Goal: Task Accomplishment & Management: Manage account settings

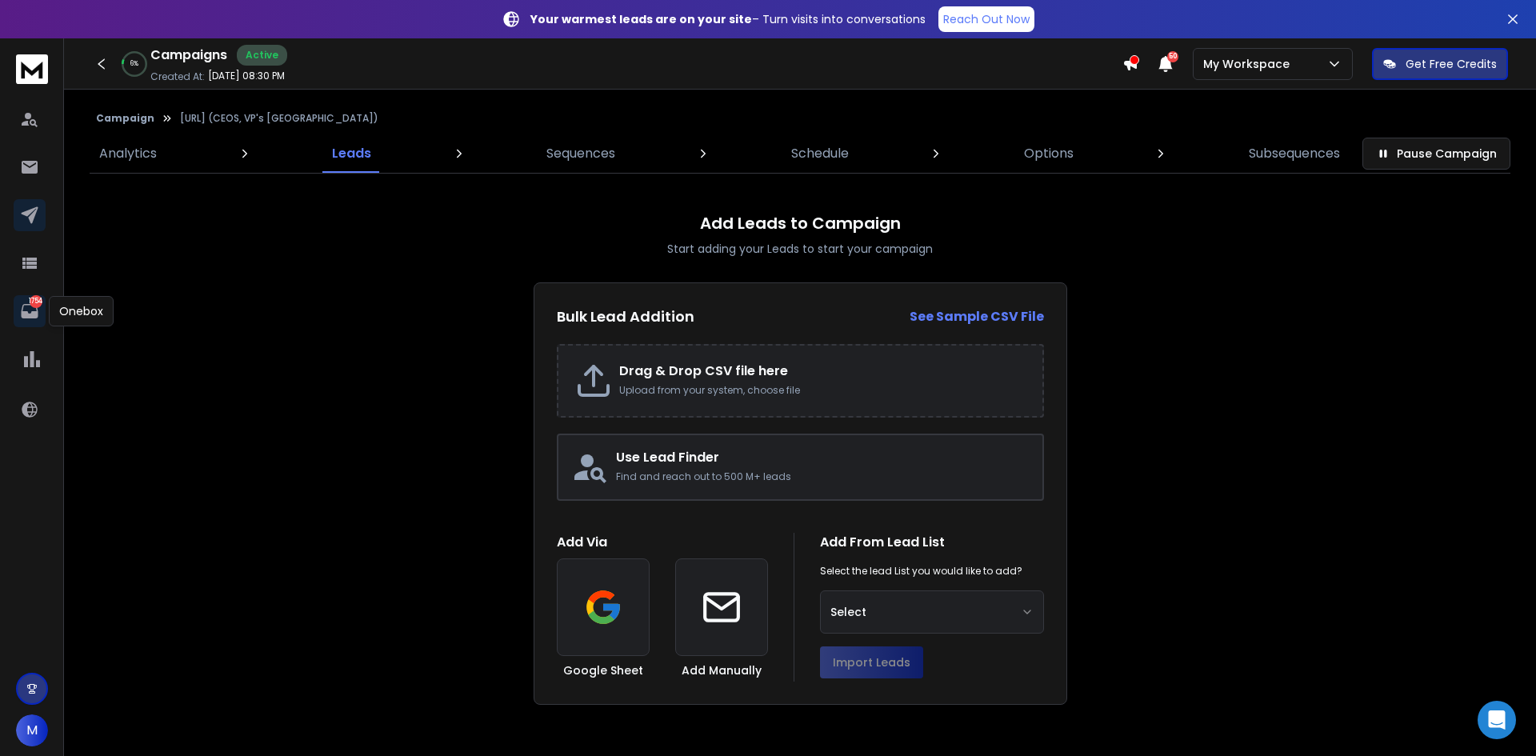
click at [42, 318] on link "1754" at bounding box center [30, 311] width 32 height 32
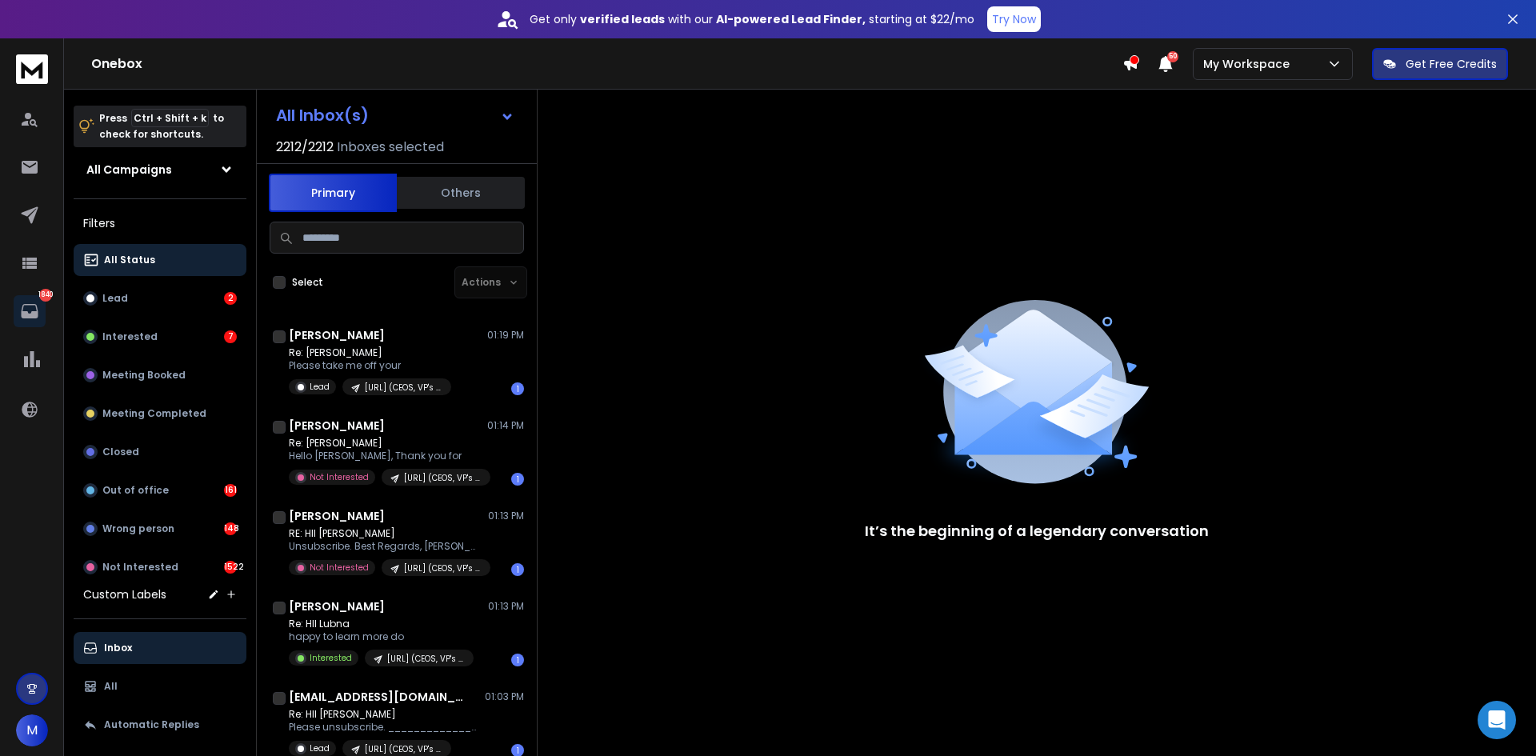
click at [482, 191] on button "Others" at bounding box center [461, 192] width 128 height 35
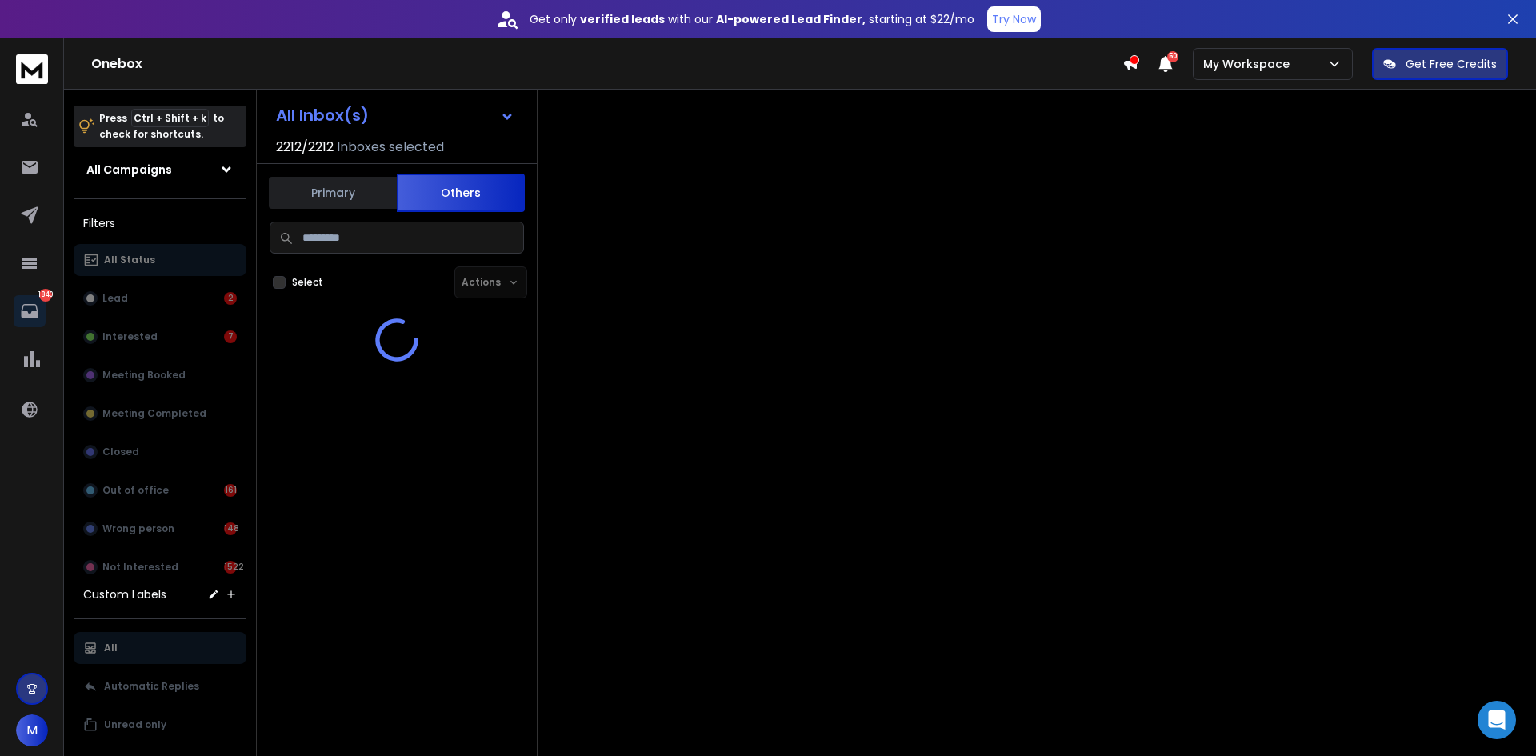
click at [405, 235] on input at bounding box center [397, 238] width 254 height 32
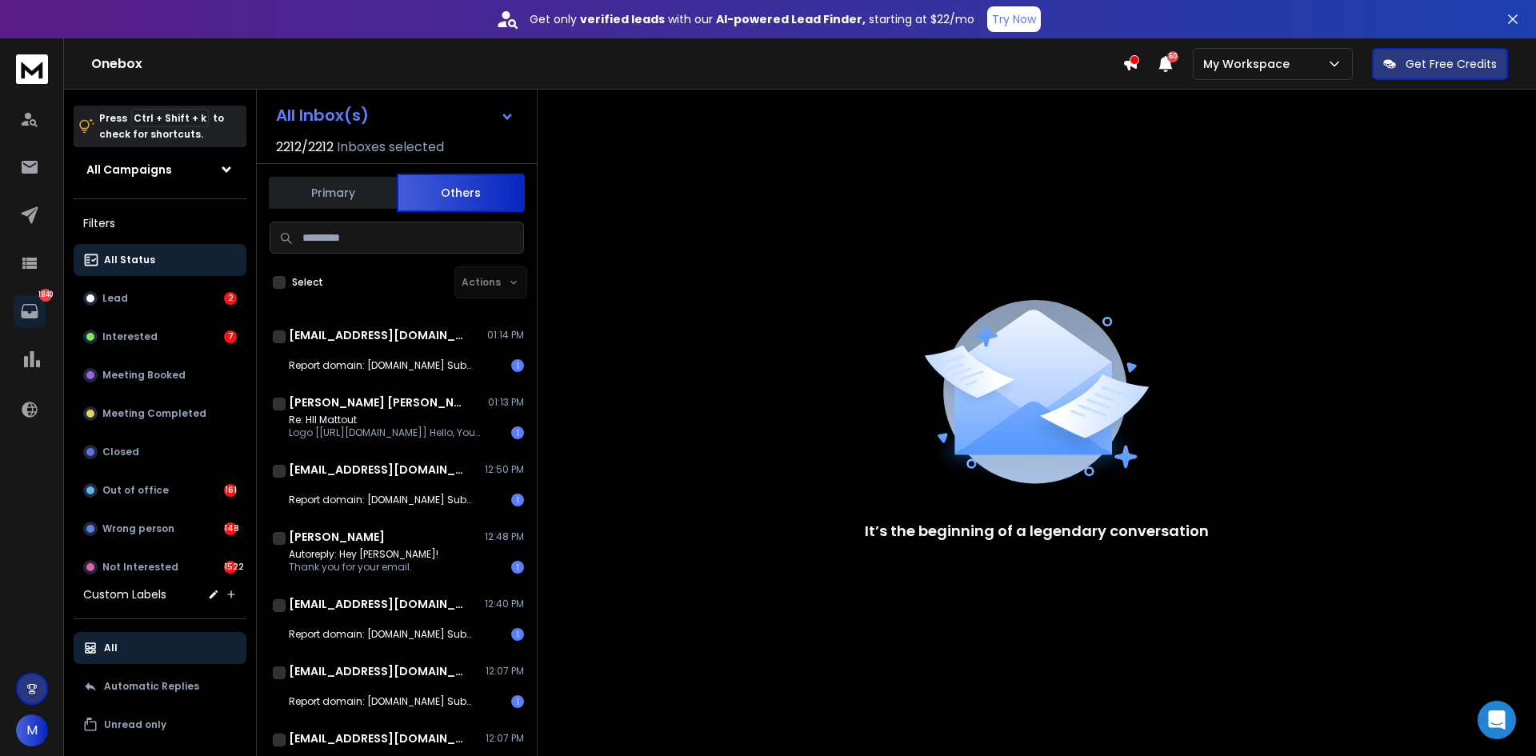
paste input "**********"
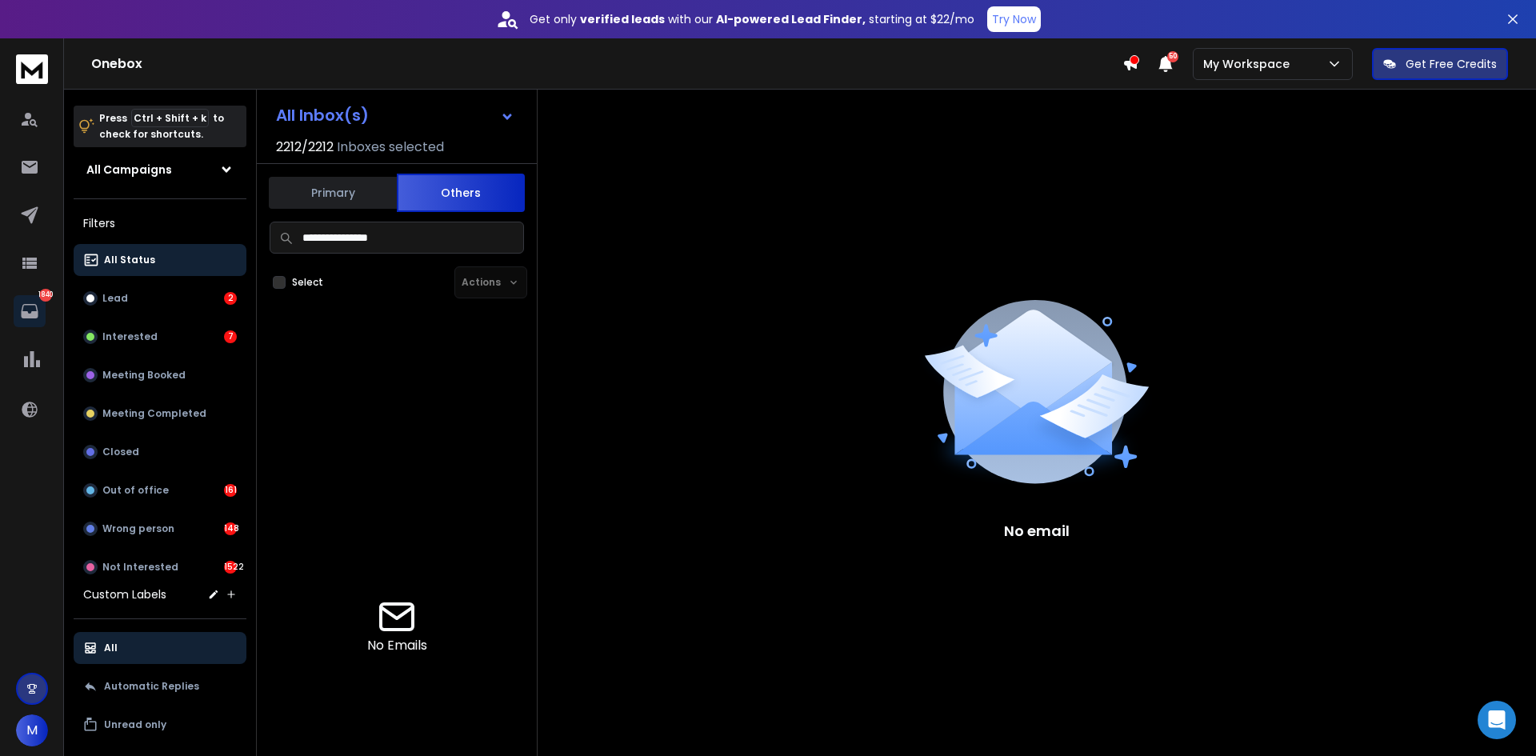
drag, startPoint x: 426, startPoint y: 234, endPoint x: 246, endPoint y: 253, distance: 181.8
click at [246, 253] on div "**********" at bounding box center [800, 468] width 1472 height 756
paste input
drag, startPoint x: 448, startPoint y: 244, endPoint x: 257, endPoint y: 247, distance: 191.2
click at [258, 247] on div "**********" at bounding box center [397, 544] width 280 height 658
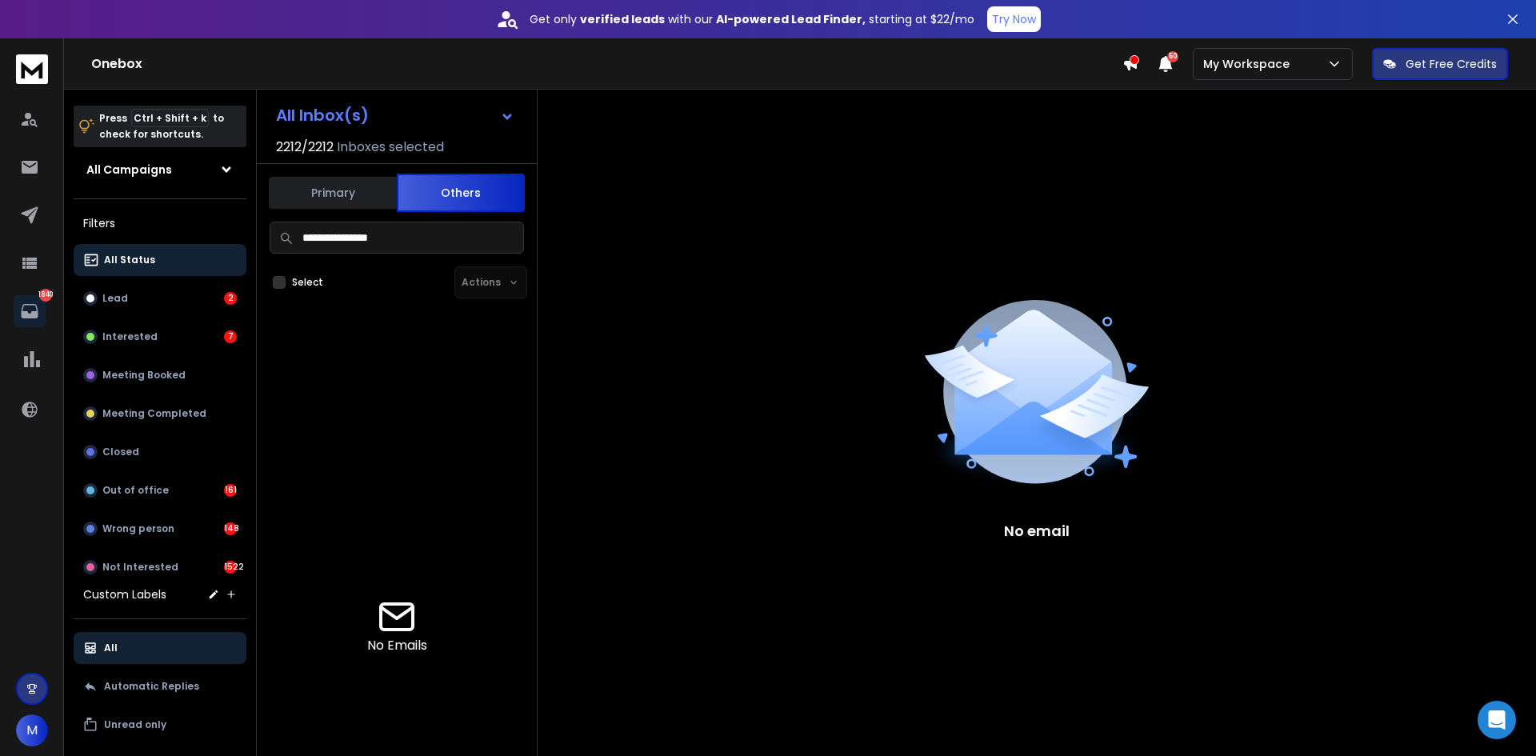
paste input
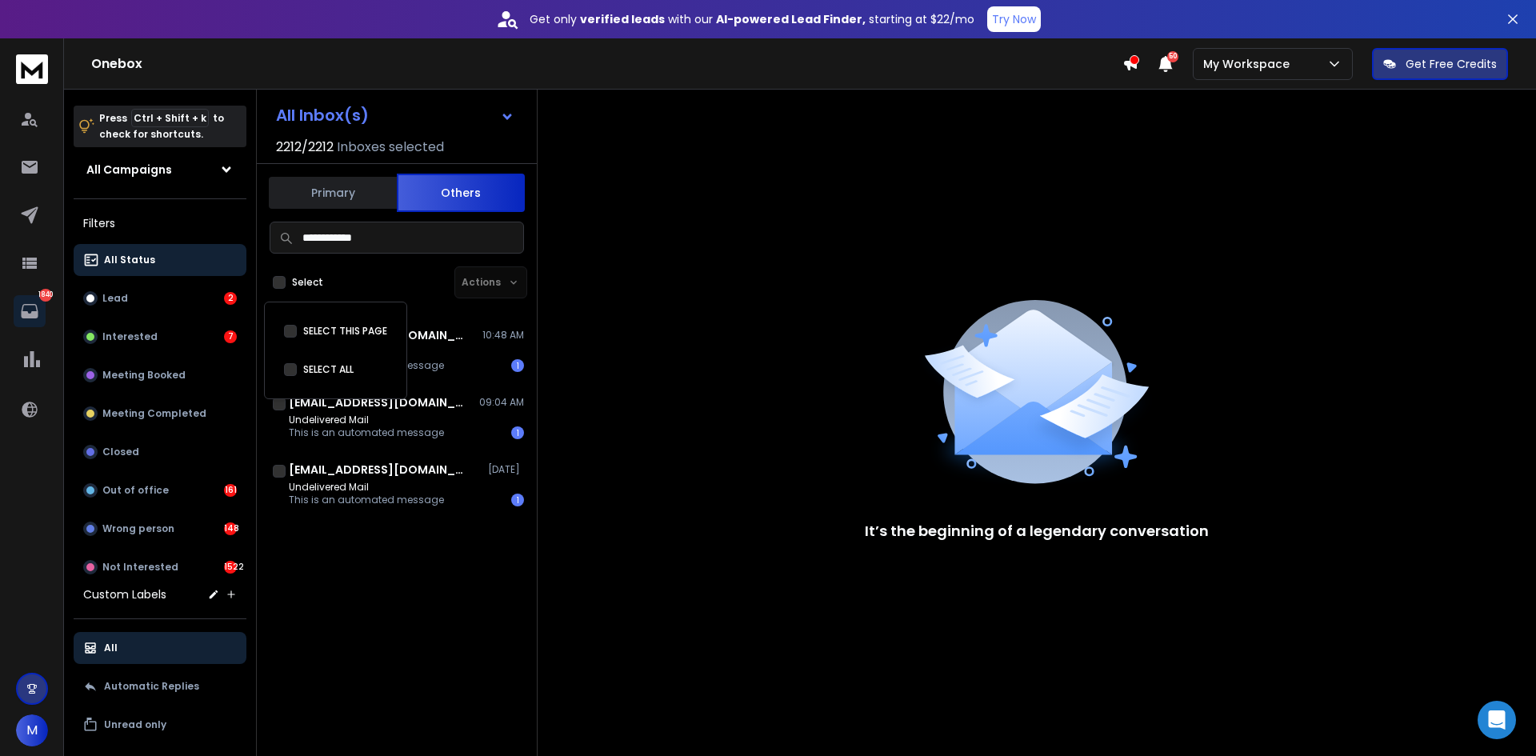
click at [276, 286] on button "SELECT THIS PAGE" at bounding box center [279, 282] width 13 height 13
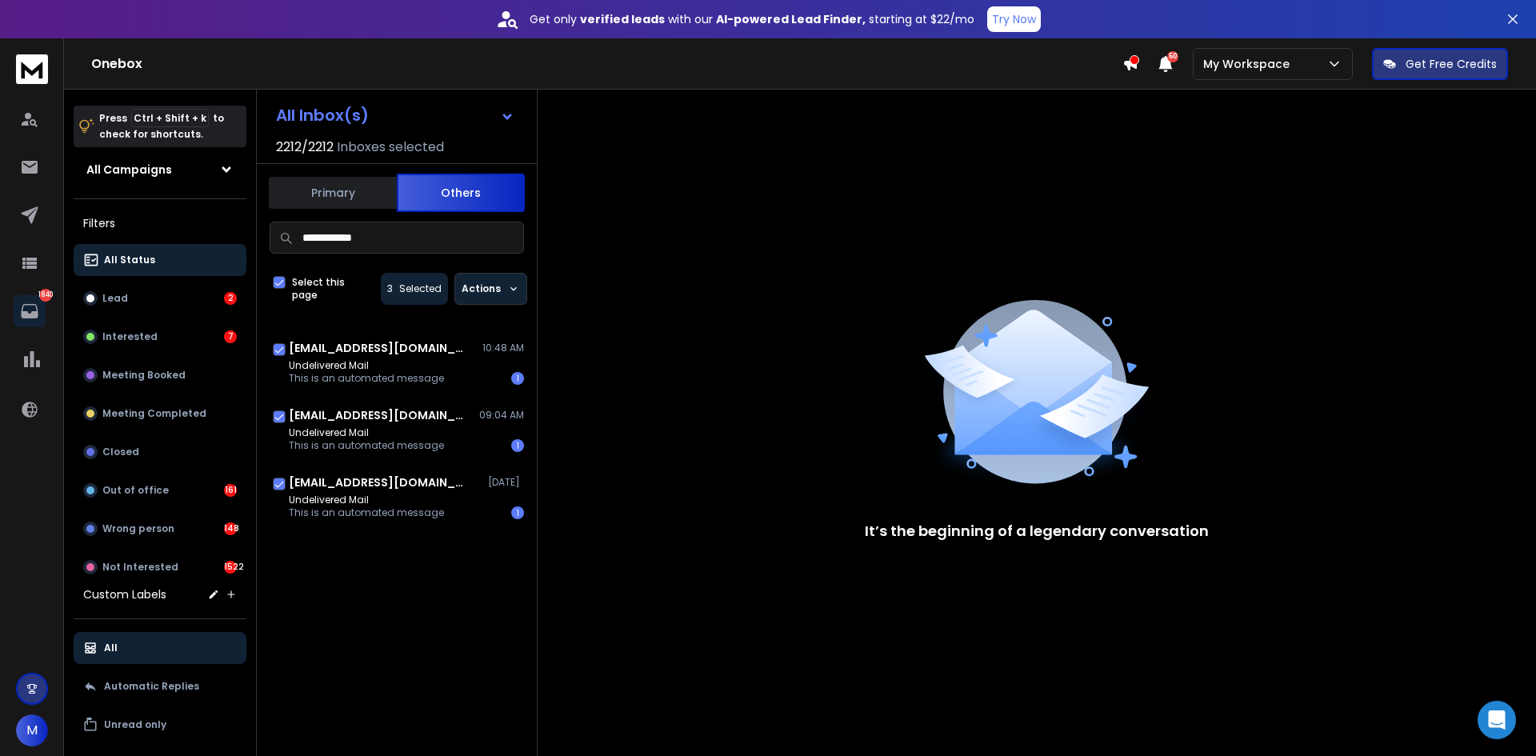
click at [489, 293] on p "Actions" at bounding box center [480, 288] width 39 height 13
click at [494, 323] on div "Delete email" at bounding box center [466, 325] width 92 height 16
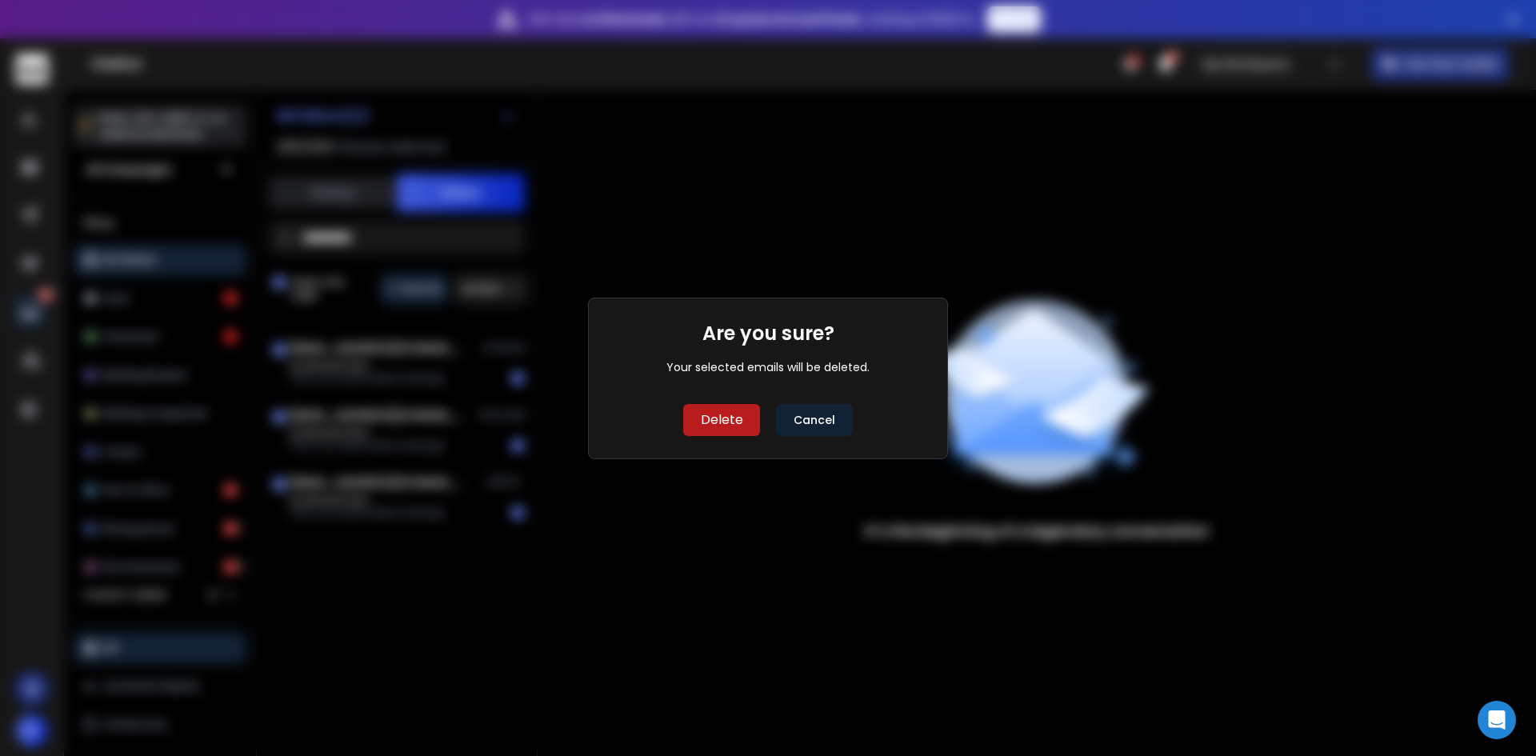
click at [739, 415] on button "Delete" at bounding box center [721, 420] width 77 height 32
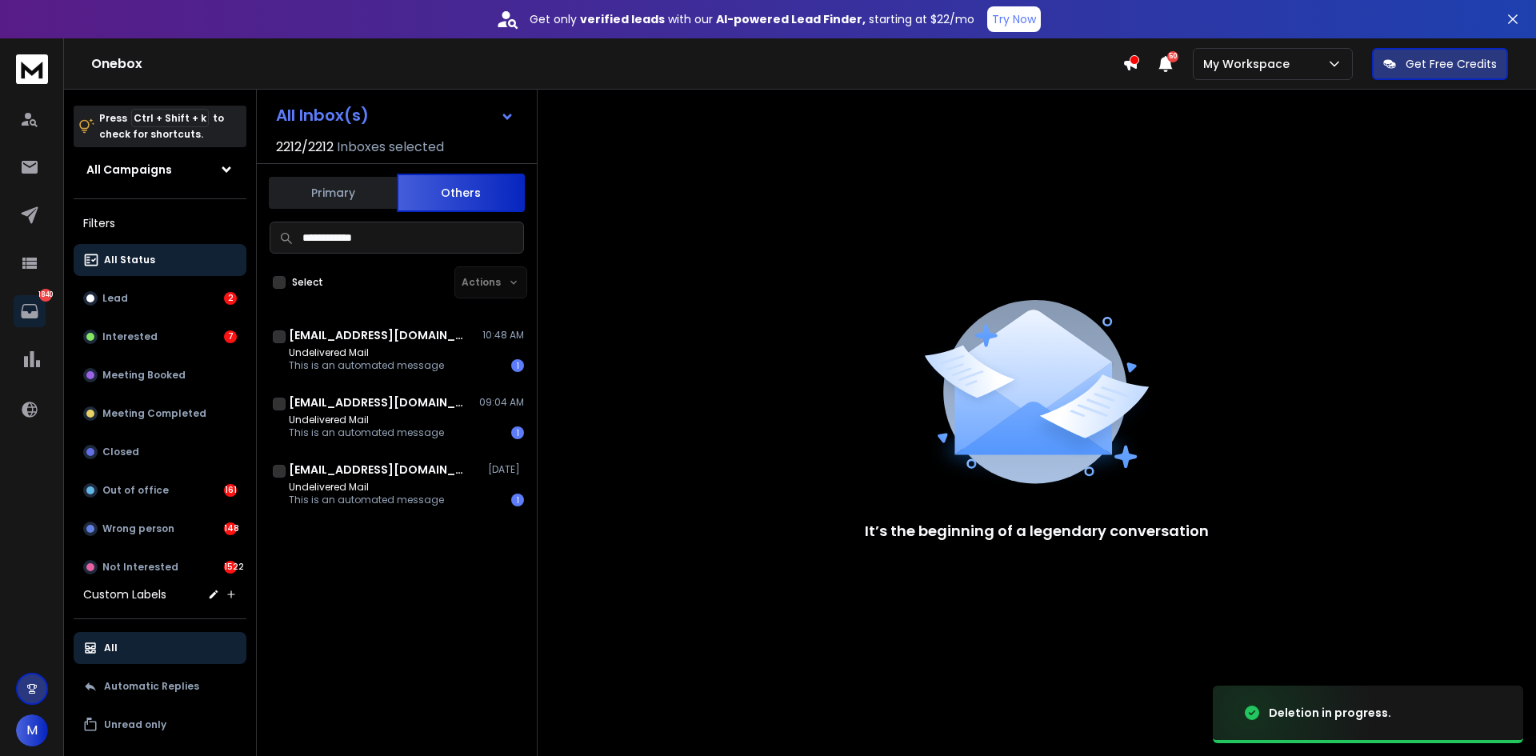
click at [445, 243] on input "**********" at bounding box center [397, 238] width 254 height 32
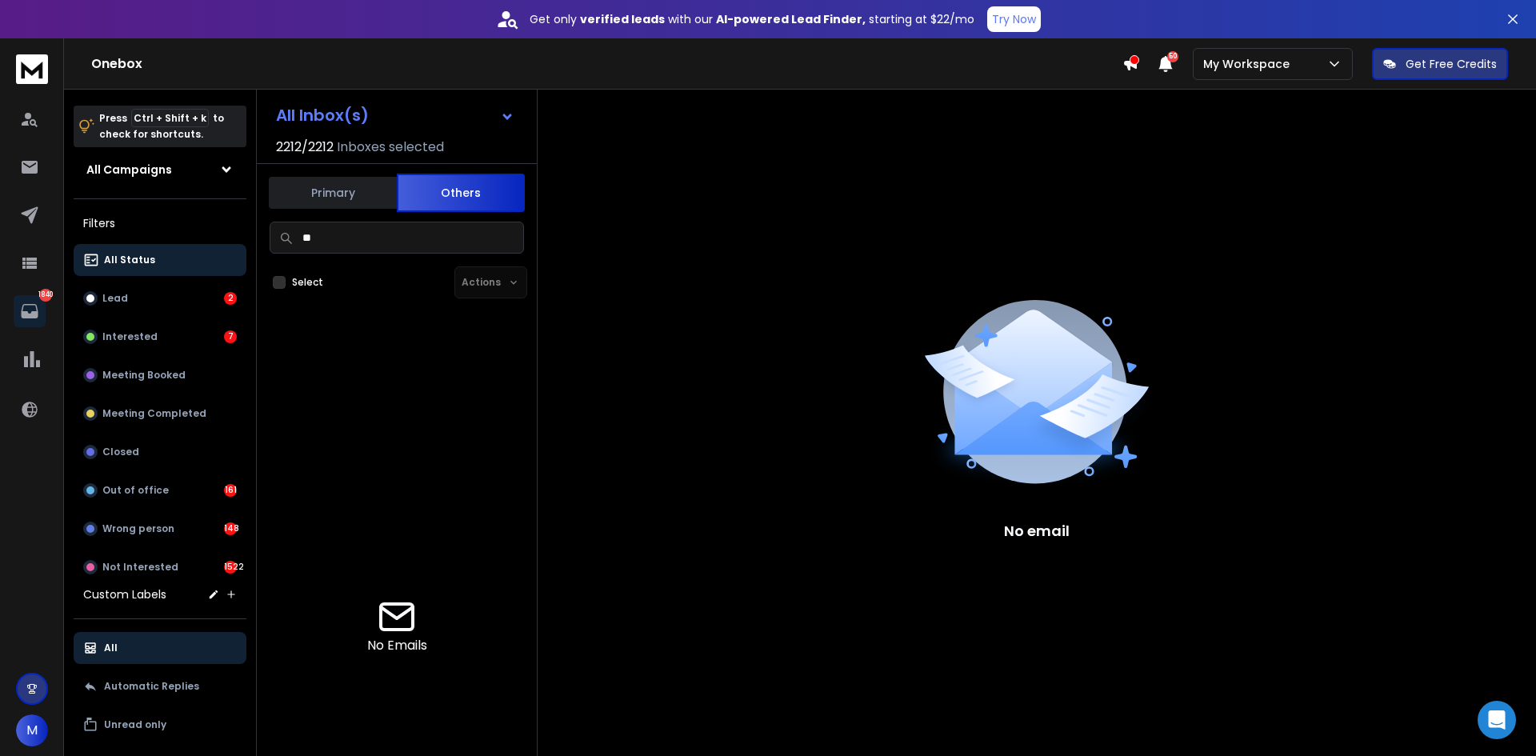
type input "*"
paste input "*****"
drag, startPoint x: 334, startPoint y: 243, endPoint x: 261, endPoint y: 246, distance: 72.9
click at [261, 246] on div "***** Select Actions No Emails" at bounding box center [397, 544] width 280 height 658
paste input "********"
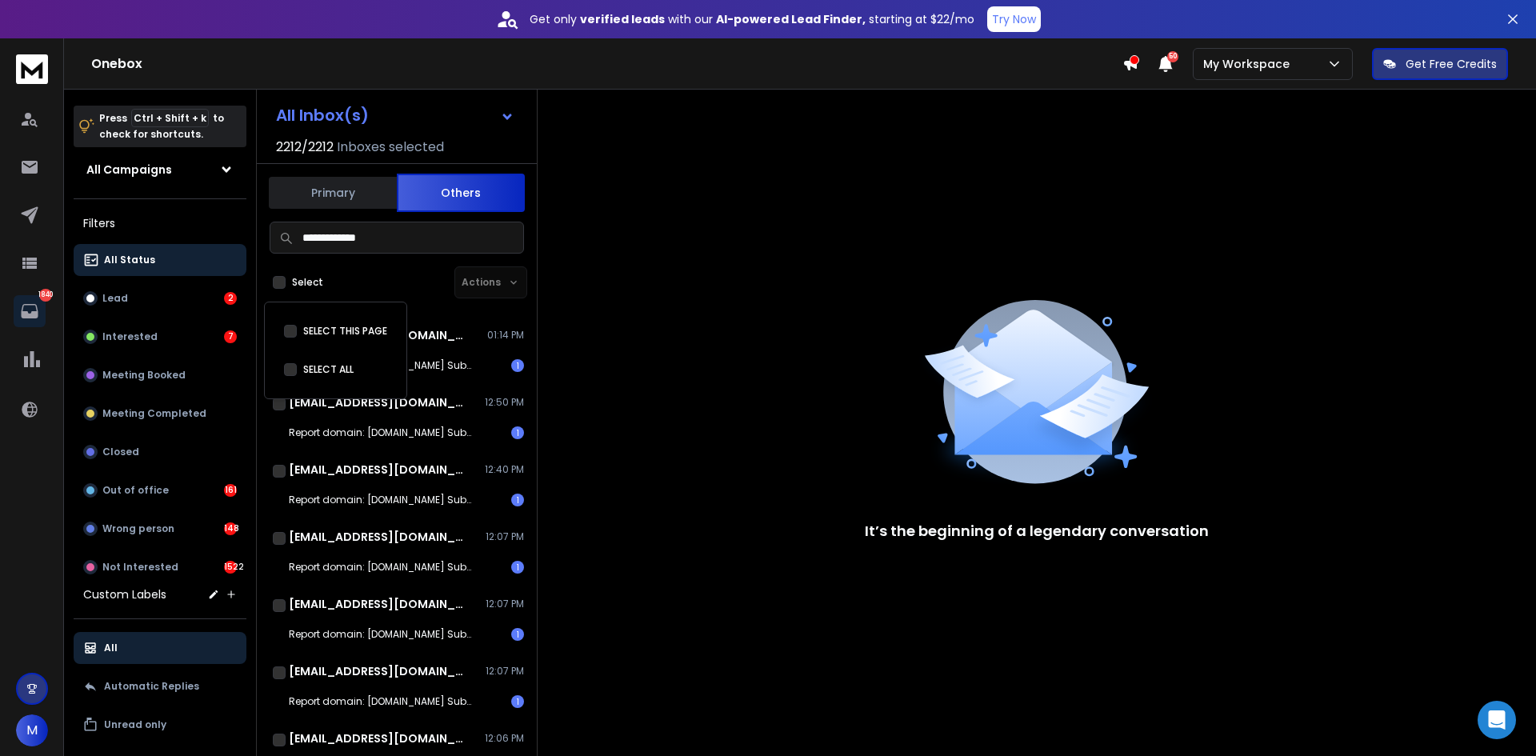
click at [288, 366] on button "SELECT THIS PAGE" at bounding box center [290, 369] width 13 height 13
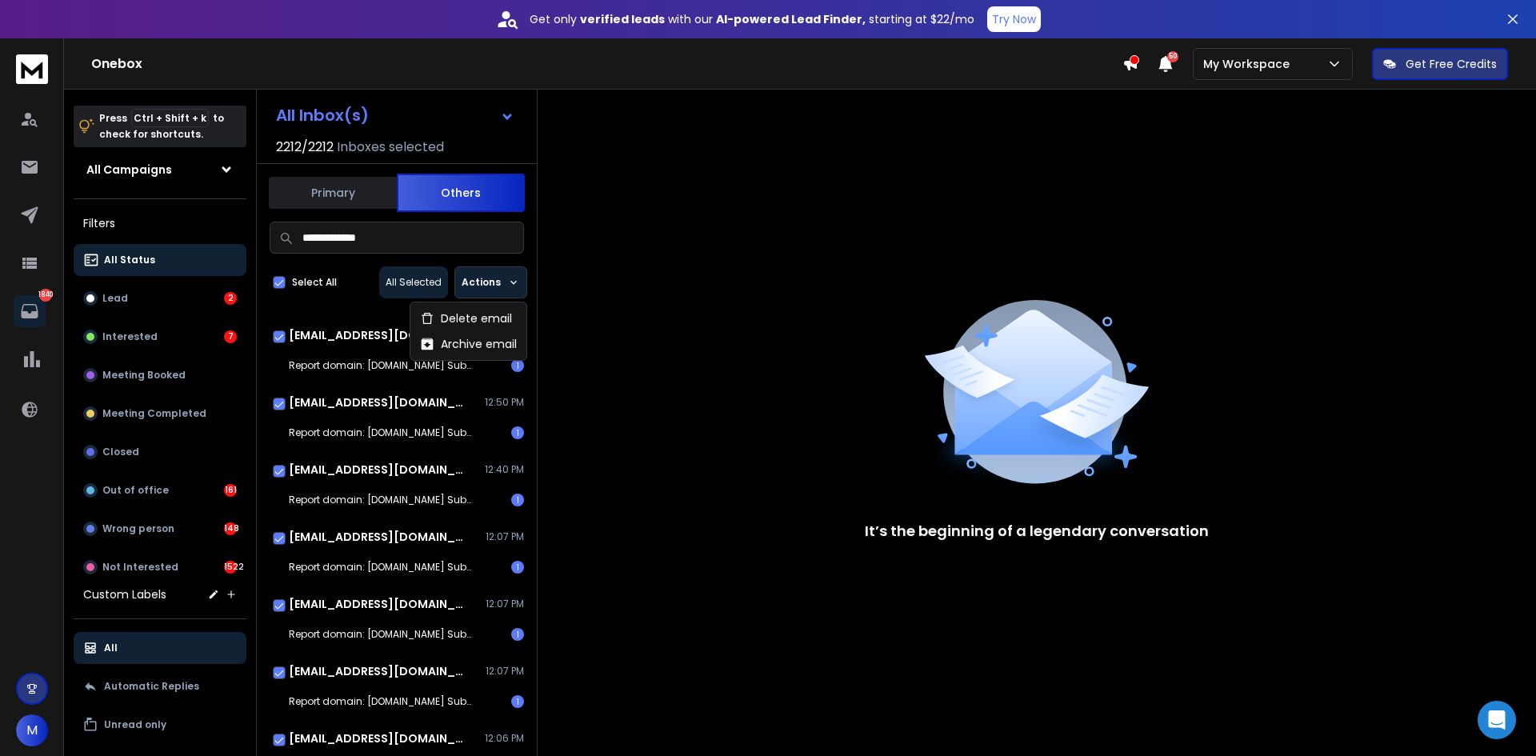
click at [490, 274] on button "Actions" at bounding box center [490, 282] width 73 height 32
click at [489, 310] on div "Delete email" at bounding box center [466, 318] width 92 height 16
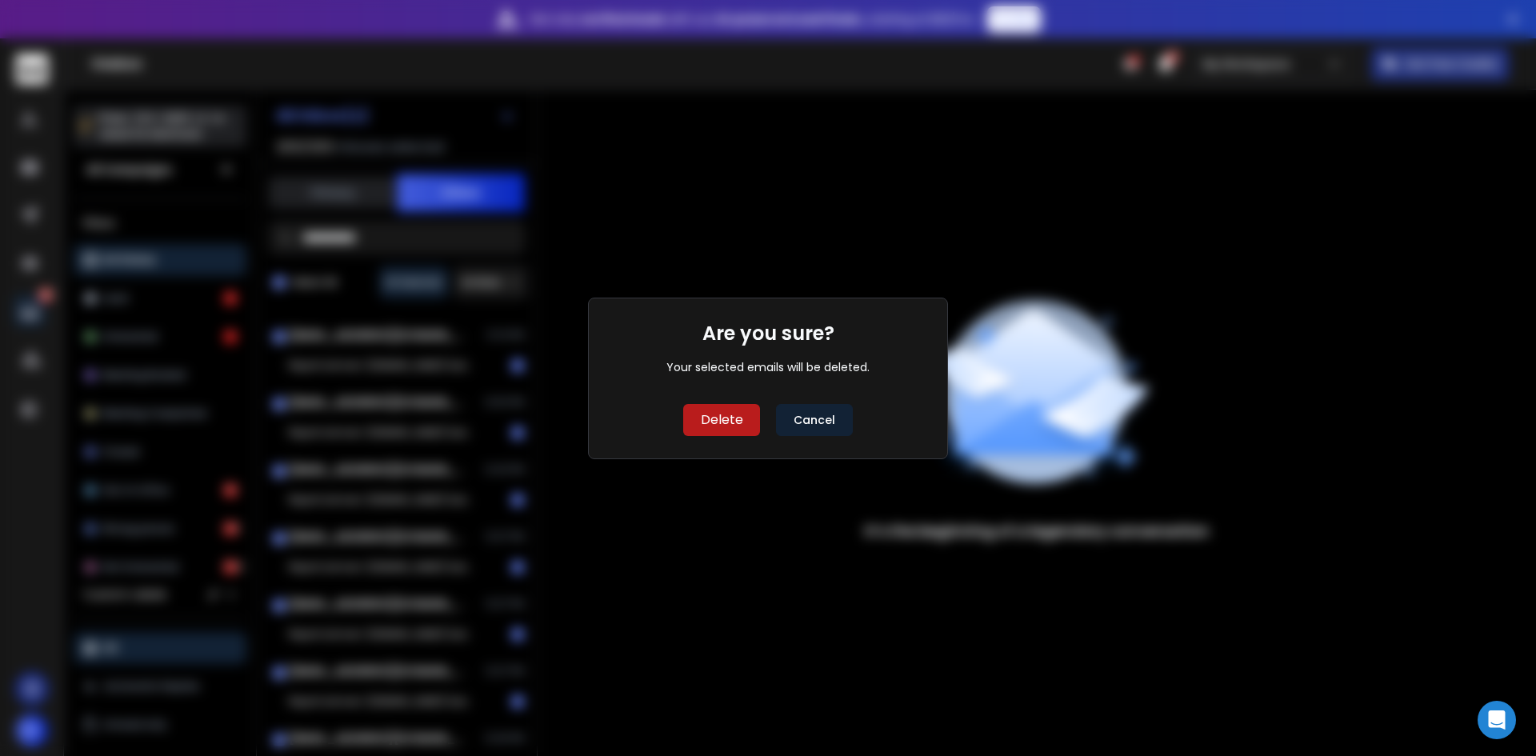
click at [718, 417] on button "Delete" at bounding box center [721, 420] width 77 height 32
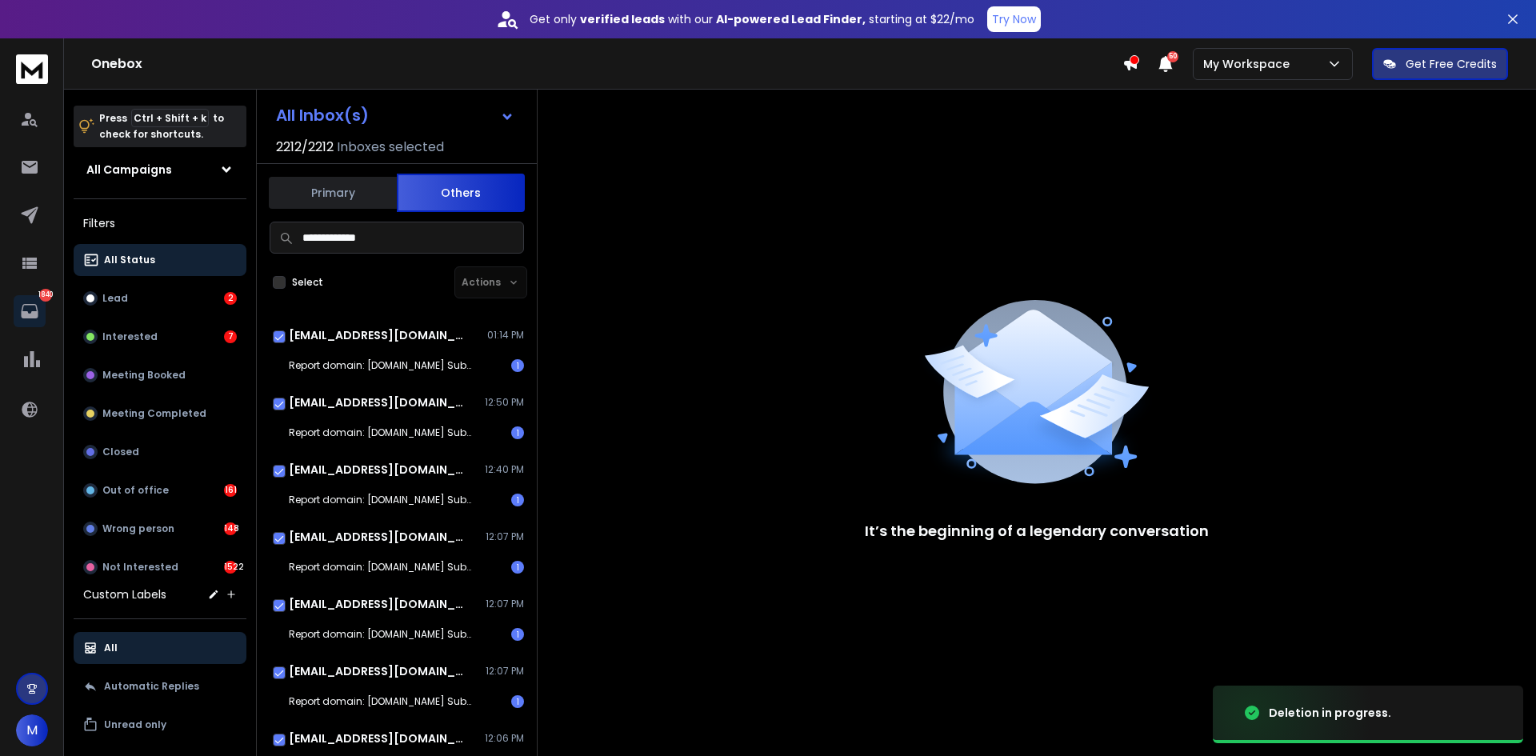
click at [397, 246] on input "**********" at bounding box center [397, 238] width 254 height 32
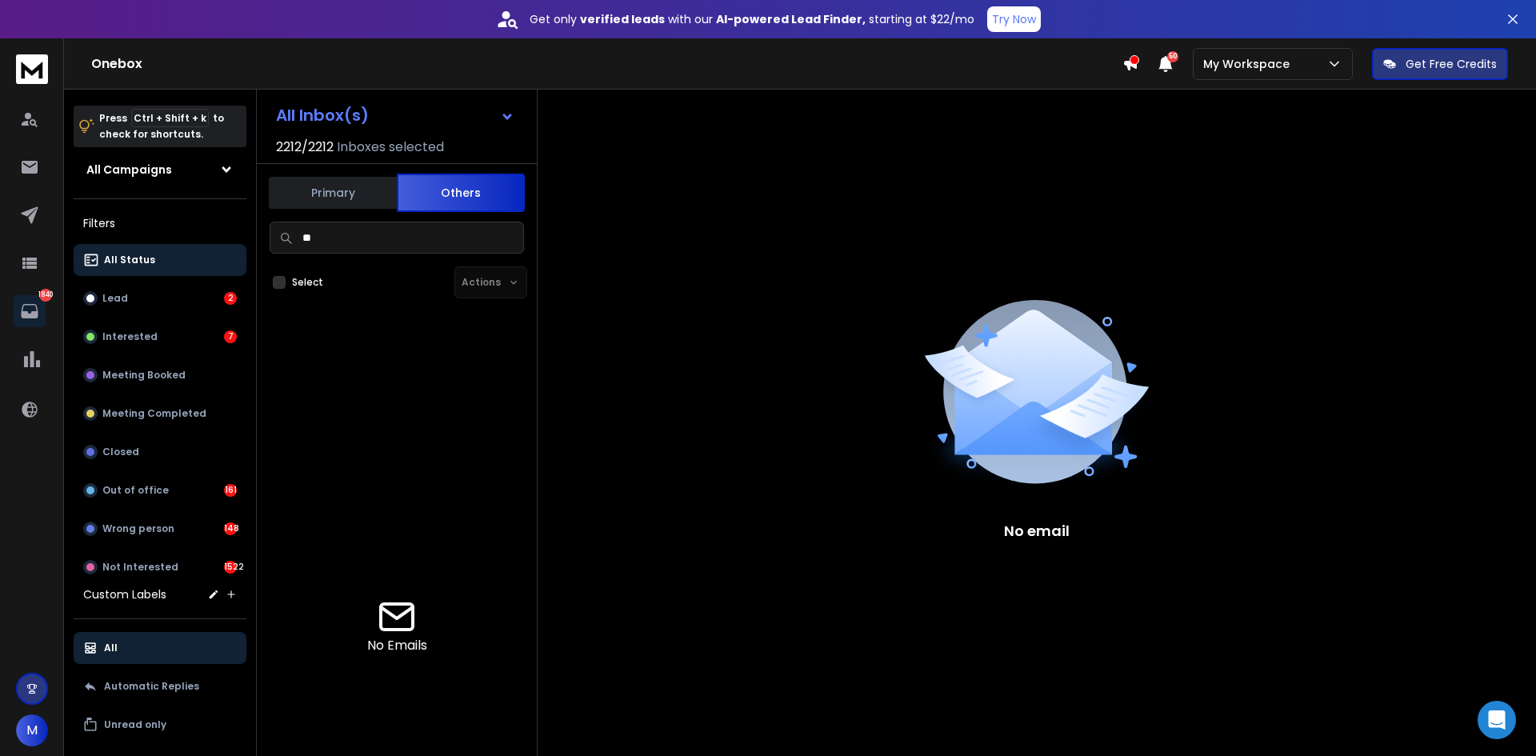
type input "*"
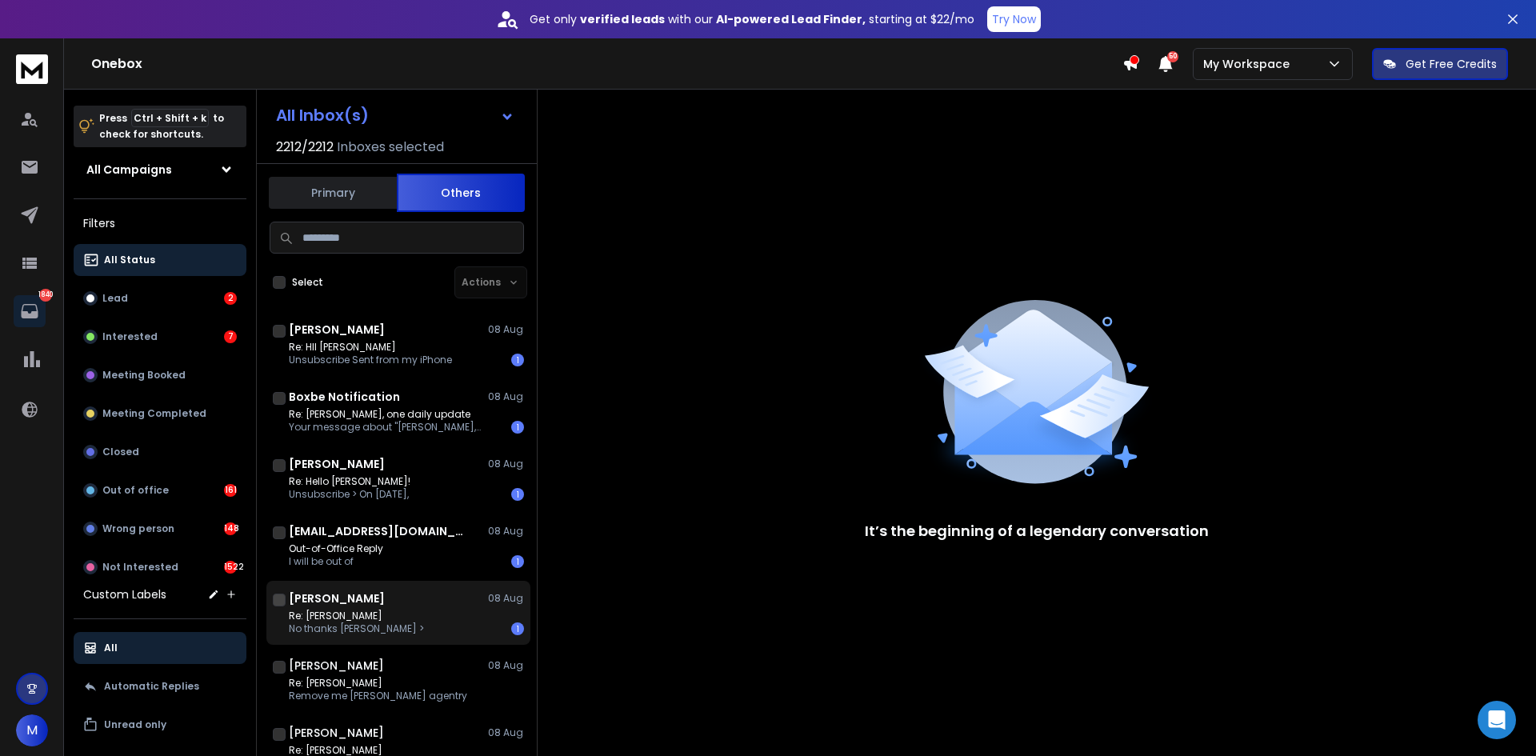
scroll to position [4025, 0]
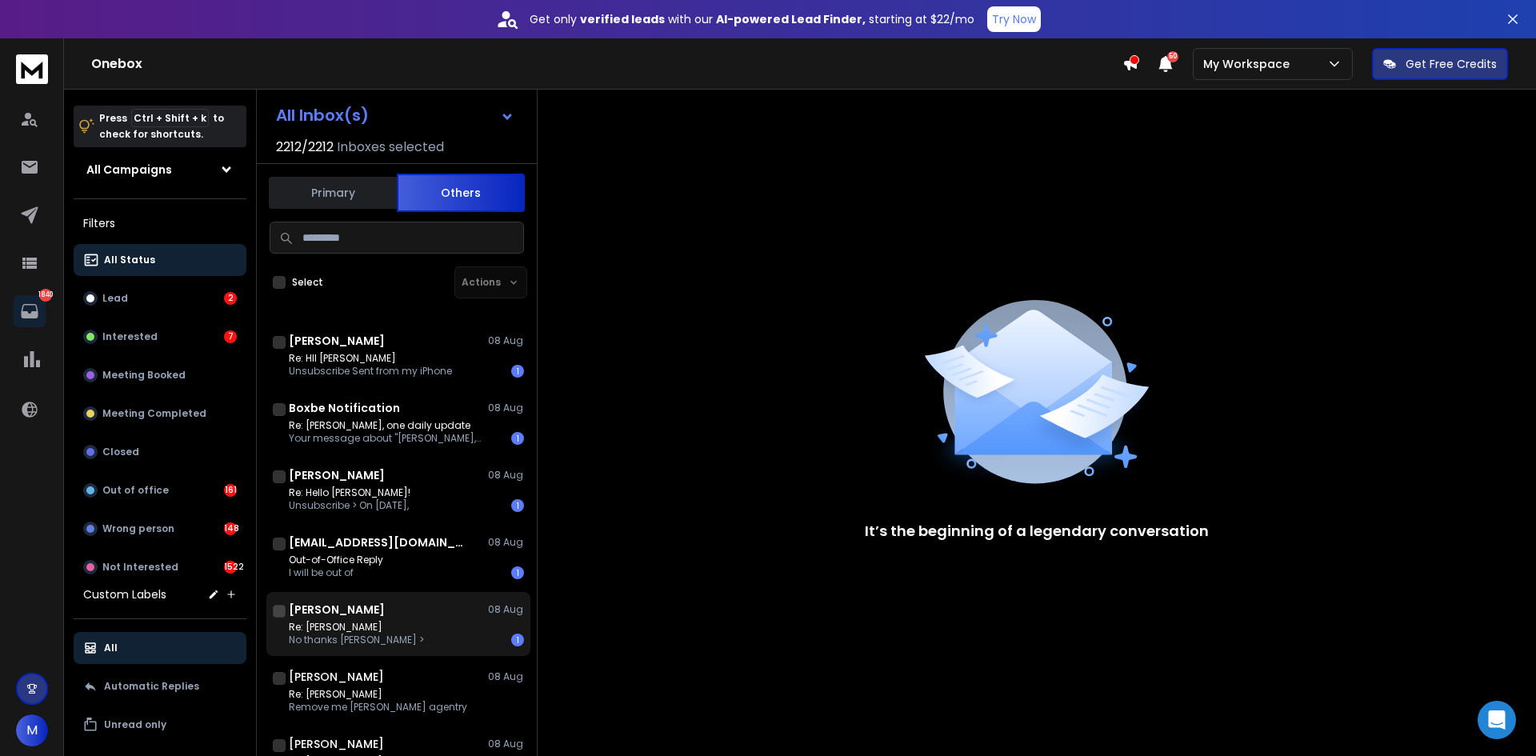
click at [381, 624] on p "Re: HII Sheara" at bounding box center [356, 627] width 135 height 13
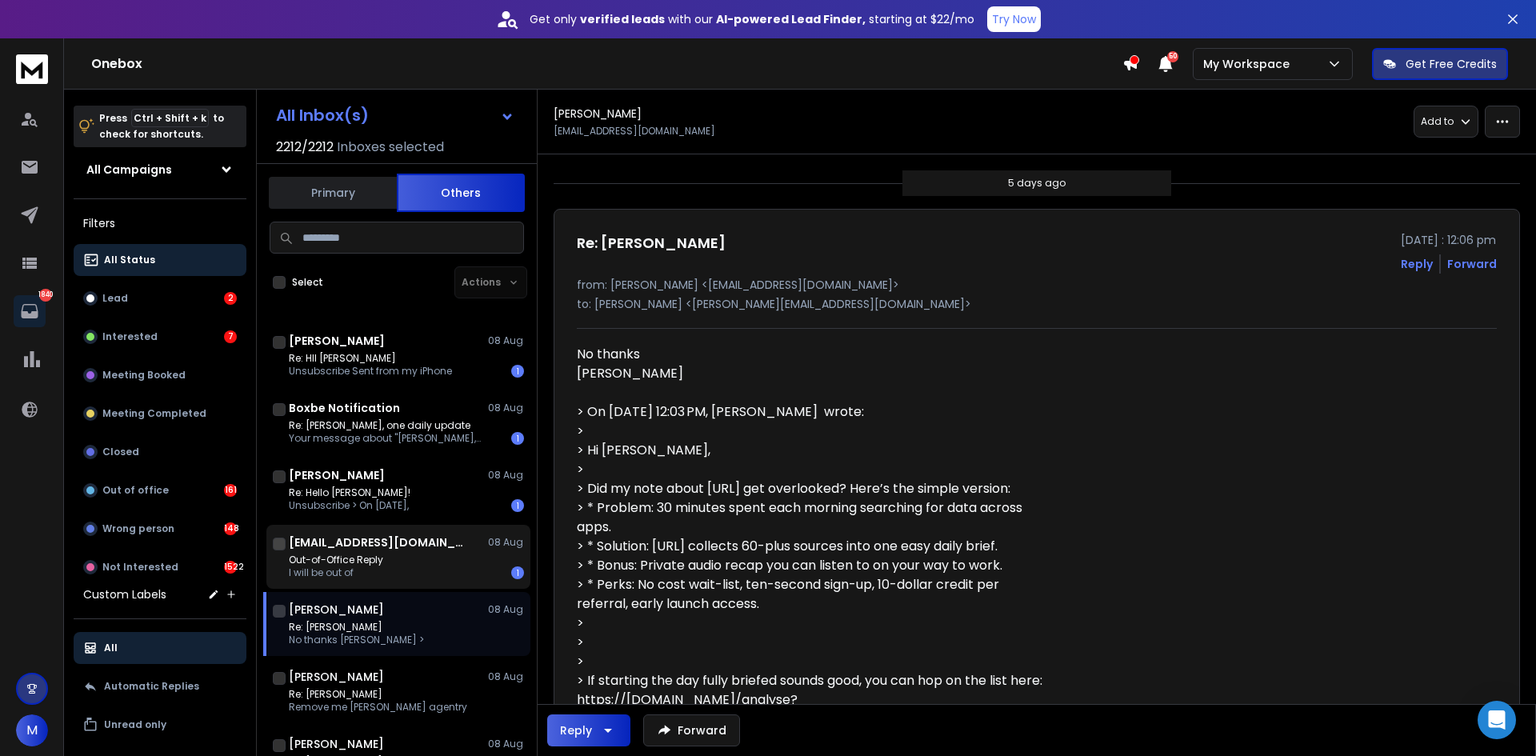
click at [373, 553] on div "dwfortner@fortnereng.com 08 Aug Out-of-Office Reply I will be out of 1" at bounding box center [406, 556] width 235 height 45
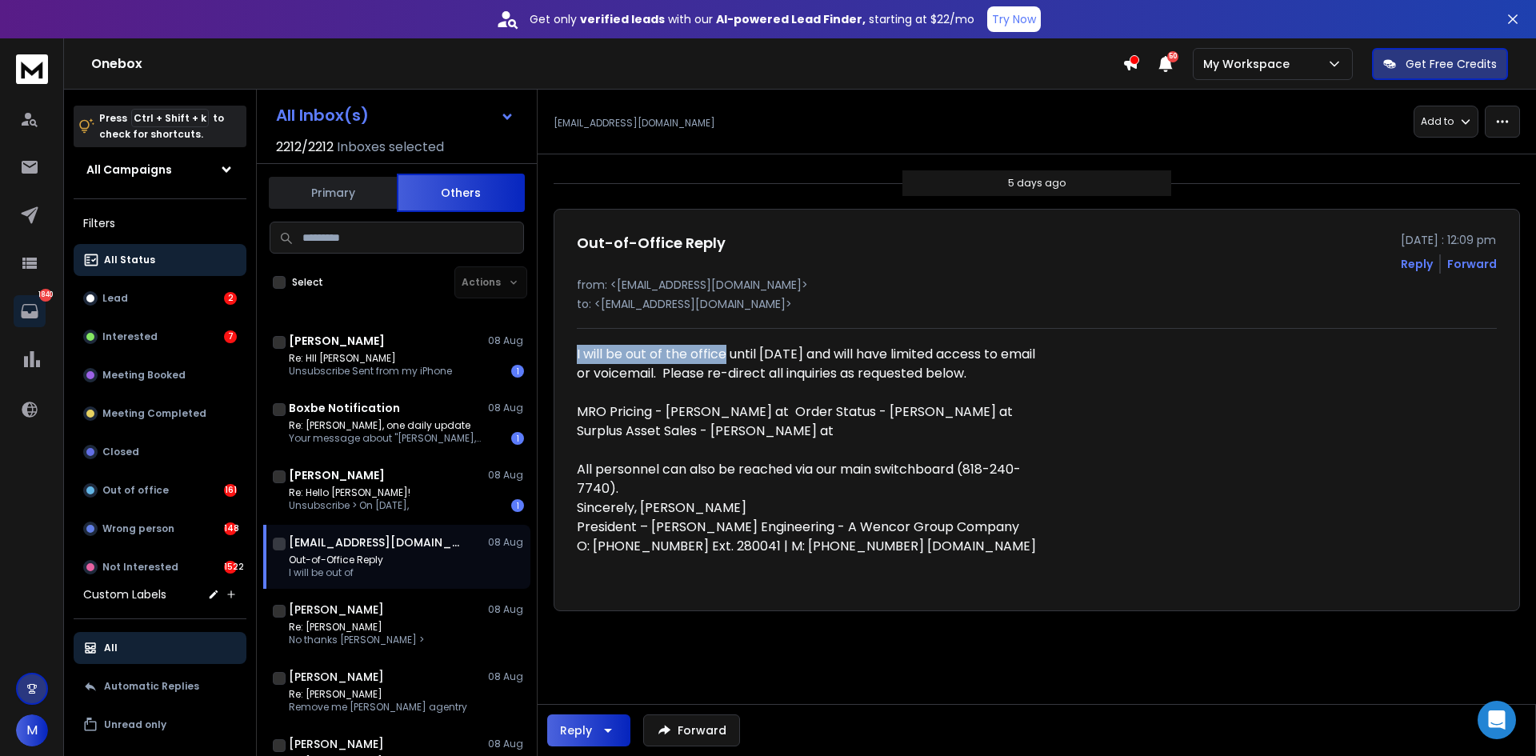
drag, startPoint x: 569, startPoint y: 353, endPoint x: 726, endPoint y: 351, distance: 157.6
click at [726, 351] on div "Out-of-Office Reply 8 August 2025 : 12:09 pm Reply Forward from: <dwfortner@for…" at bounding box center [1036, 410] width 966 height 402
copy div "I will be out of the office"
click at [343, 227] on input at bounding box center [397, 238] width 254 height 32
paste input "**********"
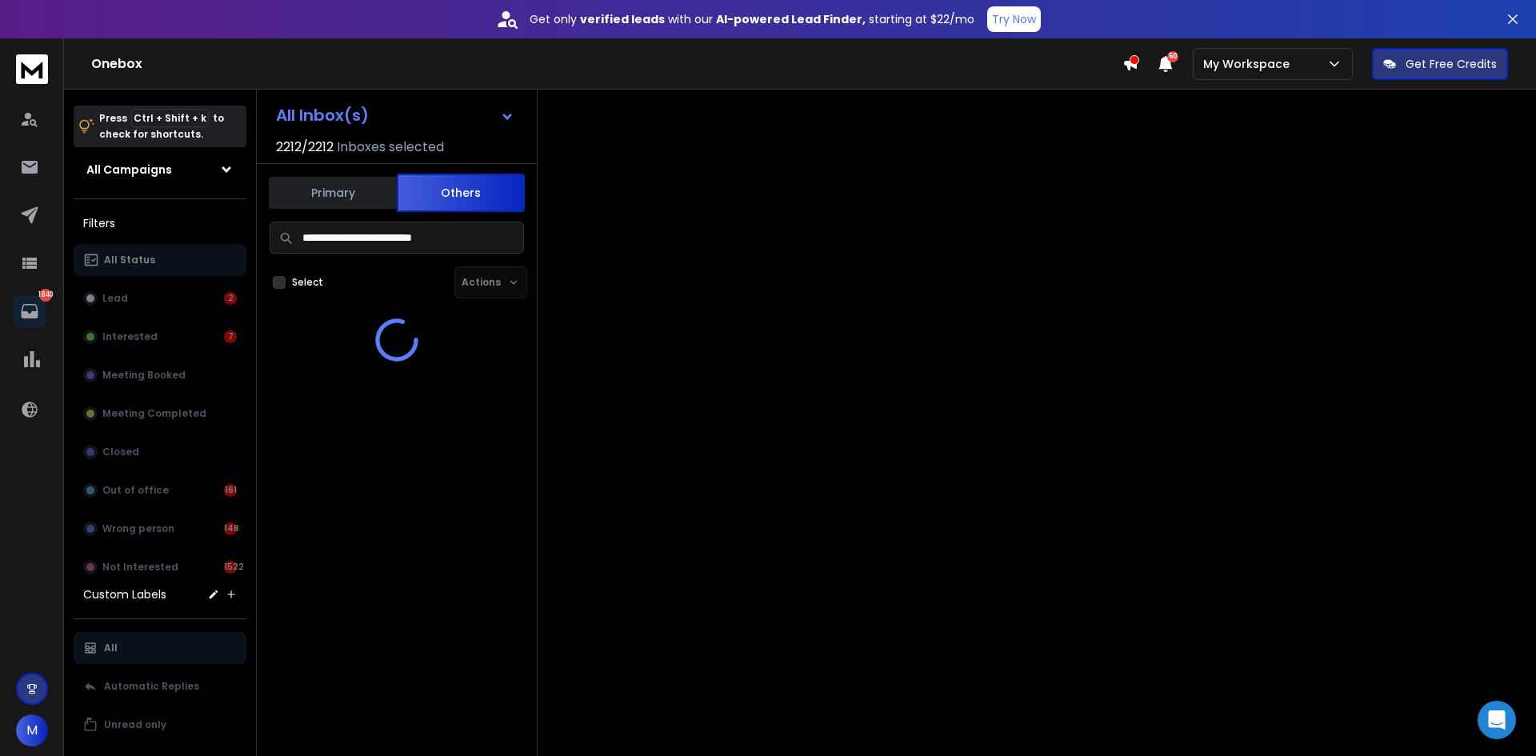
scroll to position [0, 0]
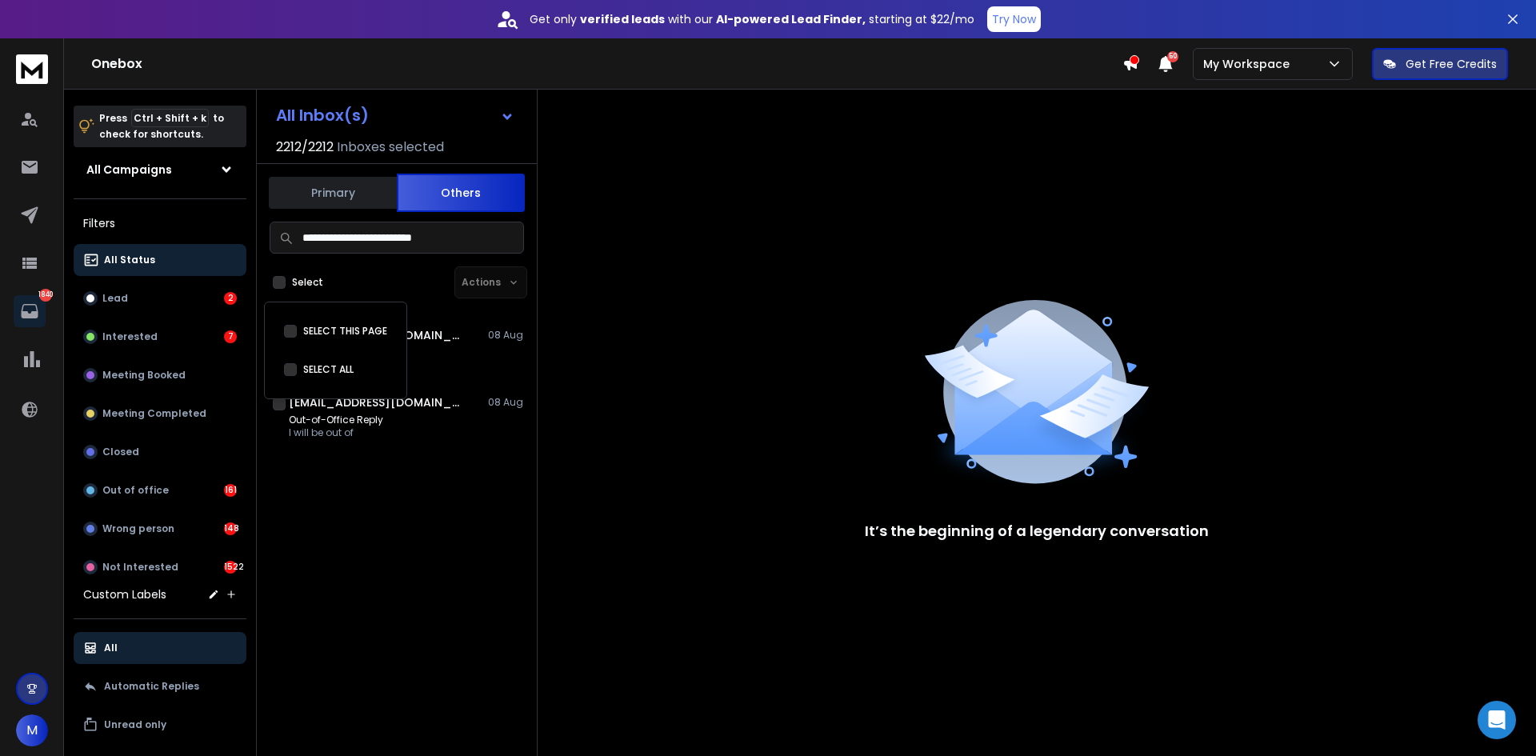
click at [276, 278] on button "SELECT THIS PAGE" at bounding box center [279, 282] width 13 height 13
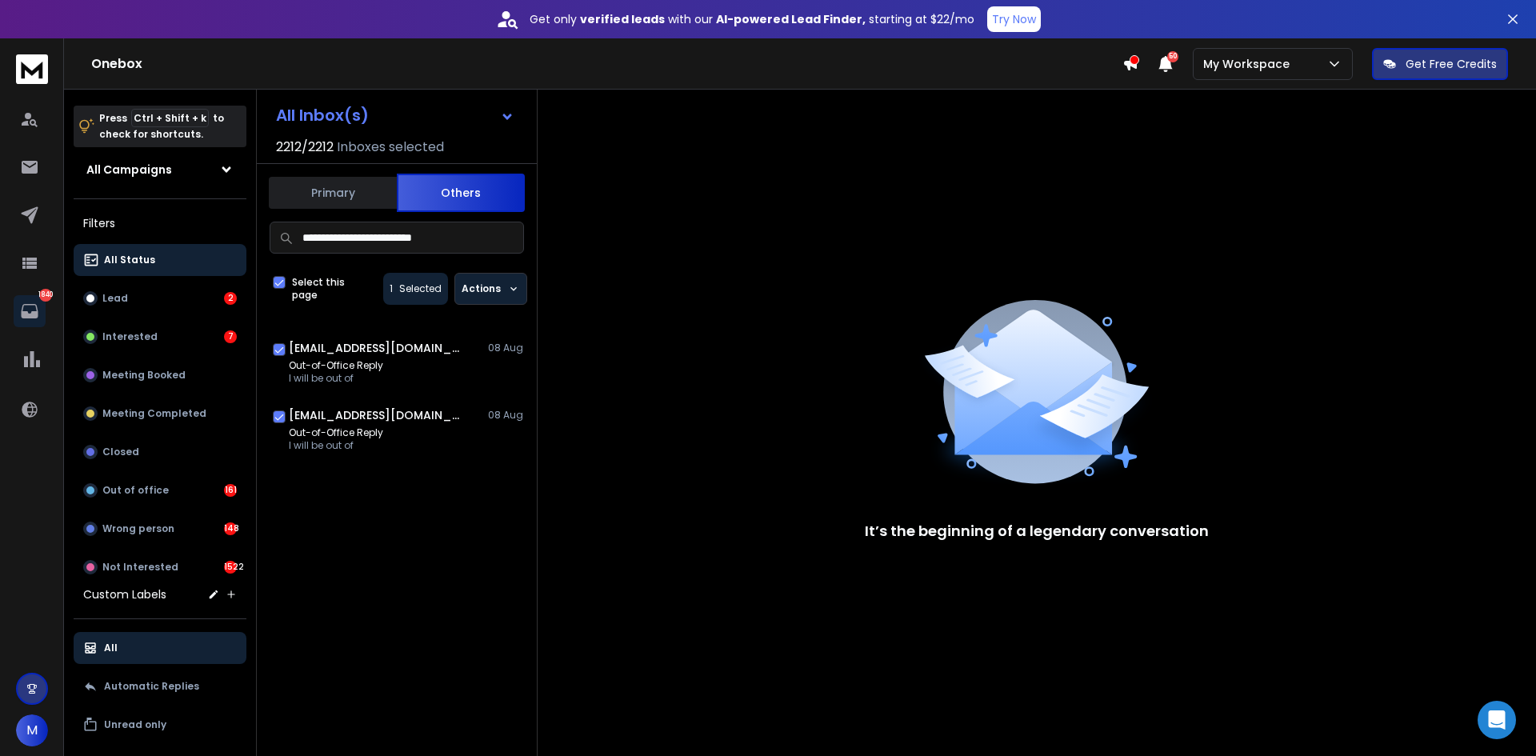
click at [503, 285] on button "Actions" at bounding box center [490, 289] width 73 height 32
click at [505, 308] on div "Delete email" at bounding box center [468, 319] width 110 height 26
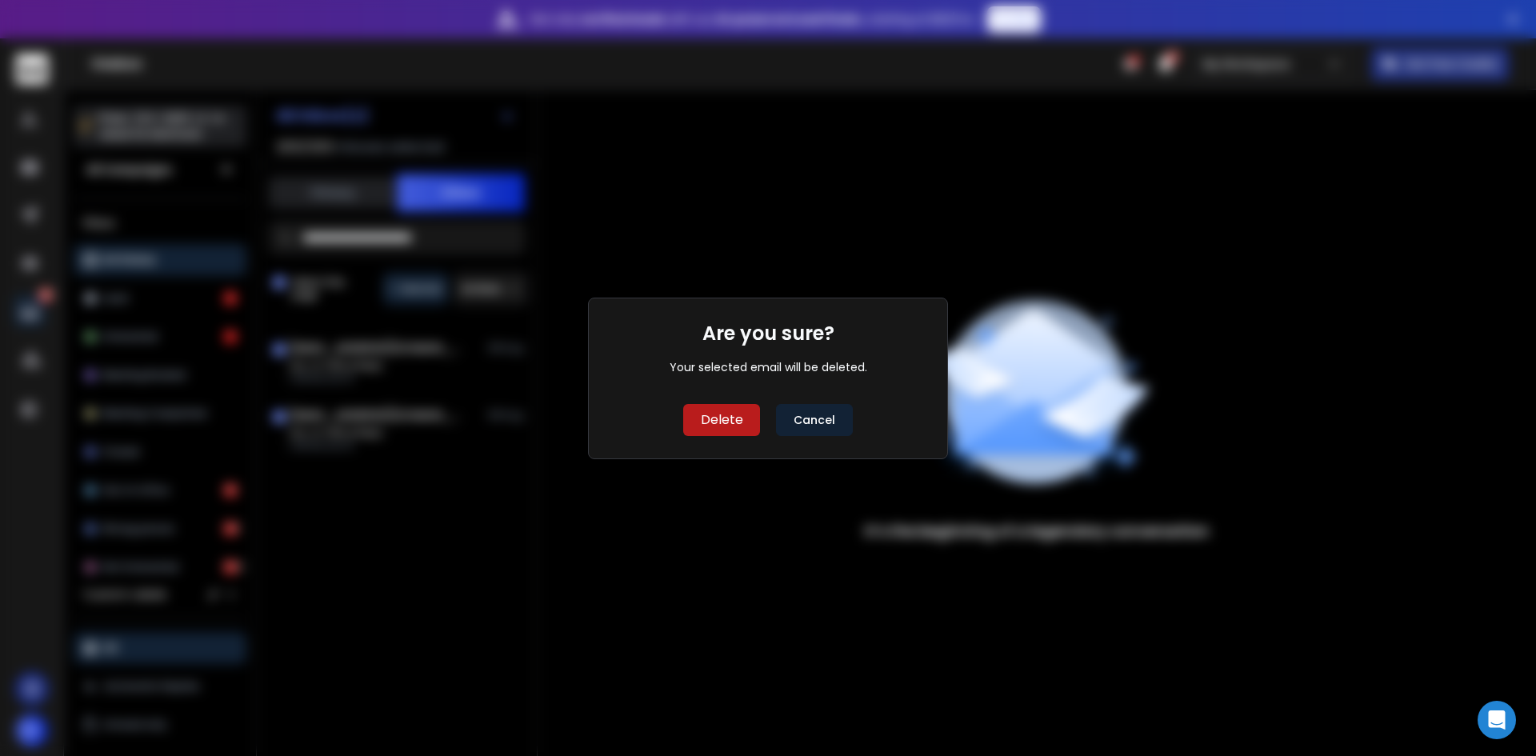
click at [697, 414] on button "Delete" at bounding box center [721, 420] width 77 height 32
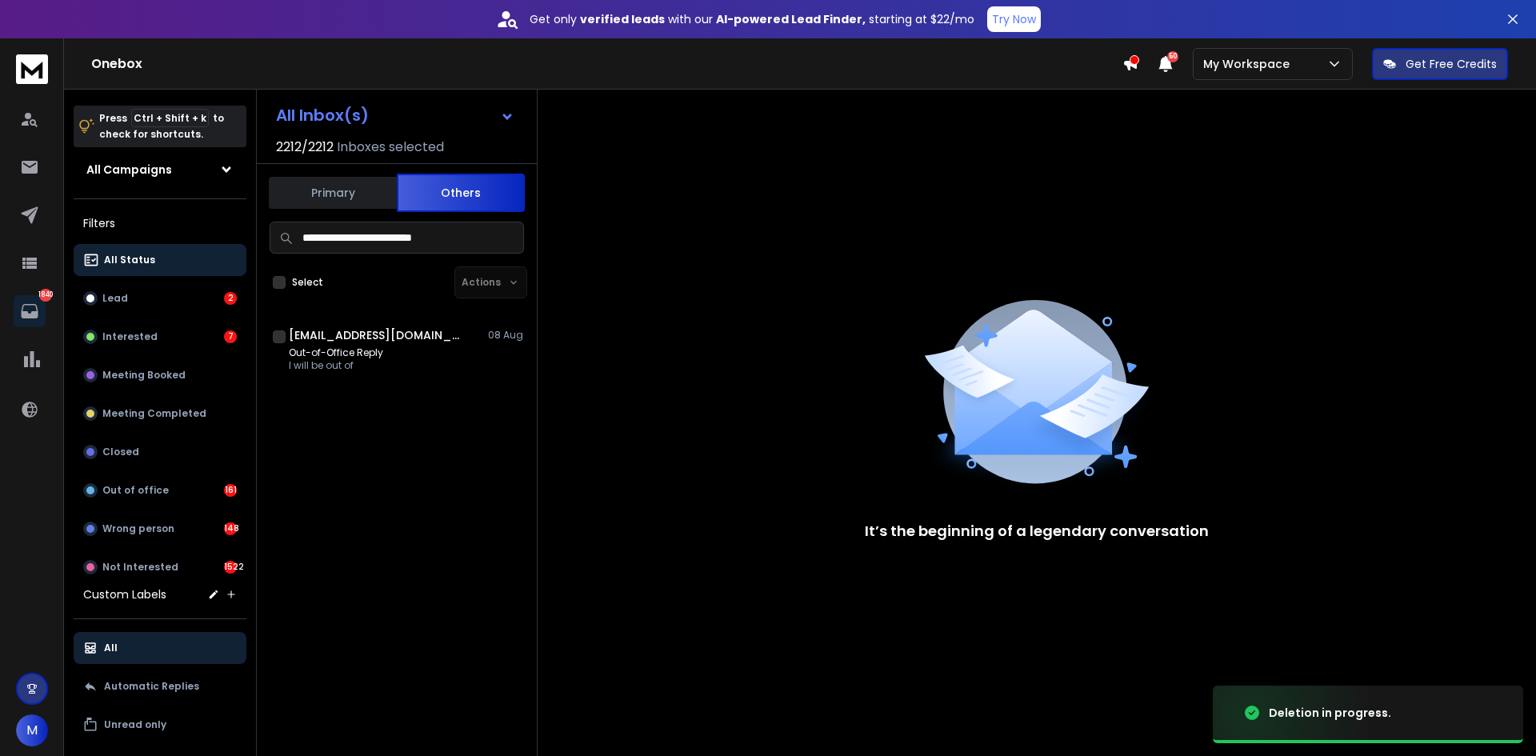
click at [471, 246] on input "**********" at bounding box center [397, 238] width 254 height 32
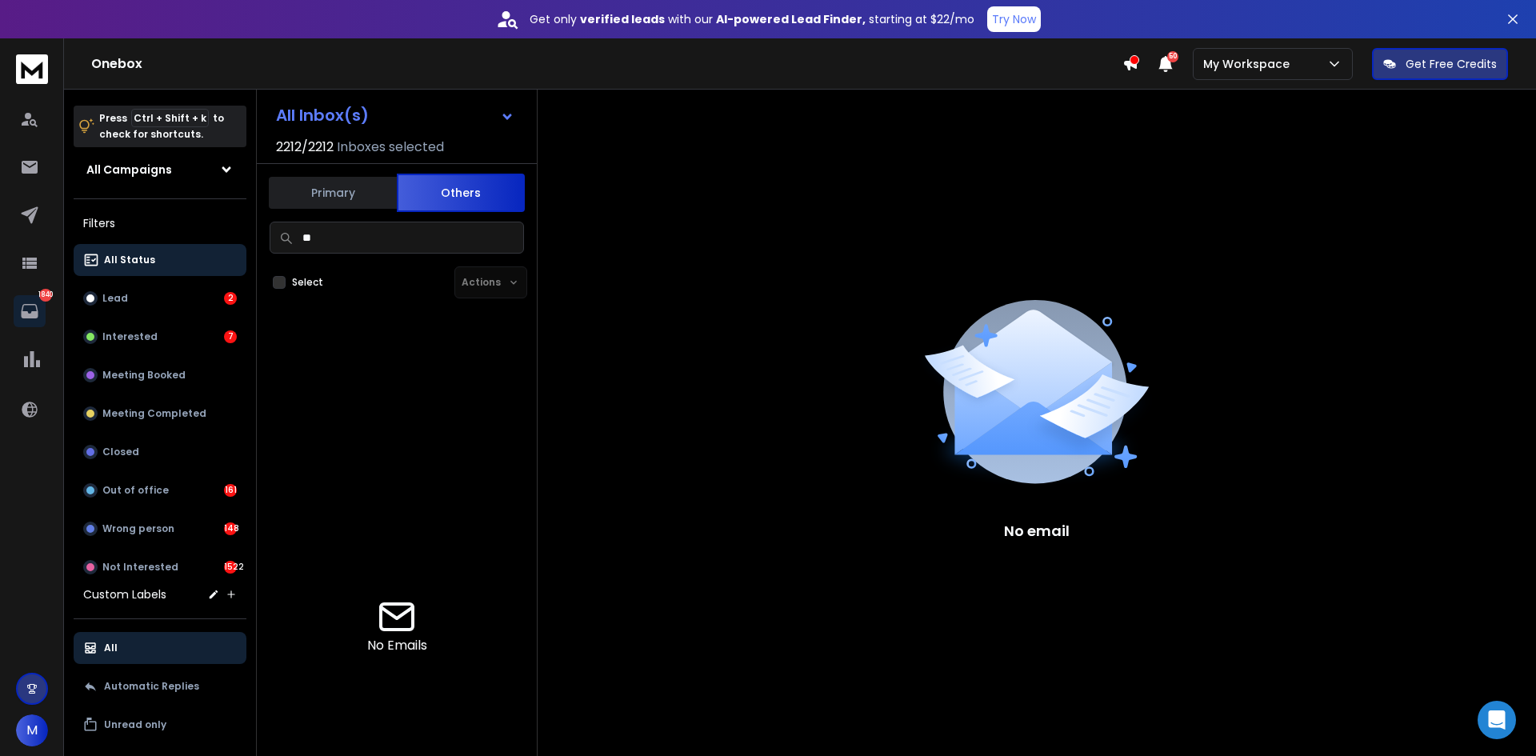
type input "*"
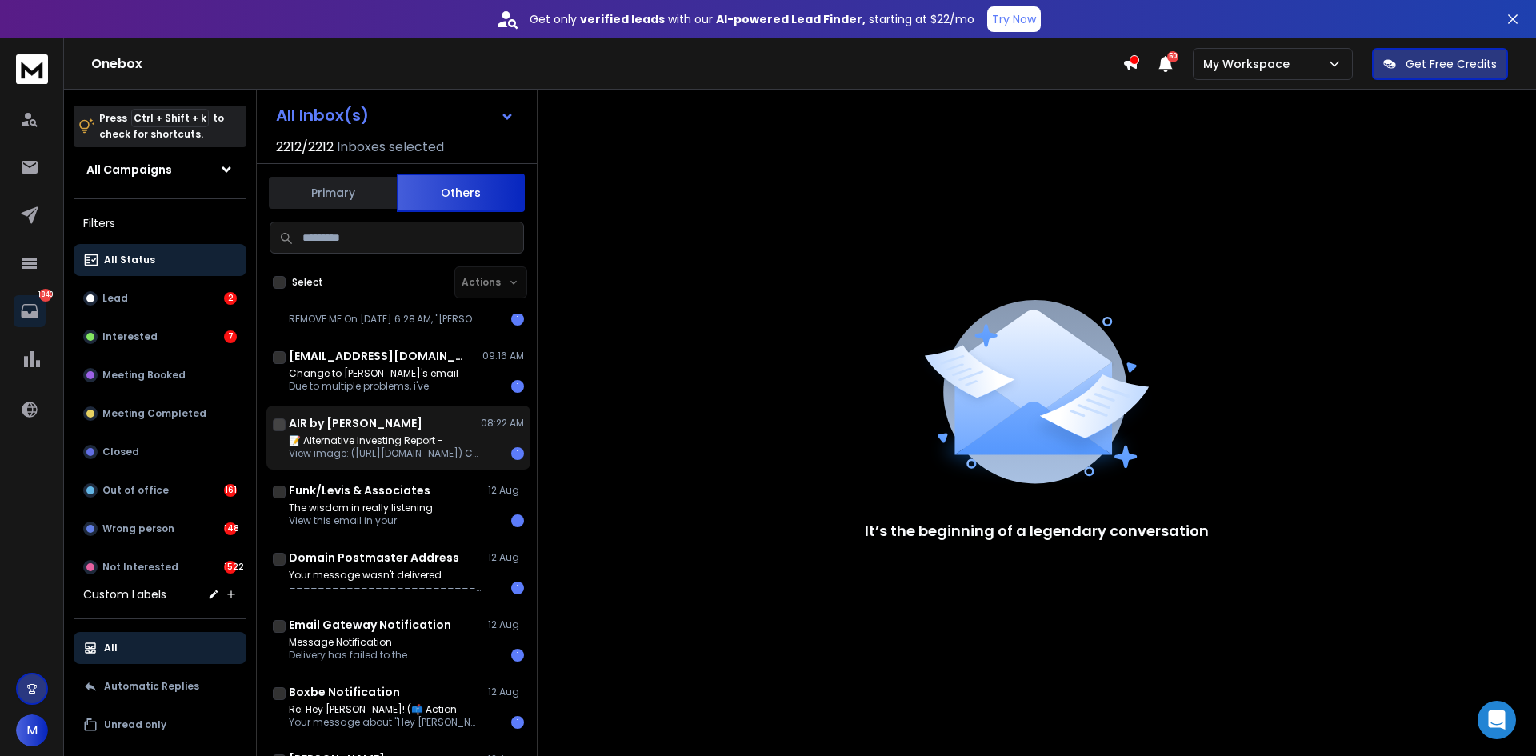
scroll to position [853, 0]
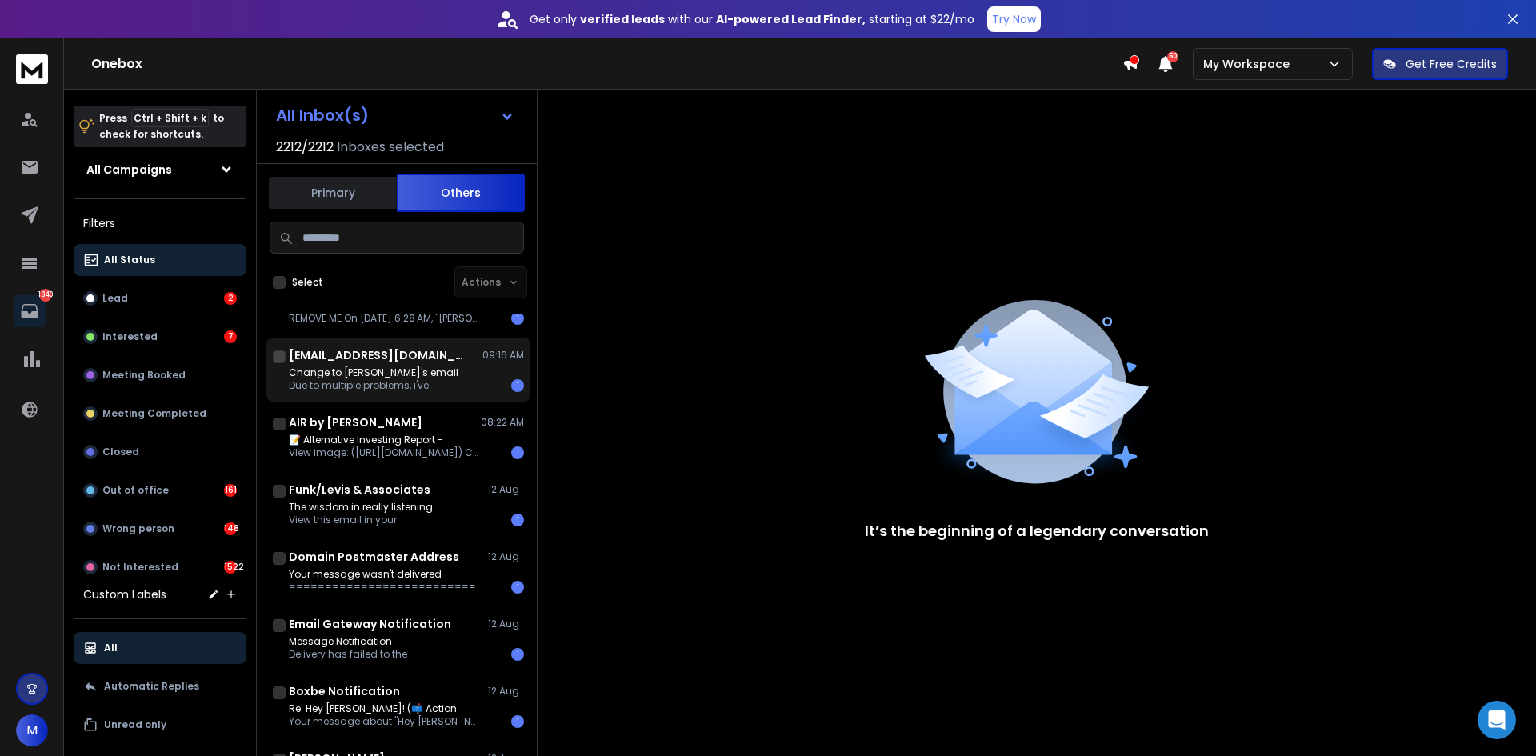
click at [400, 381] on p "Due to multiple problems, i've" at bounding box center [374, 385] width 170 height 13
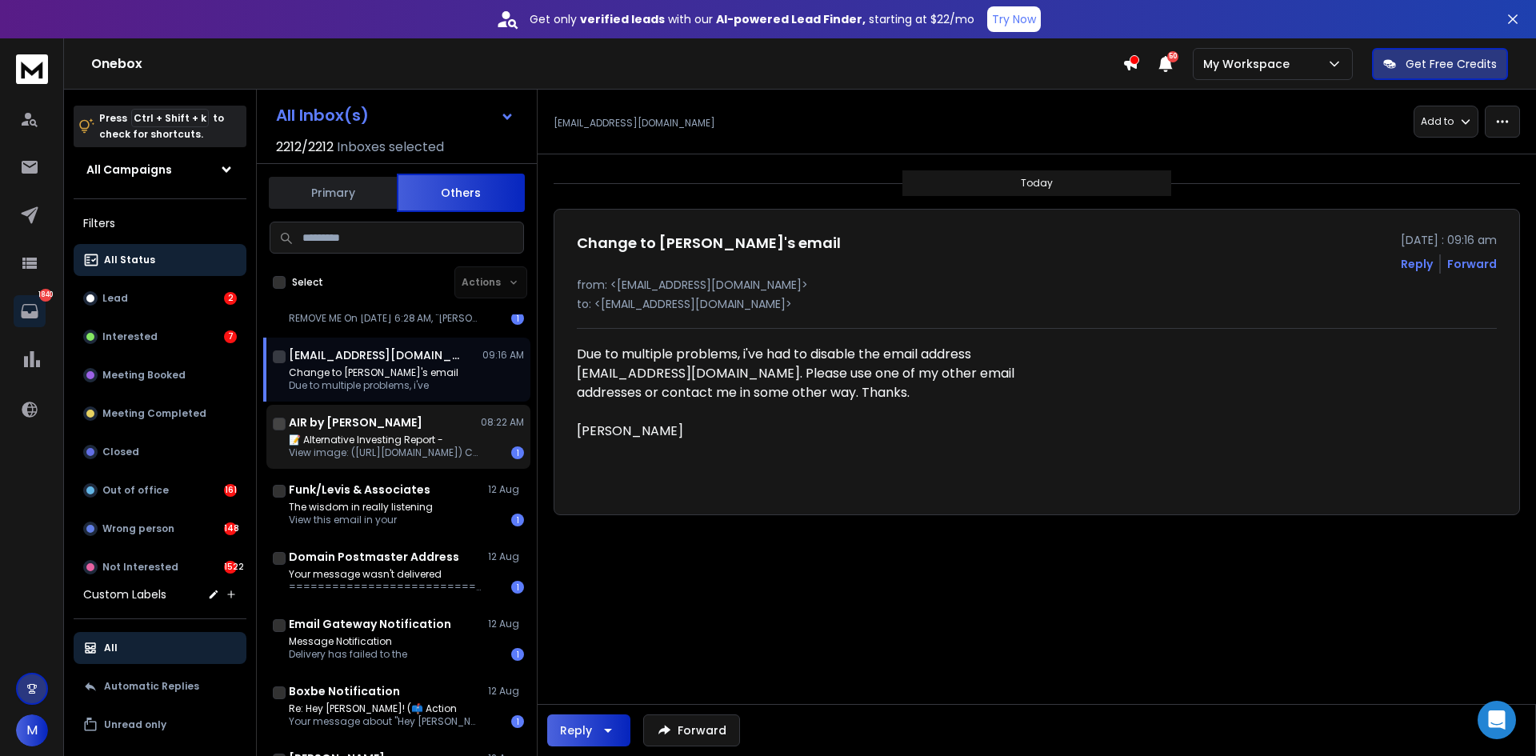
click at [399, 429] on div "AIR by Vincent 08:22 AM" at bounding box center [406, 422] width 235 height 16
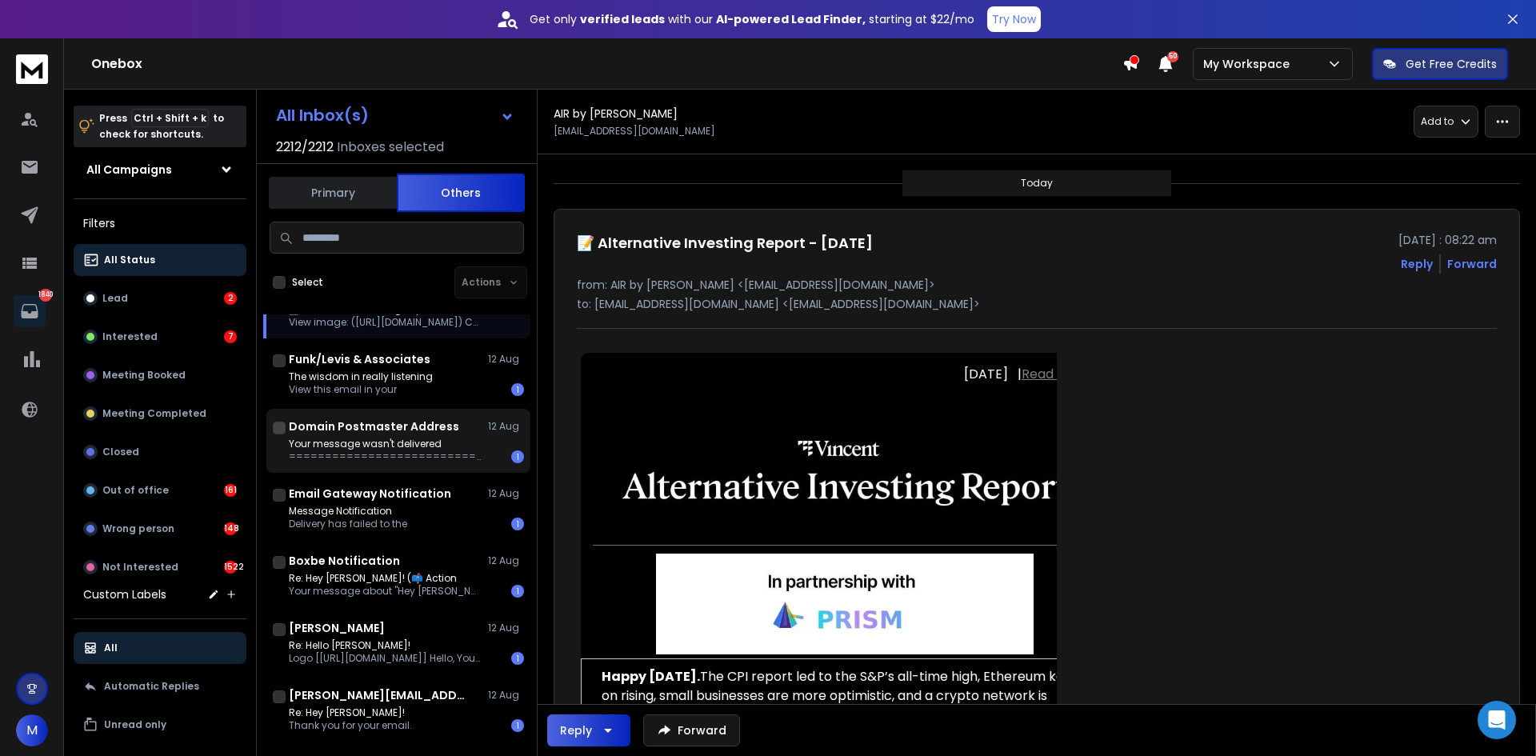
scroll to position [986, 0]
click at [388, 443] on p "Your message wasn't delivered" at bounding box center [385, 441] width 192 height 13
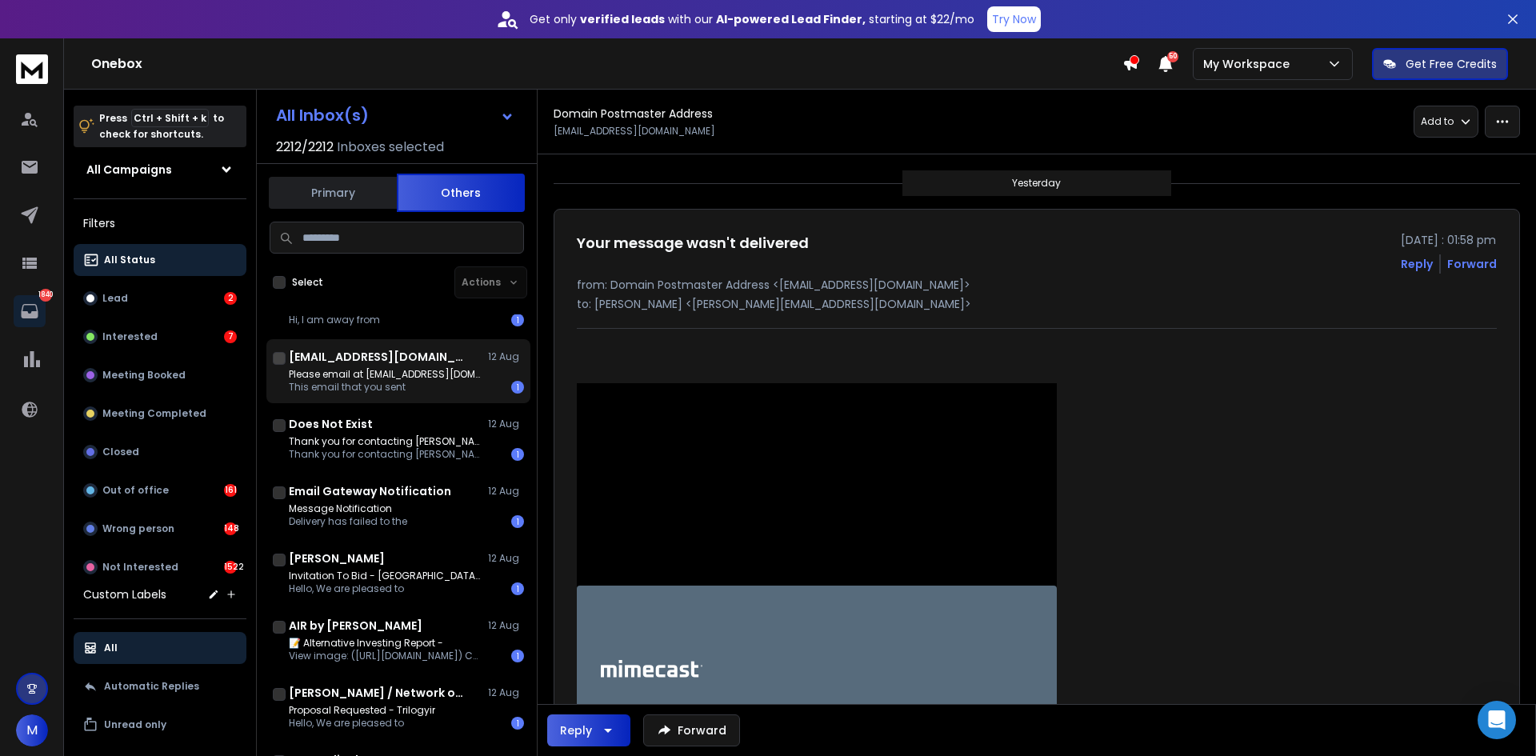
scroll to position [2533, 0]
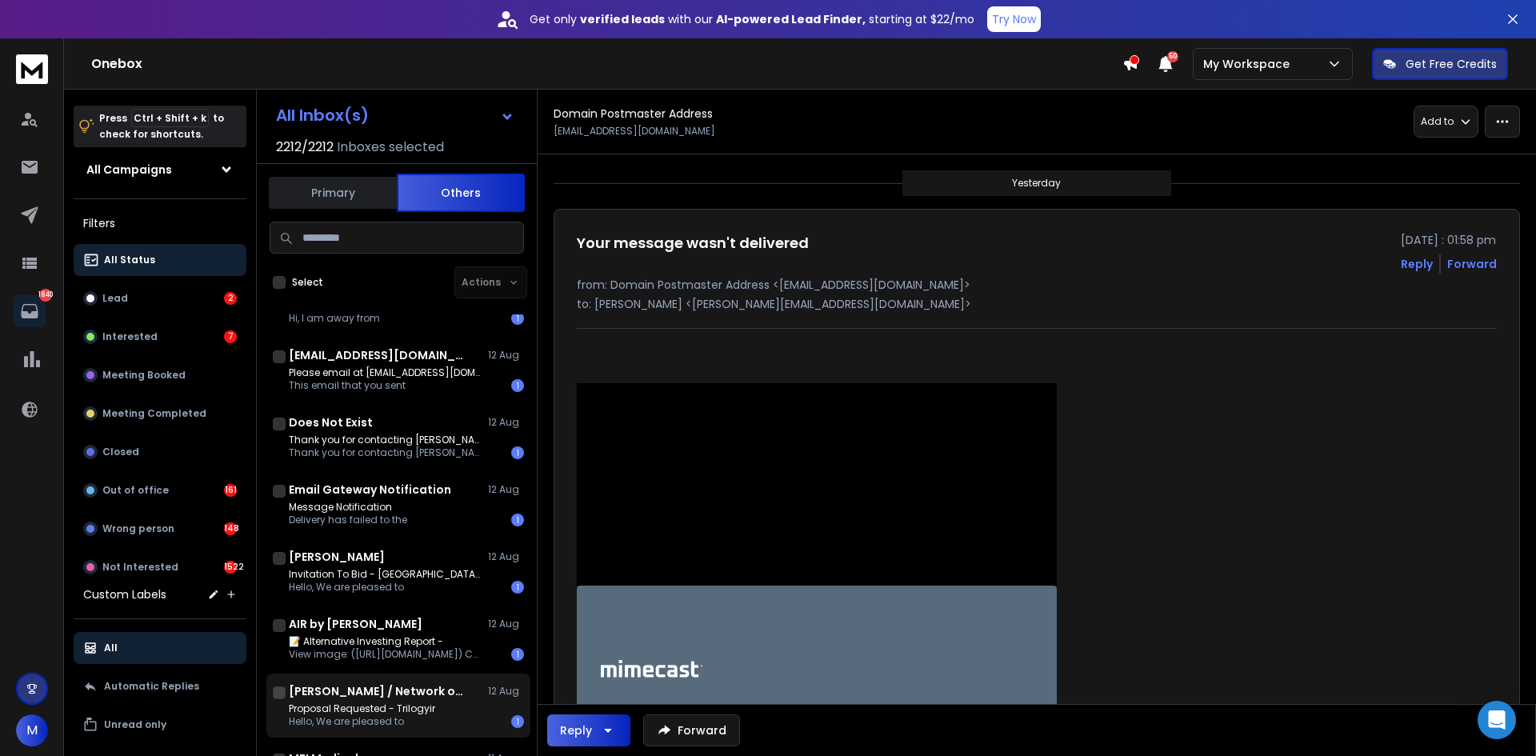
click at [382, 701] on div "Pamela F. Frank / Network of Care 12 Aug Proposal Requested - Trilogyir Hello, …" at bounding box center [406, 705] width 235 height 45
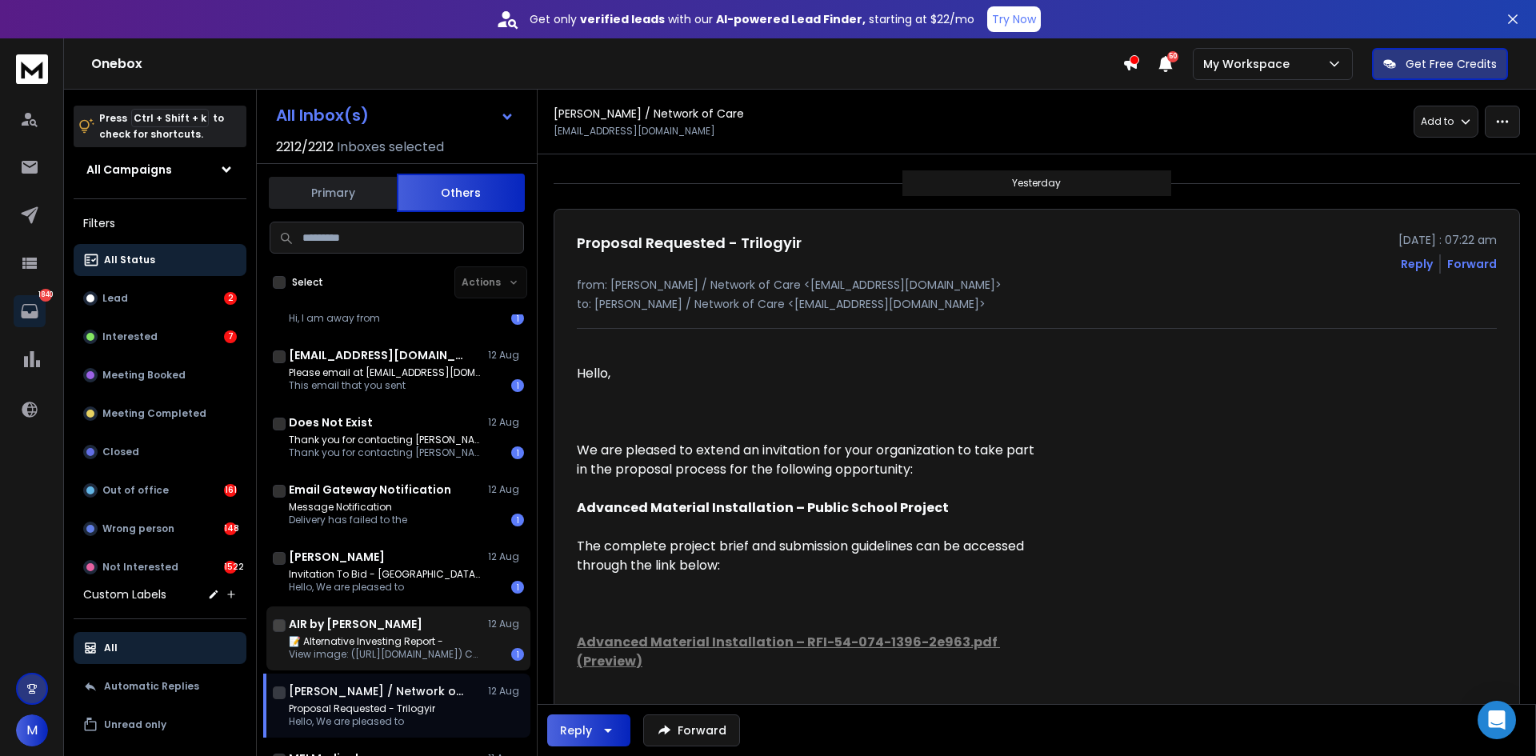
click at [371, 643] on p "📝 Alternative Investing Report -" at bounding box center [385, 641] width 192 height 13
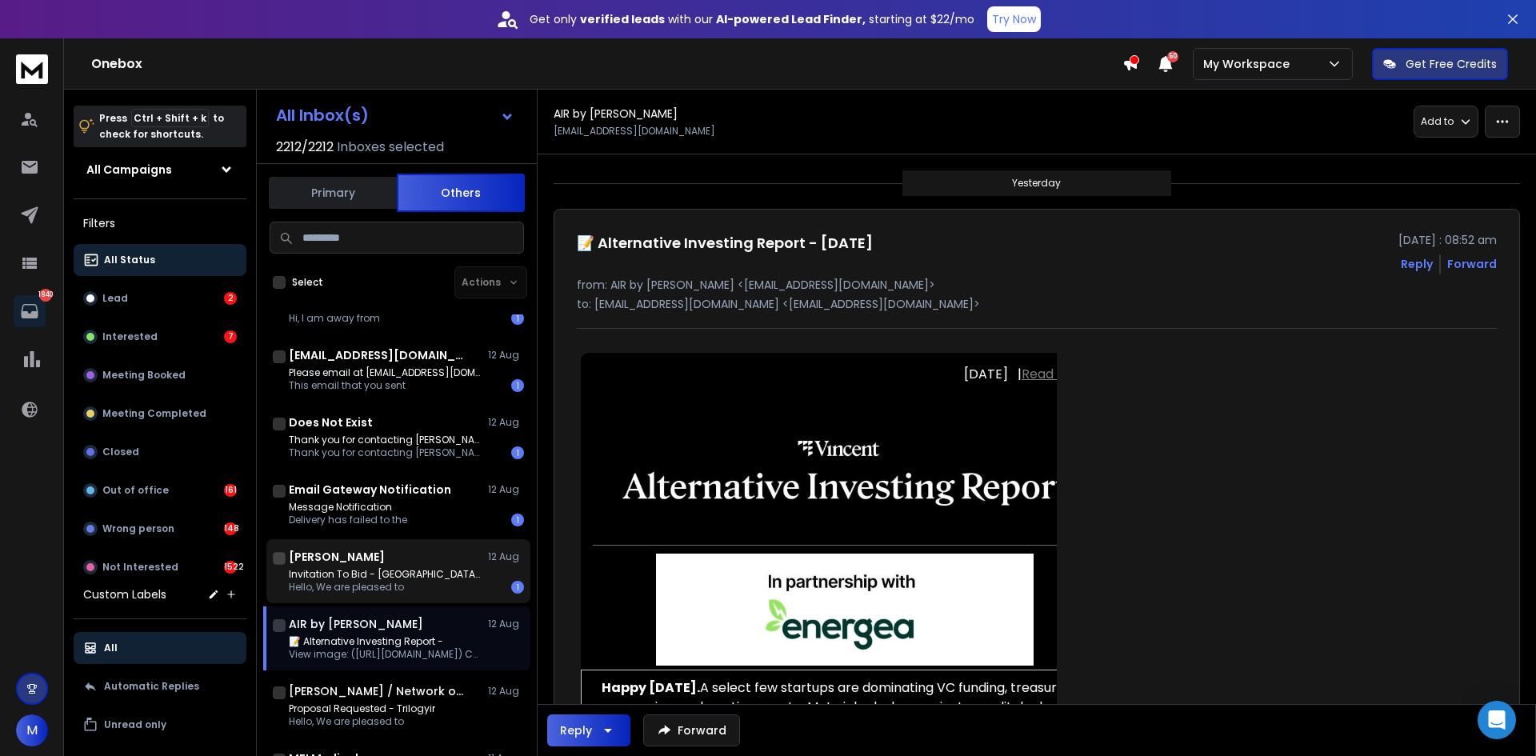
click at [362, 574] on p "Invitation To Bid - Bolton-St" at bounding box center [385, 574] width 192 height 13
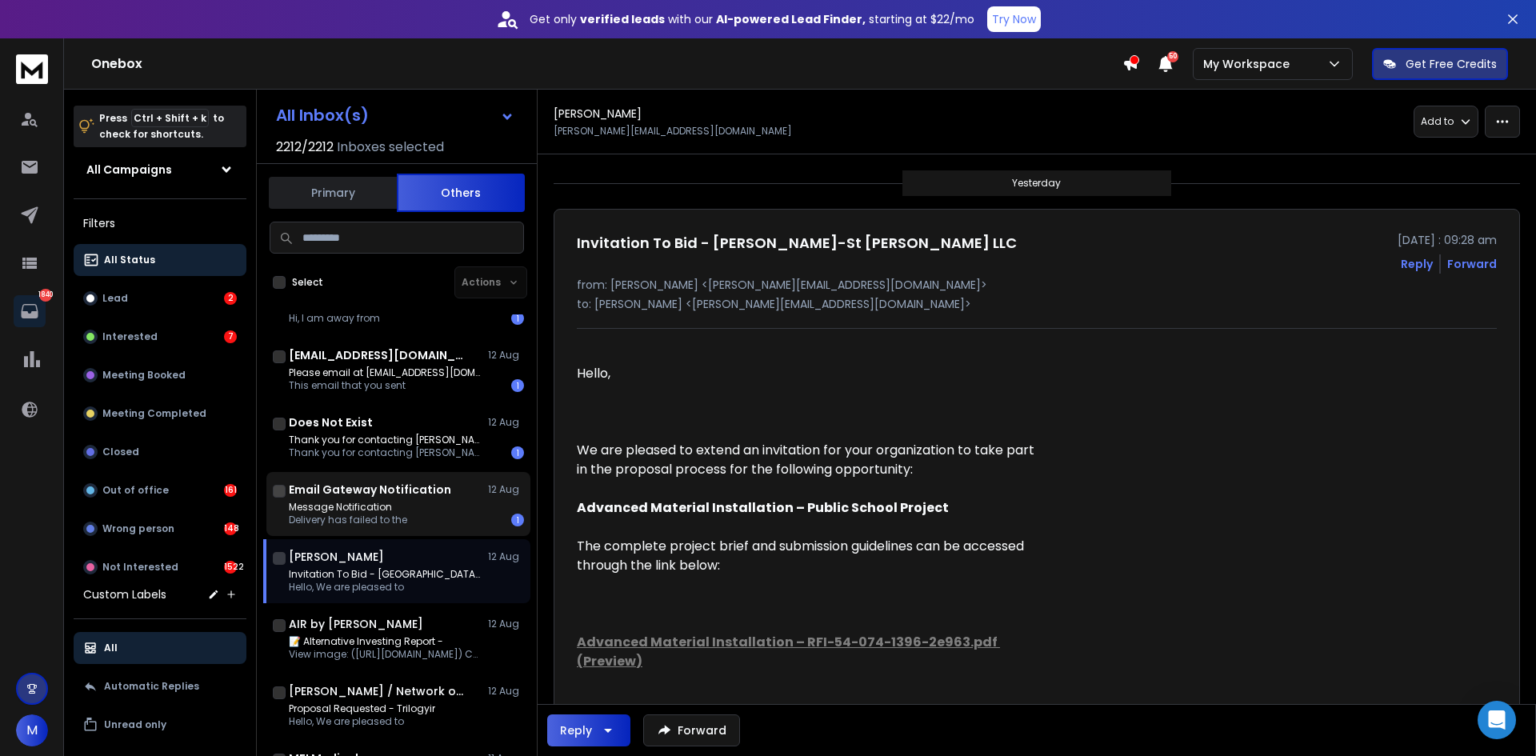
click at [355, 502] on p "Message Notification" at bounding box center [348, 507] width 118 height 13
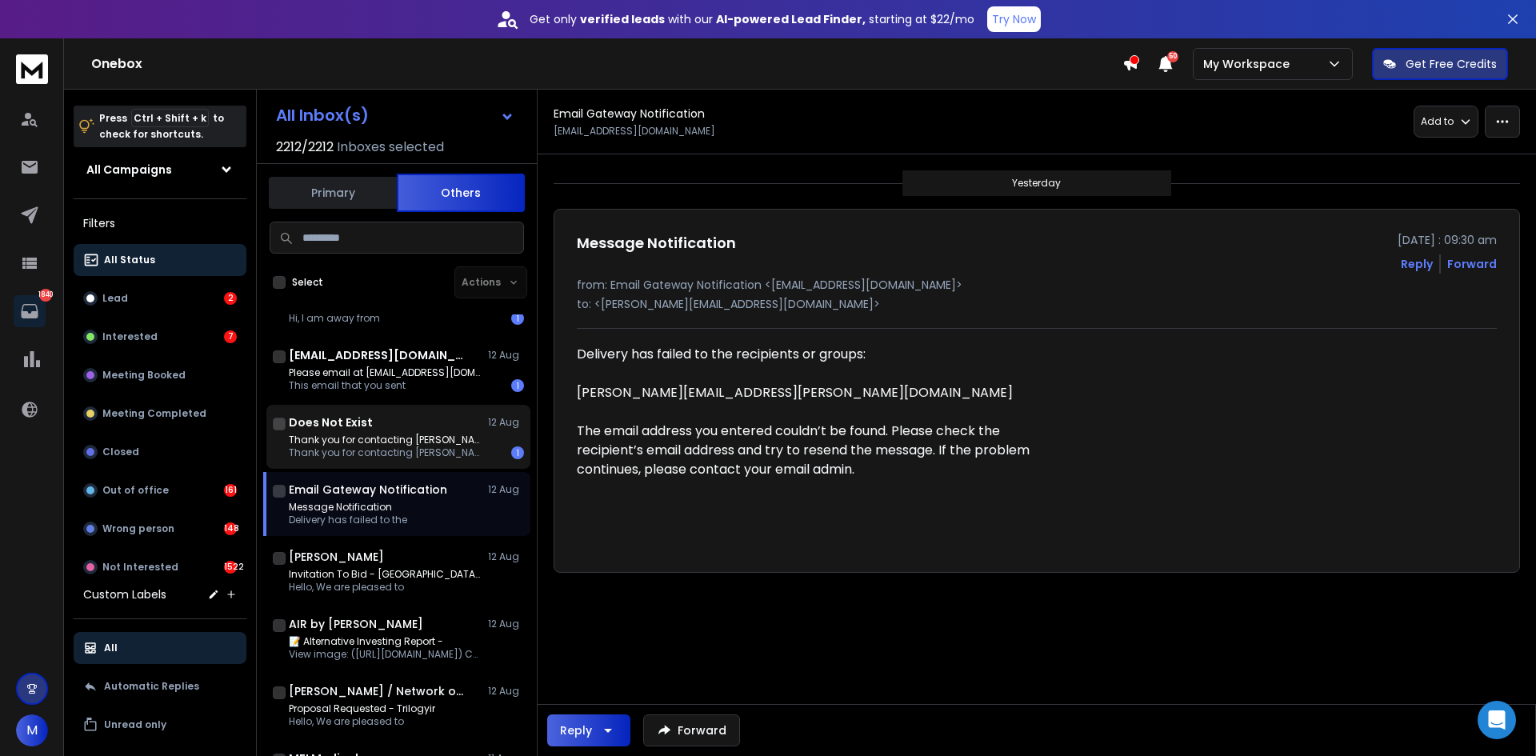
click at [373, 444] on p "Thank you for contacting Hodgson" at bounding box center [385, 439] width 192 height 13
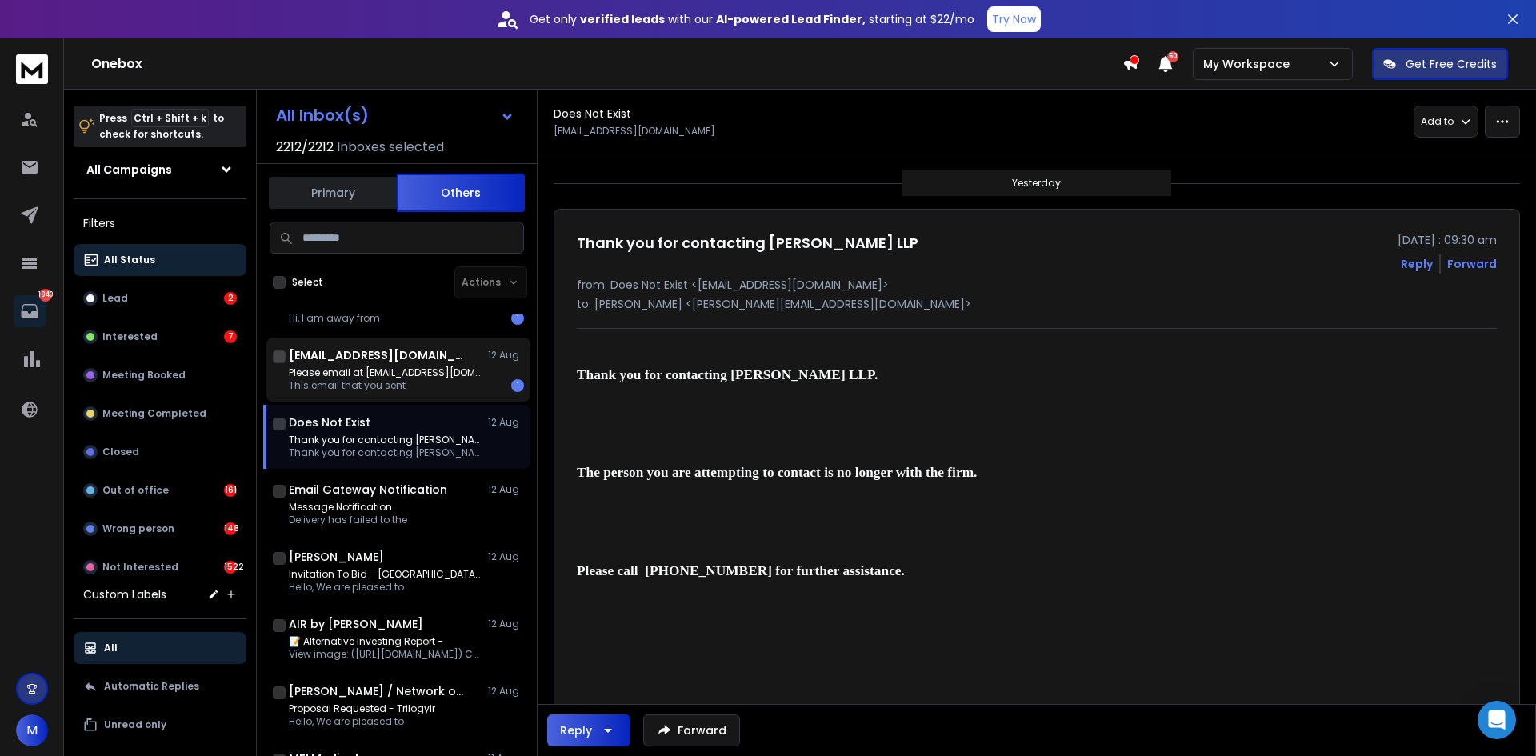
click at [370, 363] on div "autoresponder@joarealty.com 12 Aug Please email at JoaRealty@gmail.com This ema…" at bounding box center [406, 369] width 235 height 45
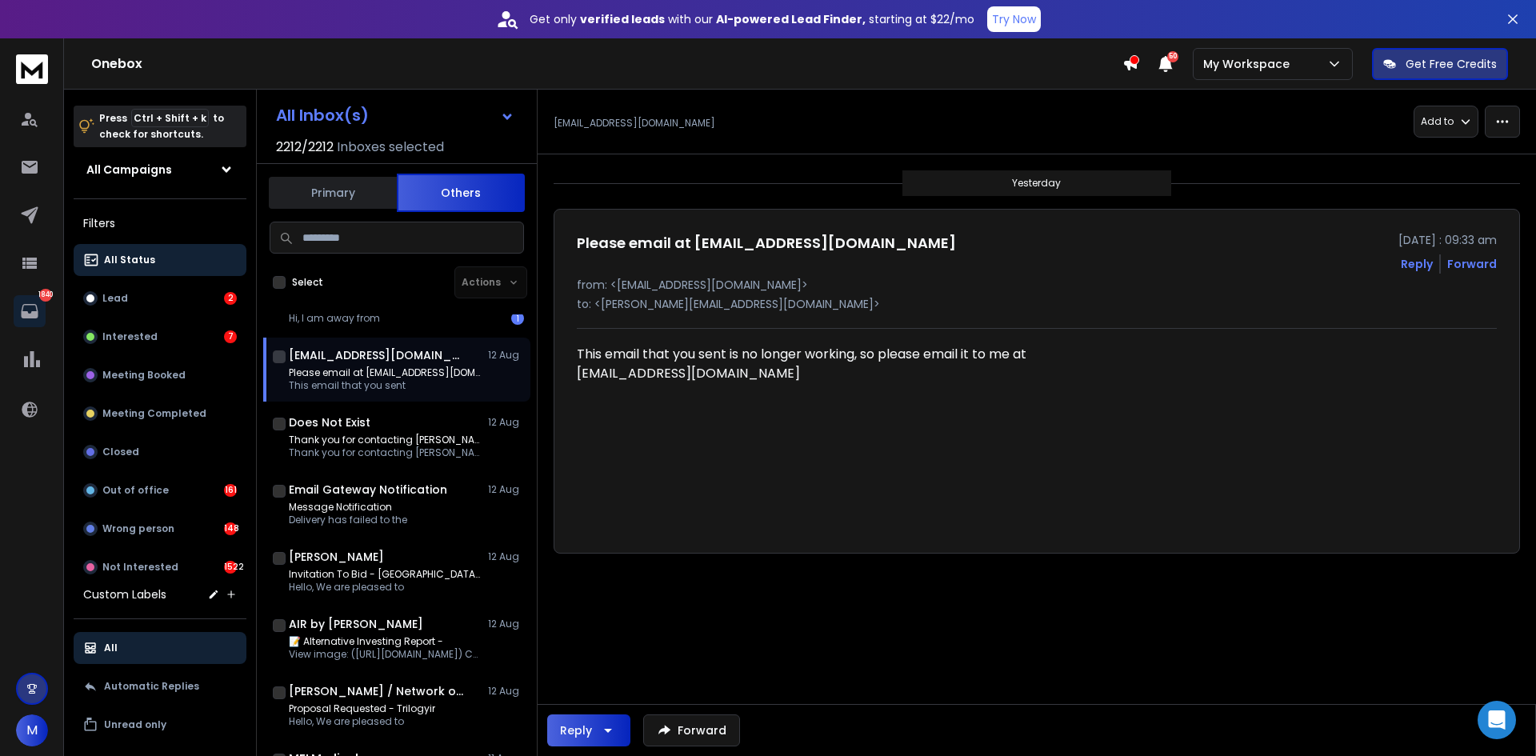
click at [277, 358] on button "button" at bounding box center [279, 356] width 13 height 13
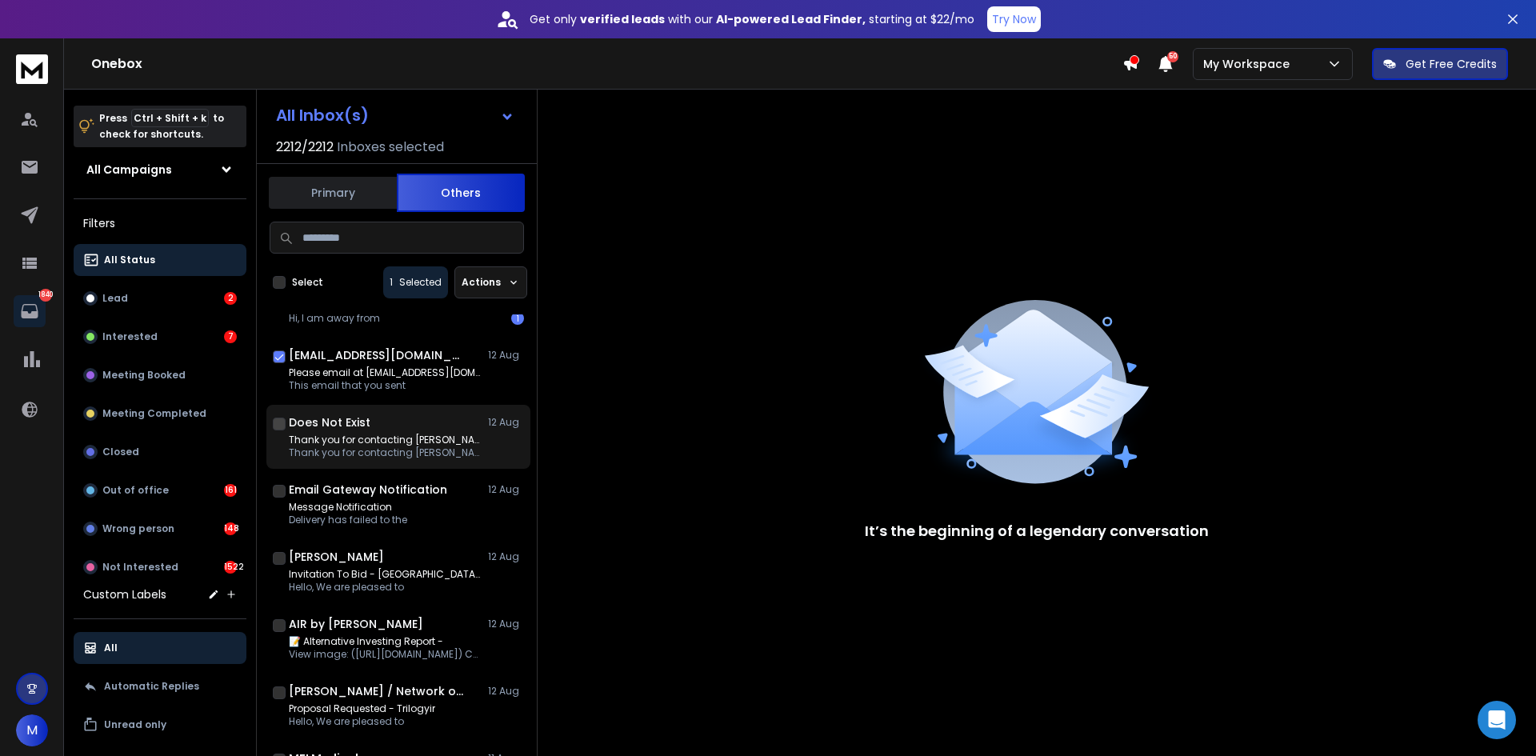
click at [275, 425] on button "button" at bounding box center [279, 423] width 13 height 13
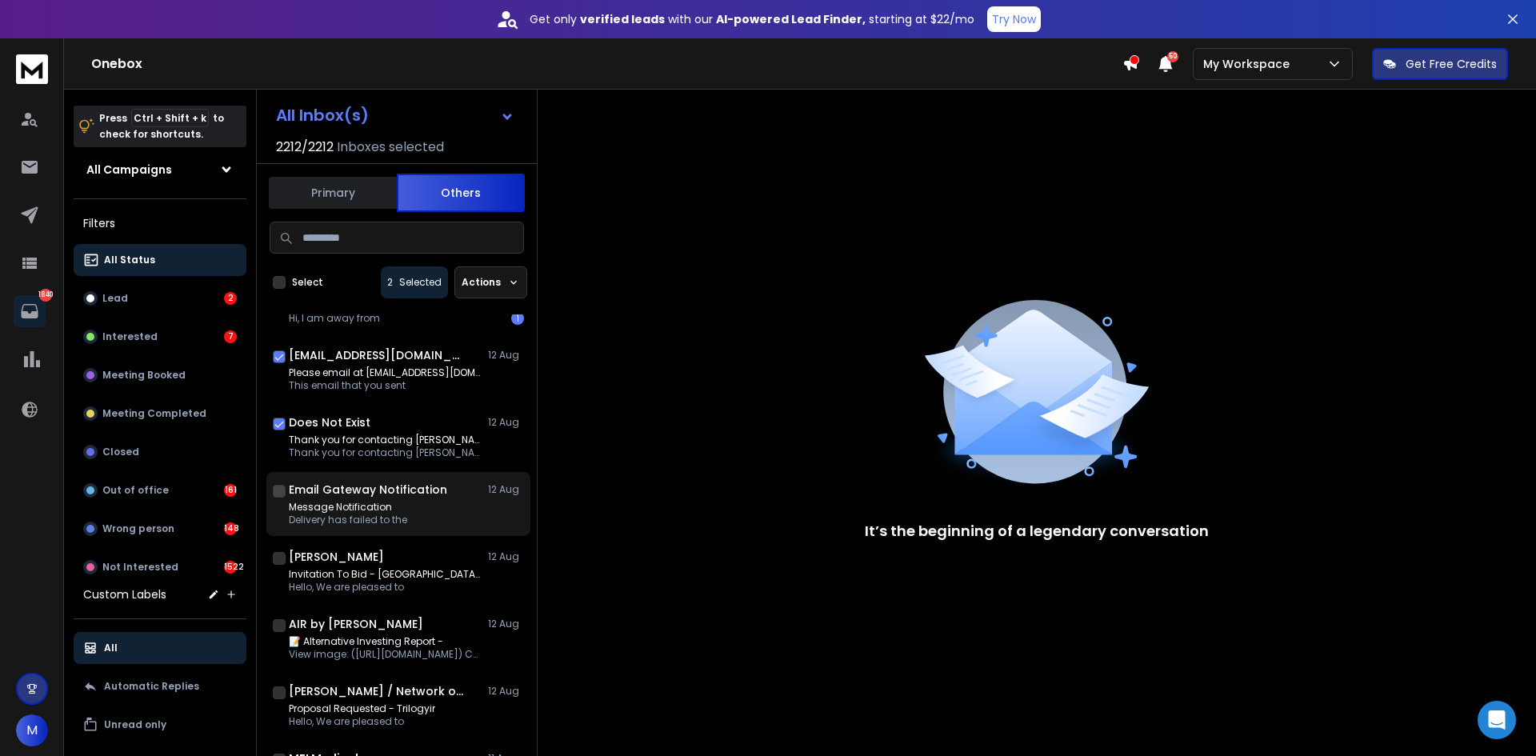
click at [275, 485] on button "button" at bounding box center [279, 491] width 13 height 13
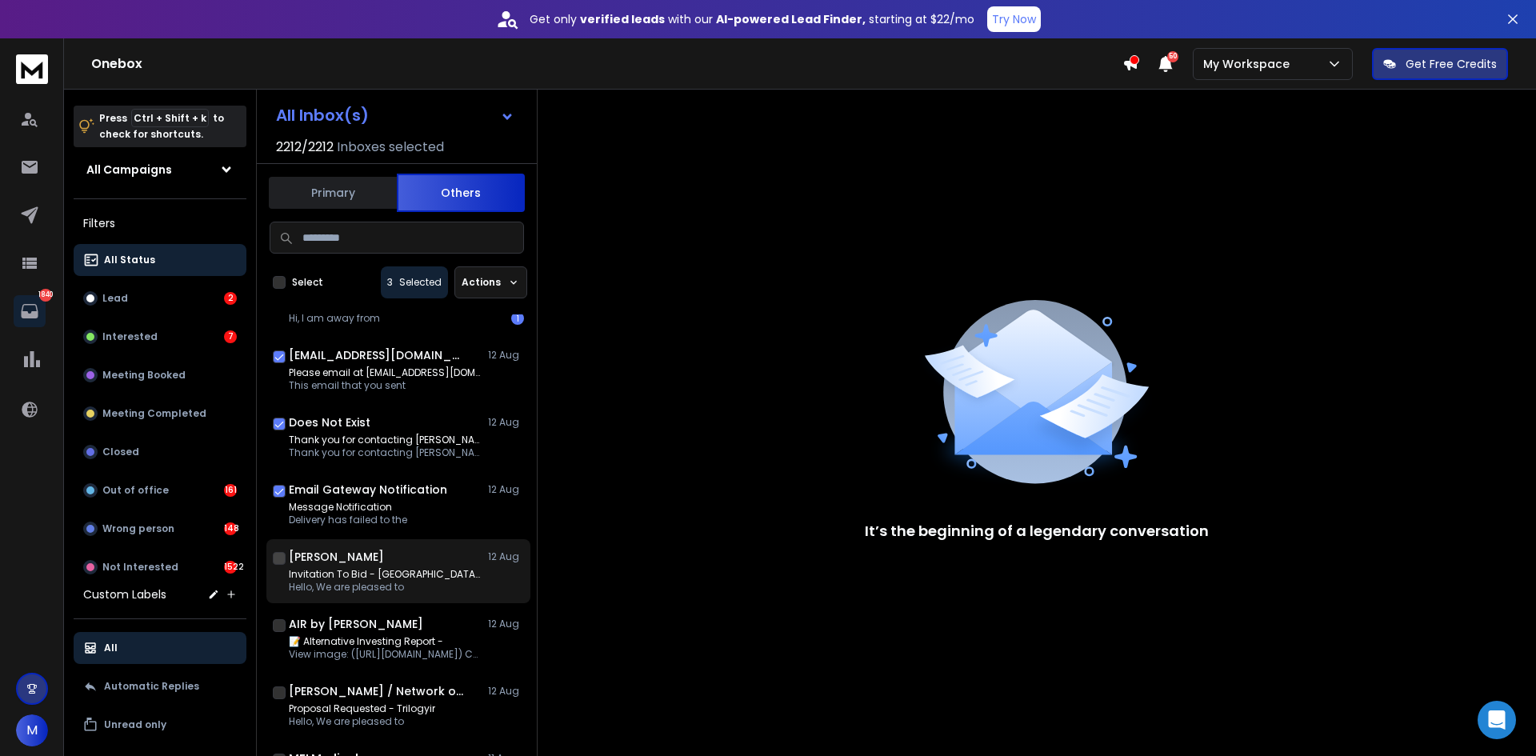
click at [278, 555] on button "button" at bounding box center [279, 558] width 13 height 13
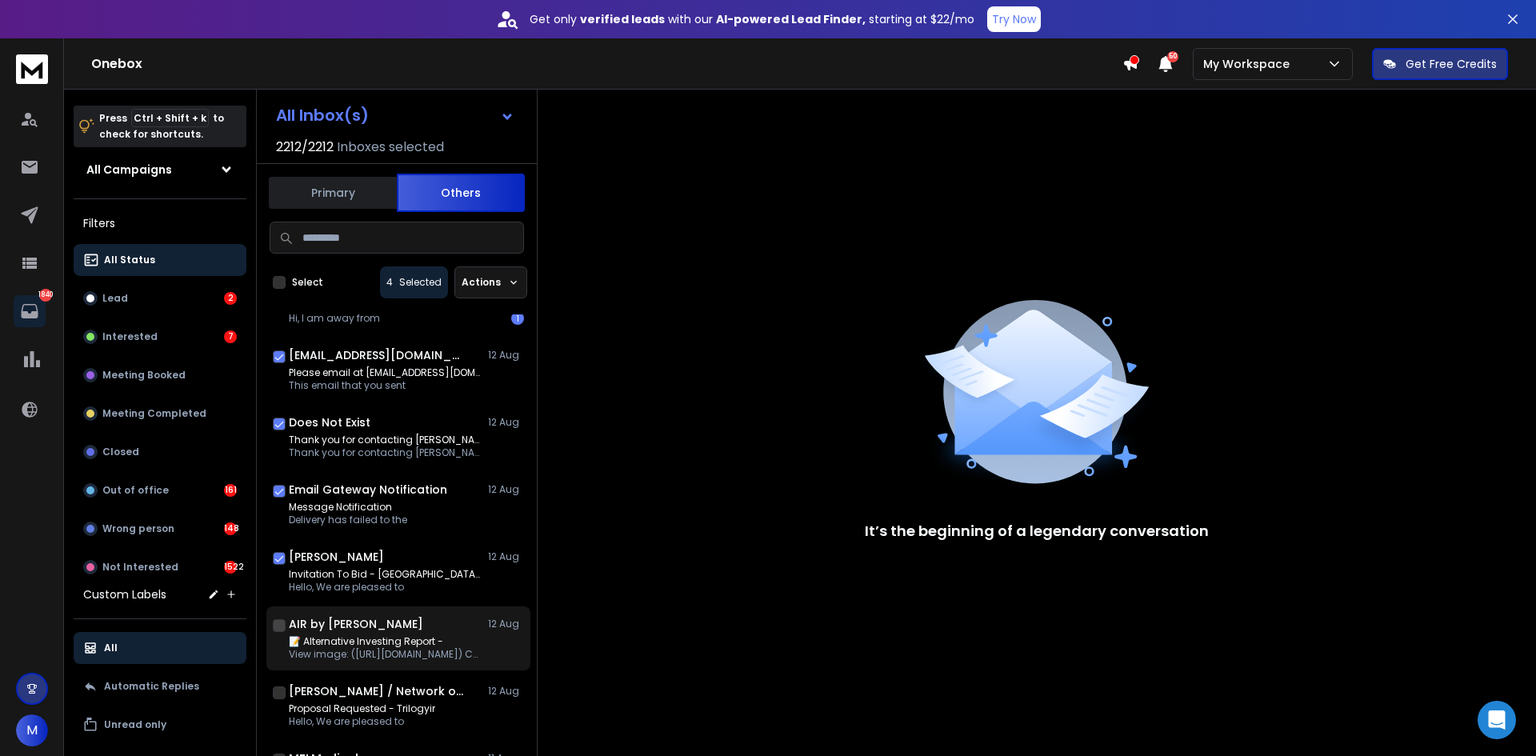
click at [278, 623] on button "button" at bounding box center [279, 625] width 13 height 13
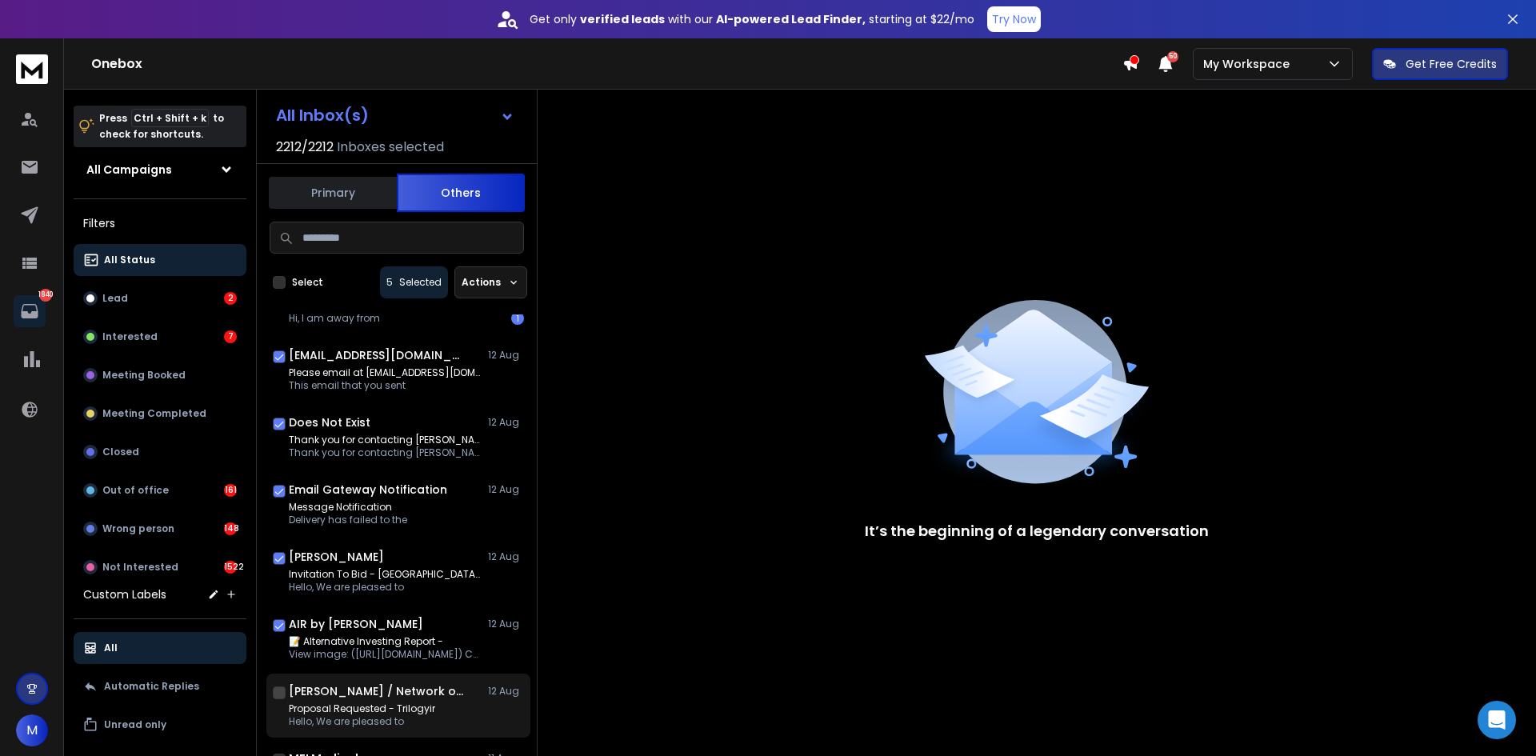
click at [278, 691] on button "button" at bounding box center [279, 692] width 13 height 13
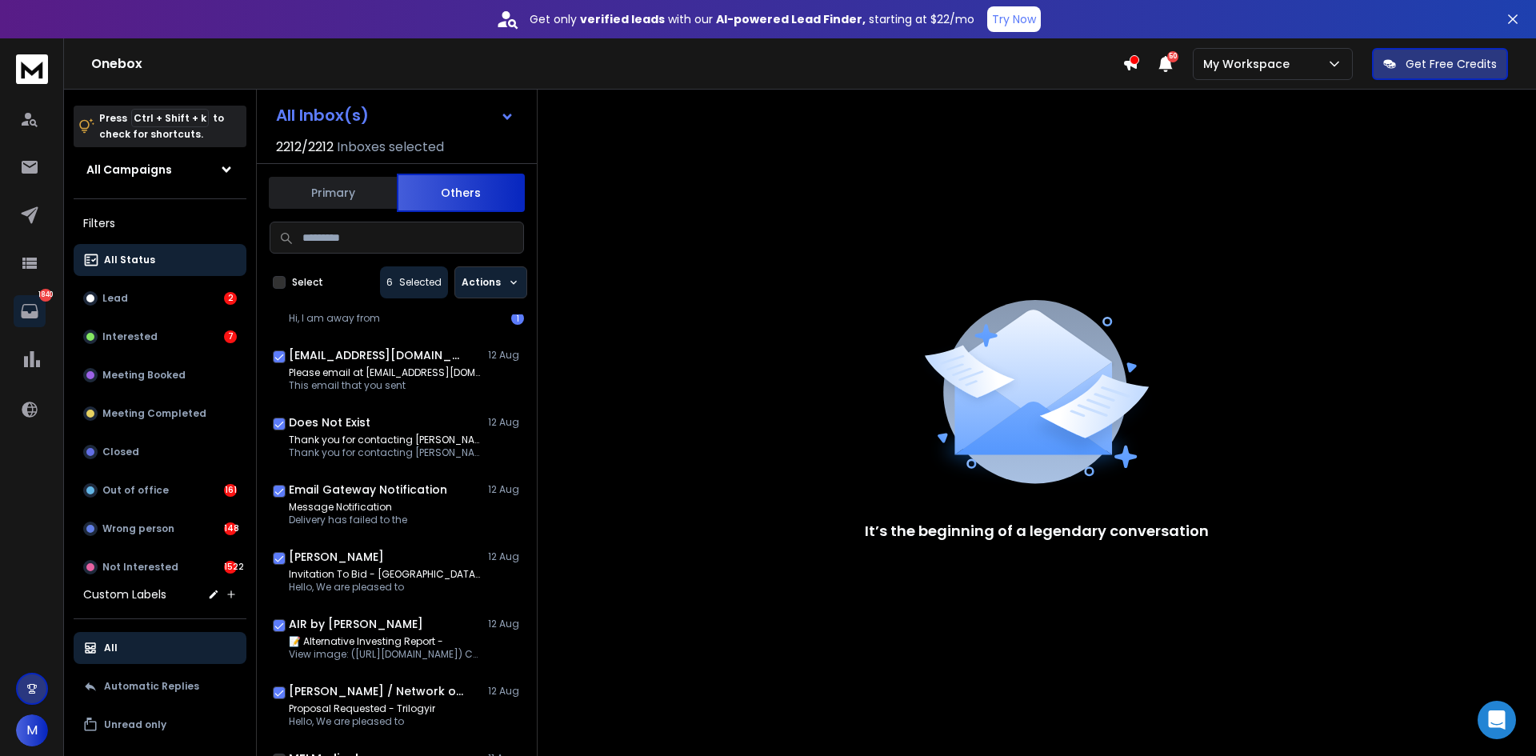
click at [485, 280] on p "Actions" at bounding box center [480, 282] width 39 height 13
click at [480, 310] on div "Delete email" at bounding box center [466, 318] width 92 height 16
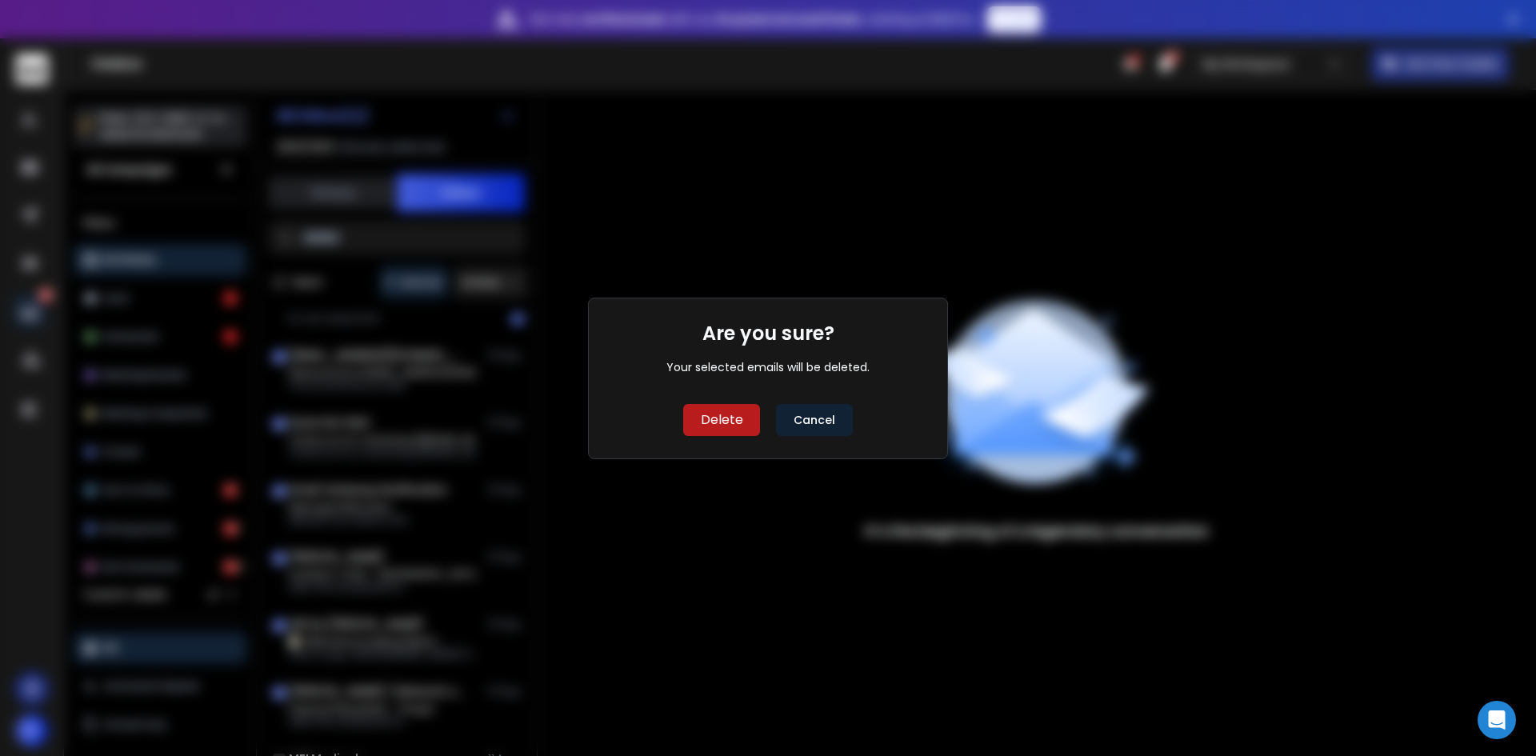
click at [709, 434] on button "Delete" at bounding box center [721, 420] width 77 height 32
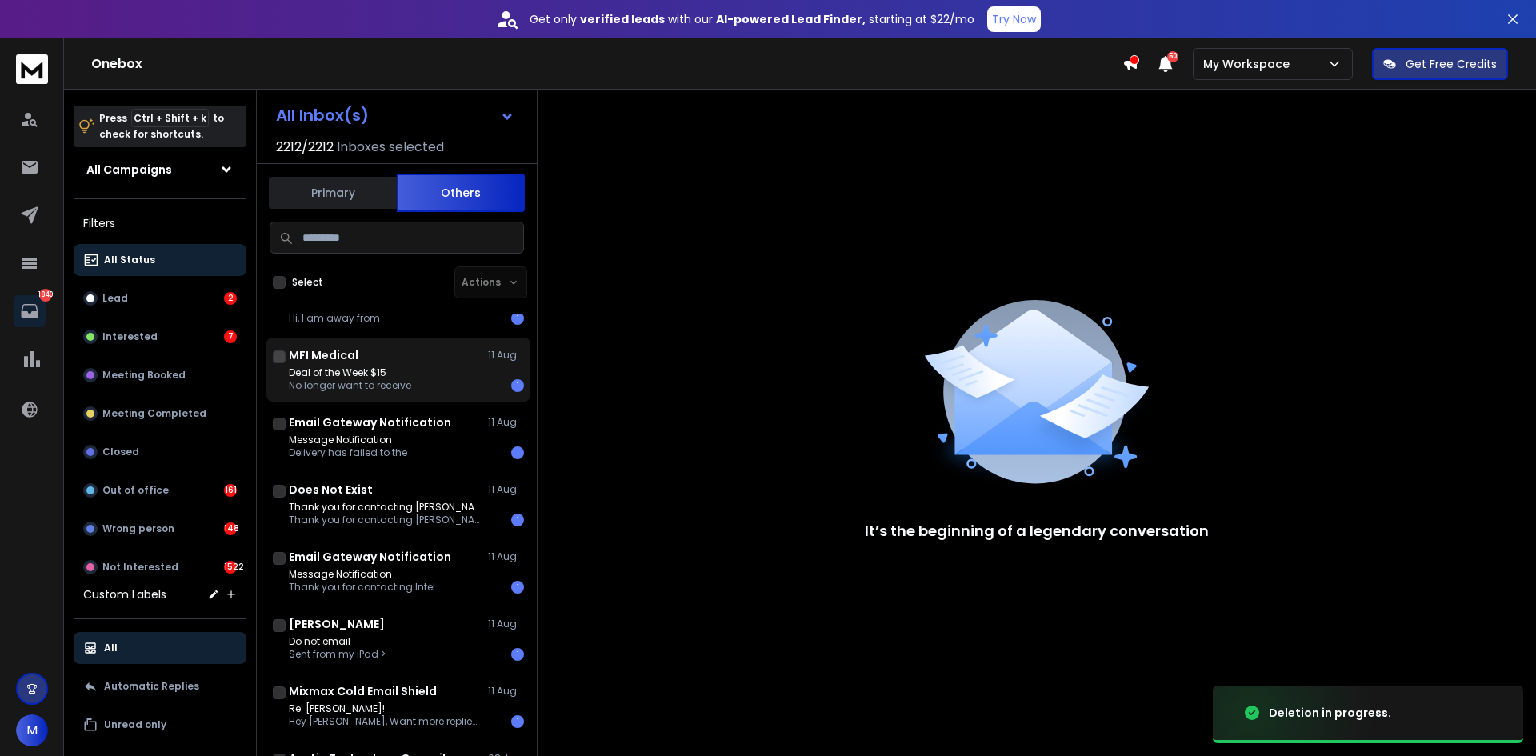
click at [393, 377] on p "Deal of the Week $15" at bounding box center [350, 372] width 122 height 13
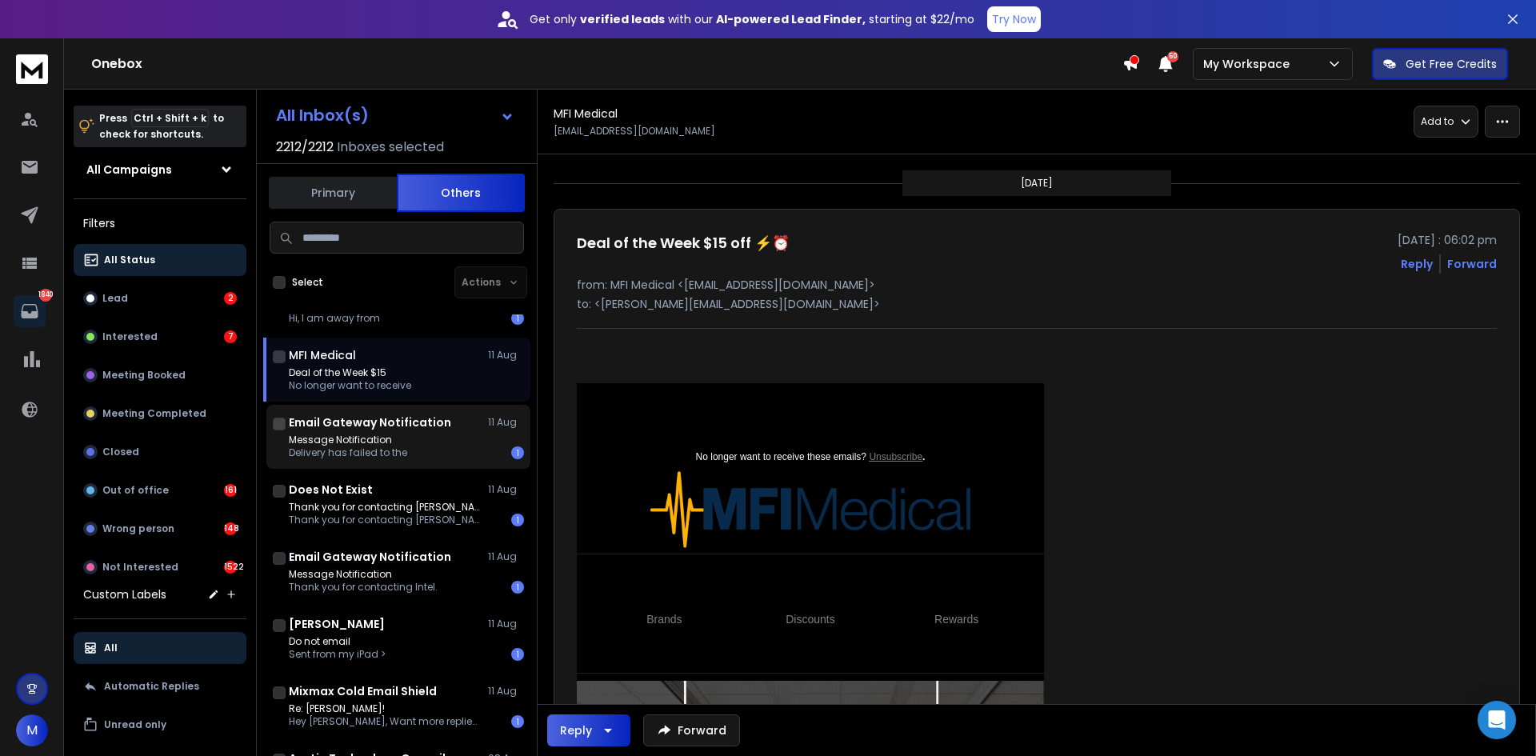
click at [387, 417] on h1 "Email Gateway Notification" at bounding box center [370, 422] width 162 height 16
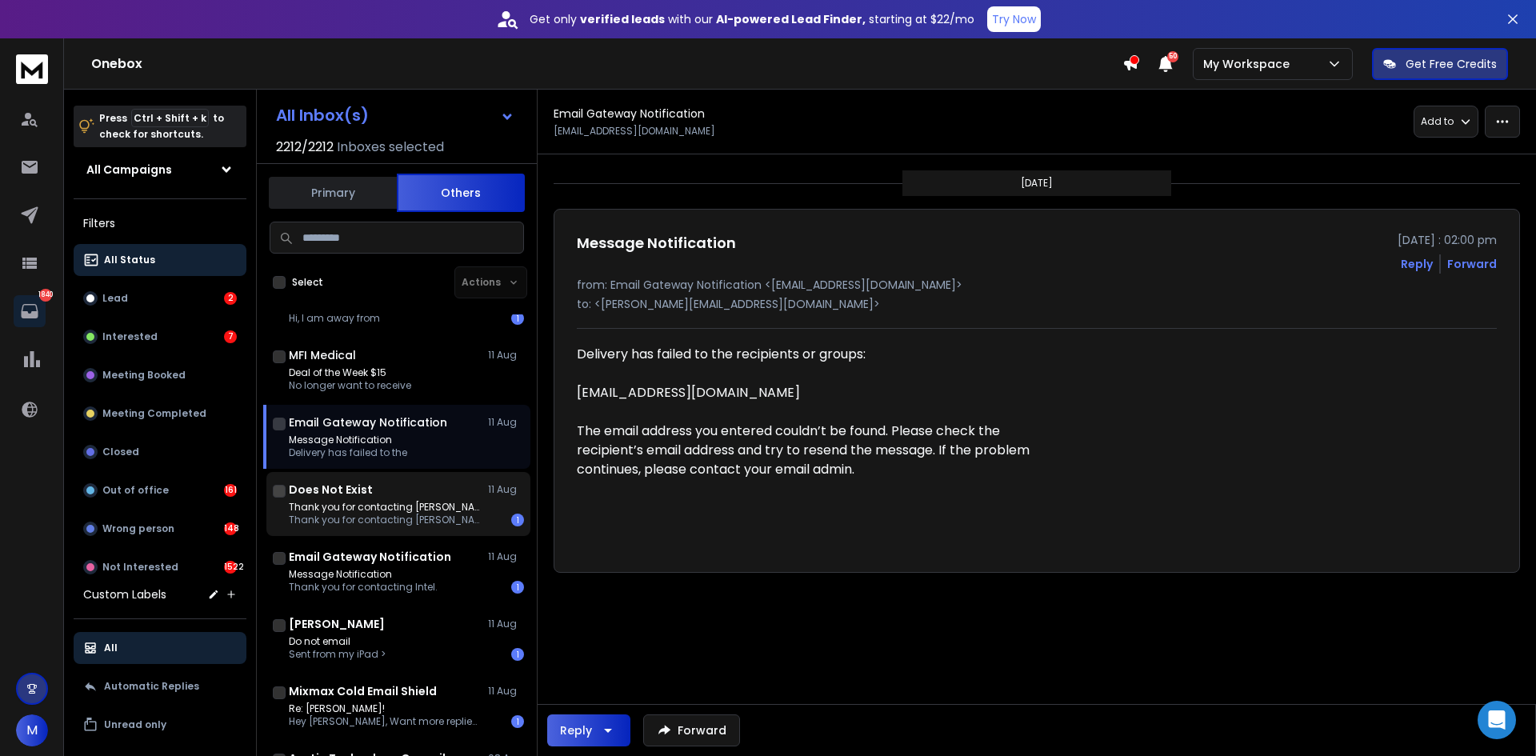
click at [379, 497] on div "Does Not Exist 11 Aug" at bounding box center [406, 489] width 235 height 16
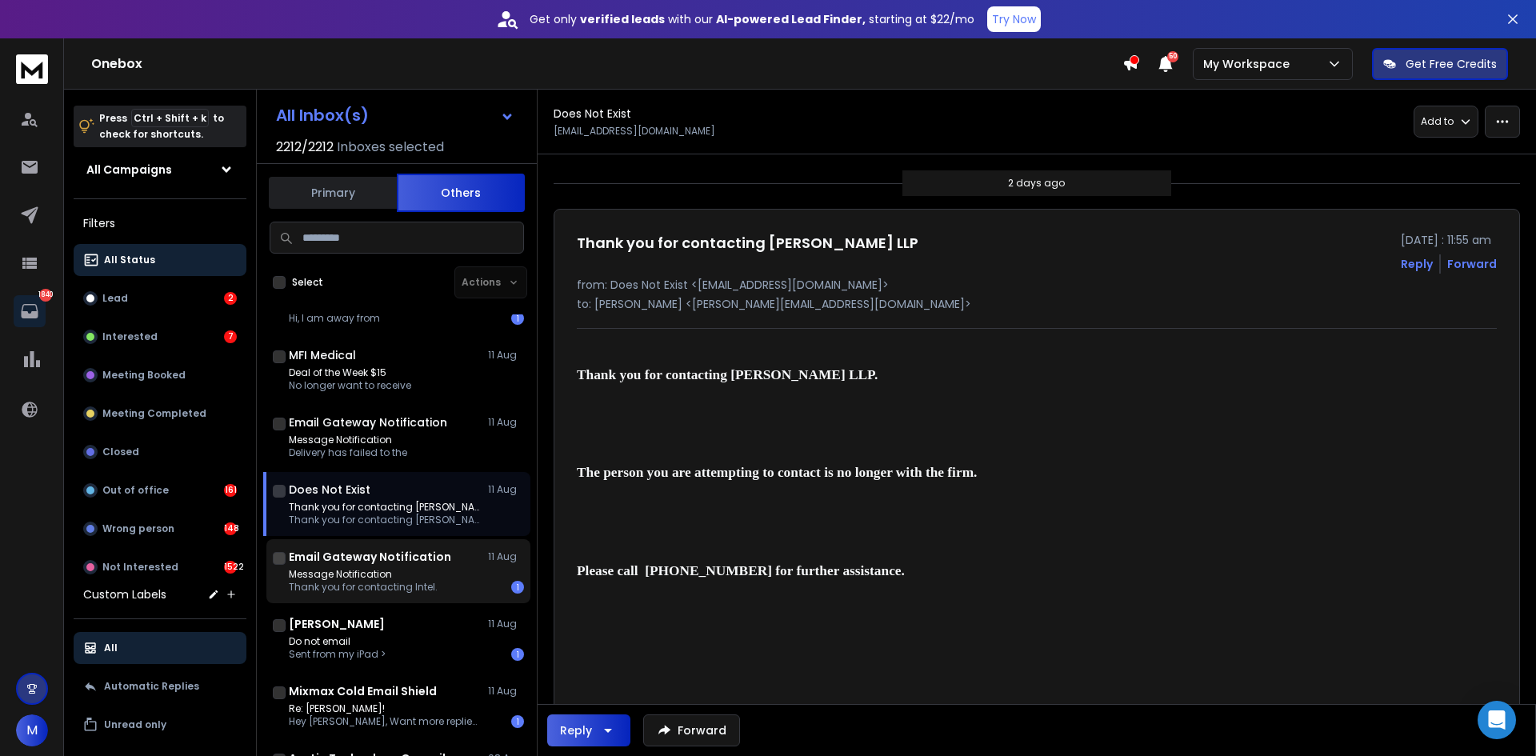
click at [375, 549] on h1 "Email Gateway Notification" at bounding box center [370, 557] width 162 height 16
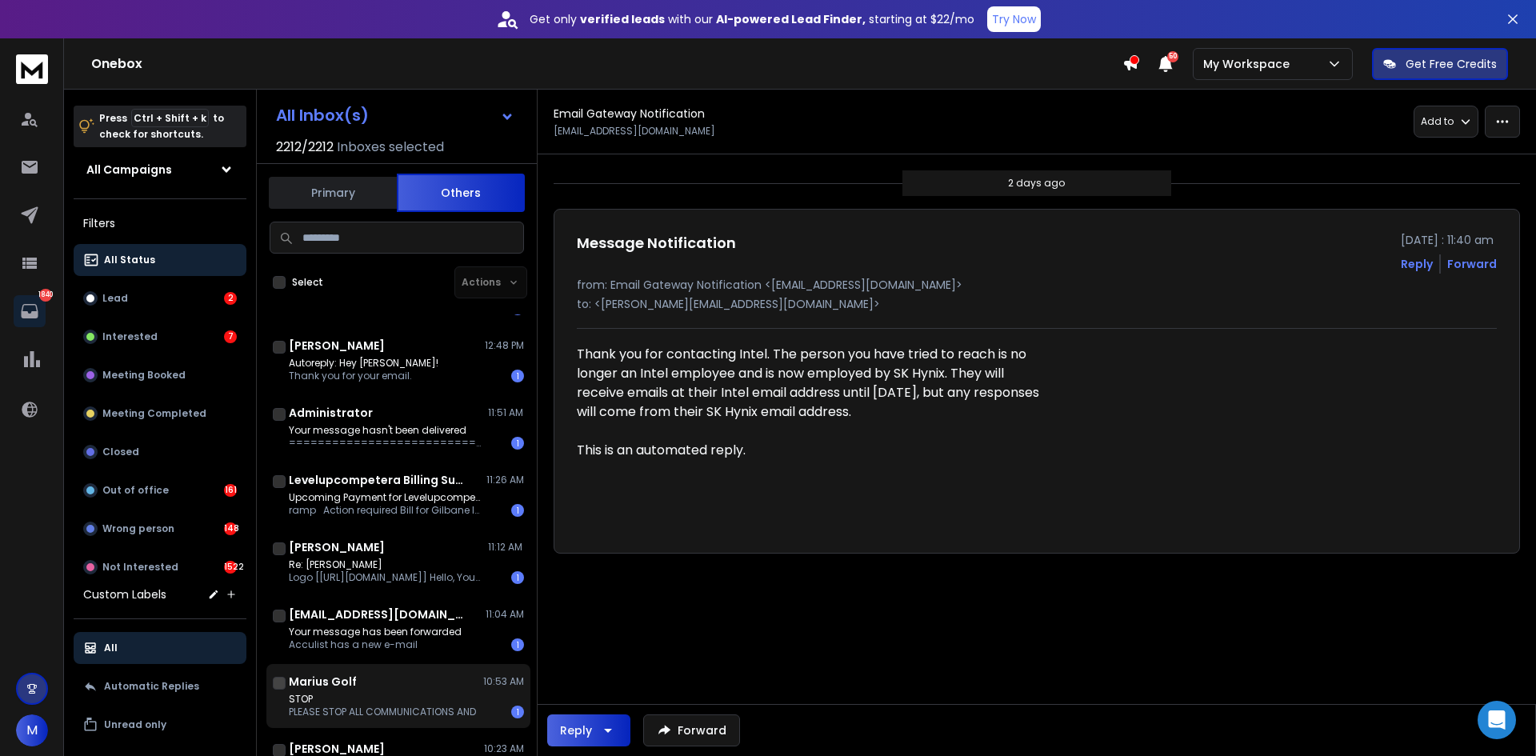
scroll to position [0, 0]
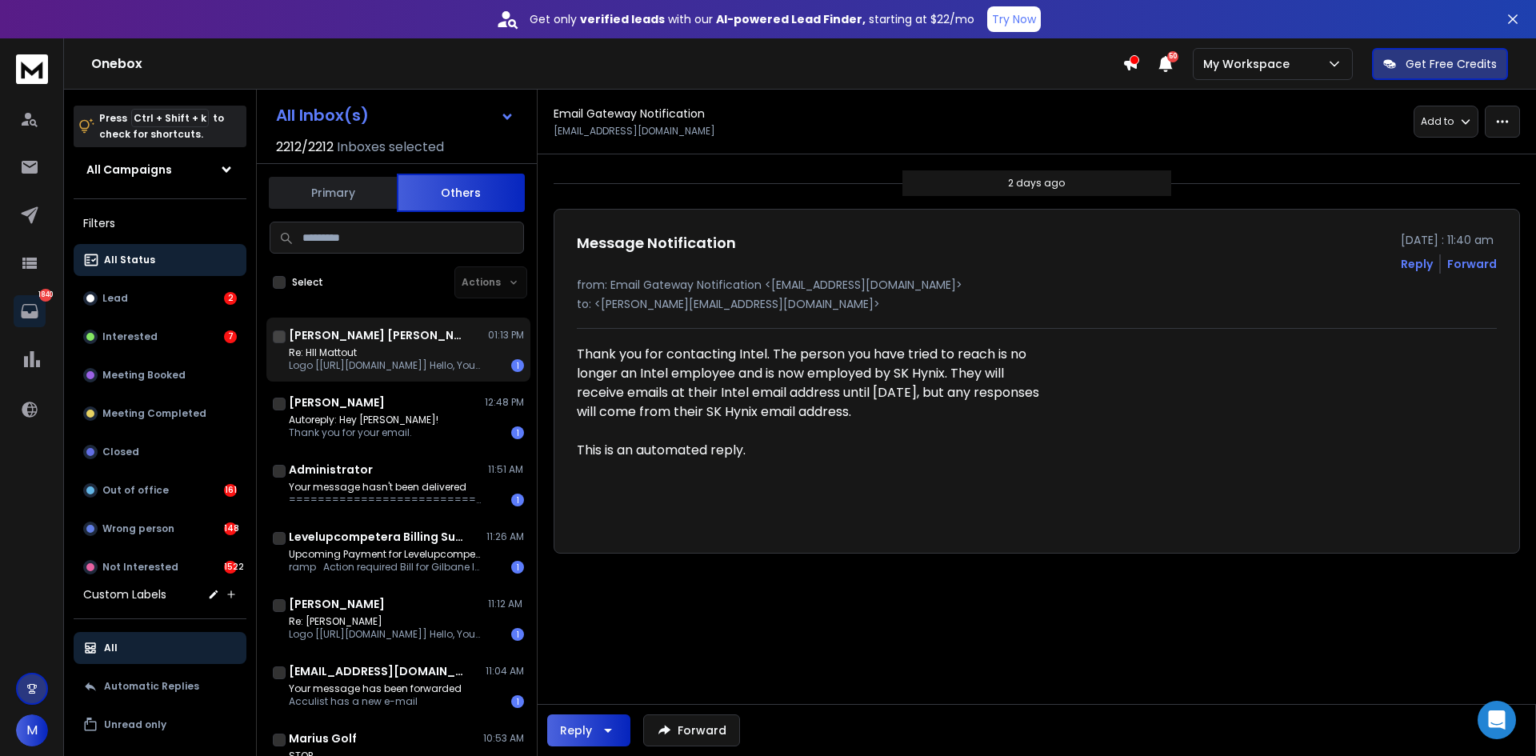
click at [347, 351] on p "Re: HII Mattout" at bounding box center [385, 352] width 192 height 13
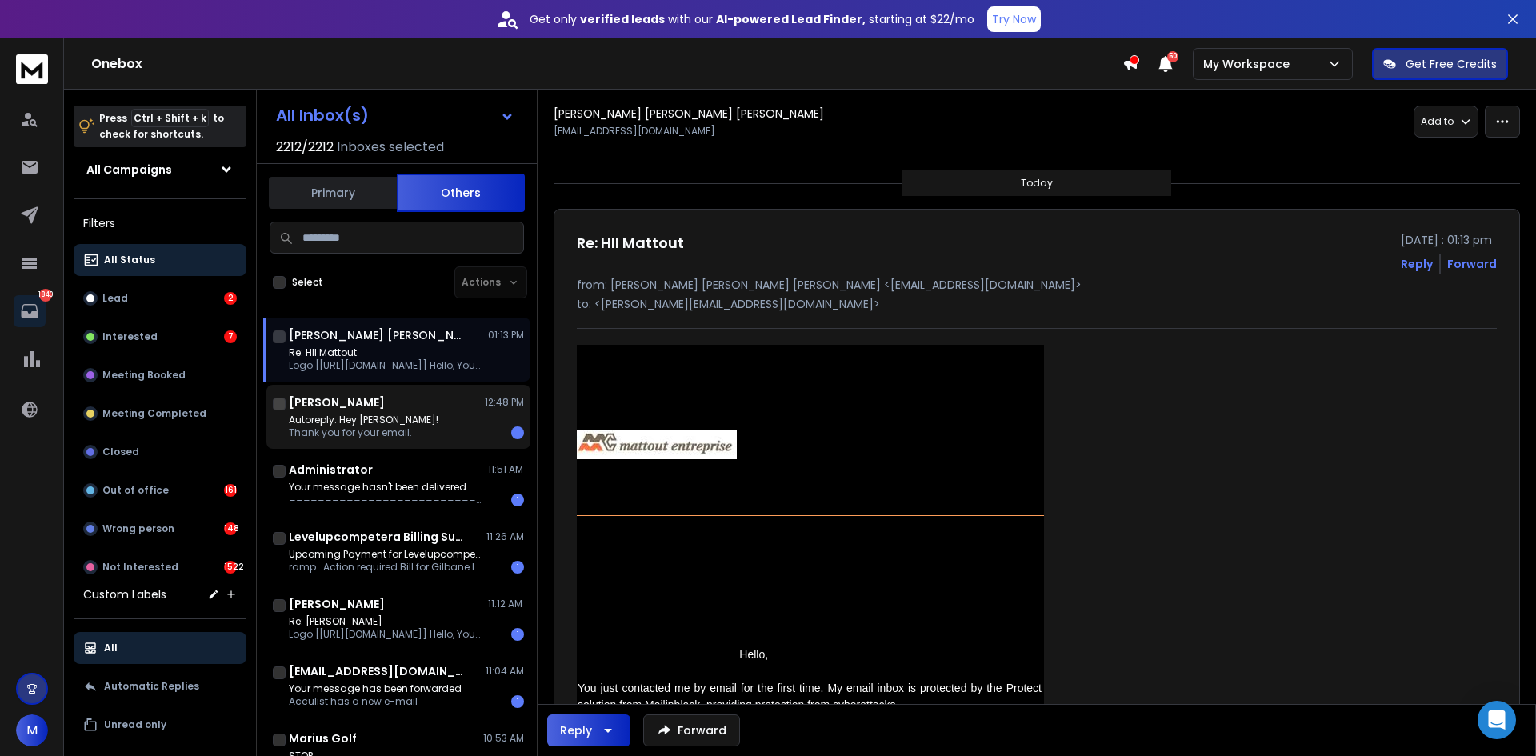
click at [406, 420] on p "Autoreply: Hey Brian!" at bounding box center [364, 419] width 150 height 13
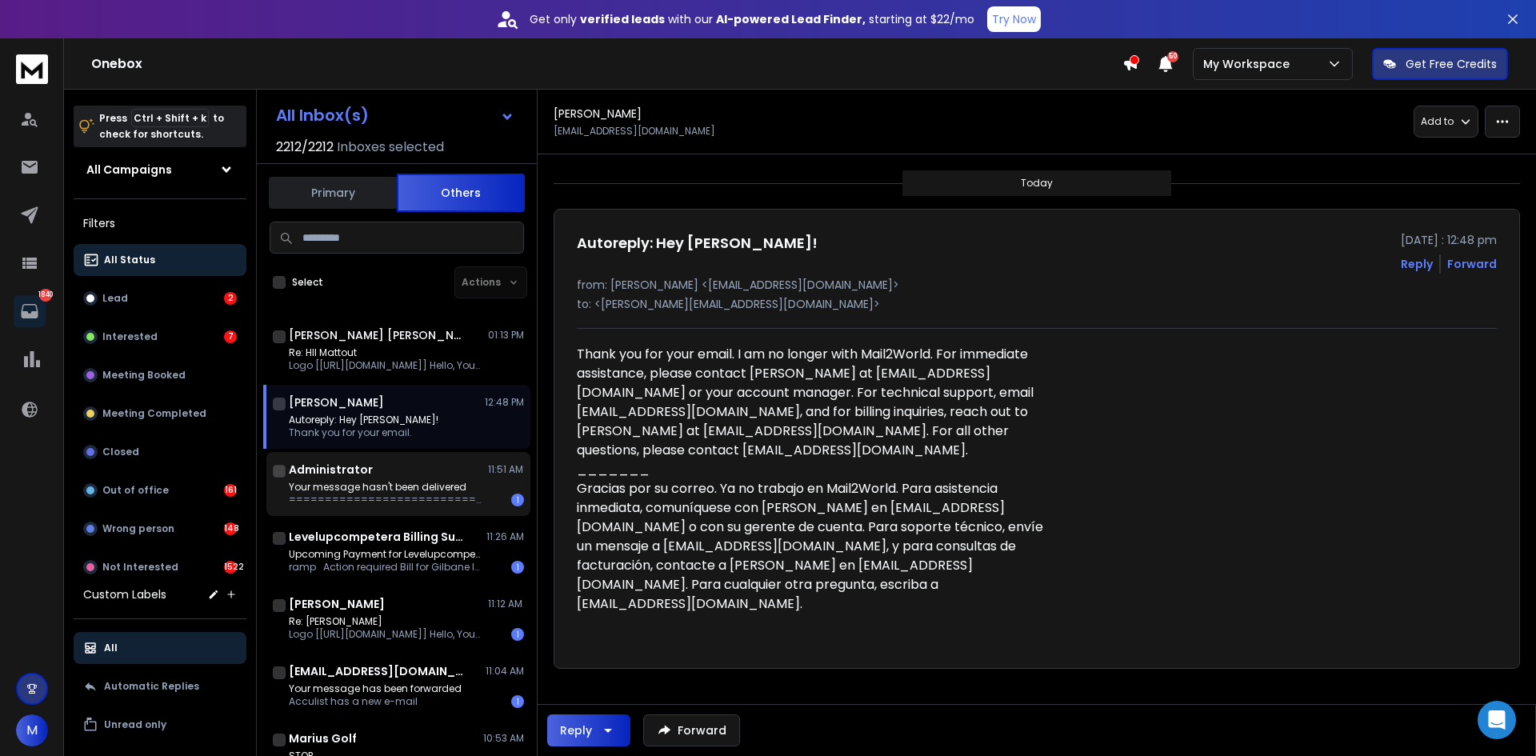
click at [381, 475] on div "Administrator 11:51 AM" at bounding box center [406, 469] width 235 height 16
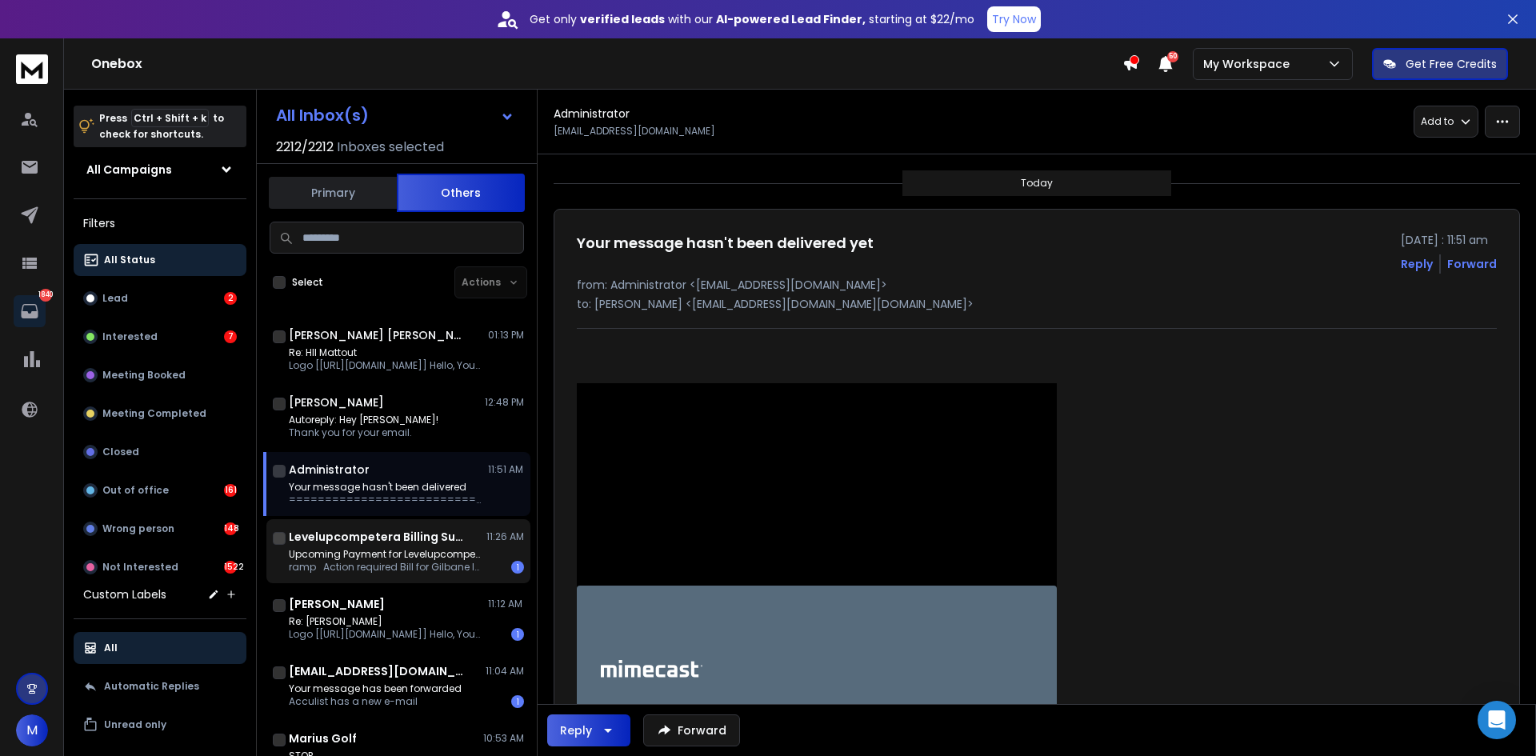
click at [374, 538] on h1 "Levelupcompetera Billing Support" at bounding box center [377, 537] width 176 height 16
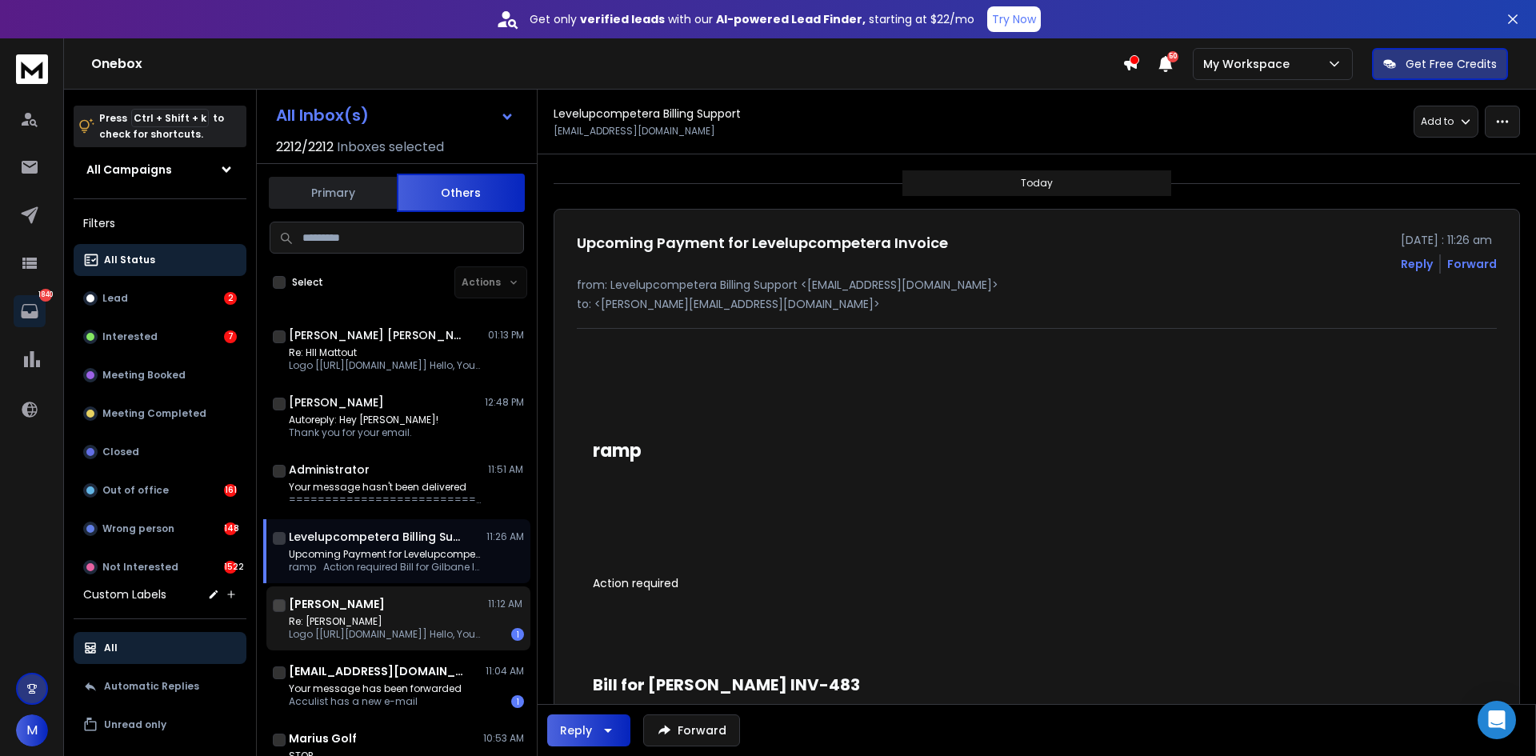
click at [368, 601] on h1 "Adolfo Romero" at bounding box center [337, 604] width 96 height 16
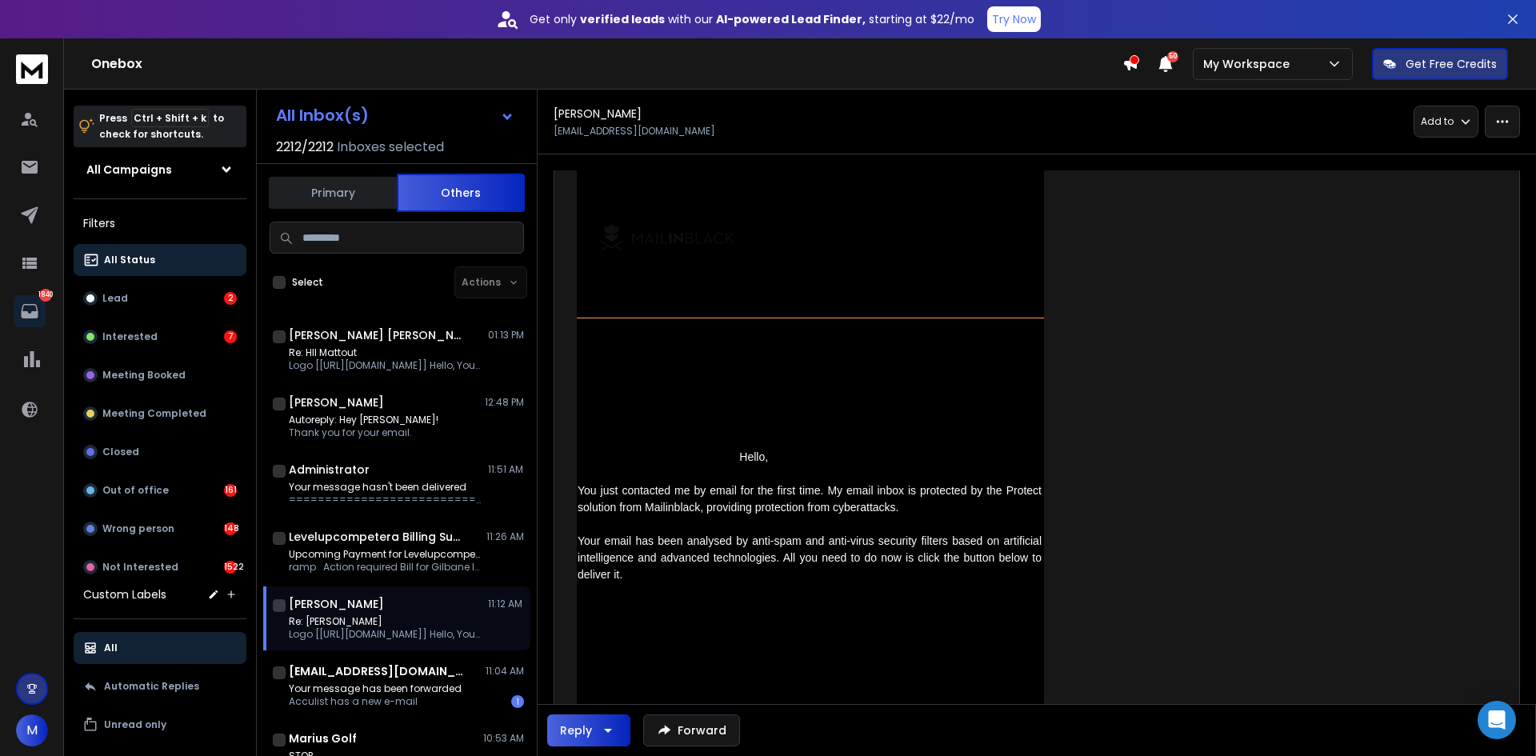
scroll to position [266, 0]
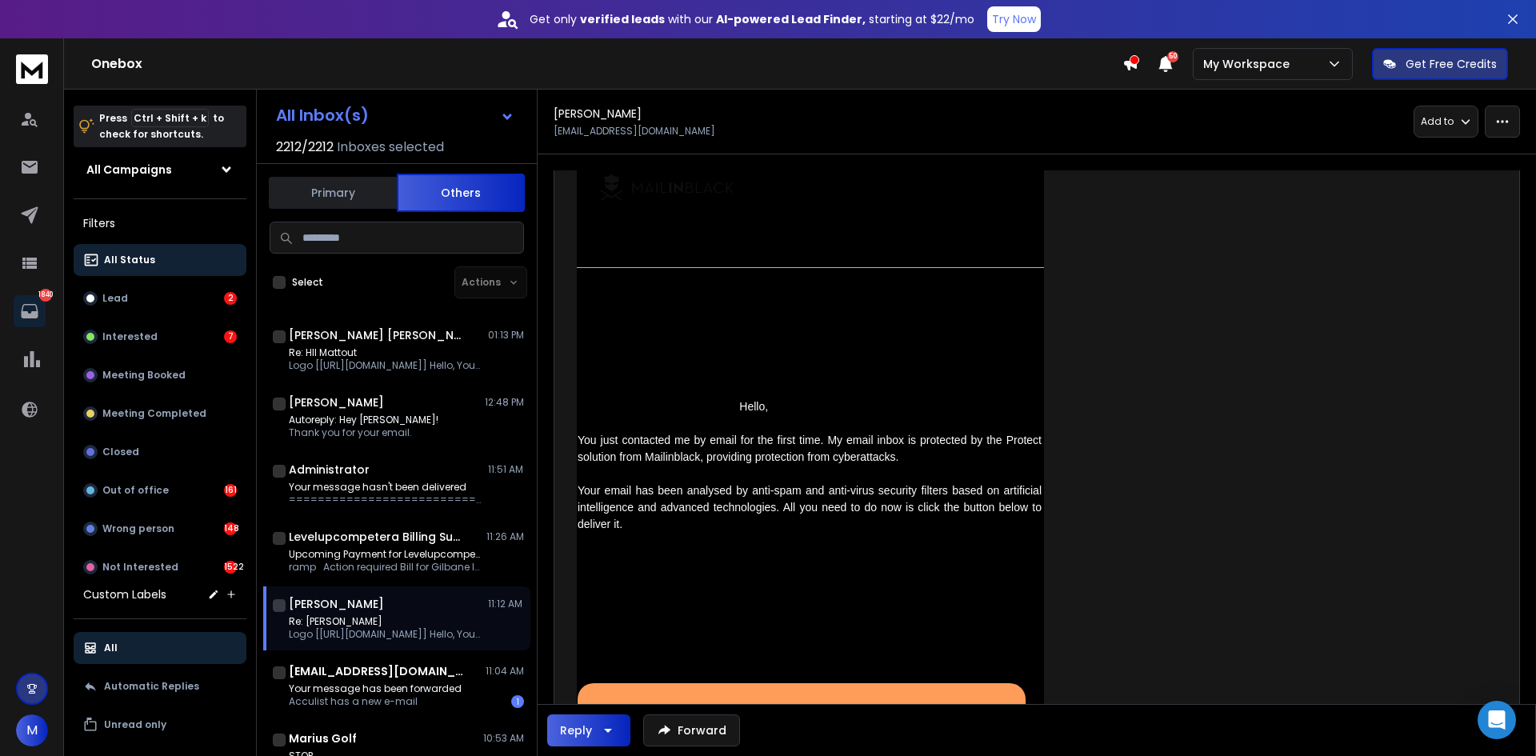
click at [348, 605] on h1 "Adolfo Romero" at bounding box center [336, 604] width 95 height 16
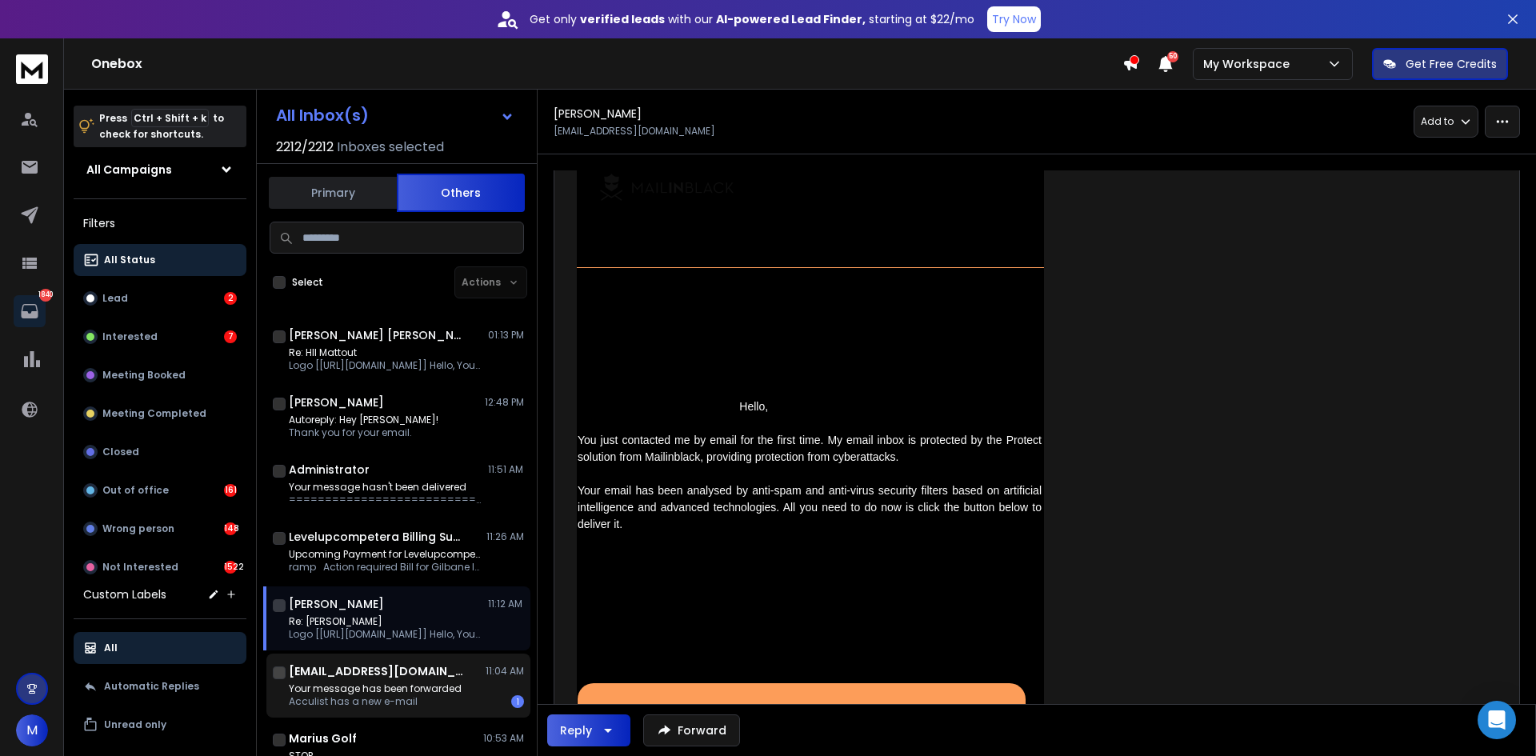
click at [354, 655] on div "acculist@mindspring.com 11:04 AM Your message has been forwarded Acculist has a…" at bounding box center [398, 685] width 264 height 64
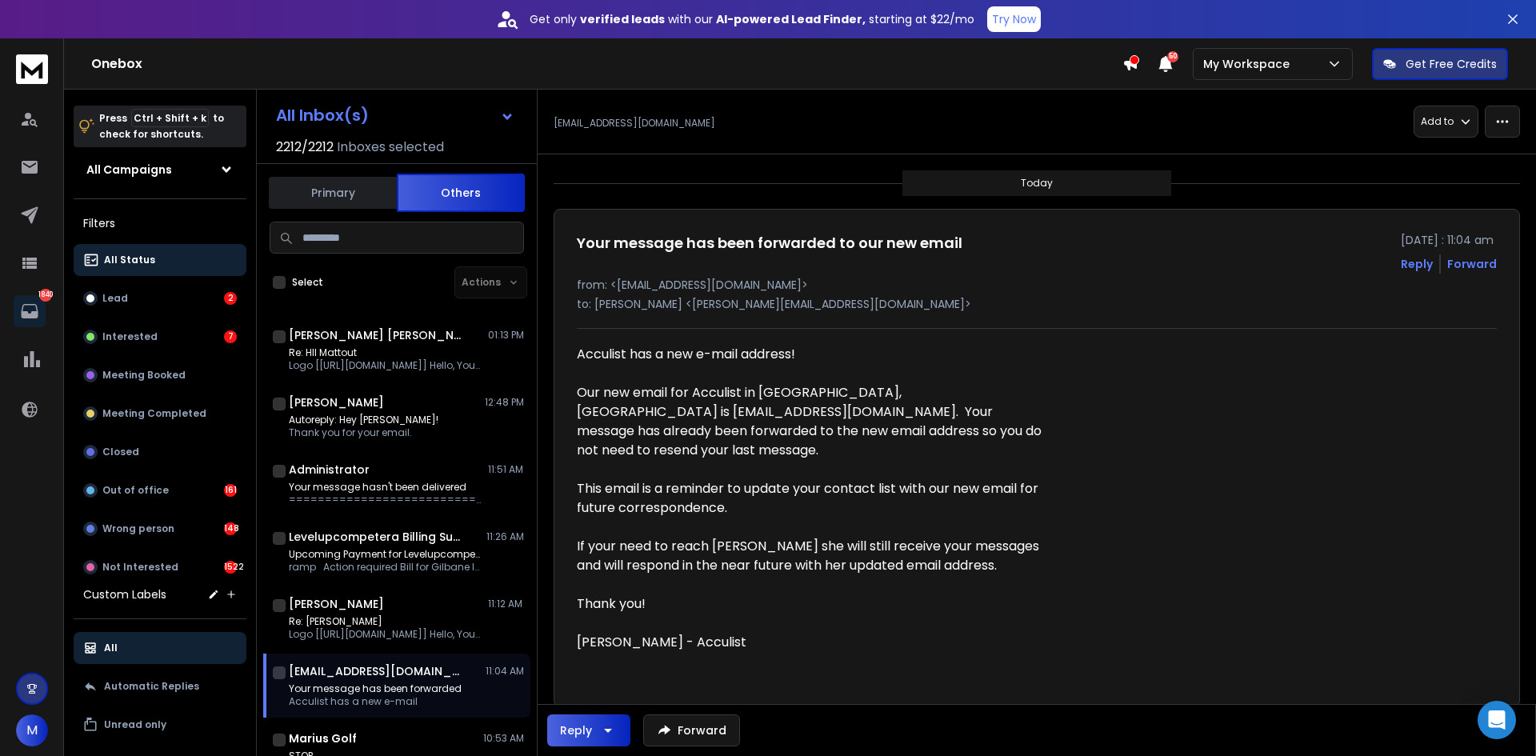
click at [281, 670] on button "button" at bounding box center [279, 672] width 13 height 13
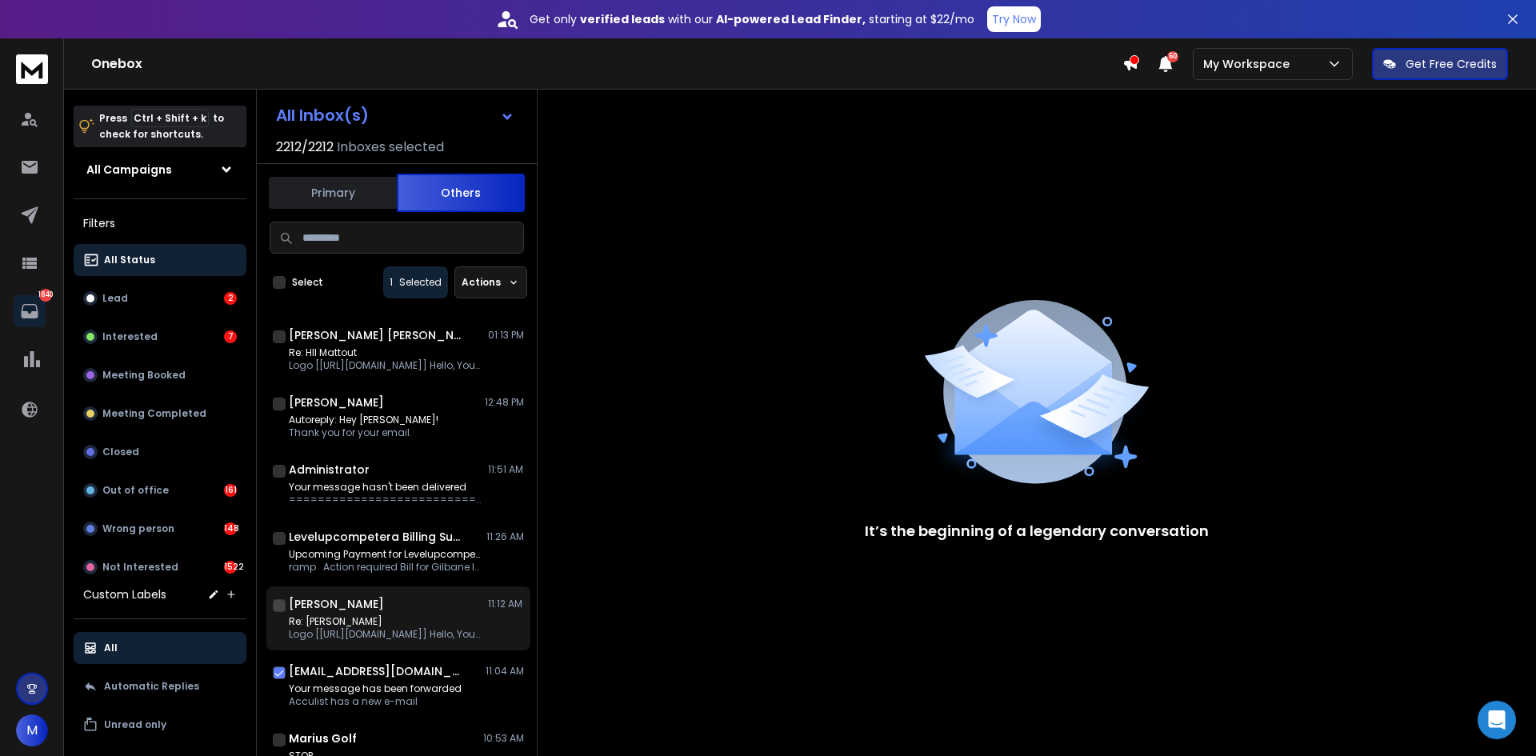
click at [278, 602] on button "button" at bounding box center [279, 605] width 13 height 13
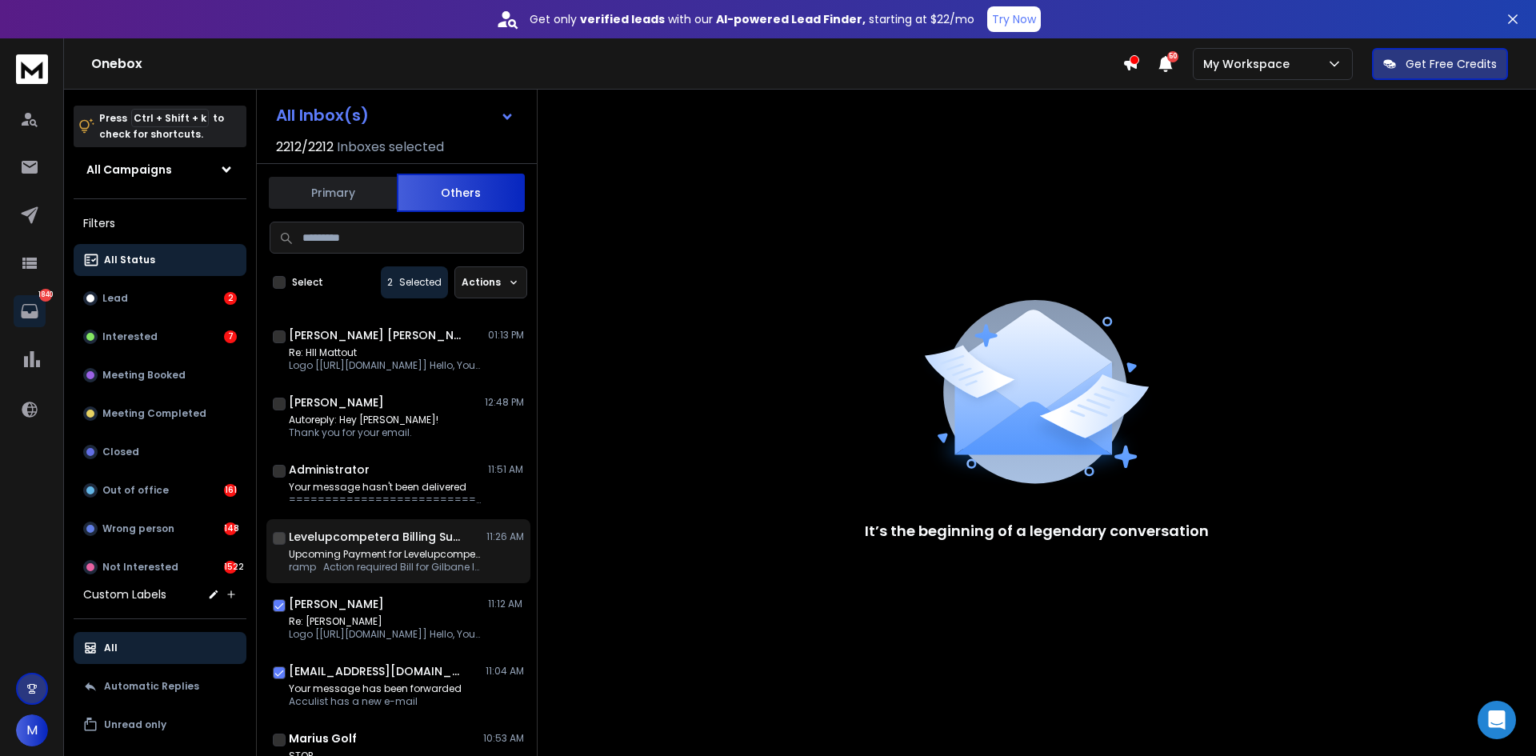
click at [279, 533] on button "button" at bounding box center [279, 538] width 13 height 13
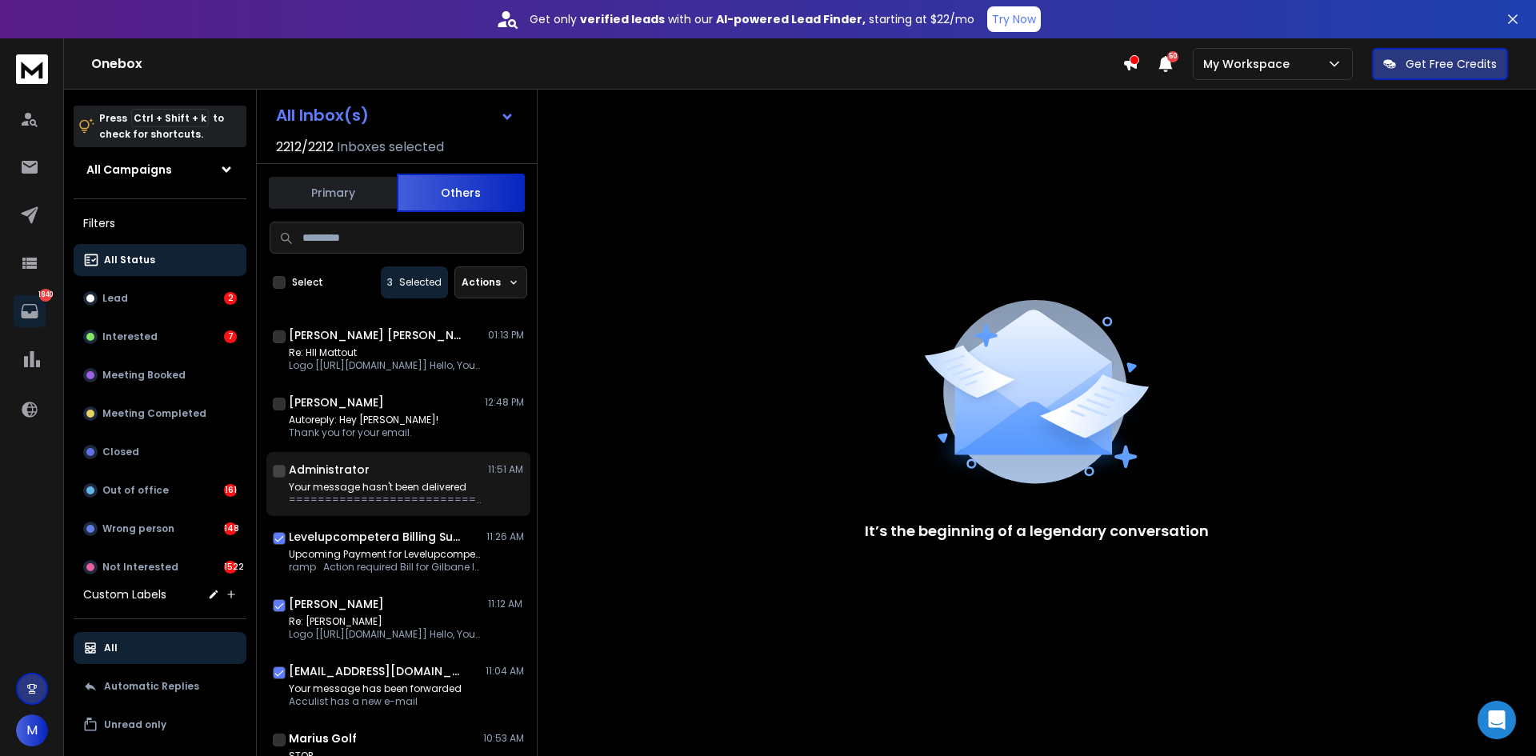
click at [275, 469] on button "button" at bounding box center [279, 471] width 13 height 13
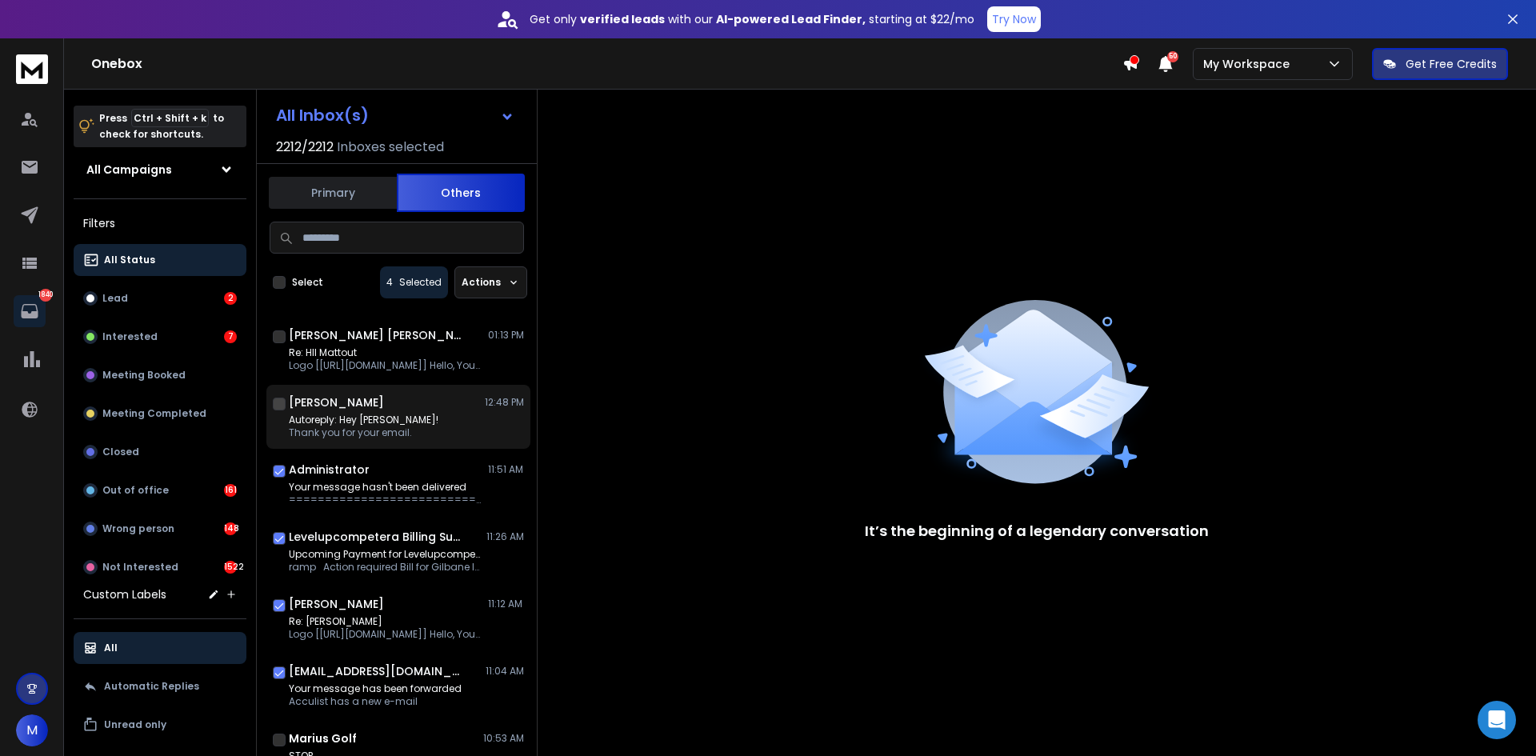
click at [278, 401] on button "button" at bounding box center [279, 403] width 13 height 13
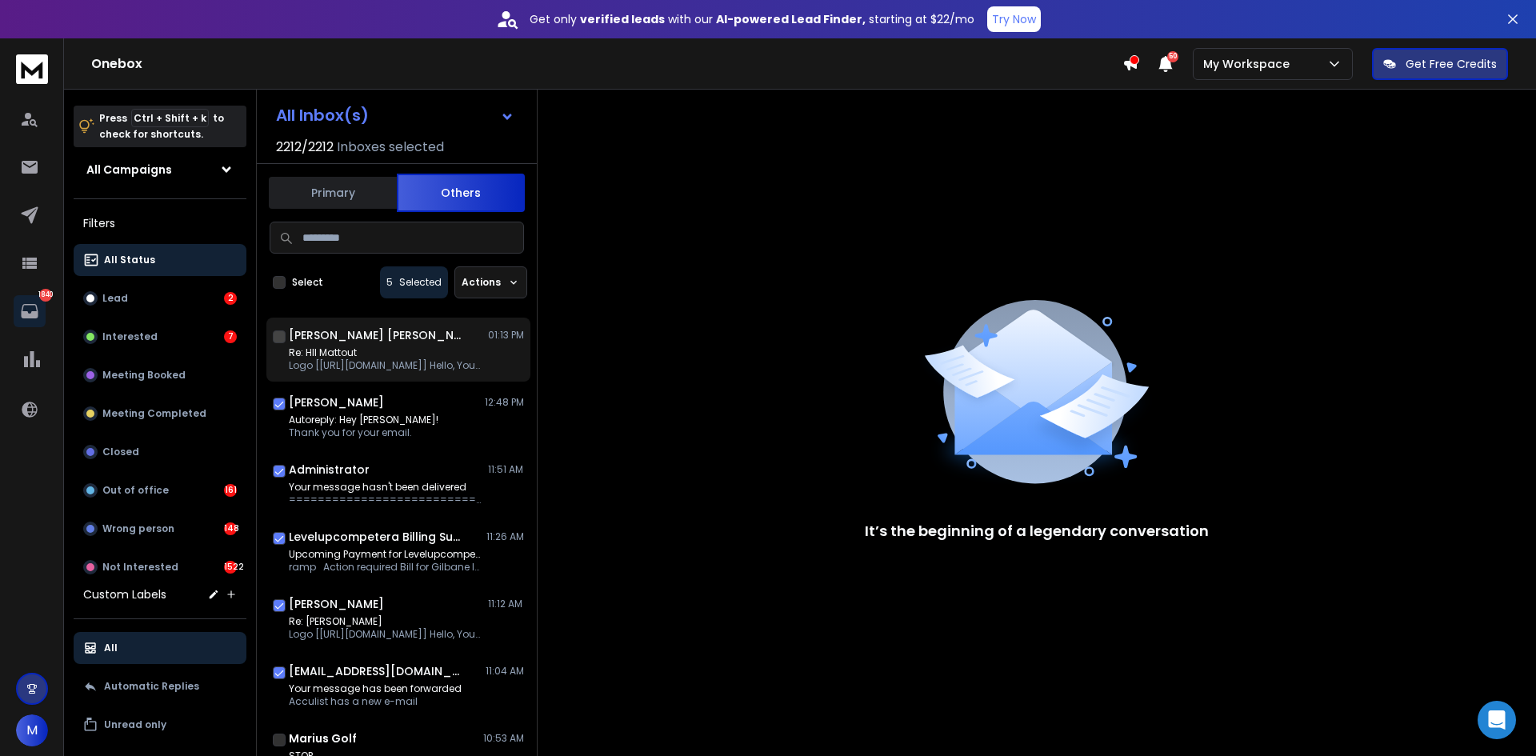
click at [276, 335] on button "button" at bounding box center [279, 336] width 13 height 13
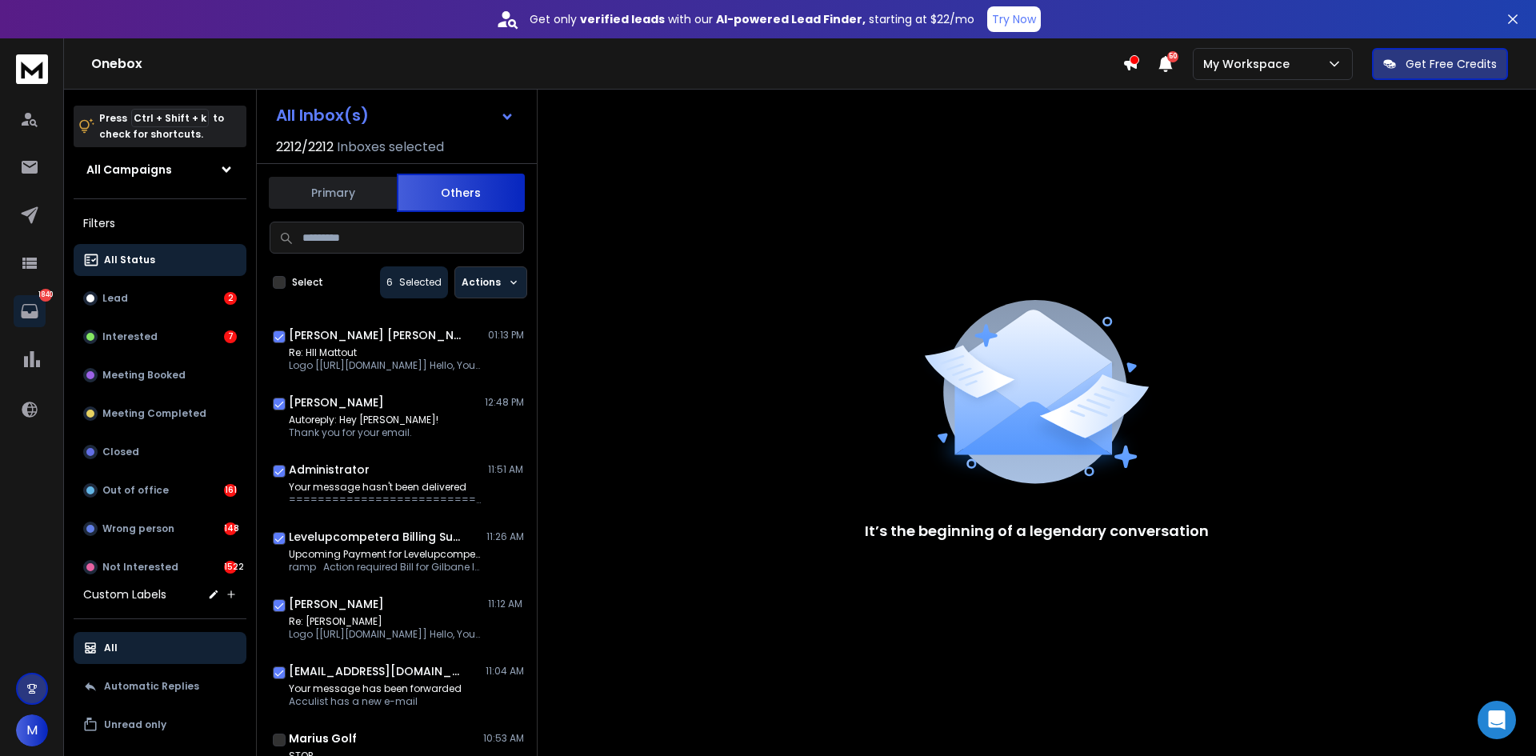
click at [504, 282] on button "Actions" at bounding box center [490, 282] width 73 height 32
click at [505, 311] on div "Delete email" at bounding box center [466, 318] width 92 height 16
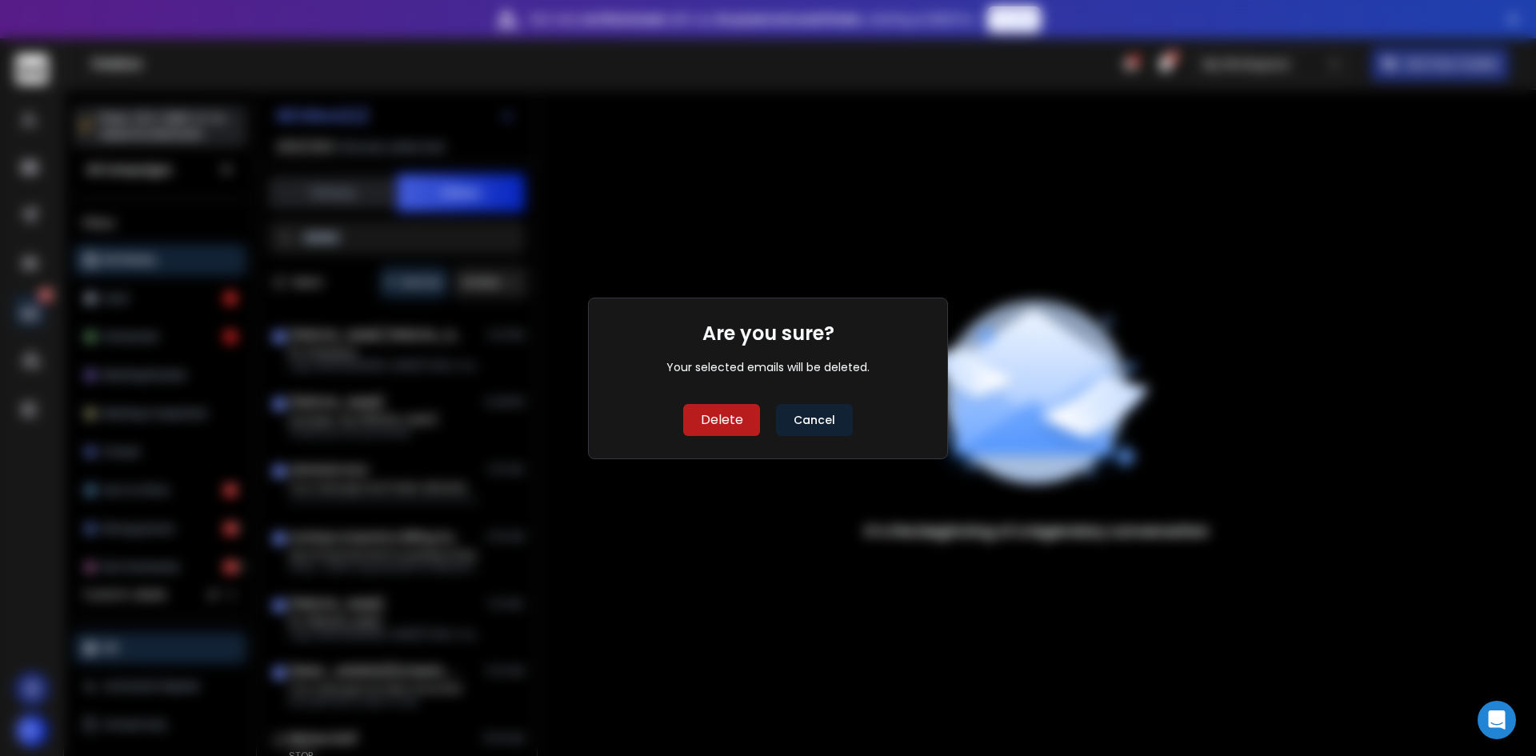
click at [718, 411] on button "Delete" at bounding box center [721, 420] width 77 height 32
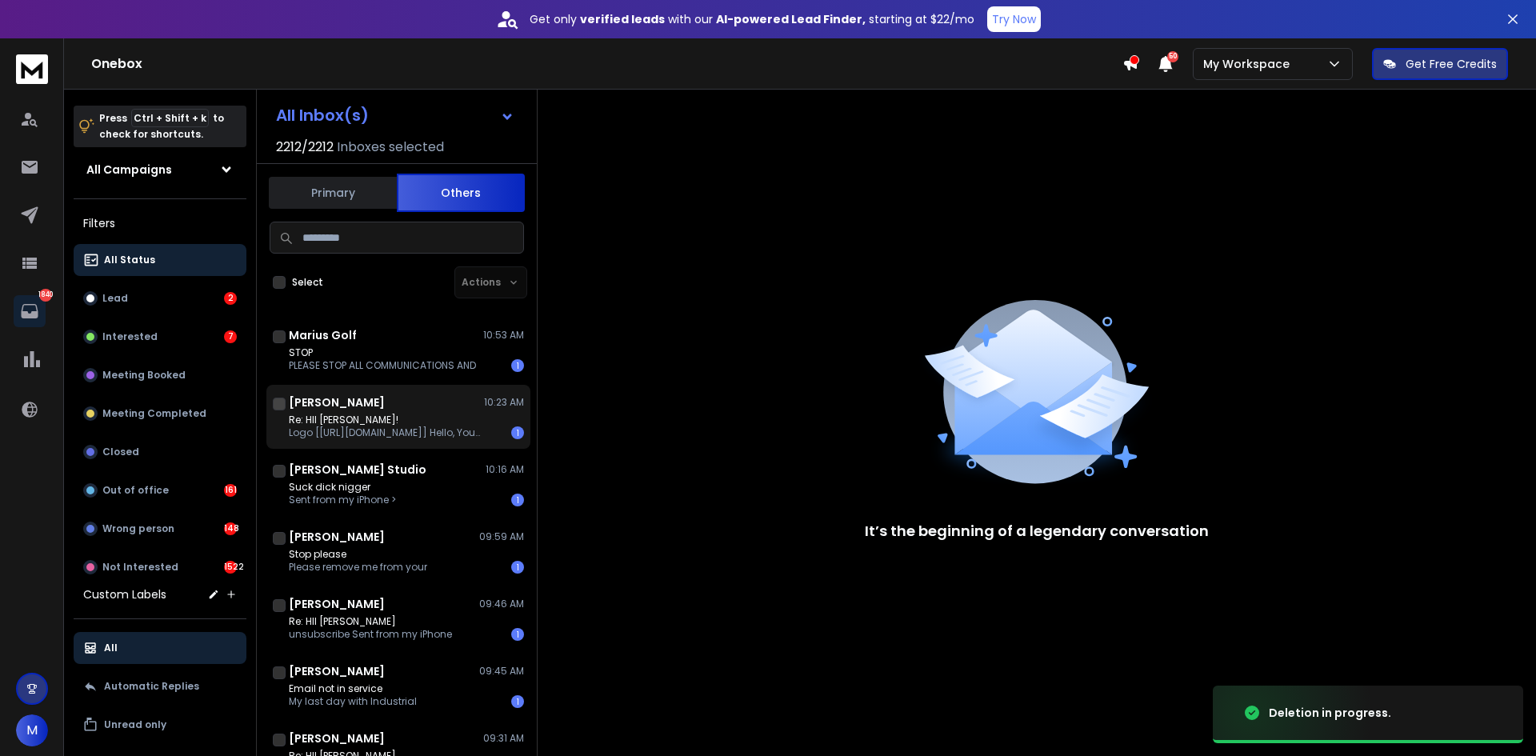
click at [424, 437] on p "Logo [https://app.mailinblack.com/mibc-fr-08/admin/api/v2.0/unauthenticated/log…" at bounding box center [385, 432] width 192 height 13
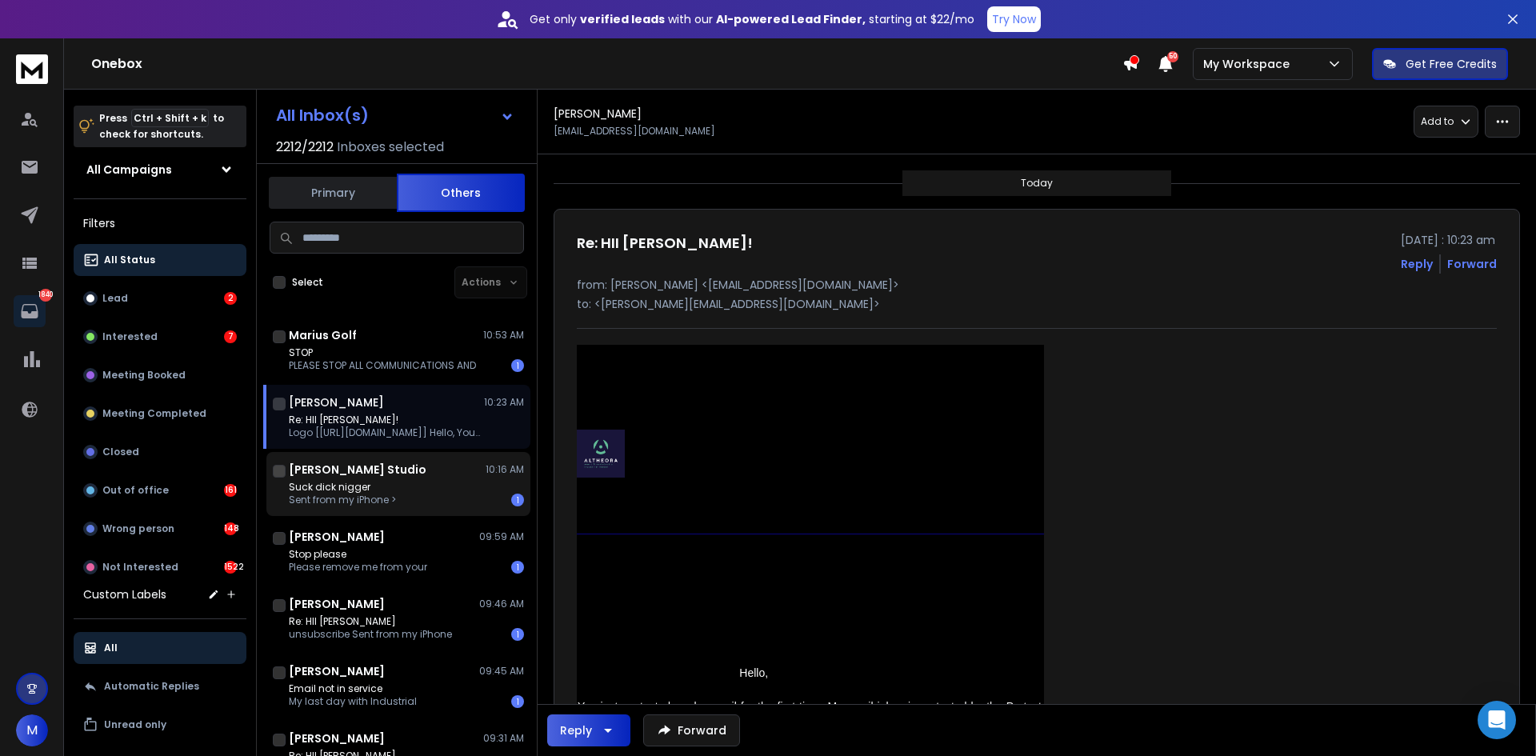
click at [410, 471] on div "Mike Mayhew Studio 10:16 AM" at bounding box center [406, 469] width 235 height 16
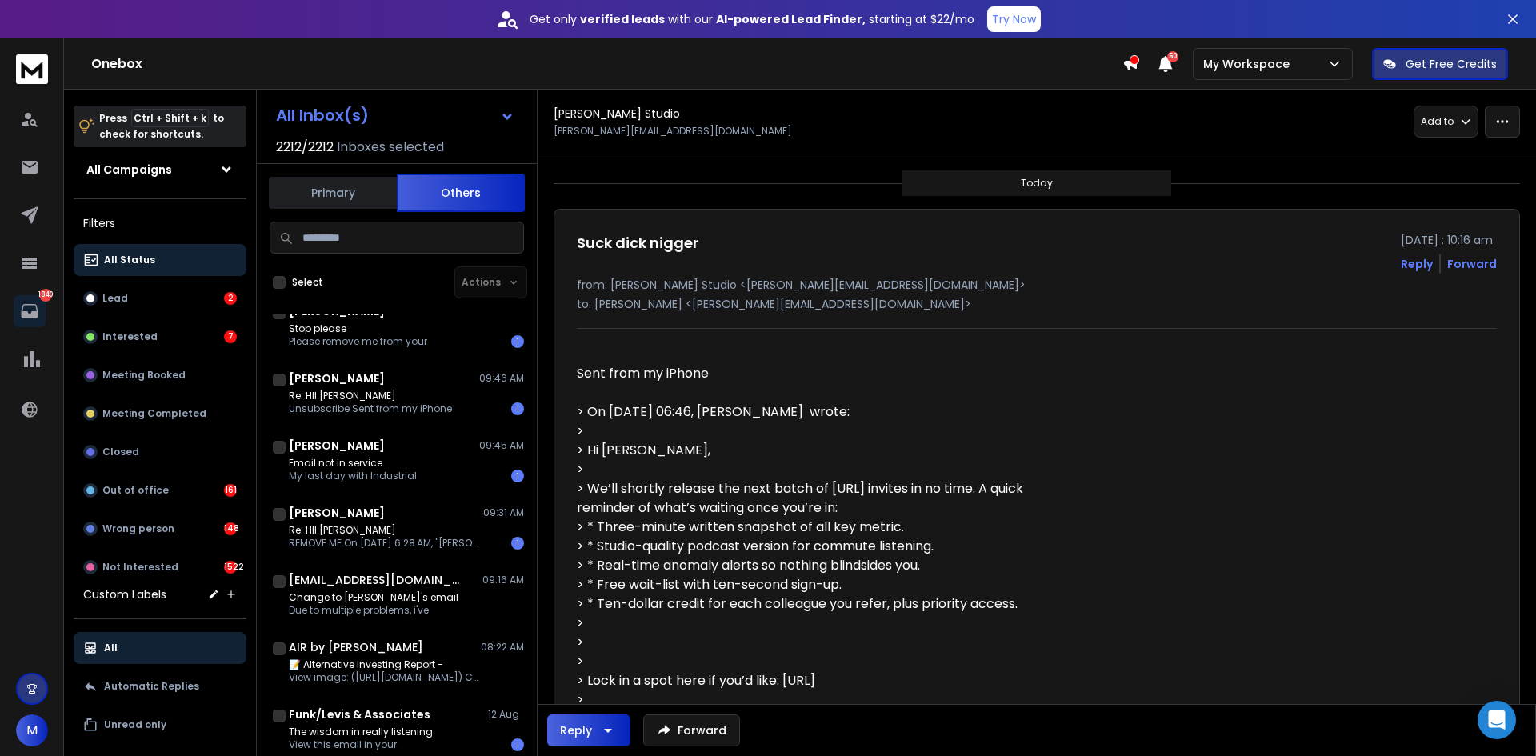
scroll to position [0, 0]
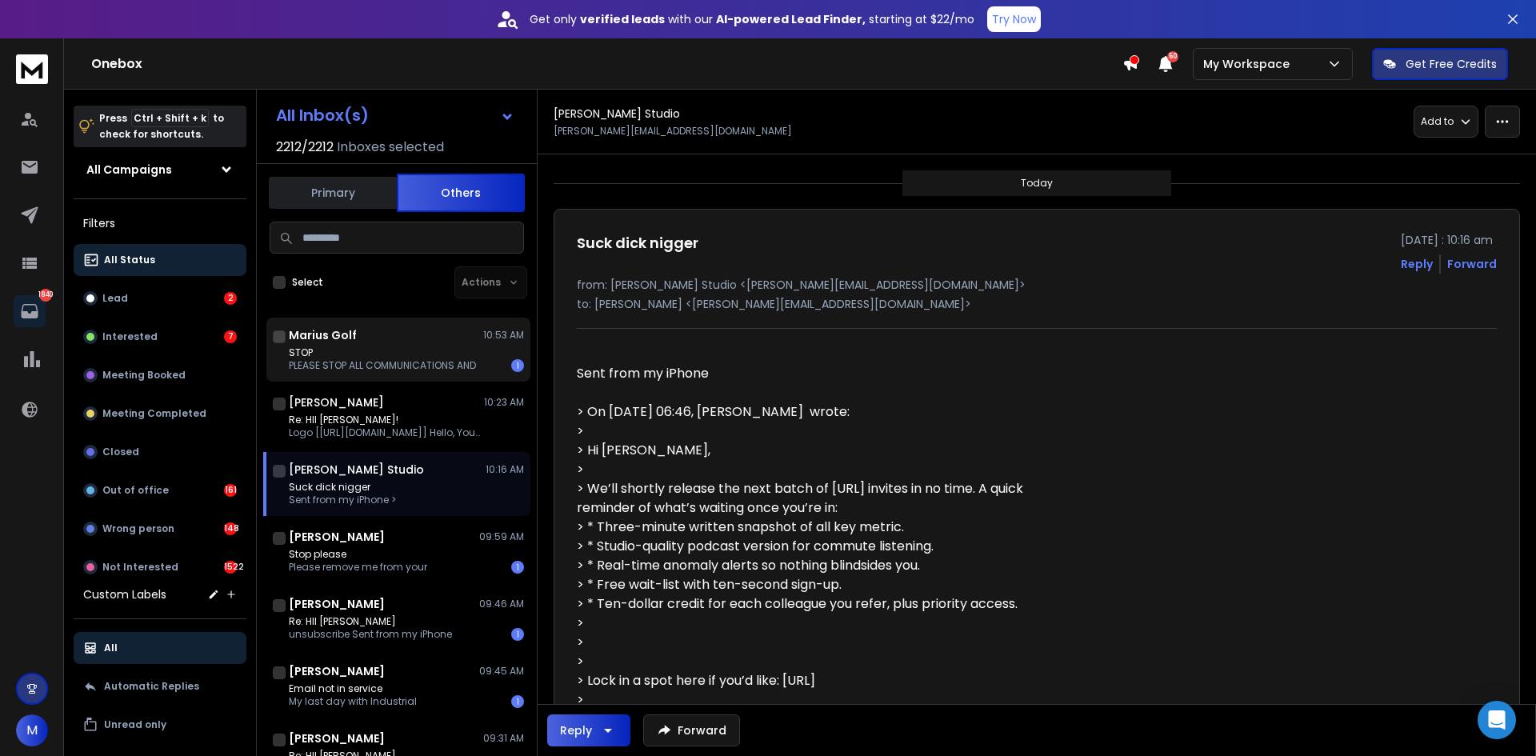
click at [389, 351] on p "STOP" at bounding box center [382, 352] width 187 height 13
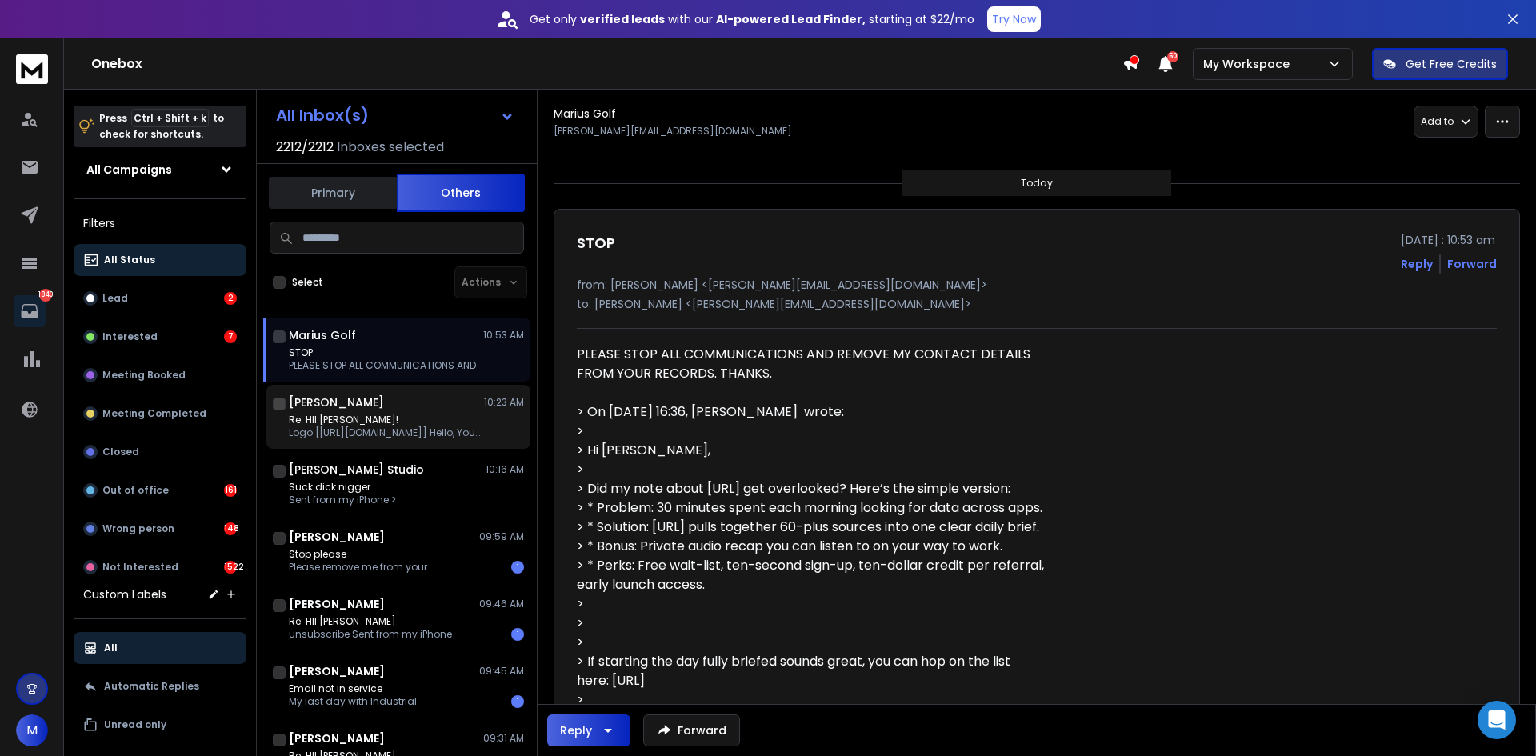
click at [394, 416] on p "Re: HII Stefan!" at bounding box center [385, 419] width 192 height 13
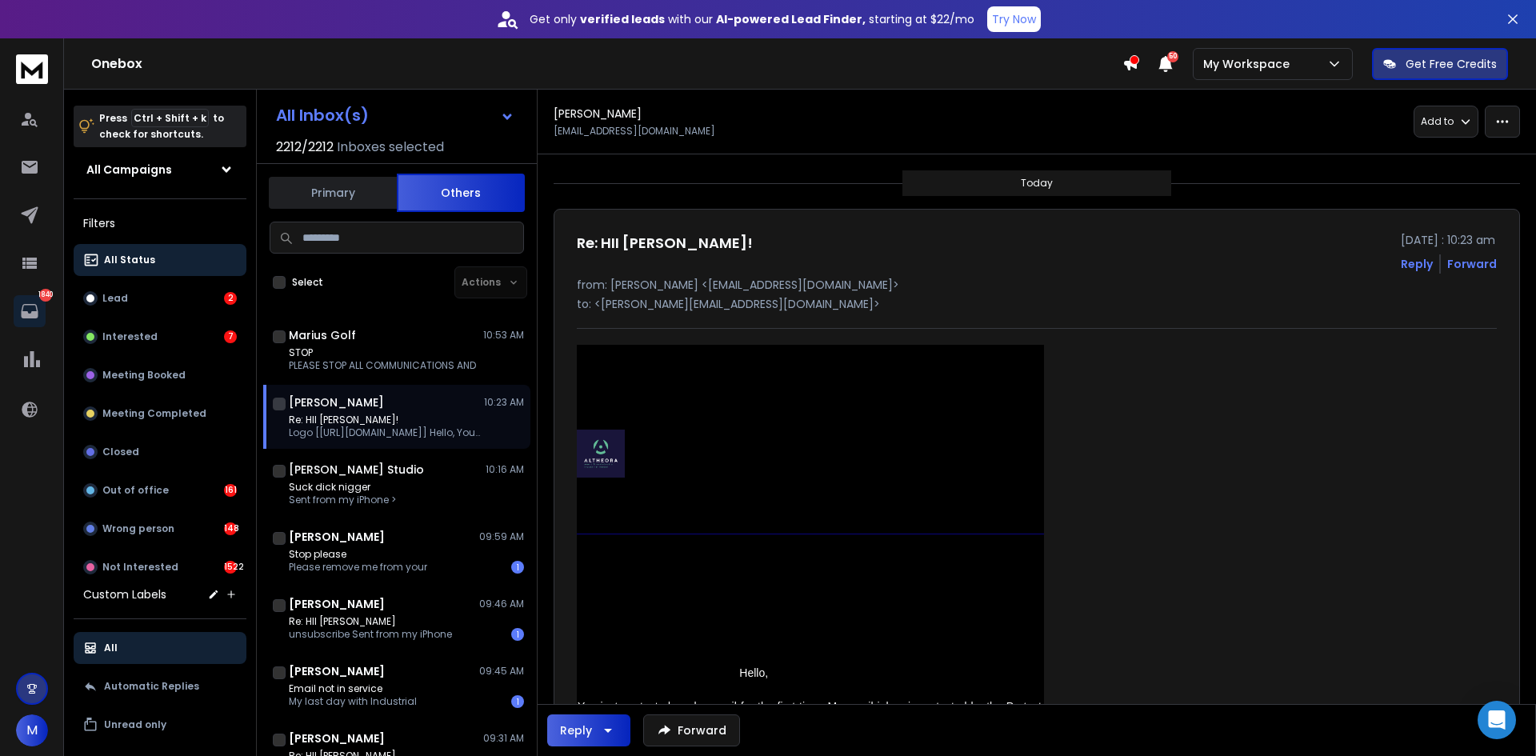
click at [282, 402] on button "button" at bounding box center [279, 403] width 13 height 13
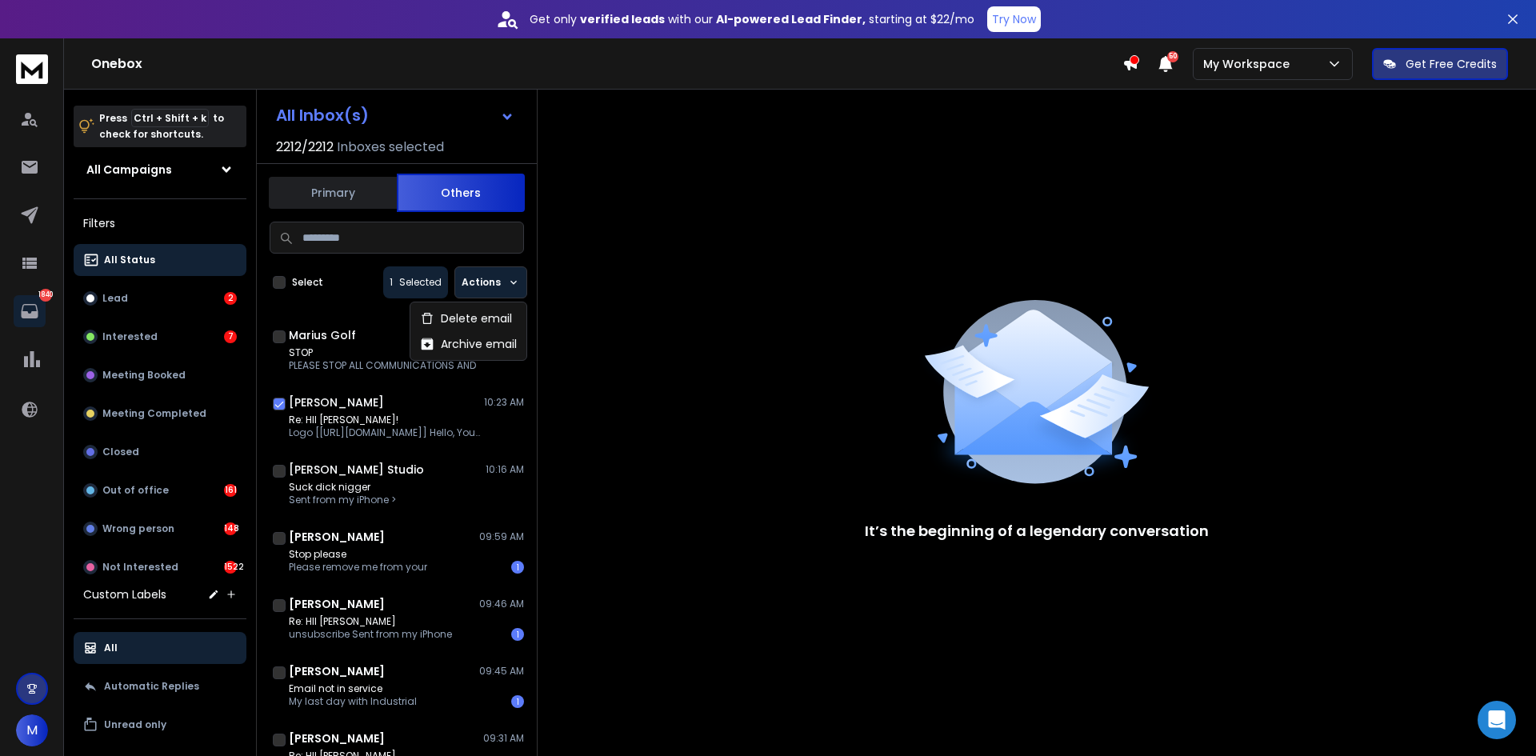
click at [478, 287] on p "Actions" at bounding box center [480, 282] width 39 height 13
click at [477, 314] on div "Delete email" at bounding box center [466, 318] width 92 height 16
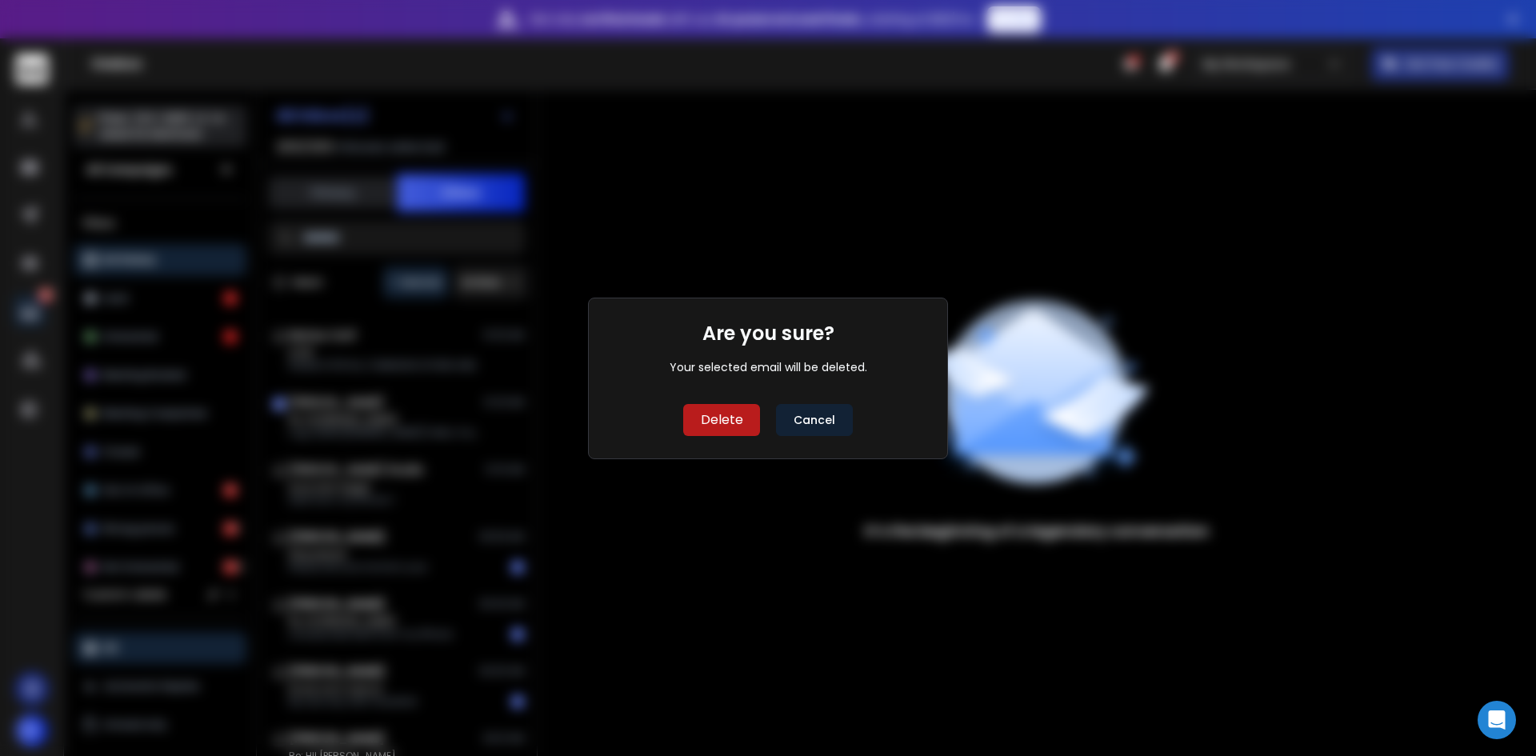
click at [701, 413] on button "Delete" at bounding box center [721, 420] width 77 height 32
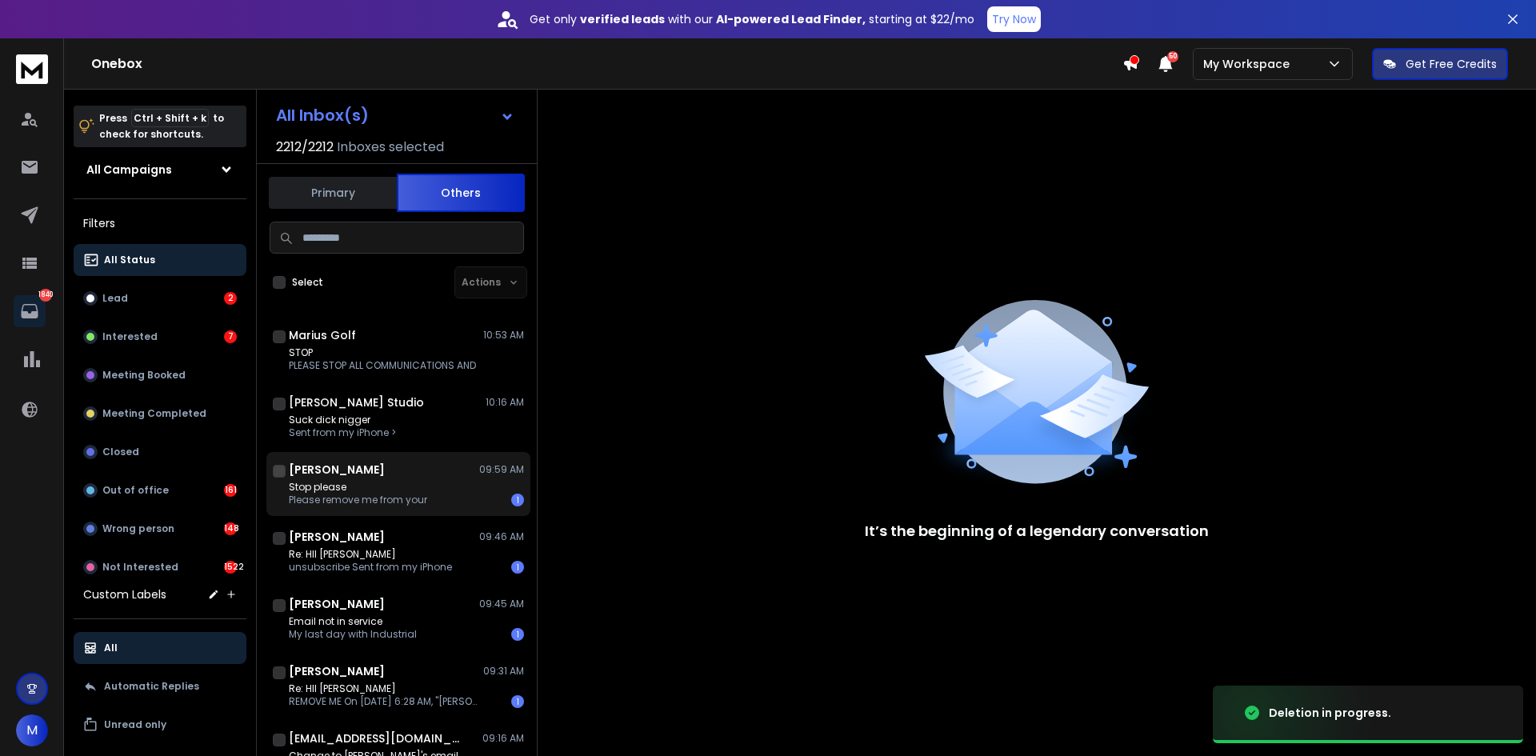
click at [380, 465] on h1 "[PERSON_NAME]" at bounding box center [337, 469] width 96 height 16
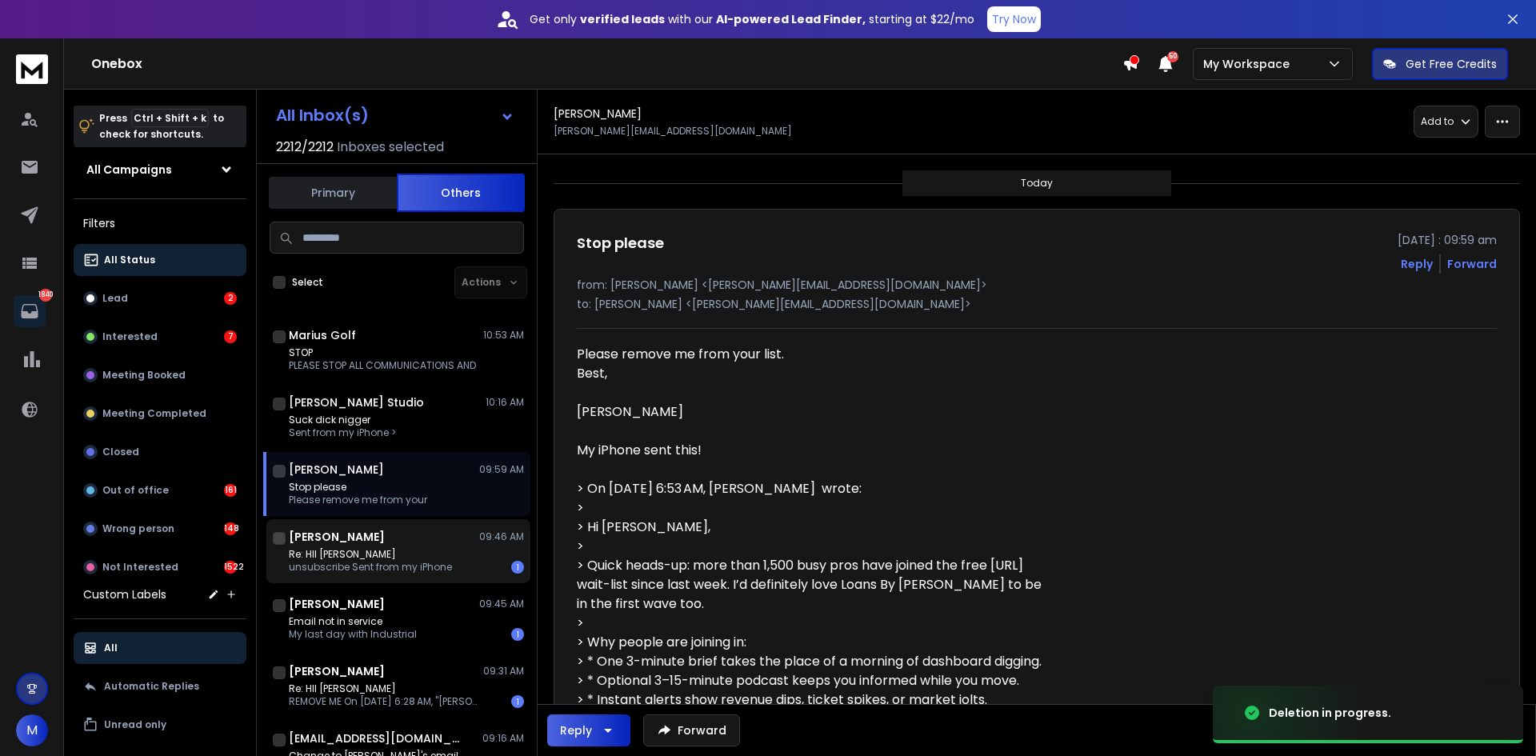
click at [371, 544] on div "Angela Nibbs 09:46 AM" at bounding box center [406, 537] width 235 height 16
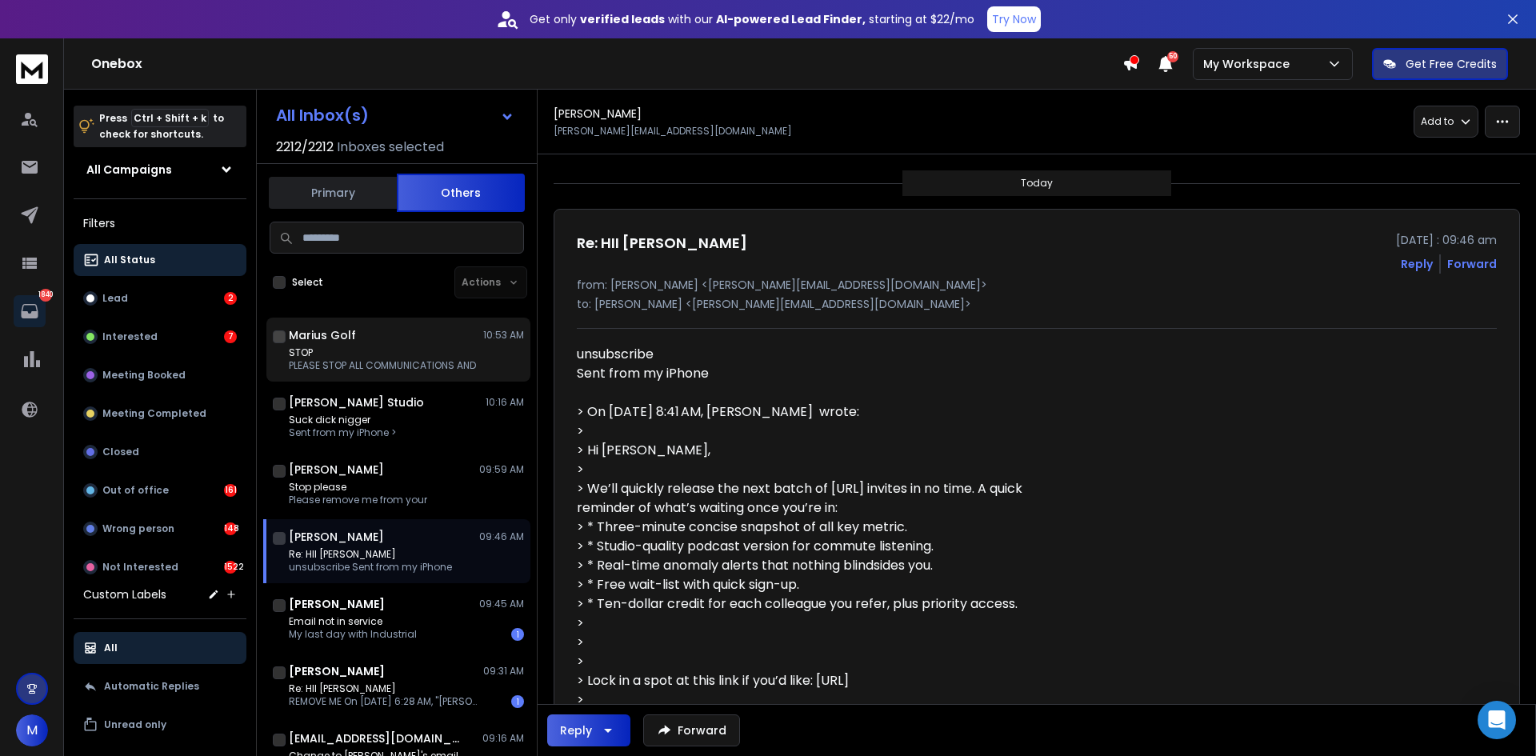
click at [382, 356] on p "STOP" at bounding box center [382, 352] width 187 height 13
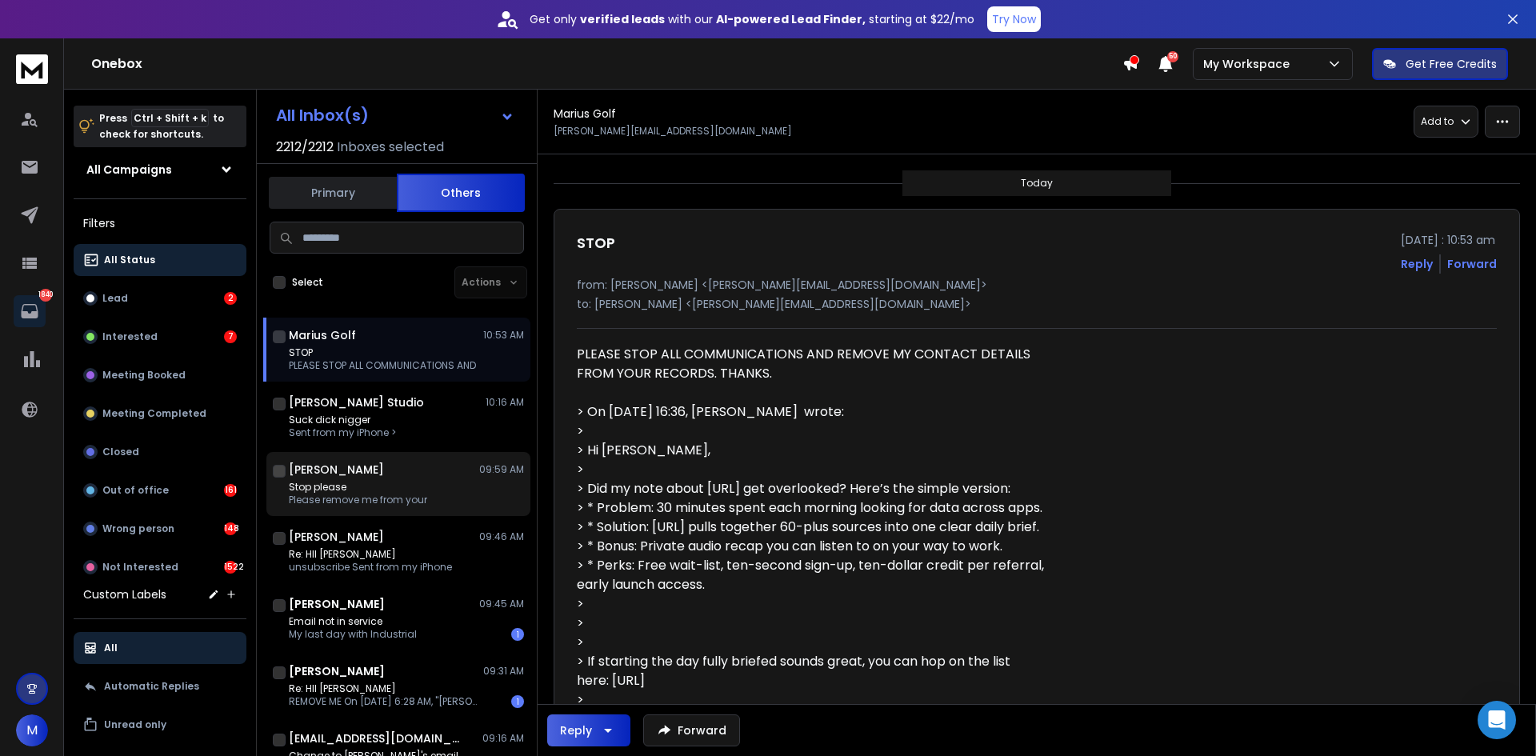
click at [384, 470] on h1 "[PERSON_NAME]" at bounding box center [336, 469] width 95 height 16
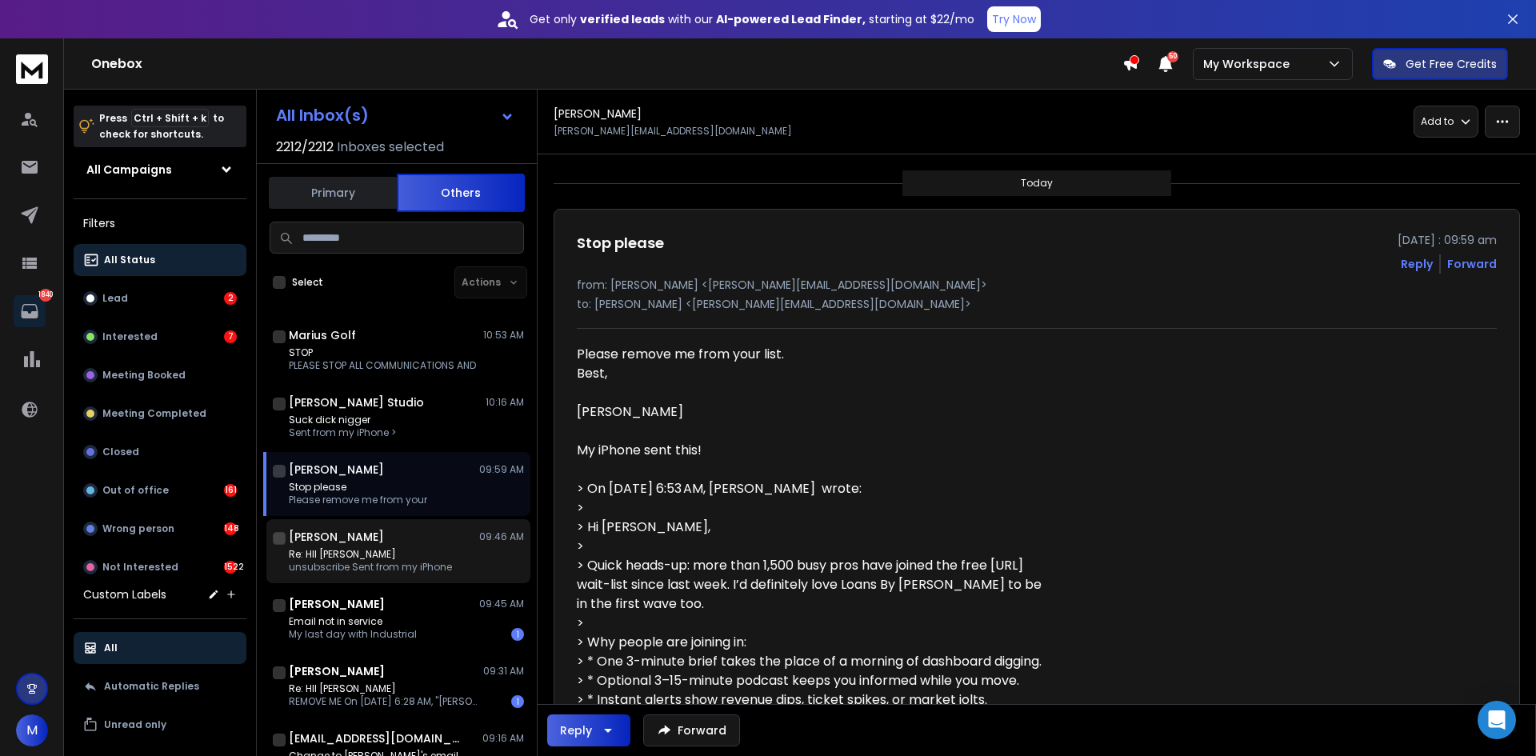
click at [391, 549] on p "Re: HII [PERSON_NAME]" at bounding box center [370, 554] width 163 height 13
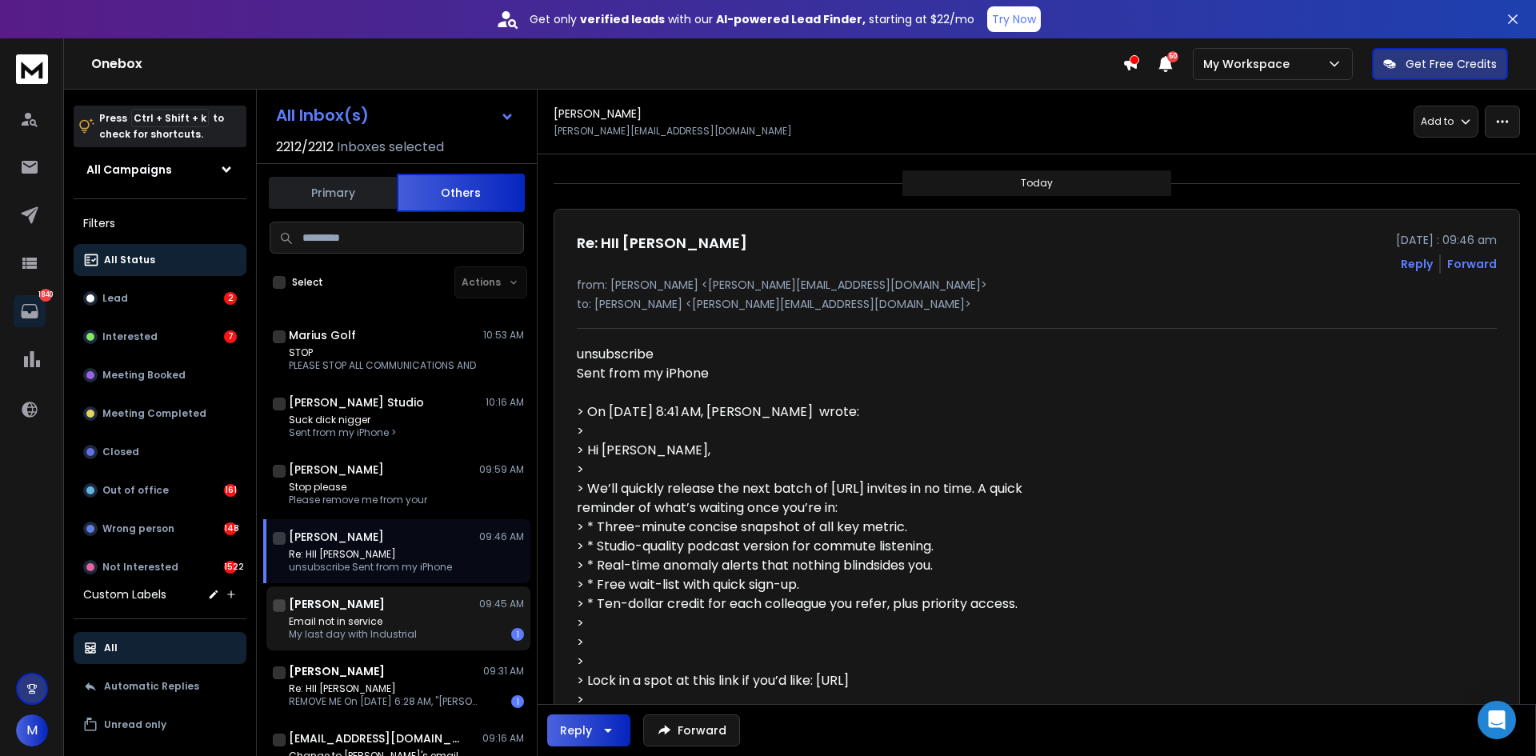
click at [385, 607] on h1 "Anthony Paradiso" at bounding box center [337, 604] width 96 height 16
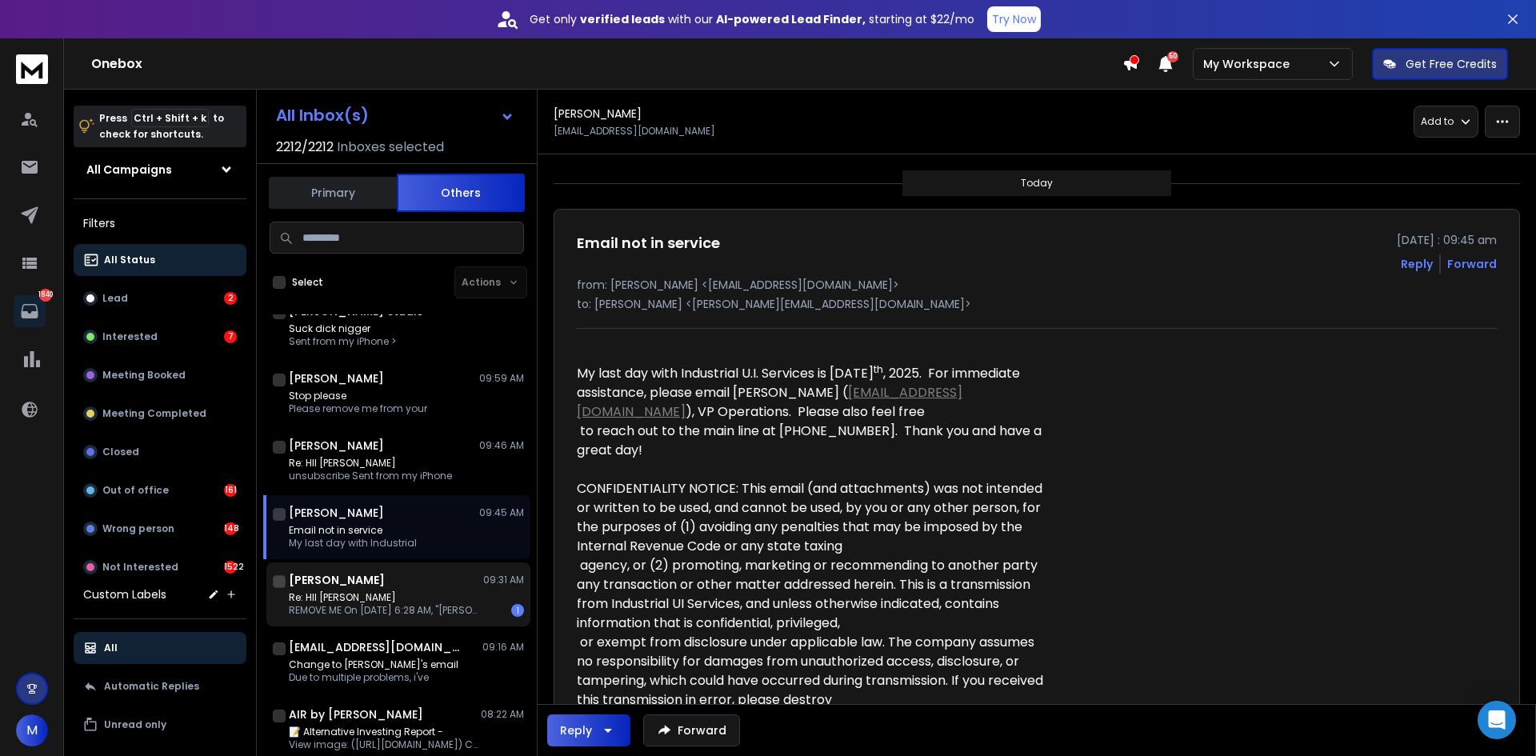
scroll to position [134, 0]
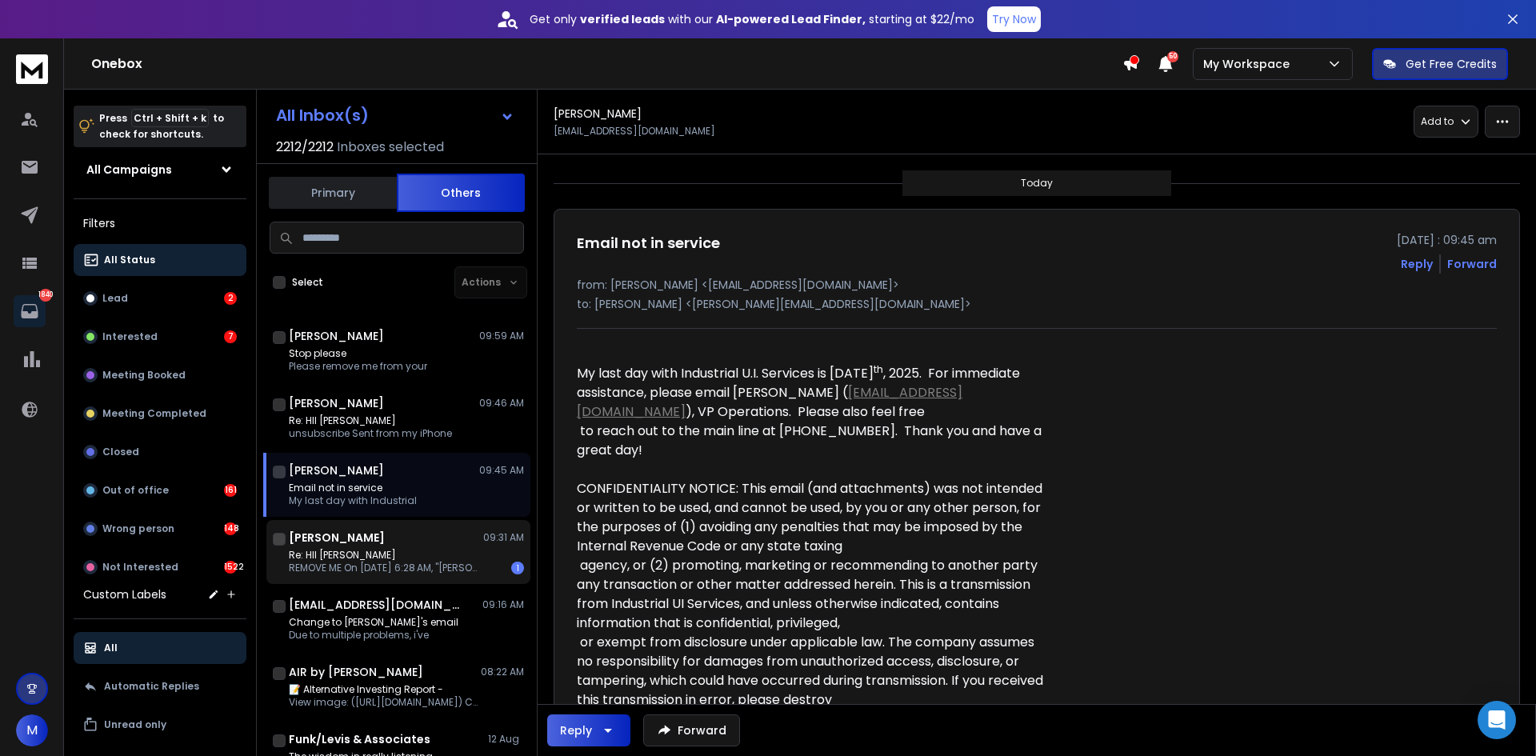
click at [357, 557] on p "Re: HII [PERSON_NAME]" at bounding box center [385, 555] width 192 height 13
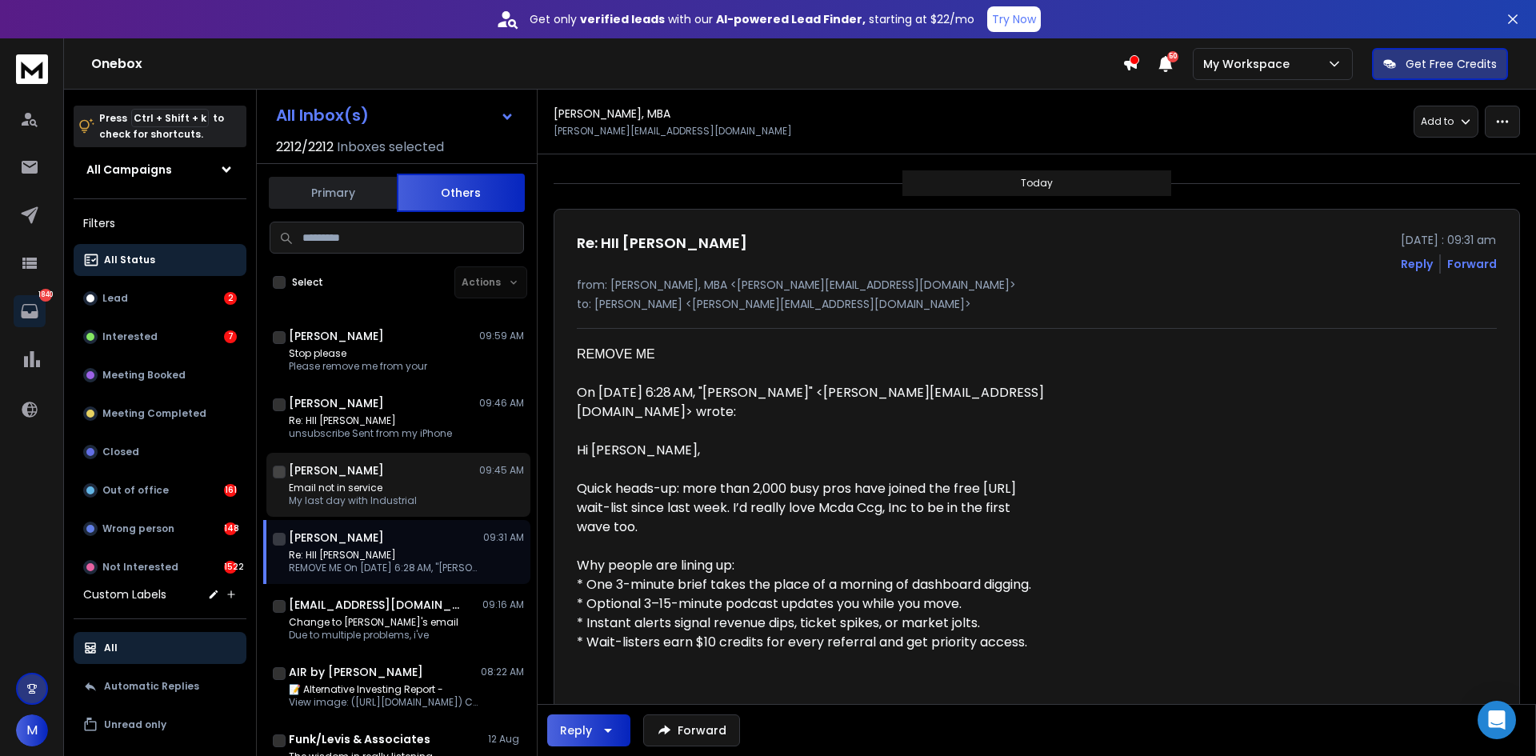
click at [282, 465] on div "Anthony Paradiso 09:45 AM Email not in service My last day with Industrial" at bounding box center [398, 485] width 264 height 64
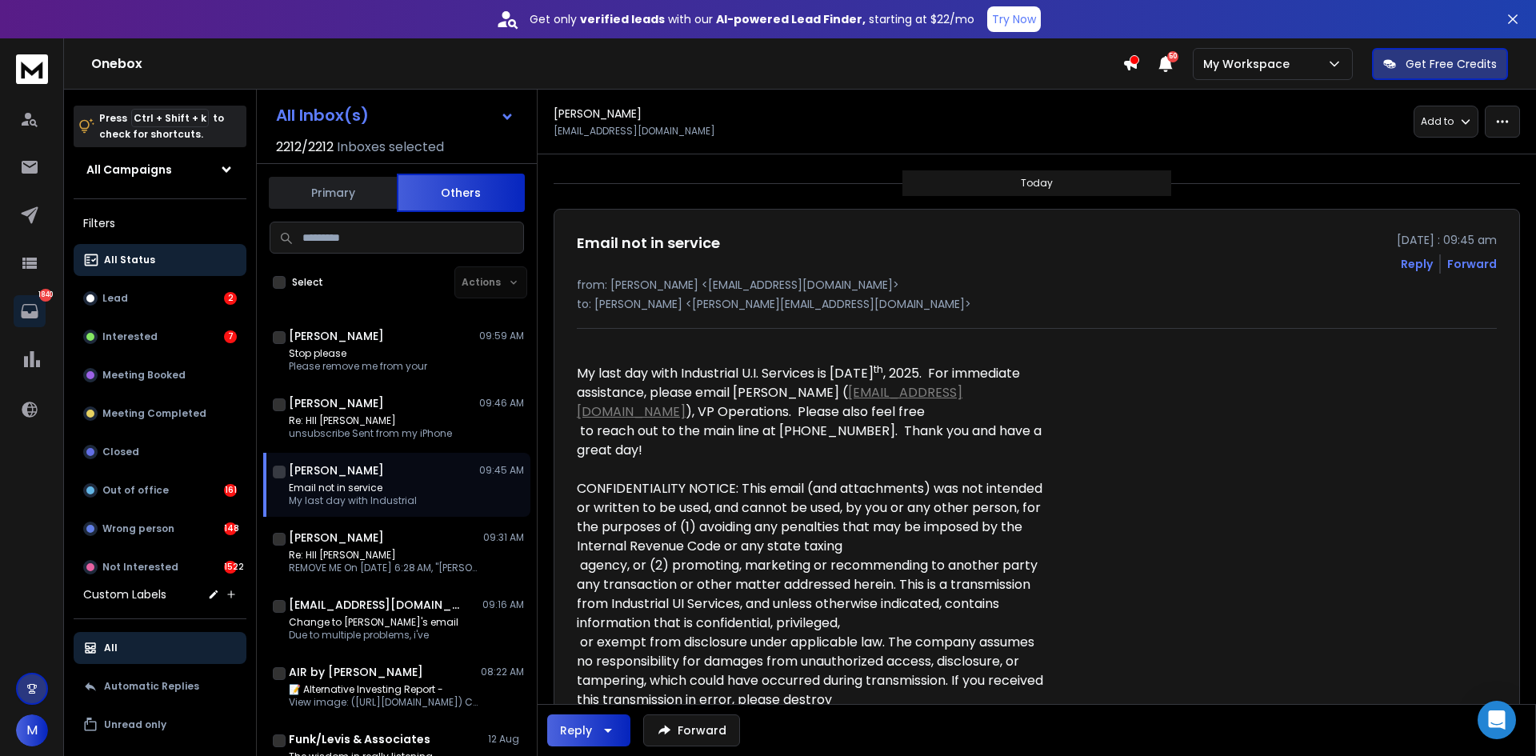
click at [274, 469] on button "button" at bounding box center [279, 471] width 13 height 13
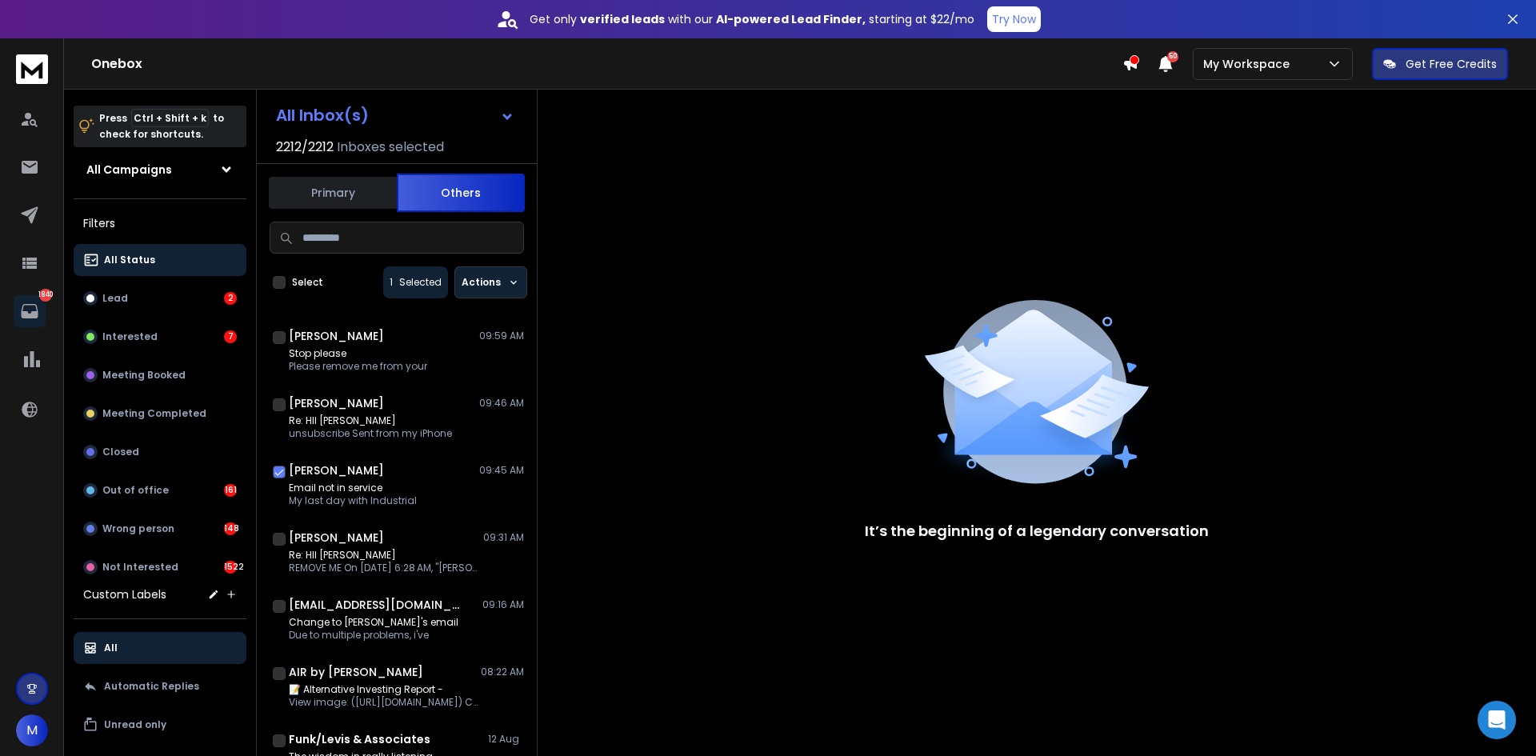
click at [498, 284] on p "Actions" at bounding box center [480, 282] width 39 height 13
click at [501, 323] on div "Delete email" at bounding box center [466, 318] width 92 height 16
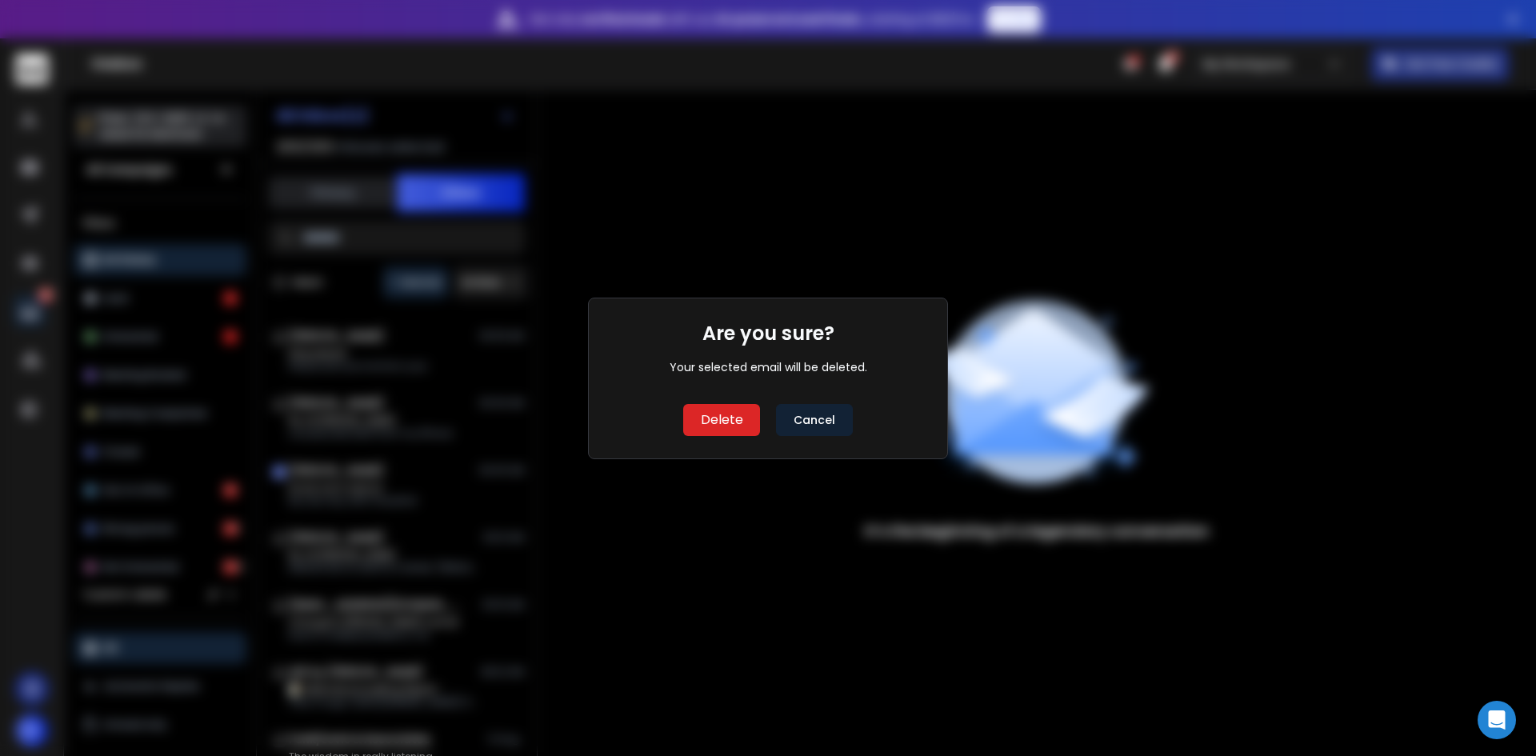
click at [767, 429] on div "Delete Cancel" at bounding box center [768, 420] width 170 height 32
click at [739, 423] on button "Delete" at bounding box center [721, 420] width 77 height 32
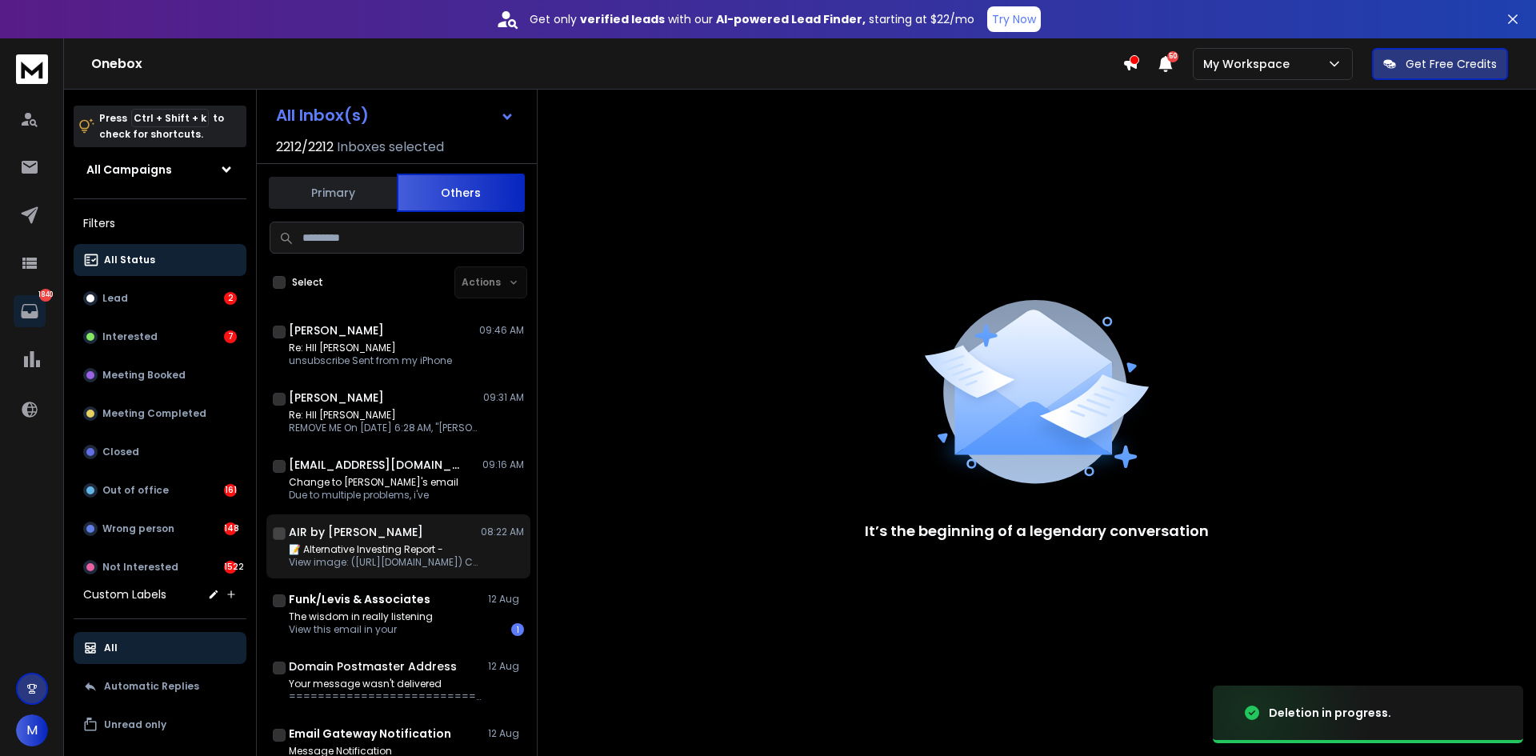
scroll to position [214, 0]
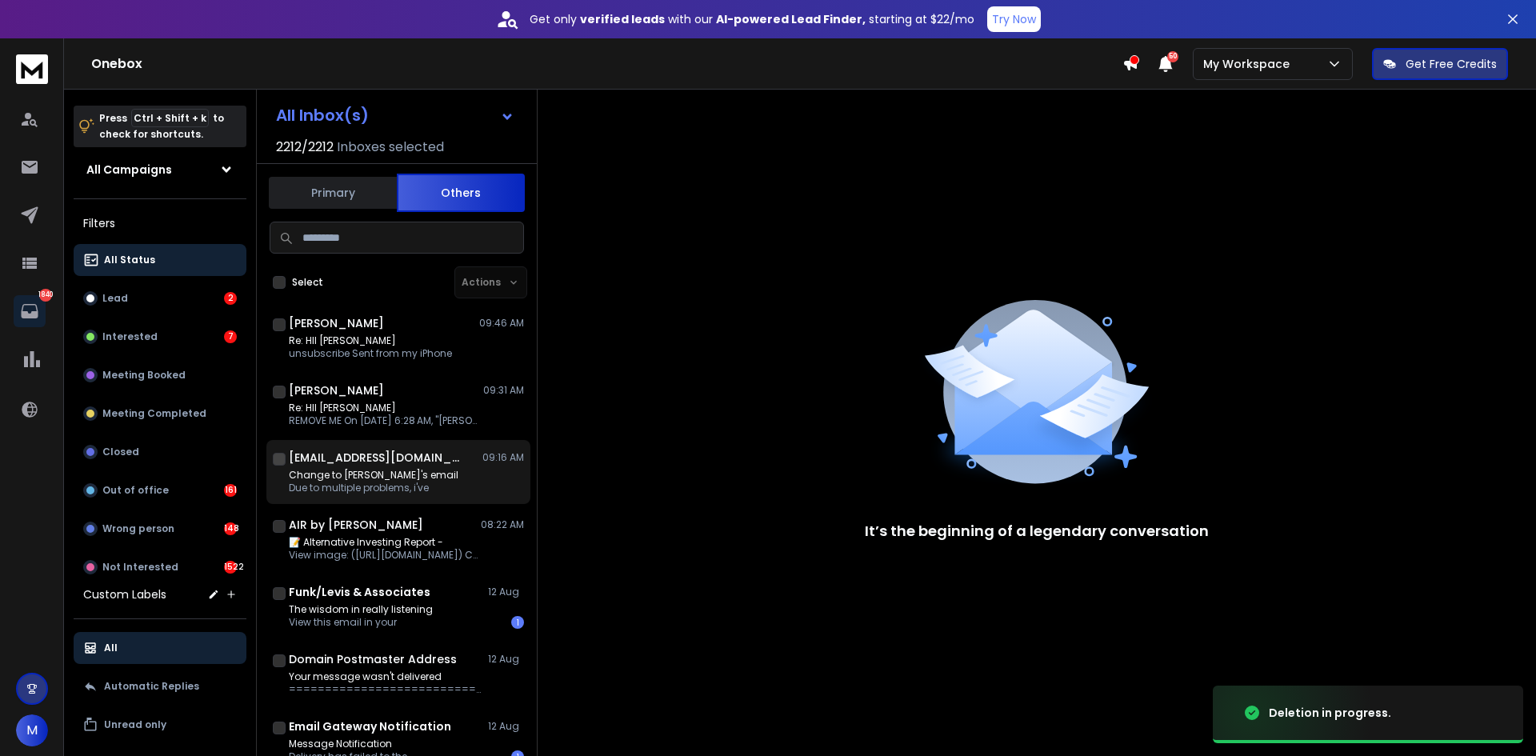
click at [354, 477] on p "Change to Sasha's email" at bounding box center [374, 475] width 170 height 13
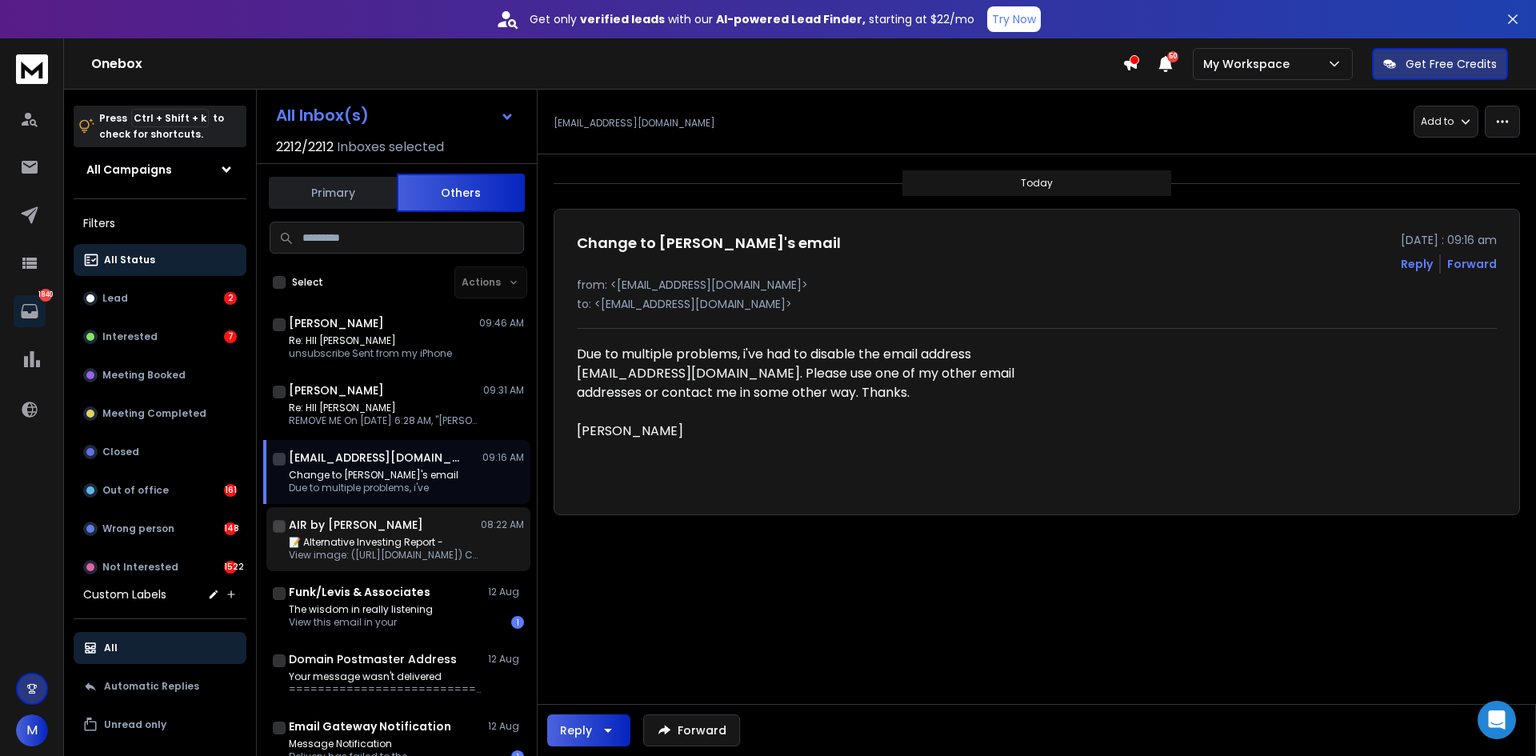
click at [339, 554] on p "View image: (https://media.beehiiv.com/cdn-cgi/image/fit=scale-down,format=auto…" at bounding box center [385, 555] width 192 height 13
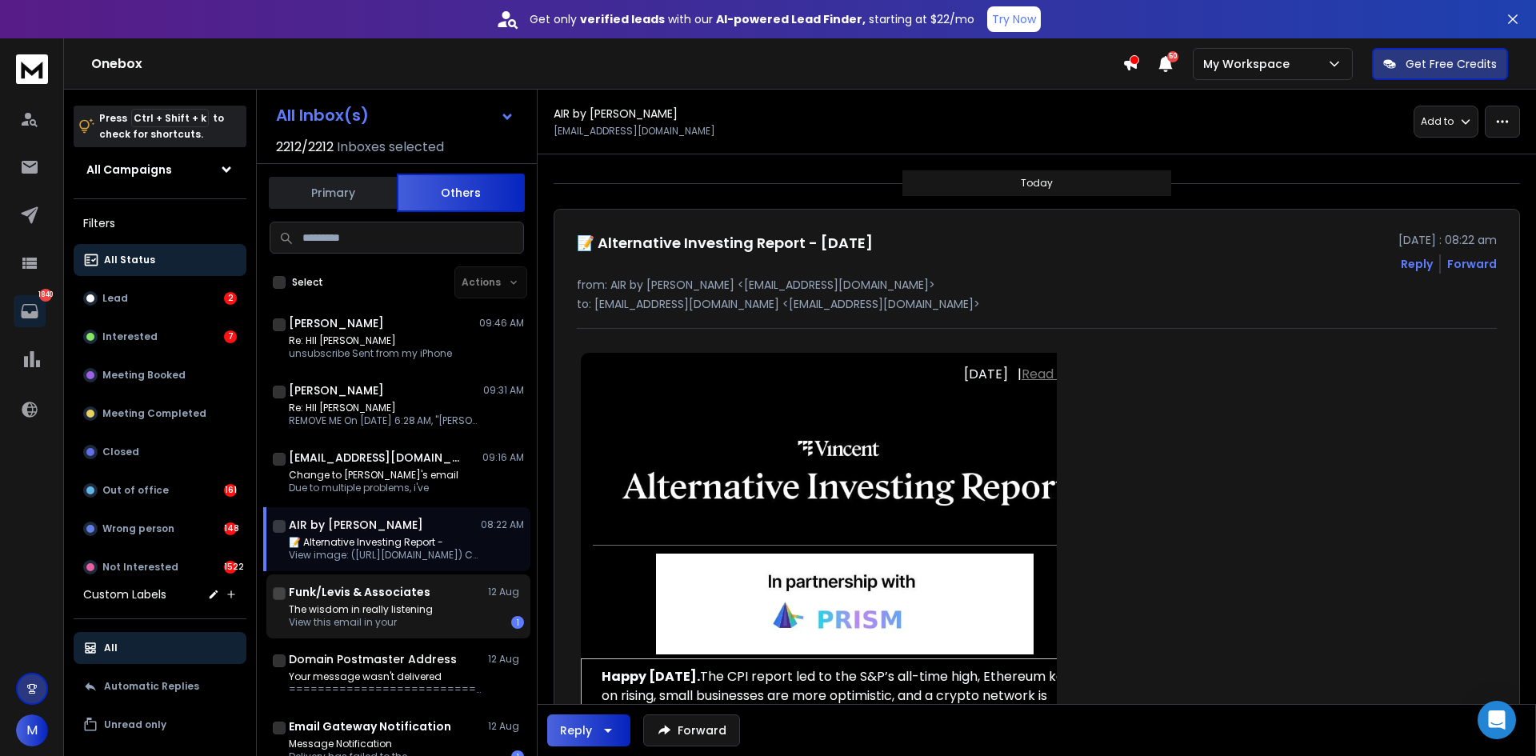
click at [338, 589] on h1 "Funk/Levis & Associates" at bounding box center [360, 592] width 142 height 16
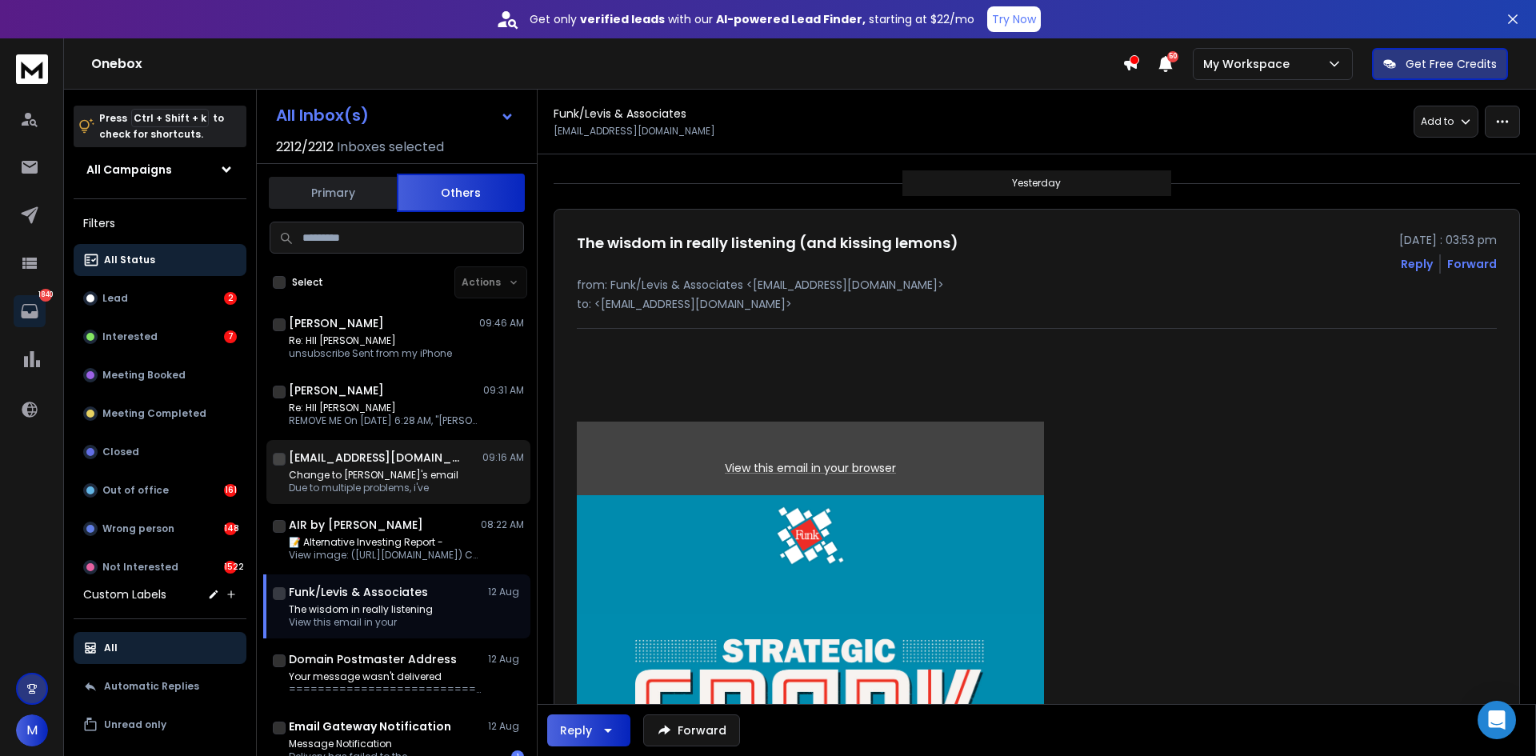
click at [277, 457] on button "button" at bounding box center [279, 459] width 13 height 13
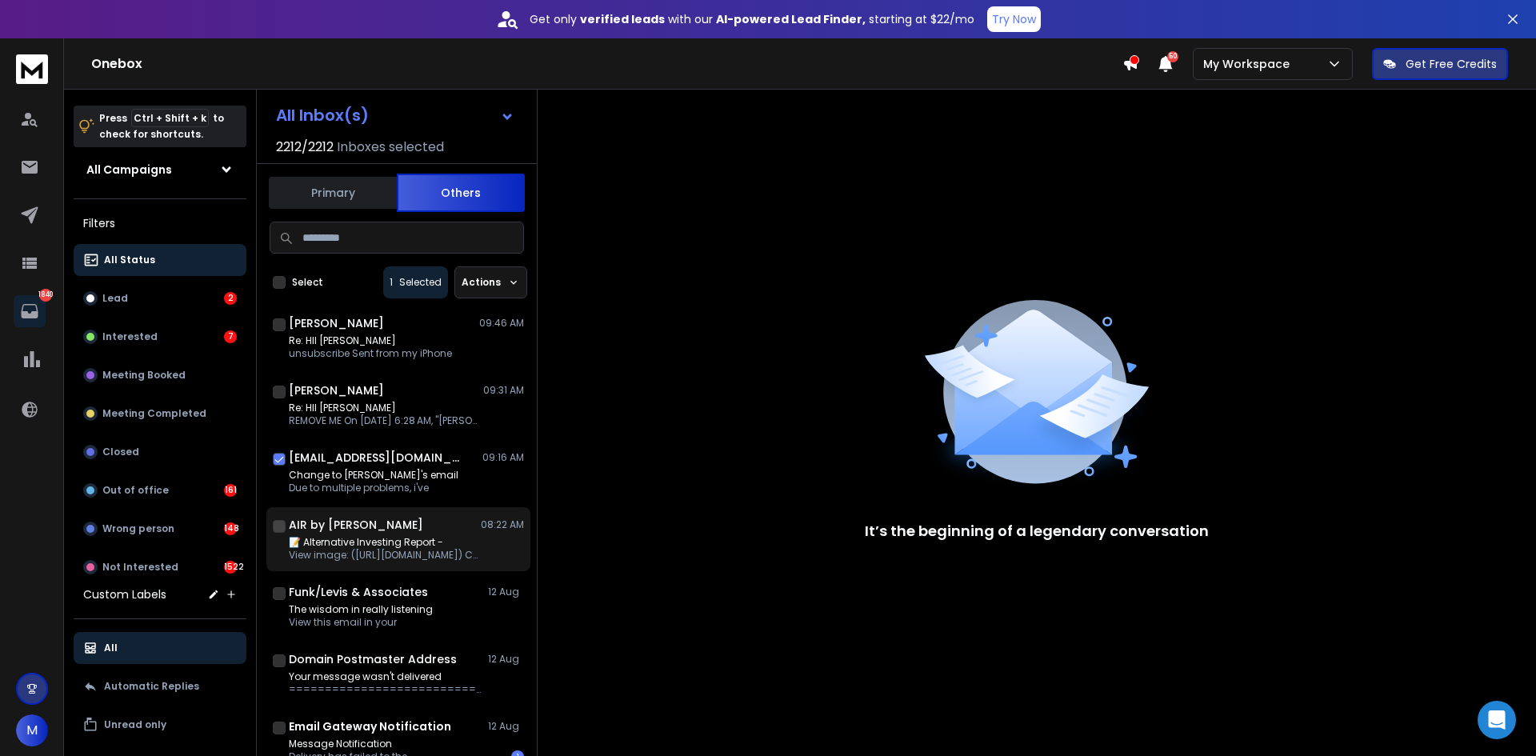
click at [277, 524] on button "button" at bounding box center [279, 526] width 13 height 13
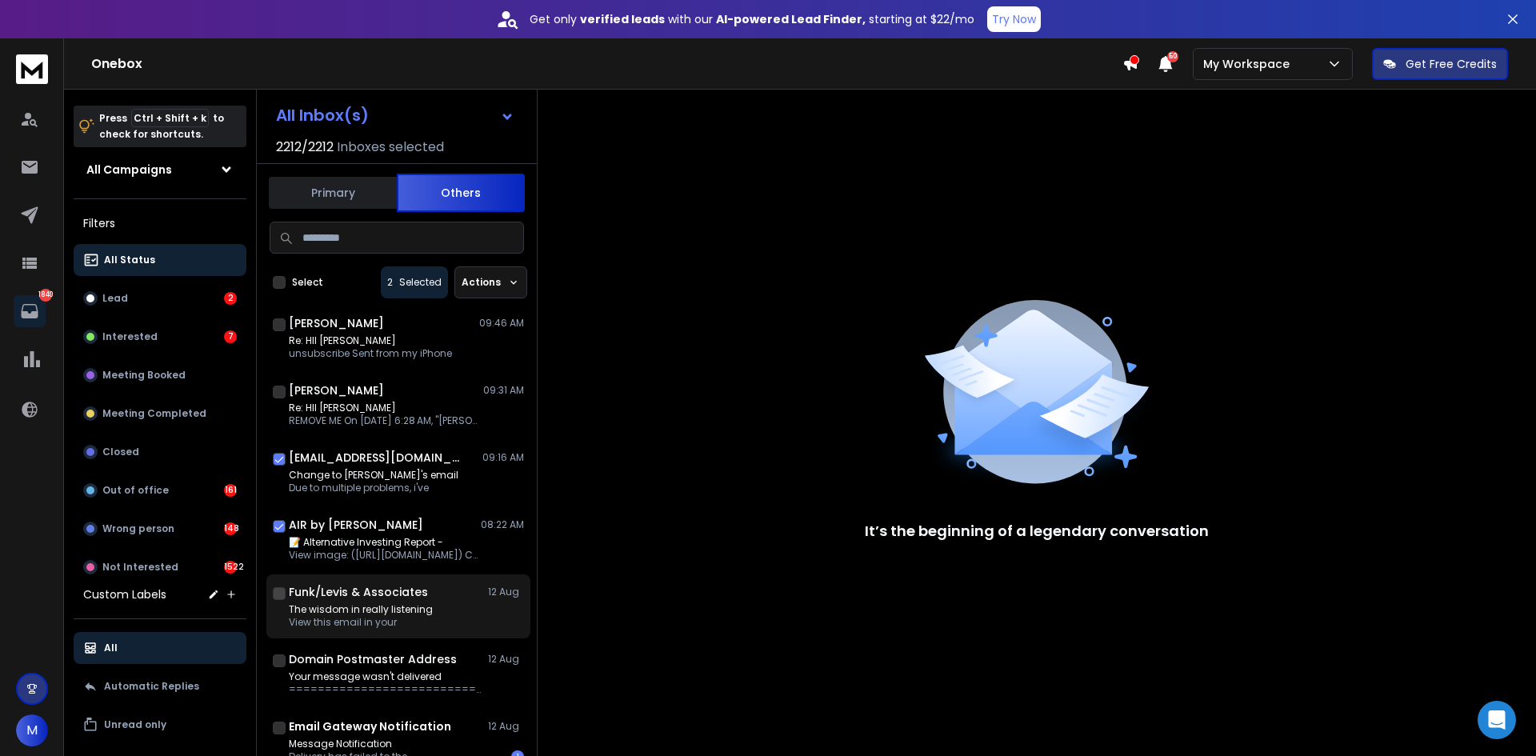
click at [278, 590] on button "button" at bounding box center [279, 593] width 13 height 13
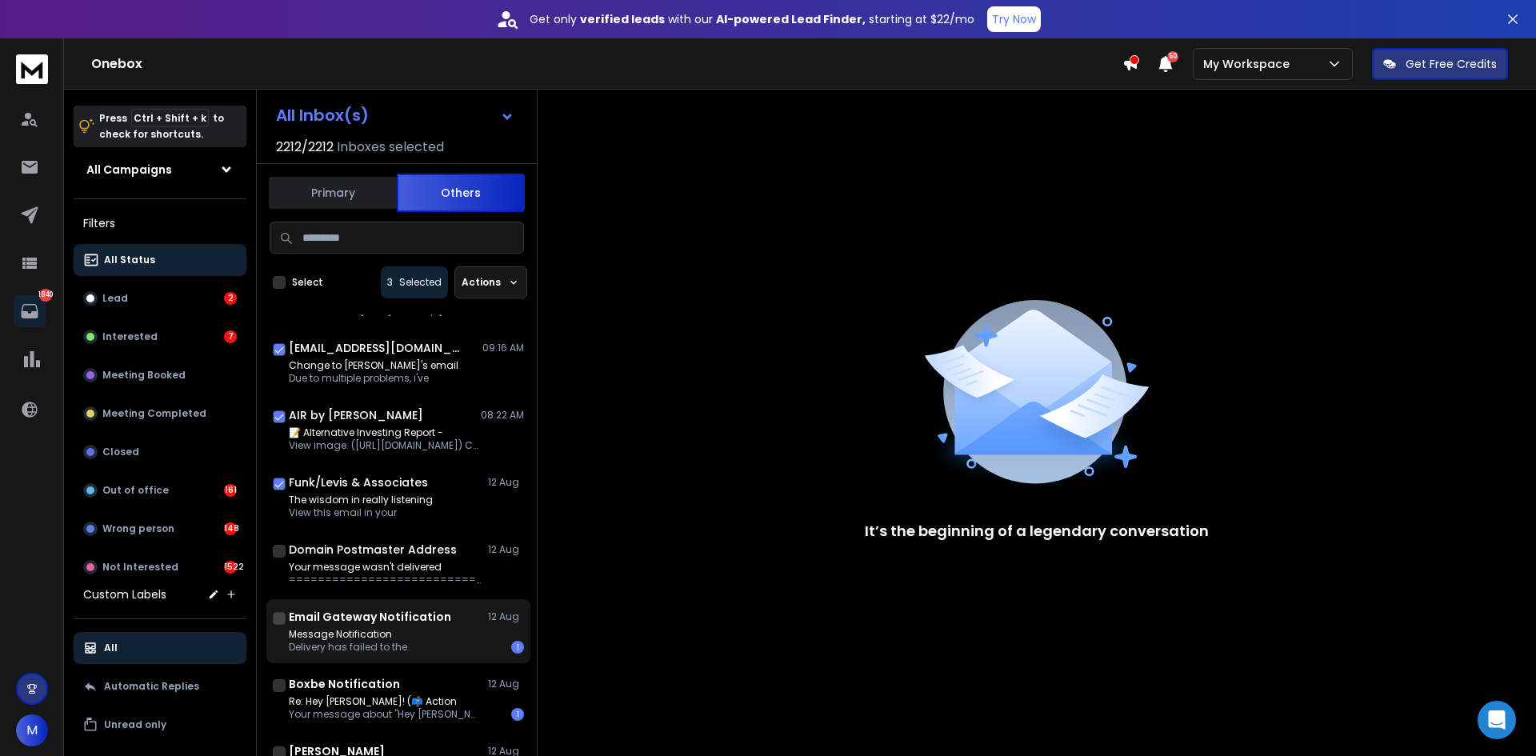
scroll to position [346, 0]
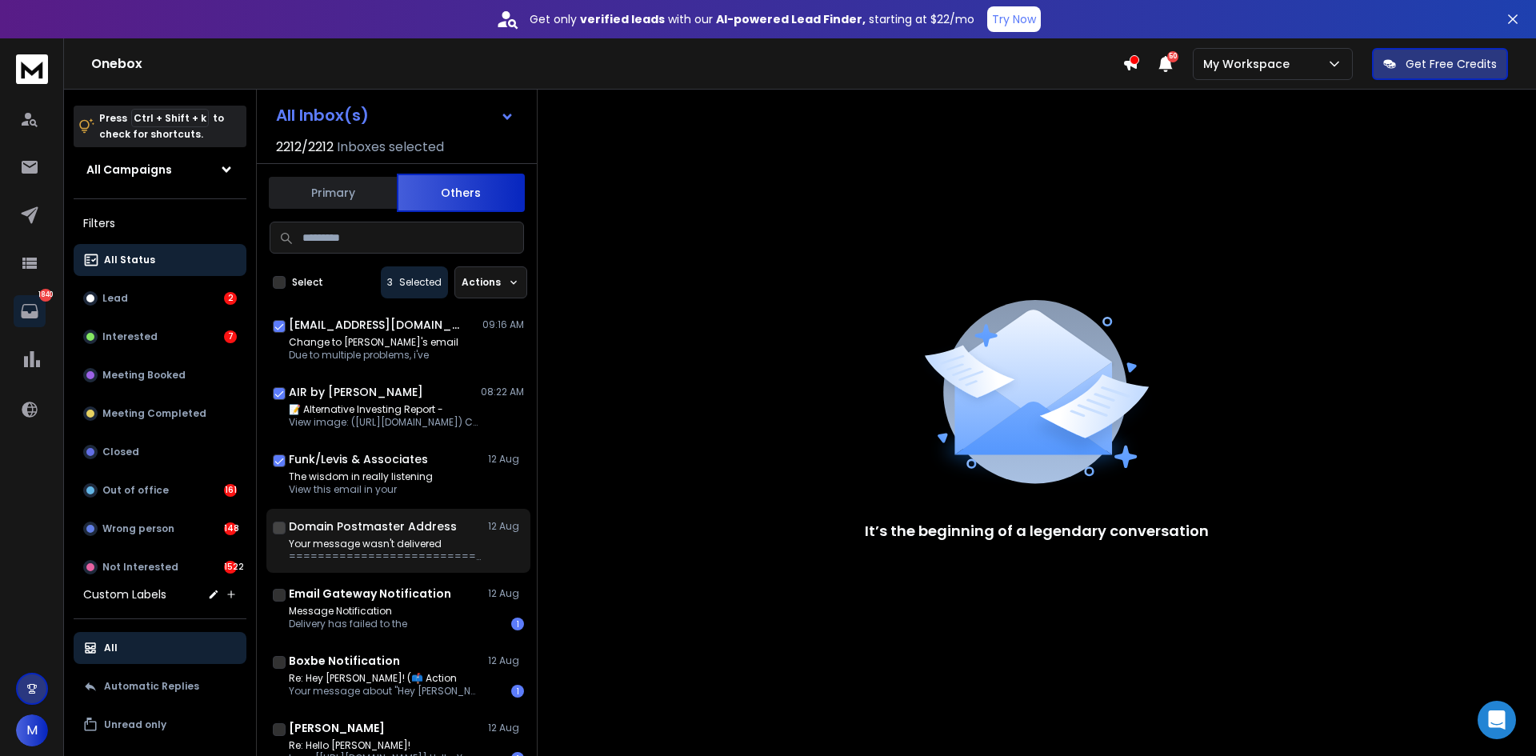
click at [278, 526] on button "button" at bounding box center [279, 527] width 13 height 13
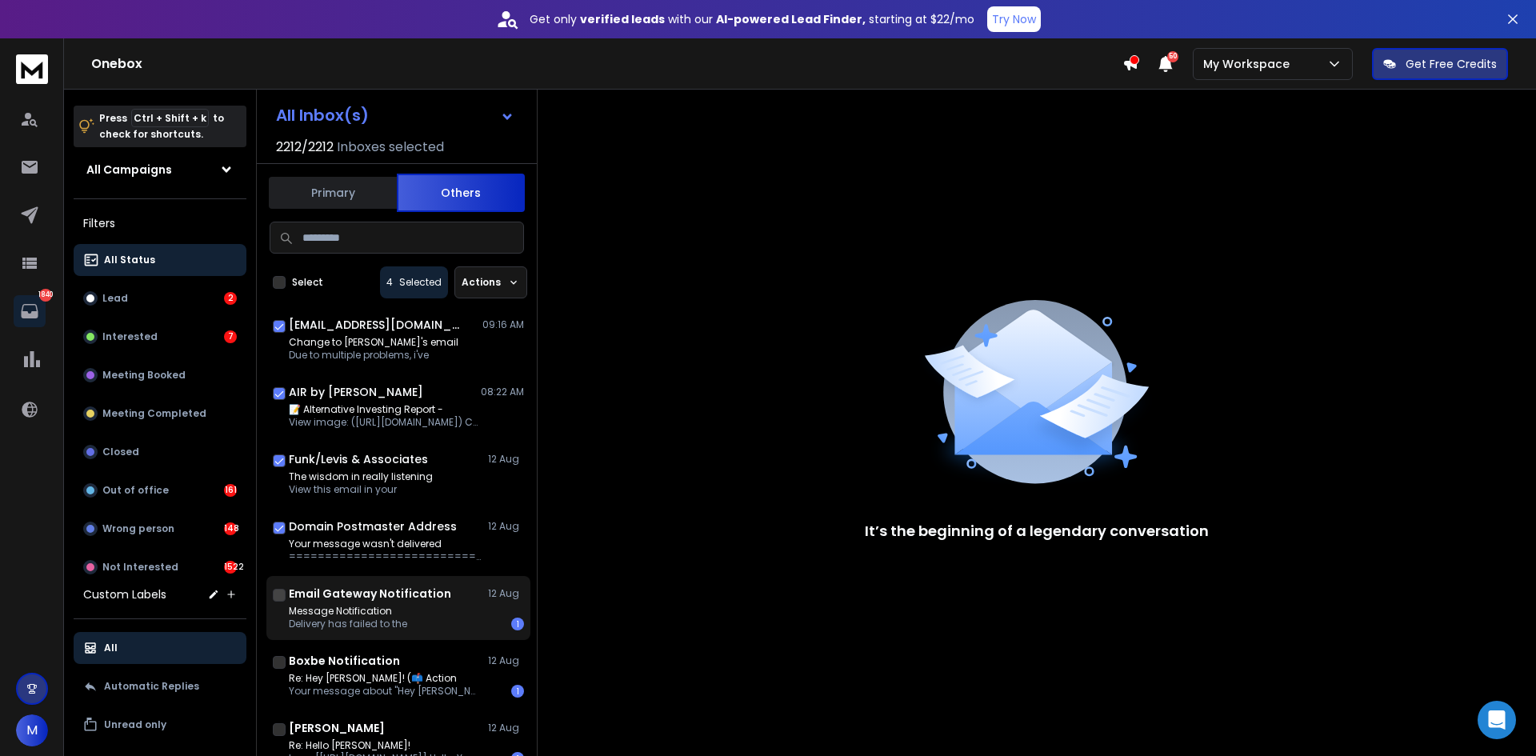
click at [279, 597] on button "button" at bounding box center [279, 595] width 13 height 13
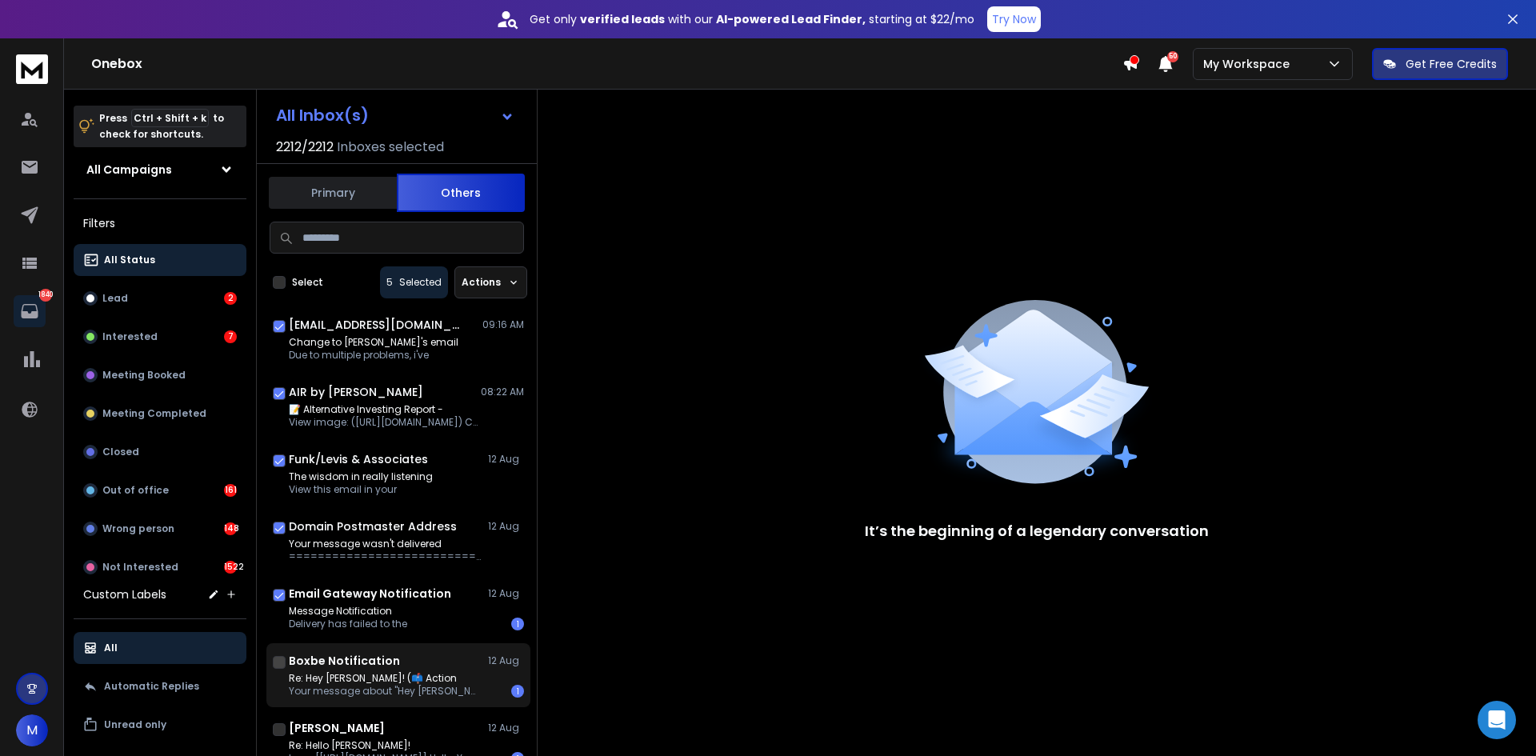
click at [275, 657] on button "button" at bounding box center [279, 662] width 13 height 13
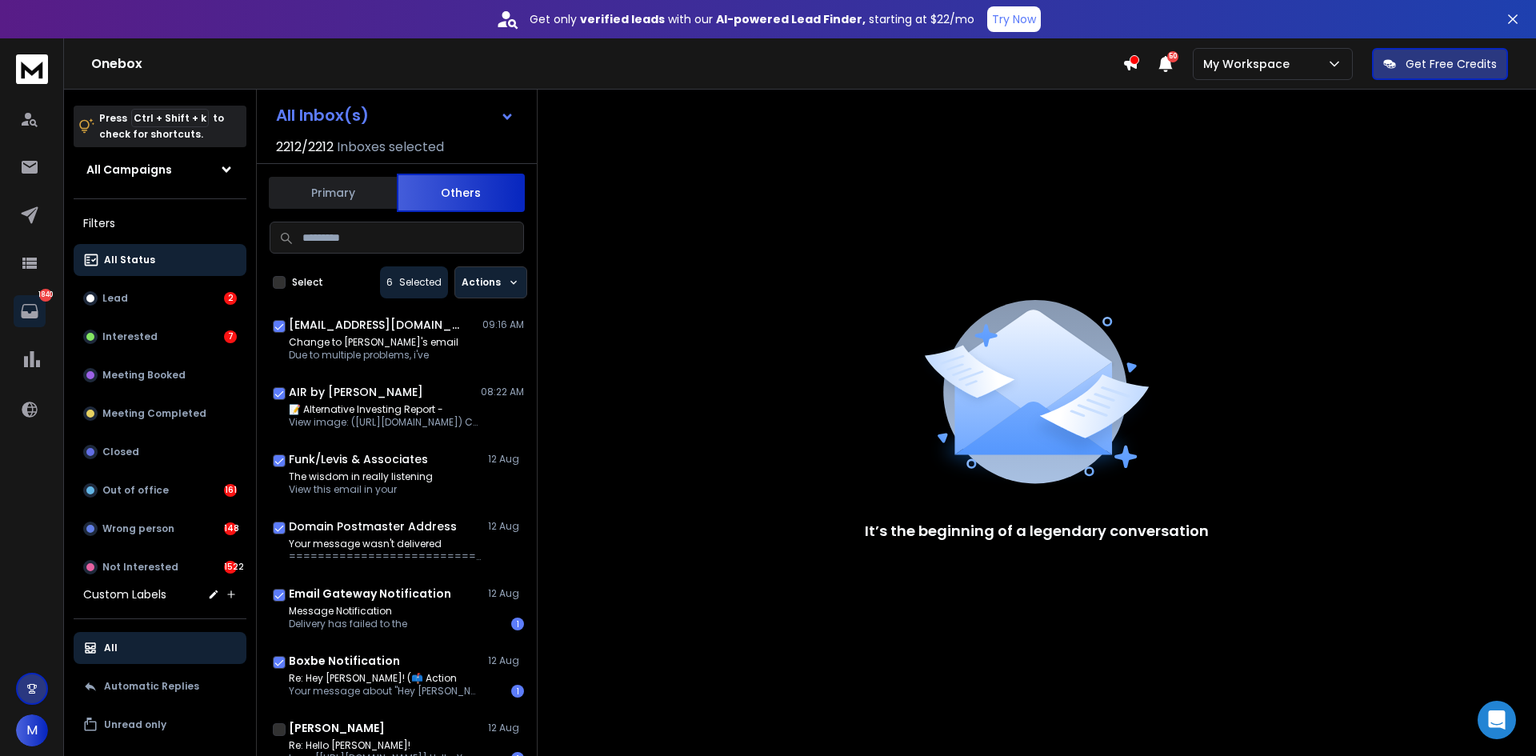
click at [497, 281] on p "Actions" at bounding box center [480, 282] width 39 height 13
click at [497, 310] on div "Delete email" at bounding box center [466, 318] width 92 height 16
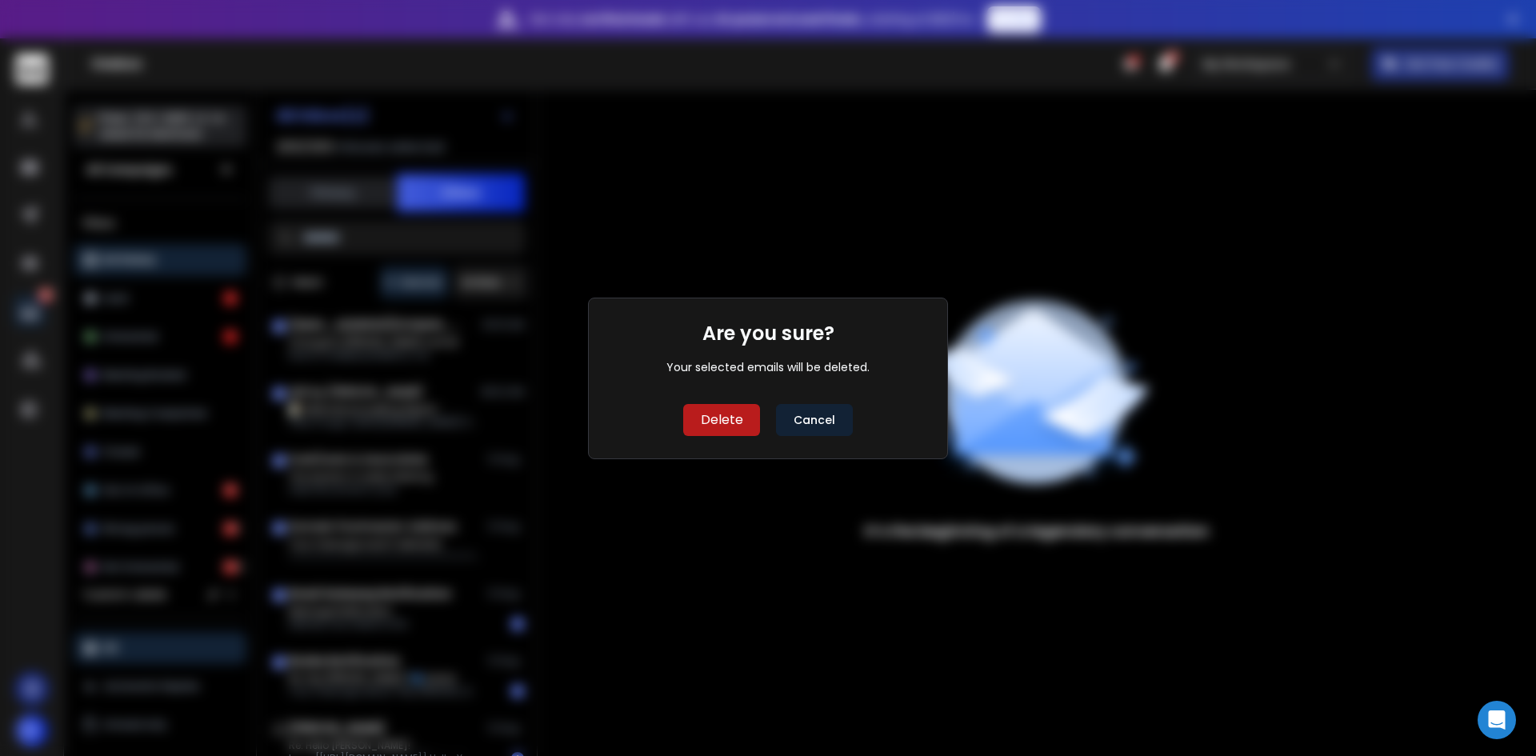
click at [696, 414] on button "Delete" at bounding box center [721, 420] width 77 height 32
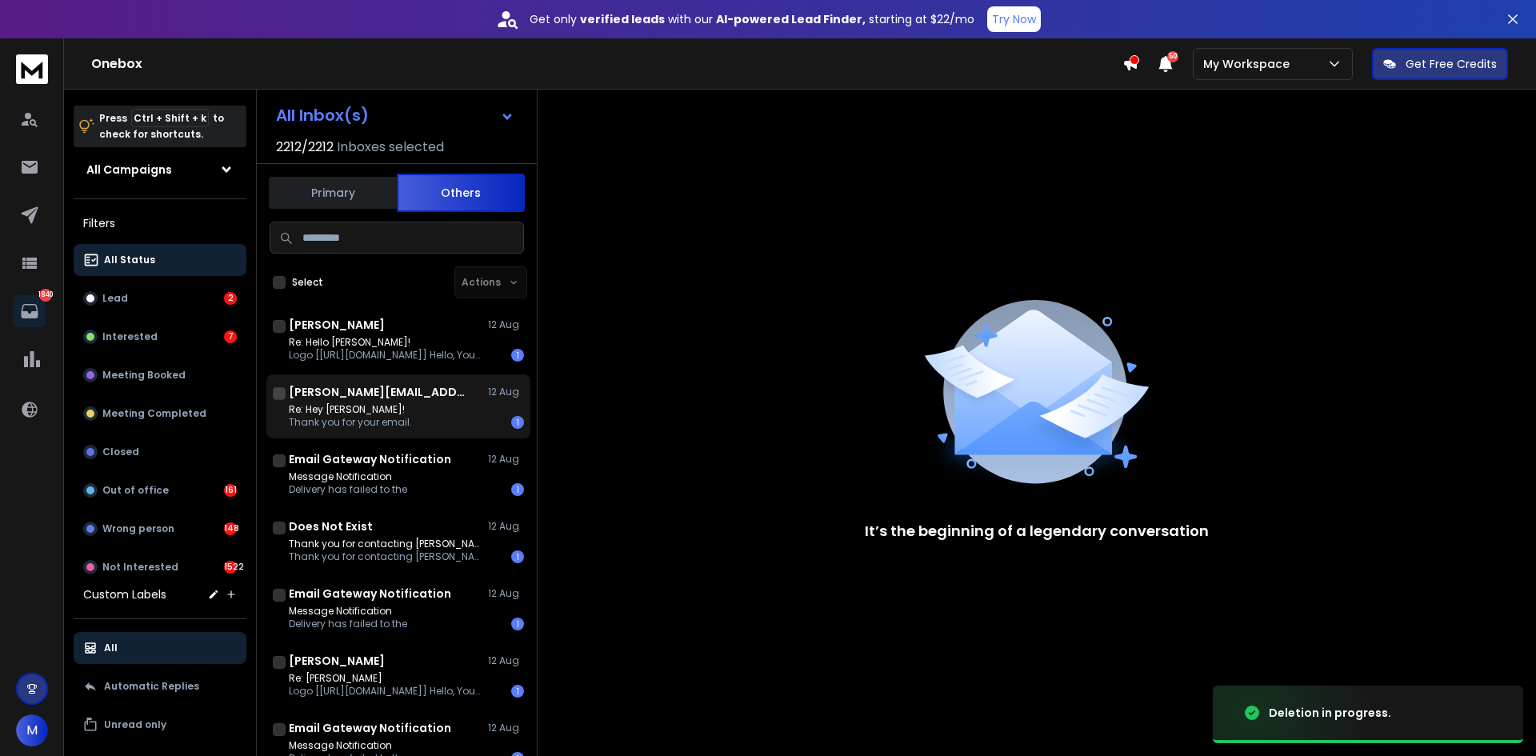
click at [377, 414] on p "Re: Hey Hilary!" at bounding box center [350, 409] width 123 height 13
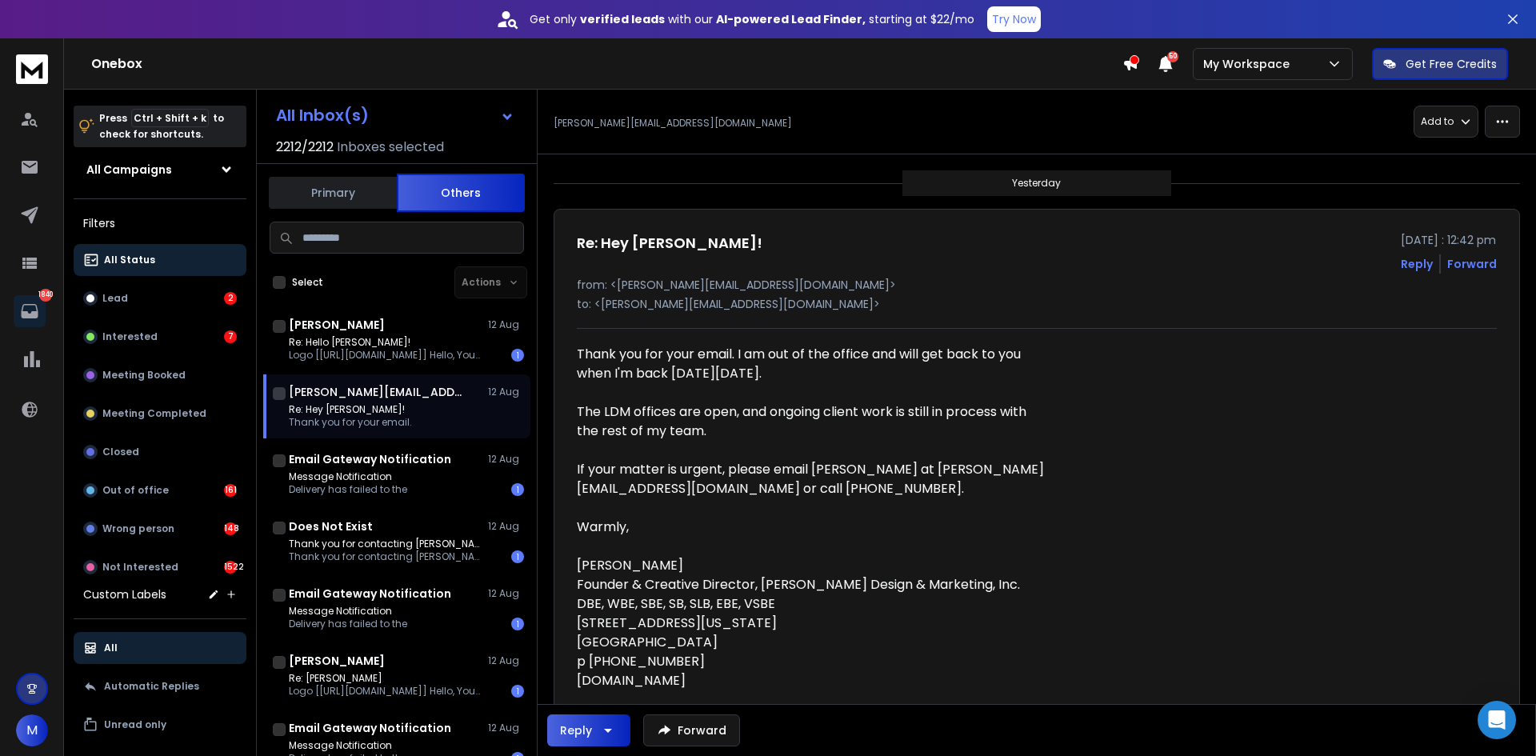
click at [278, 392] on button "button" at bounding box center [279, 393] width 13 height 13
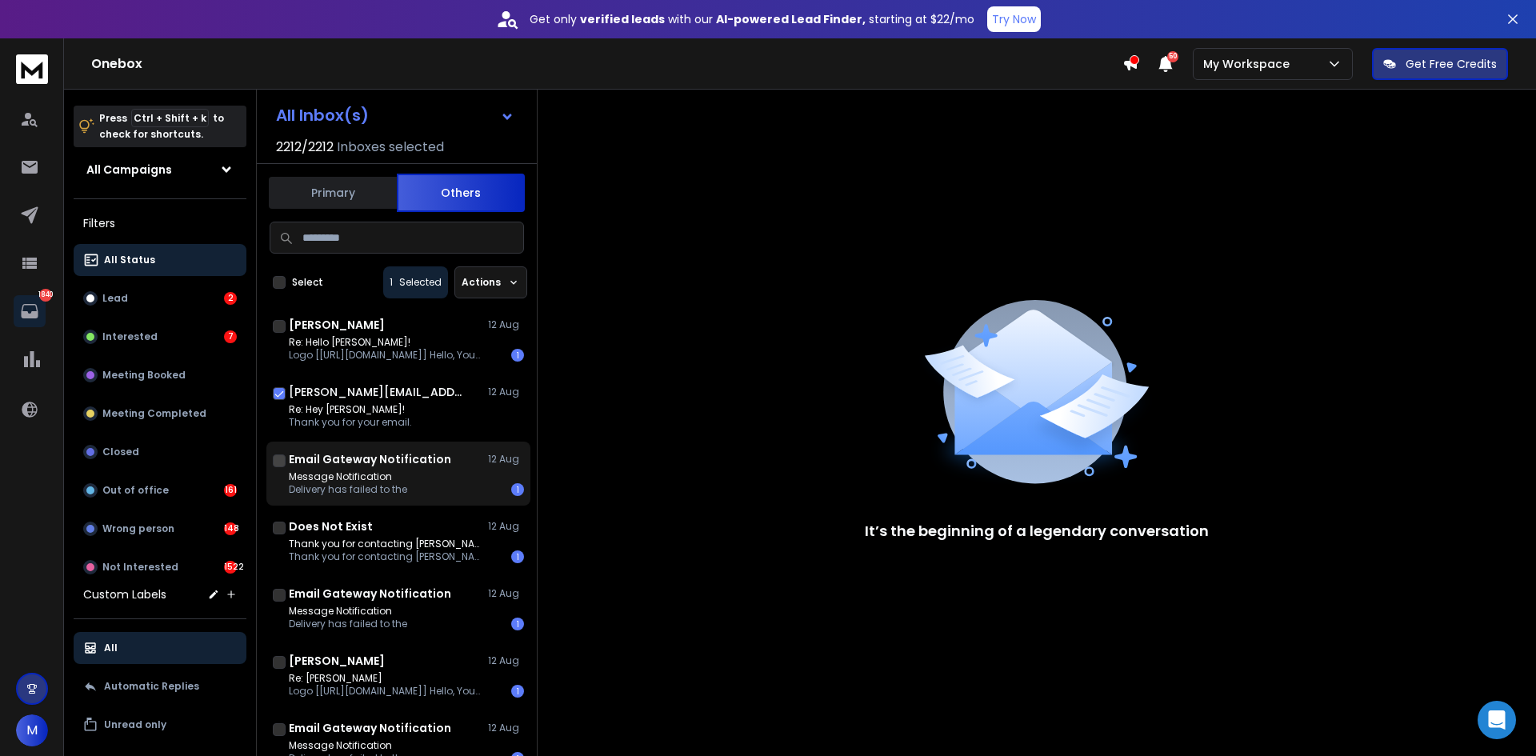
click at [278, 459] on button "button" at bounding box center [279, 460] width 13 height 13
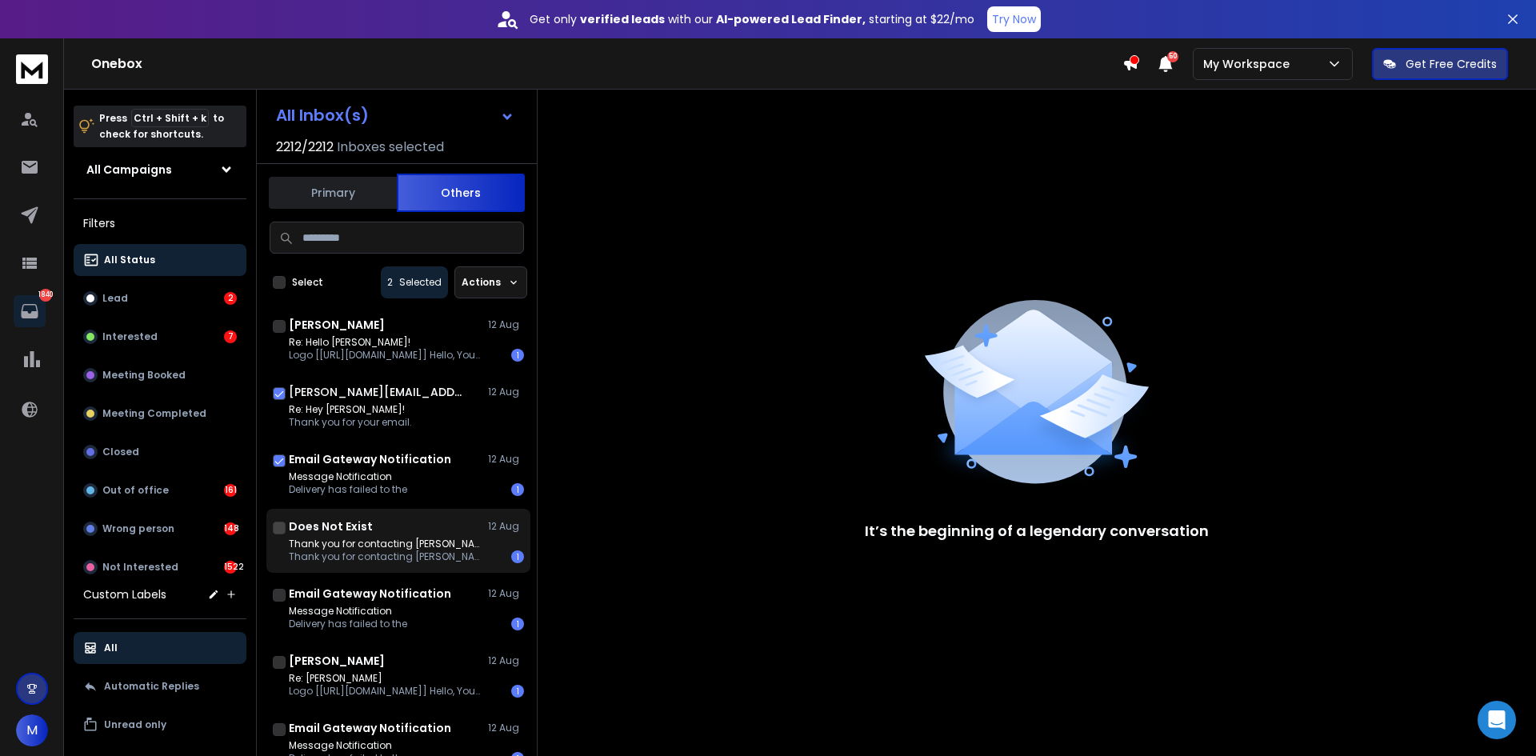
click at [279, 528] on button "button" at bounding box center [279, 527] width 13 height 13
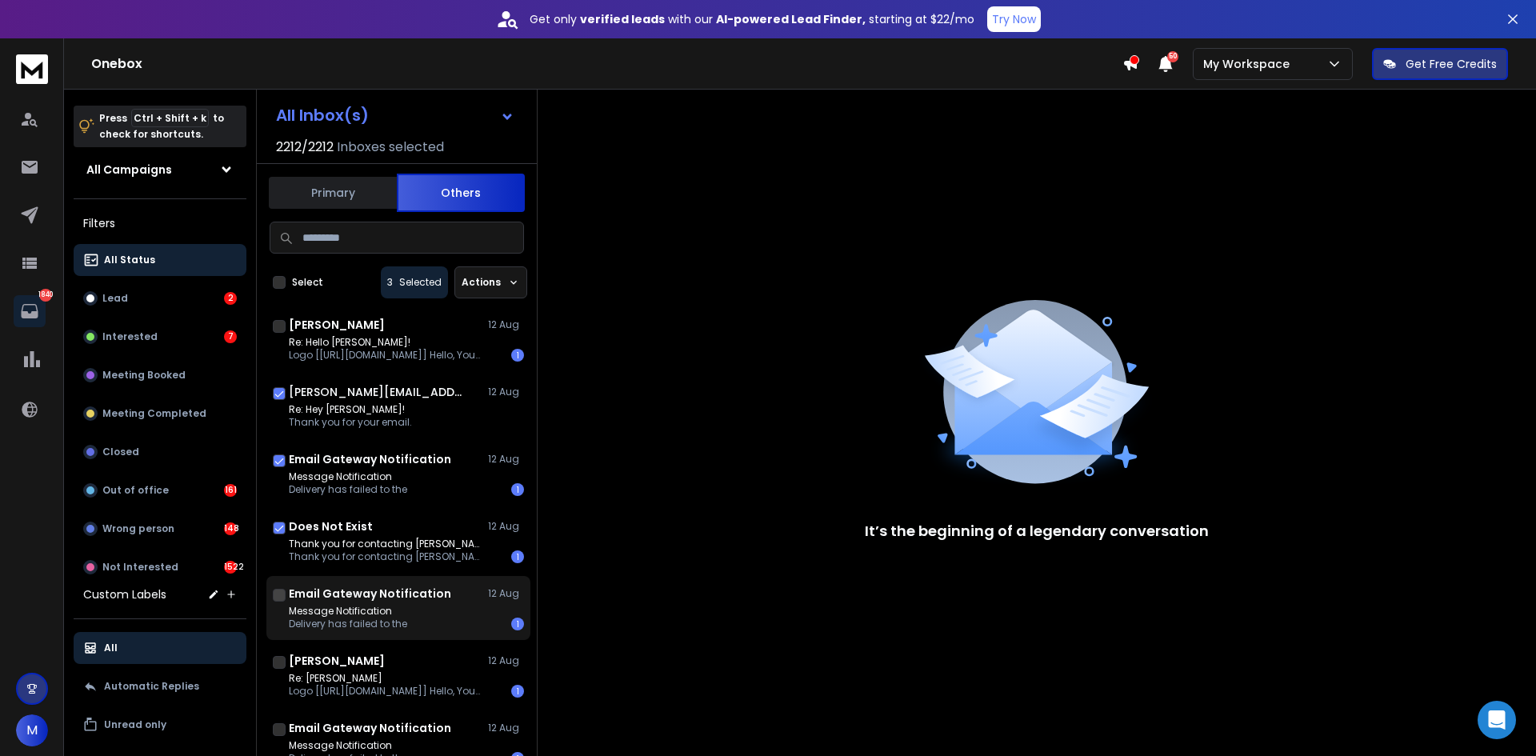
click at [279, 601] on button "button" at bounding box center [279, 595] width 13 height 13
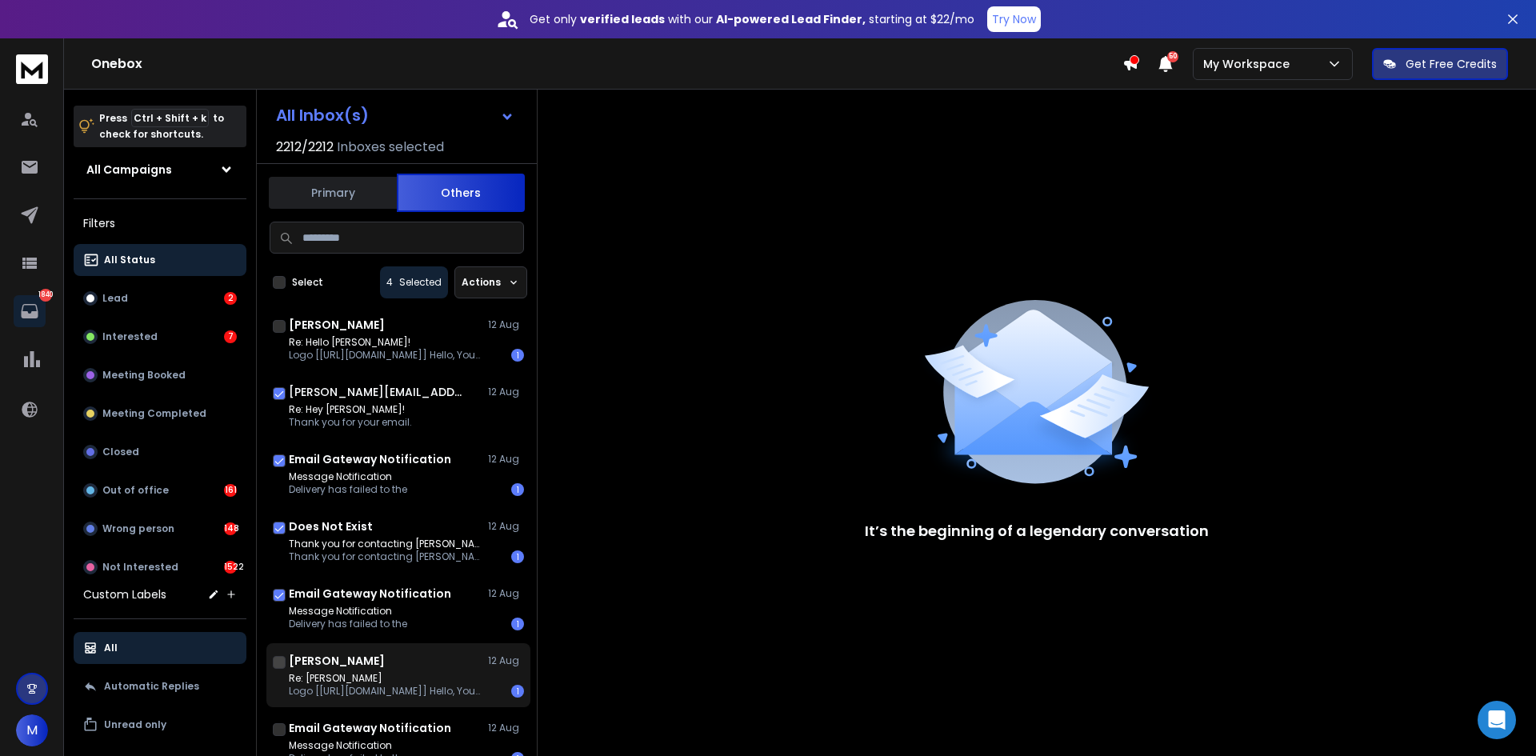
click at [279, 666] on button "button" at bounding box center [279, 662] width 13 height 13
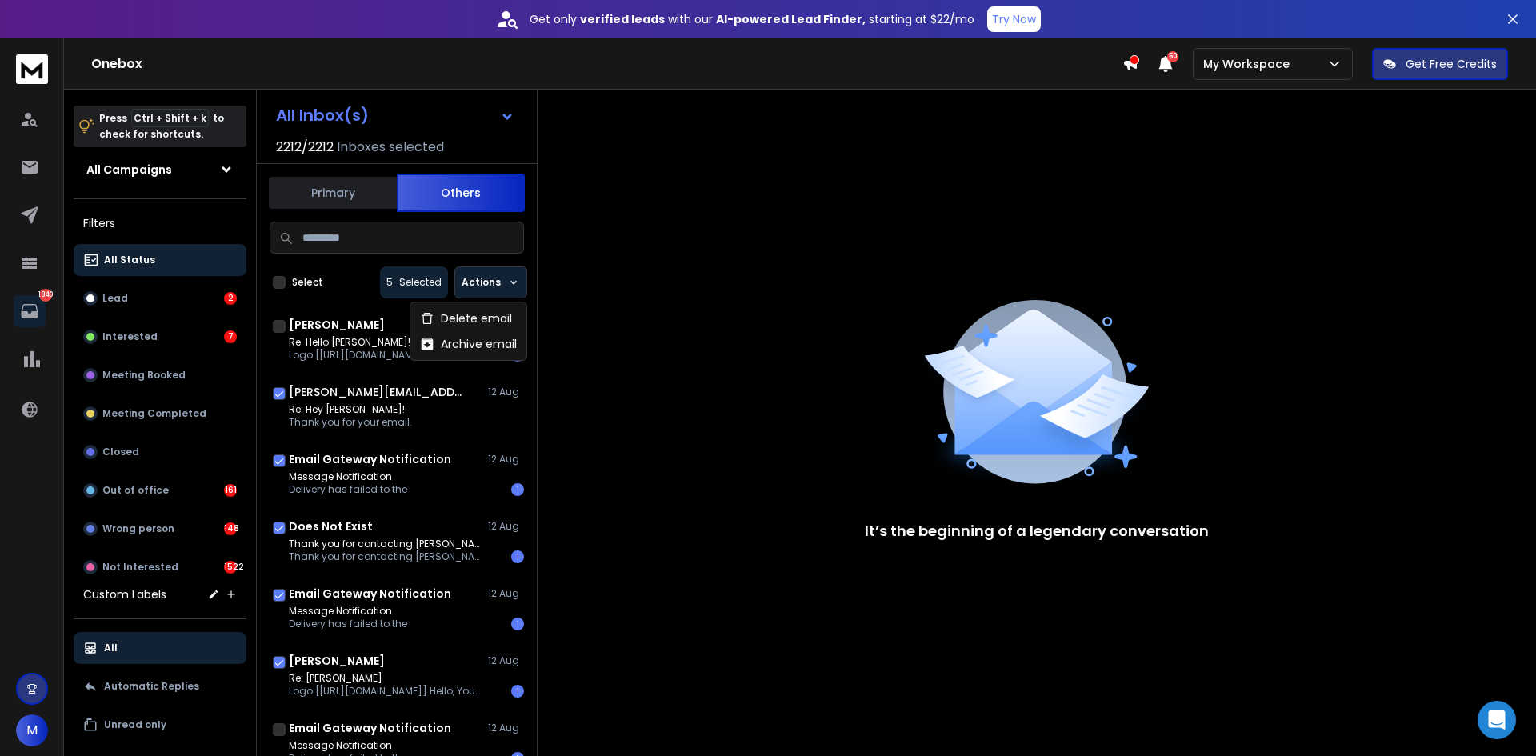
click at [469, 278] on p "Actions" at bounding box center [480, 282] width 39 height 13
click at [473, 310] on div "Delete email" at bounding box center [468, 319] width 110 height 26
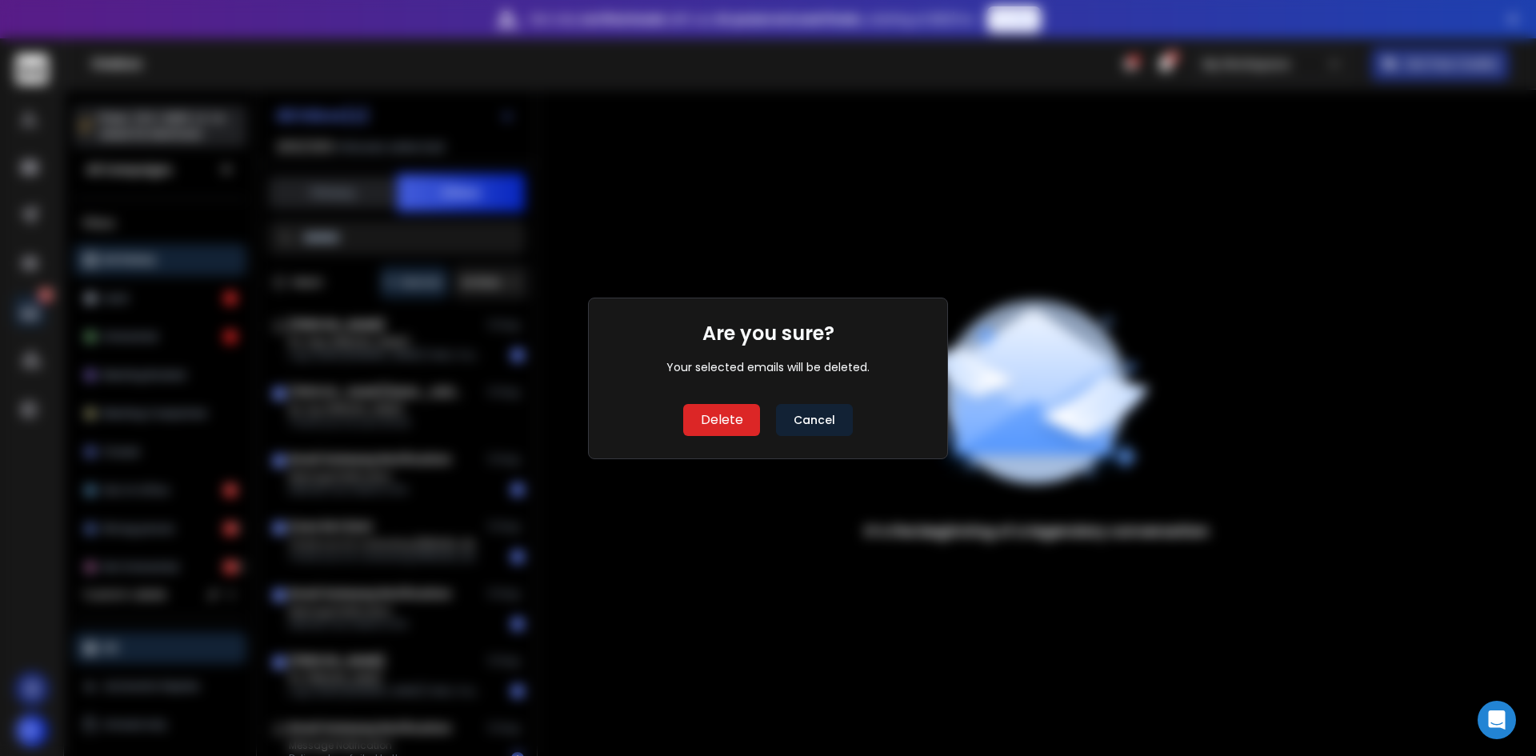
click at [679, 421] on div "Are you sure? Your selected emails will be deleted. Delete Cancel" at bounding box center [768, 378] width 314 height 115
click at [685, 421] on button "Delete" at bounding box center [721, 420] width 77 height 32
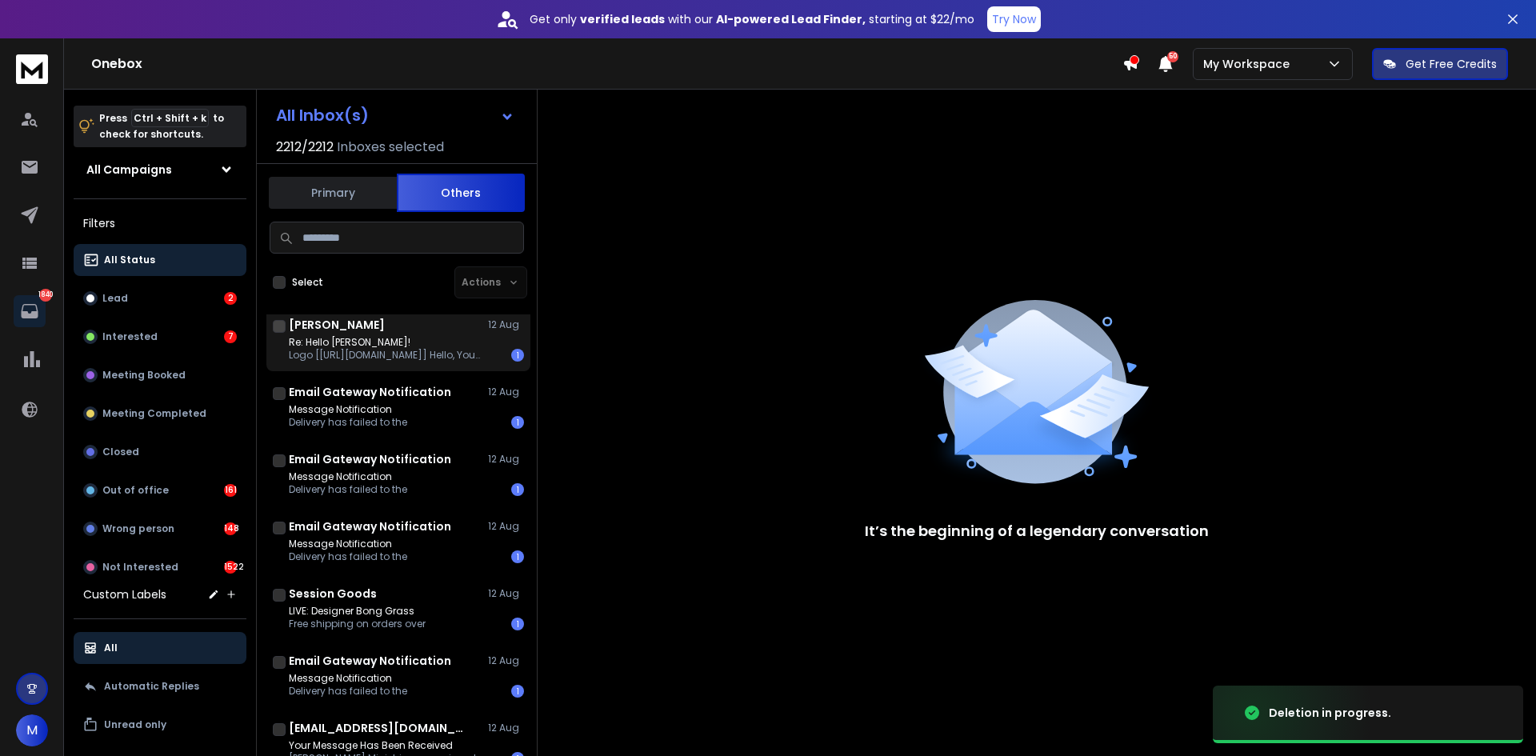
click at [348, 338] on p "Re: Hello Karine!" at bounding box center [385, 342] width 192 height 13
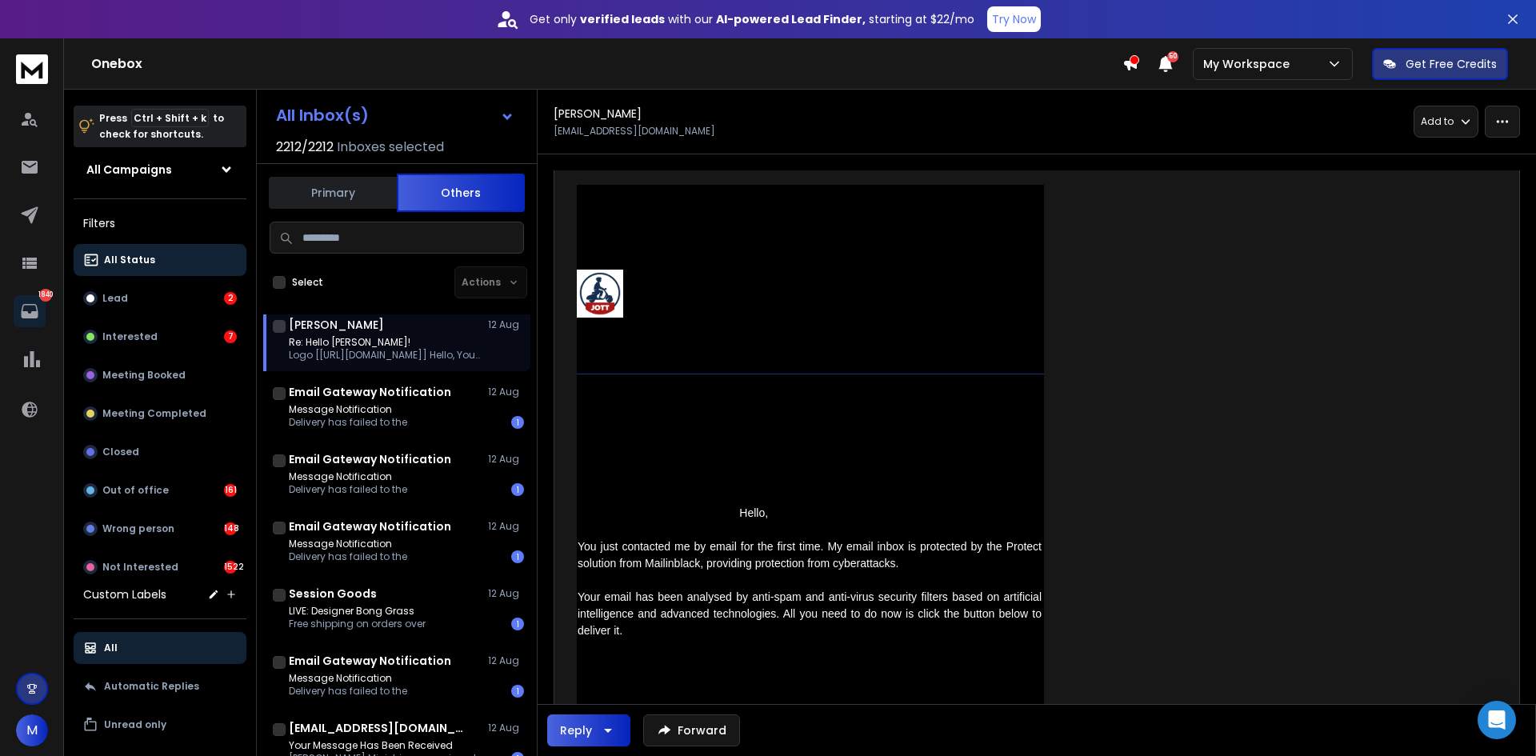
scroll to position [186, 0]
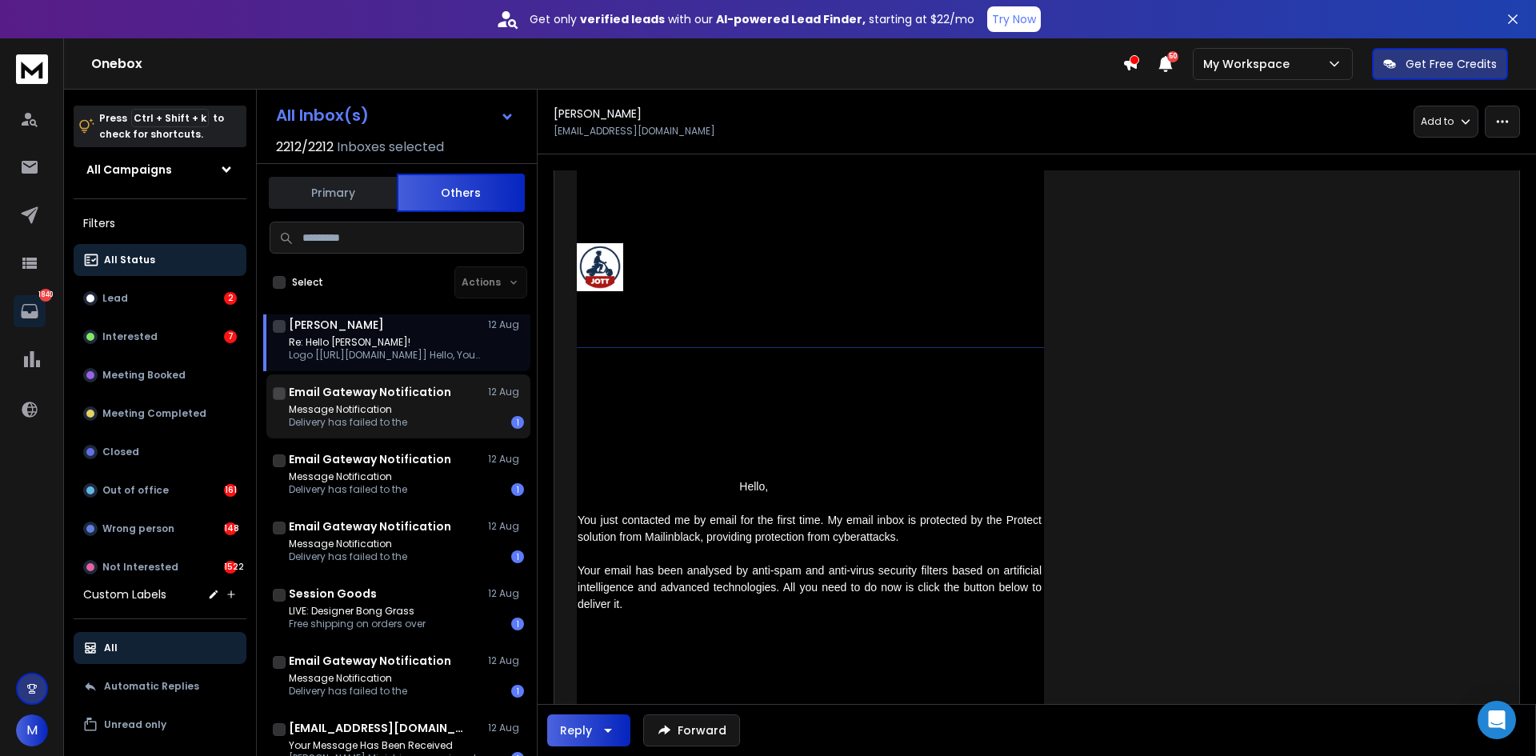
click at [364, 380] on div "Email Gateway Notification 12 Aug Message Notification Delivery has failed to t…" at bounding box center [398, 406] width 264 height 64
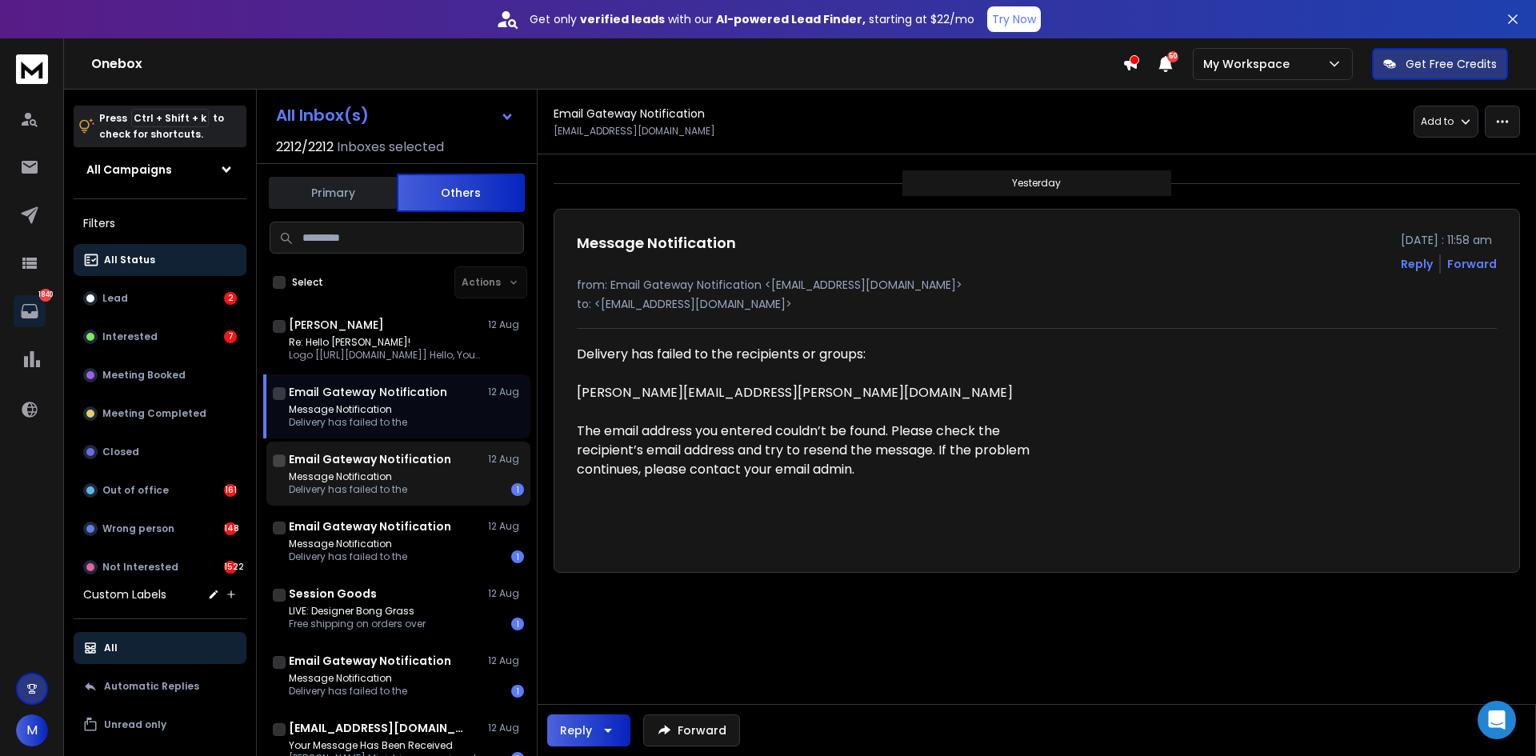
click at [391, 465] on h1 "Email Gateway Notification" at bounding box center [370, 459] width 162 height 16
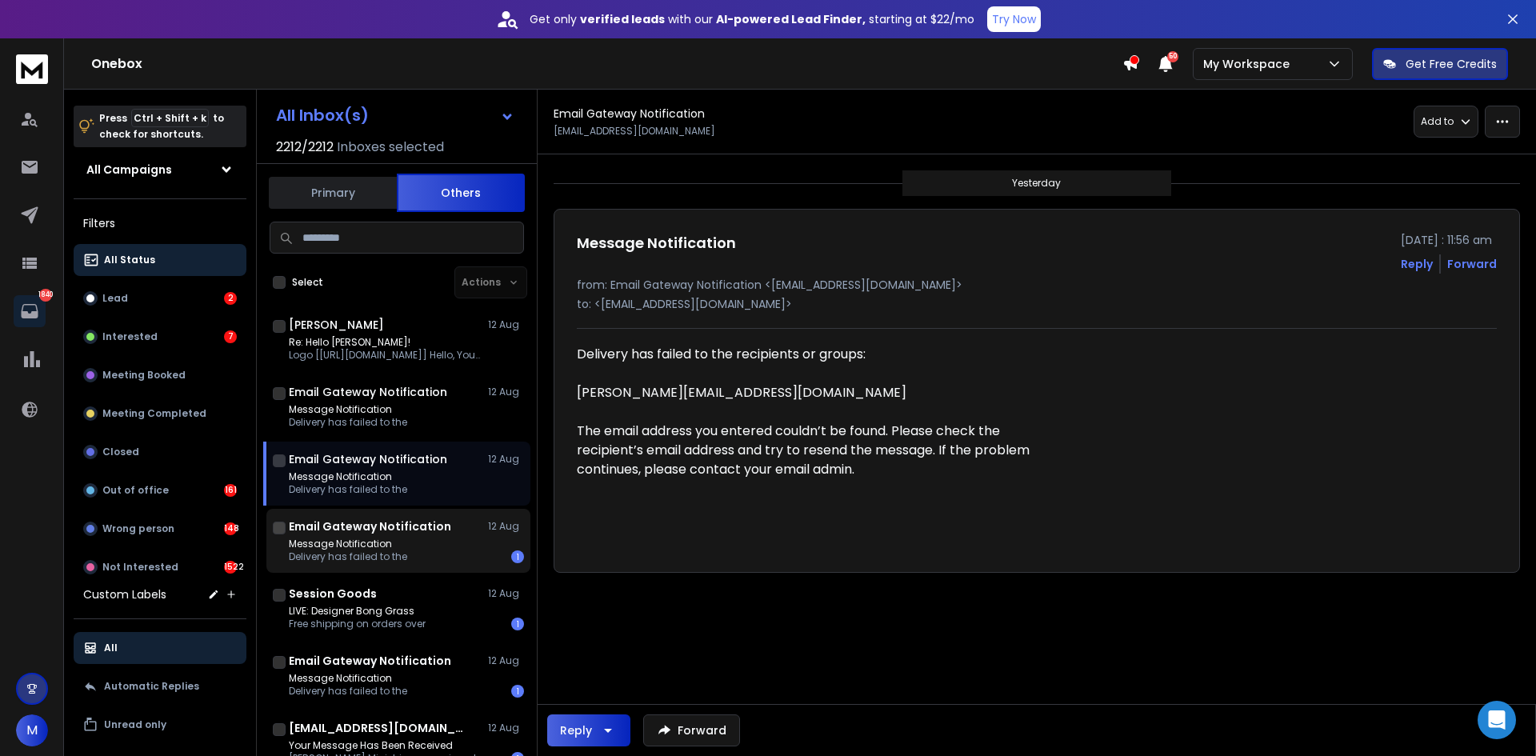
click at [393, 530] on h1 "Email Gateway Notification" at bounding box center [370, 526] width 162 height 16
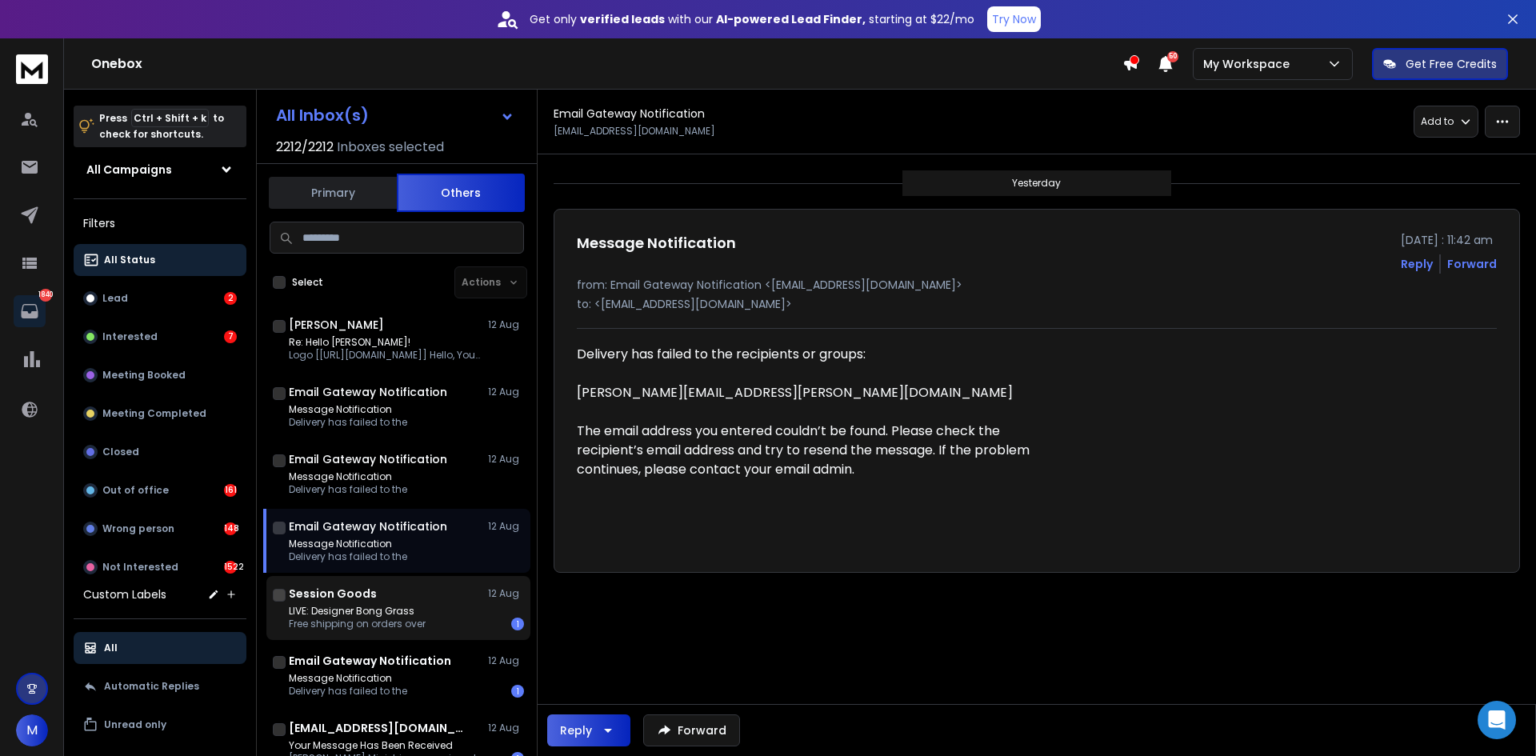
click at [397, 596] on div "Session Goods 12 Aug" at bounding box center [406, 593] width 235 height 16
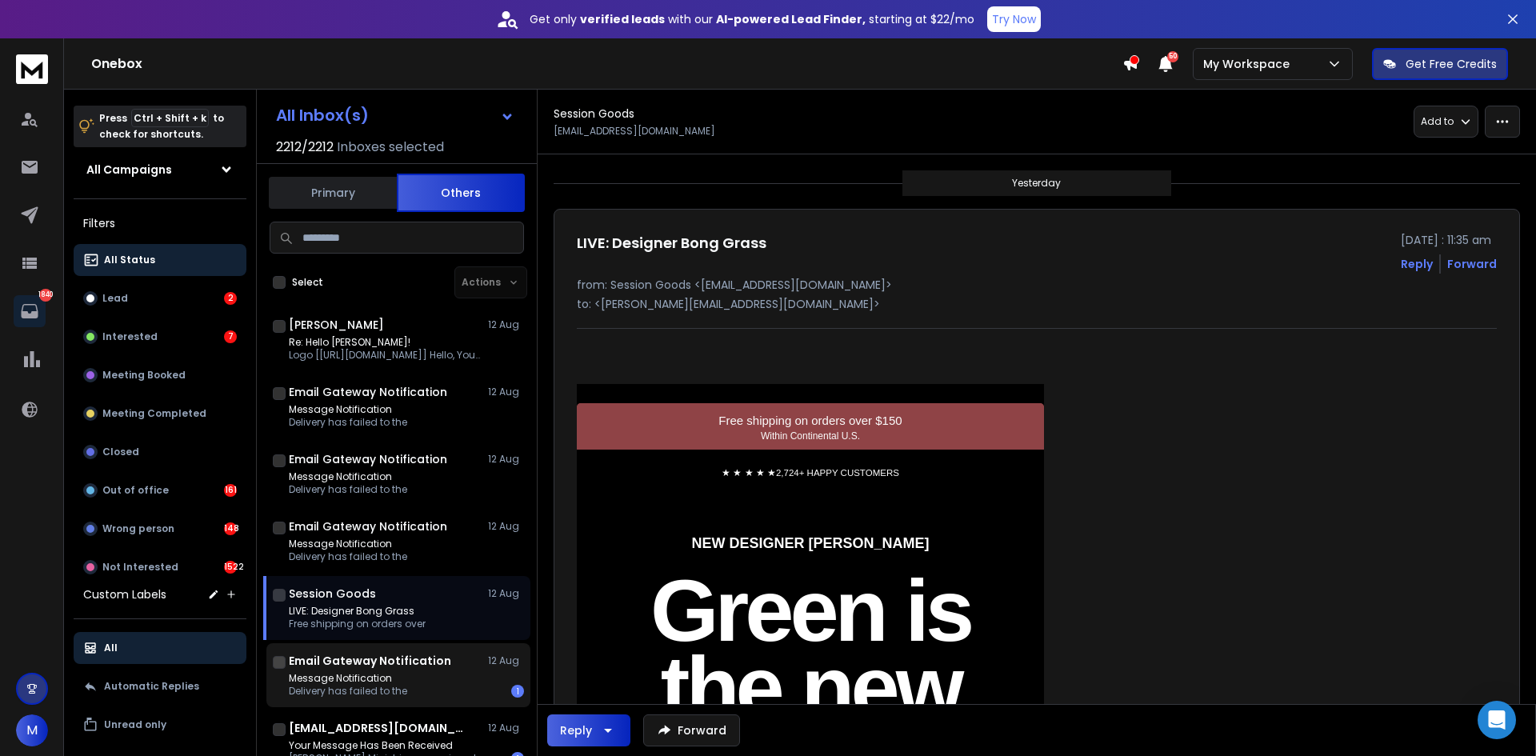
click at [398, 658] on h1 "Email Gateway Notification" at bounding box center [370, 661] width 162 height 16
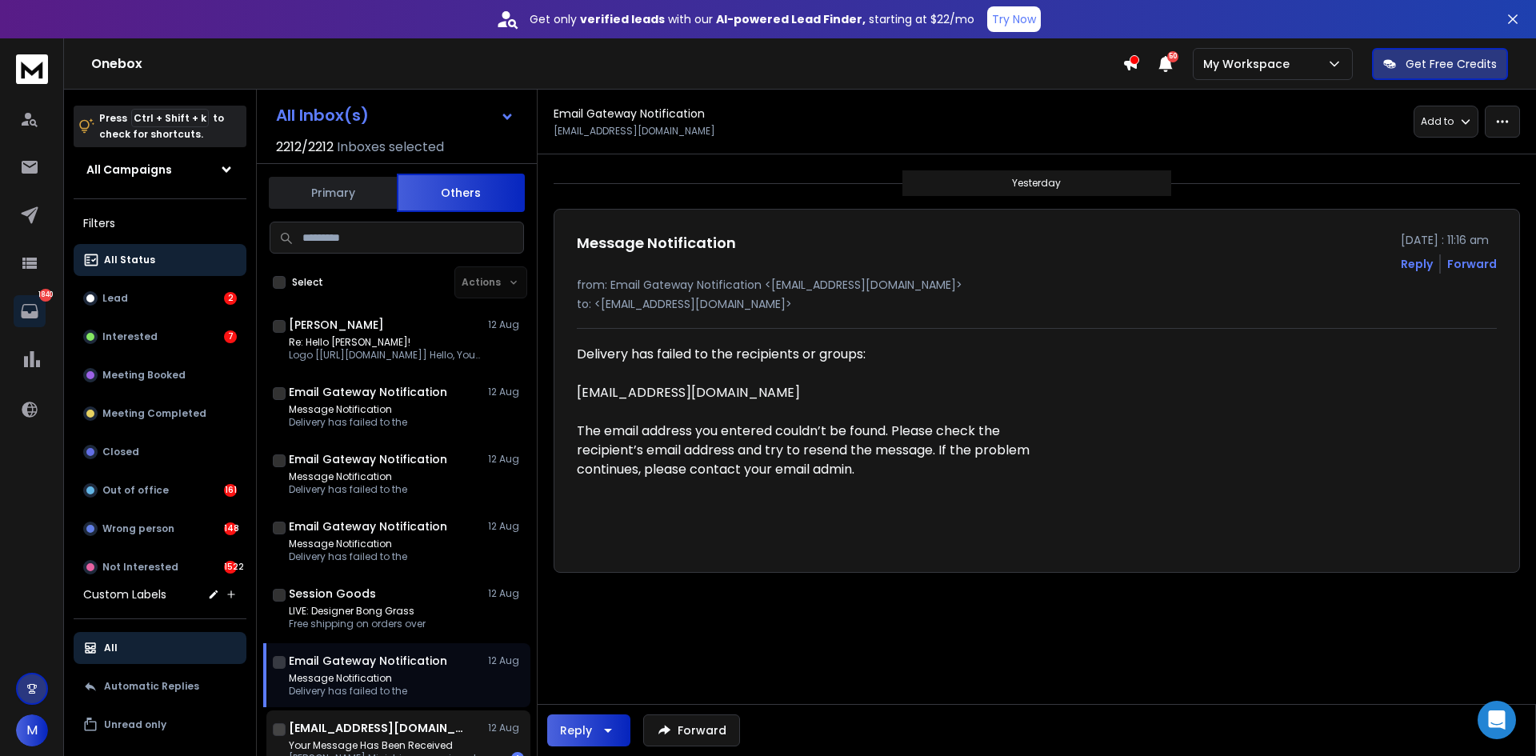
click at [407, 728] on h1 "autoresponder@lemuelbaker.com" at bounding box center [377, 728] width 176 height 16
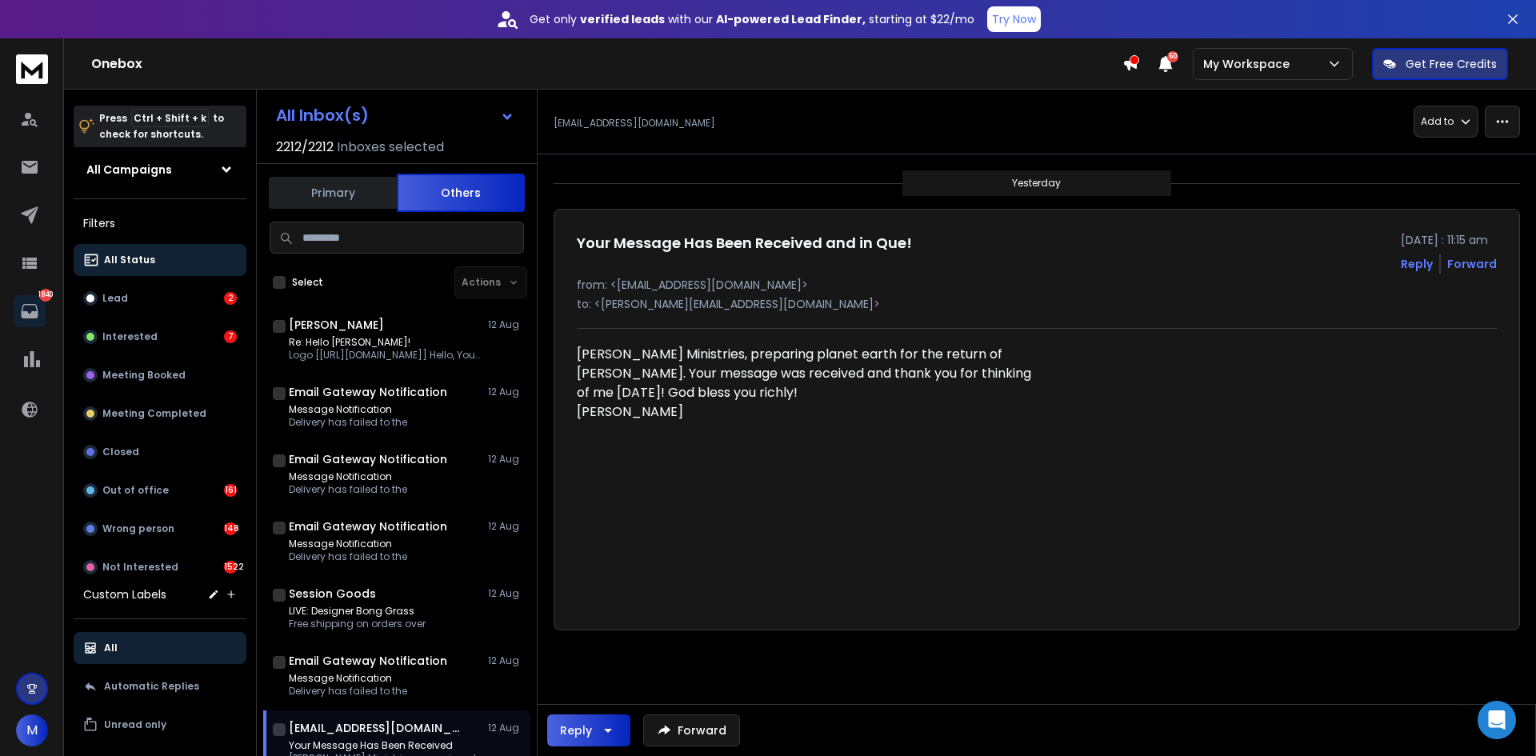
click at [277, 726] on button "button" at bounding box center [279, 729] width 13 height 13
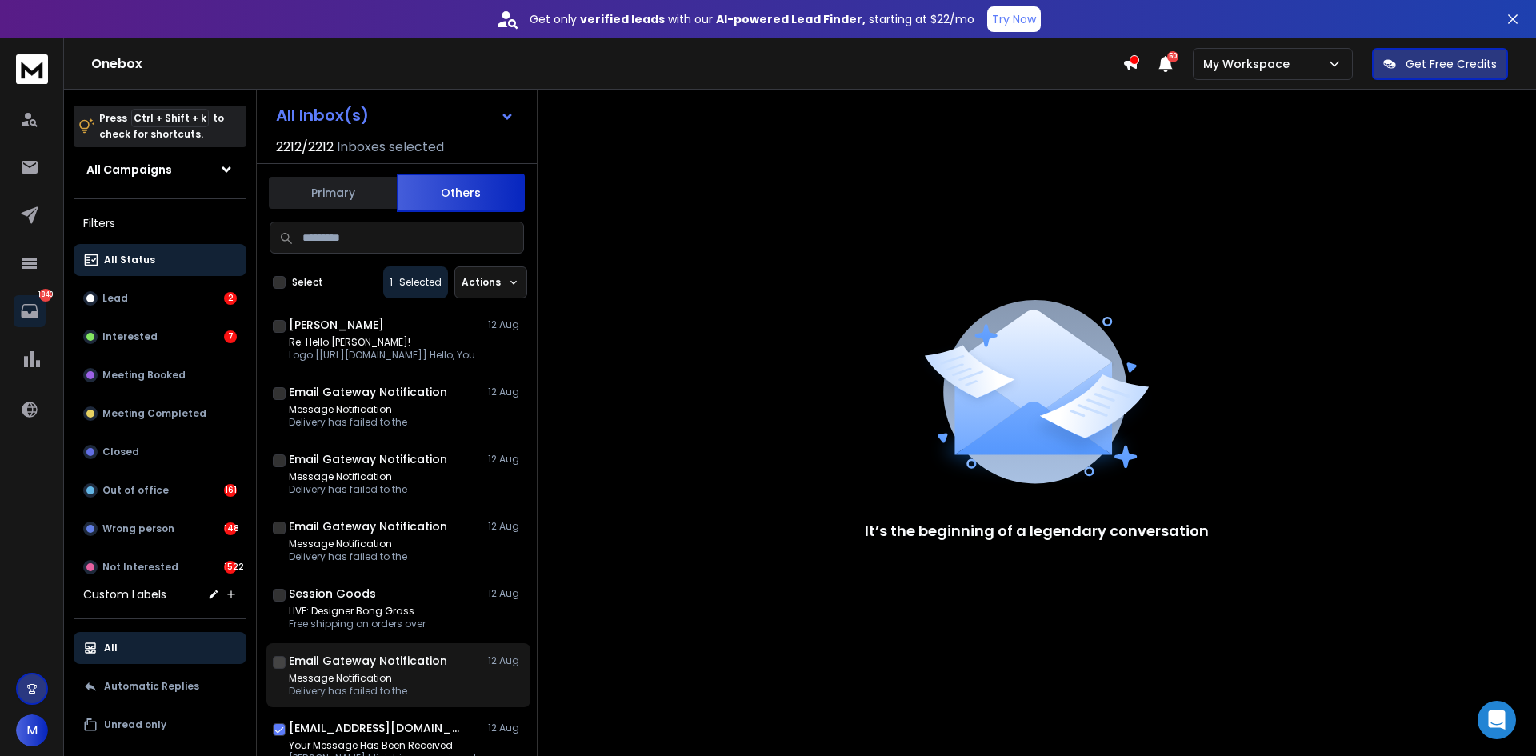
click at [280, 662] on button "button" at bounding box center [279, 662] width 13 height 13
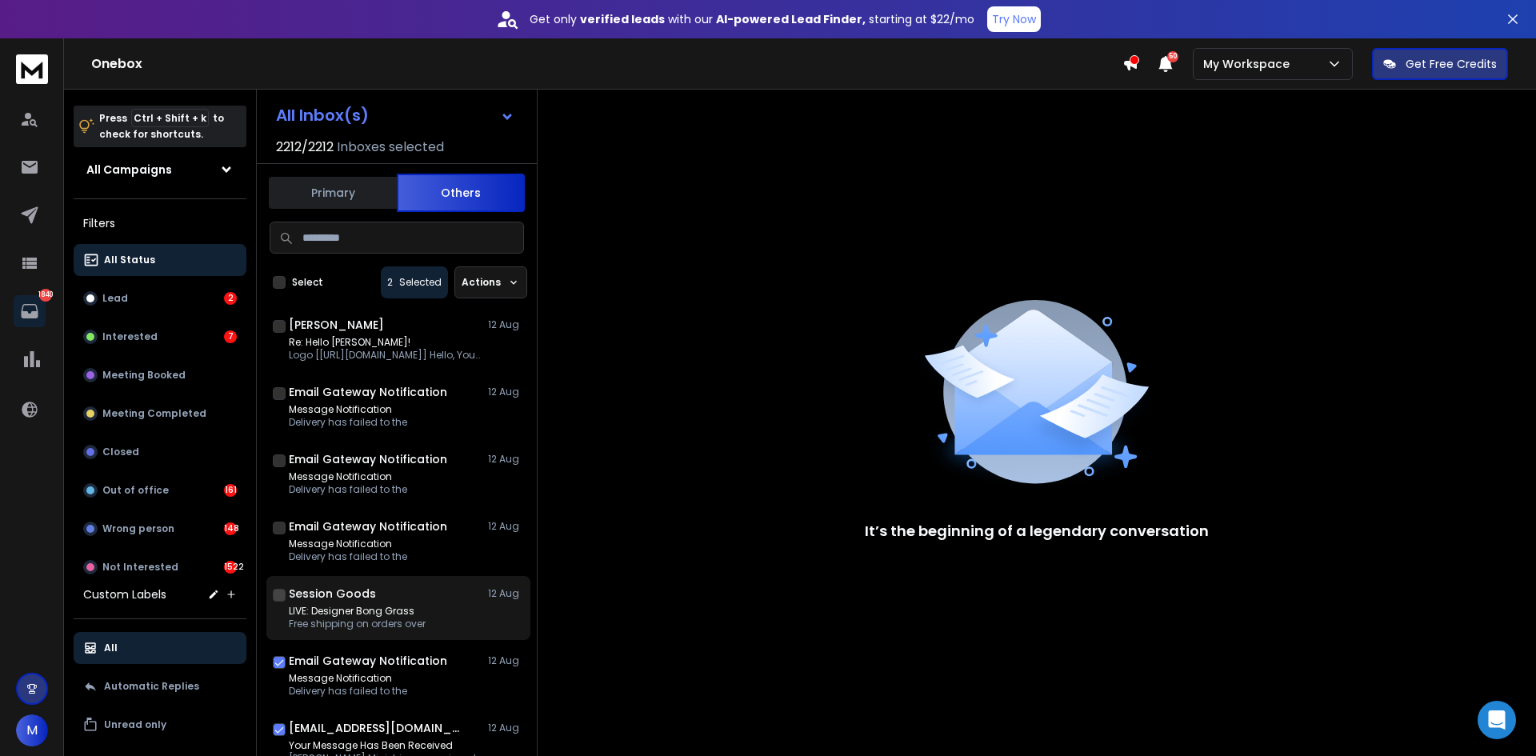
click at [278, 593] on button "button" at bounding box center [279, 595] width 13 height 13
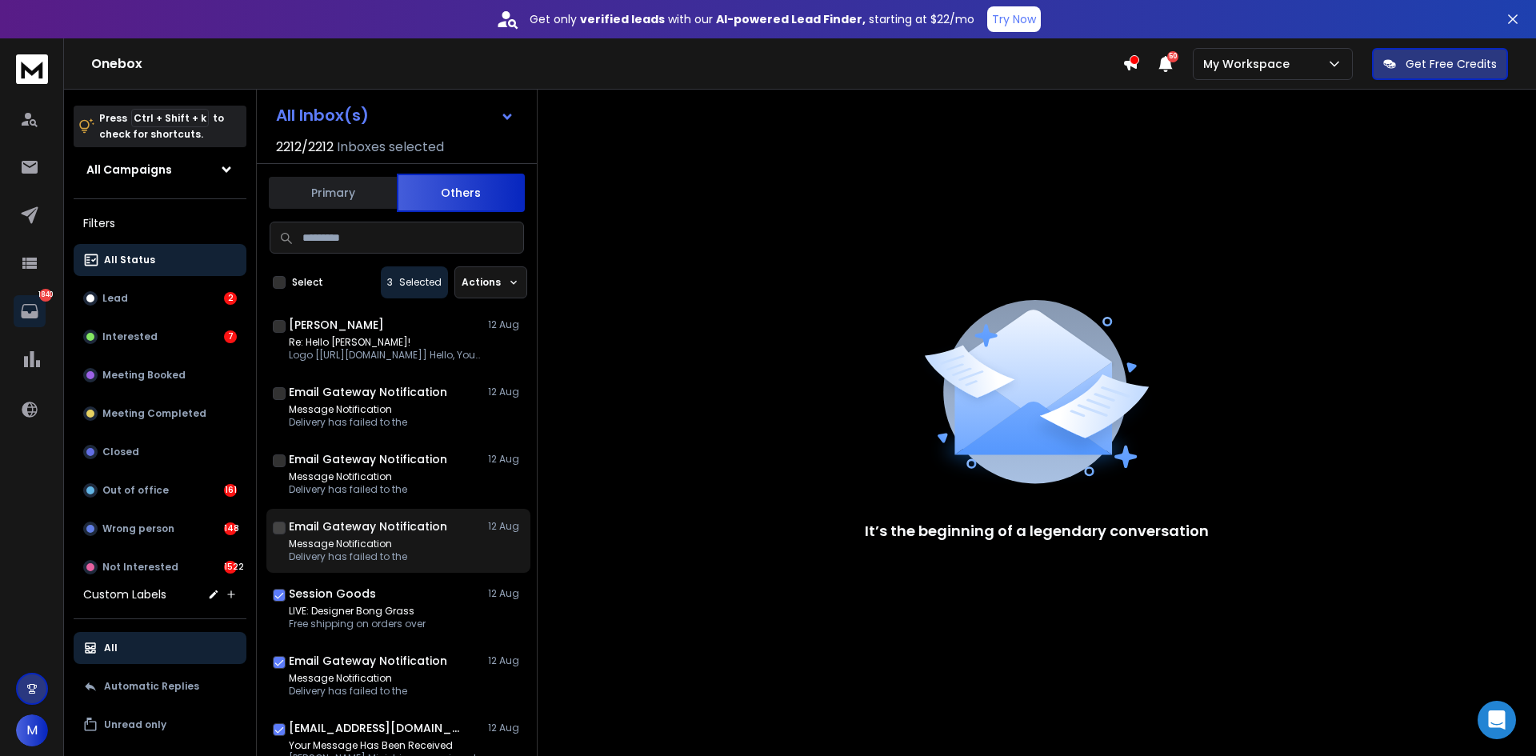
click at [280, 525] on button "button" at bounding box center [279, 527] width 13 height 13
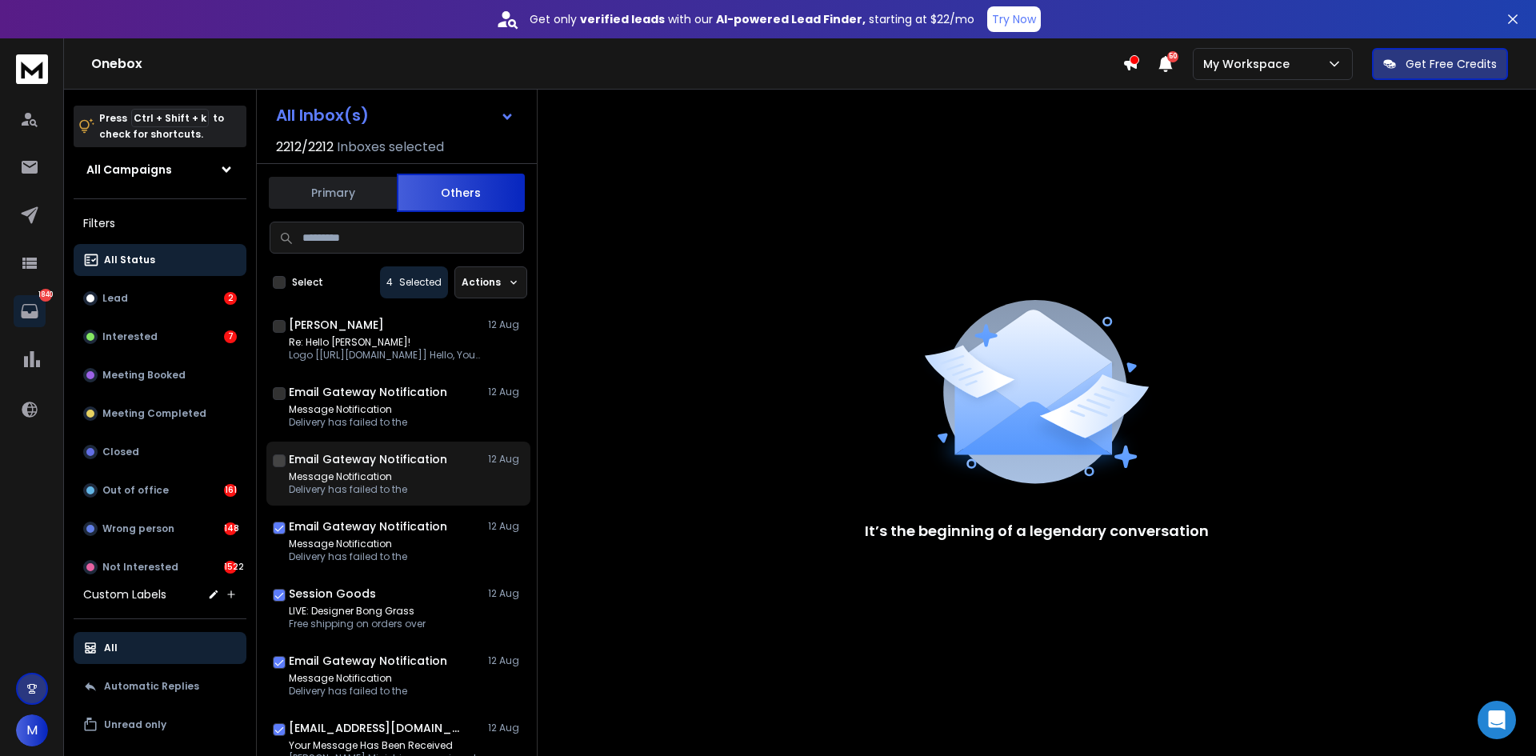
click at [277, 457] on button "button" at bounding box center [279, 460] width 13 height 13
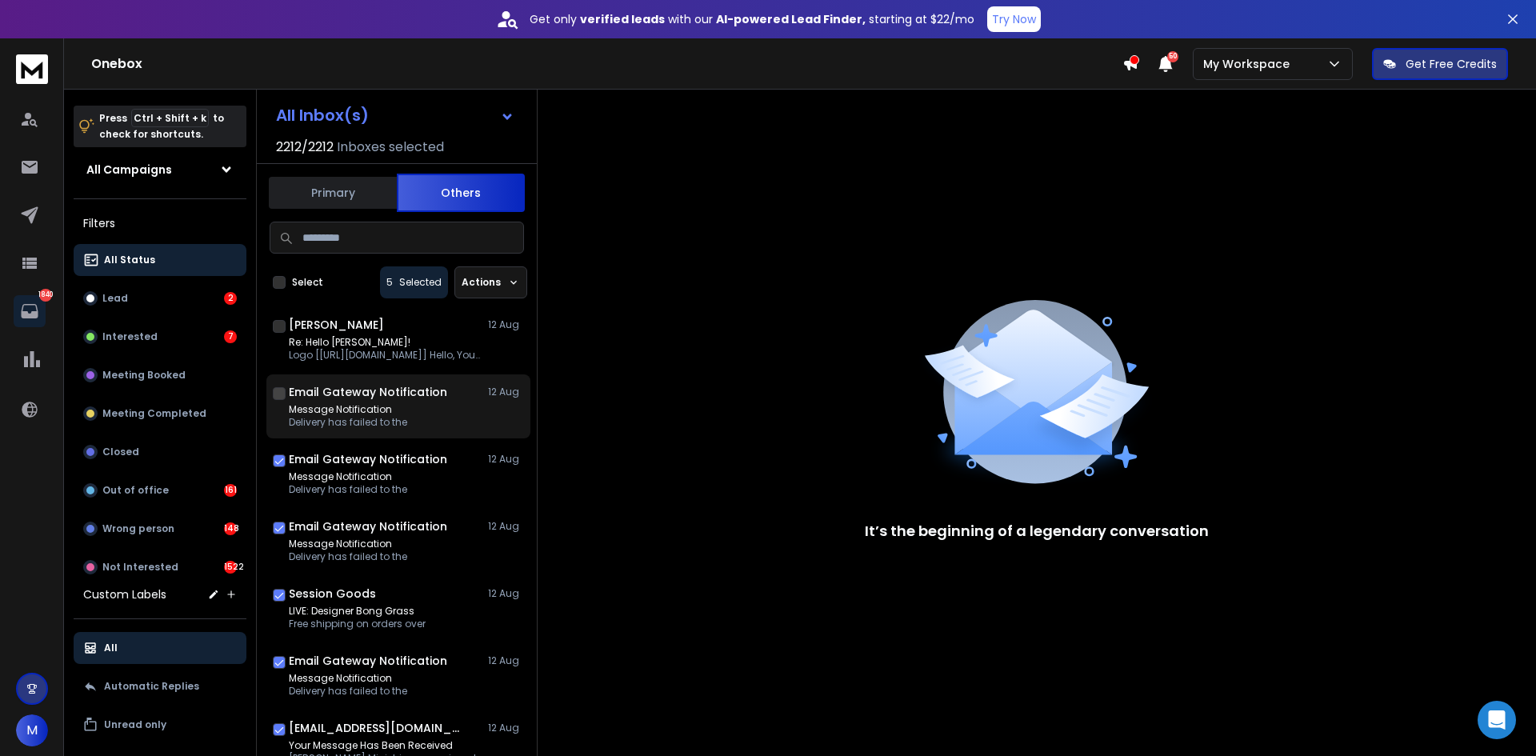
click at [278, 389] on button "button" at bounding box center [279, 393] width 13 height 13
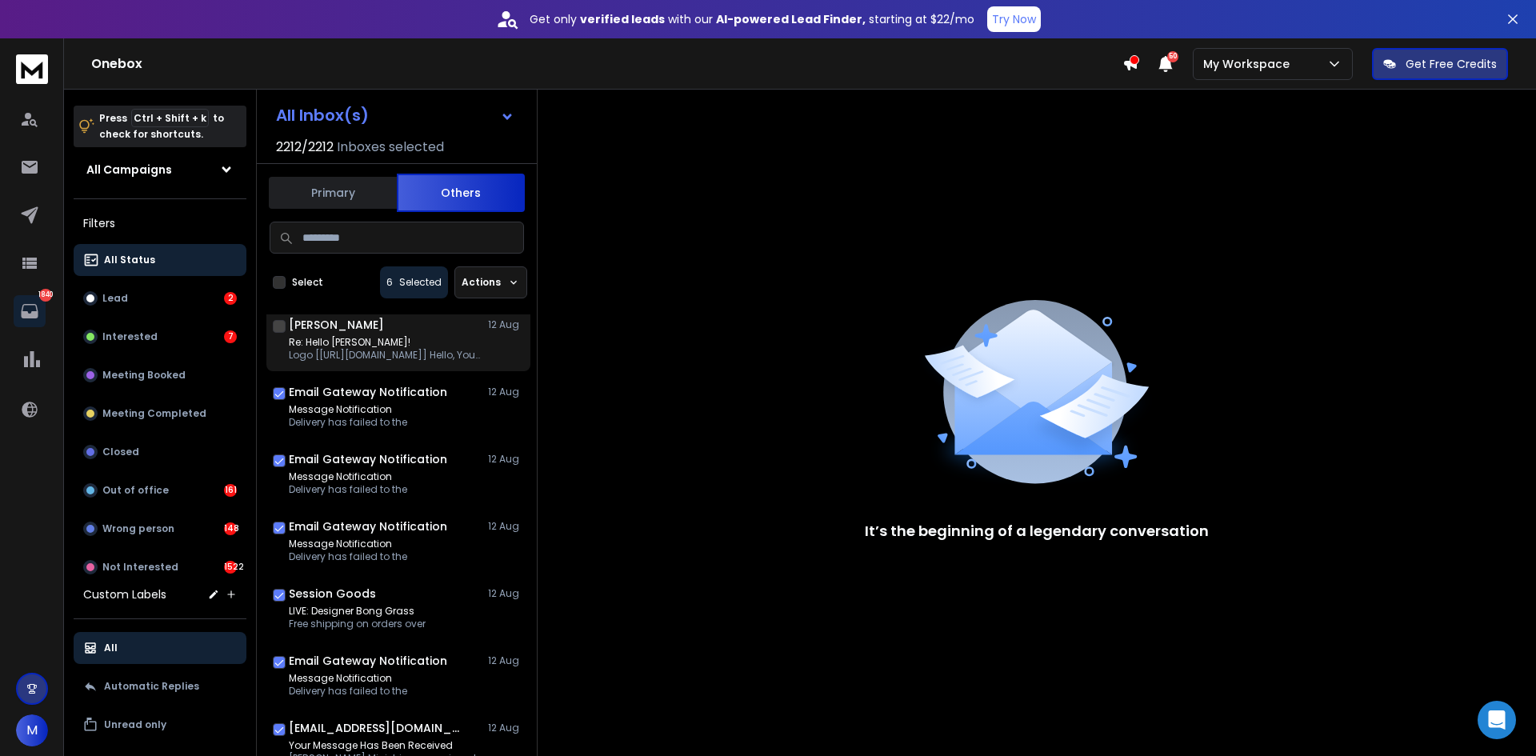
click at [275, 322] on button "button" at bounding box center [279, 326] width 13 height 13
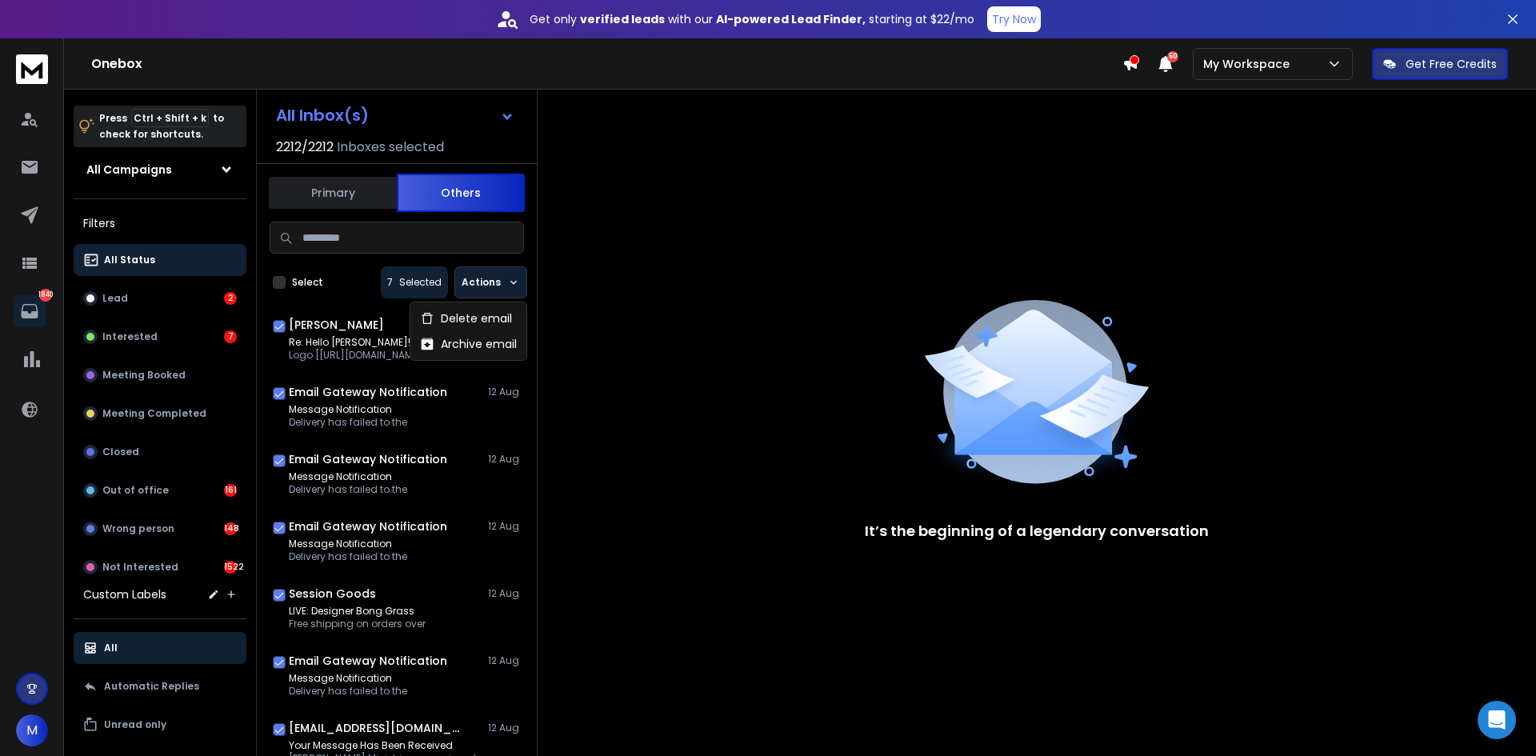
click at [502, 290] on button "Actions" at bounding box center [490, 282] width 73 height 32
click at [497, 326] on div "Delete email" at bounding box center [466, 318] width 92 height 16
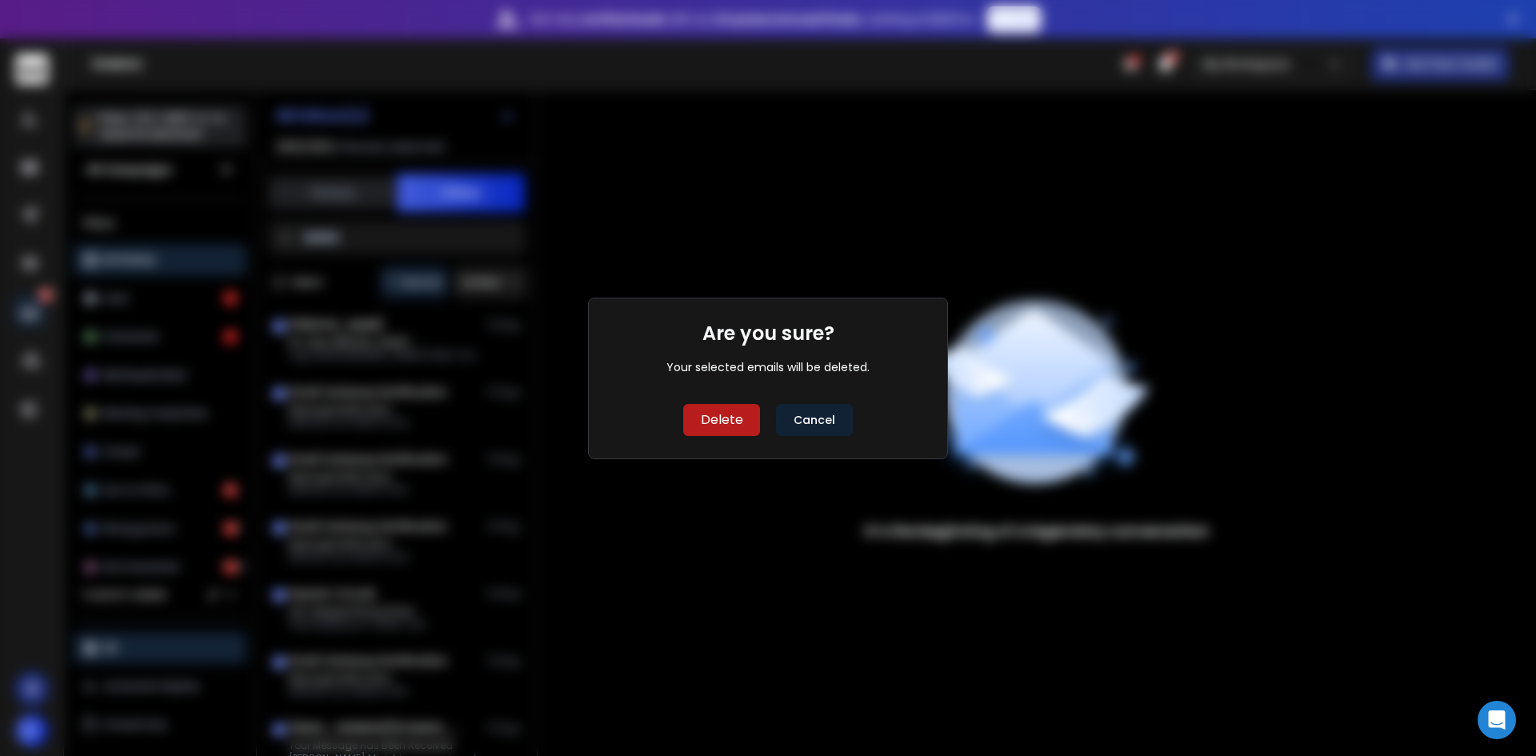
click at [700, 421] on button "Delete" at bounding box center [721, 420] width 77 height 32
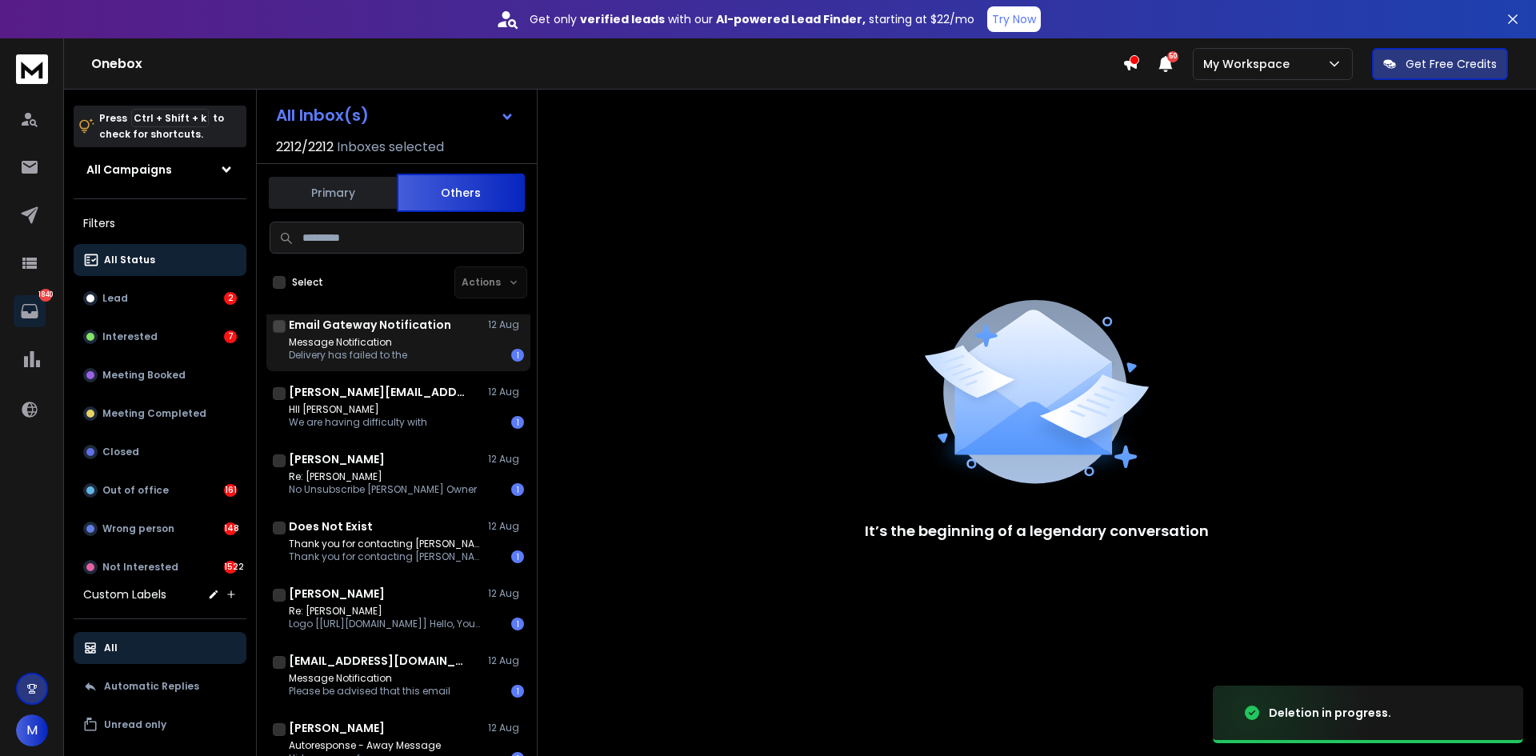
click at [326, 341] on p "Message Notification" at bounding box center [348, 342] width 118 height 13
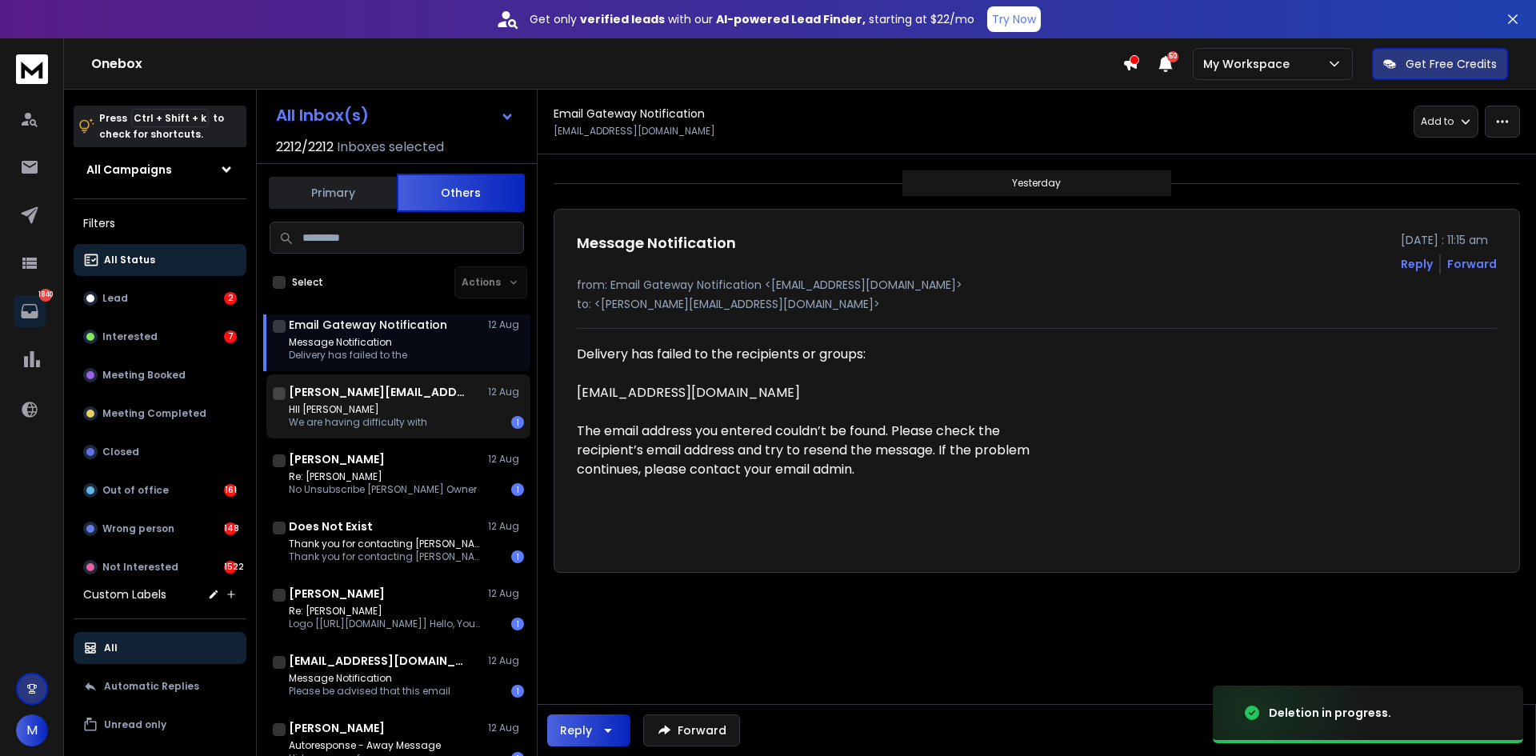
click at [330, 399] on h1 "bryon@landmechanics.com" at bounding box center [377, 392] width 176 height 16
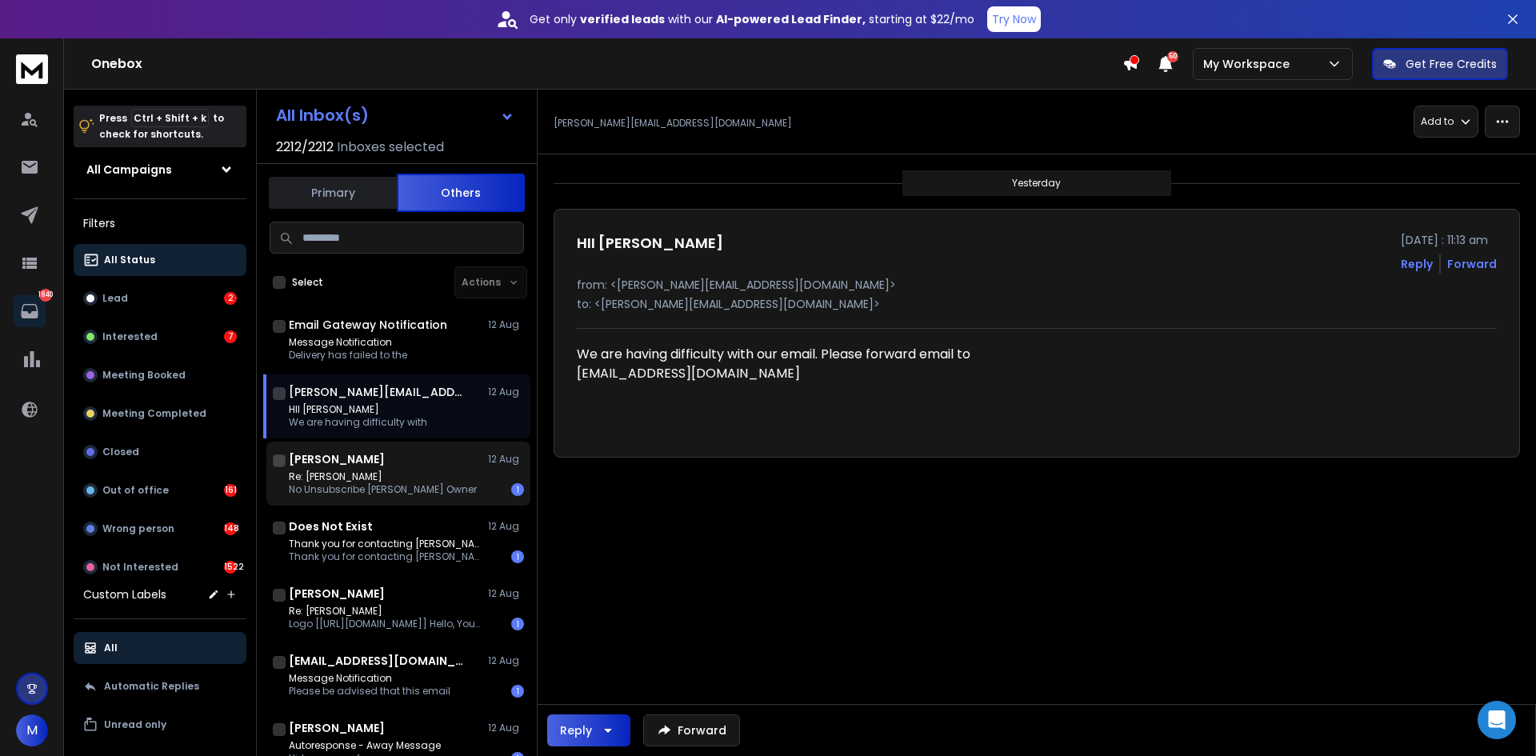
click at [356, 465] on h1 "[PERSON_NAME]" at bounding box center [337, 459] width 96 height 16
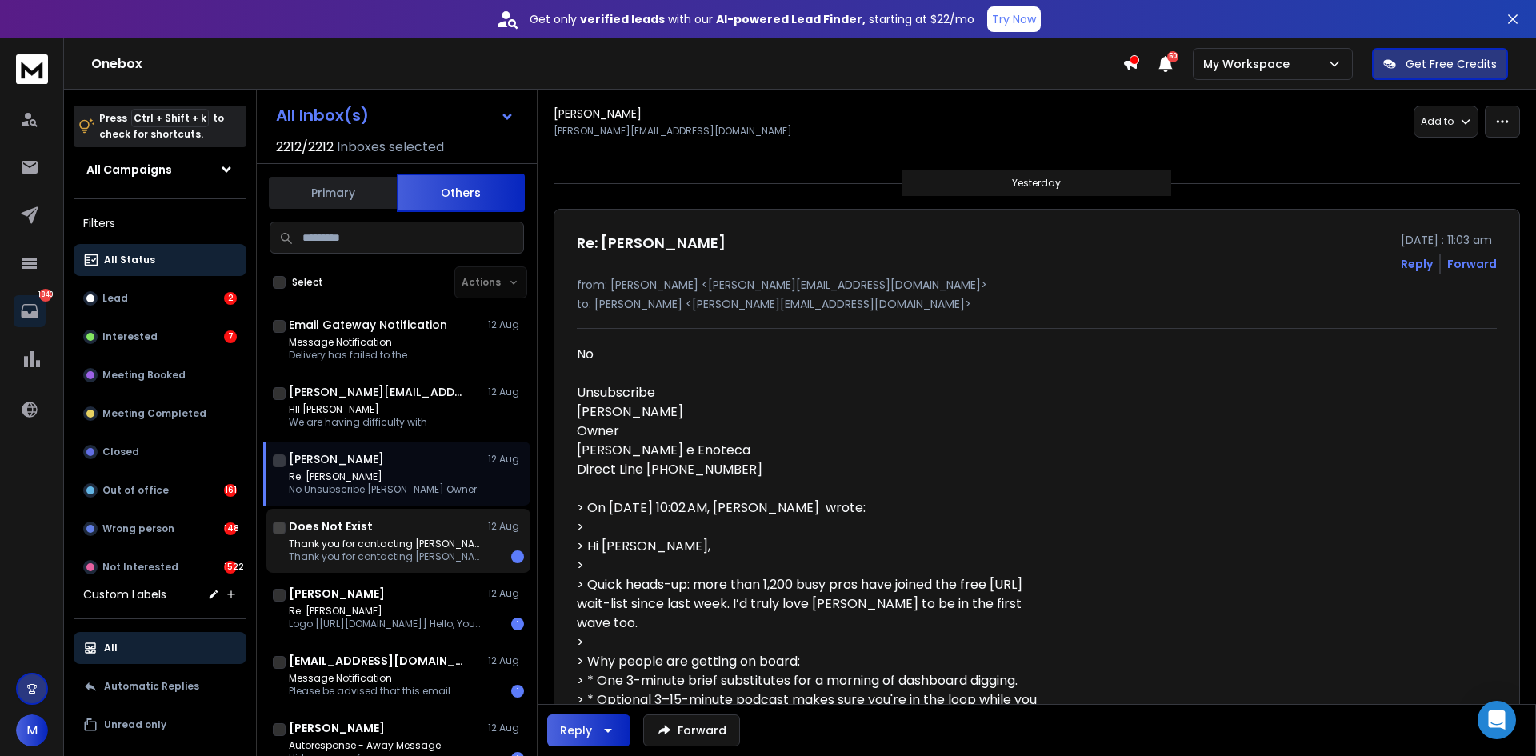
click at [308, 542] on p "Thank you for contacting Hodgson" at bounding box center [385, 543] width 192 height 13
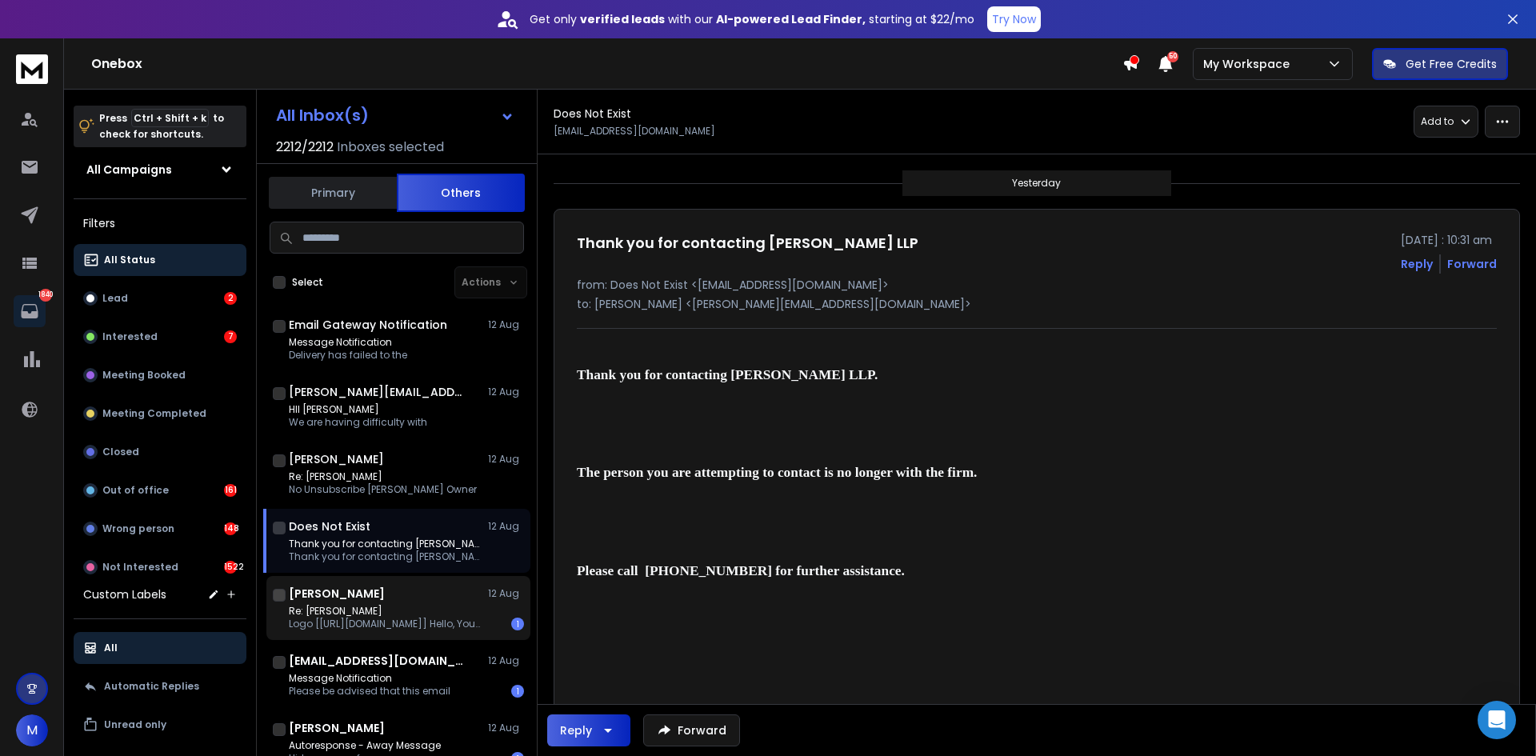
click at [316, 612] on p "Re: HII Jonathan" at bounding box center [385, 611] width 192 height 13
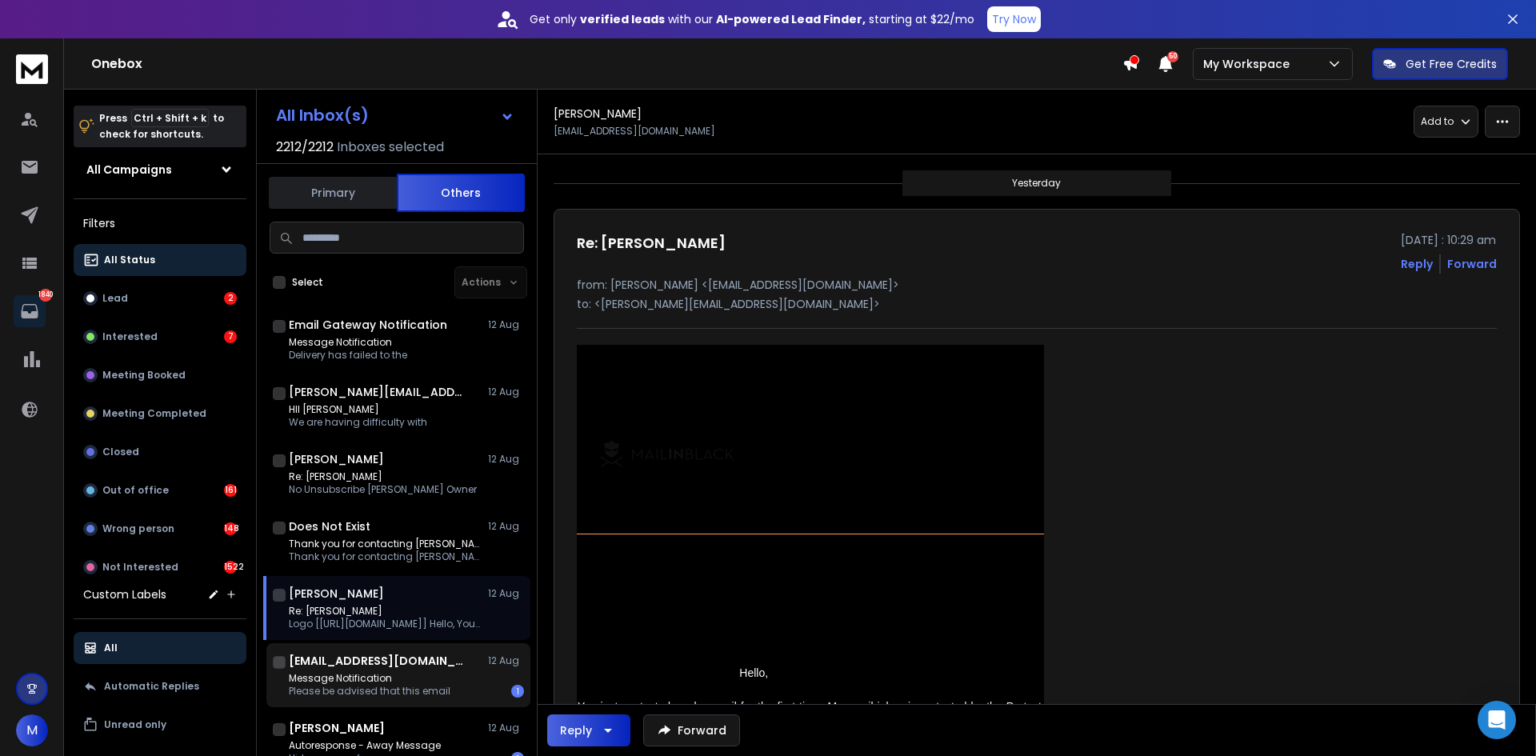
click at [331, 685] on p "Please be advised that this email" at bounding box center [370, 691] width 162 height 13
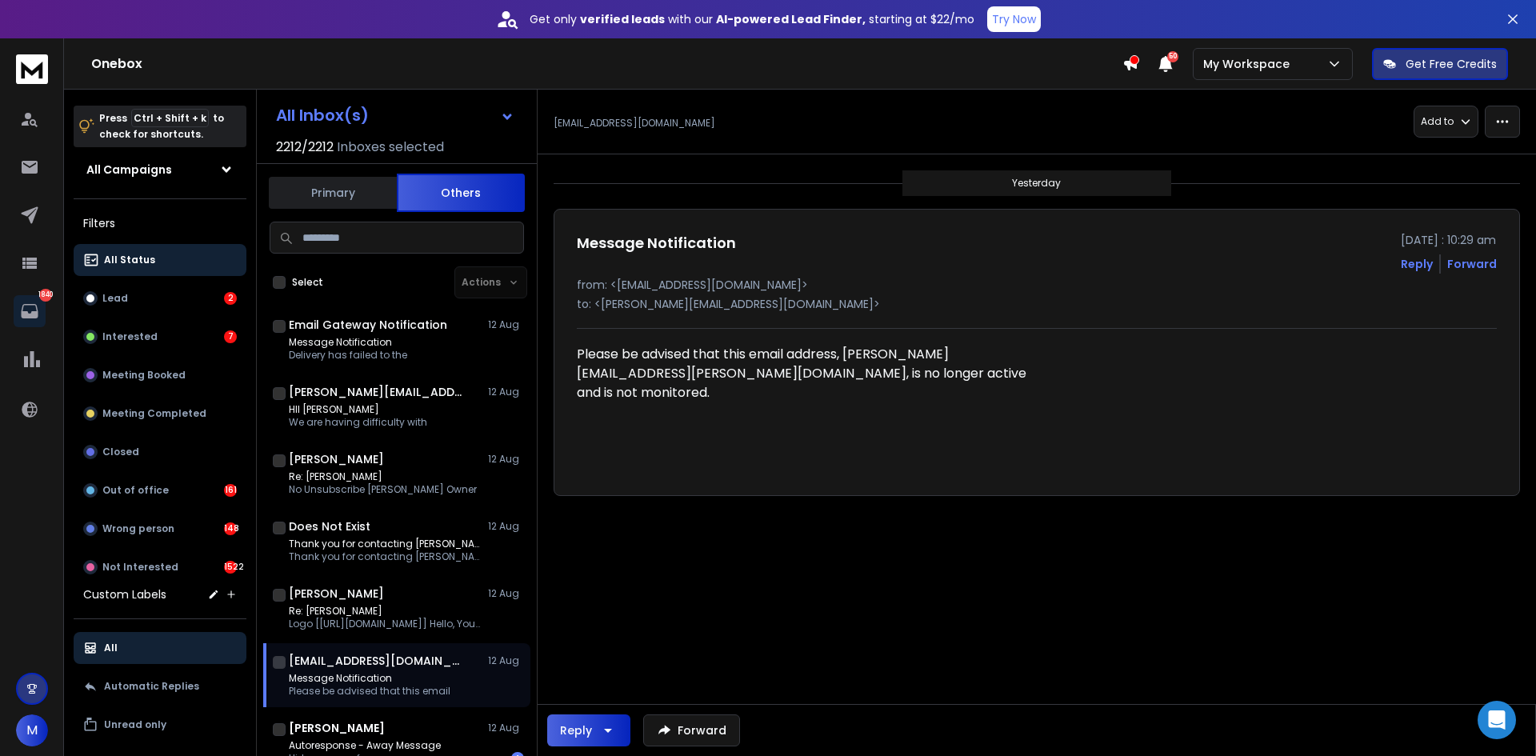
click at [275, 659] on button "button" at bounding box center [279, 662] width 13 height 13
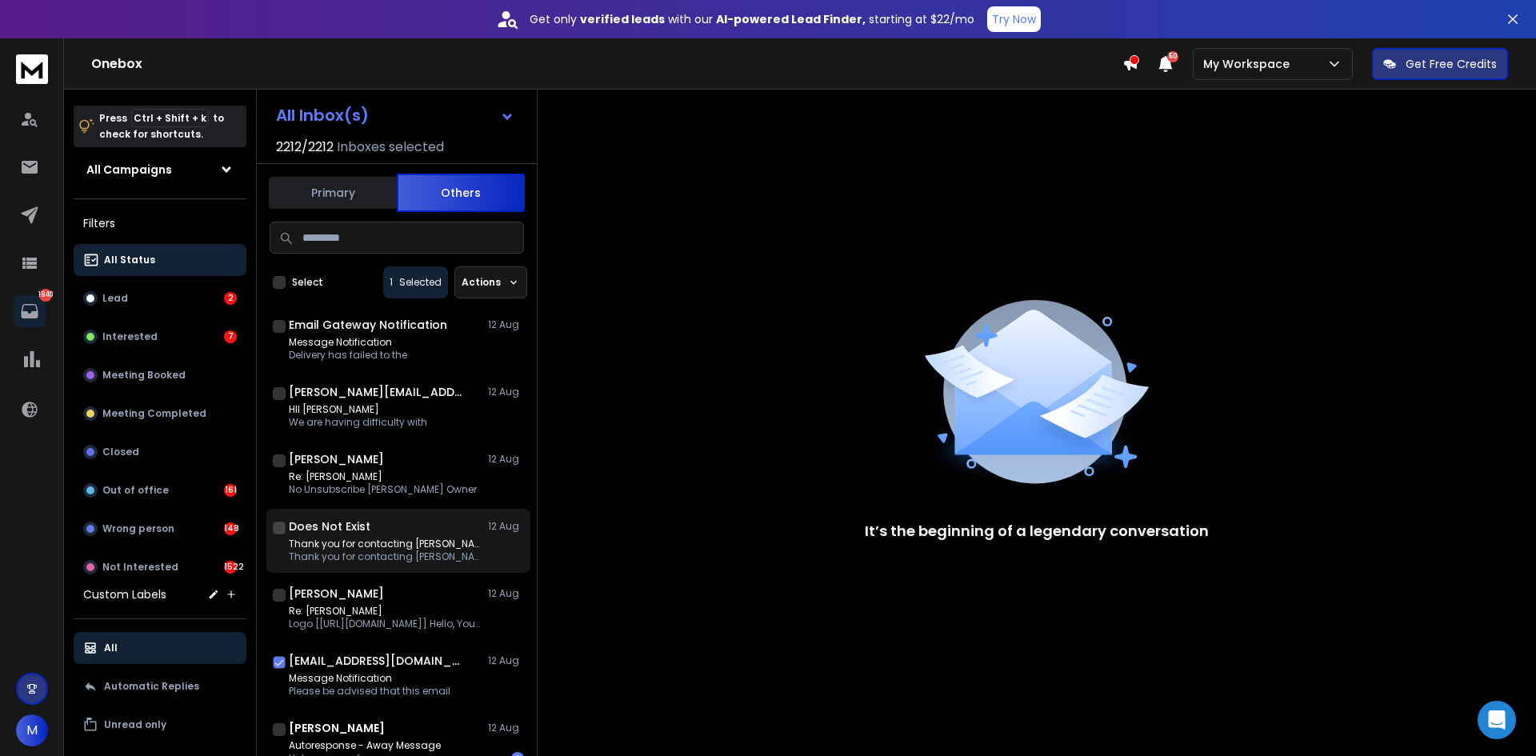
click at [278, 525] on button "button" at bounding box center [279, 527] width 13 height 13
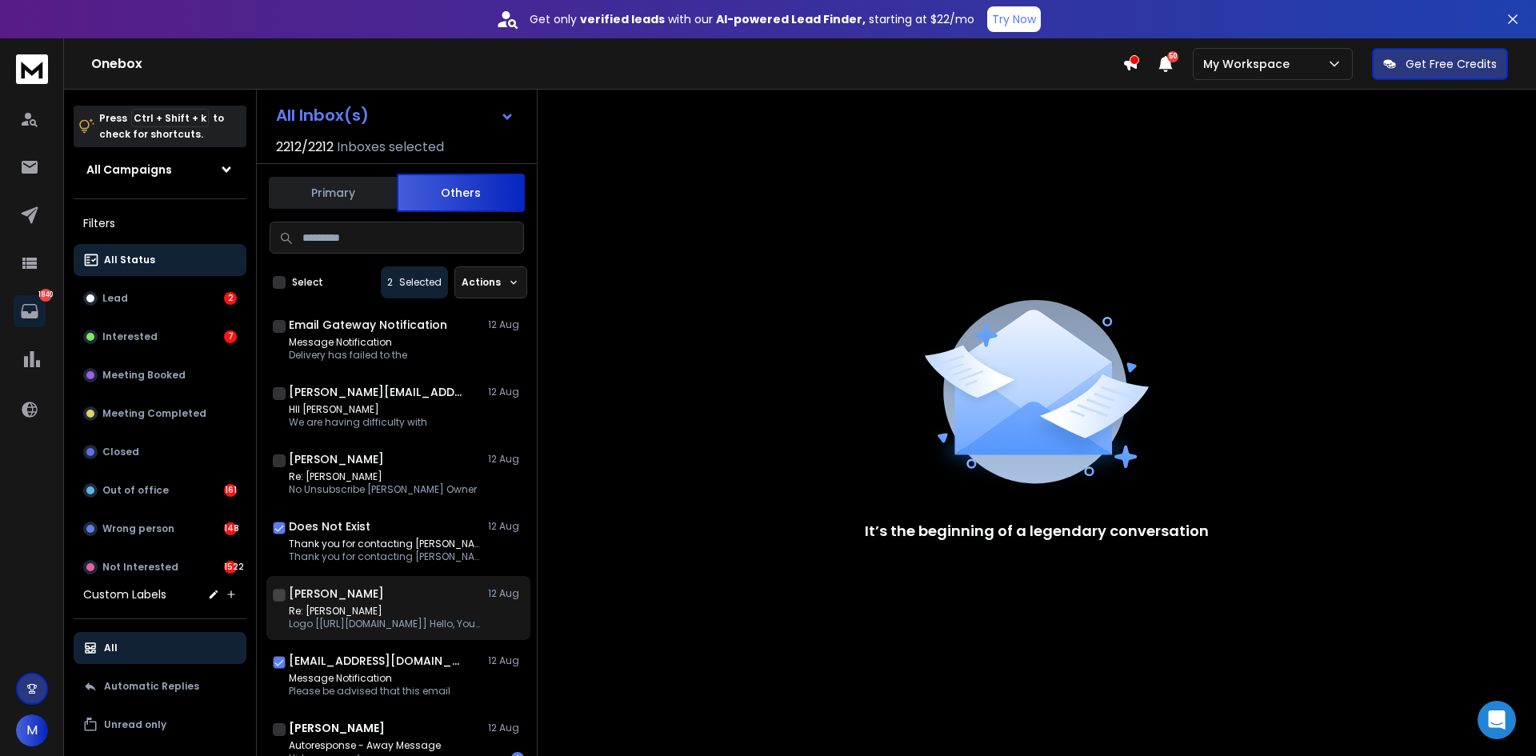
click at [276, 593] on button "button" at bounding box center [279, 595] width 13 height 13
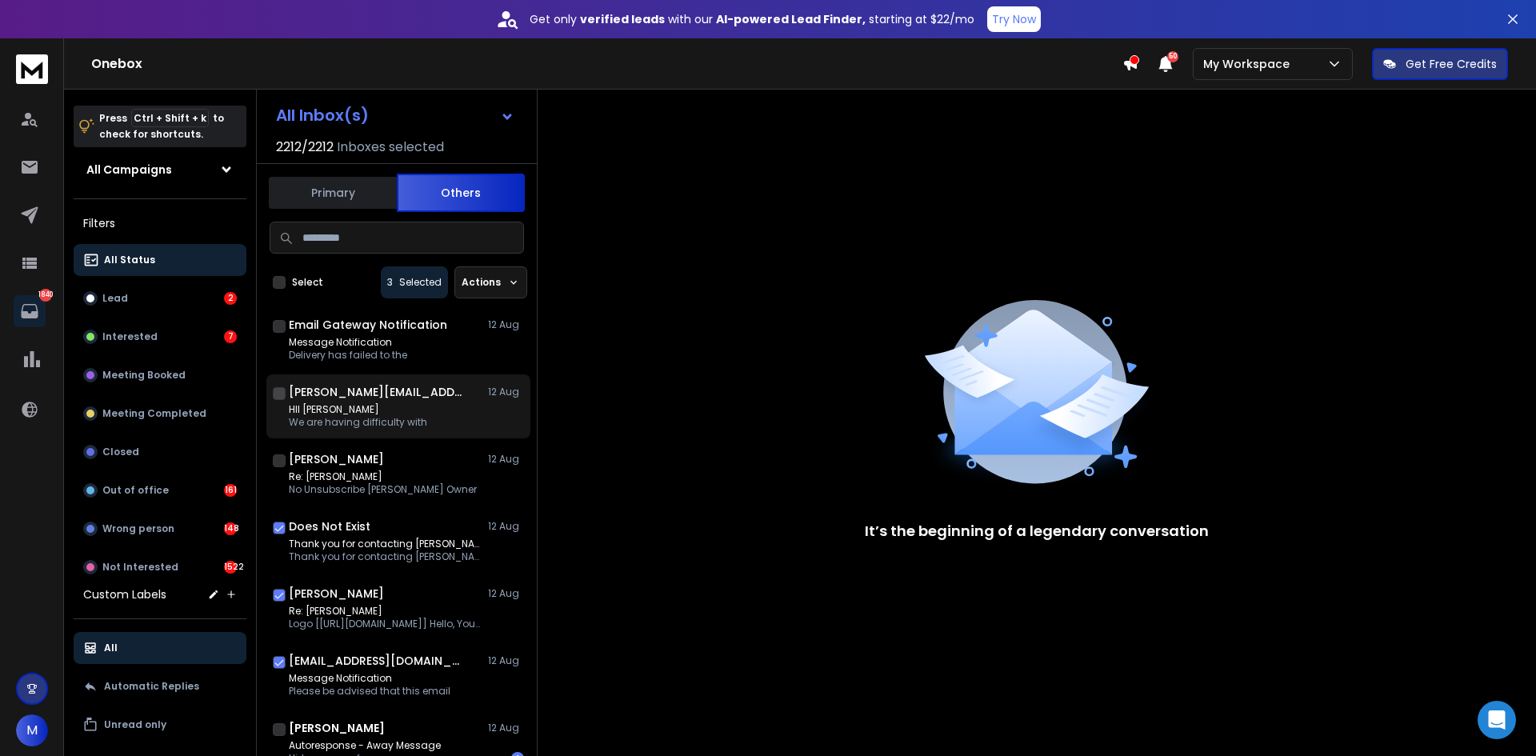
click at [277, 392] on button "button" at bounding box center [279, 393] width 13 height 13
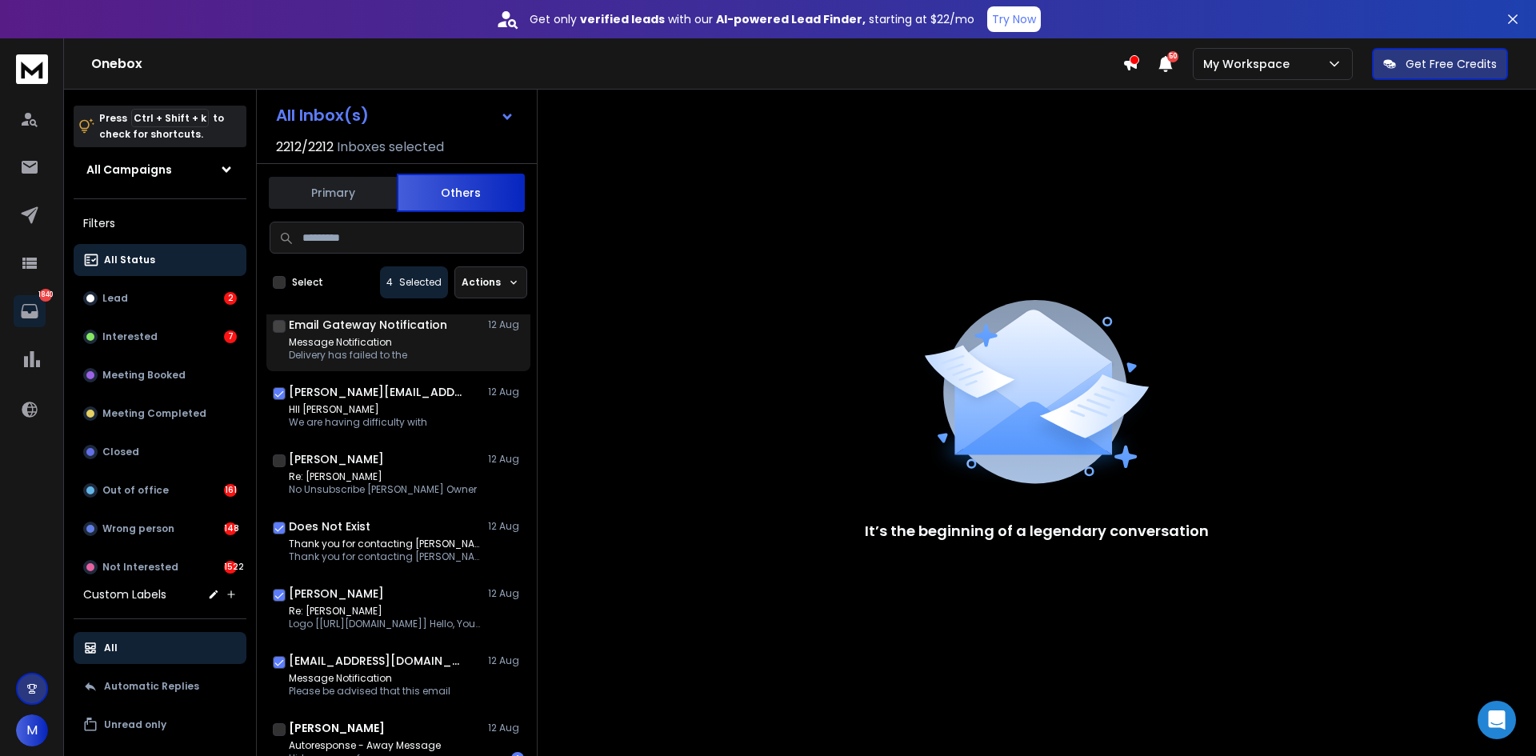
click at [274, 323] on button "button" at bounding box center [279, 326] width 13 height 13
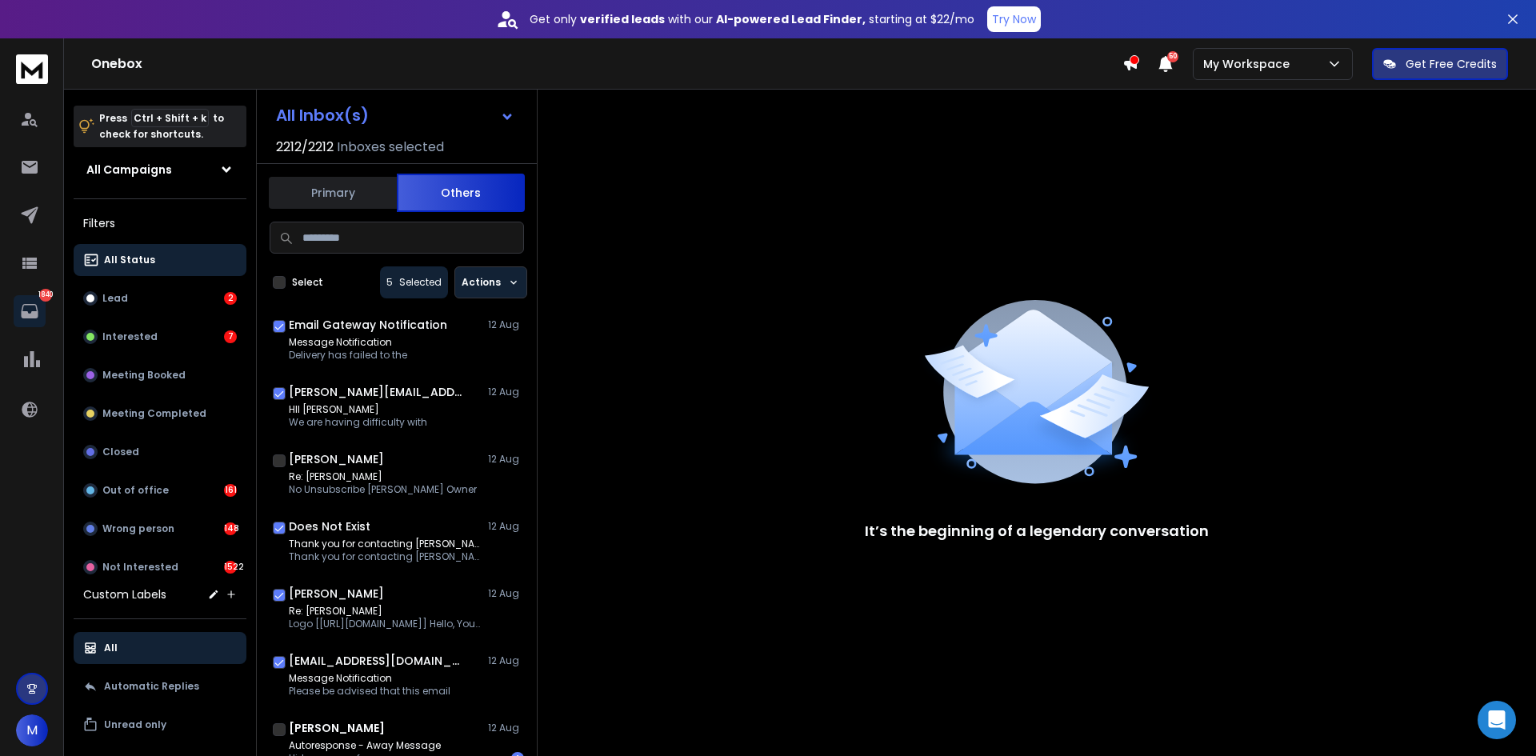
click at [488, 282] on p "Actions" at bounding box center [480, 282] width 39 height 13
click at [497, 318] on div "Delete email" at bounding box center [466, 318] width 92 height 16
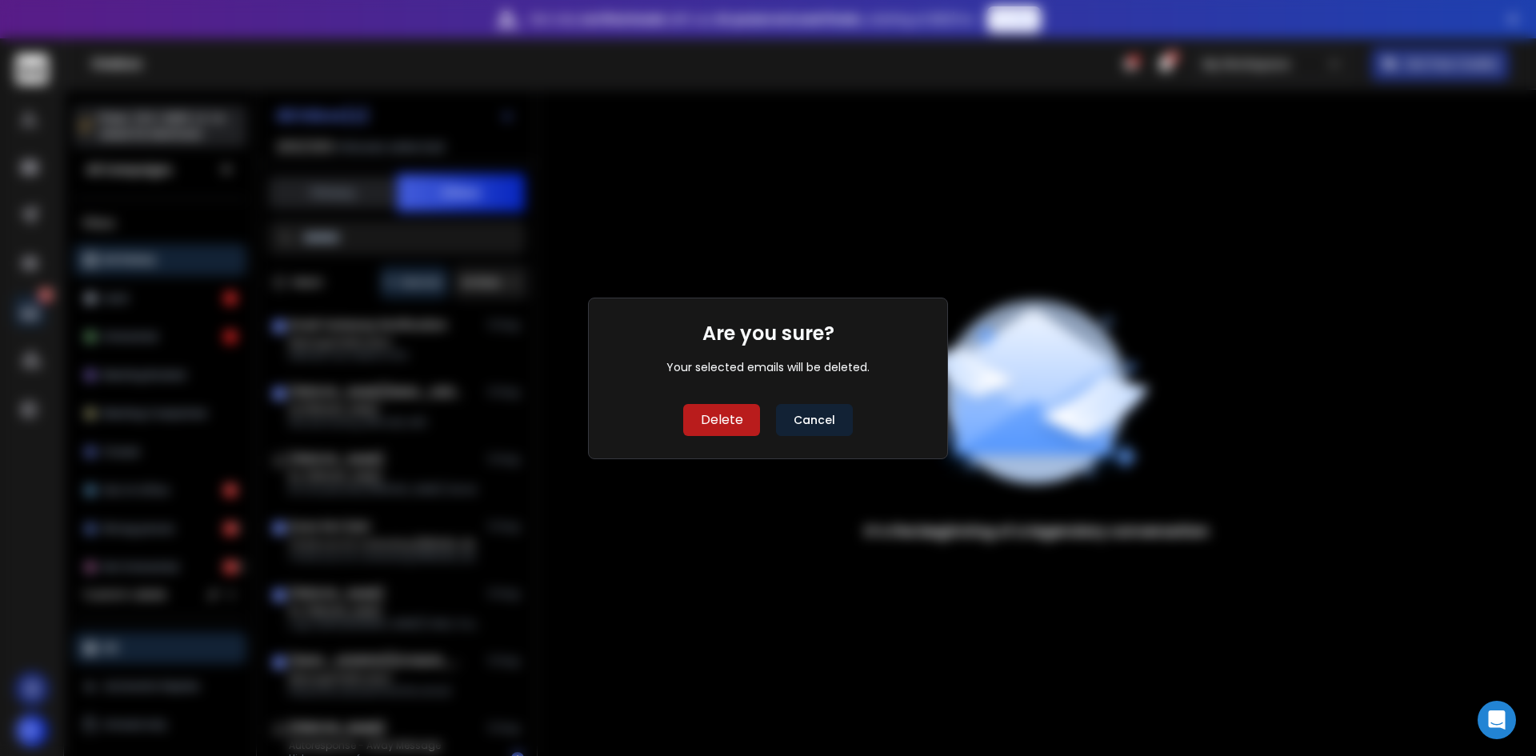
click at [683, 419] on div "Are you sure? Your selected emails will be deleted. Delete Cancel" at bounding box center [768, 378] width 314 height 115
click at [689, 419] on button "Delete" at bounding box center [721, 420] width 77 height 32
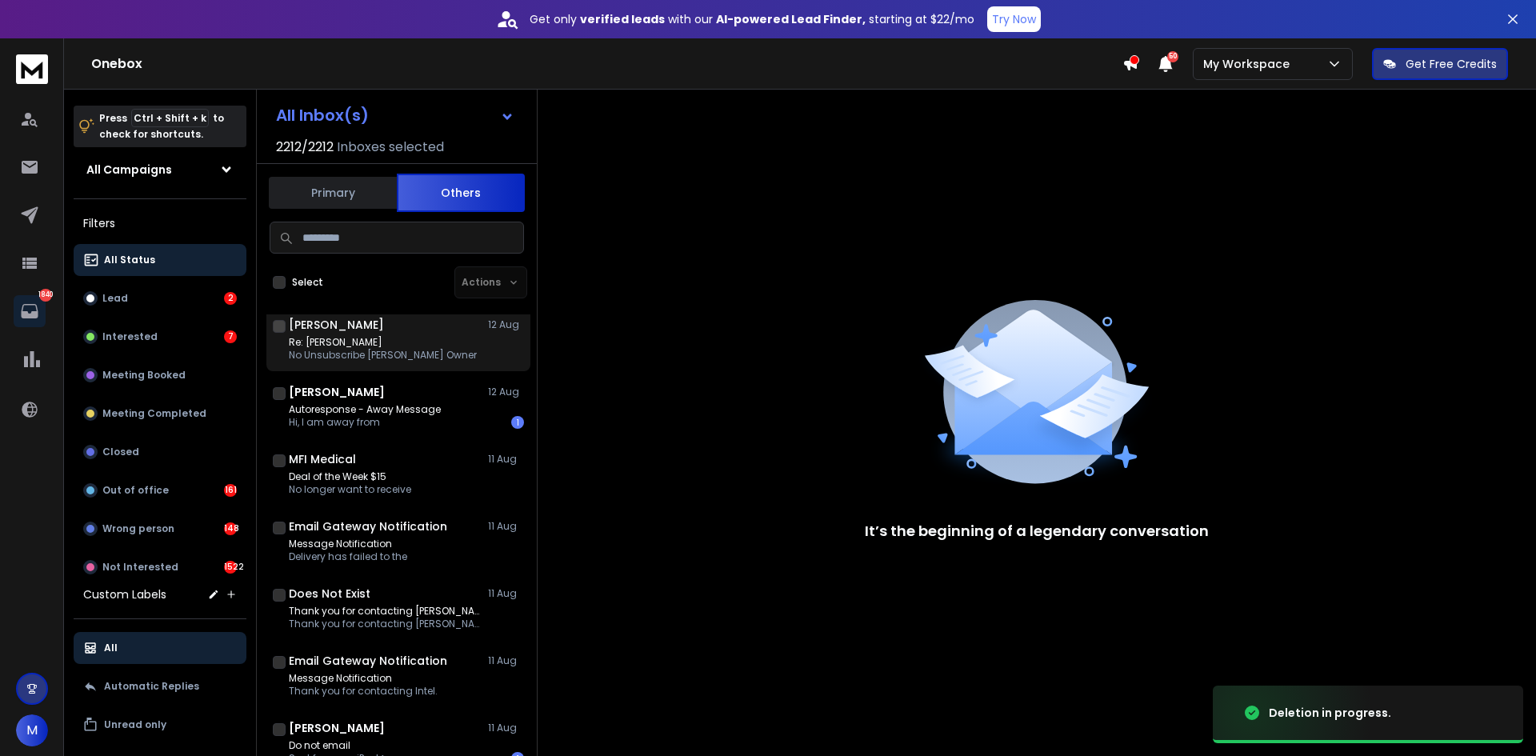
click at [341, 350] on p "No Unsubscribe [PERSON_NAME] Owner" at bounding box center [383, 355] width 188 height 13
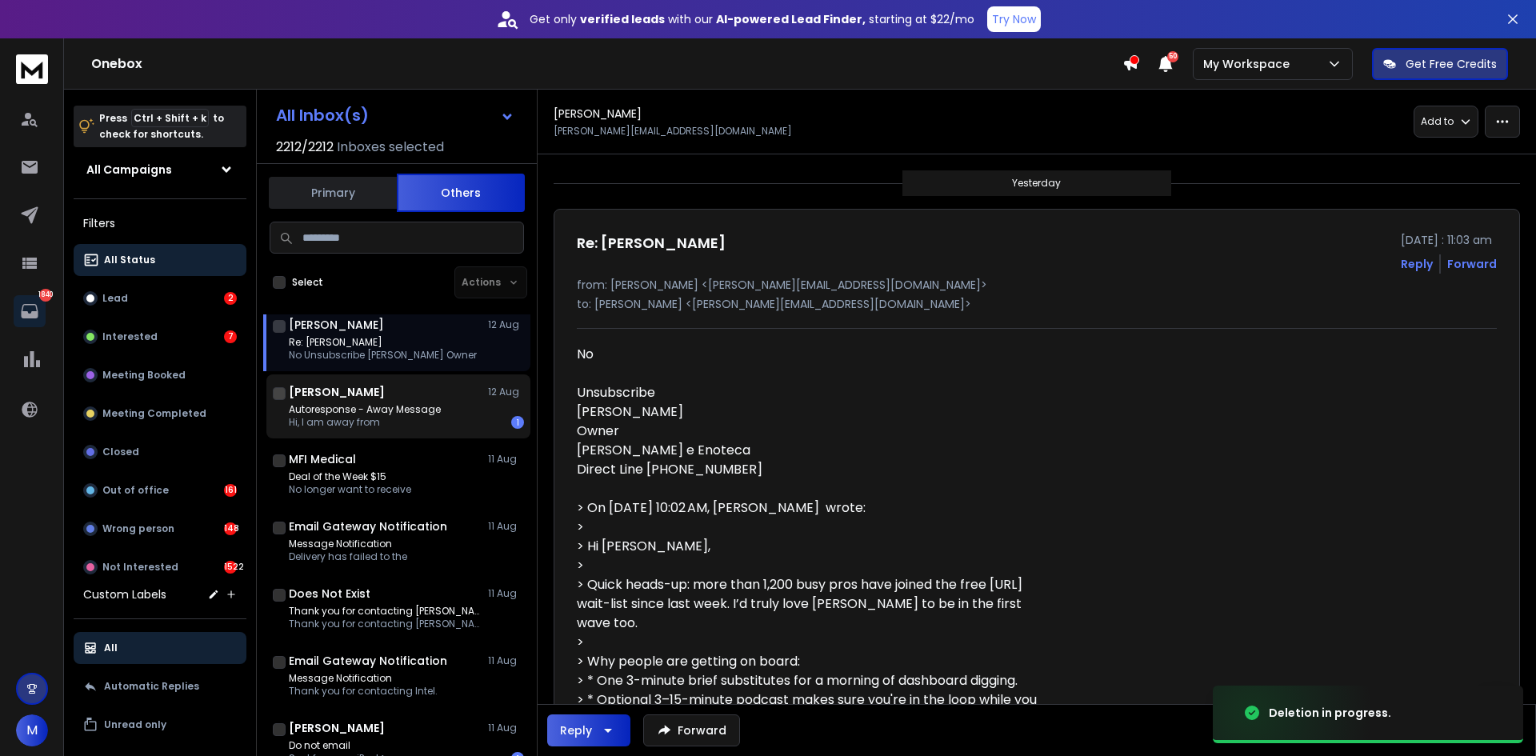
click at [369, 421] on p "Hi, I am away from" at bounding box center [365, 422] width 152 height 13
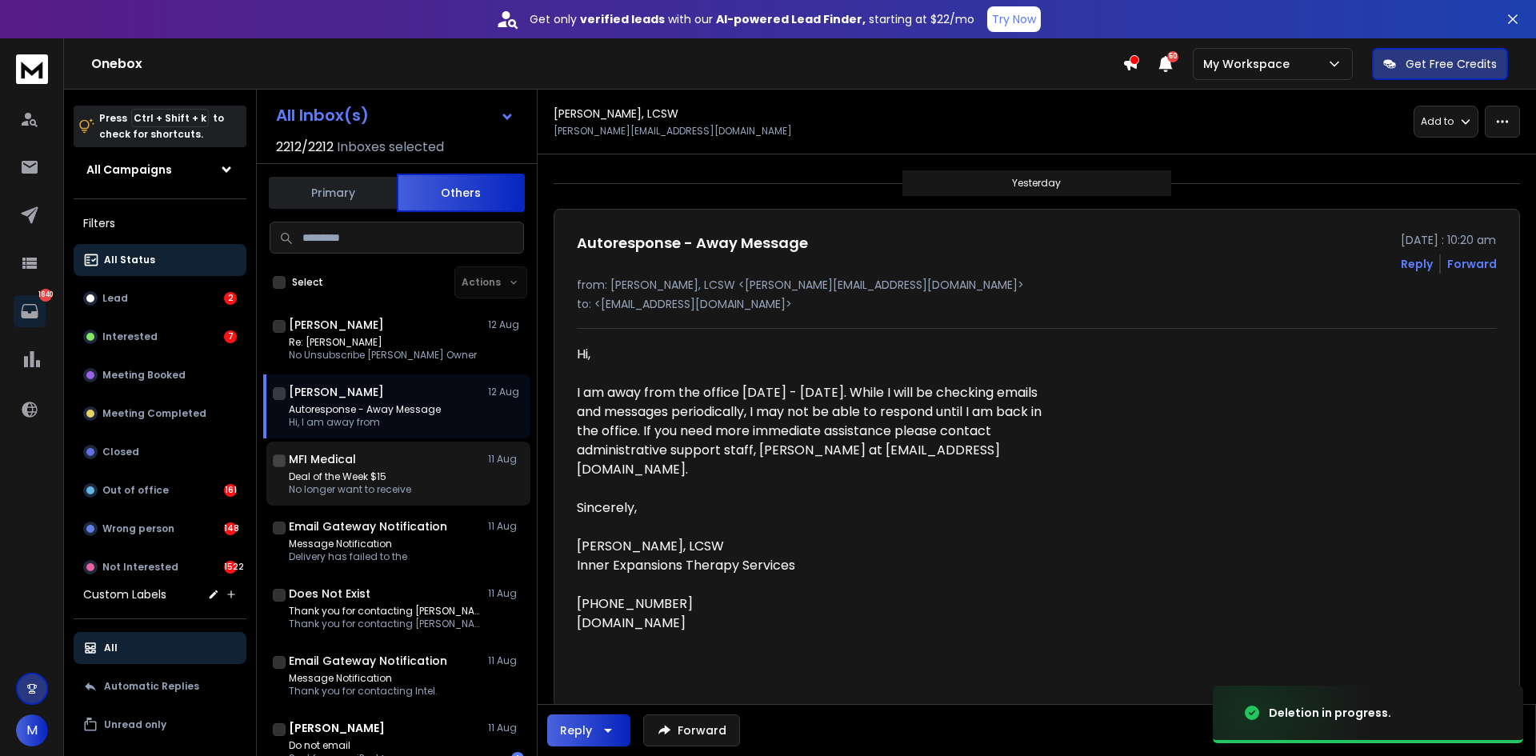
click at [350, 455] on h1 "MFI Medical" at bounding box center [322, 459] width 67 height 16
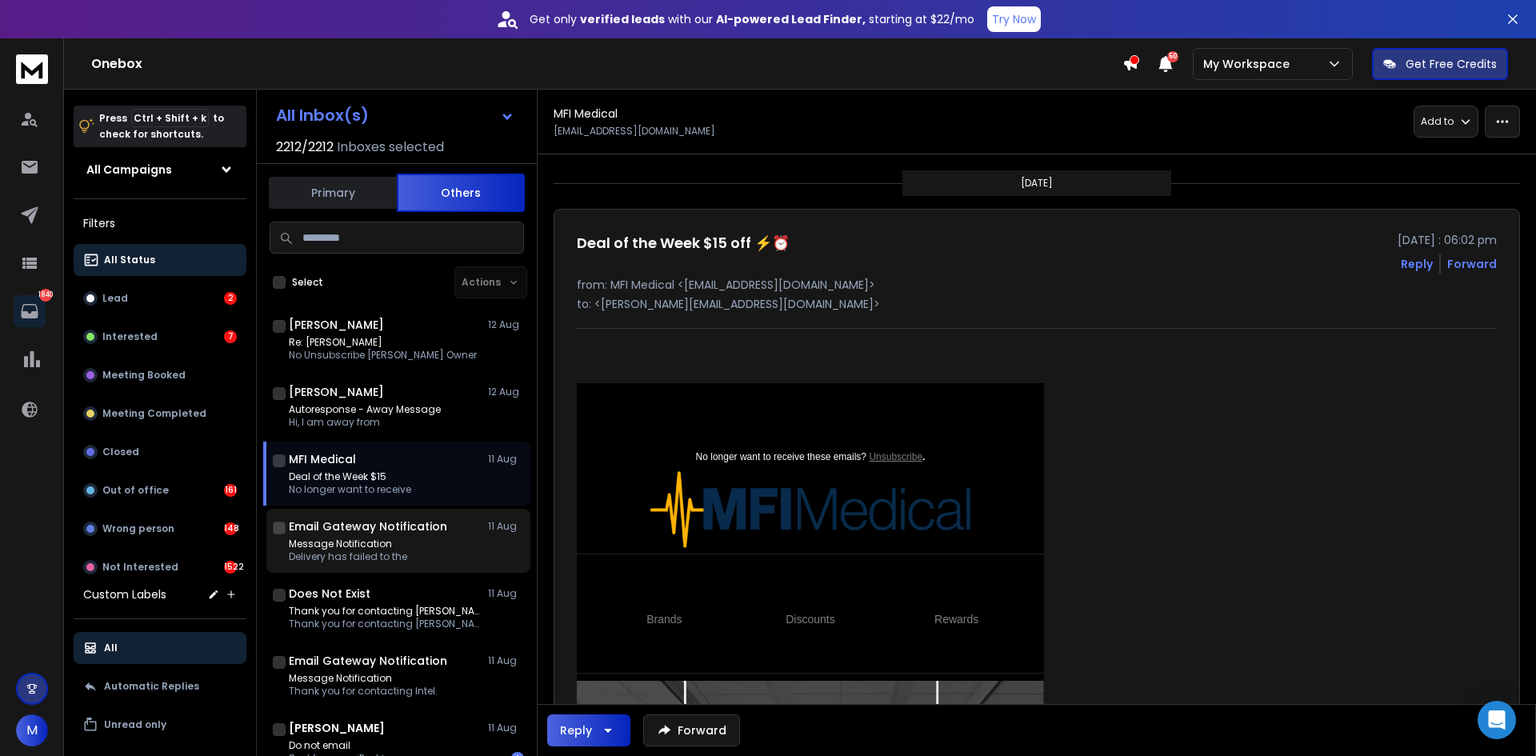
click at [354, 526] on h1 "Email Gateway Notification" at bounding box center [368, 526] width 158 height 16
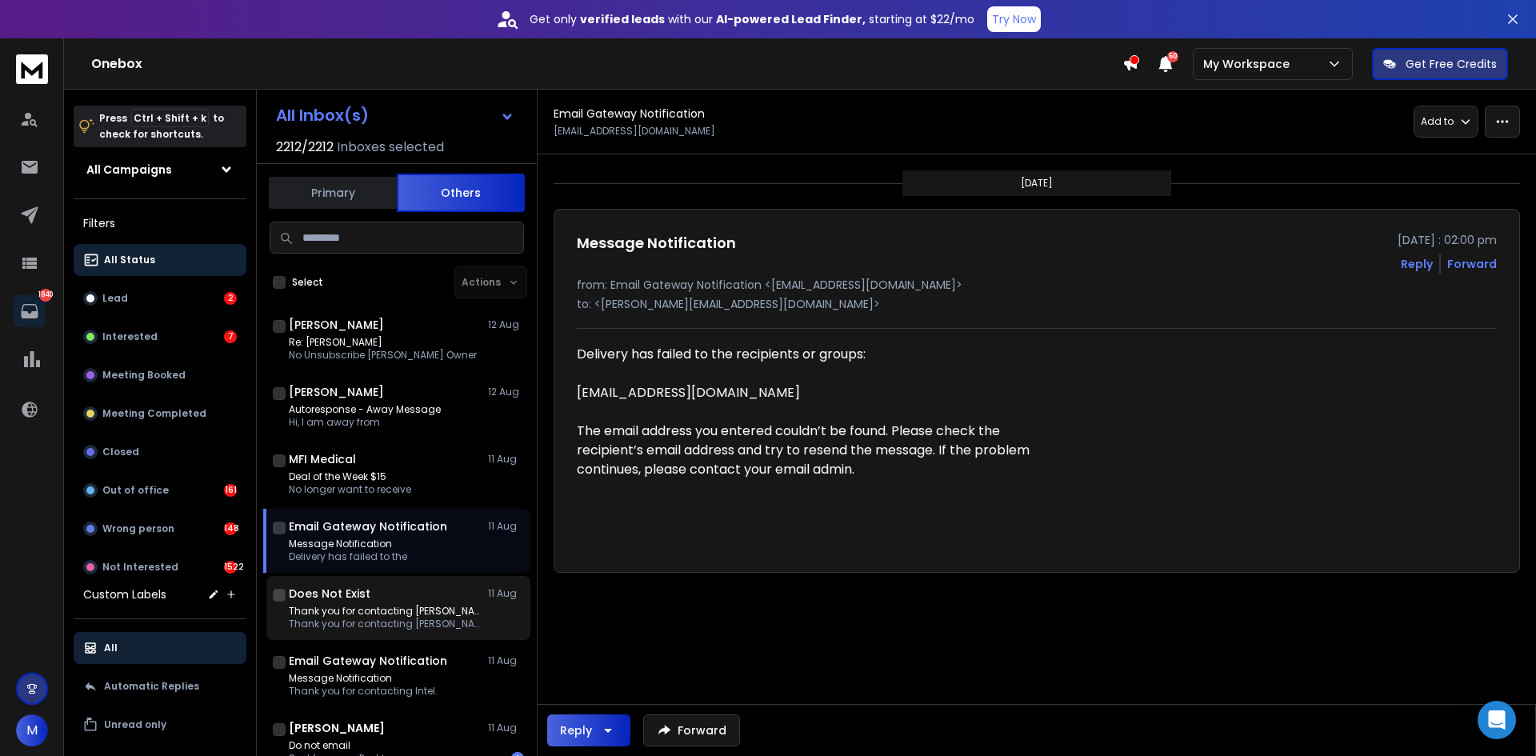
click at [369, 599] on div "Does Not Exist 11 Aug" at bounding box center [406, 593] width 235 height 16
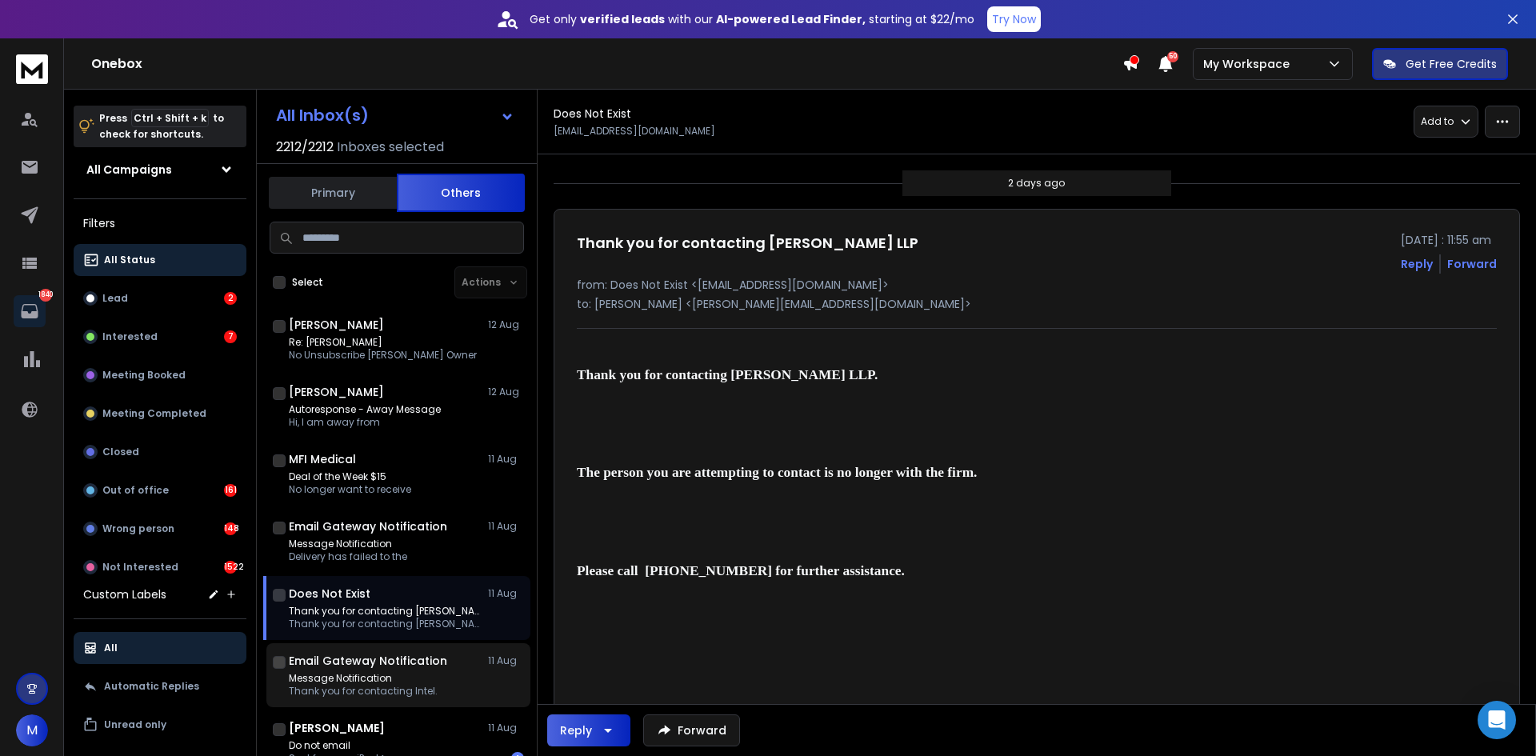
click at [375, 660] on h1 "Email Gateway Notification" at bounding box center [368, 661] width 158 height 16
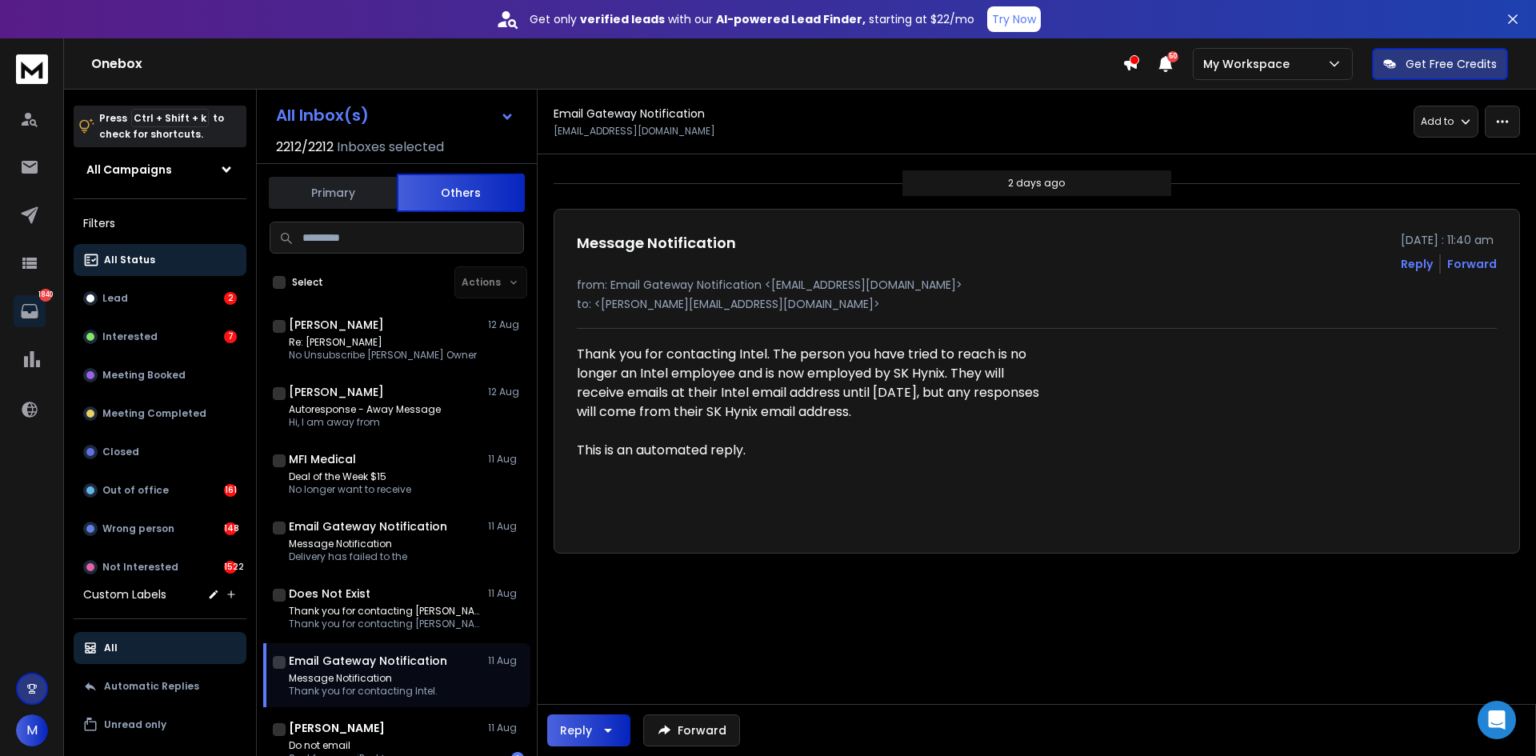
click at [280, 661] on button "button" at bounding box center [279, 662] width 13 height 13
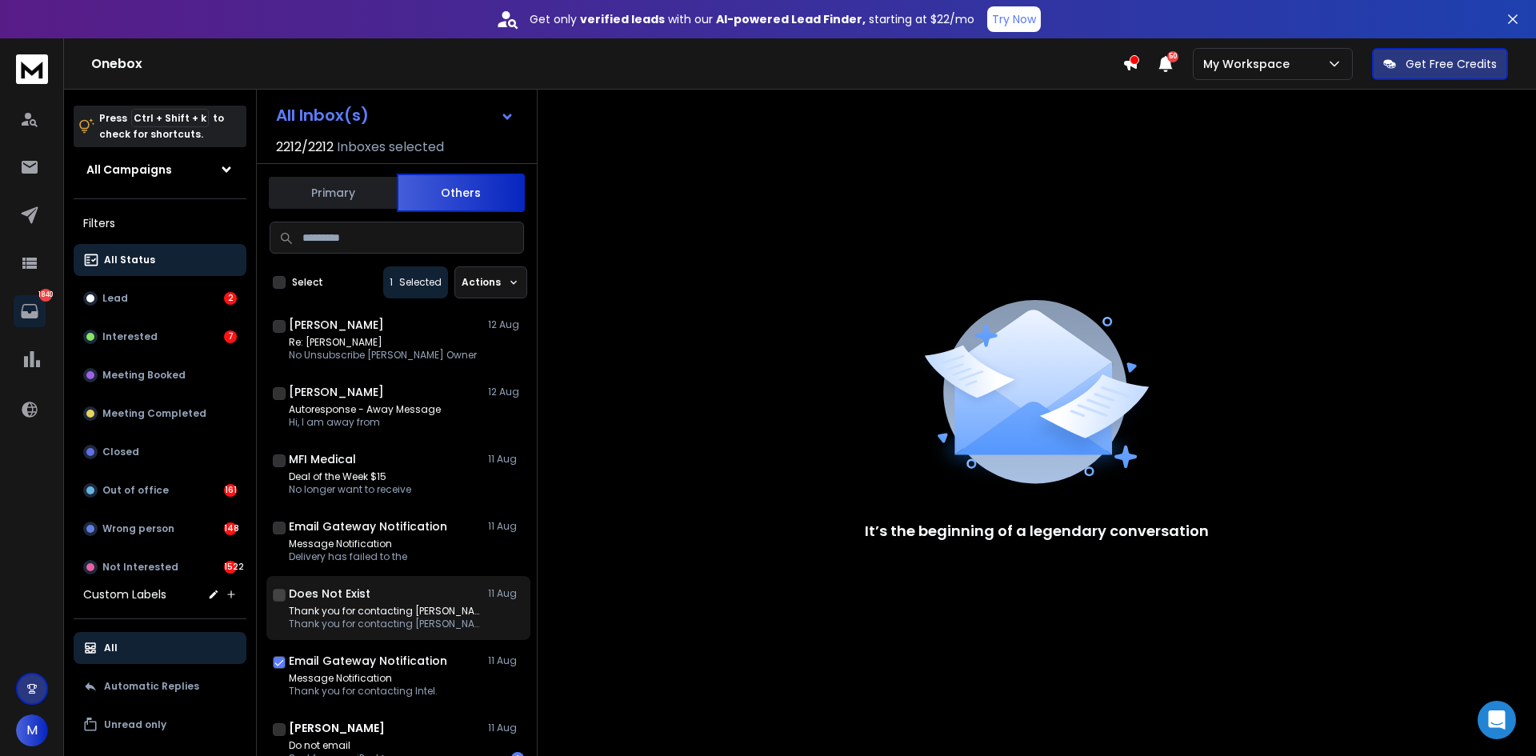
click at [282, 590] on button "button" at bounding box center [279, 595] width 13 height 13
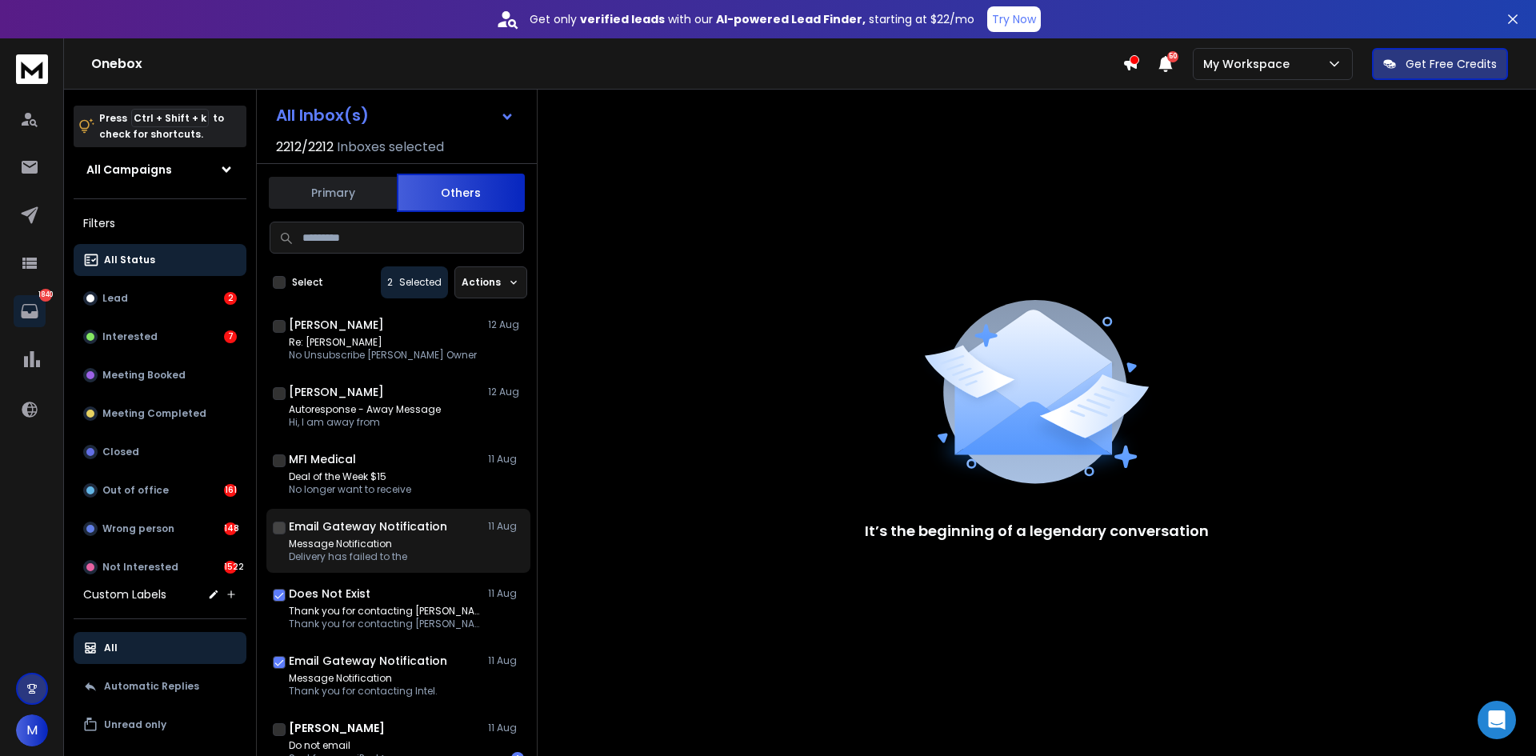
click at [281, 525] on button "button" at bounding box center [279, 527] width 13 height 13
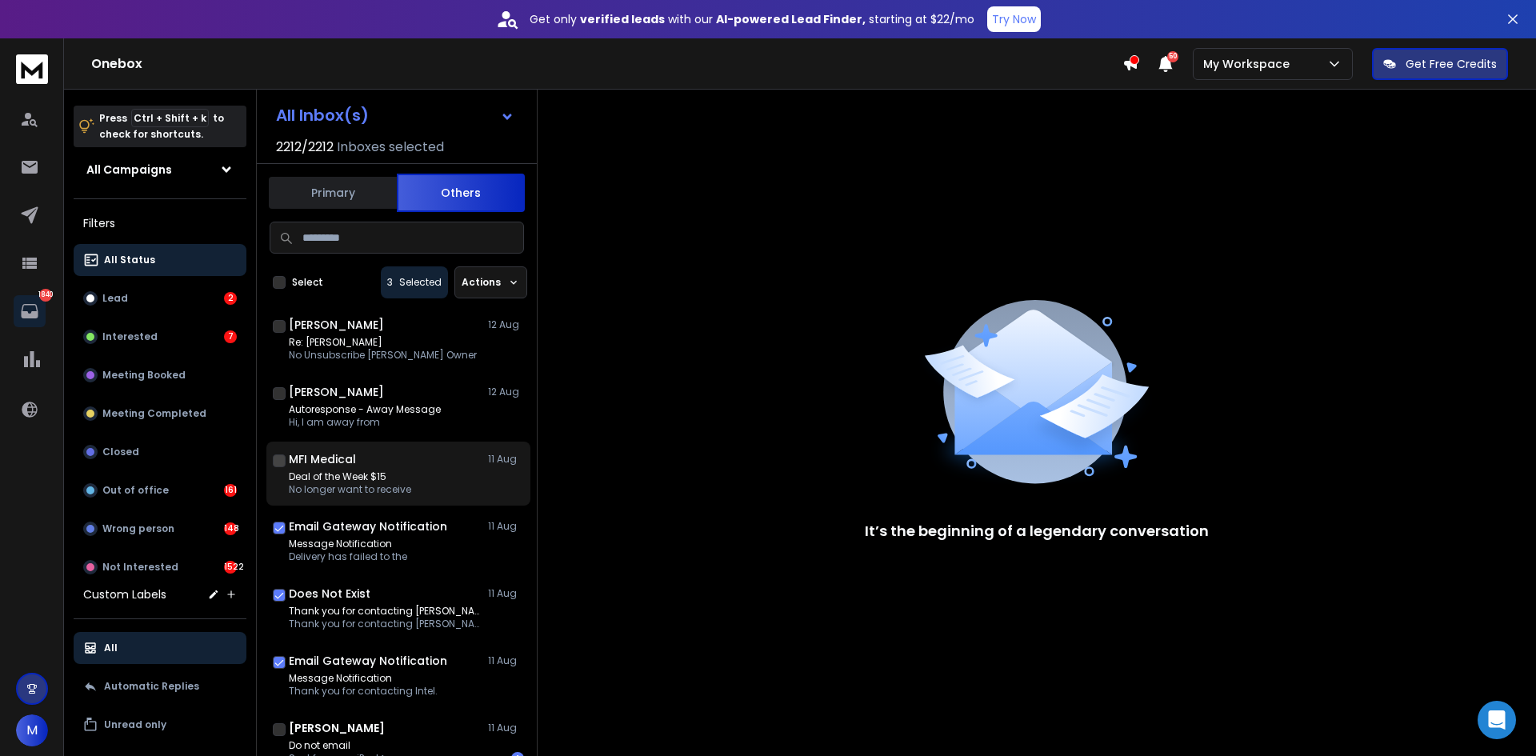
click at [276, 458] on button "button" at bounding box center [279, 460] width 13 height 13
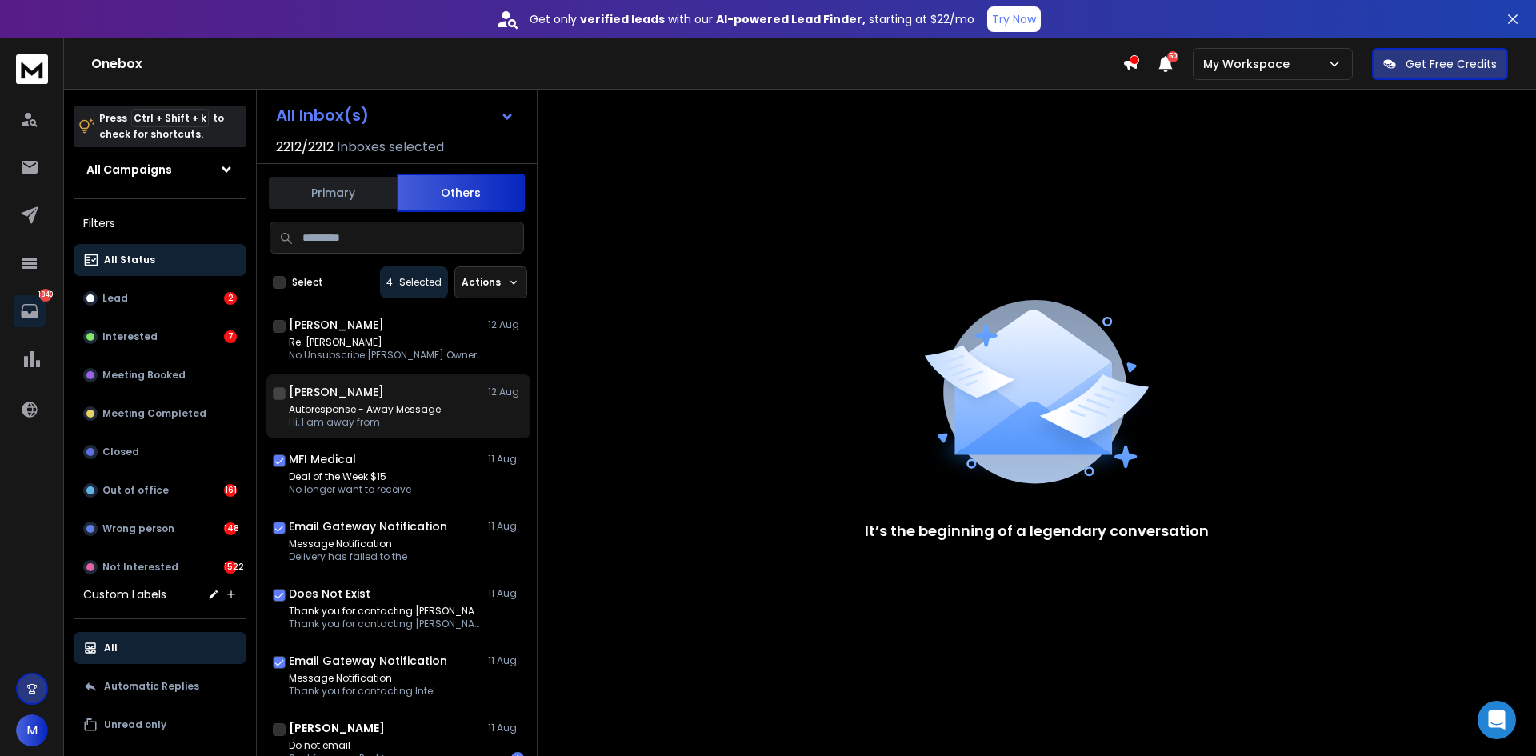
click at [276, 395] on button "button" at bounding box center [279, 393] width 13 height 13
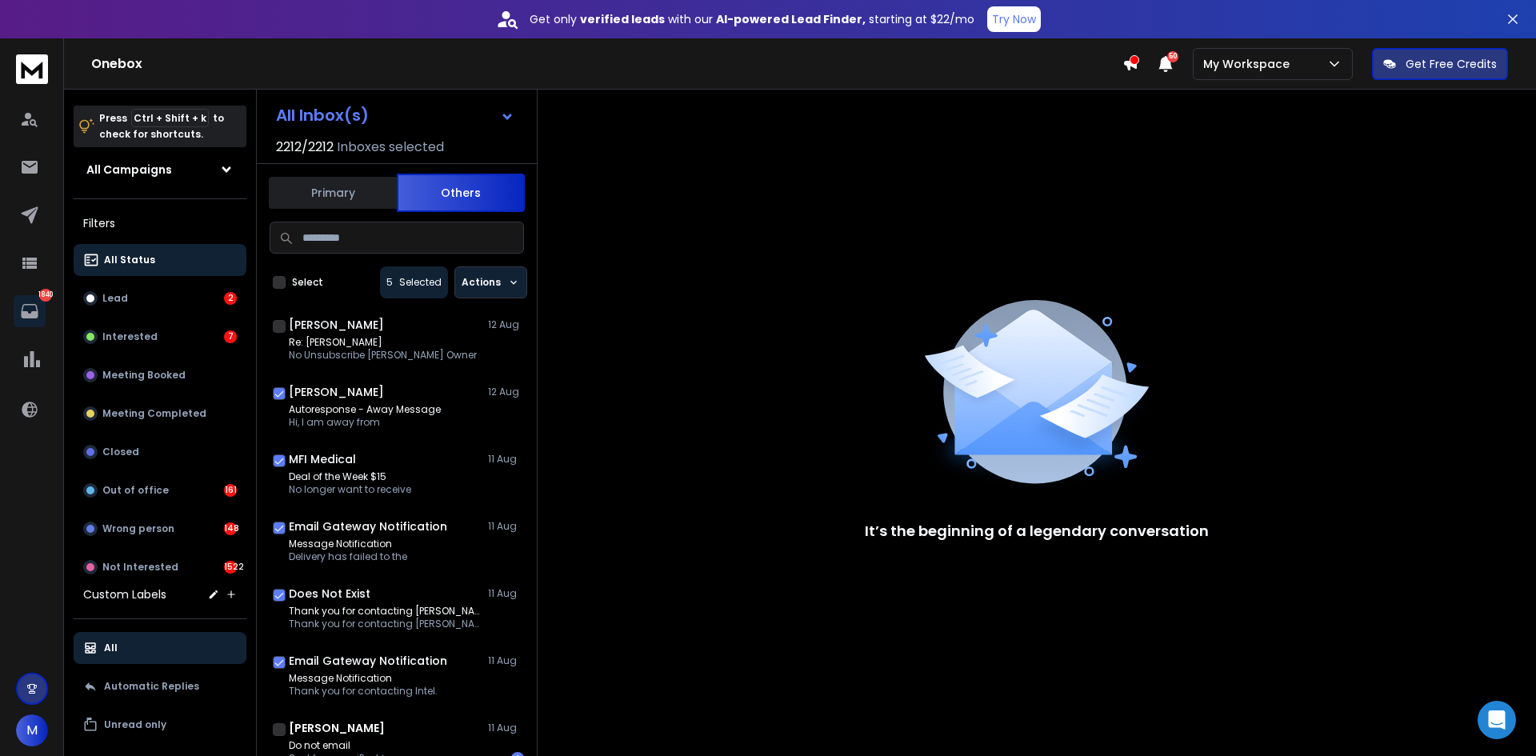
click at [494, 284] on p "Actions" at bounding box center [480, 282] width 39 height 13
click at [482, 318] on div "Delete email" at bounding box center [466, 318] width 92 height 16
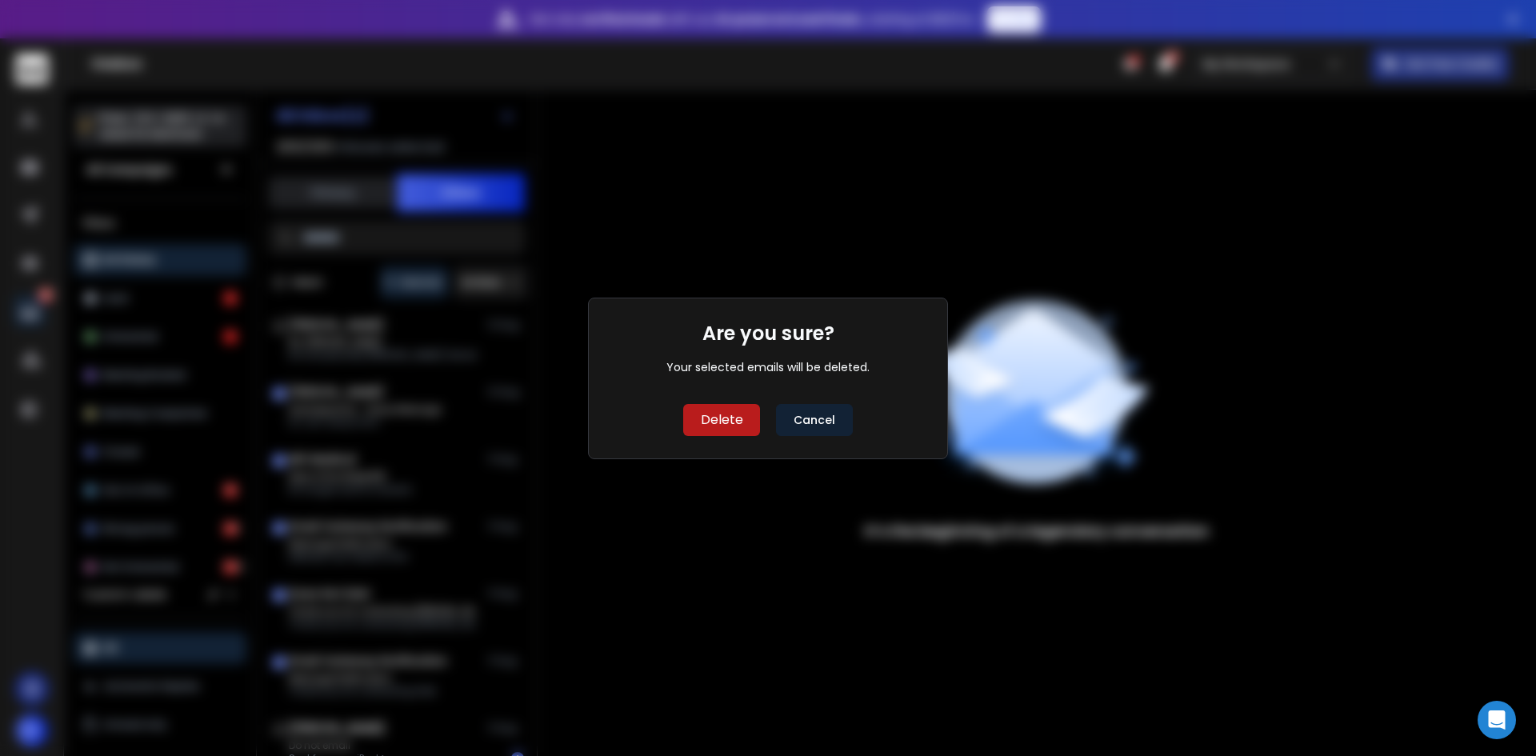
click at [714, 429] on button "Delete" at bounding box center [721, 420] width 77 height 32
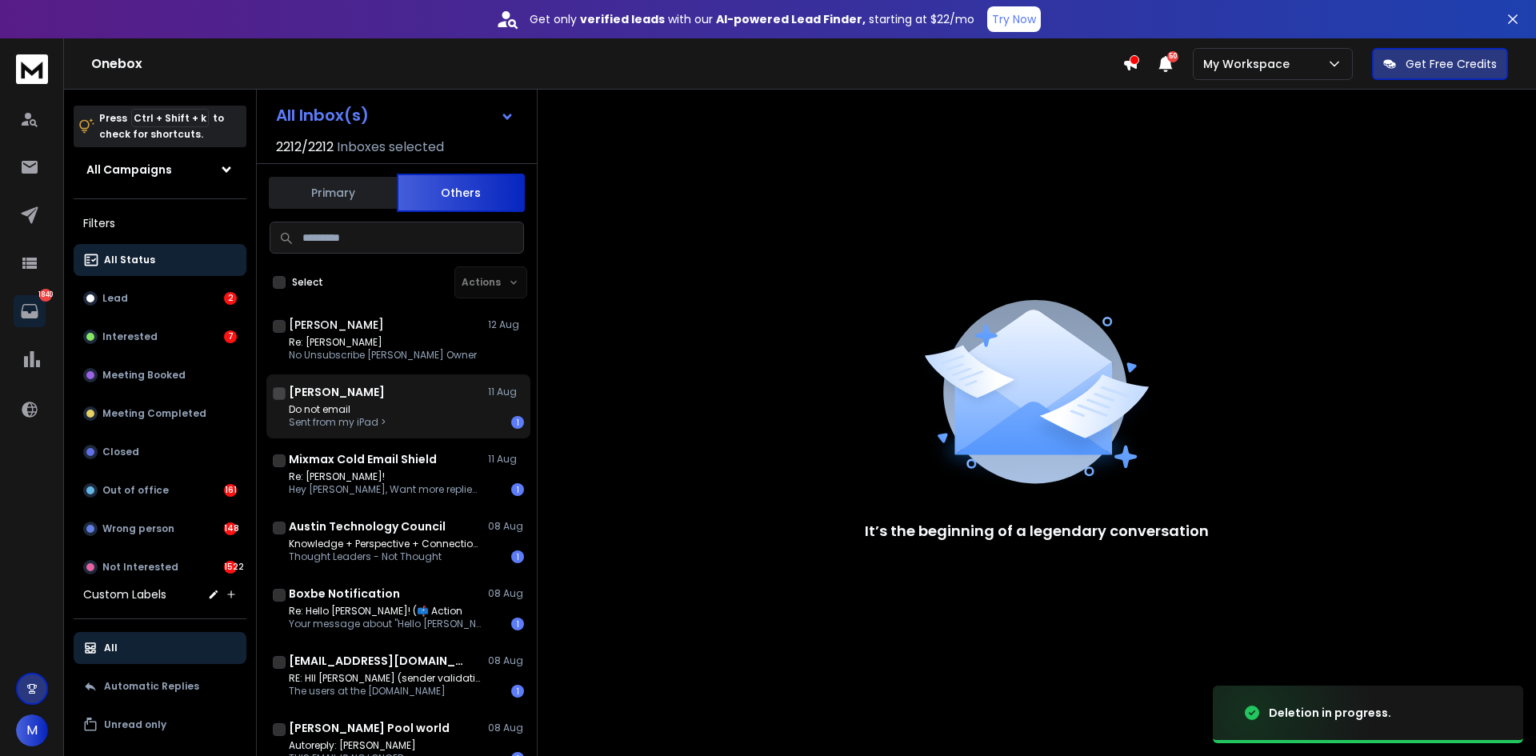
click at [325, 417] on p "Sent from my iPad >" at bounding box center [337, 422] width 97 height 13
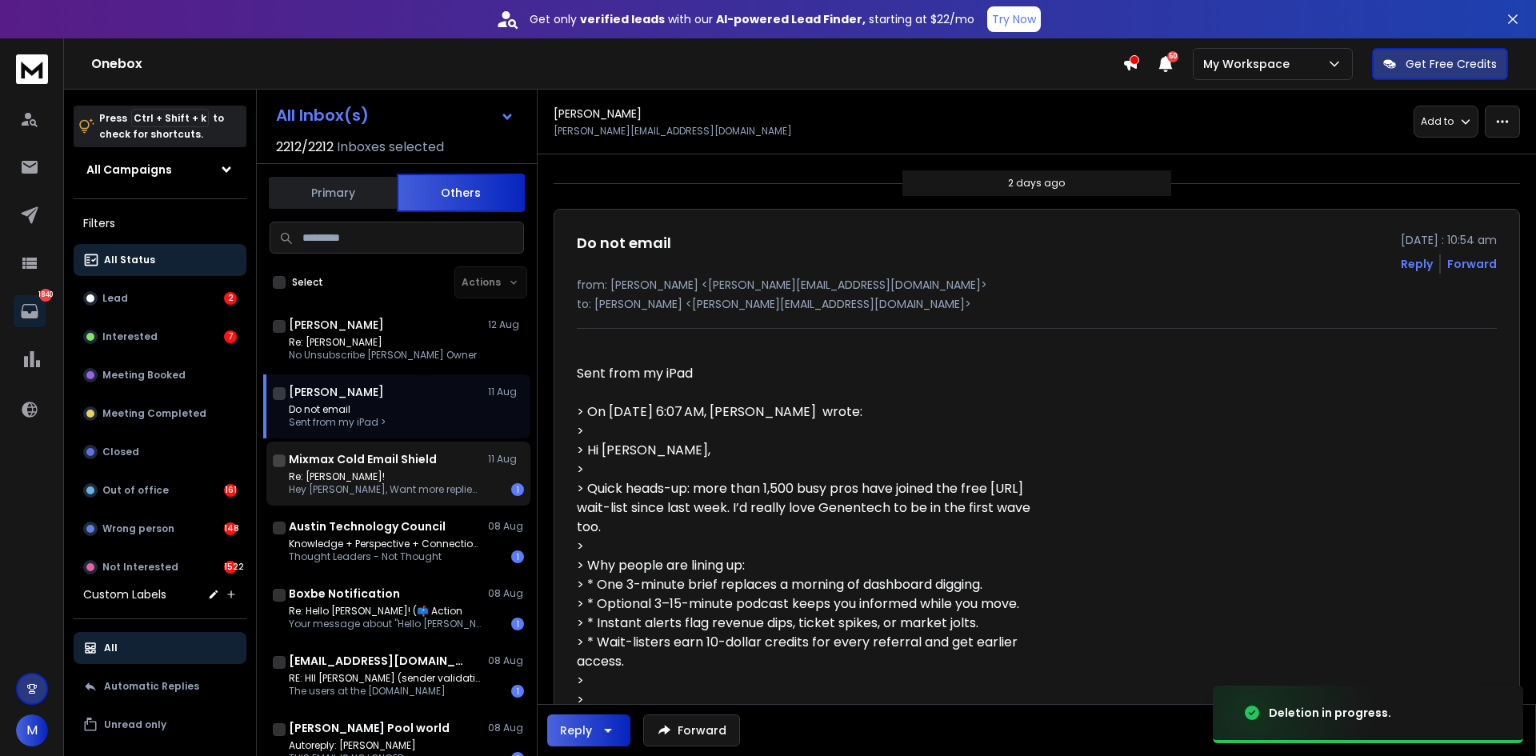
click at [342, 469] on div "Mixmax Cold Email Shield [DATE] Re: HII [PERSON_NAME]! Hey [PERSON_NAME], Want …" at bounding box center [406, 473] width 235 height 45
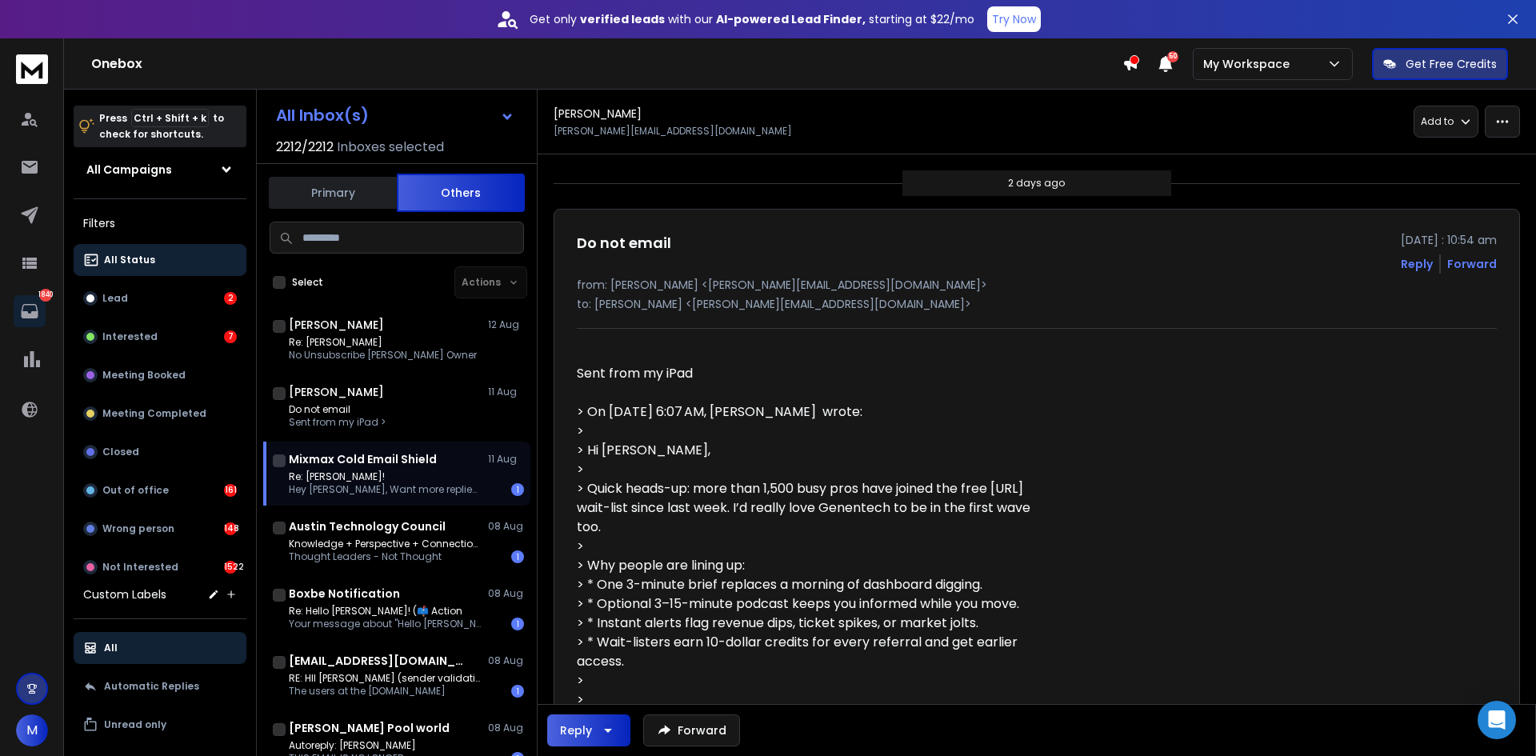
click at [366, 481] on p "Re: [PERSON_NAME]!" at bounding box center [385, 476] width 192 height 13
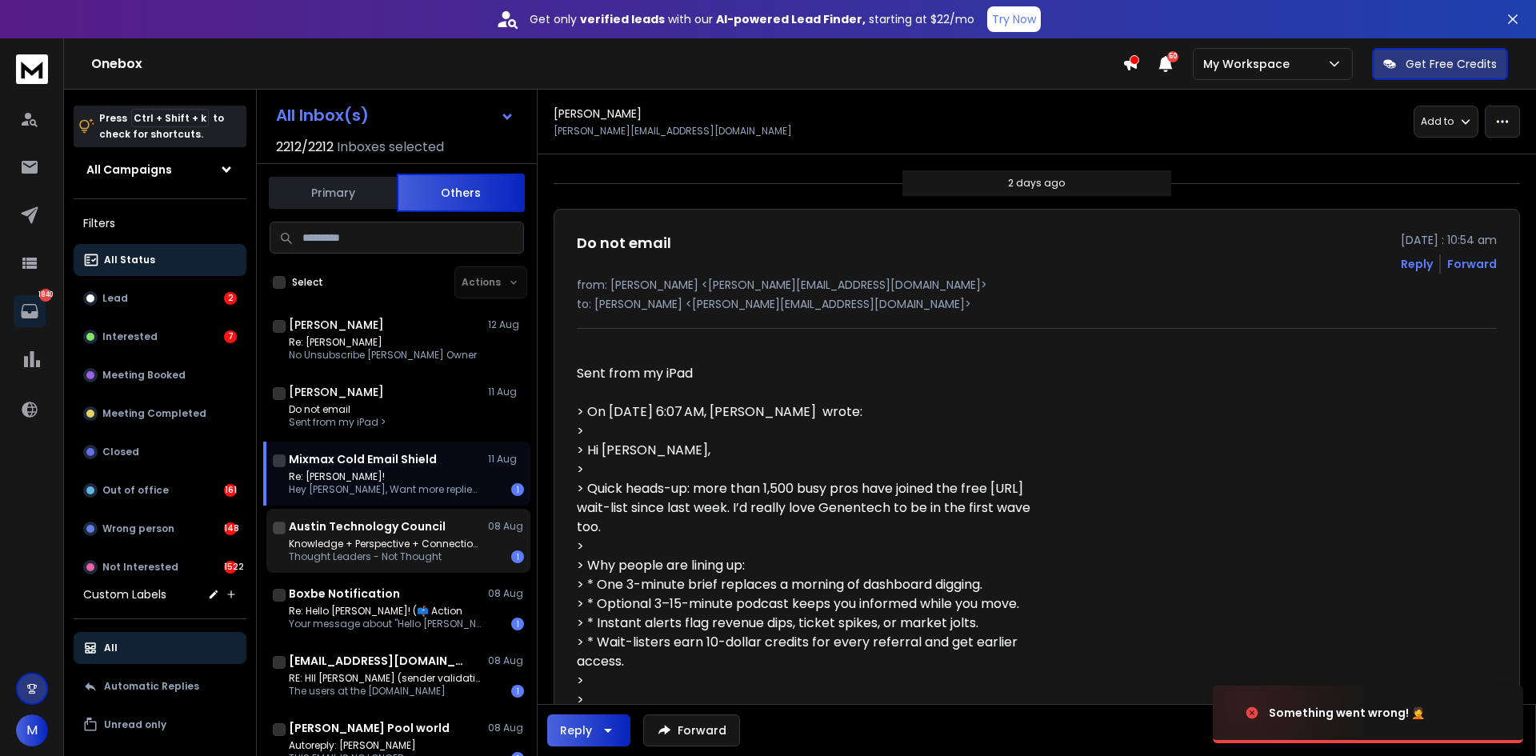
click at [372, 525] on h1 "Austin Technology Council" at bounding box center [367, 526] width 157 height 16
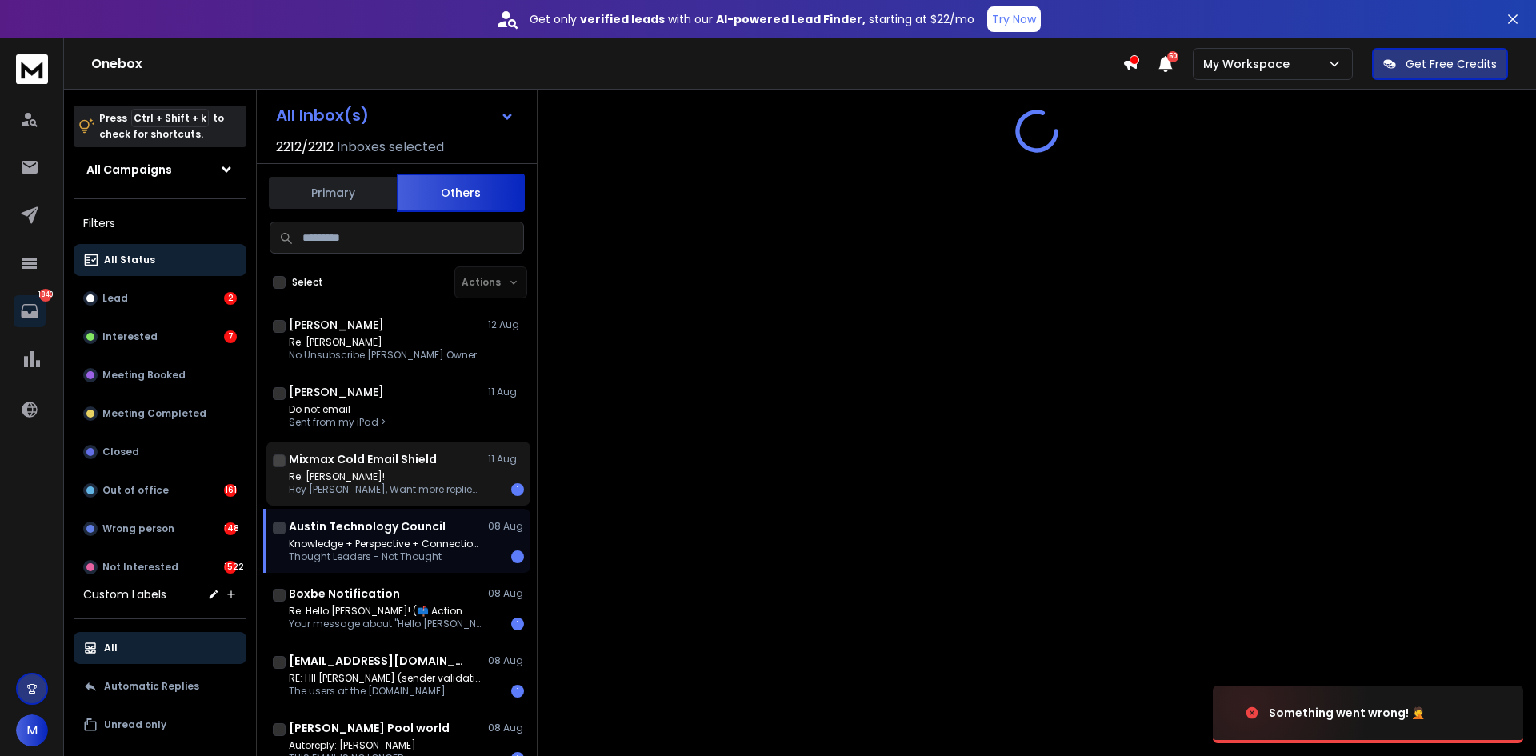
click at [368, 474] on p "Re: [PERSON_NAME]!" at bounding box center [385, 476] width 192 height 13
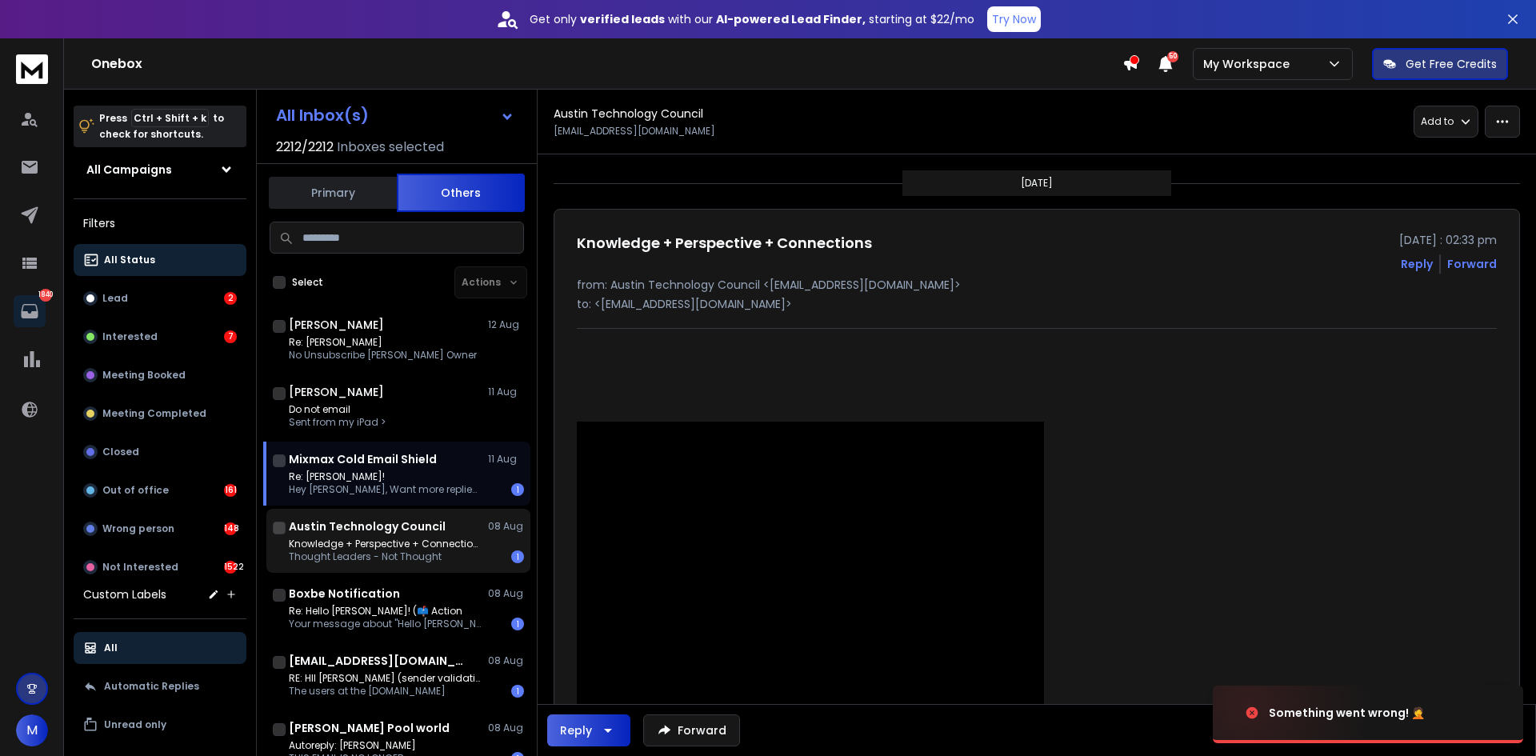
click at [342, 532] on h1 "Austin Technology Council" at bounding box center [367, 526] width 157 height 16
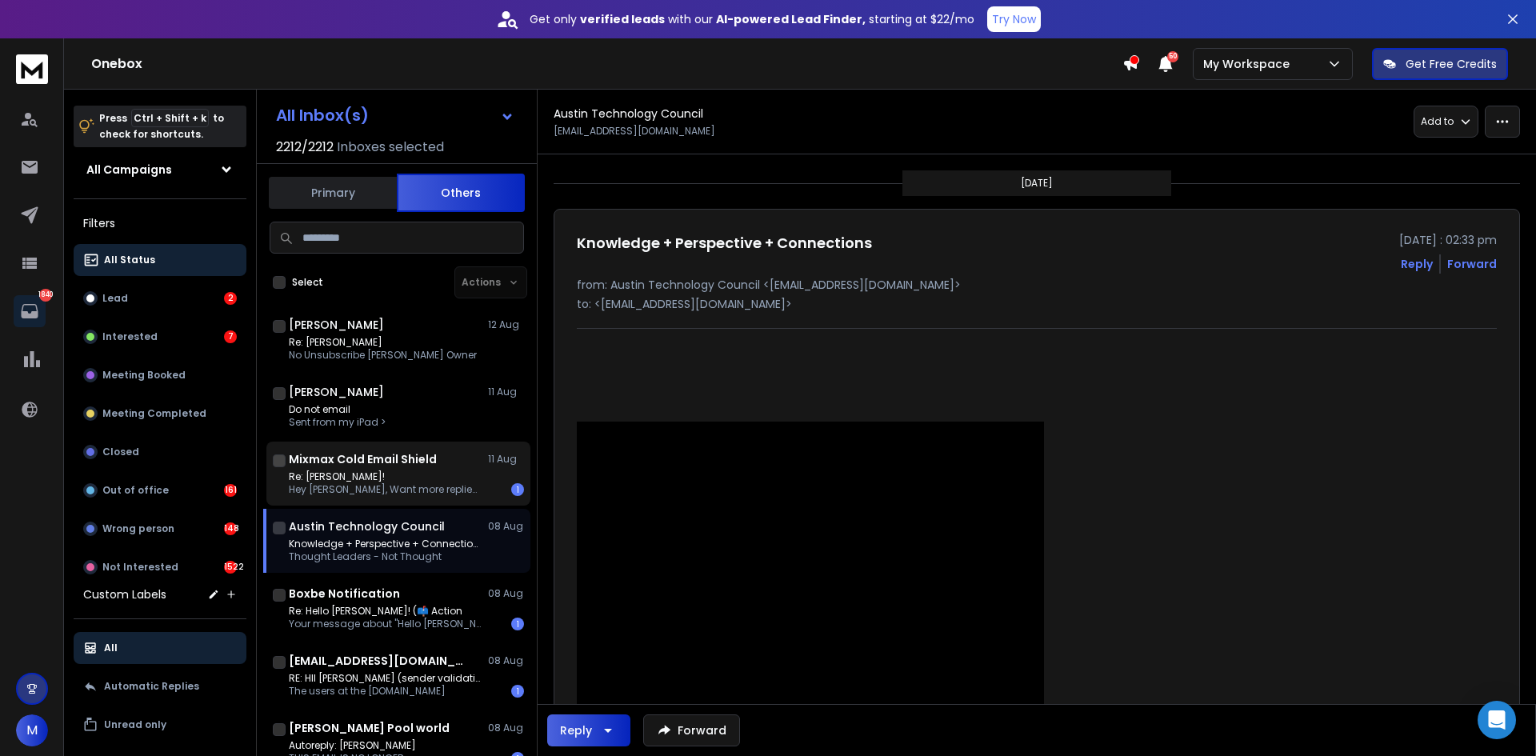
click at [339, 481] on p "Re: [PERSON_NAME]!" at bounding box center [385, 476] width 192 height 13
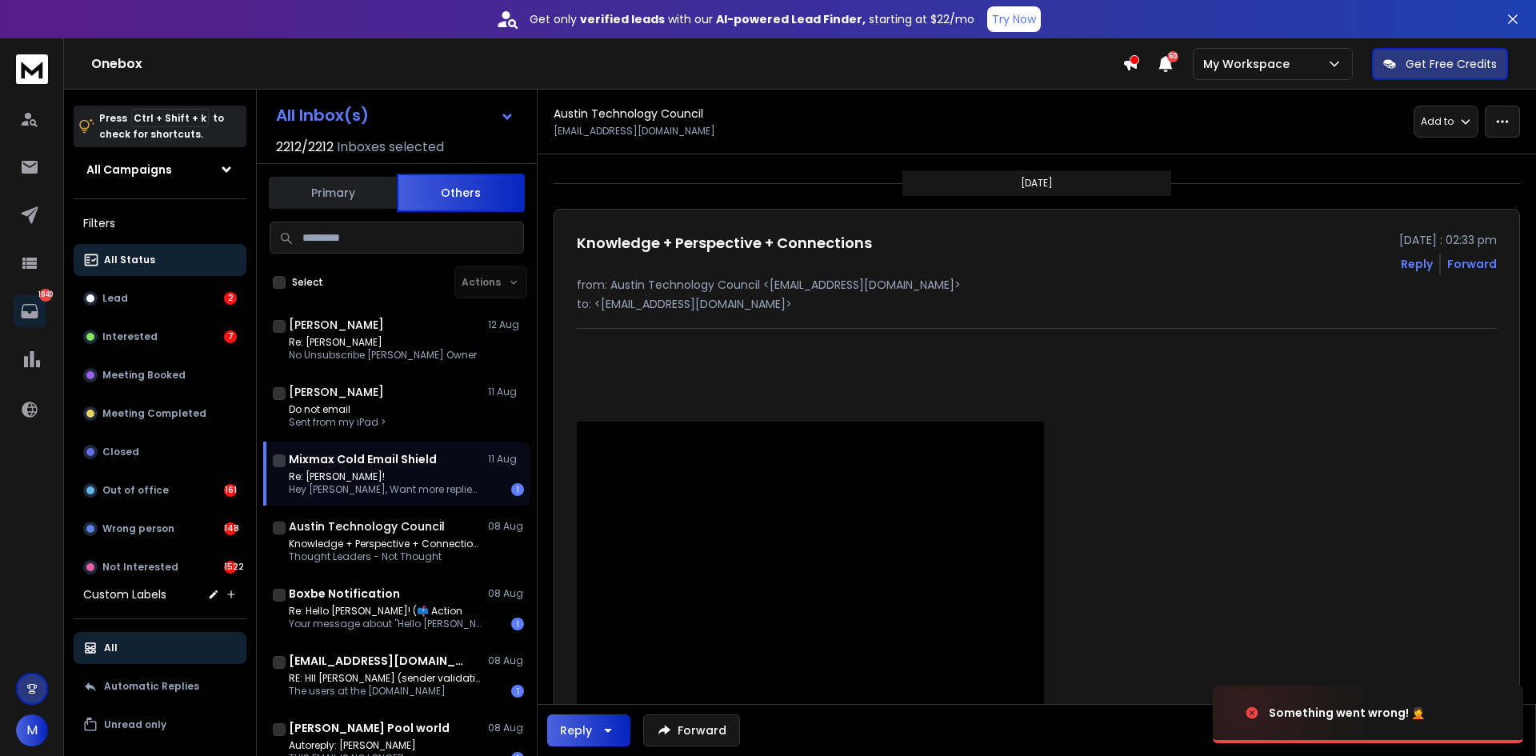
click at [334, 483] on p "Hey [PERSON_NAME], Want more replies to" at bounding box center [385, 489] width 192 height 13
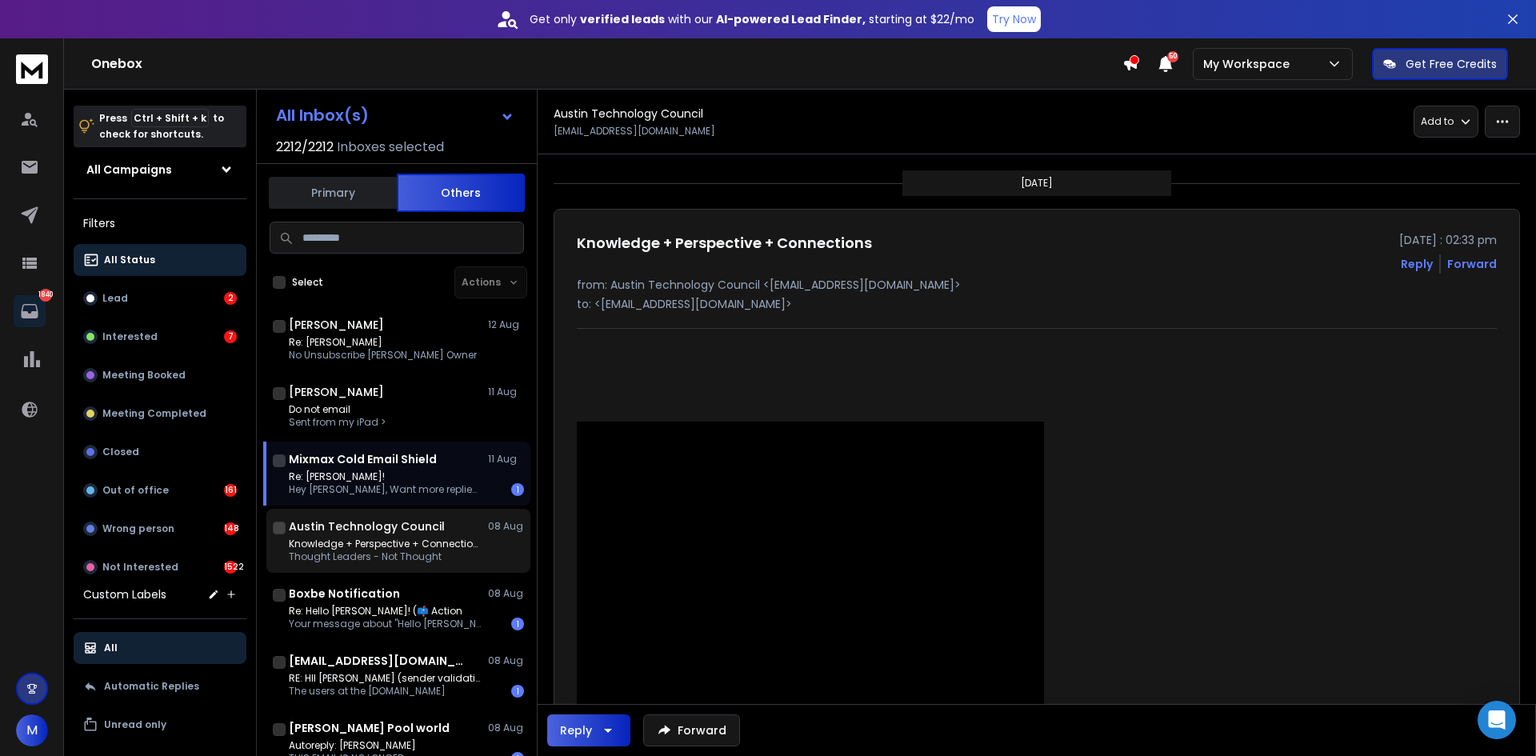
click at [351, 534] on div "Austin Technology Council 08 Aug Knowledge + Perspective + Connections Thought …" at bounding box center [406, 540] width 235 height 45
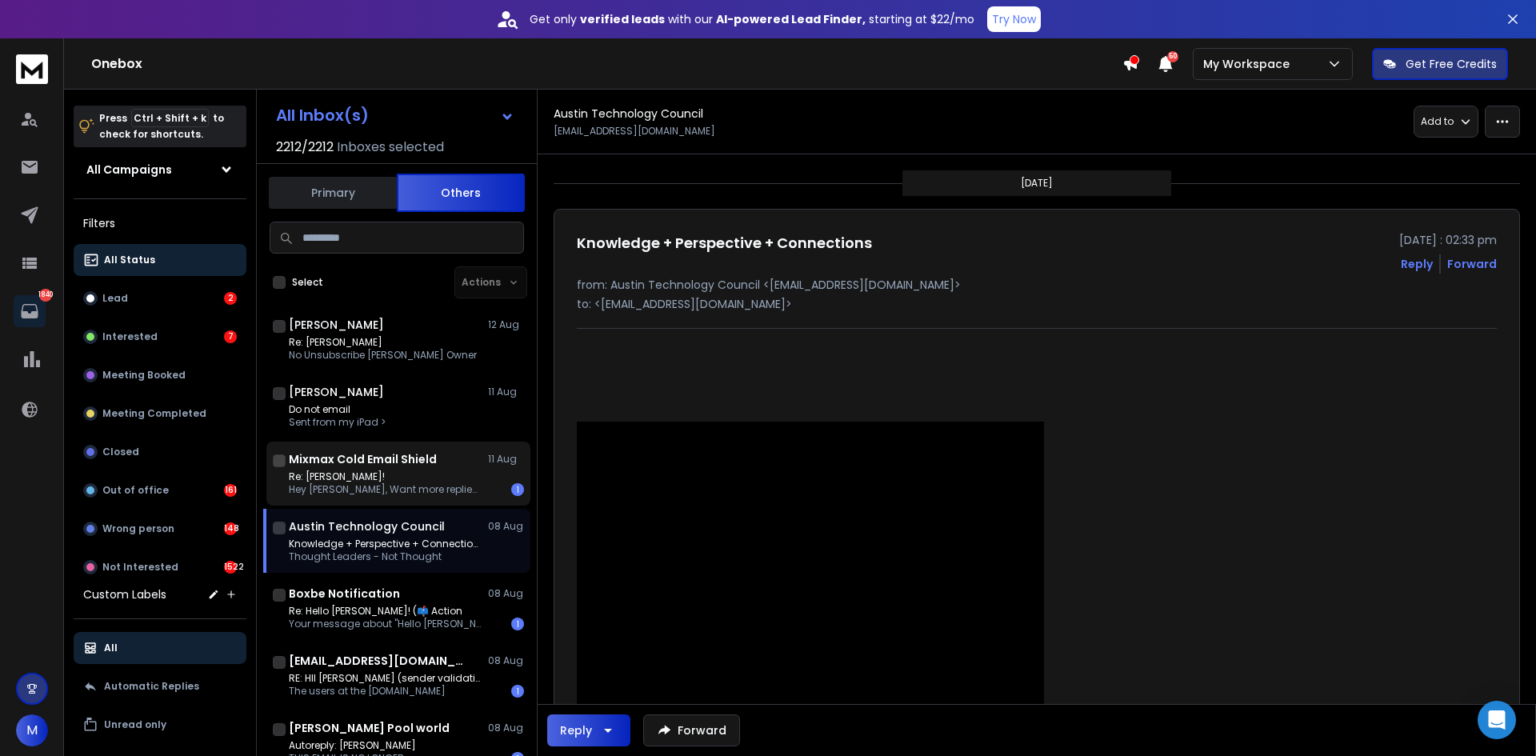
click at [277, 458] on button "button" at bounding box center [279, 460] width 13 height 13
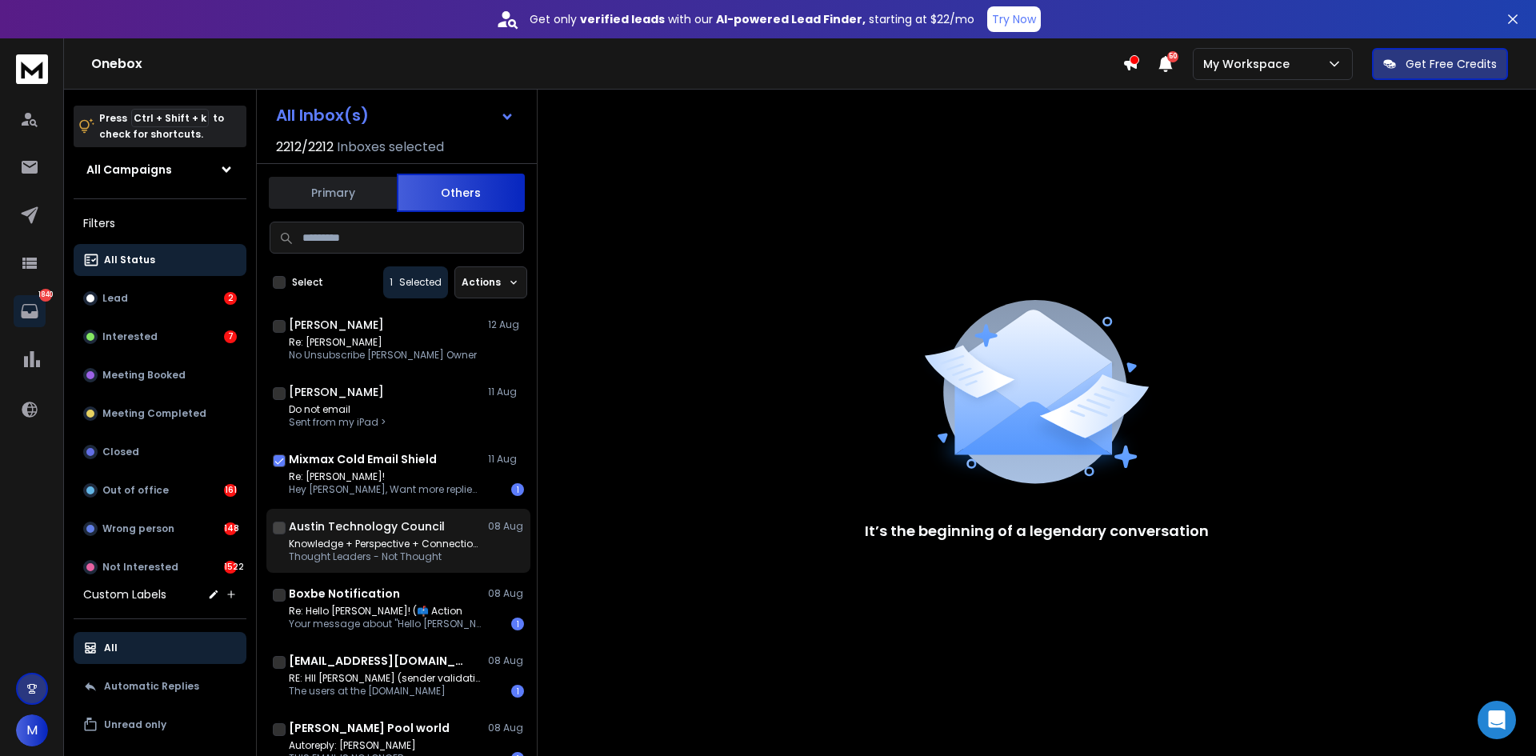
click at [278, 529] on button "button" at bounding box center [279, 527] width 13 height 13
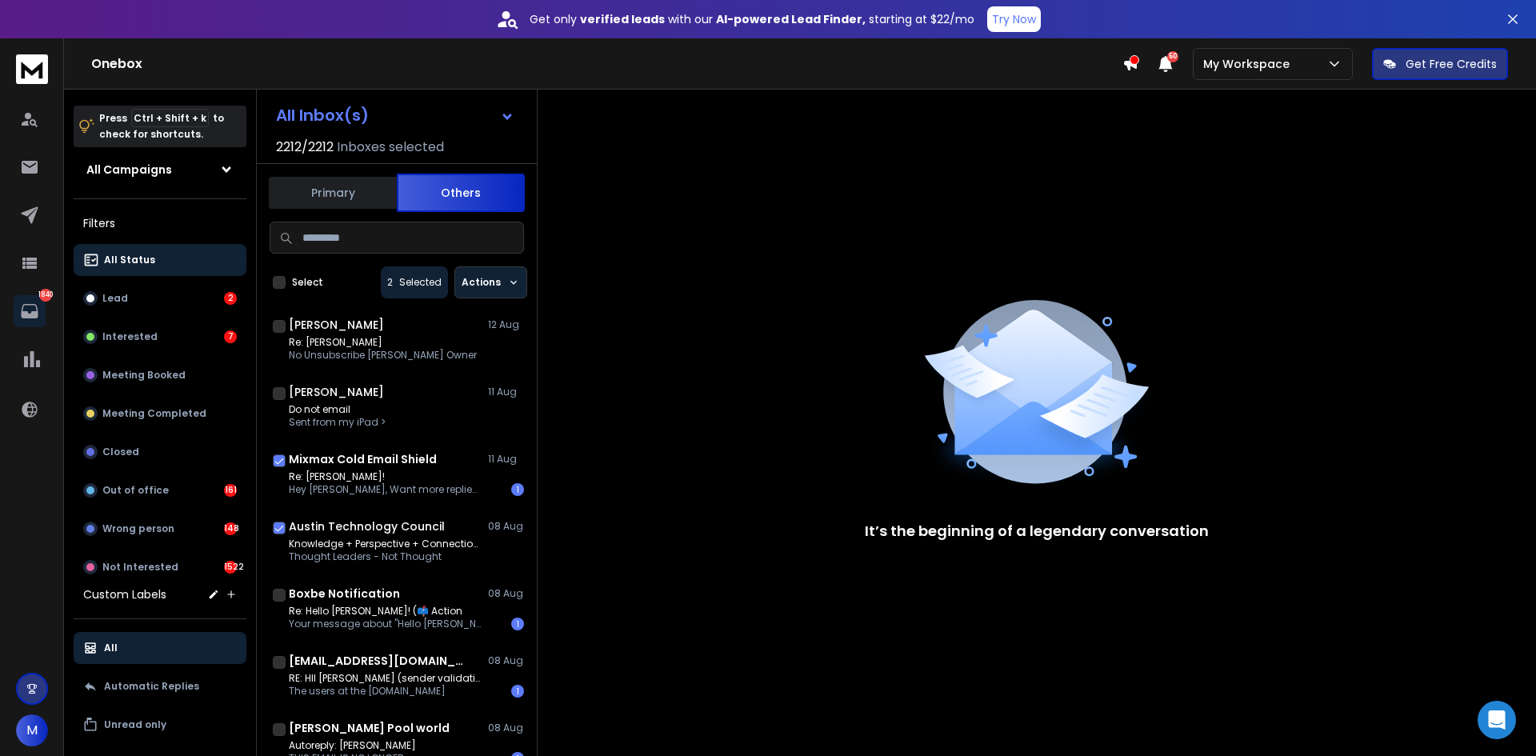
click at [484, 286] on p "Actions" at bounding box center [480, 282] width 39 height 13
click at [488, 314] on div "Delete email" at bounding box center [466, 318] width 92 height 16
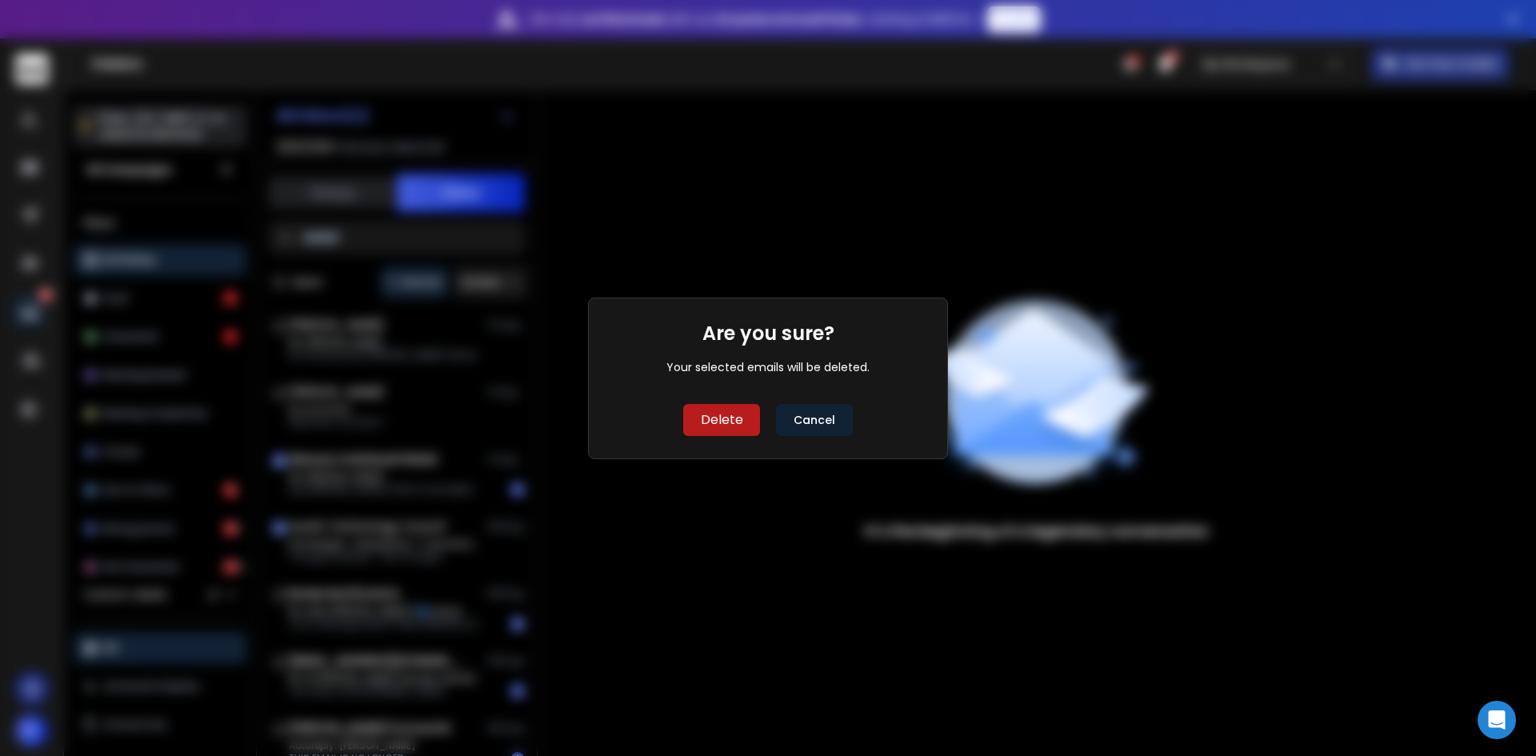
click at [719, 418] on button "Delete" at bounding box center [721, 420] width 77 height 32
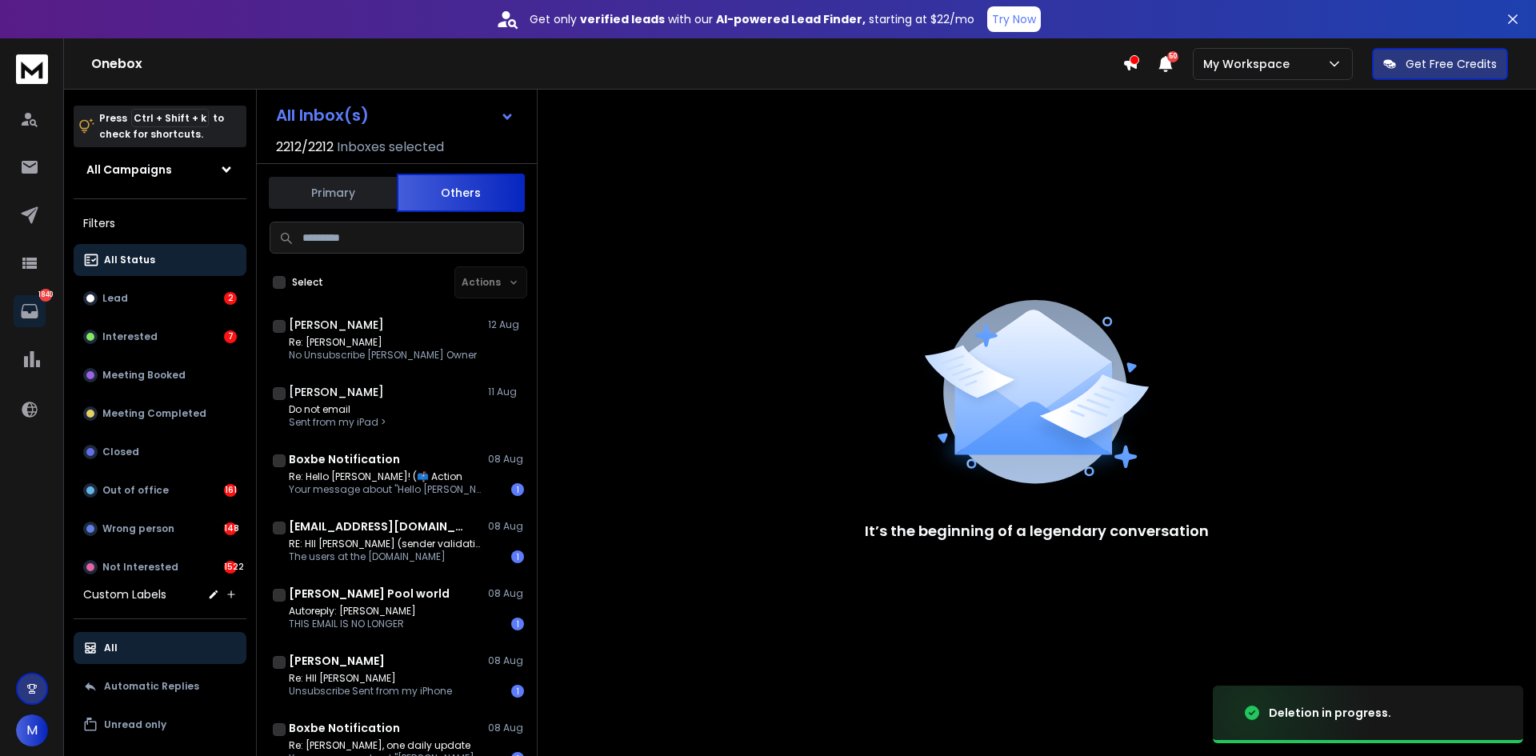
click at [393, 235] on input at bounding box center [397, 238] width 254 height 32
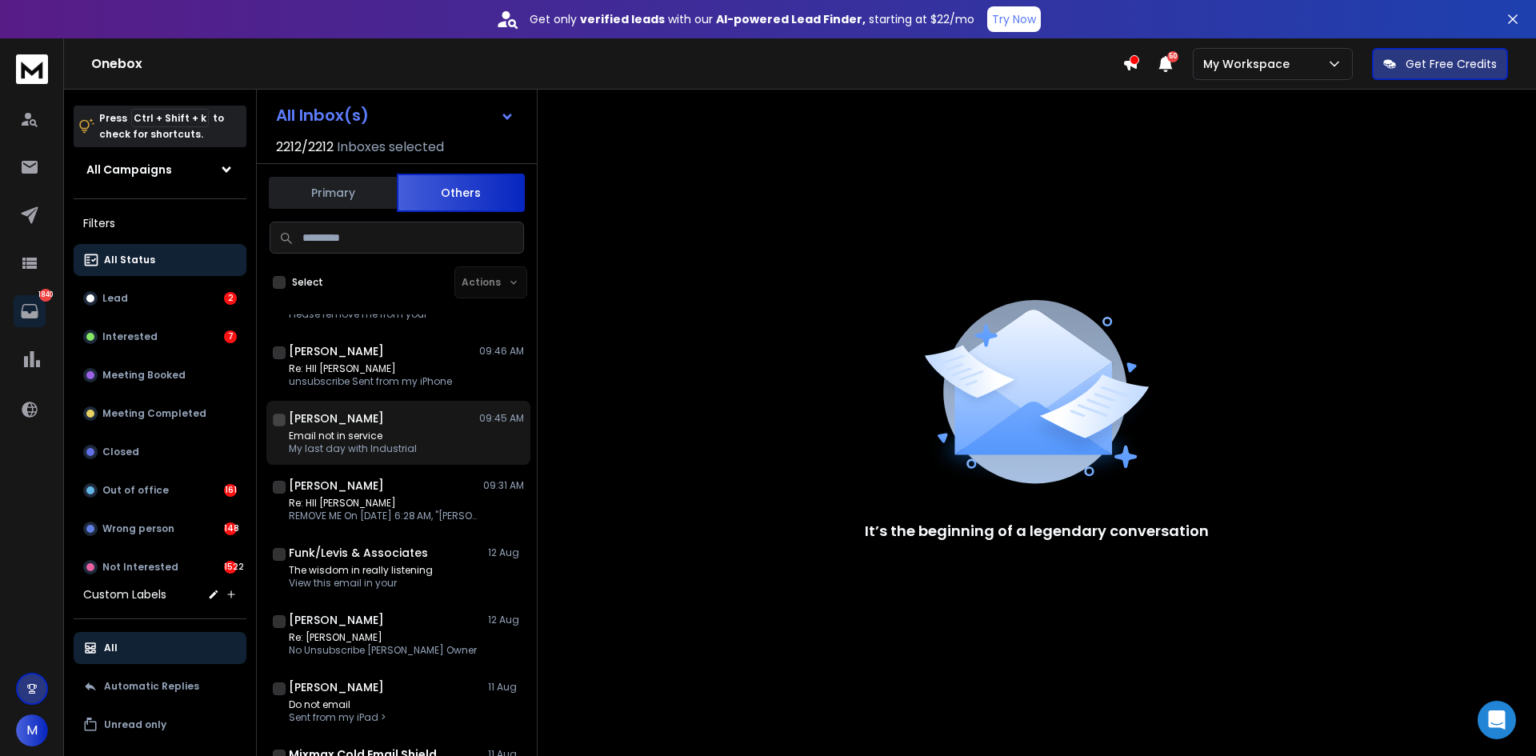
scroll to position [240, 0]
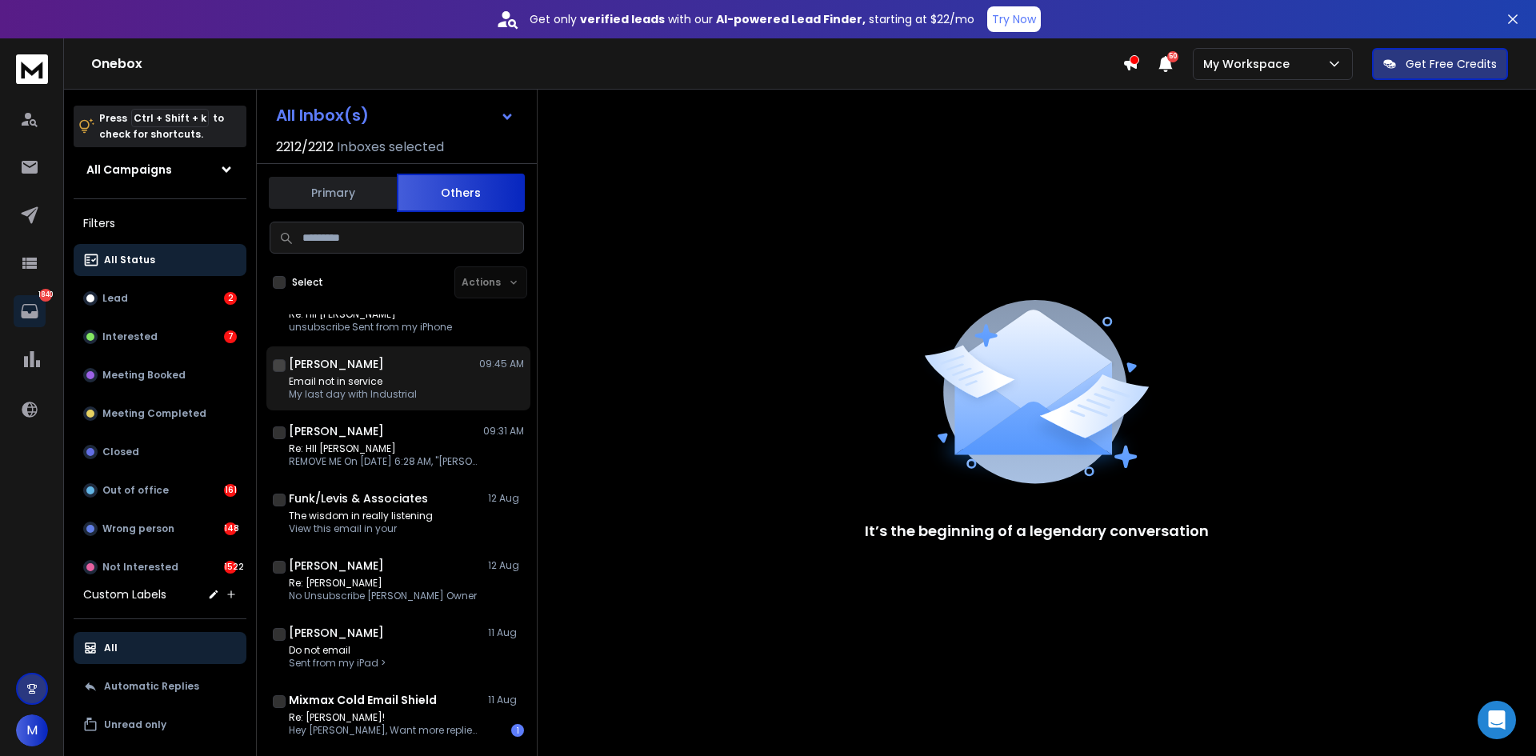
click at [276, 362] on button "button" at bounding box center [279, 365] width 13 height 13
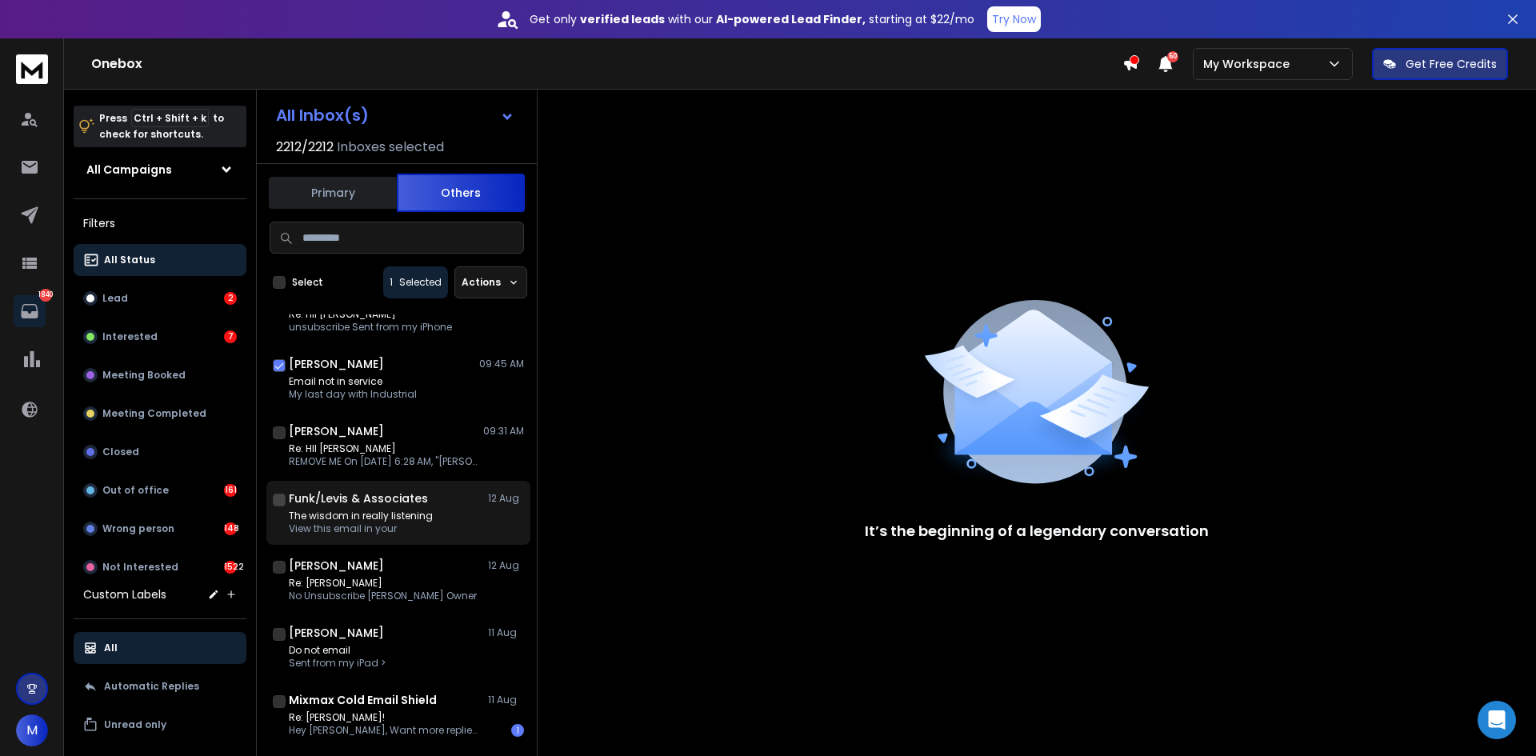
click at [277, 497] on button "button" at bounding box center [279, 499] width 13 height 13
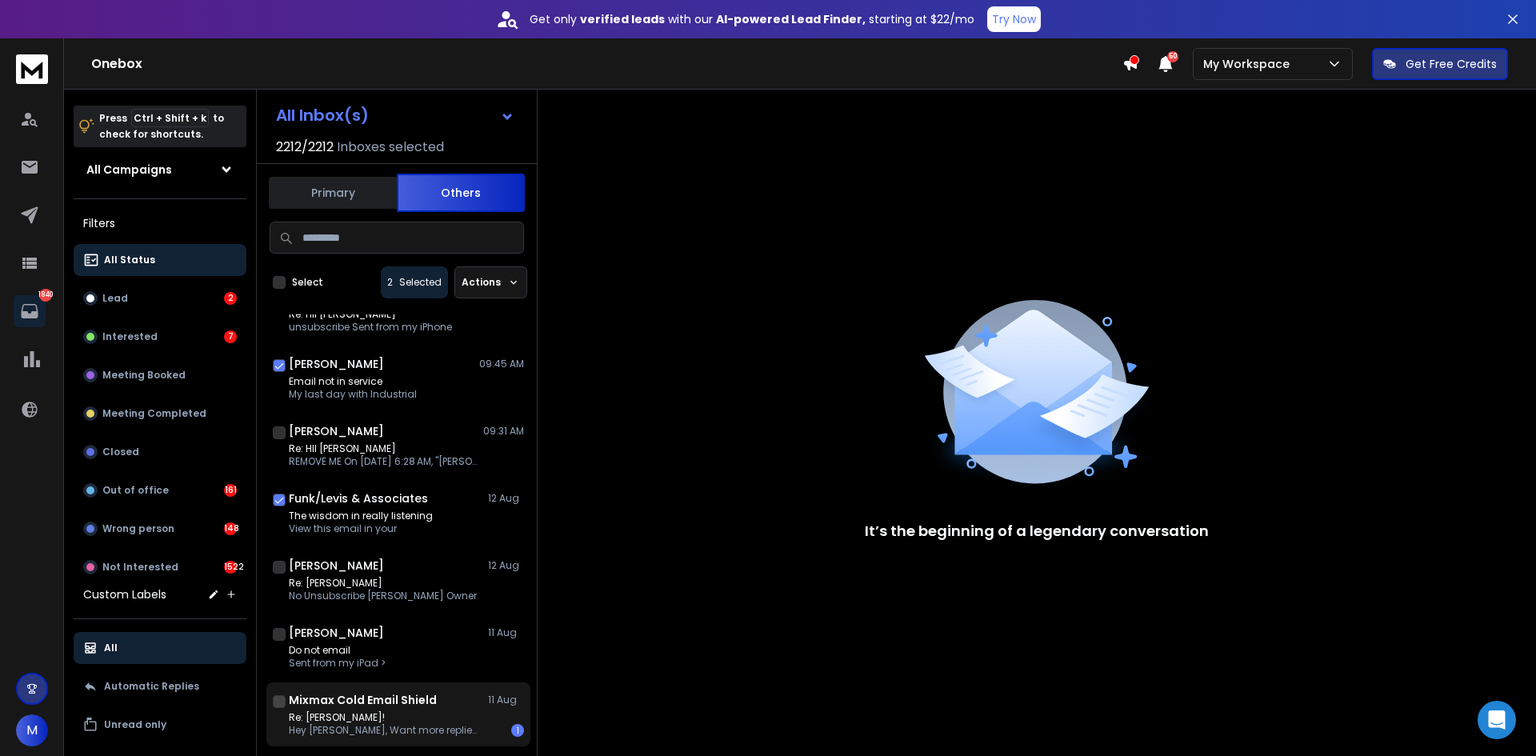
click at [278, 700] on button "button" at bounding box center [279, 701] width 13 height 13
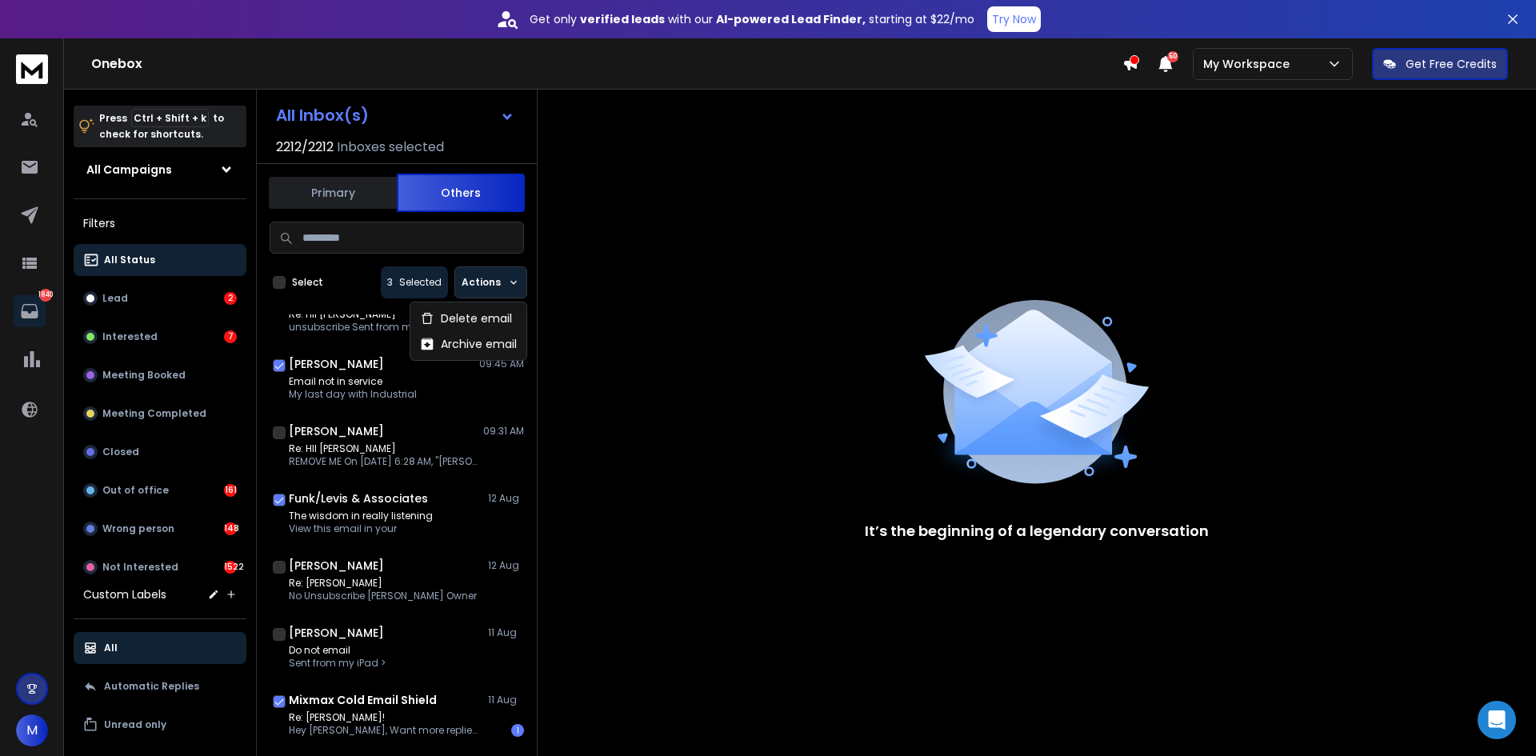
click at [497, 288] on p "Actions" at bounding box center [480, 282] width 39 height 13
click at [497, 321] on div "Delete email" at bounding box center [466, 318] width 92 height 16
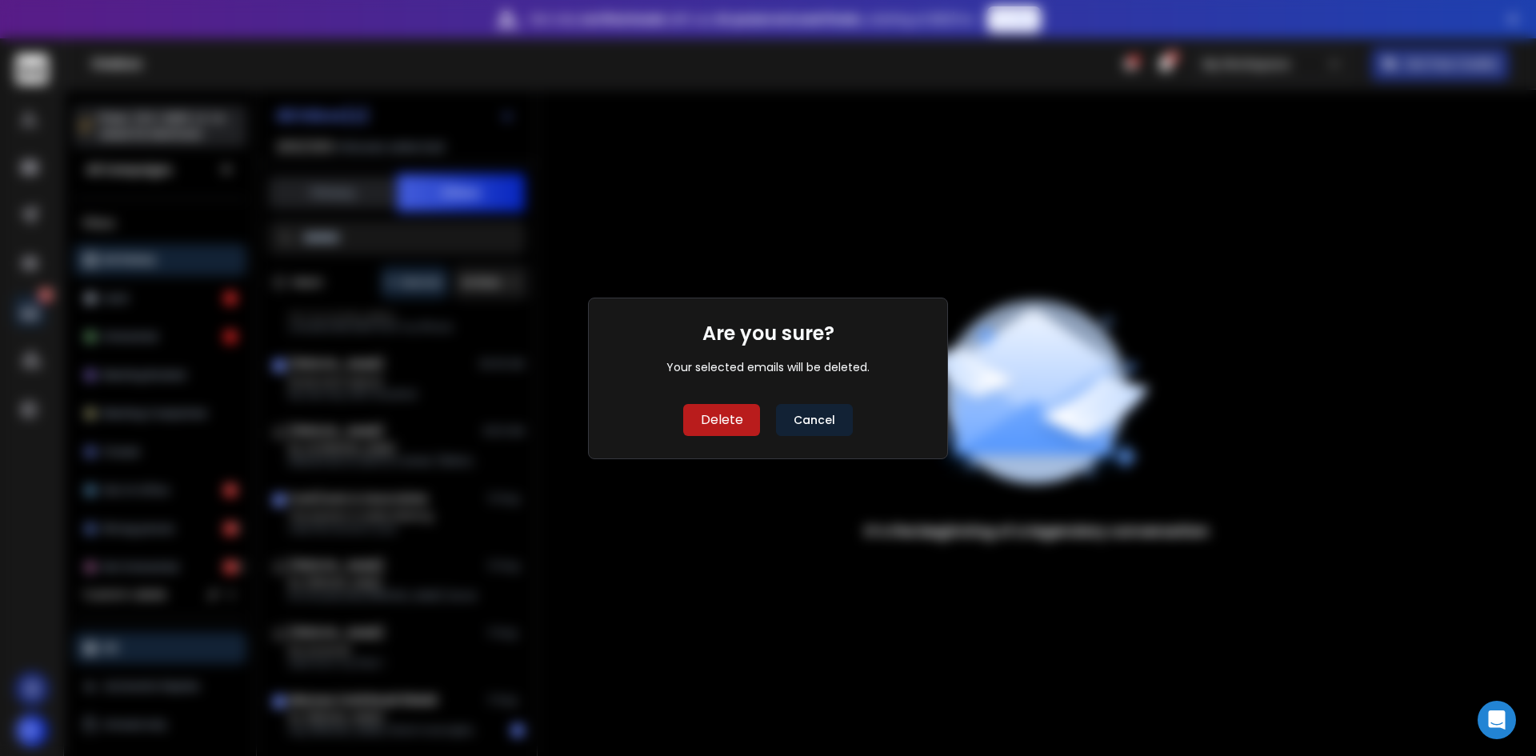
click at [709, 417] on button "Delete" at bounding box center [721, 420] width 77 height 32
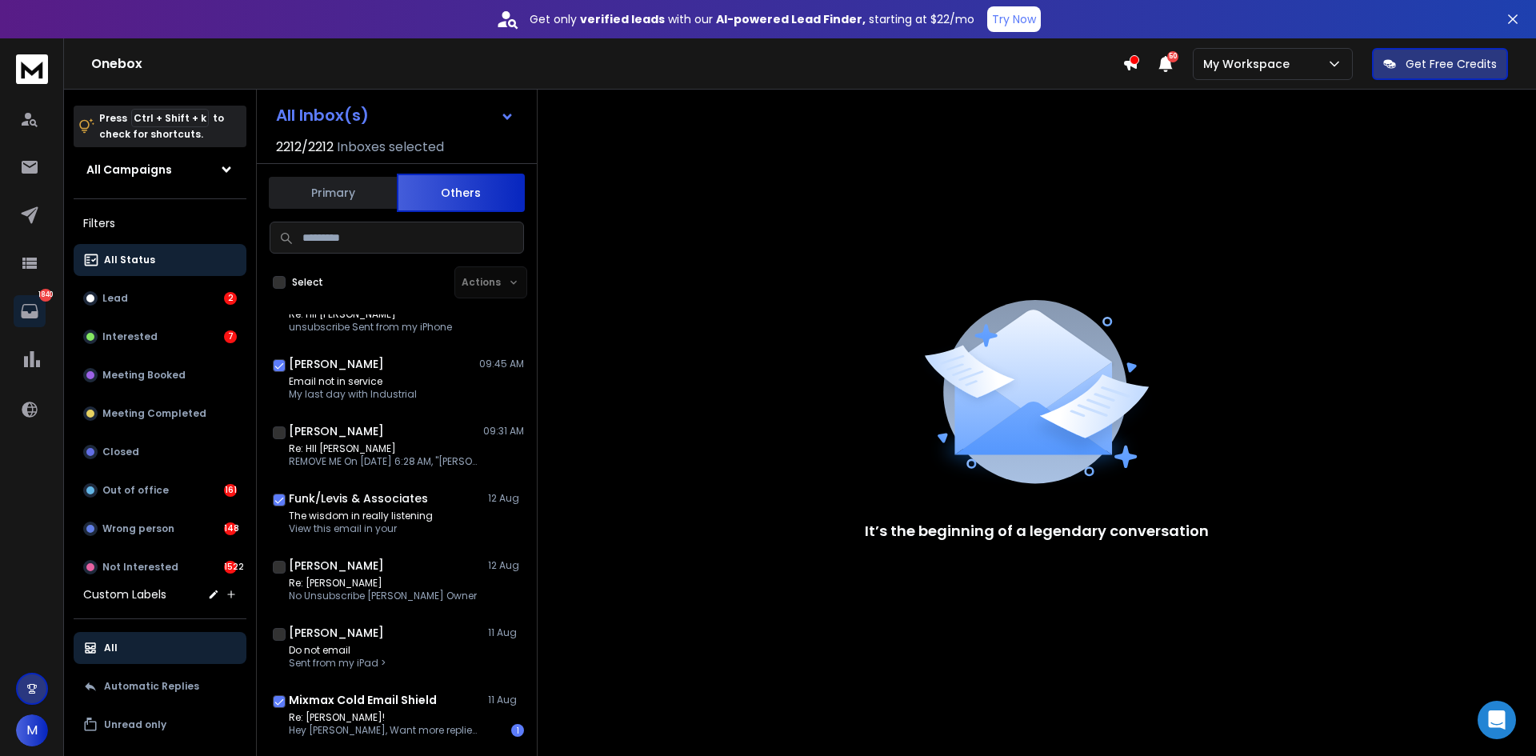
click at [379, 230] on input at bounding box center [397, 238] width 254 height 32
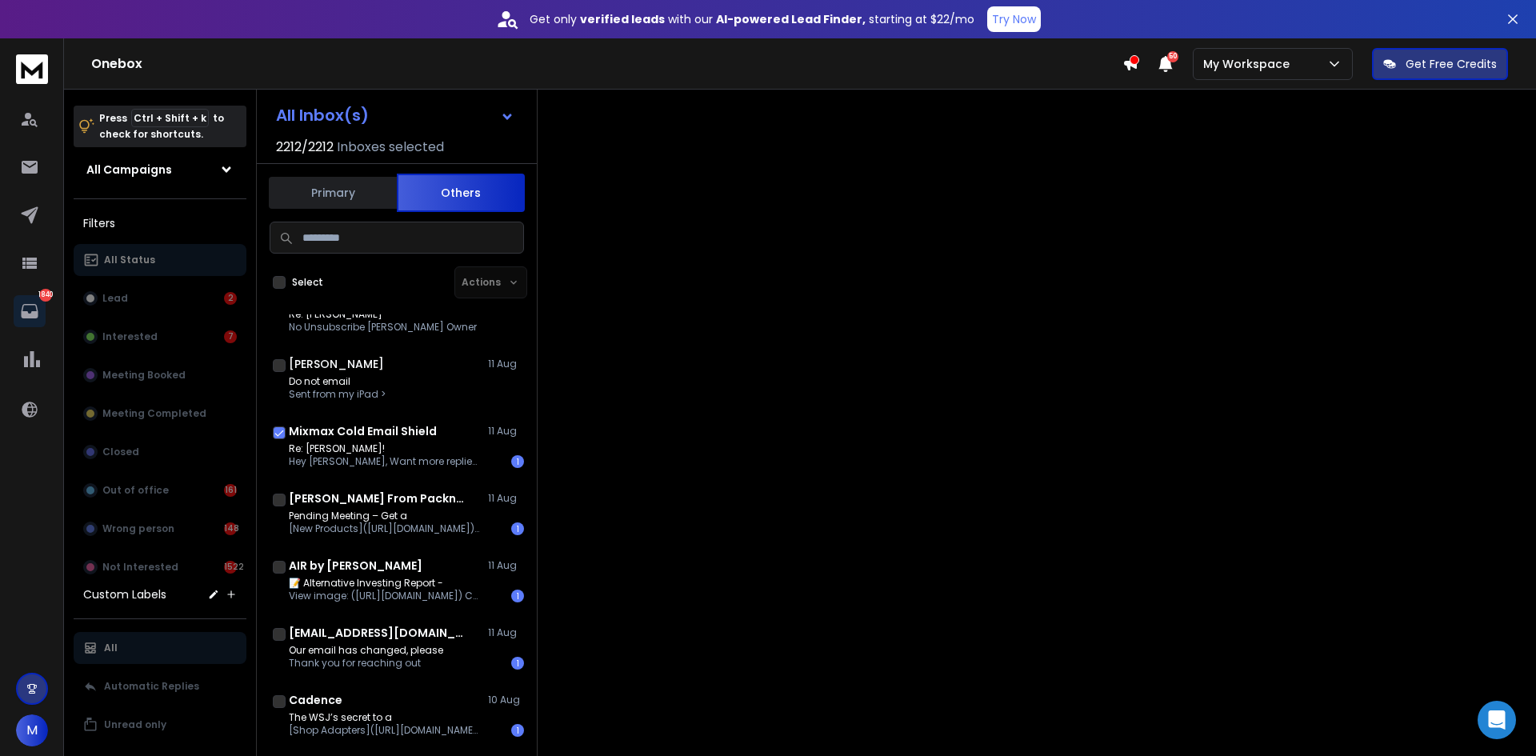
scroll to position [0, 0]
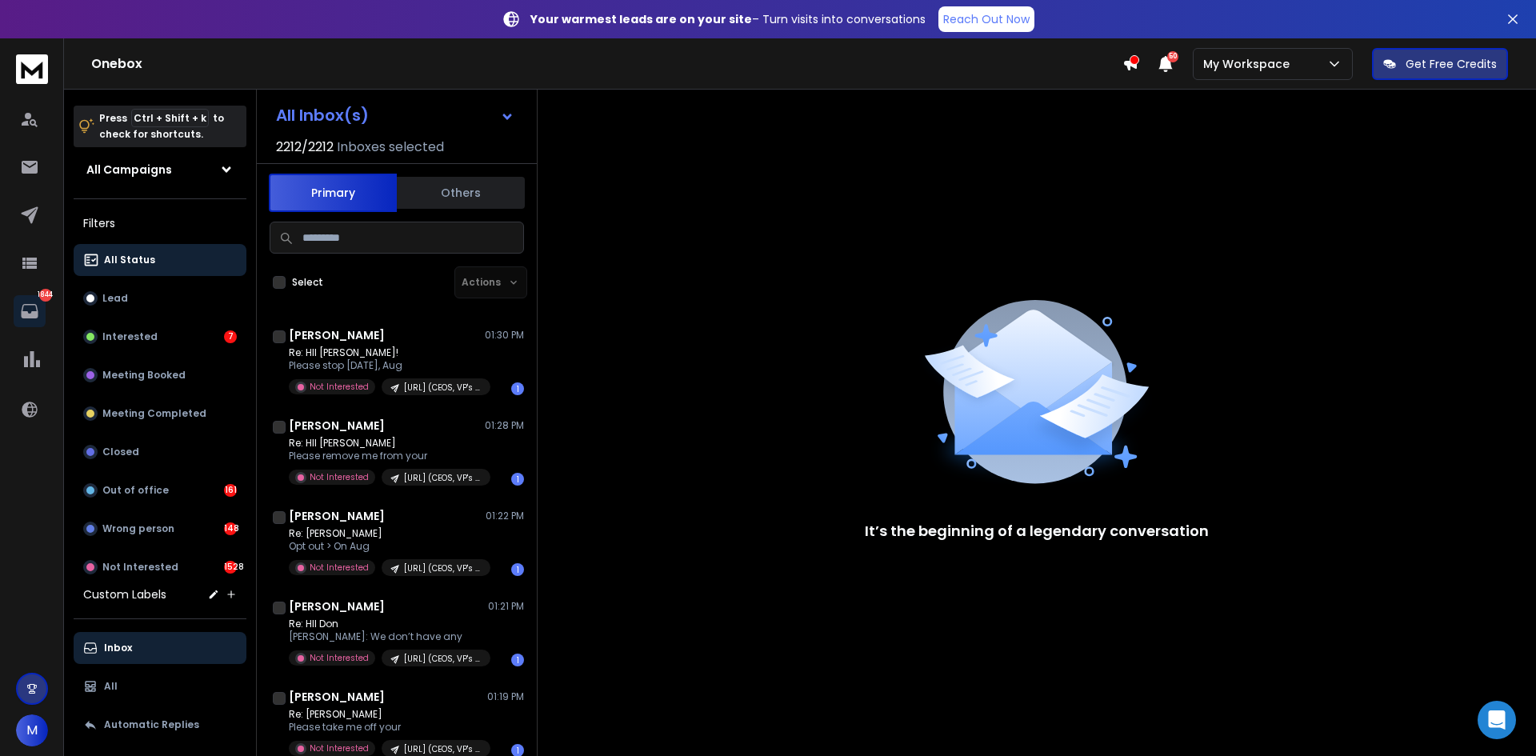
click at [472, 187] on button "Others" at bounding box center [461, 192] width 128 height 35
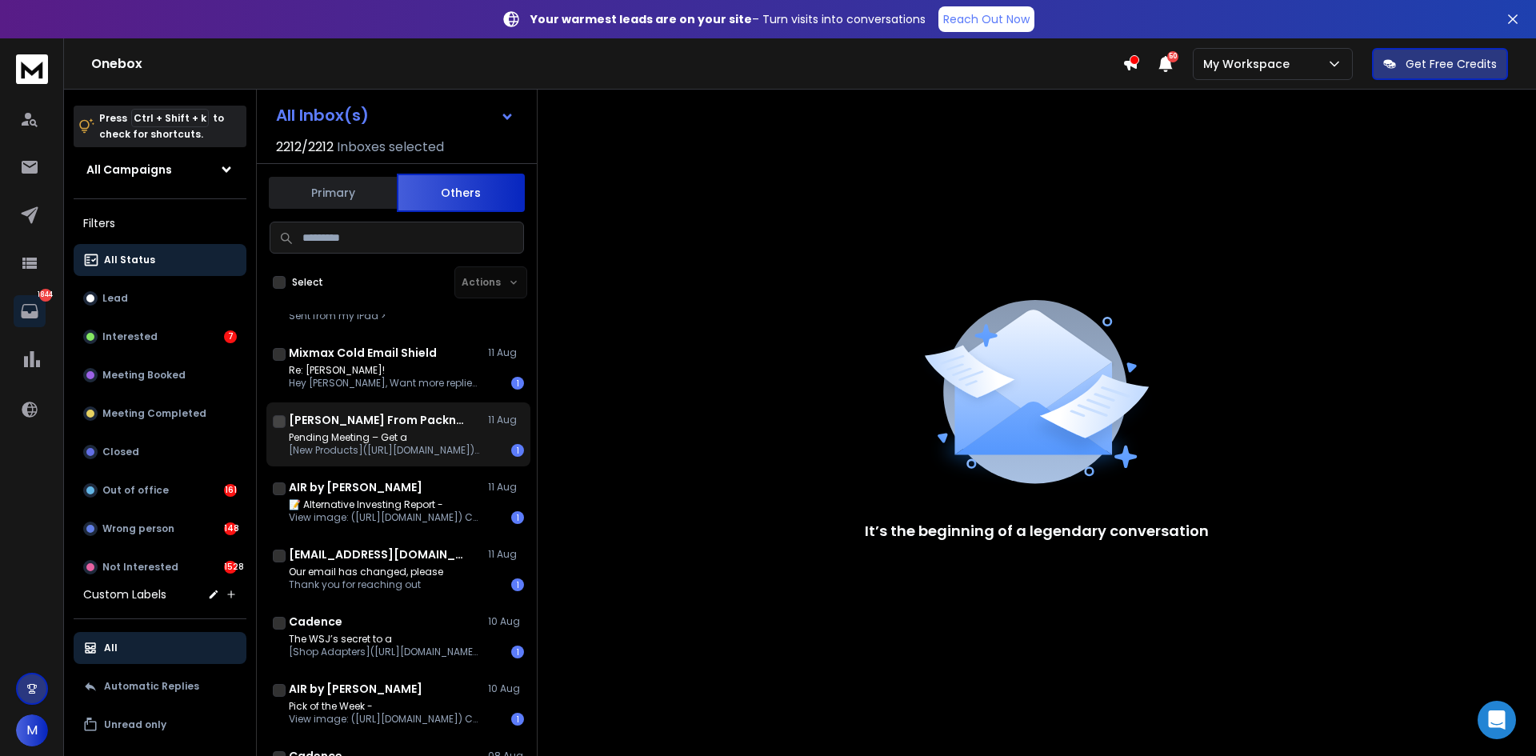
scroll to position [586, 0]
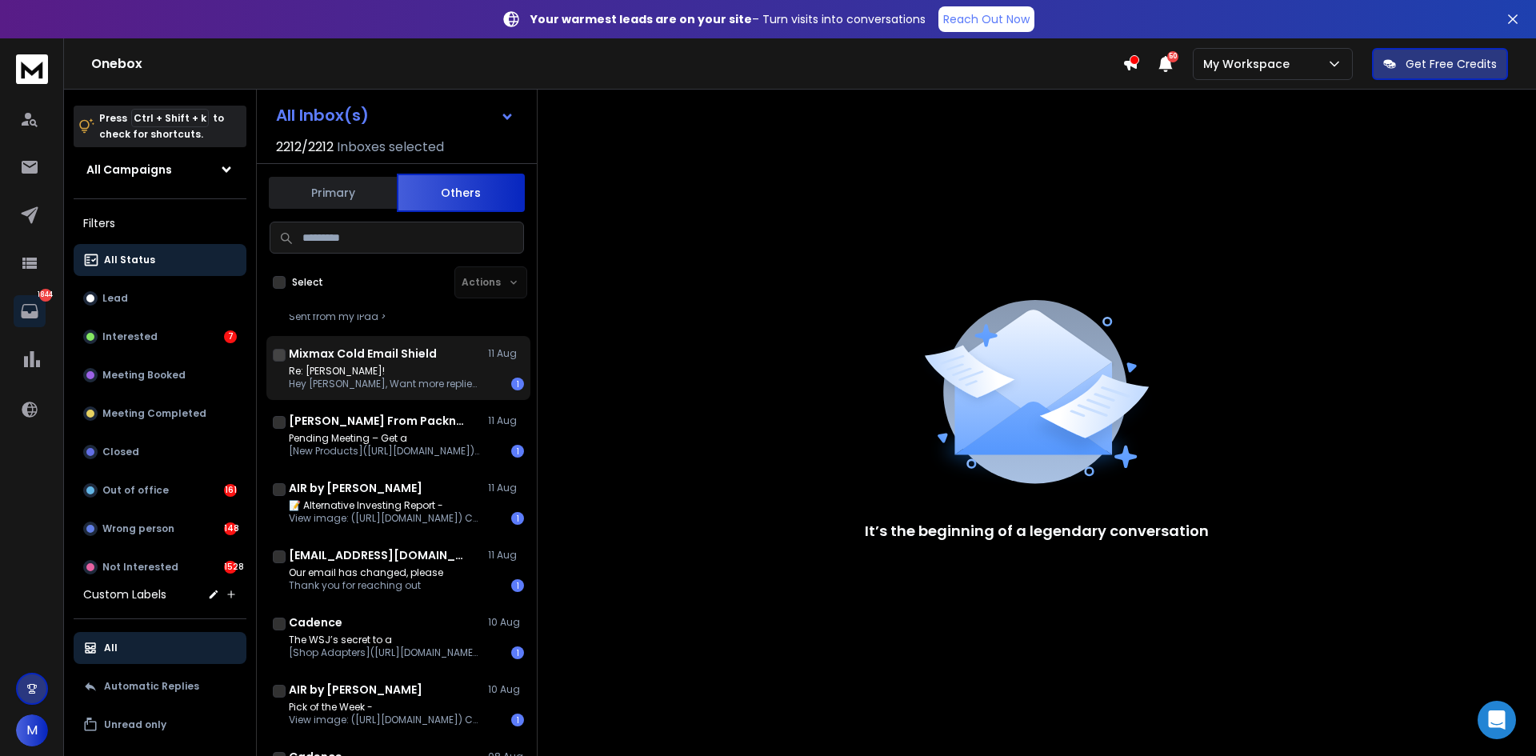
click at [353, 368] on p "Re: [PERSON_NAME]!" at bounding box center [385, 371] width 192 height 13
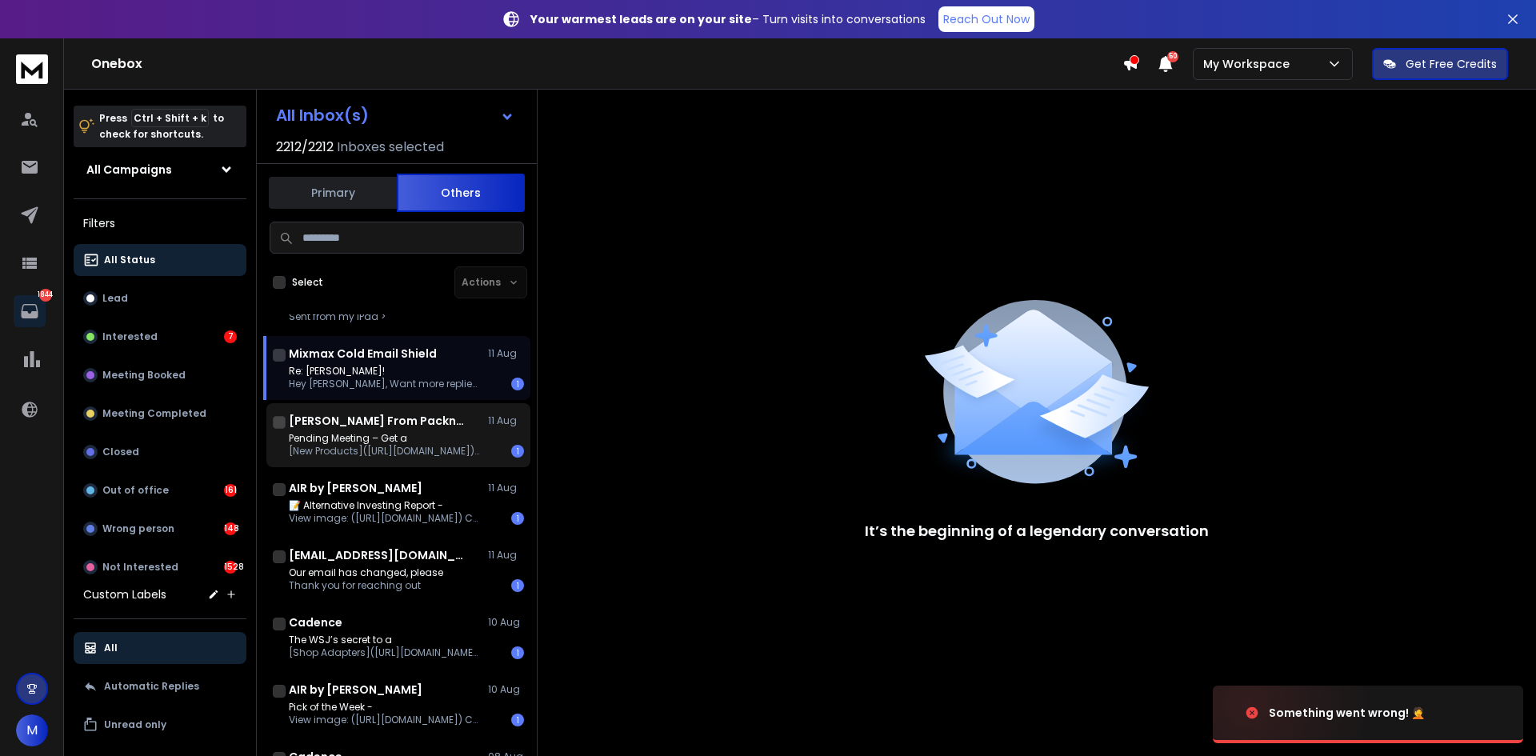
click at [368, 443] on p "Pending Meeting – Get a" at bounding box center [385, 438] width 192 height 13
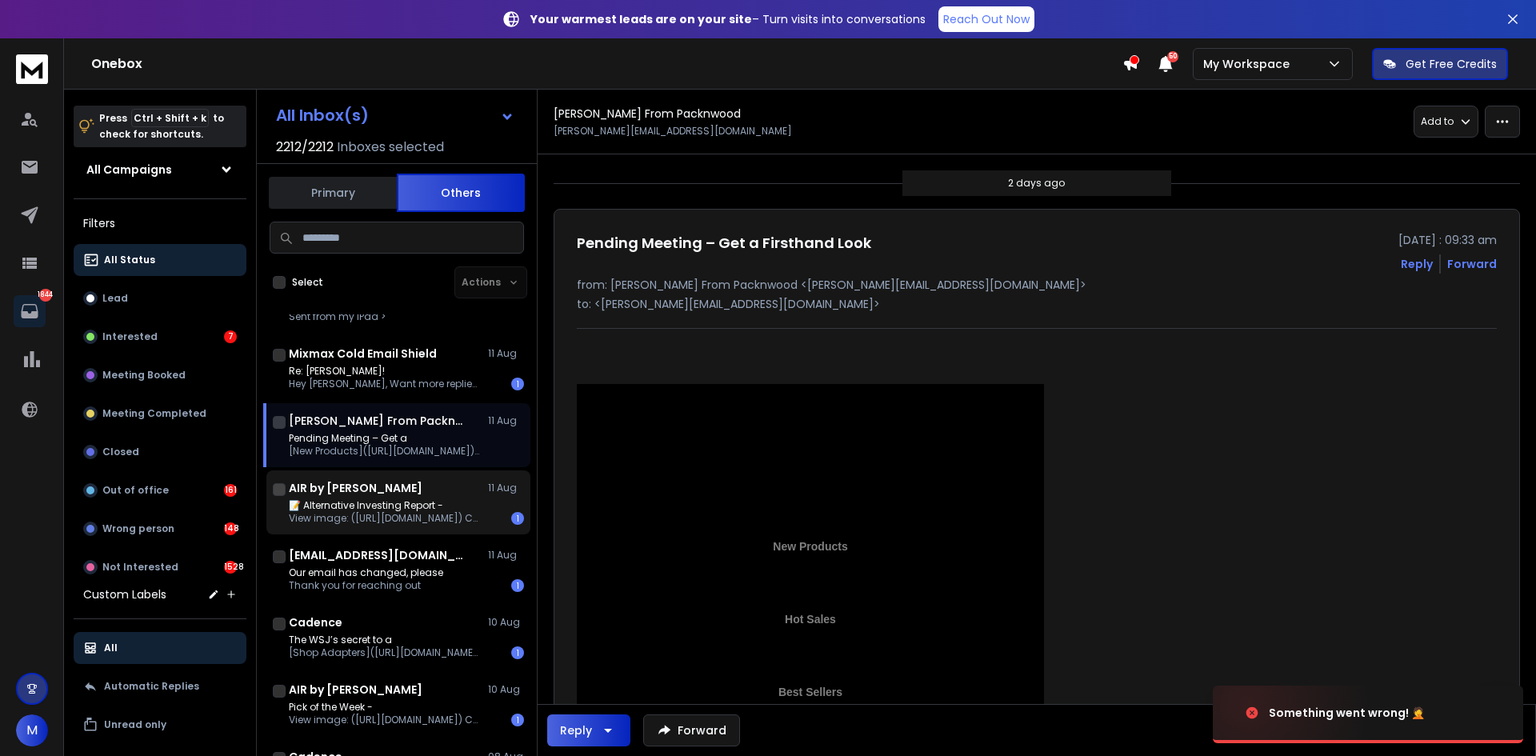
click at [364, 500] on p "📝 Alternative Investing Report -" at bounding box center [385, 505] width 192 height 13
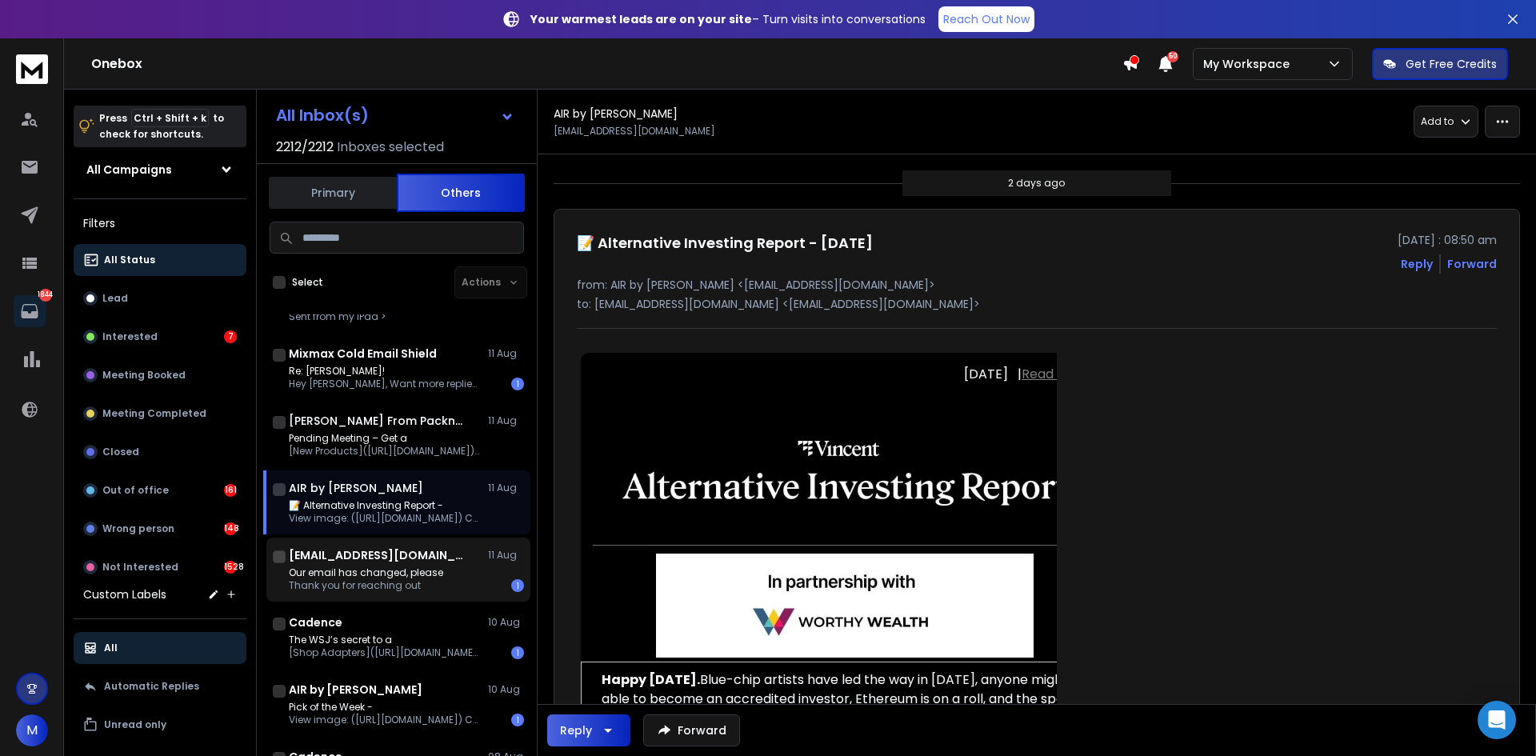
click at [365, 568] on p "Our email has changed, please" at bounding box center [366, 572] width 154 height 13
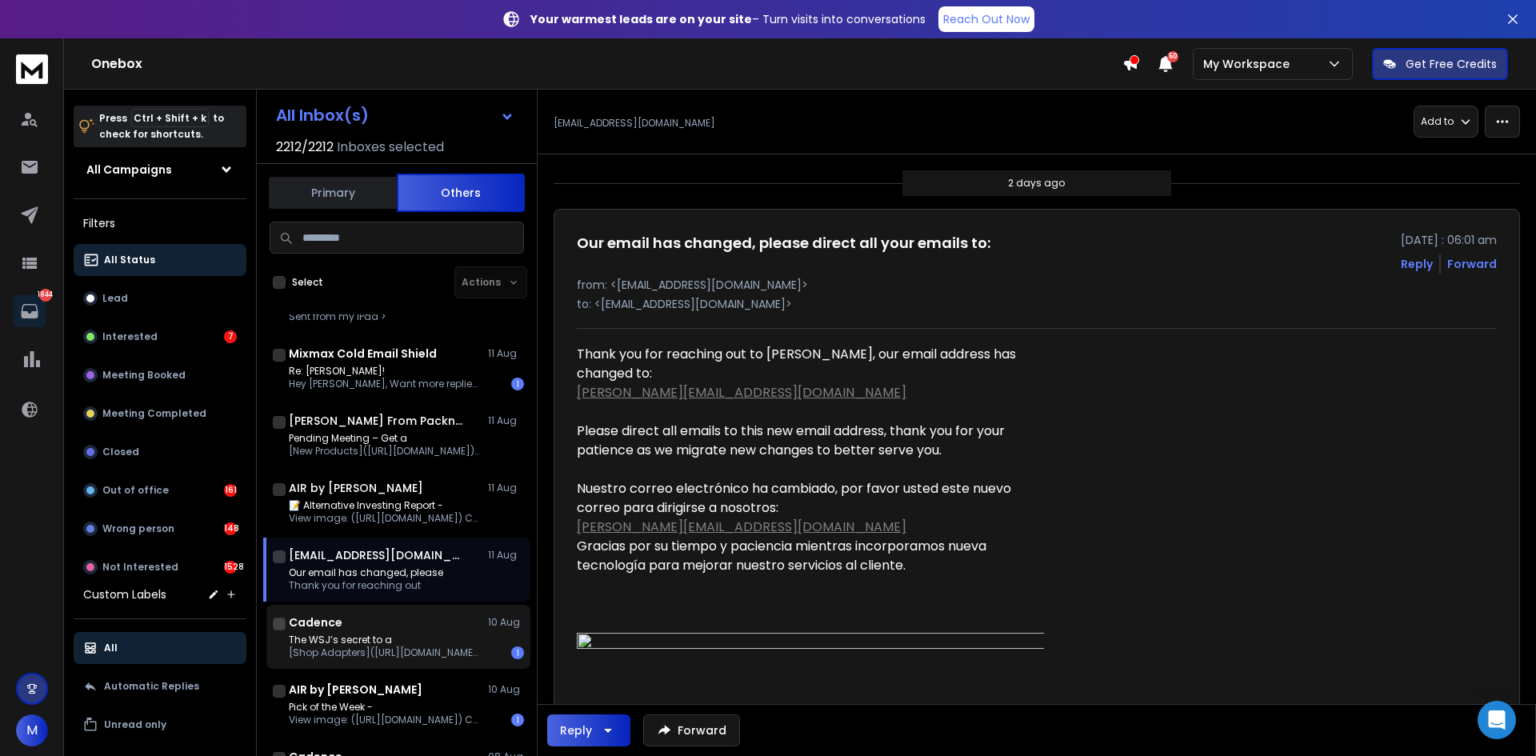
click at [364, 633] on p "The WSJ’s secret to a" at bounding box center [385, 639] width 192 height 13
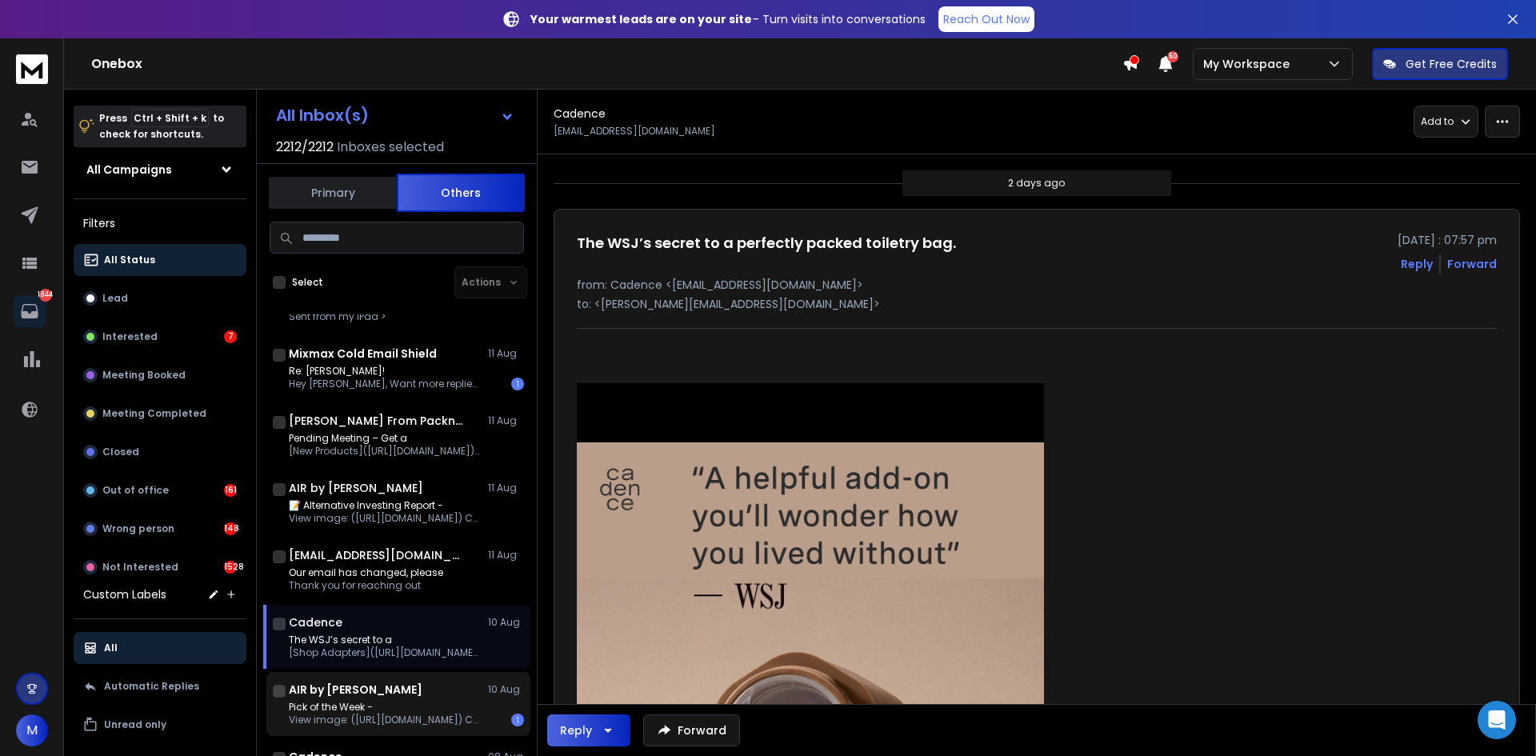
click at [362, 693] on h1 "AIR by Vincent" at bounding box center [356, 689] width 134 height 16
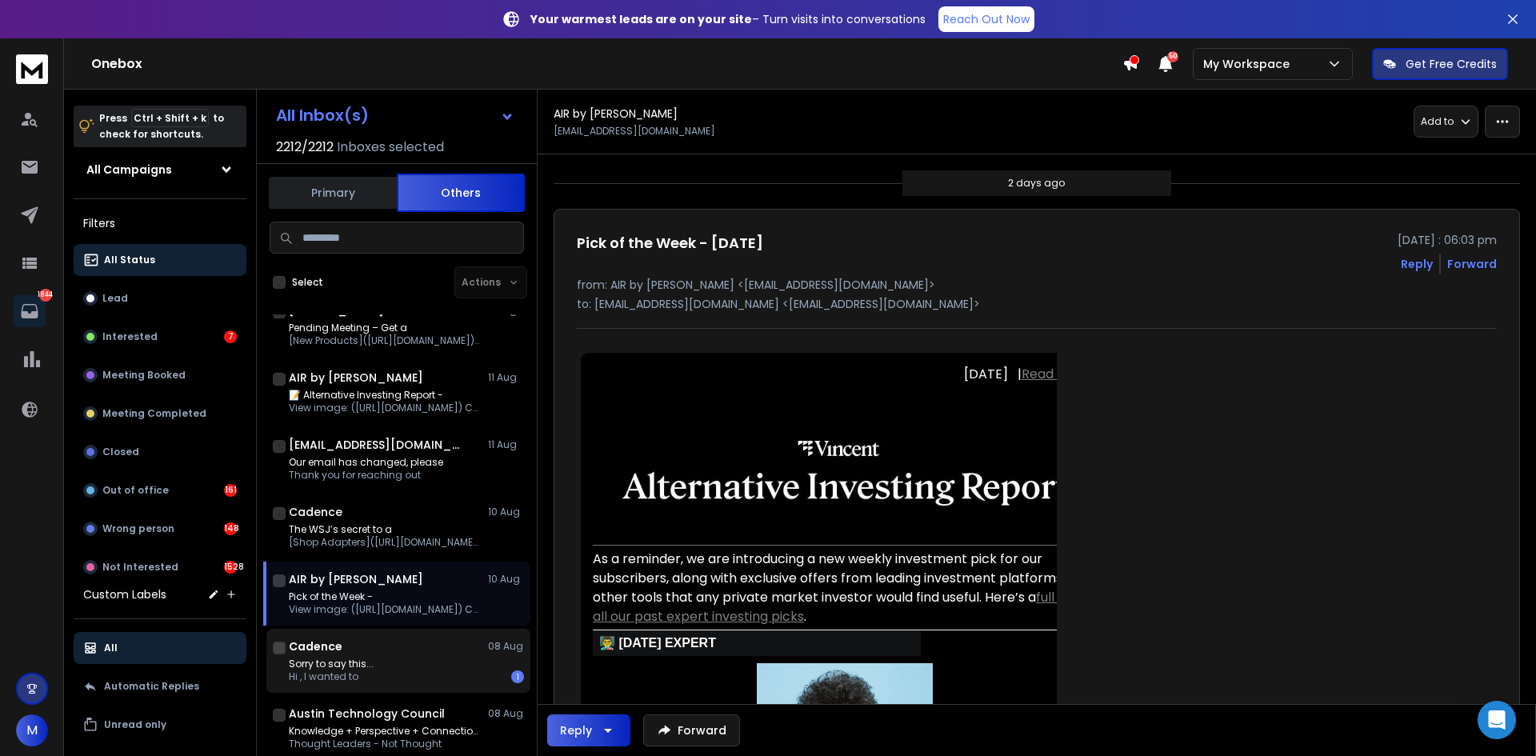
scroll to position [720, 0]
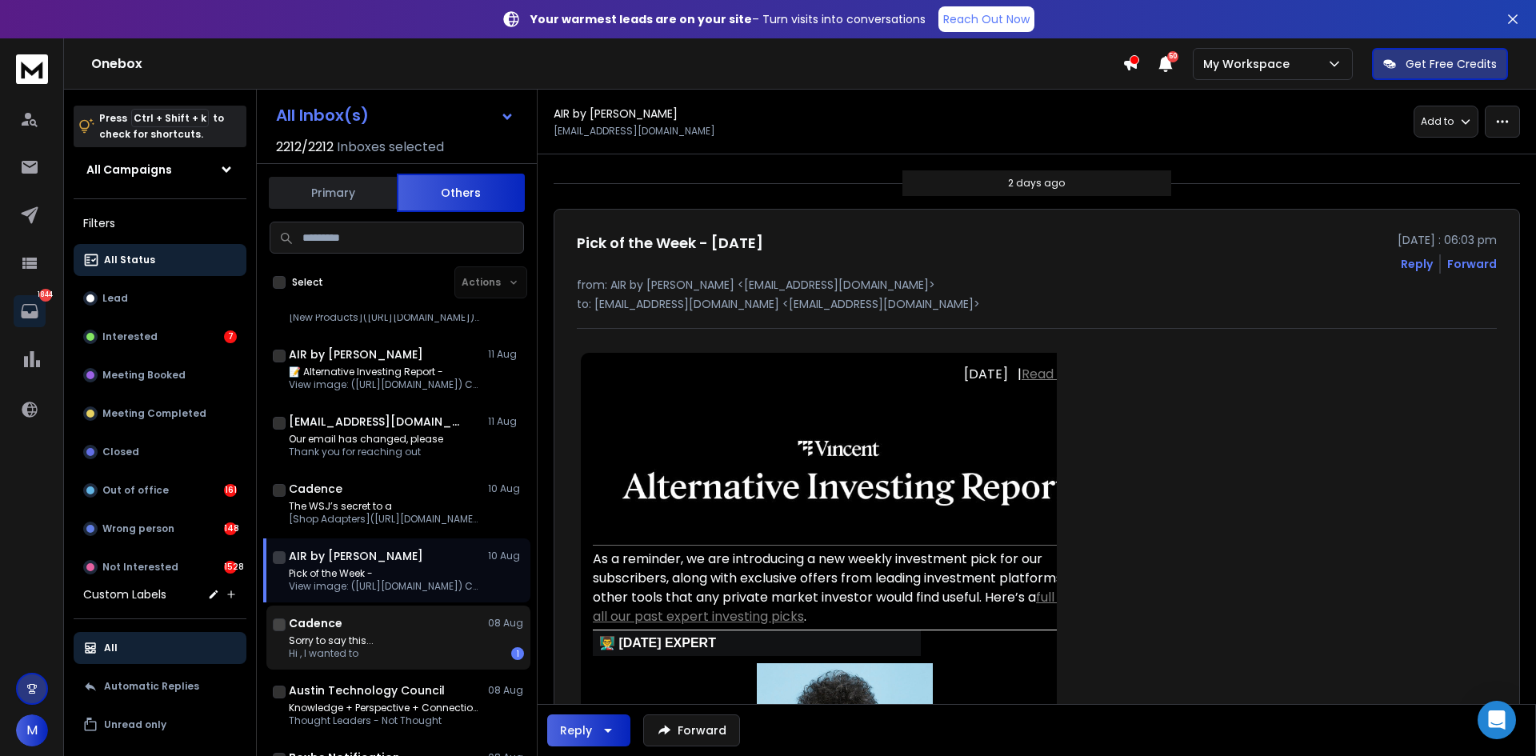
click at [351, 629] on div "Cadence 08 Aug" at bounding box center [406, 623] width 235 height 16
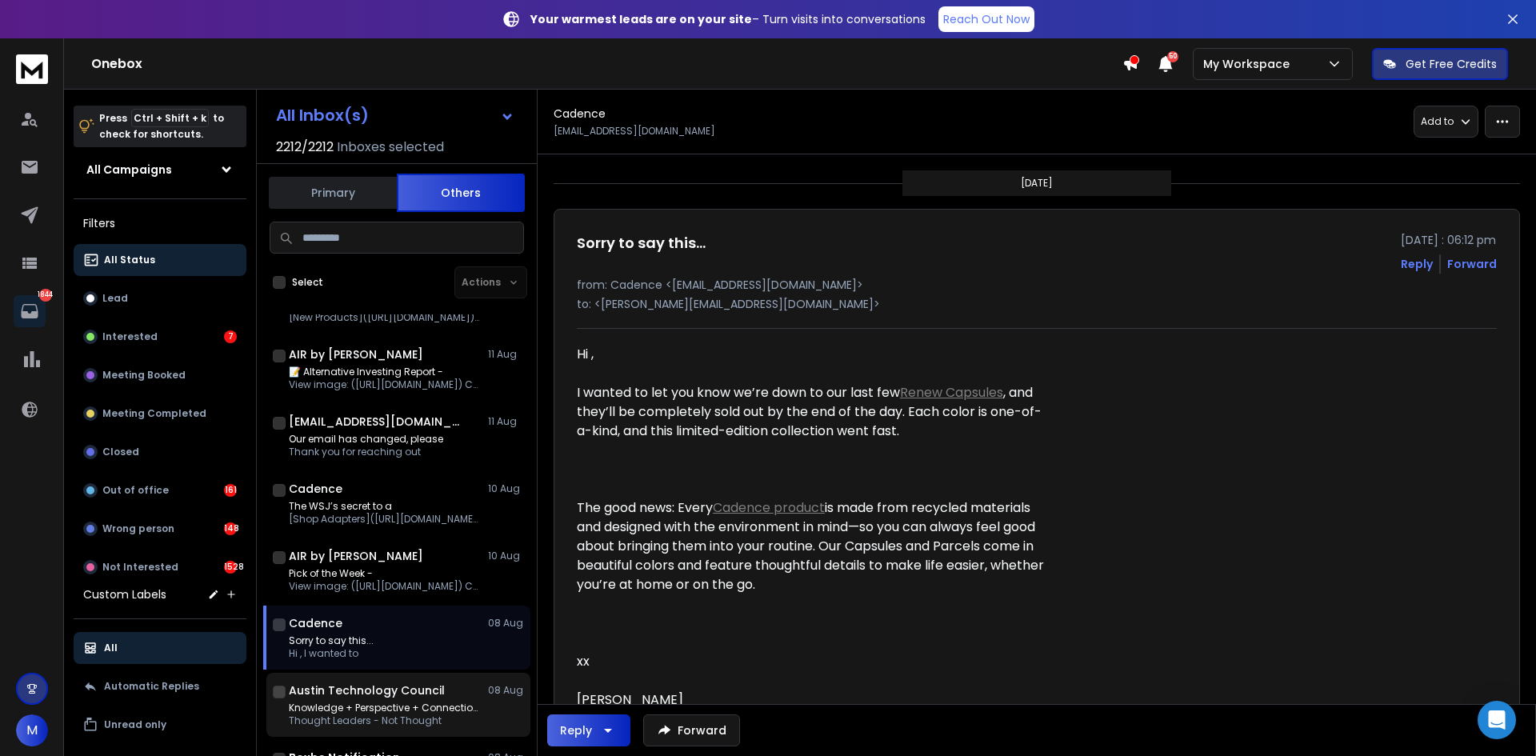
click at [379, 694] on h1 "Austin Technology Council" at bounding box center [367, 690] width 156 height 16
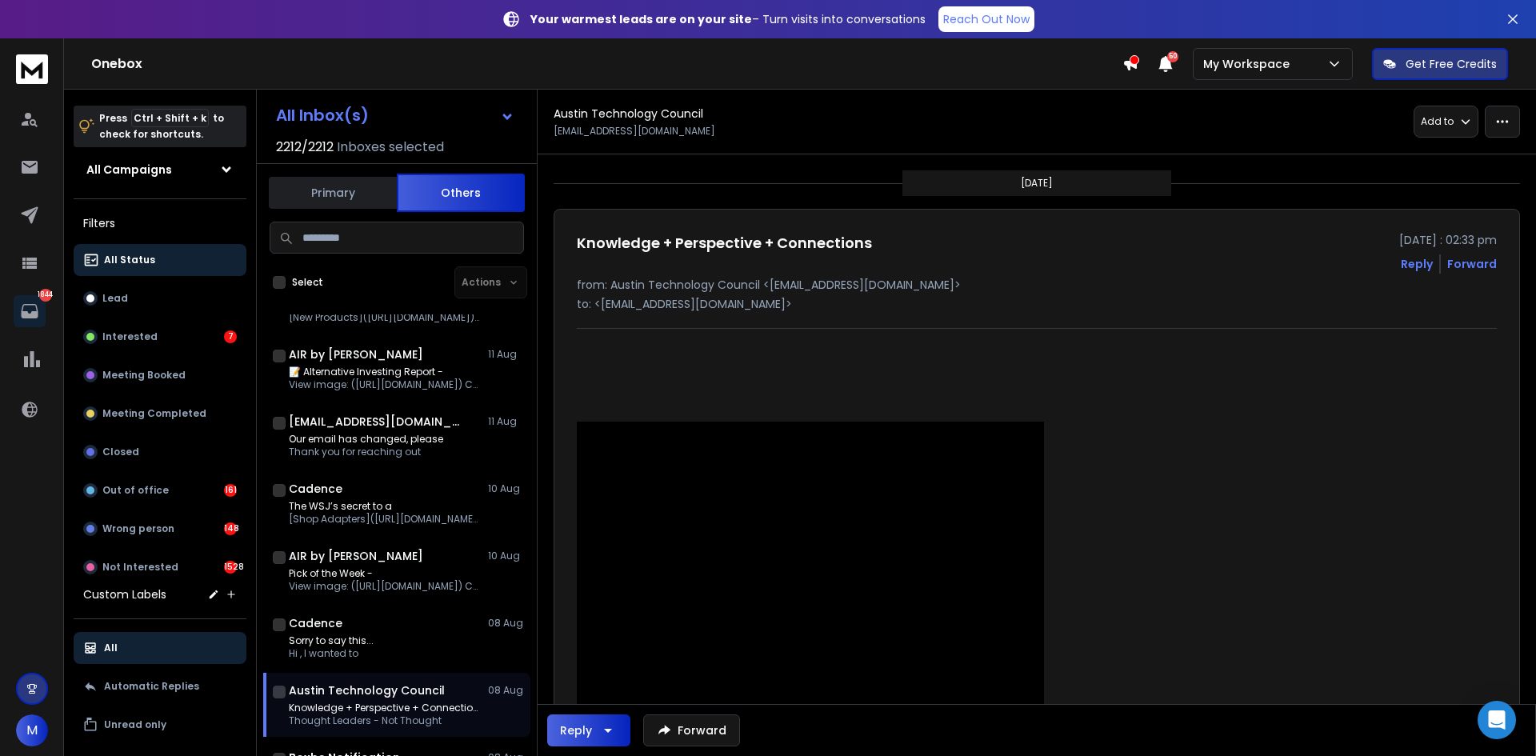
click at [279, 689] on button "button" at bounding box center [279, 691] width 13 height 13
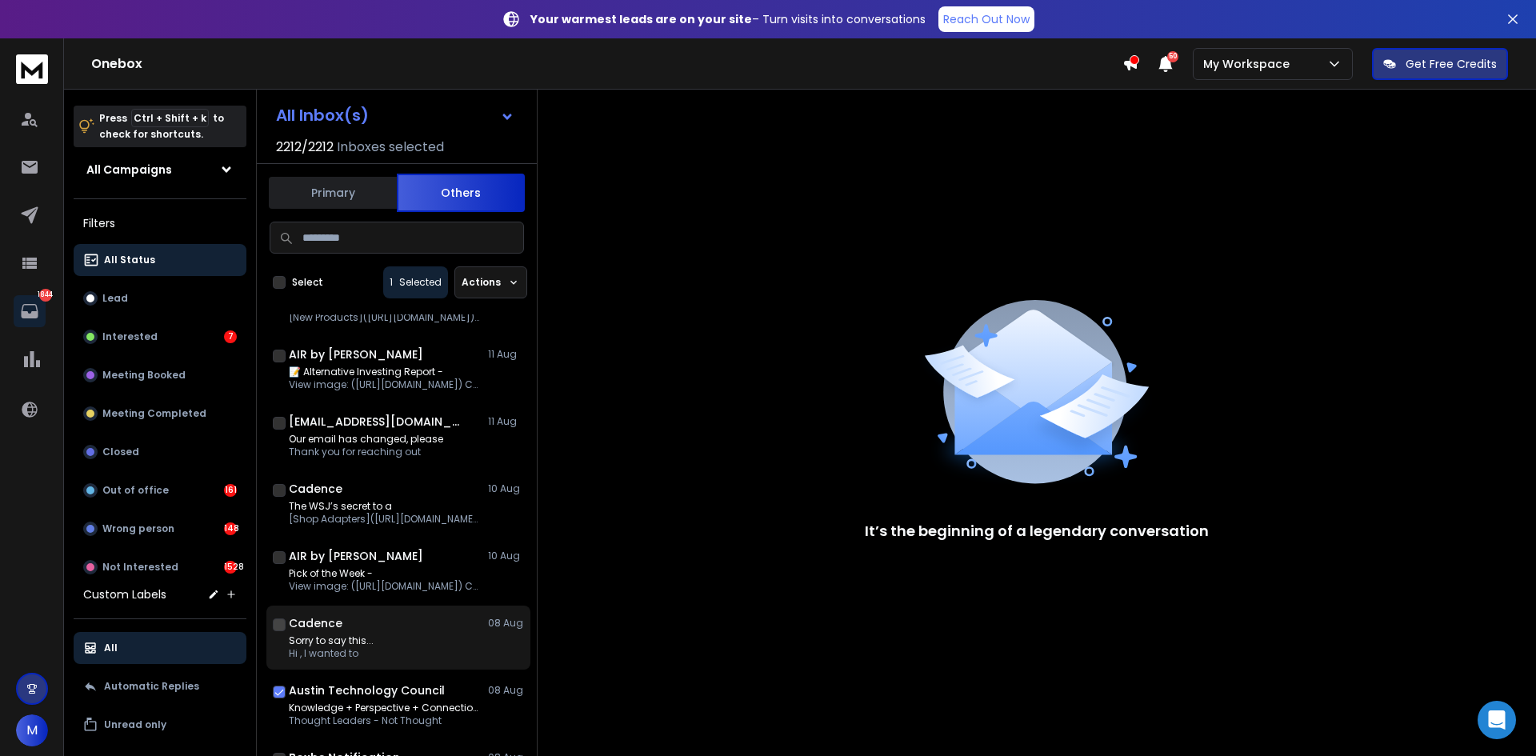
click at [278, 619] on button "button" at bounding box center [279, 624] width 13 height 13
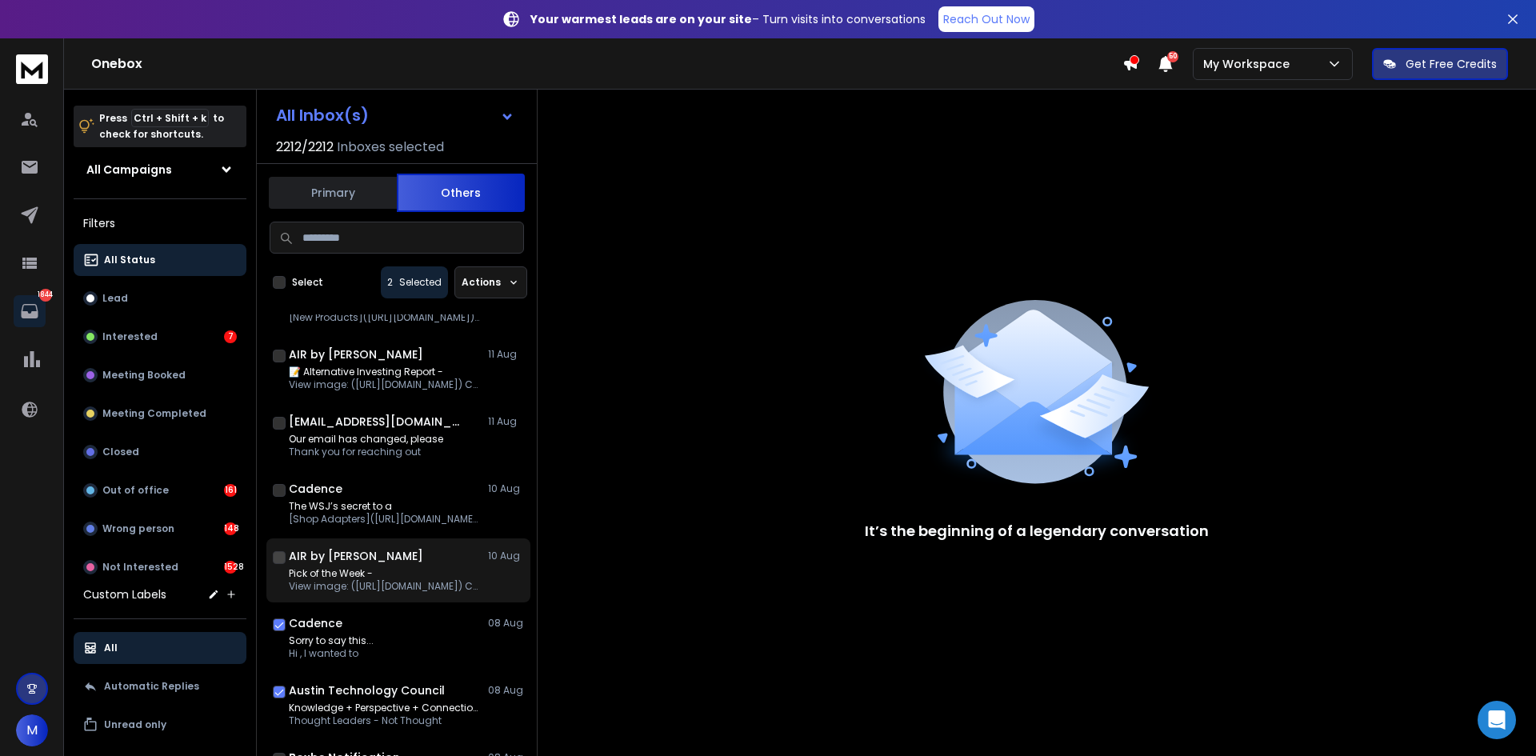
click at [281, 551] on button "button" at bounding box center [279, 557] width 13 height 13
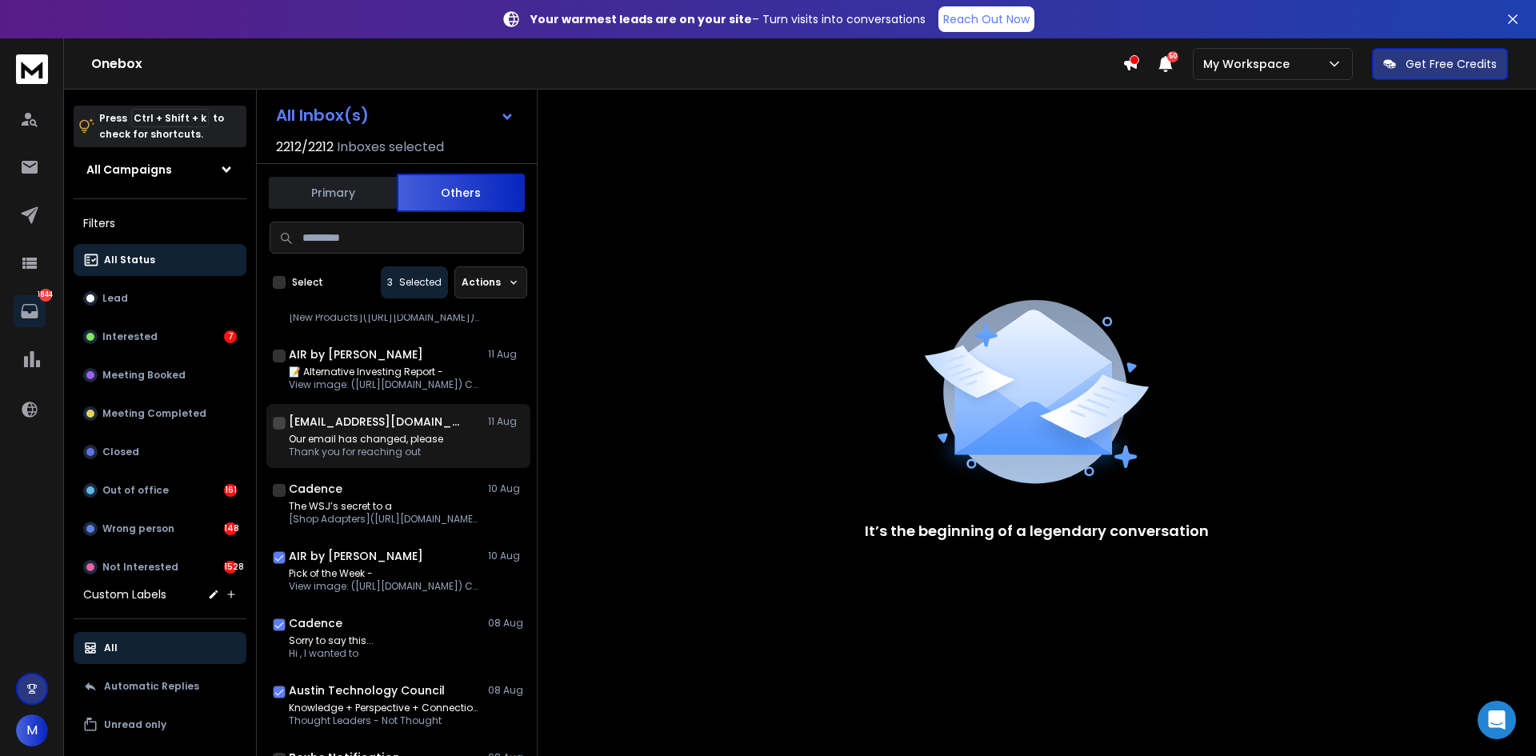
click at [279, 421] on button "button" at bounding box center [279, 423] width 13 height 13
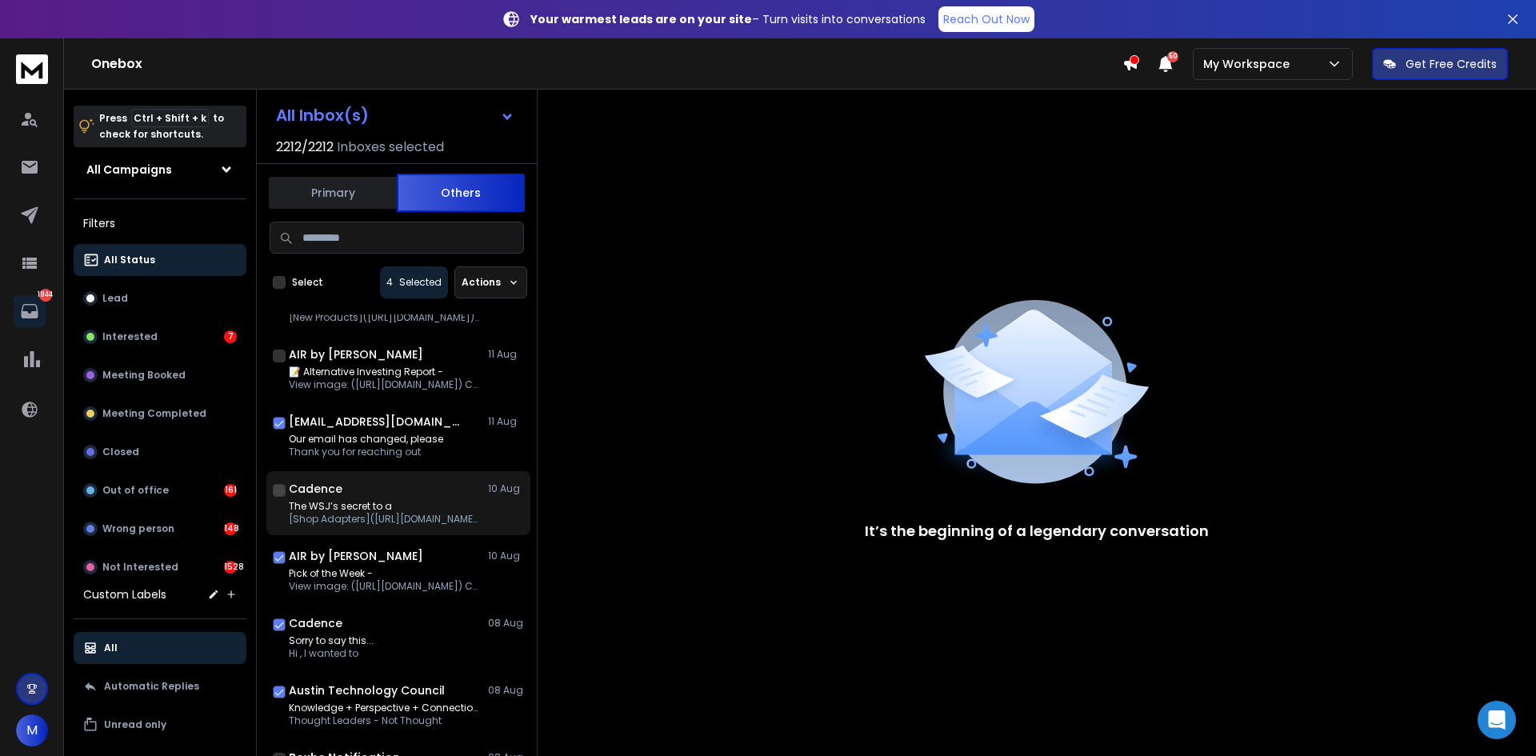
click at [277, 488] on button "button" at bounding box center [279, 490] width 13 height 13
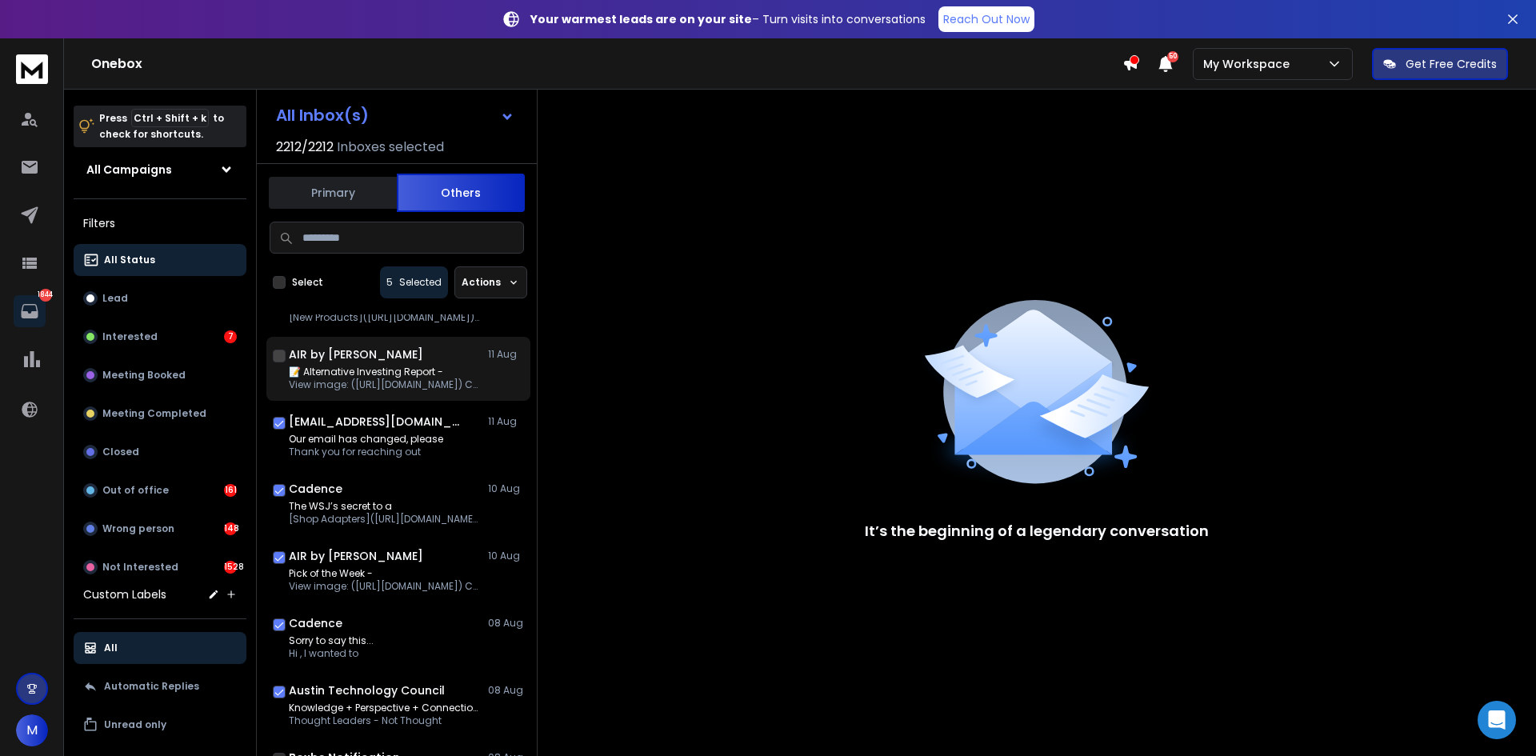
click at [269, 355] on div "AIR by Vincent 11 Aug 📝 Alternative Investing Report - View image: (https://med…" at bounding box center [398, 369] width 264 height 64
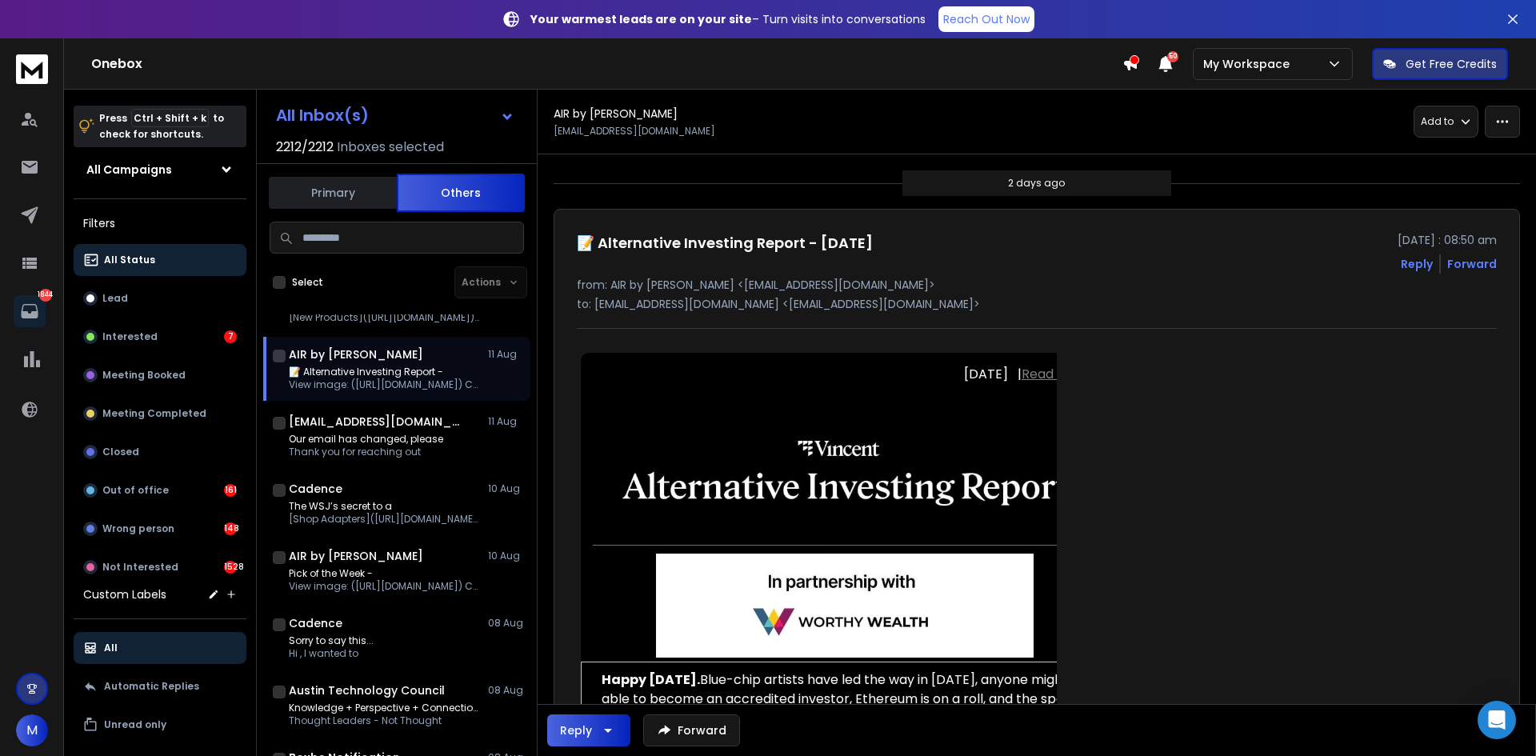
click at [279, 354] on button "button" at bounding box center [279, 356] width 13 height 13
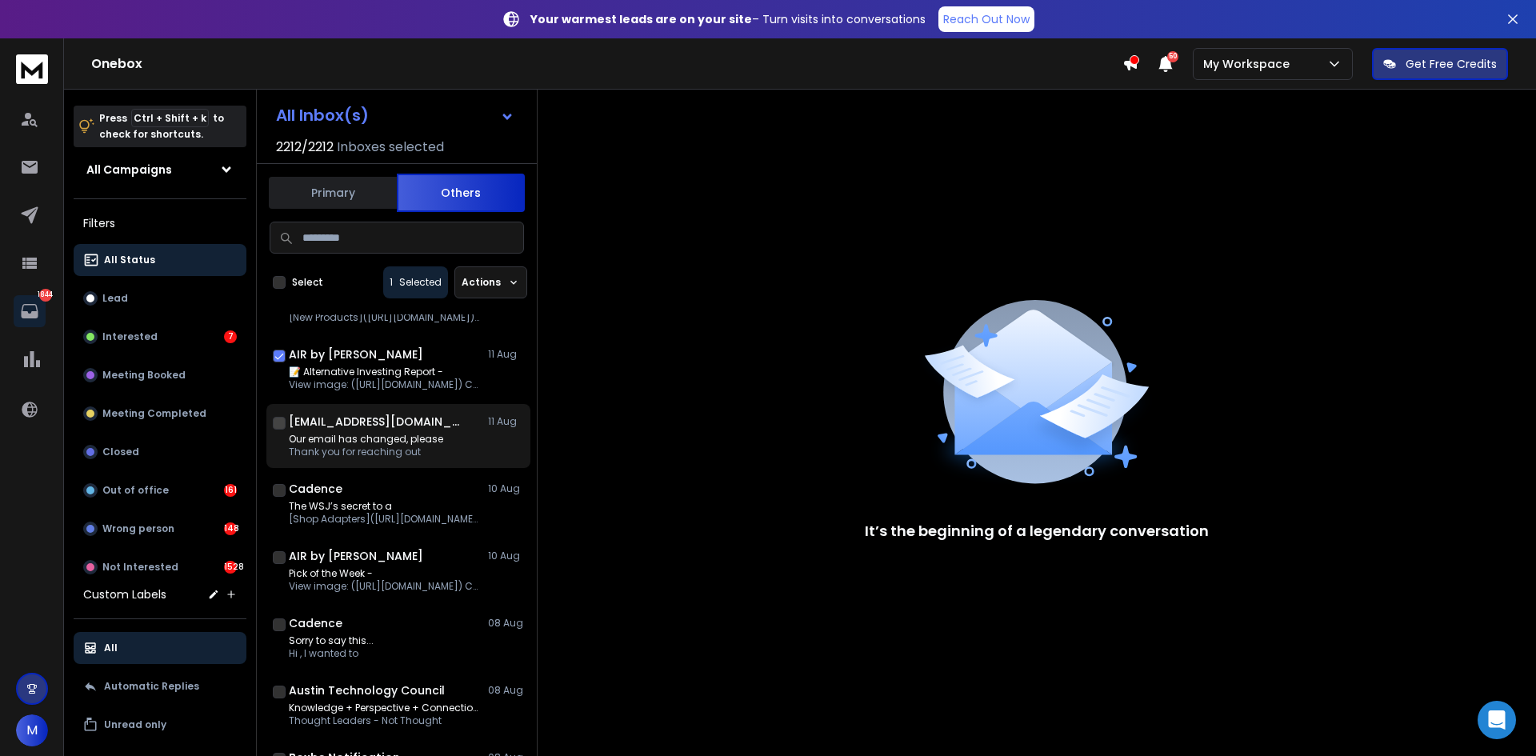
click at [281, 421] on button "button" at bounding box center [279, 423] width 13 height 13
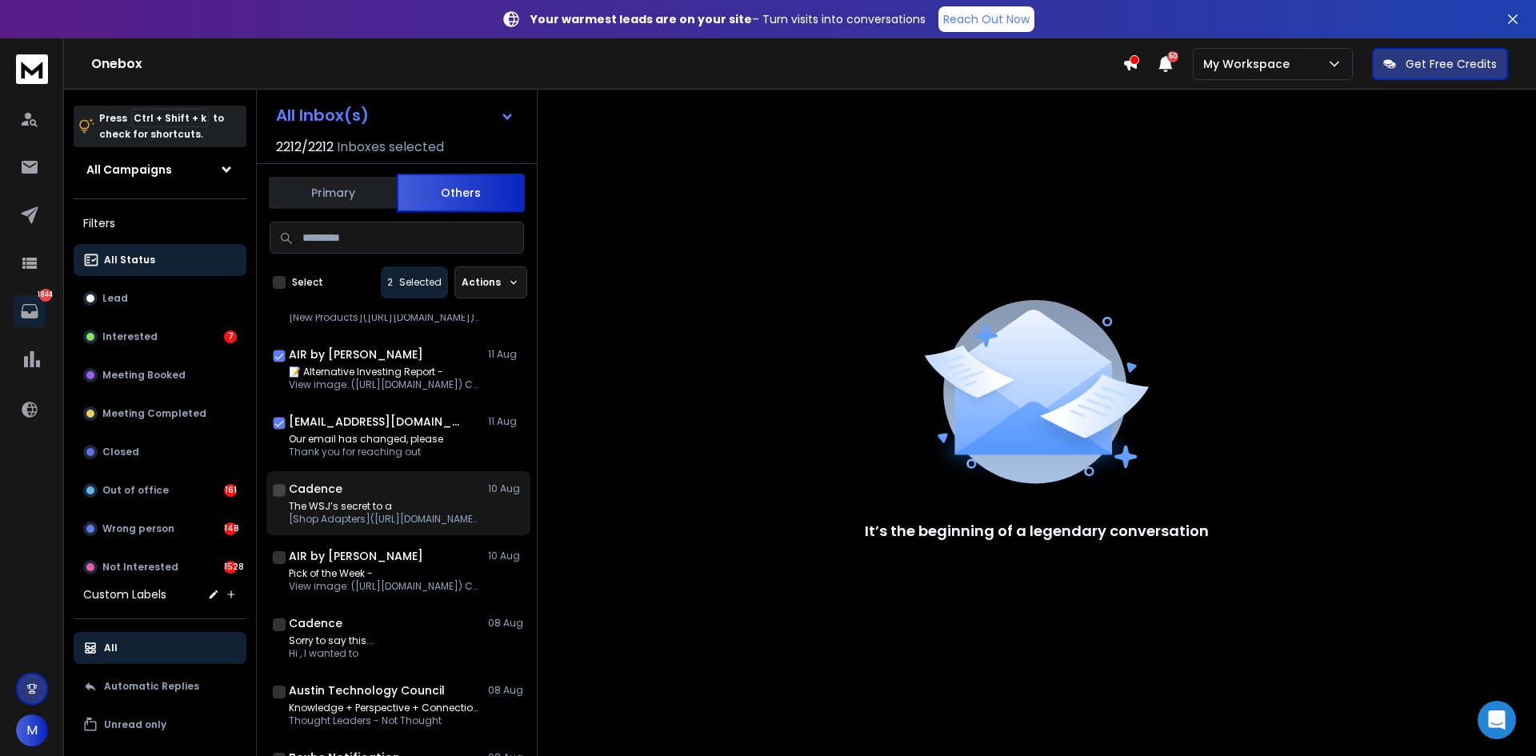
click at [277, 485] on button "button" at bounding box center [279, 490] width 13 height 13
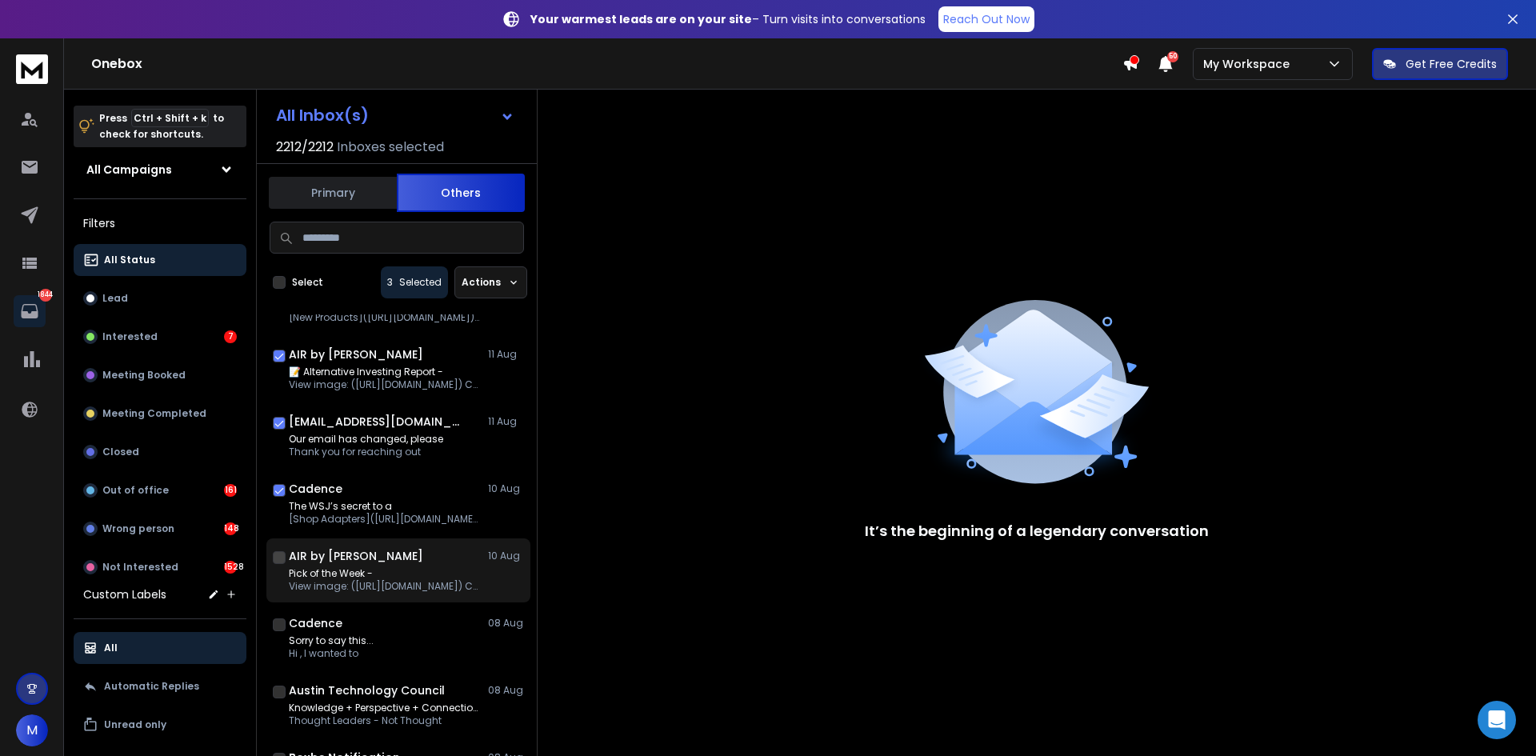
click at [278, 555] on button "button" at bounding box center [279, 557] width 13 height 13
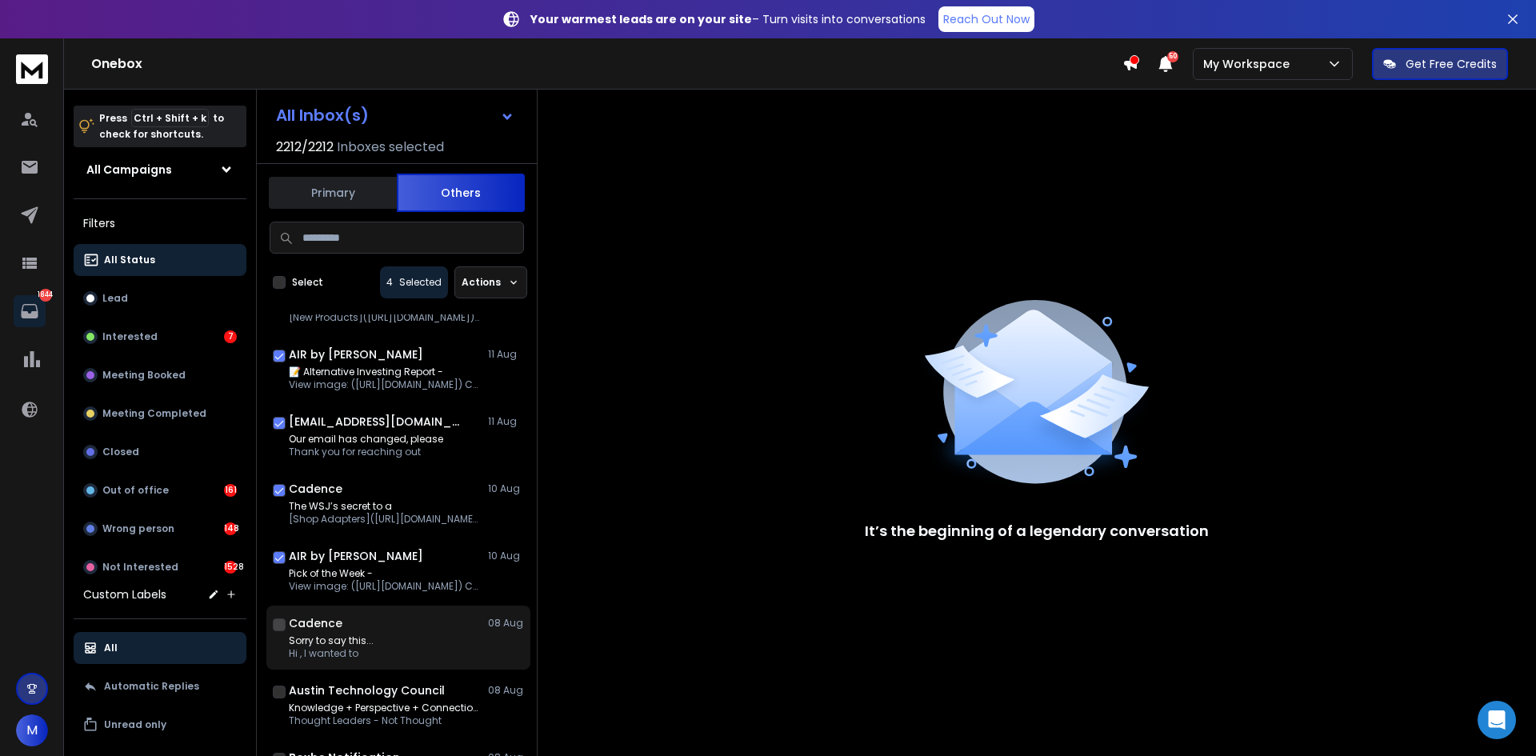
click at [274, 625] on button "button" at bounding box center [279, 624] width 13 height 13
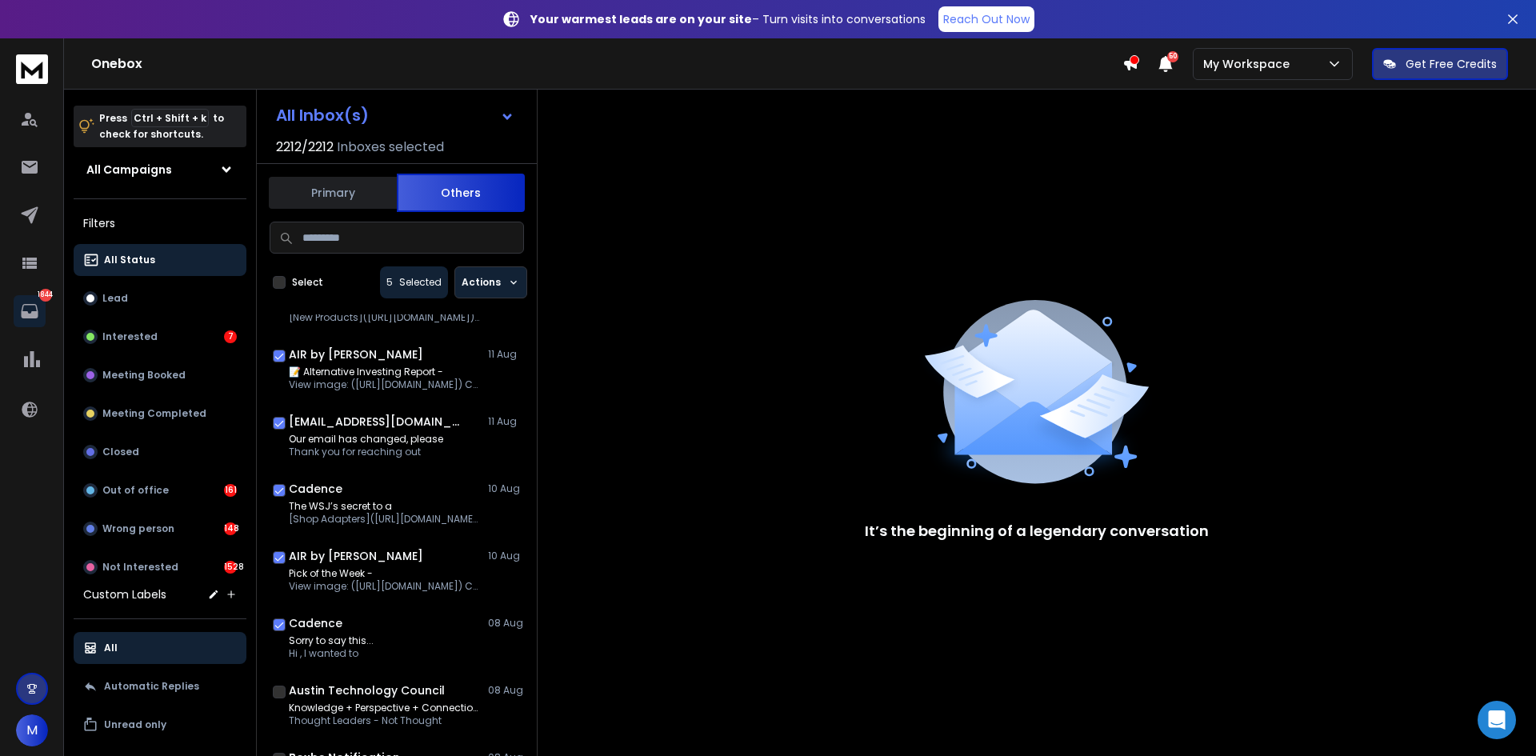
click at [488, 280] on p "Actions" at bounding box center [480, 282] width 39 height 13
click at [484, 315] on div "Delete email" at bounding box center [466, 318] width 92 height 16
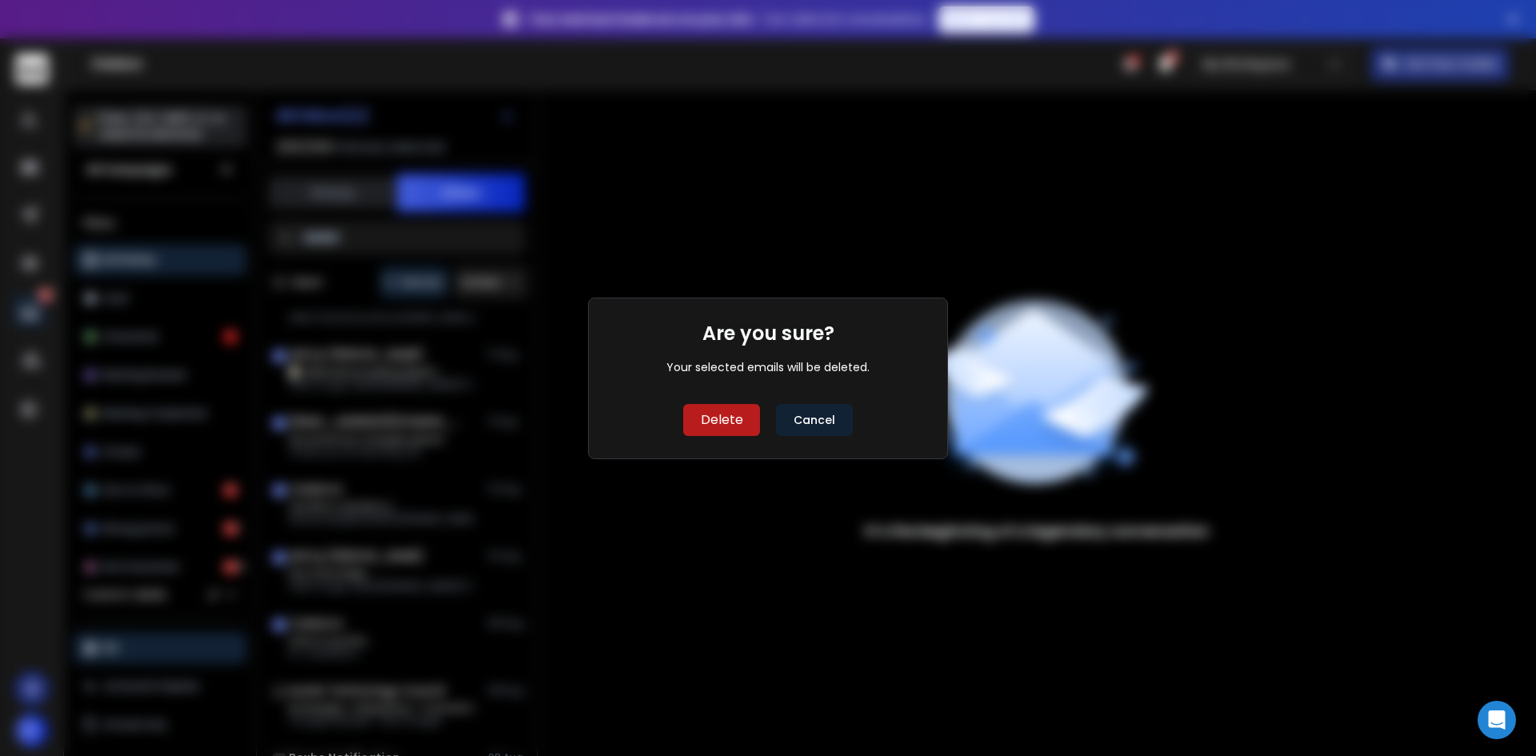
click at [745, 421] on button "Delete" at bounding box center [721, 420] width 77 height 32
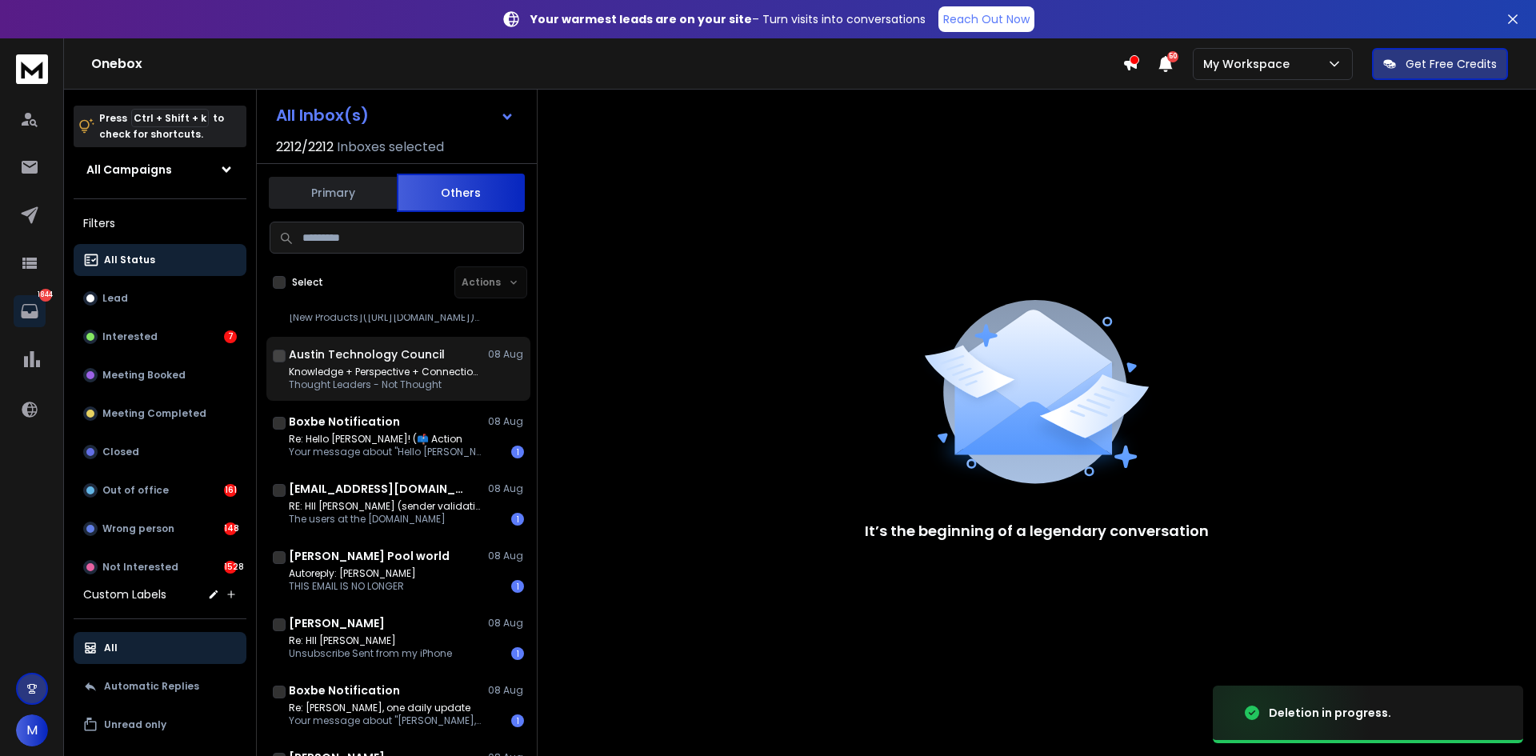
click at [362, 371] on p "Knowledge + Perspective + Connections" at bounding box center [385, 372] width 192 height 13
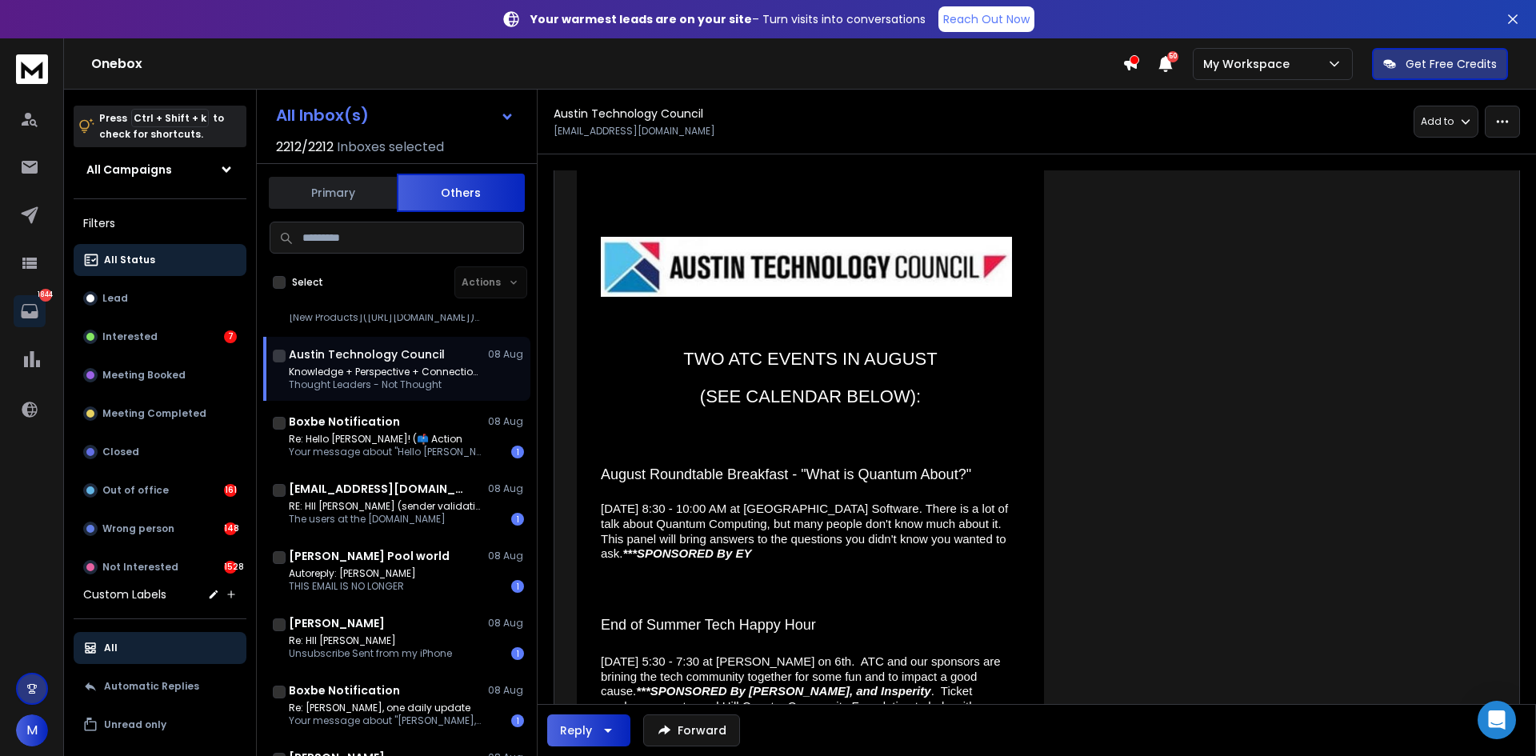
scroll to position [1066, 0]
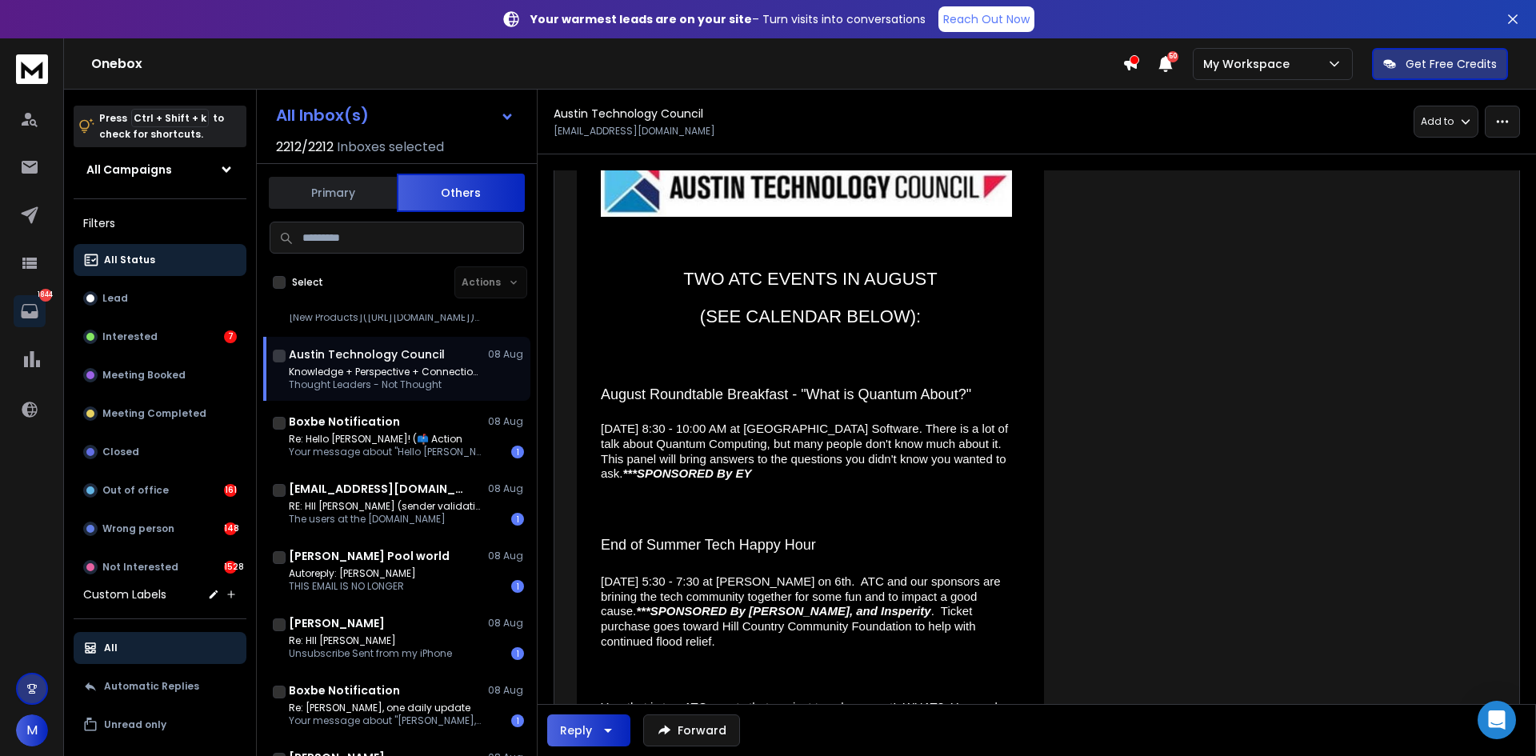
click at [282, 351] on button "button" at bounding box center [279, 356] width 13 height 13
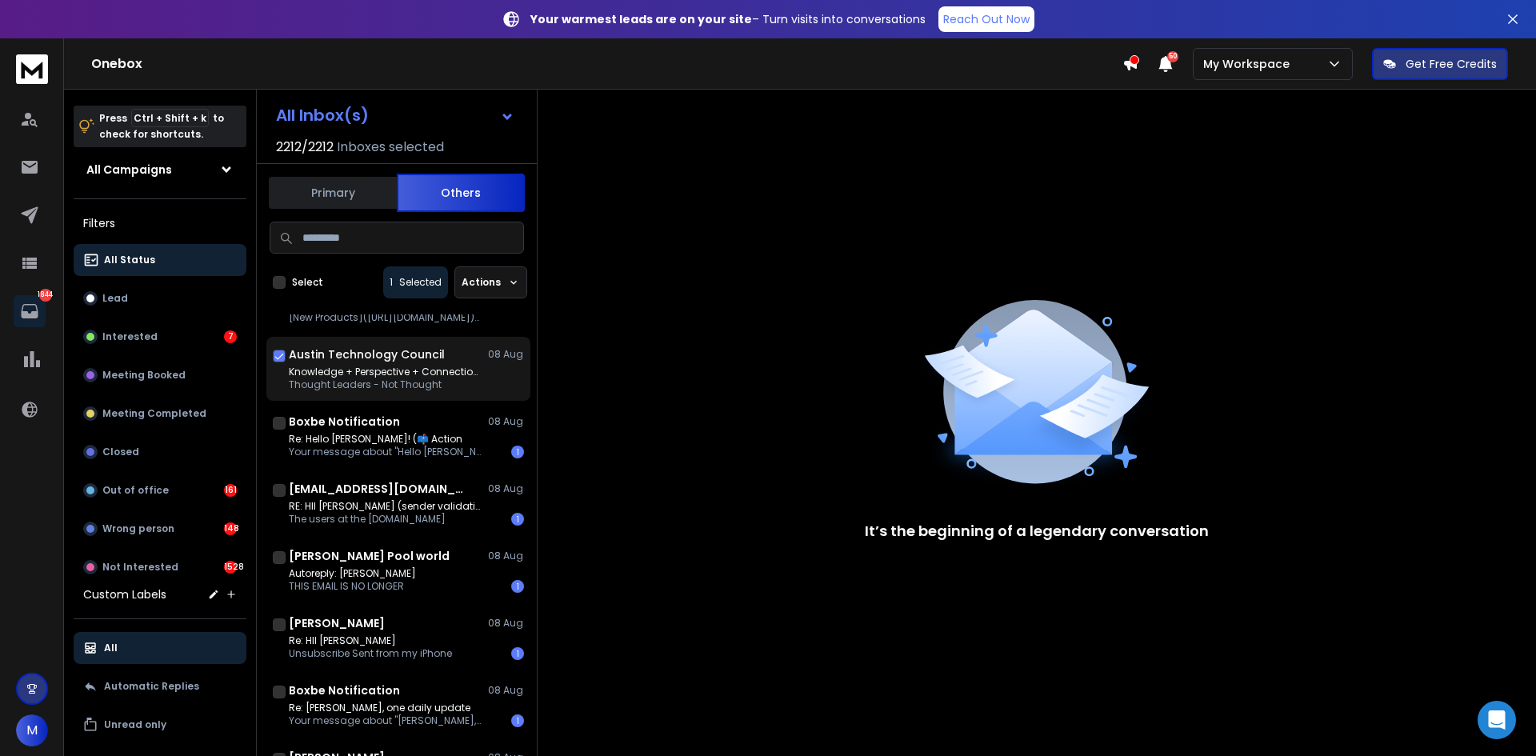
scroll to position [0, 0]
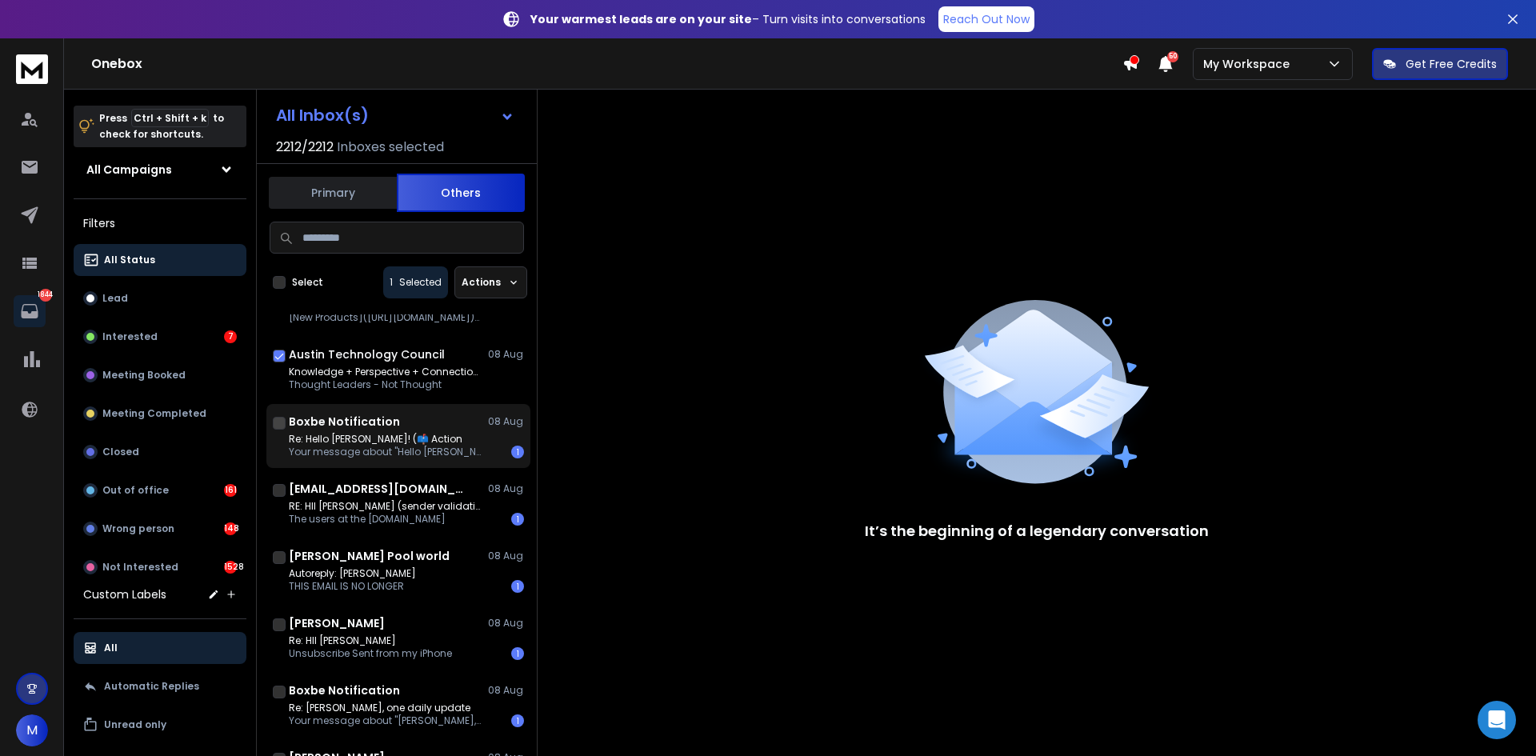
click at [276, 425] on button "button" at bounding box center [279, 423] width 13 height 13
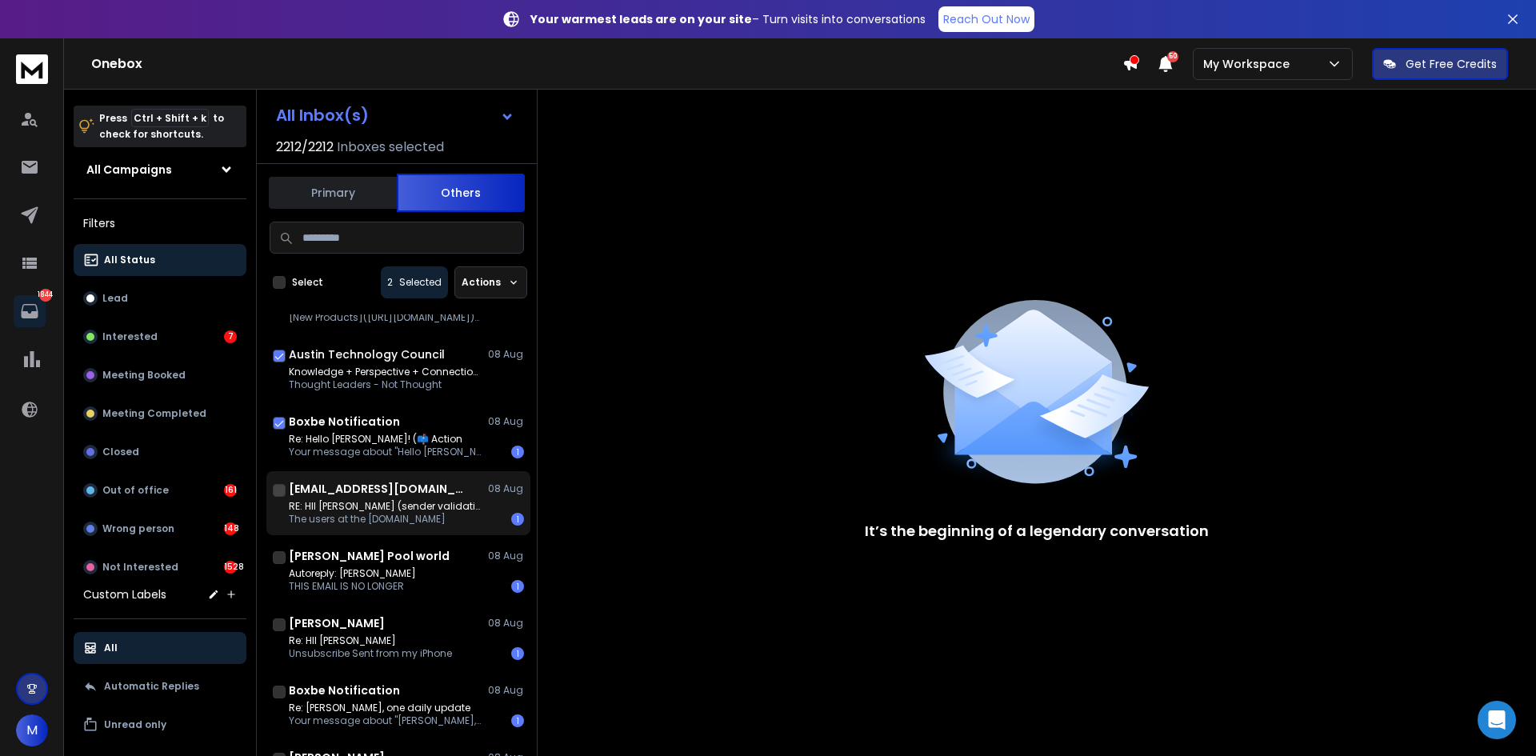
click at [274, 489] on button "button" at bounding box center [279, 490] width 13 height 13
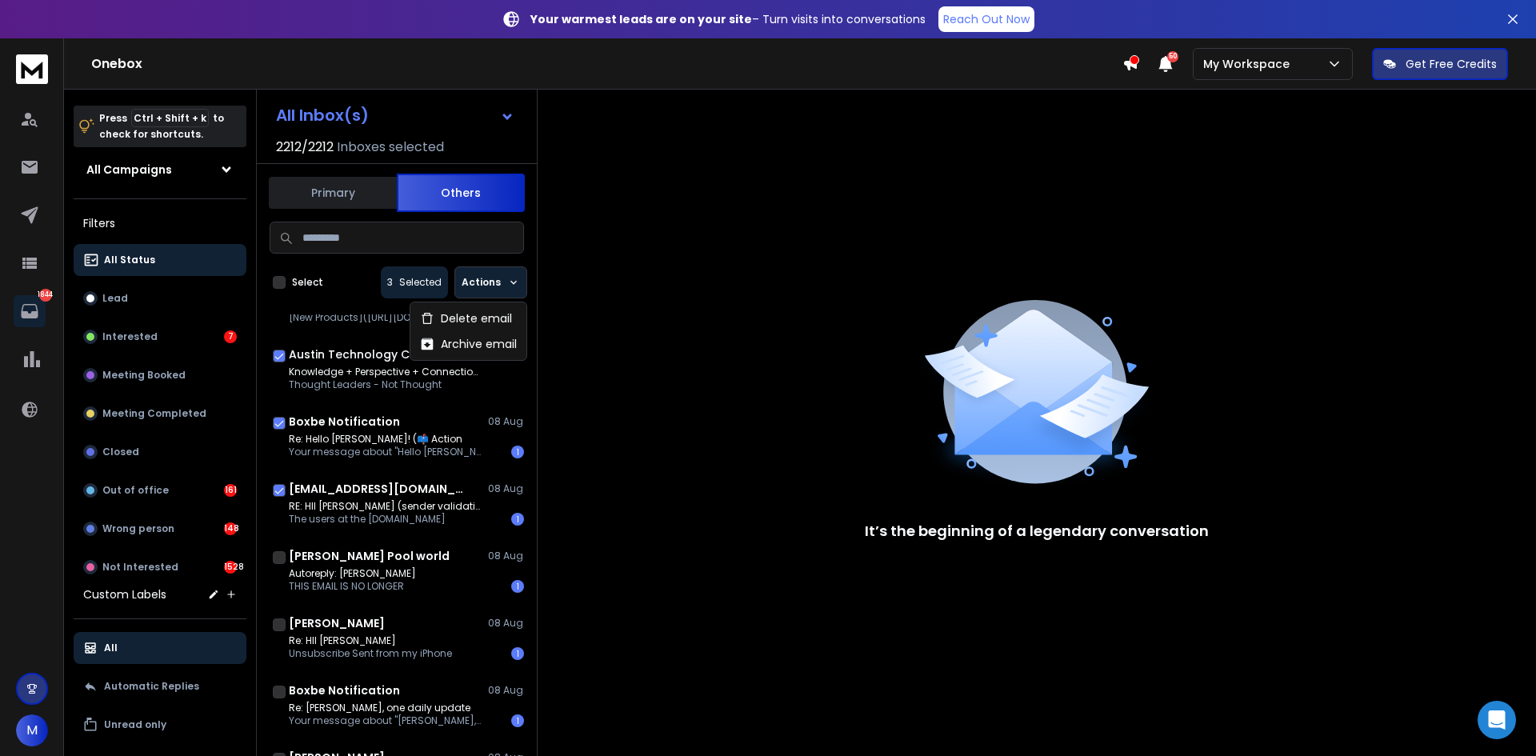
click at [473, 277] on p "Actions" at bounding box center [480, 282] width 39 height 13
click at [486, 316] on div "Delete email" at bounding box center [466, 318] width 92 height 16
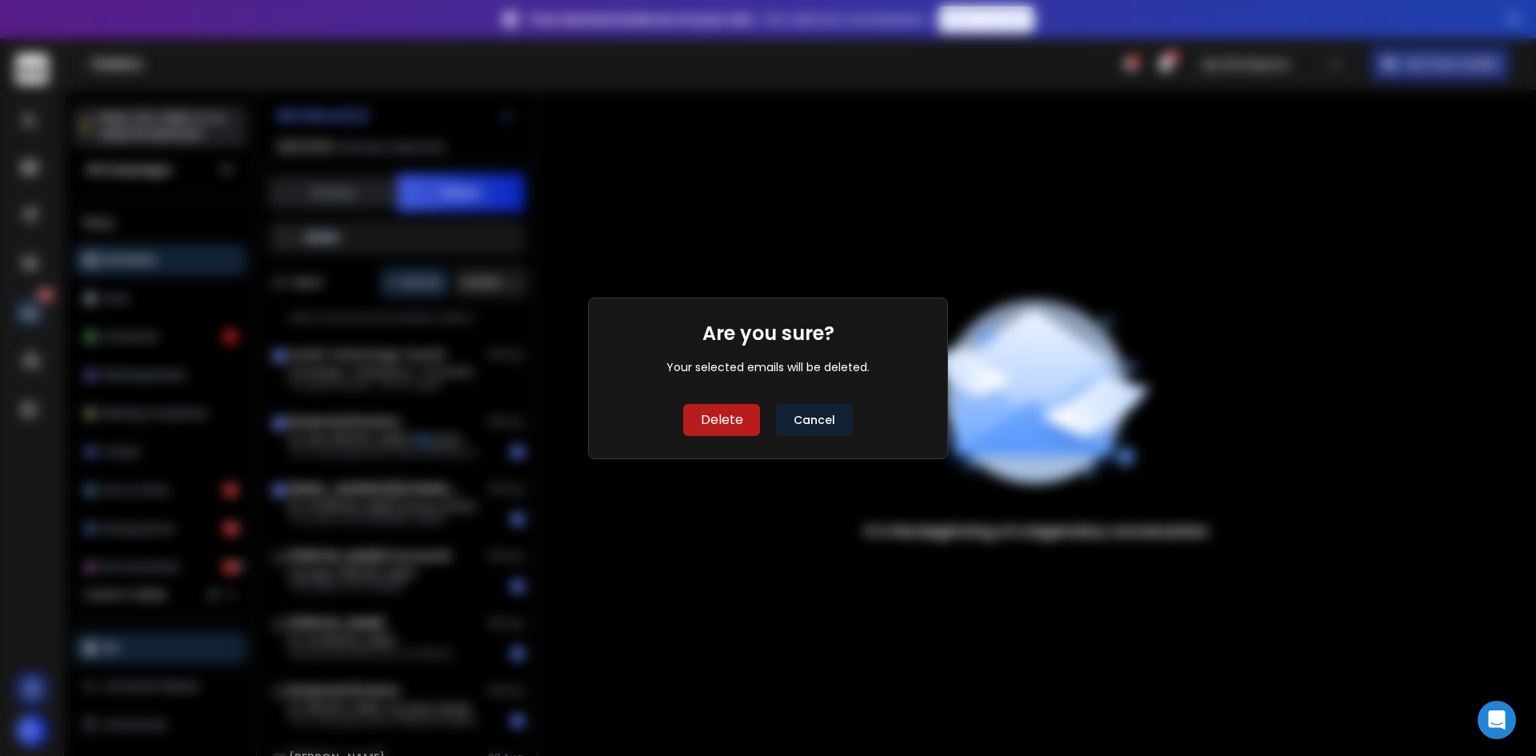
click at [719, 426] on button "Delete" at bounding box center [721, 420] width 77 height 32
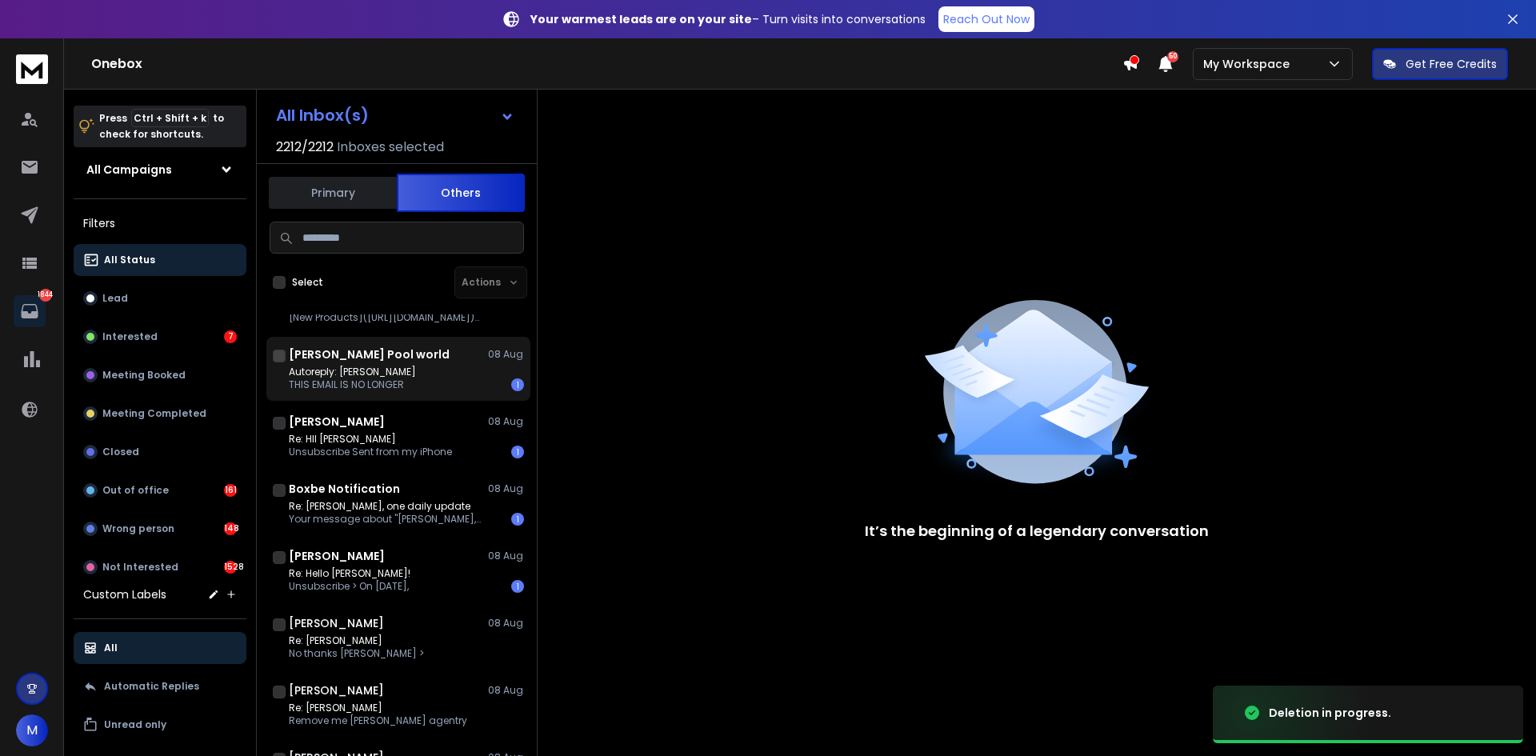
click at [400, 395] on div "Howard's Pool world 08 Aug Autoreply: HII Howard'S THIS EMAIL IS NO LONGER 1" at bounding box center [398, 369] width 264 height 64
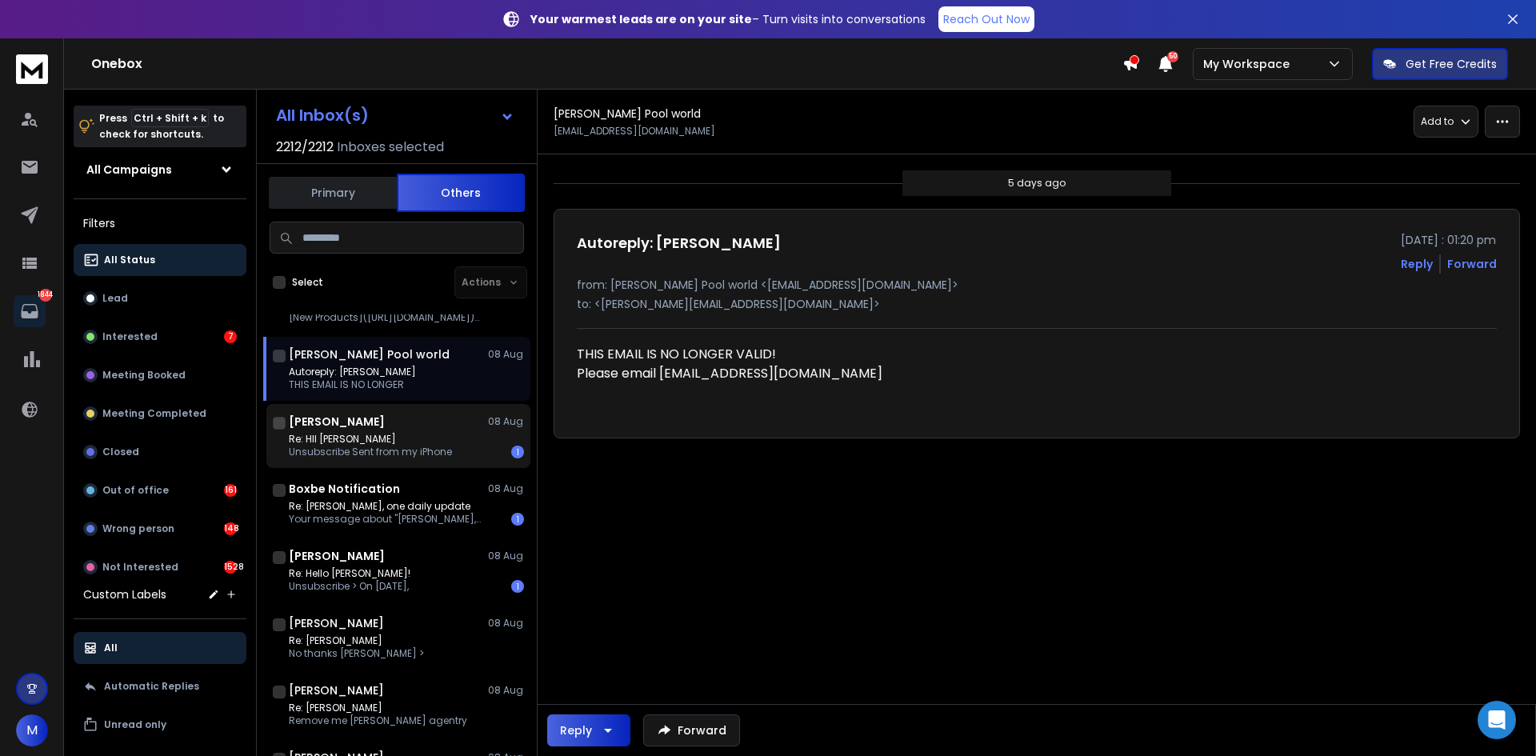
click at [305, 432] on div "Amy Costa 08 Aug Re: HII Amy Unsubscribe Sent from my iPhone 1" at bounding box center [406, 435] width 235 height 45
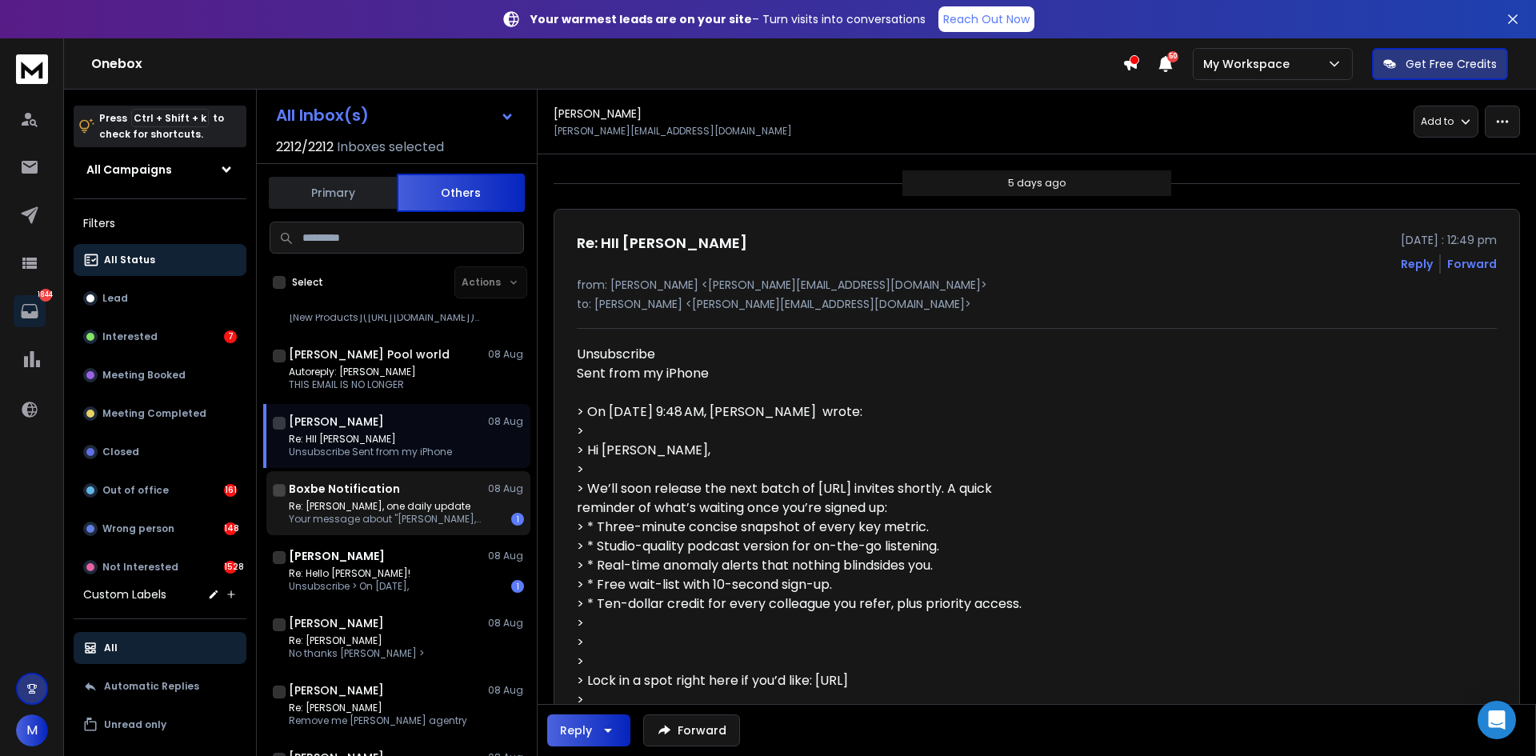
click at [308, 505] on p "Re: Fernando, one daily update" at bounding box center [385, 506] width 192 height 13
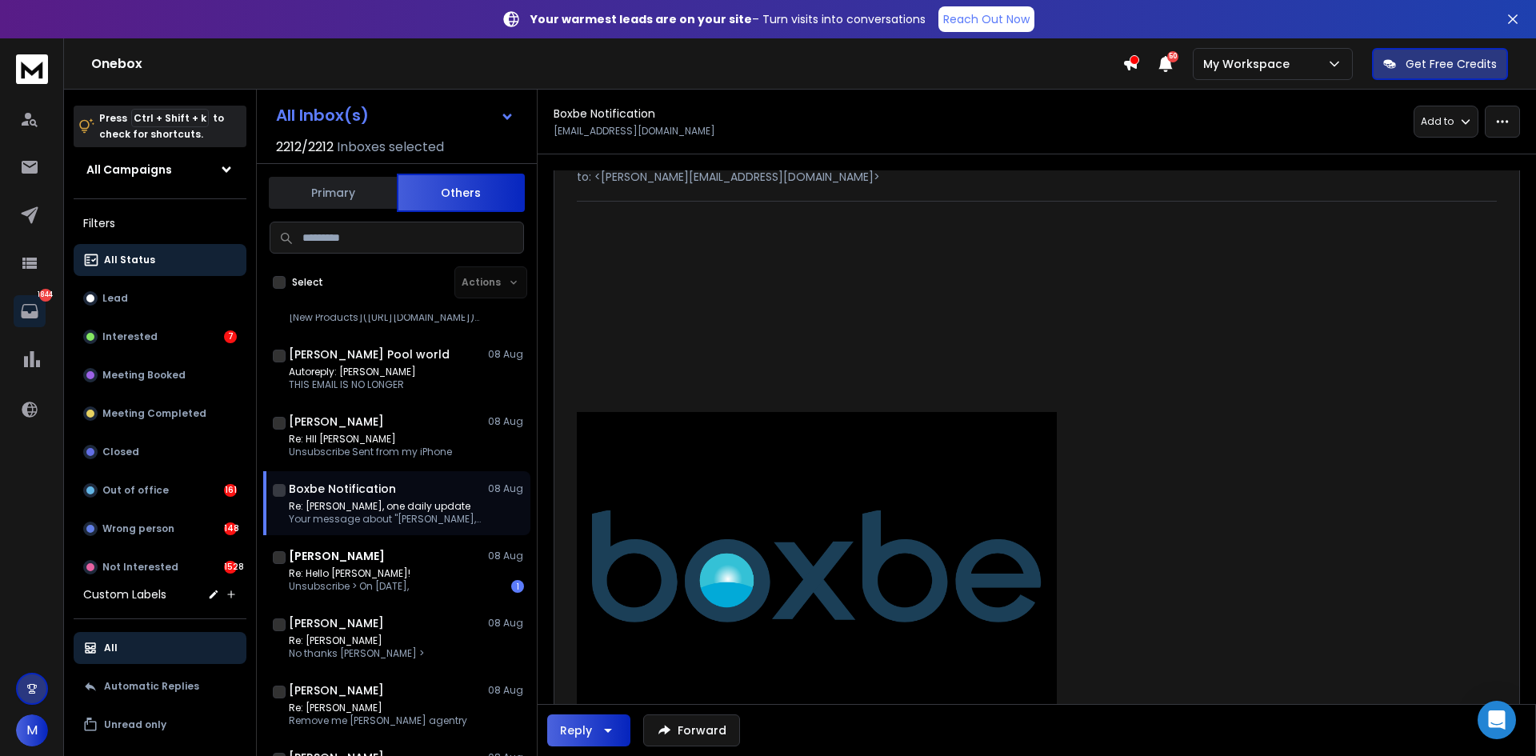
scroll to position [134, 0]
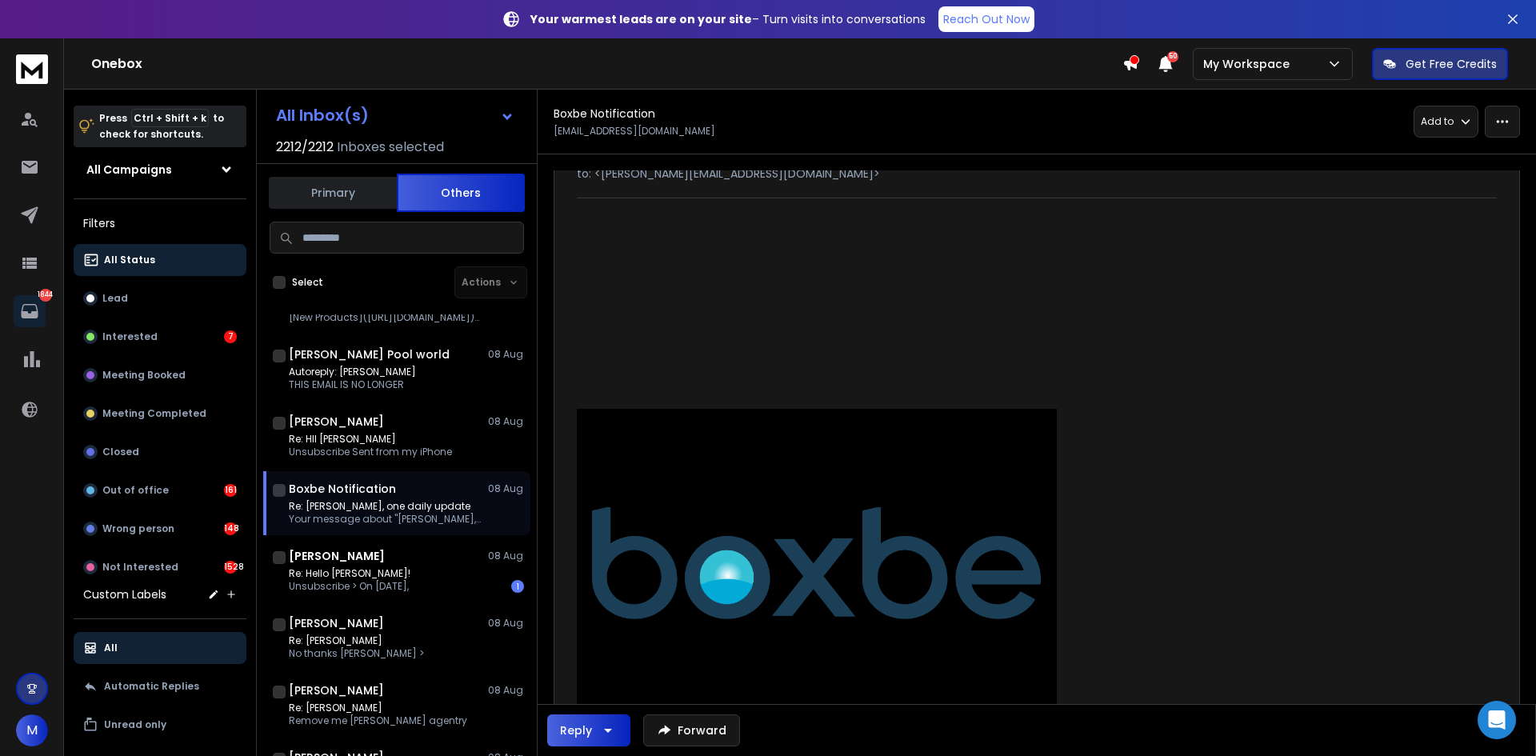
click at [278, 489] on button "button" at bounding box center [279, 490] width 13 height 13
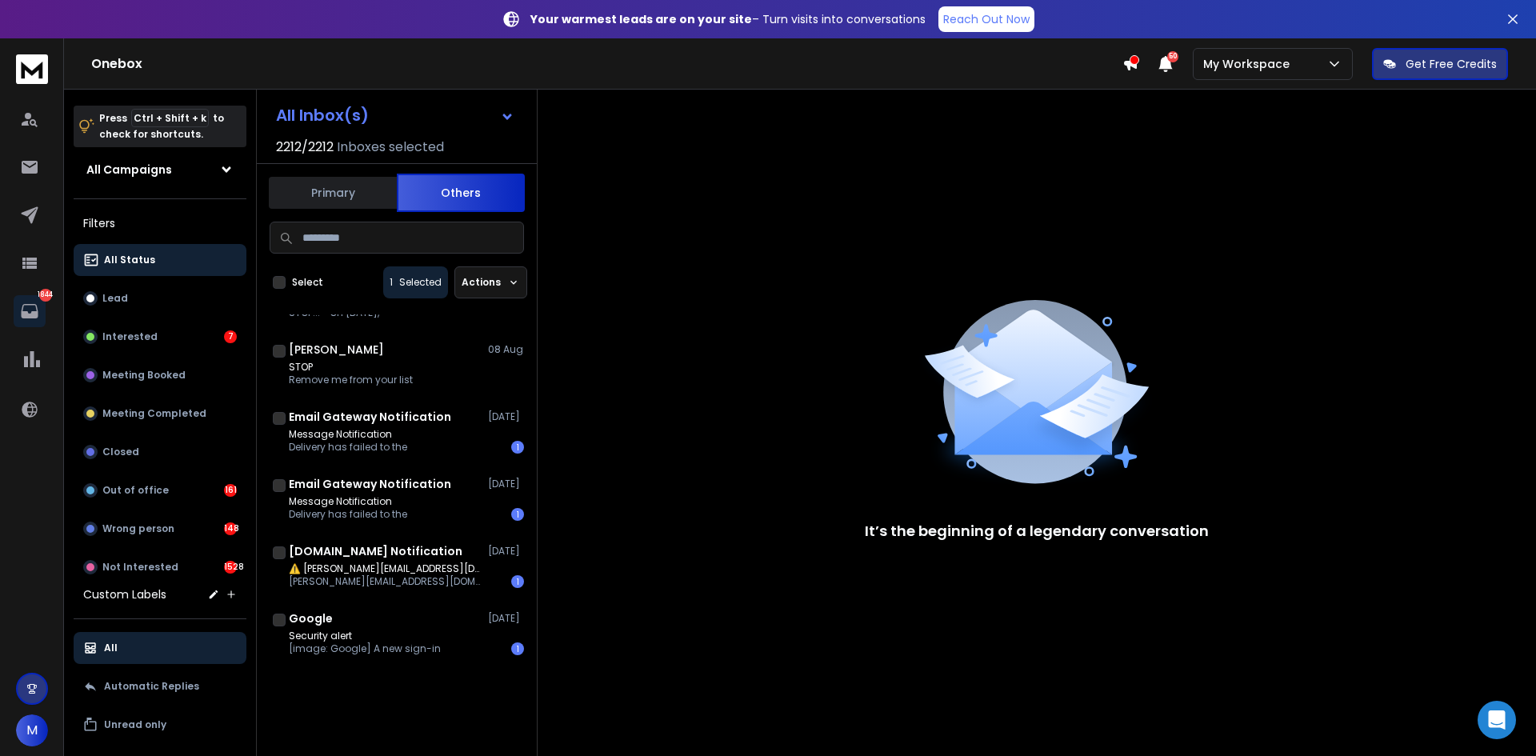
scroll to position [1619, 0]
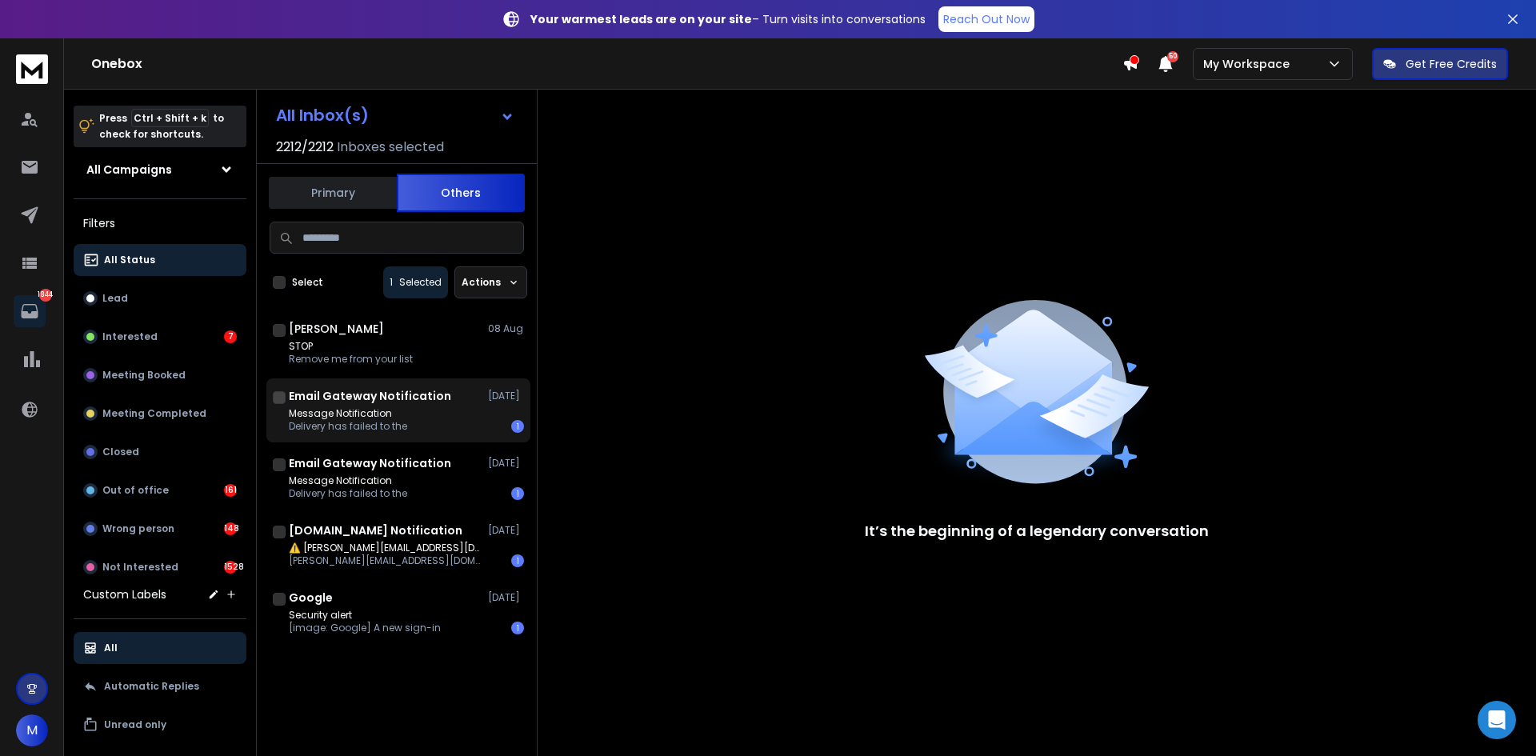
click at [280, 396] on button "button" at bounding box center [279, 397] width 13 height 13
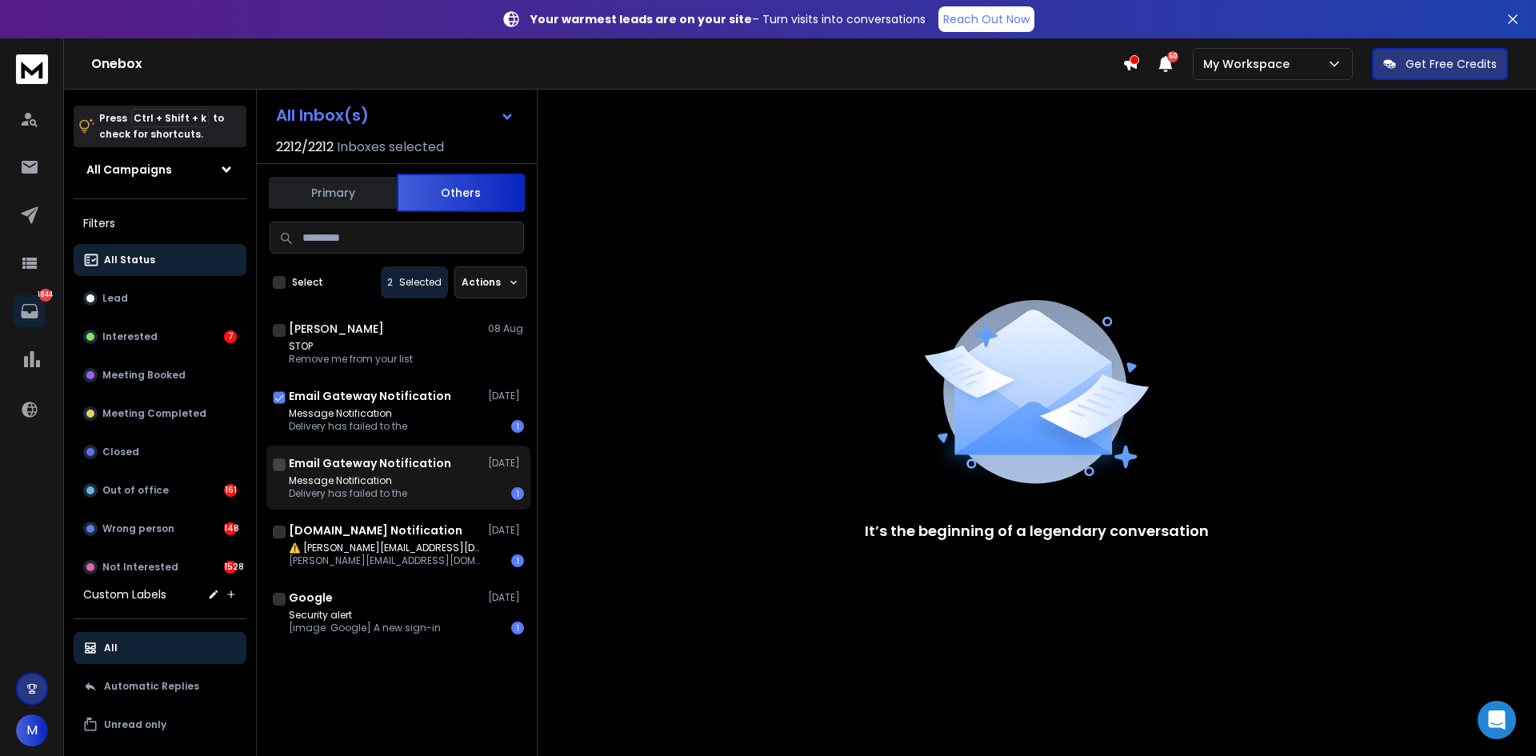
click at [280, 468] on button "button" at bounding box center [279, 464] width 13 height 13
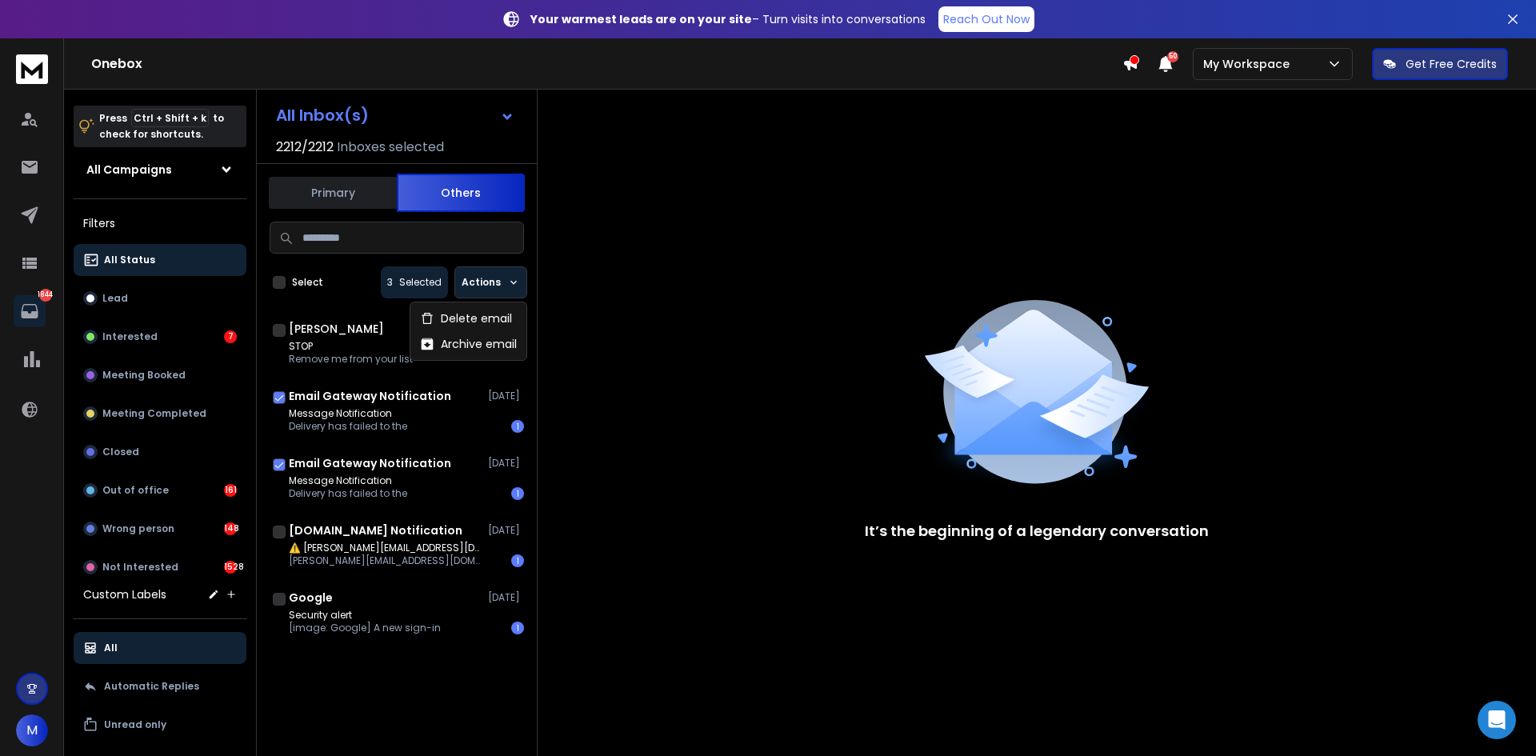
click at [477, 280] on p "Actions" at bounding box center [480, 282] width 39 height 13
click at [471, 317] on div "Delete email" at bounding box center [466, 318] width 92 height 16
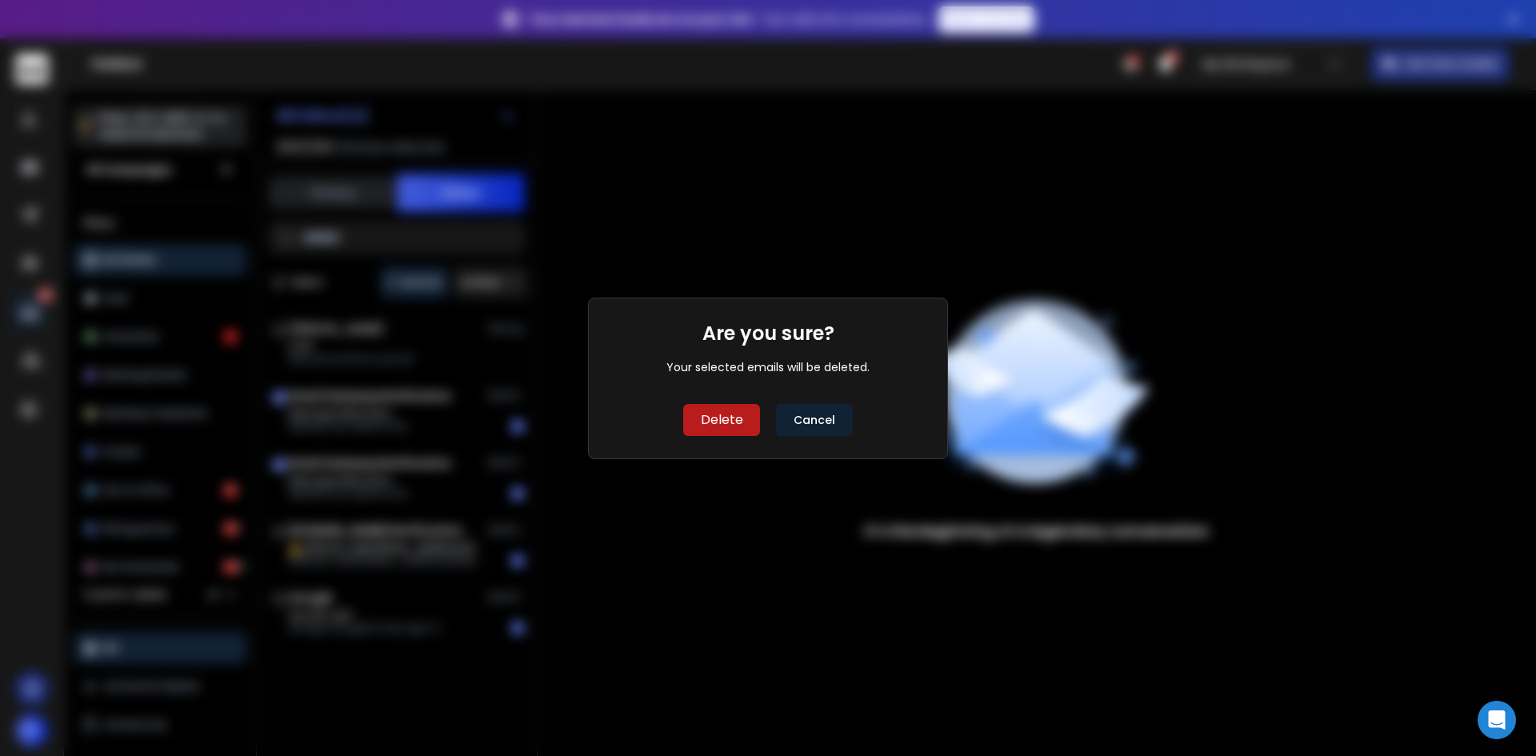
click at [719, 416] on button "Delete" at bounding box center [721, 420] width 77 height 32
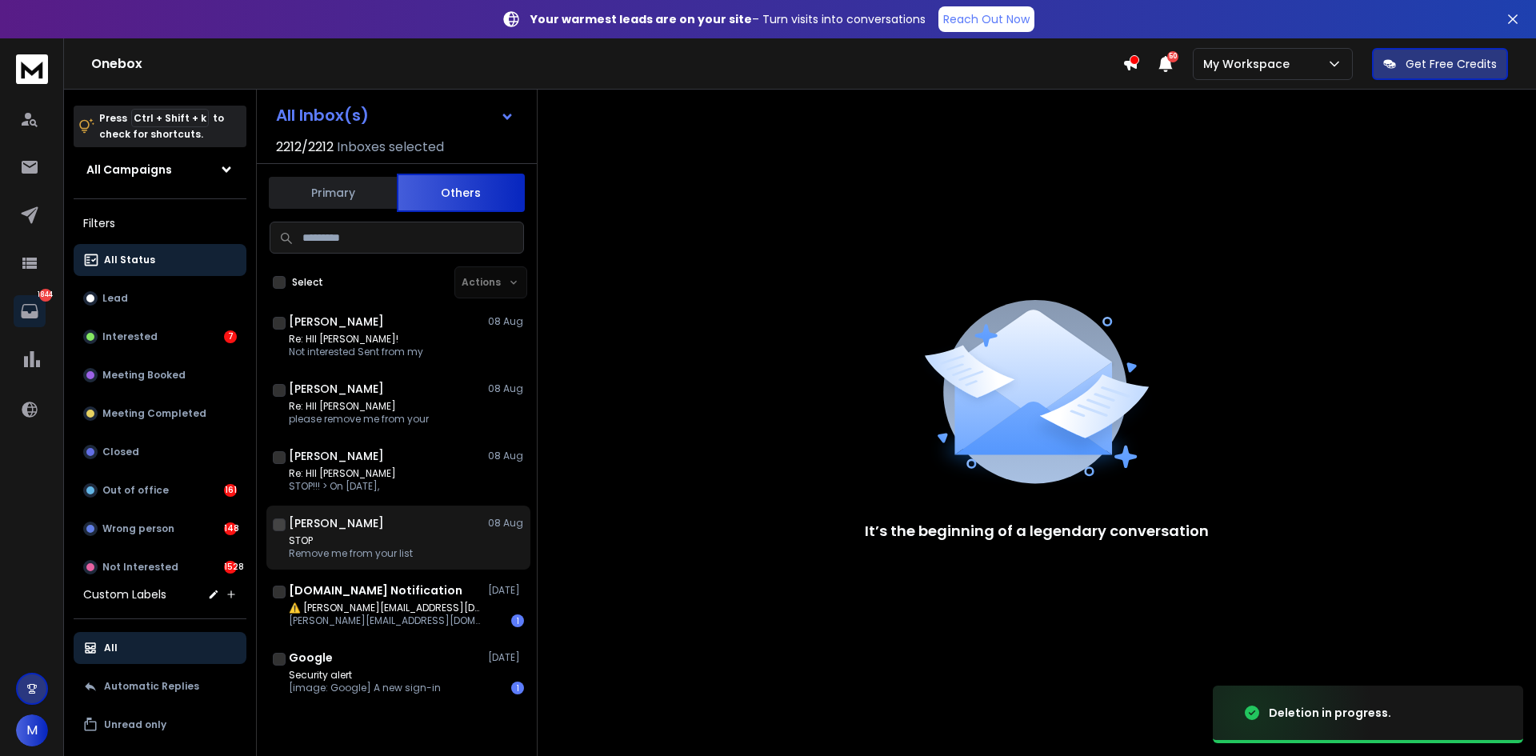
scroll to position [1357, 0]
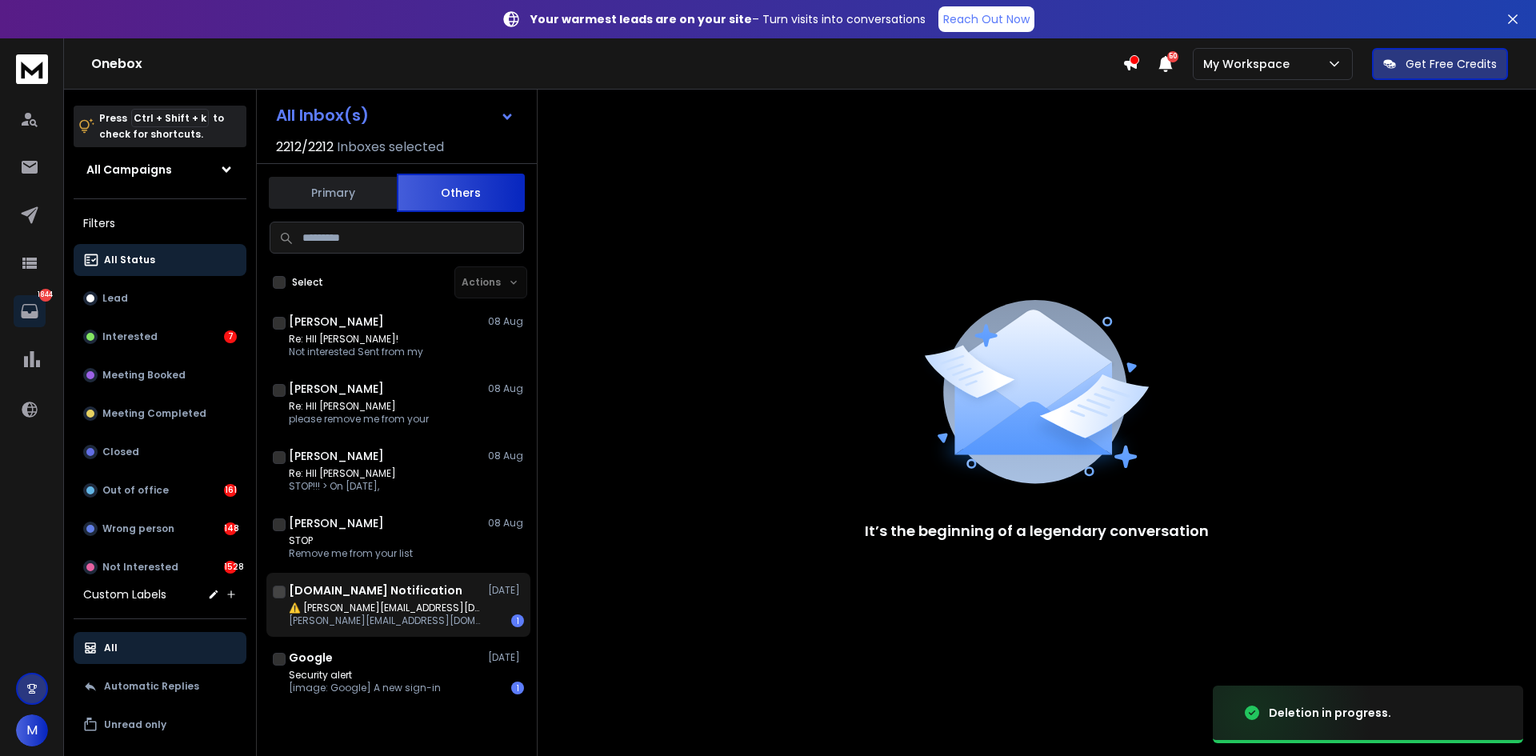
click at [409, 607] on p "⚠️ grayson.b@keycompetera.com" at bounding box center [385, 607] width 192 height 13
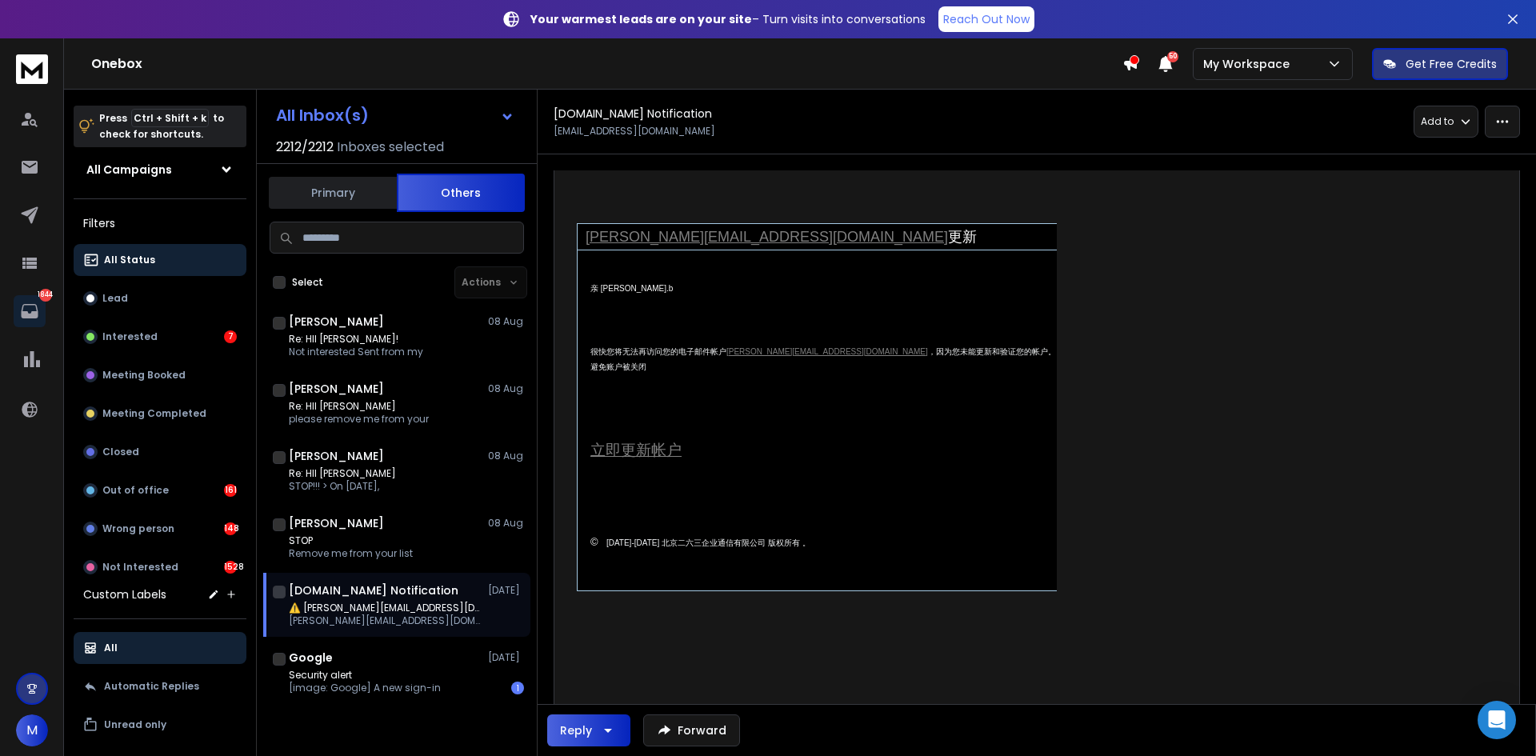
scroll to position [186, 0]
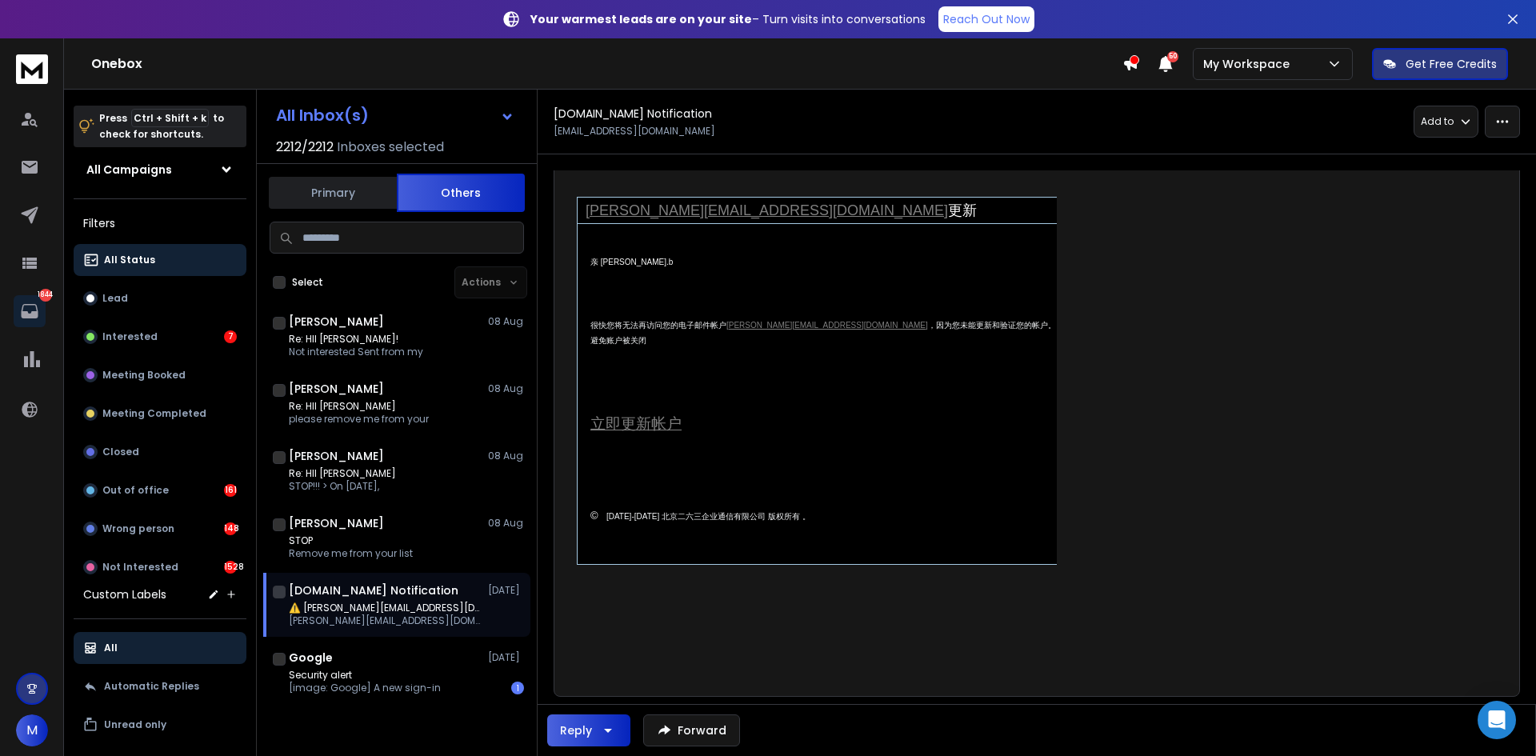
click at [276, 590] on button "button" at bounding box center [279, 591] width 13 height 13
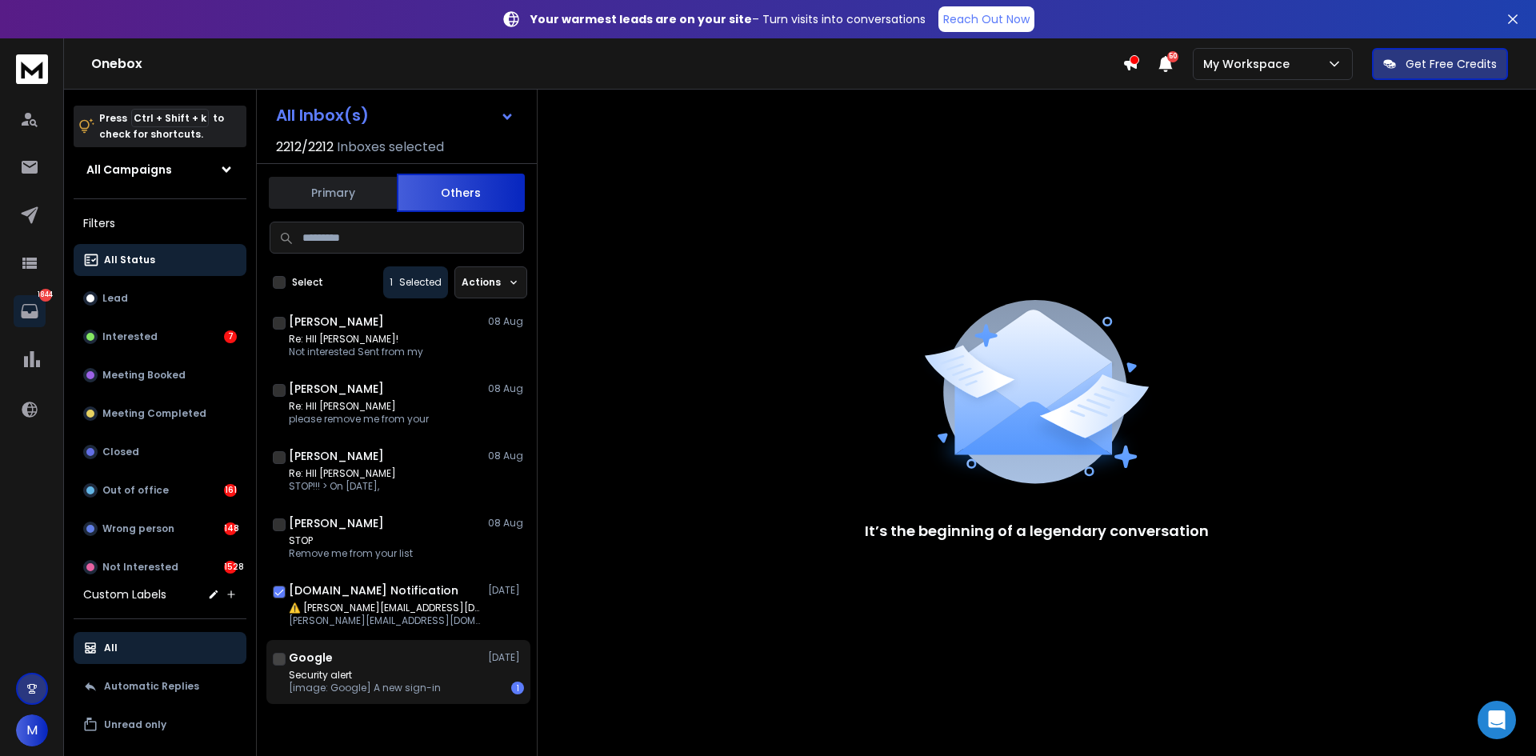
click at [280, 655] on button "button" at bounding box center [279, 659] width 13 height 13
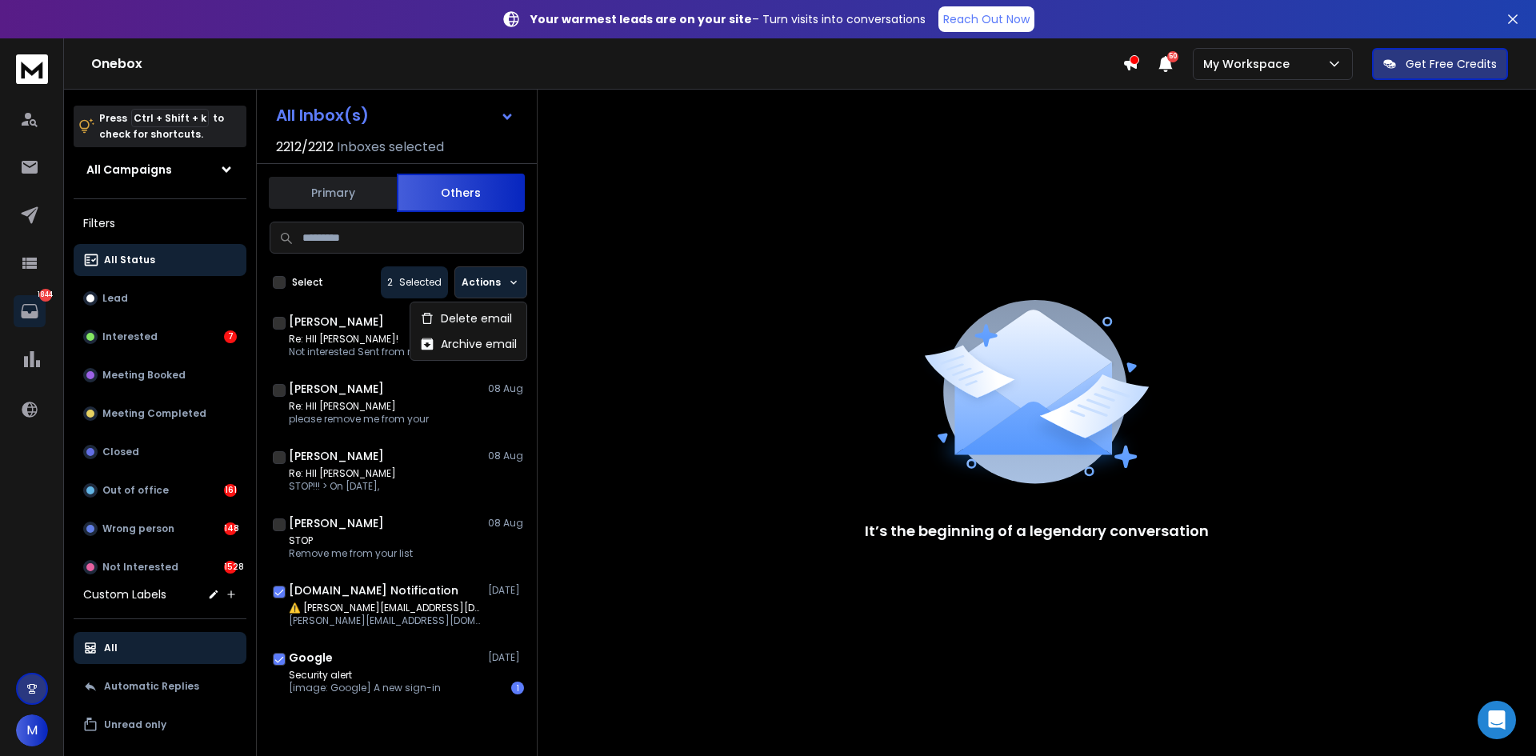
click at [472, 279] on p "Actions" at bounding box center [480, 282] width 39 height 13
click at [477, 322] on div "Delete email" at bounding box center [466, 318] width 92 height 16
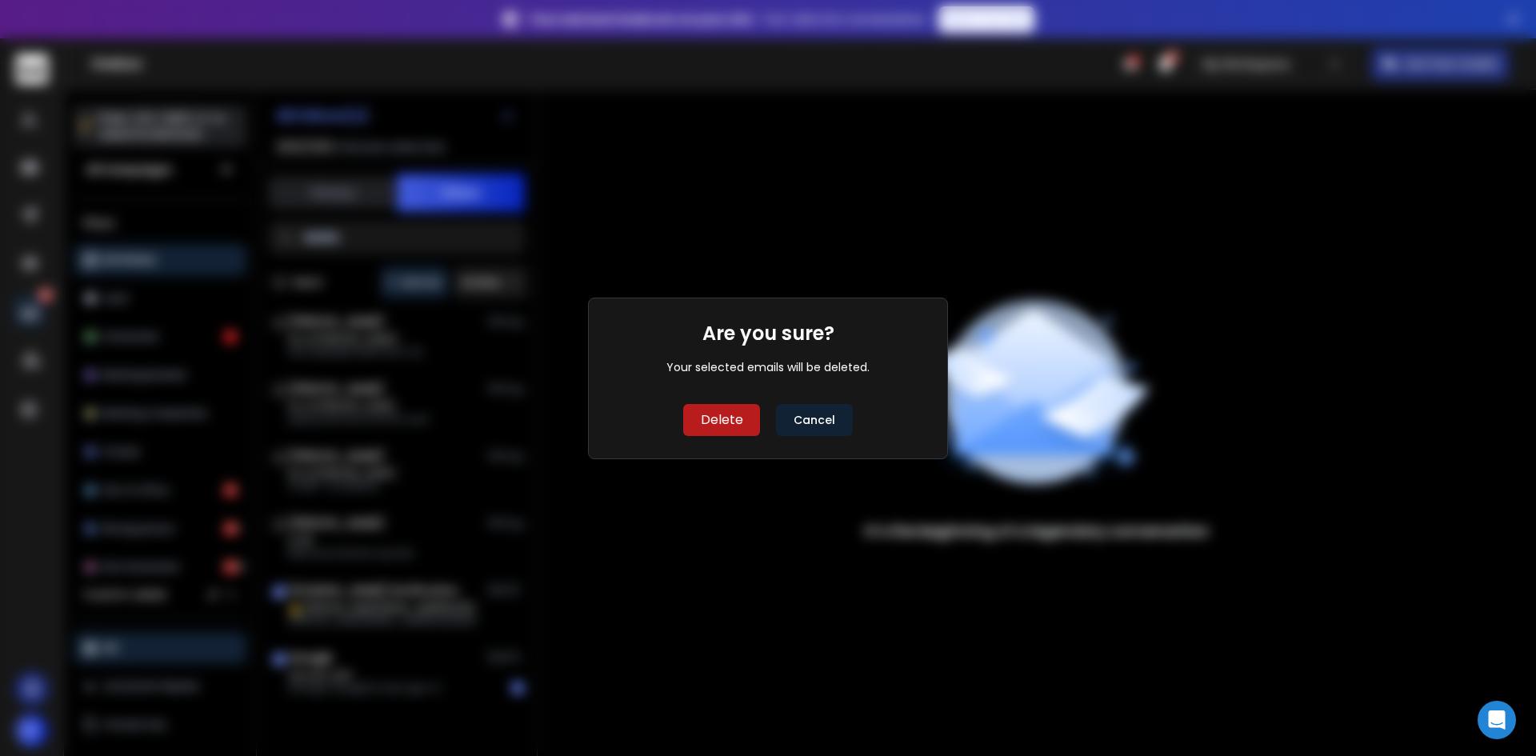
click at [735, 417] on button "Delete" at bounding box center [721, 420] width 77 height 32
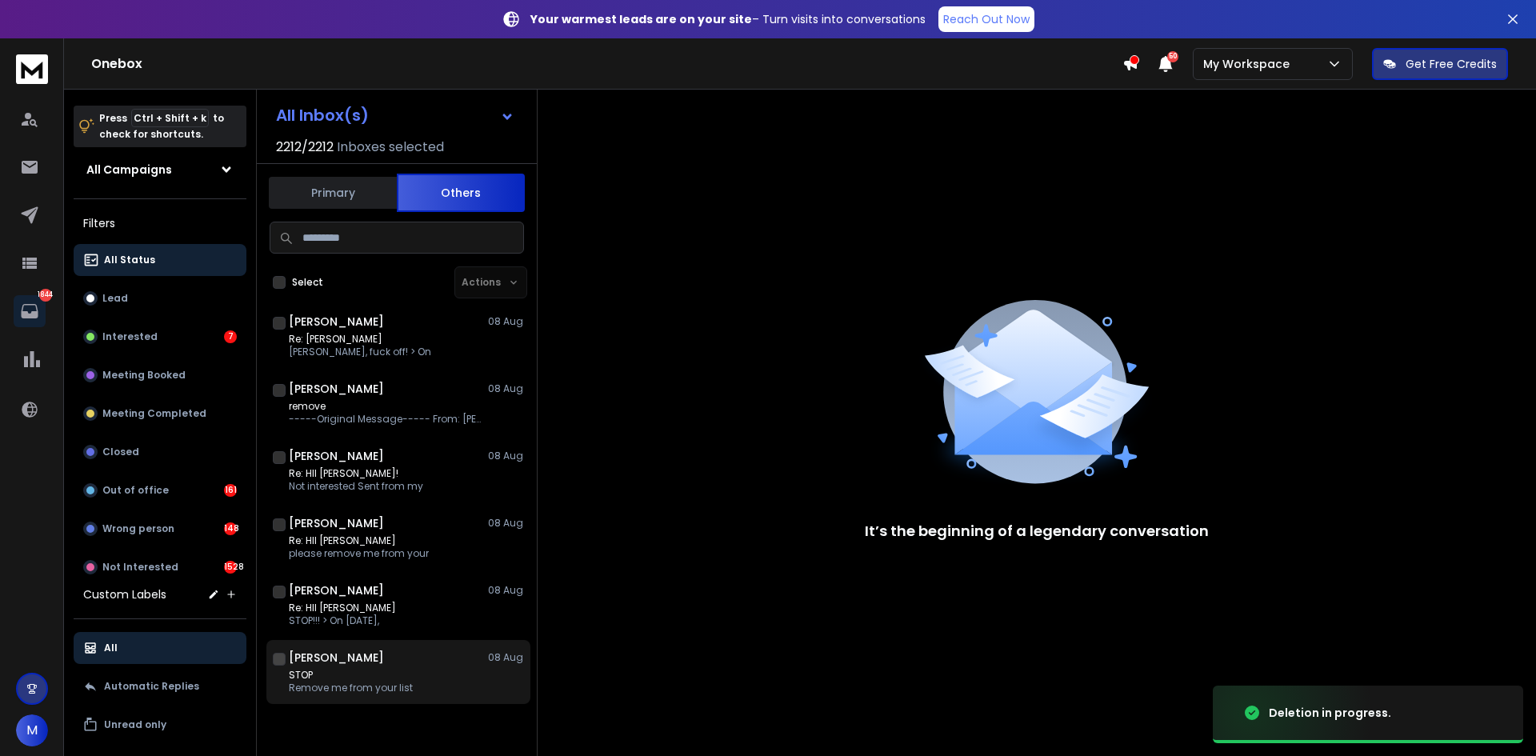
click at [367, 669] on p "STOP" at bounding box center [351, 675] width 124 height 13
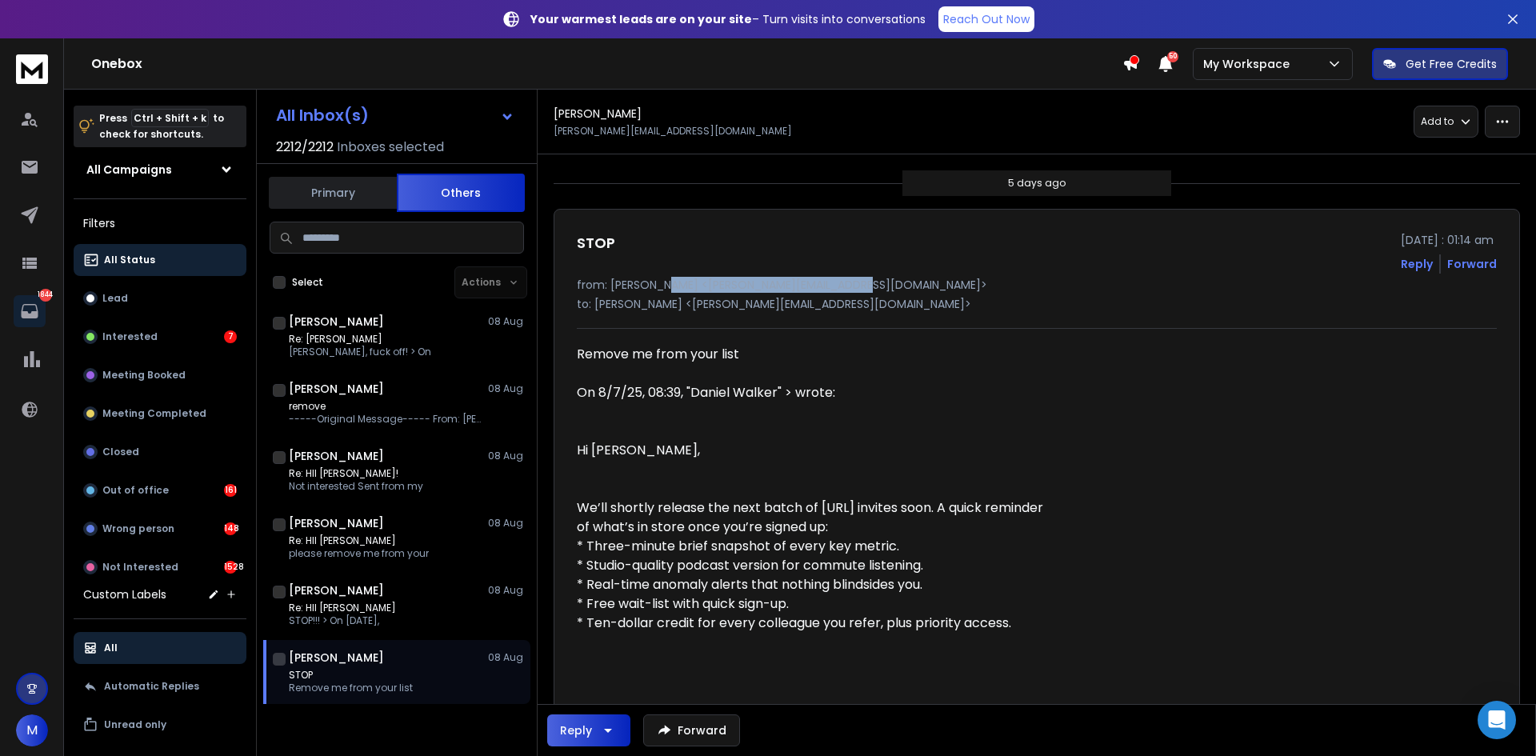
drag, startPoint x: 661, startPoint y: 282, endPoint x: 878, endPoint y: 283, distance: 216.7
click at [878, 283] on p "from: Charles <charles@crosswavemanagement.com>" at bounding box center [1037, 285] width 920 height 16
copy p "[PERSON_NAME][EMAIL_ADDRESS][DOMAIN_NAME]"
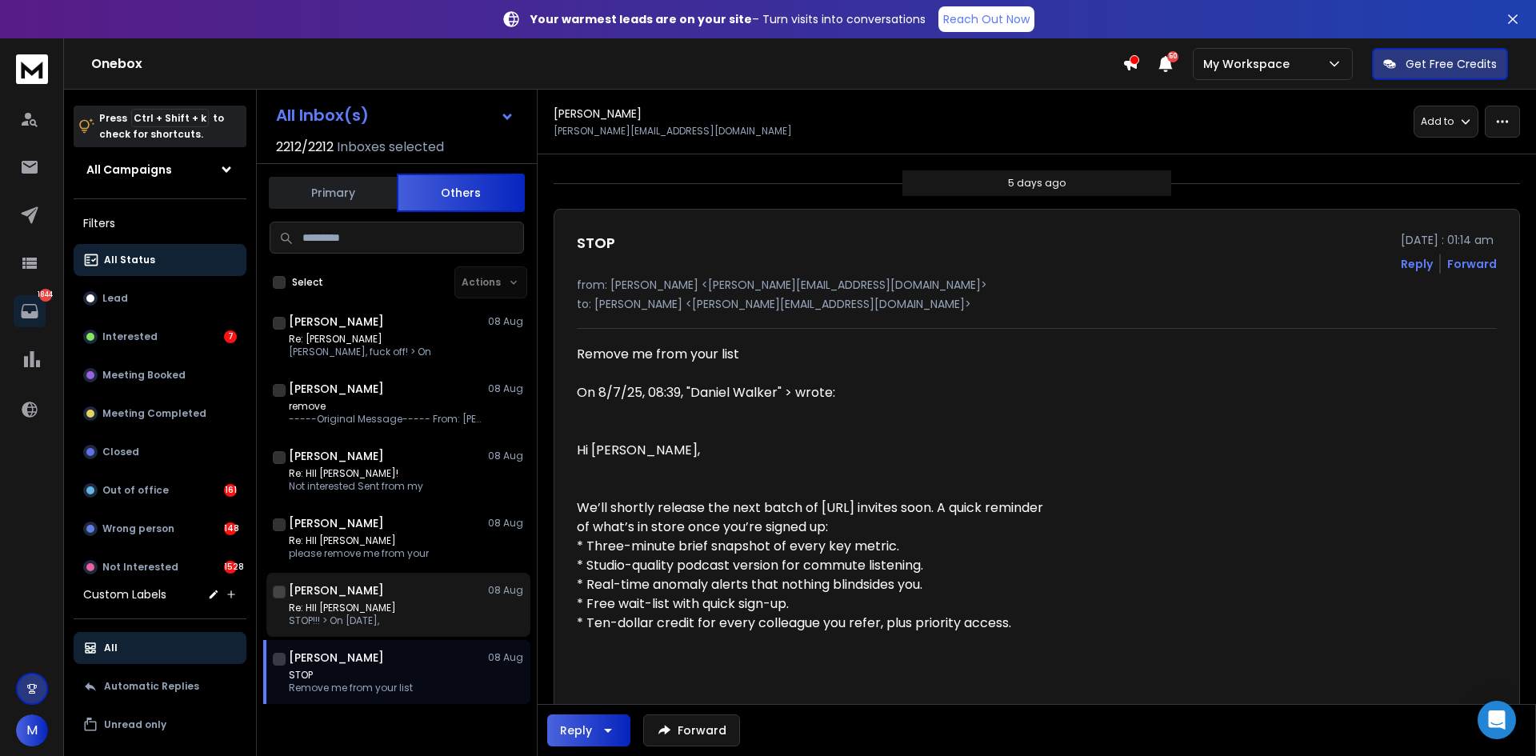
click at [347, 603] on p "Re: HII [PERSON_NAME]" at bounding box center [342, 607] width 107 height 13
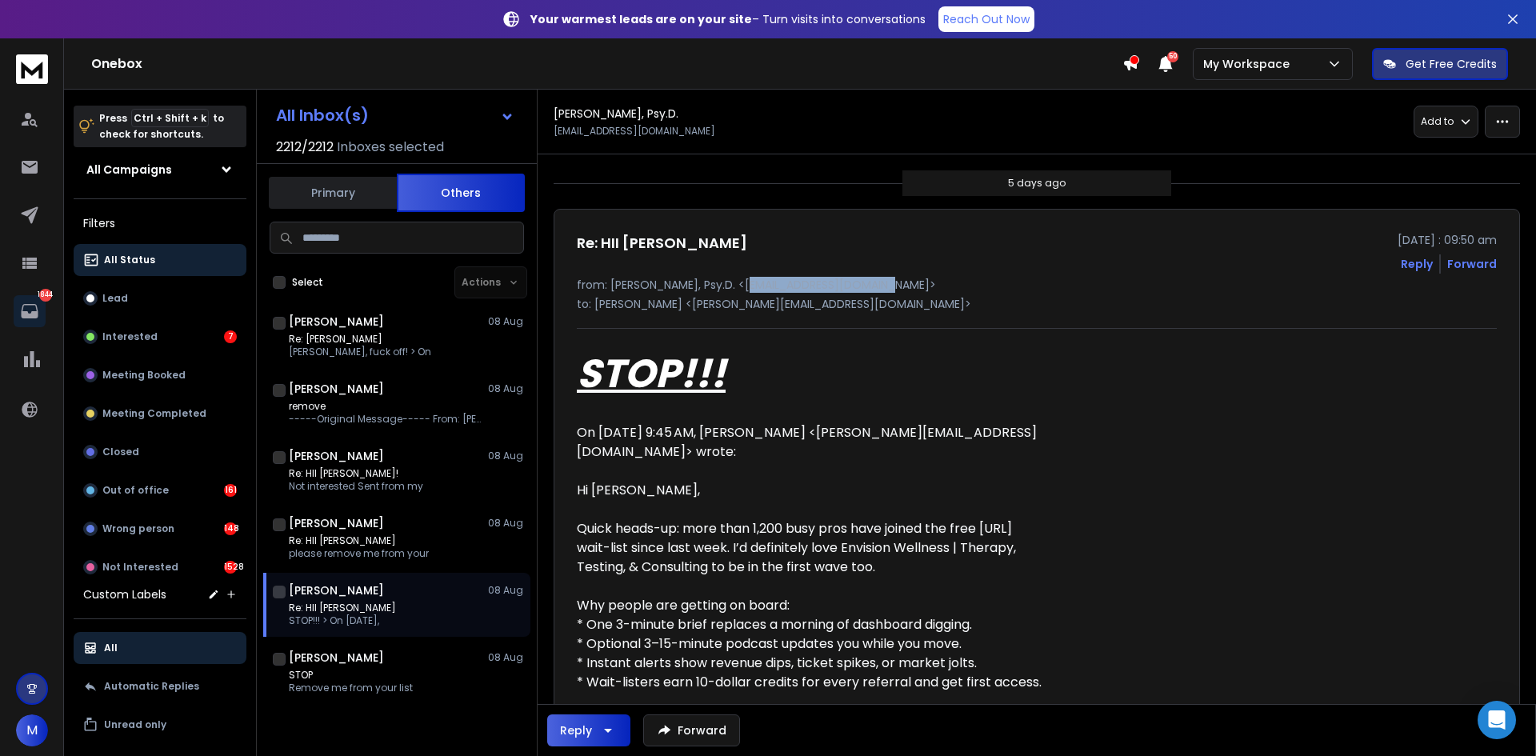
drag, startPoint x: 732, startPoint y: 284, endPoint x: 886, endPoint y: 284, distance: 154.4
click at [877, 284] on p "from: Erika Martinez, Psy.D. <emartinez@envisionwellness.co>" at bounding box center [1037, 285] width 920 height 16
drag, startPoint x: 897, startPoint y: 284, endPoint x: 905, endPoint y: 289, distance: 9.3
click at [905, 289] on p "from: Erika Martinez, Psy.D. <emartinez@envisionwellness.co>" at bounding box center [1037, 285] width 920 height 16
click at [907, 284] on p "from: Erika Martinez, Psy.D. <emartinez@envisionwellness.co>" at bounding box center [1037, 285] width 920 height 16
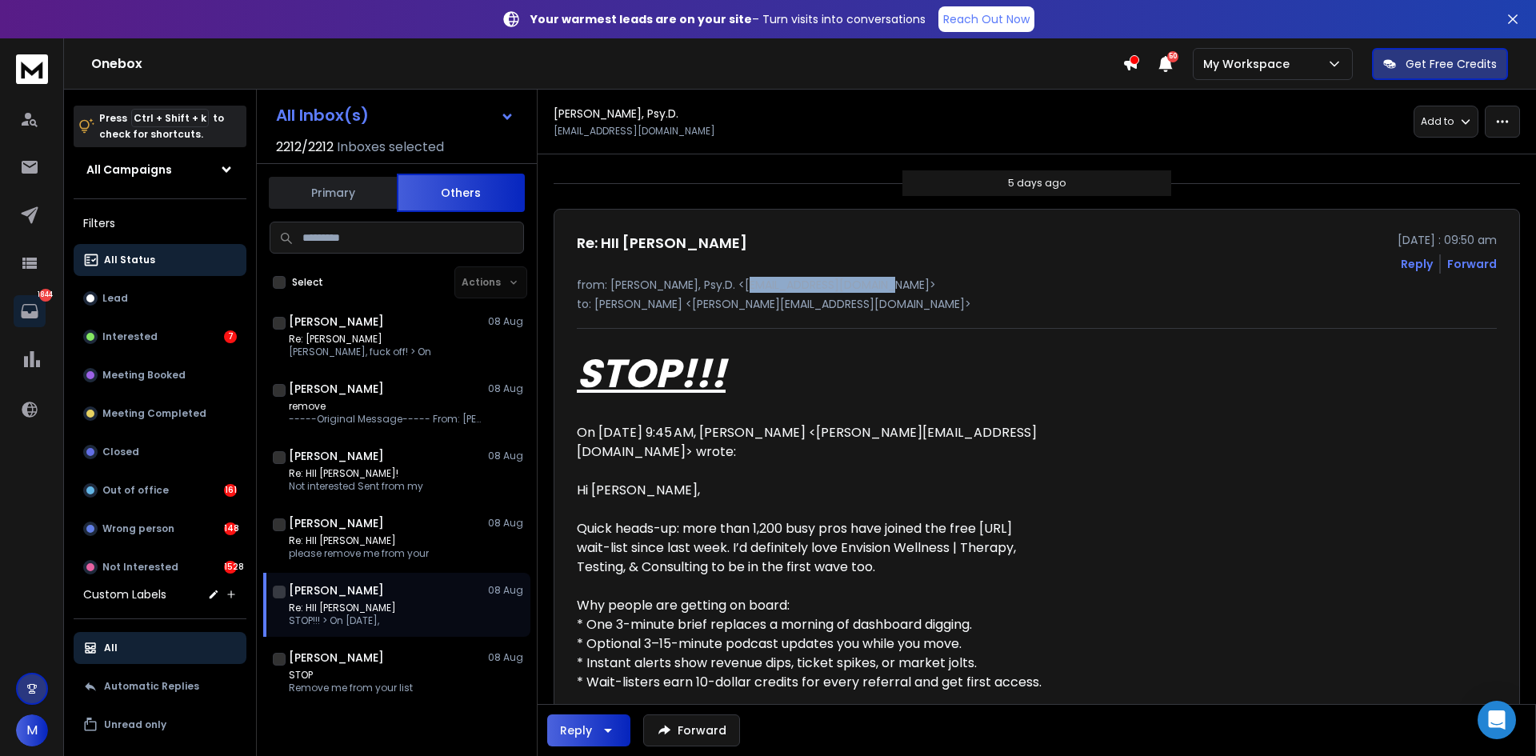
drag, startPoint x: 906, startPoint y: 283, endPoint x: 814, endPoint y: 283, distance: 92.0
click at [814, 283] on p "from: Erika Martinez, Psy.D. <emartinez@envisionwellness.co>" at bounding box center [1037, 285] width 920 height 16
drag, startPoint x: 830, startPoint y: 282, endPoint x: 822, endPoint y: 283, distance: 8.0
click at [831, 282] on p "from: Erika Martinez, Psy.D. <emartinez@envisionwellness.co>" at bounding box center [1037, 285] width 920 height 16
click at [756, 284] on p "from: Erika Martinez, Psy.D. <emartinez@envisionwellness.co>" at bounding box center [1037, 285] width 920 height 16
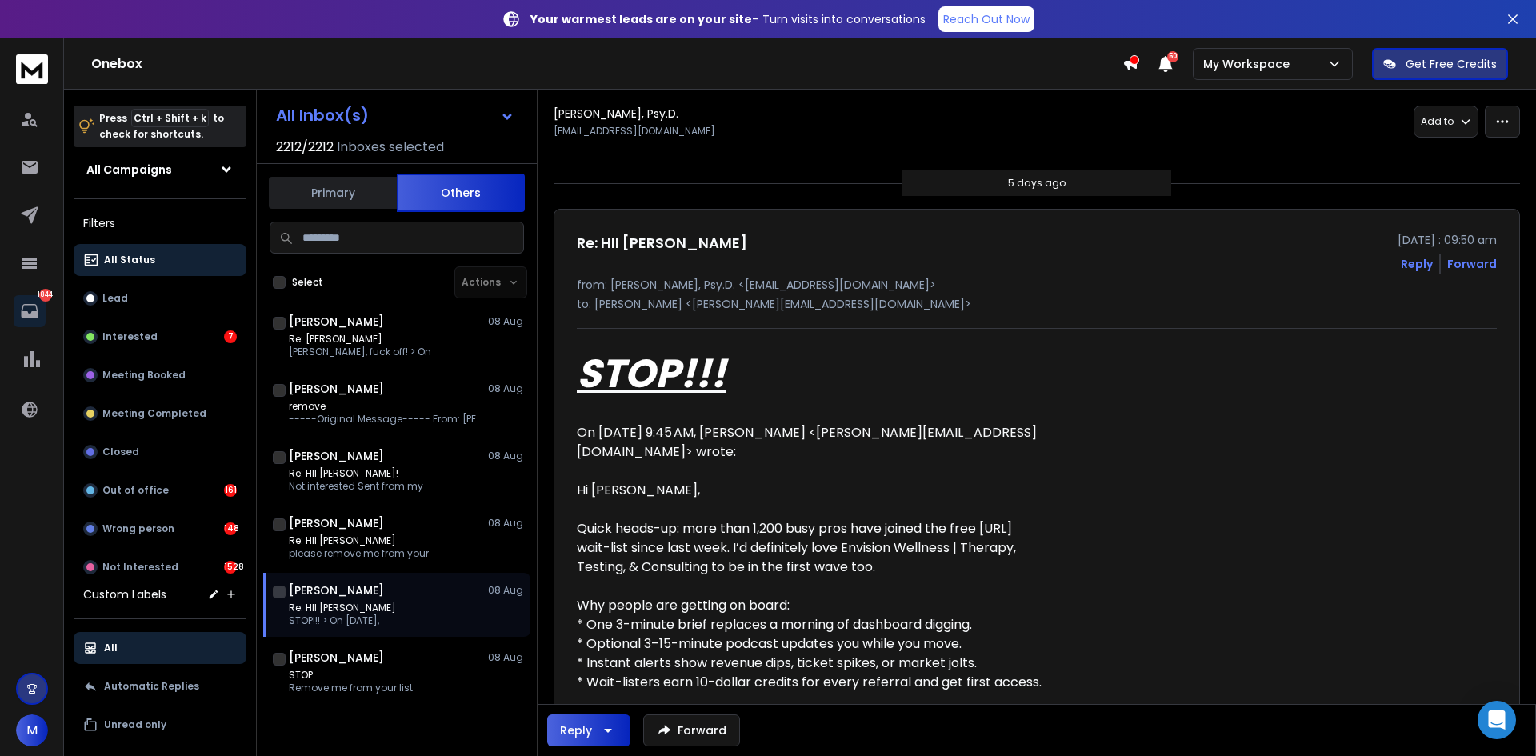
drag, startPoint x: 732, startPoint y: 285, endPoint x: 907, endPoint y: 285, distance: 175.2
click at [907, 285] on p "from: Erika Martinez, Psy.D. <emartinez@envisionwellness.co>" at bounding box center [1037, 285] width 920 height 16
copy p "[EMAIL_ADDRESS][DOMAIN_NAME]"
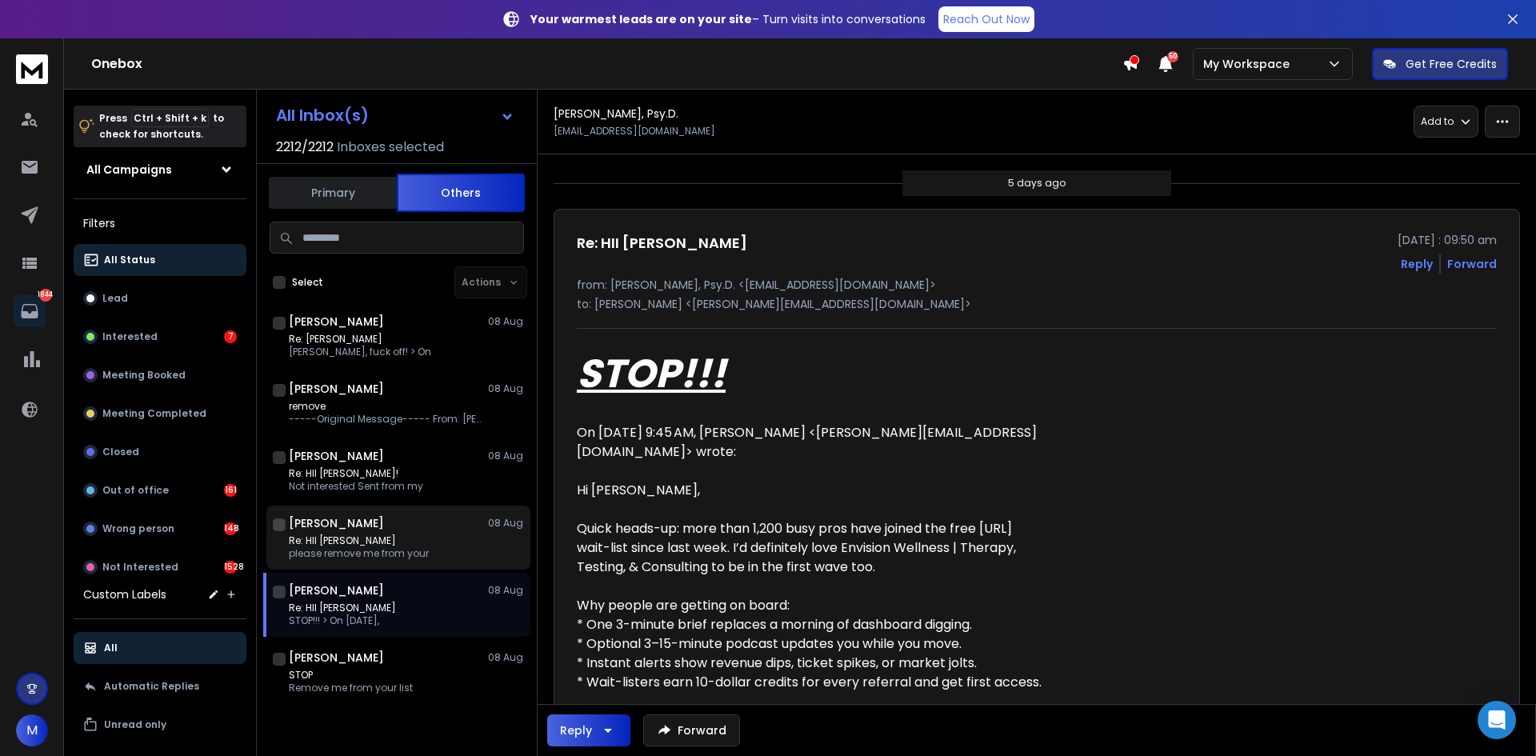
click at [386, 549] on p "please remove me from your" at bounding box center [359, 553] width 140 height 13
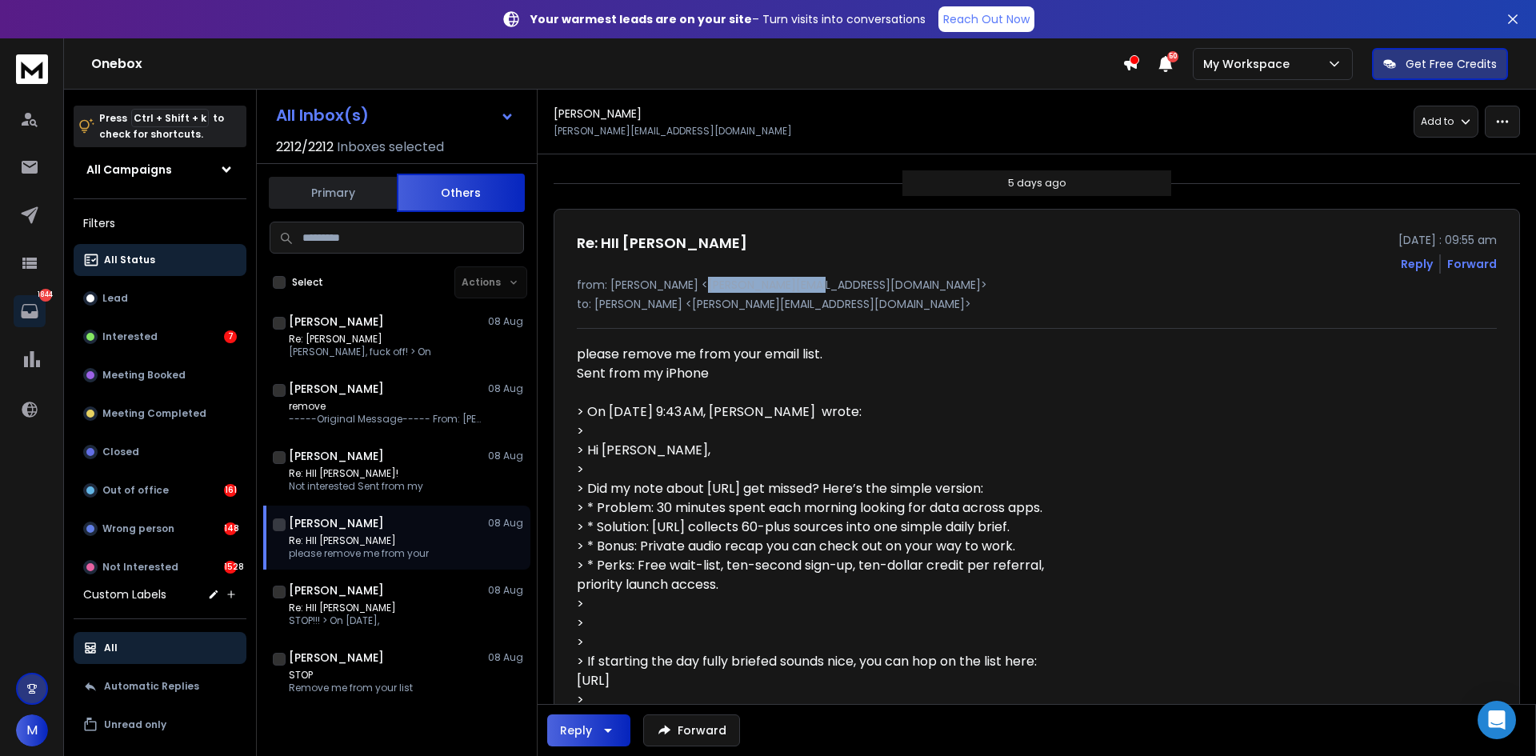
drag, startPoint x: 699, startPoint y: 285, endPoint x: 819, endPoint y: 286, distance: 120.0
click at [819, 286] on p "from: verta maloney <verta@45lemons.com>" at bounding box center [1037, 285] width 920 height 16
copy p "[PERSON_NAME][EMAIL_ADDRESS][DOMAIN_NAME]"
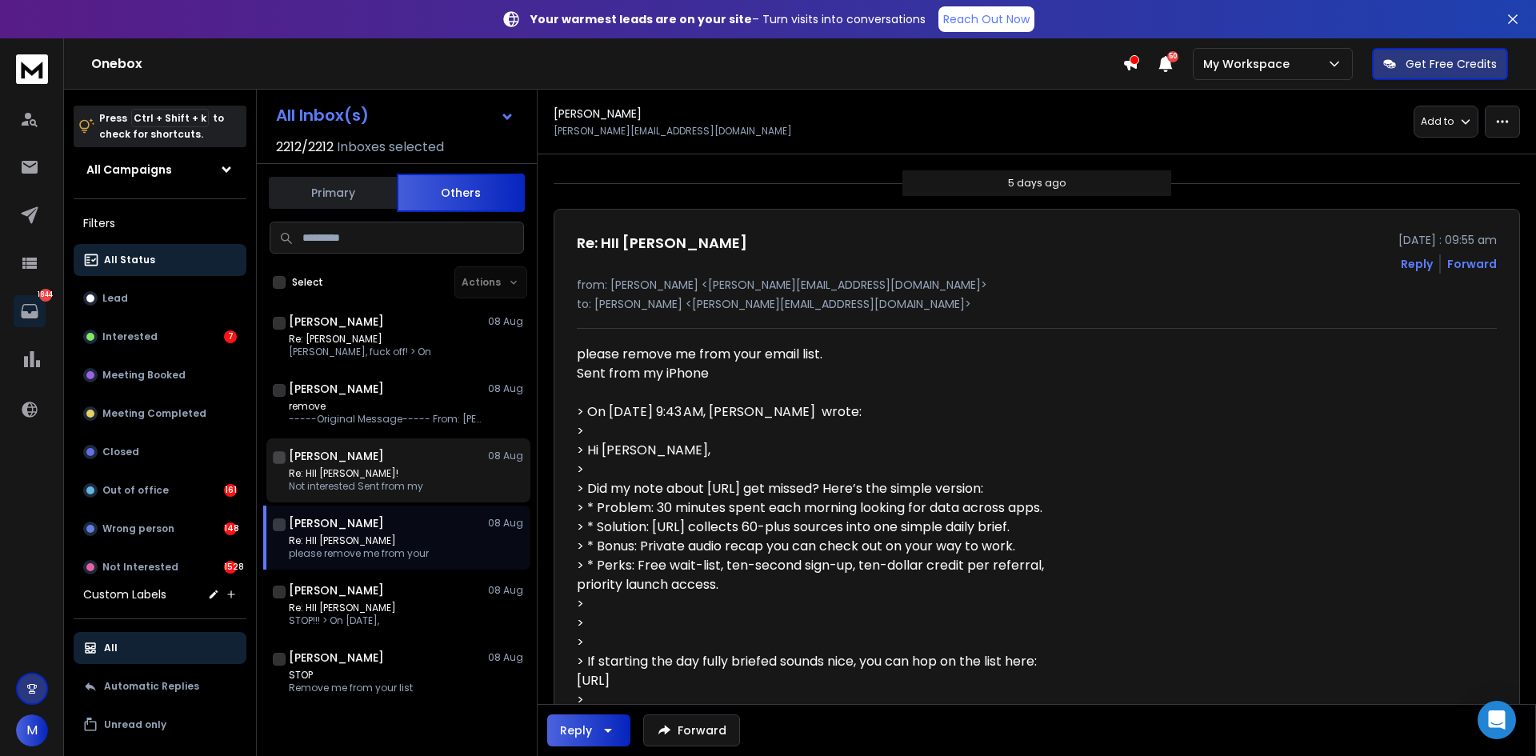
click at [385, 481] on p "Not interested Sent from my" at bounding box center [356, 486] width 134 height 13
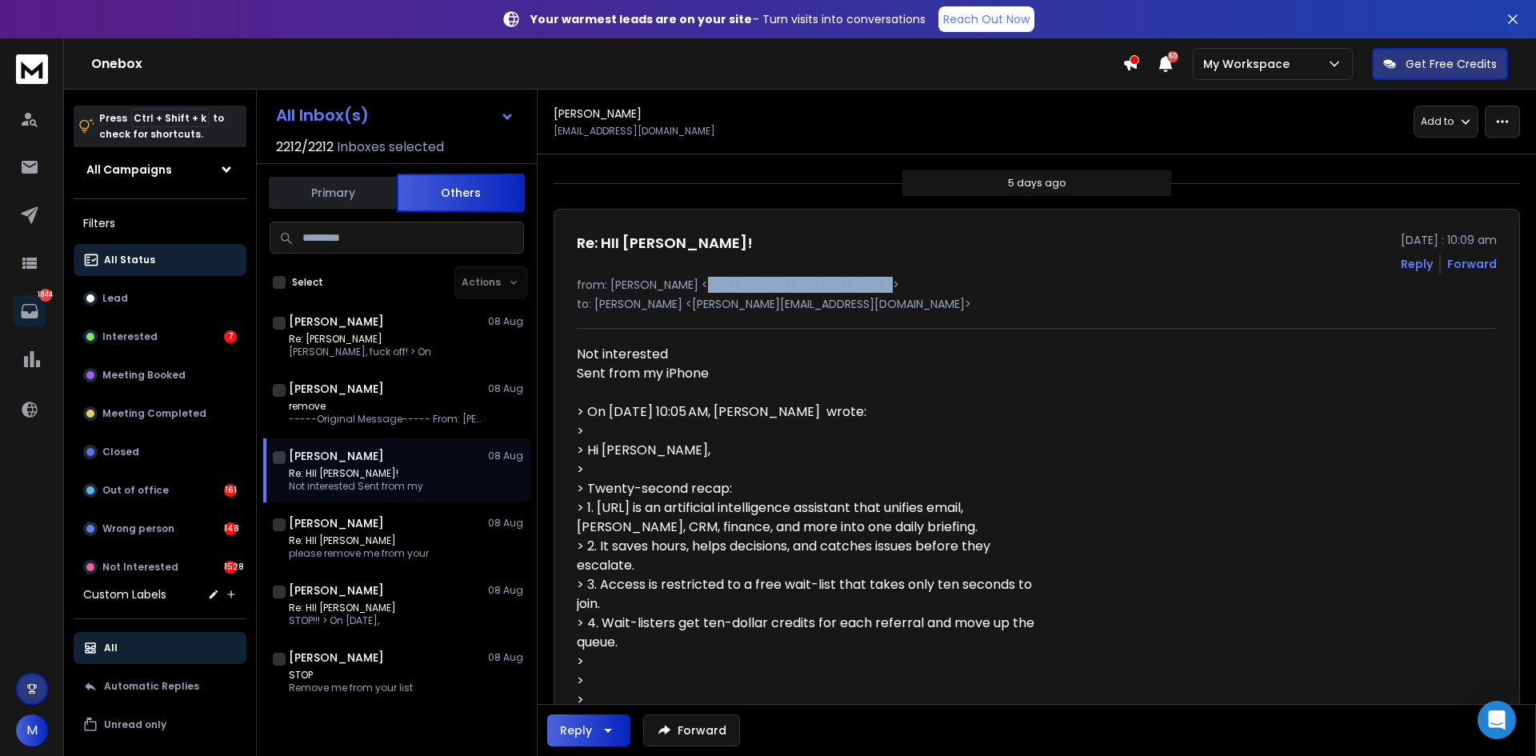
drag, startPoint x: 691, startPoint y: 286, endPoint x: 869, endPoint y: 290, distance: 177.6
click at [869, 290] on p "from: Laura Ferraro <LFerraro@majorlabelgroup.com>" at bounding box center [1037, 285] width 920 height 16
copy p "[EMAIL_ADDRESS][DOMAIN_NAME]"
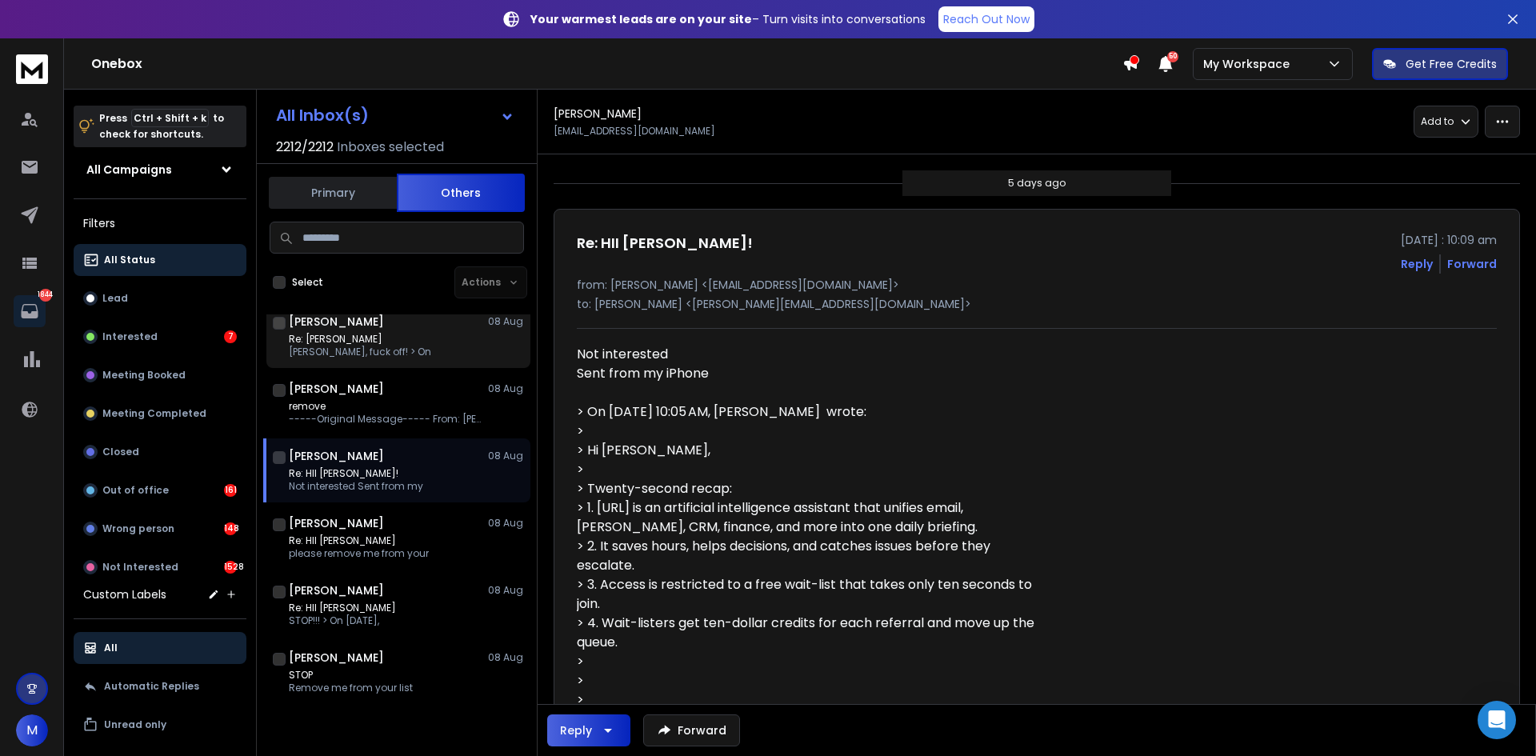
click at [319, 367] on div "Kyle Krafft 08 Aug Re: HII Kyle Jane, fuck off! > On" at bounding box center [398, 336] width 264 height 64
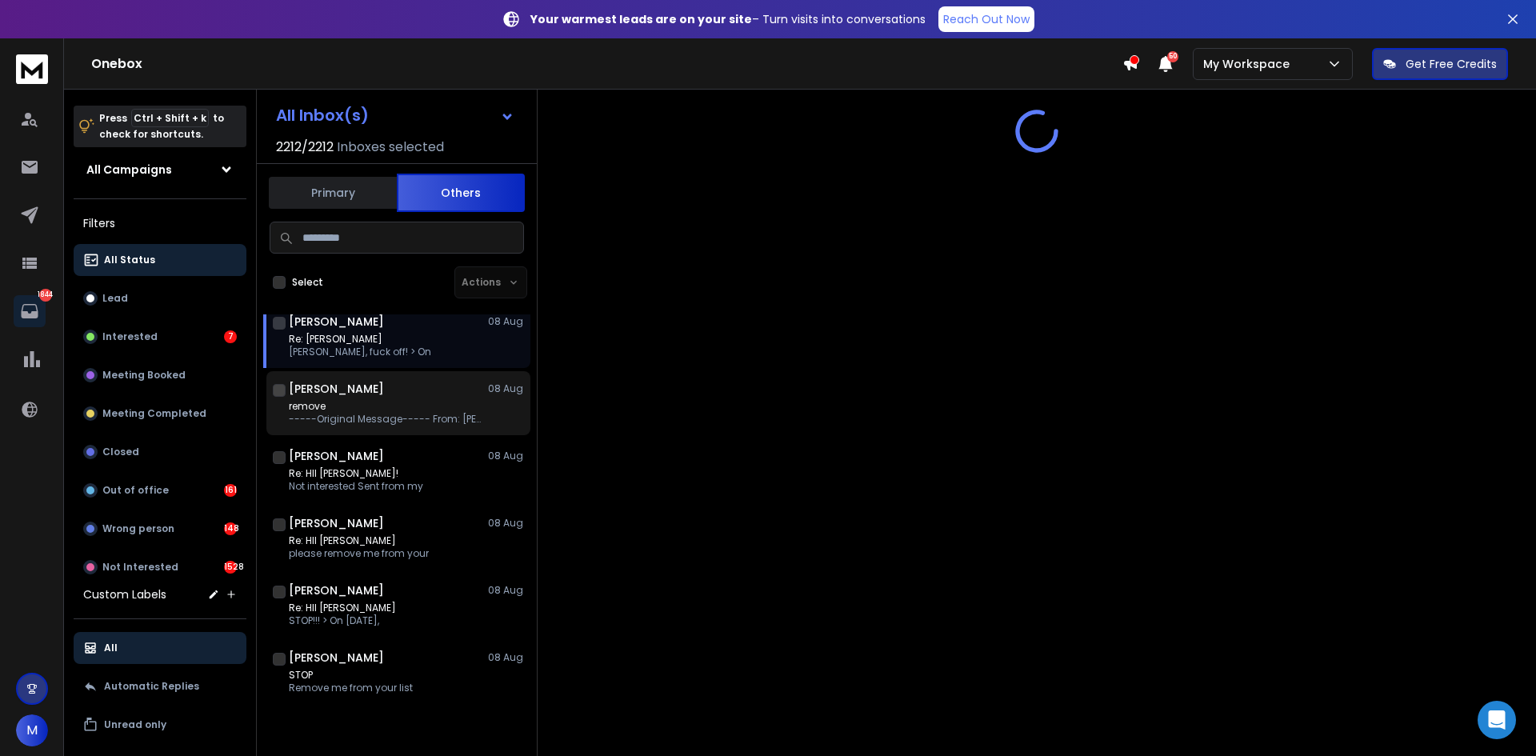
click at [322, 385] on h1 "[PERSON_NAME]" at bounding box center [336, 389] width 95 height 16
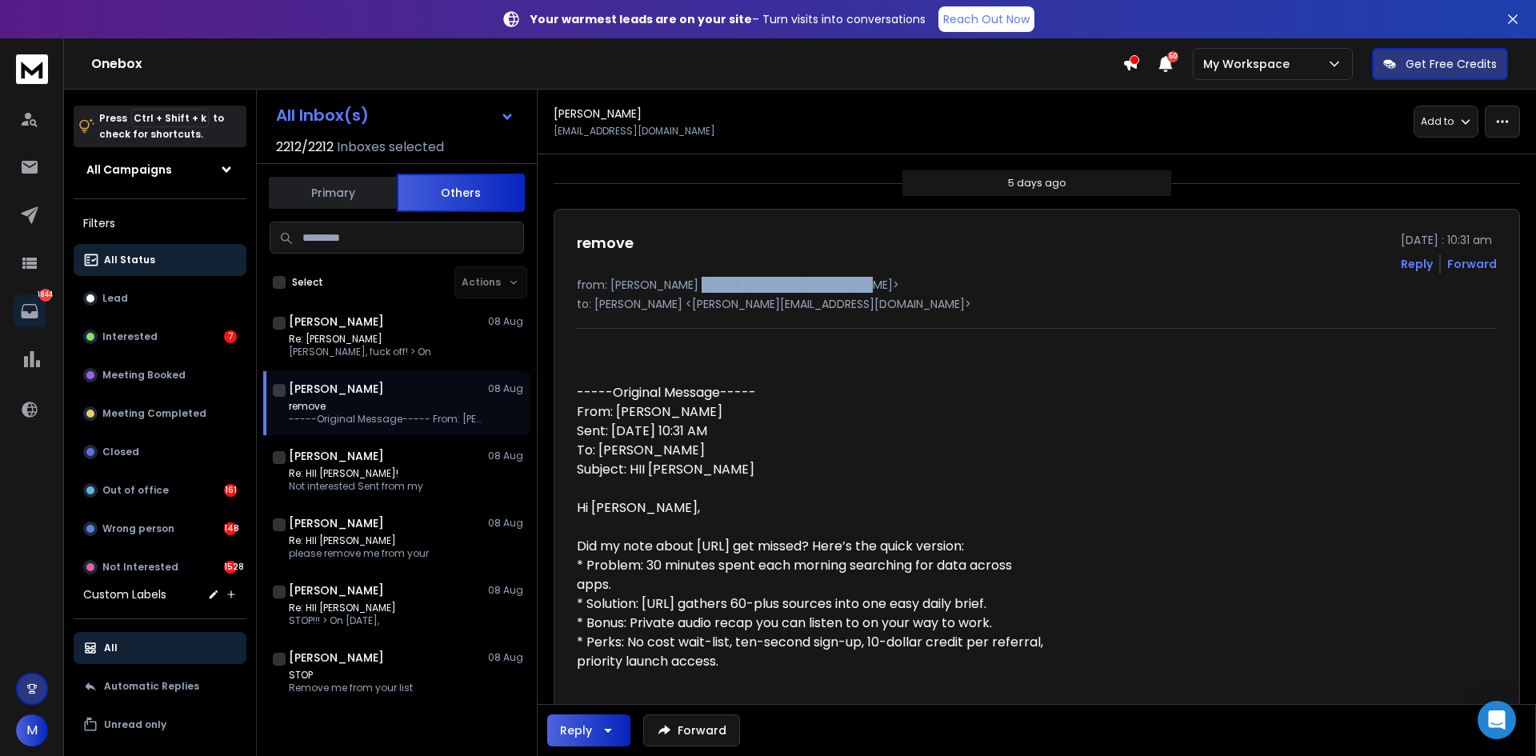
drag, startPoint x: 692, startPoint y: 285, endPoint x: 865, endPoint y: 285, distance: 173.6
click at [865, 285] on p "from: Chris Ragusa <cragusa@esteemarketing.com>" at bounding box center [1037, 285] width 920 height 16
copy p "[EMAIL_ADDRESS][DOMAIN_NAME]"
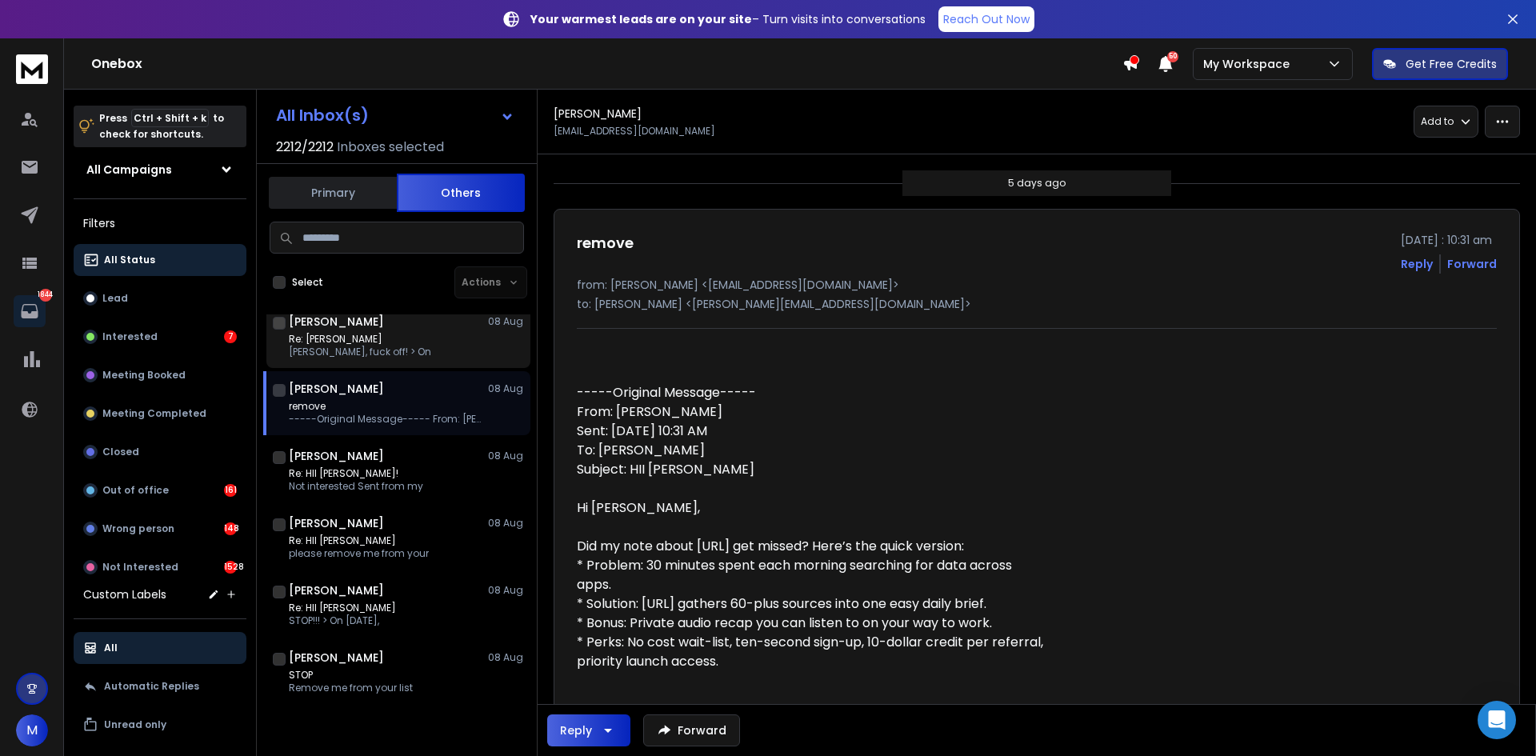
click at [350, 342] on p "Re: [PERSON_NAME]" at bounding box center [360, 339] width 142 height 13
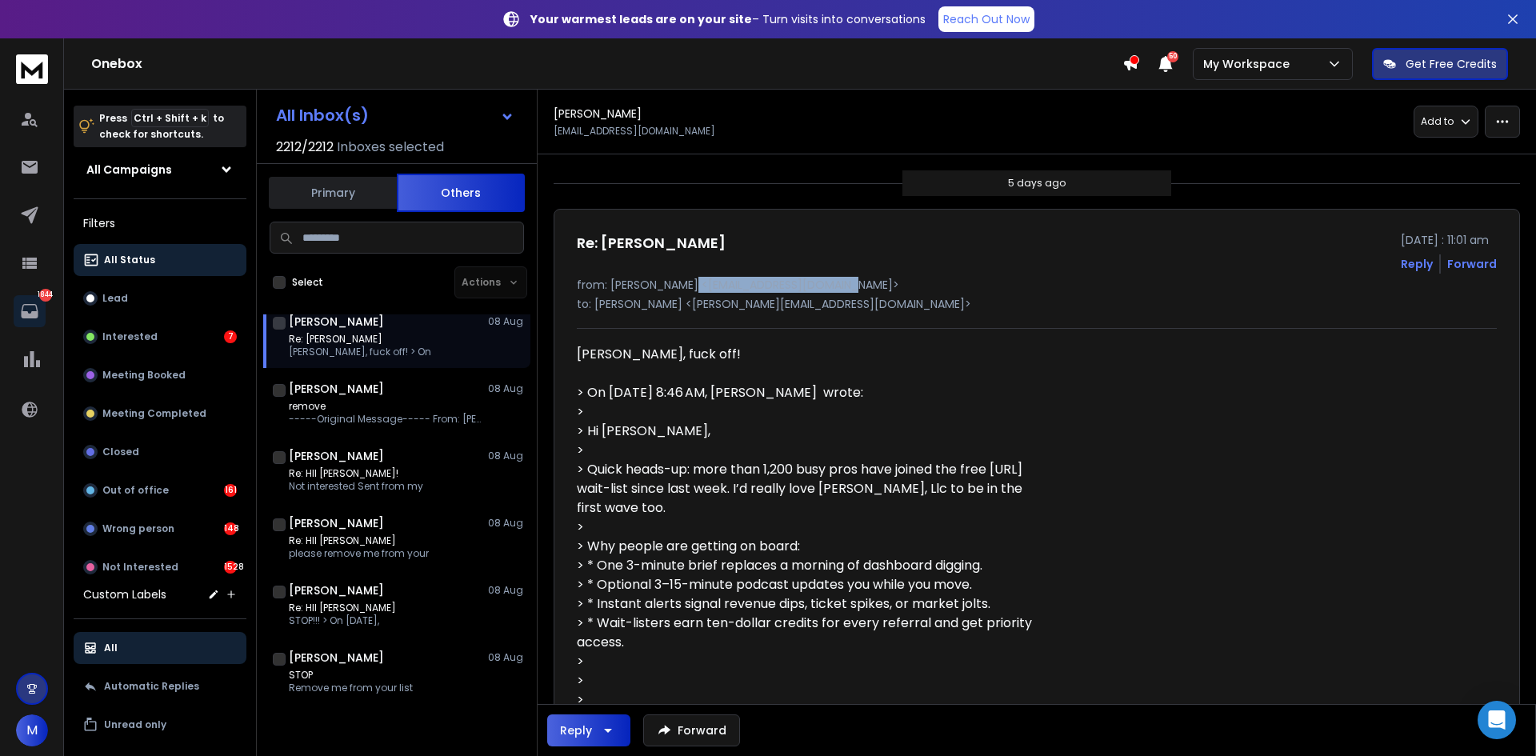
drag, startPoint x: 673, startPoint y: 285, endPoint x: 818, endPoint y: 285, distance: 144.8
click at [818, 285] on p "from: Kyle Krafft <kylekrafft@crsmithllc.com>" at bounding box center [1037, 285] width 920 height 16
copy p "[EMAIL_ADDRESS][DOMAIN_NAME]"
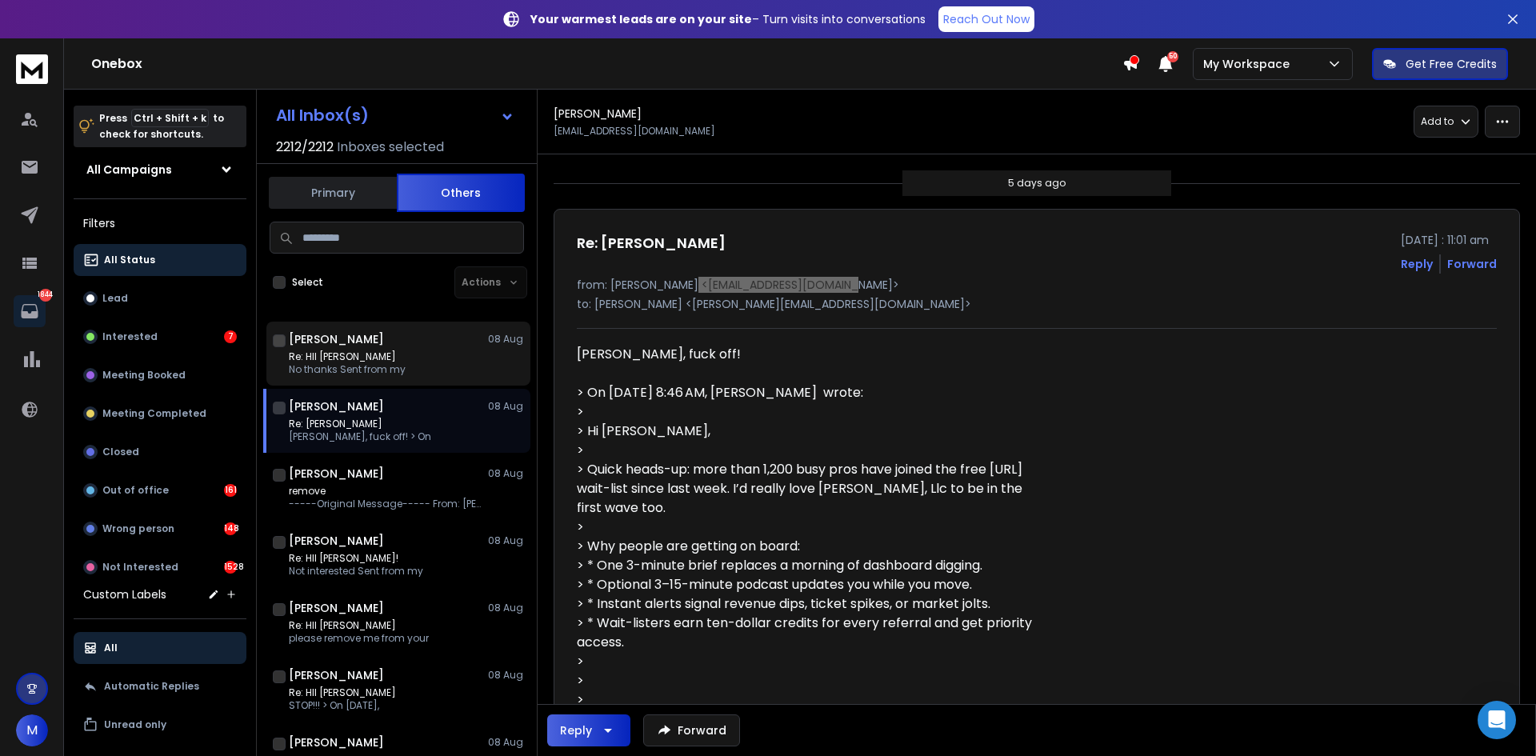
scroll to position [1116, 0]
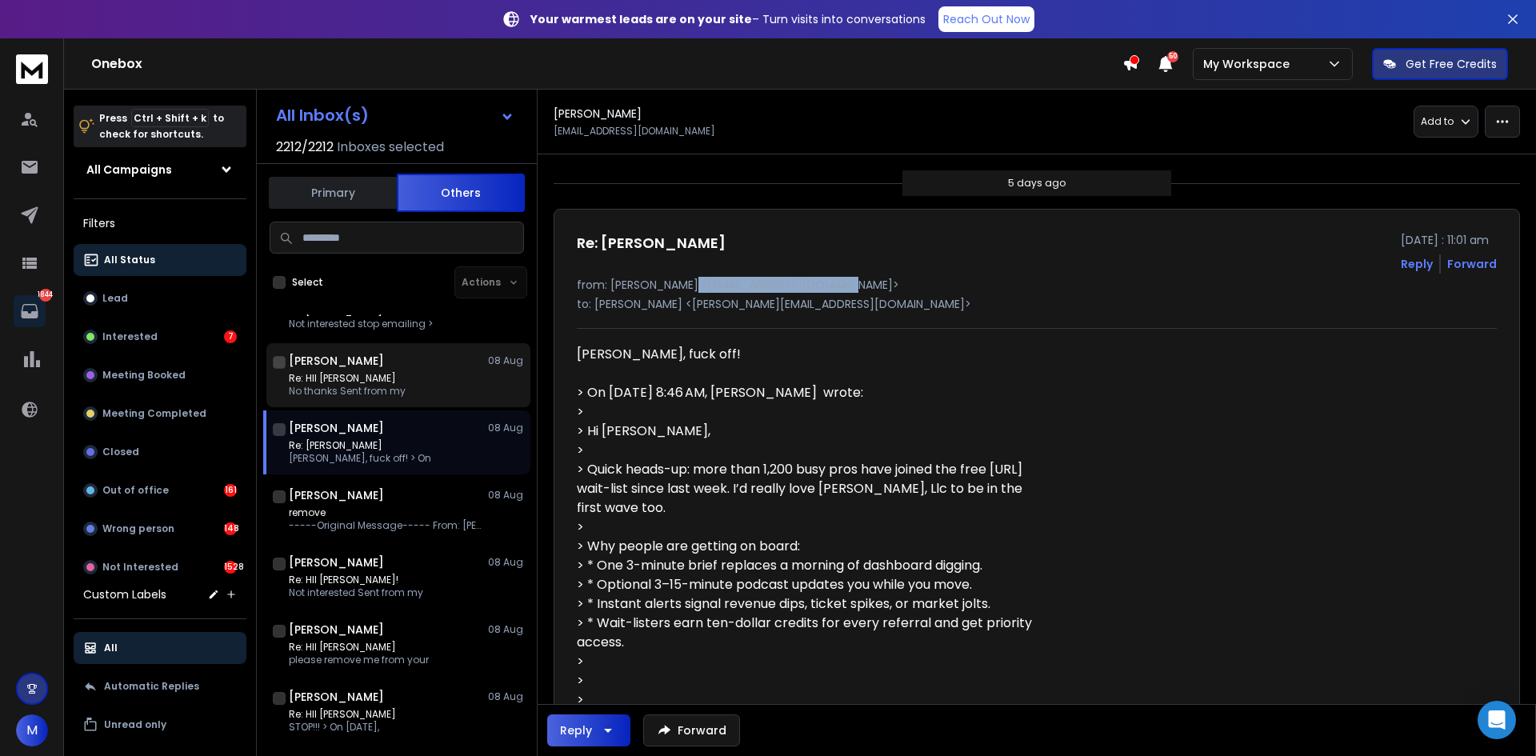
click at [350, 392] on p "No thanks Sent from my" at bounding box center [347, 391] width 117 height 13
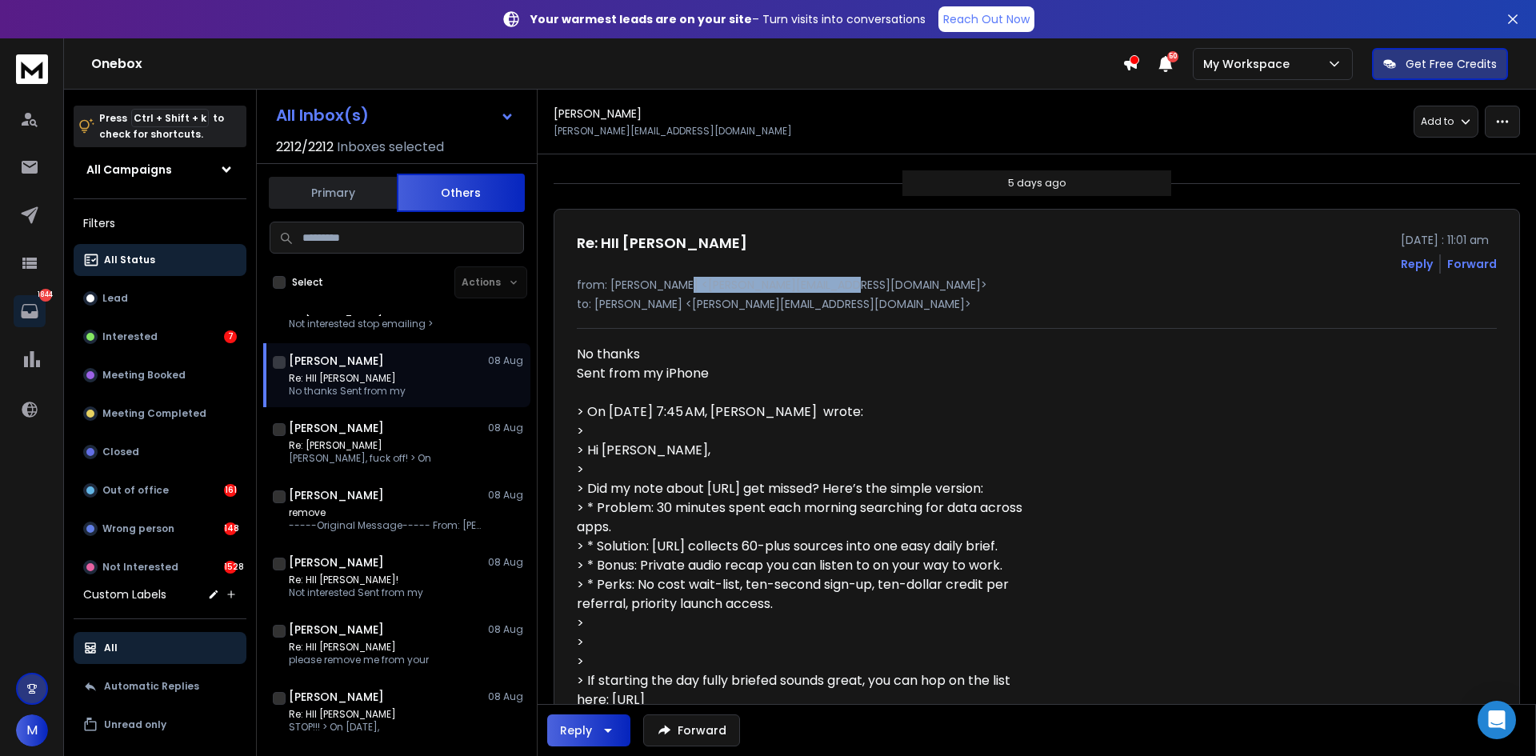
drag, startPoint x: 675, startPoint y: 286, endPoint x: 838, endPoint y: 286, distance: 163.2
click at [838, 286] on p "from: Bob Crizer <bob@crizerconstruction.com>" at bounding box center [1037, 285] width 920 height 16
copy p "[PERSON_NAME][EMAIL_ADDRESS][DOMAIN_NAME]"
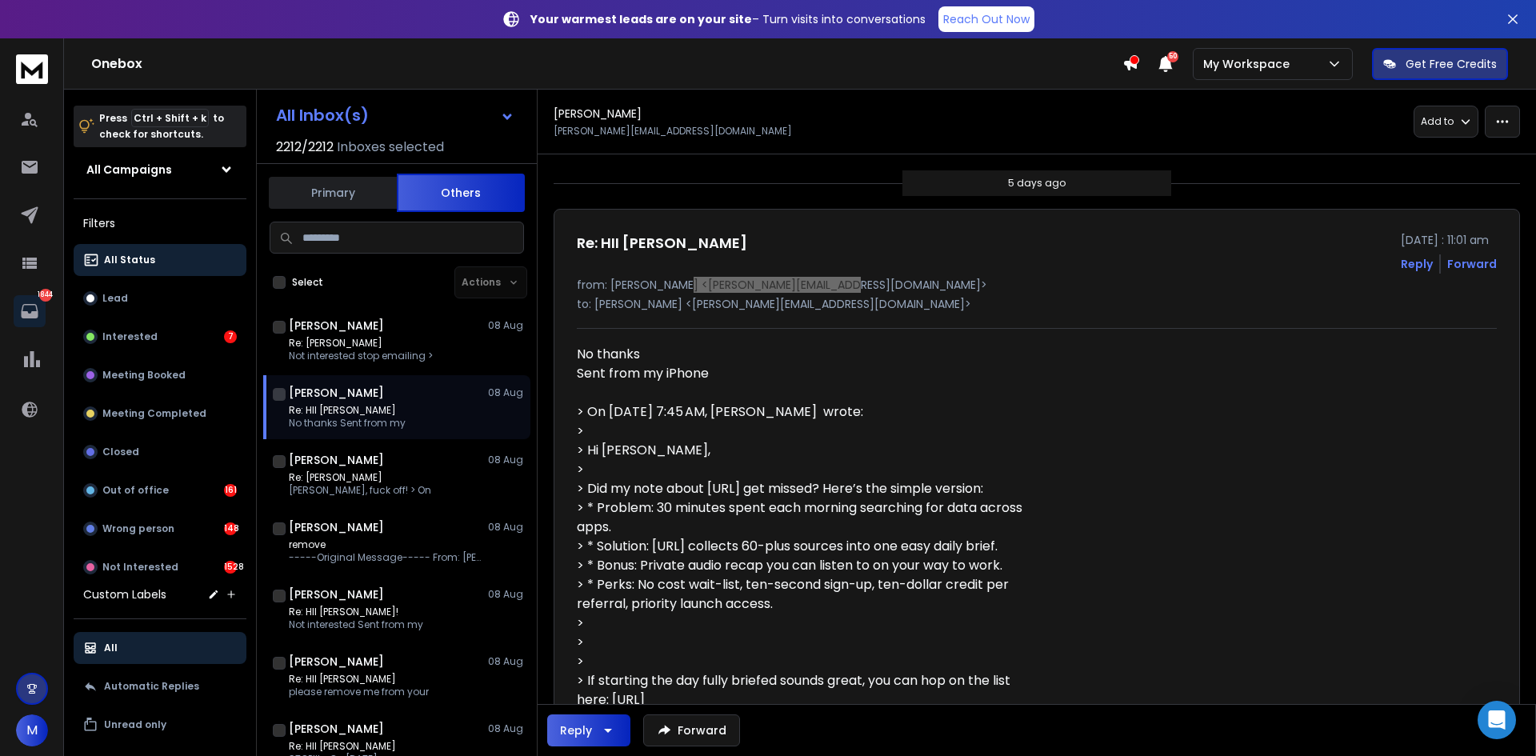
scroll to position [1009, 0]
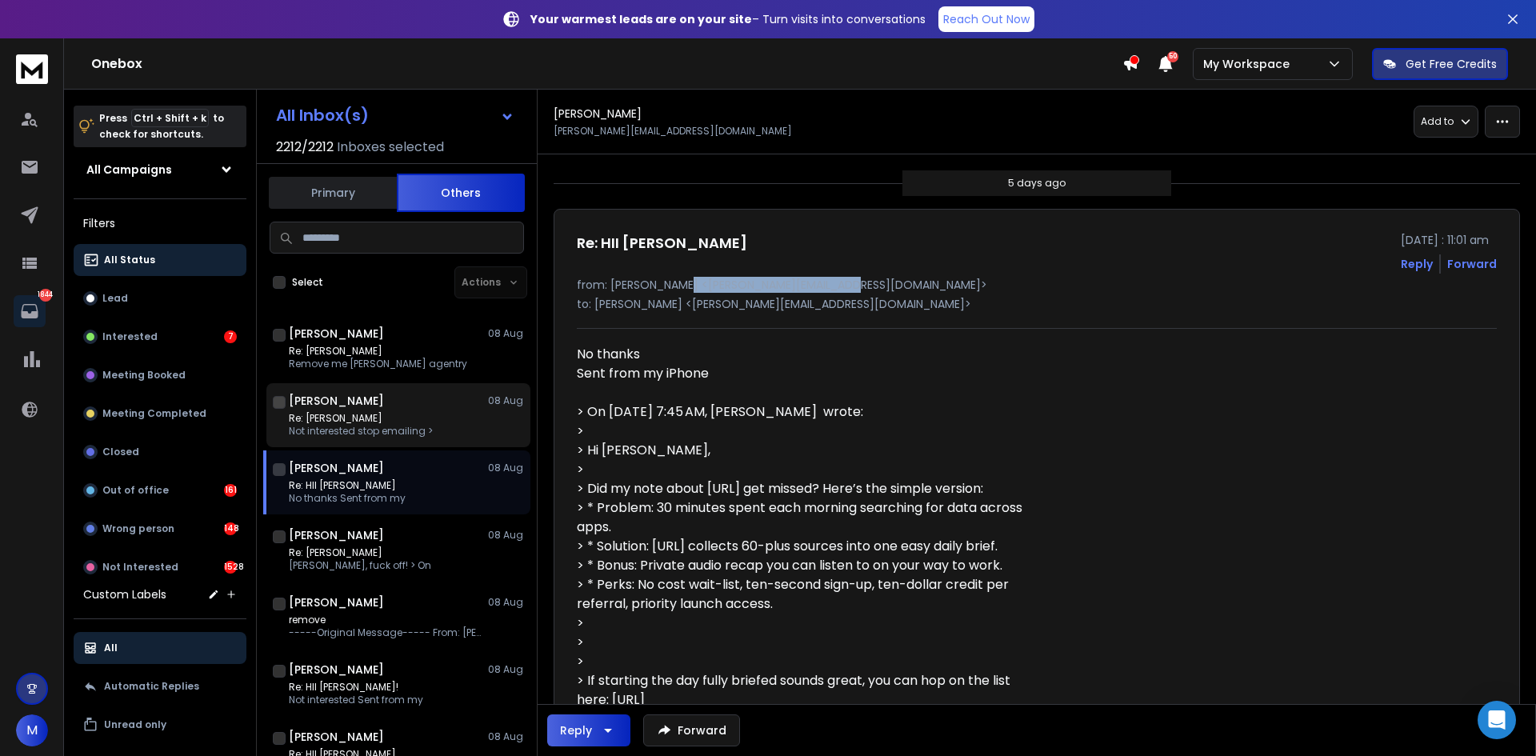
click at [377, 402] on div "Joann Ferrara 08 Aug" at bounding box center [406, 401] width 235 height 16
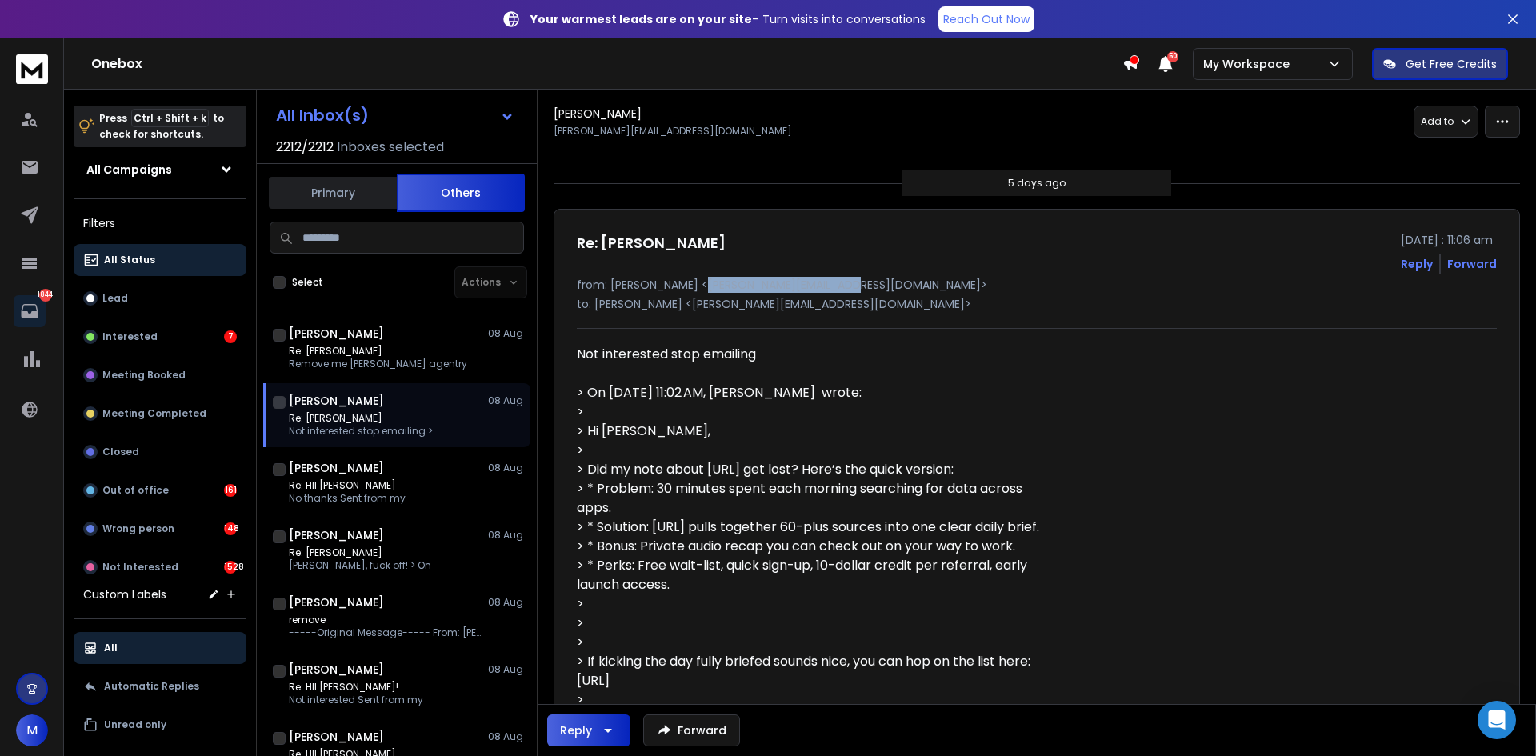
drag, startPoint x: 696, startPoint y: 286, endPoint x: 850, endPoint y: 285, distance: 154.4
click at [850, 285] on p "from: Joann Ferrara <joann@dancingdreams.org>" at bounding box center [1037, 285] width 920 height 16
copy p "joann@dancingdreams.org"
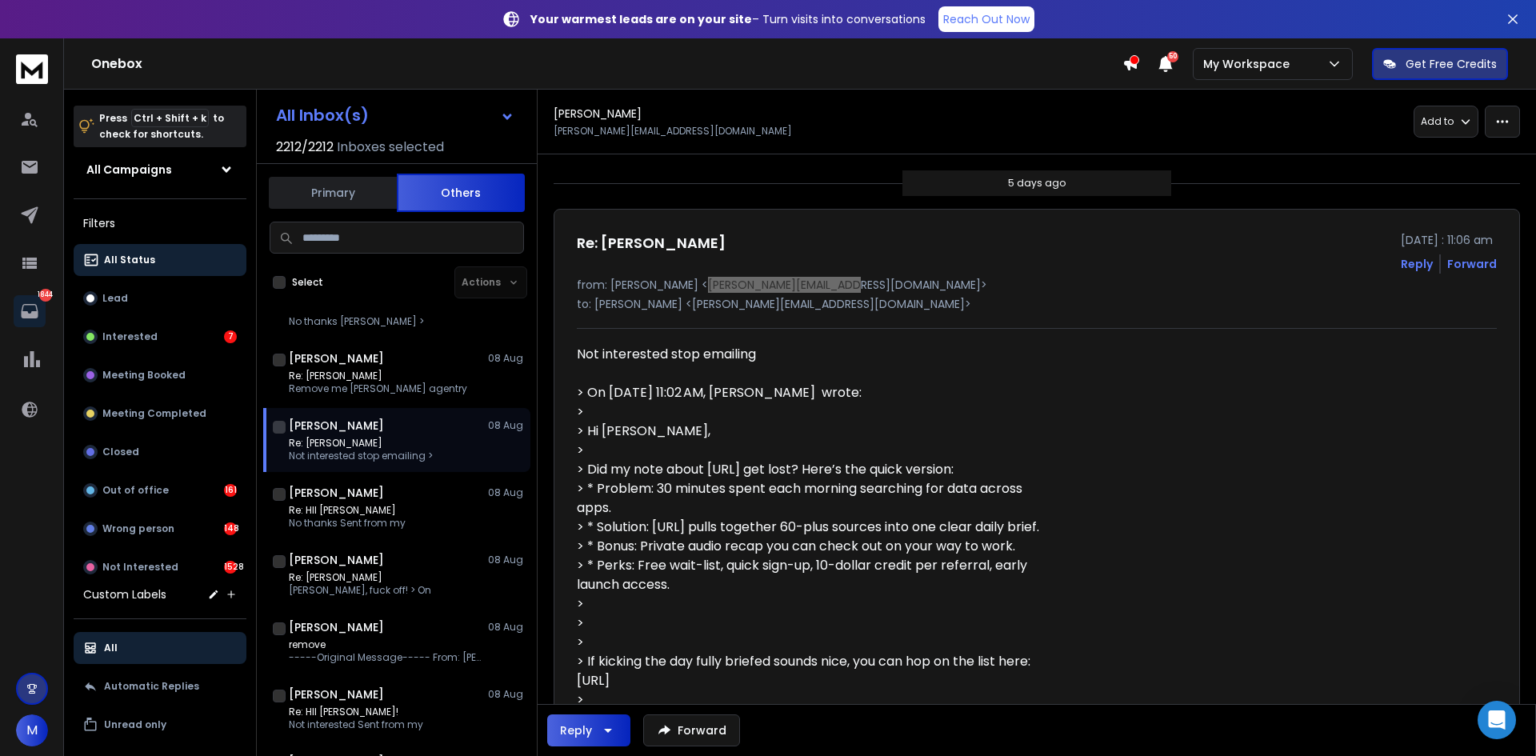
scroll to position [957, 0]
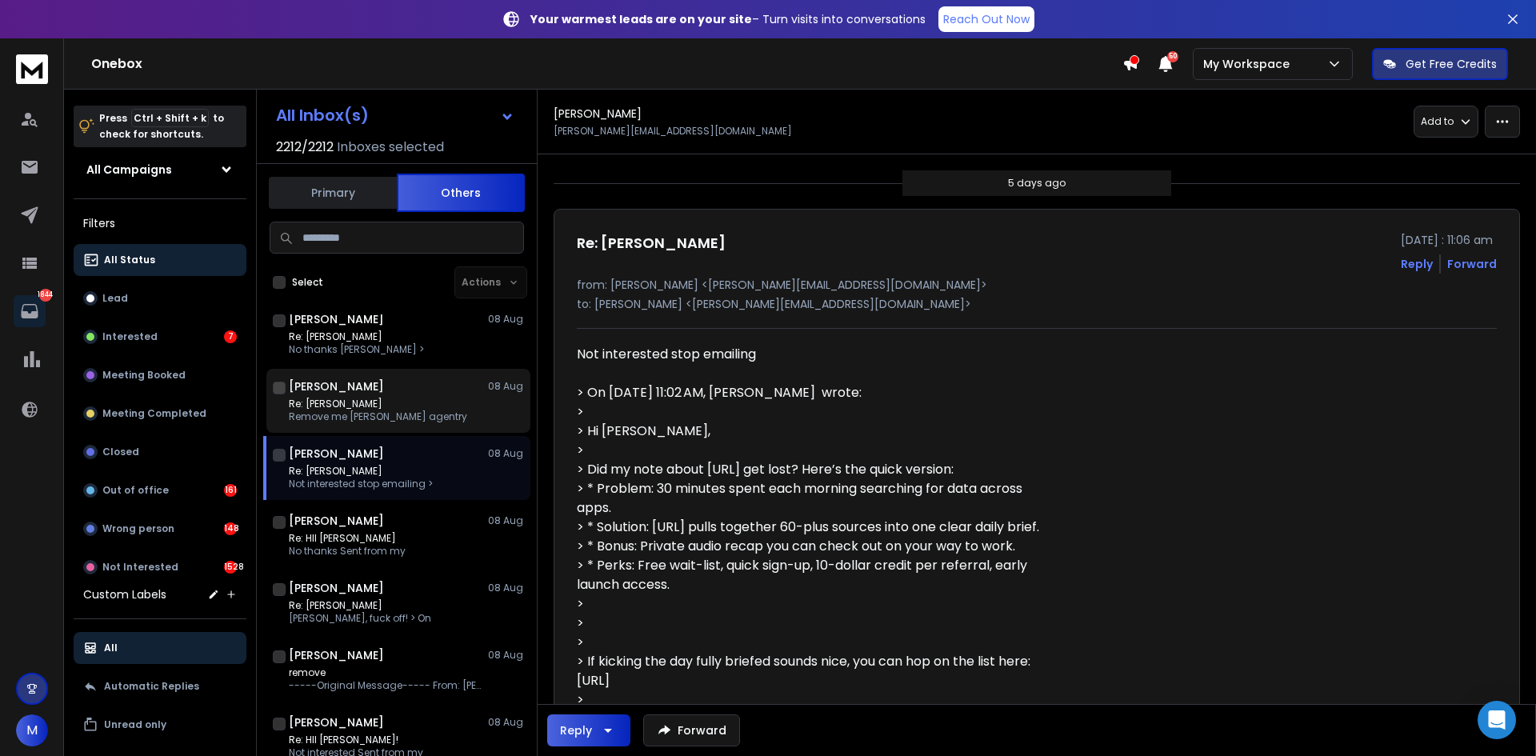
click at [318, 401] on p "Re: [PERSON_NAME]" at bounding box center [378, 403] width 178 height 13
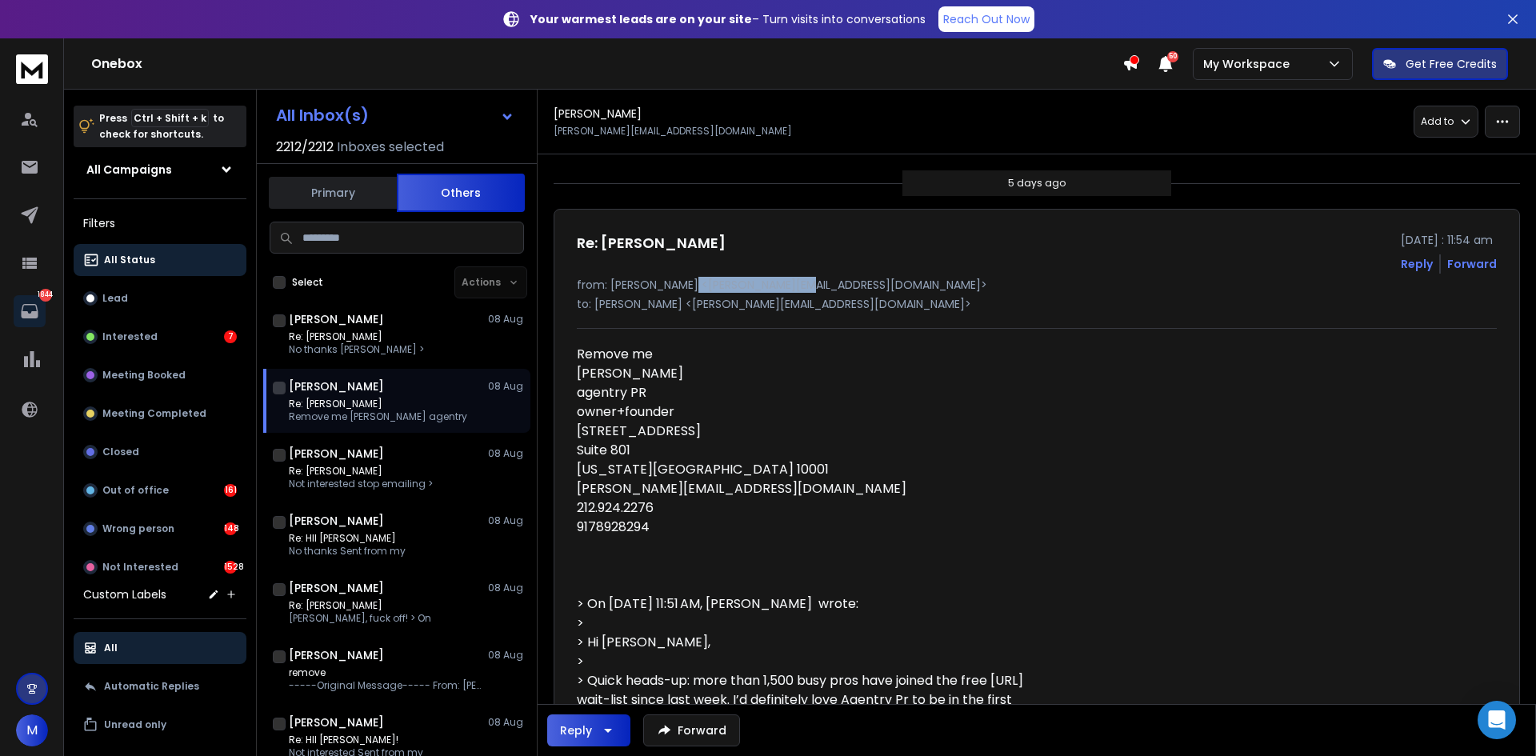
drag, startPoint x: 681, startPoint y: 289, endPoint x: 795, endPoint y: 290, distance: 113.6
click at [795, 290] on p "from: Erin Hawker <erin@agentrypr.com>" at bounding box center [1037, 285] width 920 height 16
copy p "erin@agentrypr.com"
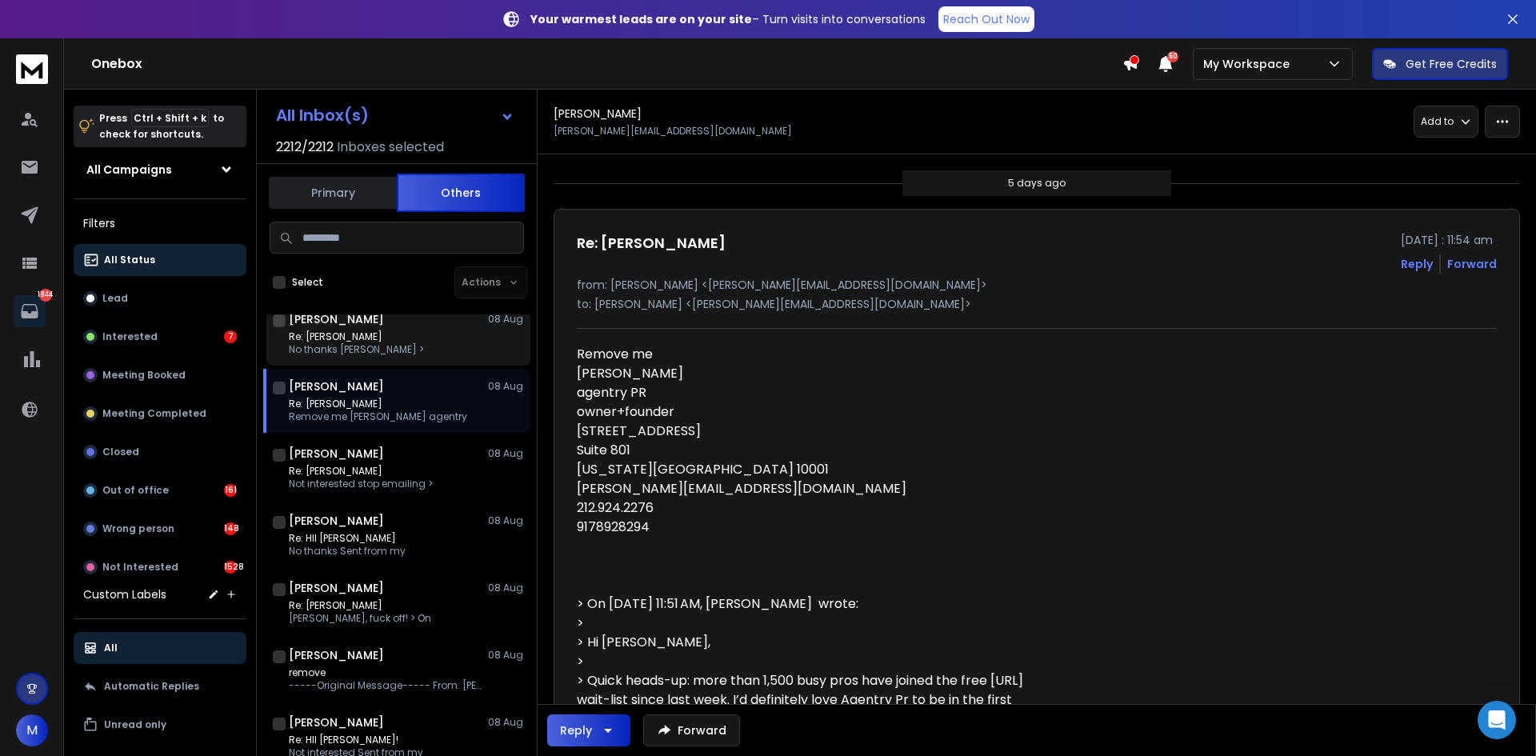
click at [362, 334] on p "Re: [PERSON_NAME]" at bounding box center [356, 336] width 135 height 13
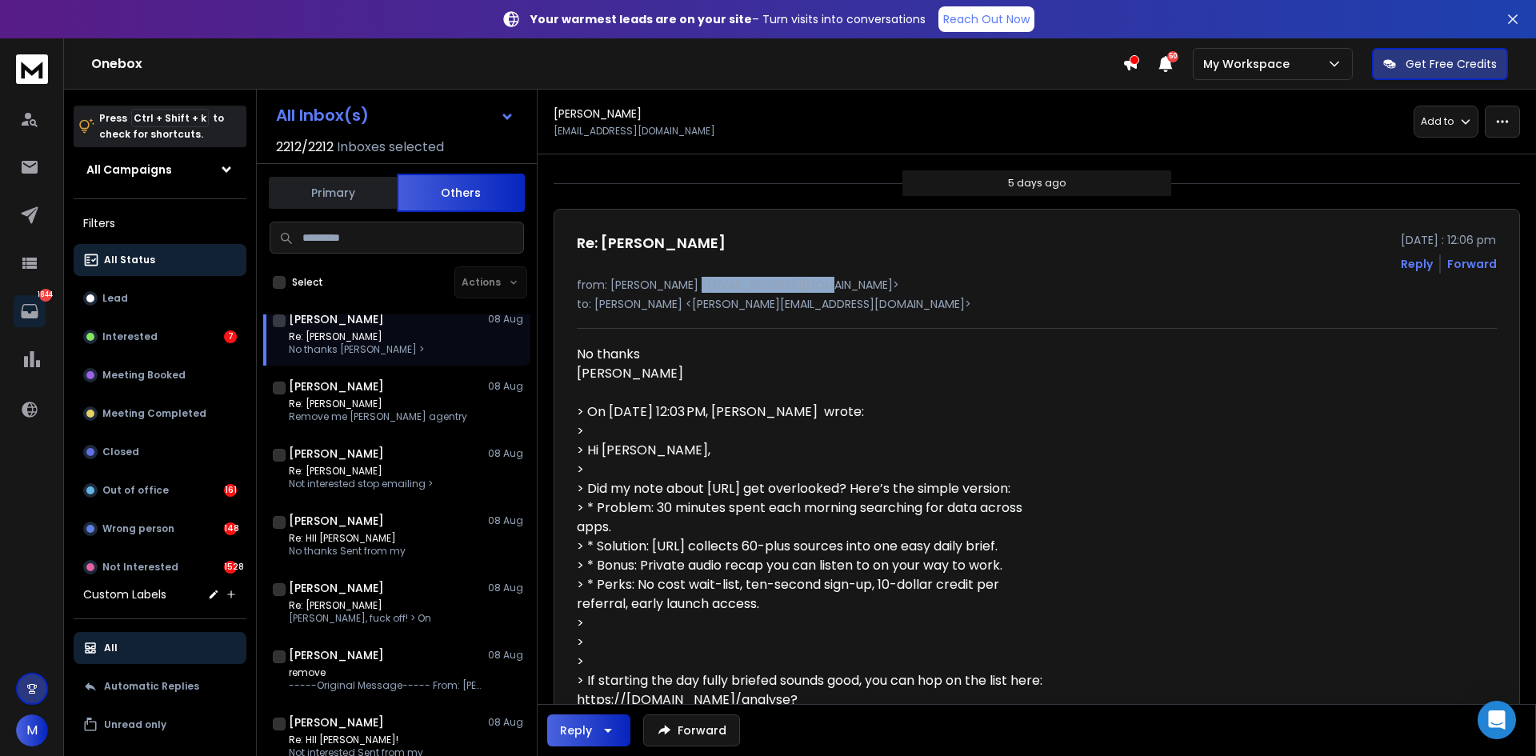
drag, startPoint x: 685, startPoint y: 282, endPoint x: 817, endPoint y: 286, distance: 131.2
click at [817, 286] on p "from: Sheara Arbit <SArbit@eladgroup.com>" at bounding box center [1037, 285] width 920 height 16
copy p "SArbit@eladgroup.com"
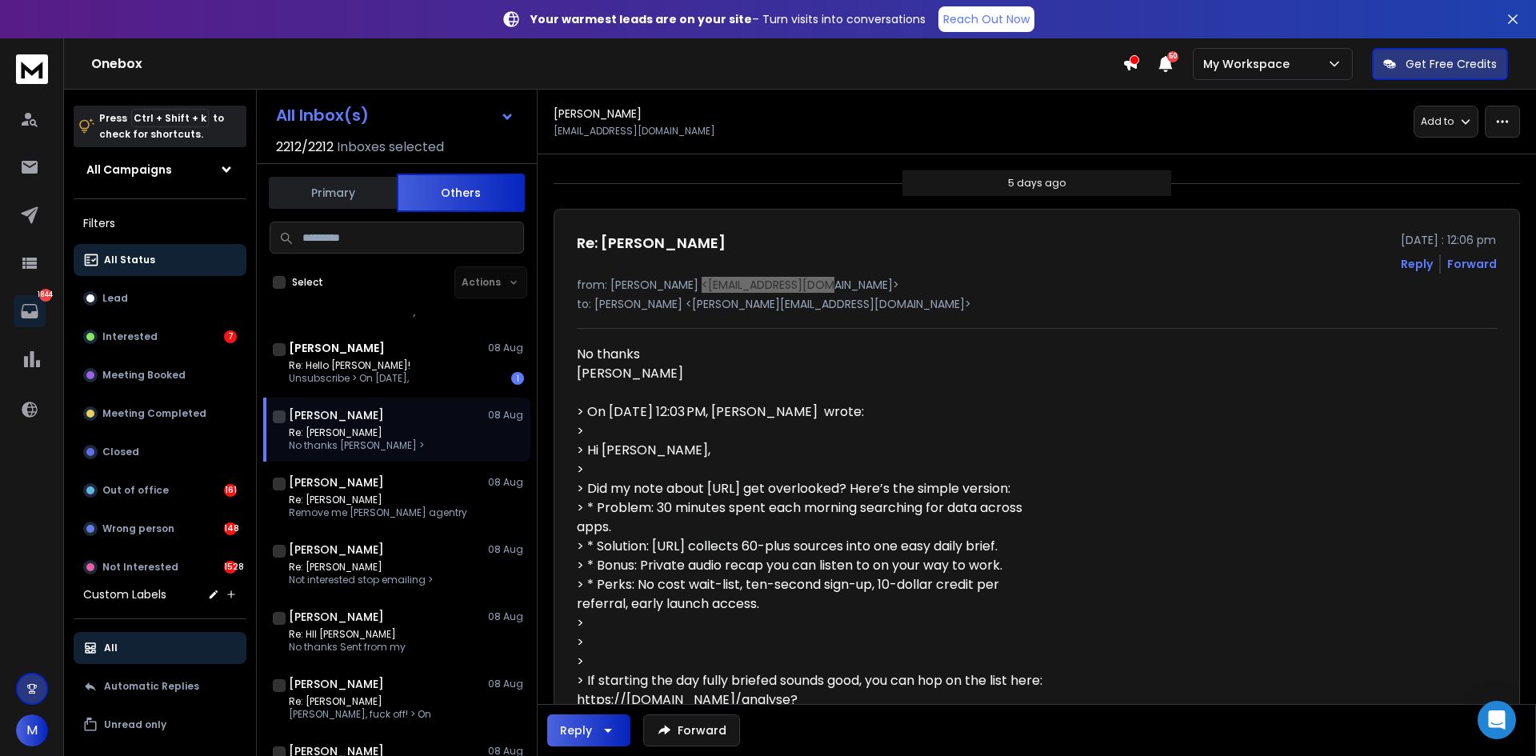
scroll to position [823, 0]
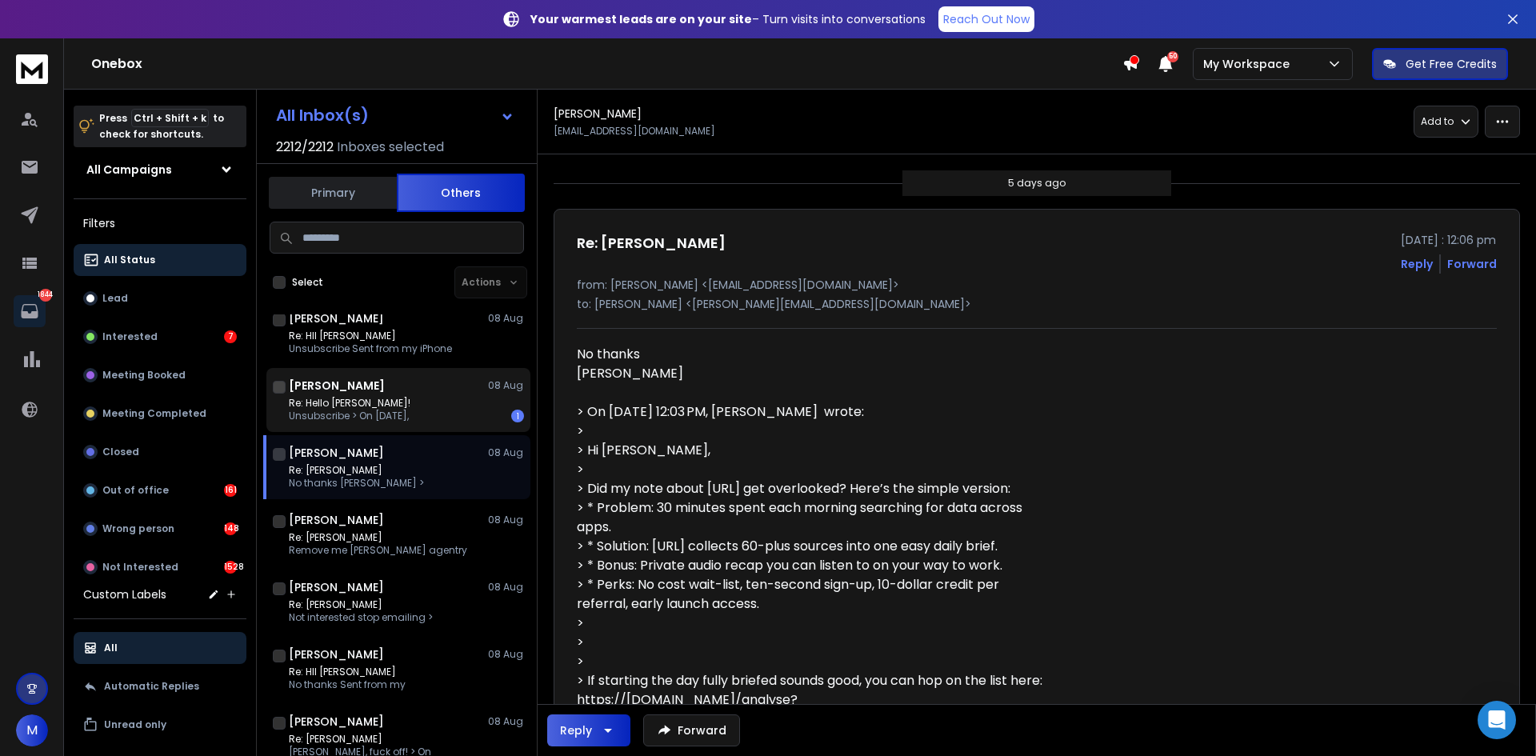
click at [317, 406] on p "Re: Hello [PERSON_NAME]!" at bounding box center [350, 403] width 122 height 13
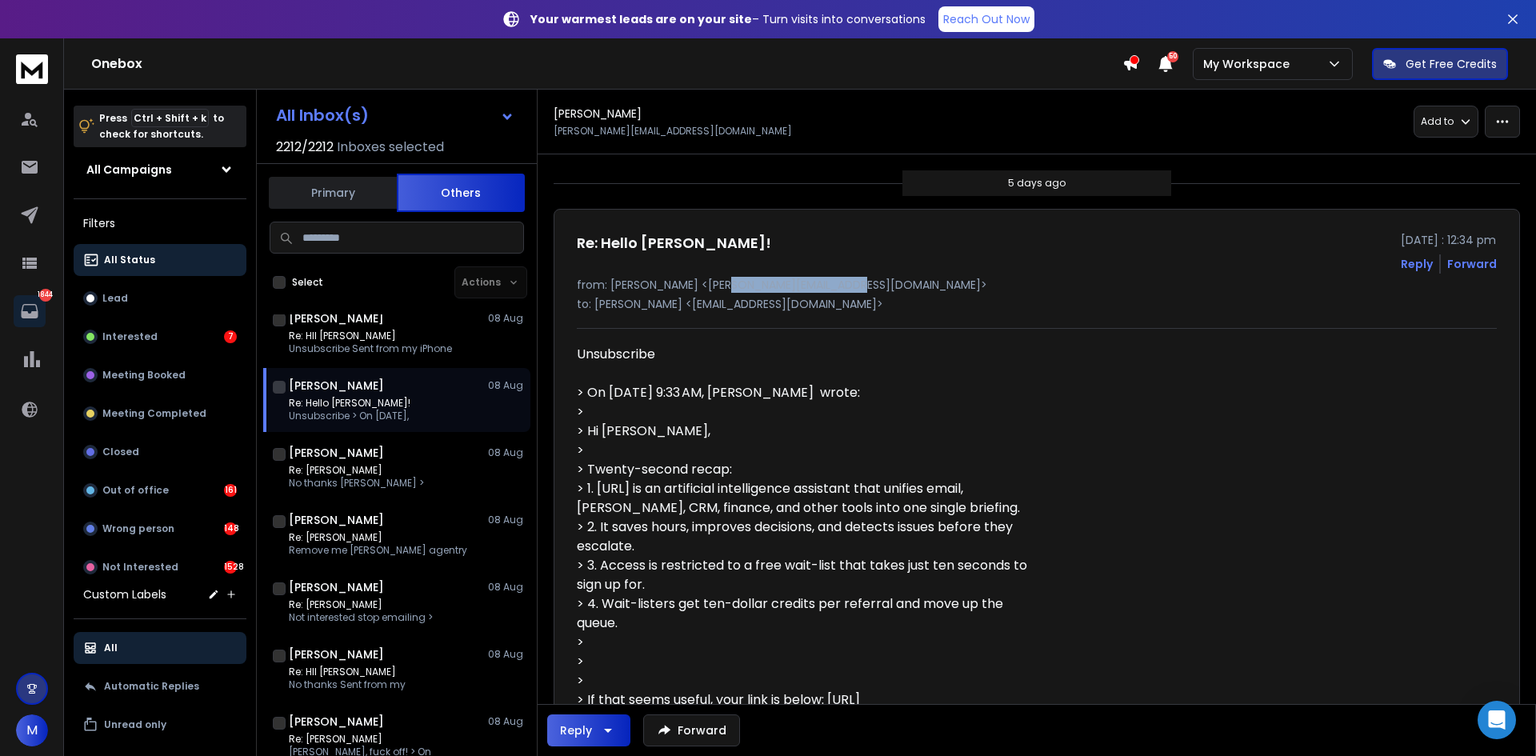
drag, startPoint x: 708, startPoint y: 285, endPoint x: 834, endPoint y: 289, distance: 126.4
click at [834, 289] on p "from: Michelle St Clair <michelle@clubelm.com>" at bounding box center [1037, 285] width 920 height 16
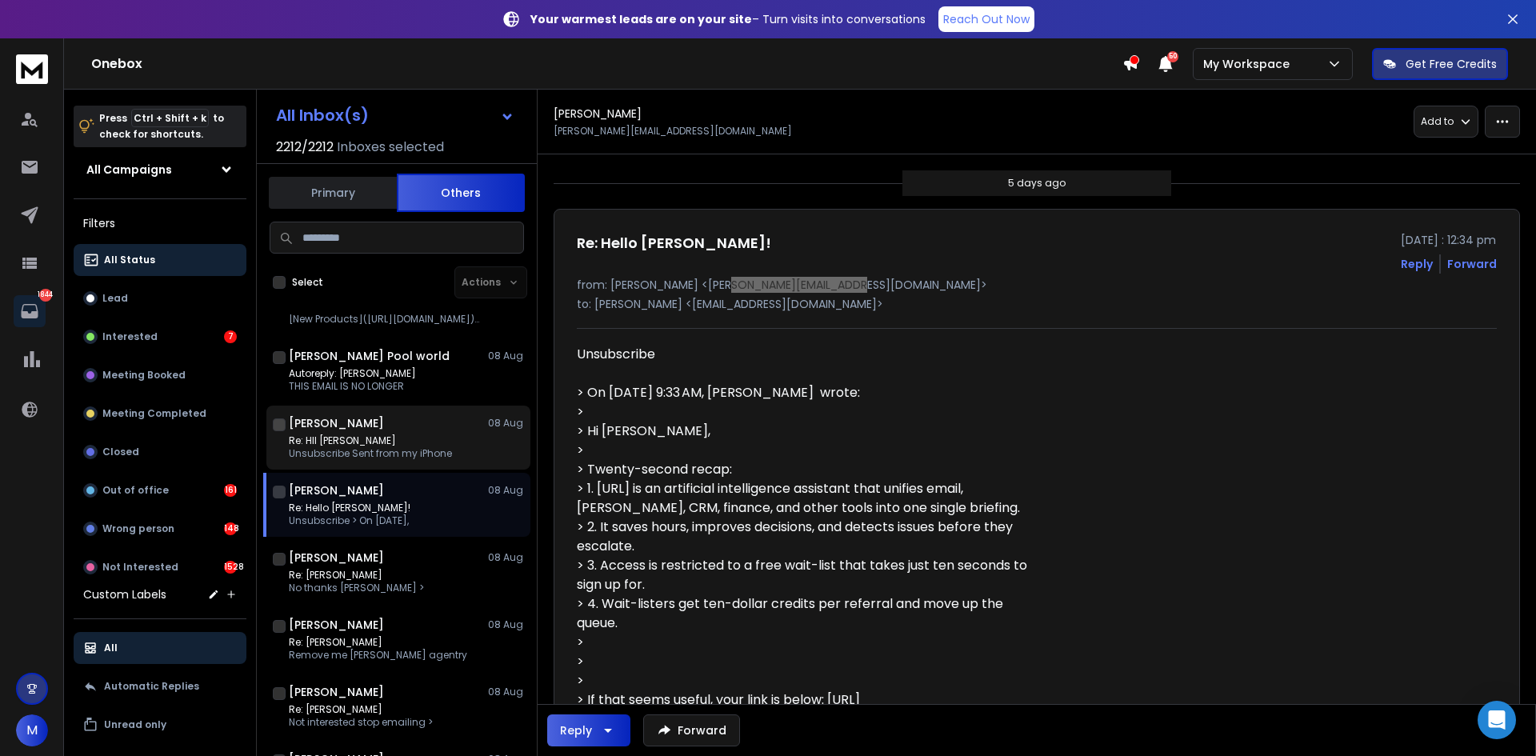
scroll to position [717, 0]
click at [348, 444] on p "Re: HII [PERSON_NAME]" at bounding box center [370, 442] width 163 height 13
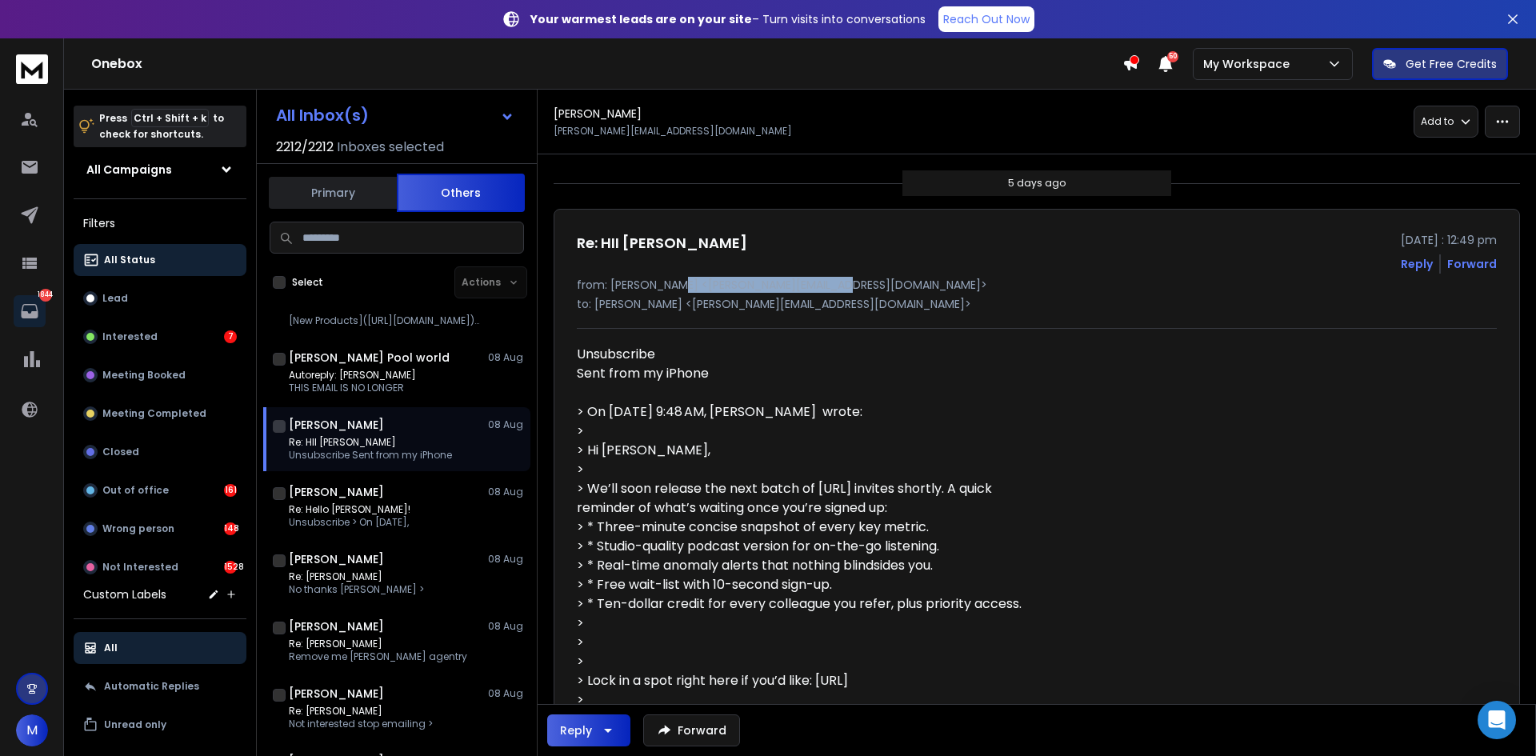
drag, startPoint x: 677, startPoint y: 286, endPoint x: 849, endPoint y: 285, distance: 171.2
click at [849, 285] on p "from: Amy Costa <amy@fullmoonstrategies.com>" at bounding box center [1037, 285] width 920 height 16
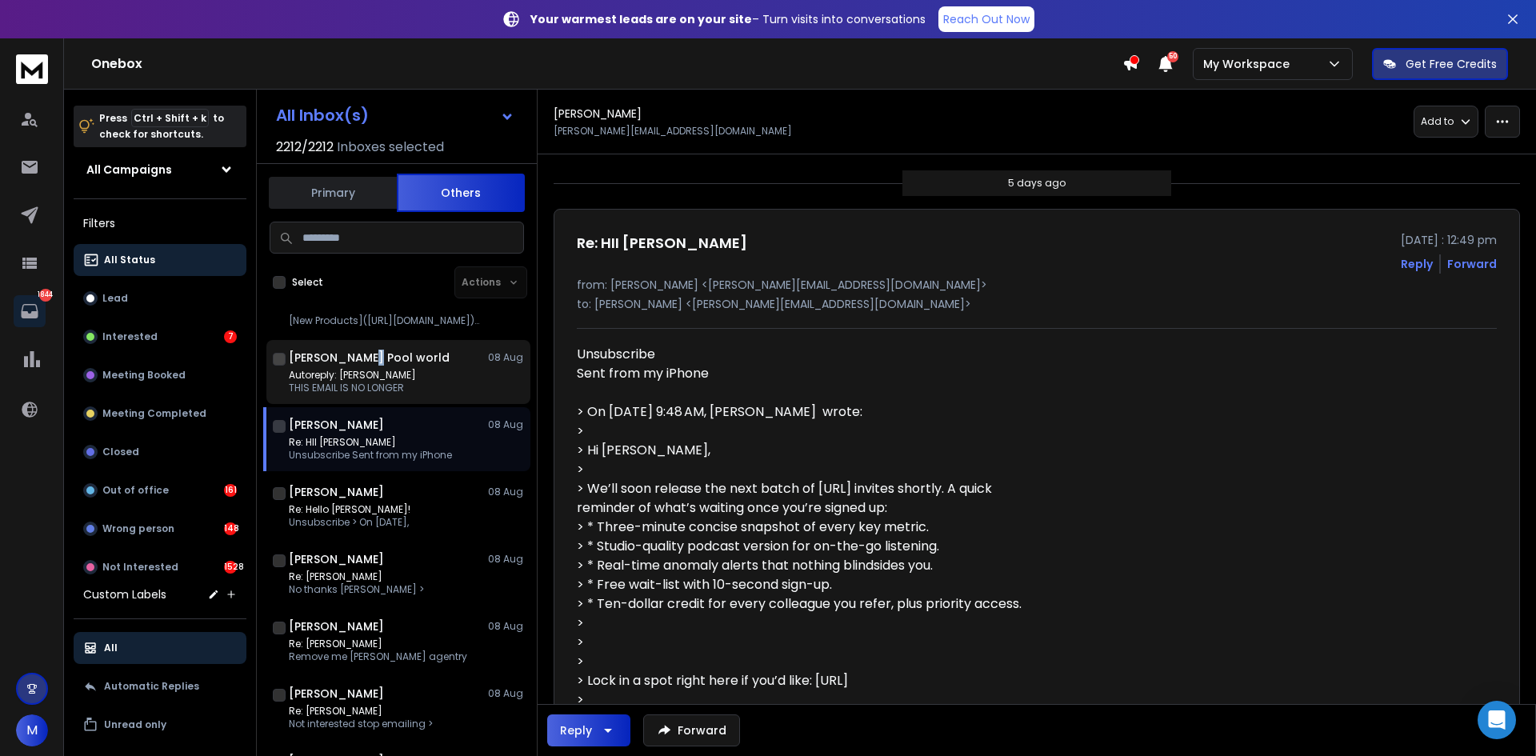
click at [366, 359] on h1 "[PERSON_NAME] Pool world" at bounding box center [369, 358] width 161 height 16
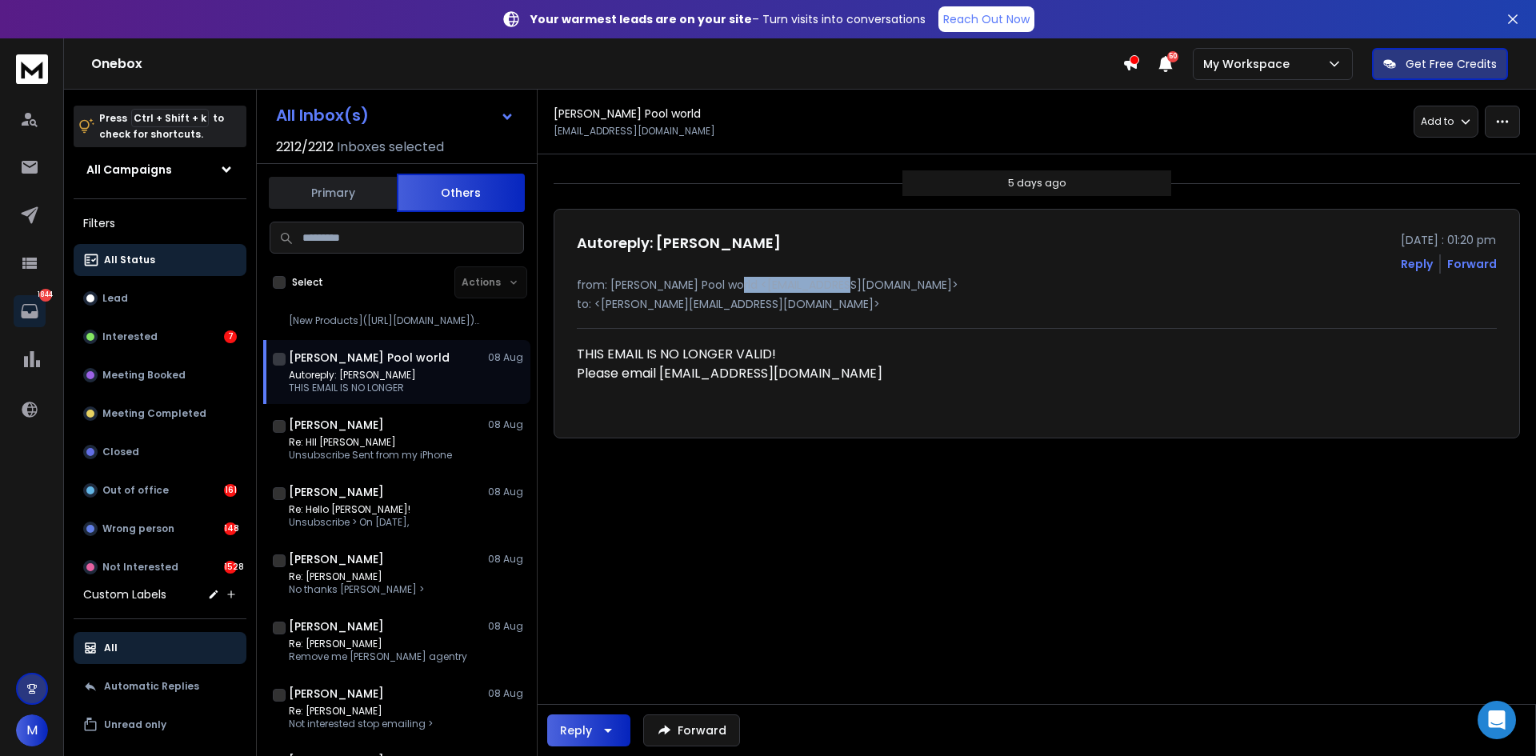
drag, startPoint x: 727, startPoint y: 290, endPoint x: 857, endPoint y: 294, distance: 130.4
click at [857, 294] on div "Autoreply: HII Howard'S 8 August 2025 : 01:20 pm Reply Forward from: Howard's P…" at bounding box center [1037, 272] width 920 height 80
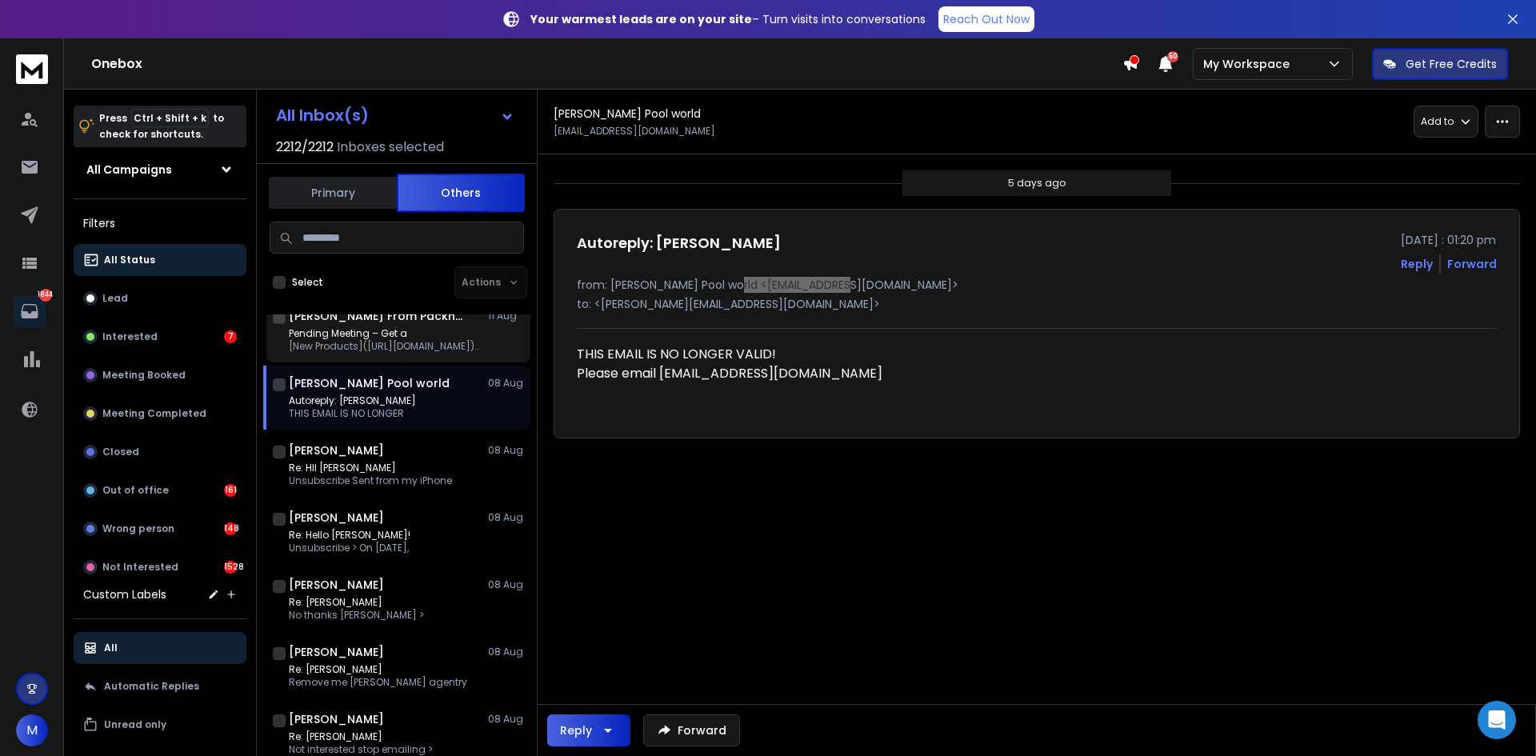
scroll to position [609, 0]
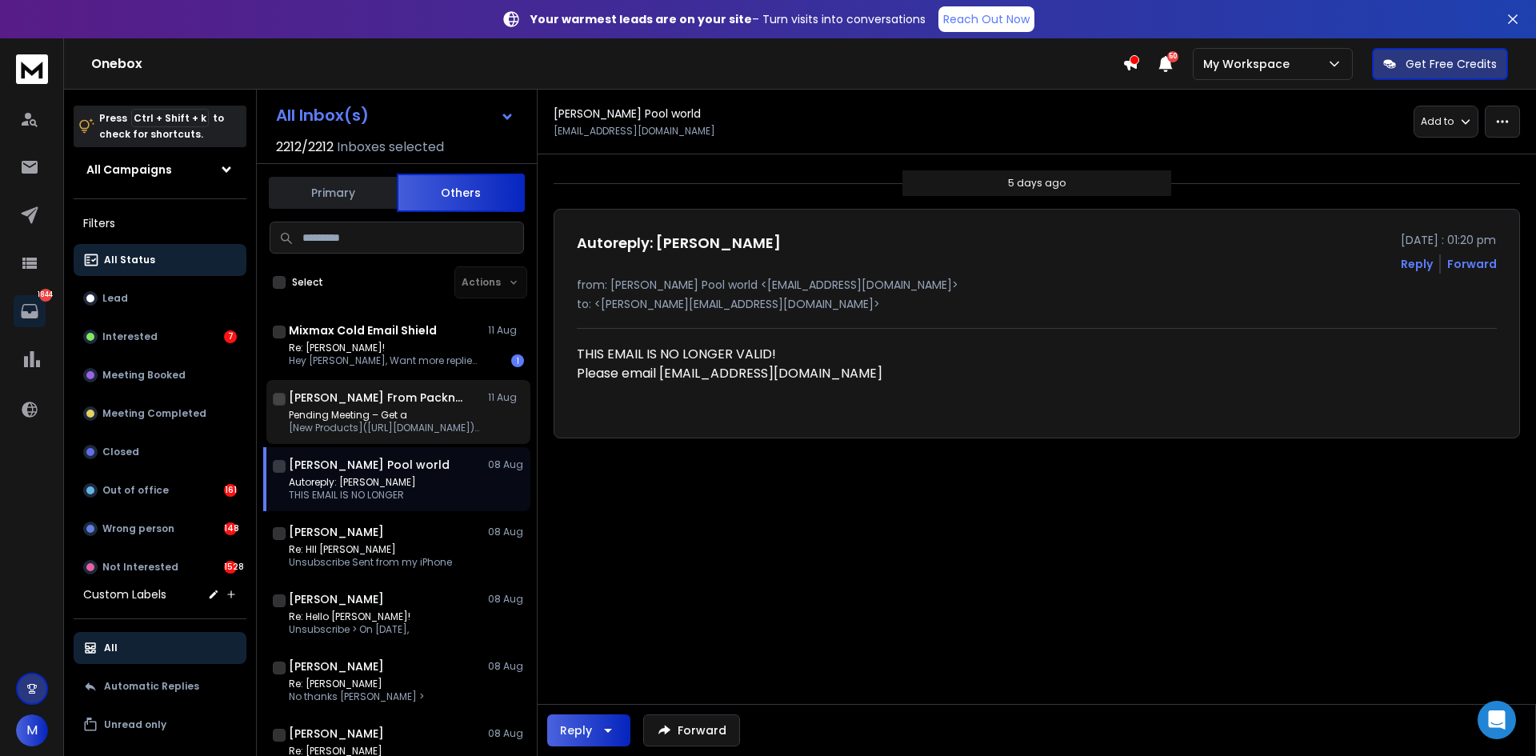
click at [322, 402] on h1 "[PERSON_NAME] From Packnwood" at bounding box center [377, 397] width 176 height 16
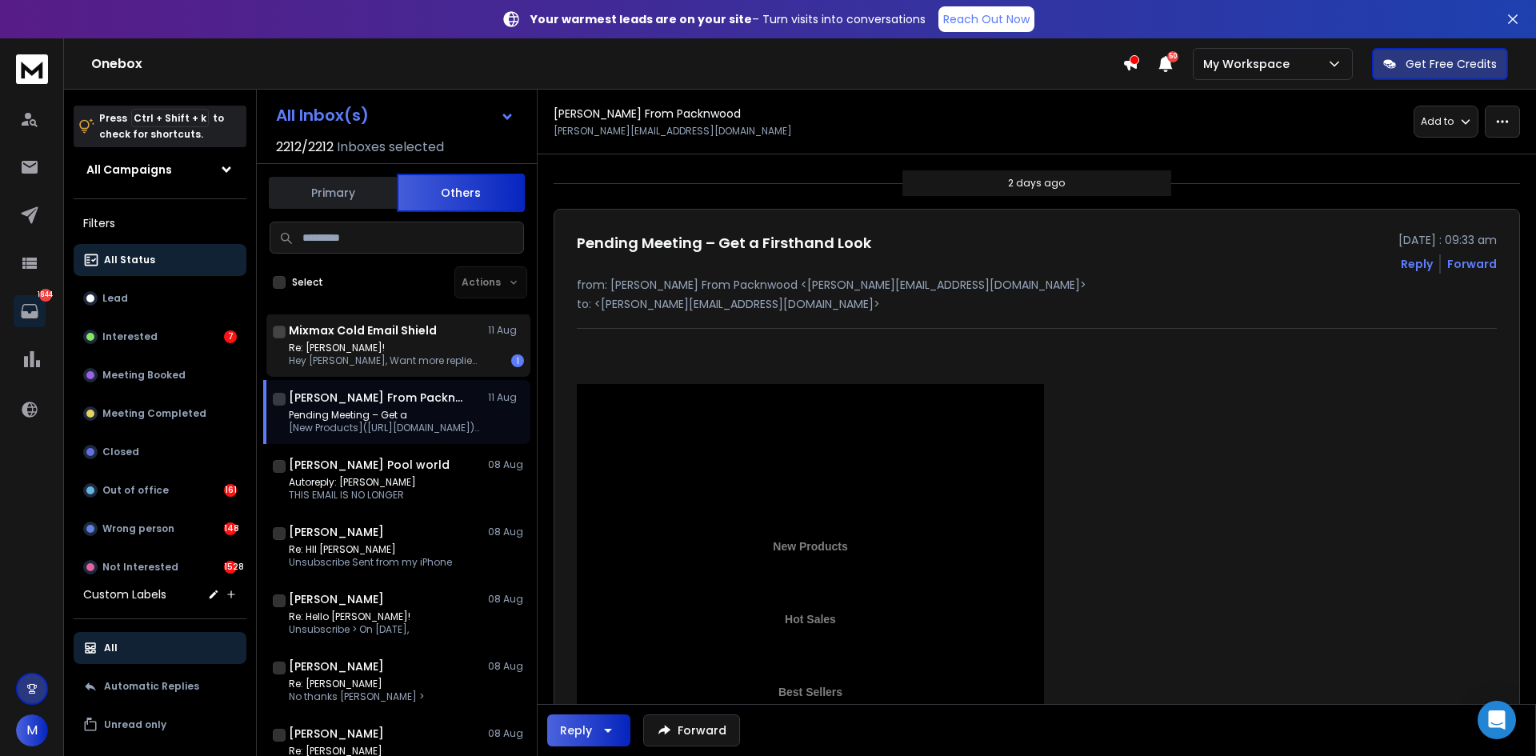
click at [338, 338] on div "Mixmax Cold Email Shield [DATE] Re: HII [PERSON_NAME]! Hey [PERSON_NAME], Want …" at bounding box center [406, 344] width 235 height 45
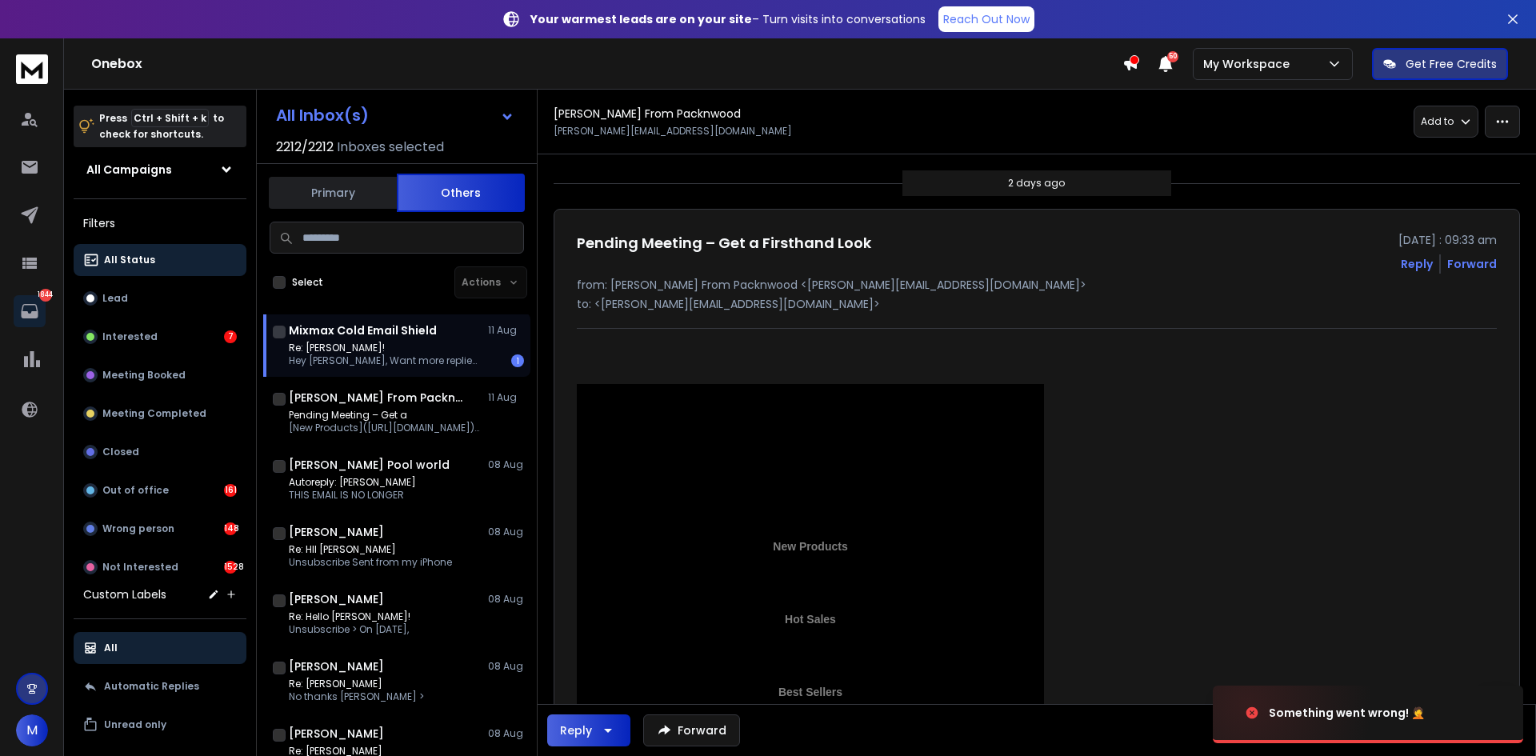
click at [421, 358] on p "Hey [PERSON_NAME], Want more replies to" at bounding box center [385, 360] width 192 height 13
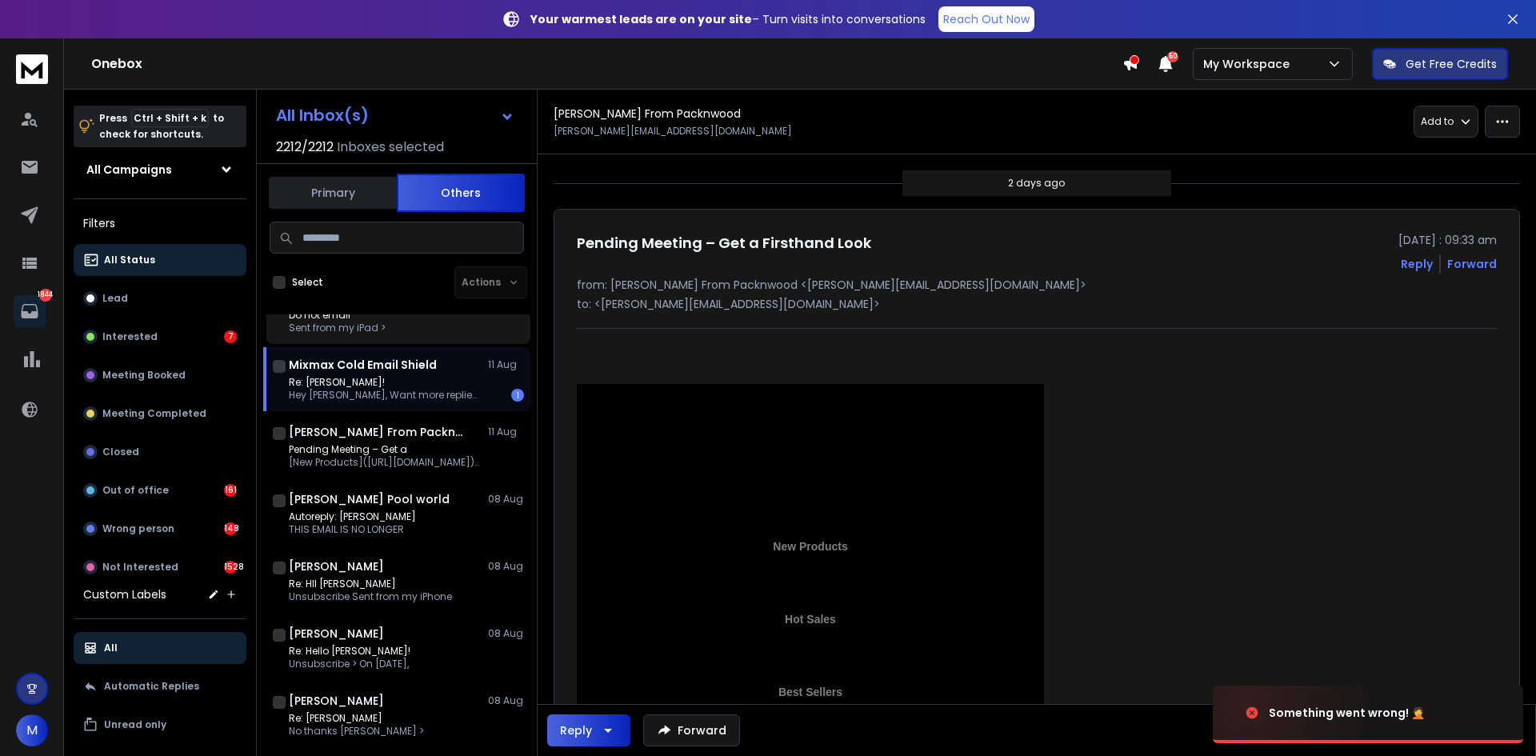
scroll to position [477, 0]
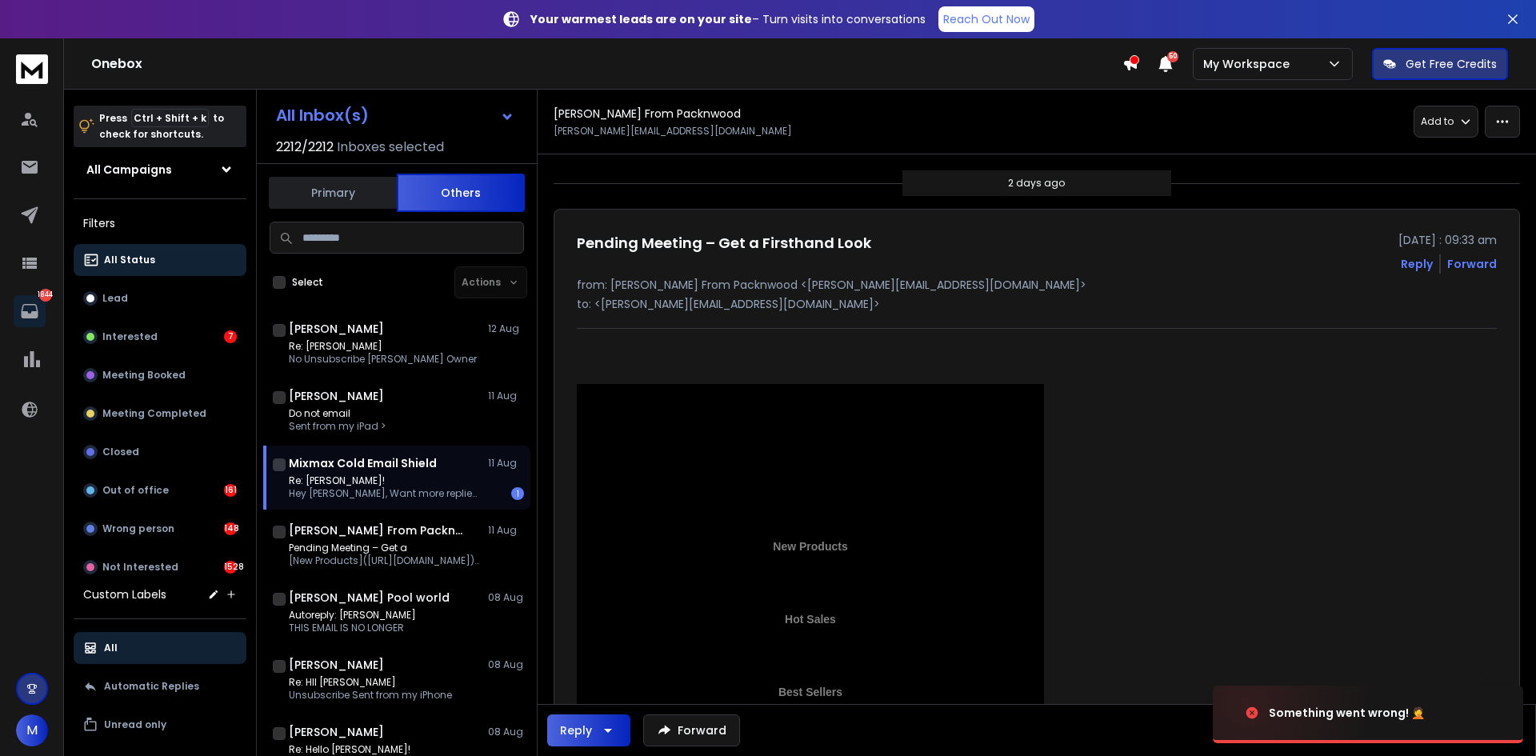
click at [413, 495] on p "Hey [PERSON_NAME], Want more replies to" at bounding box center [385, 493] width 192 height 13
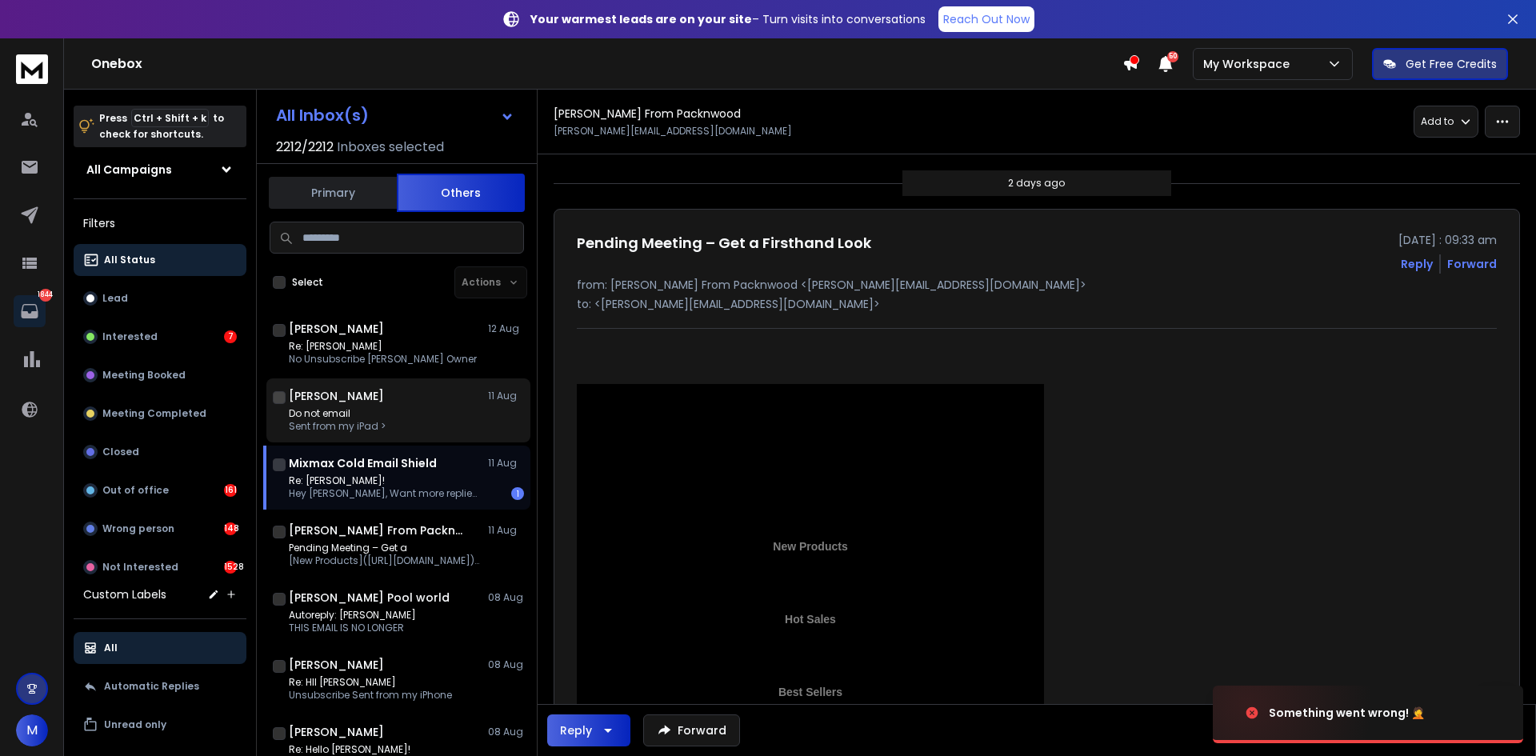
click at [389, 416] on div "Do not email Sent from my iPad >" at bounding box center [406, 420] width 235 height 26
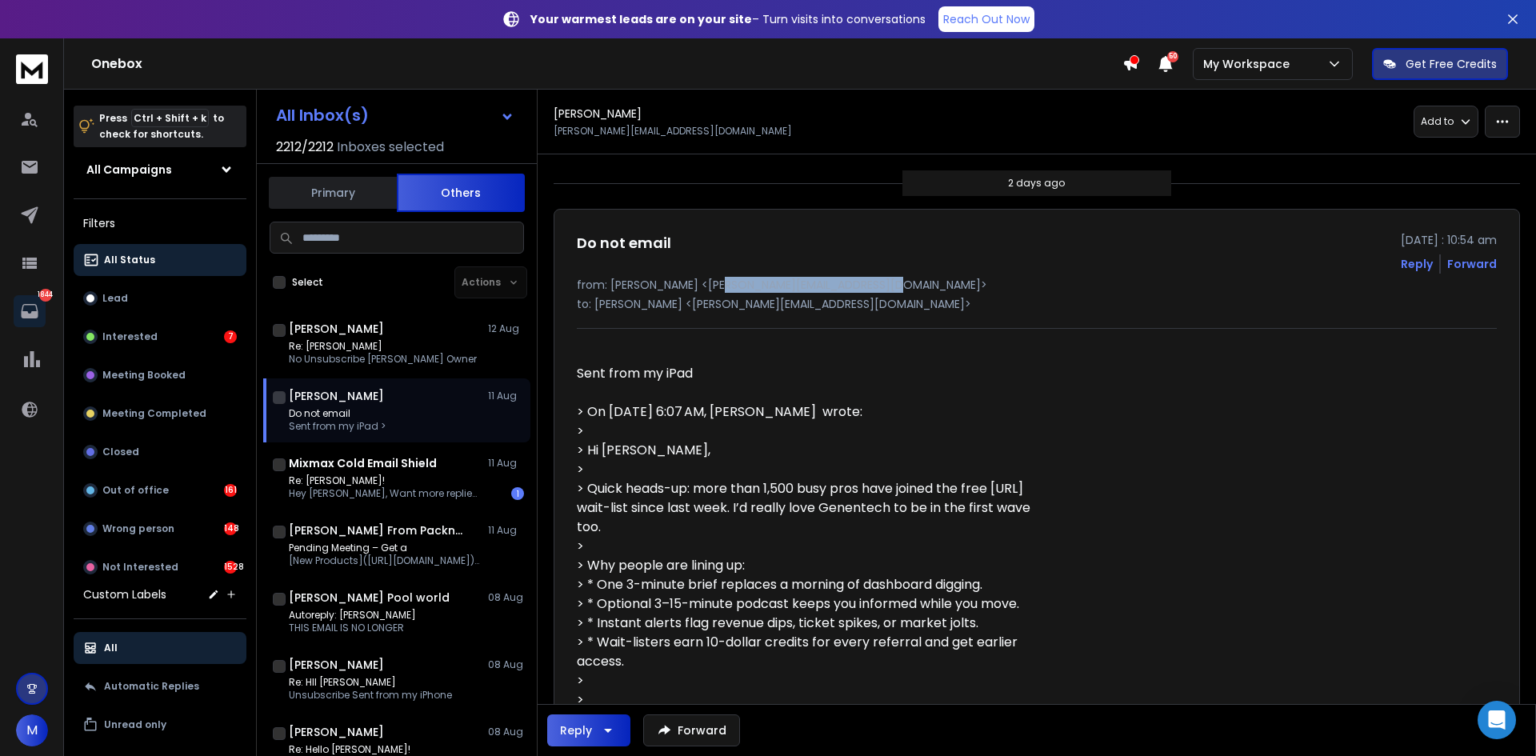
drag, startPoint x: 707, startPoint y: 286, endPoint x: 869, endPoint y: 293, distance: 161.7
click at [869, 293] on div "Do not email 11 August 2025 : 10:54 am Reply Forward from: Richard Scheller <ri…" at bounding box center [1037, 272] width 920 height 80
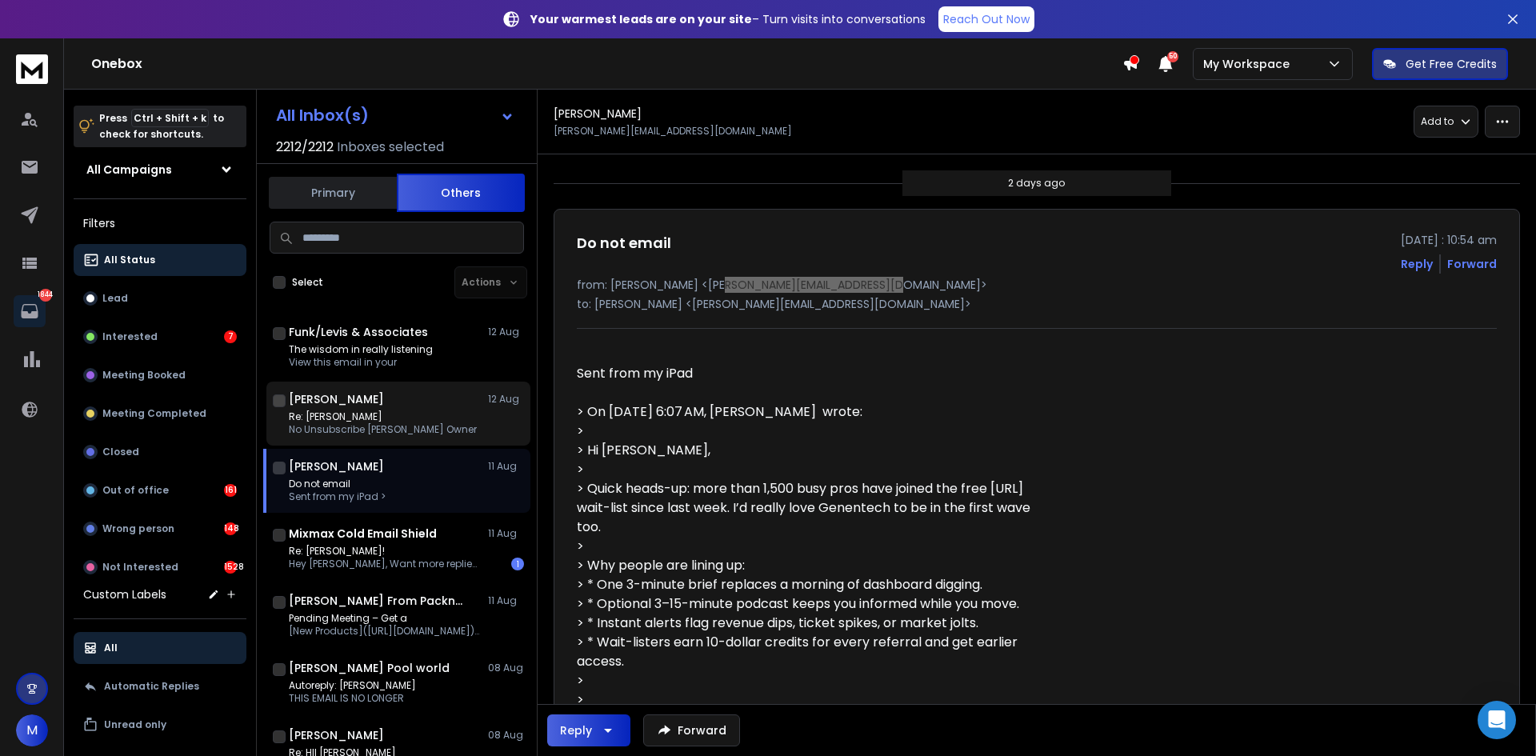
scroll to position [397, 0]
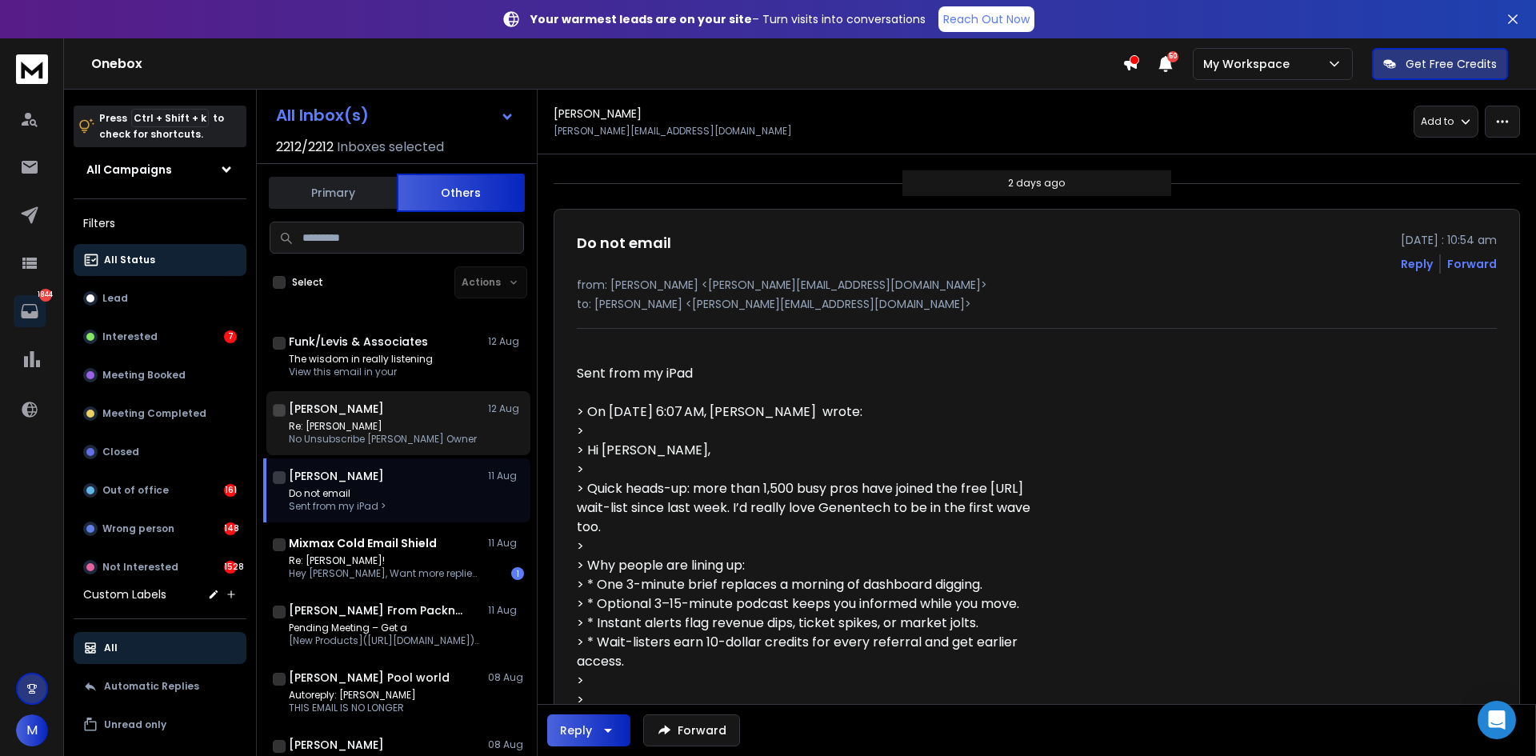
click at [362, 408] on h1 "[PERSON_NAME]" at bounding box center [336, 409] width 95 height 16
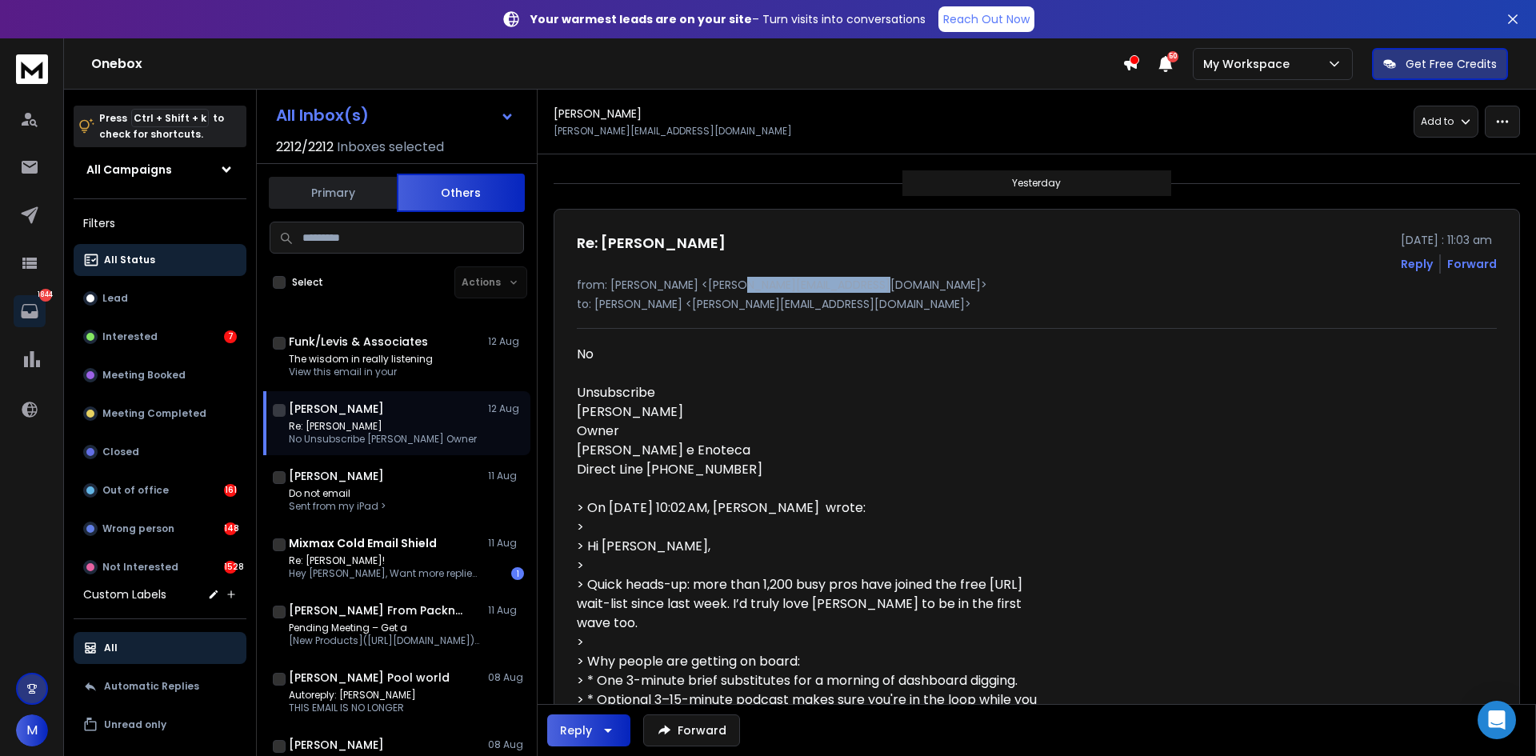
drag, startPoint x: 730, startPoint y: 286, endPoint x: 870, endPoint y: 283, distance: 140.0
click at [870, 283] on p "from: Joseph Buonincontri <joe@lucesanantonio.com>" at bounding box center [1037, 285] width 920 height 16
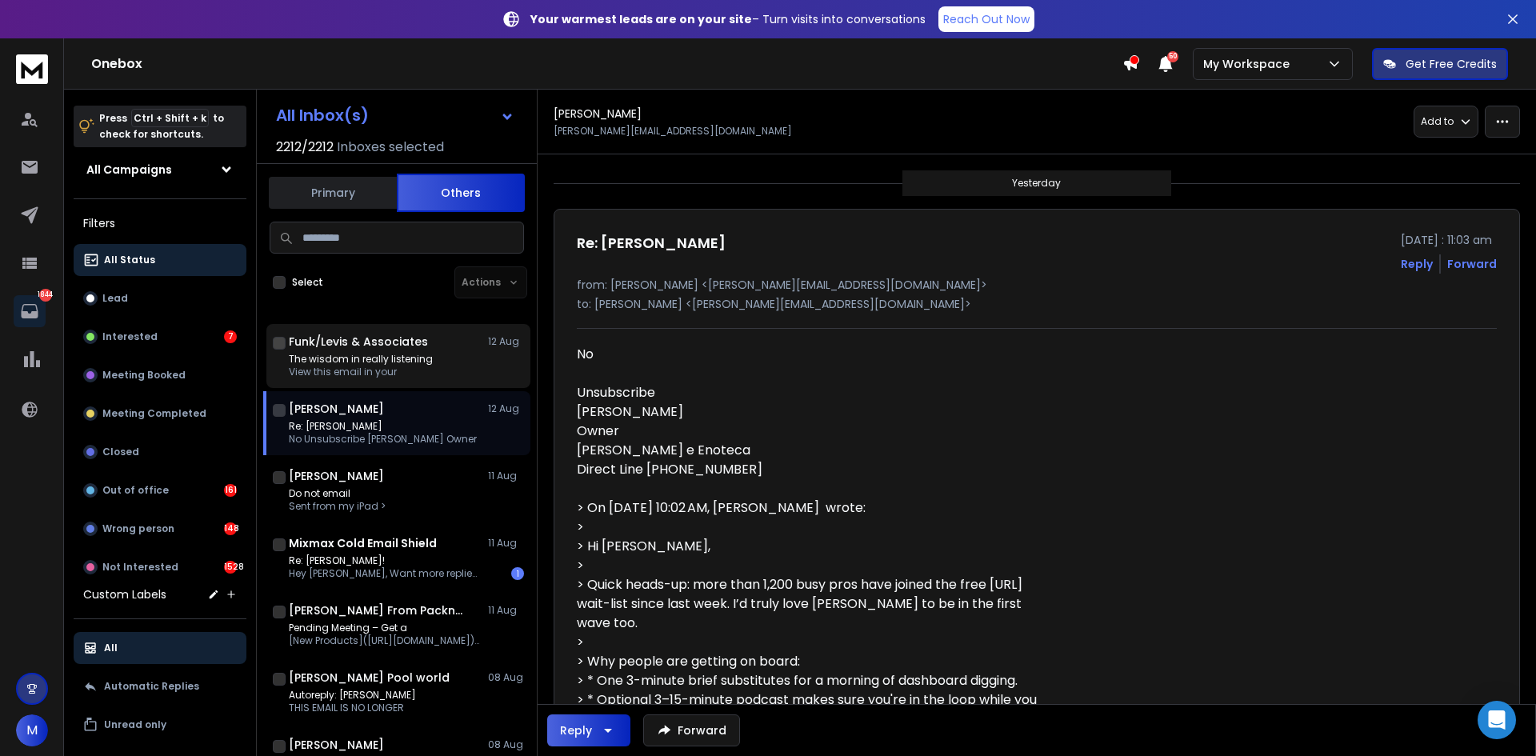
click at [346, 363] on p "The wisdom in really listening" at bounding box center [361, 359] width 144 height 13
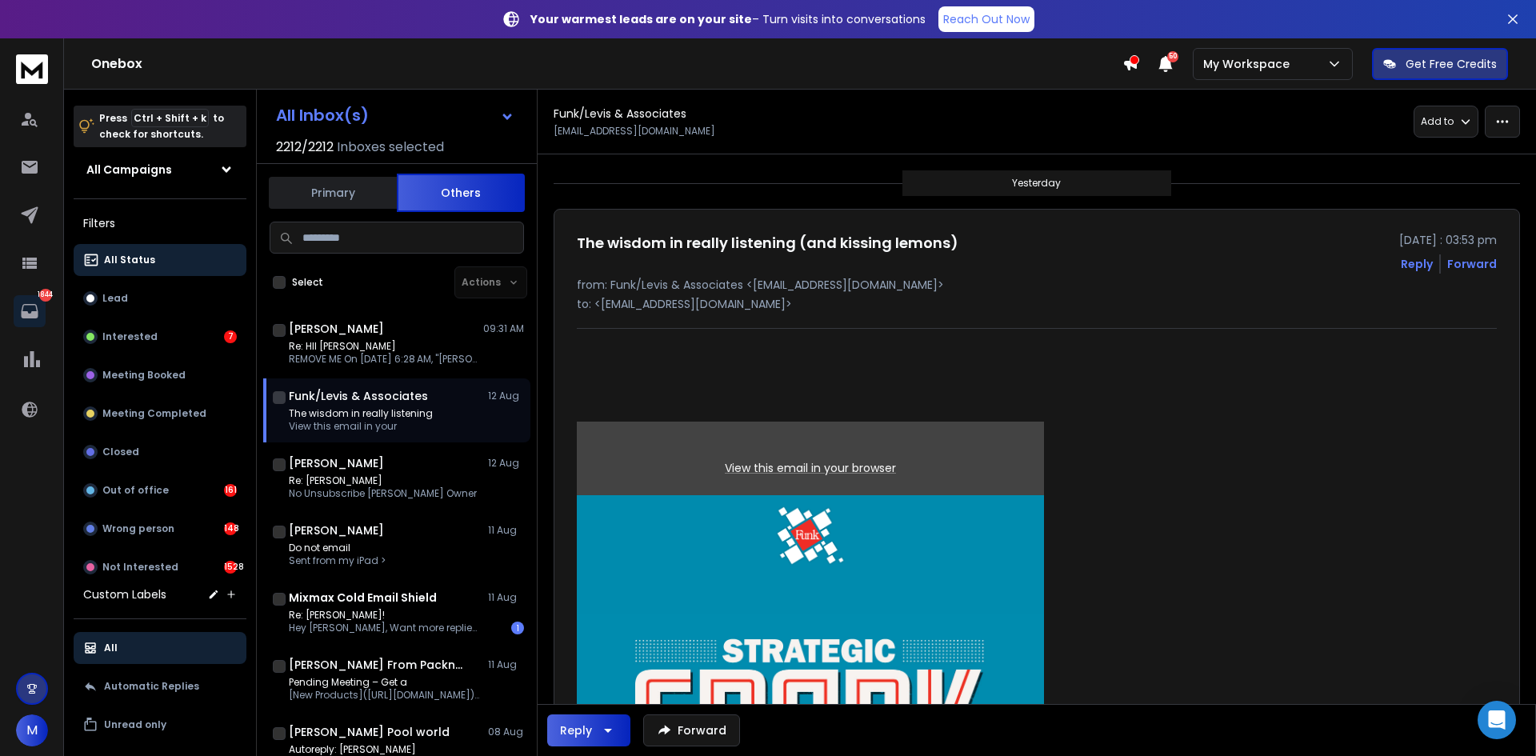
scroll to position [317, 0]
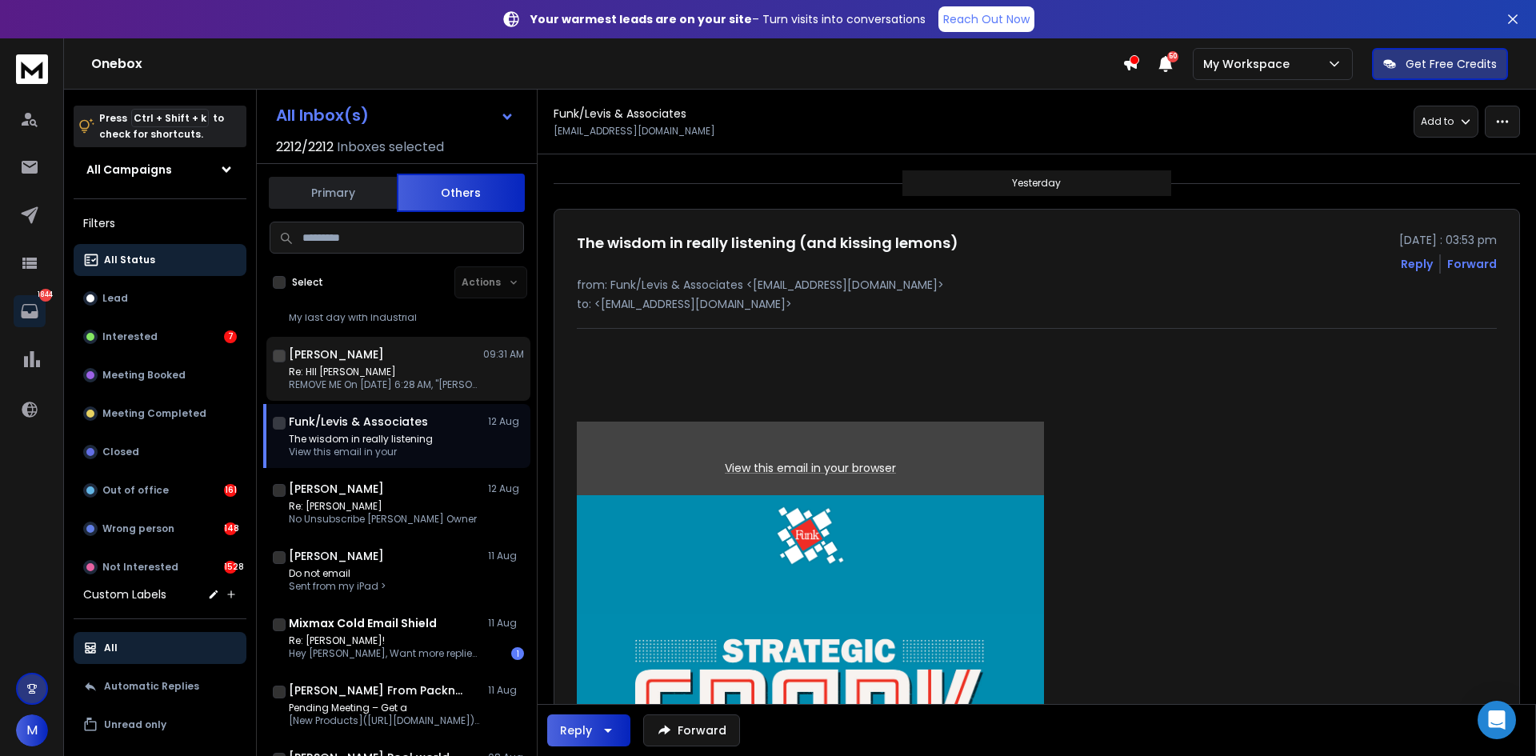
click at [397, 385] on p "REMOVE ME On [DATE] 6:28 AM, "[PERSON_NAME]" at bounding box center [385, 384] width 192 height 13
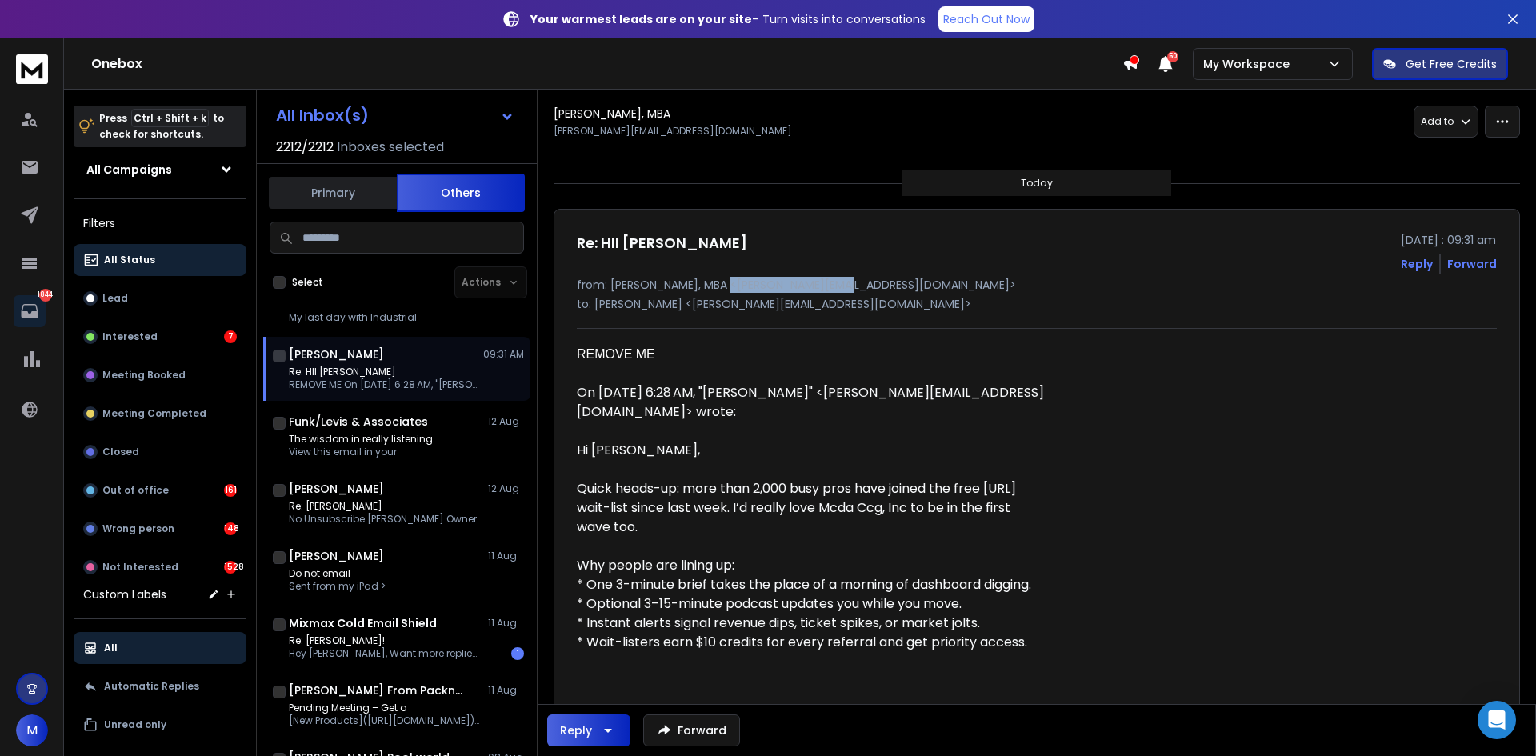
drag, startPoint x: 720, startPoint y: 286, endPoint x: 858, endPoint y: 294, distance: 138.5
click at [858, 294] on div "Re: HII Michael 13 August 2025 : 09:31 am Reply Forward from: Michael Rash, MBA…" at bounding box center [1037, 272] width 920 height 80
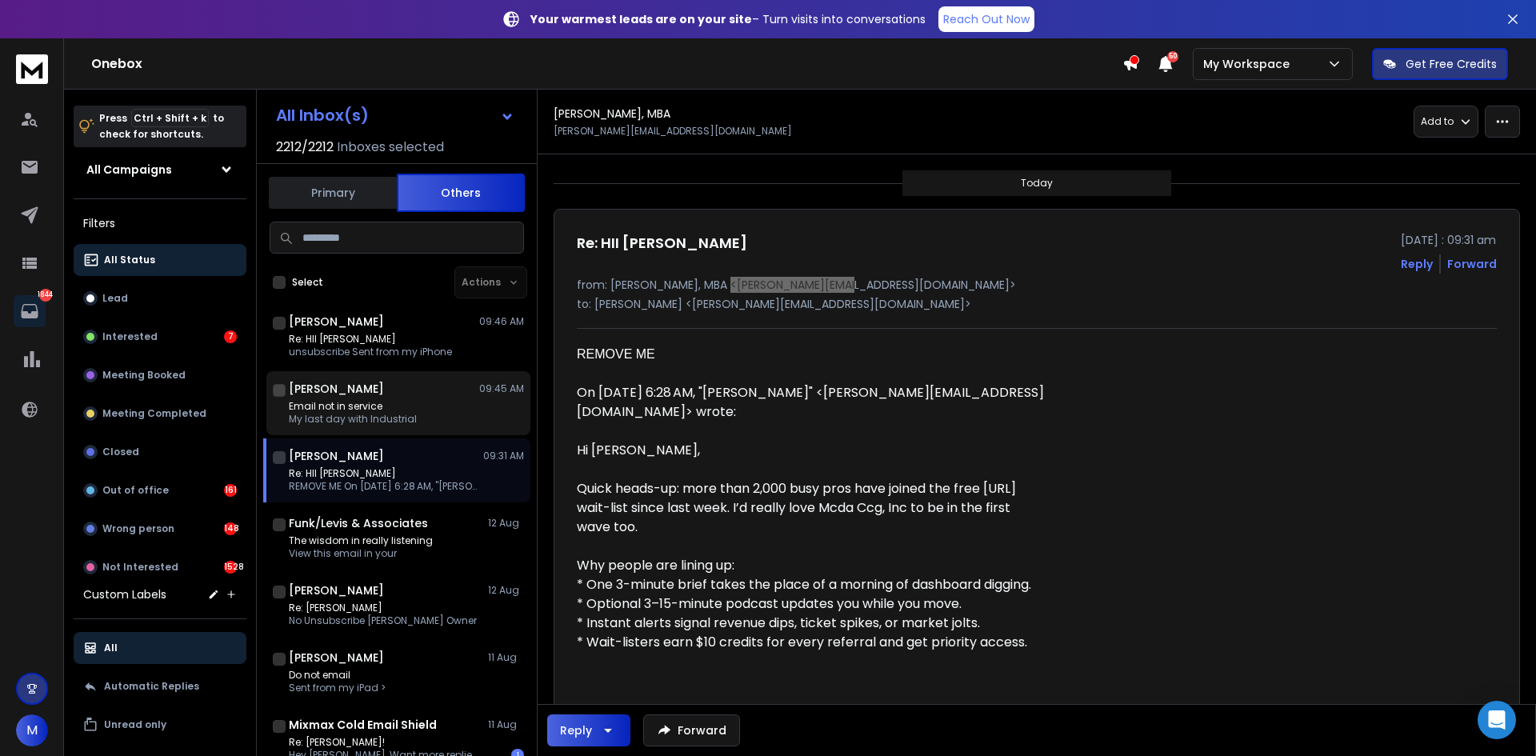
scroll to position [210, 0]
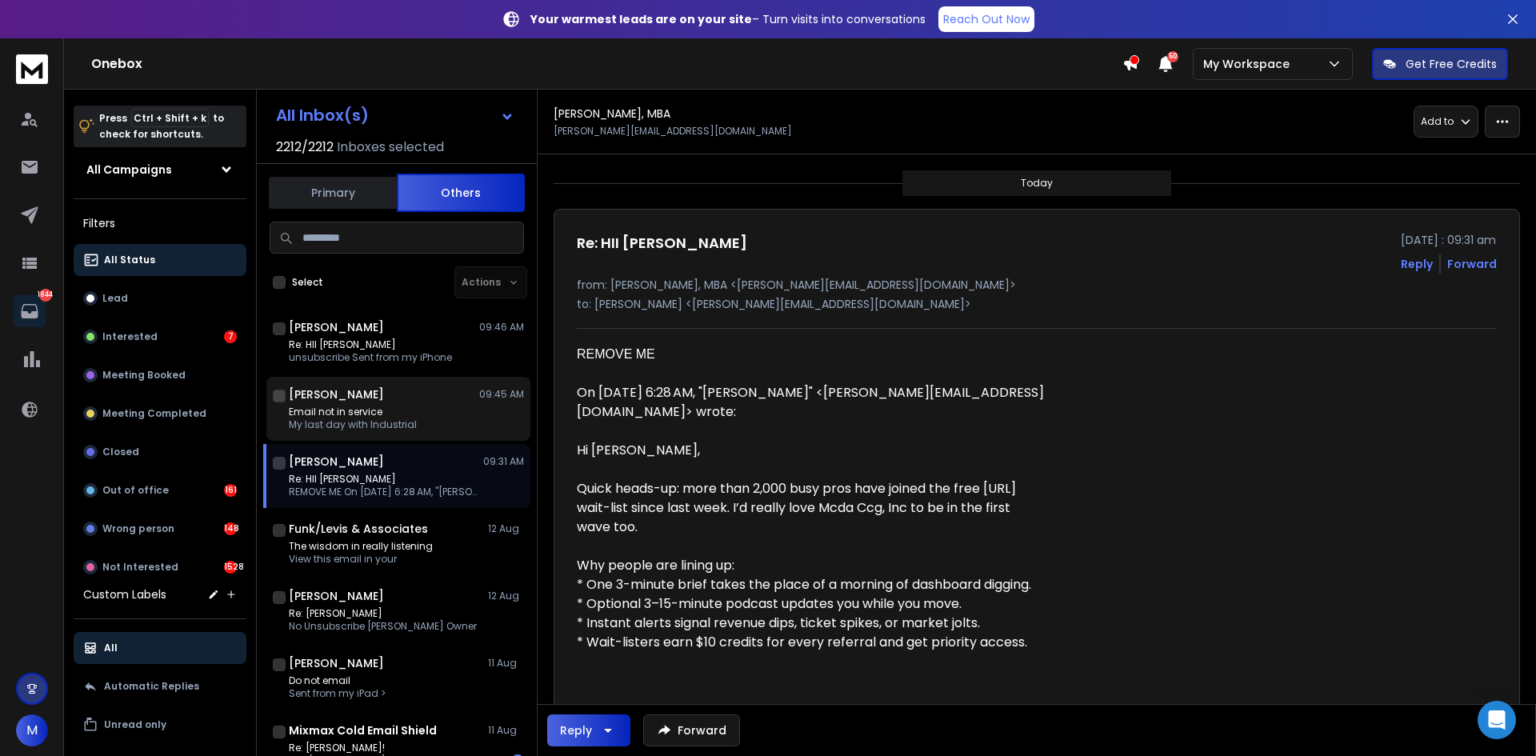
click at [371, 406] on p "Email not in service" at bounding box center [353, 411] width 128 height 13
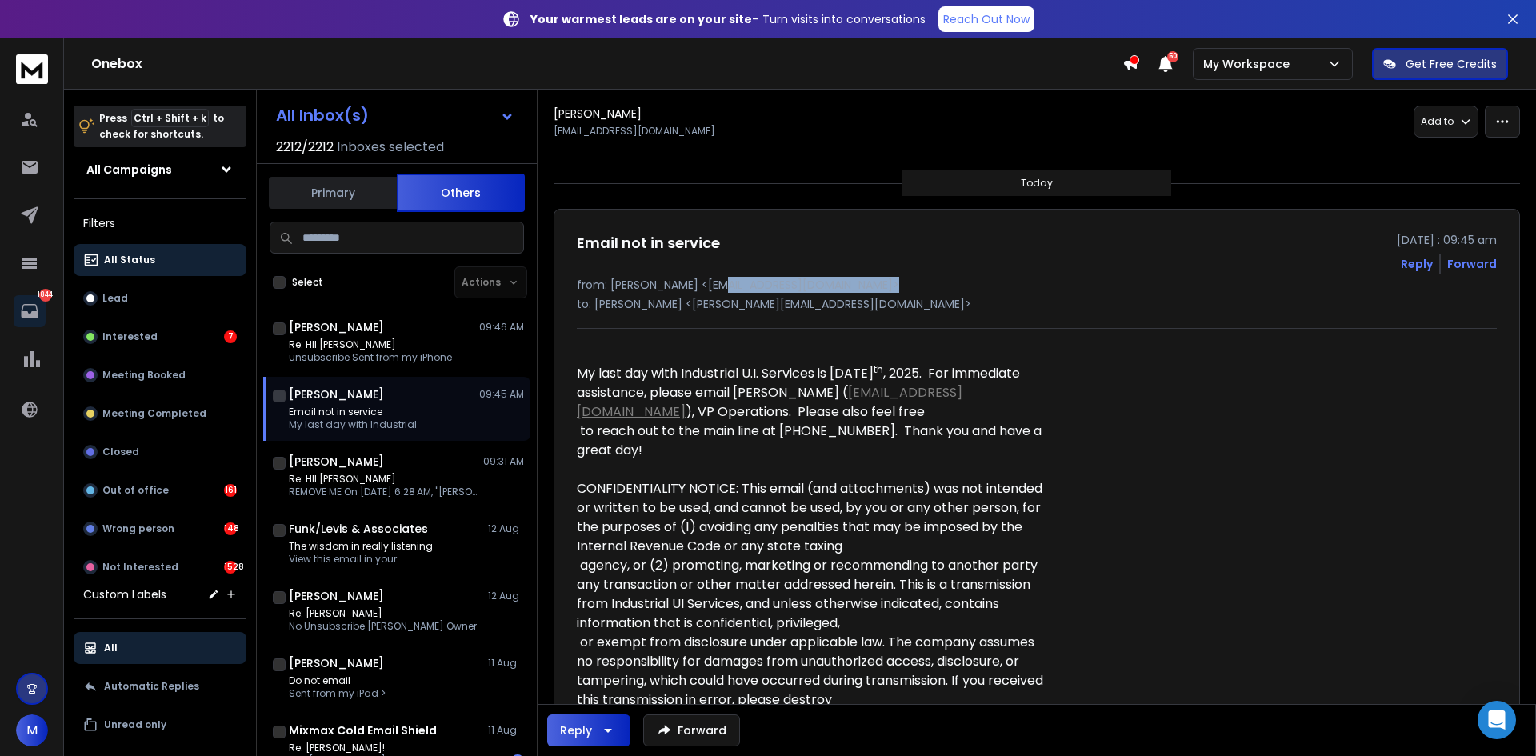
drag, startPoint x: 716, startPoint y: 284, endPoint x: 874, endPoint y: 292, distance: 158.6
click at [874, 292] on p "from: Anthony Paradiso <aparadiso@industrialui.com>" at bounding box center [1037, 285] width 920 height 16
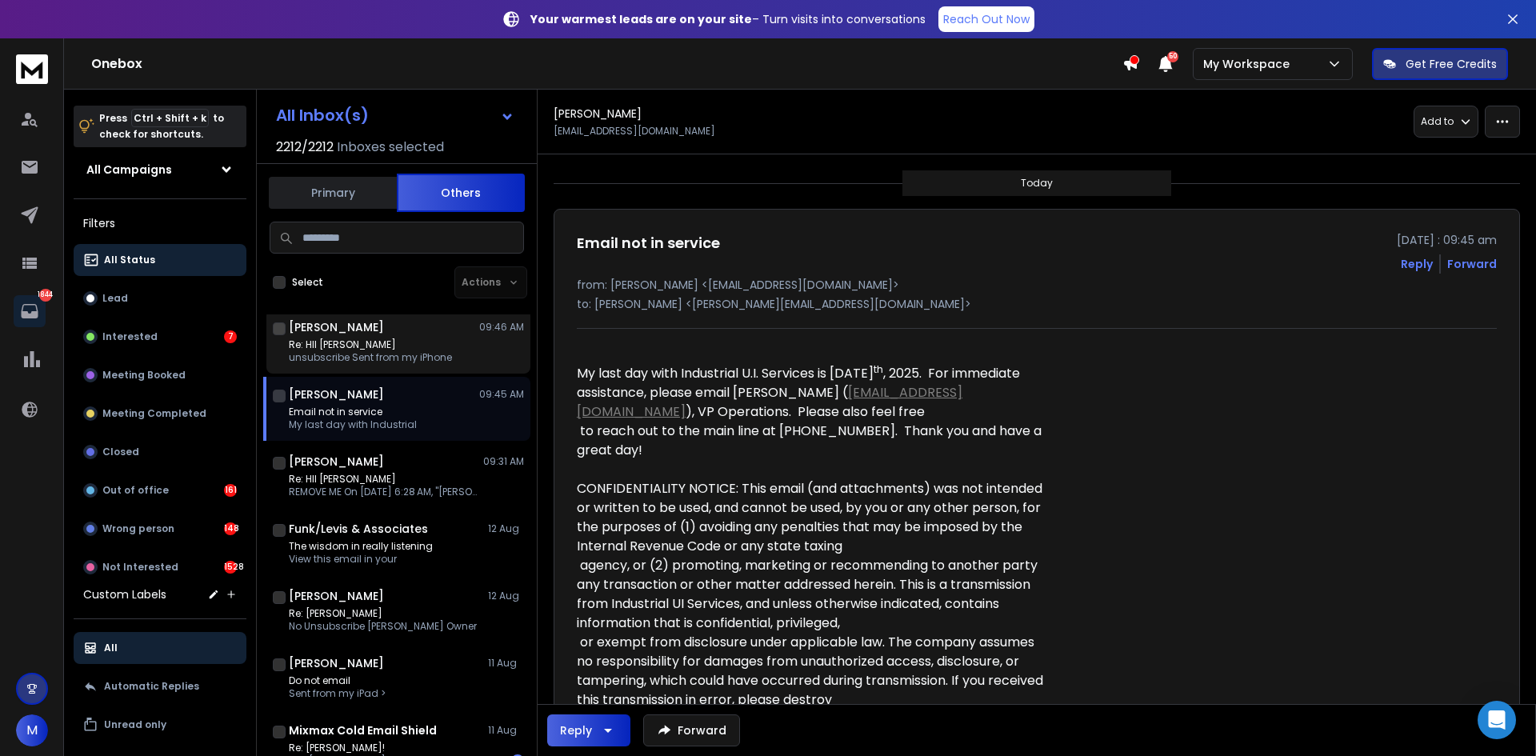
click at [384, 338] on div "[PERSON_NAME] 09:46 AM Re: HII [PERSON_NAME] unsubscribe Sent from my iPhone" at bounding box center [406, 341] width 235 height 45
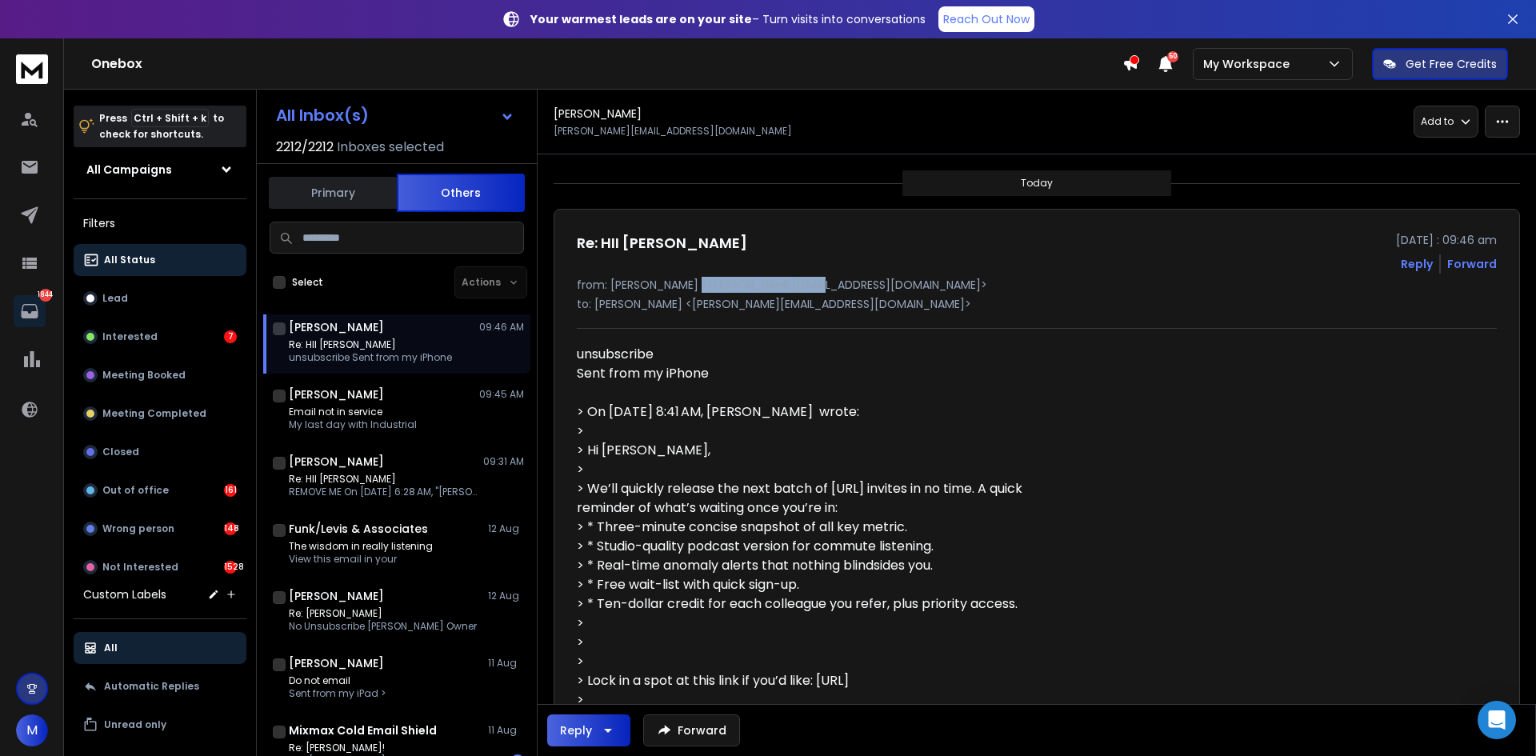
drag, startPoint x: 691, startPoint y: 288, endPoint x: 827, endPoint y: 291, distance: 136.0
click at [827, 290] on p "from: [PERSON_NAME] <[PERSON_NAME][EMAIL_ADDRESS][DOMAIN_NAME]>" at bounding box center [1037, 285] width 920 height 16
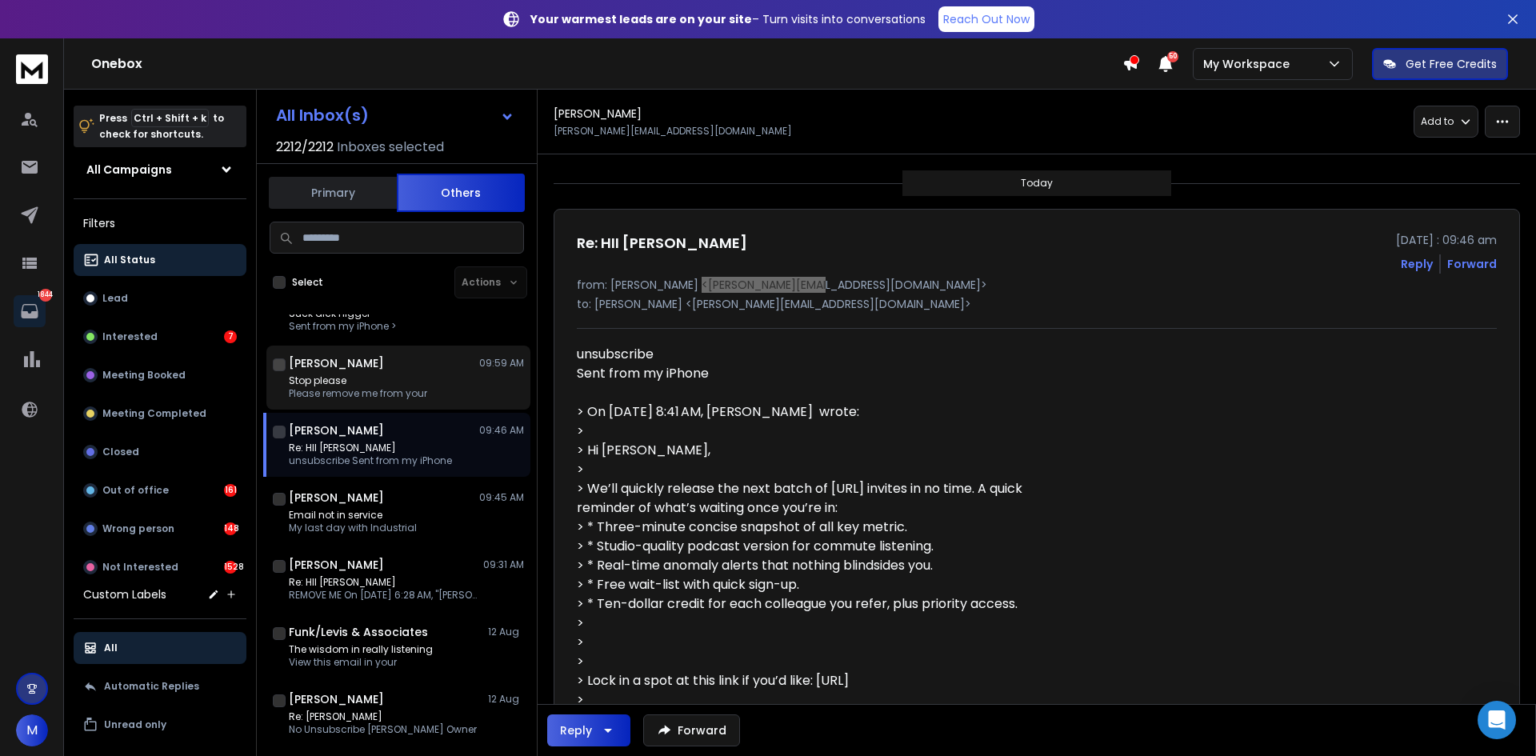
scroll to position [103, 0]
click at [332, 383] on p "Stop please" at bounding box center [358, 383] width 138 height 13
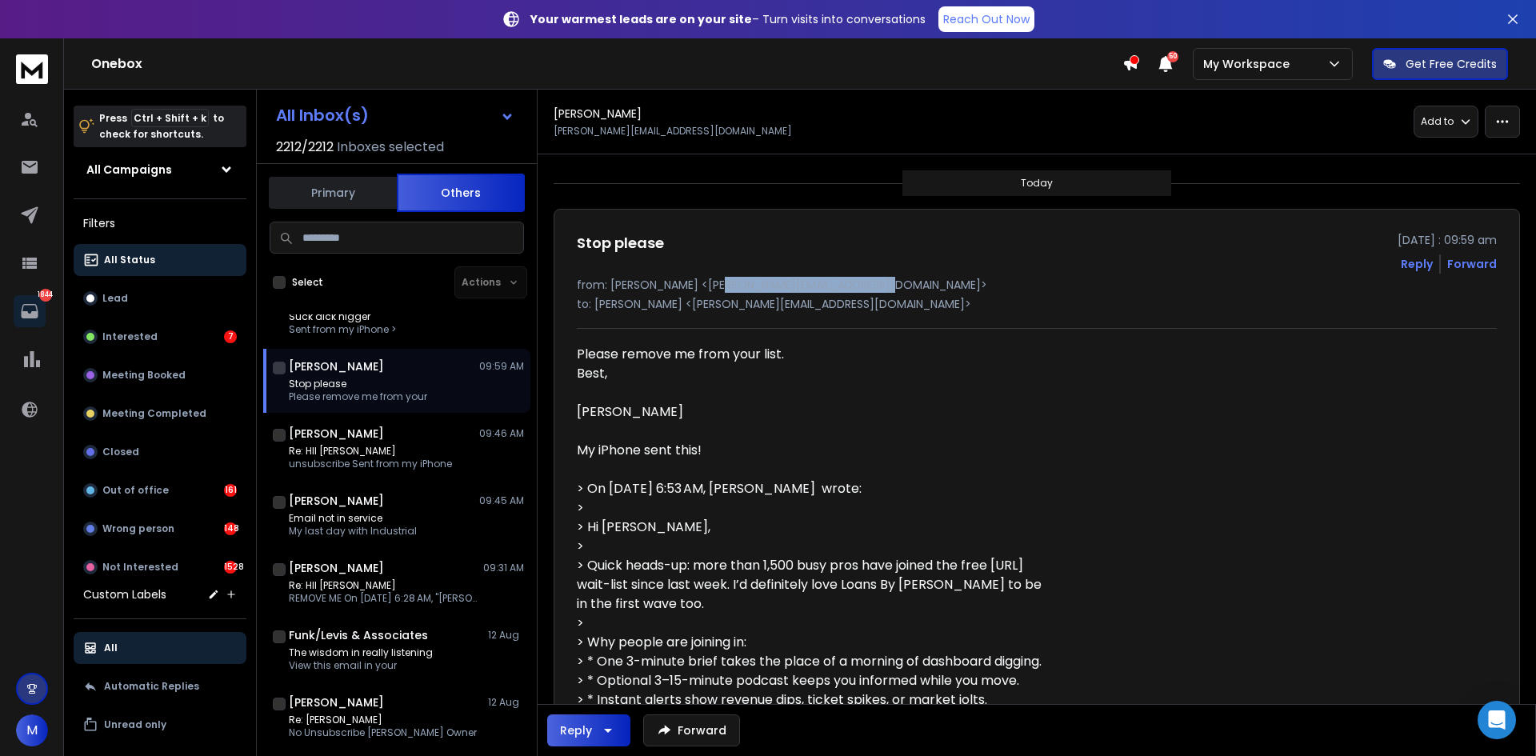
drag, startPoint x: 713, startPoint y: 283, endPoint x: 877, endPoint y: 291, distance: 163.4
click at [877, 291] on p "from: Suzette Lipscomb <suzette@loansbysuzette.com>" at bounding box center [1037, 285] width 920 height 16
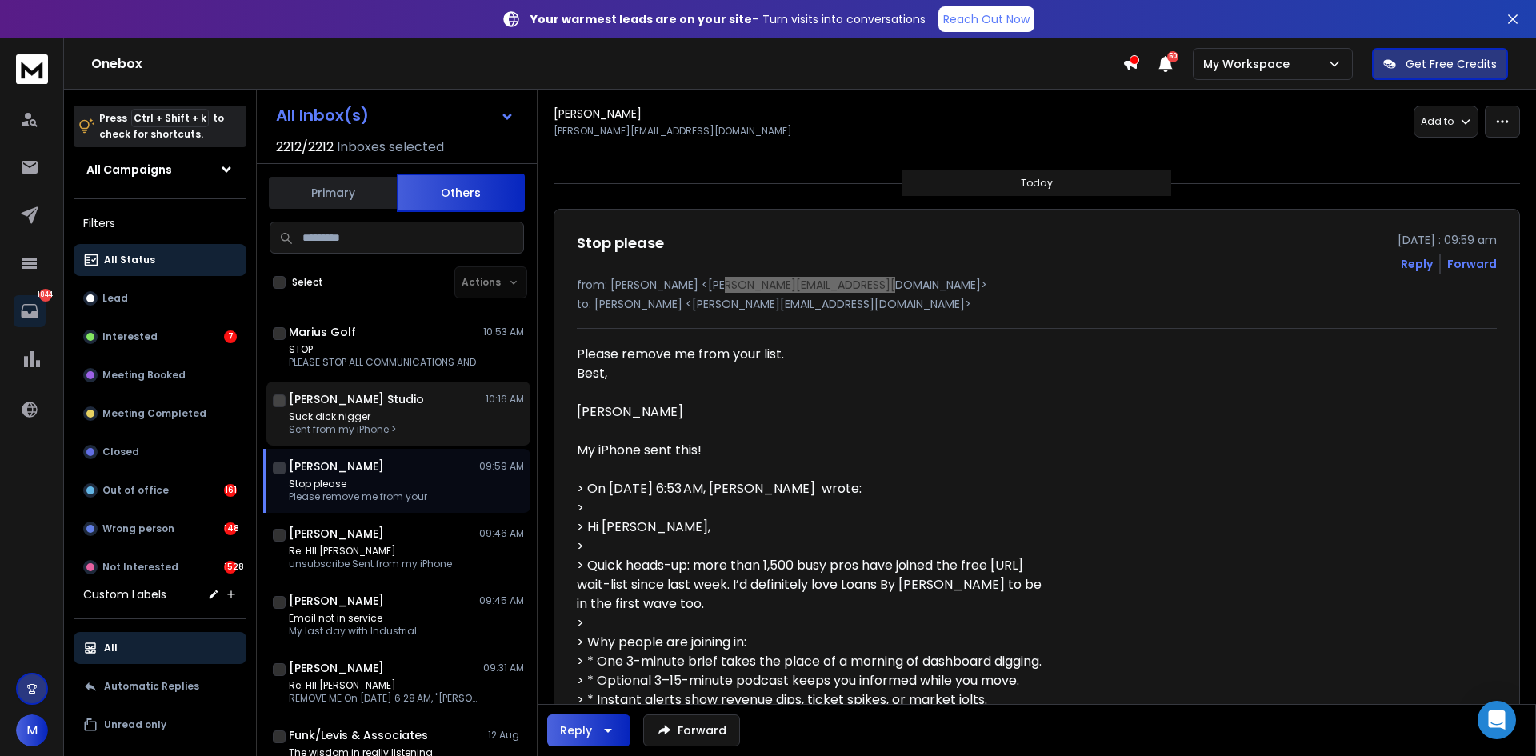
scroll to position [0, 0]
click at [351, 417] on p "Suck dick nigger" at bounding box center [342, 419] width 107 height 13
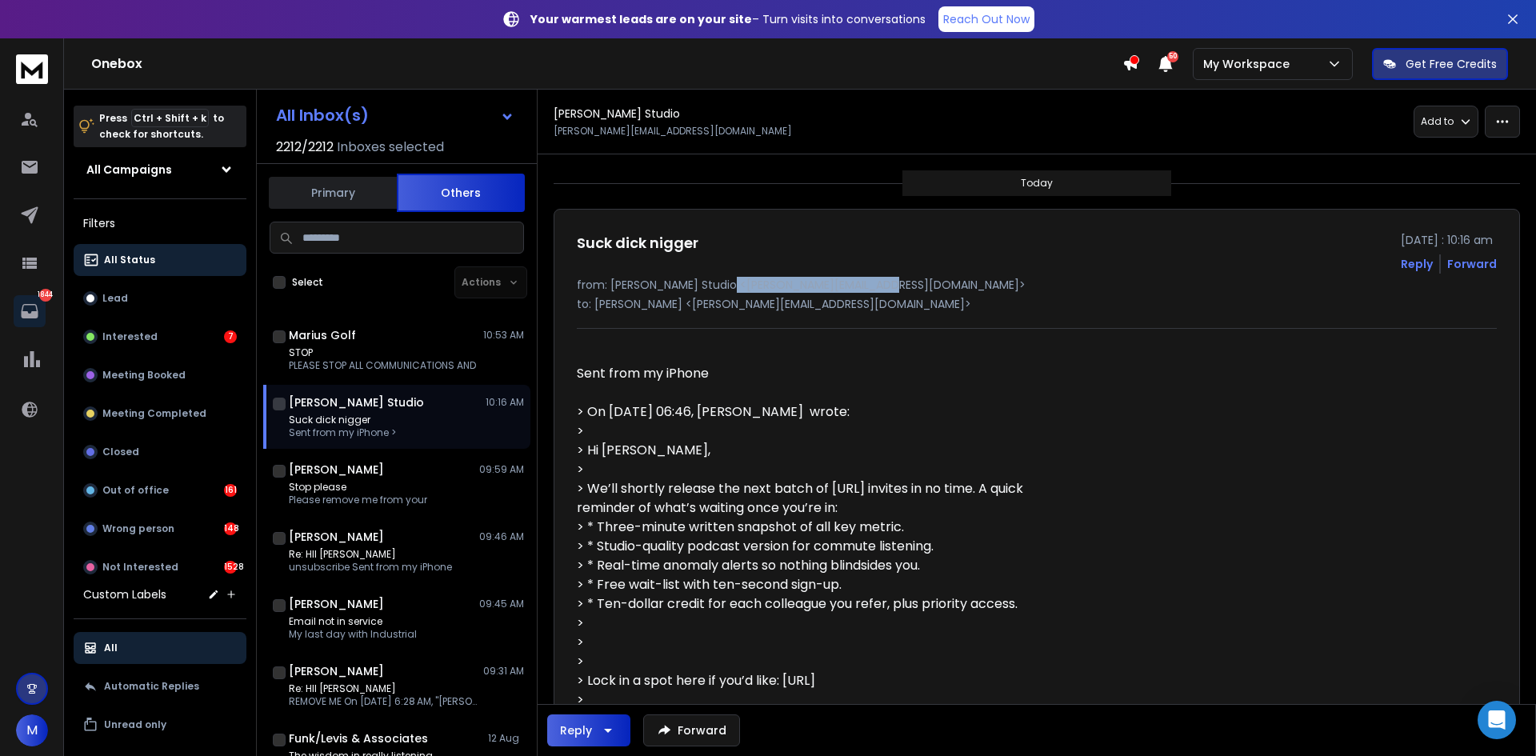
drag, startPoint x: 729, startPoint y: 283, endPoint x: 908, endPoint y: 291, distance: 178.5
click at [907, 290] on p "from: Mike Mayhew Studio <mike@mikemayhewstudio.com>" at bounding box center [1037, 285] width 920 height 16
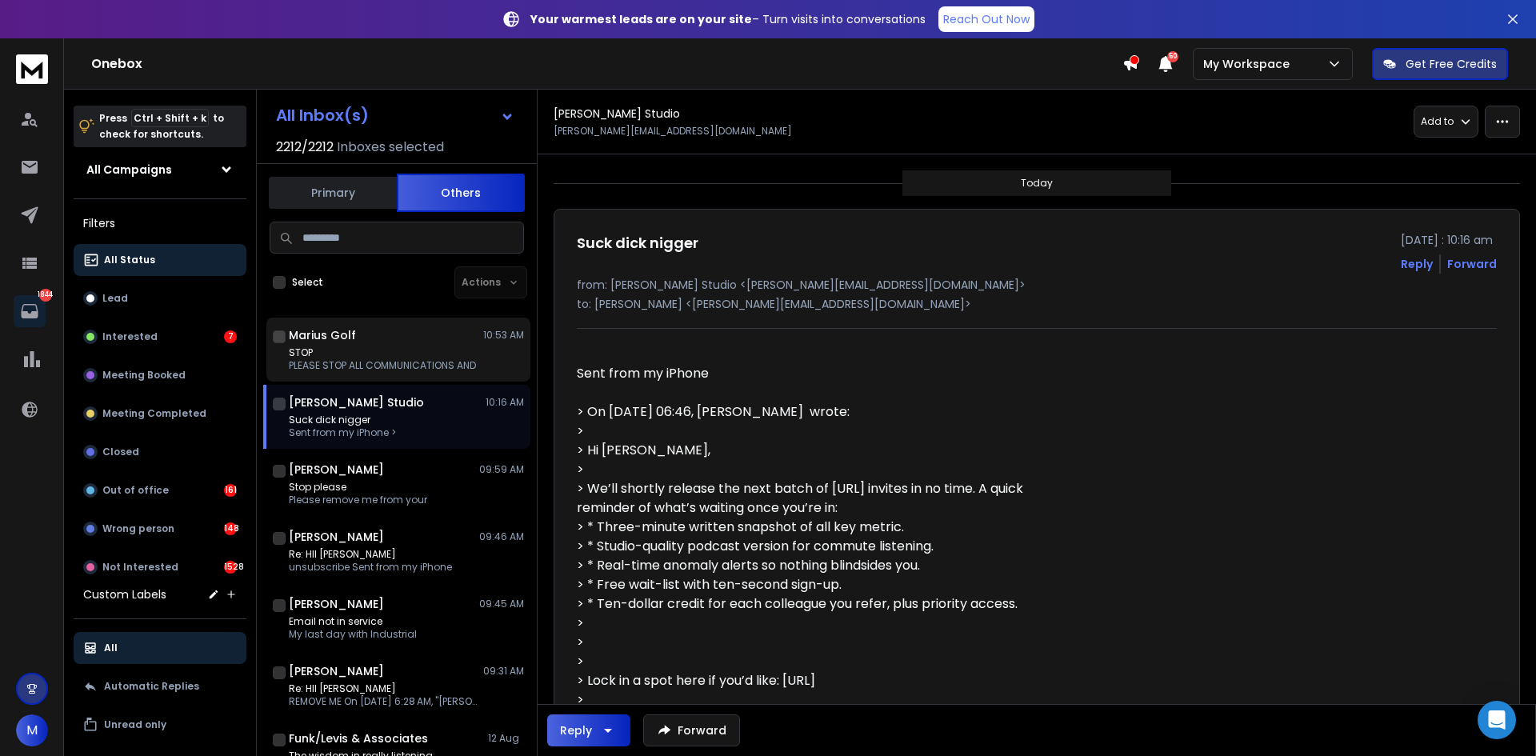
click at [346, 338] on h1 "Marius Golf" at bounding box center [322, 335] width 67 height 16
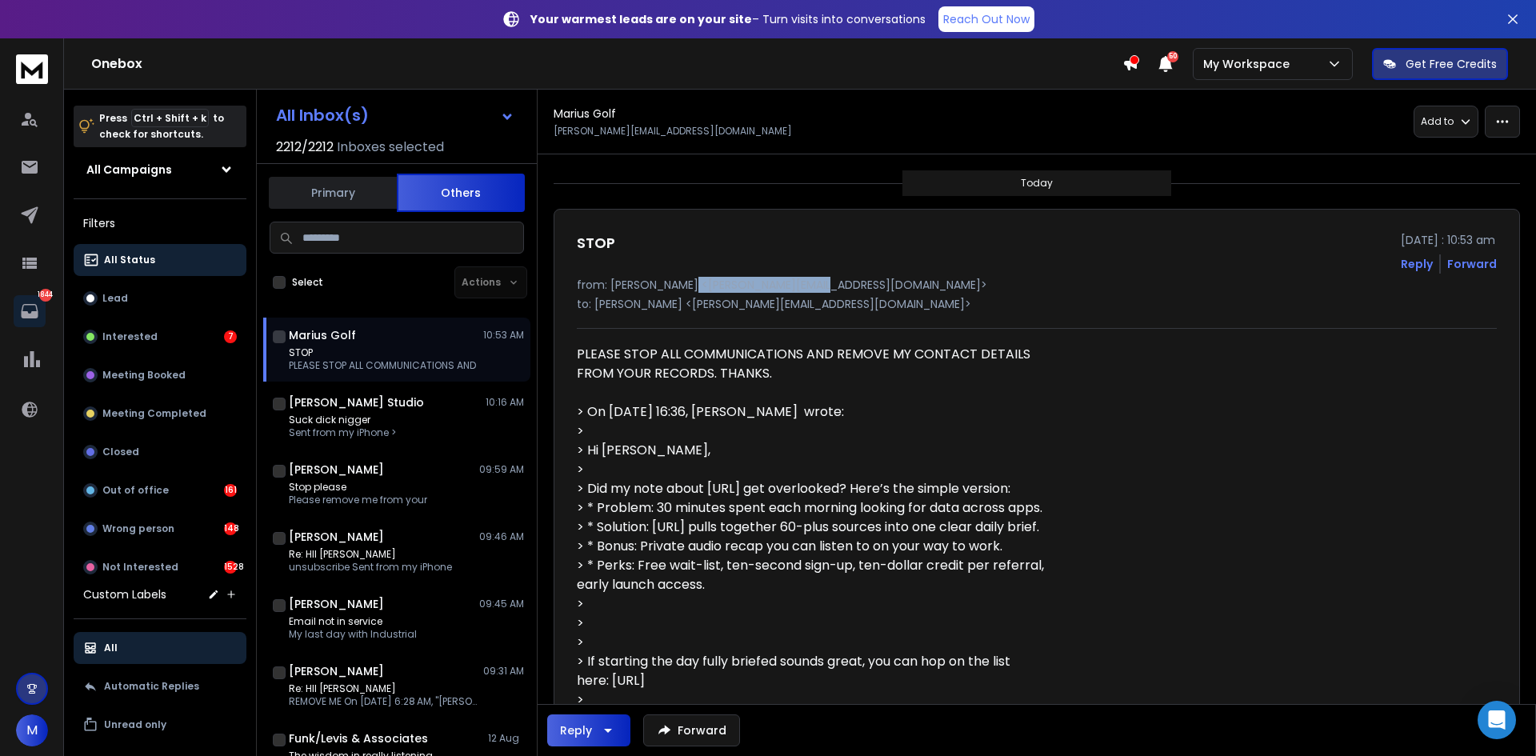
drag, startPoint x: 680, startPoint y: 284, endPoint x: 814, endPoint y: 285, distance: 134.4
click at [814, 285] on p "from: Marius Golf <marius@mariusgolf.com>" at bounding box center [1037, 285] width 920 height 16
click at [349, 252] on input at bounding box center [397, 238] width 254 height 32
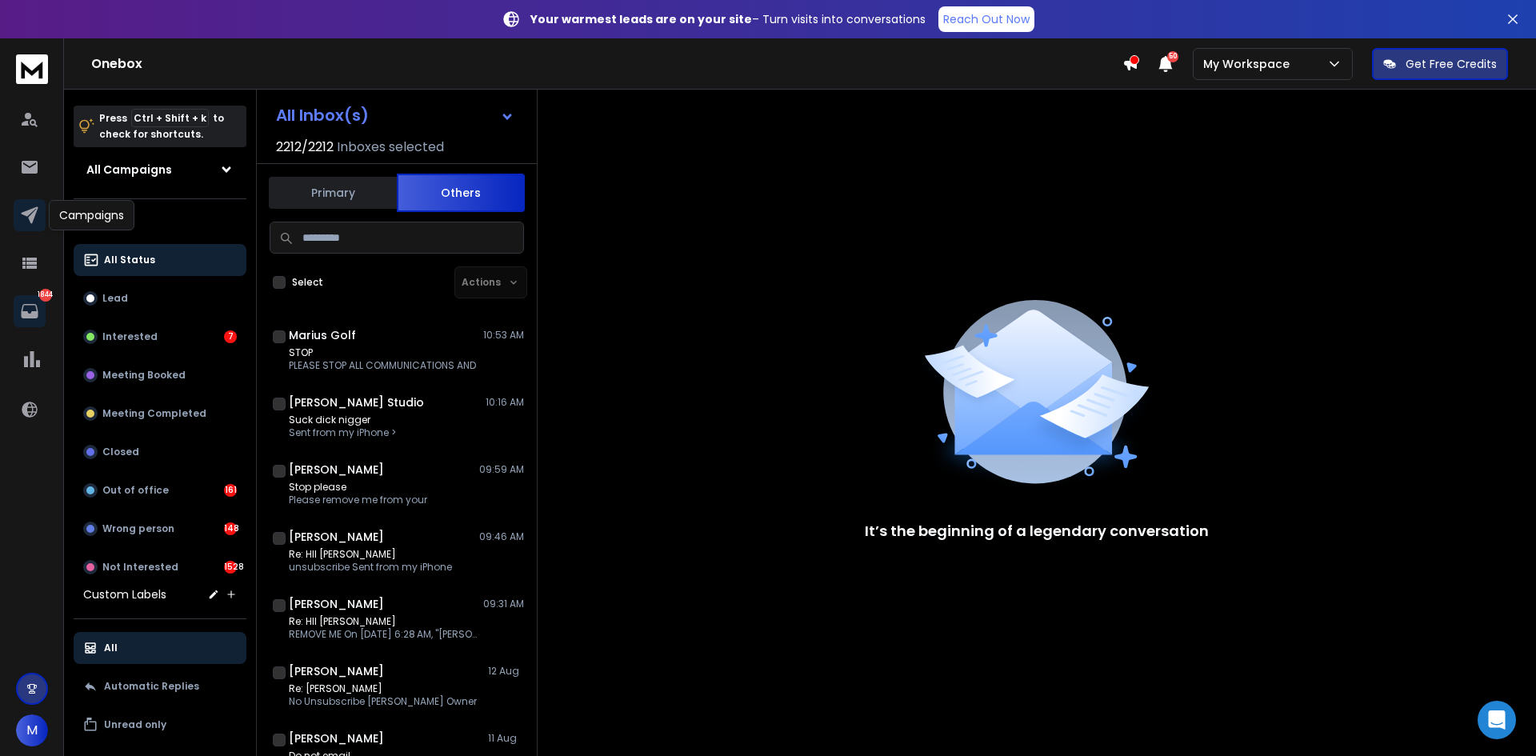
click at [30, 215] on icon at bounding box center [29, 215] width 19 height 19
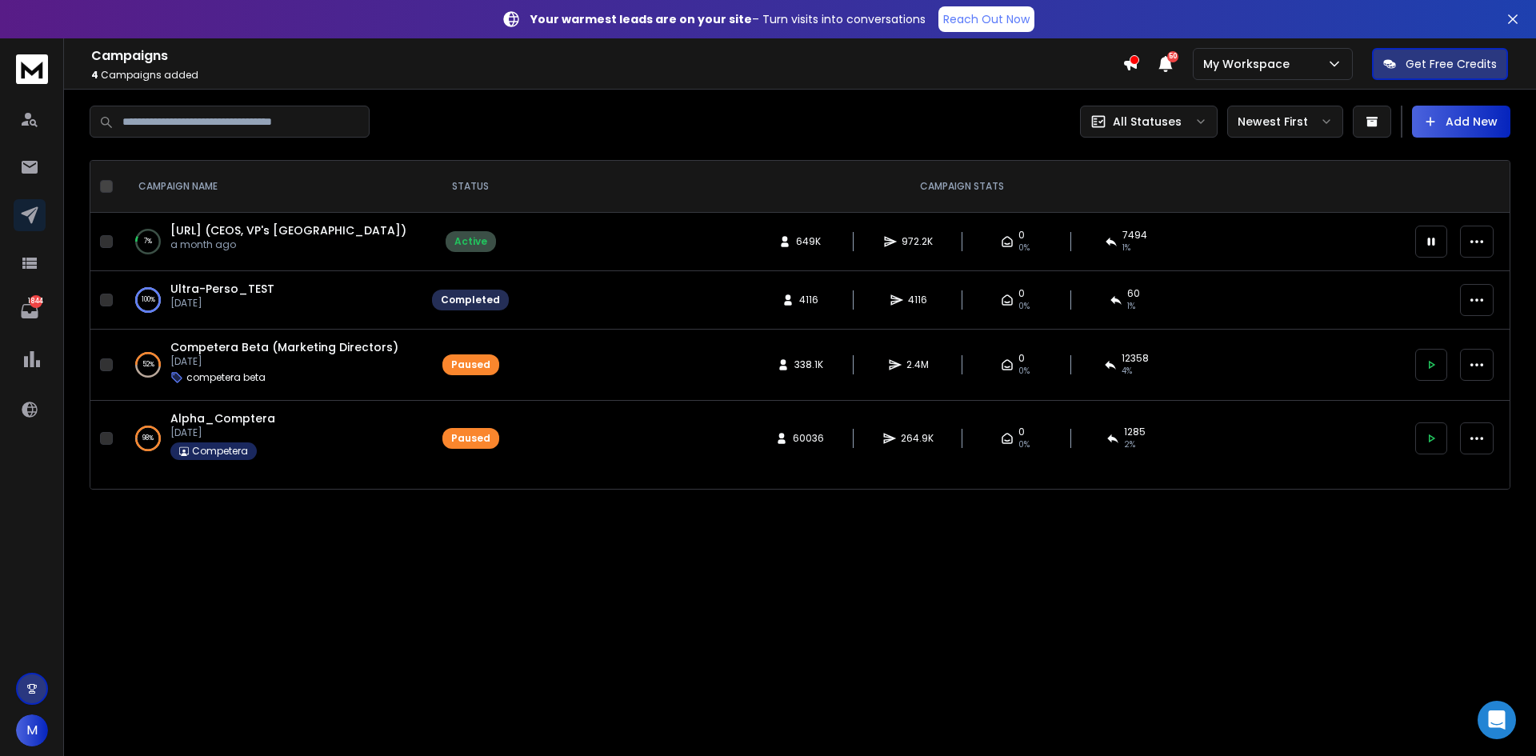
click at [235, 227] on span "[URL] (CEOS, VP's [GEOGRAPHIC_DATA])" at bounding box center [288, 230] width 236 height 16
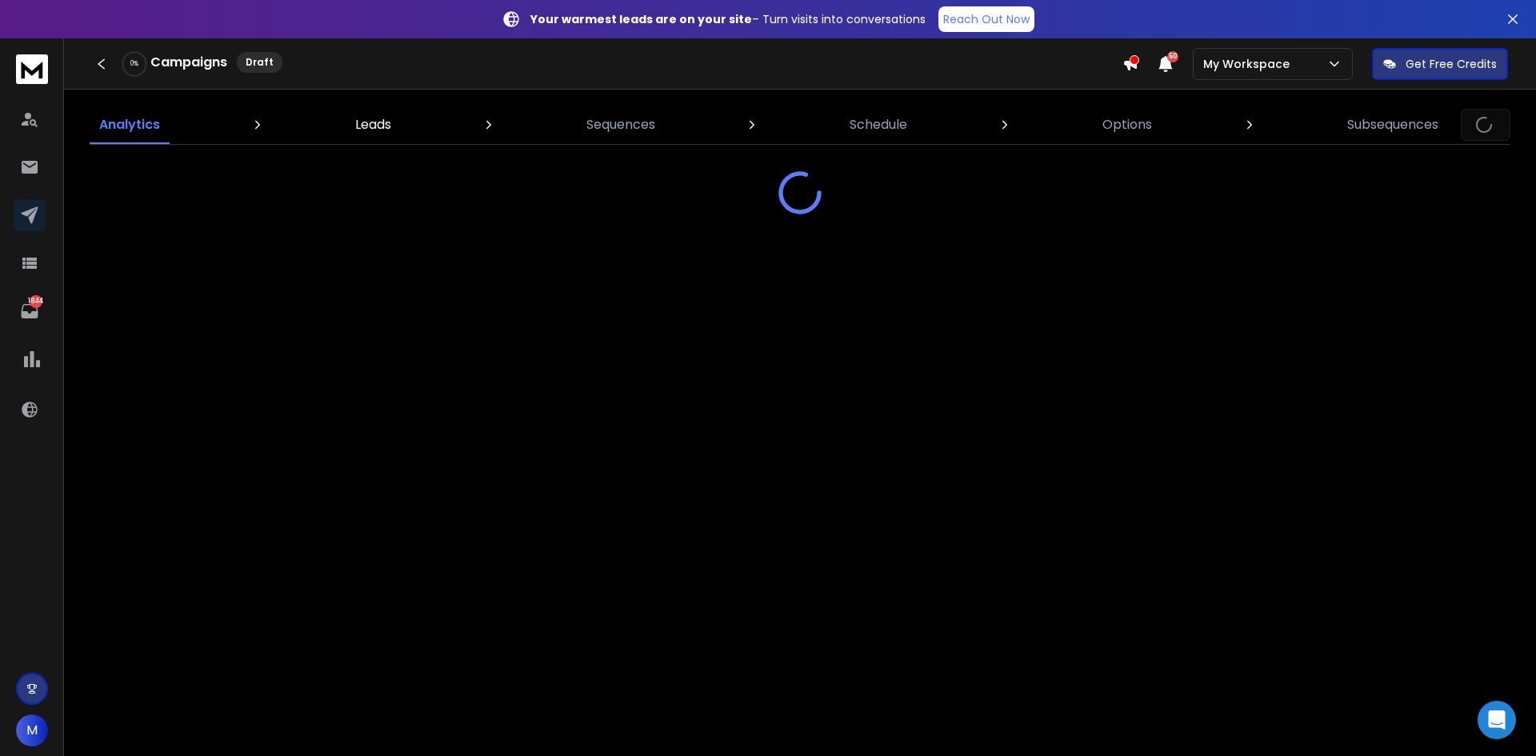
click at [385, 129] on p "Leads" at bounding box center [373, 124] width 36 height 19
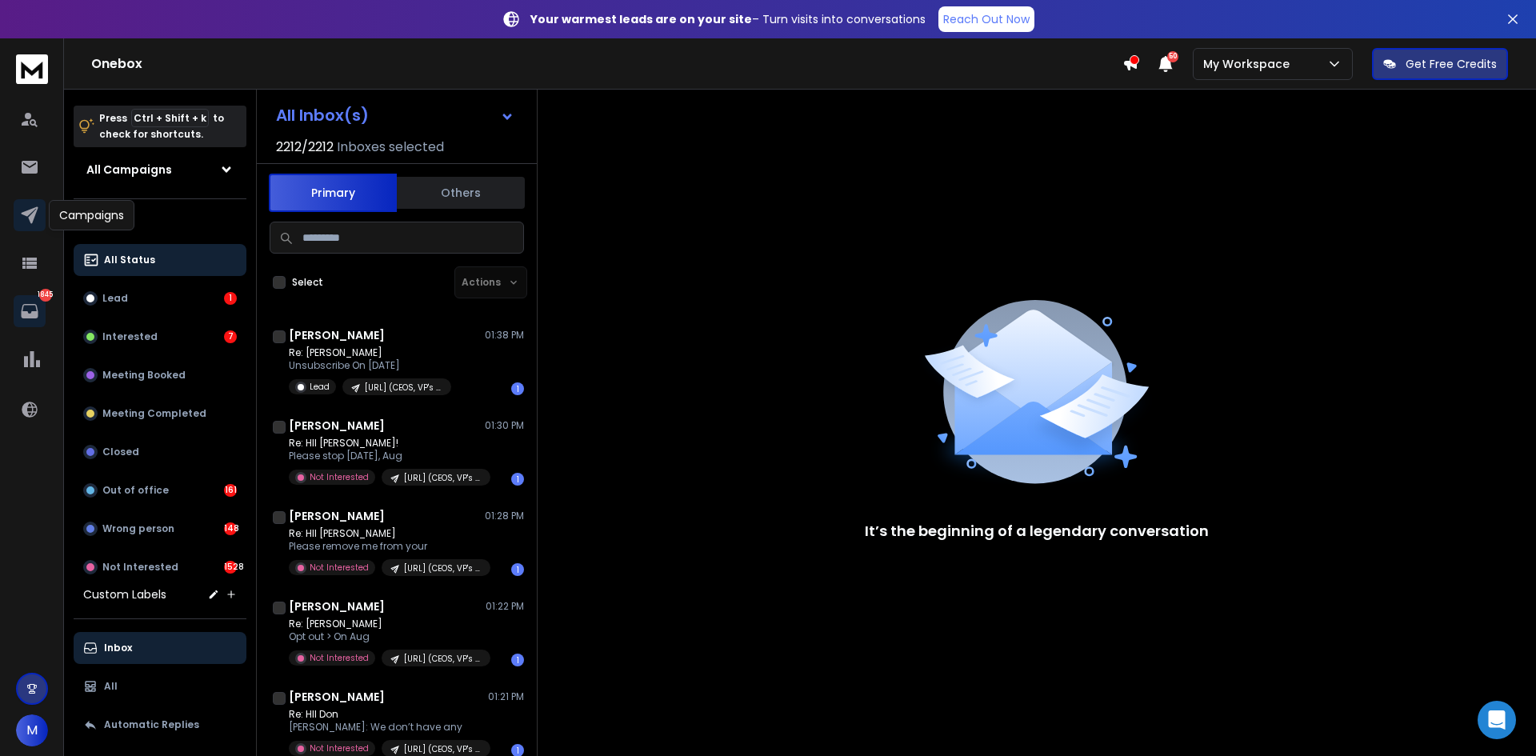
click at [43, 212] on link at bounding box center [30, 215] width 32 height 32
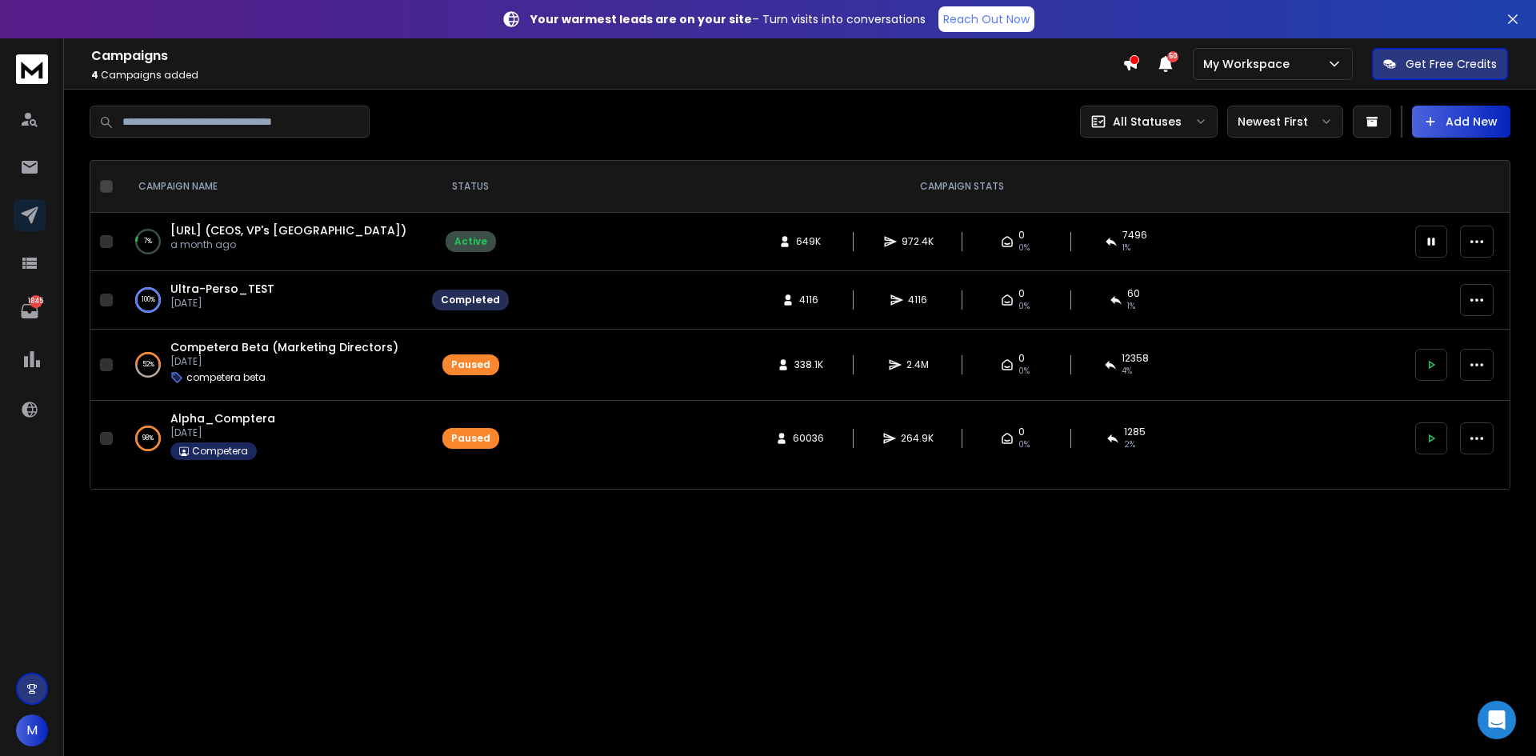
click at [286, 233] on span "[URL] (CEOS, VP's [GEOGRAPHIC_DATA])" at bounding box center [288, 230] width 236 height 16
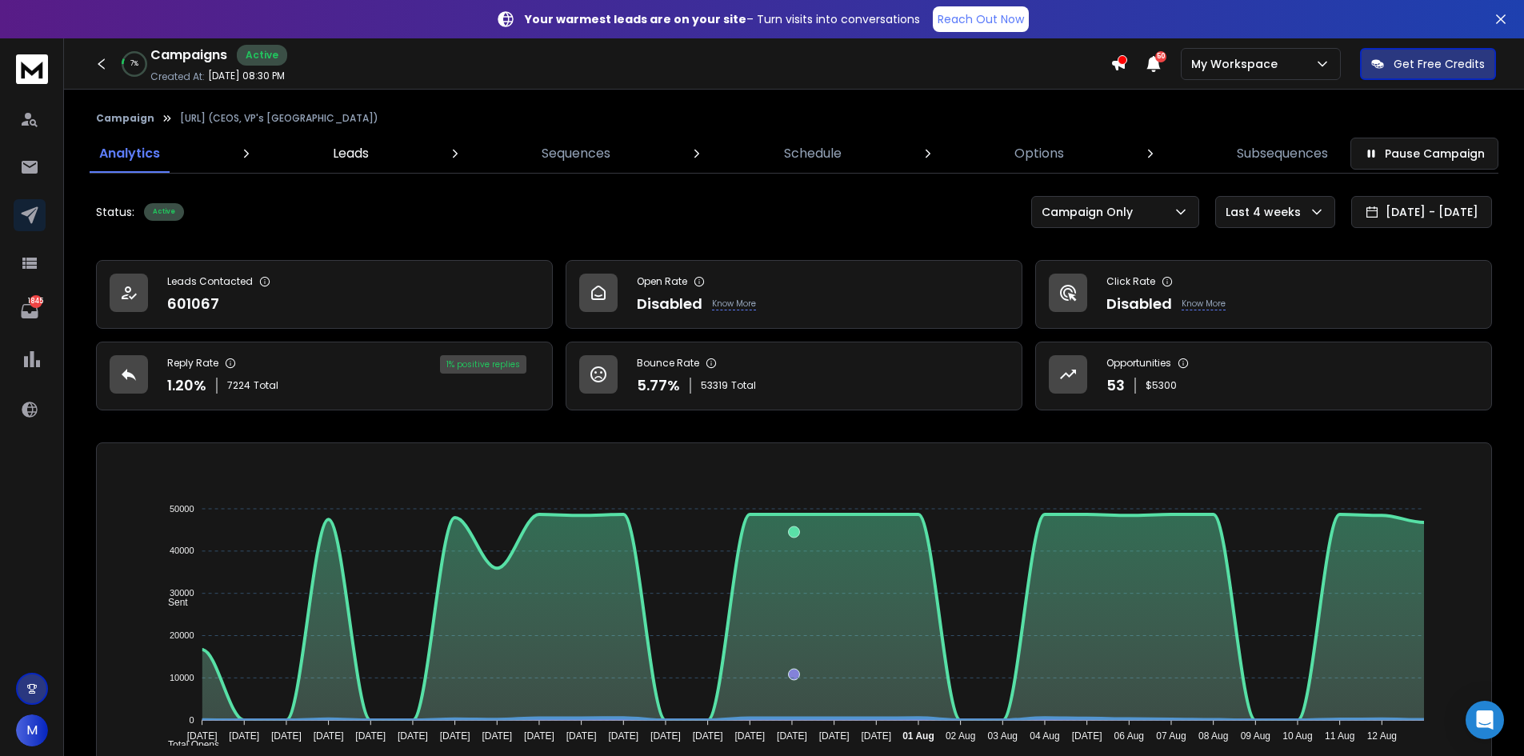
click at [350, 145] on p "Leads" at bounding box center [351, 153] width 36 height 19
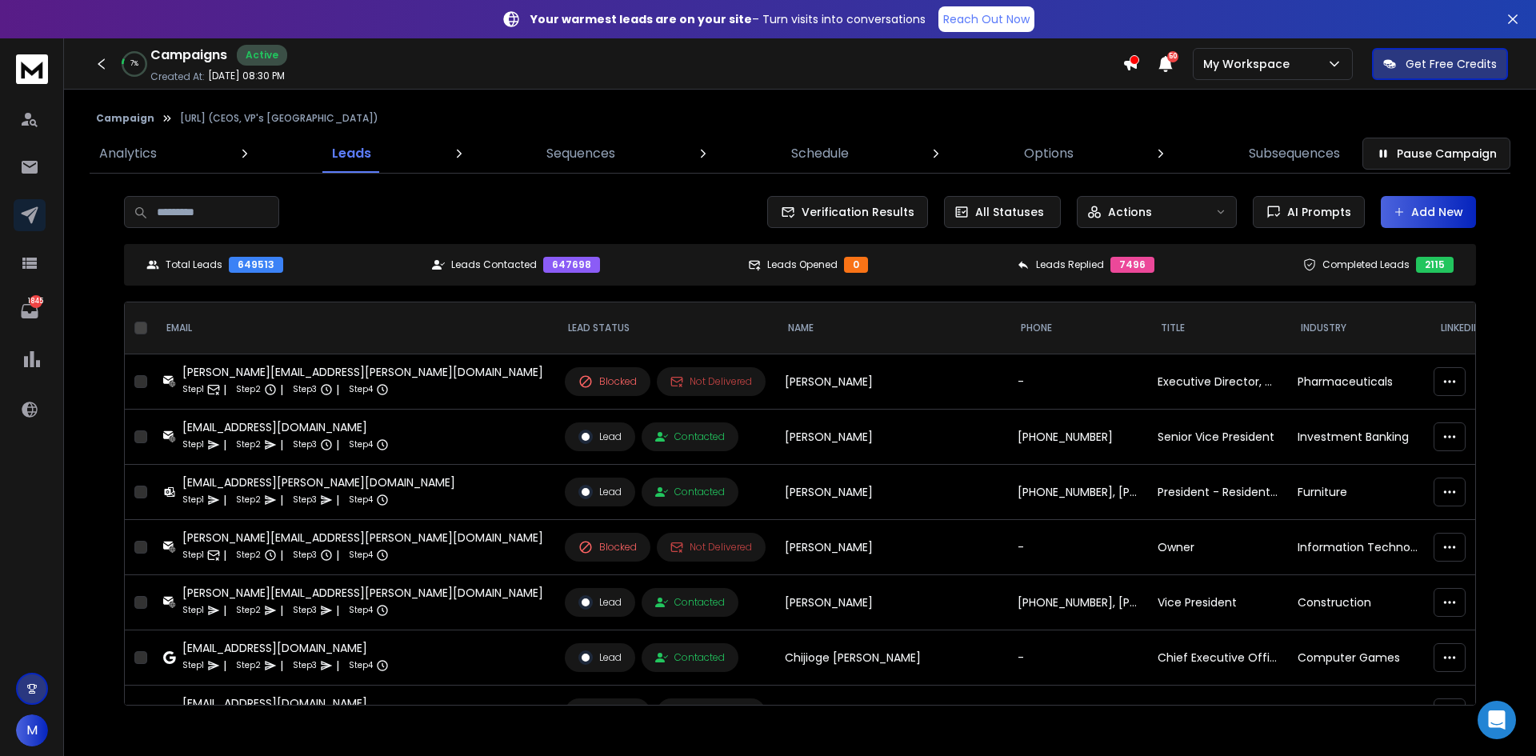
click at [246, 202] on input at bounding box center [201, 212] width 155 height 32
paste input "**********"
type input "**********"
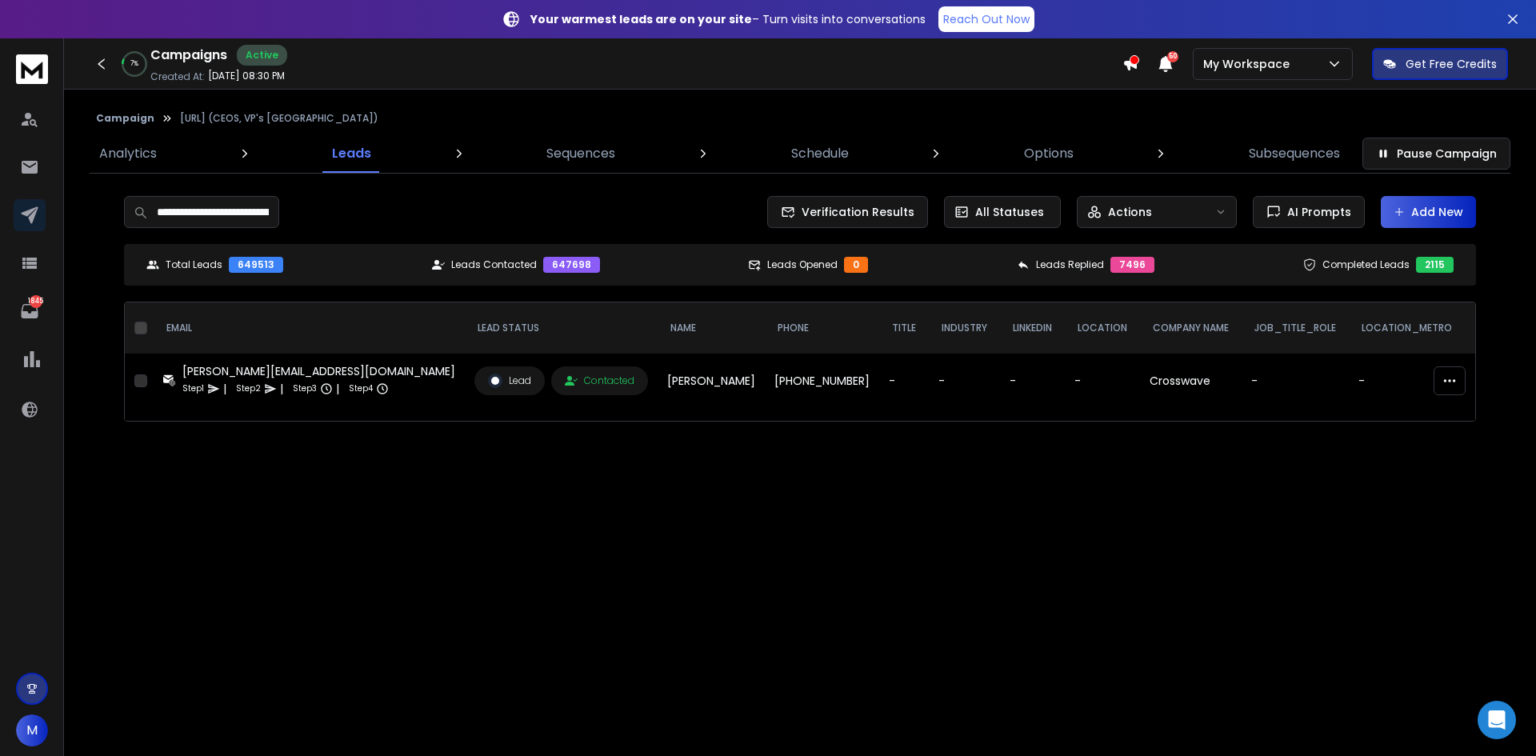
click at [1442, 378] on icon "button" at bounding box center [1449, 380] width 14 height 14
click at [1412, 441] on p "Pause Lead" at bounding box center [1420, 441] width 63 height 16
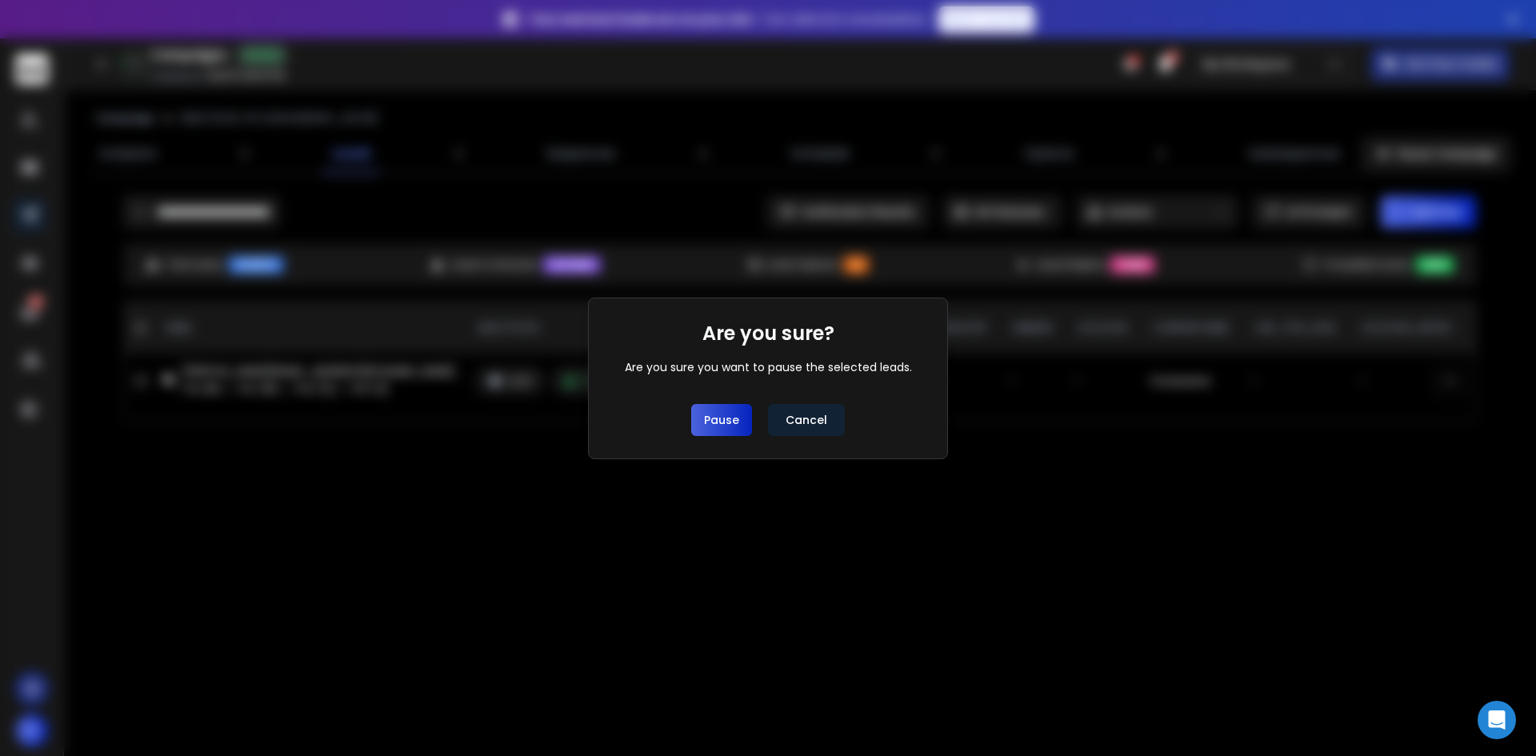
click at [701, 420] on button "Pause" at bounding box center [721, 420] width 61 height 32
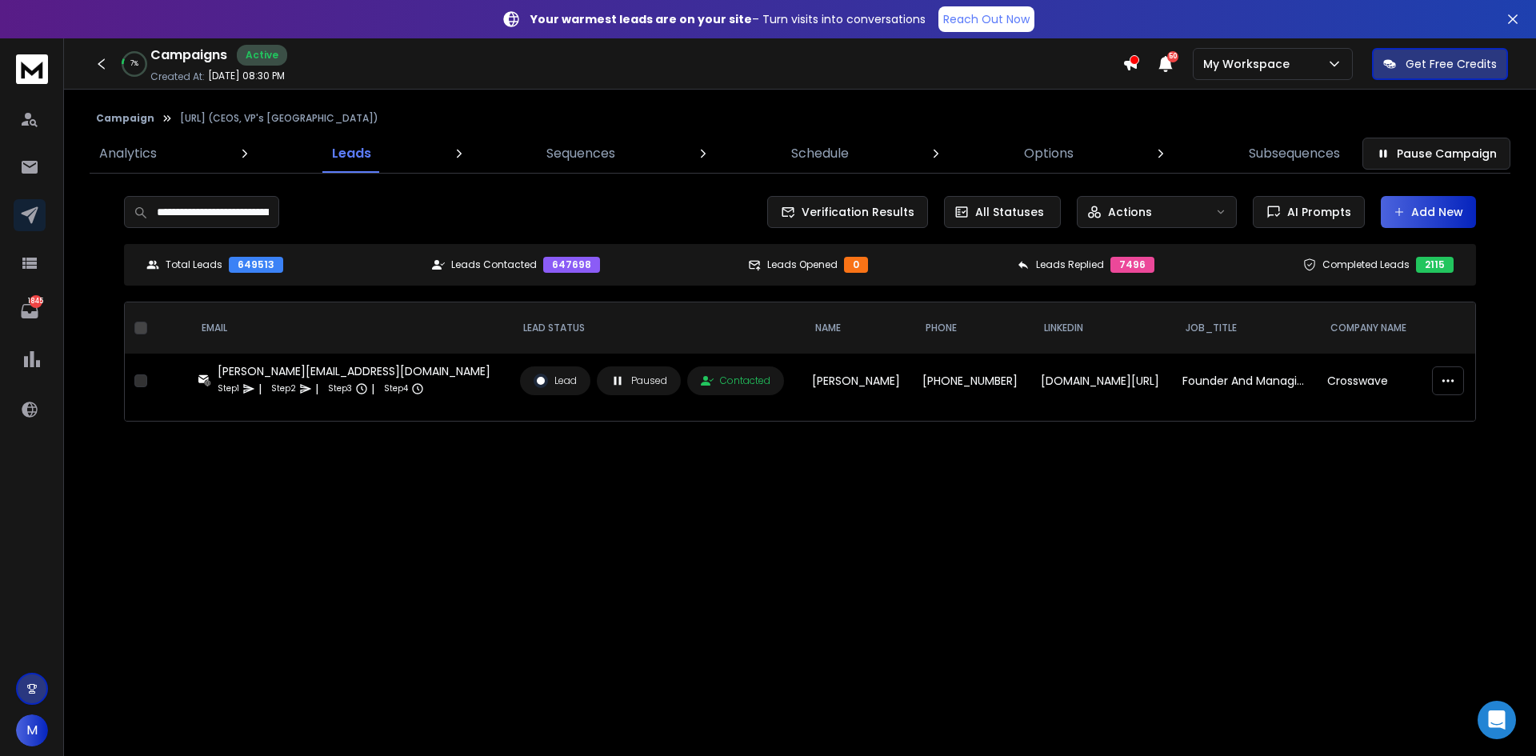
click at [1445, 384] on icon "button" at bounding box center [1447, 380] width 14 height 14
click at [1396, 463] on p "Block Lead" at bounding box center [1402, 466] width 58 height 16
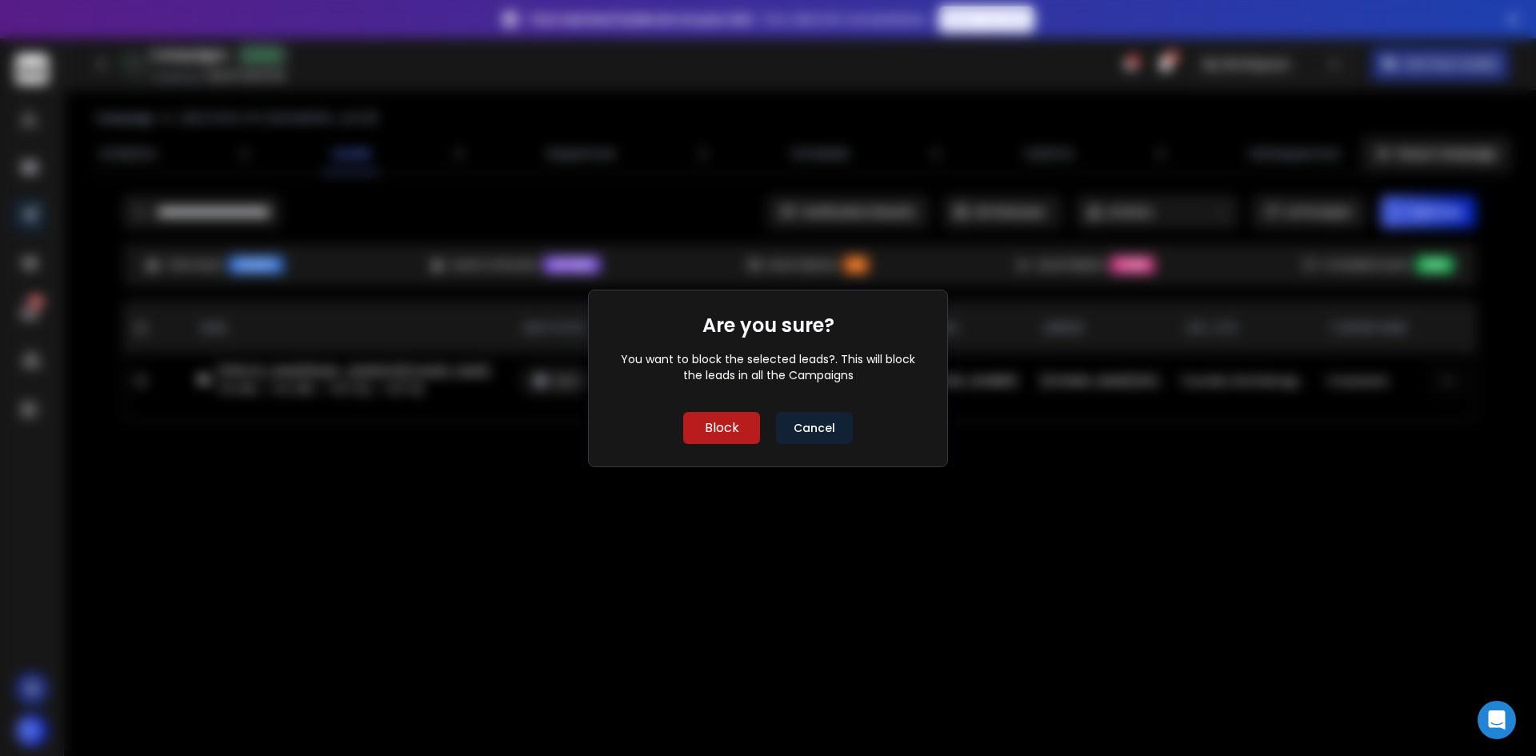
click at [745, 417] on button "Block" at bounding box center [721, 428] width 77 height 32
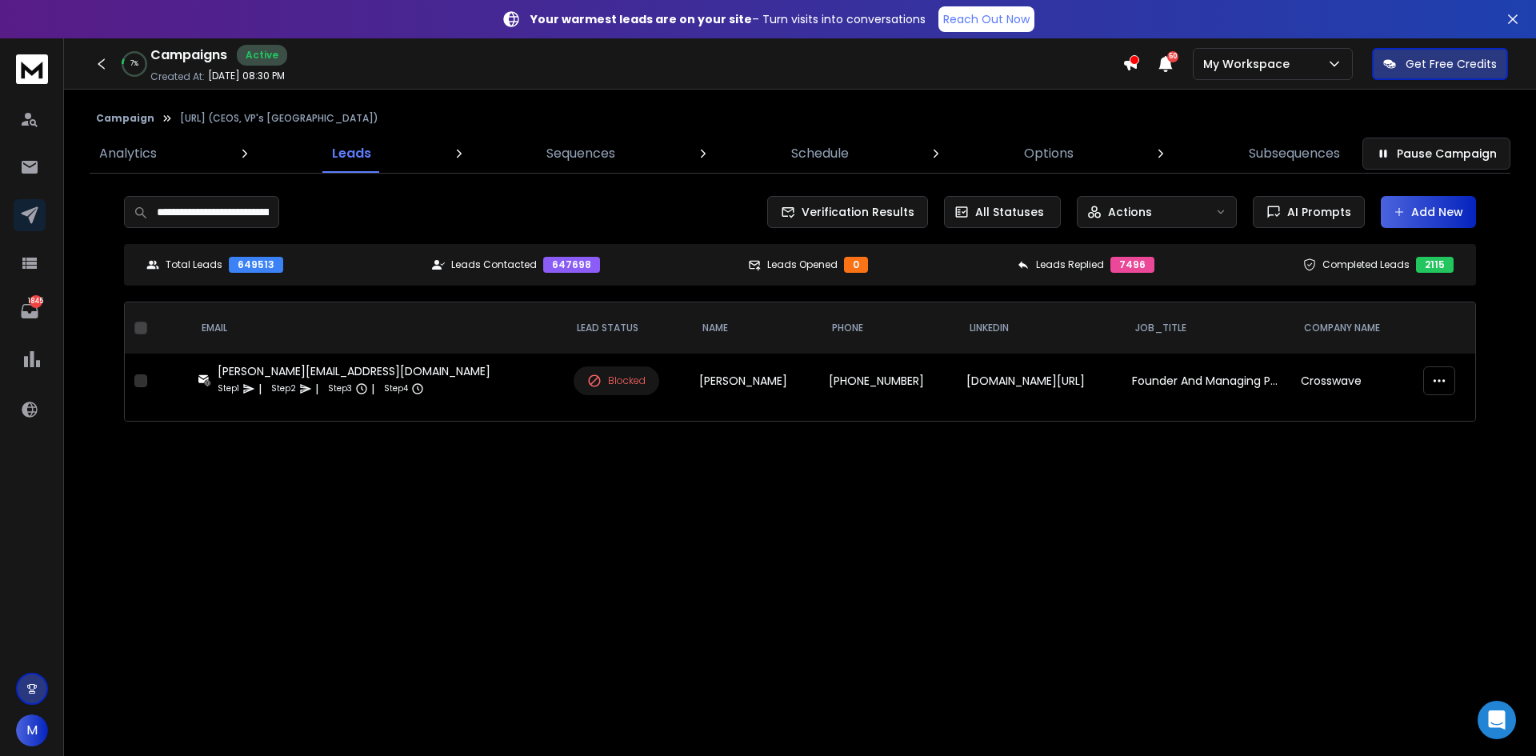
drag, startPoint x: 195, startPoint y: 211, endPoint x: 106, endPoint y: 204, distance: 89.1
click at [106, 204] on div "**********" at bounding box center [800, 301] width 1408 height 210
drag, startPoint x: 198, startPoint y: 214, endPoint x: 135, endPoint y: 212, distance: 62.4
click at [135, 212] on div "**********" at bounding box center [201, 212] width 155 height 32
type input "**********"
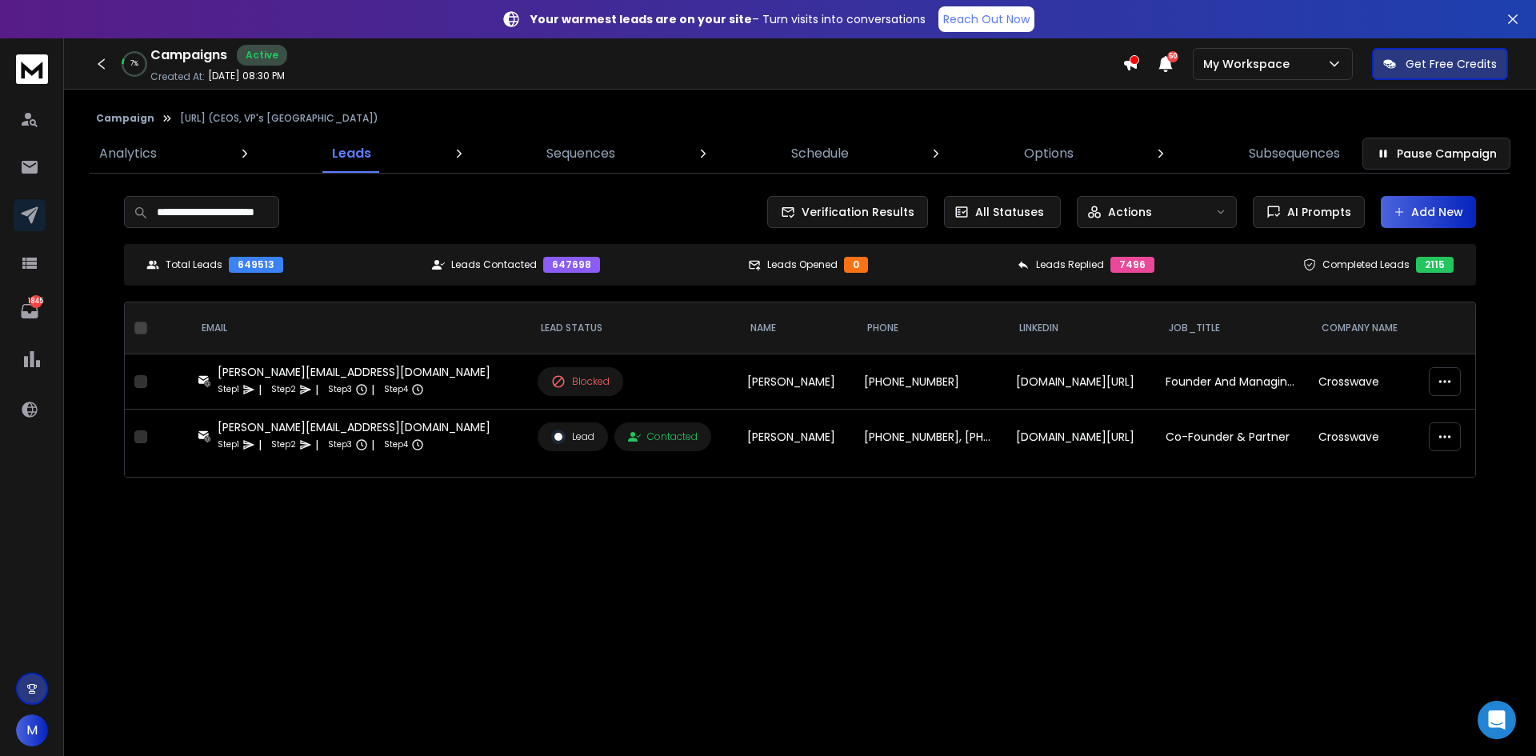
click at [1451, 433] on button "button" at bounding box center [1444, 436] width 32 height 29
click at [1423, 494] on p "Pause Lead" at bounding box center [1414, 497] width 63 height 16
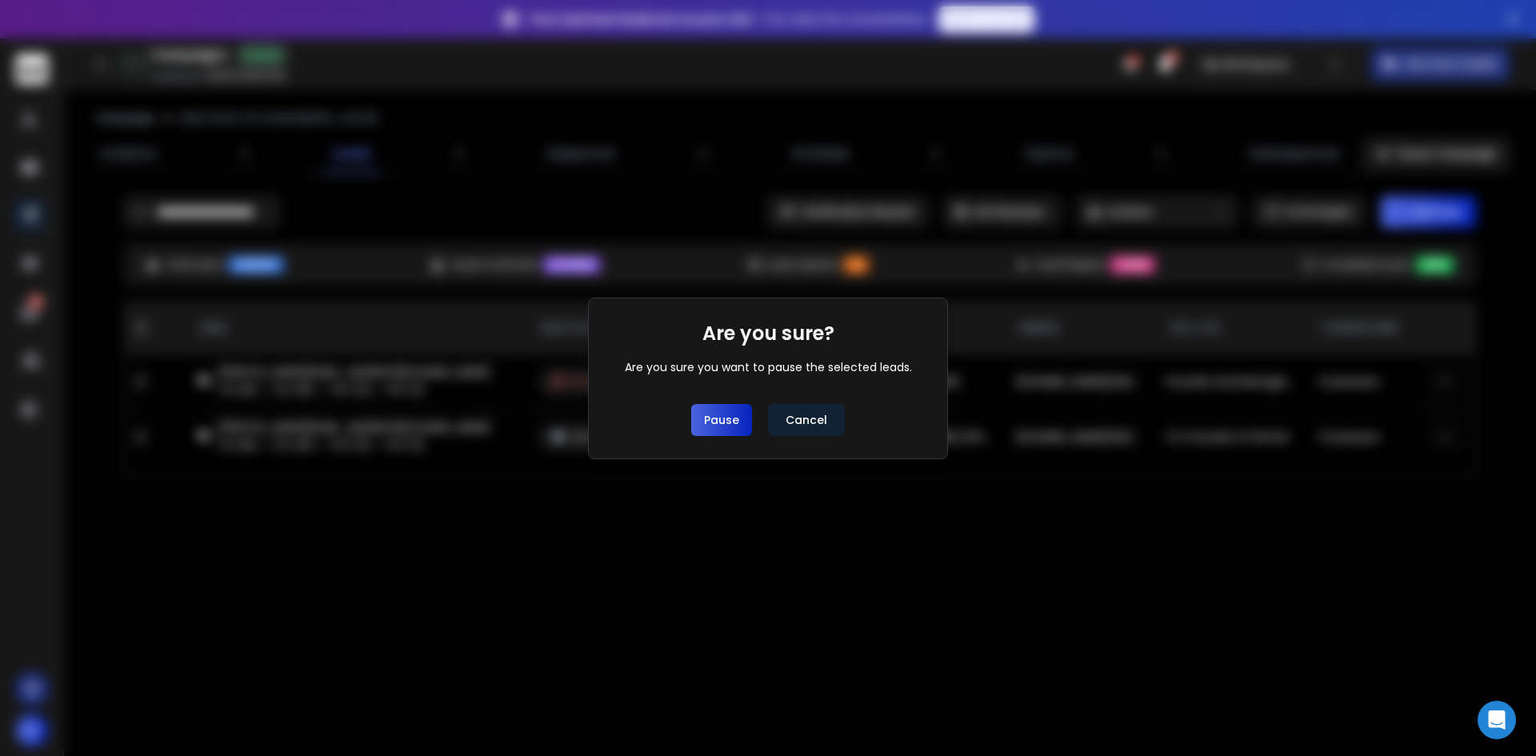
click at [732, 422] on button "Pause" at bounding box center [721, 420] width 61 height 32
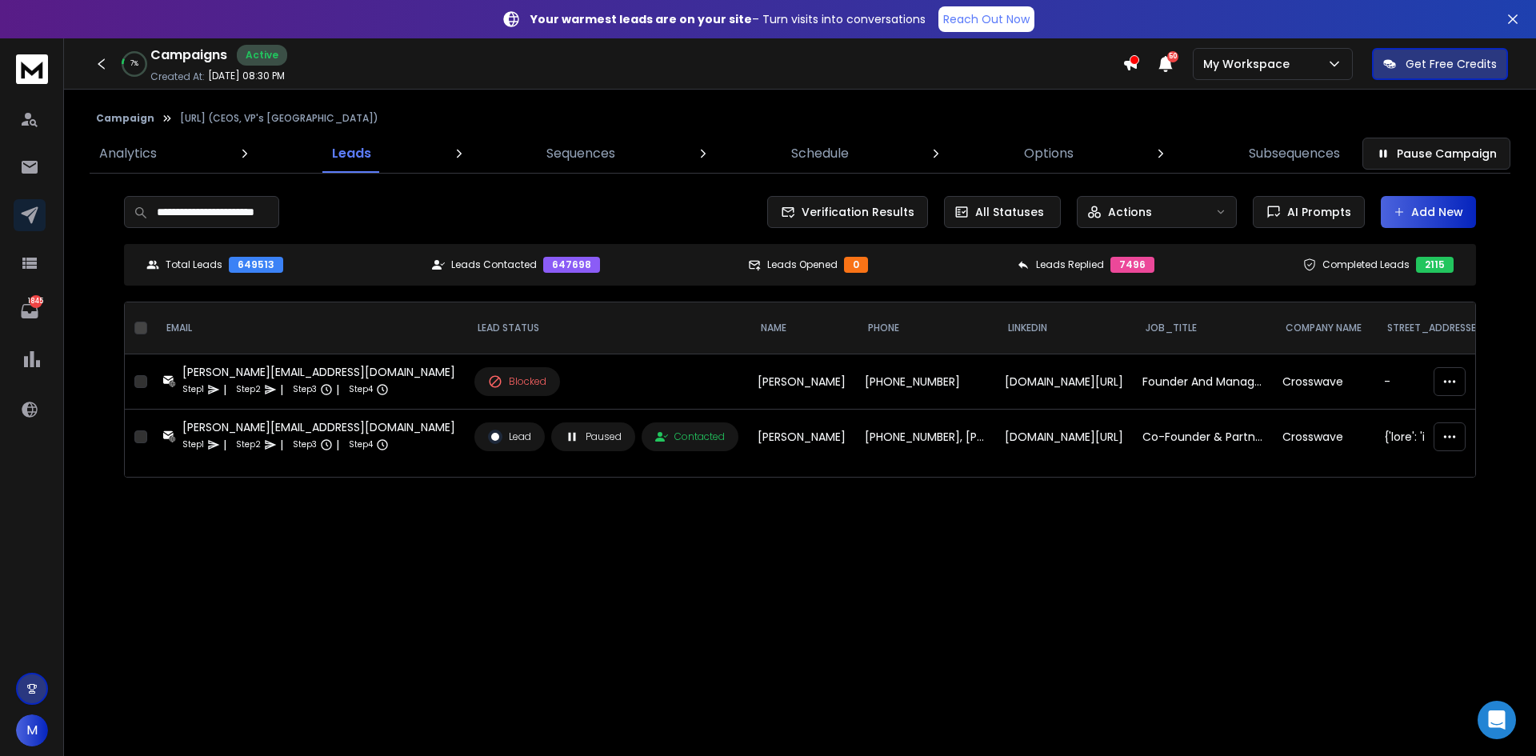
click at [1439, 436] on button "button" at bounding box center [1449, 436] width 32 height 29
click at [1417, 518] on p "Block Lead" at bounding box center [1409, 522] width 58 height 16
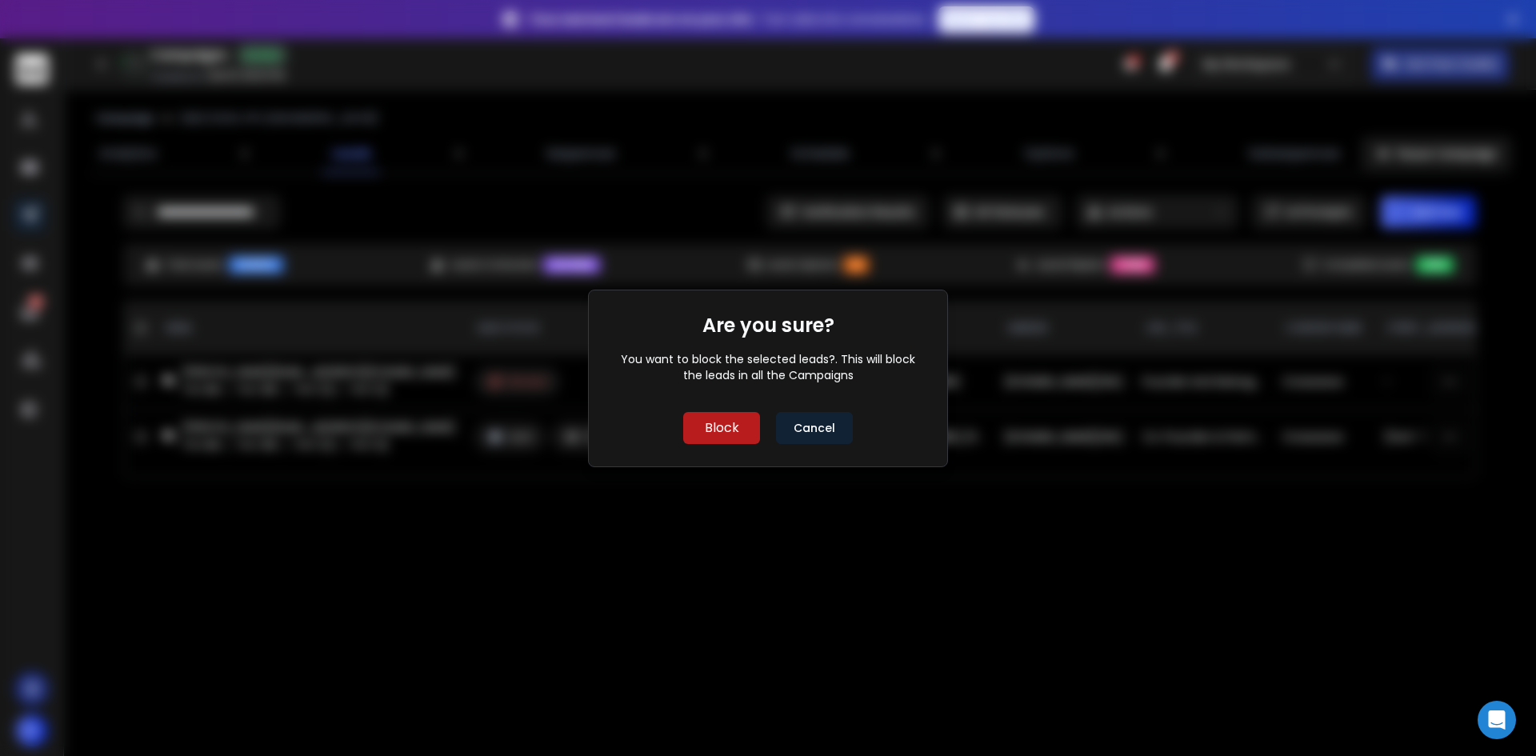
click at [723, 425] on button "Block" at bounding box center [721, 428] width 77 height 32
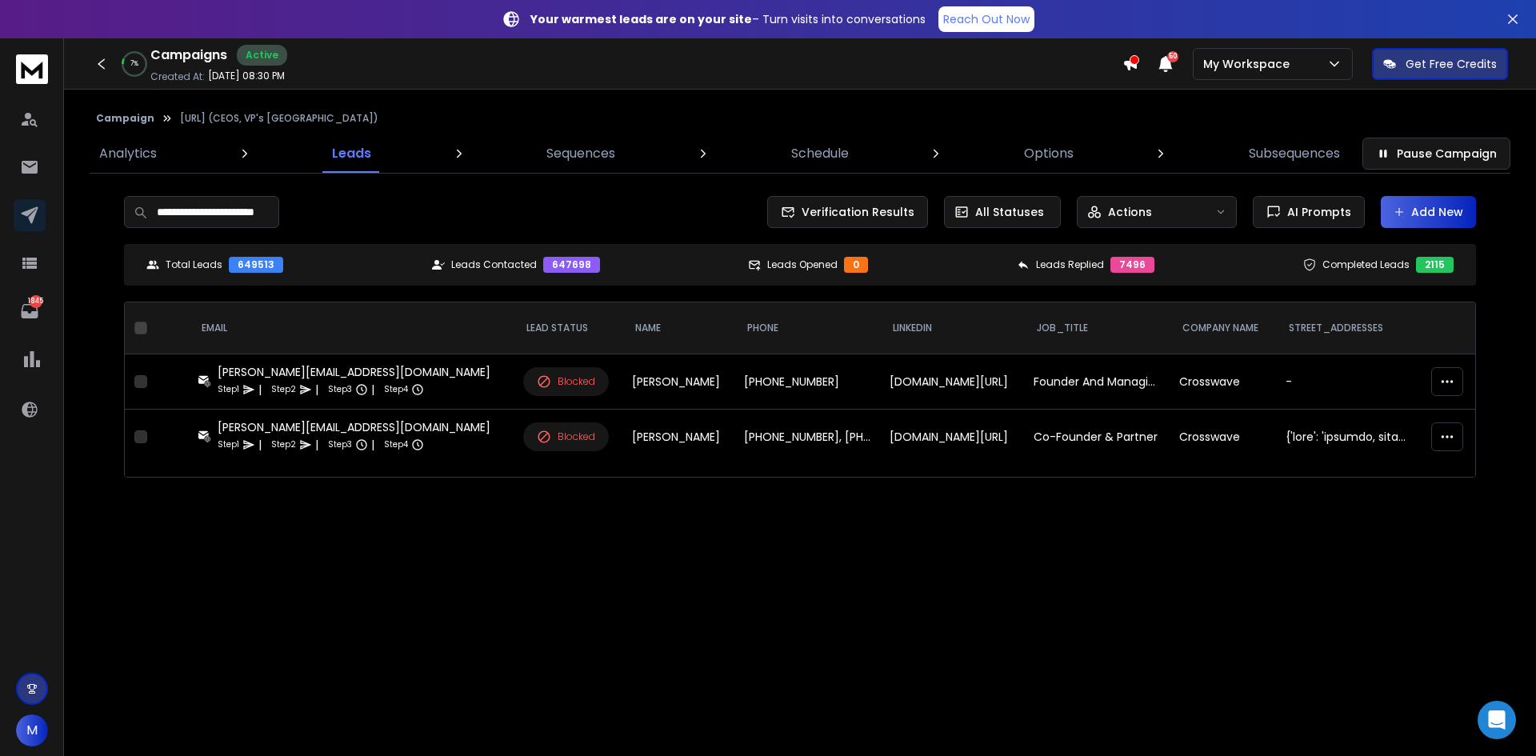
scroll to position [0, 36]
drag, startPoint x: 159, startPoint y: 210, endPoint x: 465, endPoint y: 234, distance: 307.2
click at [465, 234] on div "**********" at bounding box center [800, 329] width 1352 height 266
paste input
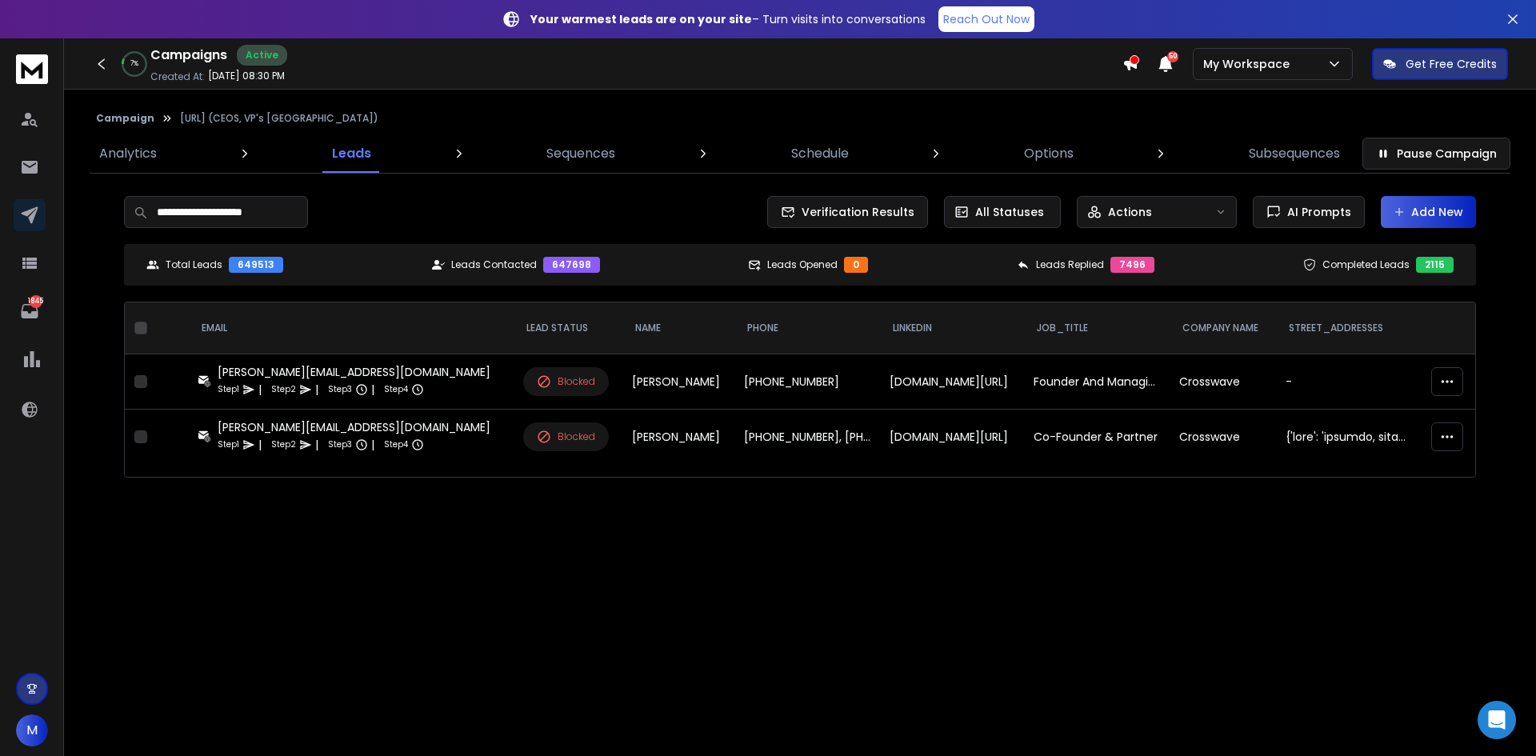
drag, startPoint x: 195, startPoint y: 212, endPoint x: 114, endPoint y: 212, distance: 80.8
click at [114, 212] on div "**********" at bounding box center [800, 329] width 1408 height 266
type input "**********"
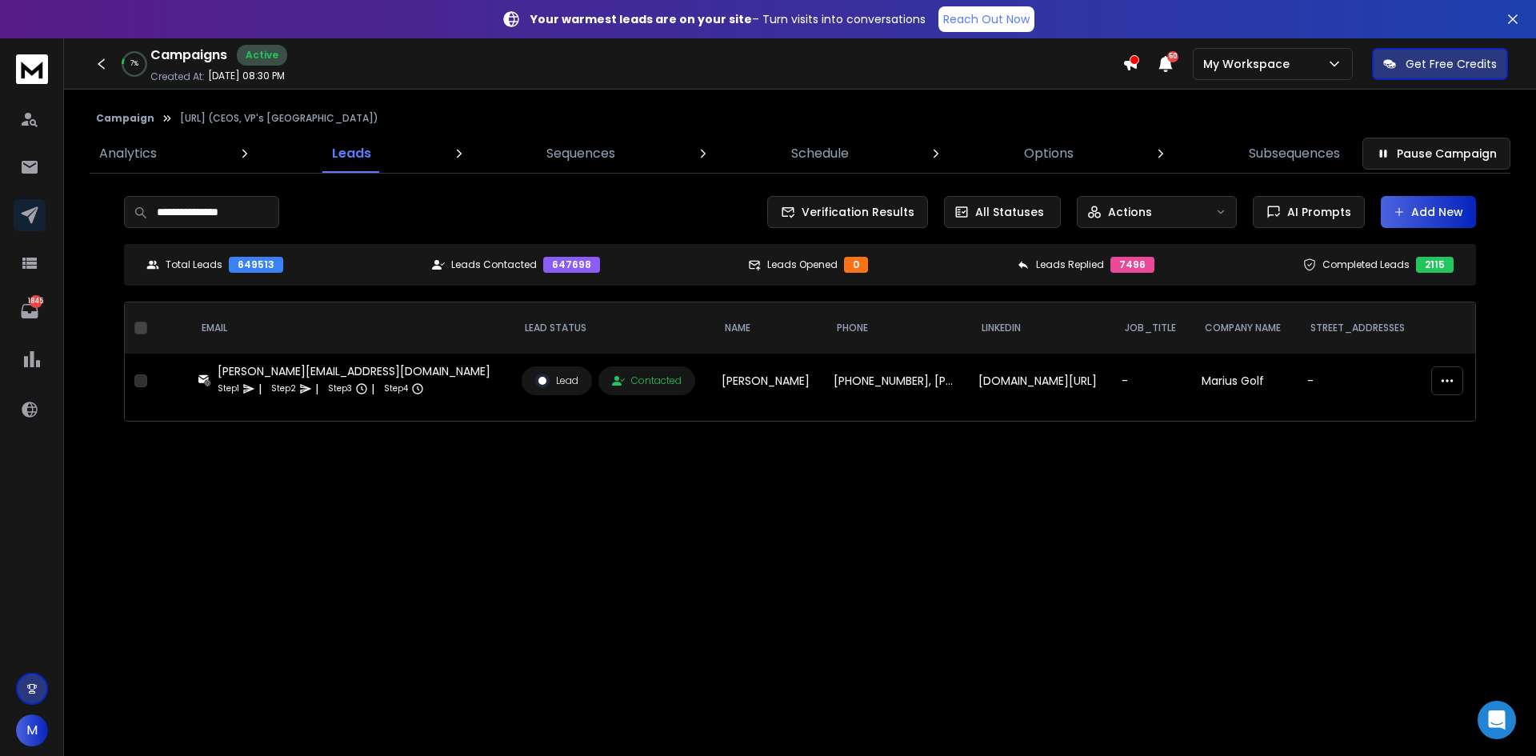
click at [1450, 379] on icon "button" at bounding box center [1447, 380] width 14 height 14
click at [1408, 441] on p "Pause Lead" at bounding box center [1415, 441] width 63 height 16
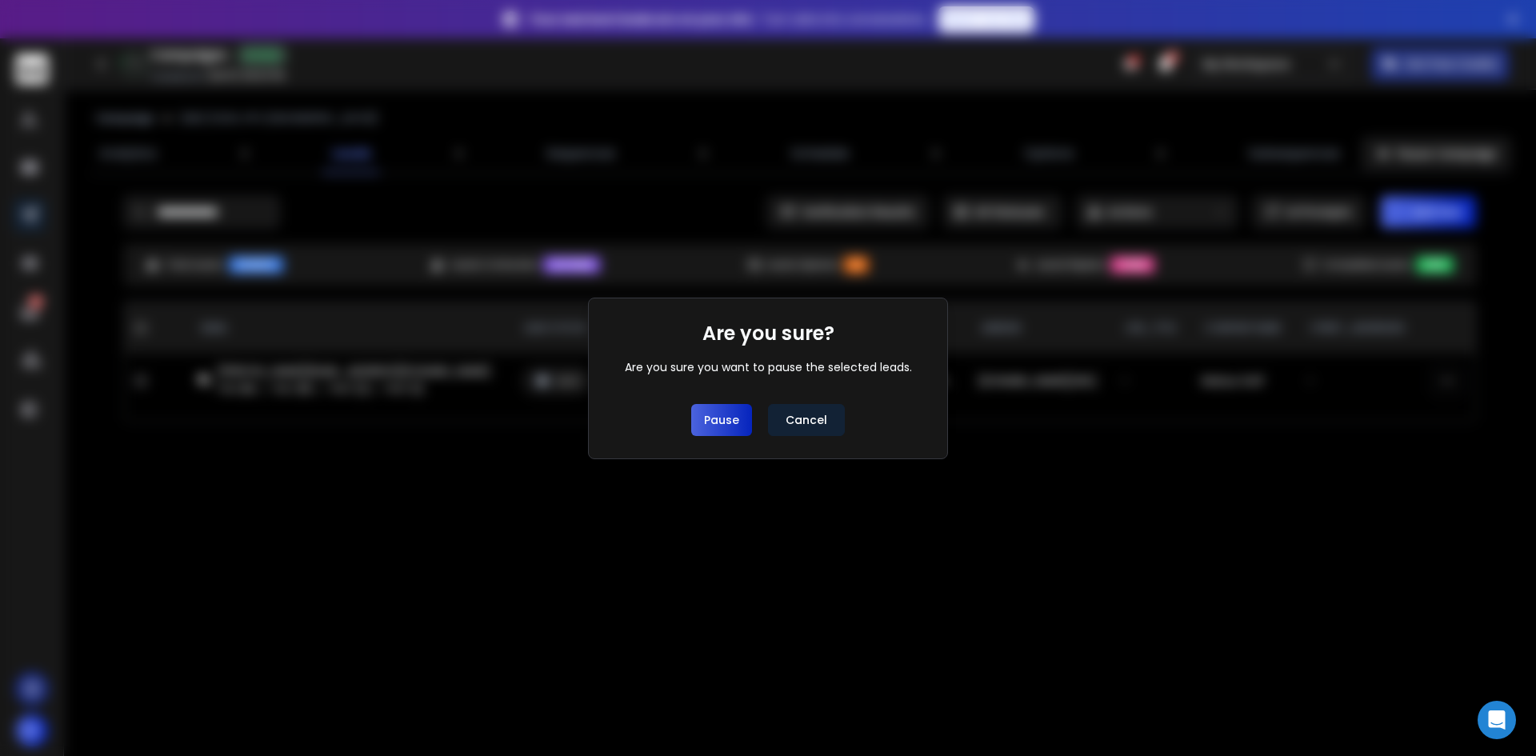
click at [728, 410] on button "Pause" at bounding box center [721, 420] width 61 height 32
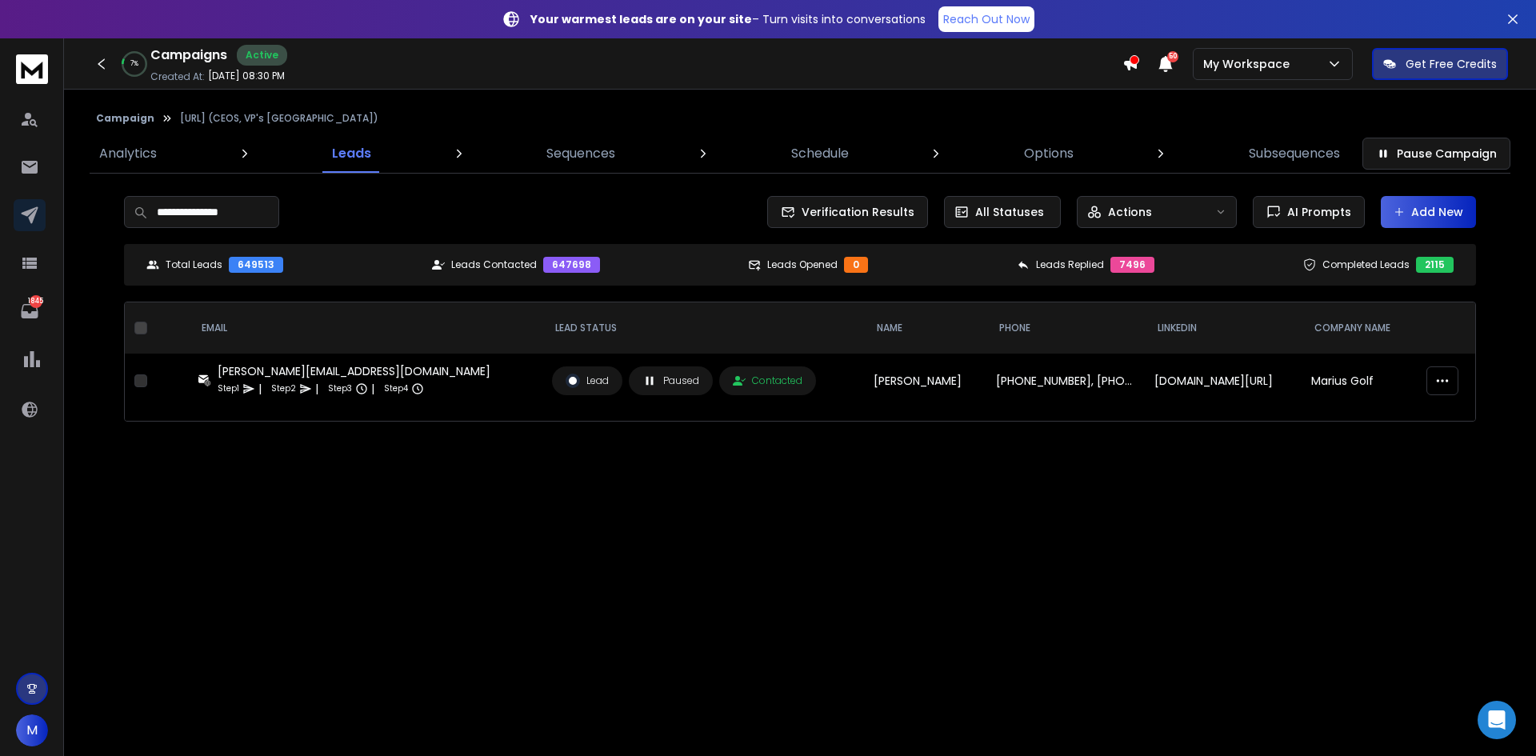
click at [1453, 383] on button "button" at bounding box center [1442, 380] width 32 height 29
click at [1371, 465] on p "Block Lead" at bounding box center [1398, 466] width 58 height 16
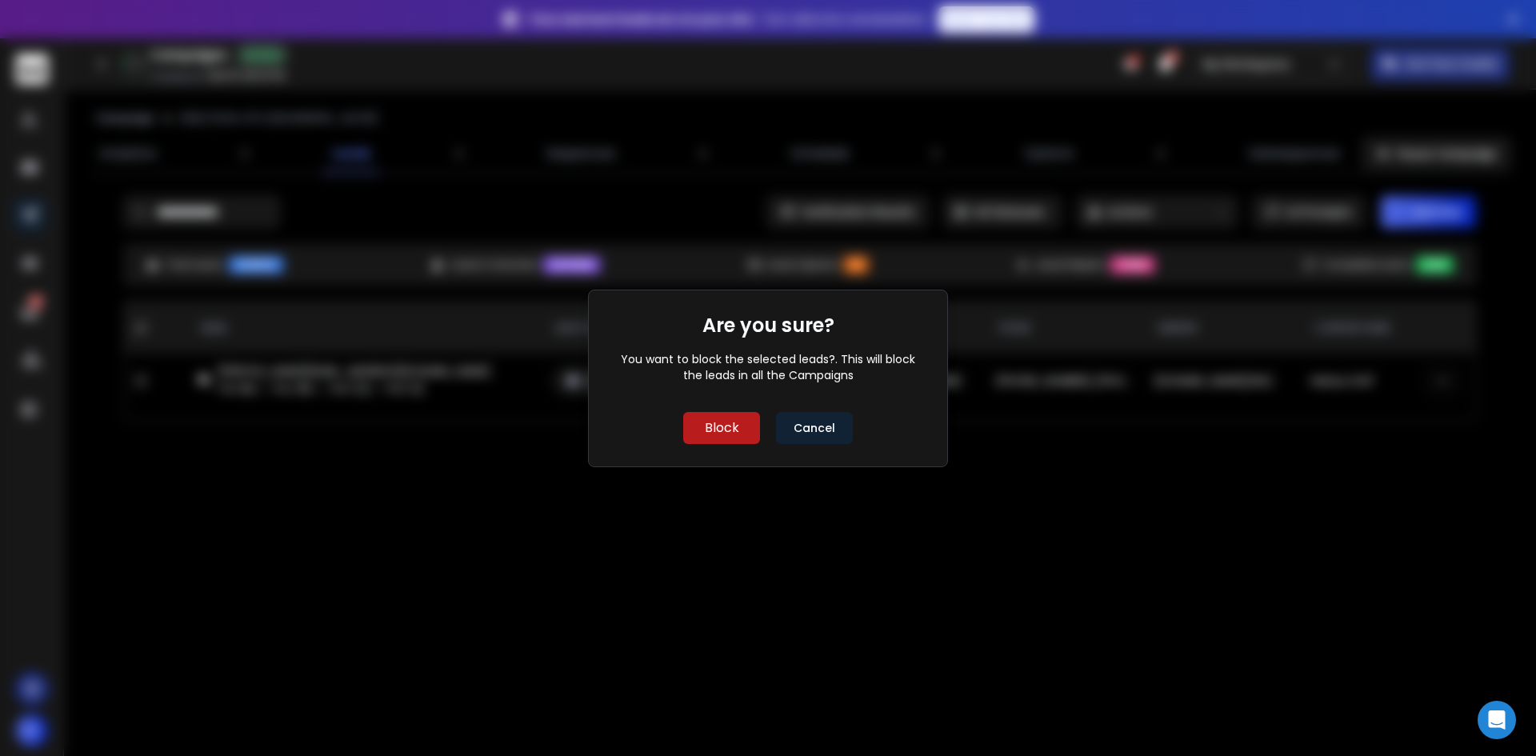
click at [694, 423] on button "Block" at bounding box center [721, 428] width 77 height 32
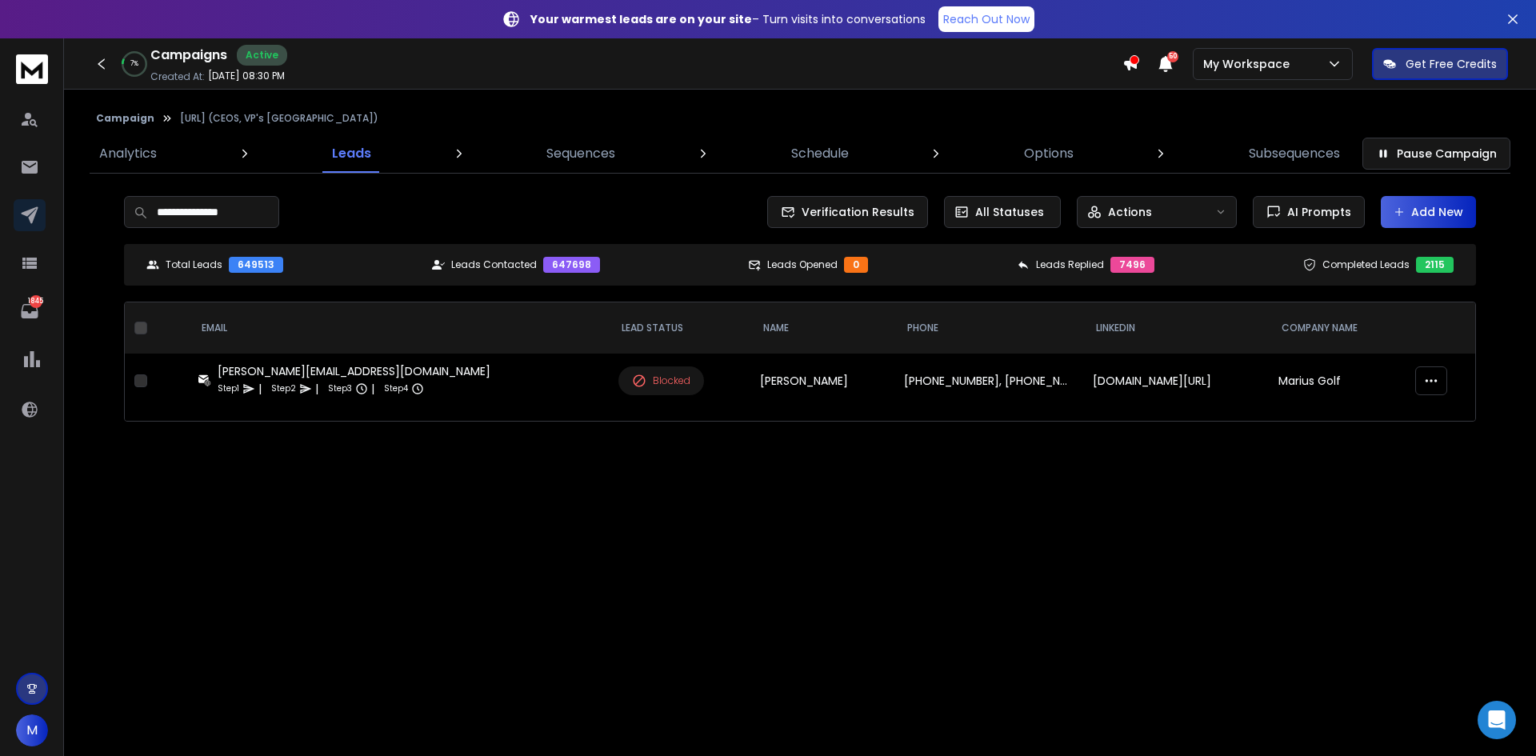
drag, startPoint x: 276, startPoint y: 222, endPoint x: 109, endPoint y: 218, distance: 167.2
click at [109, 218] on div "**********" at bounding box center [800, 301] width 1408 height 210
click at [222, 212] on input "**********" at bounding box center [201, 212] width 155 height 32
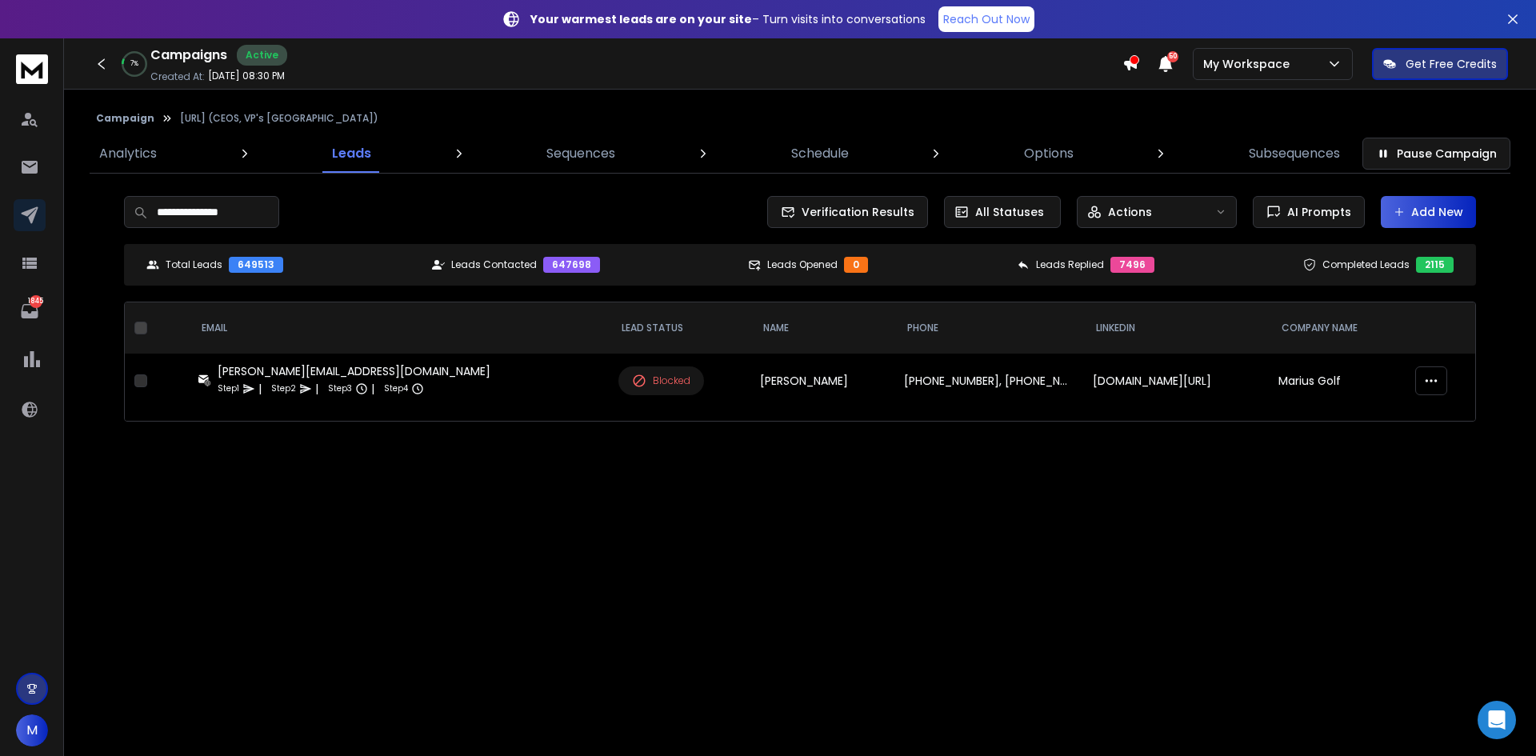
paste input "**********"
drag, startPoint x: 175, startPoint y: 211, endPoint x: 127, endPoint y: 205, distance: 48.4
click at [127, 205] on input "**********" at bounding box center [216, 212] width 184 height 32
type input "**********"
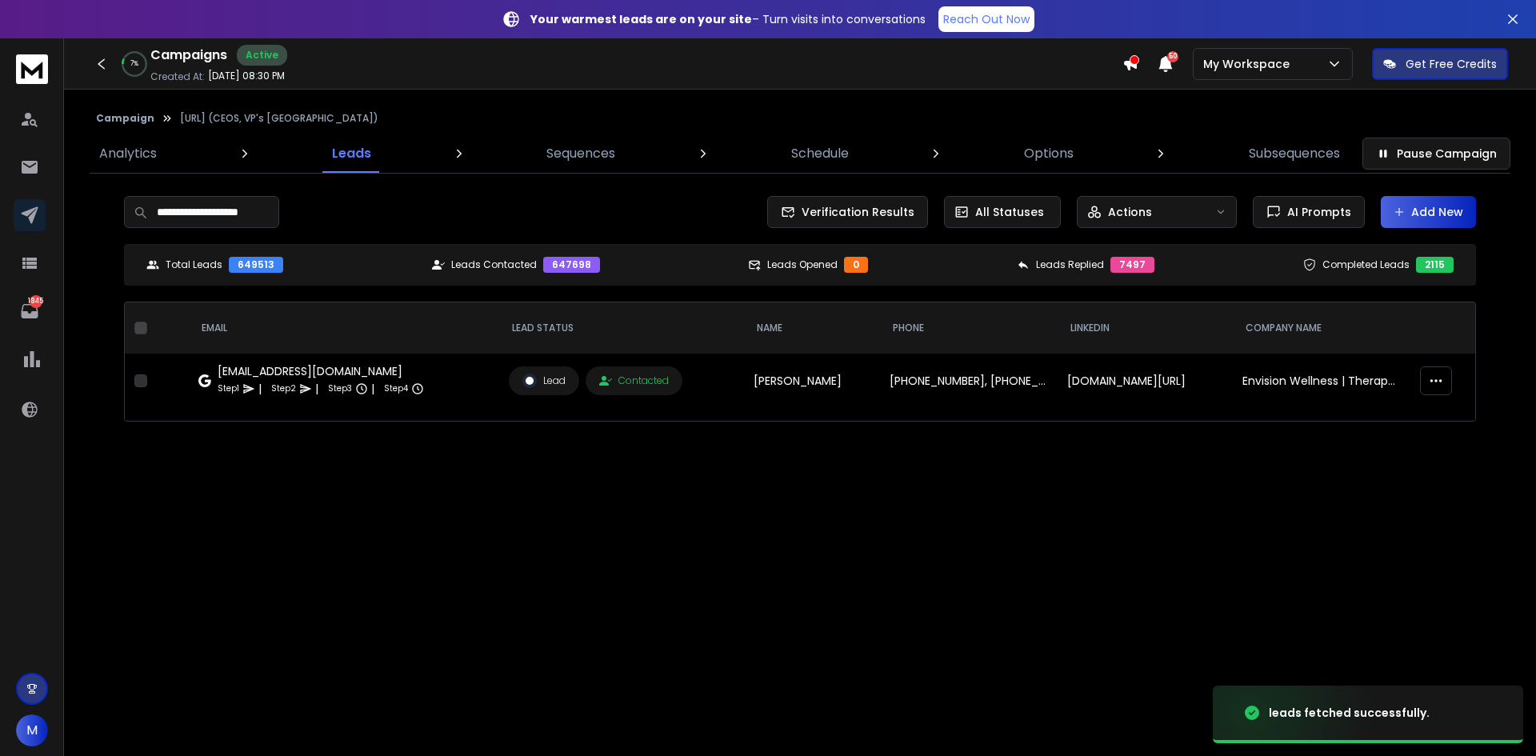
click at [1447, 375] on button "button" at bounding box center [1436, 380] width 32 height 29
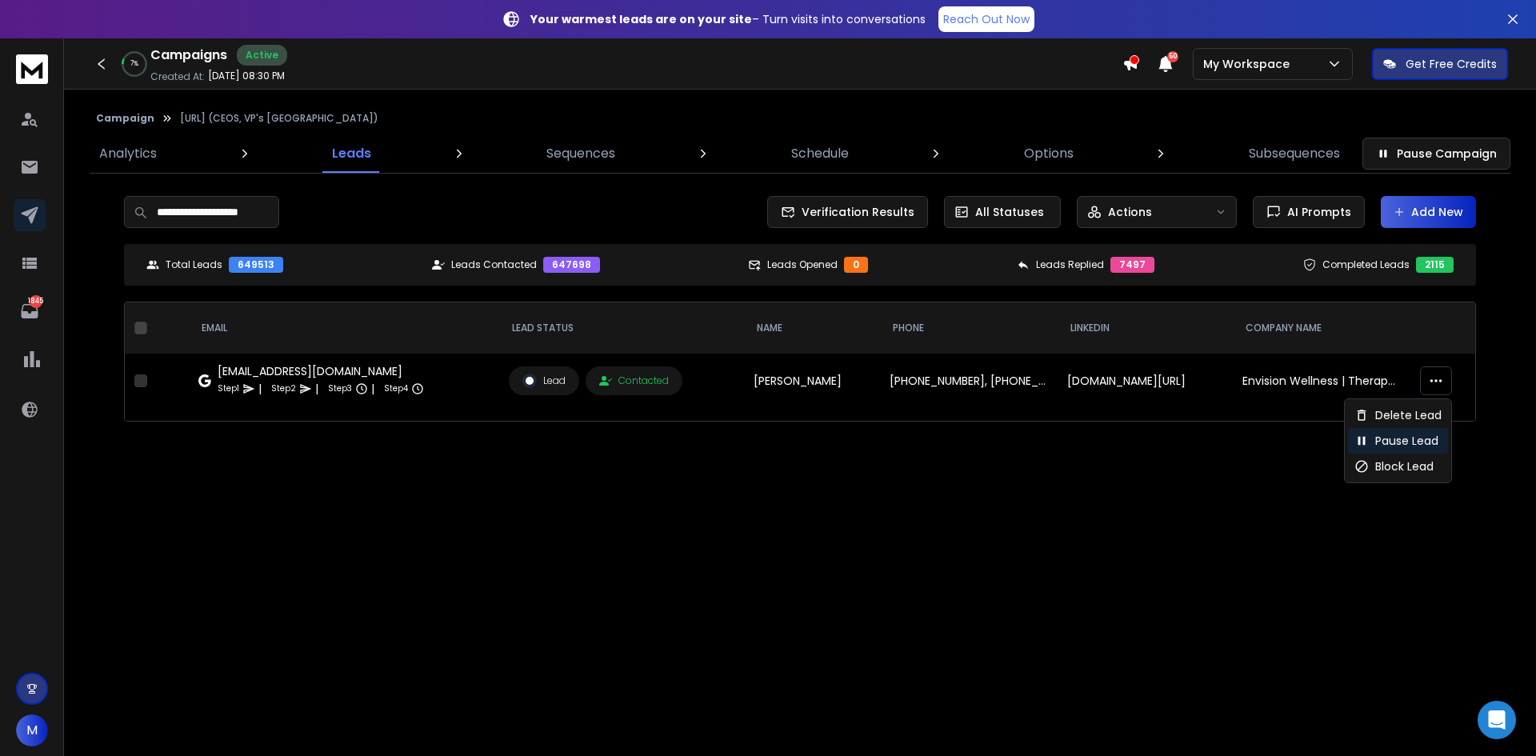
click at [1407, 441] on p "Pause Lead" at bounding box center [1406, 441] width 63 height 16
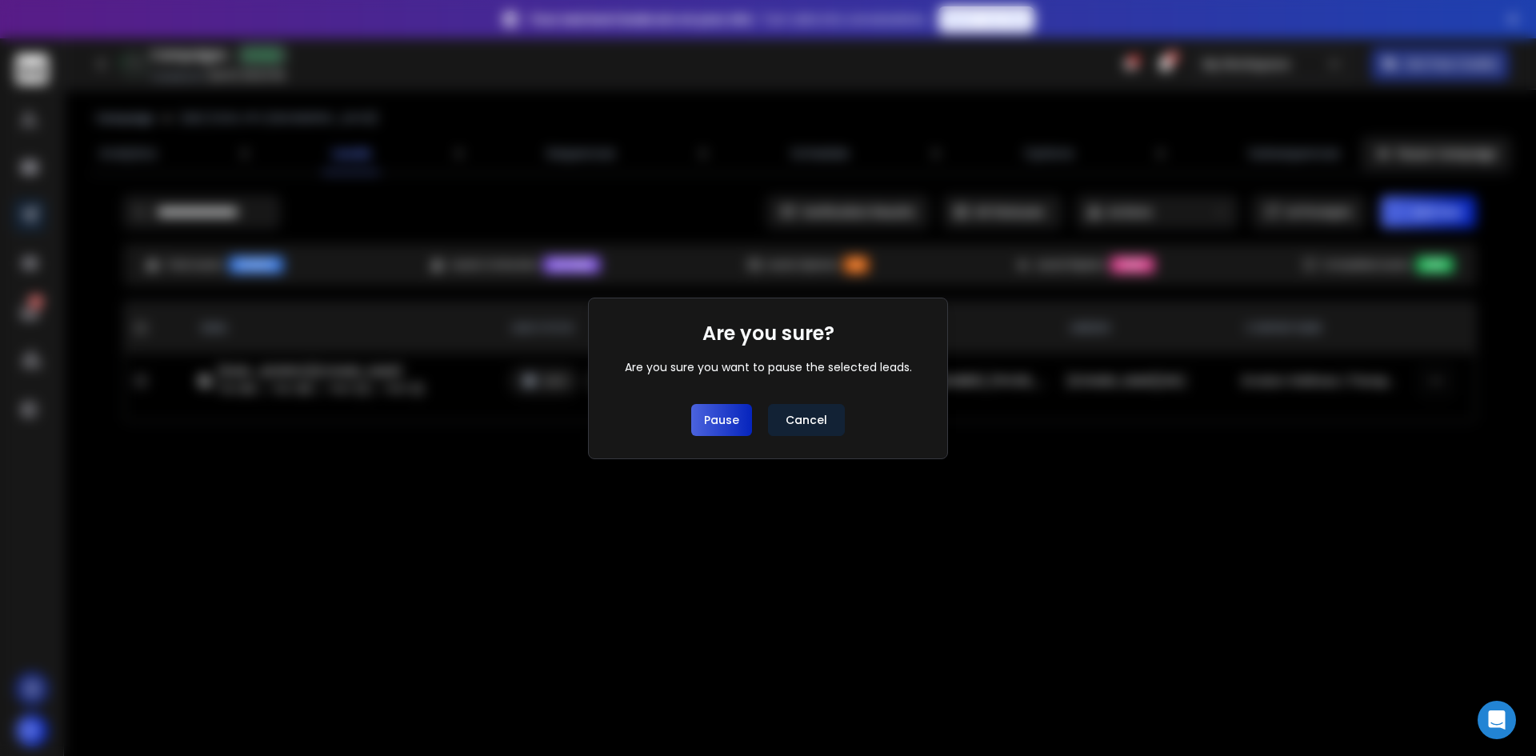
click at [704, 425] on button "Pause" at bounding box center [721, 420] width 61 height 32
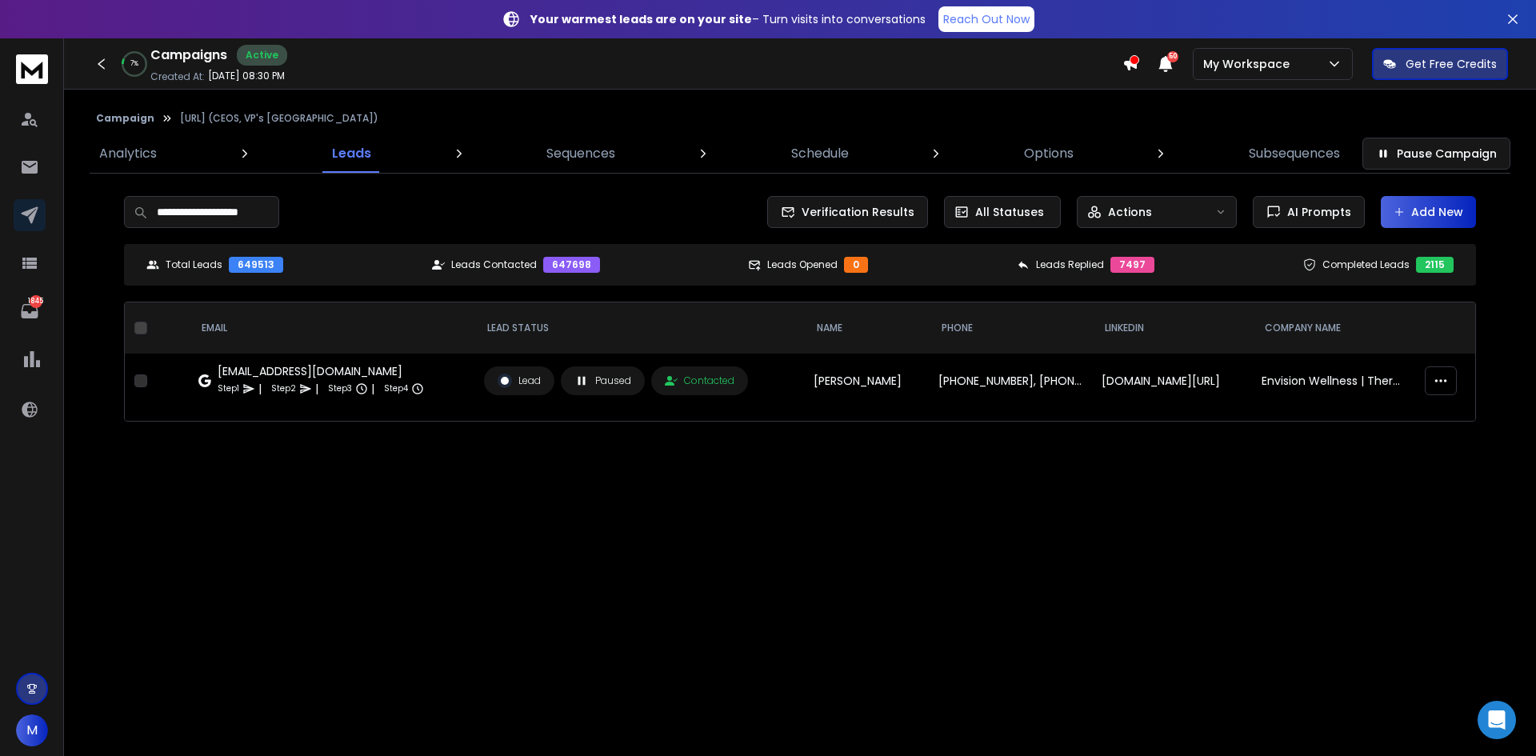
click at [1446, 385] on icon "button" at bounding box center [1440, 380] width 14 height 14
click at [1387, 465] on p "Block Lead" at bounding box center [1400, 466] width 58 height 16
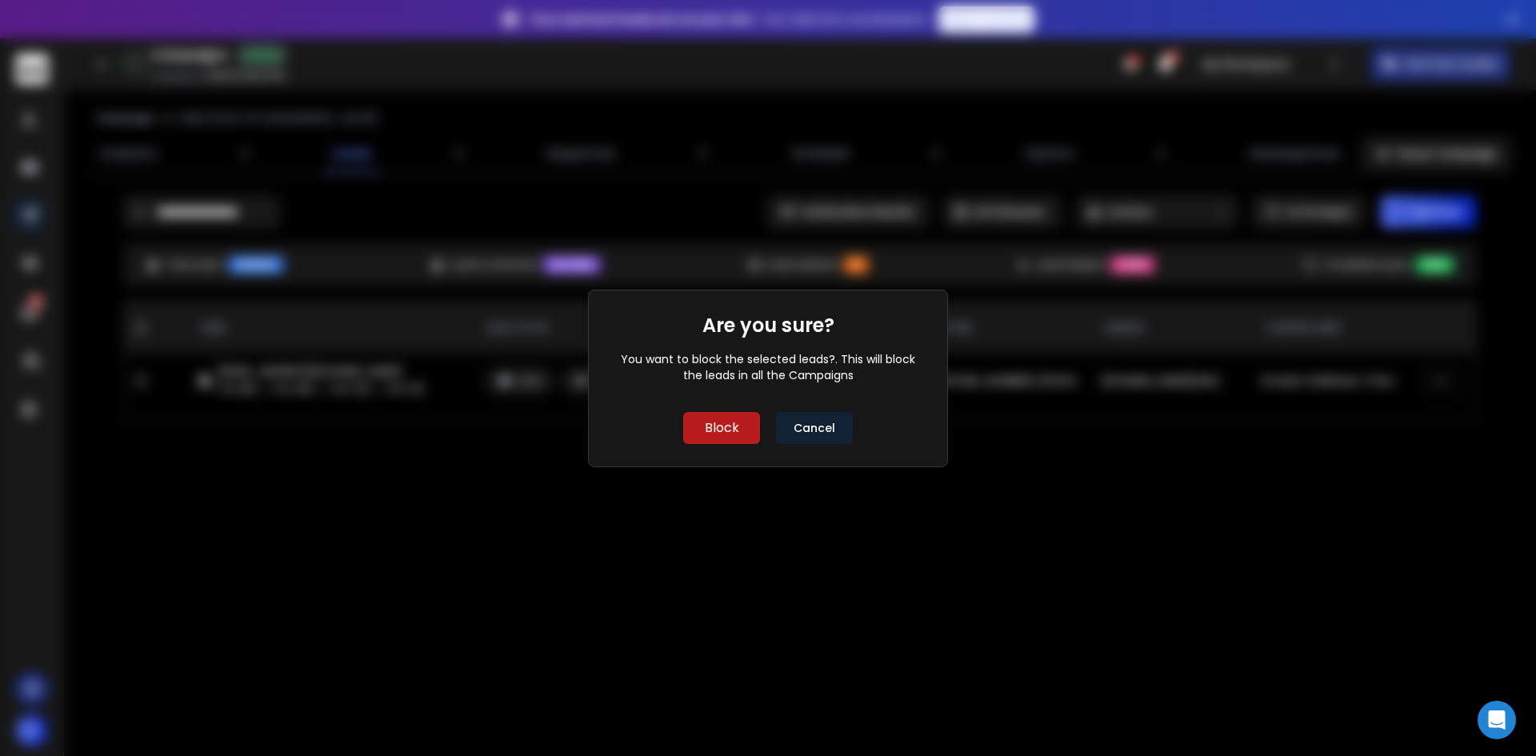
drag, startPoint x: 679, startPoint y: 438, endPoint x: 687, endPoint y: 437, distance: 8.2
click at [681, 438] on div "Are you sure? You want to block the selected leads?. This will block the leads …" at bounding box center [768, 378] width 314 height 131
click at [692, 435] on button "Block" at bounding box center [721, 428] width 77 height 32
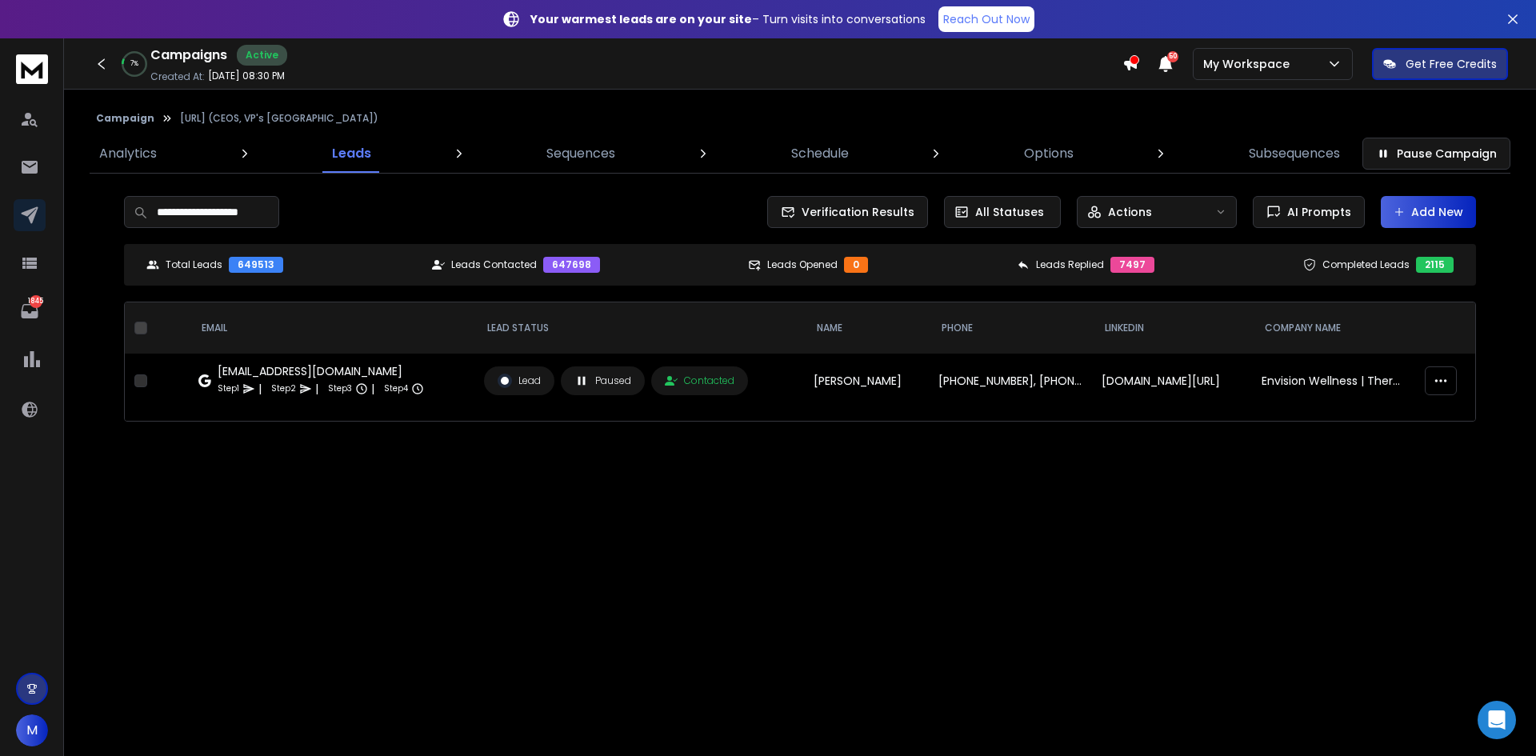
click at [1443, 380] on icon "button" at bounding box center [1440, 380] width 14 height 14
click at [1381, 468] on p "Block Lead" at bounding box center [1400, 466] width 58 height 16
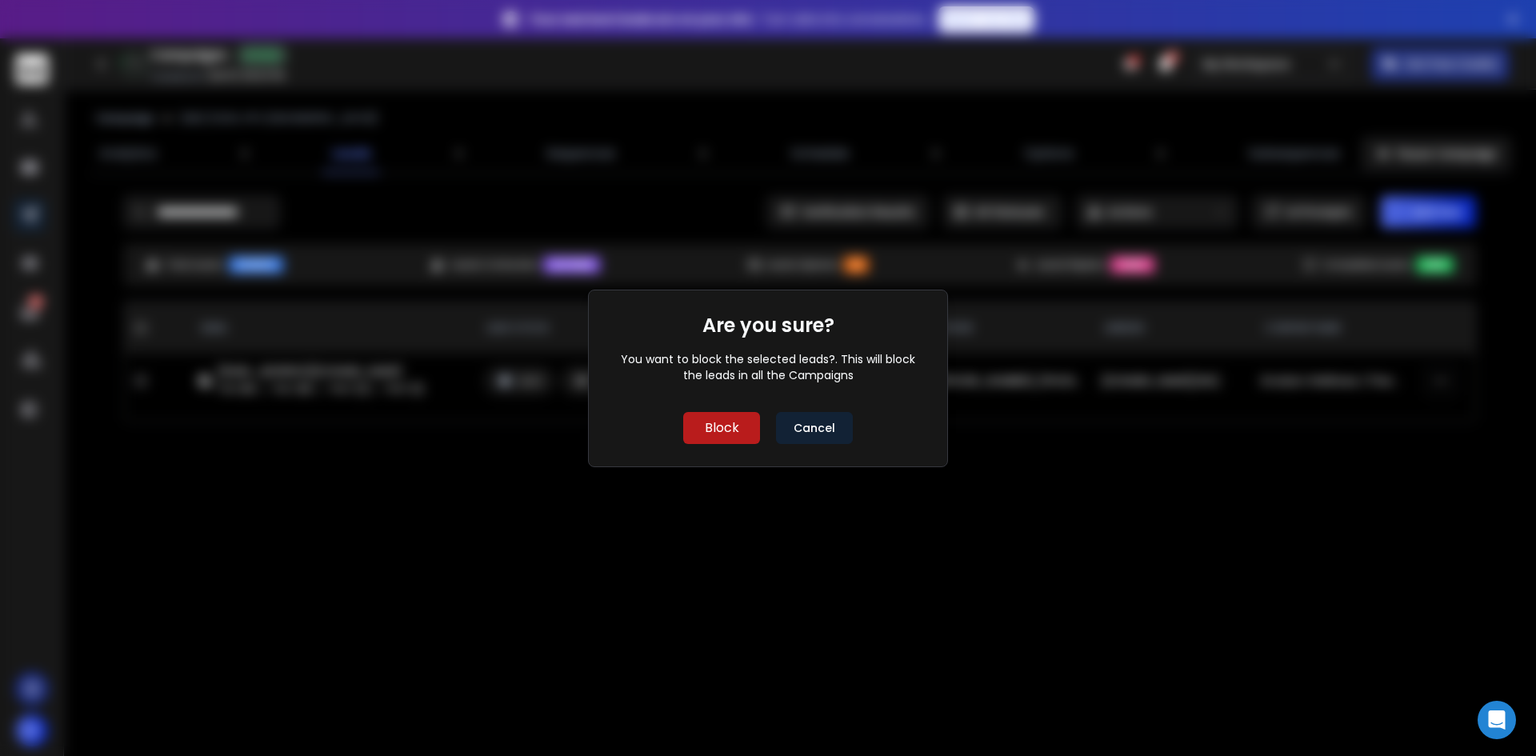
click at [738, 438] on button "Block" at bounding box center [721, 428] width 77 height 32
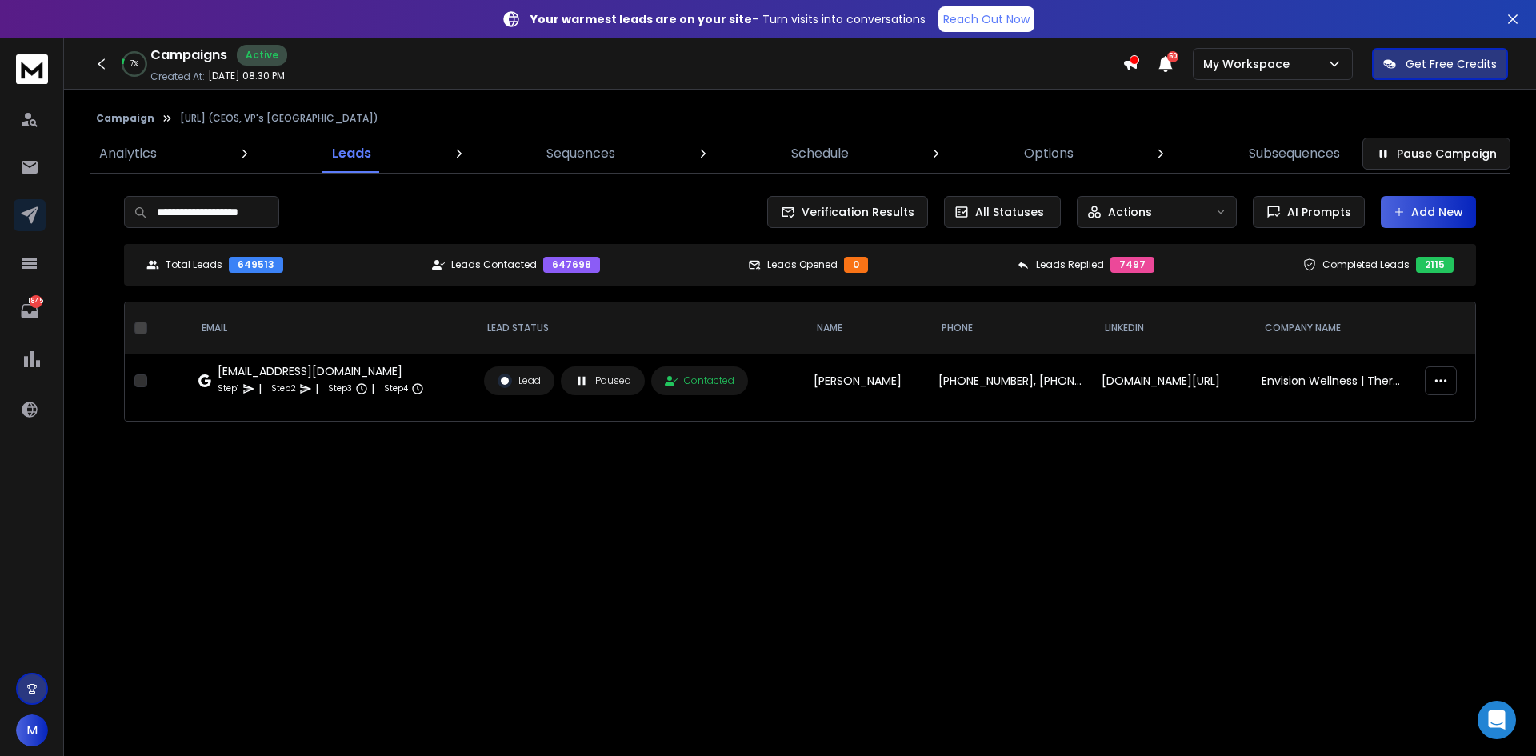
drag, startPoint x: 291, startPoint y: 206, endPoint x: 133, endPoint y: 205, distance: 158.4
click at [114, 206] on div "**********" at bounding box center [800, 301] width 1408 height 210
paste input
type input "**********"
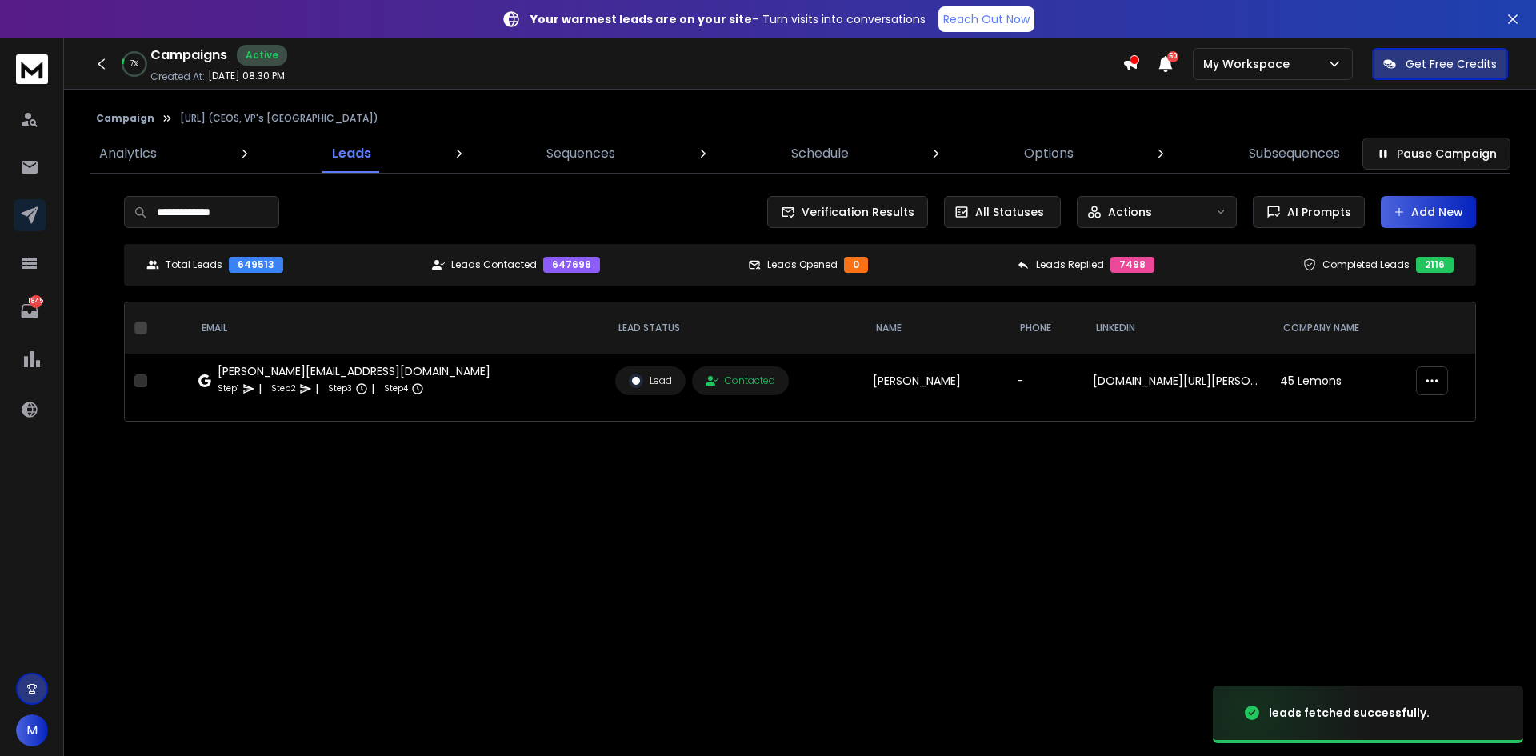
drag, startPoint x: 1450, startPoint y: 373, endPoint x: 1437, endPoint y: 375, distance: 13.0
click at [1438, 375] on td at bounding box center [1440, 381] width 69 height 54
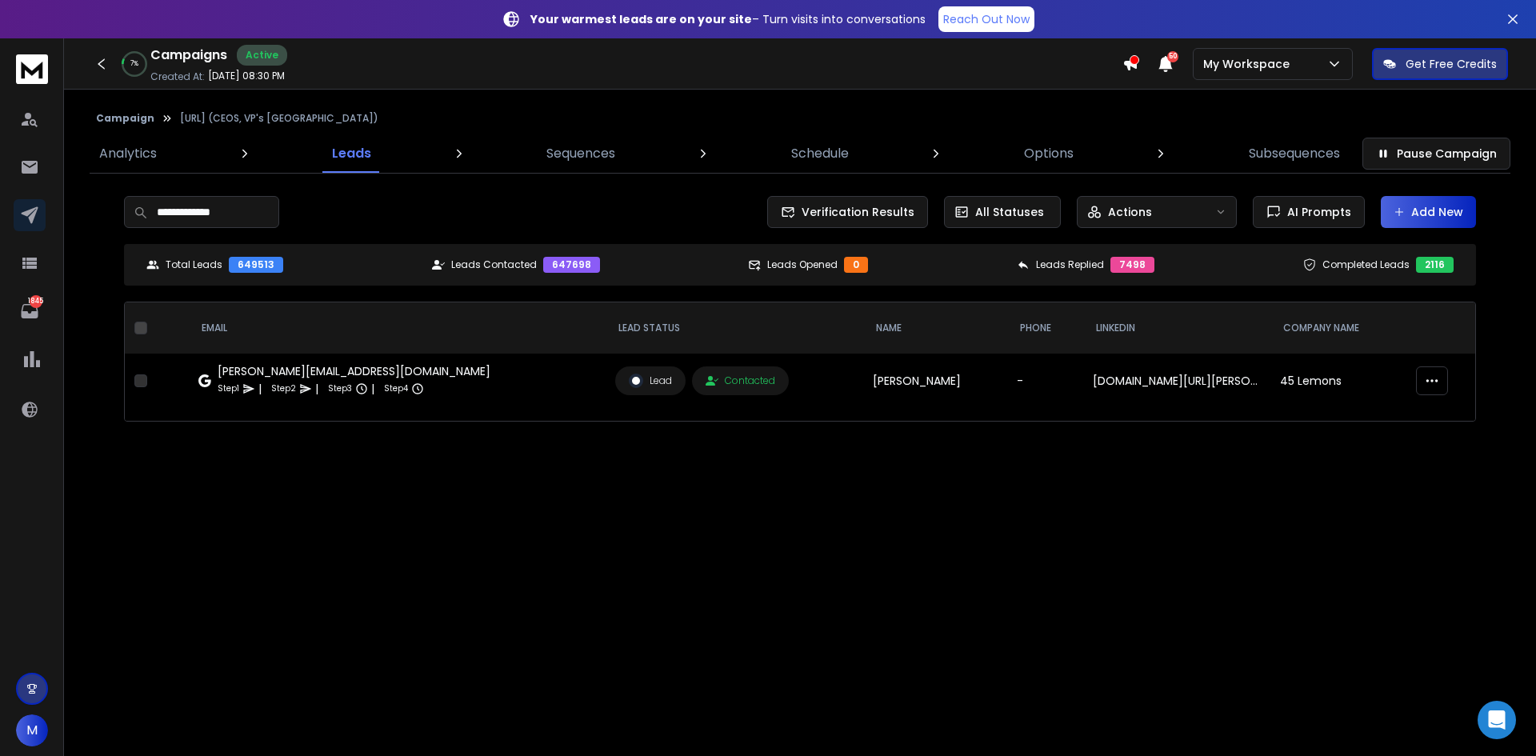
click at [1436, 377] on button "button" at bounding box center [1432, 380] width 32 height 29
click at [1377, 435] on p "Pause Lead" at bounding box center [1398, 441] width 63 height 16
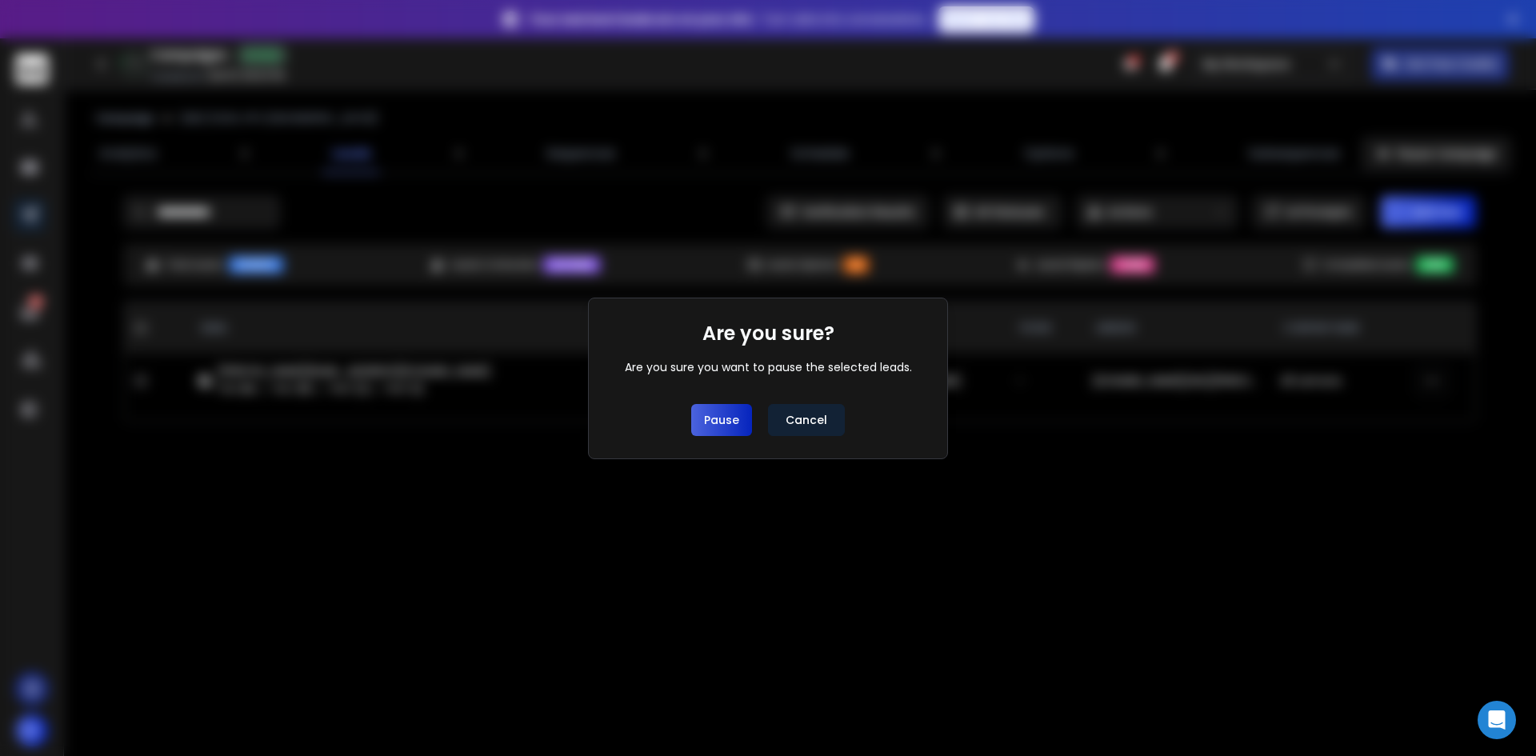
click at [722, 419] on button "Pause" at bounding box center [721, 420] width 61 height 32
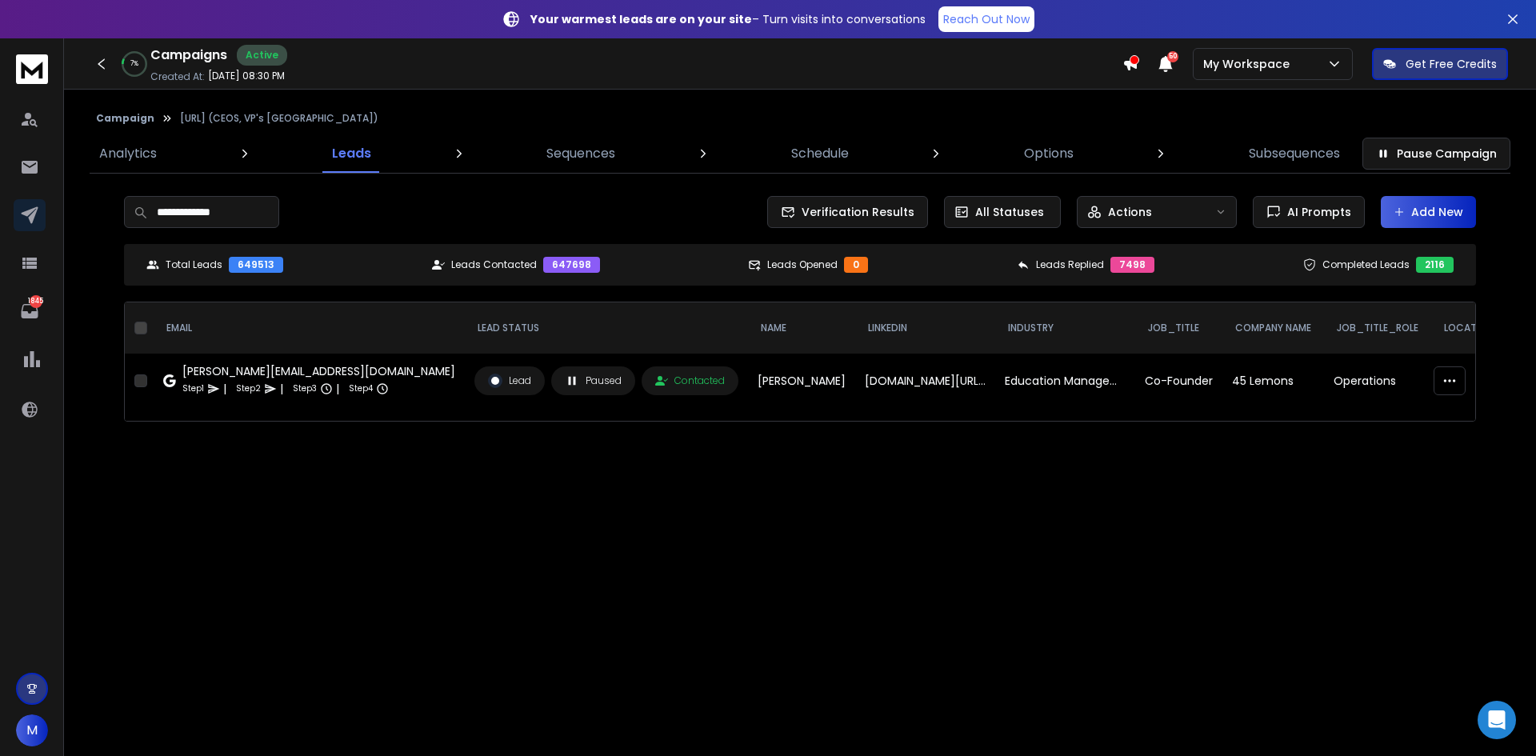
click at [1442, 388] on icon "button" at bounding box center [1449, 380] width 14 height 14
click at [1404, 476] on p "Block Lead" at bounding box center [1409, 479] width 58 height 16
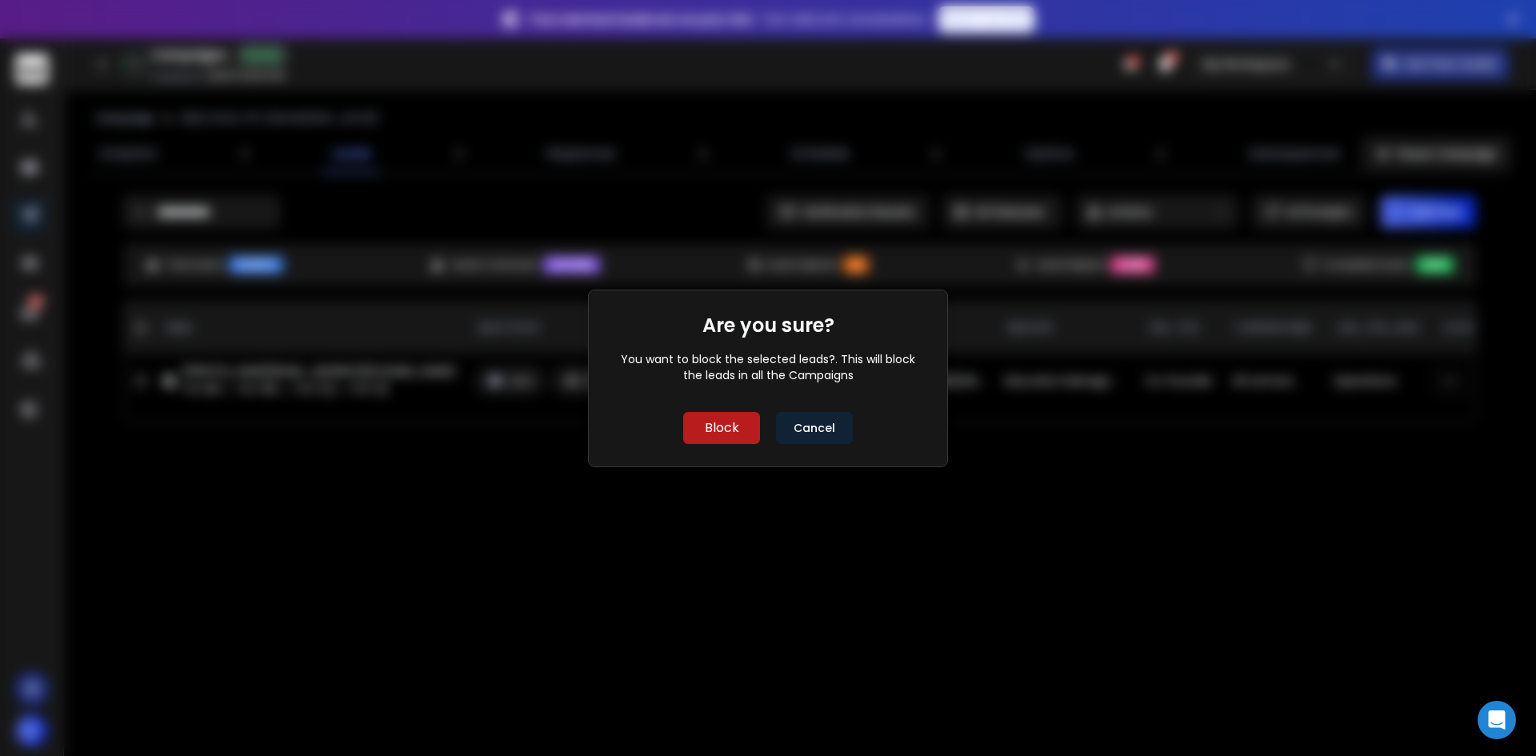
drag, startPoint x: 763, startPoint y: 431, endPoint x: 736, endPoint y: 429, distance: 27.2
click at [736, 429] on div "Block Cancel" at bounding box center [768, 428] width 170 height 32
click at [735, 429] on button "Block" at bounding box center [721, 428] width 77 height 32
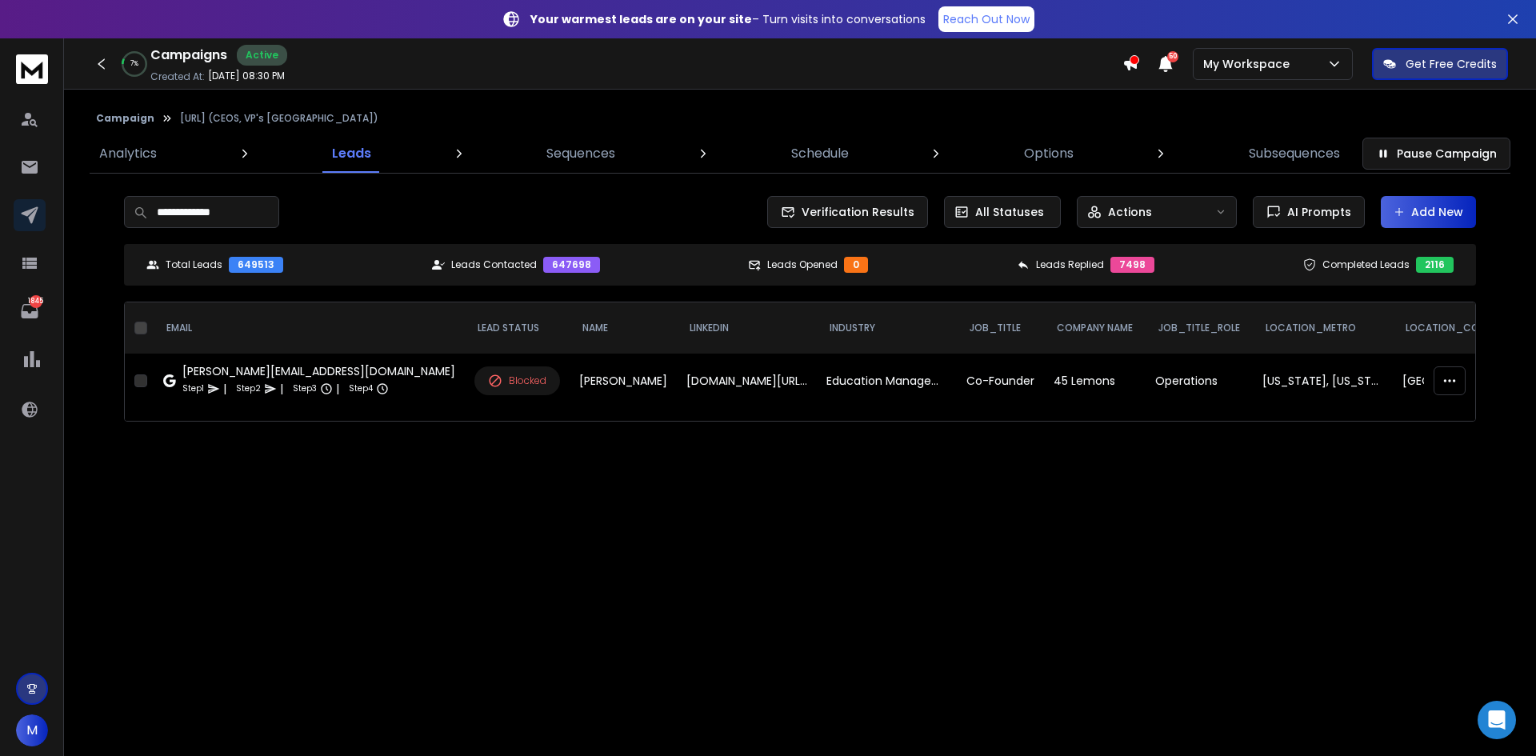
drag, startPoint x: 283, startPoint y: 203, endPoint x: 117, endPoint y: 203, distance: 166.4
click at [117, 203] on div "**********" at bounding box center [800, 301] width 1408 height 210
paste input "*******"
type input "**********"
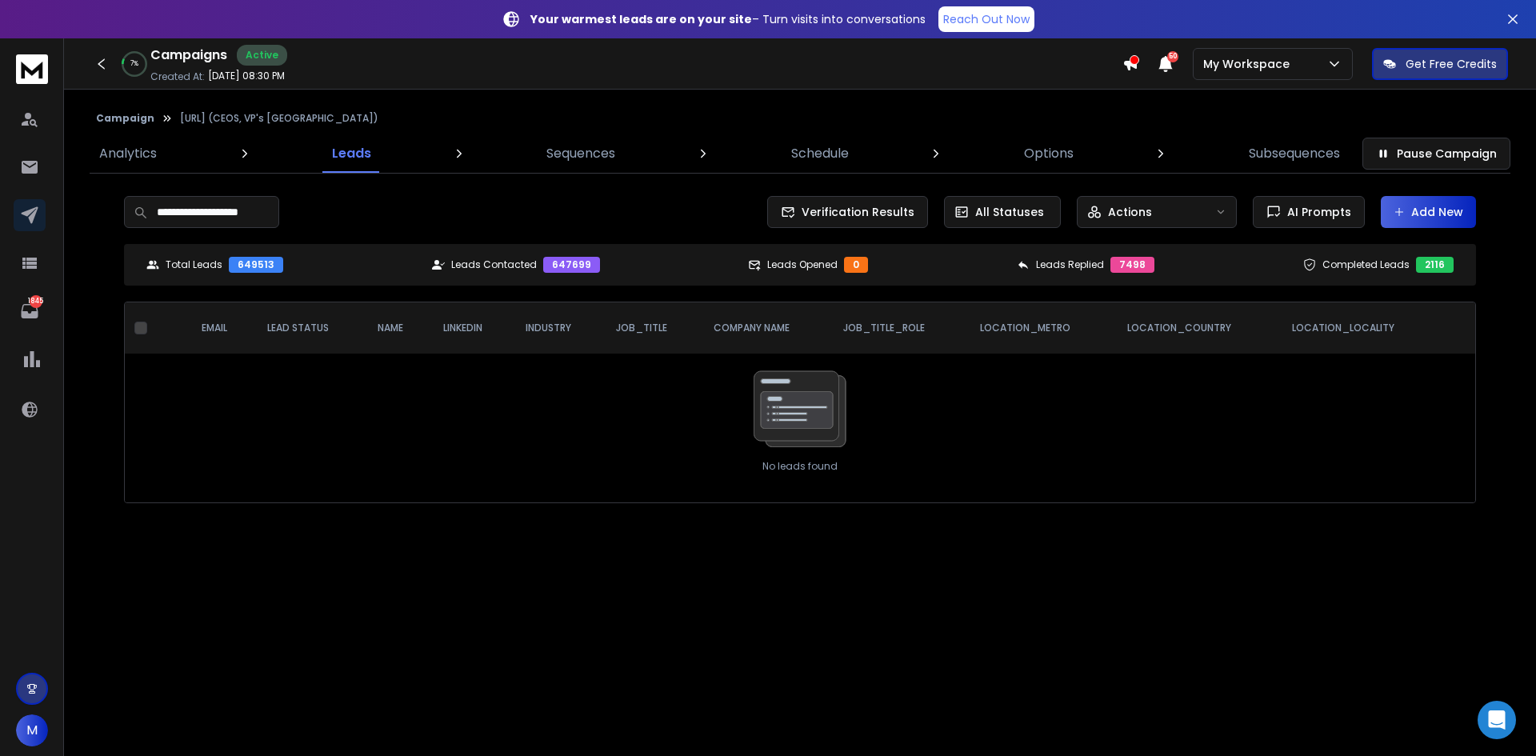
drag, startPoint x: 304, startPoint y: 211, endPoint x: 54, endPoint y: 222, distance: 250.6
click at [54, 222] on div "**********" at bounding box center [768, 273] width 1536 height 471
paste input
type input "********"
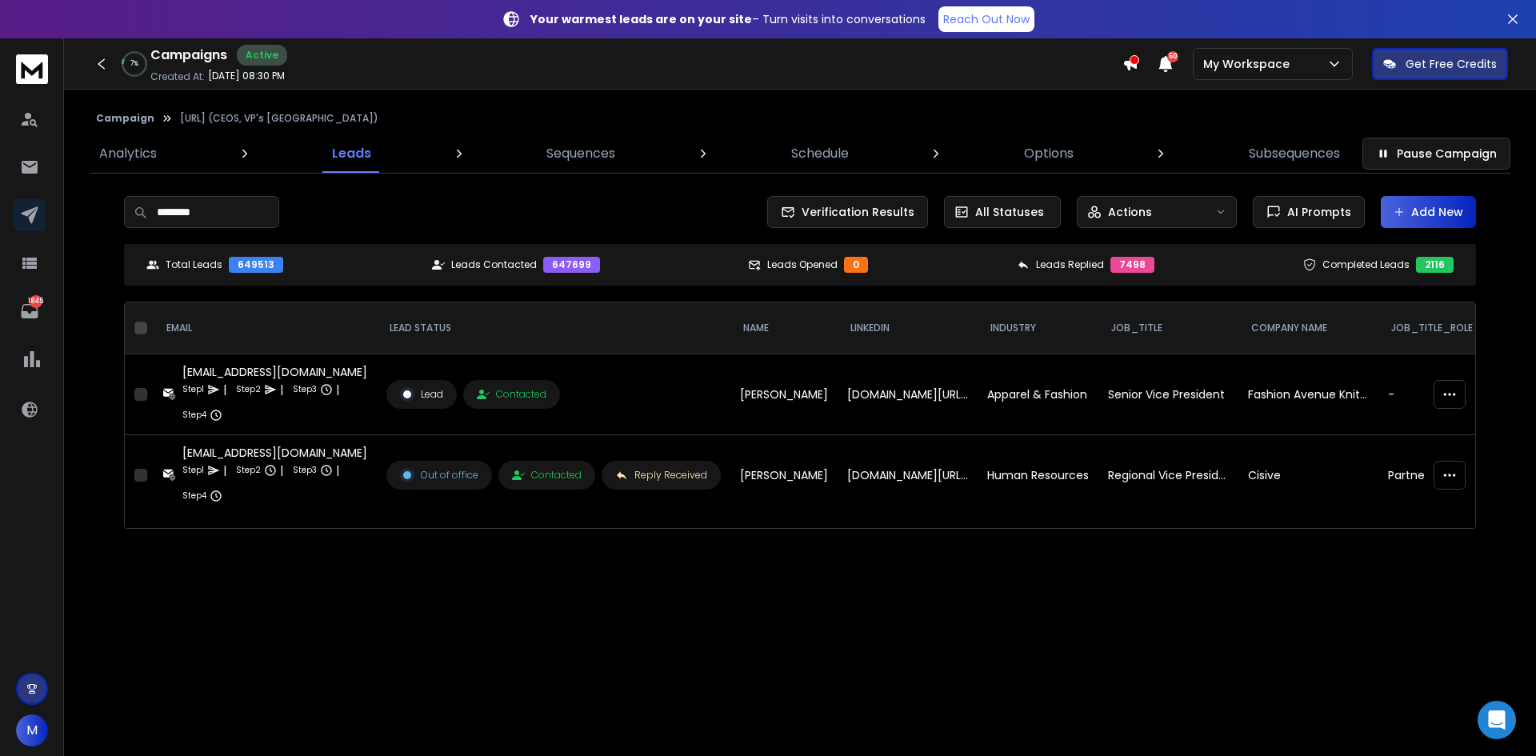
click at [142, 390] on button "button" at bounding box center [140, 394] width 13 height 13
click at [1450, 389] on icon "button" at bounding box center [1449, 394] width 14 height 14
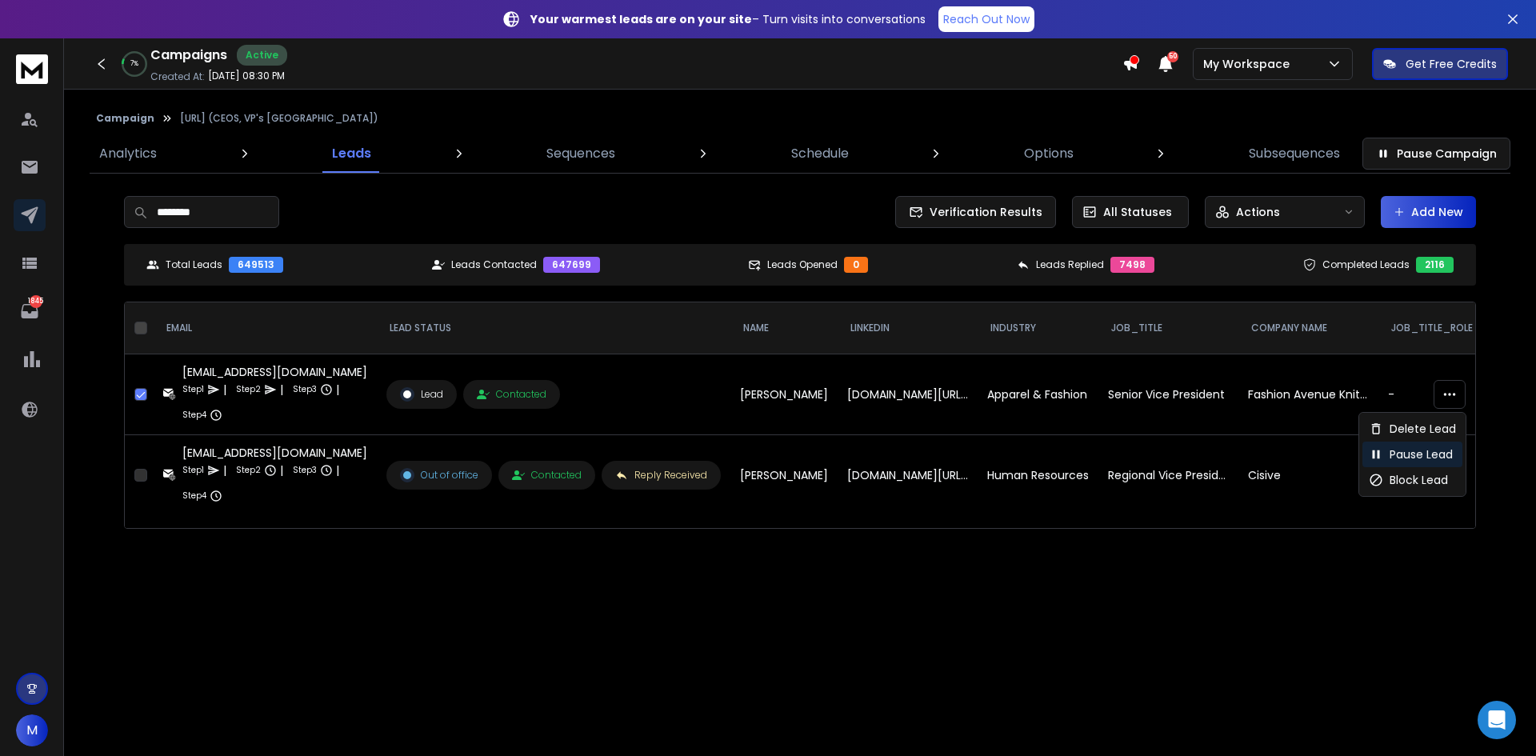
click at [1385, 451] on div "Pause Lead" at bounding box center [1410, 454] width 84 height 16
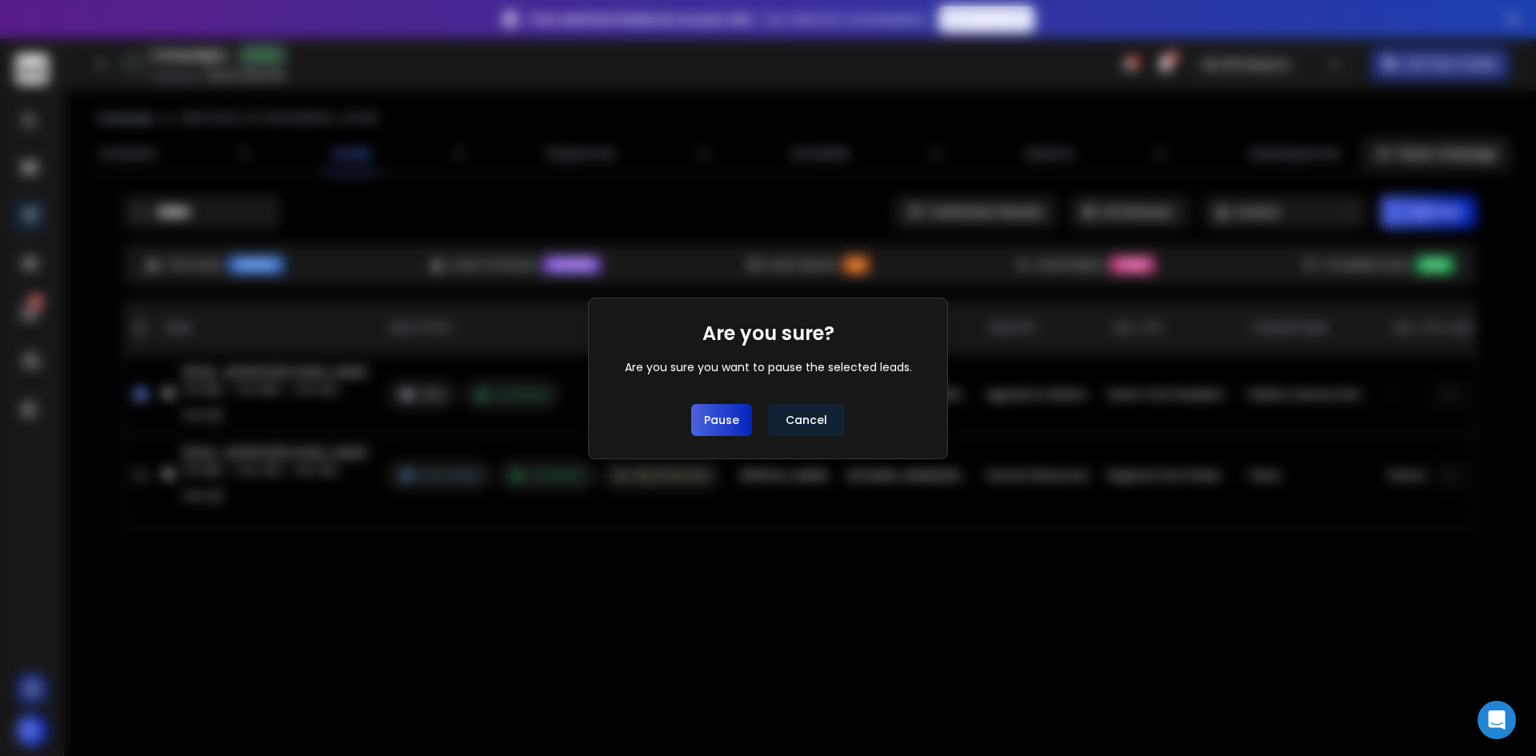
click at [695, 416] on button "Pause" at bounding box center [721, 420] width 61 height 32
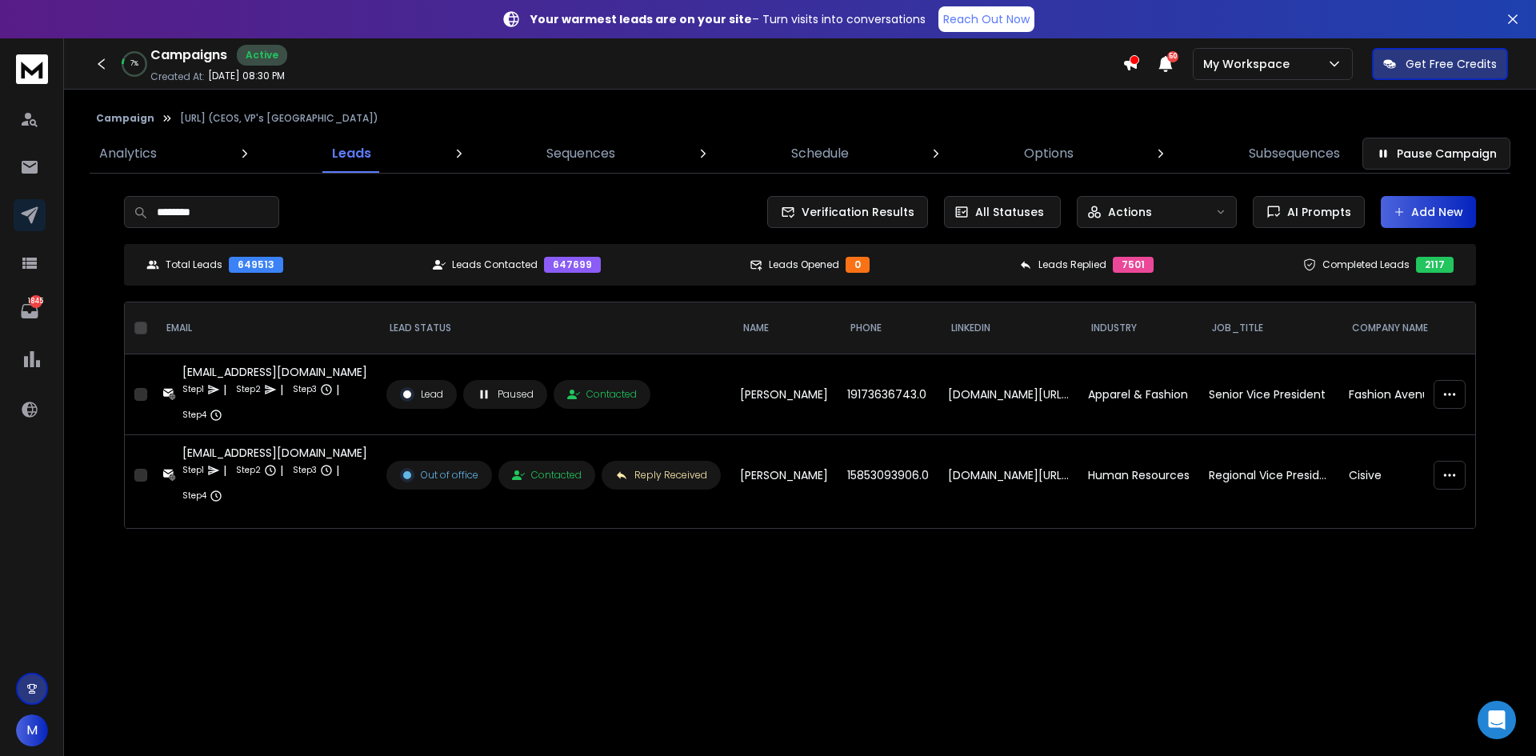
click at [1450, 393] on icon "button" at bounding box center [1449, 394] width 14 height 14
click at [1406, 473] on p "Block Lead" at bounding box center [1409, 480] width 58 height 16
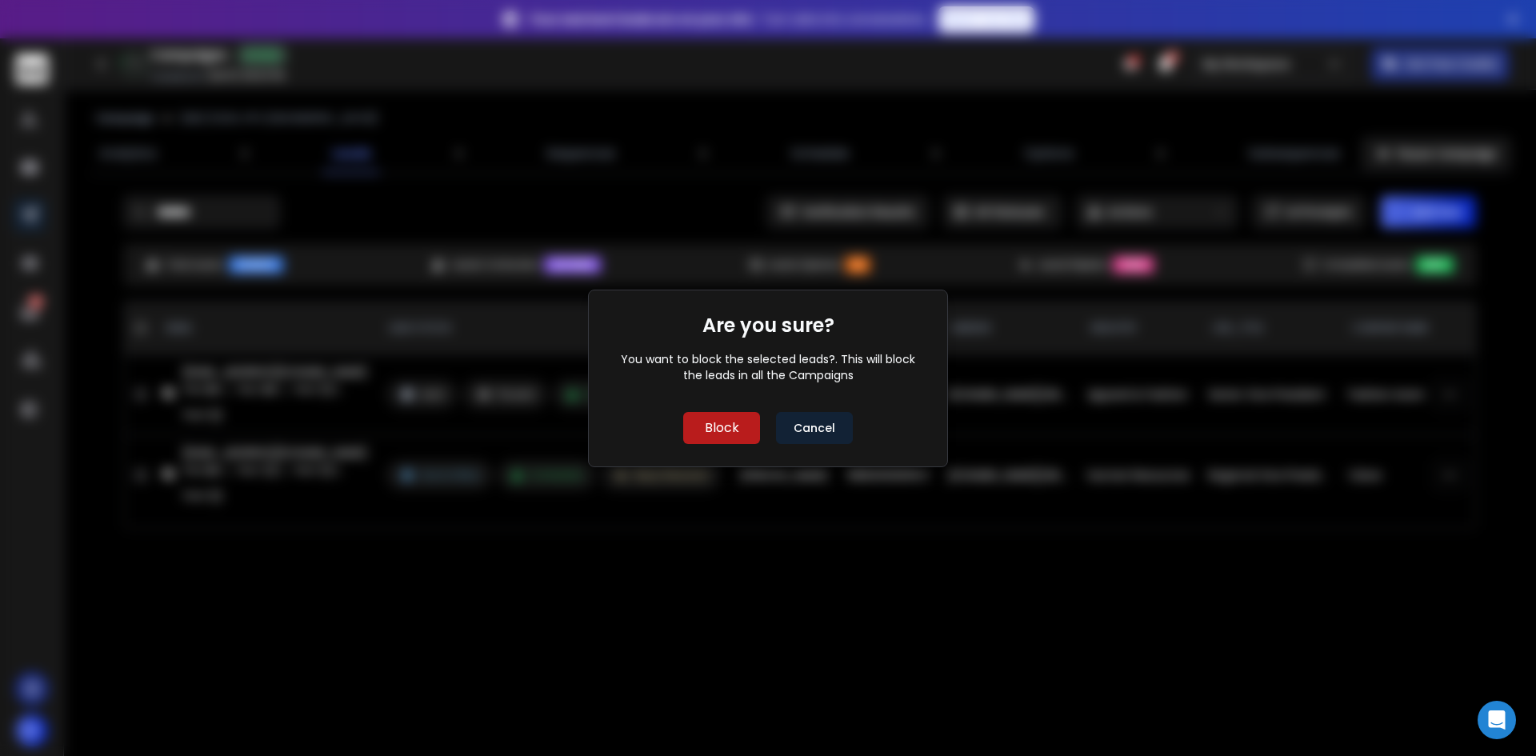
click at [719, 425] on button "Block" at bounding box center [721, 428] width 77 height 32
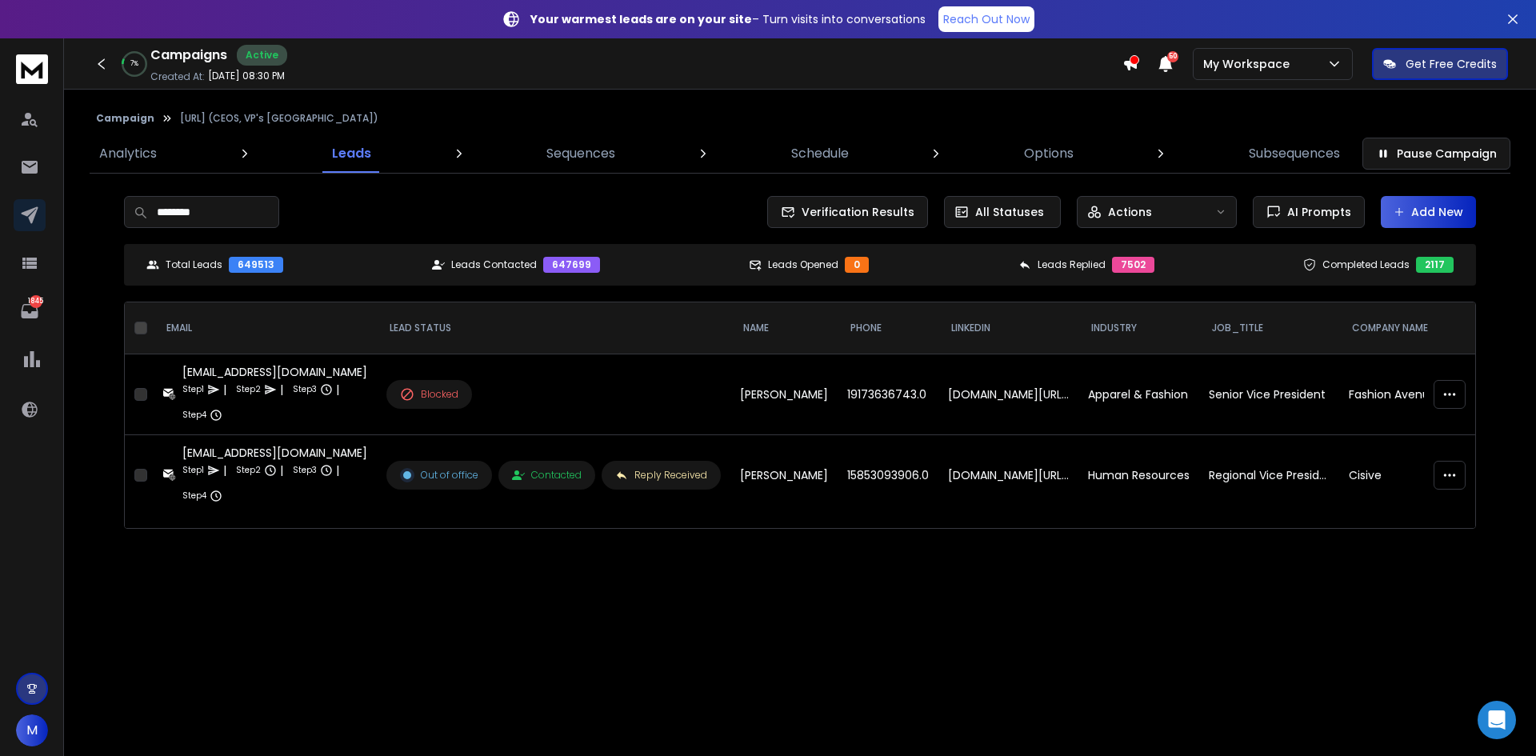
drag, startPoint x: 214, startPoint y: 211, endPoint x: 138, endPoint y: 211, distance: 76.8
click at [138, 211] on div "********" at bounding box center [201, 212] width 155 height 32
paste input "**********"
type input "**********"
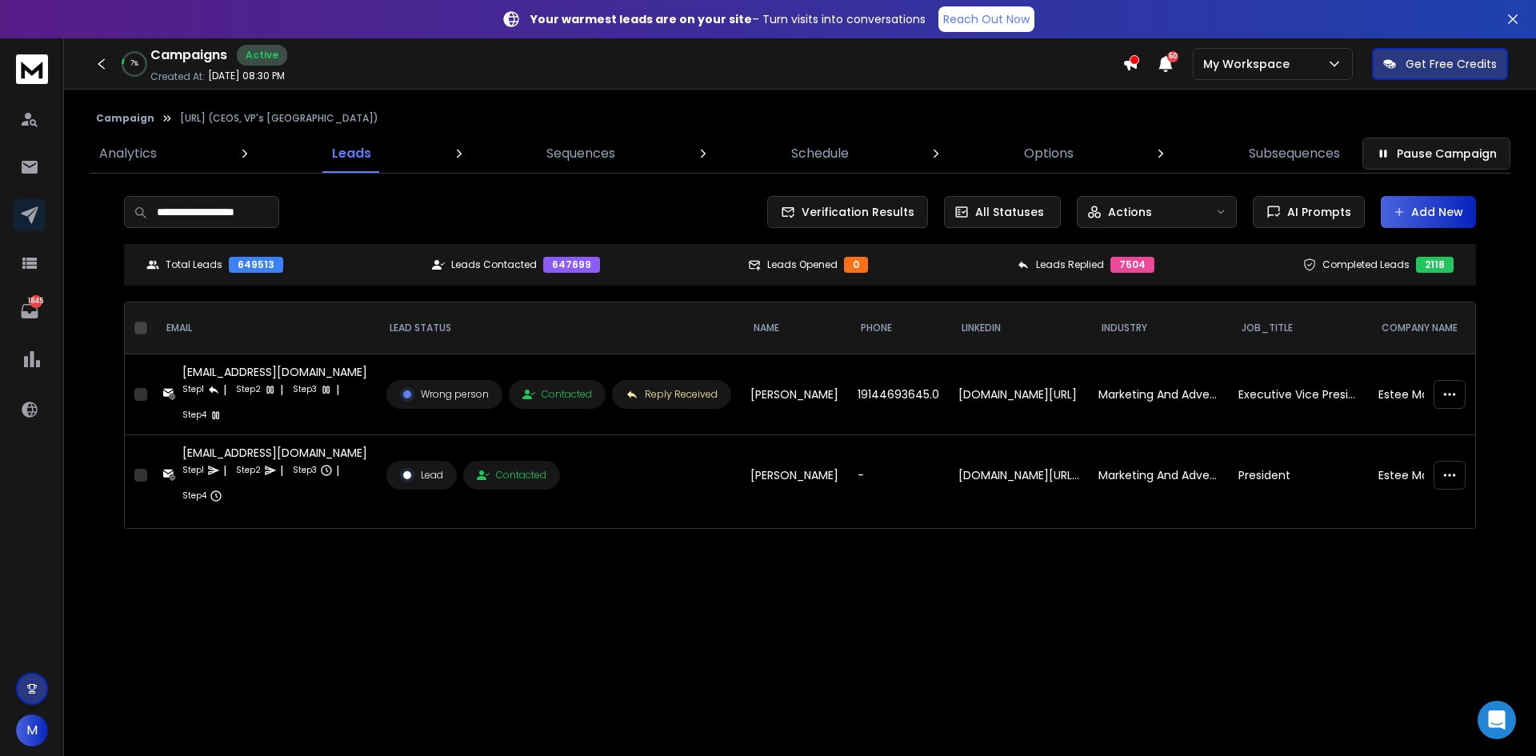
click at [133, 328] on th at bounding box center [139, 328] width 29 height 52
click at [138, 328] on button "Select this Page" at bounding box center [140, 328] width 13 height 13
click at [1450, 388] on icon "button" at bounding box center [1449, 394] width 14 height 14
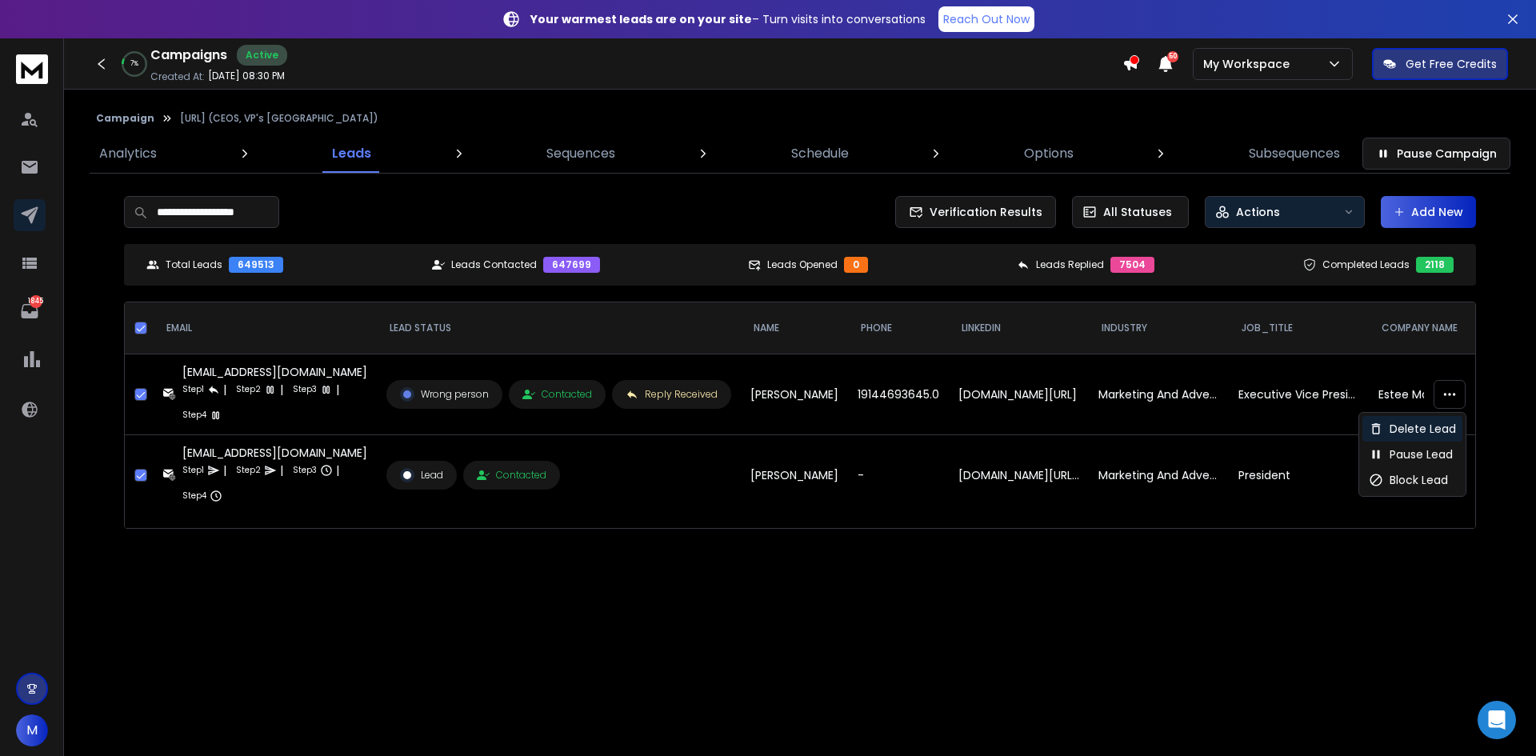
click at [1311, 211] on div "Actions" at bounding box center [1276, 212] width 122 height 16
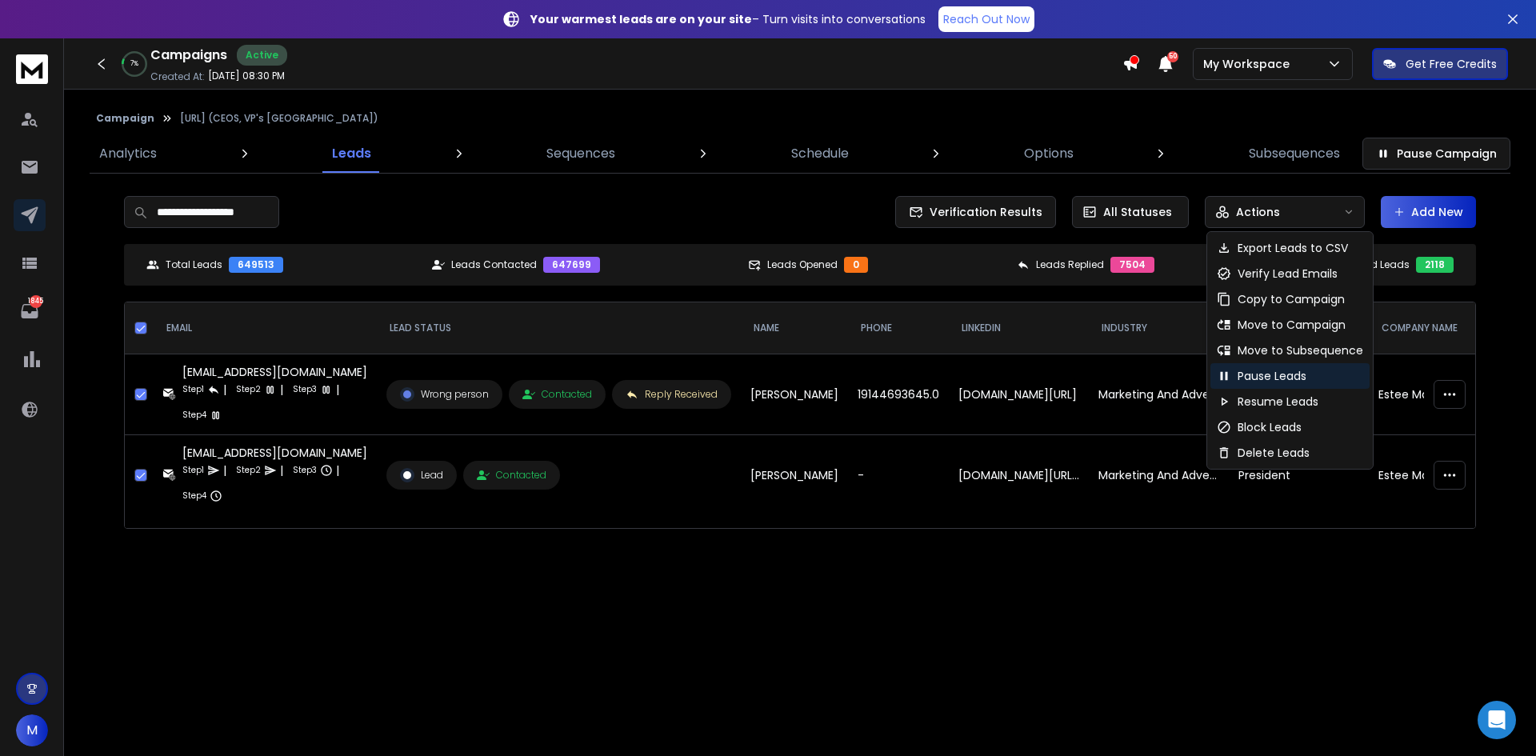
click at [1283, 379] on p "Pause Leads" at bounding box center [1271, 376] width 69 height 16
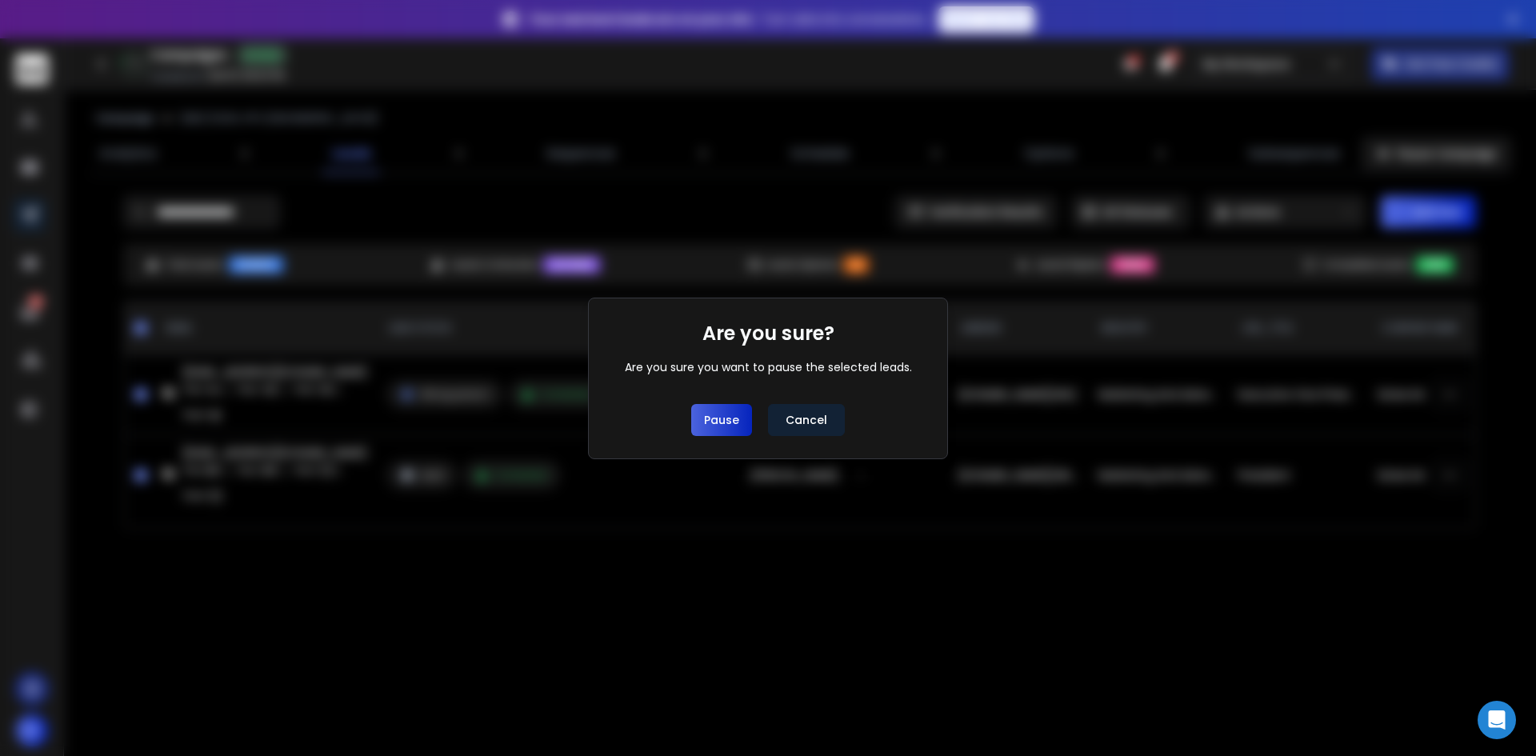
click at [719, 415] on button "Pause" at bounding box center [721, 420] width 61 height 32
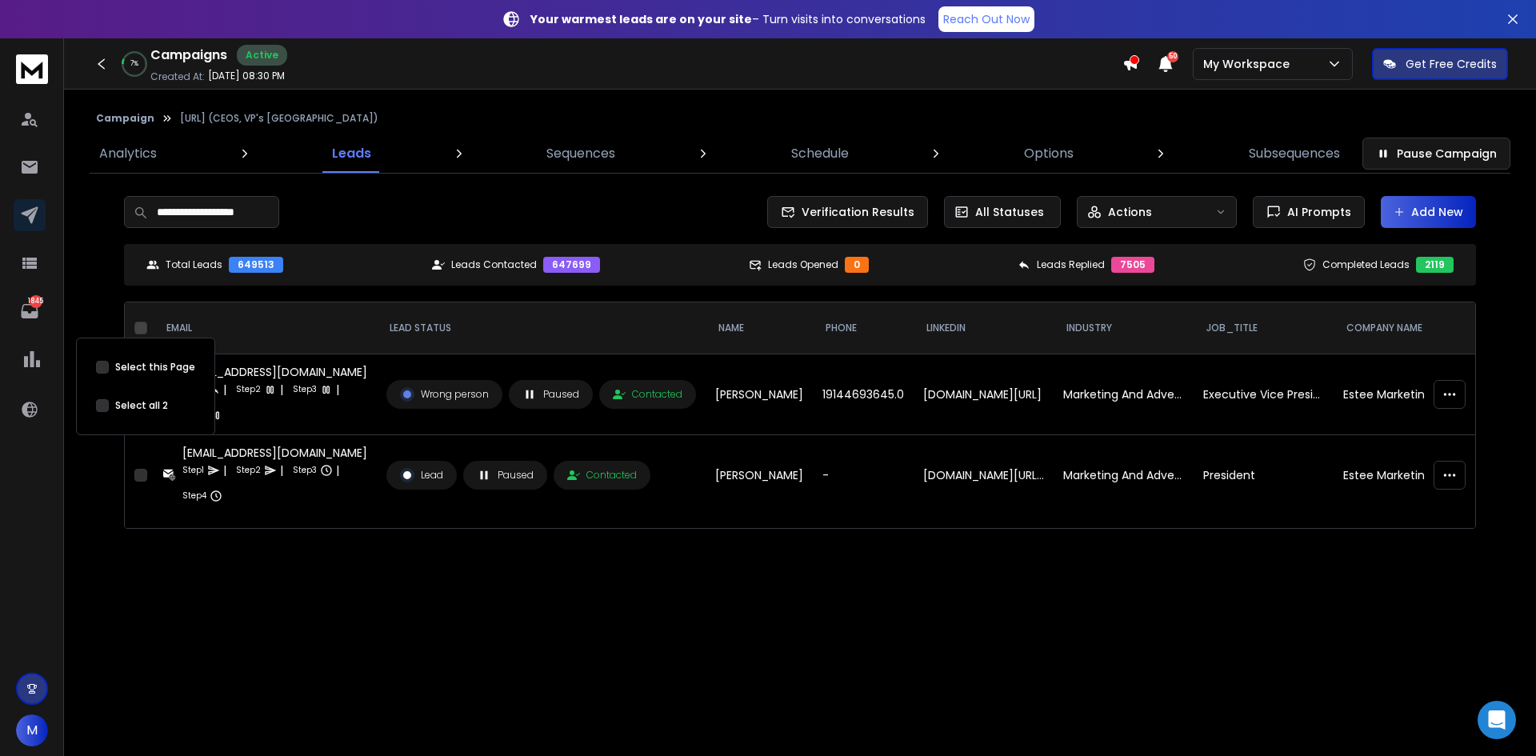
click at [139, 329] on button "Select this Page" at bounding box center [140, 328] width 13 height 13
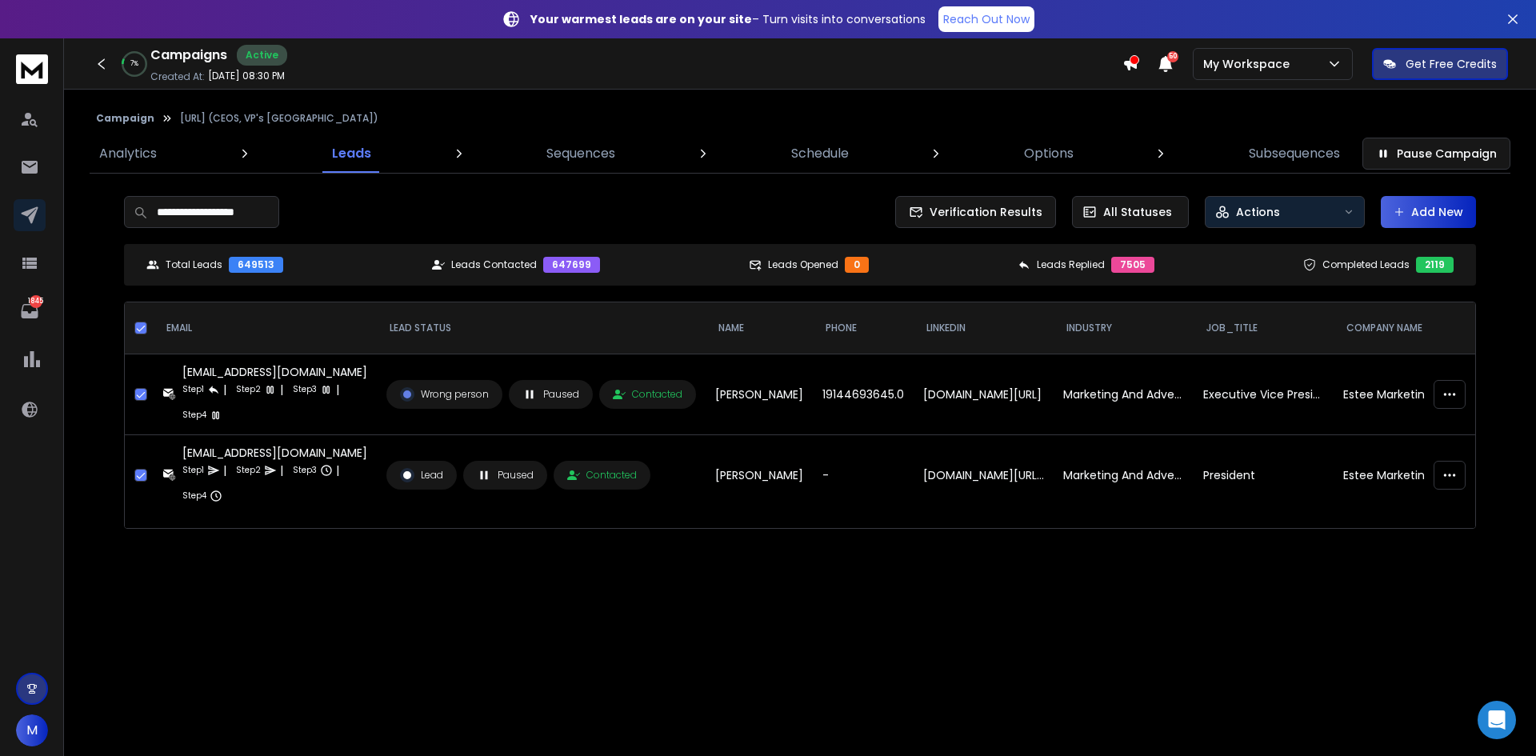
click at [1284, 213] on div "Actions" at bounding box center [1276, 212] width 122 height 16
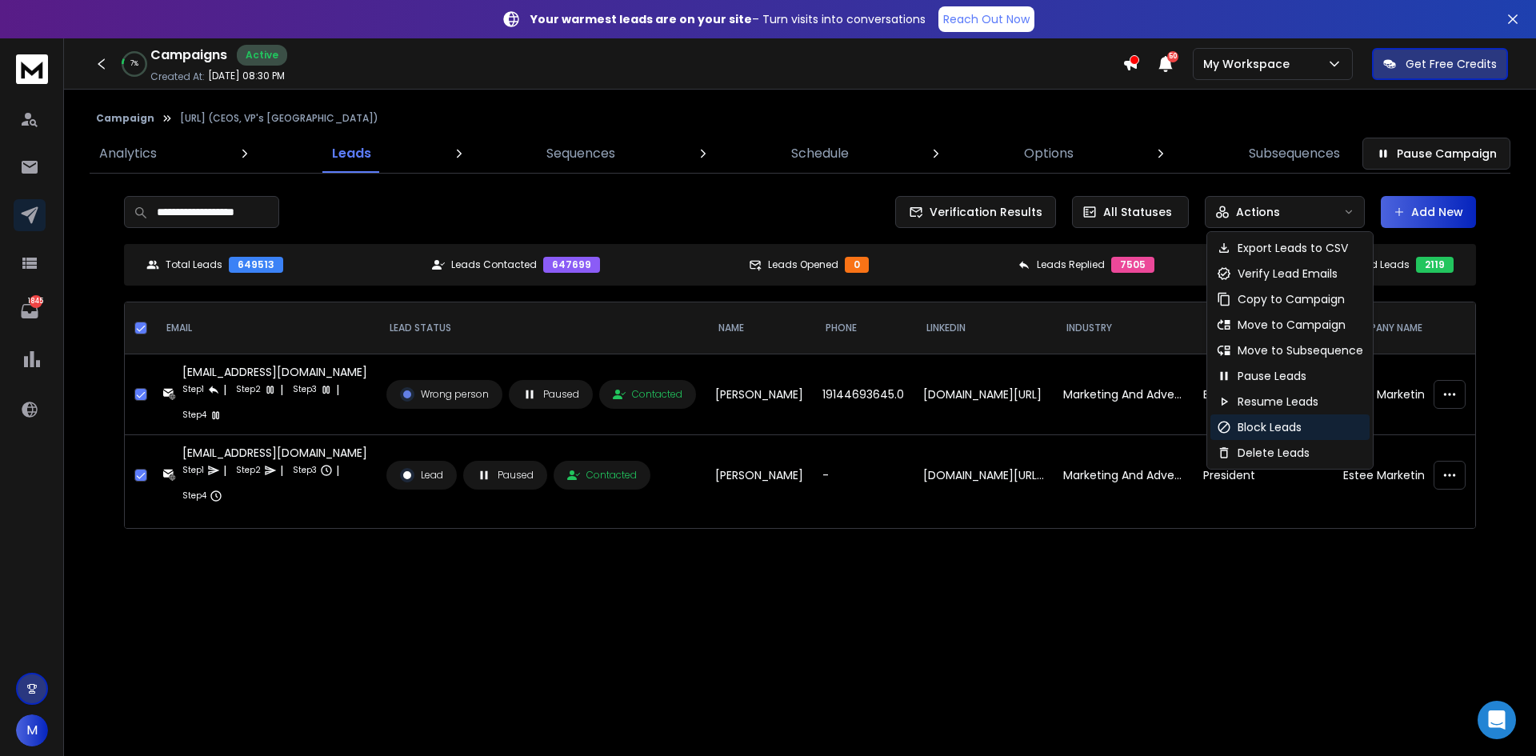
click at [1233, 429] on div "Block Leads" at bounding box center [1258, 427] width 85 height 16
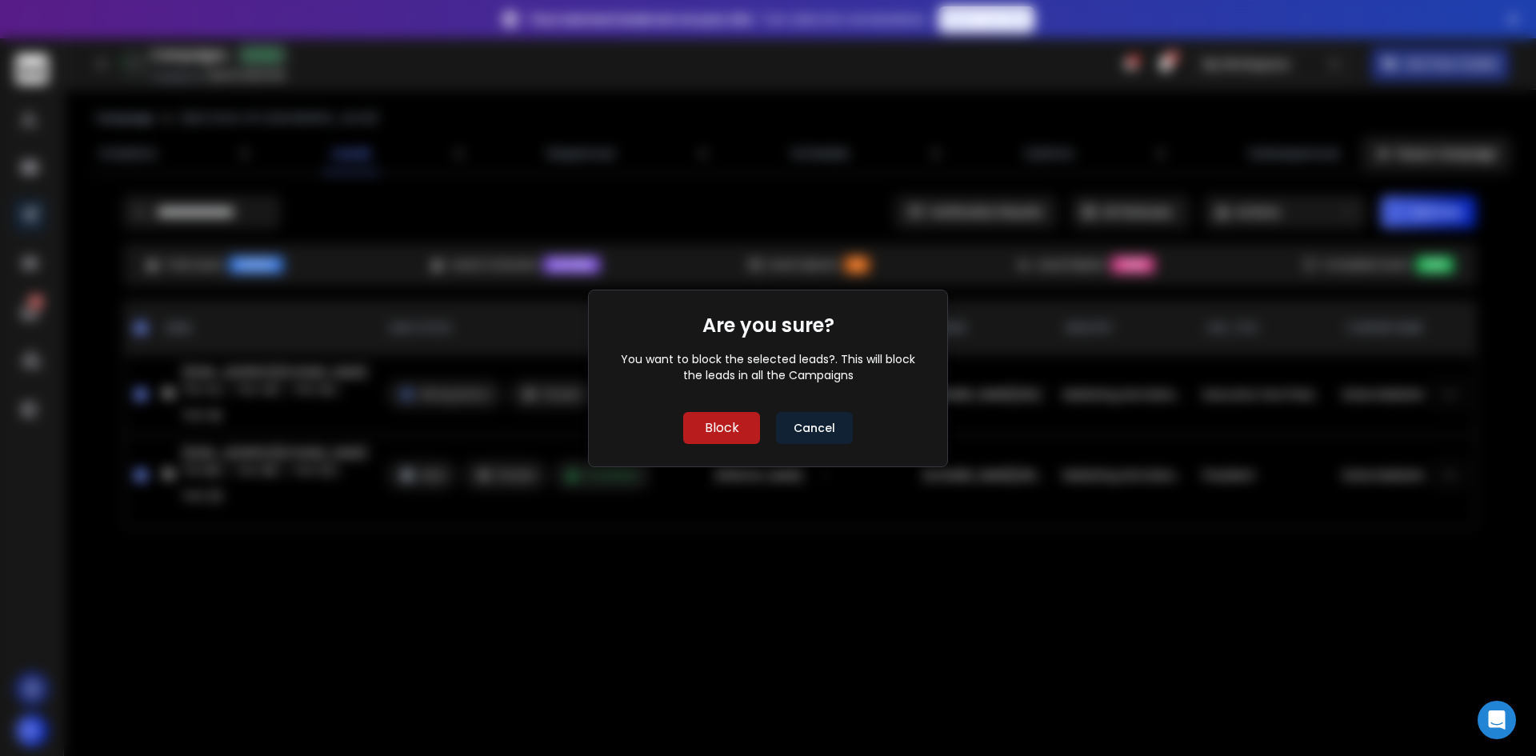
click at [702, 423] on button "Block" at bounding box center [721, 428] width 77 height 32
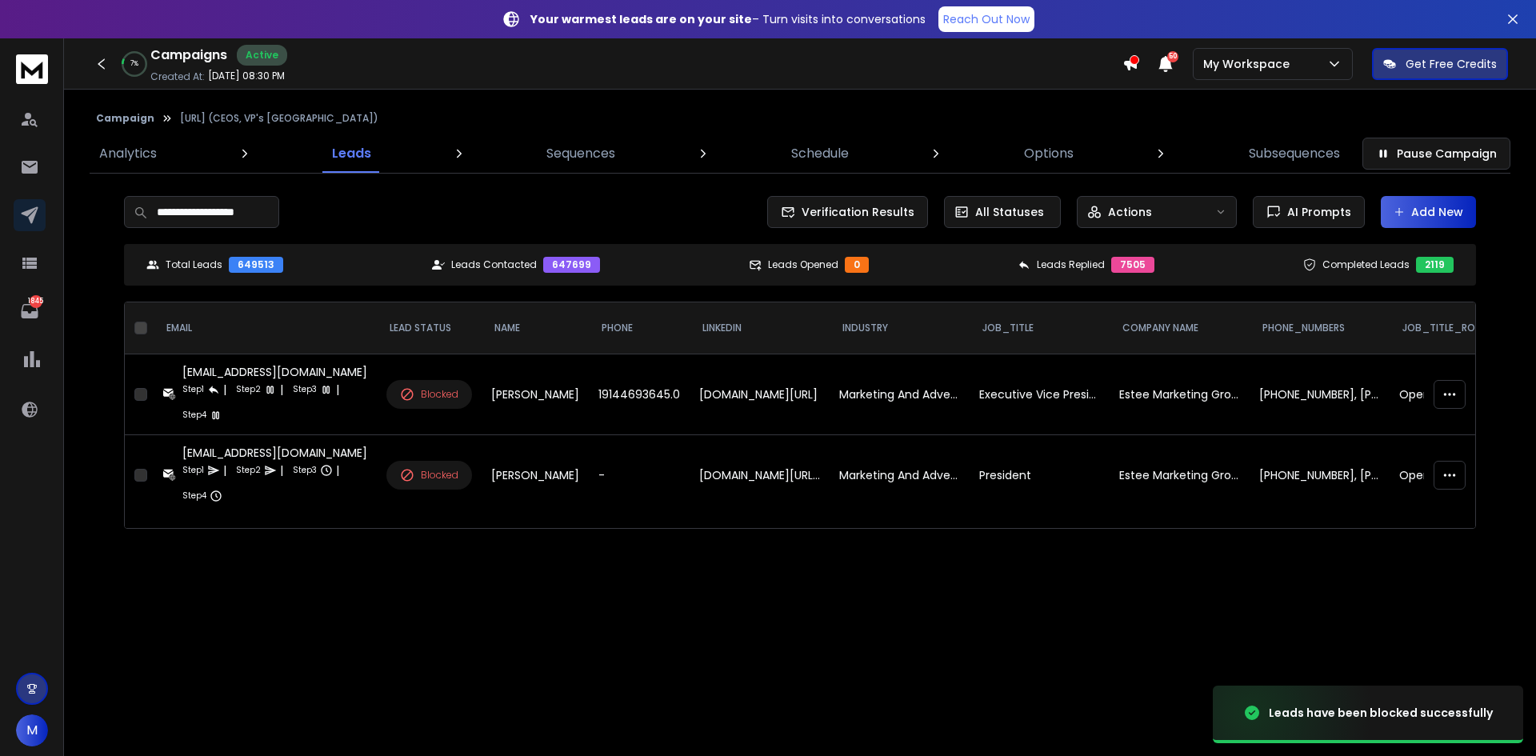
drag, startPoint x: 298, startPoint y: 215, endPoint x: 141, endPoint y: 217, distance: 157.6
click at [140, 217] on div "**********" at bounding box center [201, 212] width 155 height 32
paste input
type input "**********"
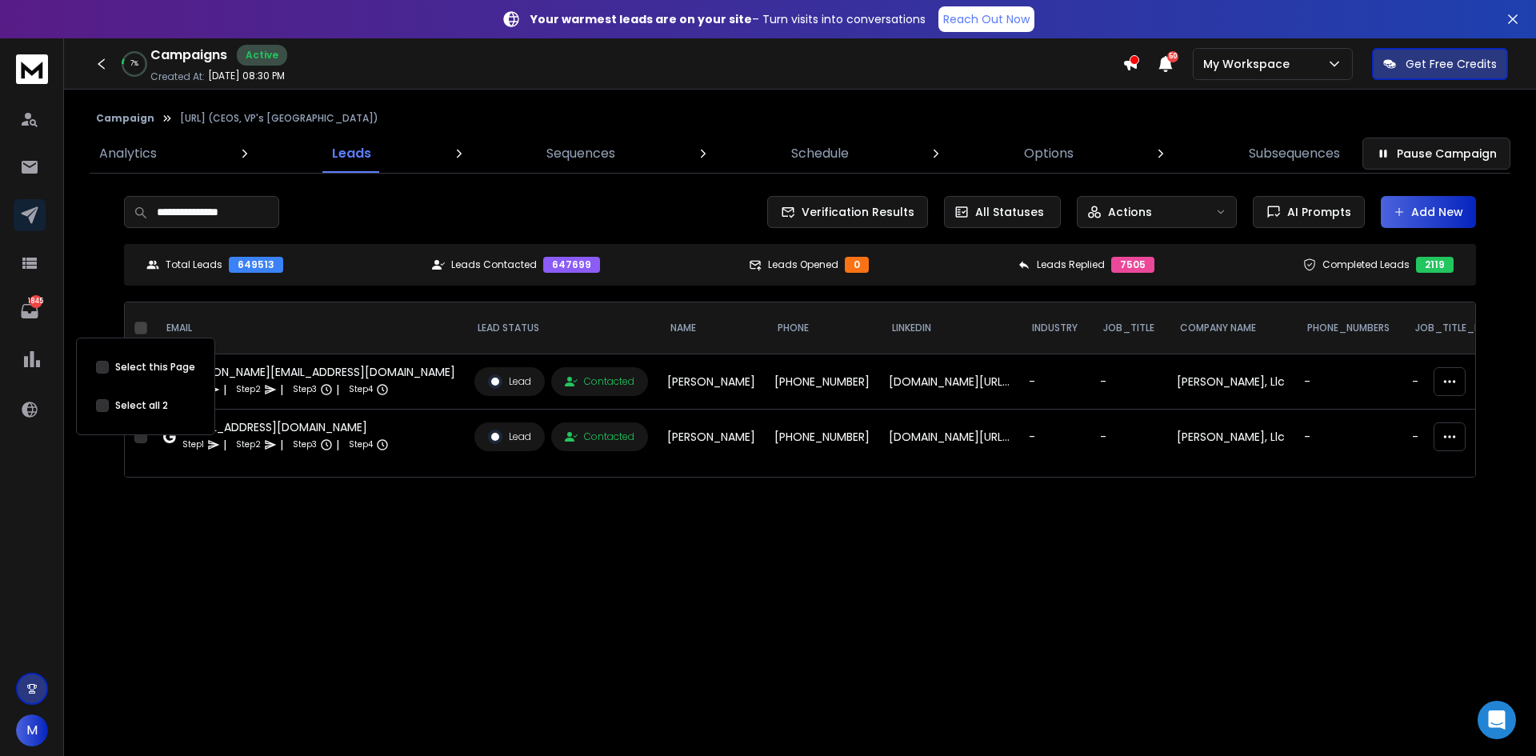
click at [144, 326] on button "Select this Page" at bounding box center [140, 328] width 13 height 13
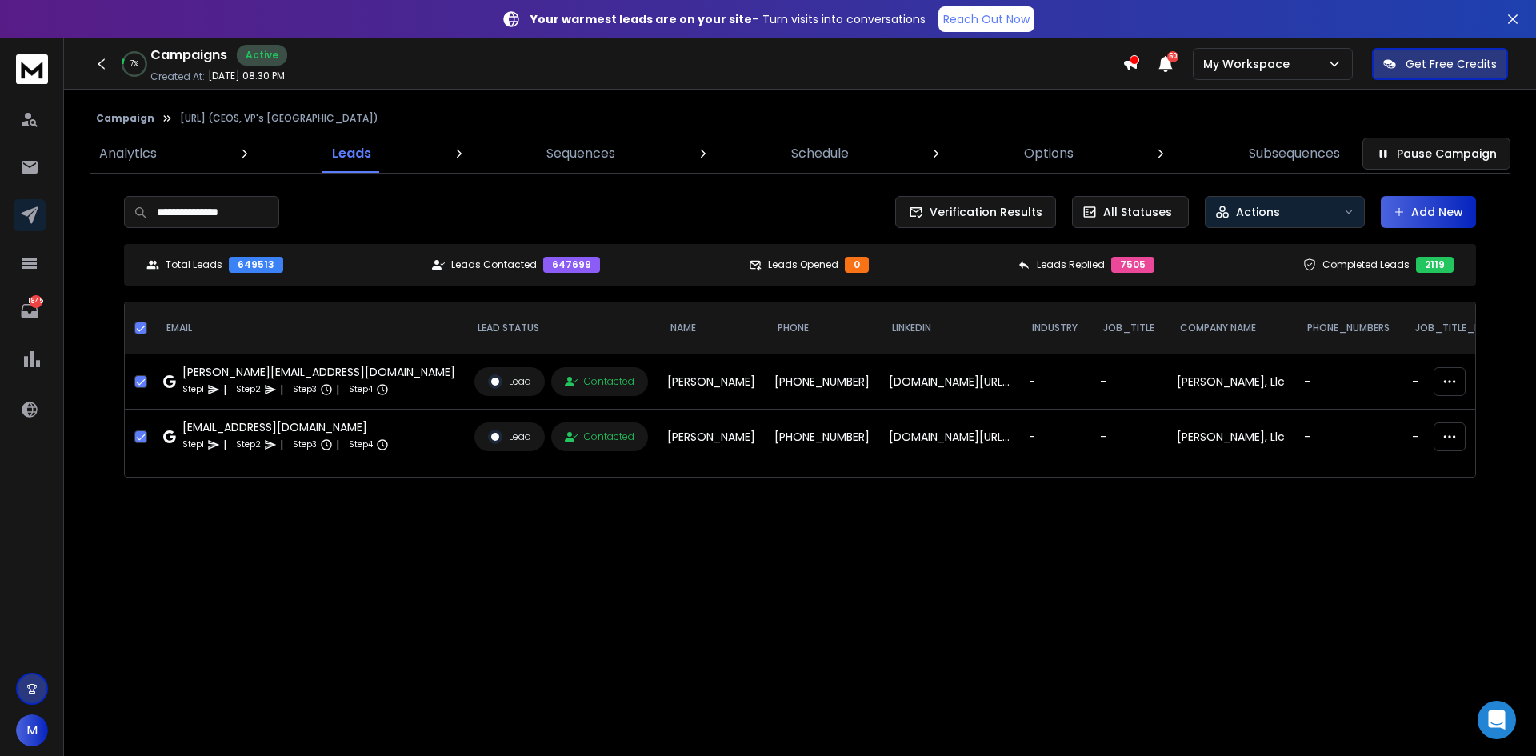
click at [1244, 200] on button "Actions" at bounding box center [1284, 212] width 160 height 32
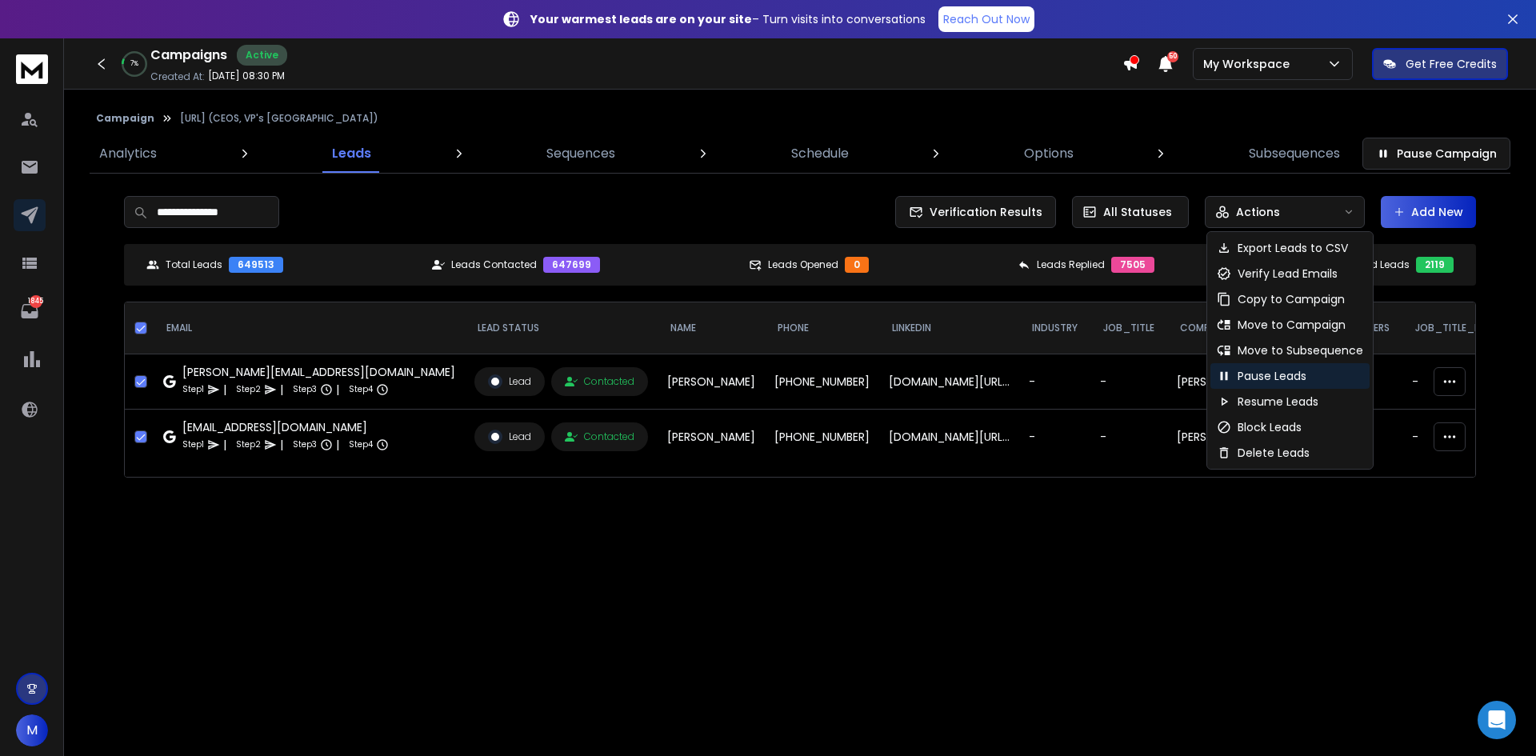
click at [1256, 372] on p "Pause Leads" at bounding box center [1271, 376] width 69 height 16
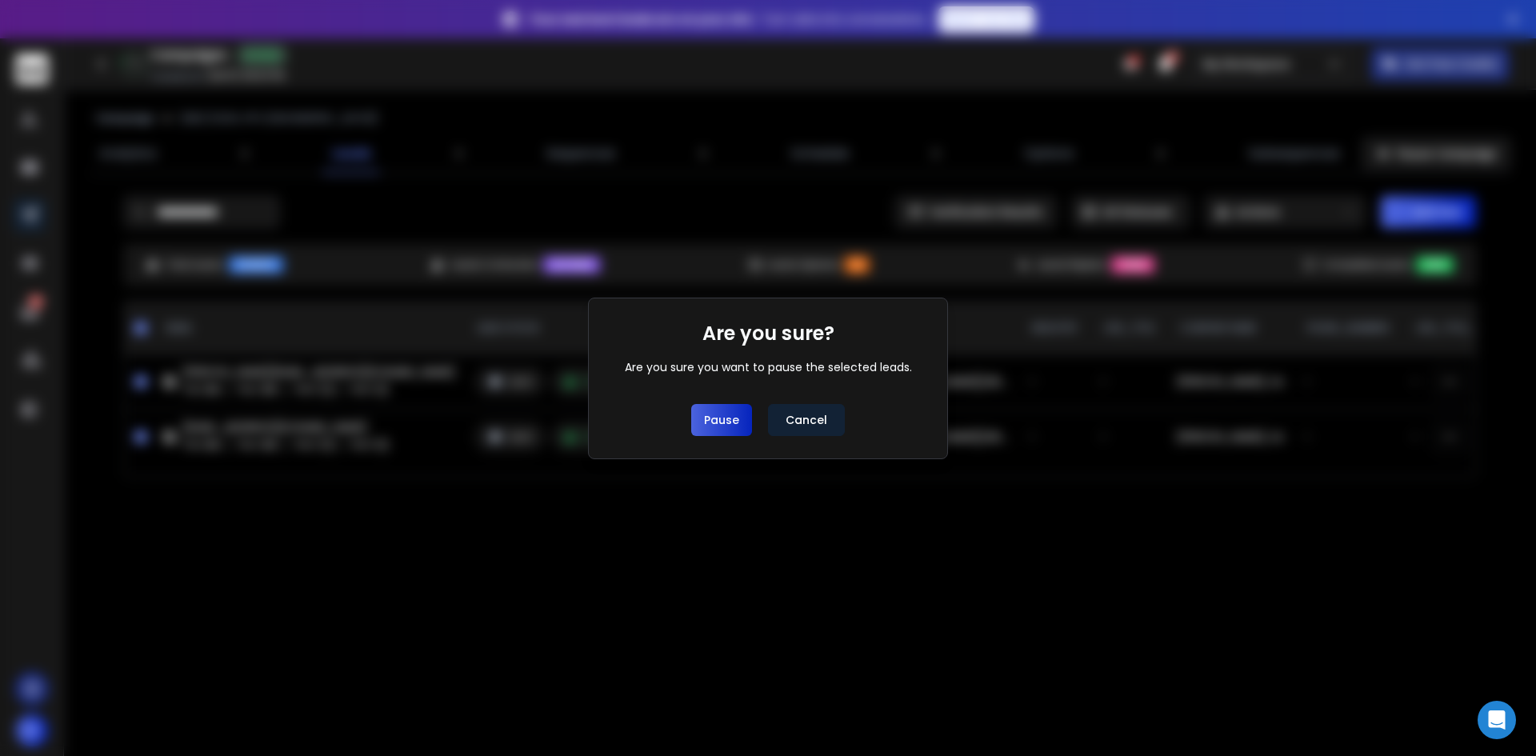
click at [706, 413] on button "Pause" at bounding box center [721, 420] width 61 height 32
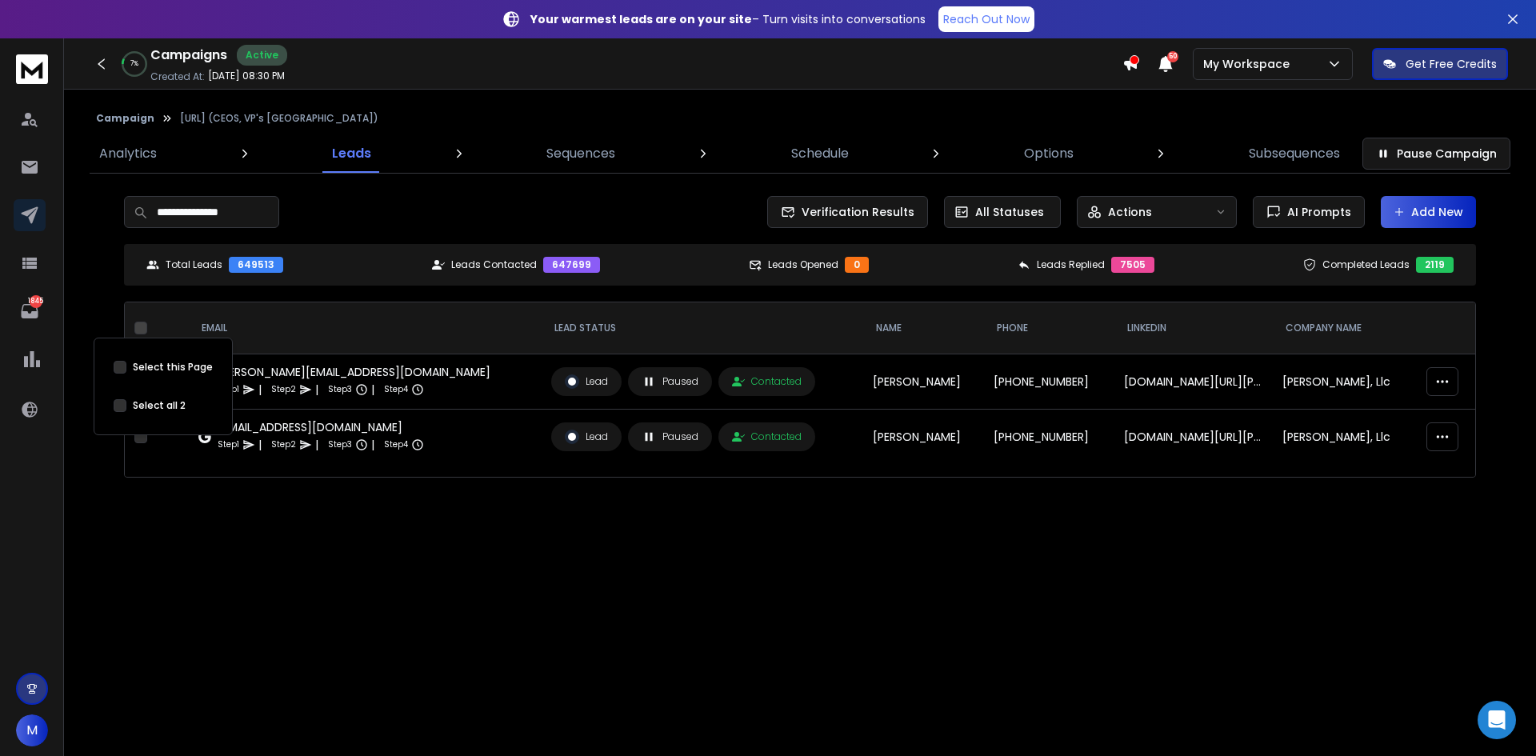
click at [143, 326] on button "Select this Page" at bounding box center [140, 328] width 13 height 13
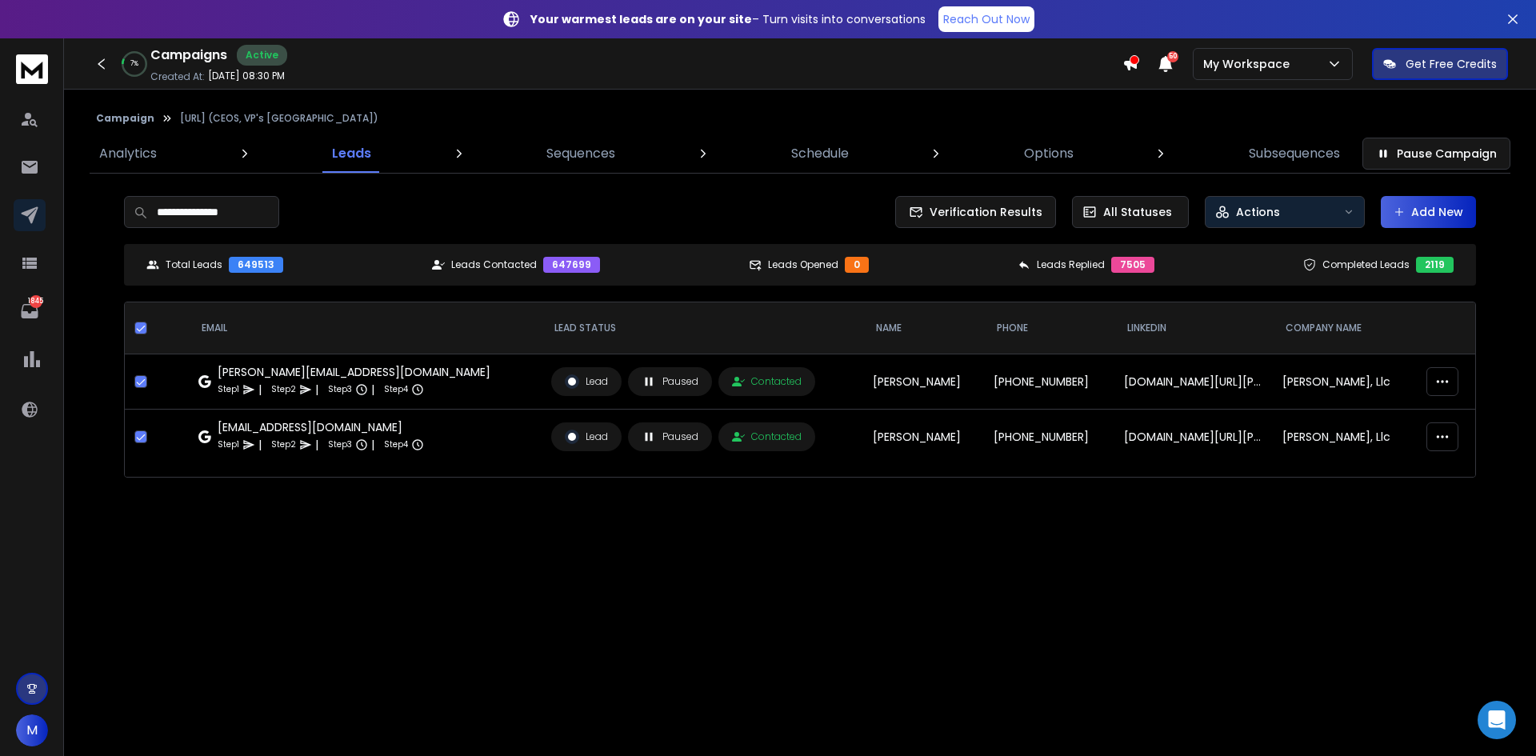
click at [1272, 210] on p "Actions" at bounding box center [1258, 212] width 44 height 16
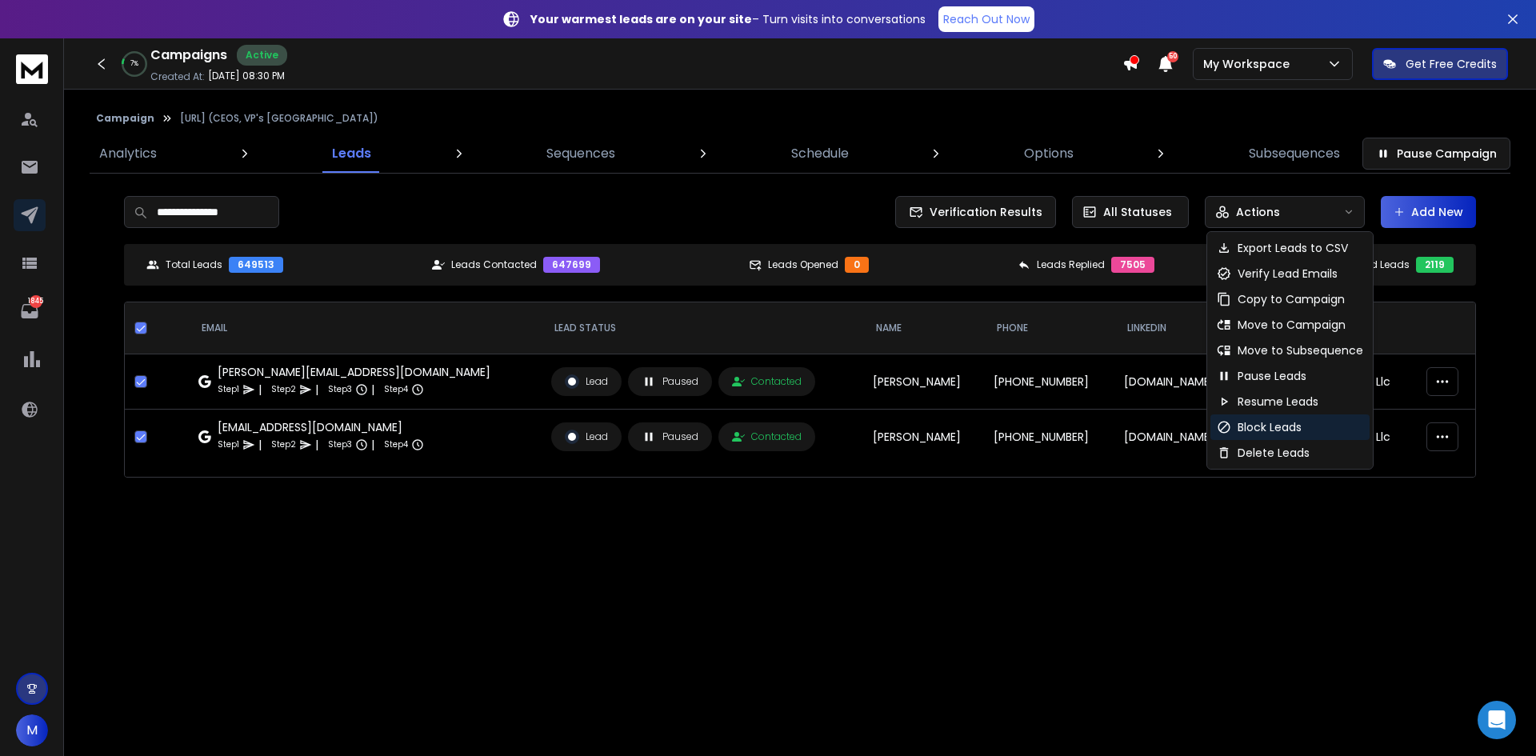
click at [1263, 429] on p "Block Leads" at bounding box center [1269, 427] width 64 height 16
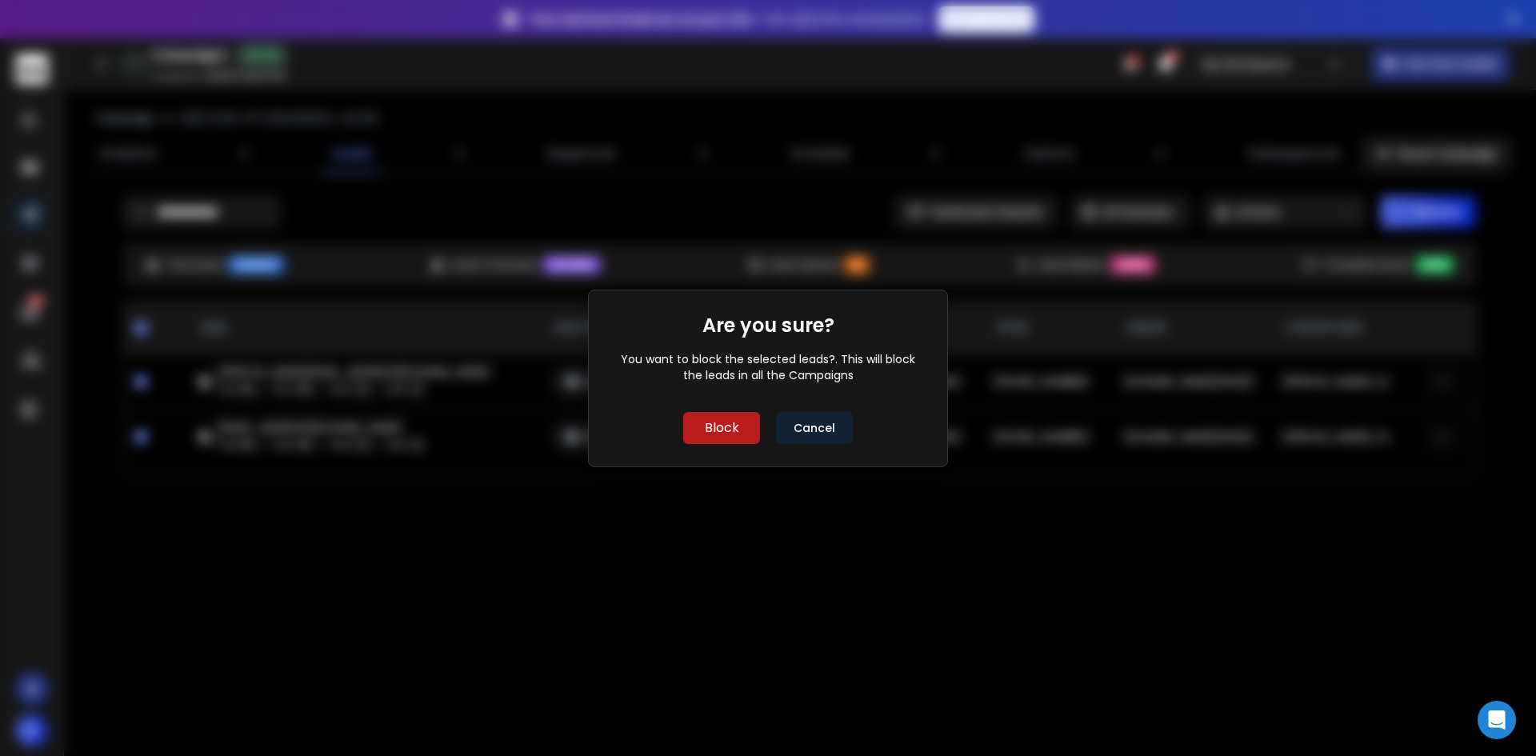
click at [708, 431] on button "Block" at bounding box center [721, 428] width 77 height 32
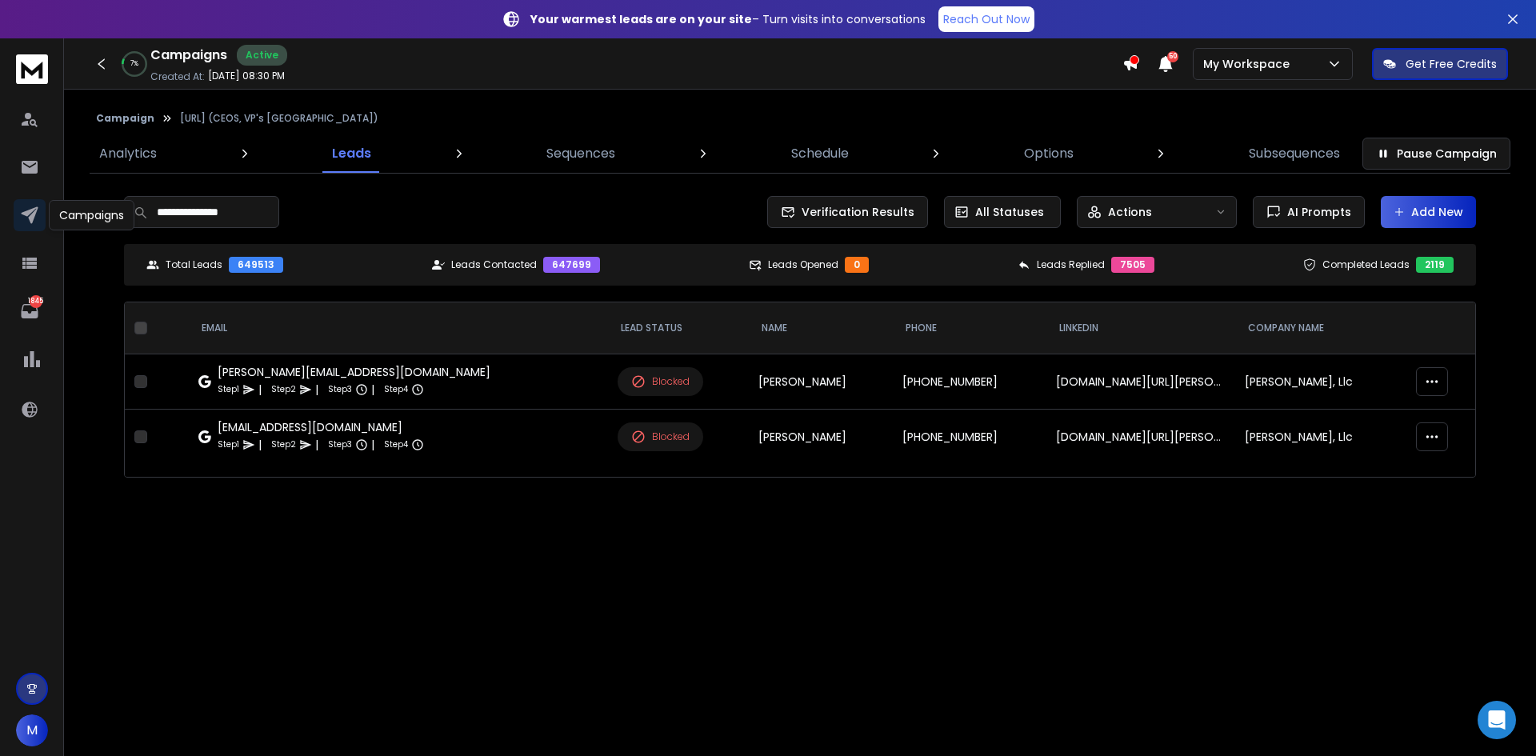
drag, startPoint x: 133, startPoint y: 214, endPoint x: 32, endPoint y: 210, distance: 100.8
click at [32, 210] on div "**********" at bounding box center [768, 260] width 1536 height 445
paste input "********"
type input "**********"
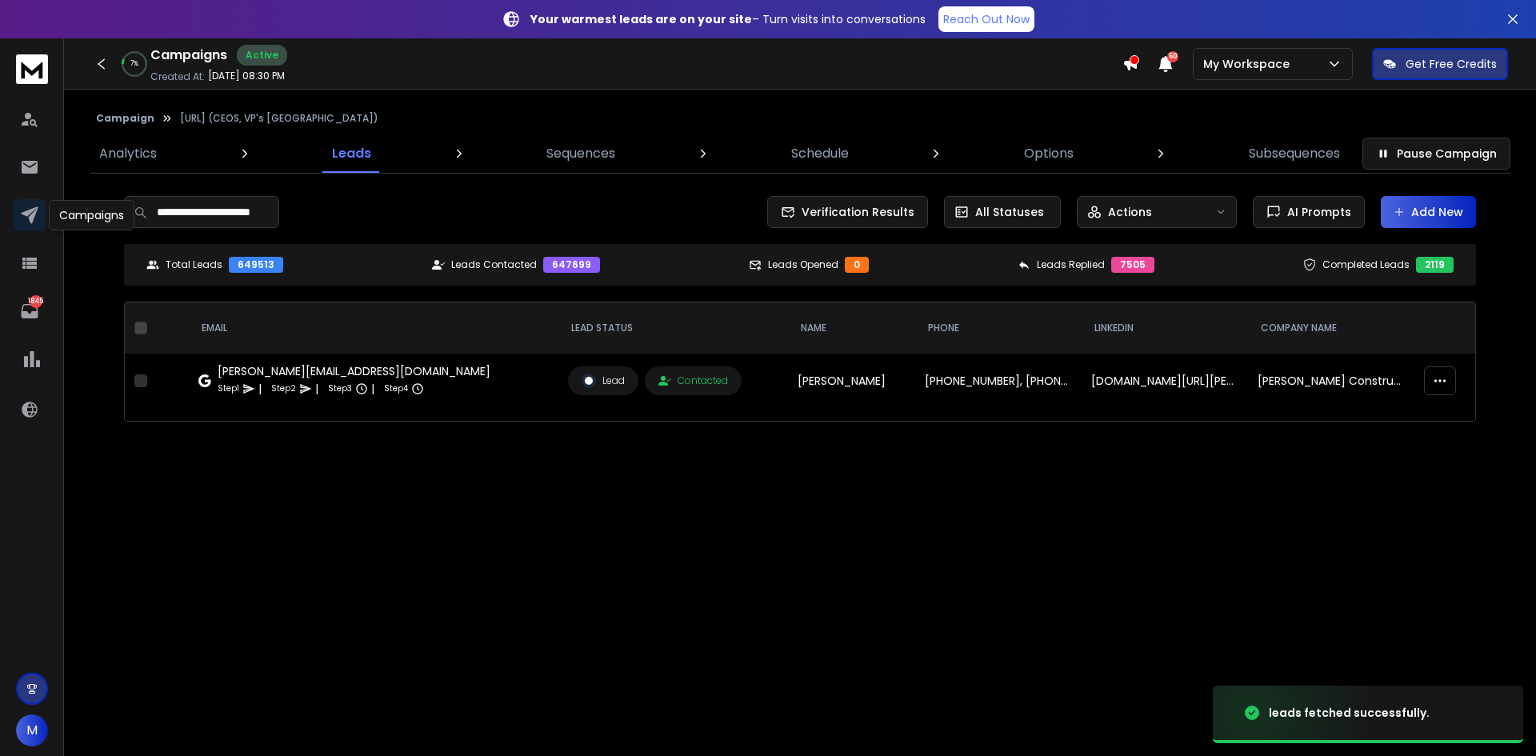
click at [1440, 377] on button "button" at bounding box center [1440, 380] width 32 height 29
click at [1394, 436] on p "Pause Lead" at bounding box center [1403, 441] width 63 height 16
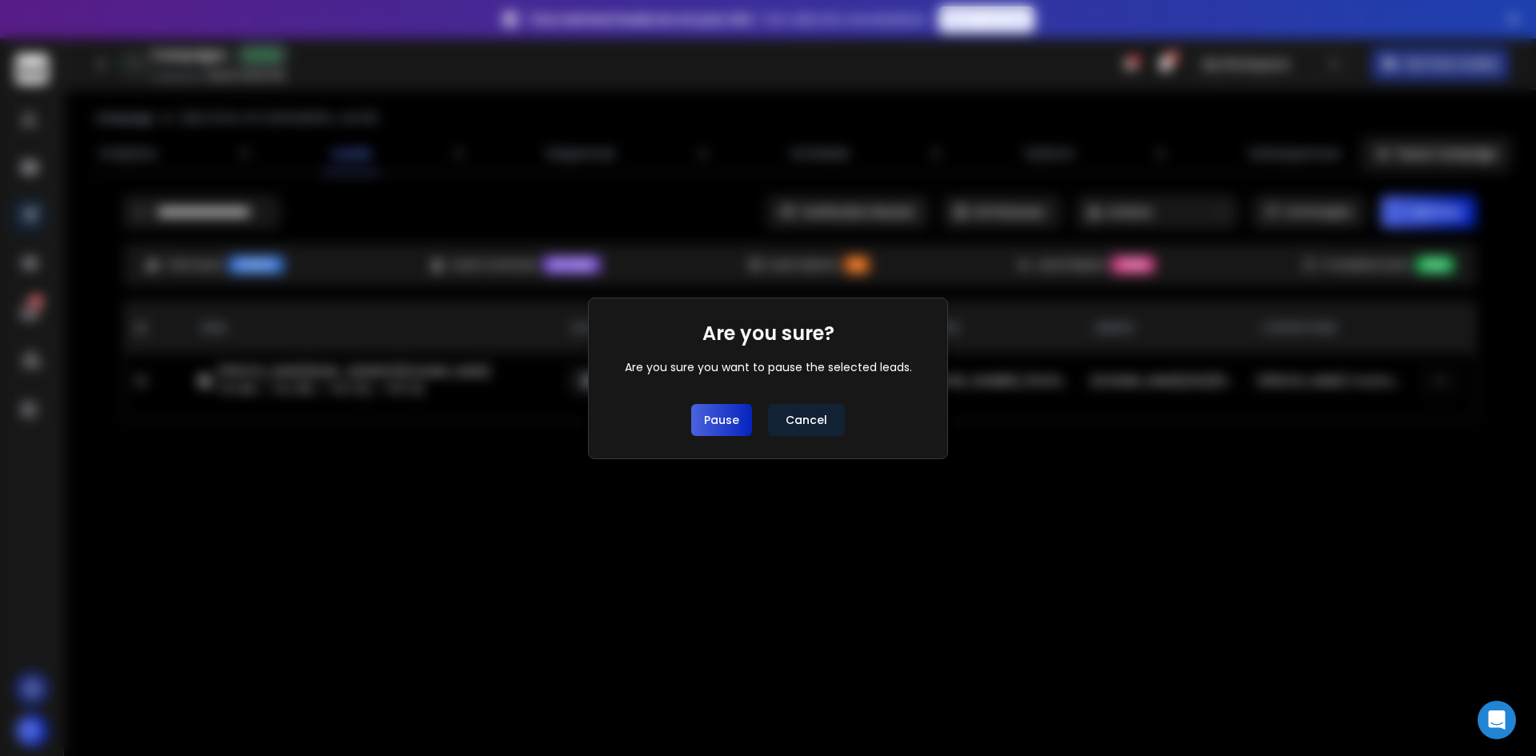
click at [727, 418] on button "Pause" at bounding box center [721, 420] width 61 height 32
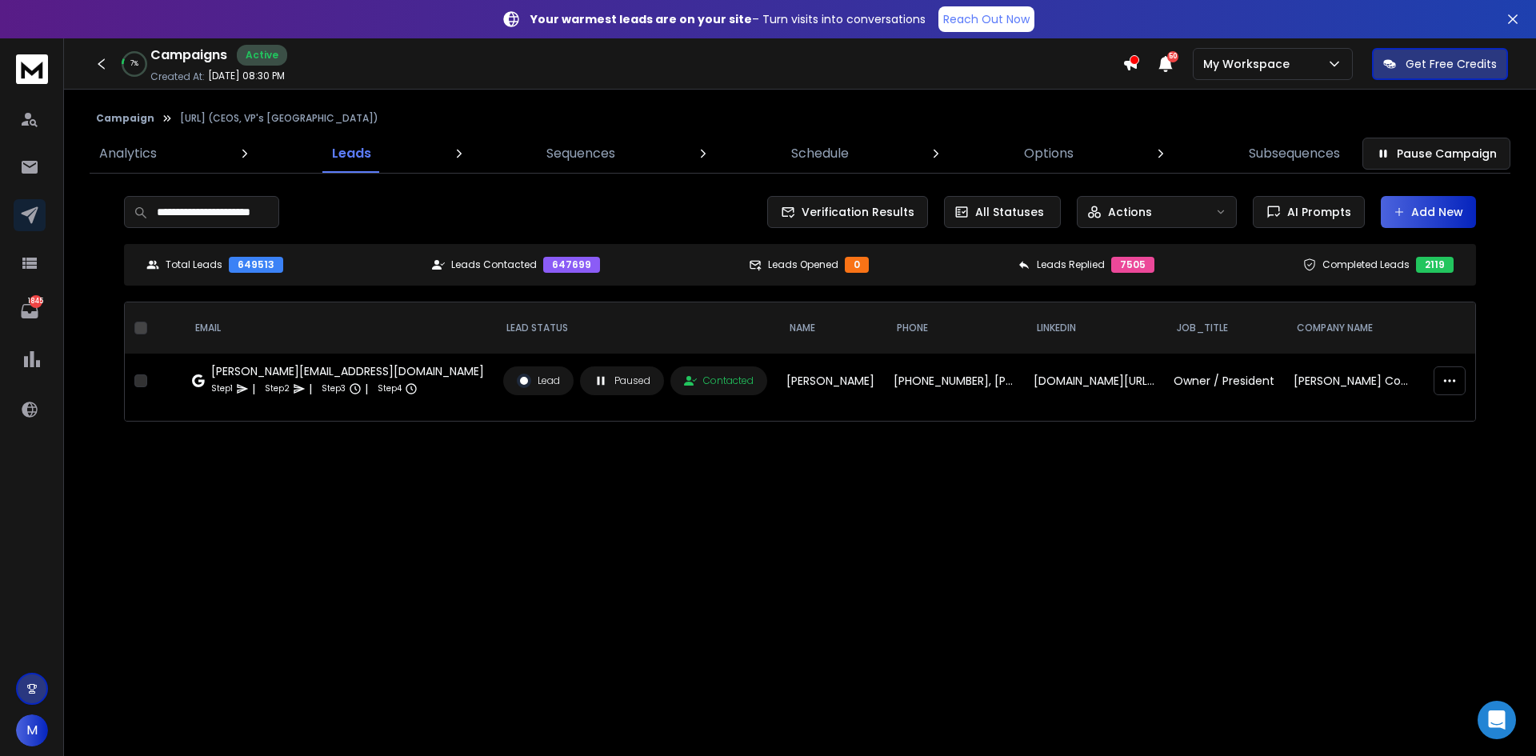
click at [1442, 380] on icon "button" at bounding box center [1449, 380] width 14 height 14
click at [1401, 462] on p "Block Lead" at bounding box center [1404, 466] width 58 height 16
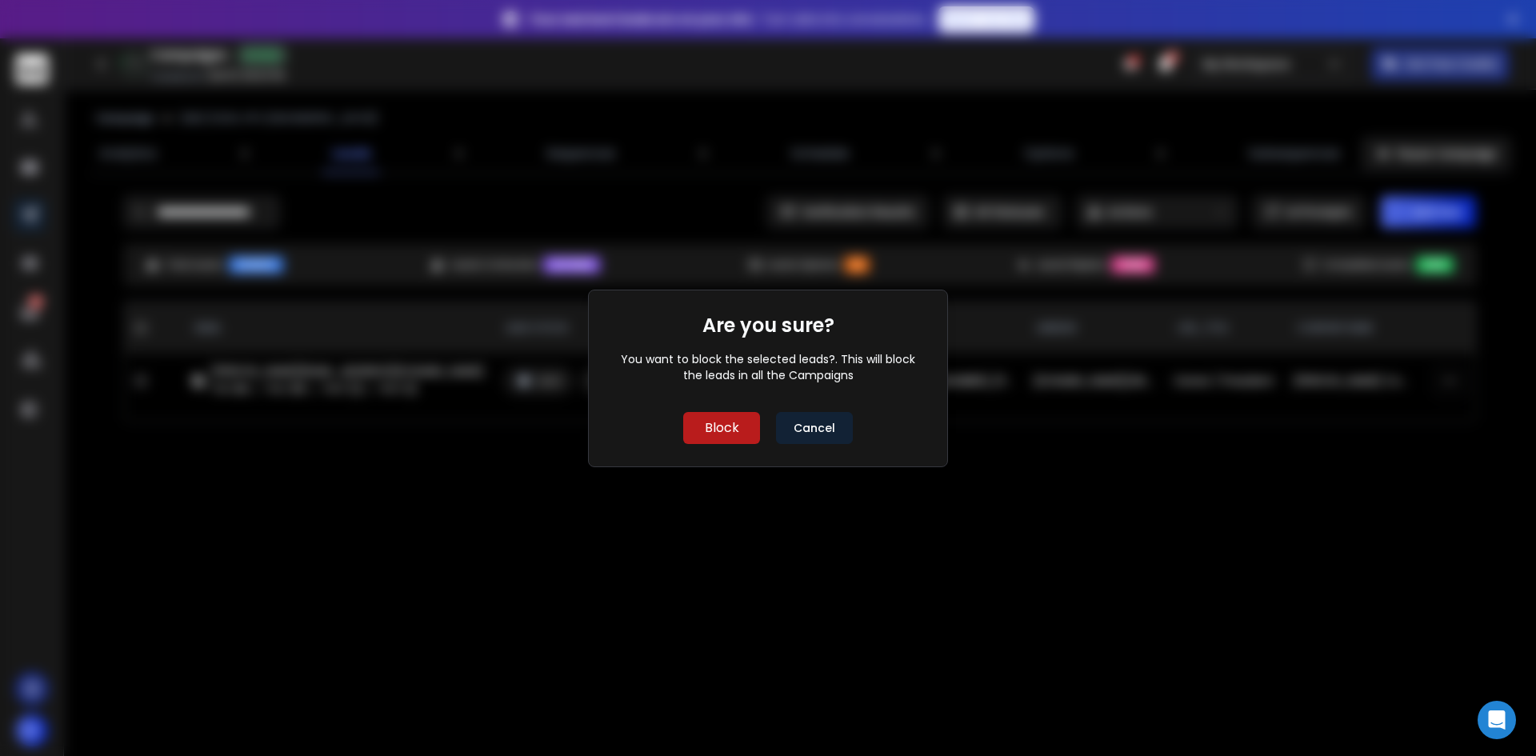
click at [721, 439] on button "Block" at bounding box center [721, 428] width 77 height 32
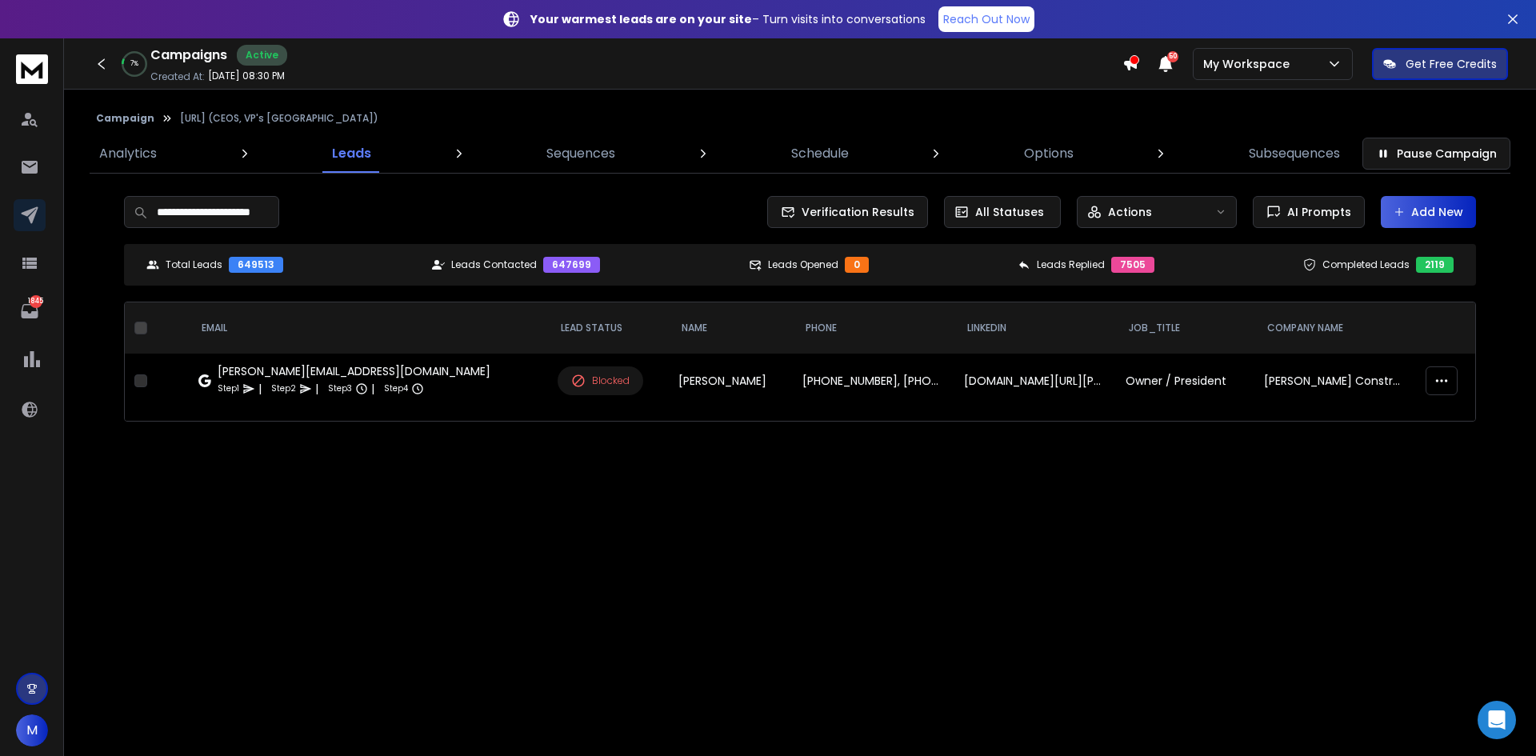
drag, startPoint x: 158, startPoint y: 207, endPoint x: 456, endPoint y: 222, distance: 297.9
click at [456, 222] on div "**********" at bounding box center [800, 212] width 1352 height 32
paste input
type input "**********"
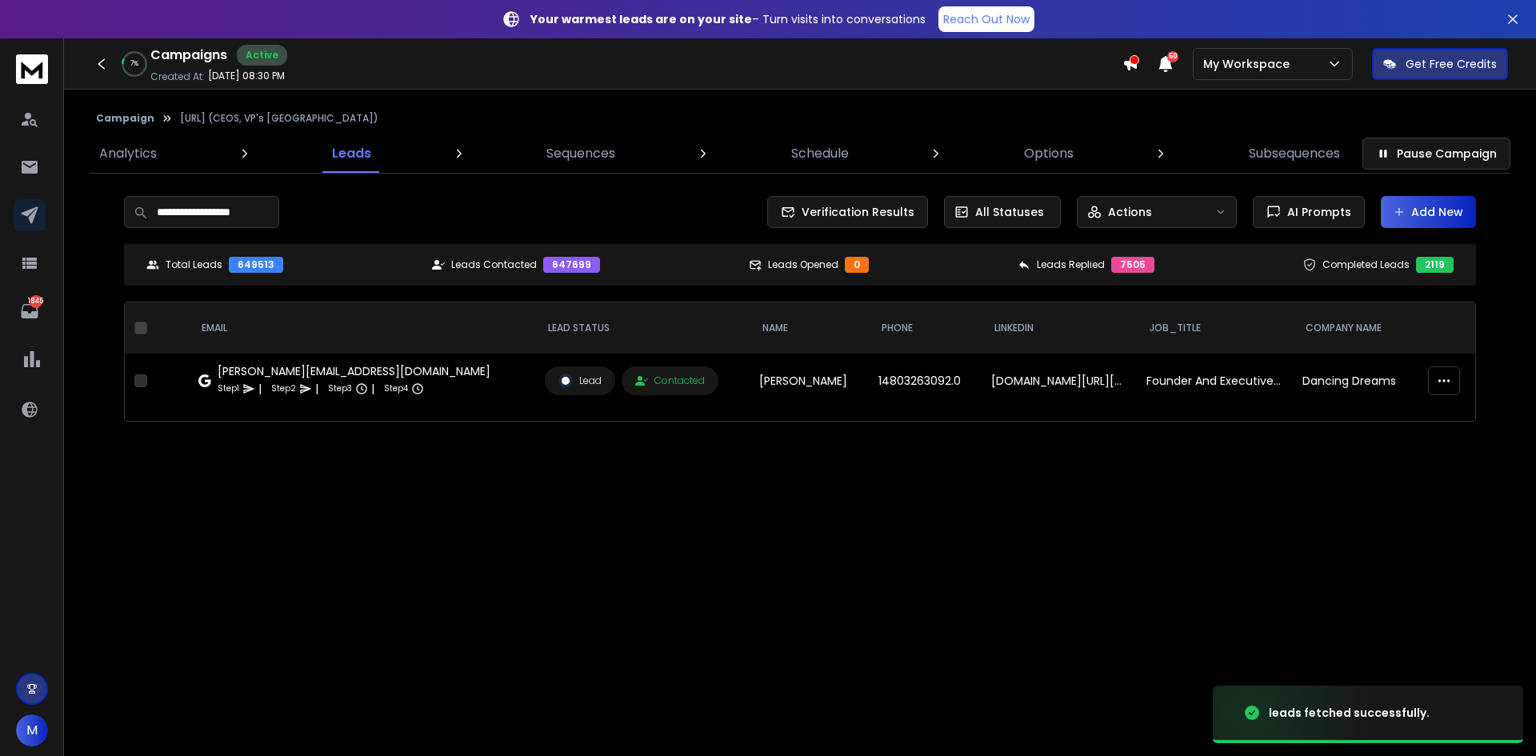
click at [1428, 377] on button "button" at bounding box center [1444, 380] width 32 height 29
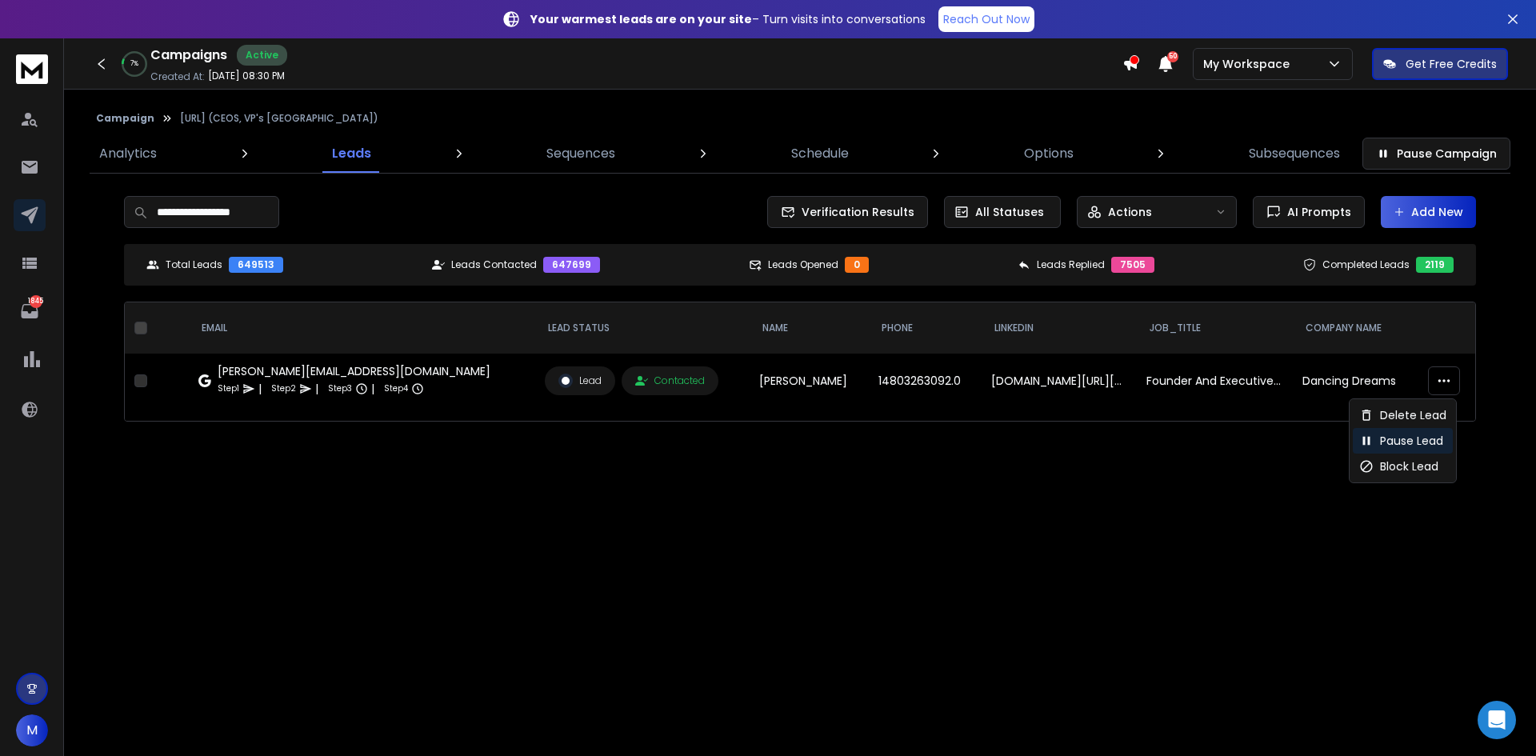
click at [1397, 437] on p "Pause Lead" at bounding box center [1411, 441] width 63 height 16
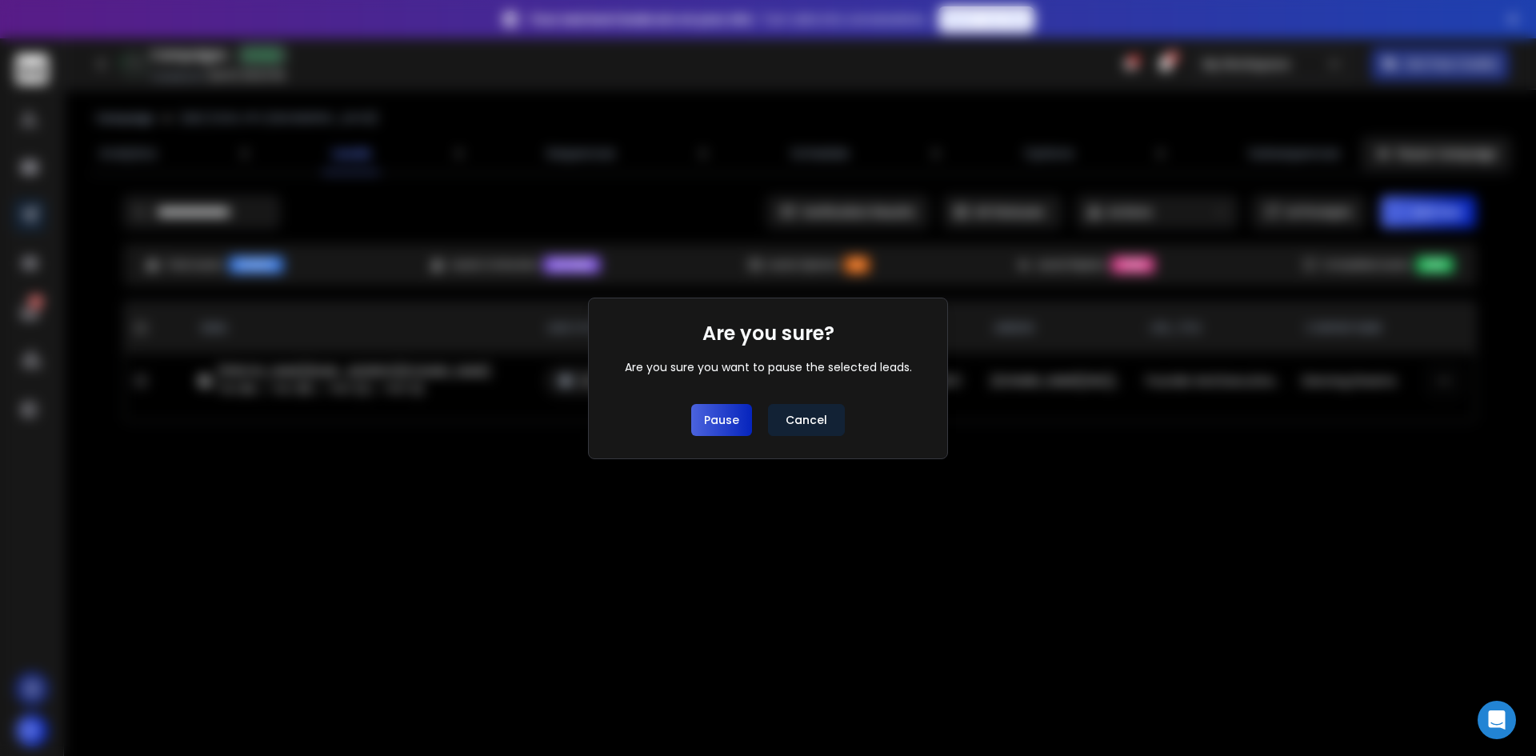
click at [697, 420] on button "Pause" at bounding box center [721, 420] width 61 height 32
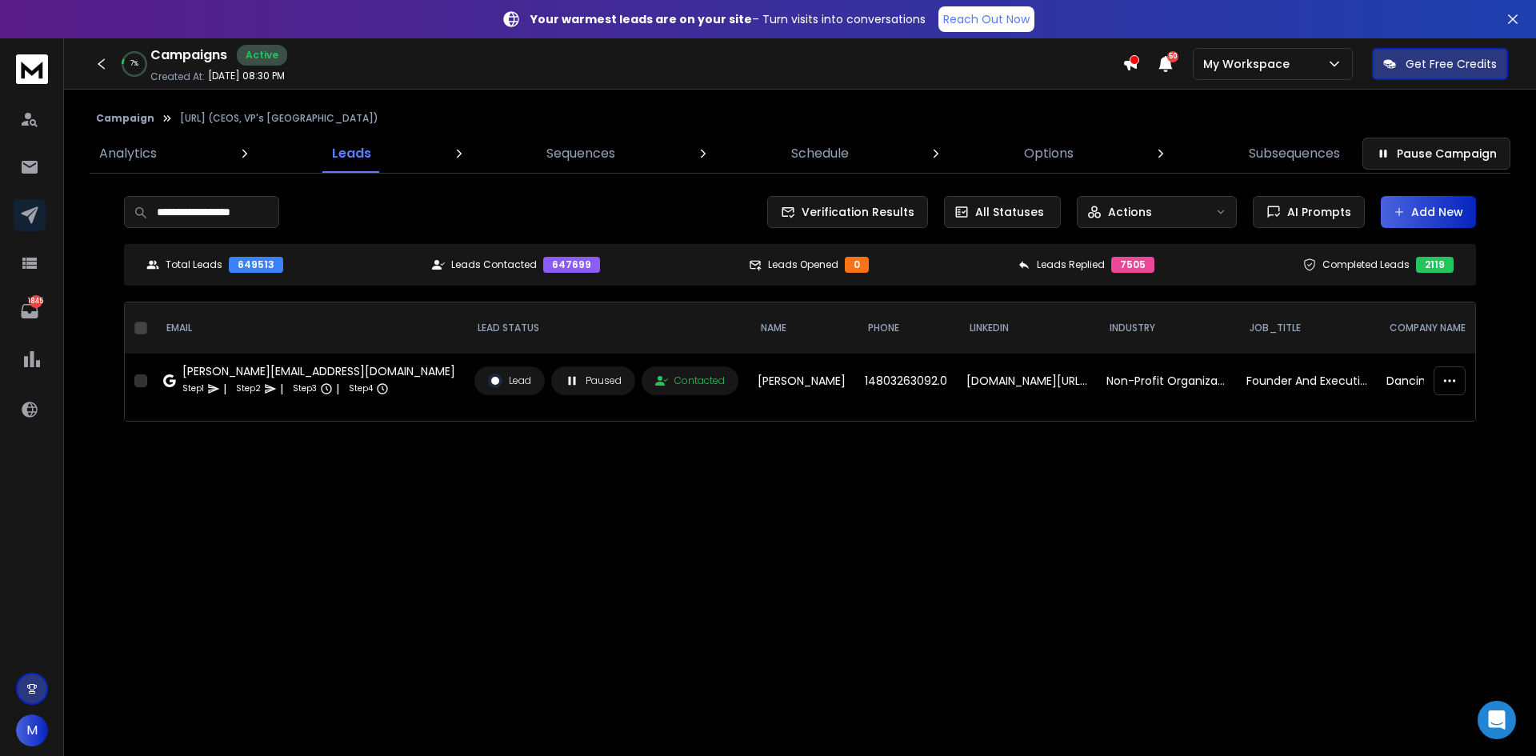
click at [1435, 380] on button "button" at bounding box center [1449, 380] width 32 height 29
click at [1408, 479] on p "Block Lead" at bounding box center [1409, 479] width 58 height 16
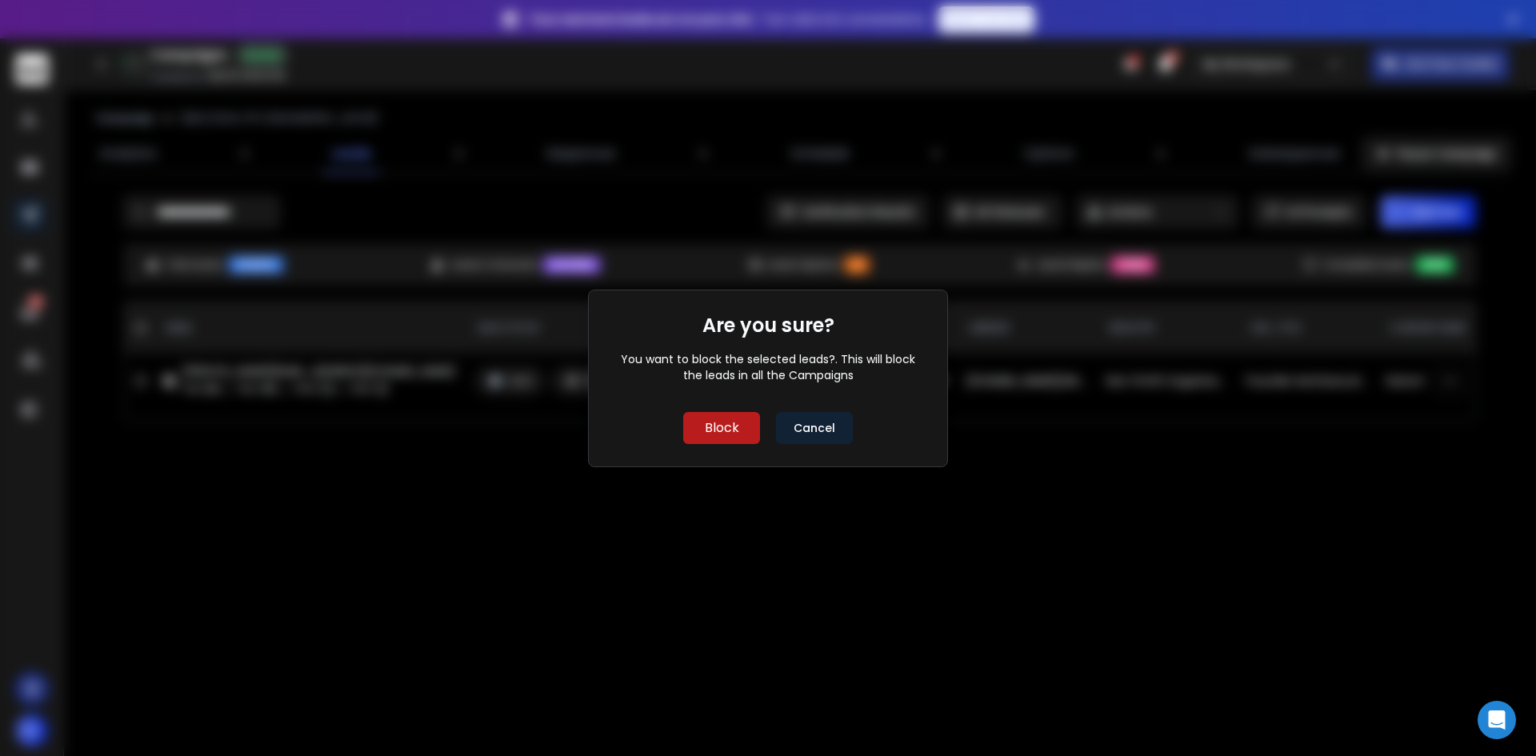
click at [734, 441] on button "Block" at bounding box center [721, 428] width 77 height 32
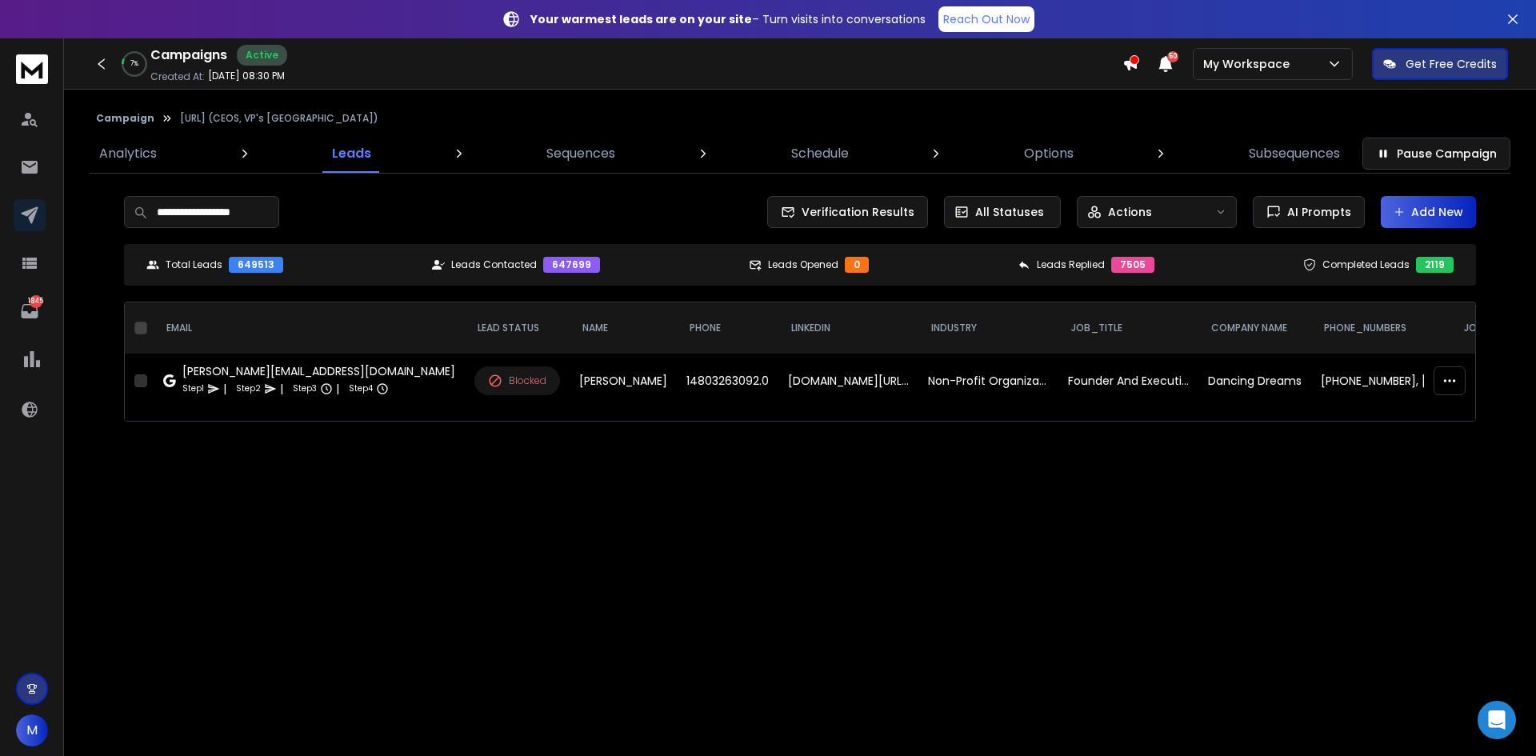
drag, startPoint x: 158, startPoint y: 210, endPoint x: 367, endPoint y: 220, distance: 209.0
click at [367, 220] on div "**********" at bounding box center [800, 212] width 1352 height 32
paste input
type input "**********"
click at [1452, 388] on icon "button" at bounding box center [1449, 380] width 14 height 14
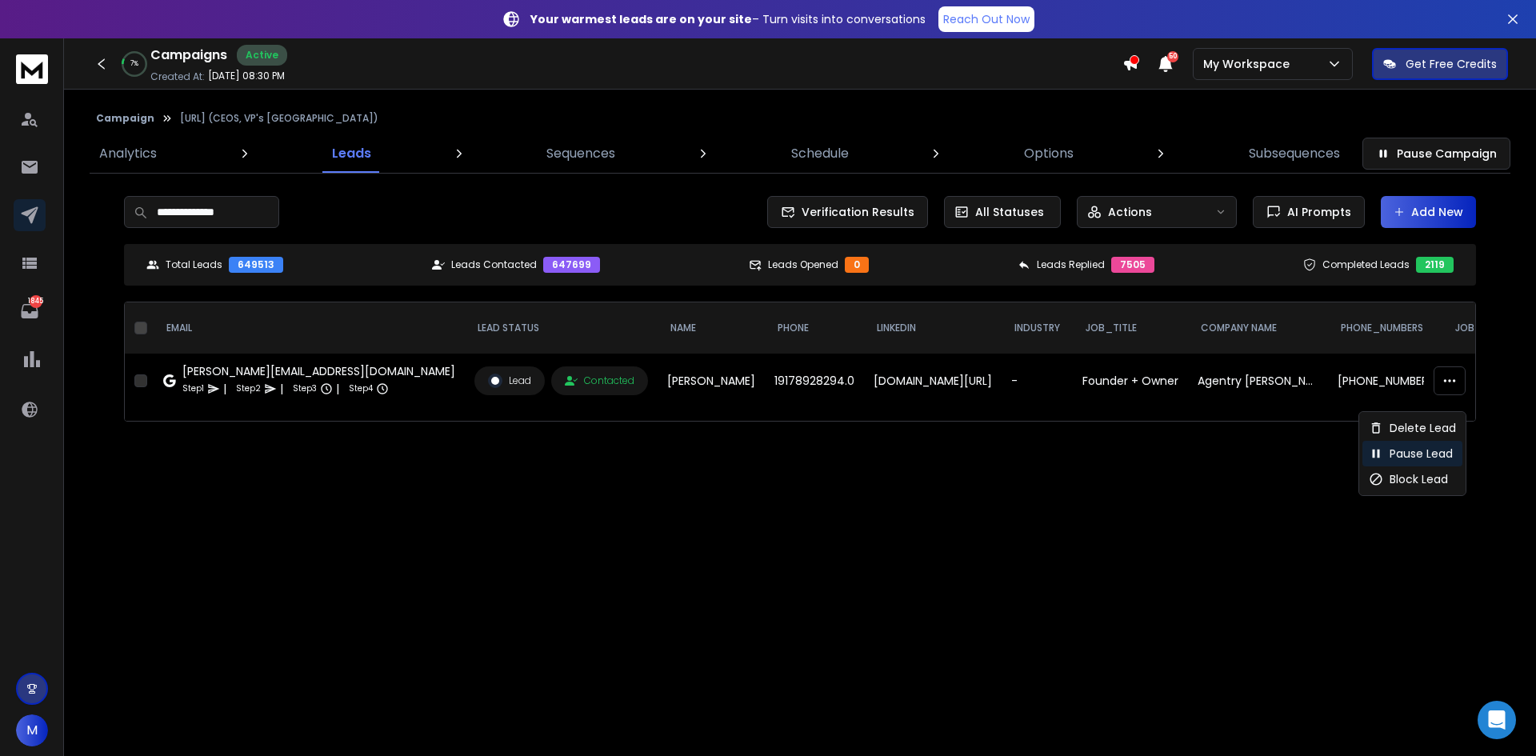
click at [1407, 453] on p "Pause Lead" at bounding box center [1420, 453] width 63 height 16
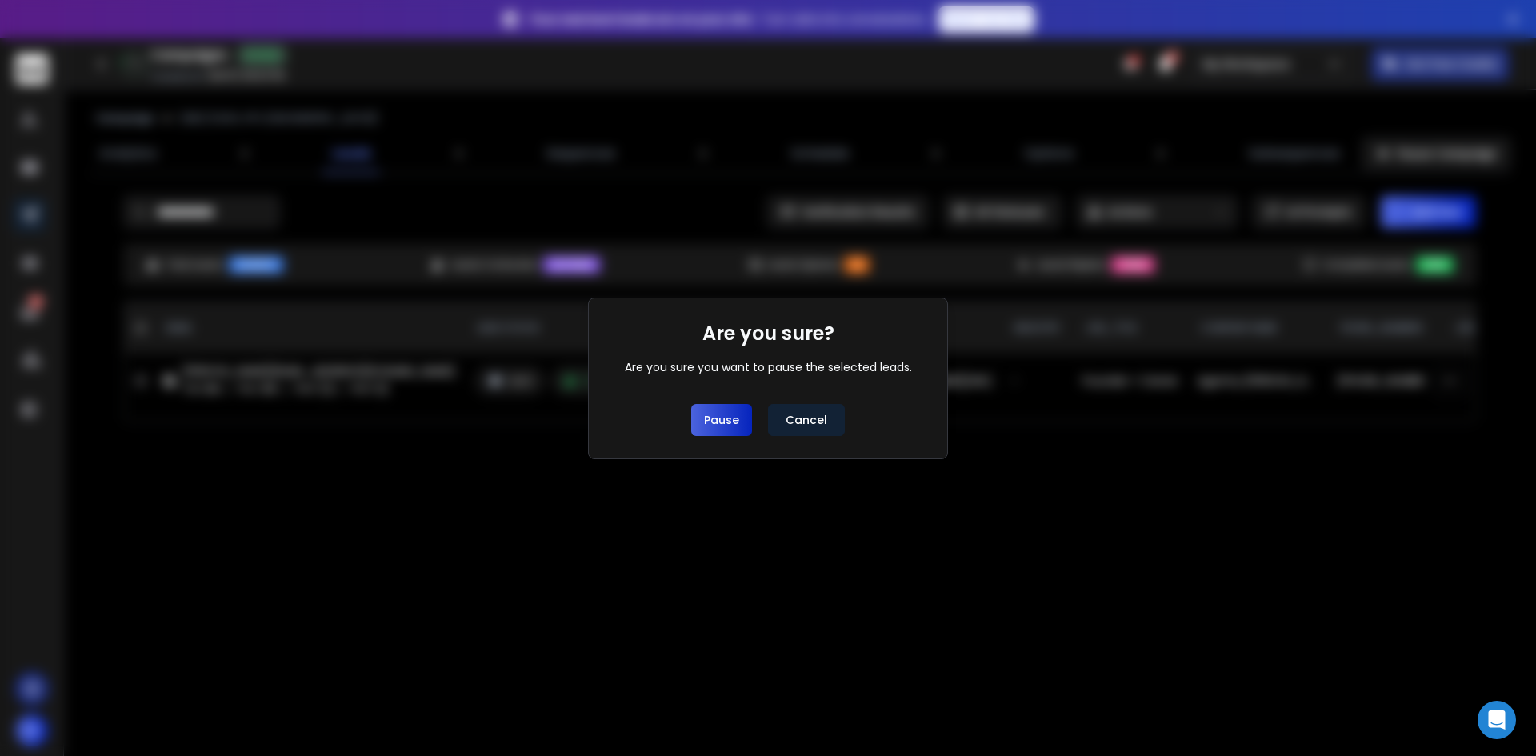
click at [701, 424] on button "Pause" at bounding box center [721, 420] width 61 height 32
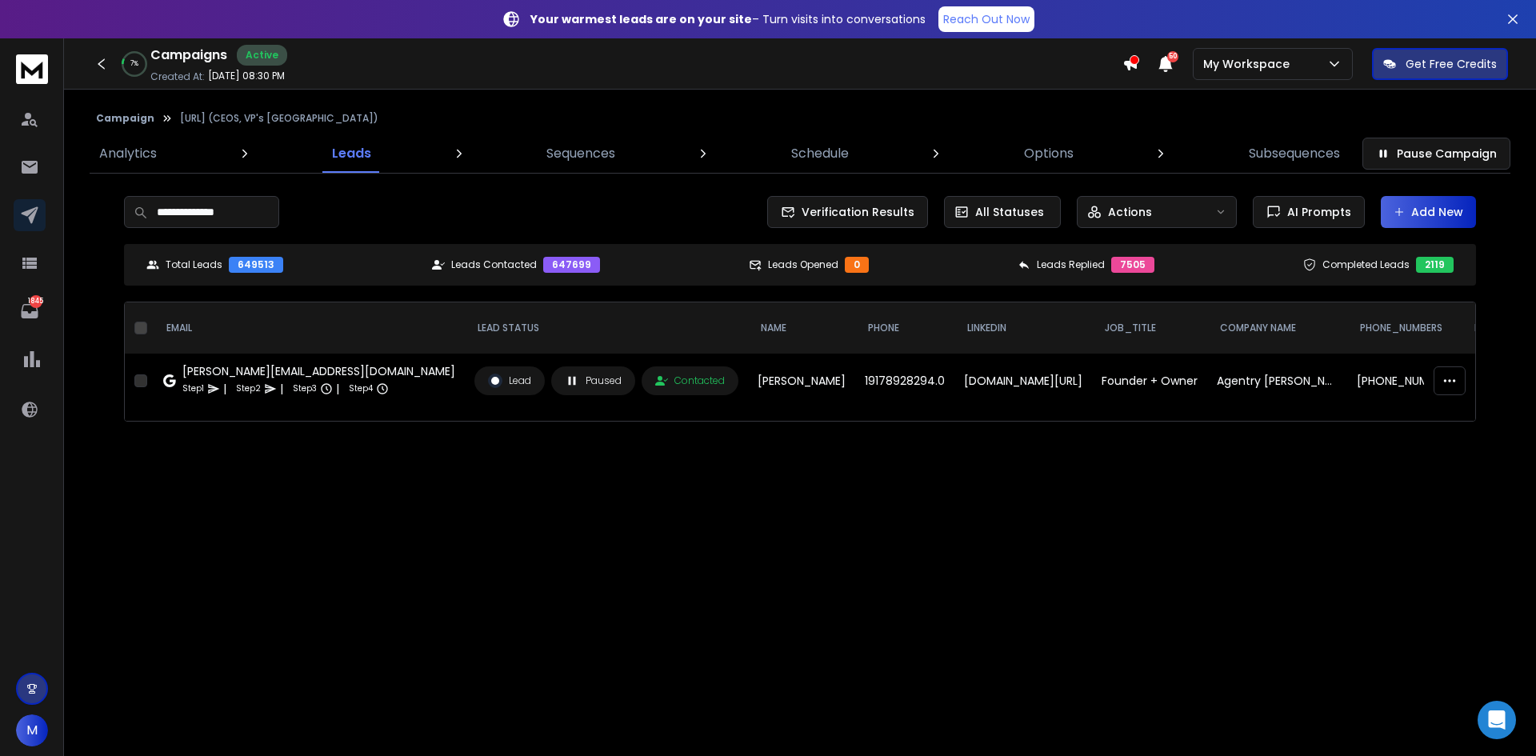
click at [1448, 386] on icon "button" at bounding box center [1449, 380] width 14 height 14
click at [1389, 481] on p "Block Lead" at bounding box center [1409, 479] width 58 height 16
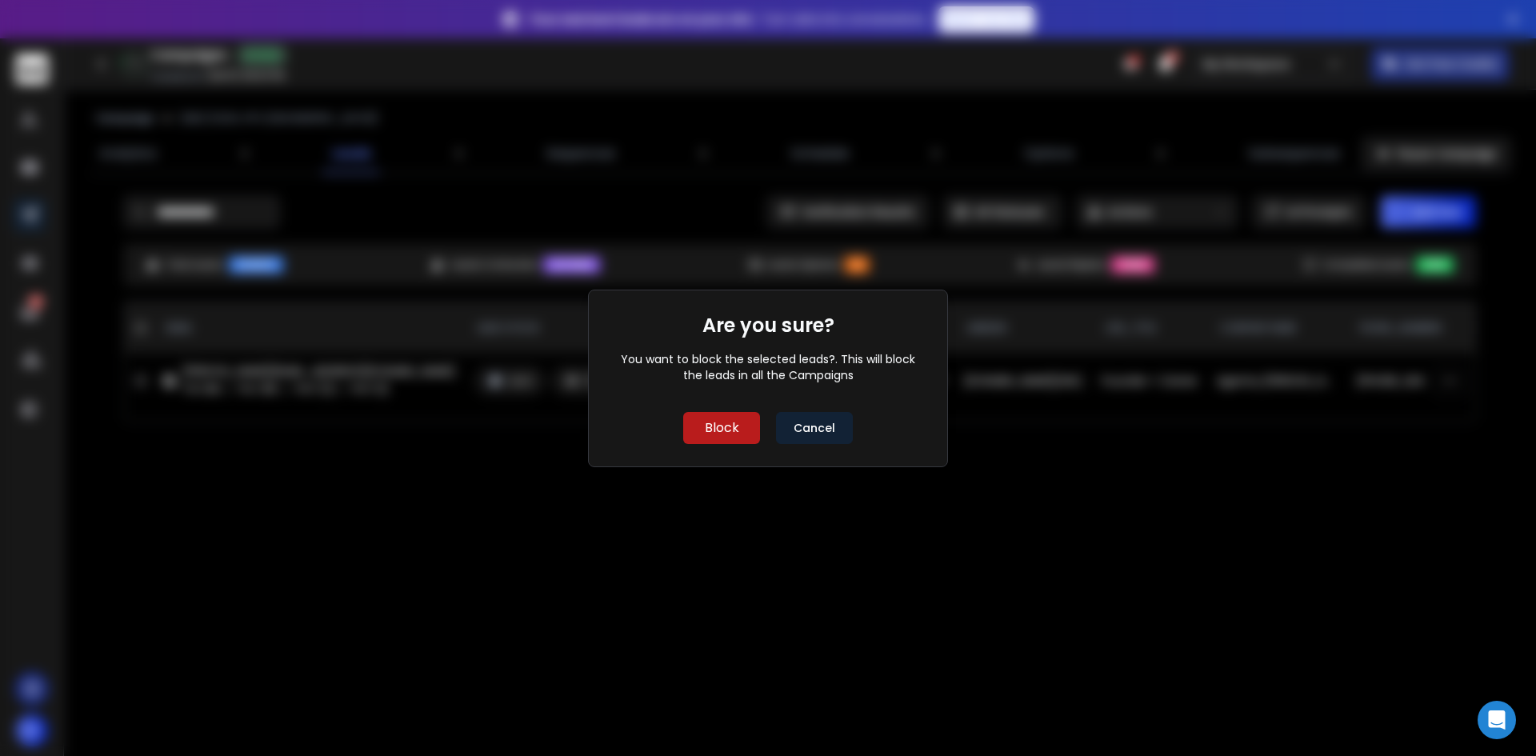
click at [696, 420] on button "Block" at bounding box center [721, 428] width 77 height 32
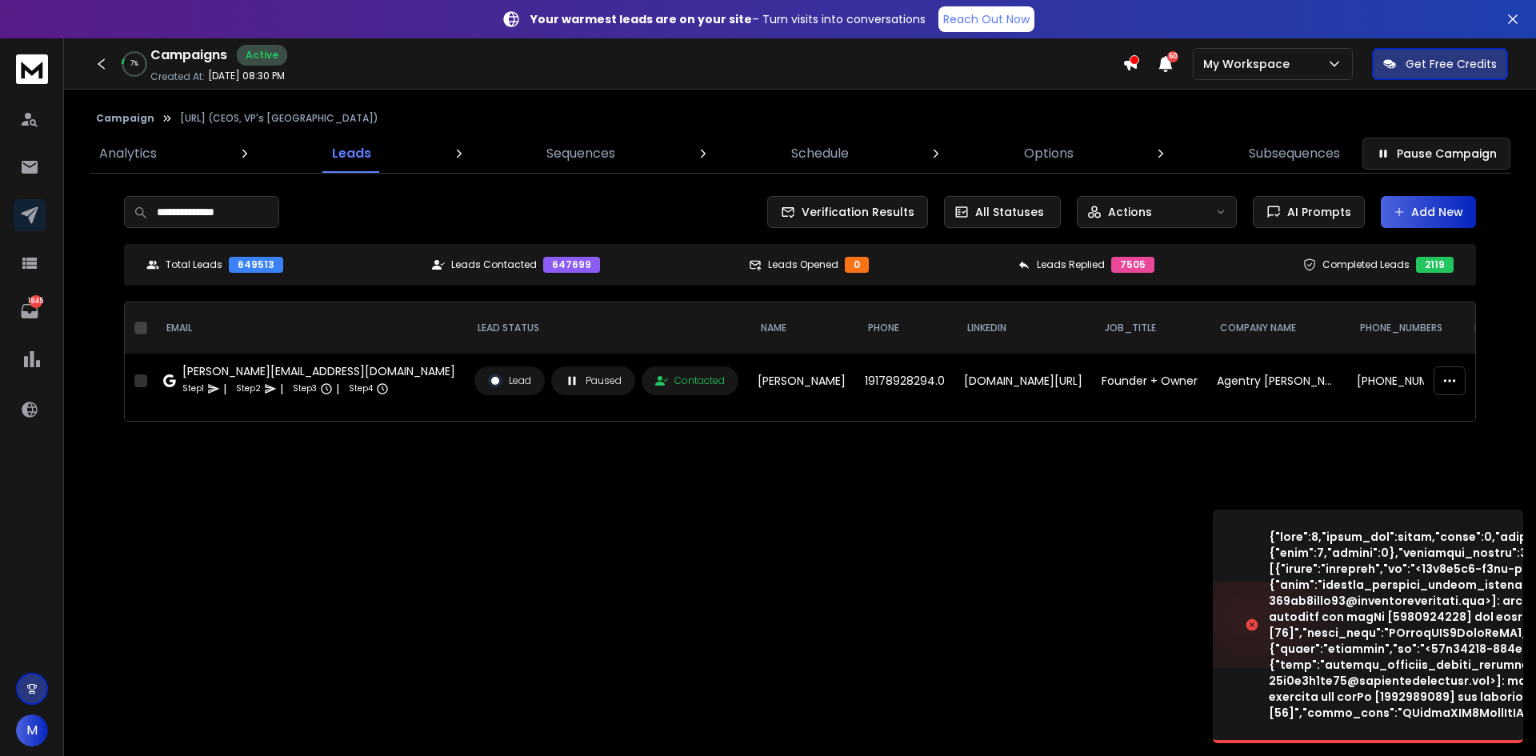
drag, startPoint x: 263, startPoint y: 211, endPoint x: 46, endPoint y: 216, distance: 217.6
click at [46, 216] on div "**********" at bounding box center [768, 232] width 1536 height 389
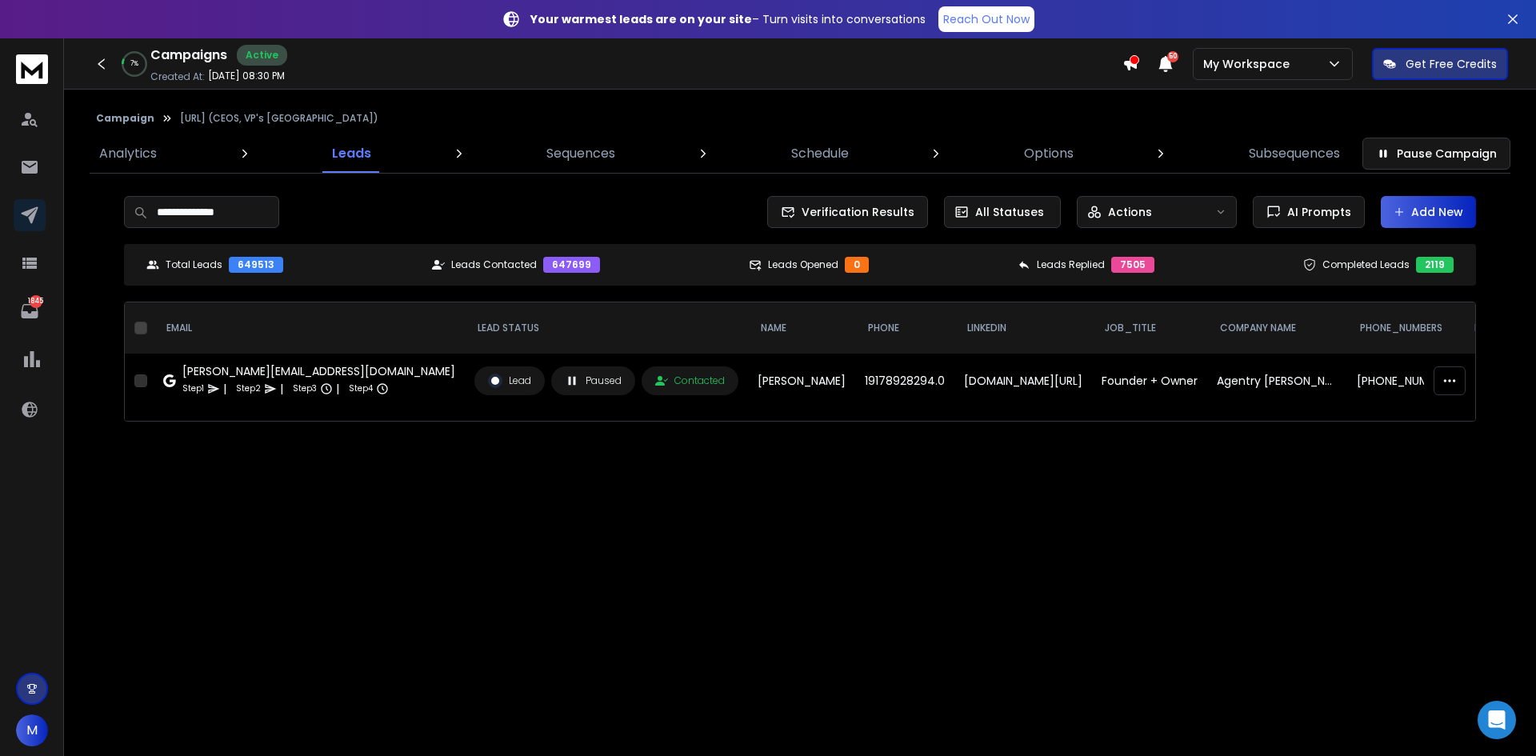
paste input
type input "**********"
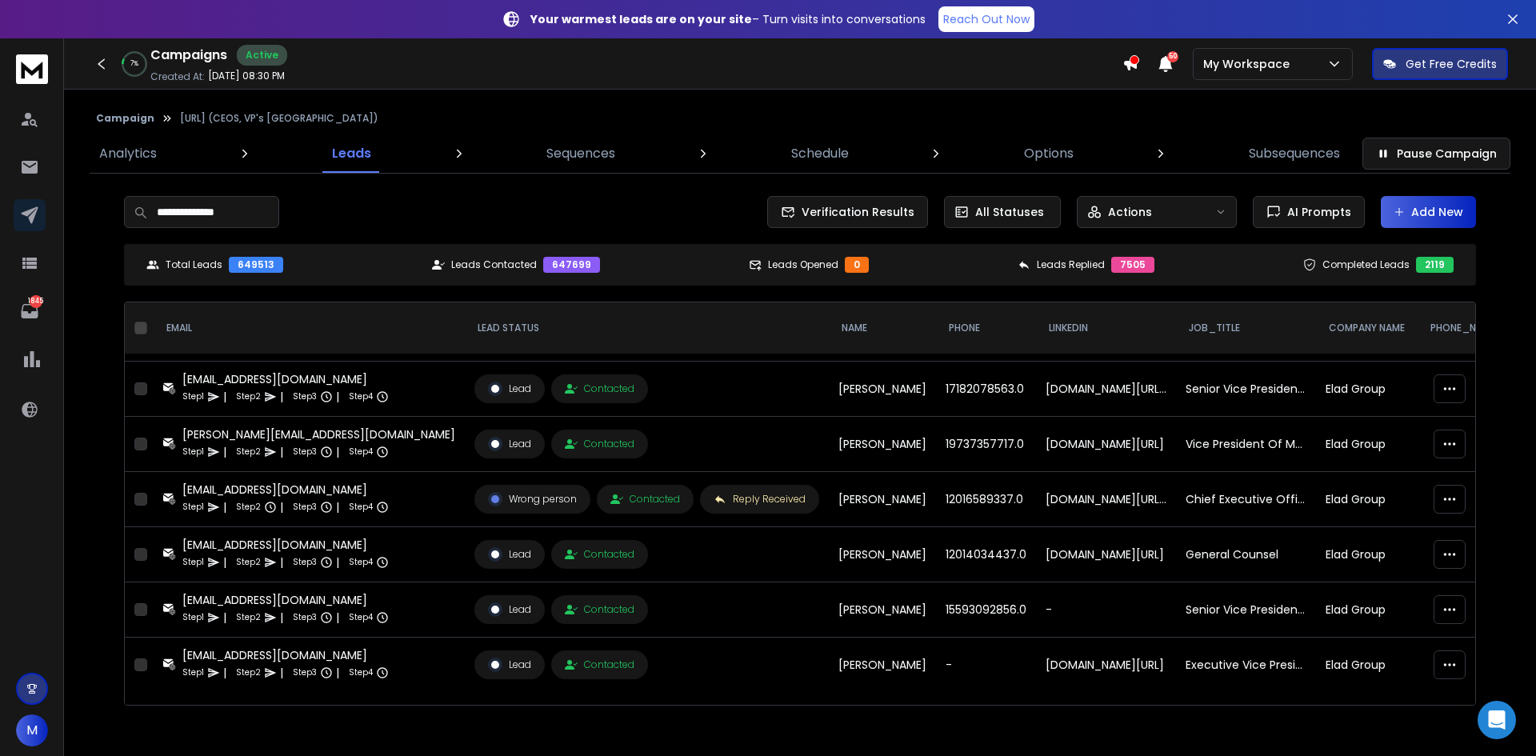
scroll to position [239, 0]
click at [138, 331] on button "Select this Page" at bounding box center [140, 328] width 13 height 13
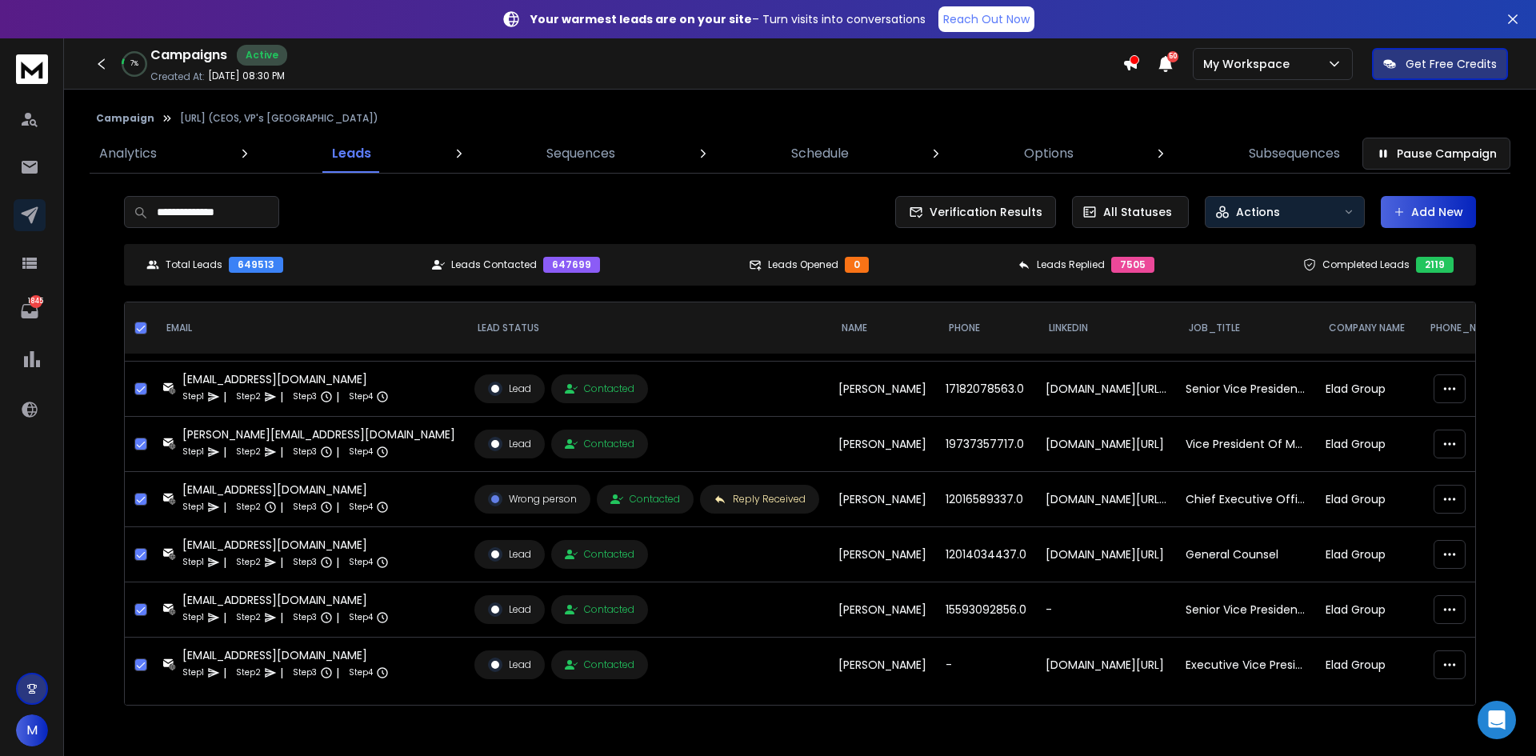
click at [1256, 204] on p "Actions" at bounding box center [1258, 212] width 44 height 16
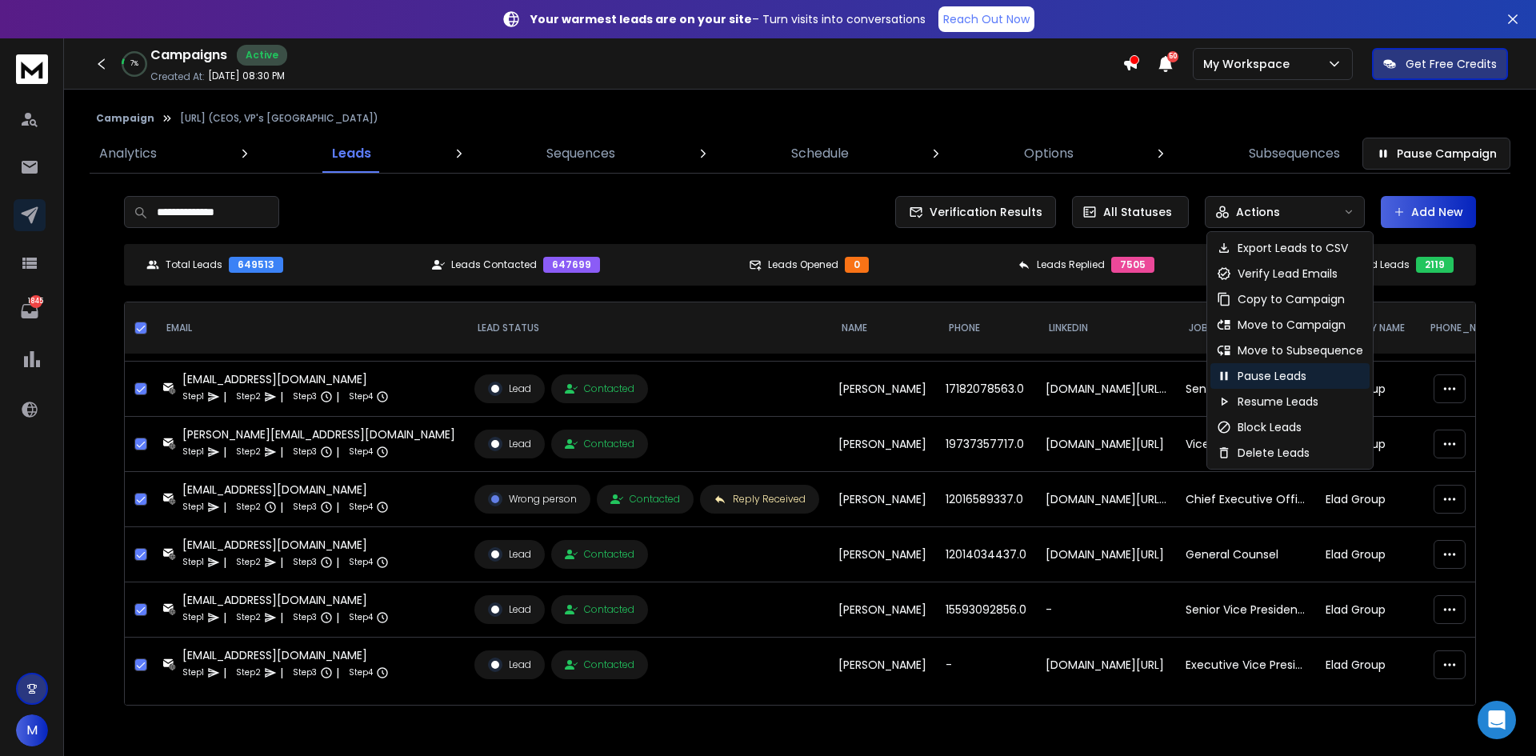
click at [1248, 376] on p "Pause Leads" at bounding box center [1271, 376] width 69 height 16
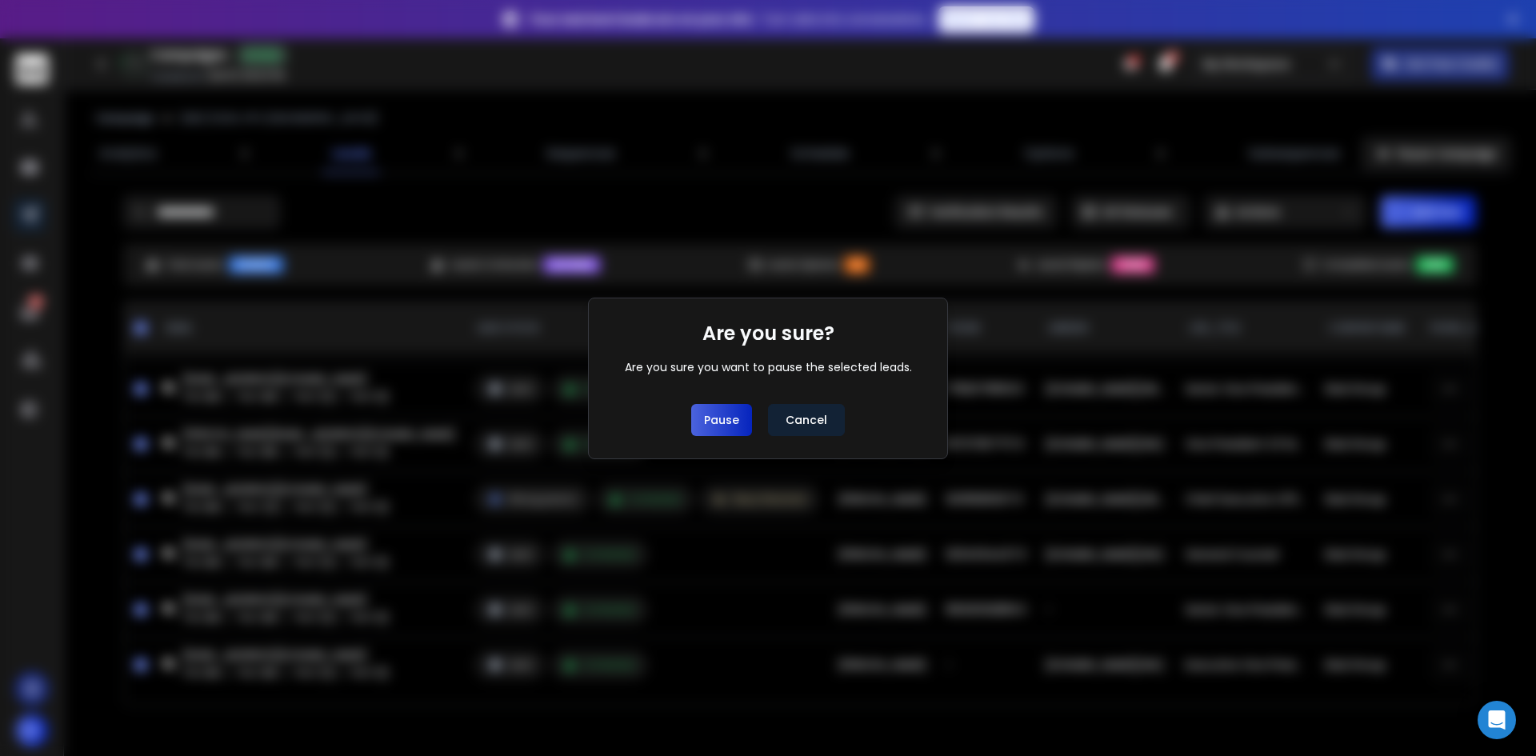
click at [719, 427] on button "Pause" at bounding box center [721, 420] width 61 height 32
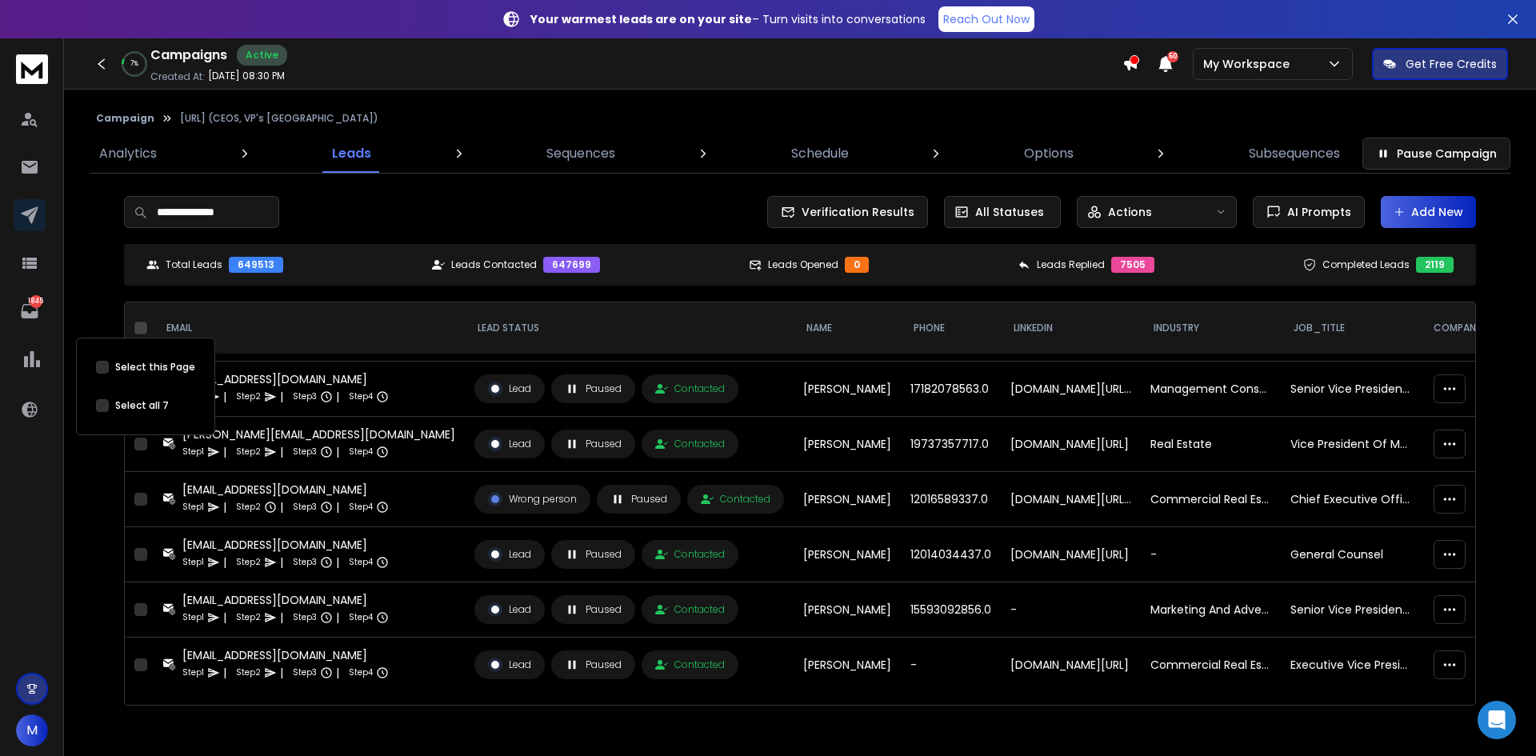
click at [140, 325] on button "Select this Page" at bounding box center [140, 328] width 13 height 13
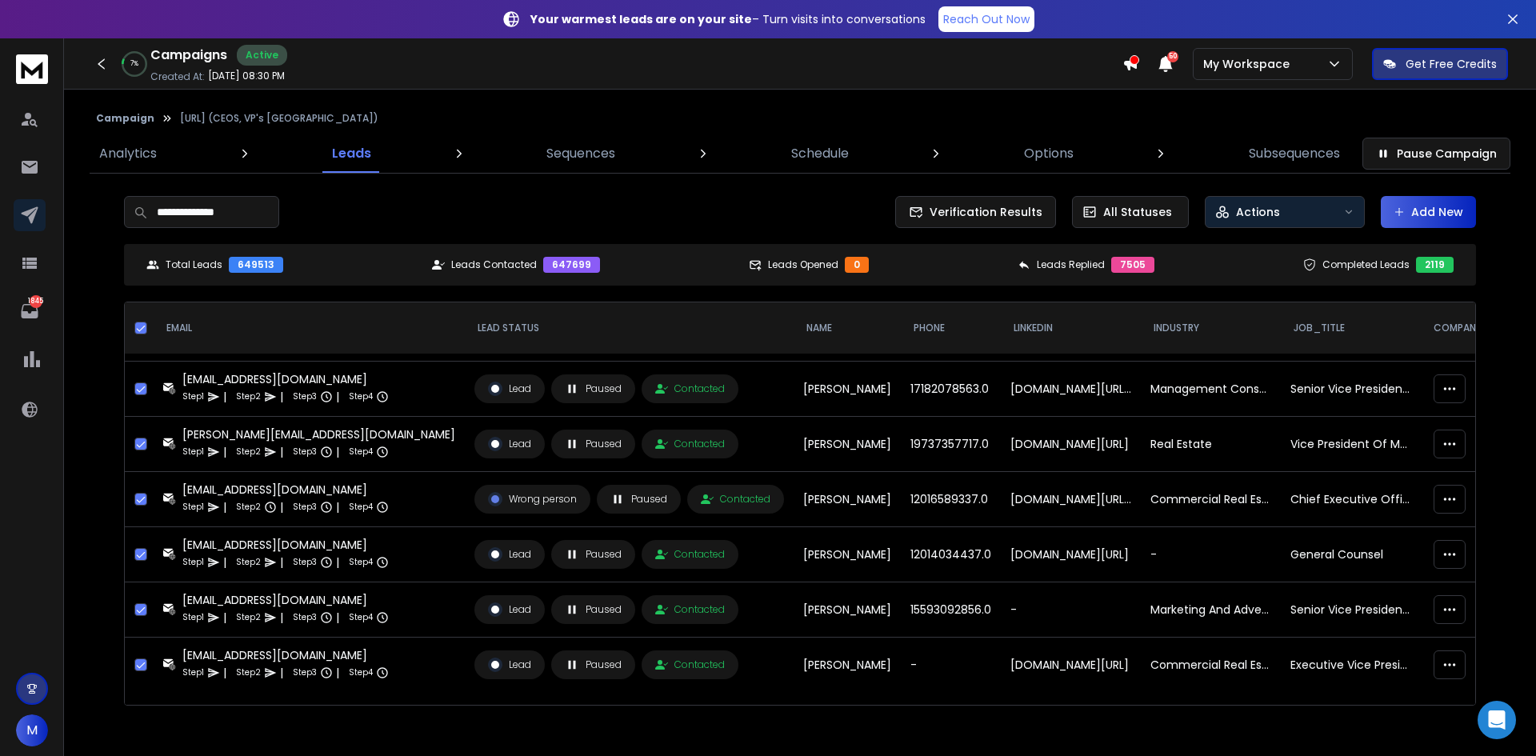
click at [1260, 212] on p "Actions" at bounding box center [1258, 212] width 44 height 16
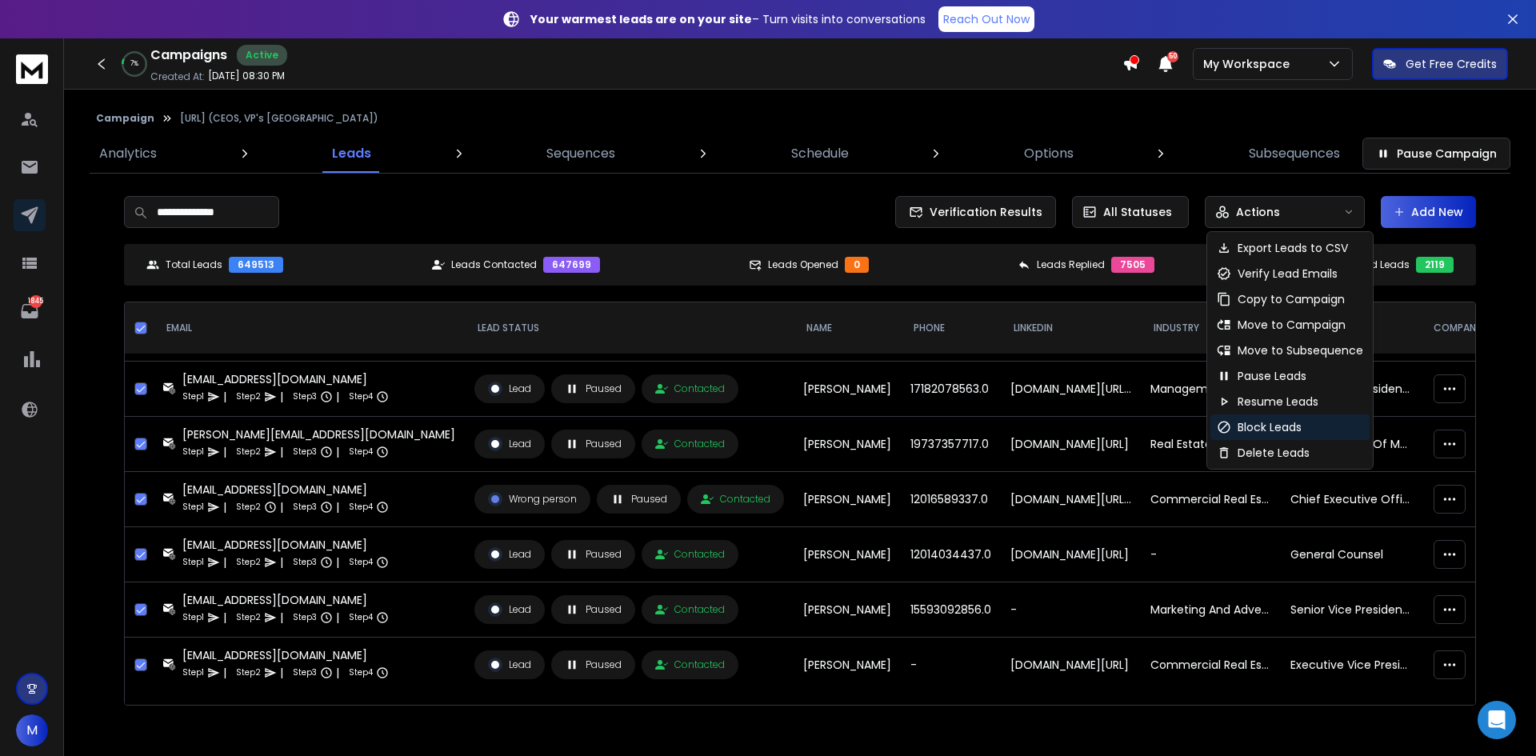
click at [1256, 422] on p "Block Leads" at bounding box center [1269, 427] width 64 height 16
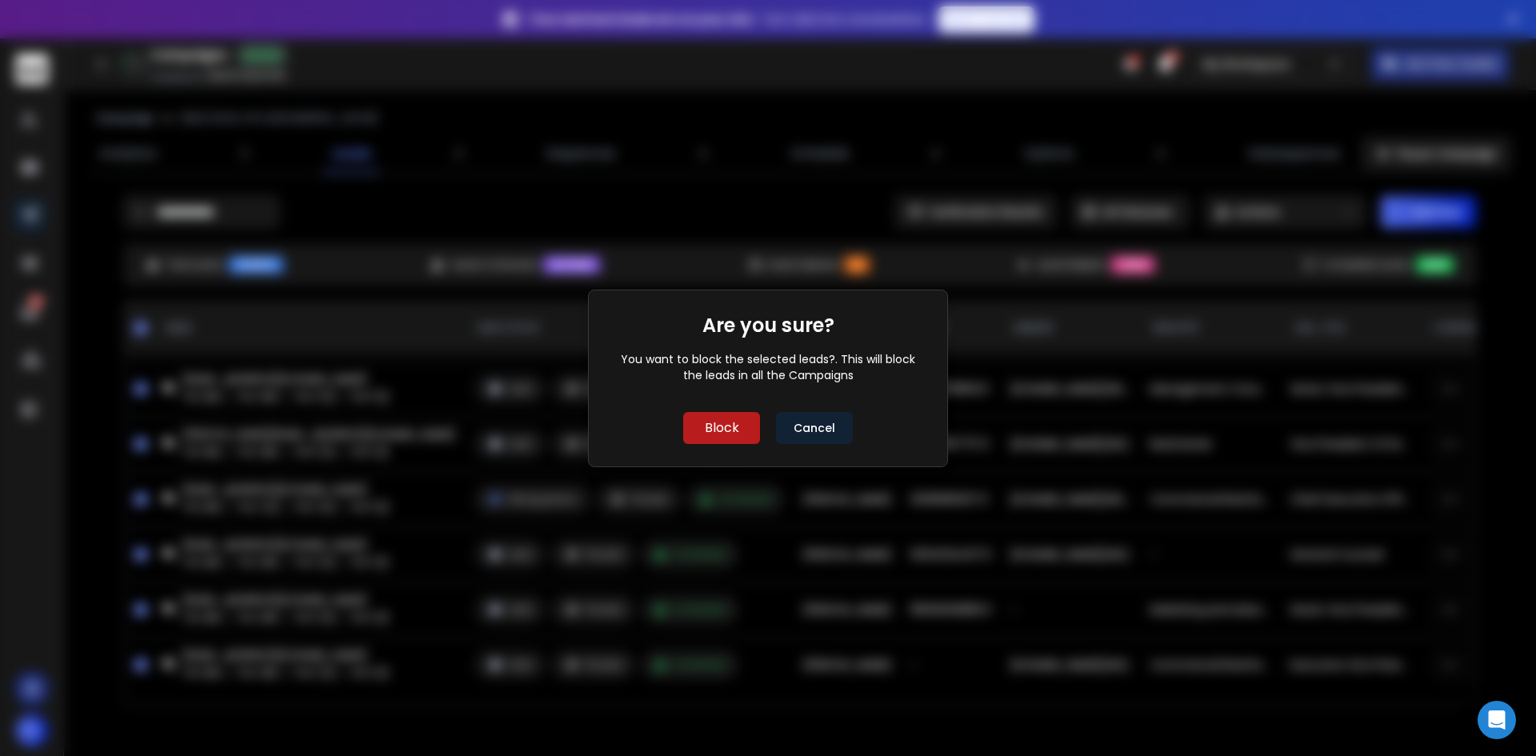
click at [687, 419] on button "Block" at bounding box center [721, 428] width 77 height 32
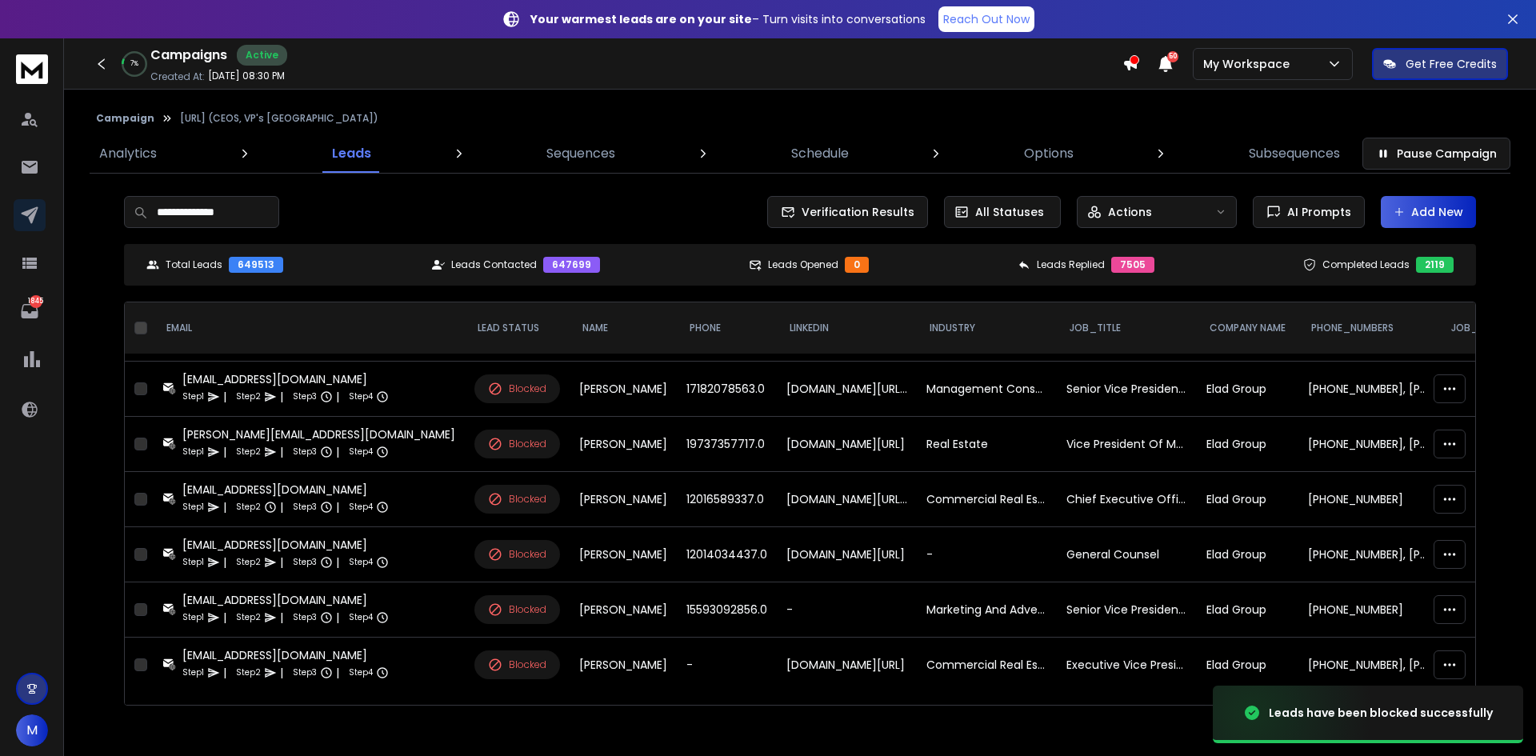
drag, startPoint x: 277, startPoint y: 220, endPoint x: 132, endPoint y: 218, distance: 144.8
click at [132, 218] on input "**********" at bounding box center [201, 212] width 155 height 32
paste input
type input "**********"
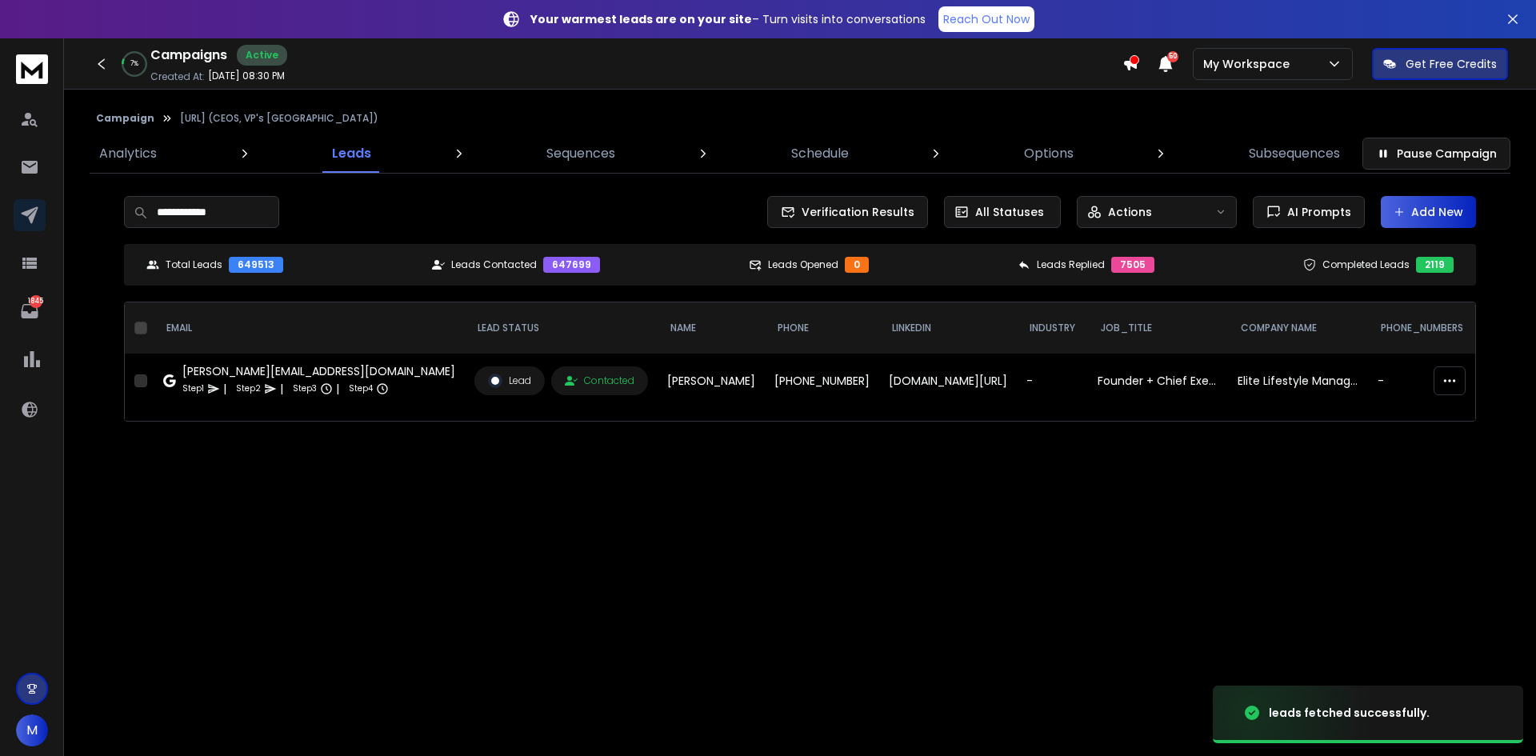
click at [1447, 383] on button "button" at bounding box center [1449, 380] width 32 height 29
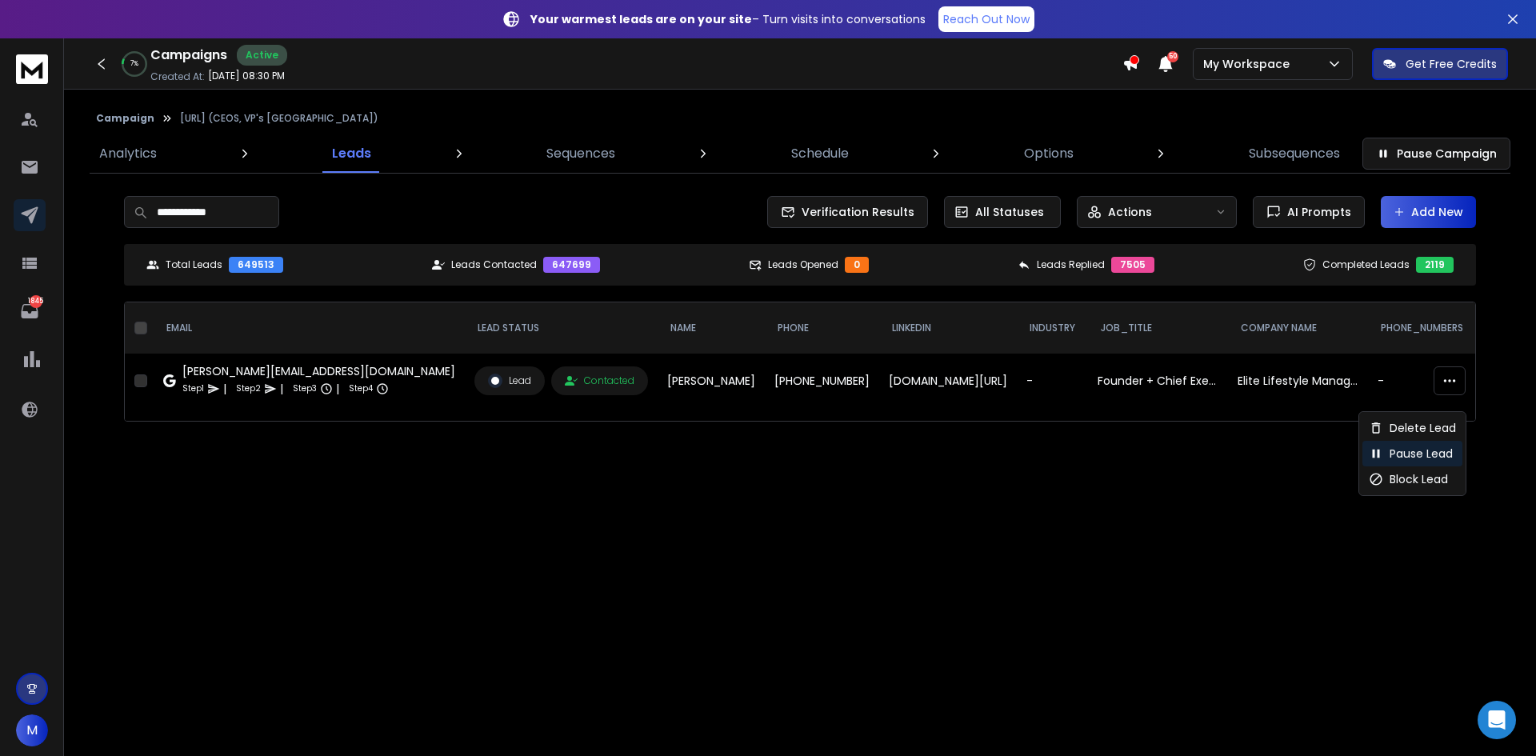
click at [1384, 444] on div "Pause Lead" at bounding box center [1412, 454] width 100 height 26
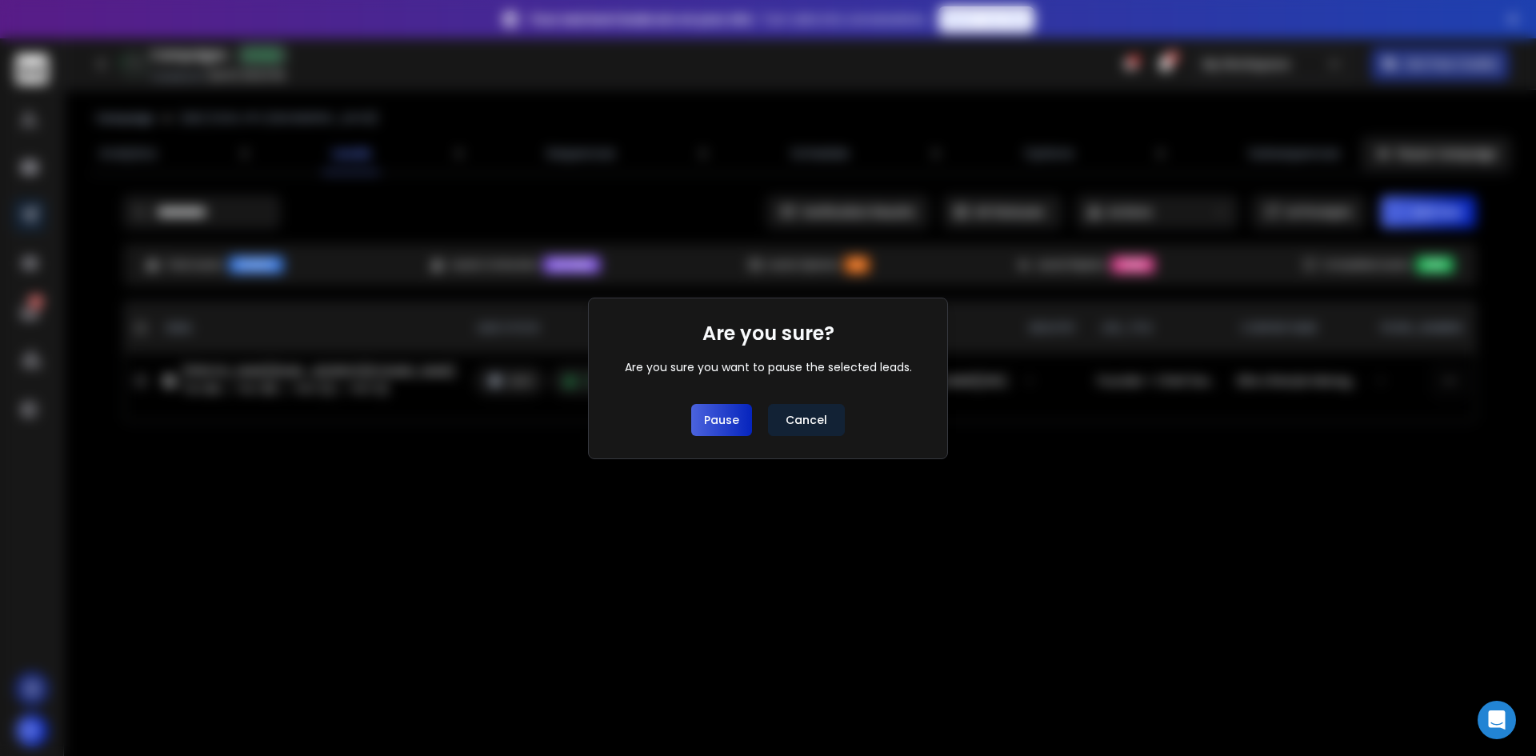
click at [713, 421] on button "Pause" at bounding box center [721, 420] width 61 height 32
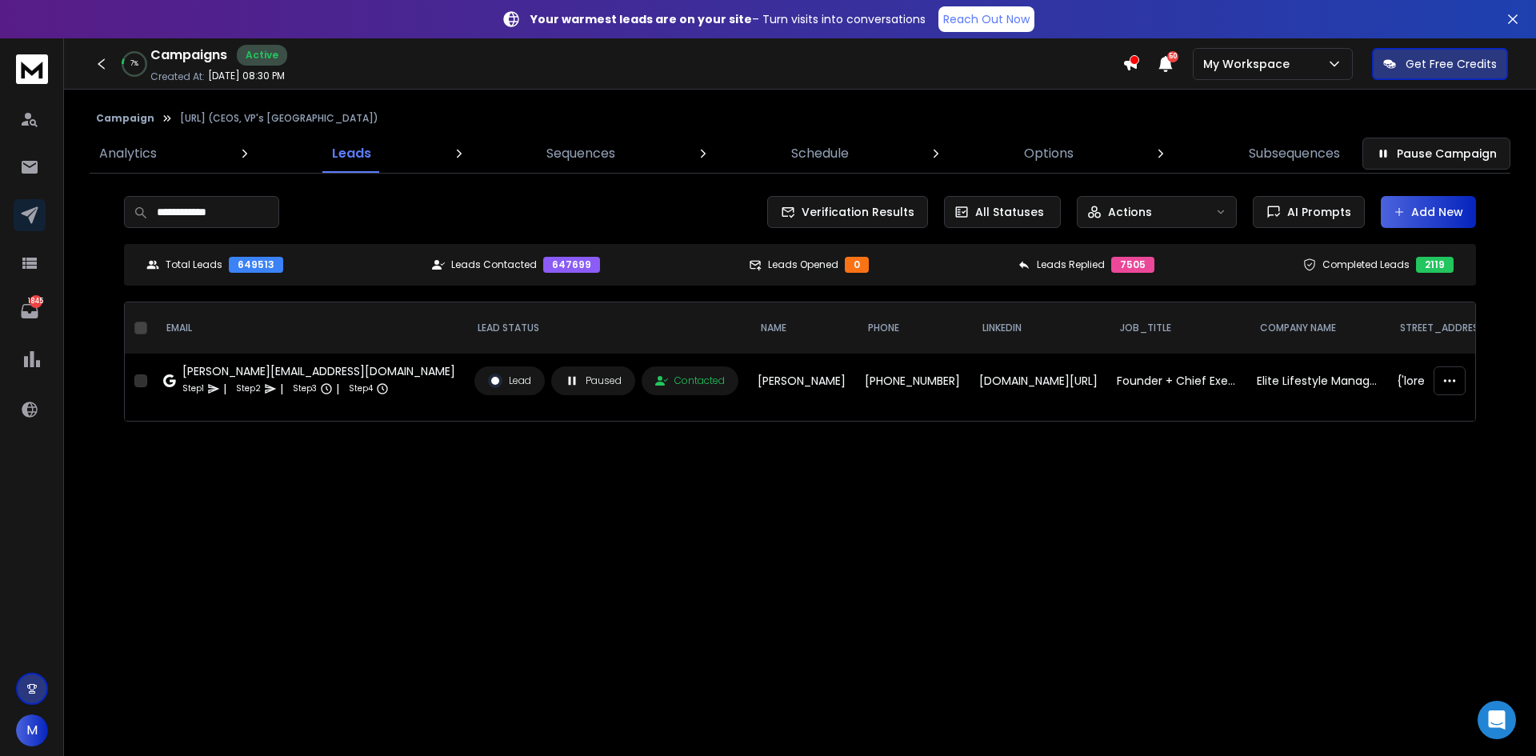
click at [1442, 388] on icon "button" at bounding box center [1449, 380] width 14 height 14
click at [1390, 475] on p "Block Lead" at bounding box center [1409, 479] width 58 height 16
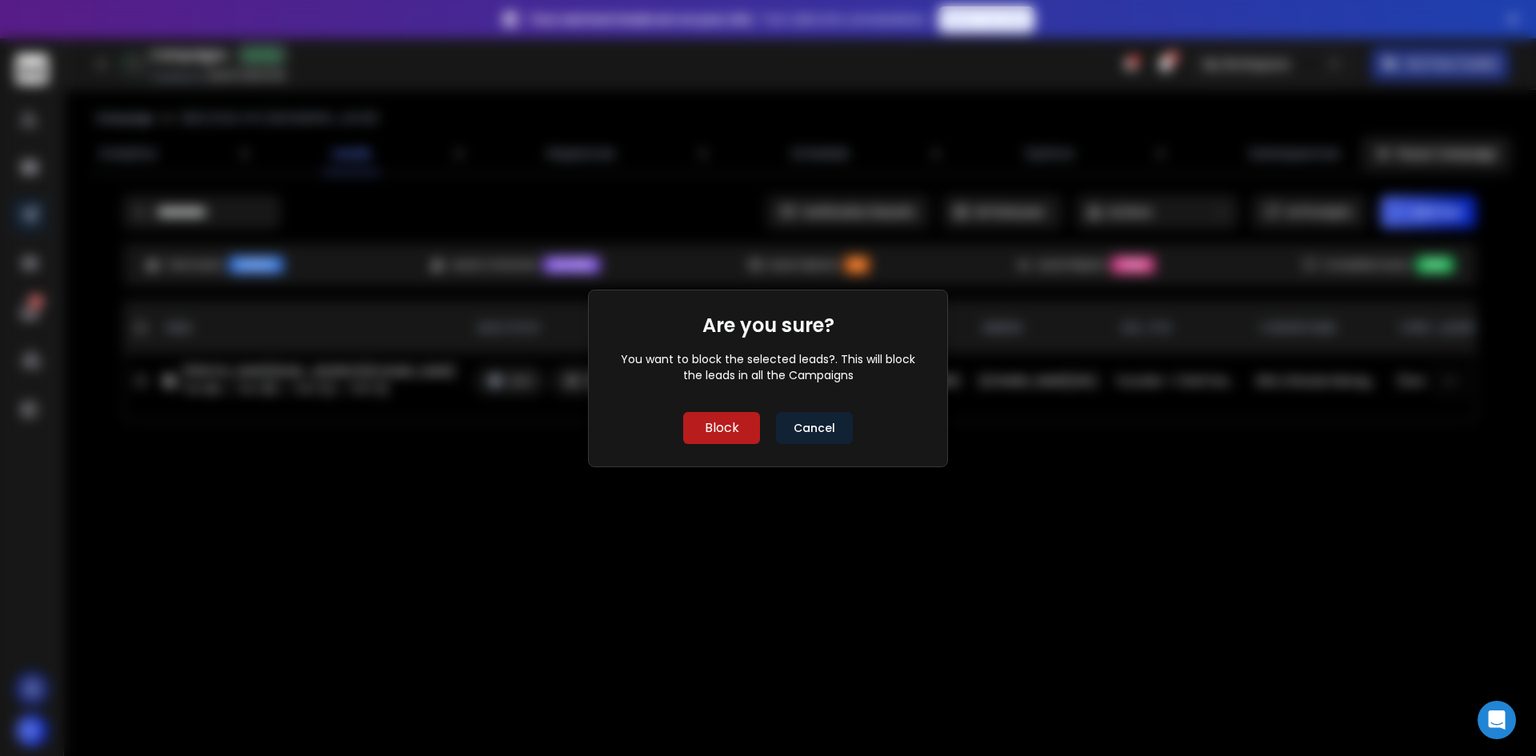
click at [731, 427] on button "Block" at bounding box center [721, 428] width 77 height 32
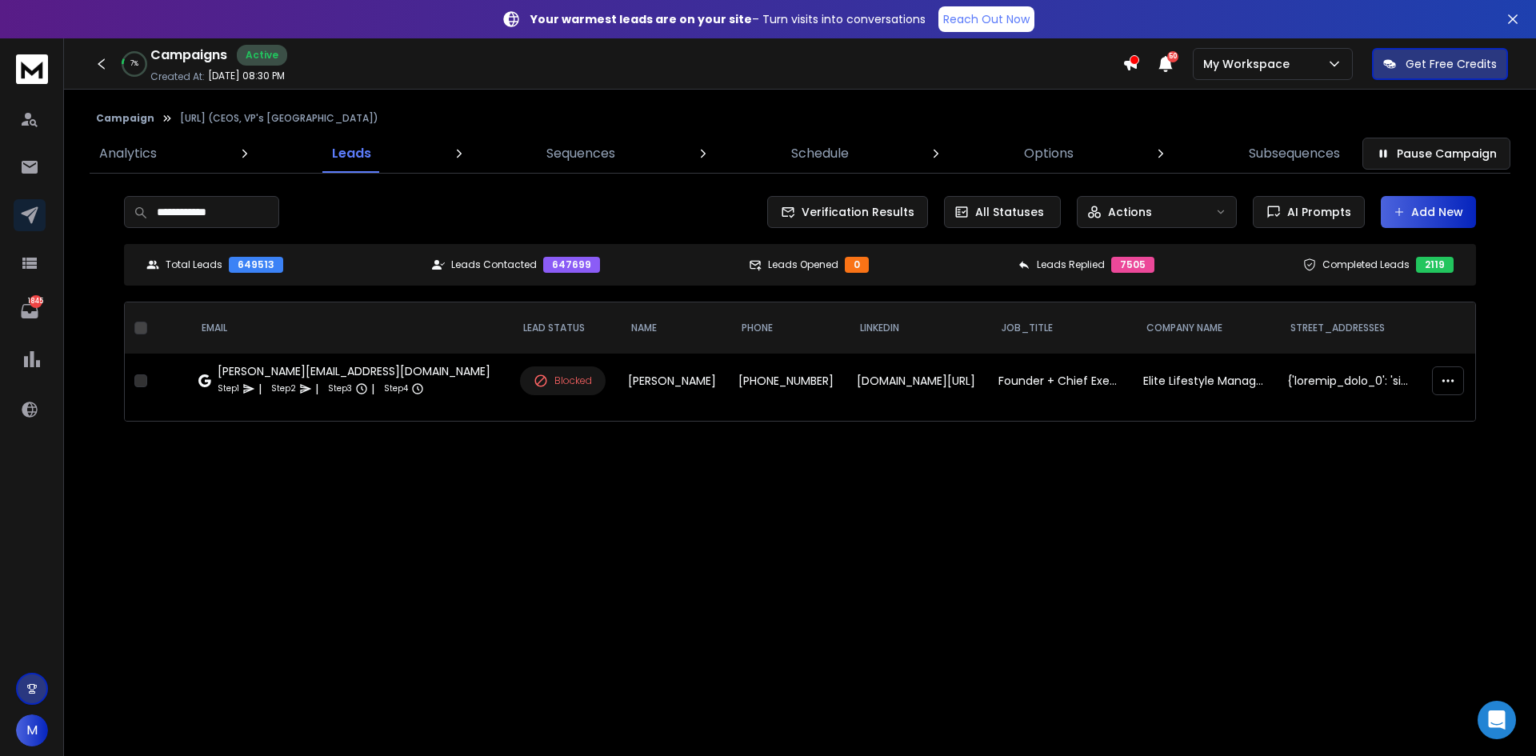
drag, startPoint x: 262, startPoint y: 220, endPoint x: 99, endPoint y: 220, distance: 162.4
click at [99, 220] on div "**********" at bounding box center [800, 301] width 1408 height 210
paste input "**********"
type input "**********"
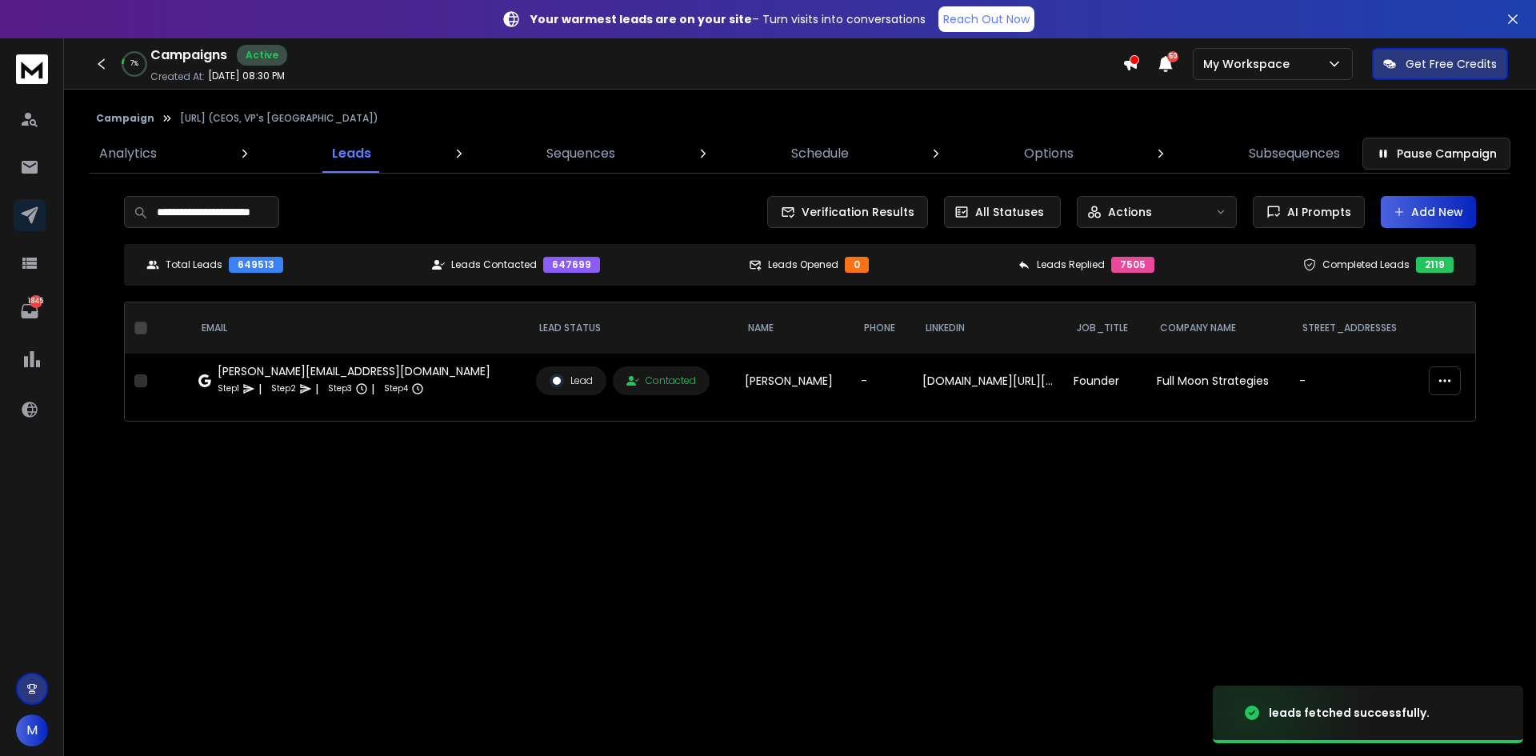
click at [1438, 376] on icon "button" at bounding box center [1444, 380] width 14 height 14
click at [1379, 445] on div "Pause Lead" at bounding box center [1402, 441] width 84 height 16
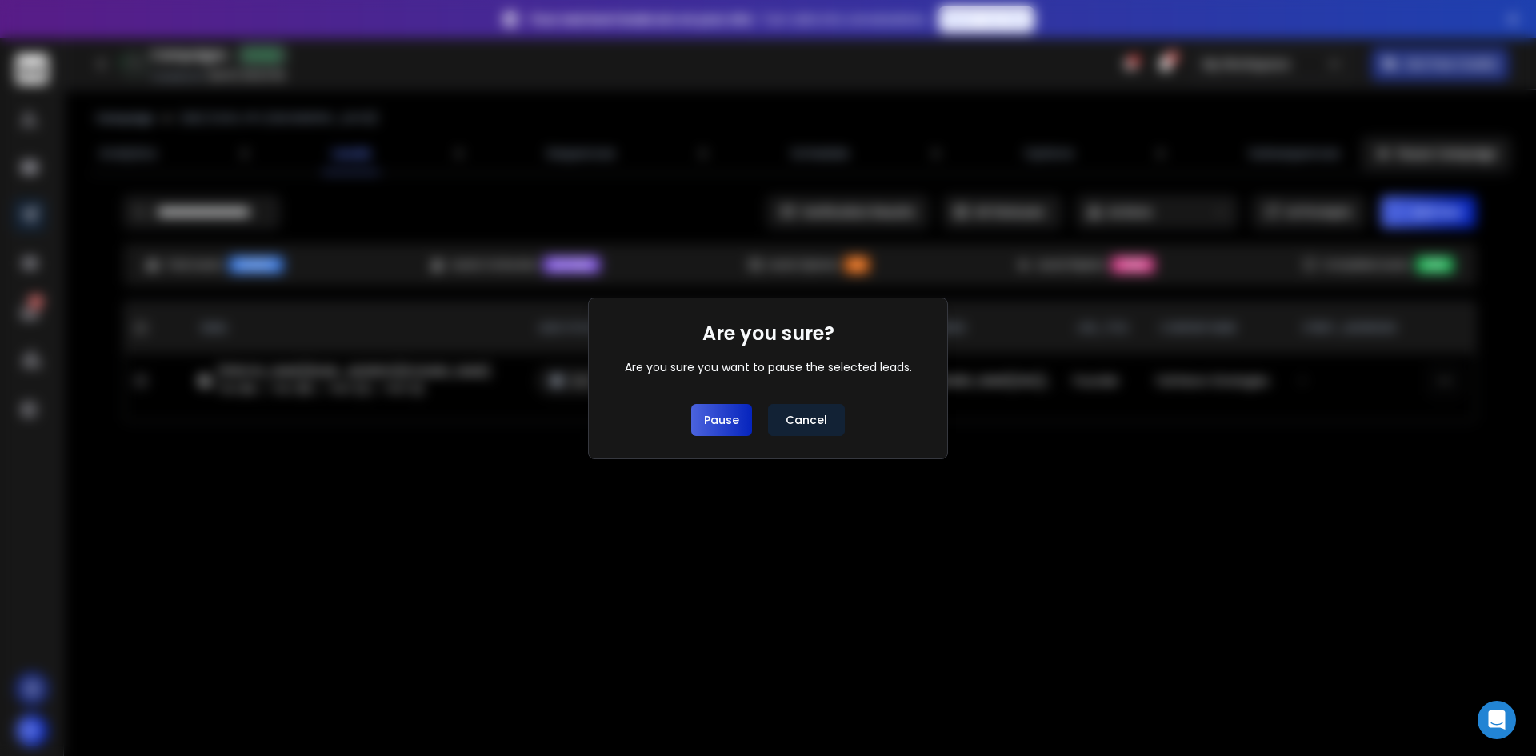
click at [713, 422] on button "Pause" at bounding box center [721, 420] width 61 height 32
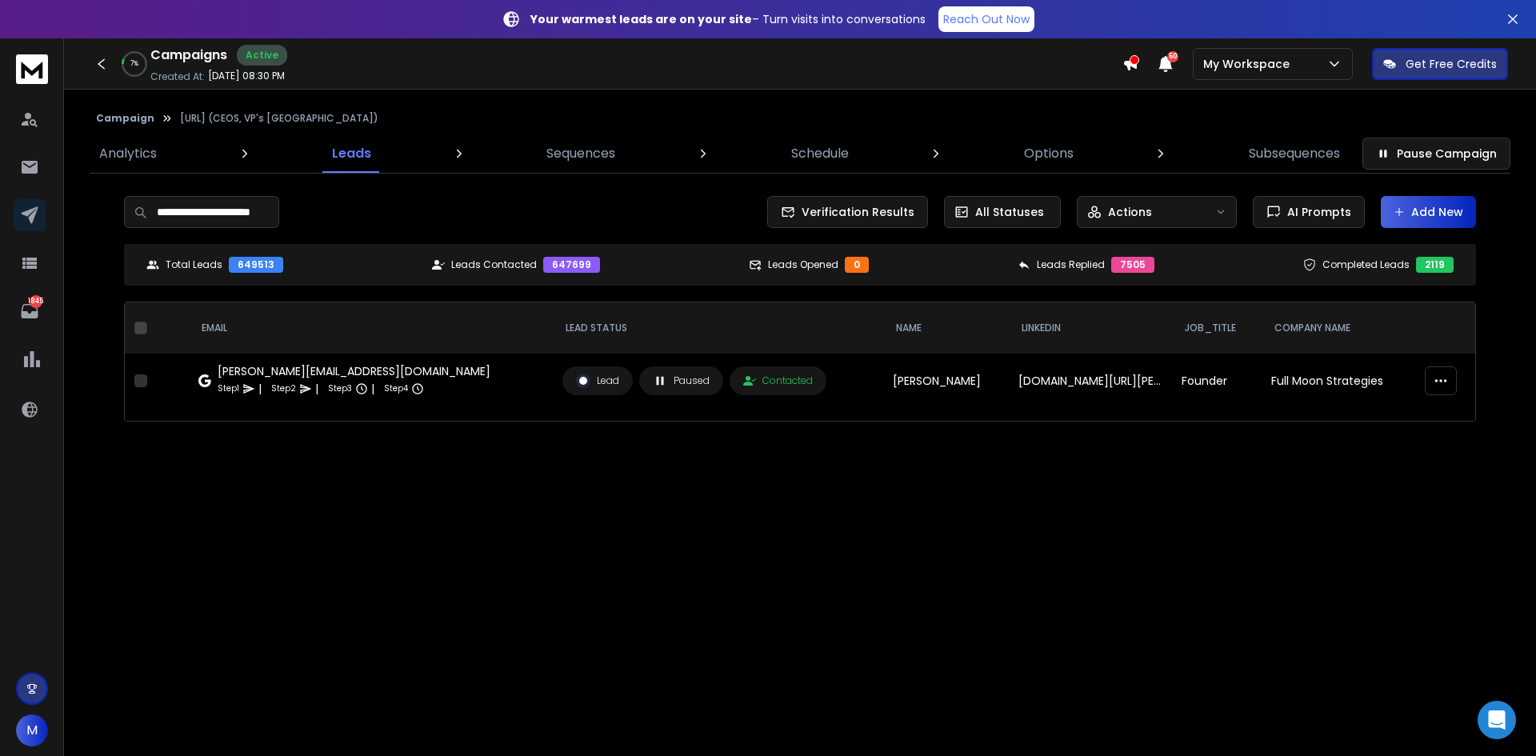
click at [1433, 379] on icon "button" at bounding box center [1440, 380] width 14 height 14
click at [1408, 455] on div "Block Lead" at bounding box center [1392, 466] width 109 height 26
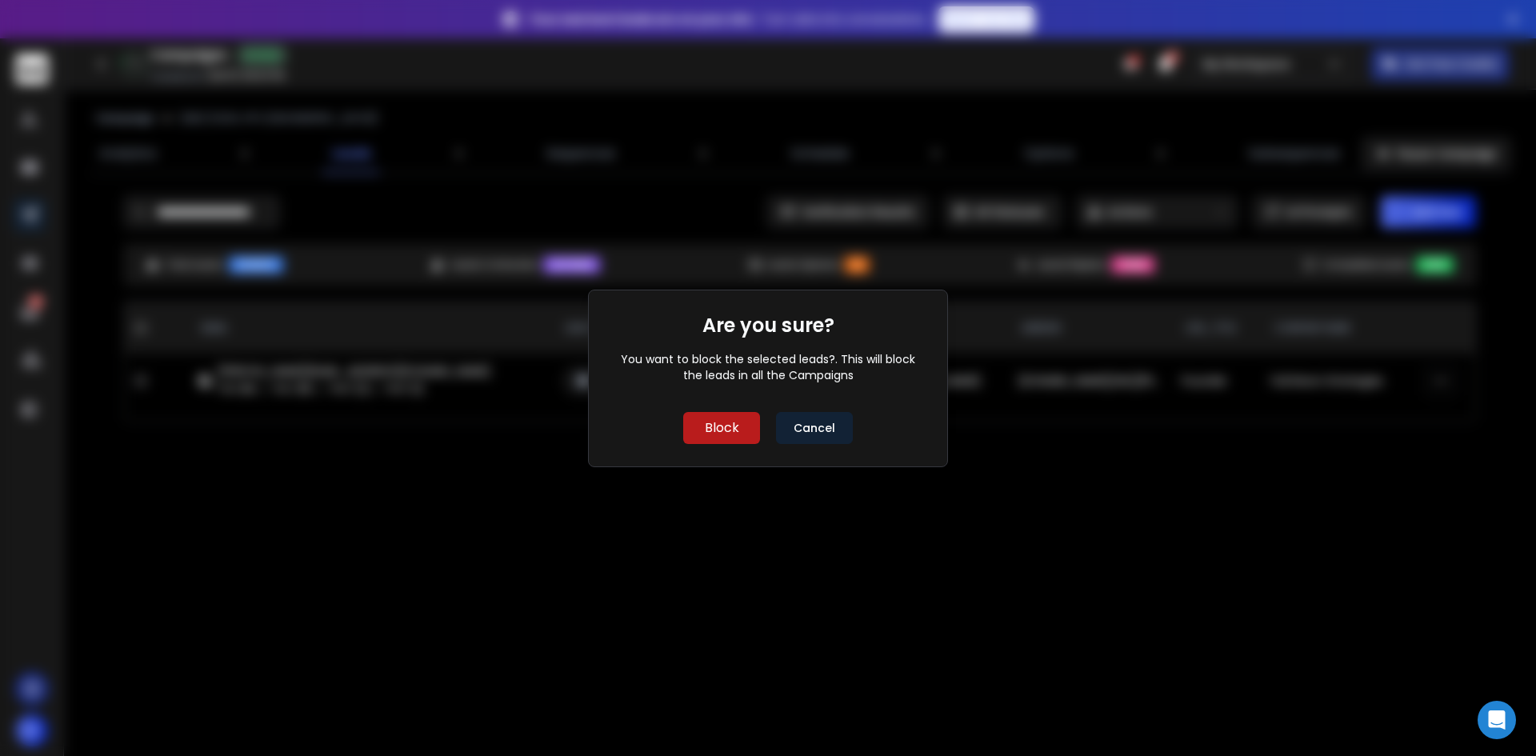
click at [700, 420] on button "Block" at bounding box center [721, 428] width 77 height 32
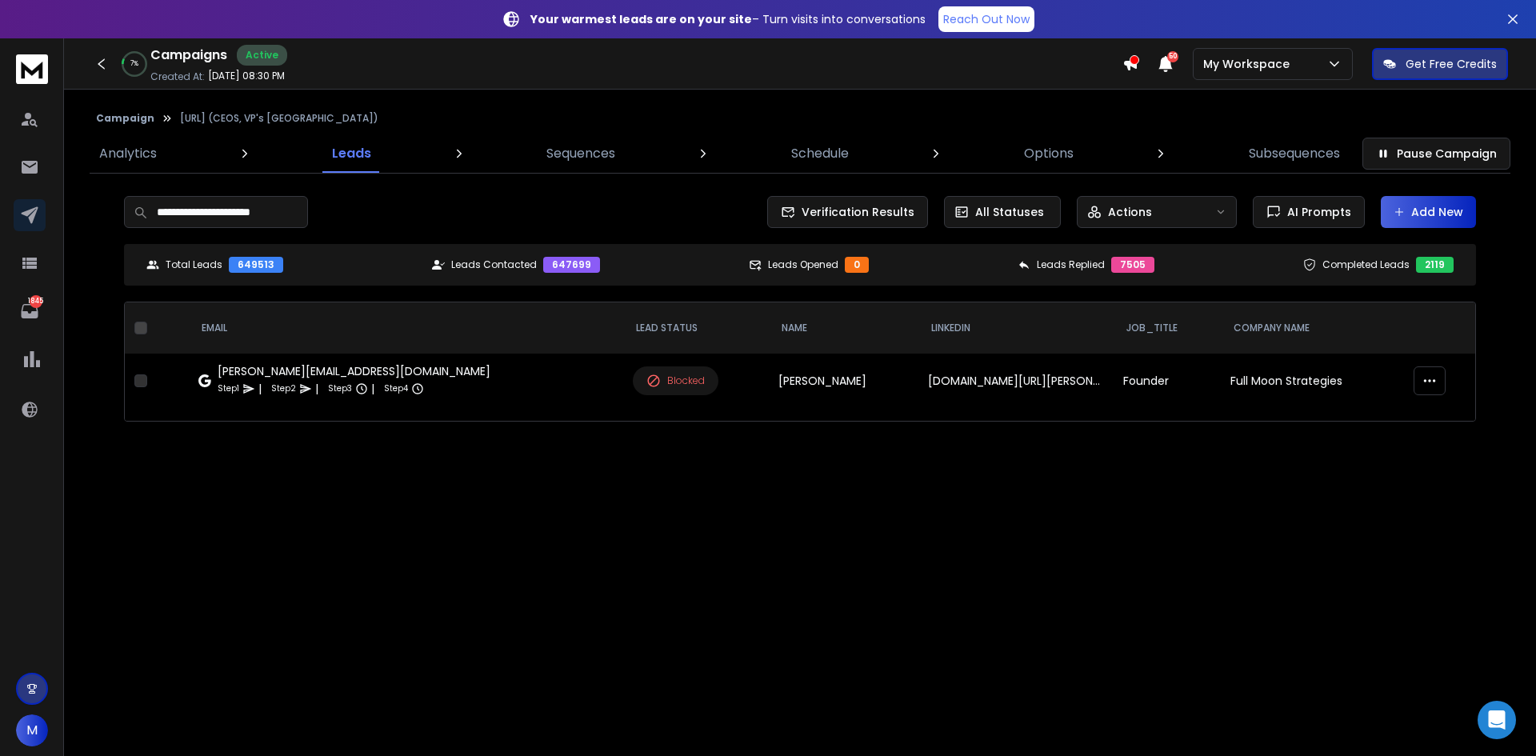
drag, startPoint x: 150, startPoint y: 210, endPoint x: 359, endPoint y: 213, distance: 209.6
click at [359, 213] on div "**********" at bounding box center [800, 212] width 1352 height 32
paste input
type input "**********"
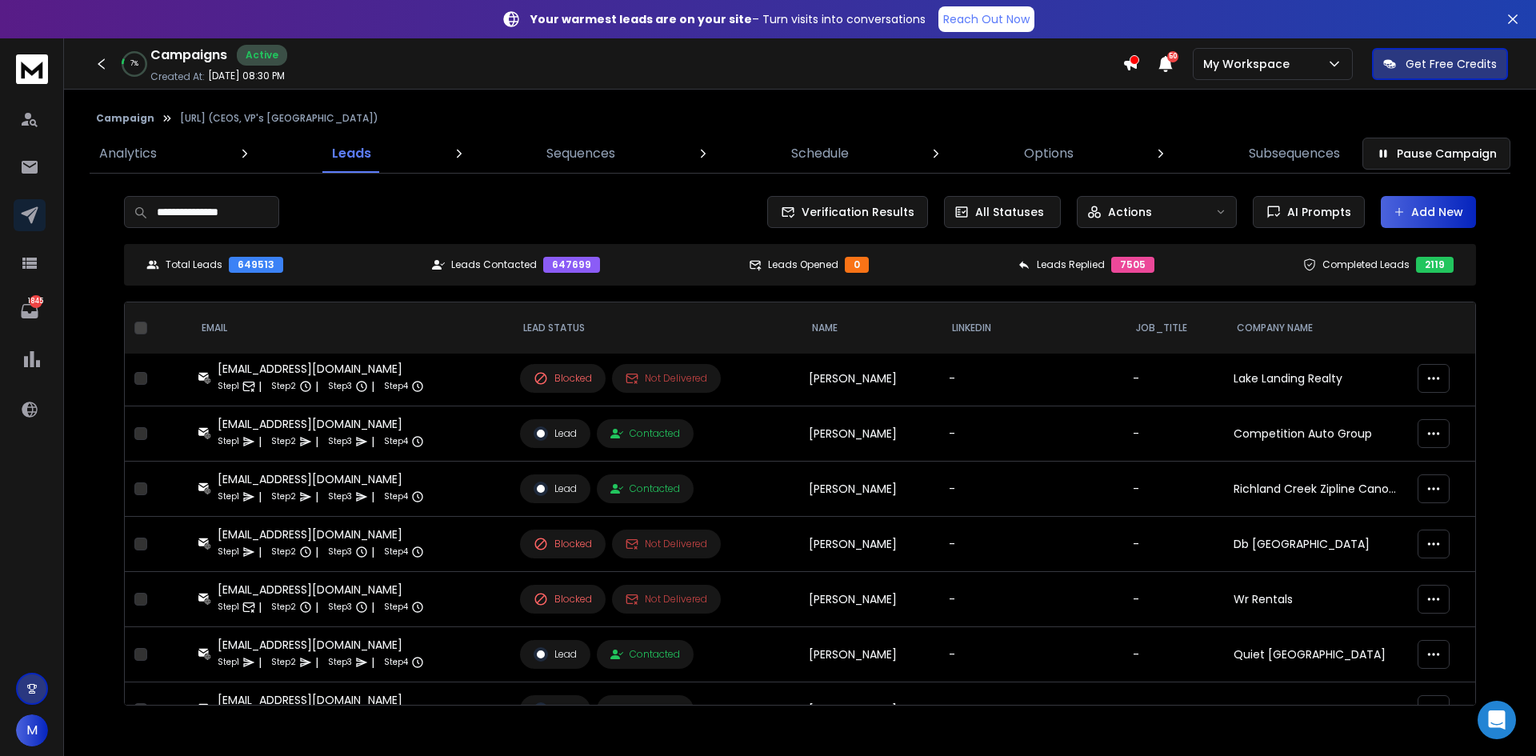
scroll to position [0, 0]
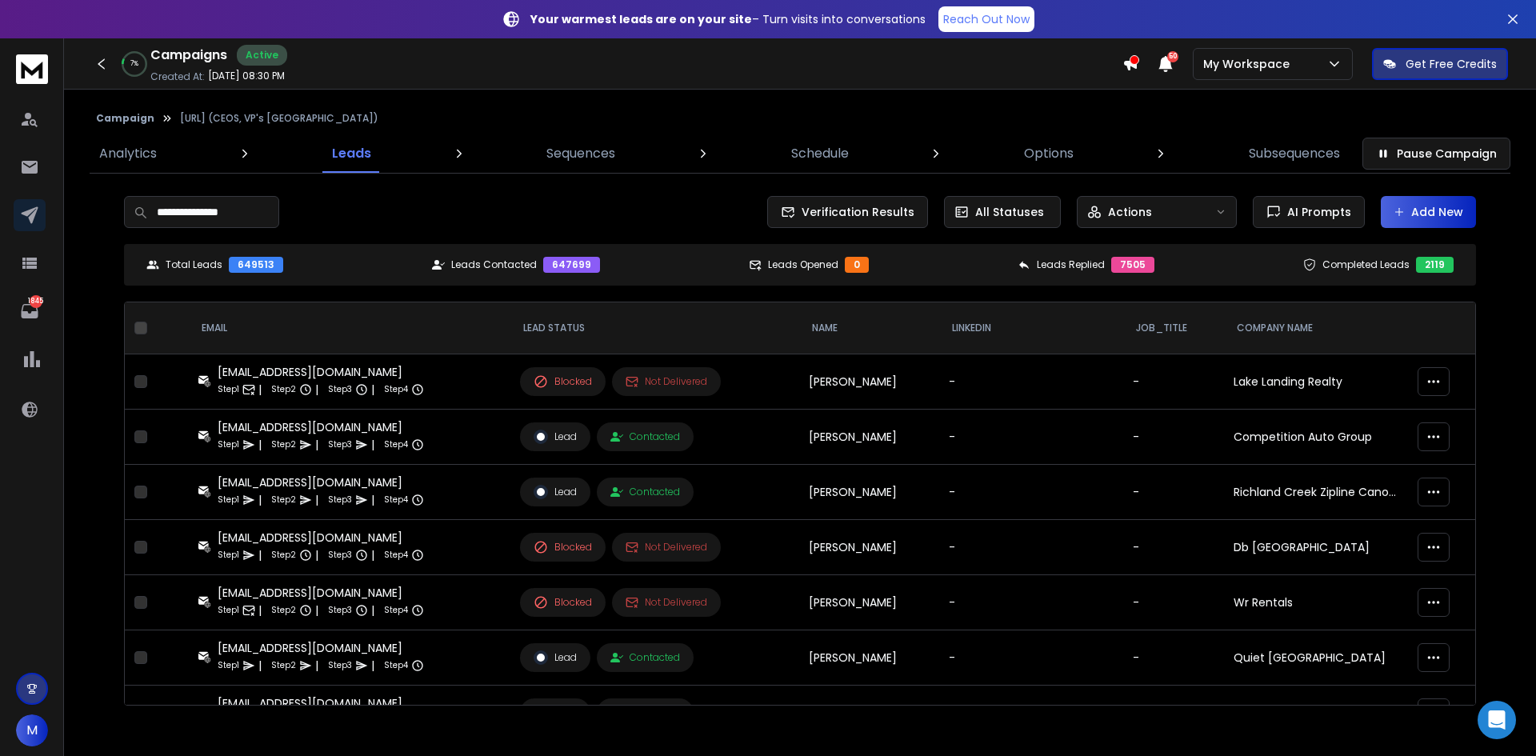
click at [137, 437] on button "button" at bounding box center [140, 436] width 13 height 13
click at [144, 491] on button "button" at bounding box center [140, 491] width 13 height 13
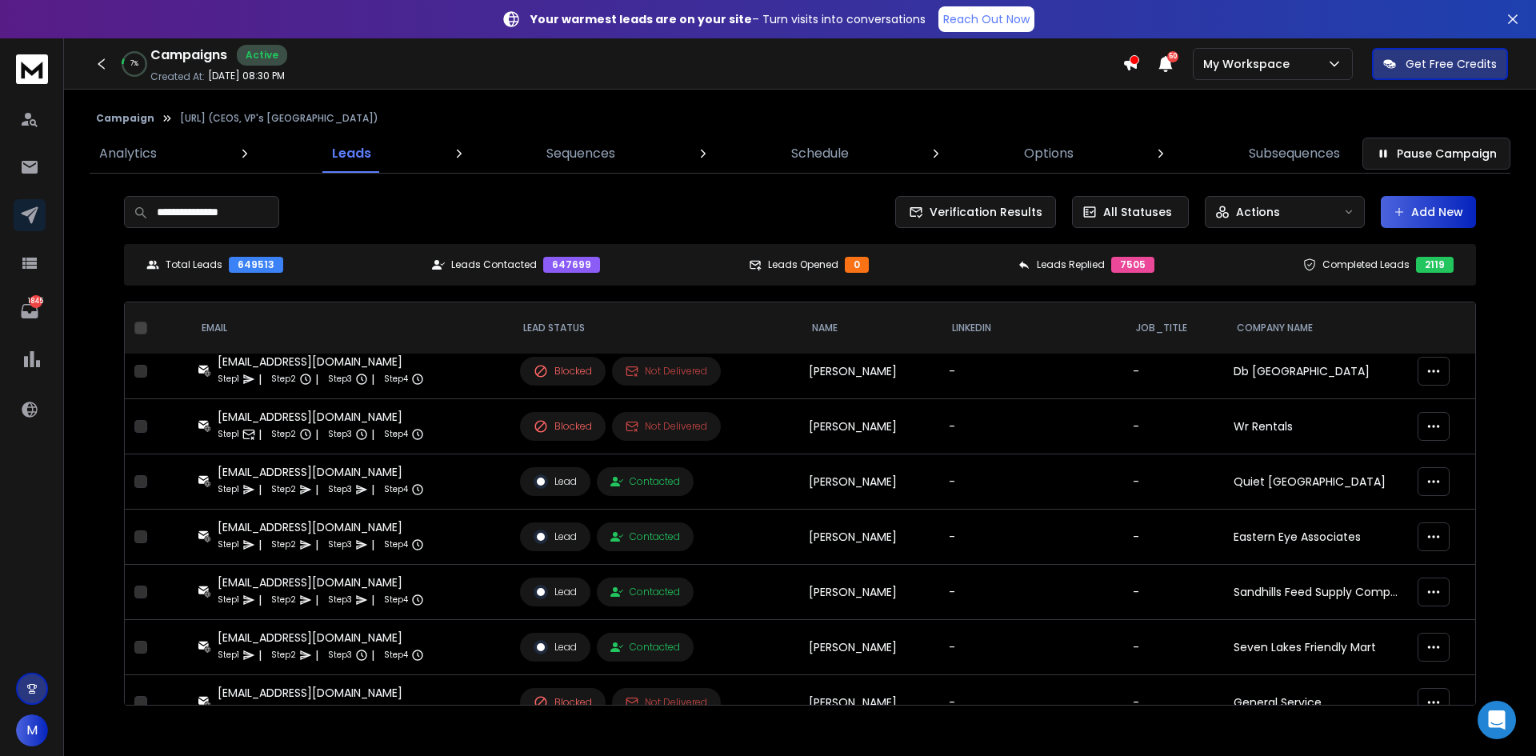
scroll to position [186, 0]
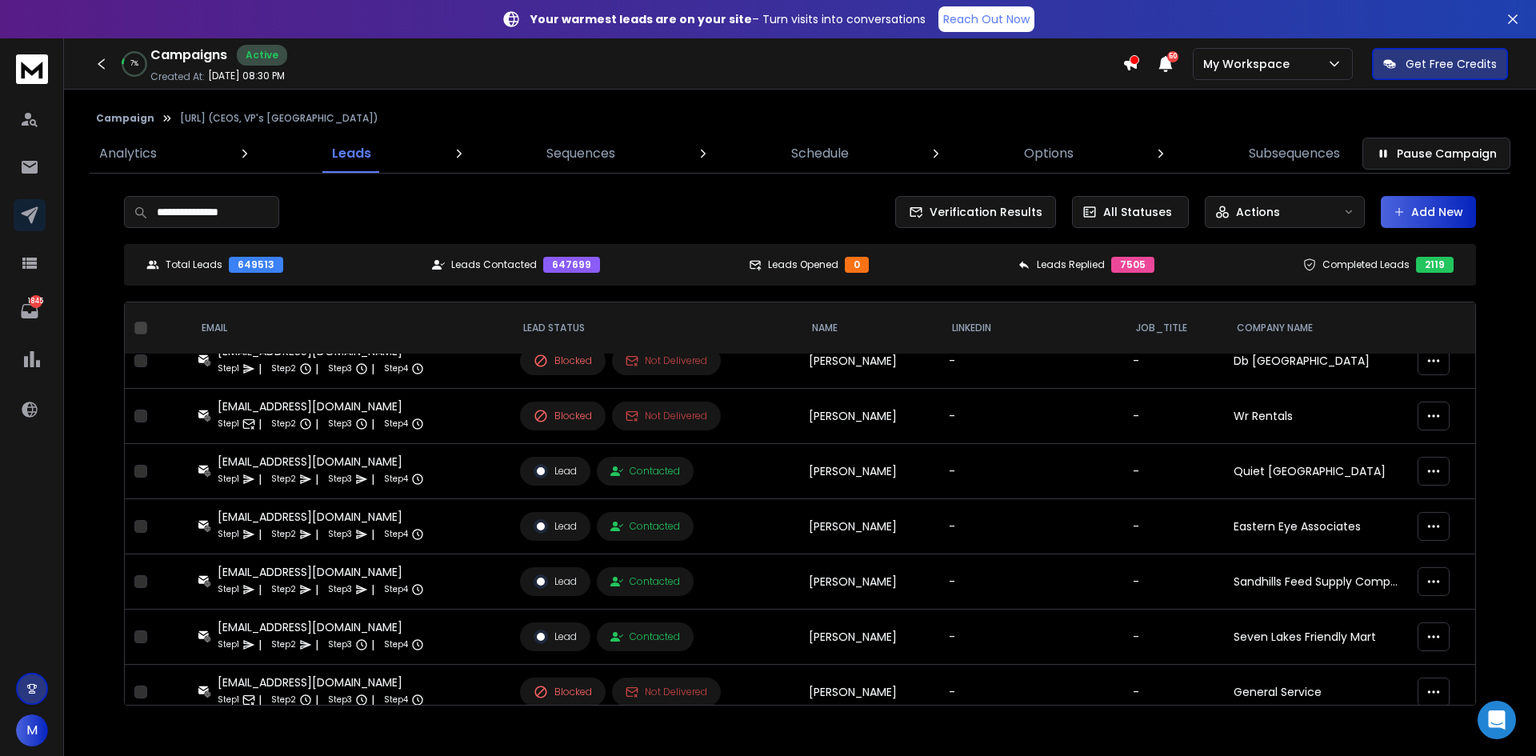
click at [138, 467] on button "button" at bounding box center [140, 471] width 13 height 13
click at [139, 525] on button "button" at bounding box center [140, 526] width 13 height 13
click at [136, 580] on button "button" at bounding box center [140, 581] width 13 height 13
click at [138, 629] on td at bounding box center [157, 636] width 64 height 55
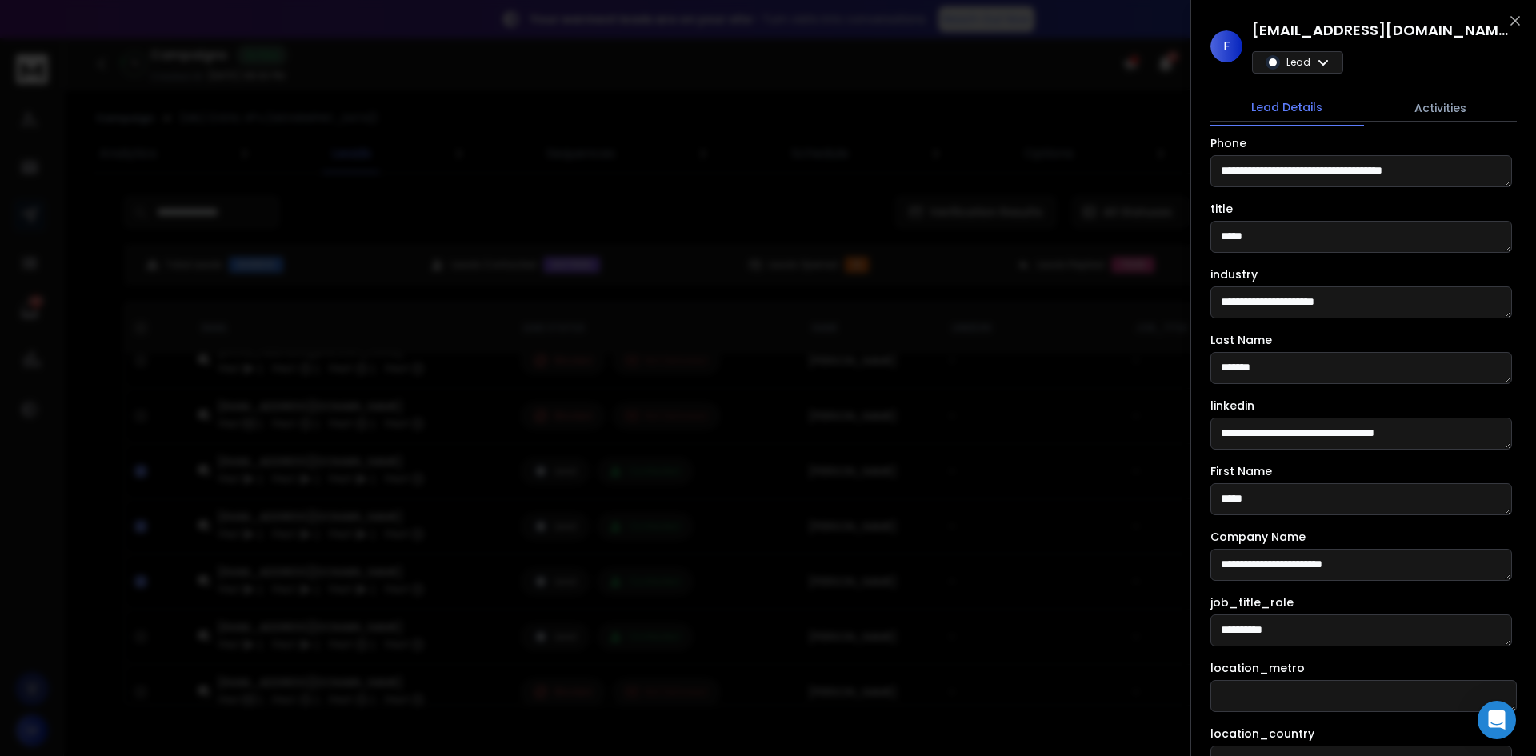
click at [209, 574] on div at bounding box center [768, 378] width 1536 height 756
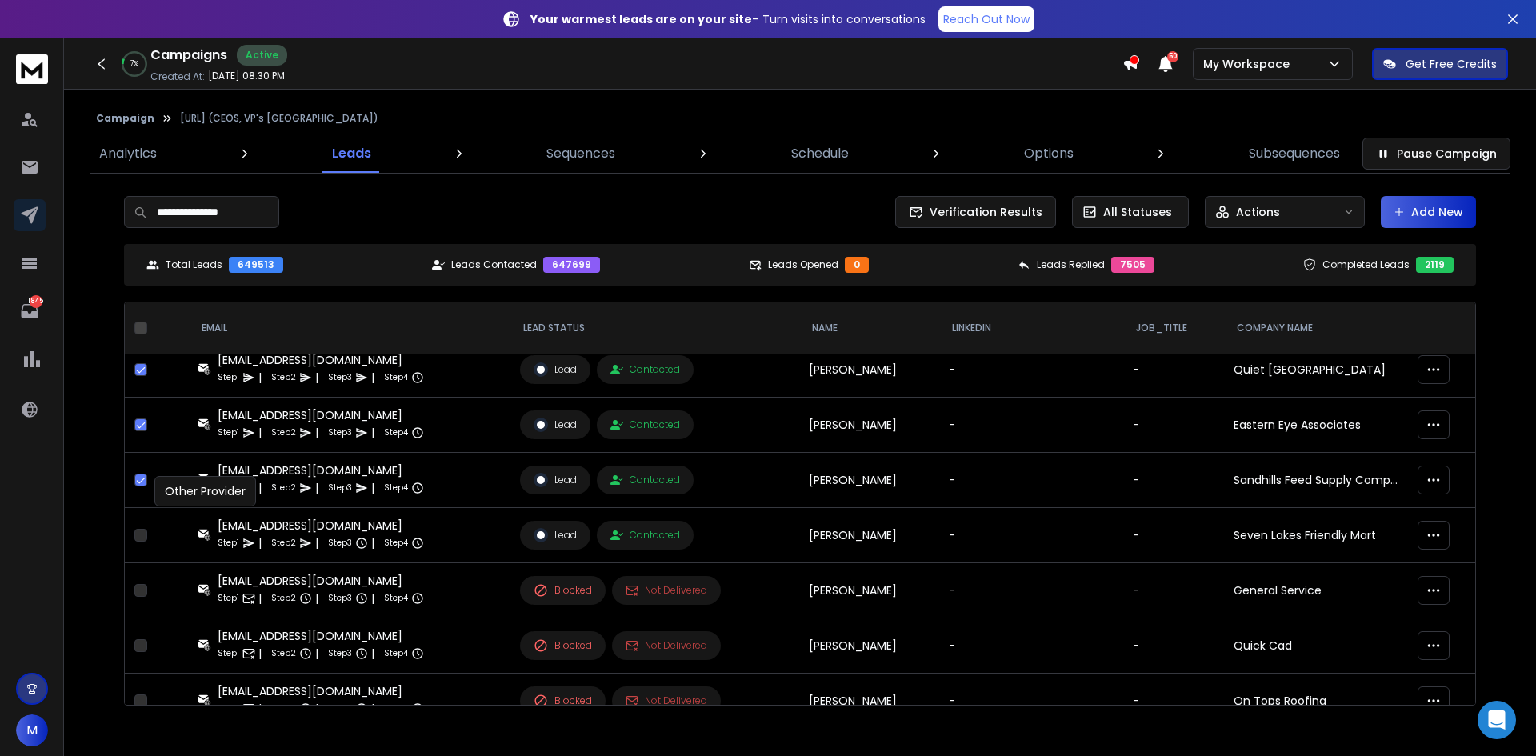
scroll to position [320, 0]
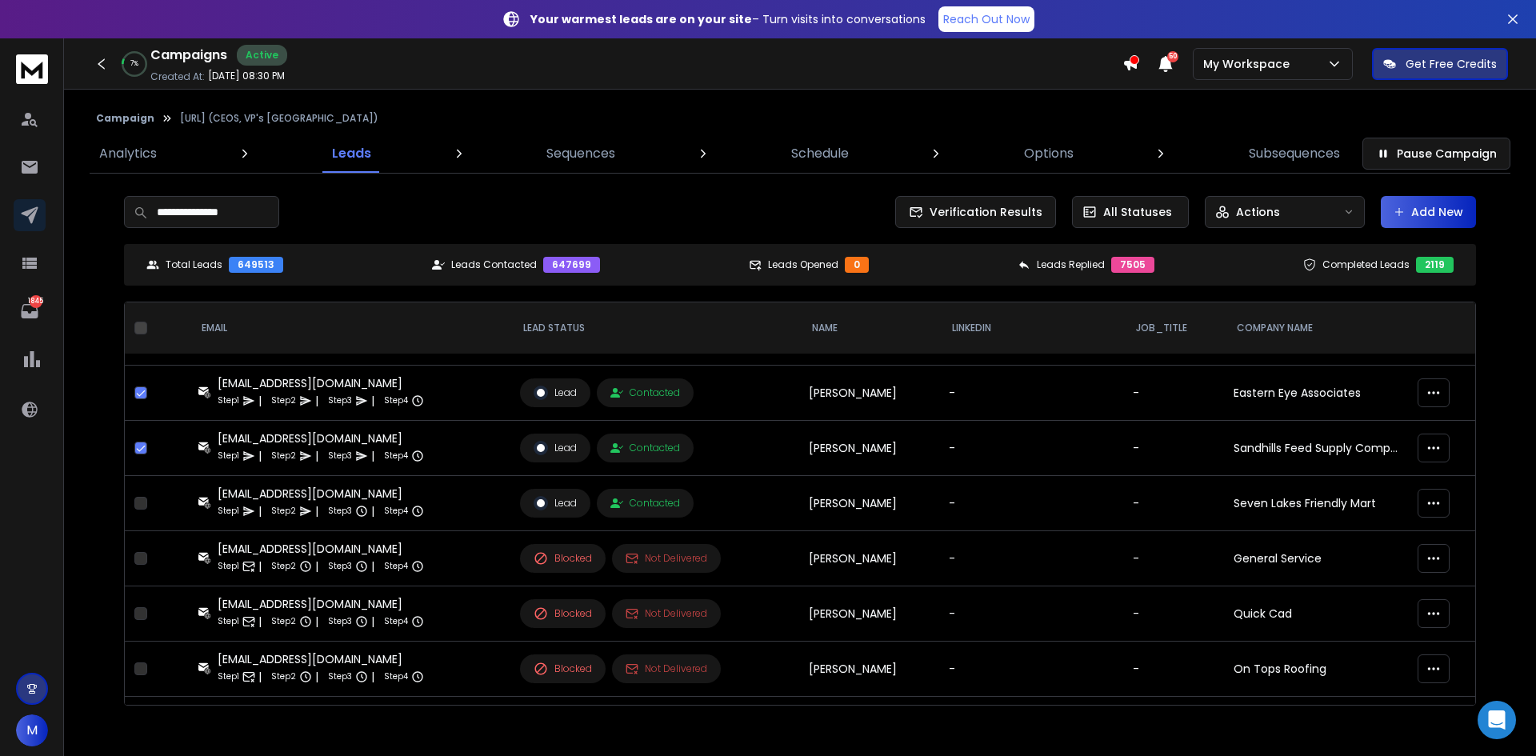
click at [134, 505] on td at bounding box center [157, 503] width 64 height 55
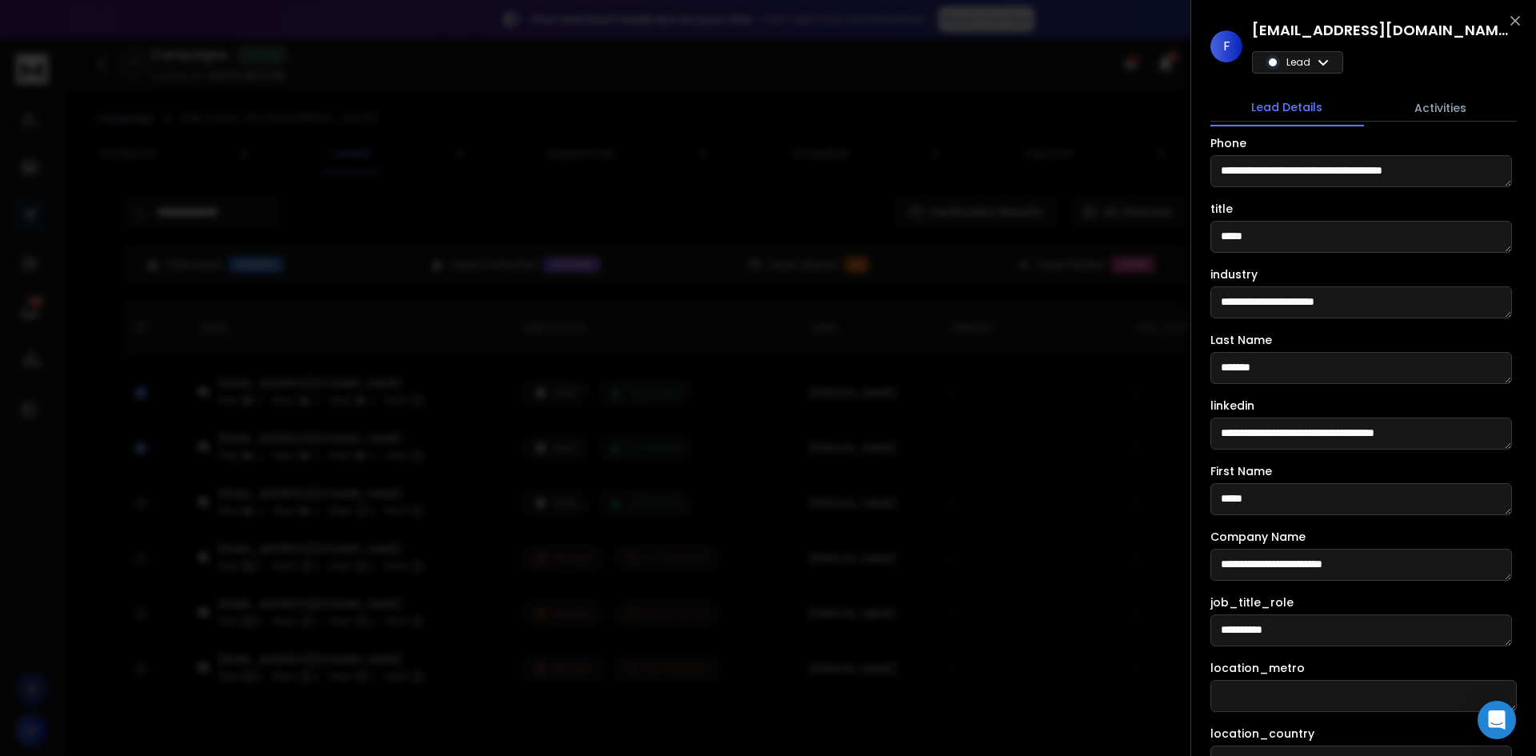
click at [146, 504] on div at bounding box center [768, 378] width 1536 height 756
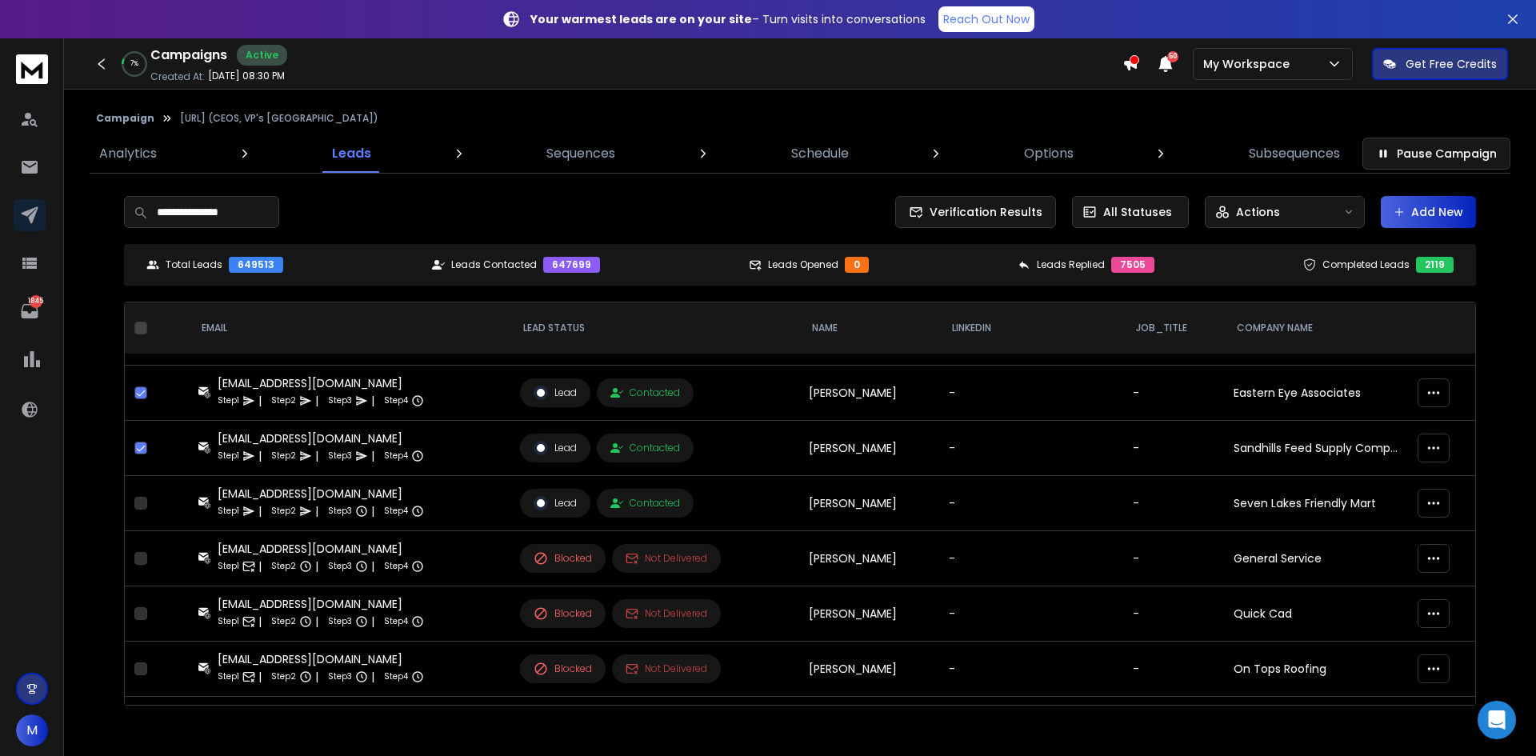
click at [137, 497] on button "button" at bounding box center [140, 503] width 13 height 13
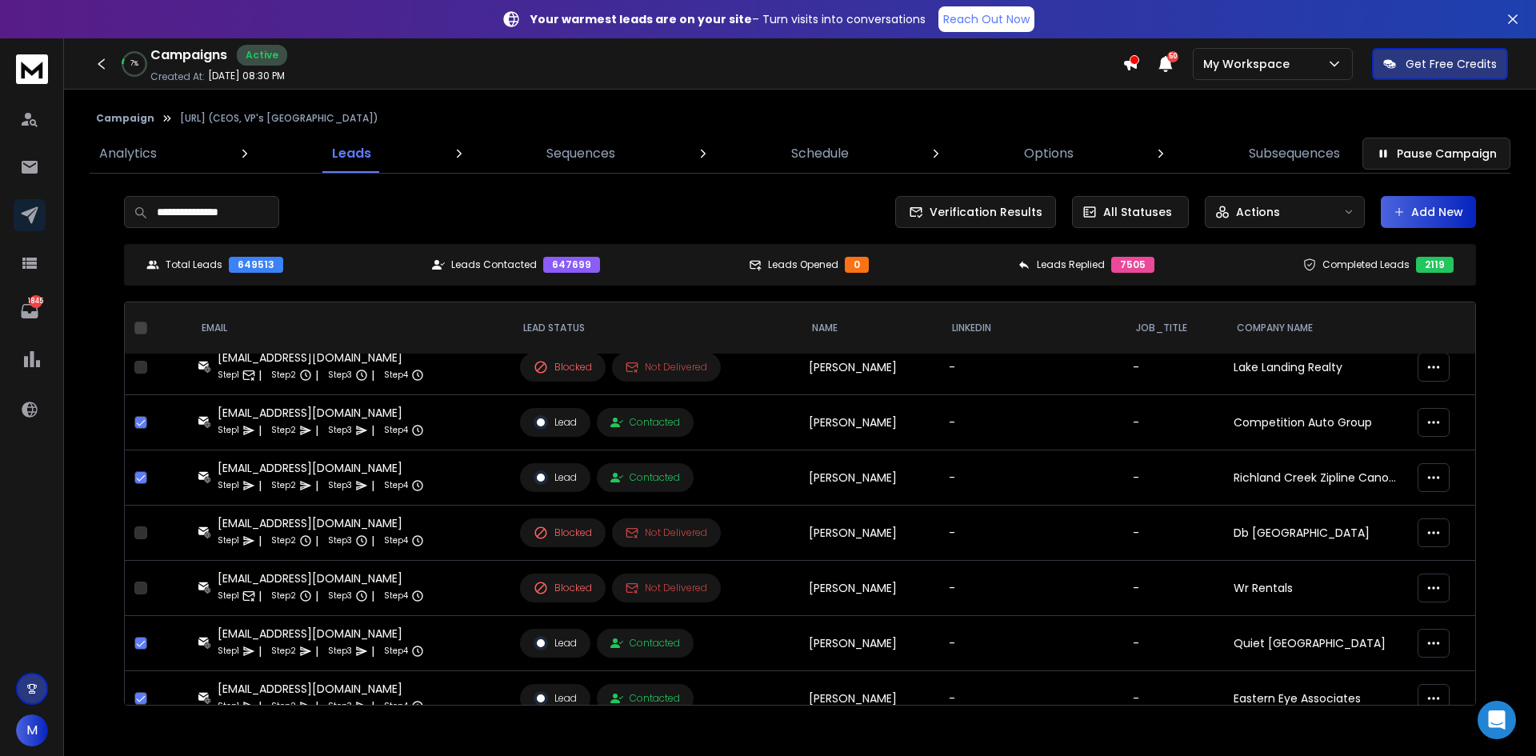
scroll to position [0, 0]
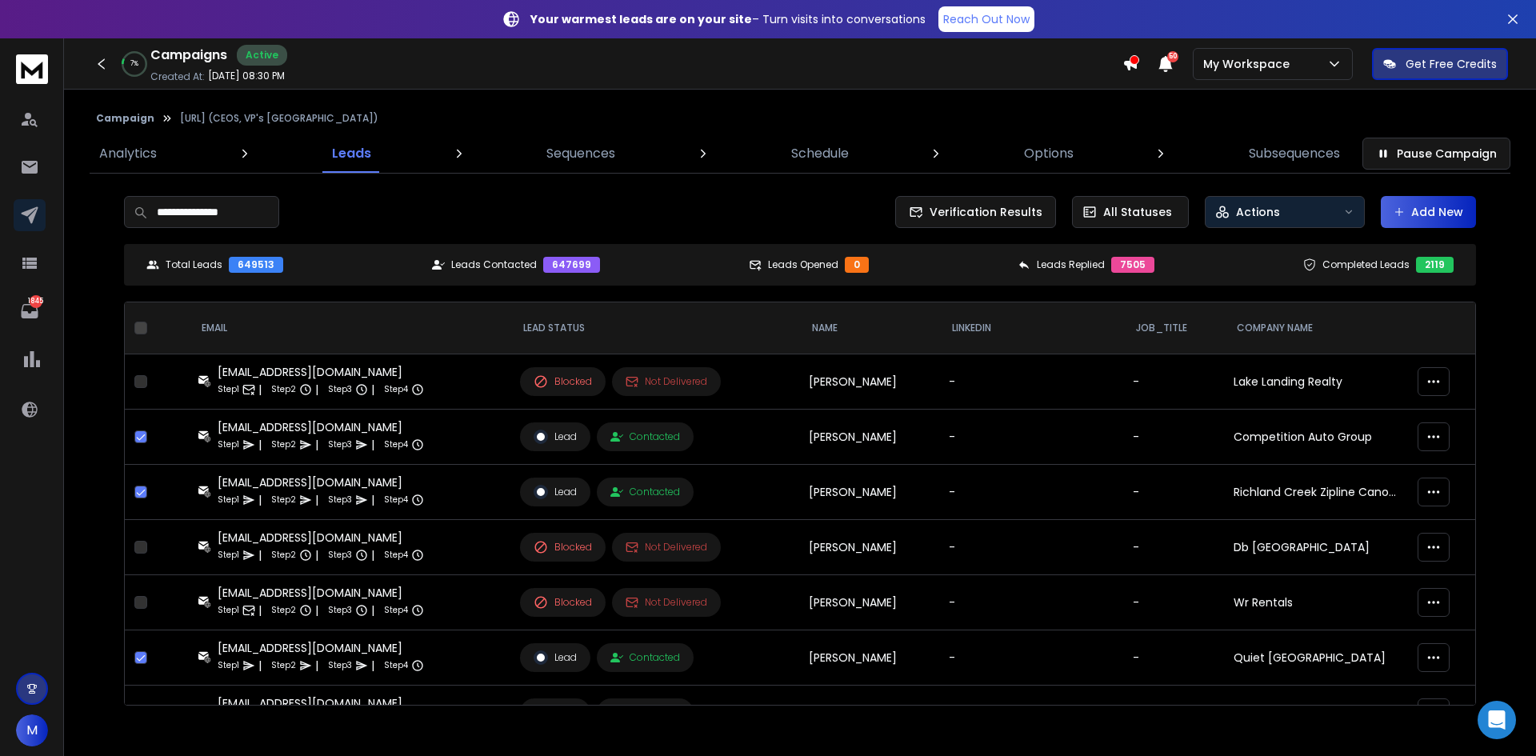
click at [1296, 203] on button "Actions" at bounding box center [1284, 212] width 160 height 32
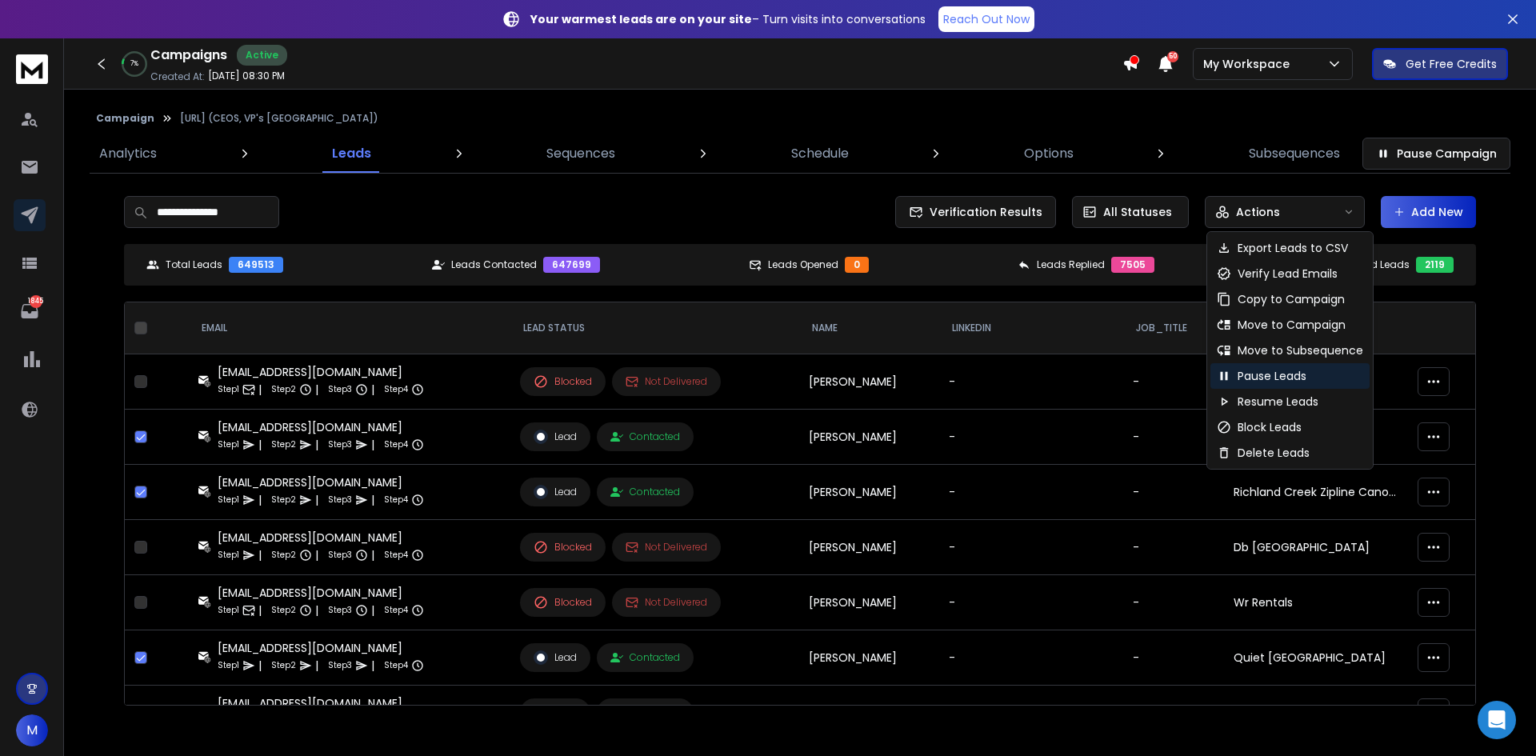
click at [1240, 370] on p "Pause Leads" at bounding box center [1271, 376] width 69 height 16
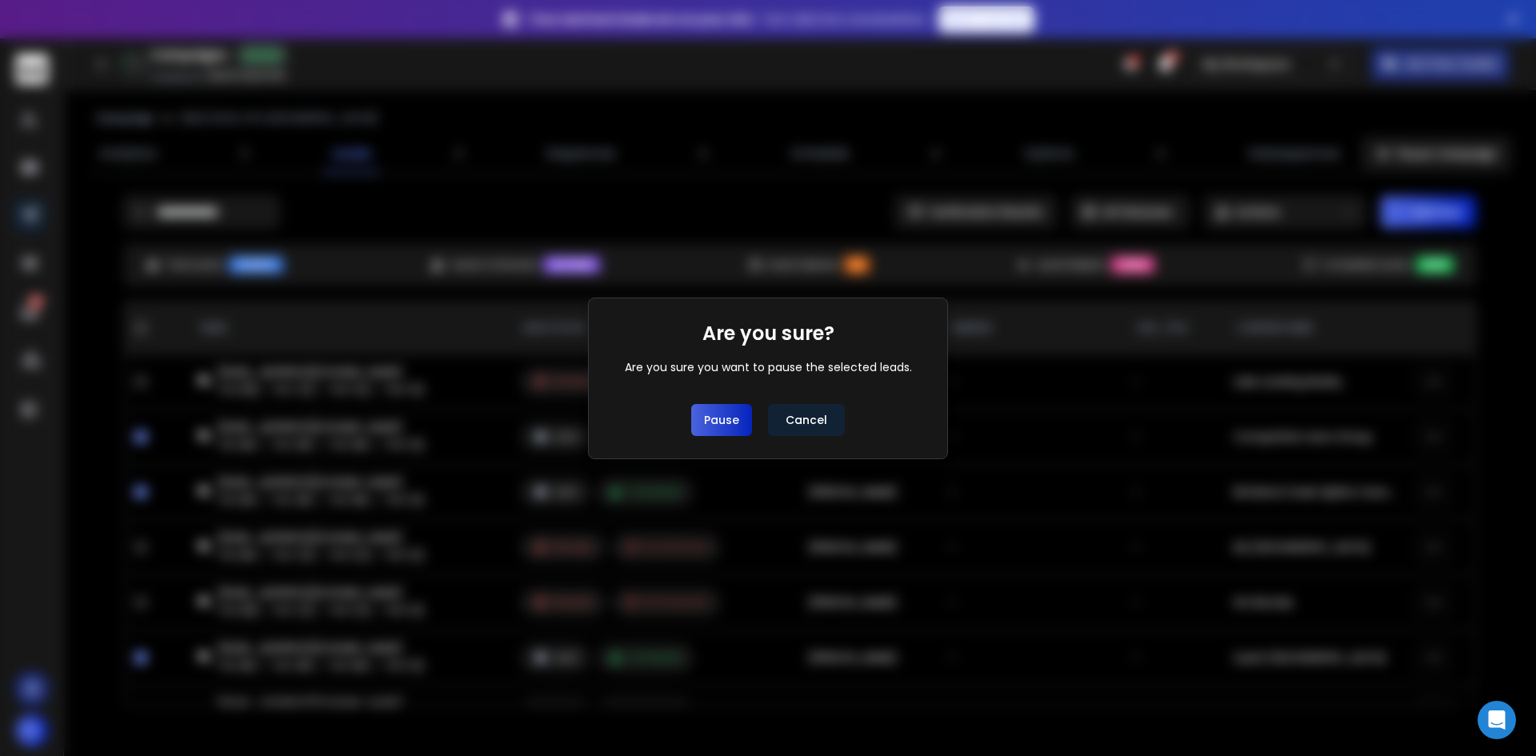
click at [720, 418] on button "Pause" at bounding box center [721, 420] width 61 height 32
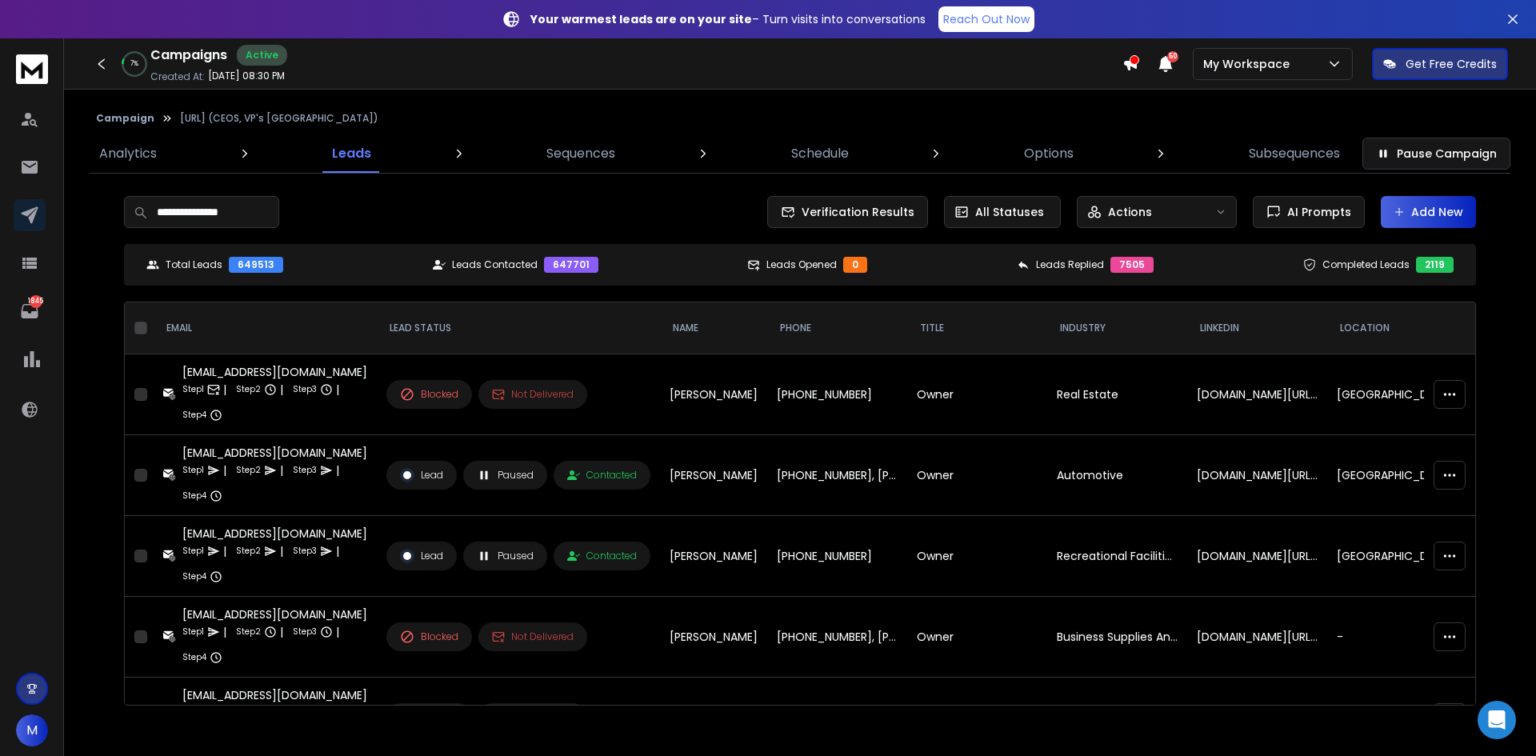
click at [139, 469] on button "button" at bounding box center [140, 475] width 13 height 13
click at [138, 549] on button "button" at bounding box center [140, 555] width 13 height 13
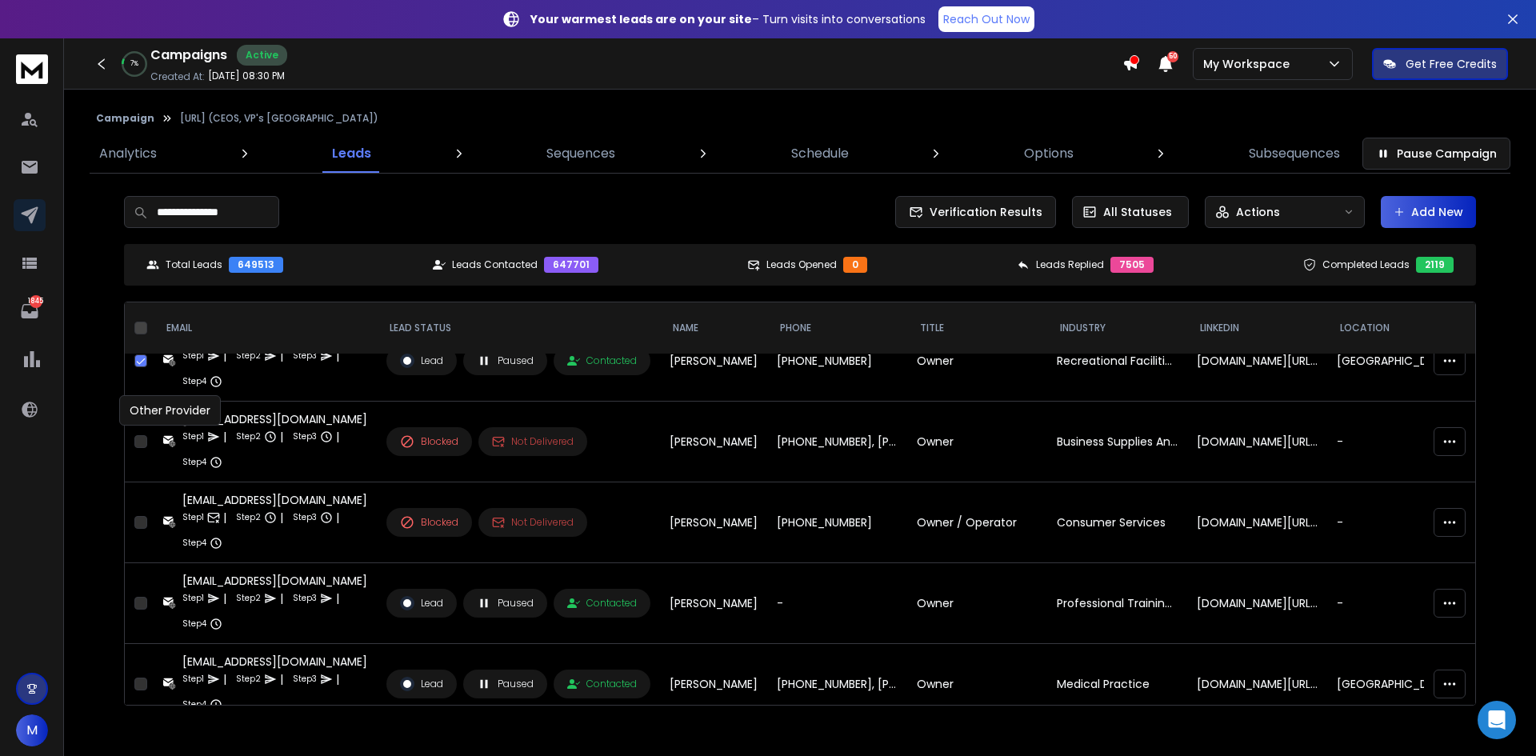
scroll to position [214, 0]
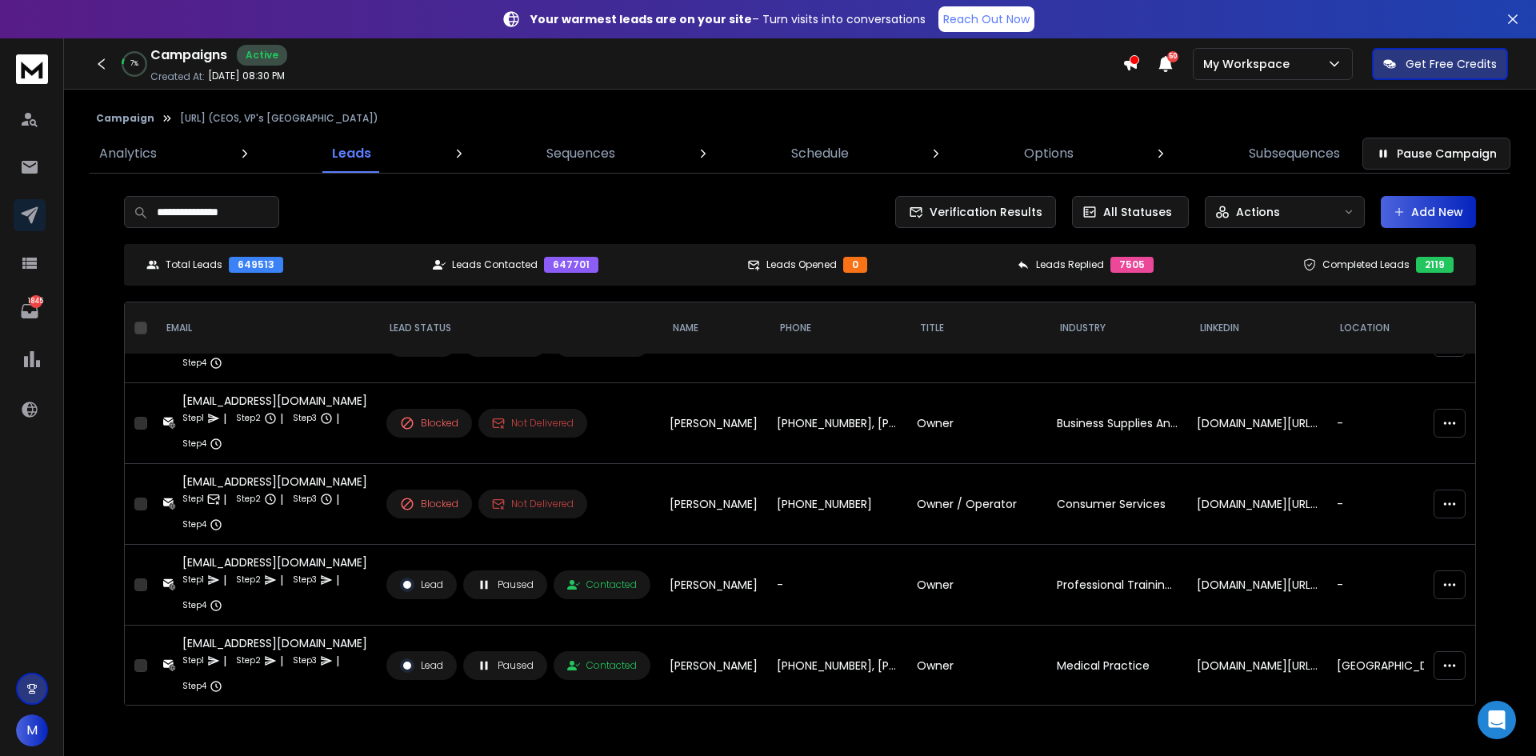
click at [134, 578] on button "button" at bounding box center [140, 584] width 13 height 13
click at [138, 659] on button "button" at bounding box center [140, 665] width 13 height 13
click at [140, 740] on button "button" at bounding box center [140, 746] width 13 height 13
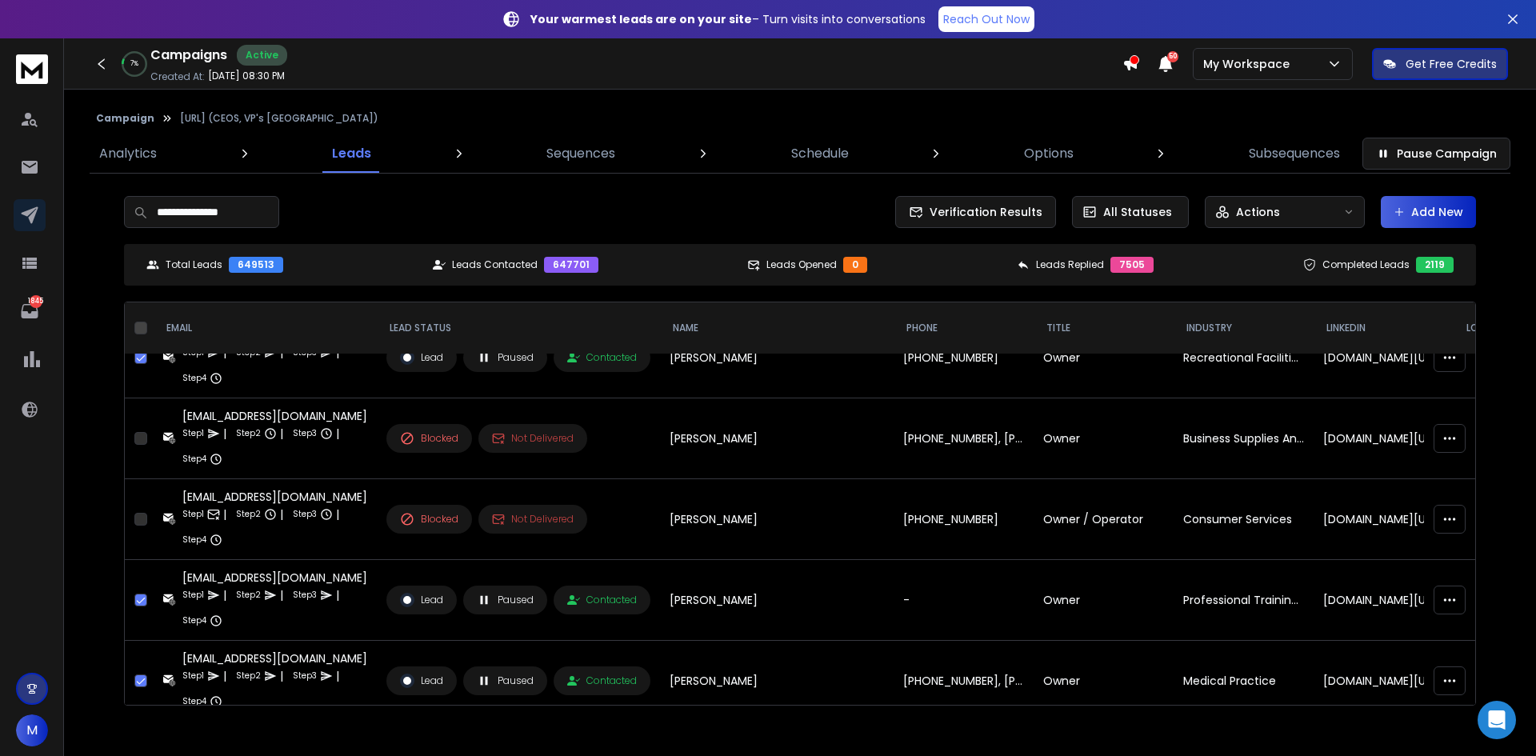
scroll to position [194, 0]
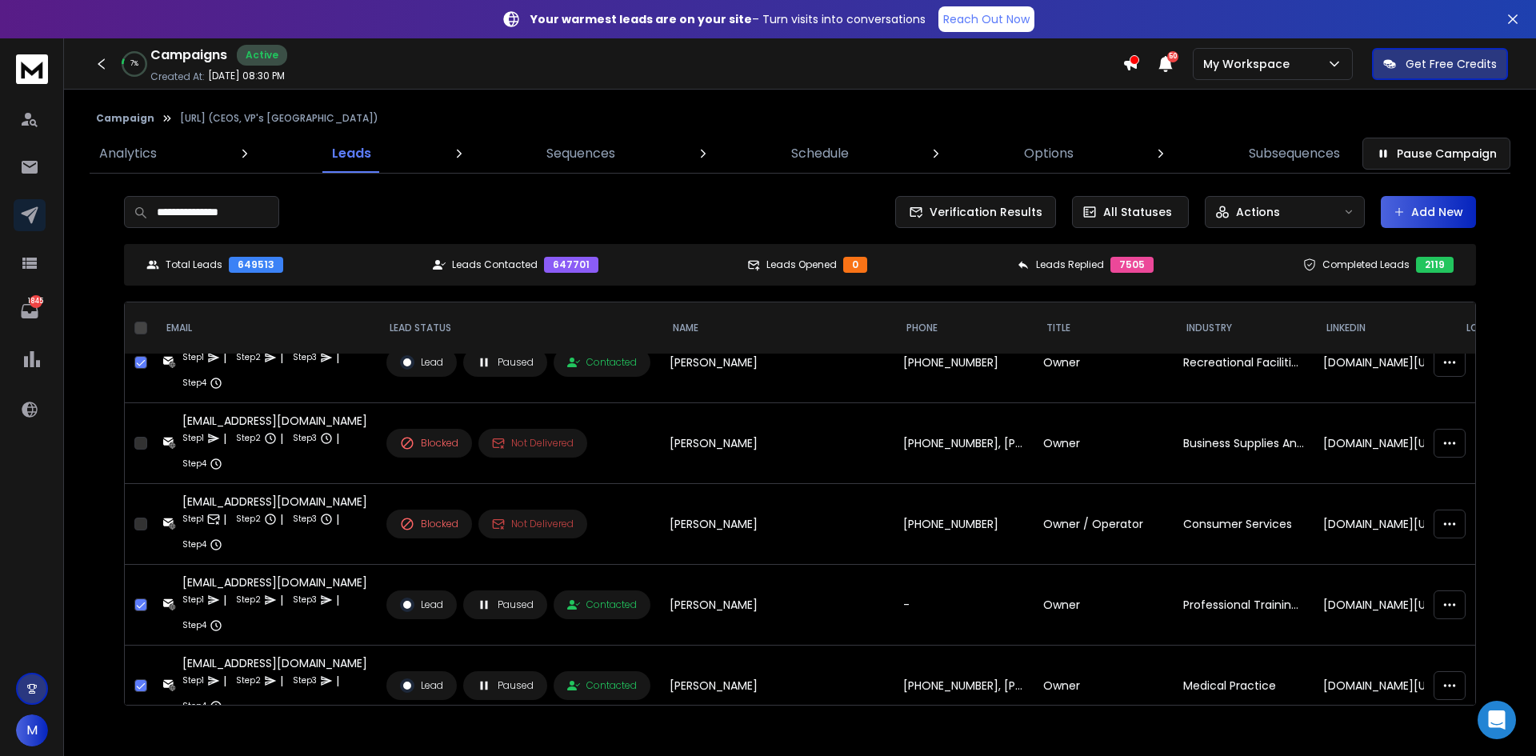
drag, startPoint x: 286, startPoint y: 210, endPoint x: 90, endPoint y: 208, distance: 196.0
click at [90, 208] on div "**********" at bounding box center [800, 443] width 1420 height 506
paste input "***"
type input "**********"
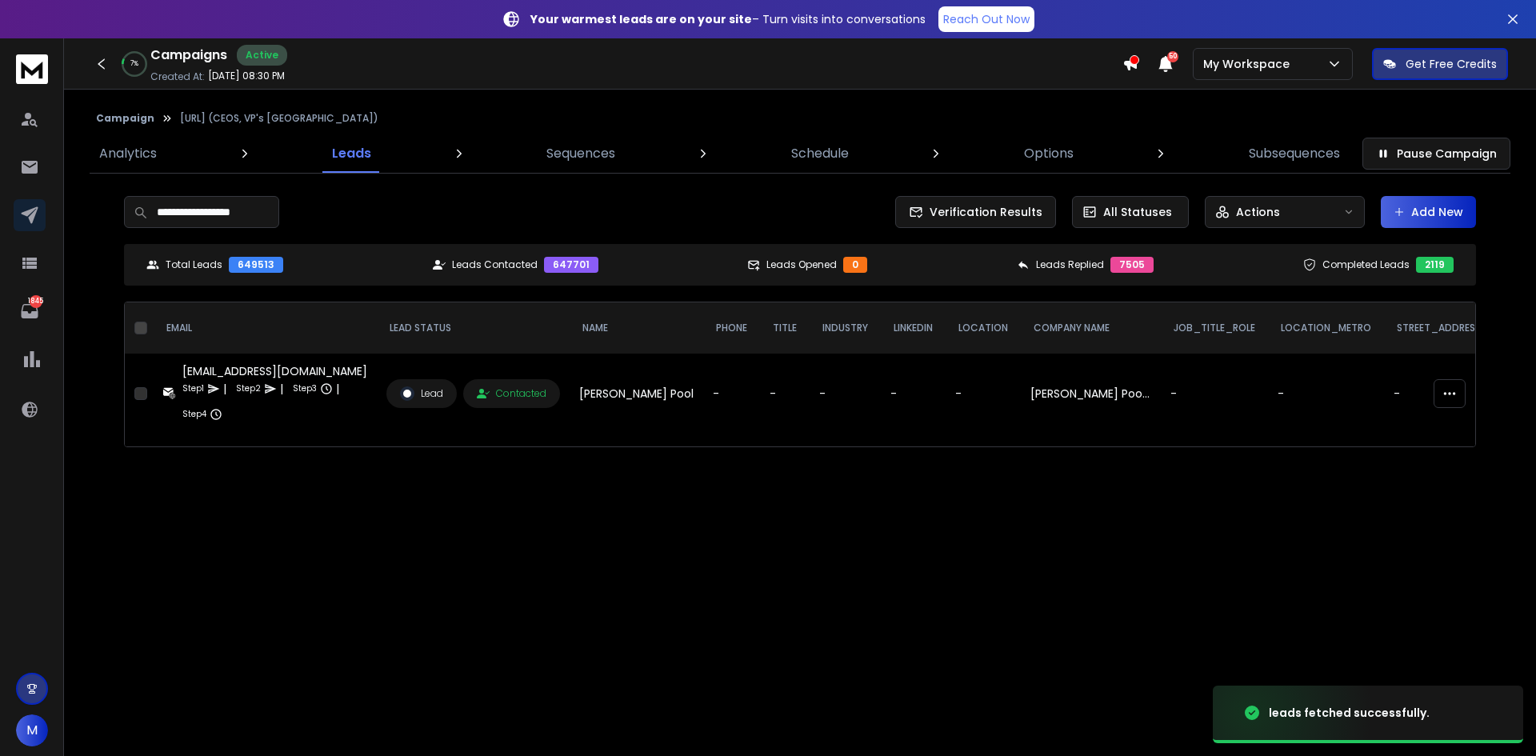
click at [1450, 397] on icon "button" at bounding box center [1449, 393] width 14 height 14
click at [1415, 452] on p "Pause Lead" at bounding box center [1420, 453] width 63 height 16
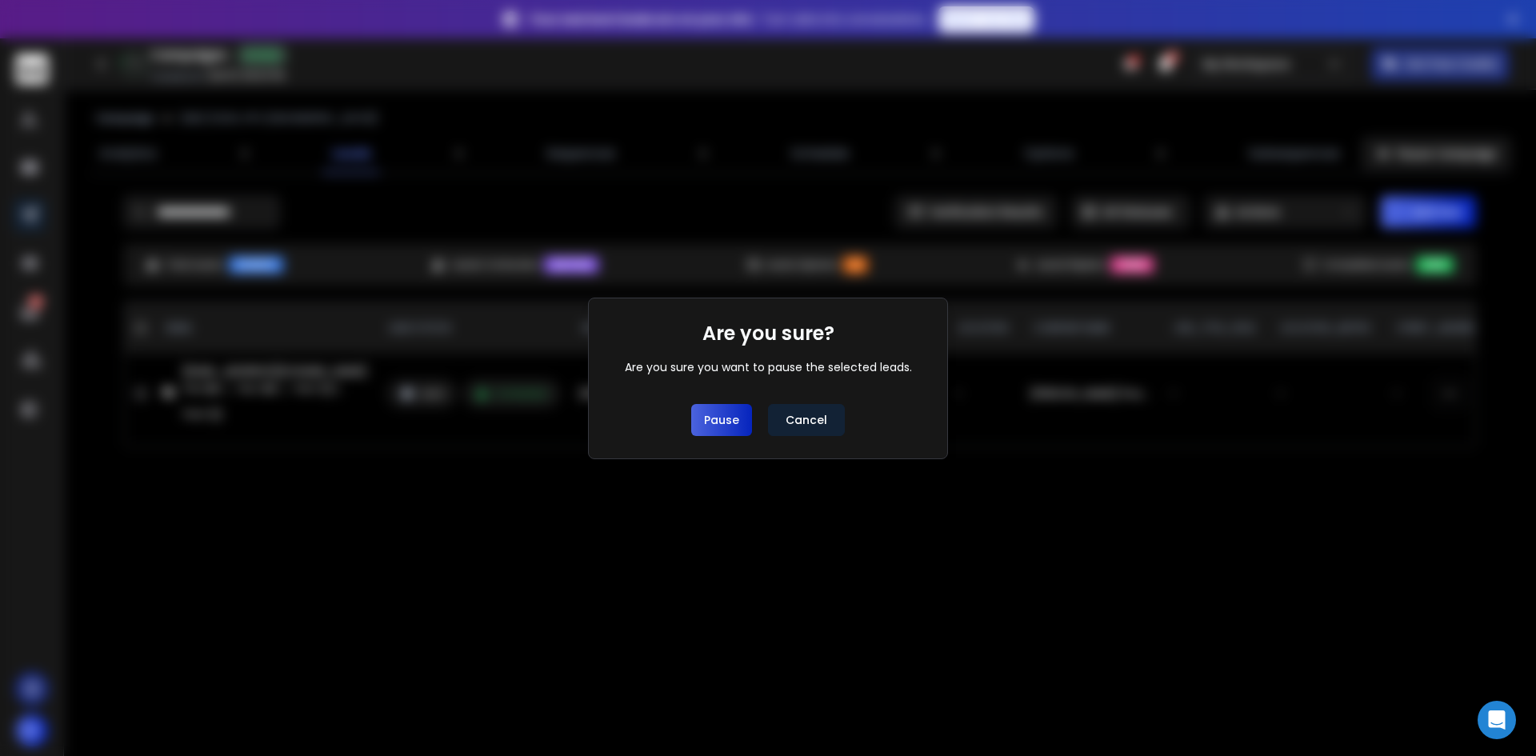
click at [686, 407] on div "Are you sure? Are you sure you want to pause the selected leads. Pause Cancel" at bounding box center [768, 378] width 314 height 115
click at [695, 419] on button "Pause" at bounding box center [721, 420] width 61 height 32
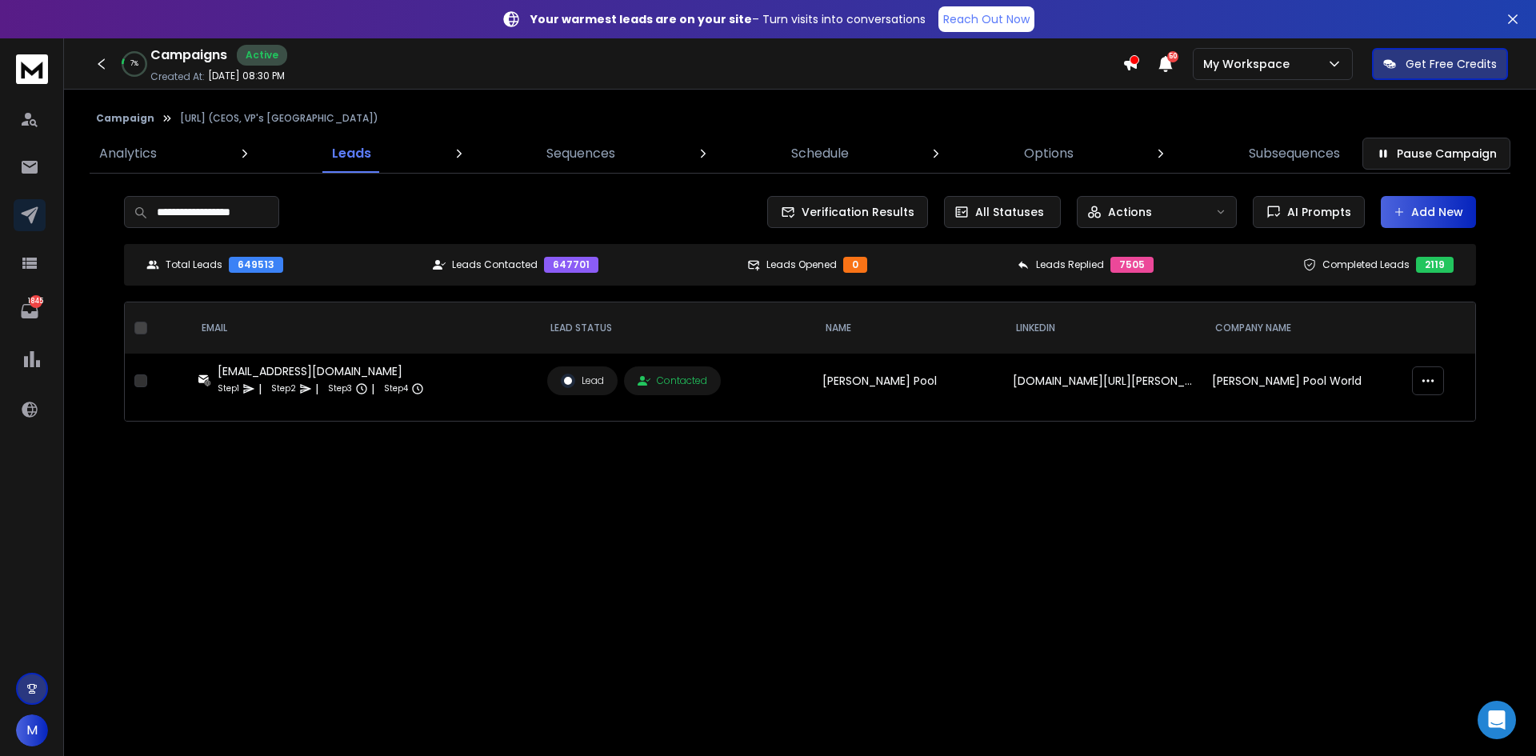
click at [1436, 383] on button "button" at bounding box center [1428, 380] width 32 height 29
click at [1387, 469] on p "Block Lead" at bounding box center [1393, 466] width 58 height 16
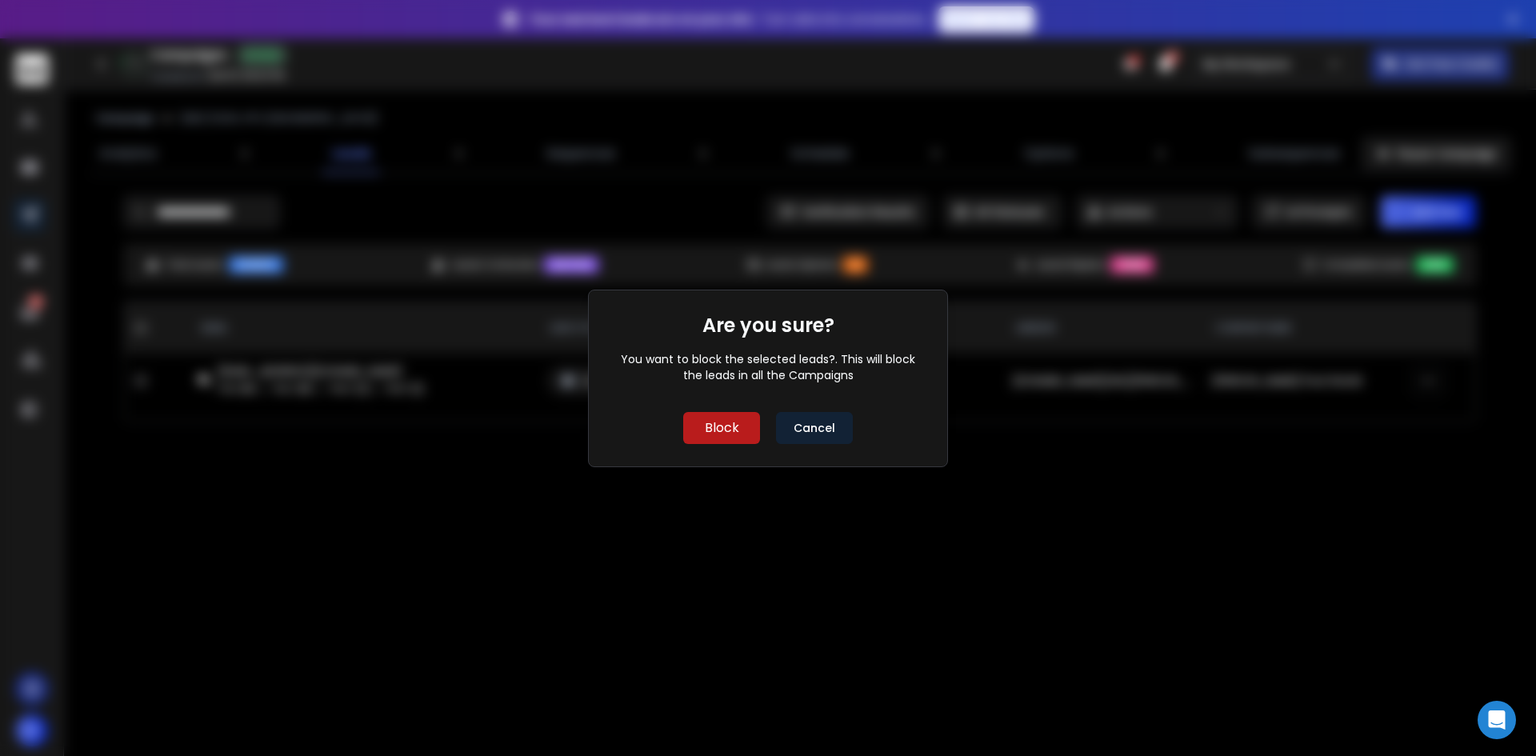
click at [741, 418] on button "Block" at bounding box center [721, 428] width 77 height 32
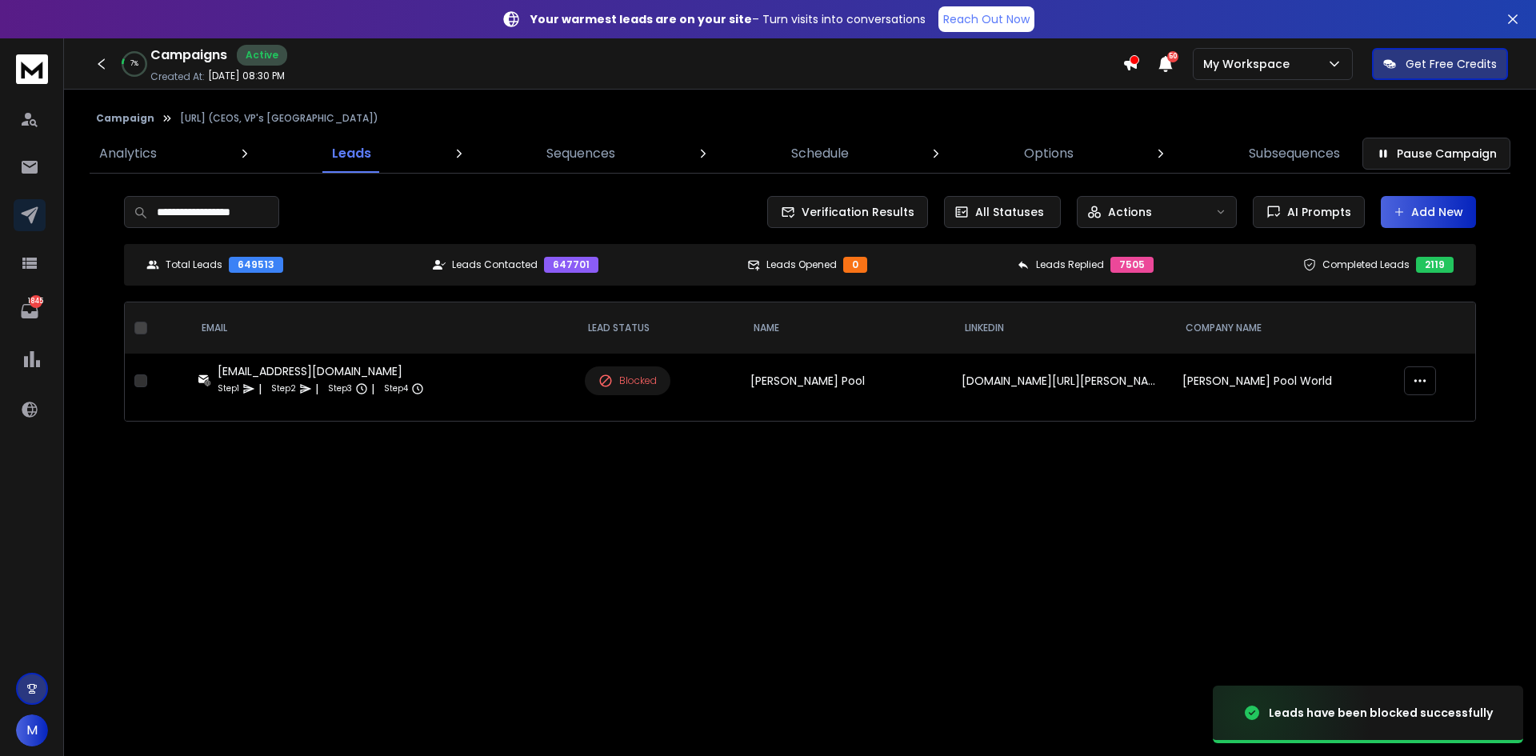
drag, startPoint x: 302, startPoint y: 213, endPoint x: 65, endPoint y: 217, distance: 237.6
click at [65, 217] on div "**********" at bounding box center [800, 259] width 1472 height 338
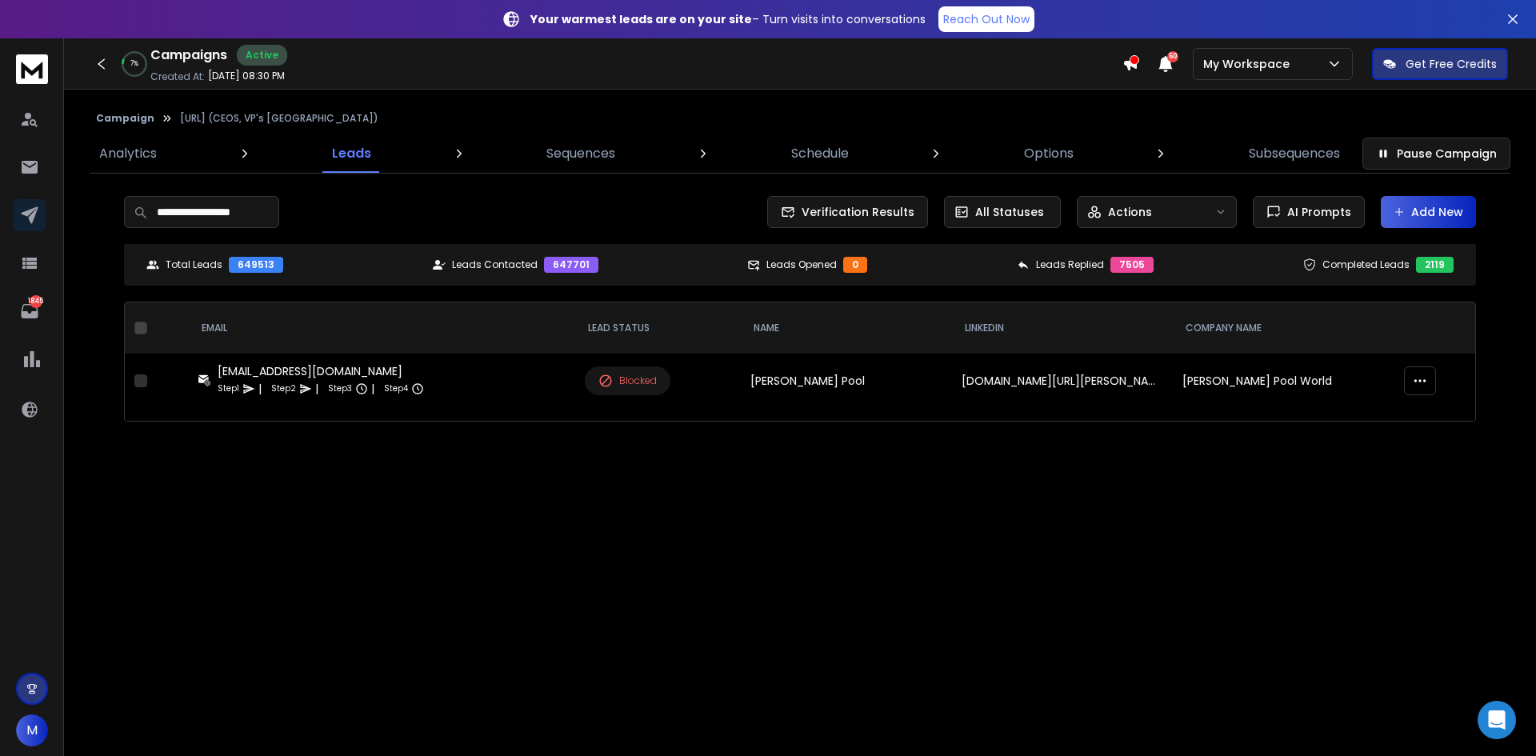
paste input "*********"
type input "**********"
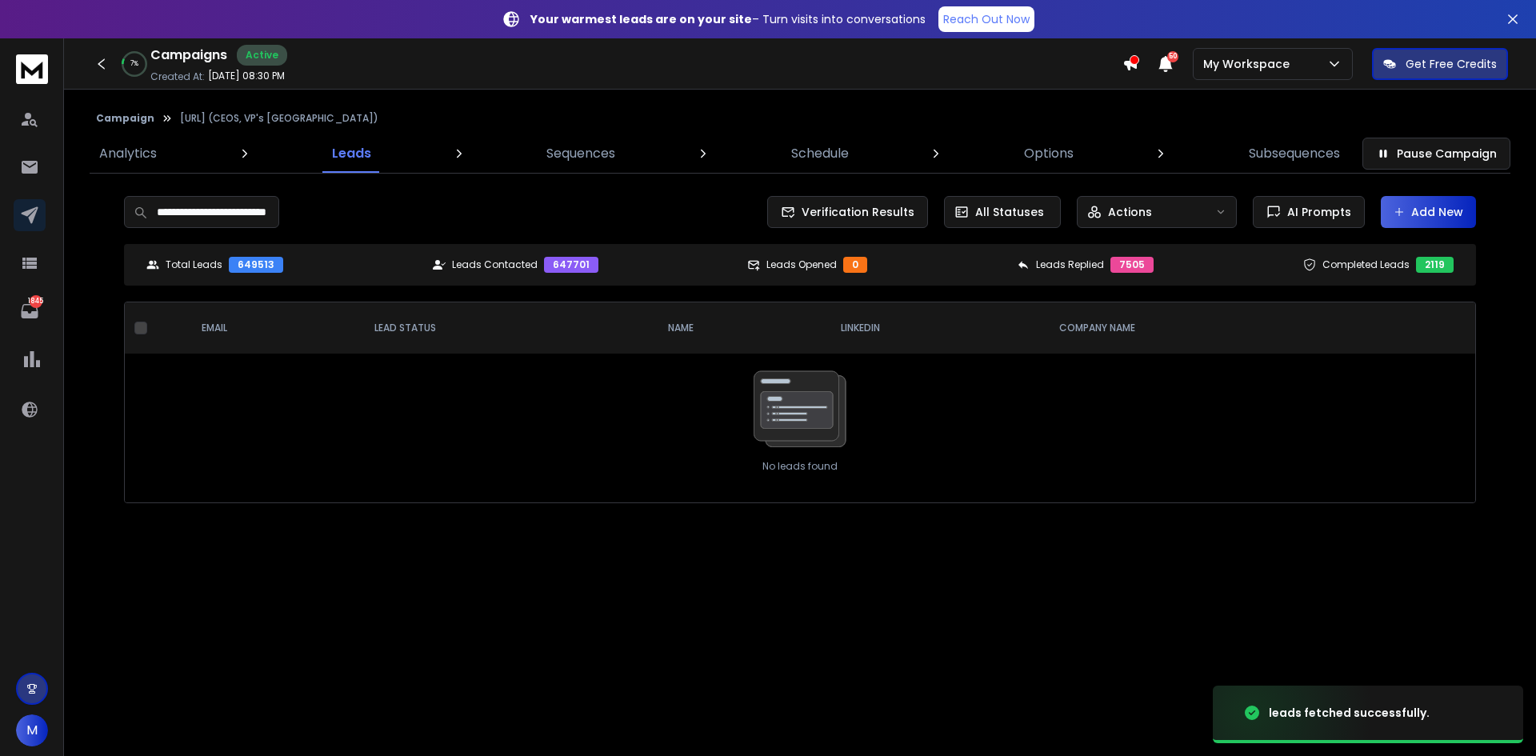
click at [253, 214] on input "**********" at bounding box center [201, 212] width 155 height 32
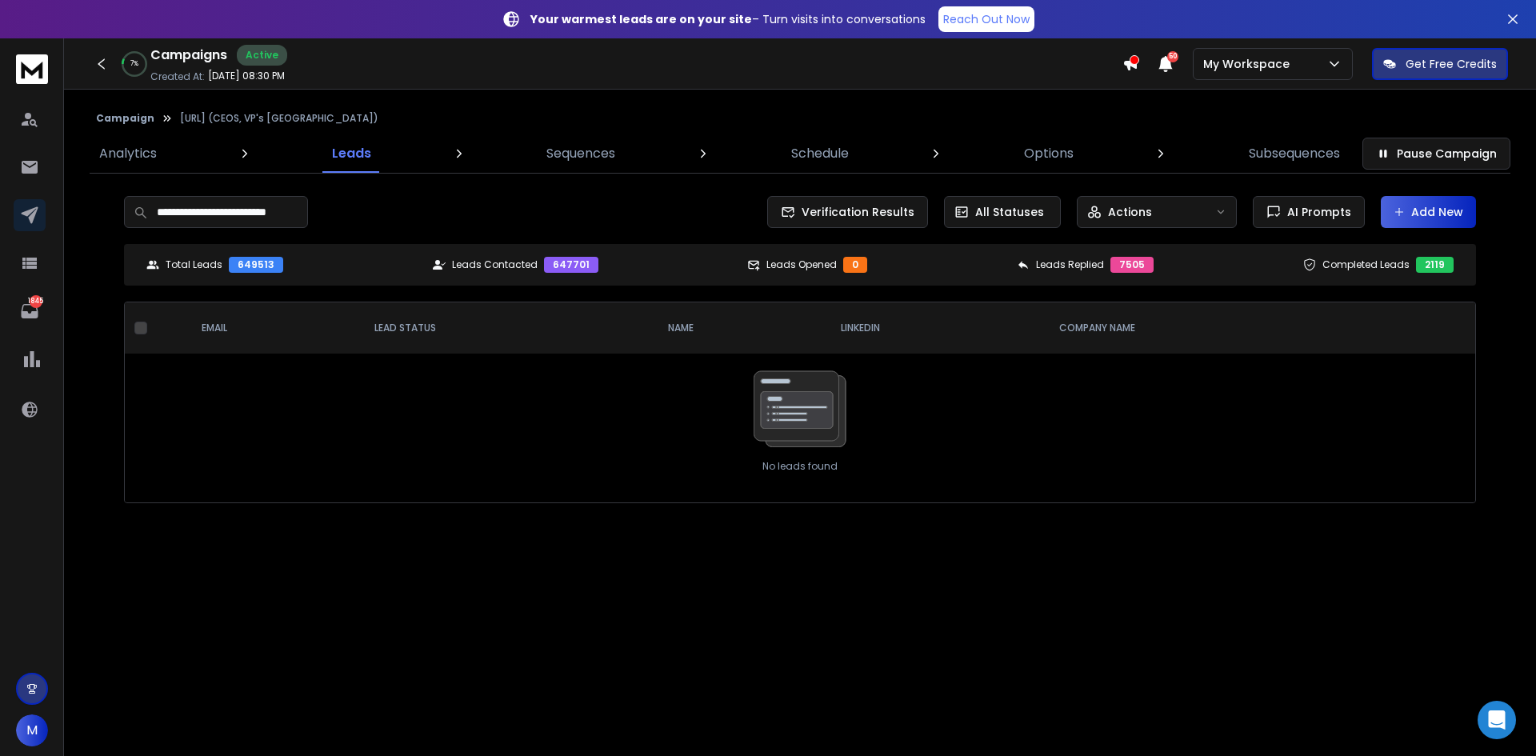
drag, startPoint x: 249, startPoint y: 214, endPoint x: 399, endPoint y: 238, distance: 152.3
click at [399, 238] on div "**********" at bounding box center [800, 341] width 1352 height 291
type input "**********"
drag, startPoint x: 204, startPoint y: 212, endPoint x: 162, endPoint y: 209, distance: 42.5
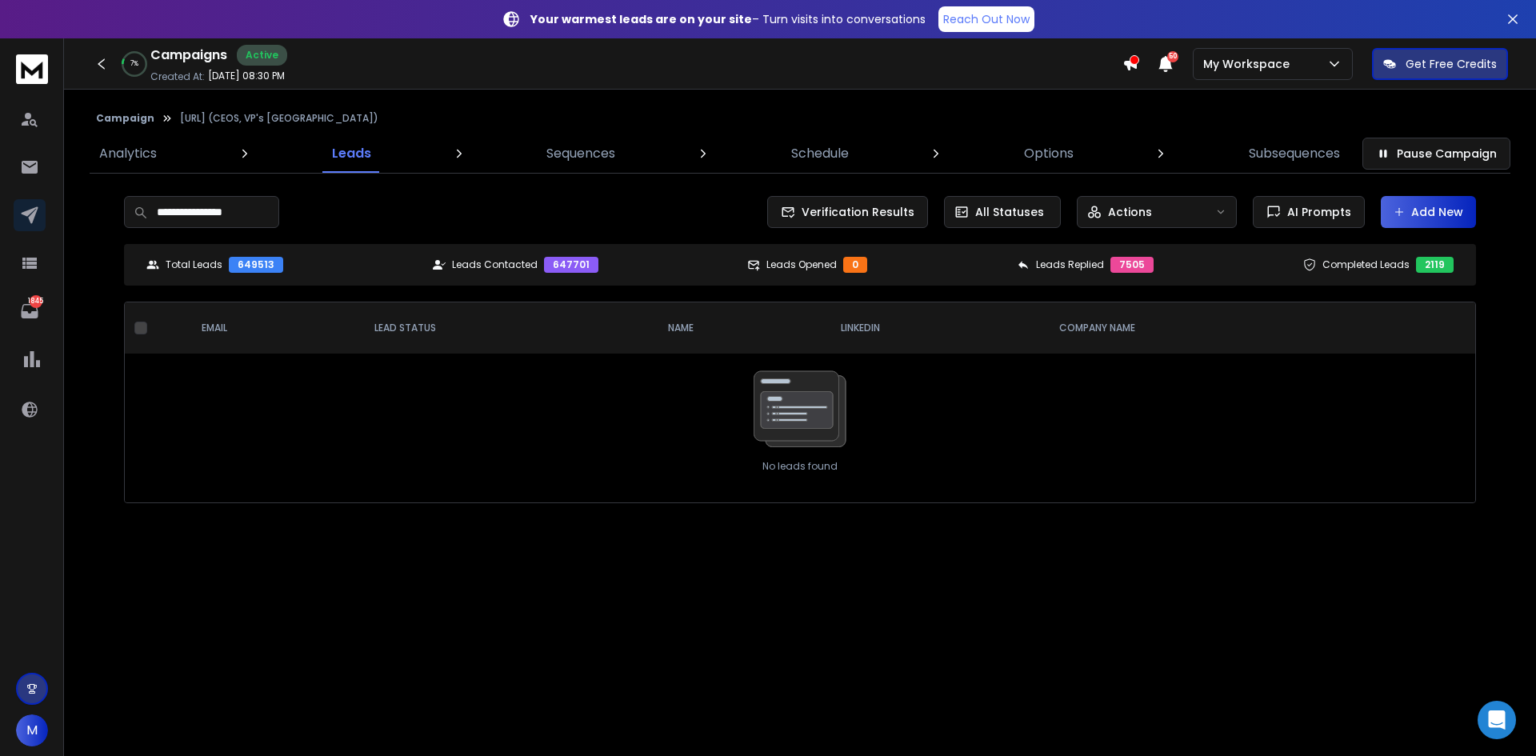
click at [162, 209] on input "**********" at bounding box center [201, 212] width 155 height 32
type input "**********"
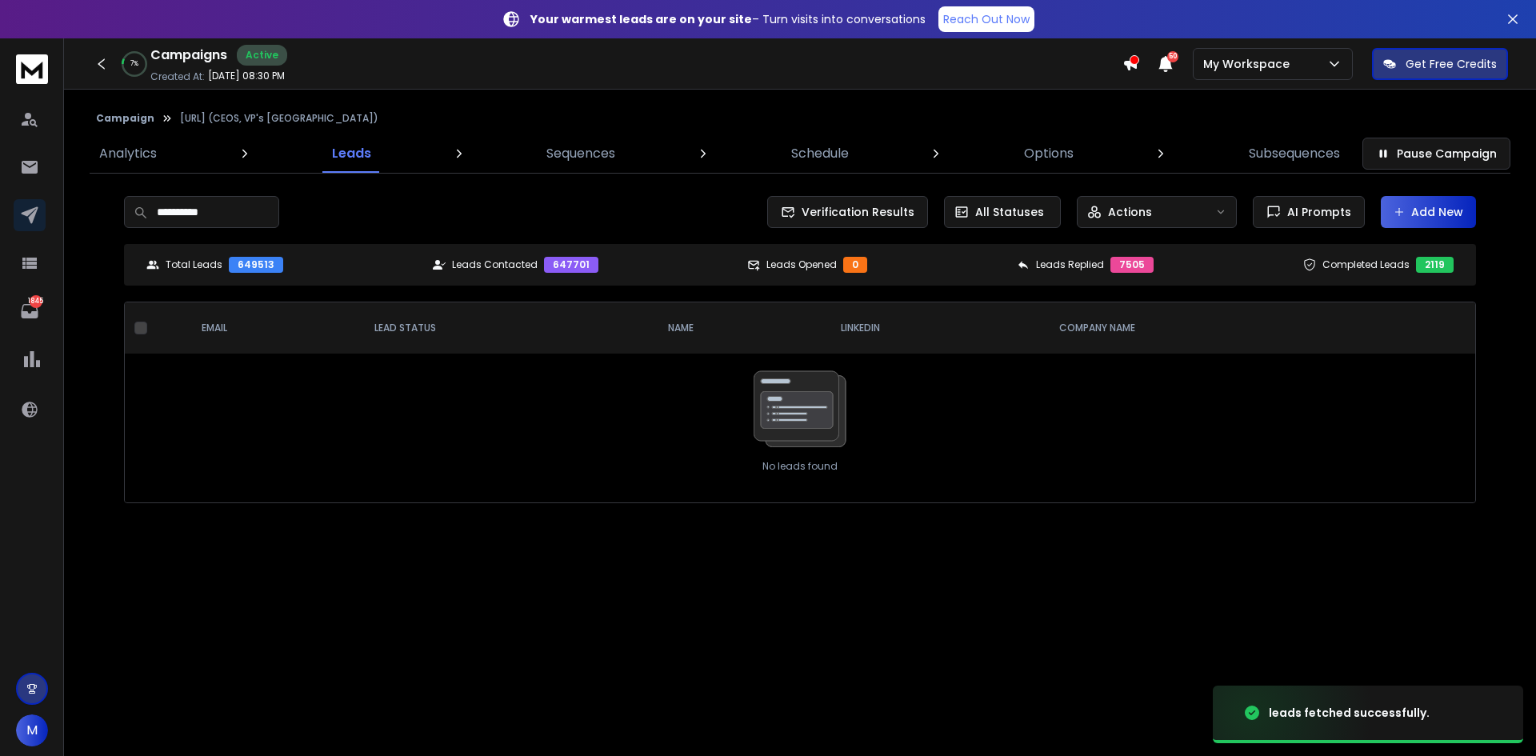
click at [161, 212] on input "**********" at bounding box center [201, 212] width 155 height 32
drag, startPoint x: 227, startPoint y: 219, endPoint x: 102, endPoint y: 221, distance: 124.8
click at [102, 221] on div "**********" at bounding box center [800, 341] width 1408 height 291
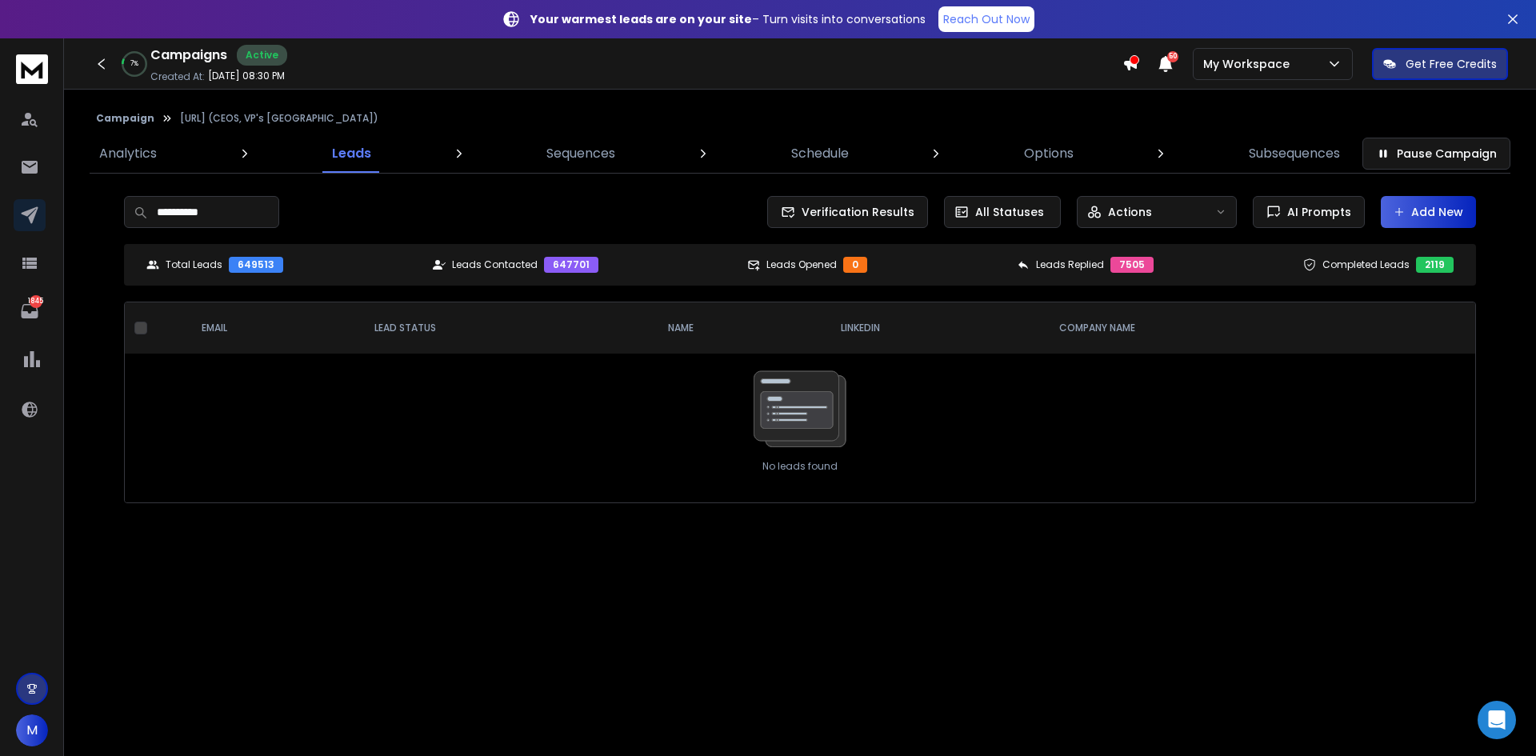
paste input "**********"
click at [182, 214] on input "**********" at bounding box center [216, 212] width 184 height 32
drag, startPoint x: 230, startPoint y: 214, endPoint x: 388, endPoint y: 234, distance: 159.5
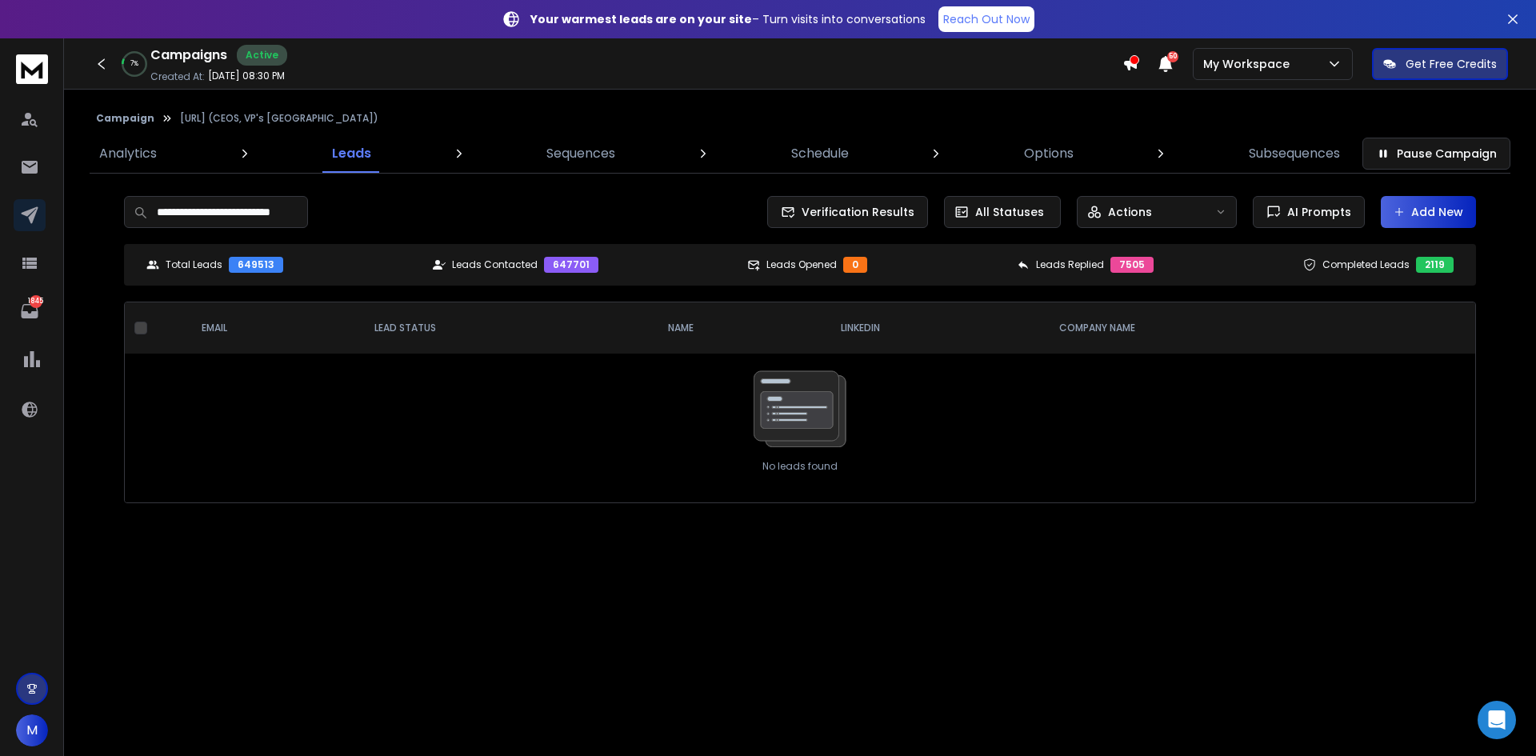
click at [388, 234] on div "**********" at bounding box center [800, 341] width 1352 height 291
type input "**********"
drag, startPoint x: 205, startPoint y: 214, endPoint x: 98, endPoint y: 213, distance: 107.2
click at [98, 213] on div "**********" at bounding box center [800, 341] width 1408 height 291
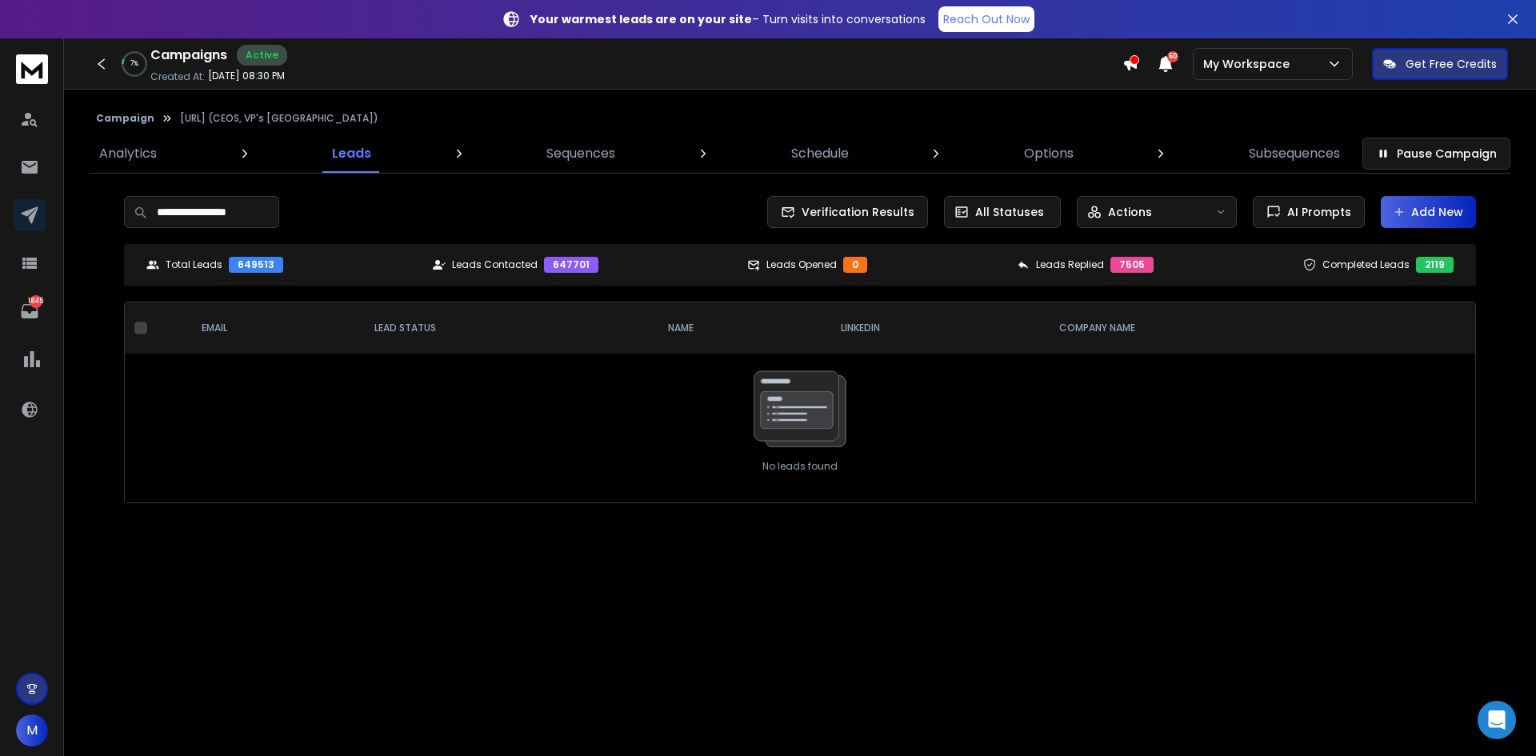
type input "*********"
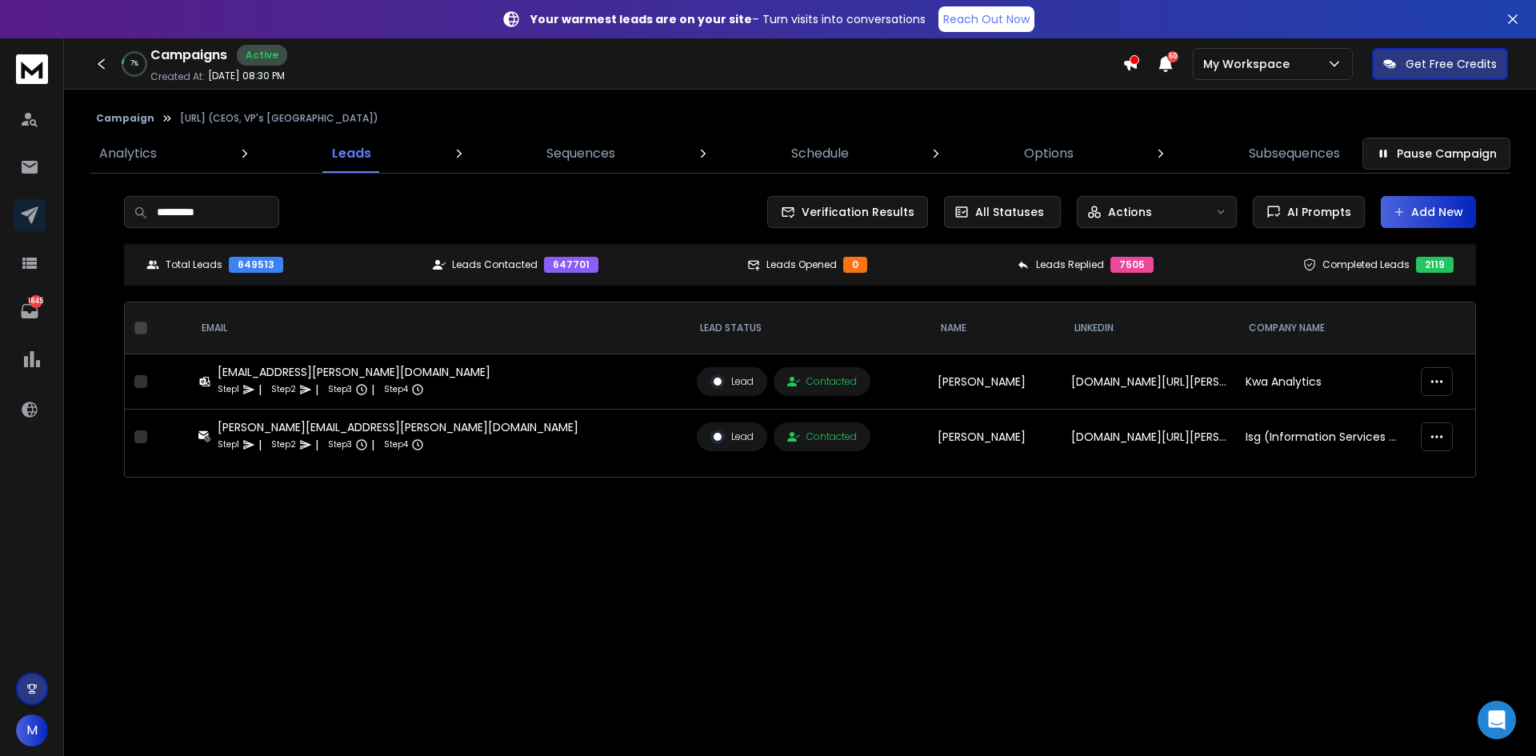
click at [1429, 431] on icon "button" at bounding box center [1436, 436] width 14 height 14
click at [1385, 494] on p "Pause Lead" at bounding box center [1396, 497] width 63 height 16
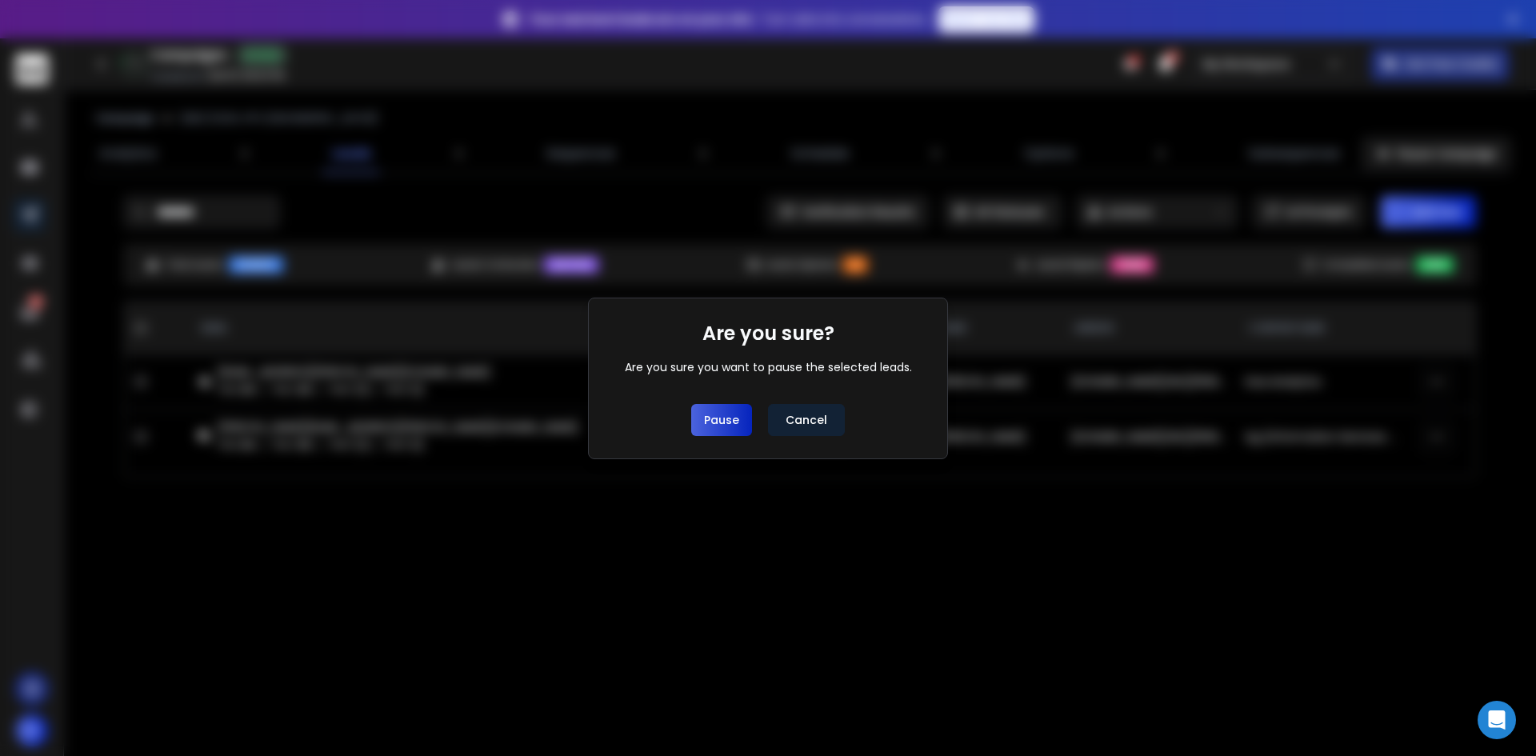
click at [721, 416] on button "Pause" at bounding box center [721, 420] width 61 height 32
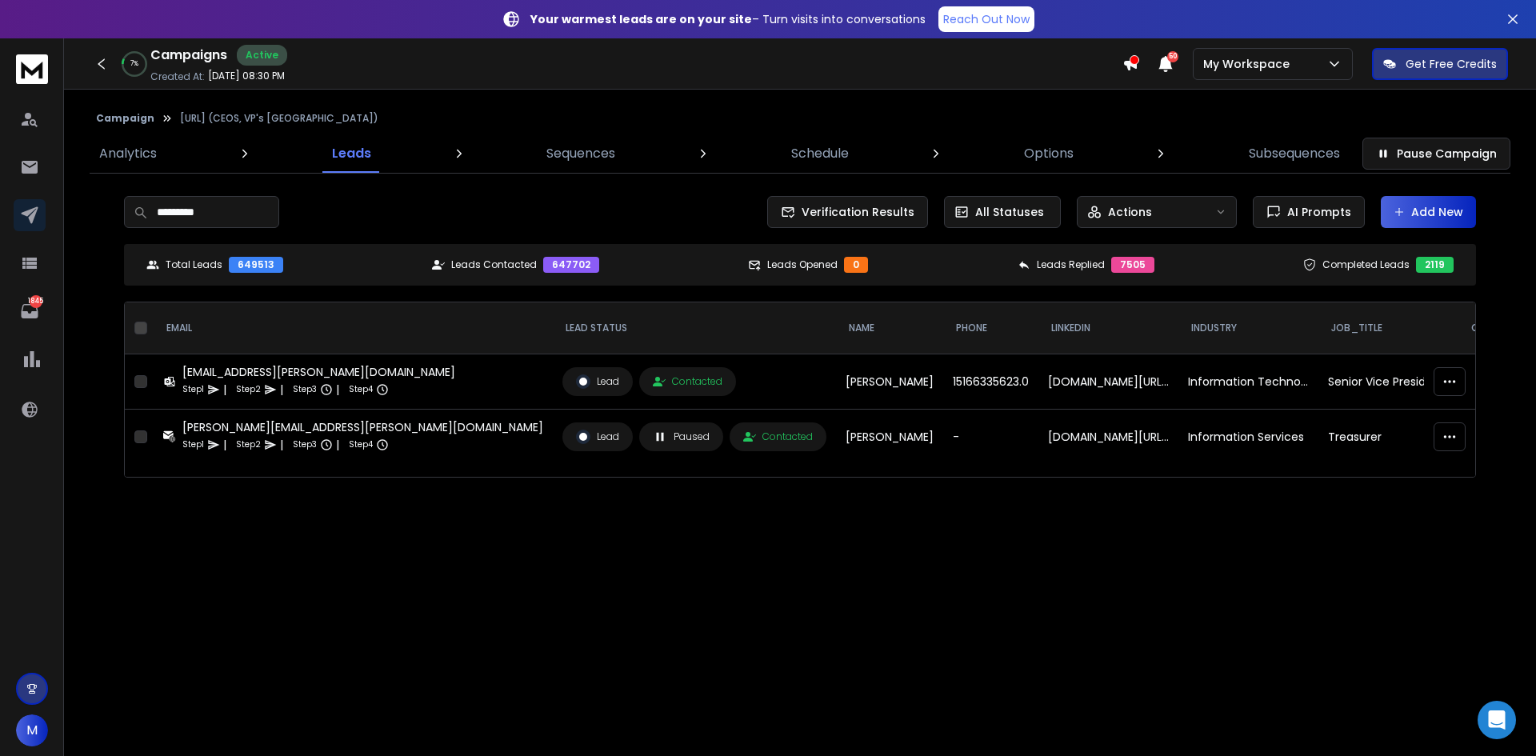
click at [1440, 451] on button "button" at bounding box center [1449, 436] width 32 height 29
click at [1405, 554] on p "Block Lead" at bounding box center [1409, 561] width 58 height 16
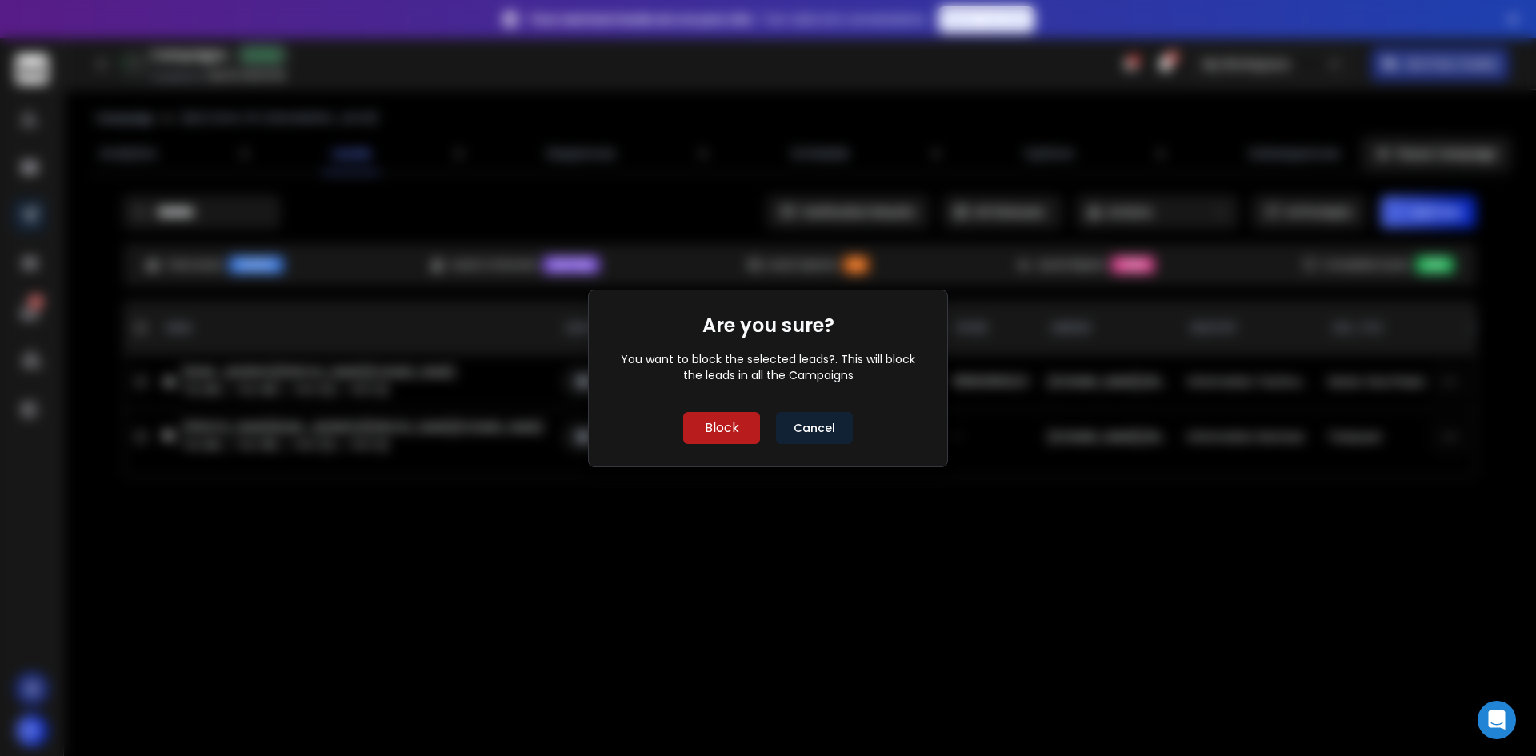
click at [713, 430] on button "Block" at bounding box center [721, 428] width 77 height 32
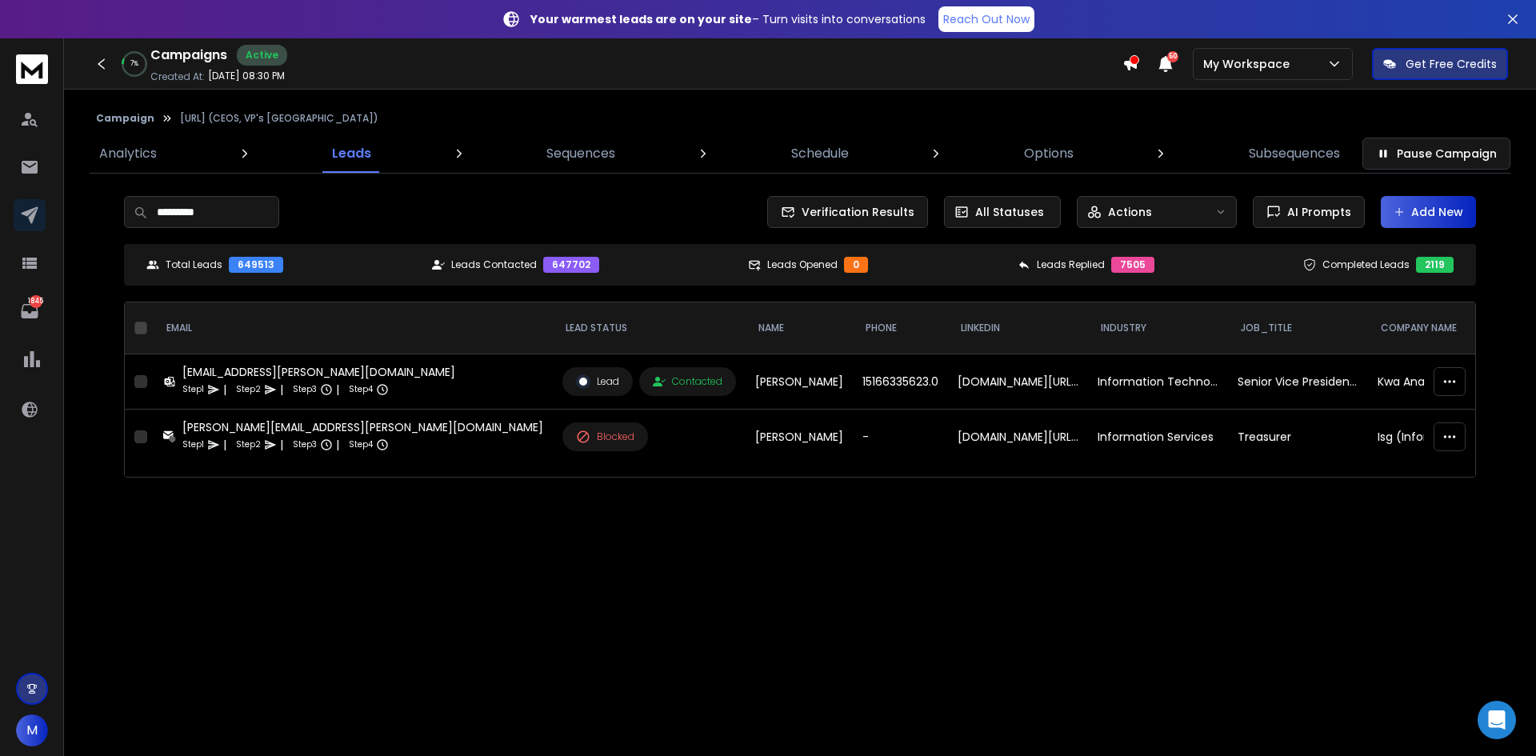
drag, startPoint x: 233, startPoint y: 207, endPoint x: 72, endPoint y: 210, distance: 160.8
click at [72, 210] on div "Campaign person.ai (CEOS, VP's USA) Analytics Leads Sequences Schedule Options …" at bounding box center [800, 287] width 1472 height 394
paste input "**********"
type input "**********"
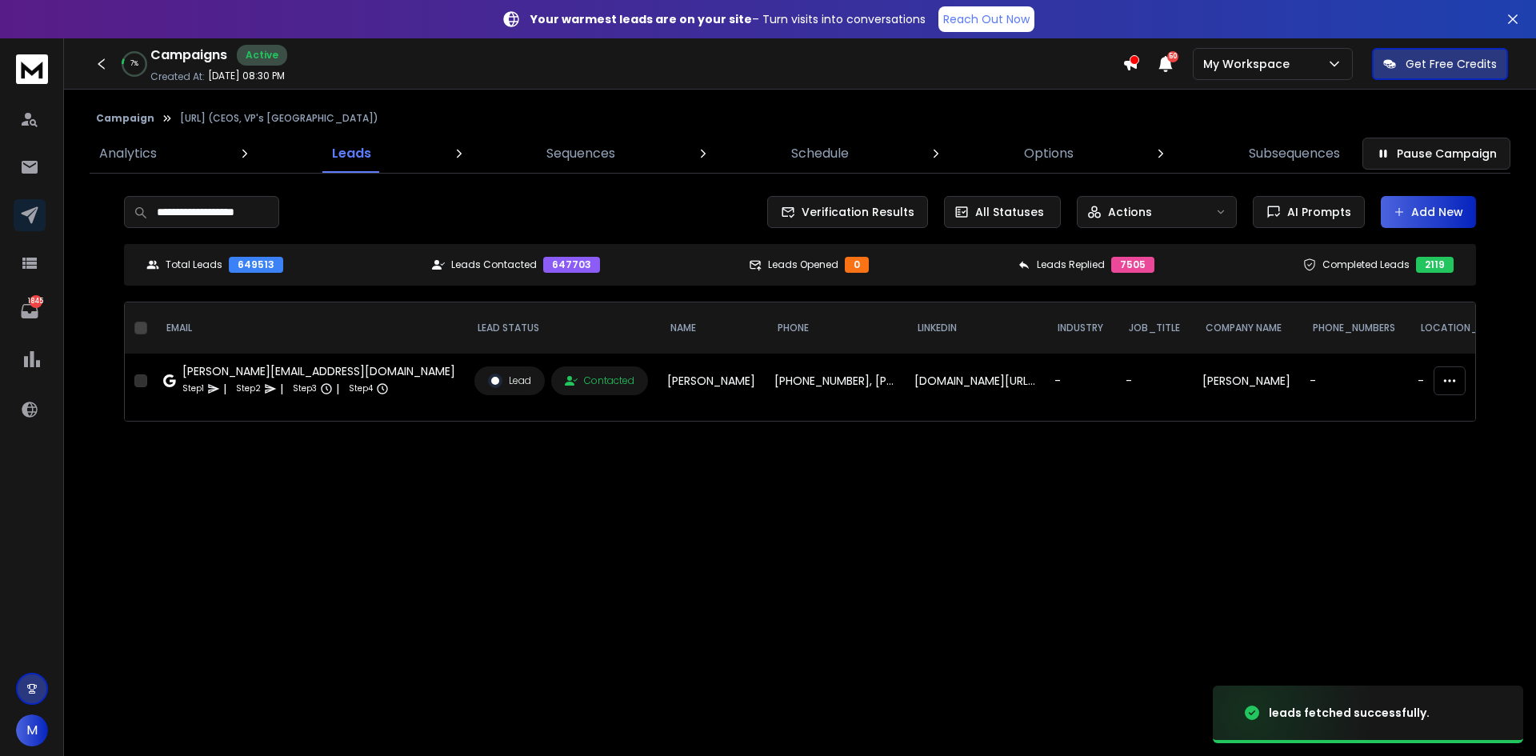
drag, startPoint x: 1448, startPoint y: 389, endPoint x: 1434, endPoint y: 396, distance: 15.8
click at [1447, 388] on icon "button" at bounding box center [1449, 380] width 14 height 14
click at [1402, 454] on p "Pause Lead" at bounding box center [1420, 453] width 63 height 16
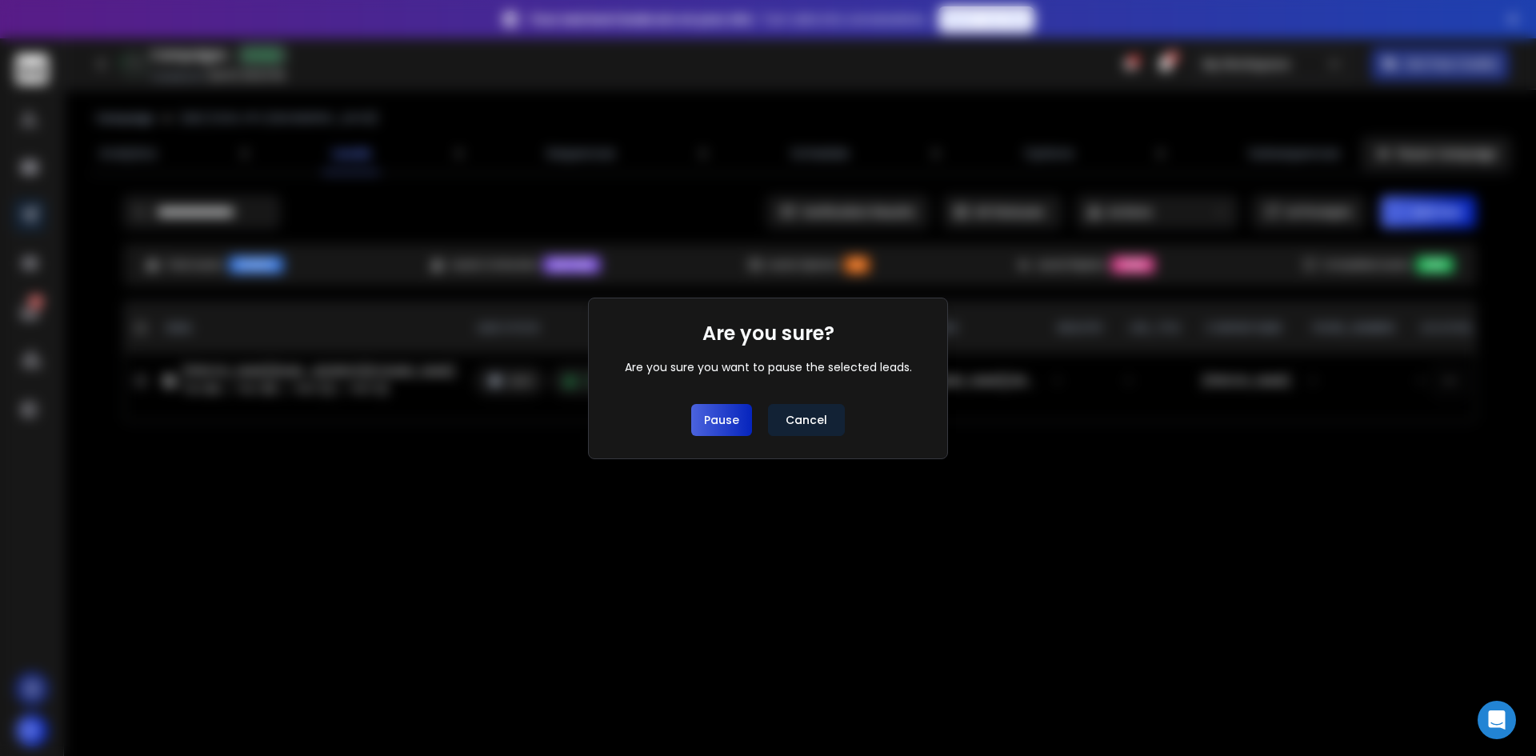
click at [710, 409] on button "Pause" at bounding box center [721, 420] width 61 height 32
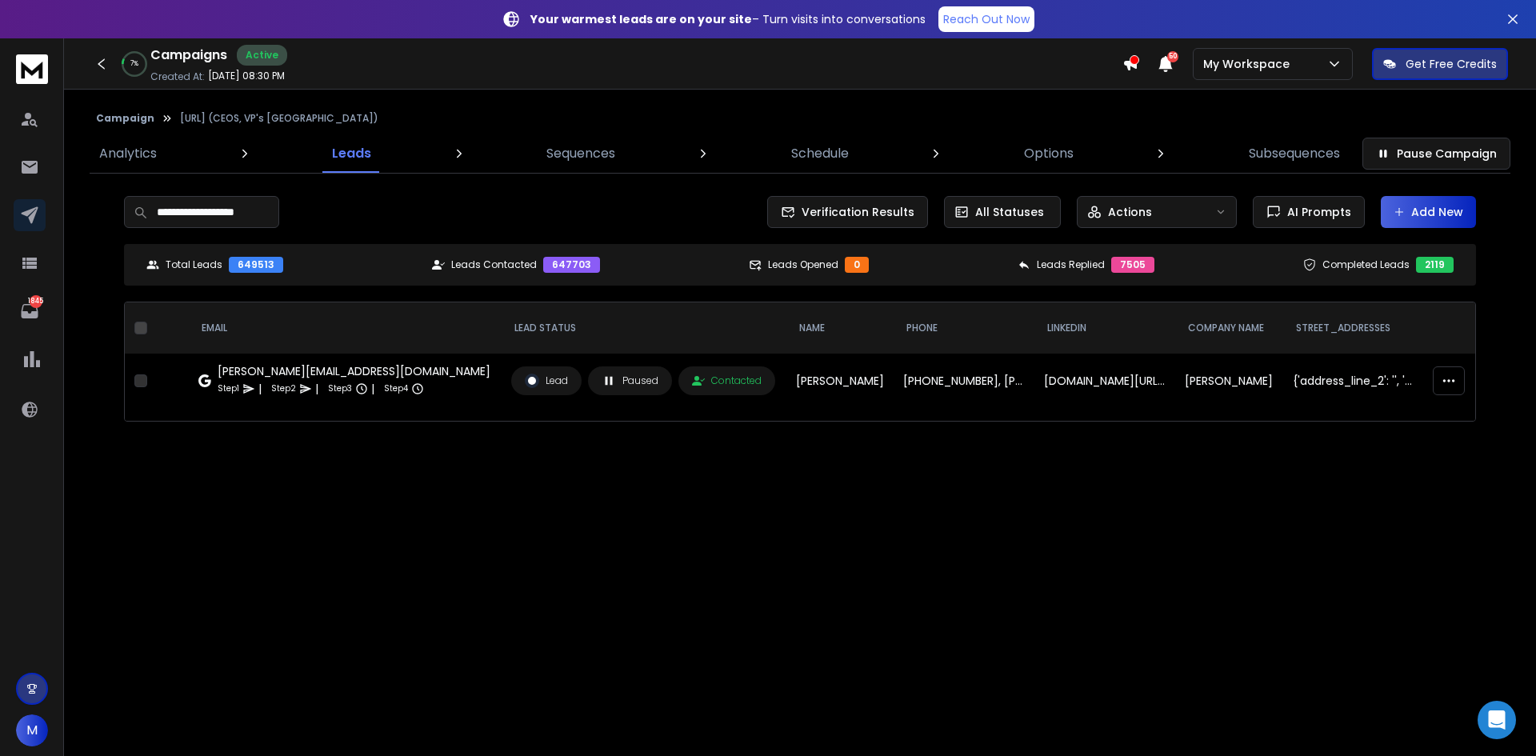
click at [1432, 385] on button "button" at bounding box center [1448, 380] width 32 height 29
click at [1388, 463] on p "Block Lead" at bounding box center [1406, 466] width 58 height 16
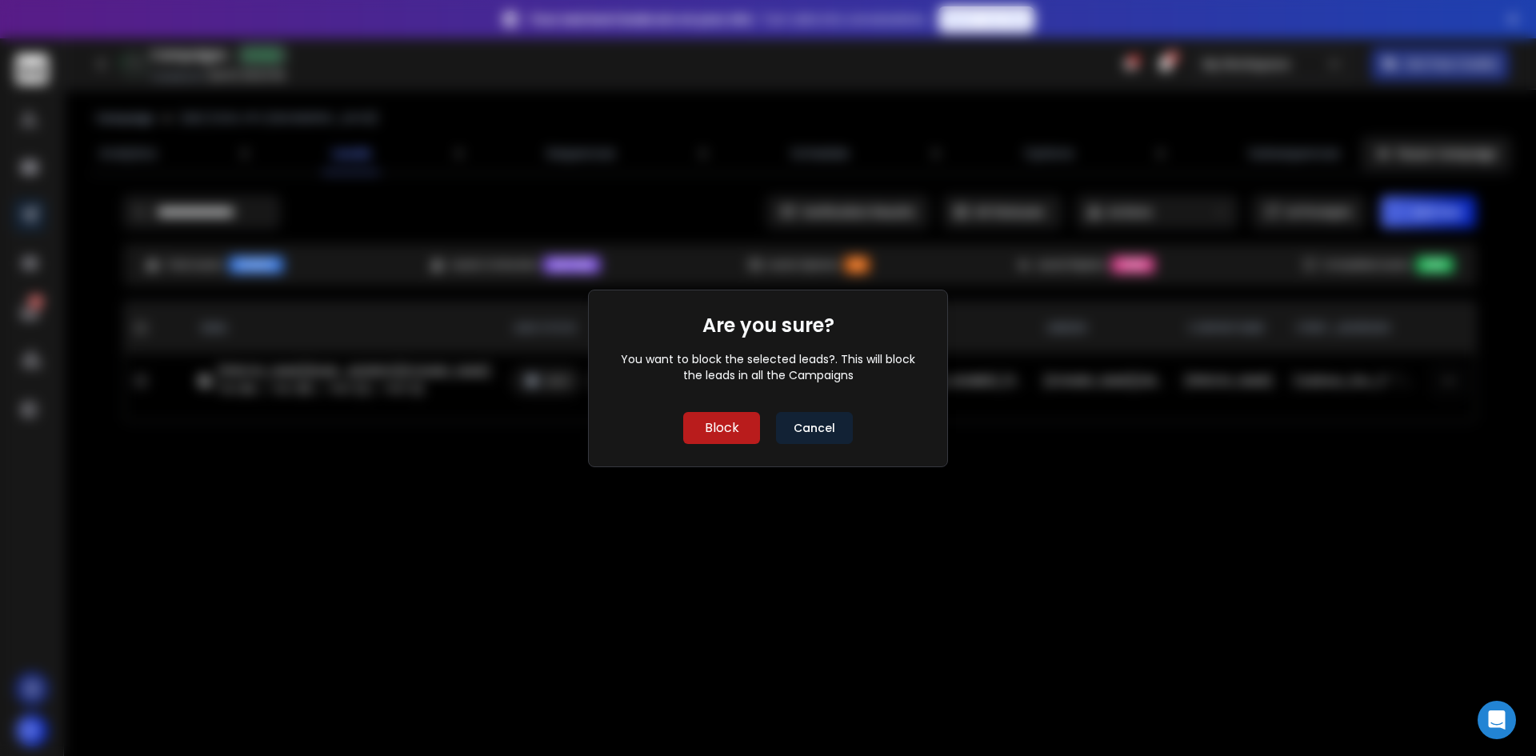
click at [725, 430] on button "Block" at bounding box center [721, 428] width 77 height 32
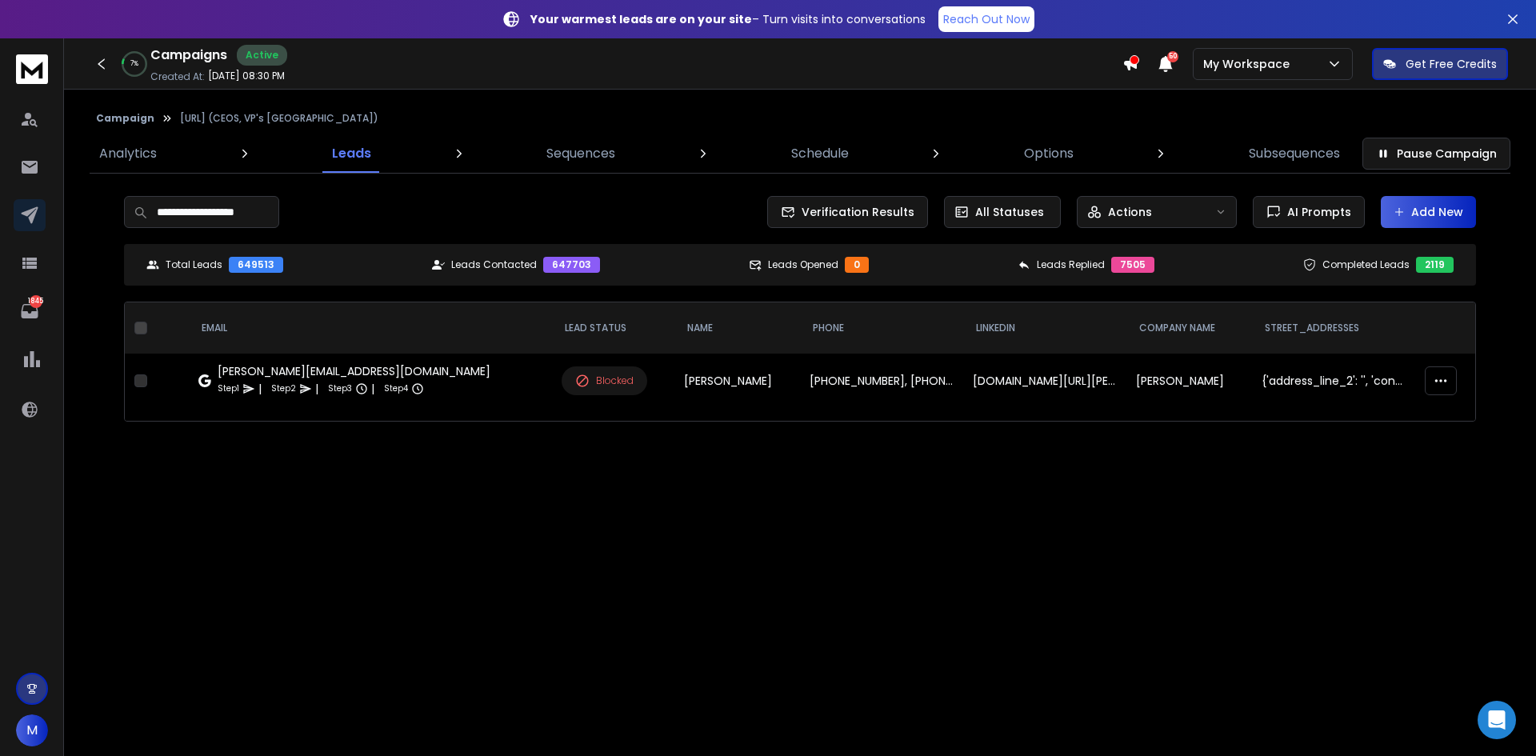
drag, startPoint x: 285, startPoint y: 215, endPoint x: 76, endPoint y: 215, distance: 208.7
click at [76, 215] on div "**********" at bounding box center [800, 259] width 1472 height 338
paste input
type input "**********"
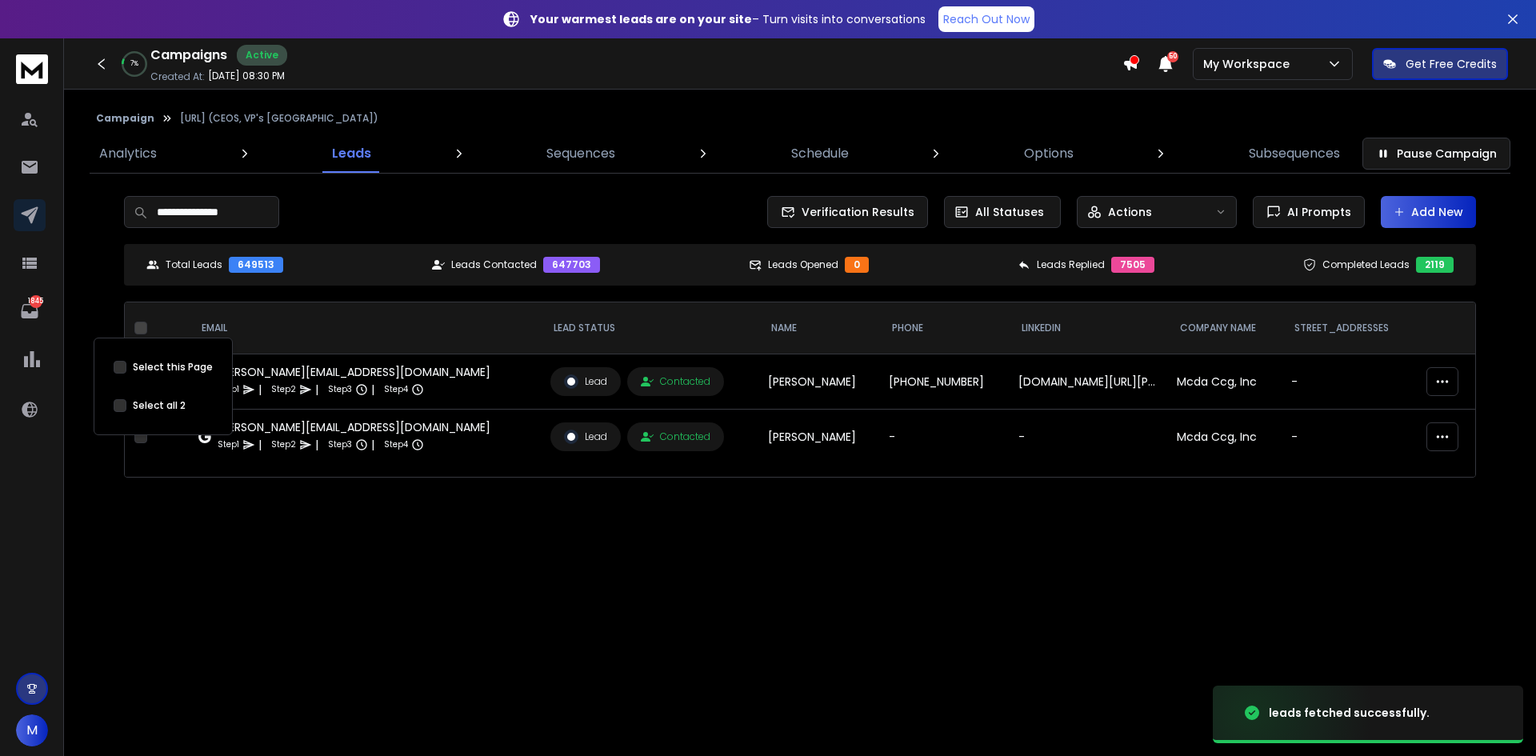
click at [142, 330] on button "Select this Page" at bounding box center [140, 328] width 13 height 13
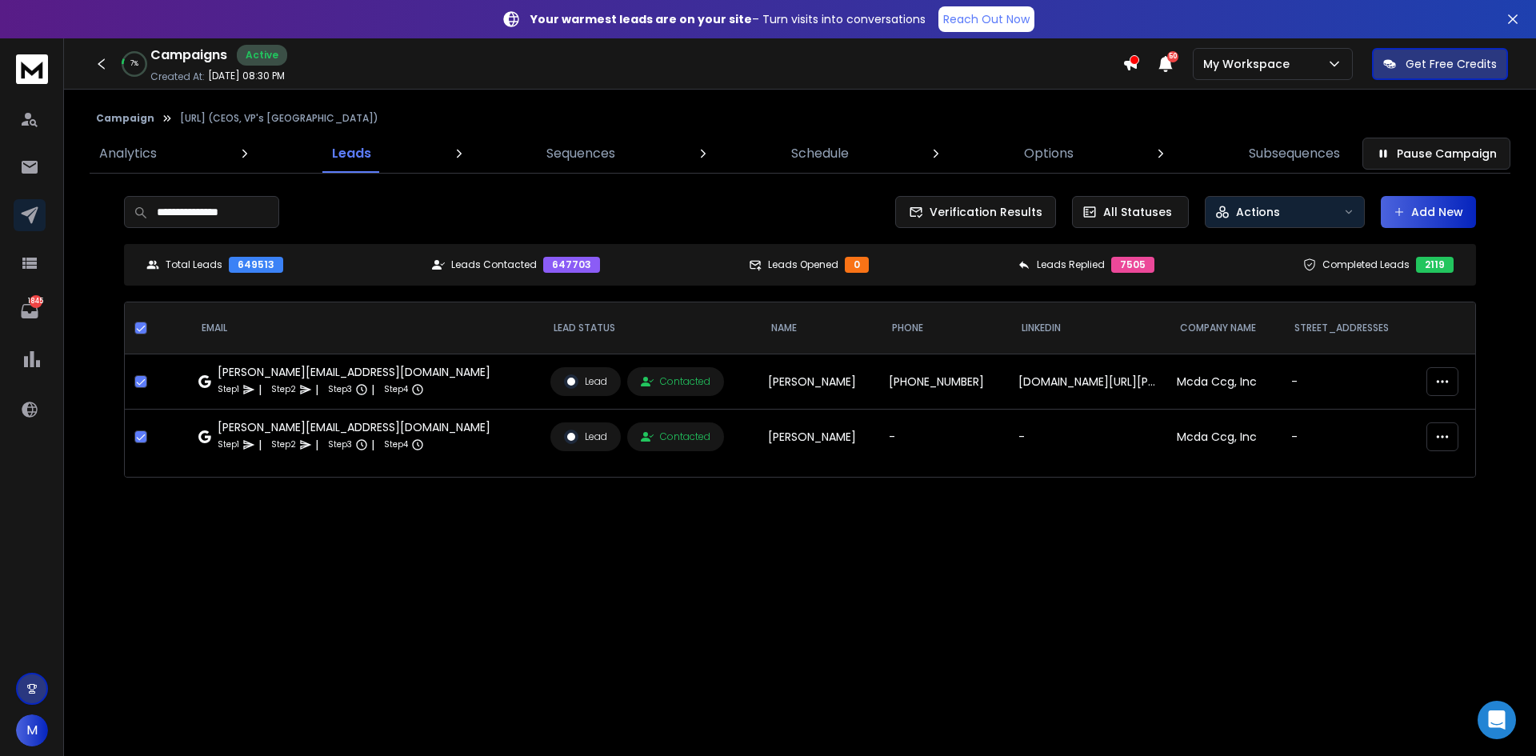
click at [1284, 218] on div "Actions" at bounding box center [1276, 212] width 122 height 16
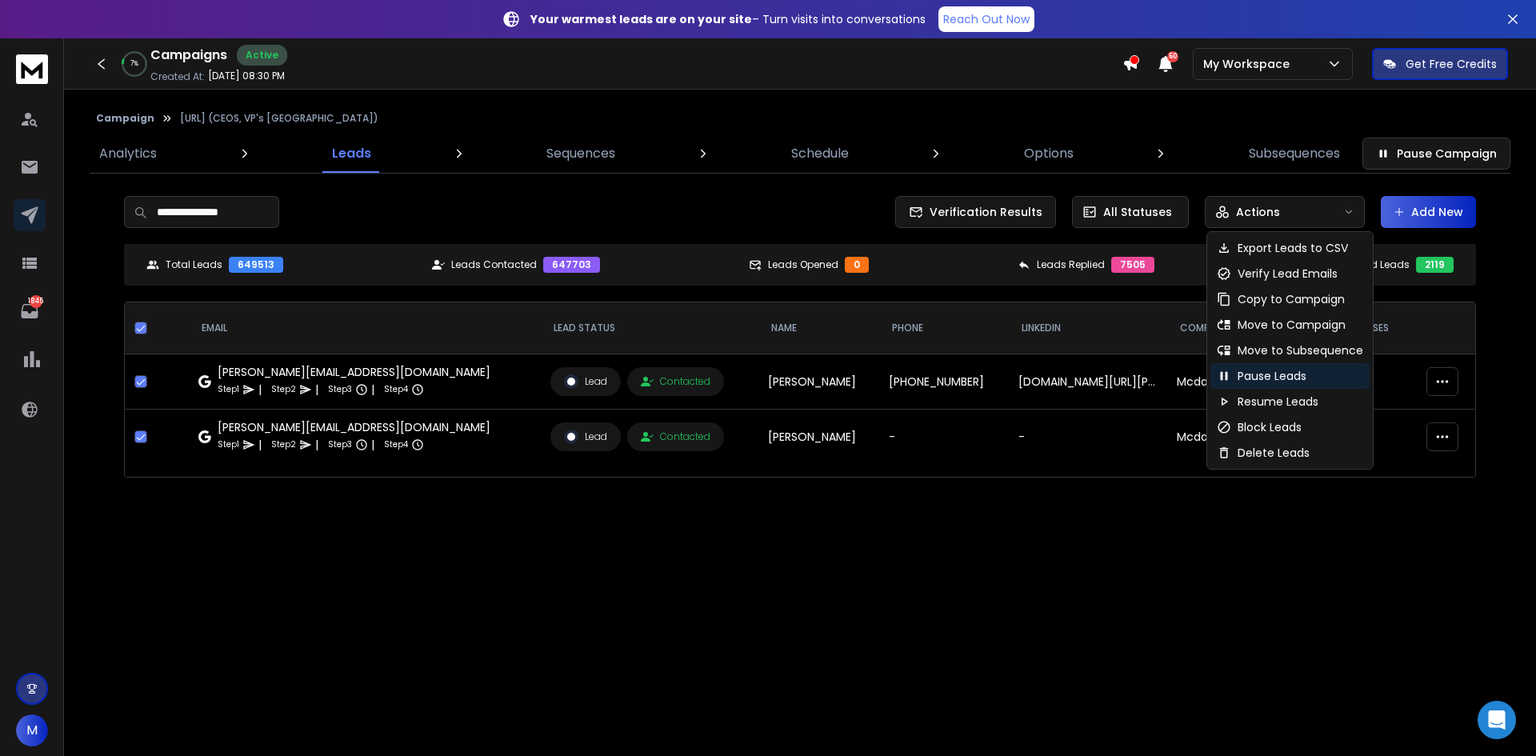
click at [1255, 376] on p "Pause Leads" at bounding box center [1271, 376] width 69 height 16
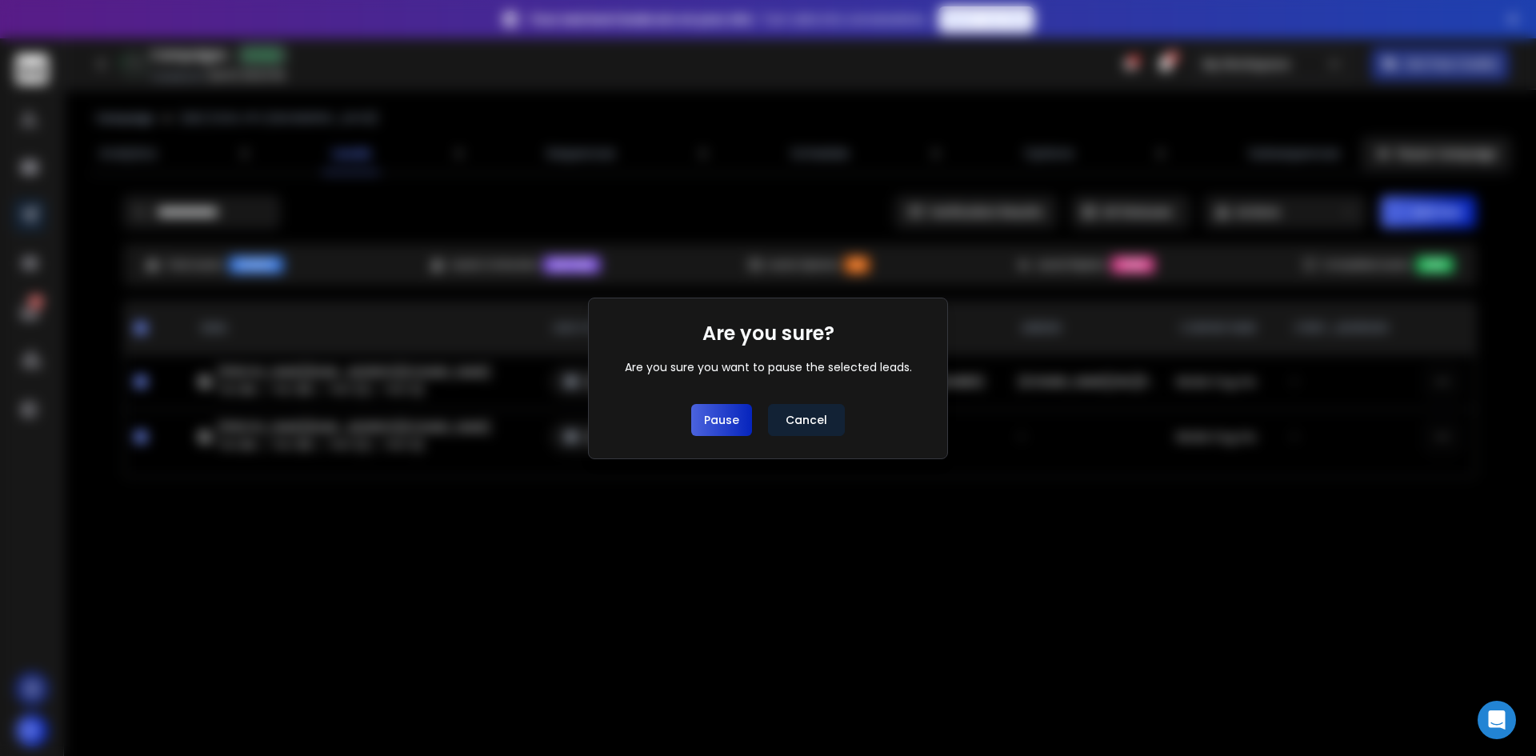
click at [717, 417] on button "Pause" at bounding box center [721, 420] width 61 height 32
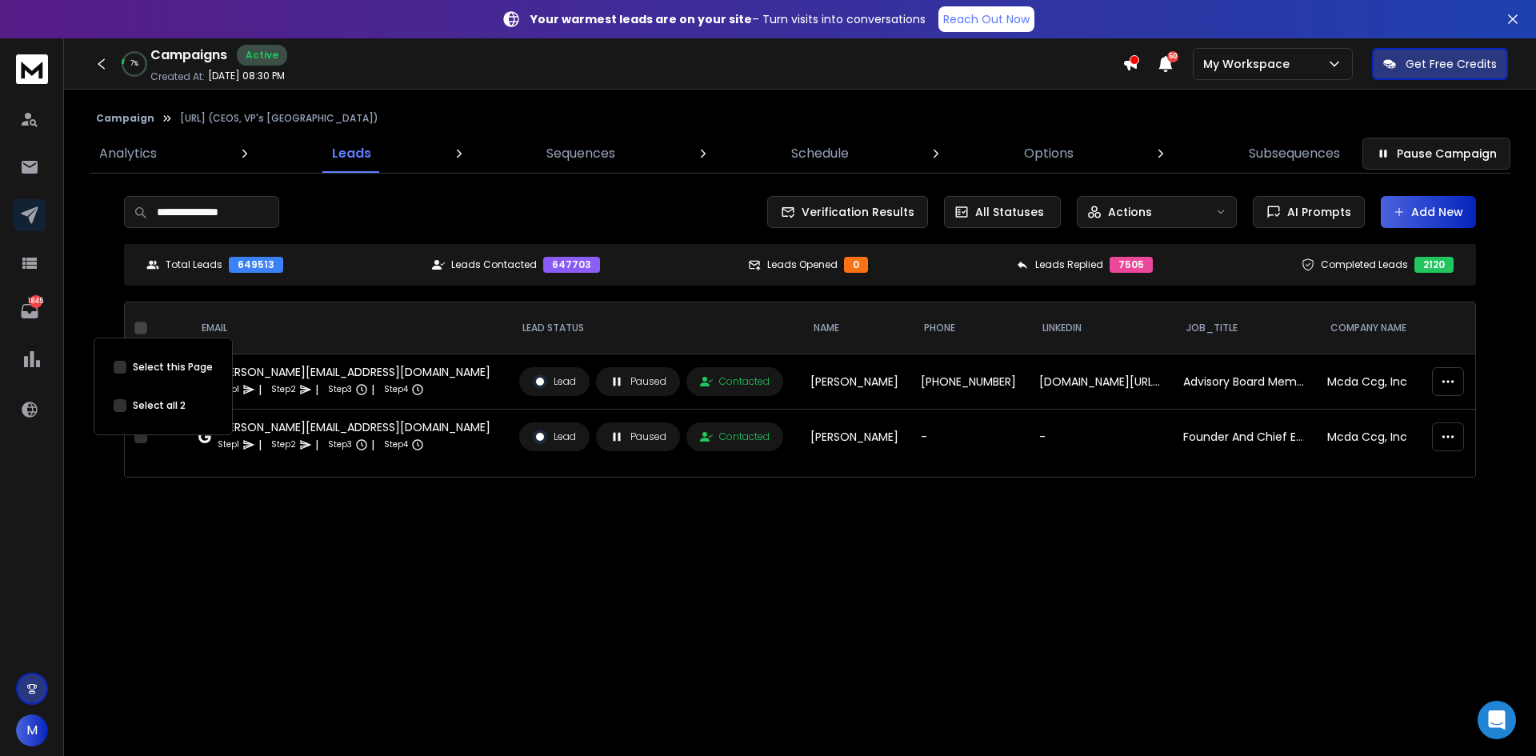
click at [144, 326] on button "Select this Page" at bounding box center [140, 328] width 13 height 13
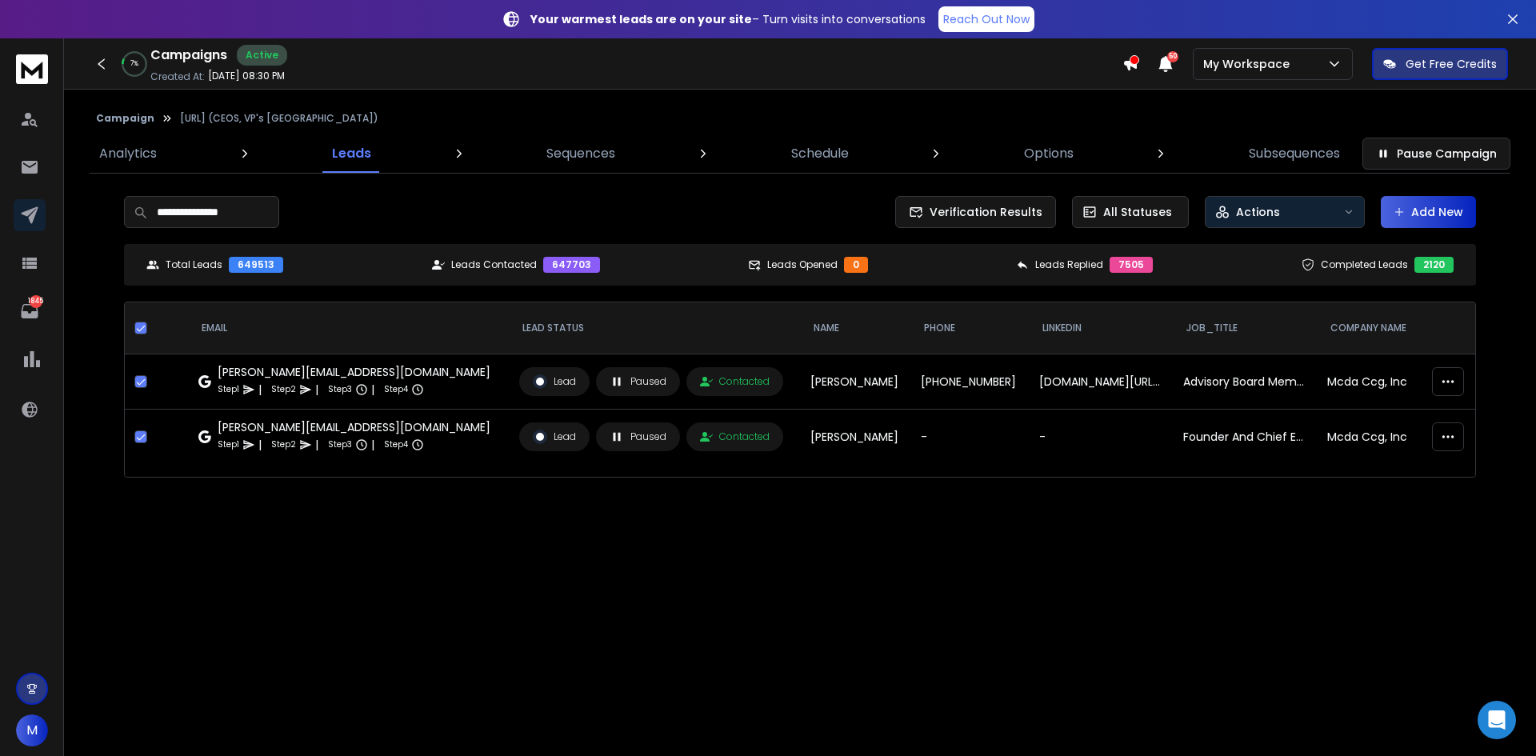
click at [1260, 218] on p "Actions" at bounding box center [1258, 212] width 44 height 16
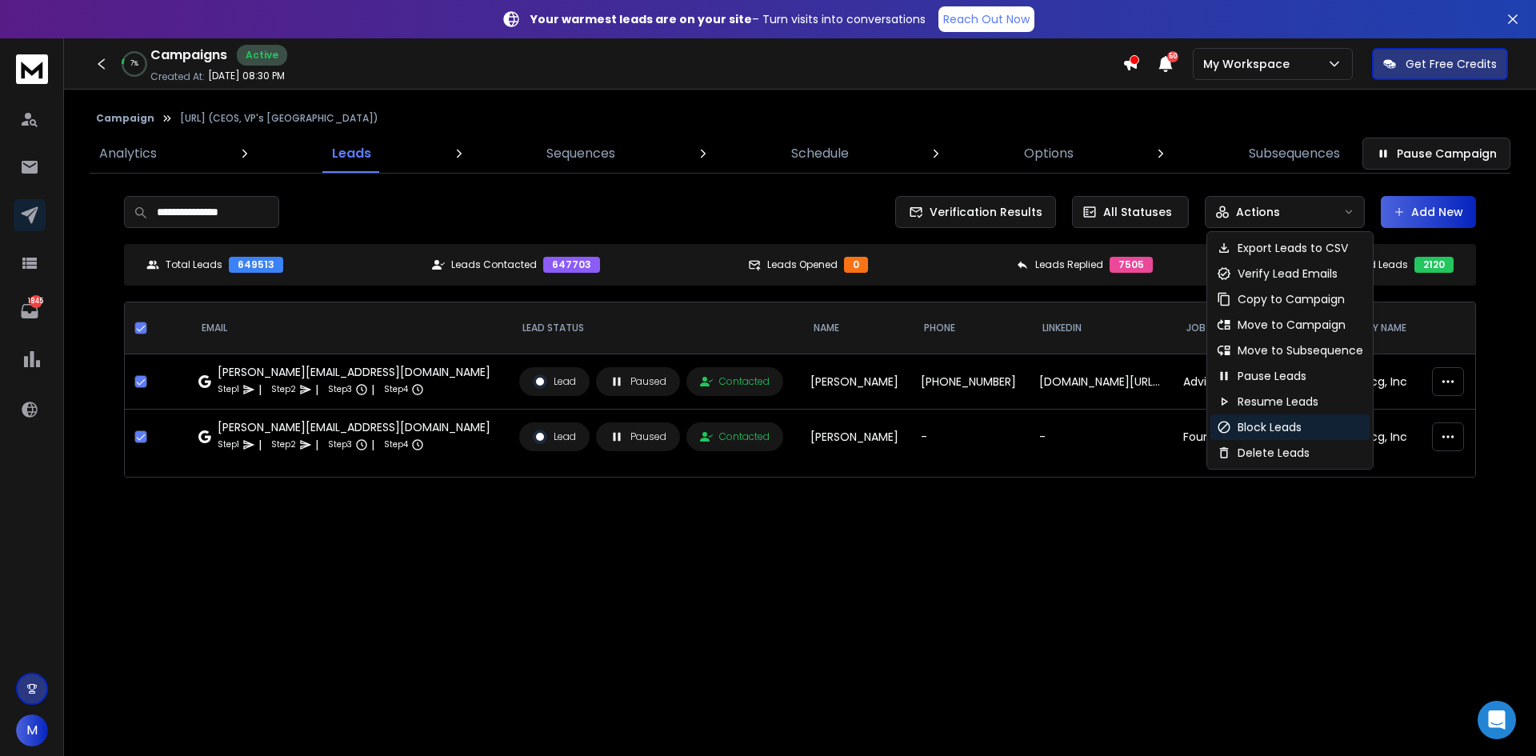
click at [1234, 429] on div "Block Leads" at bounding box center [1258, 427] width 85 height 16
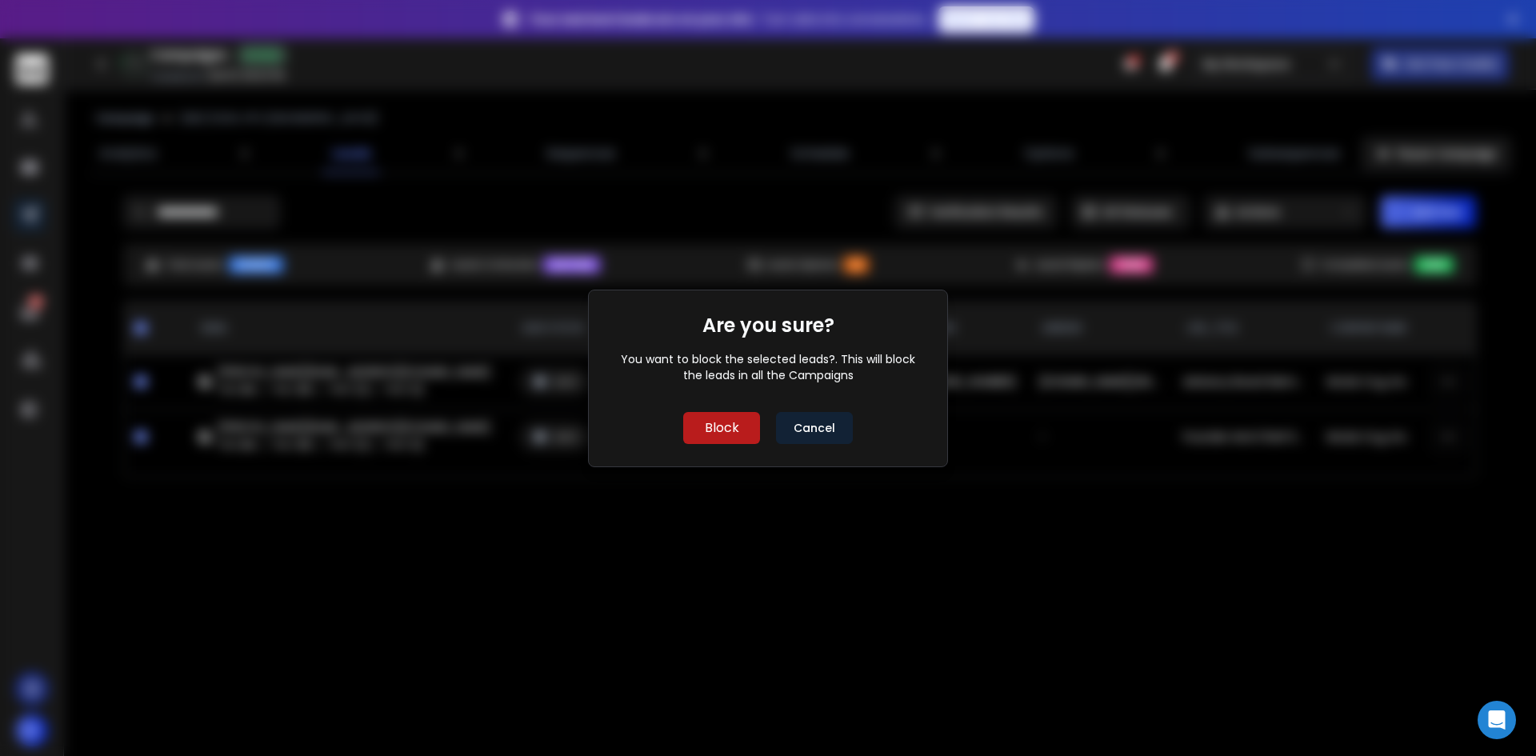
click at [689, 418] on button "Block" at bounding box center [721, 428] width 77 height 32
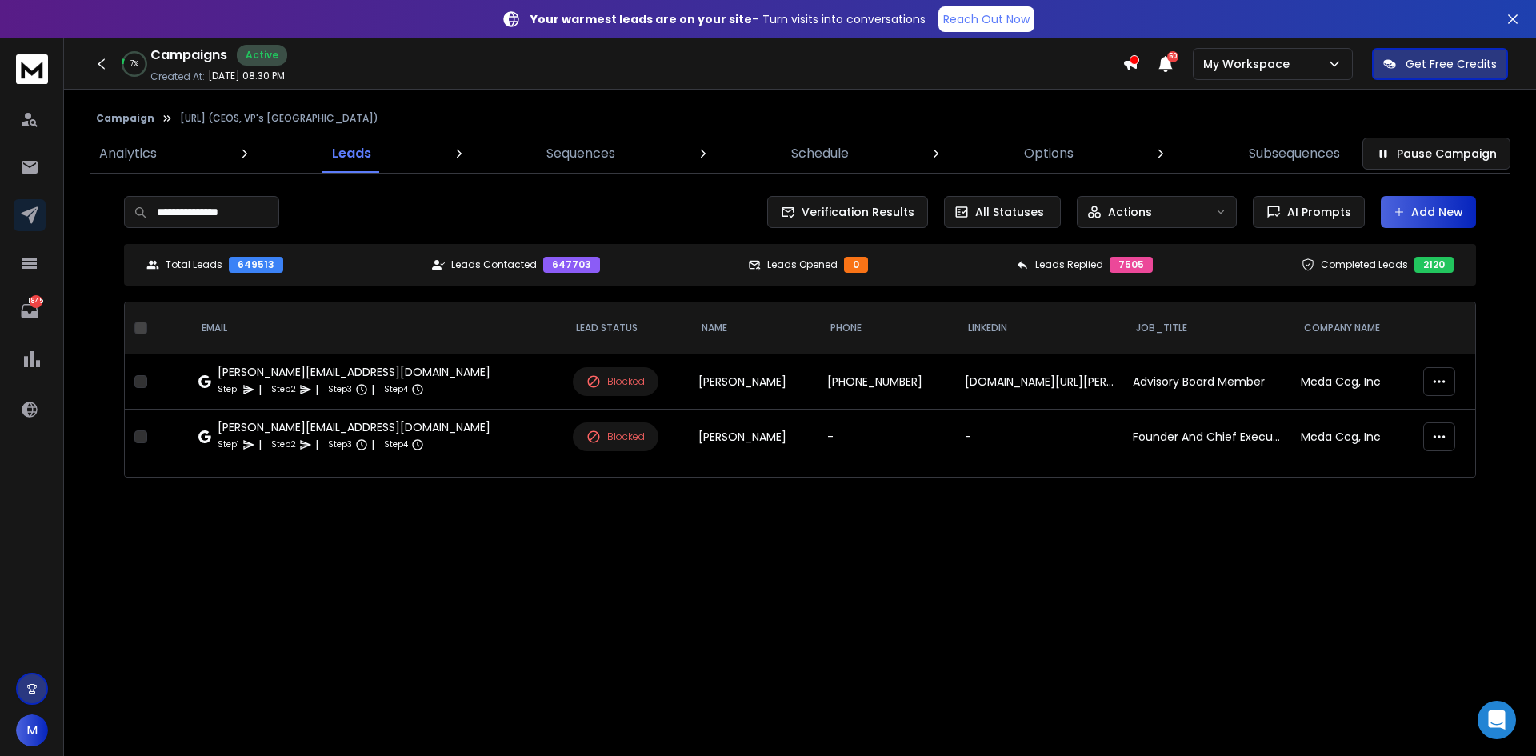
drag, startPoint x: 285, startPoint y: 218, endPoint x: 134, endPoint y: 219, distance: 151.2
click at [134, 219] on div "**********" at bounding box center [201, 212] width 155 height 32
paste input "**"
type input "**********"
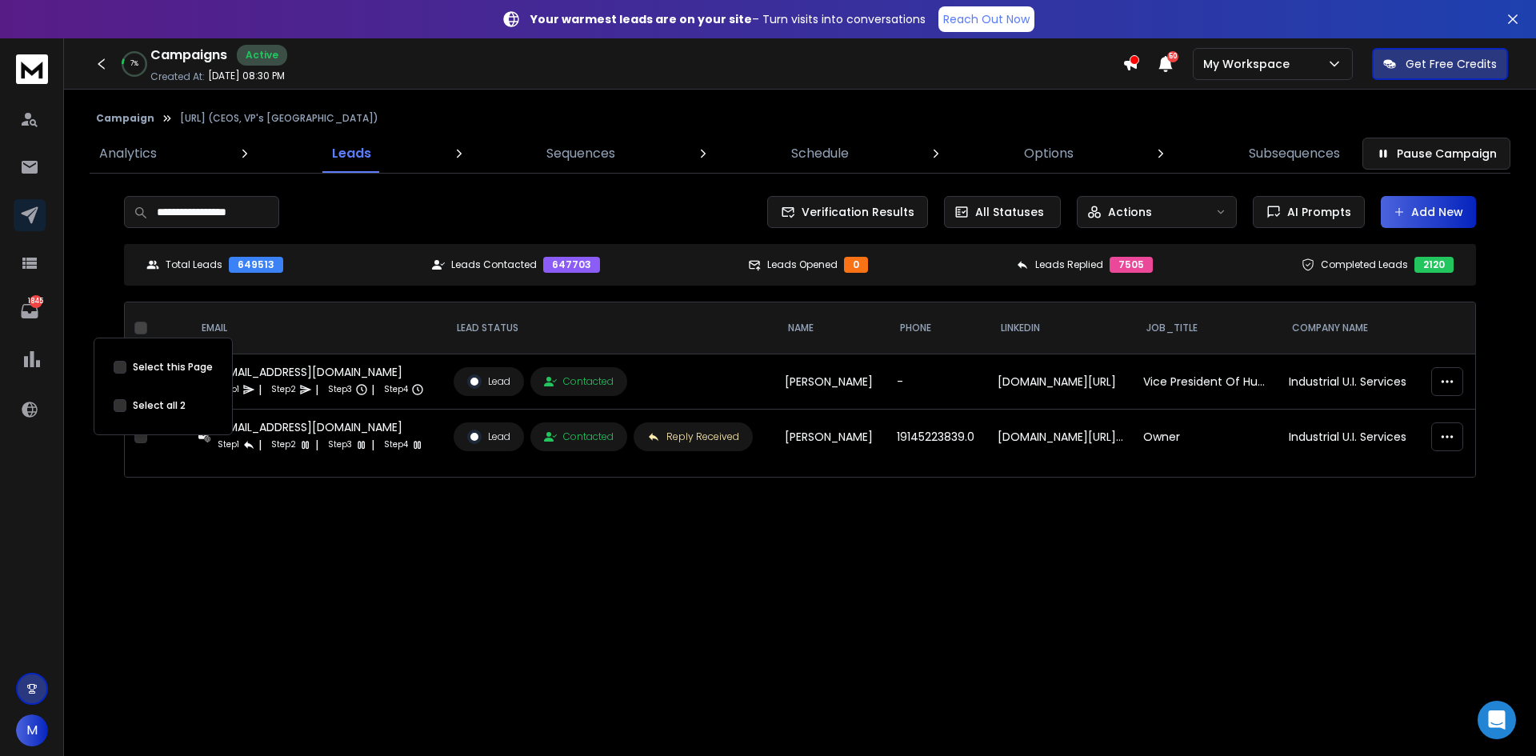
click at [141, 323] on button "Select this Page" at bounding box center [140, 328] width 13 height 13
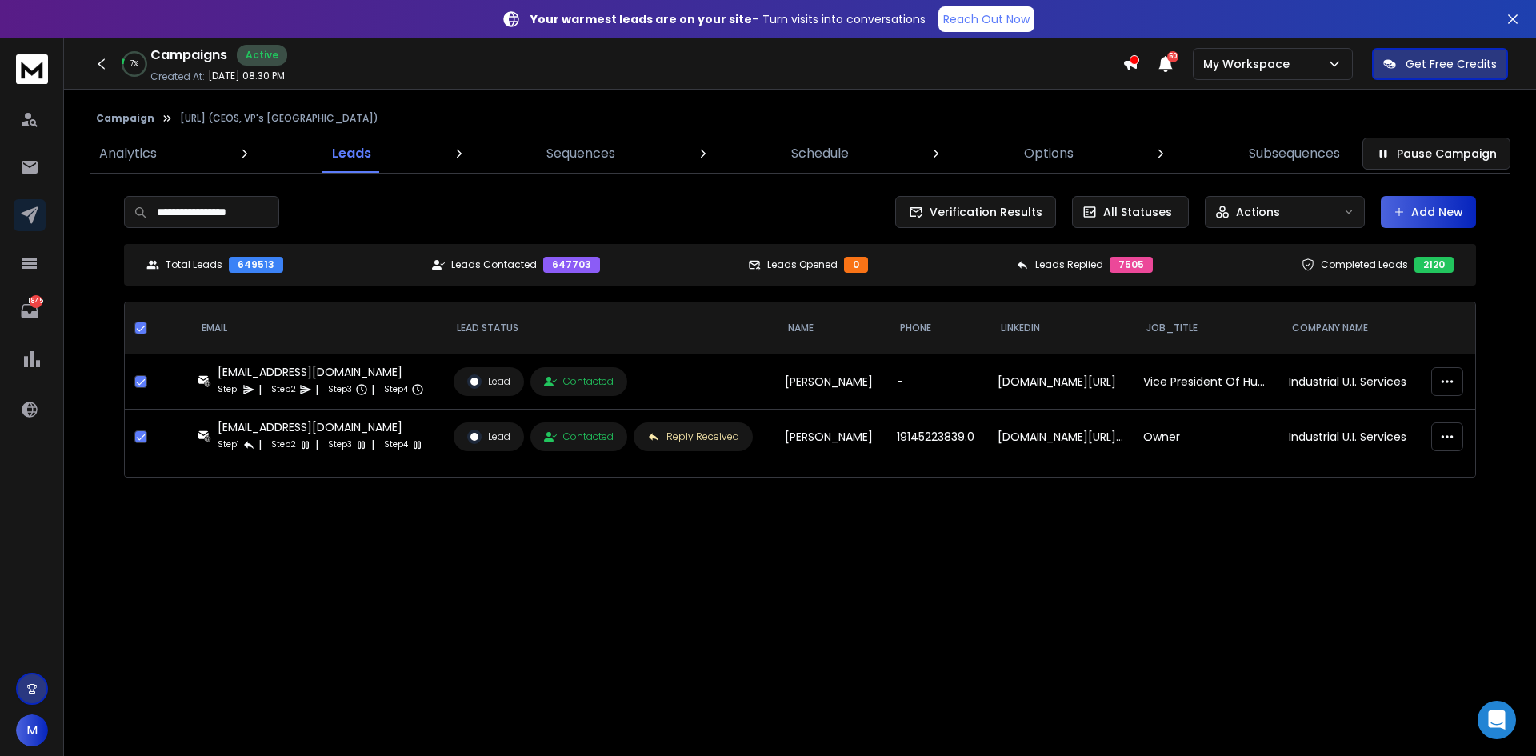
click at [137, 434] on button "button" at bounding box center [140, 436] width 13 height 13
drag, startPoint x: 218, startPoint y: 422, endPoint x: 342, endPoint y: 425, distance: 124.0
click at [324, 425] on div "Time: 31 Jul, 2025 11:44 AM (UTC -04:00 )" at bounding box center [231, 419] width 186 height 27
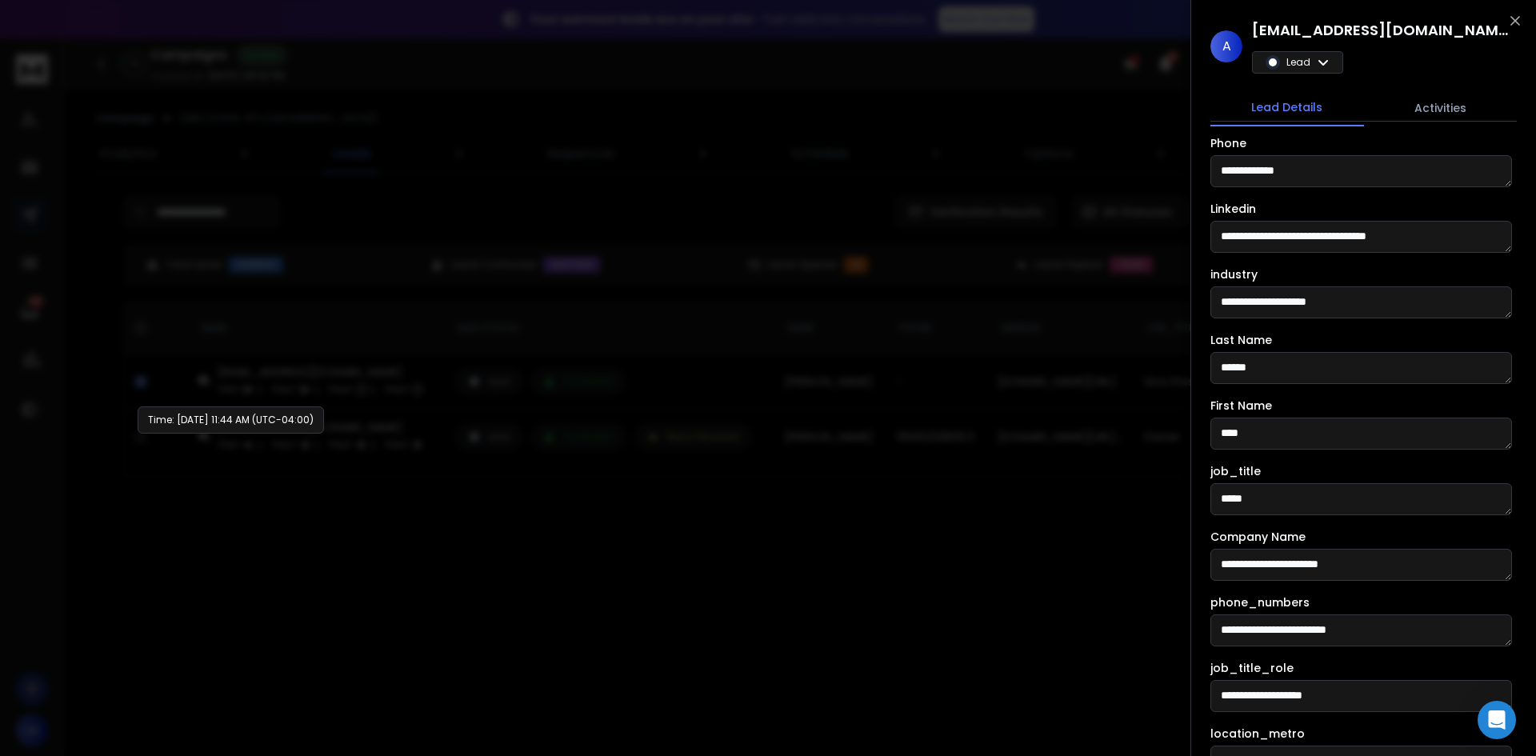
click at [366, 426] on div at bounding box center [768, 378] width 1536 height 756
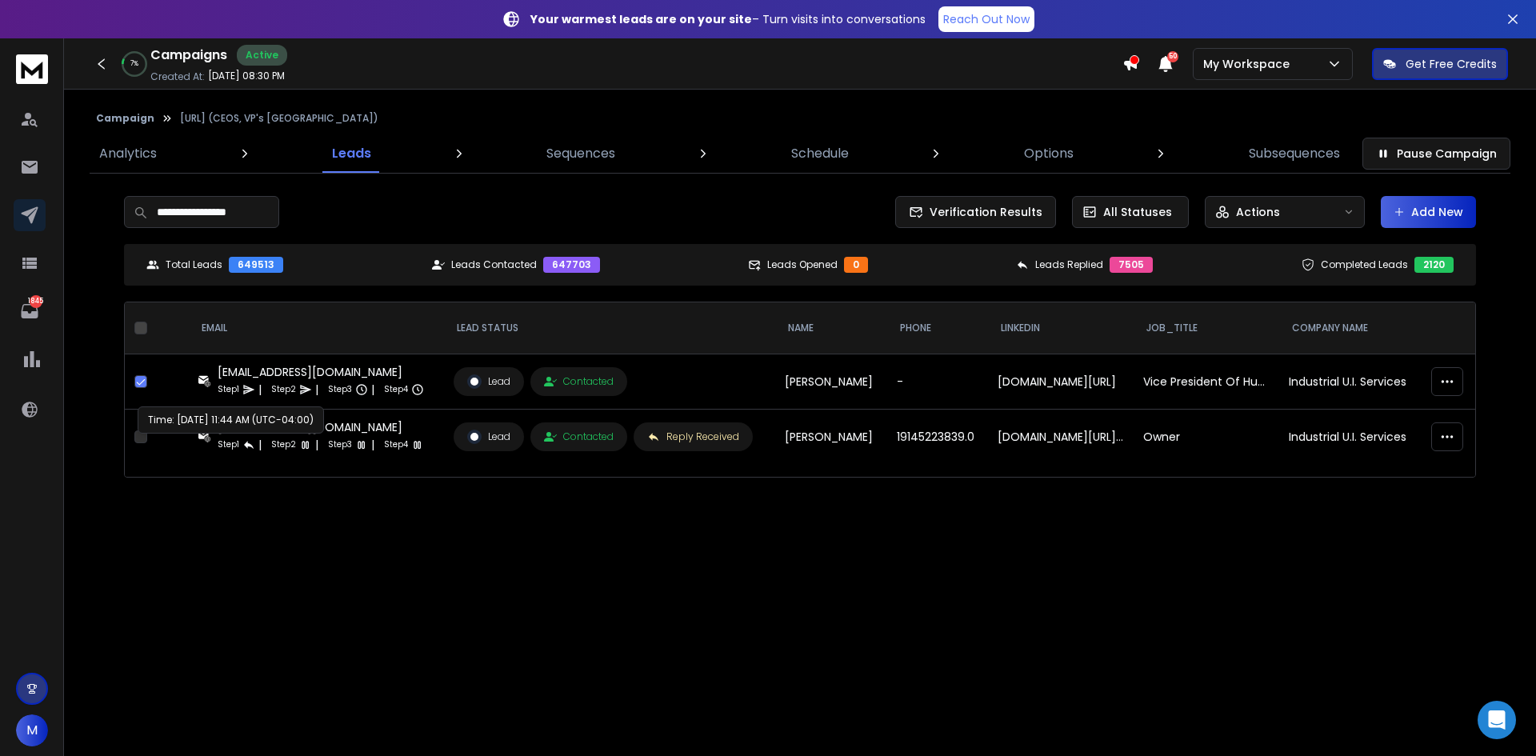
click at [369, 427] on div "[EMAIL_ADDRESS][DOMAIN_NAME]" at bounding box center [321, 427] width 206 height 16
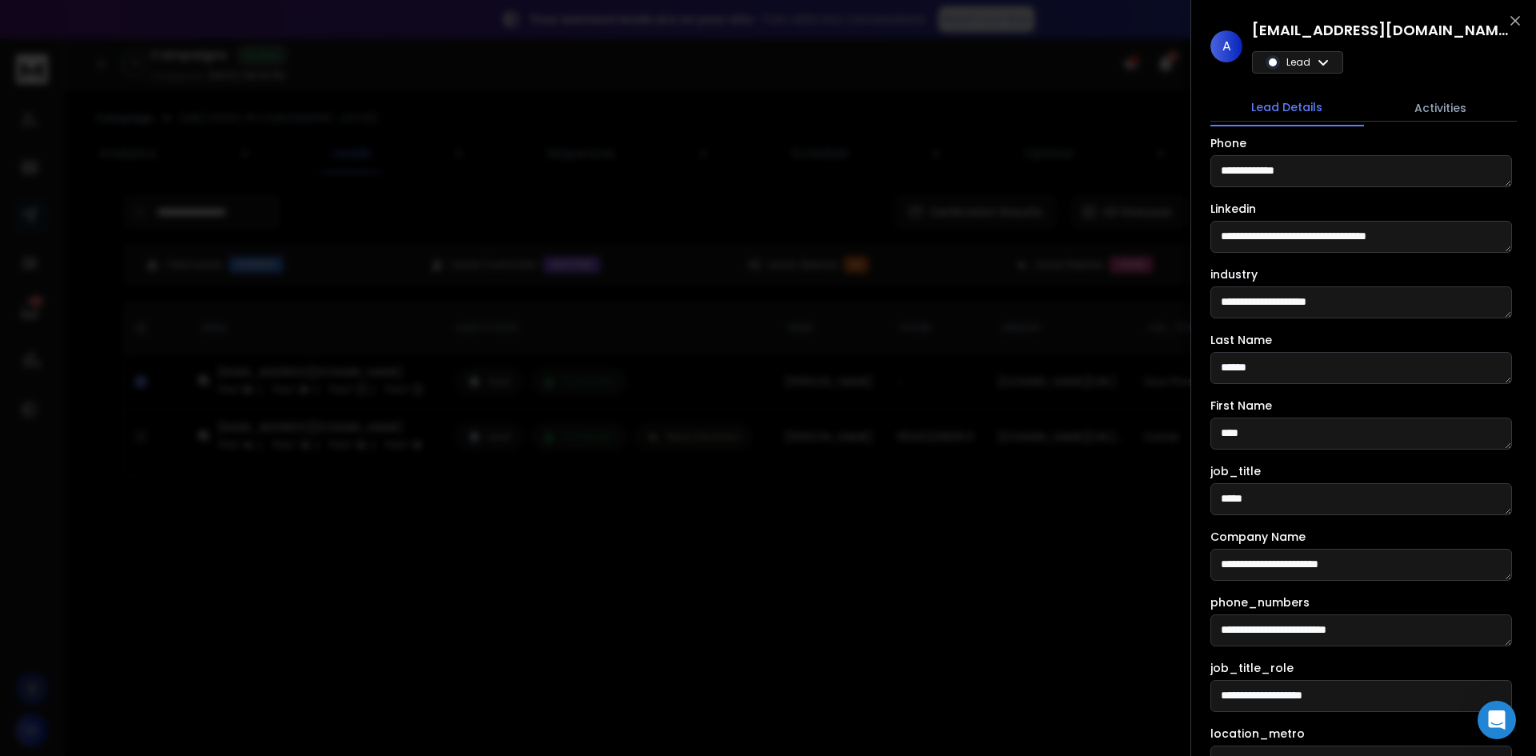
drag, startPoint x: 1460, startPoint y: 22, endPoint x: 1444, endPoint y: 27, distance: 16.7
click at [1444, 27] on div "**********" at bounding box center [1363, 378] width 346 height 756
drag, startPoint x: 1444, startPoint y: 27, endPoint x: 1244, endPoint y: 30, distance: 200.0
click at [1244, 30] on div "A aswartz@industrialui.com Lead" at bounding box center [1363, 46] width 306 height 54
copy div "[EMAIL_ADDRESS][DOMAIN_NAME]"
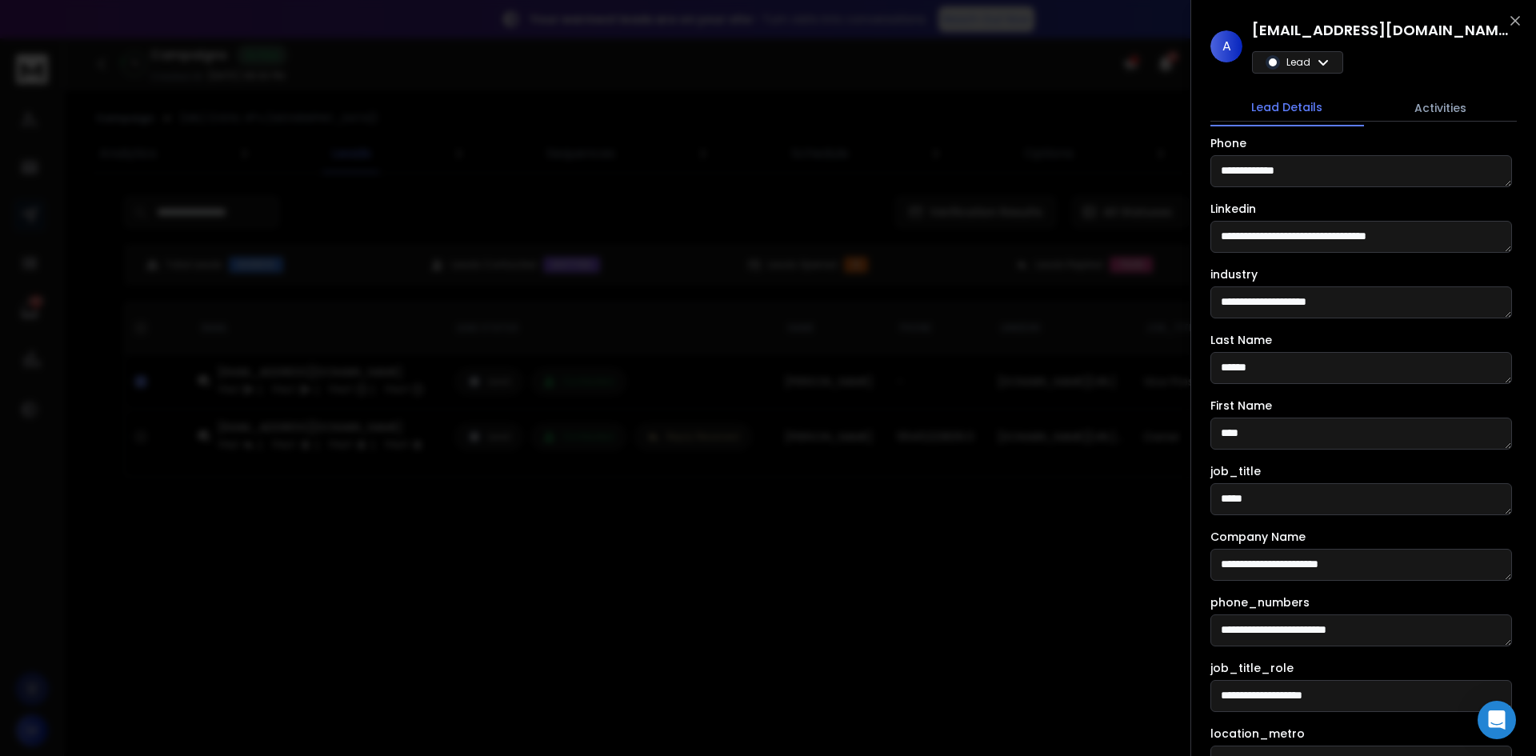
click at [1057, 103] on div at bounding box center [768, 378] width 1536 height 756
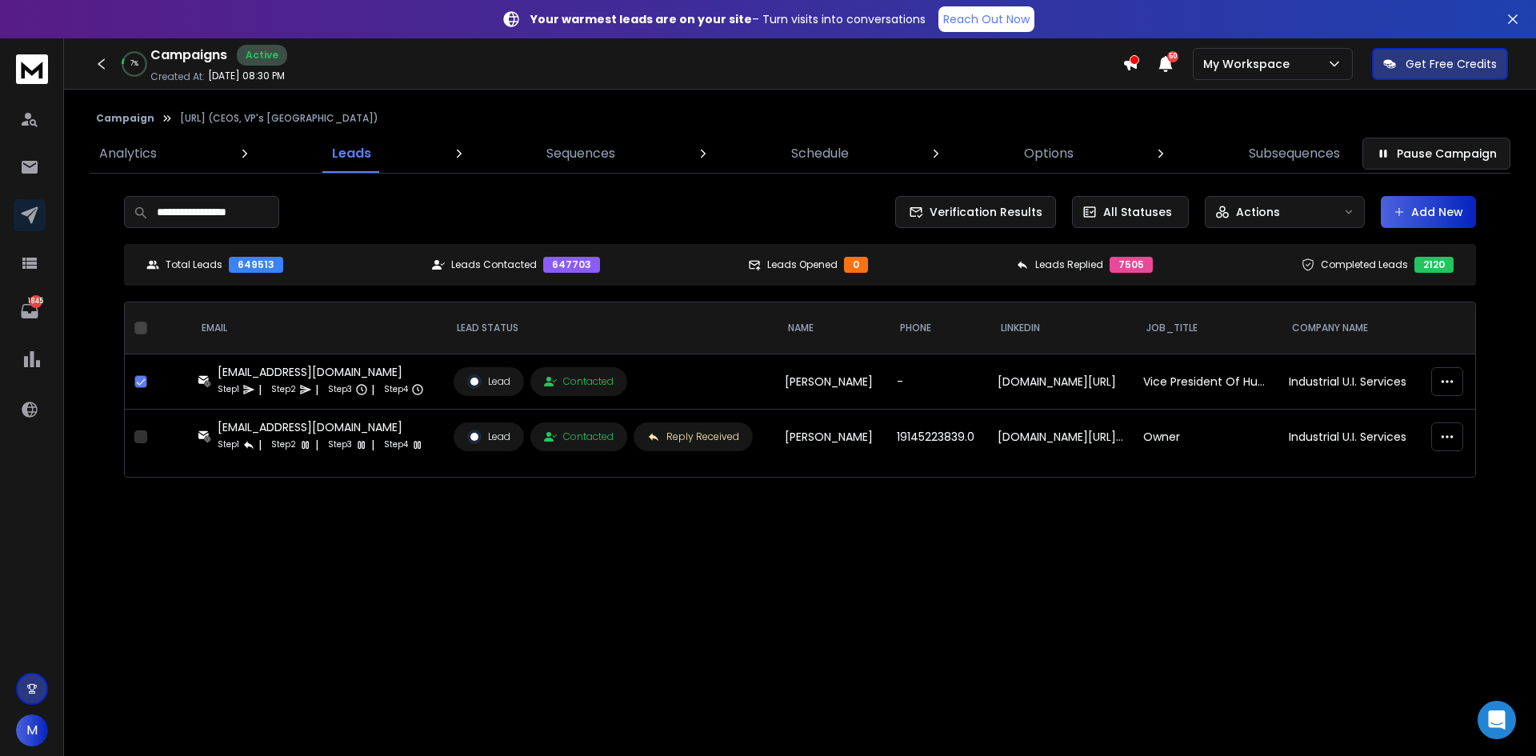
click at [1437, 371] on button "button" at bounding box center [1447, 381] width 32 height 29
click at [1427, 444] on p "Pause Lead" at bounding box center [1419, 441] width 63 height 16
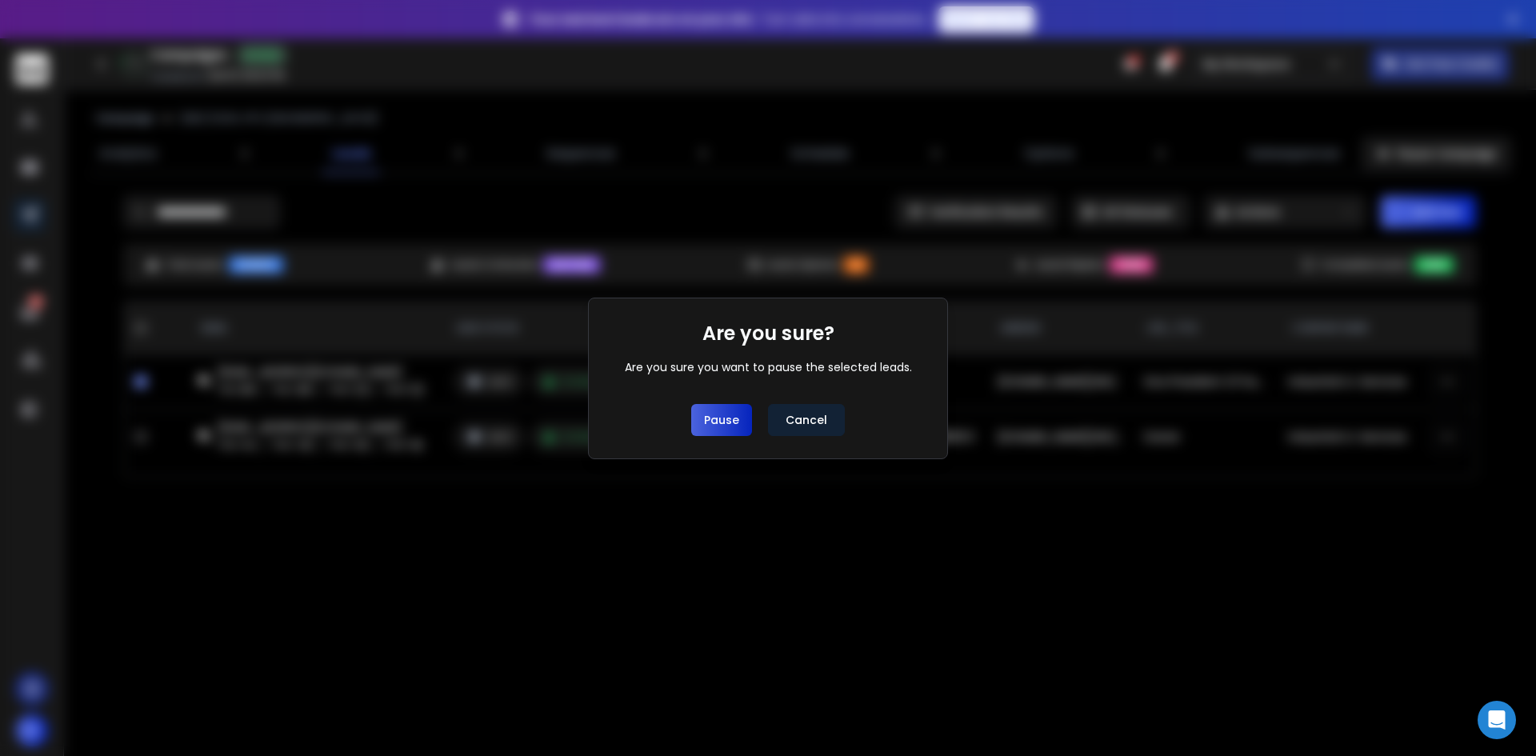
click at [713, 418] on button "Pause" at bounding box center [721, 420] width 61 height 32
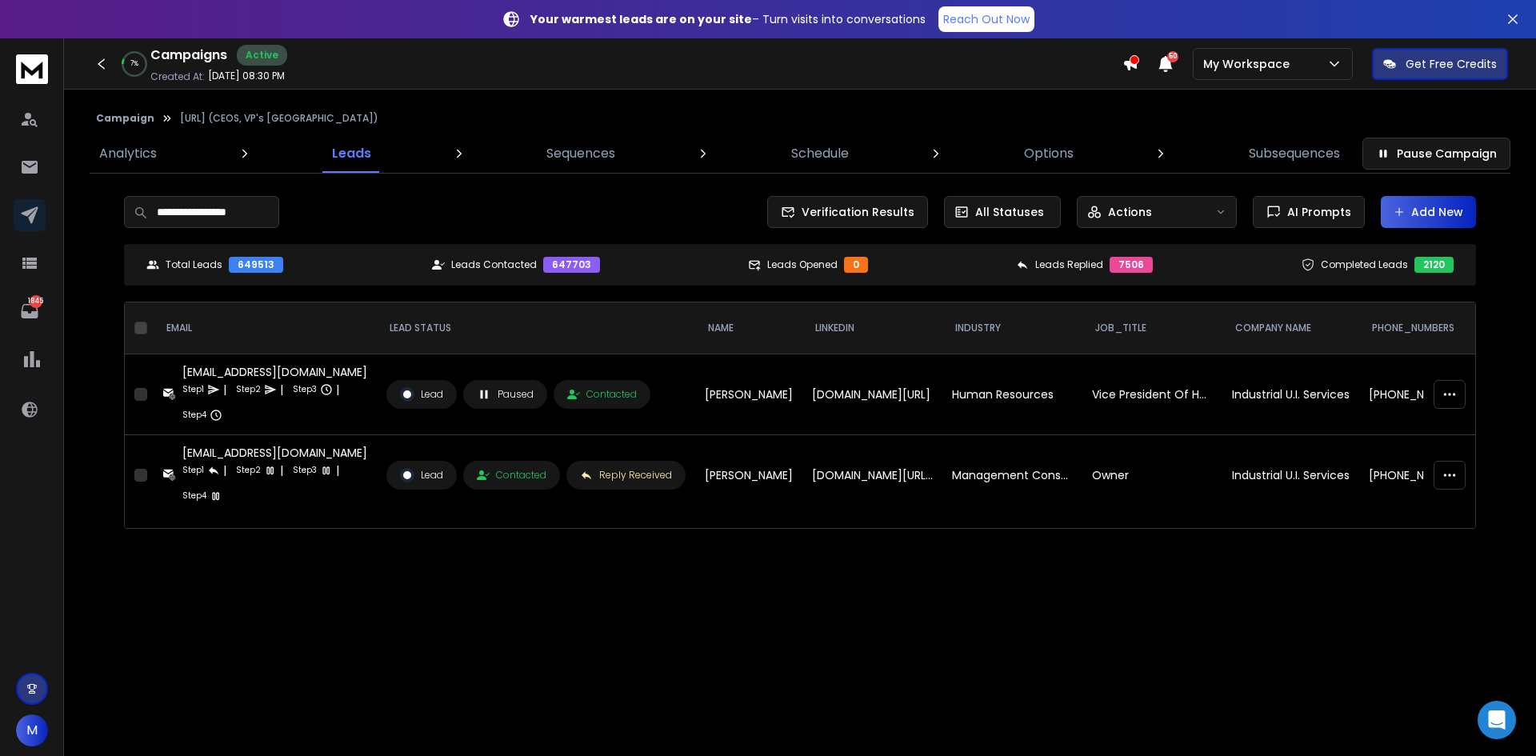
click at [1447, 394] on icon "button" at bounding box center [1449, 394] width 14 height 14
click at [1400, 486] on p "Block Lead" at bounding box center [1409, 480] width 58 height 16
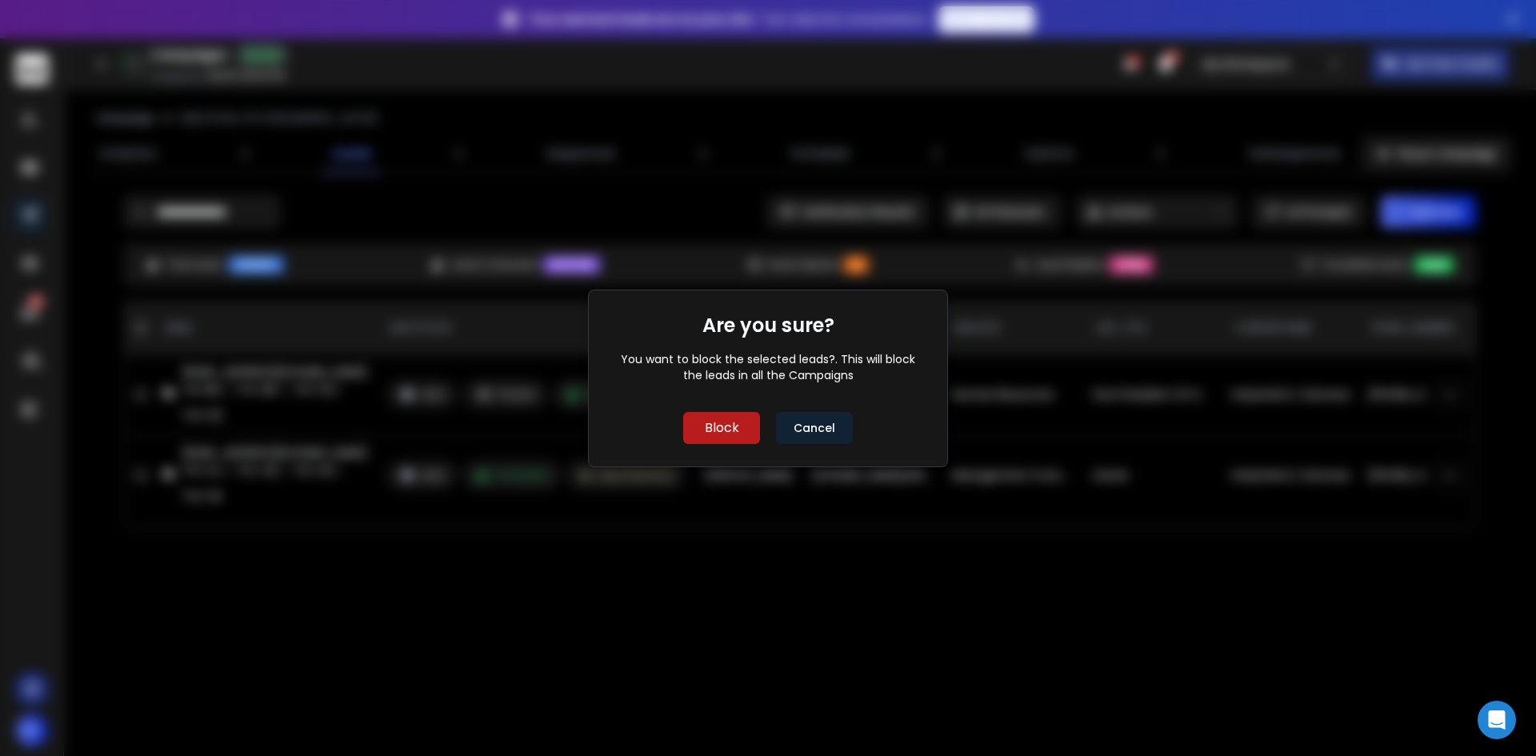
click at [696, 432] on button "Block" at bounding box center [721, 428] width 77 height 32
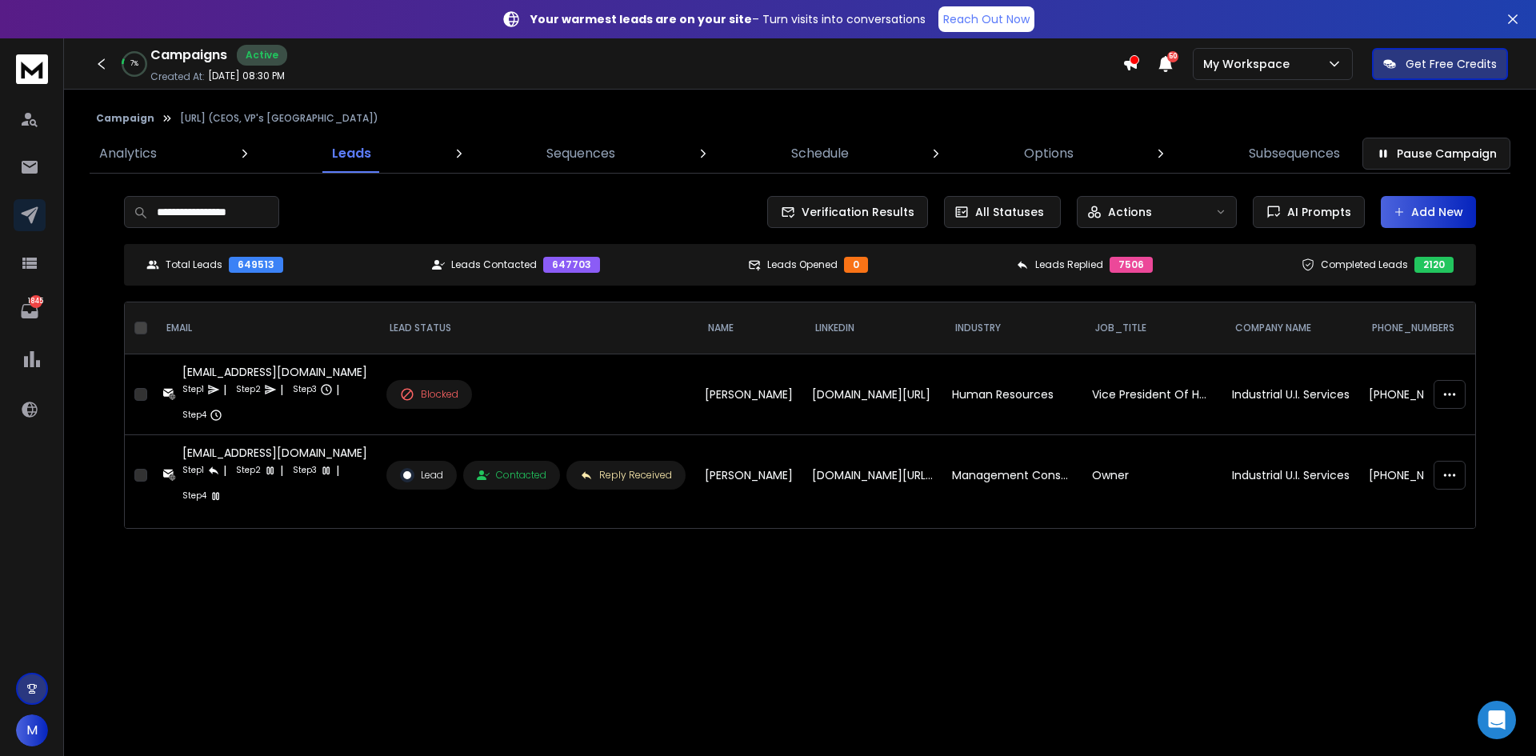
drag, startPoint x: 261, startPoint y: 211, endPoint x: 135, endPoint y: 216, distance: 125.7
click at [135, 216] on div "**********" at bounding box center [201, 212] width 155 height 32
paste input
type input "**********"
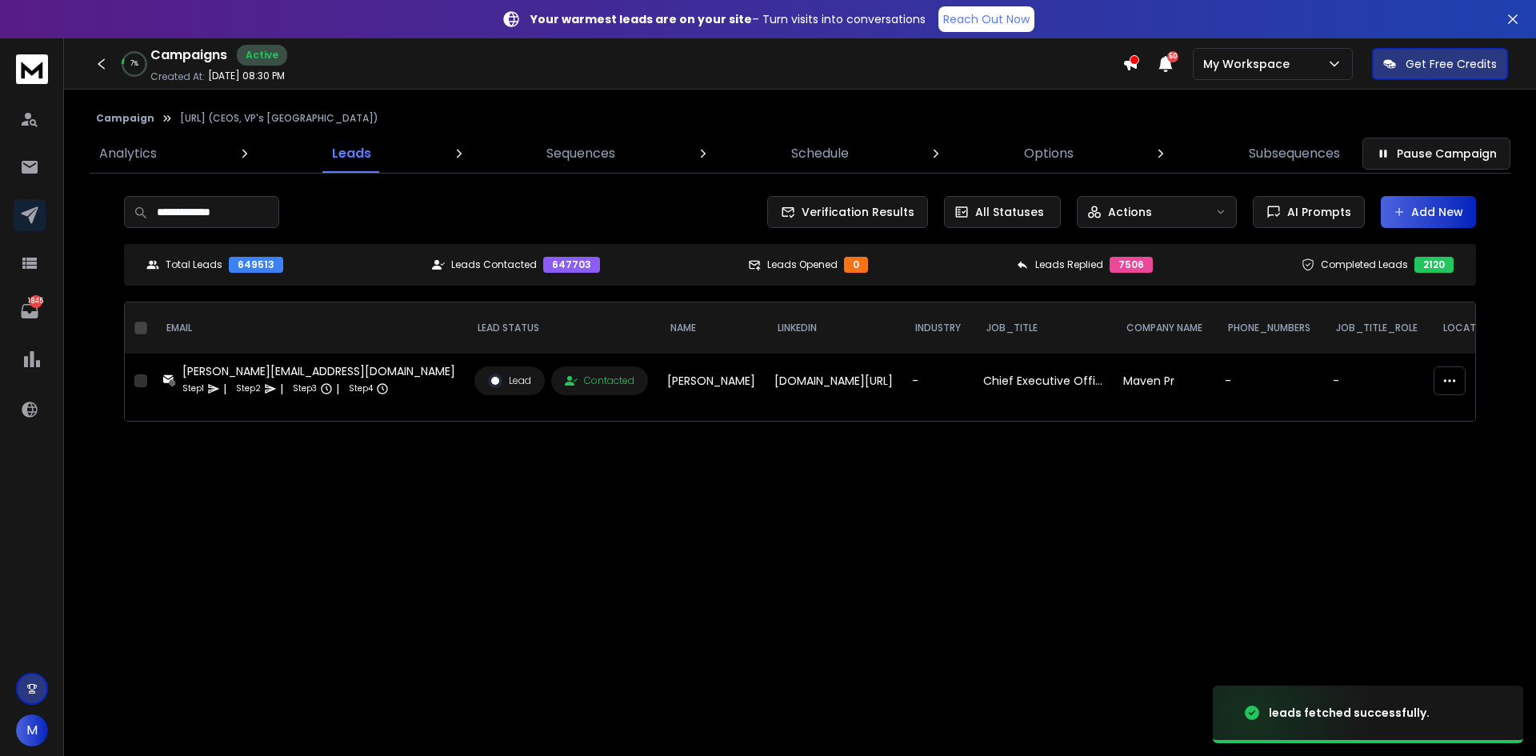
click at [1448, 381] on icon "button" at bounding box center [1449, 380] width 12 height 2
click at [1419, 453] on p "Pause Lead" at bounding box center [1420, 453] width 63 height 16
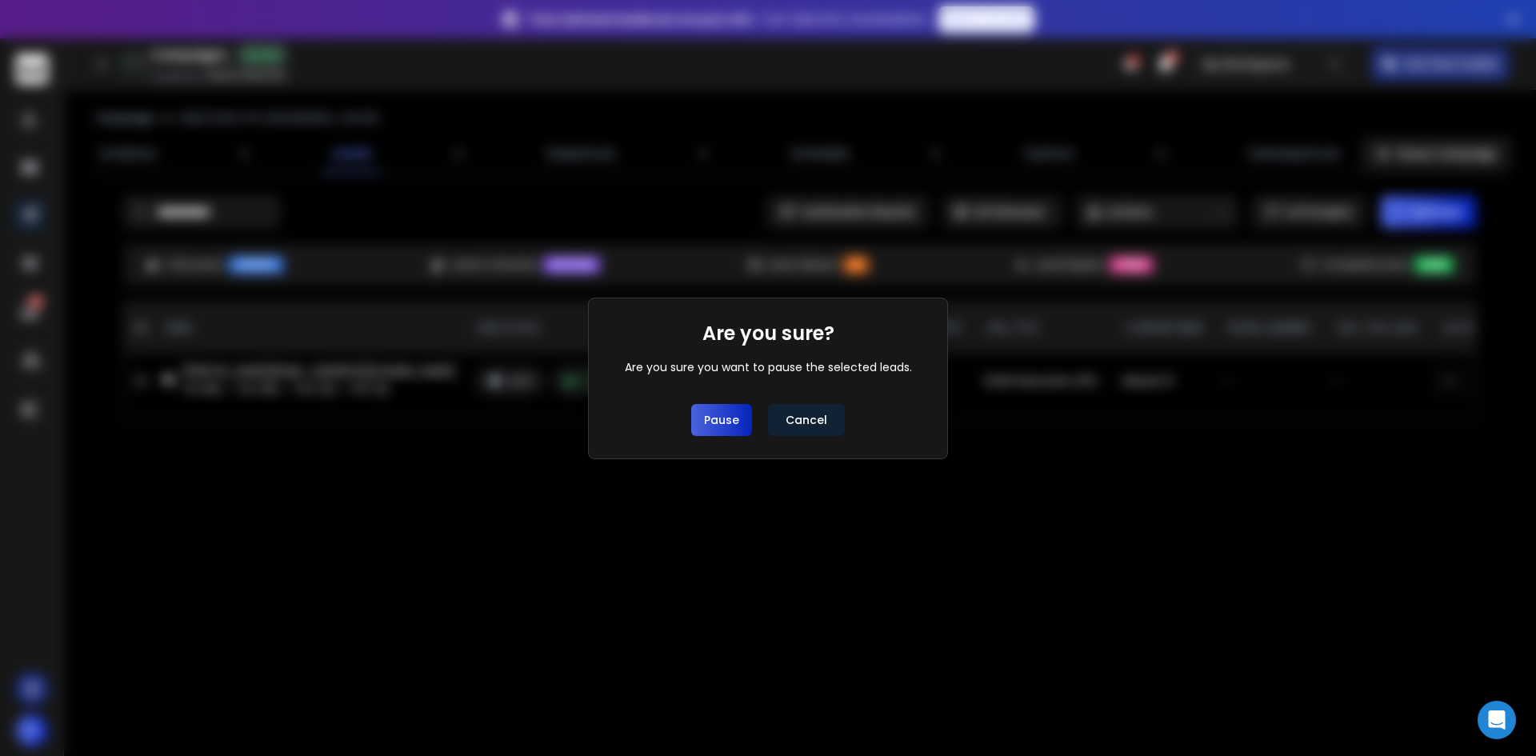
click at [704, 413] on button "Pause" at bounding box center [721, 420] width 61 height 32
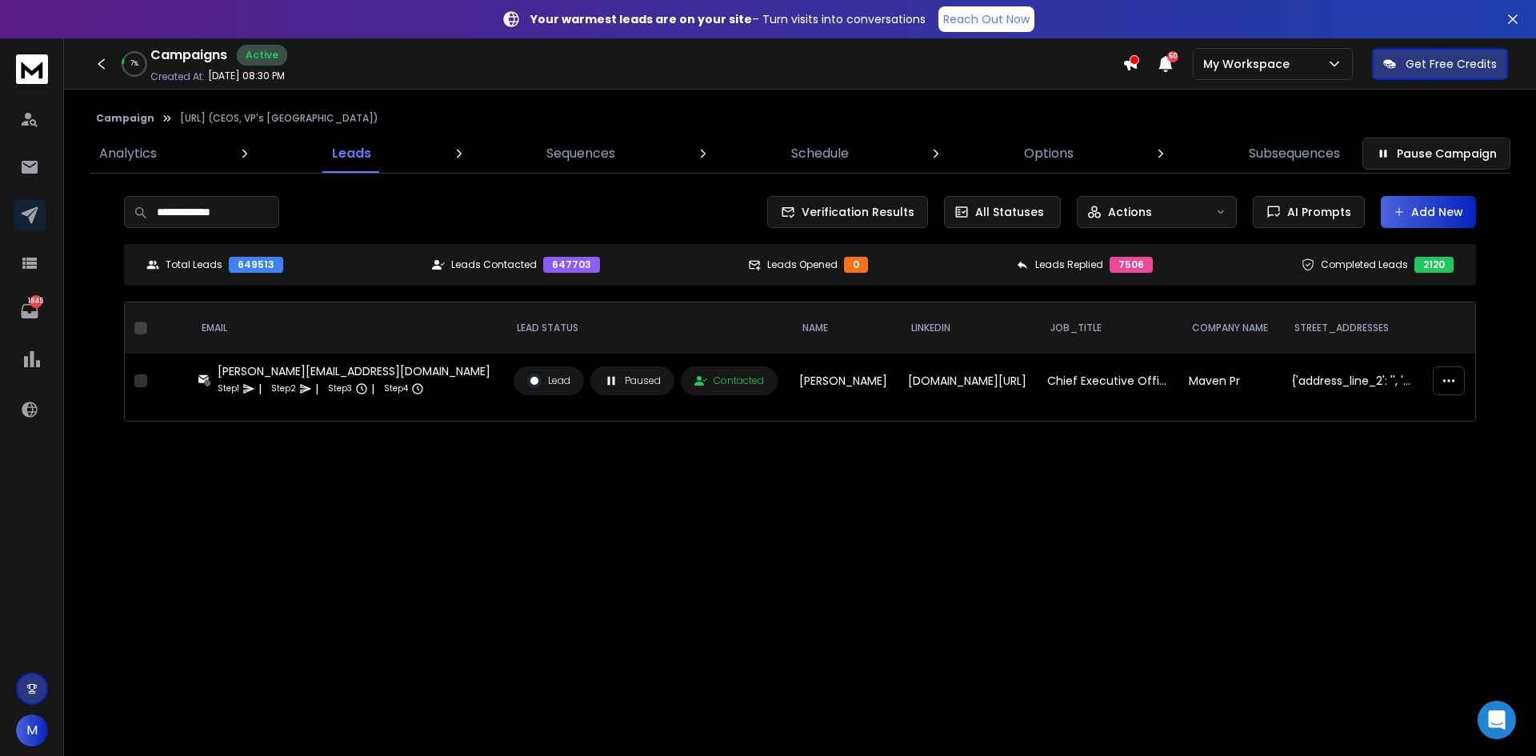
click at [1449, 381] on icon "button" at bounding box center [1449, 380] width 12 height 2
click at [1416, 461] on p "Block Lead" at bounding box center [1405, 466] width 58 height 16
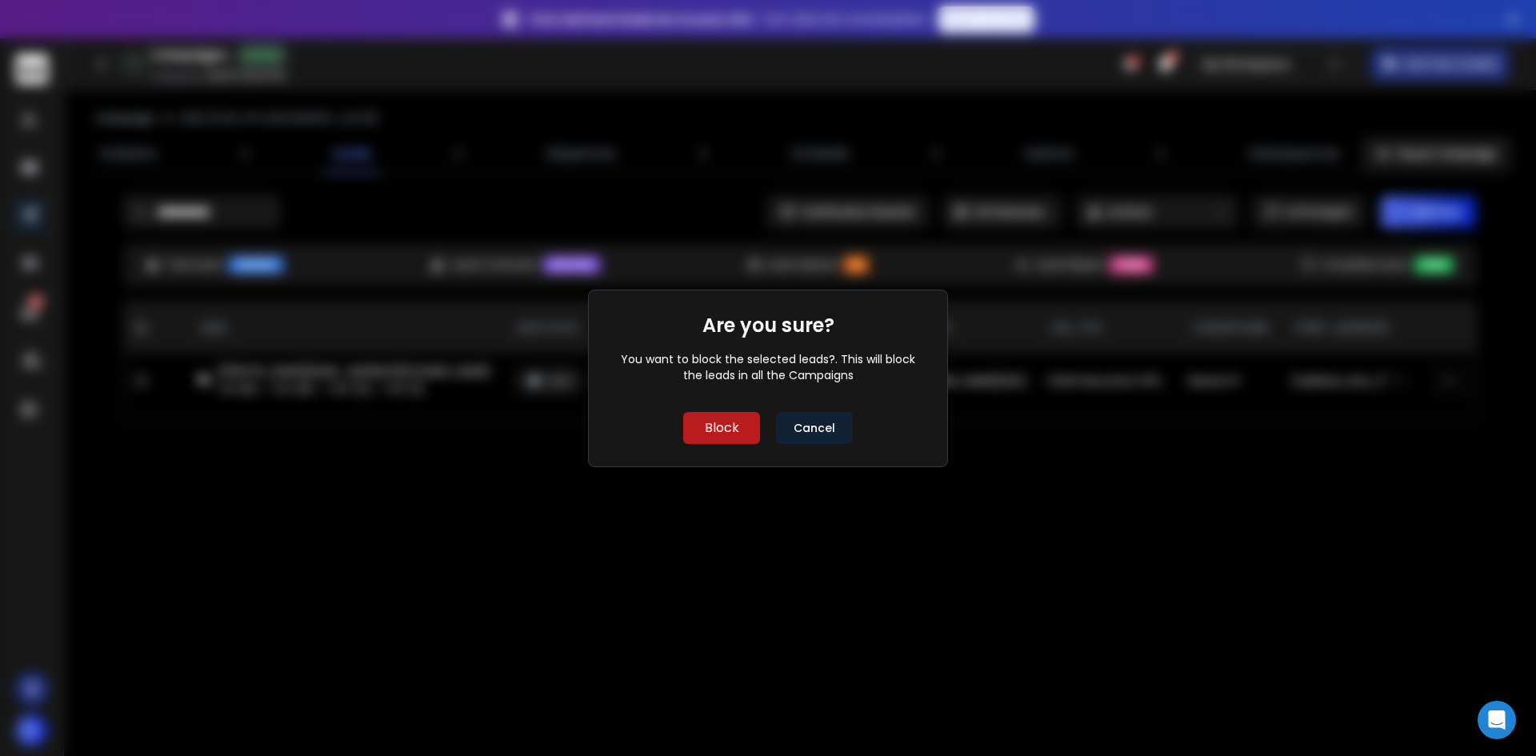
click at [715, 429] on button "Block" at bounding box center [721, 428] width 77 height 32
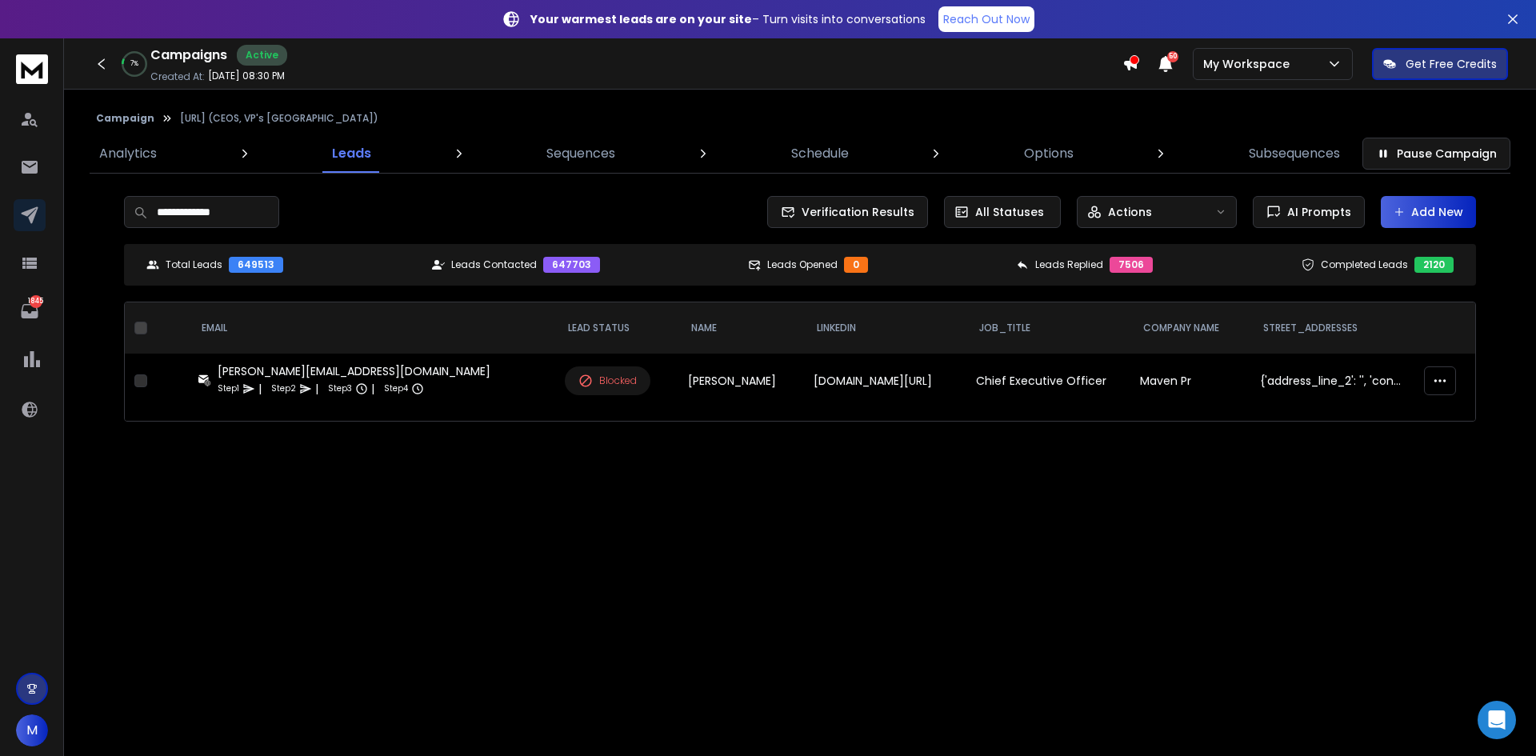
drag, startPoint x: 273, startPoint y: 211, endPoint x: 144, endPoint y: 219, distance: 129.0
click at [144, 219] on div "**********" at bounding box center [201, 212] width 155 height 32
paste input "******"
type input "**********"
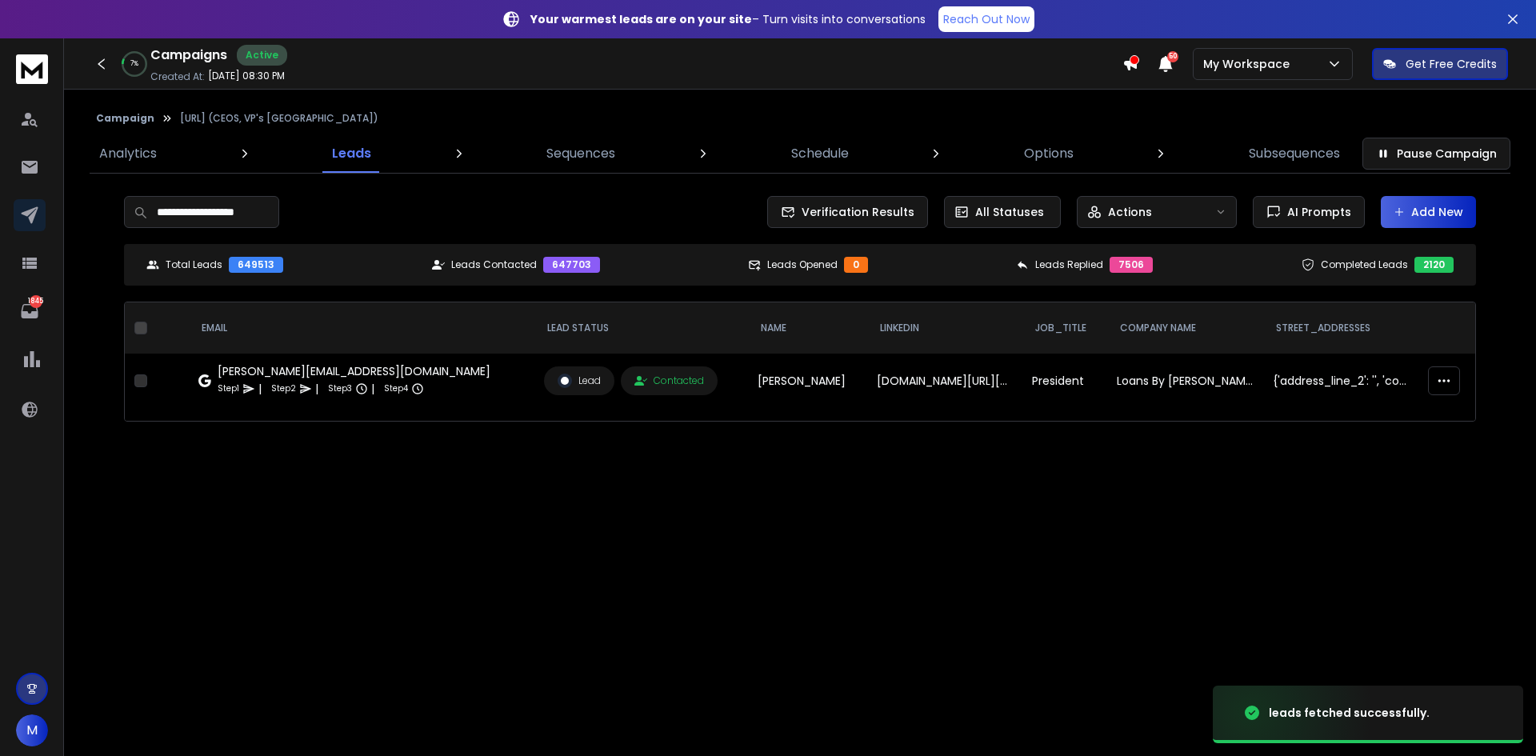
click at [1428, 381] on button "button" at bounding box center [1444, 380] width 32 height 29
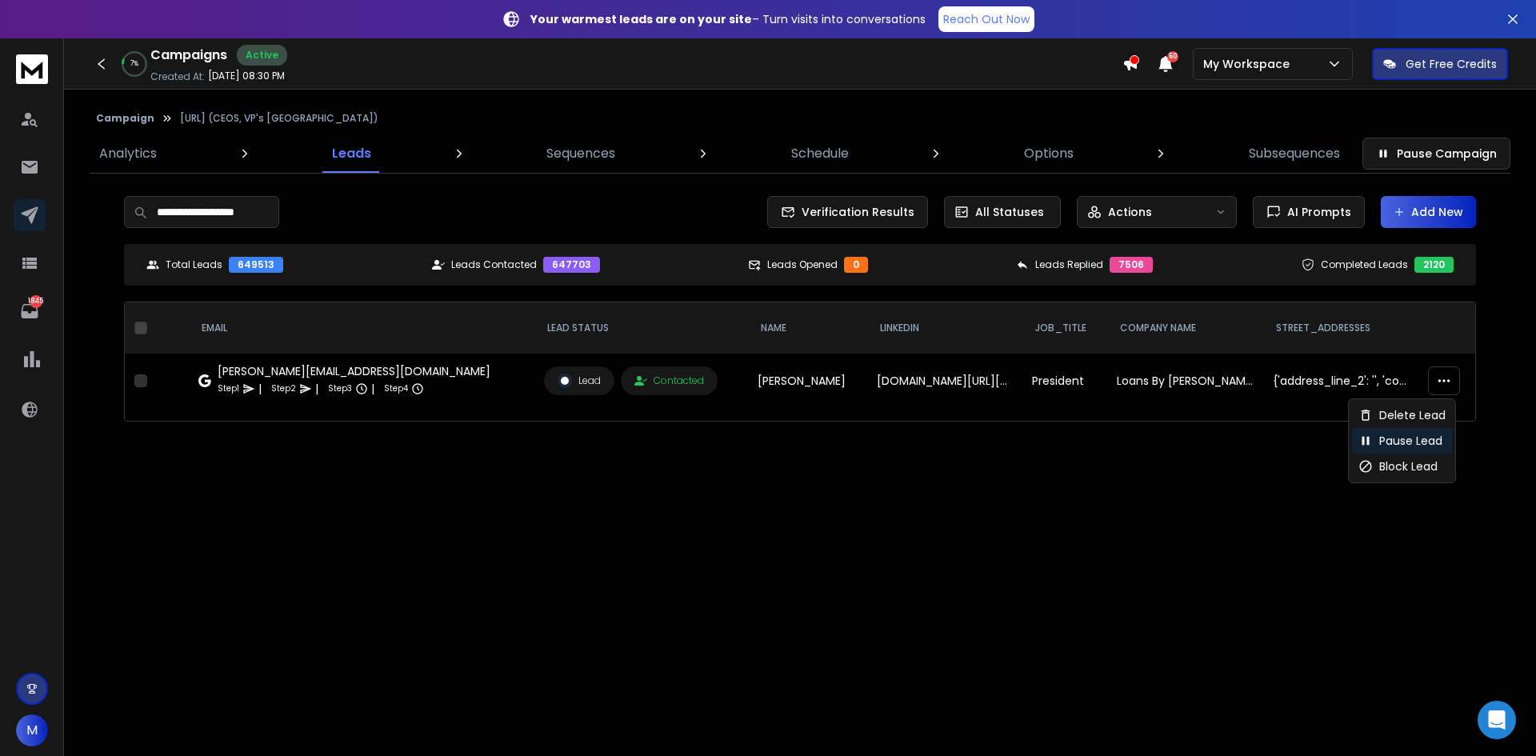
click at [1405, 435] on p "Pause Lead" at bounding box center [1410, 441] width 63 height 16
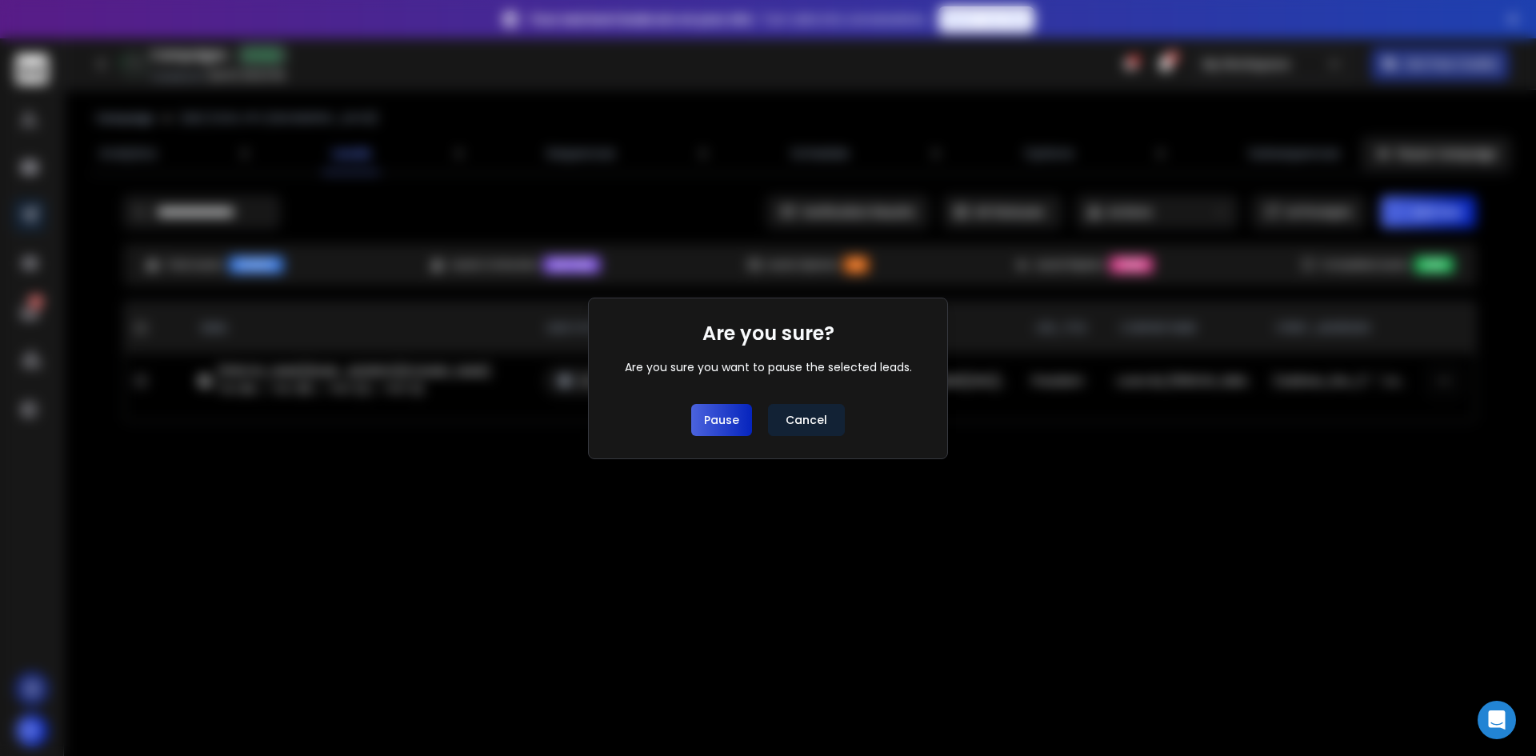
click at [700, 415] on button "Pause" at bounding box center [721, 420] width 61 height 32
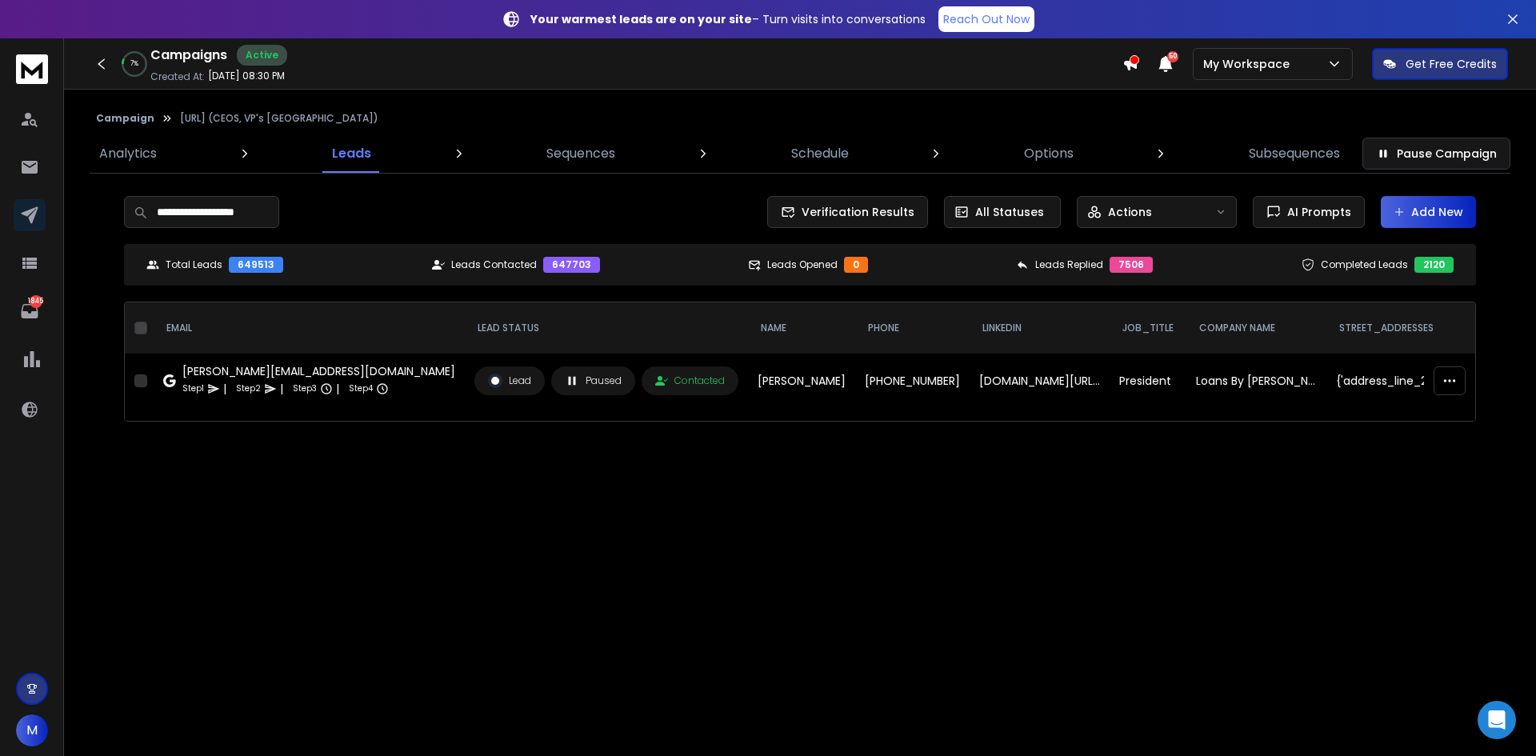
click at [1433, 383] on button "button" at bounding box center [1449, 380] width 32 height 29
click at [1388, 465] on p "Block Lead" at bounding box center [1408, 466] width 58 height 16
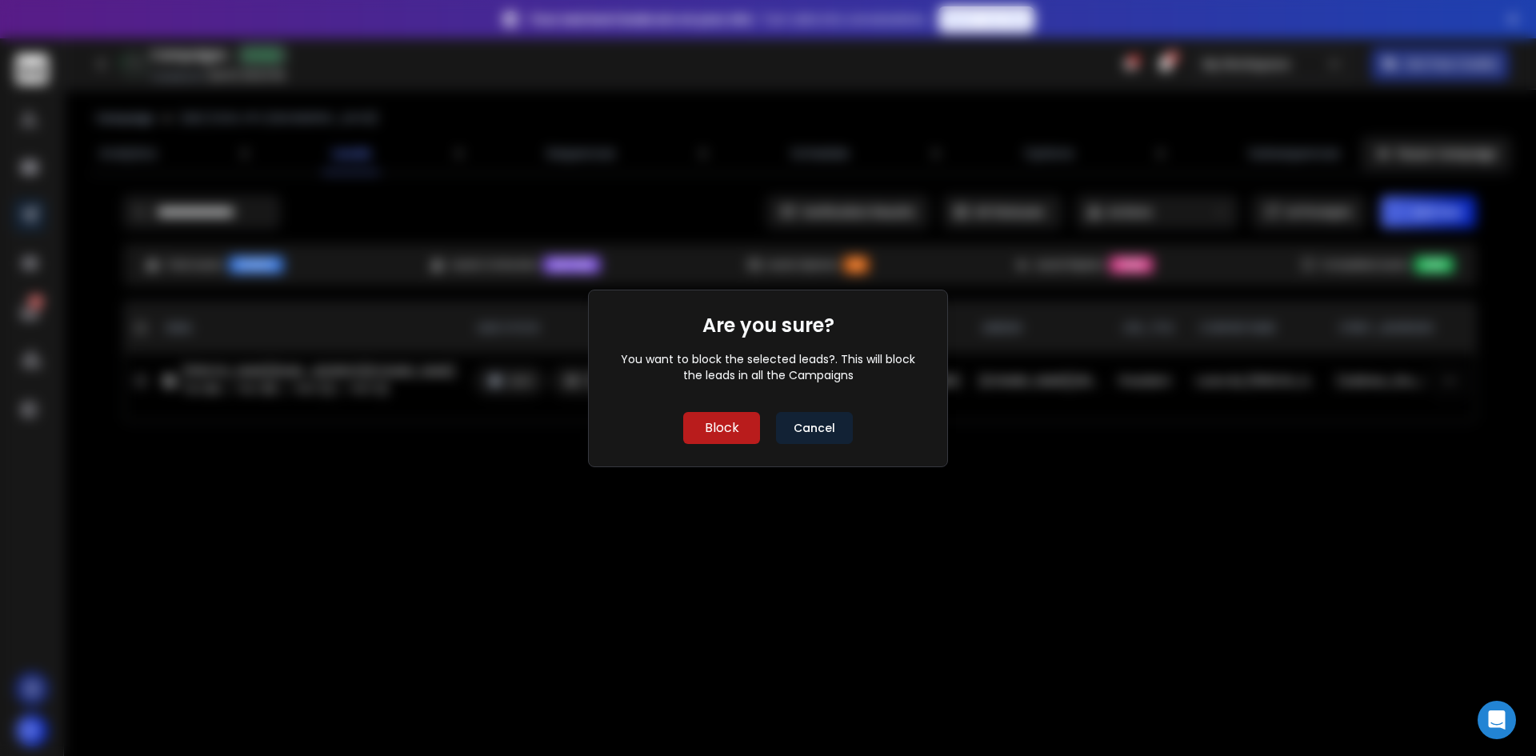
click at [719, 430] on button "Block" at bounding box center [721, 428] width 77 height 32
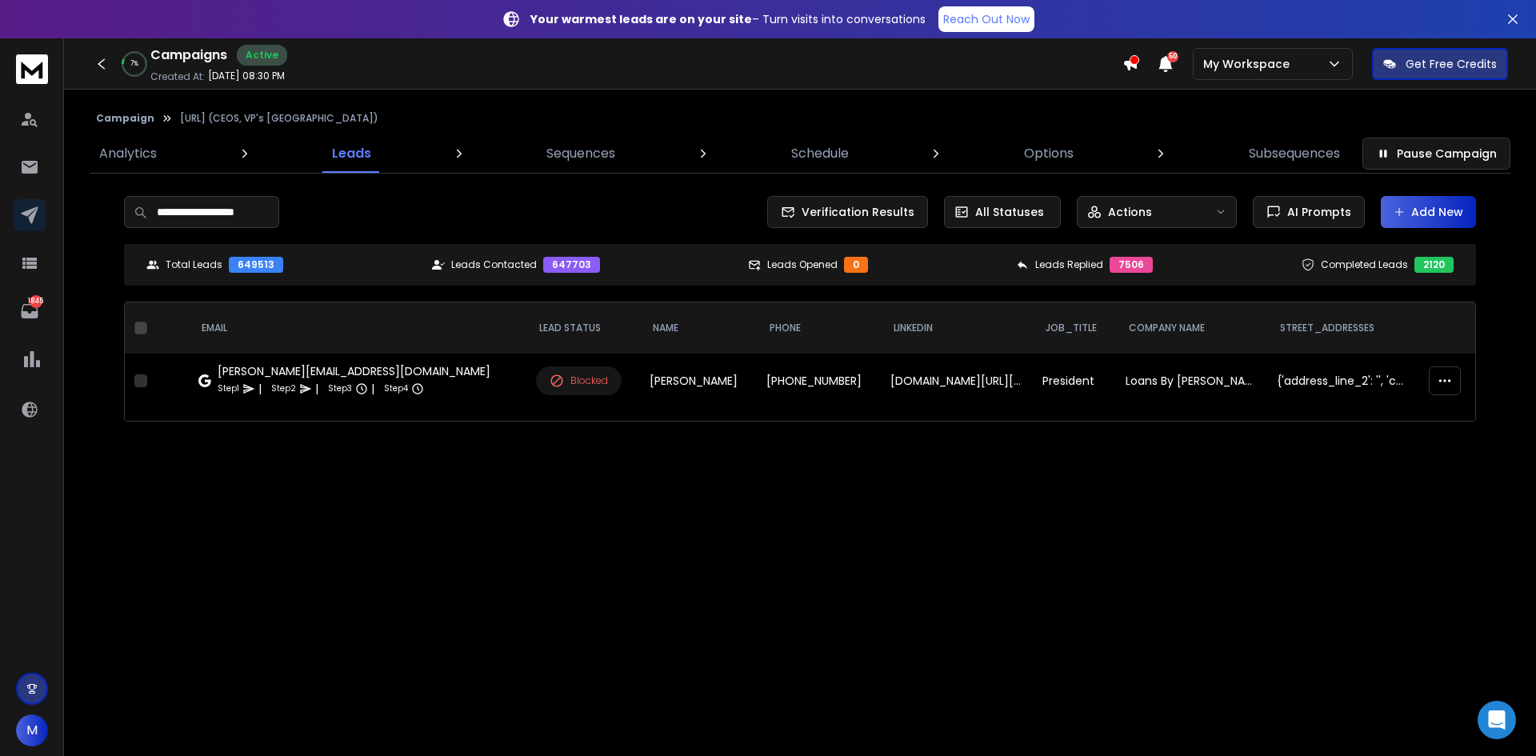
drag, startPoint x: 285, startPoint y: 208, endPoint x: 113, endPoint y: 214, distance: 172.1
click at [113, 214] on div "**********" at bounding box center [800, 301] width 1408 height 210
paste input "**"
type input "**********"
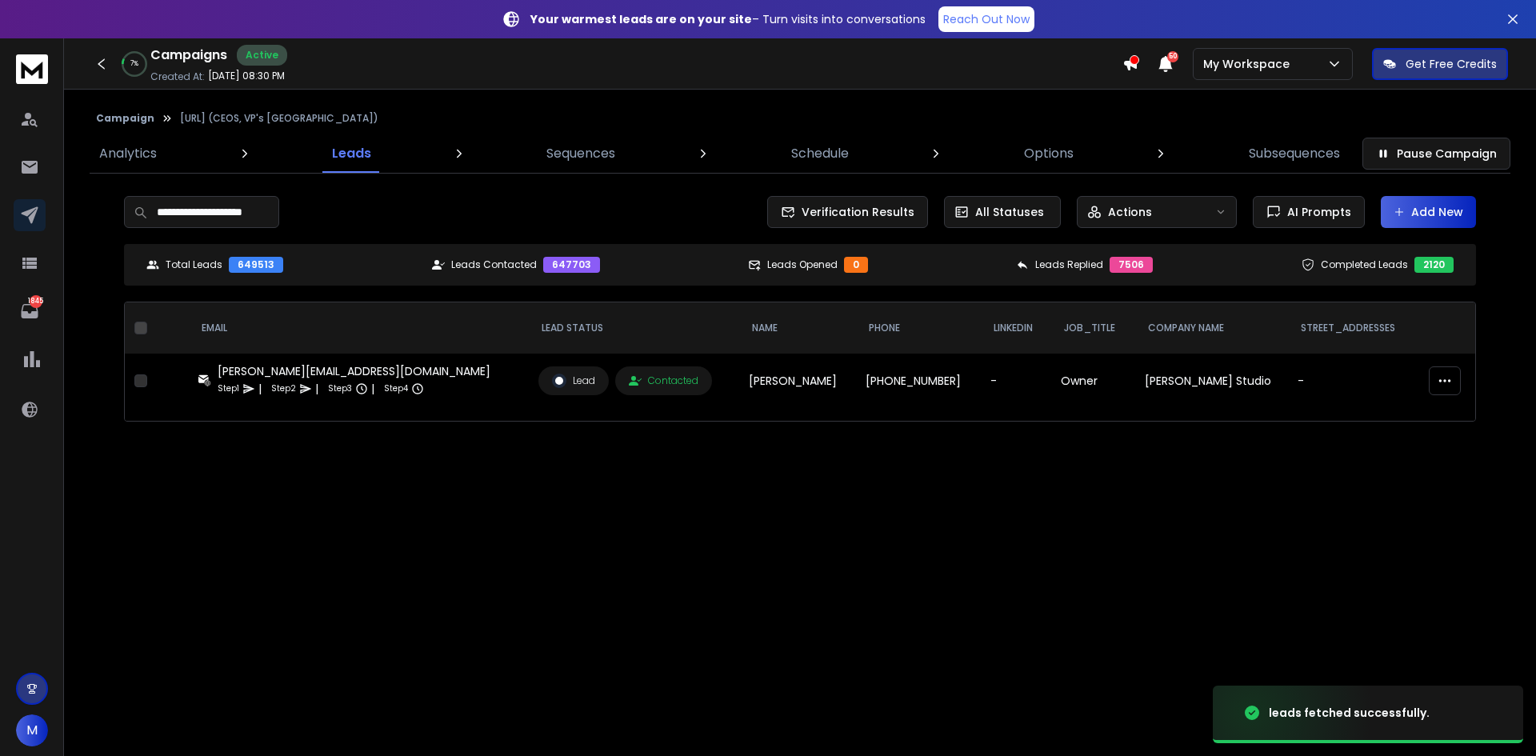
click at [1444, 378] on icon "button" at bounding box center [1444, 380] width 14 height 14
click at [1401, 439] on p "Pause Lead" at bounding box center [1411, 441] width 63 height 16
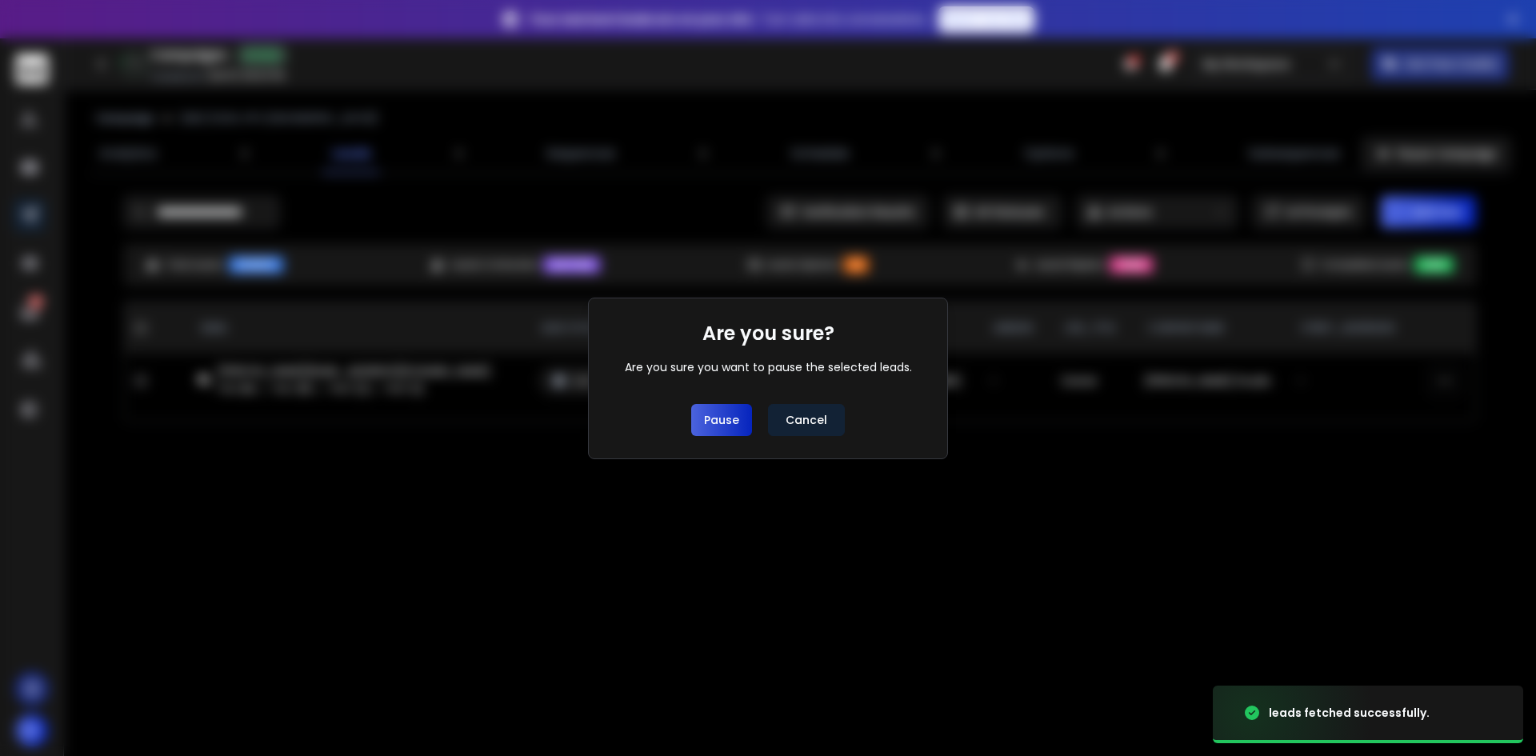
click at [705, 413] on button "Pause" at bounding box center [721, 420] width 61 height 32
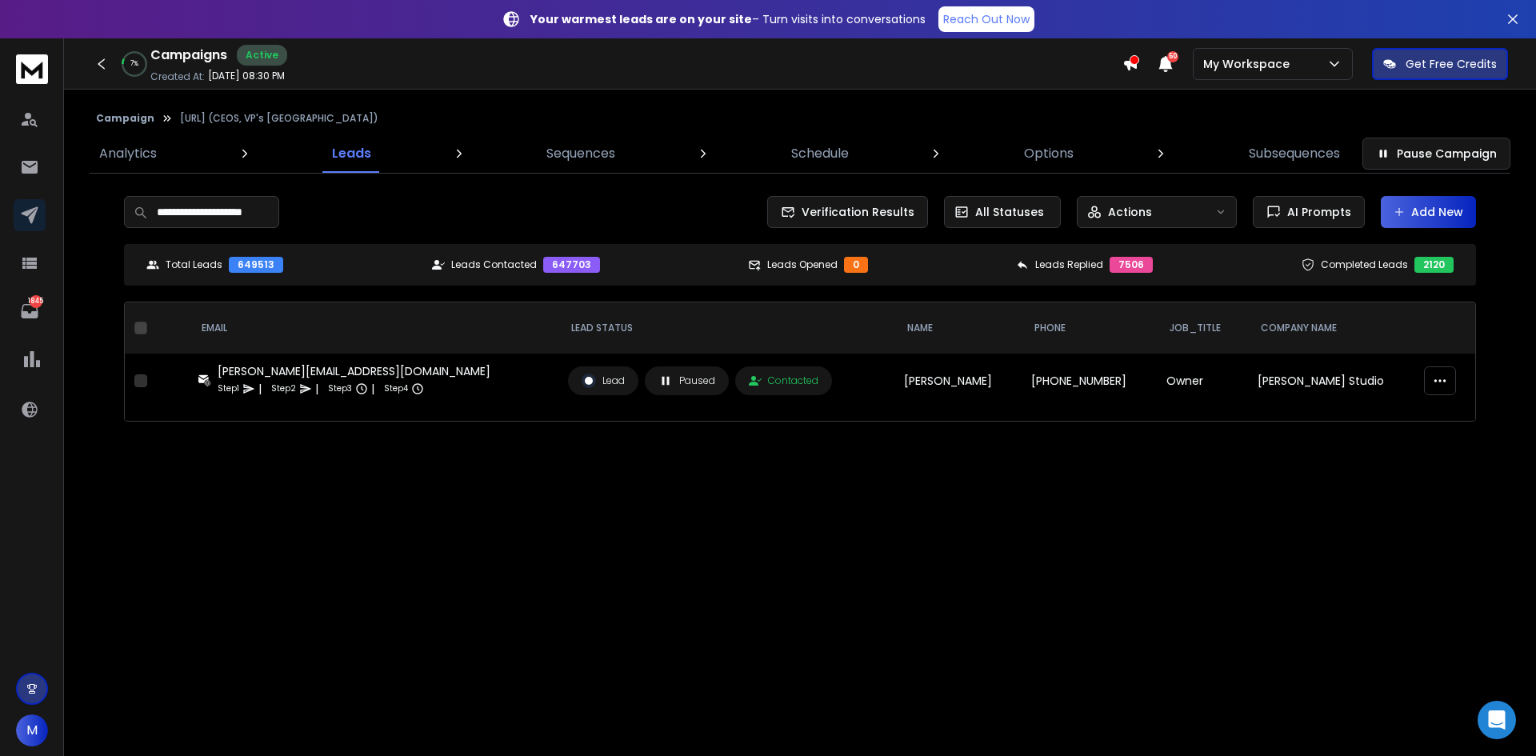
click at [1435, 389] on button "button" at bounding box center [1440, 380] width 32 height 29
click at [1402, 478] on div "Block Lead" at bounding box center [1390, 466] width 109 height 26
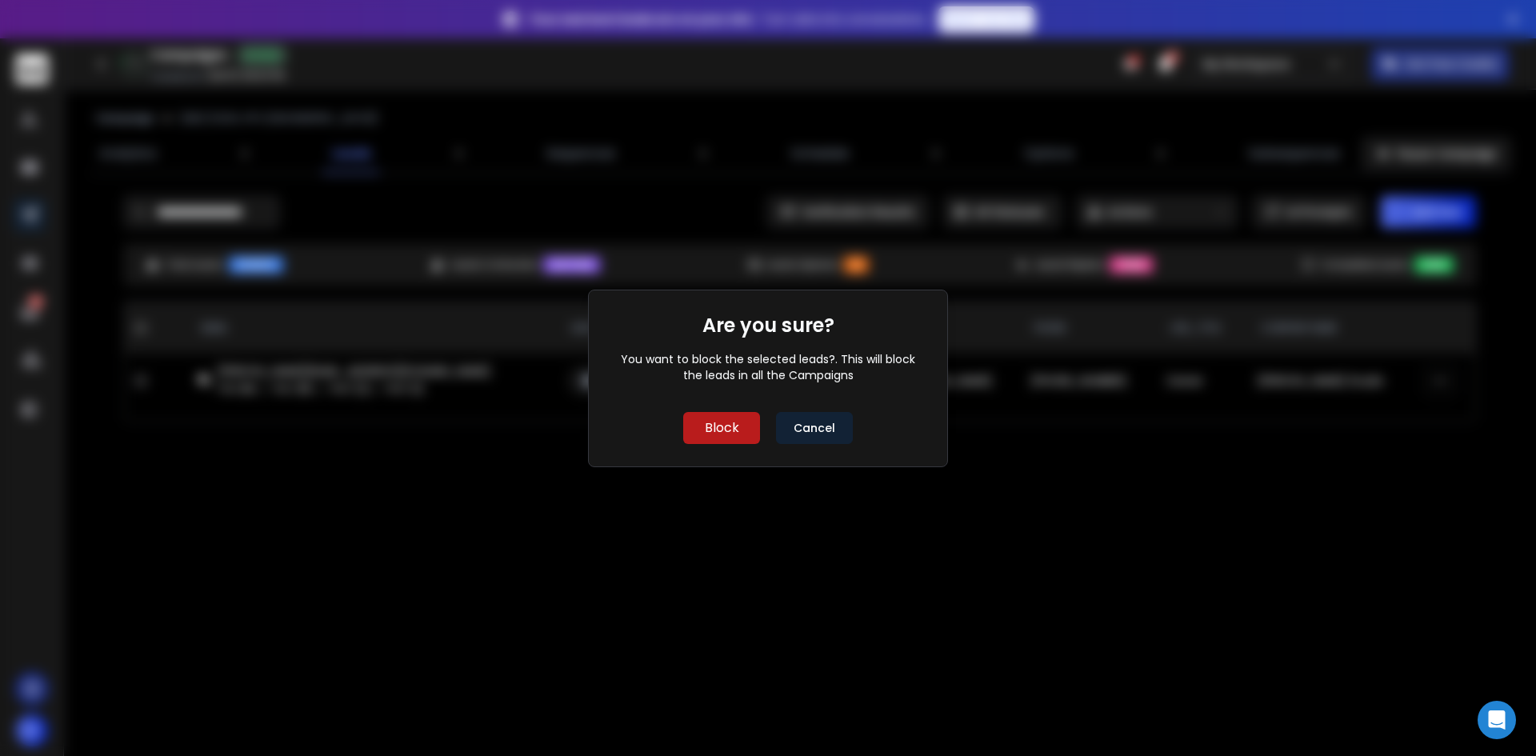
click at [701, 421] on button "Block" at bounding box center [721, 428] width 77 height 32
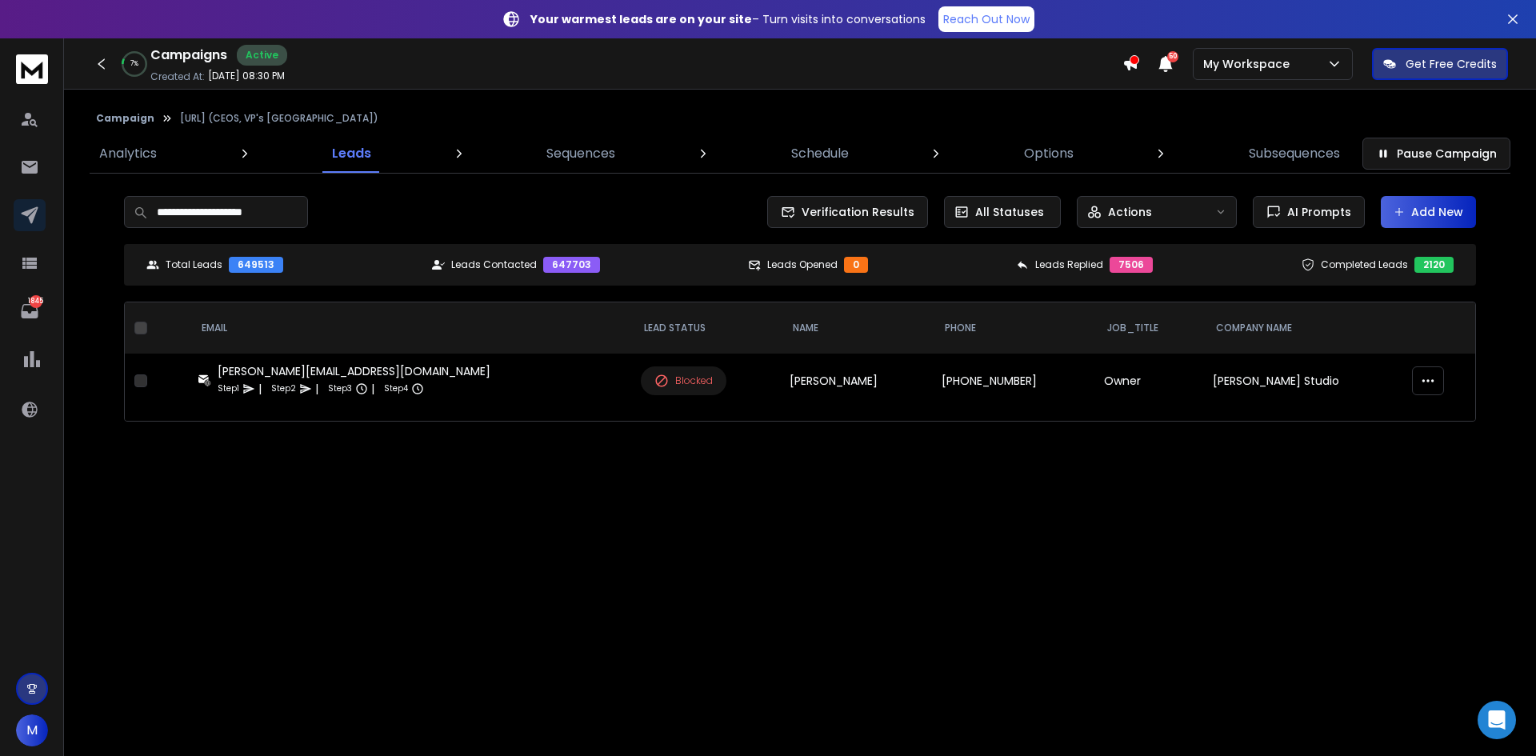
drag, startPoint x: 152, startPoint y: 215, endPoint x: 550, endPoint y: 241, distance: 399.1
click at [549, 241] on div "**********" at bounding box center [800, 301] width 1352 height 210
paste input
type input "**********"
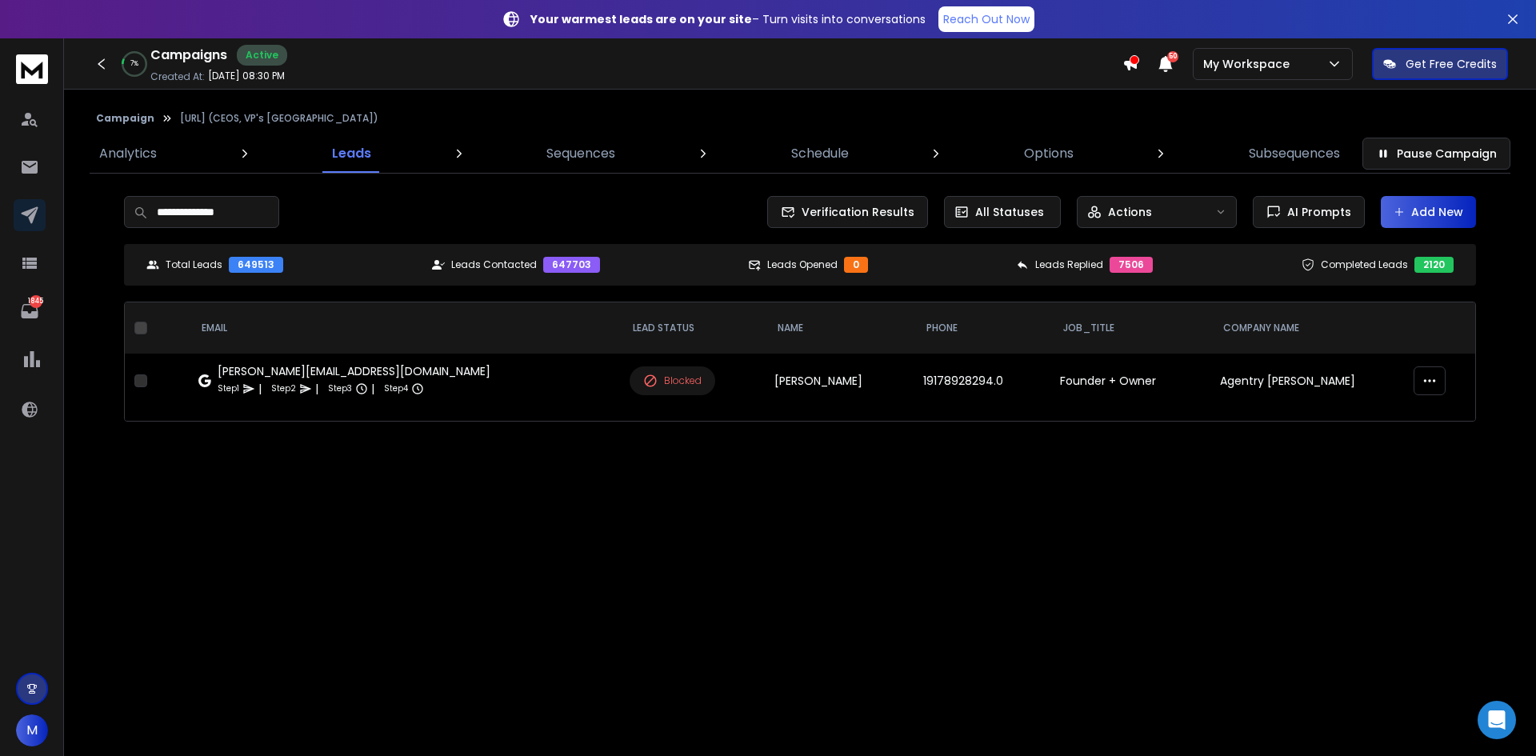
drag, startPoint x: 275, startPoint y: 218, endPoint x: 131, endPoint y: 219, distance: 144.0
click at [131, 219] on input "**********" at bounding box center [201, 212] width 155 height 32
paste input "******"
type input "**********"
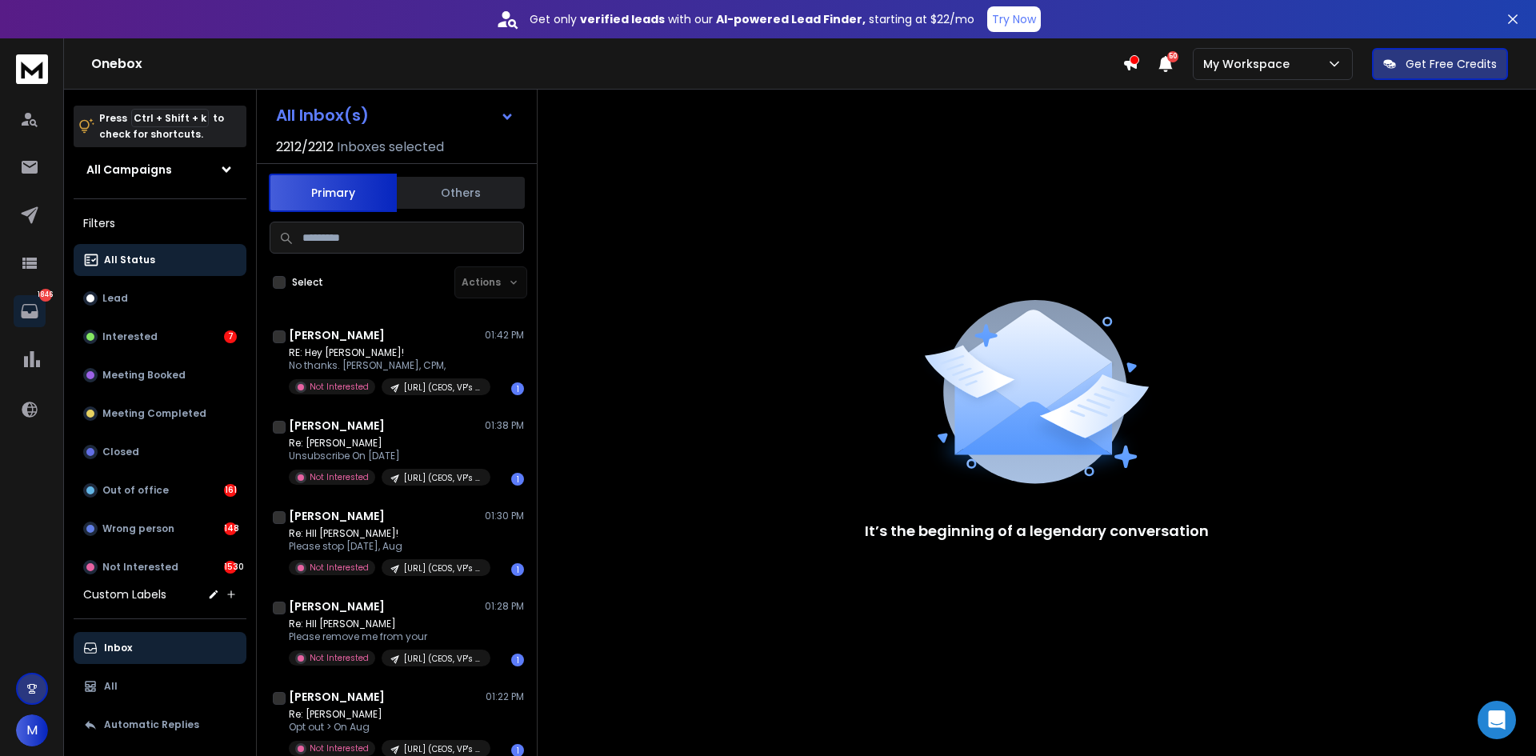
click at [462, 195] on button "Others" at bounding box center [461, 192] width 128 height 35
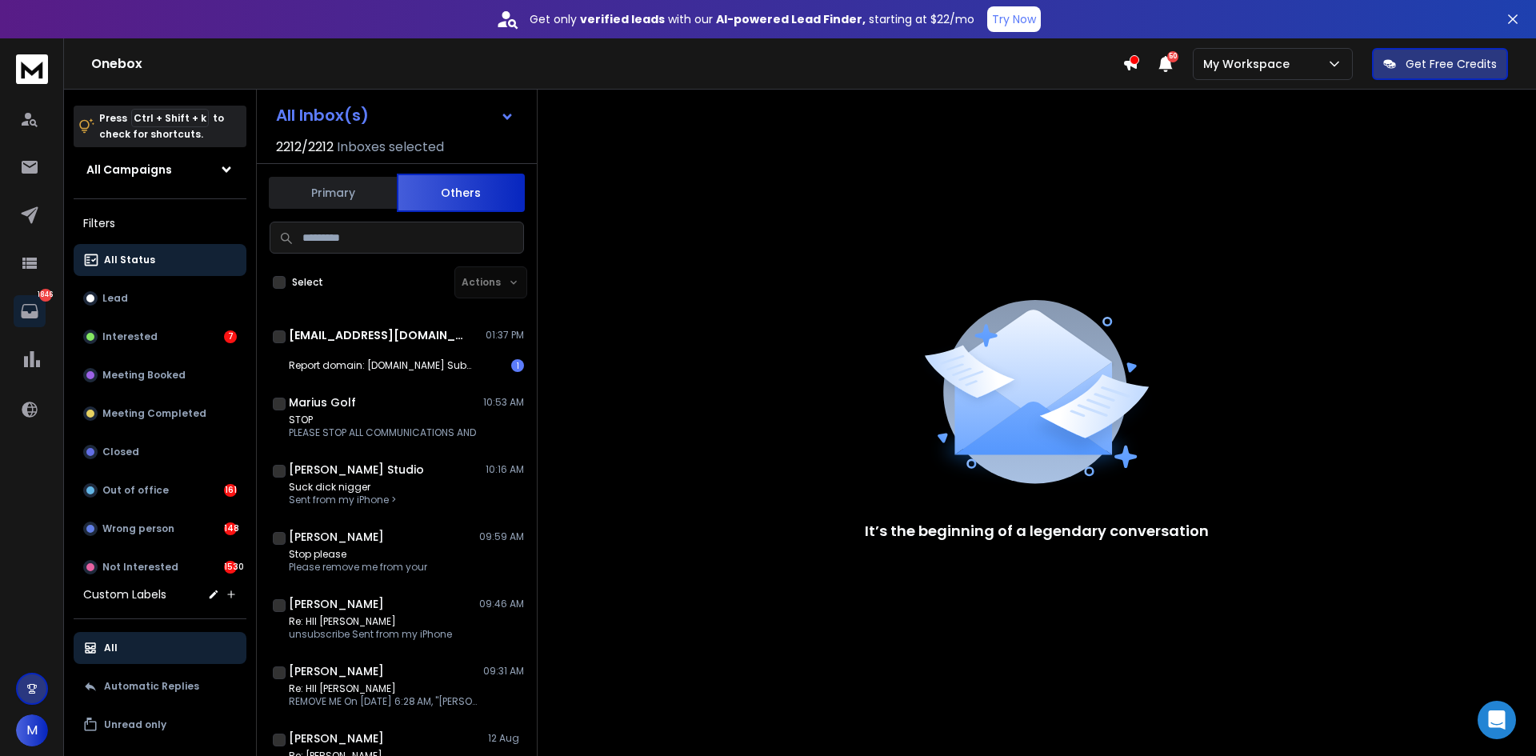
click at [362, 244] on input at bounding box center [397, 238] width 254 height 32
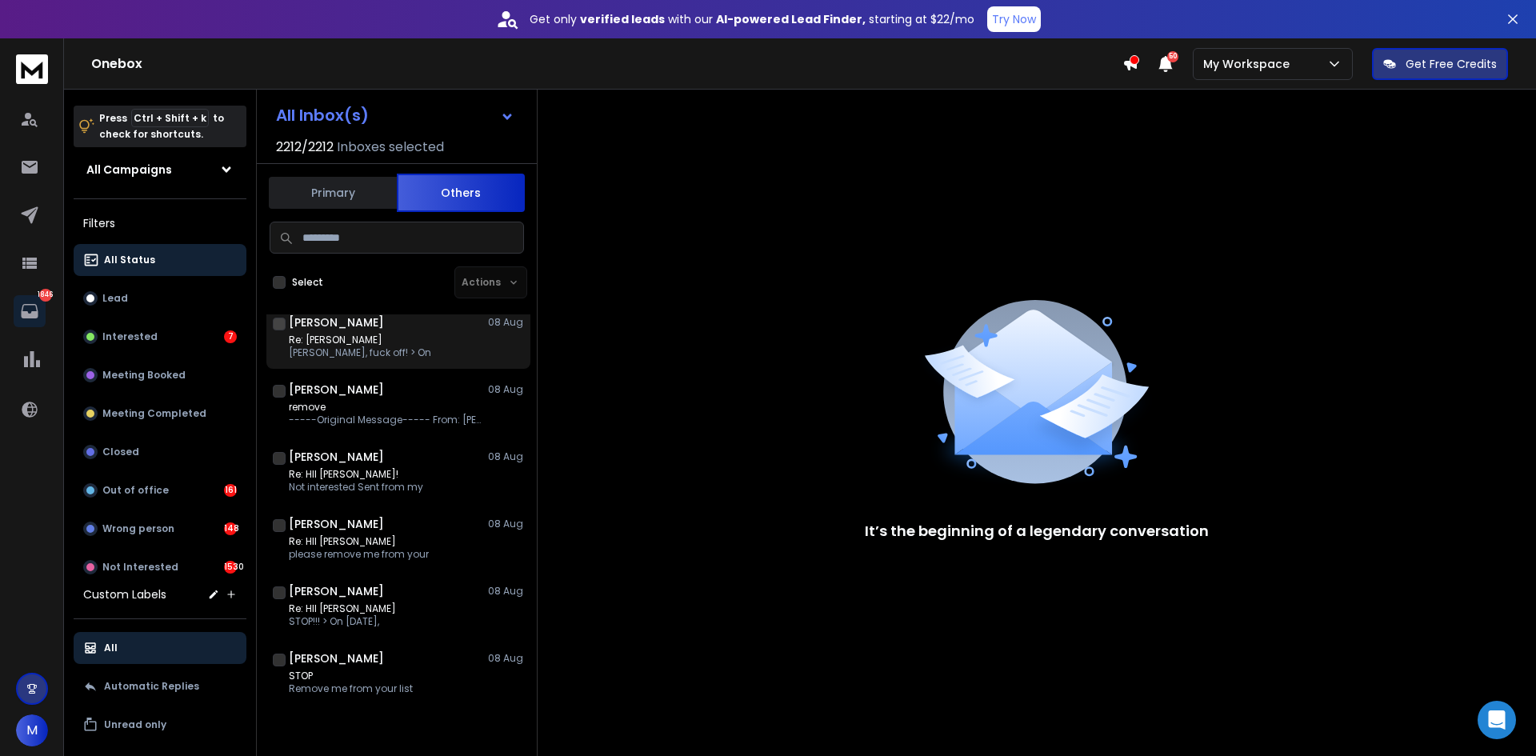
scroll to position [1156, 0]
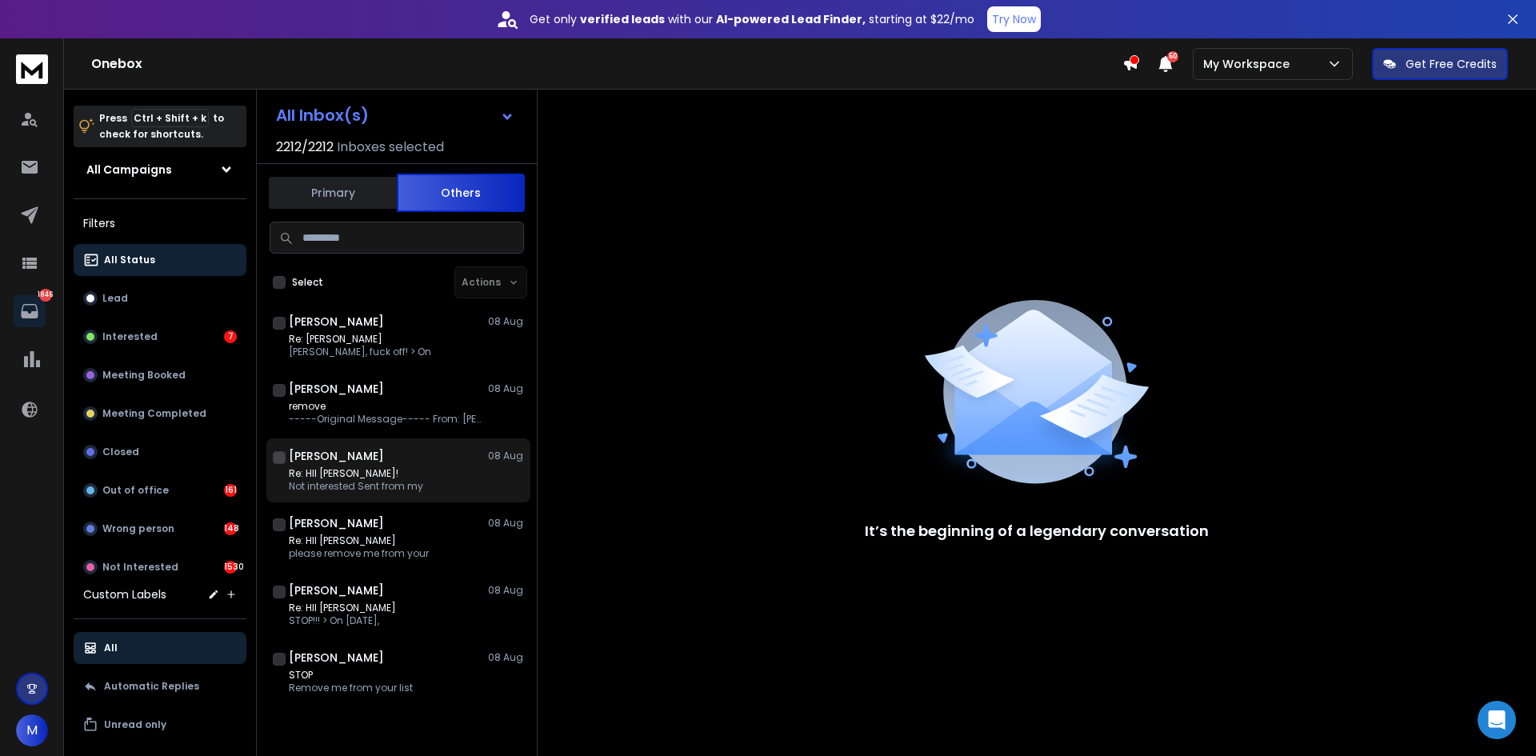
click at [371, 477] on p "Re: HII [PERSON_NAME]!" at bounding box center [356, 473] width 134 height 13
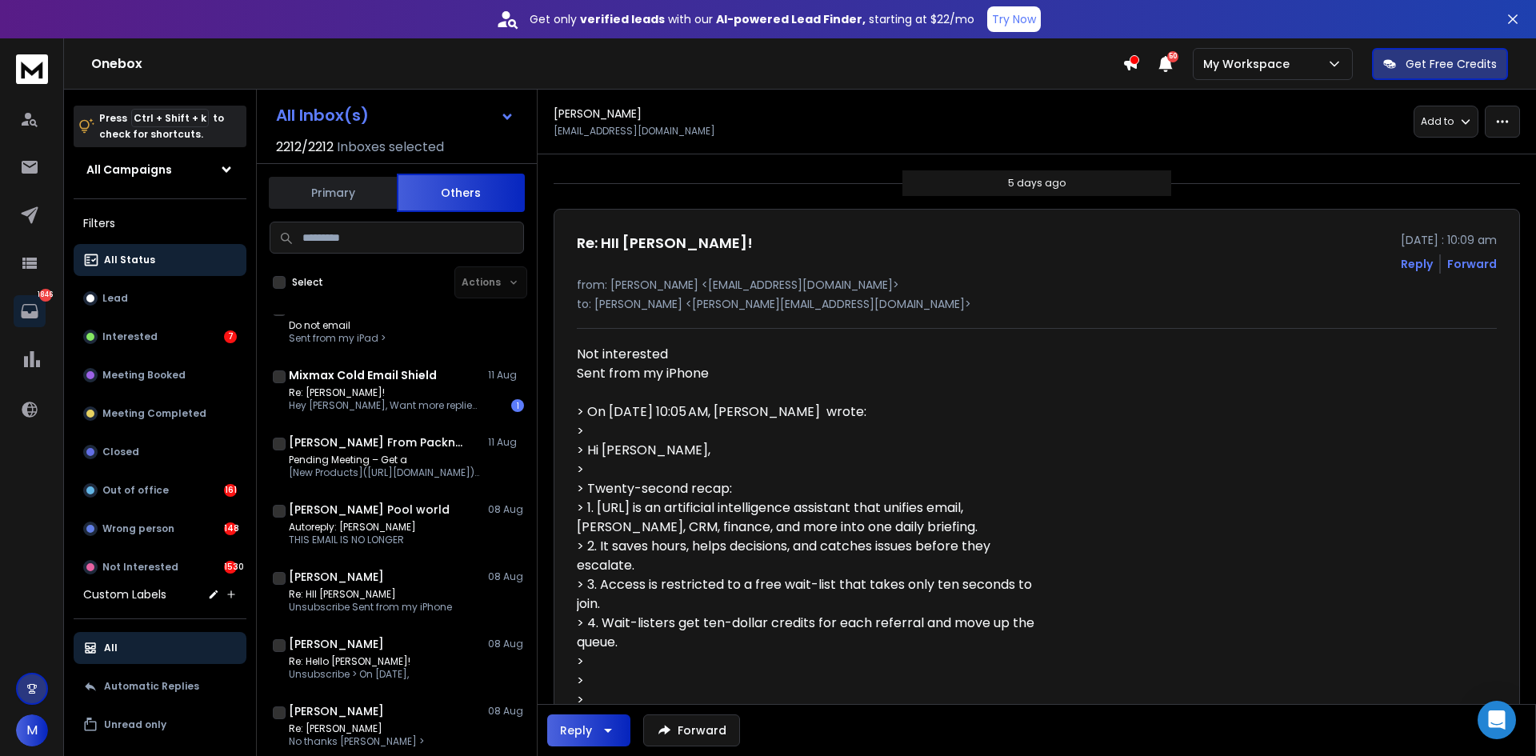
scroll to position [489, 0]
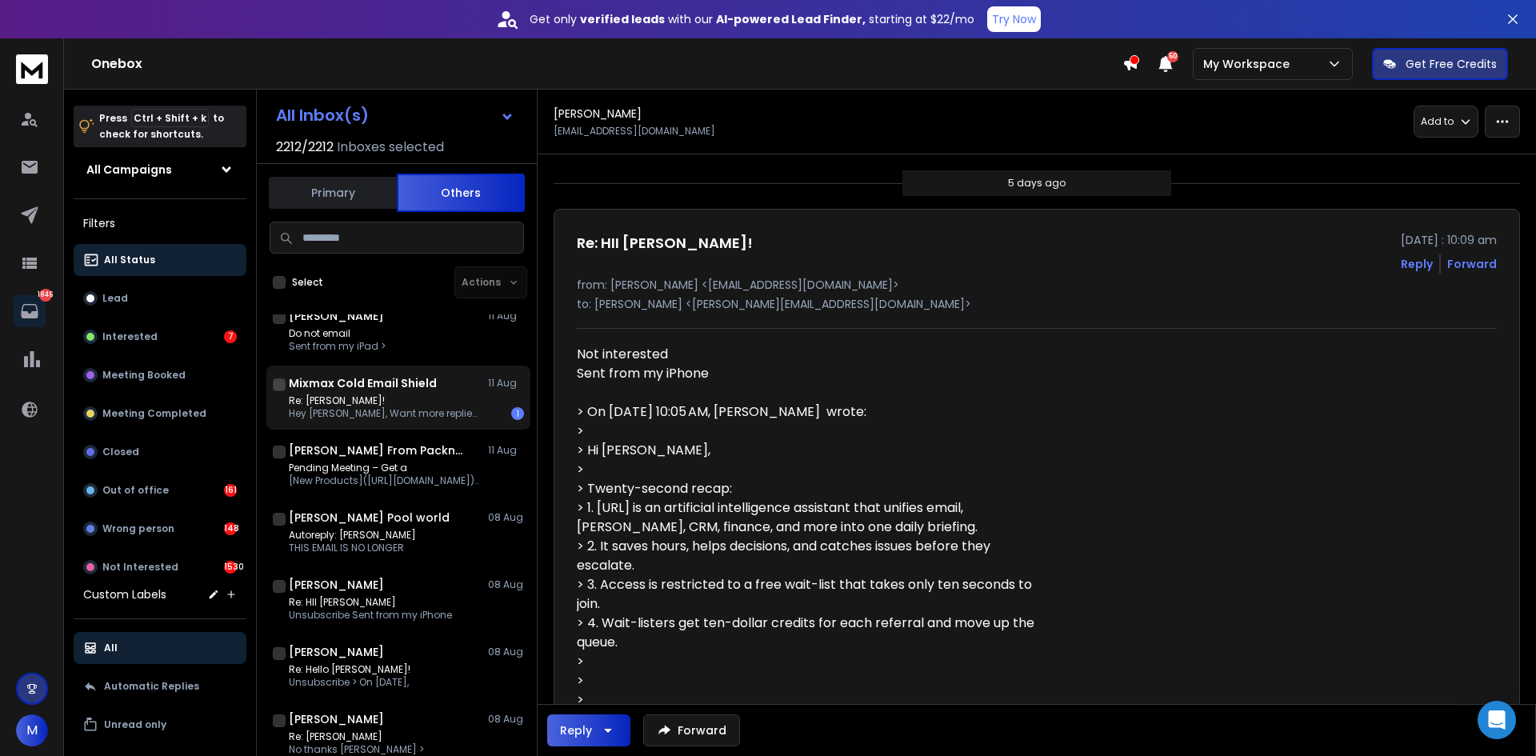
click at [366, 389] on h1 "Mixmax Cold Email Shield" at bounding box center [363, 383] width 148 height 16
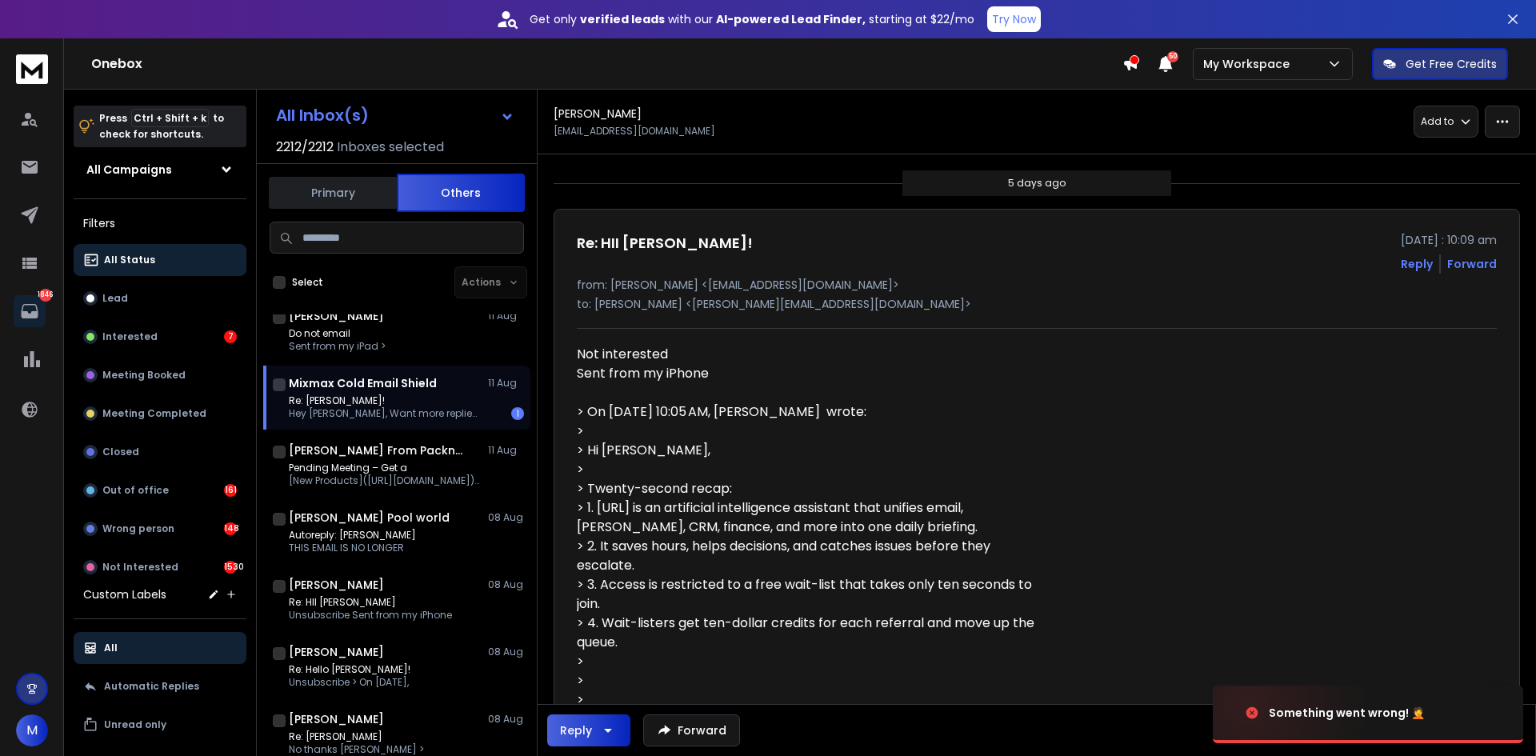
click at [371, 396] on p "Re: [PERSON_NAME]!" at bounding box center [385, 400] width 192 height 13
click at [378, 336] on p "Do not email" at bounding box center [337, 333] width 97 height 13
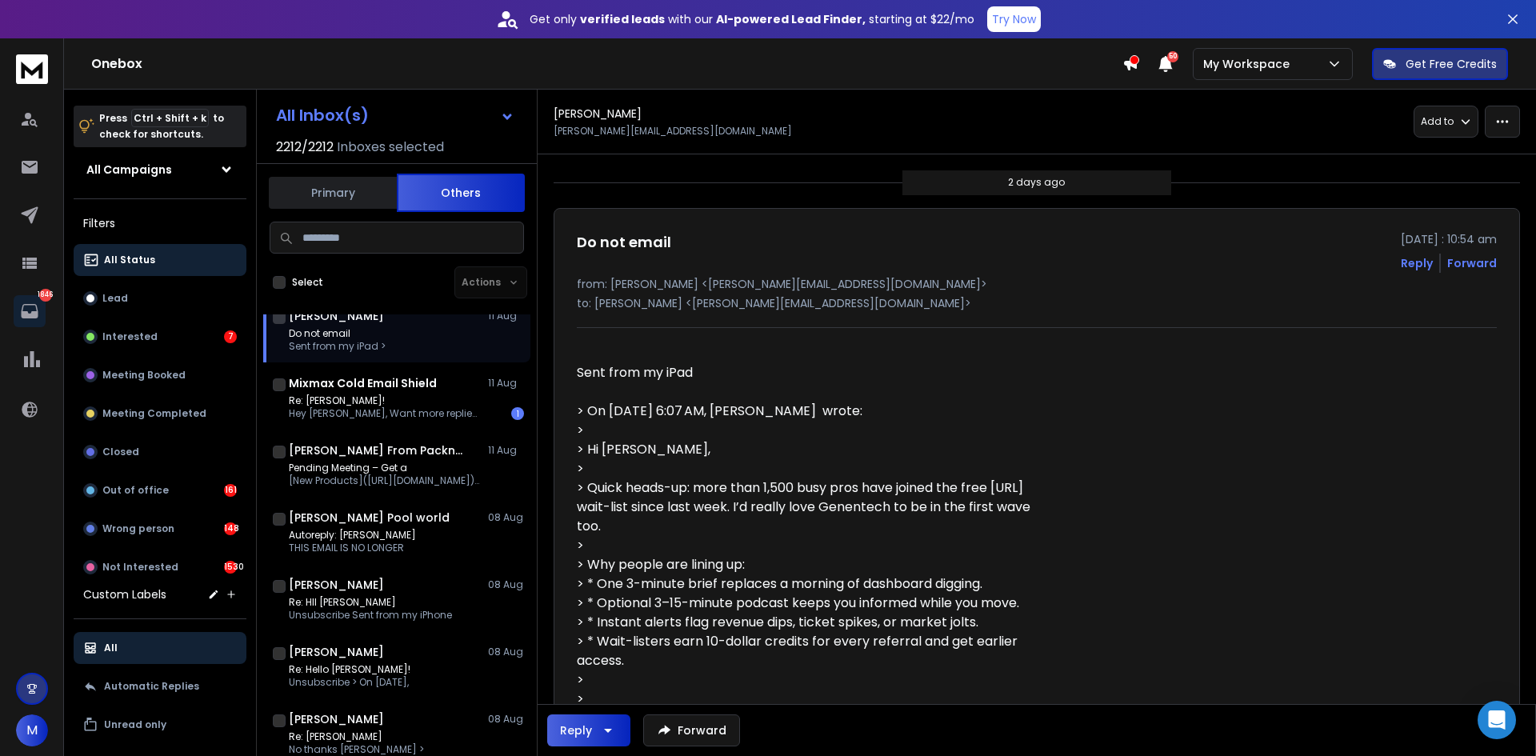
scroll to position [0, 0]
click at [334, 235] on input at bounding box center [397, 238] width 254 height 32
paste input "**********"
type input "**********"
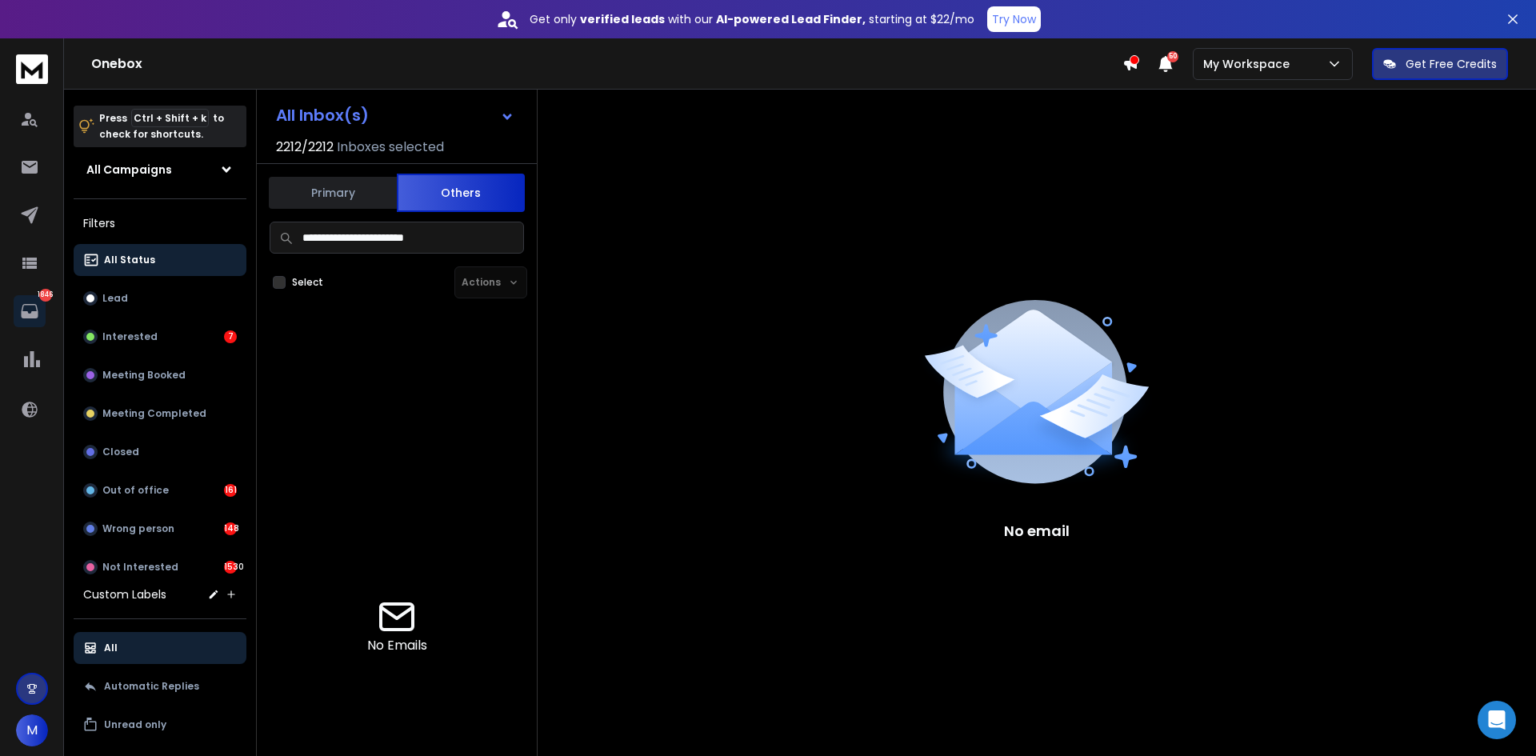
click at [328, 181] on button "Primary" at bounding box center [333, 192] width 128 height 35
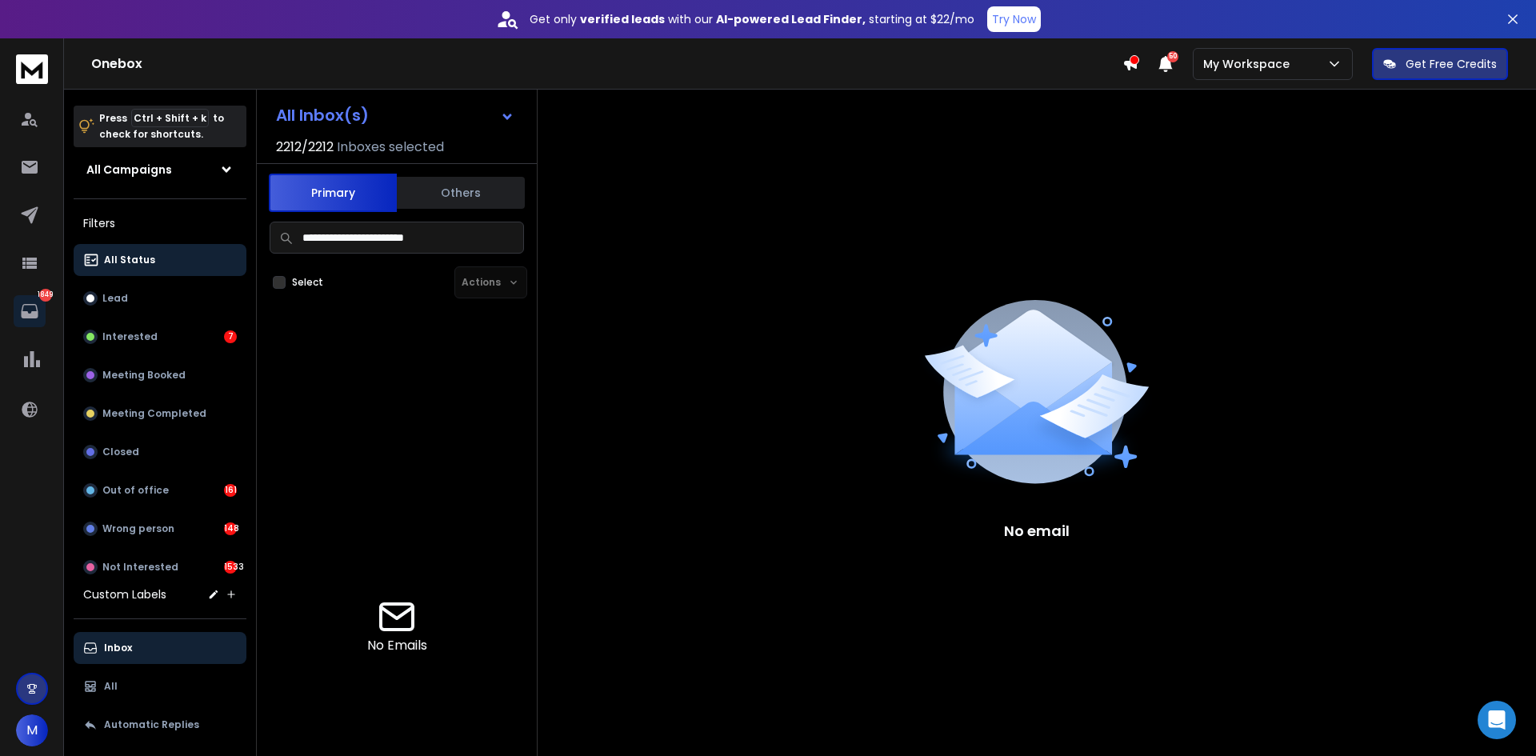
click at [451, 235] on input "**********" at bounding box center [397, 238] width 254 height 32
drag, startPoint x: 471, startPoint y: 236, endPoint x: 229, endPoint y: 235, distance: 242.3
click at [229, 235] on div "**********" at bounding box center [800, 468] width 1472 height 756
paste input "**********"
type input "**********"
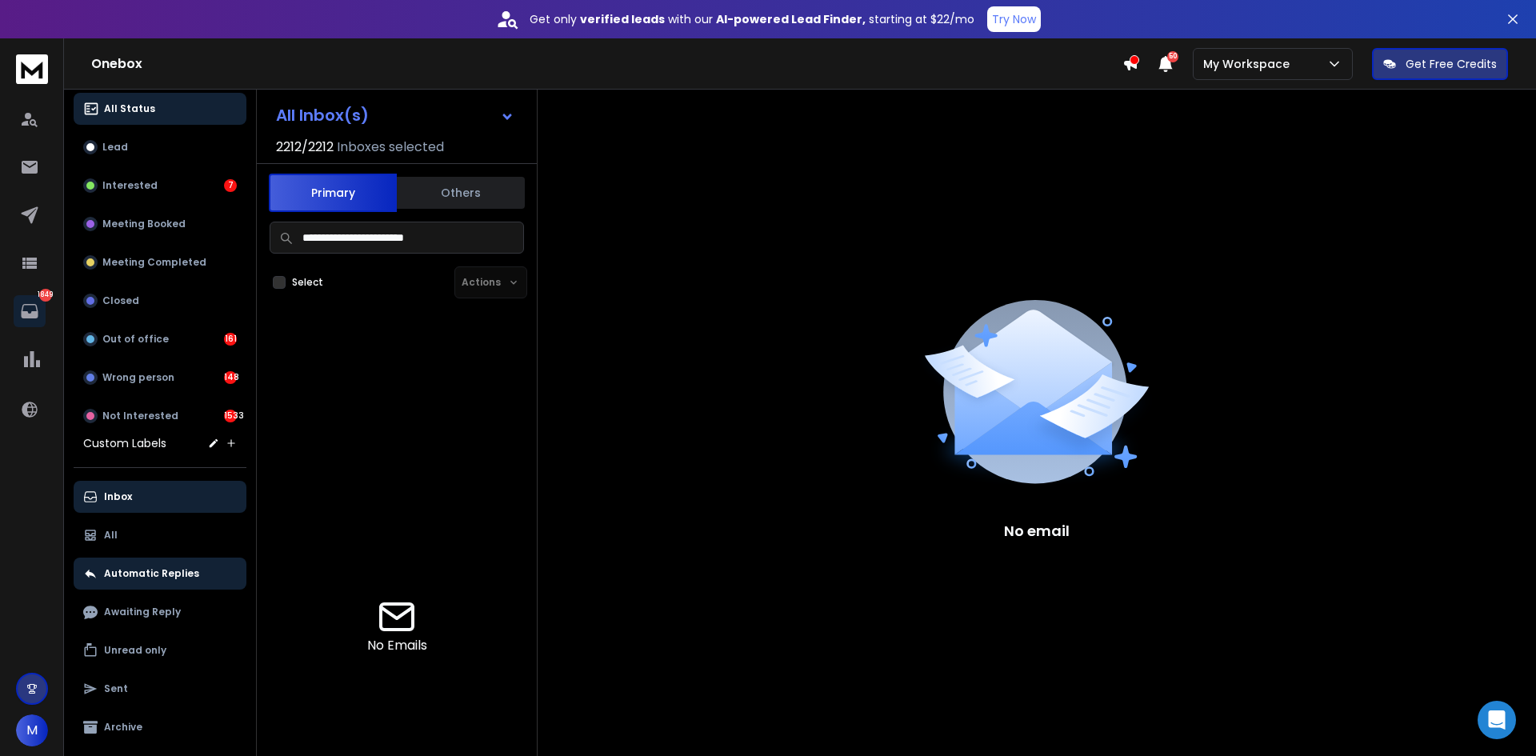
scroll to position [163, 0]
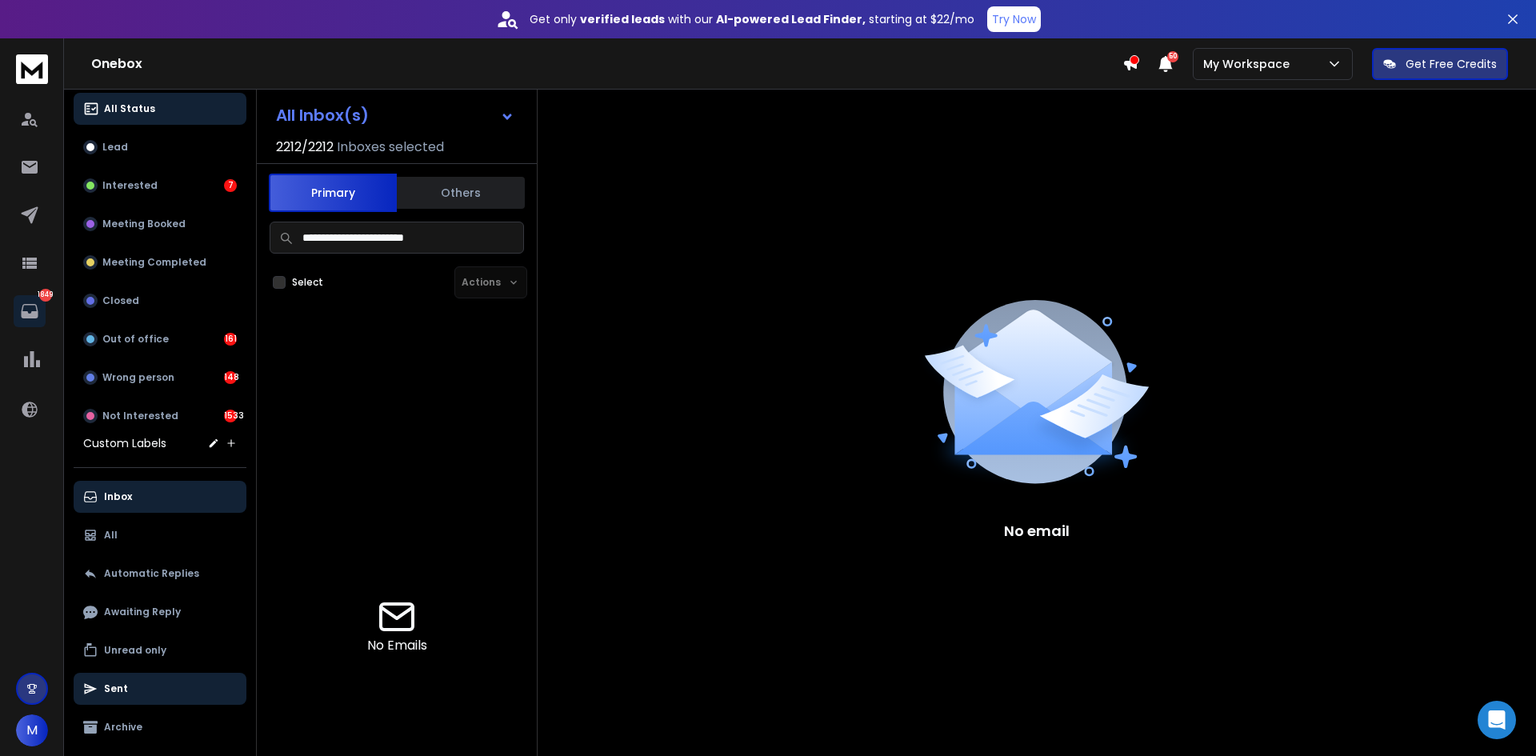
click at [127, 685] on button "Sent" at bounding box center [160, 689] width 173 height 32
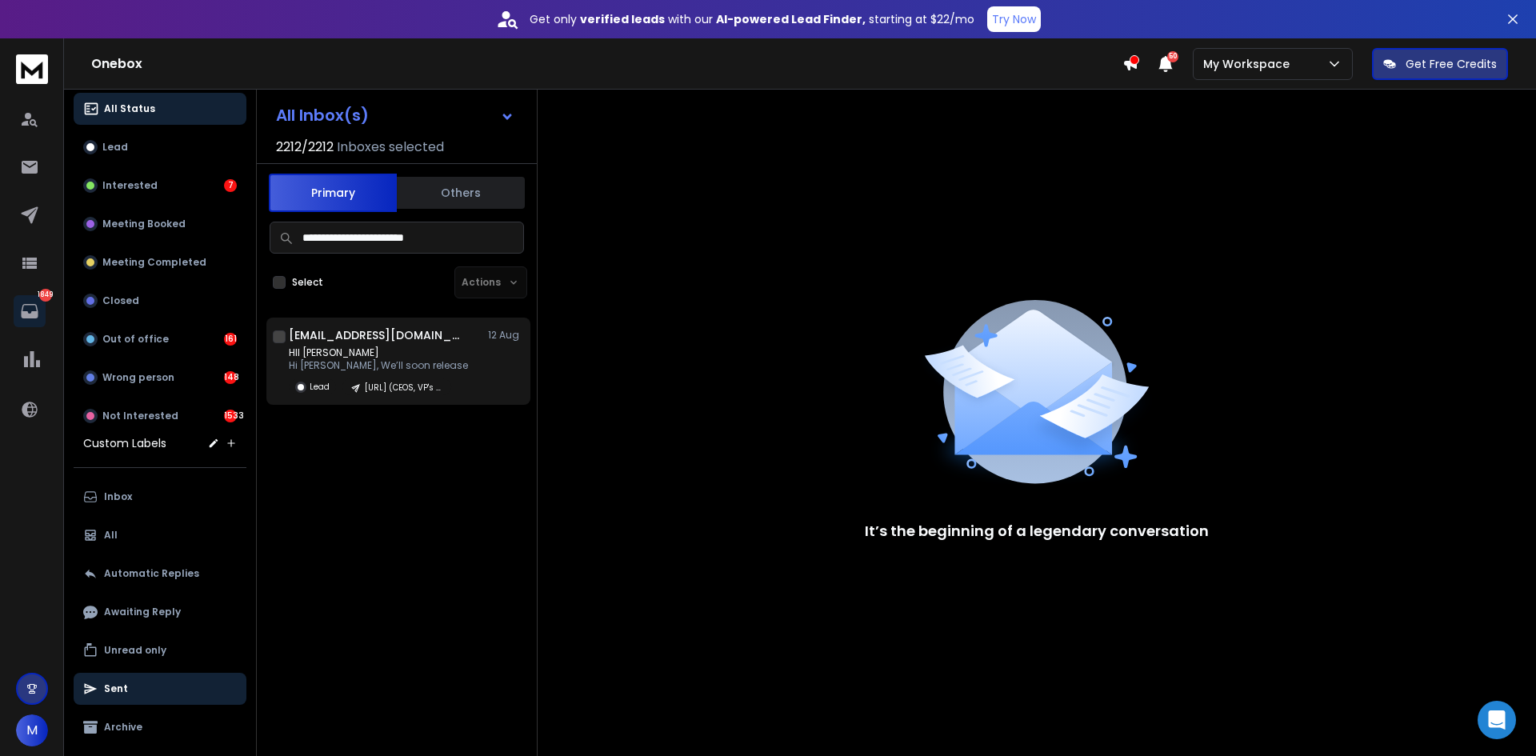
click at [405, 371] on p "Hi [PERSON_NAME], We’ll soon release" at bounding box center [378, 365] width 179 height 13
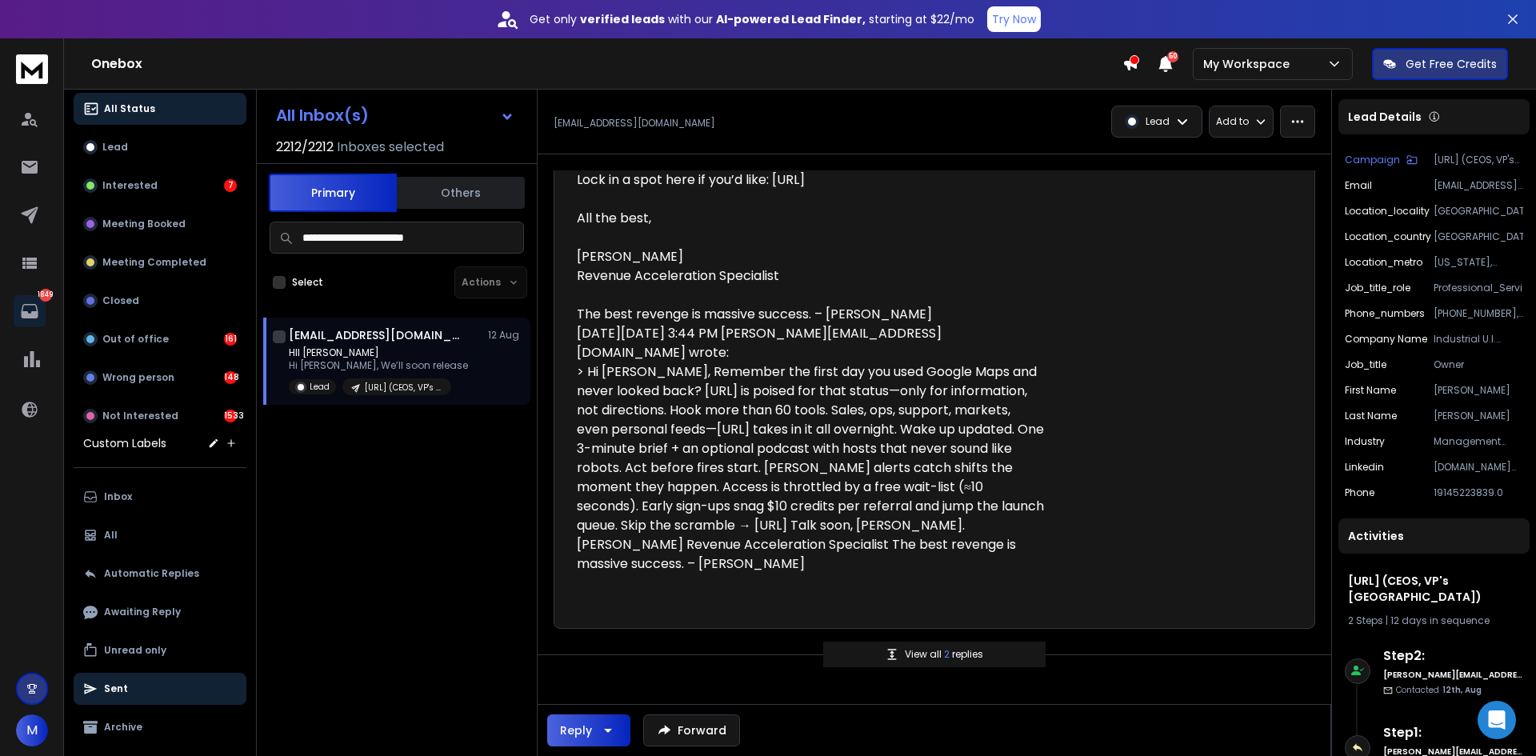
scroll to position [405, 0]
click at [873, 659] on div "View all 2 replies" at bounding box center [934, 654] width 222 height 26
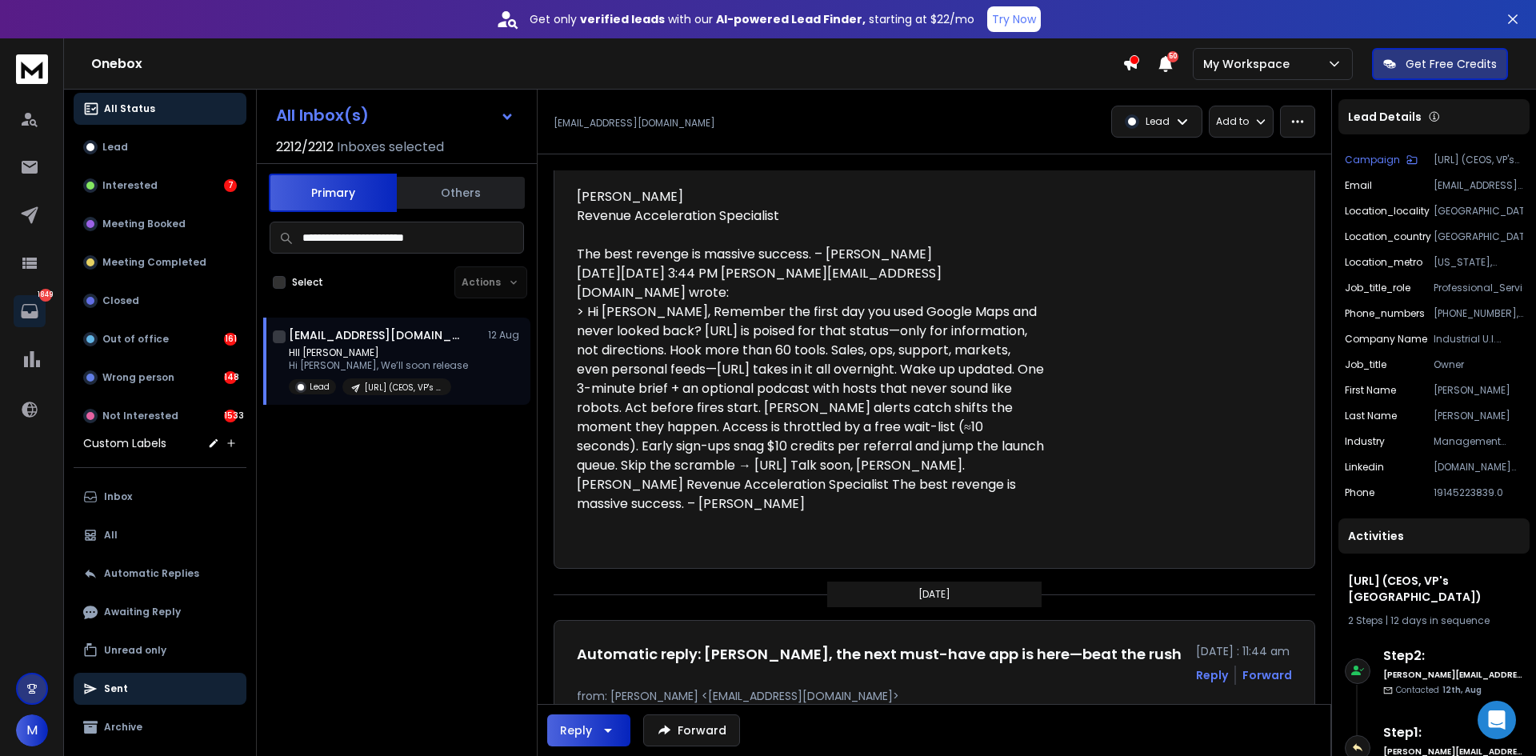
scroll to position [448, 0]
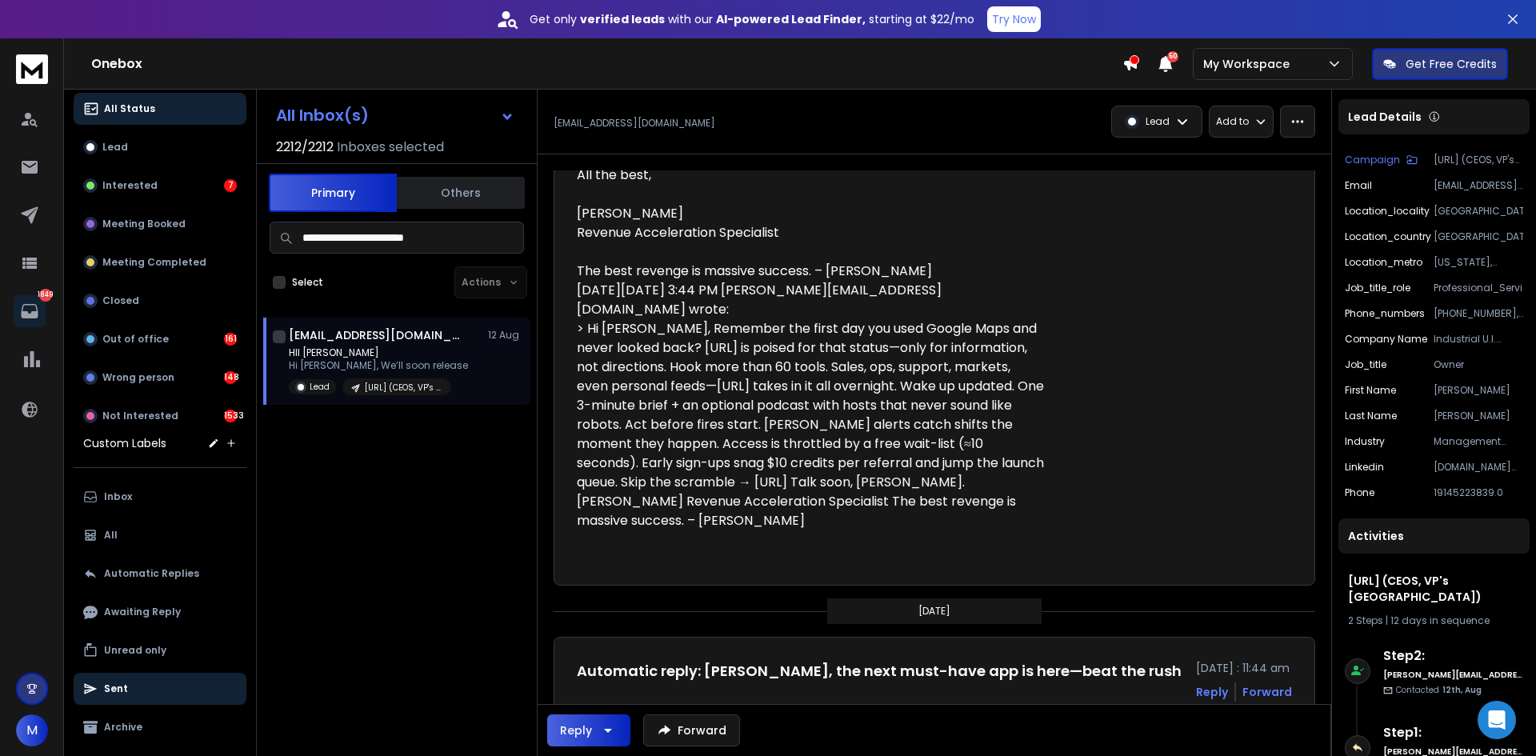
click at [457, 193] on button "Others" at bounding box center [461, 192] width 128 height 35
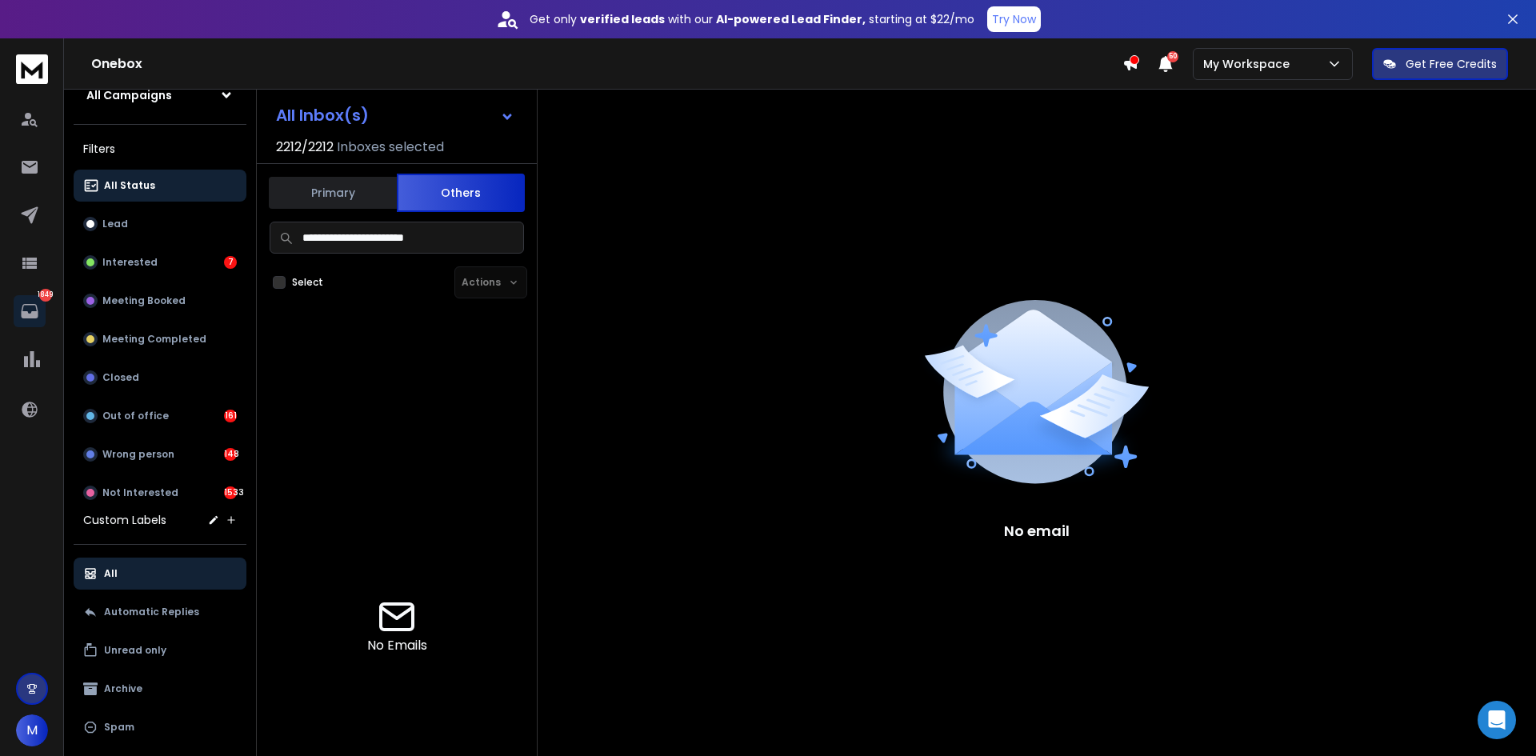
drag, startPoint x: 357, startPoint y: 244, endPoint x: 345, endPoint y: 244, distance: 12.0
click at [345, 244] on input "**********" at bounding box center [397, 238] width 254 height 32
click at [352, 240] on input "**********" at bounding box center [397, 238] width 254 height 32
click at [350, 242] on input "**********" at bounding box center [397, 238] width 254 height 32
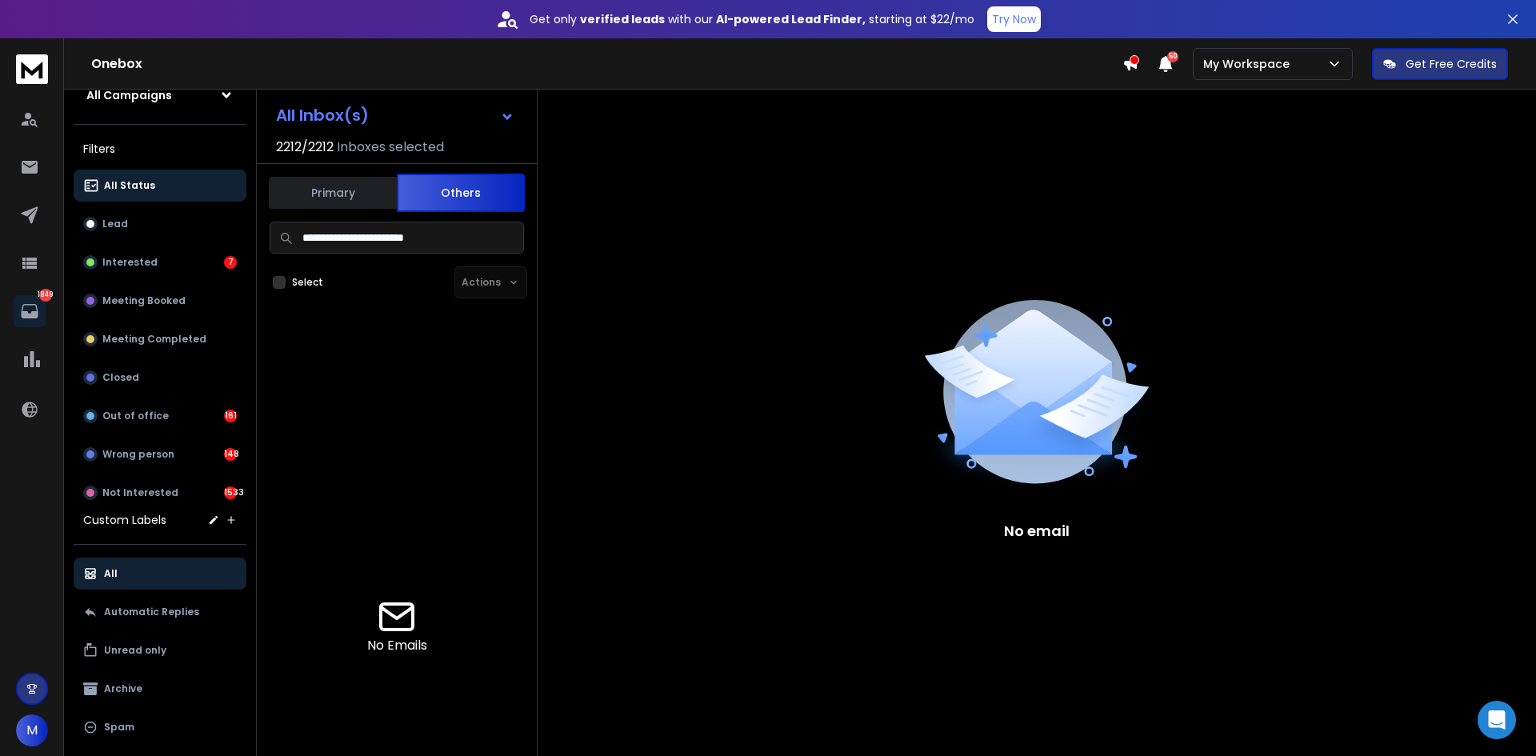
click at [343, 242] on input "**********" at bounding box center [397, 238] width 254 height 32
drag, startPoint x: 350, startPoint y: 239, endPoint x: 256, endPoint y: 238, distance: 93.6
click at [256, 238] on div "**********" at bounding box center [397, 468] width 282 height 756
click at [466, 222] on input "**********" at bounding box center [397, 238] width 254 height 32
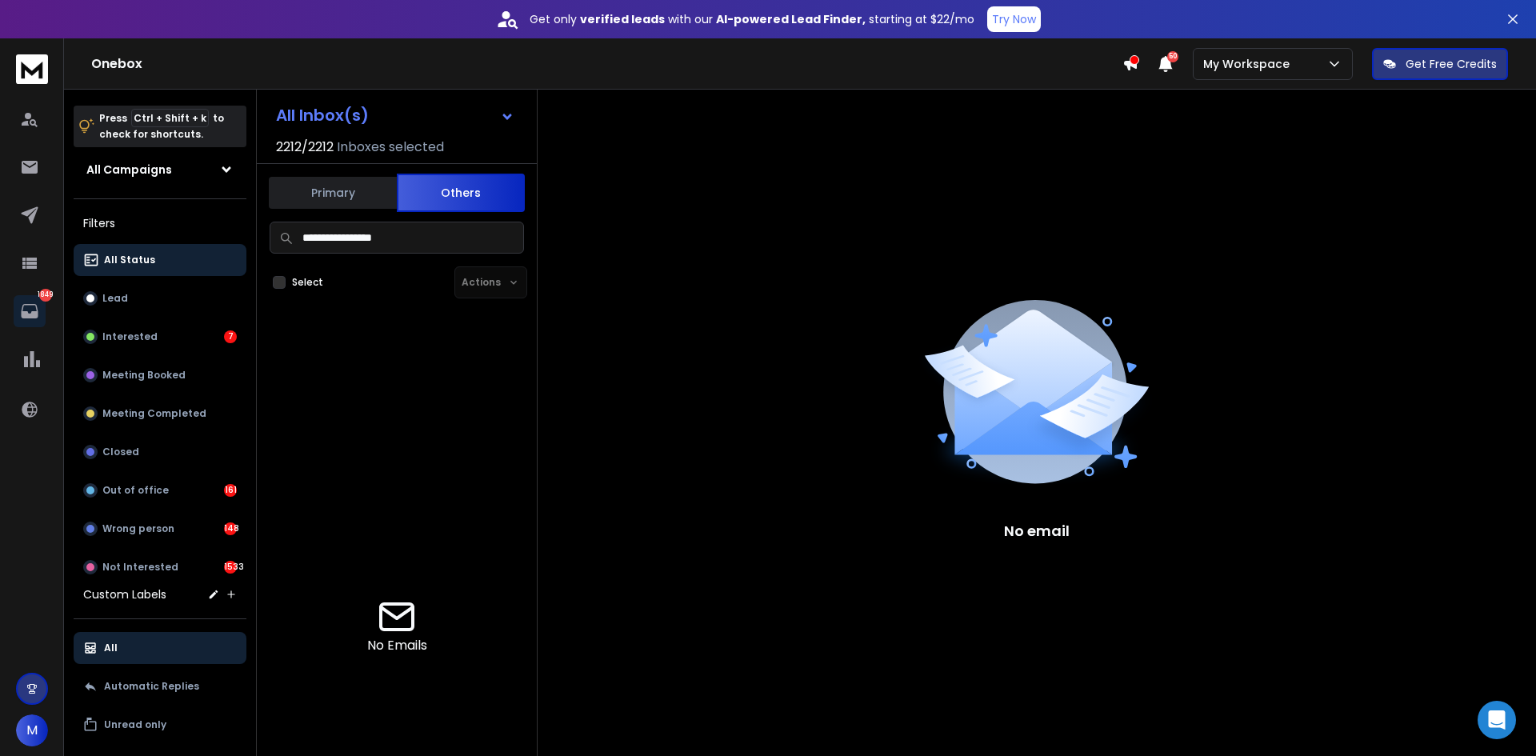
type input "**********"
click at [455, 190] on button "Others" at bounding box center [461, 193] width 128 height 38
drag, startPoint x: 434, startPoint y: 238, endPoint x: 267, endPoint y: 247, distance: 167.4
click at [267, 247] on div "**********" at bounding box center [396, 234] width 267 height 38
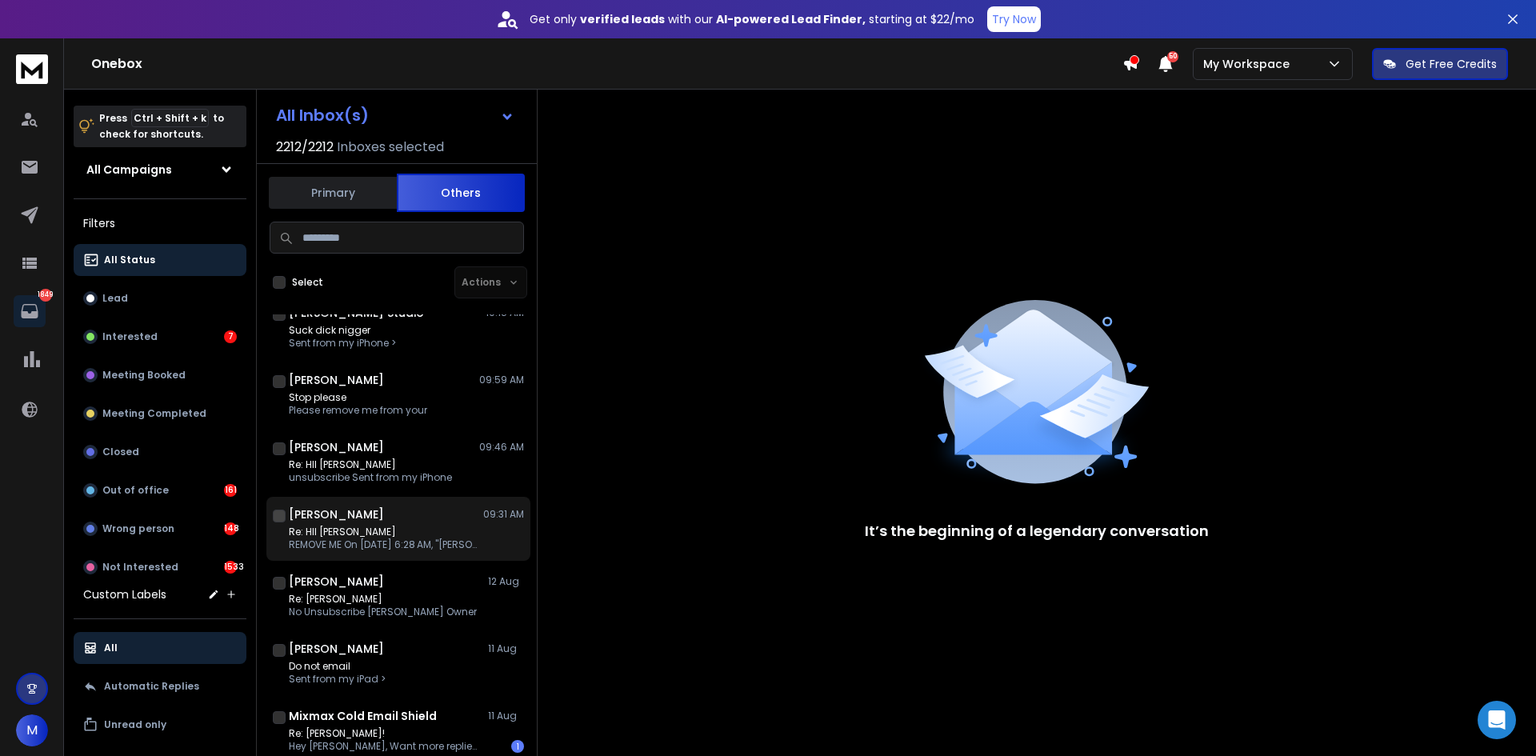
scroll to position [426, 0]
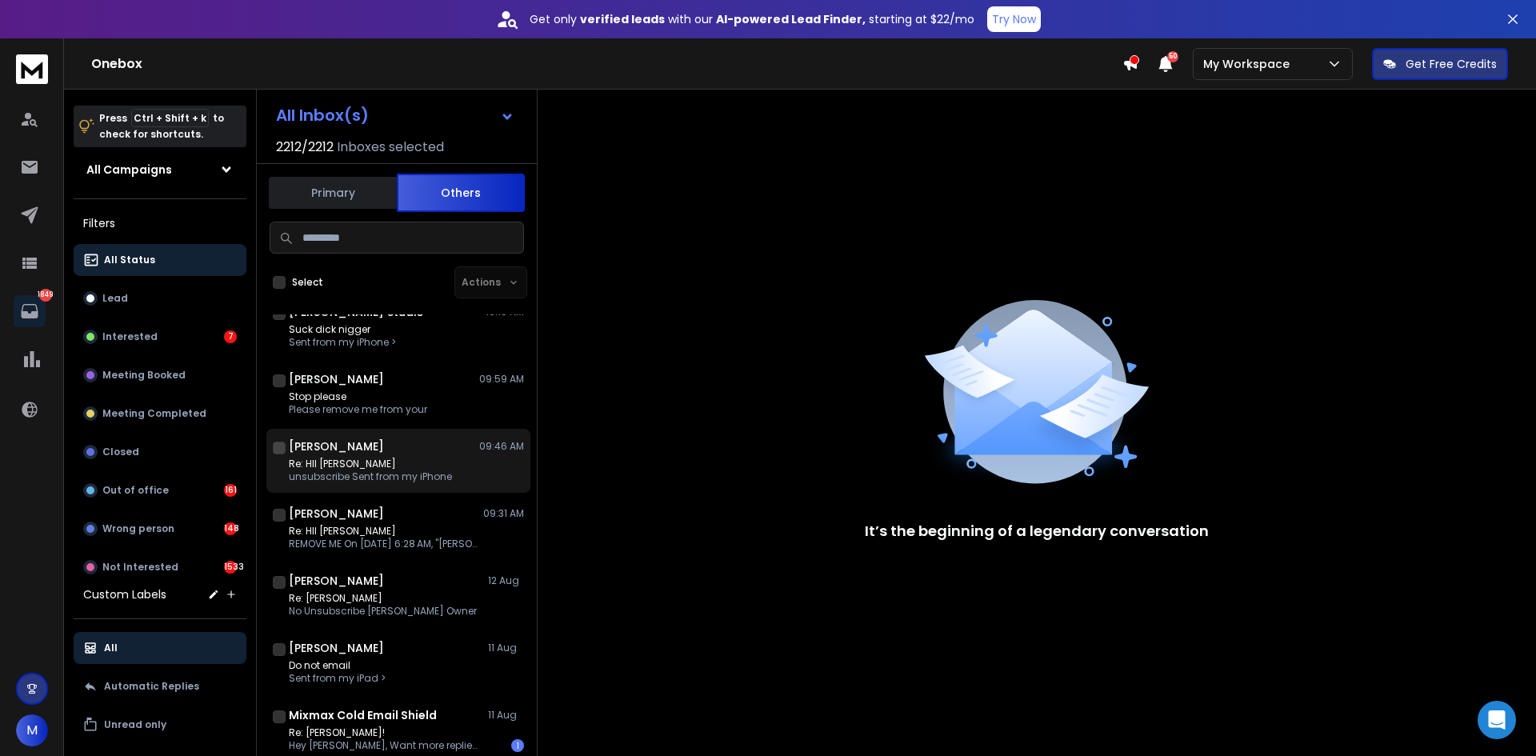
click at [374, 461] on p "Re: HII [PERSON_NAME]" at bounding box center [370, 463] width 163 height 13
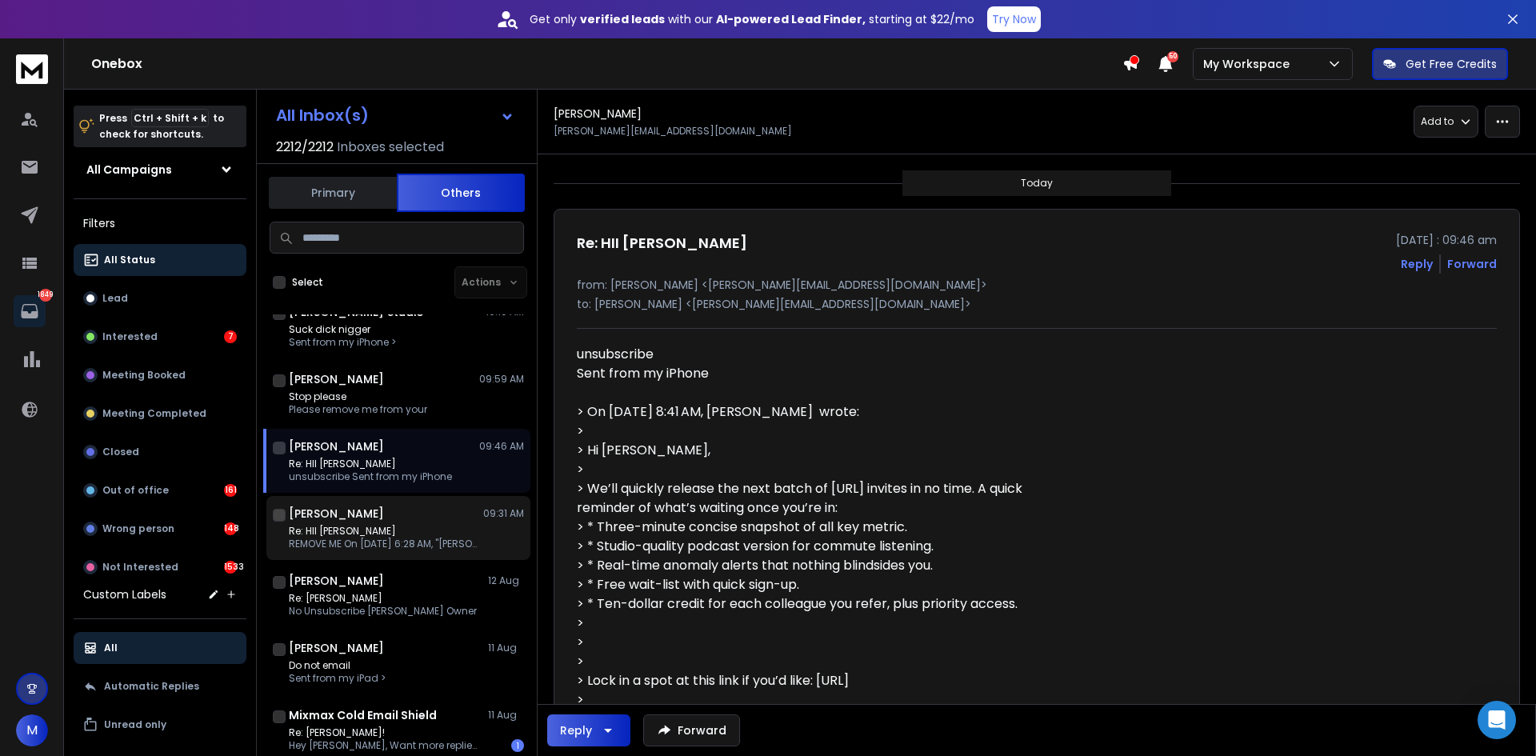
click at [389, 502] on div "[PERSON_NAME] 09:31 AM Re: HII [PERSON_NAME] REMOVE ME On [DATE] 6:28 AM, "[PER…" at bounding box center [398, 528] width 264 height 64
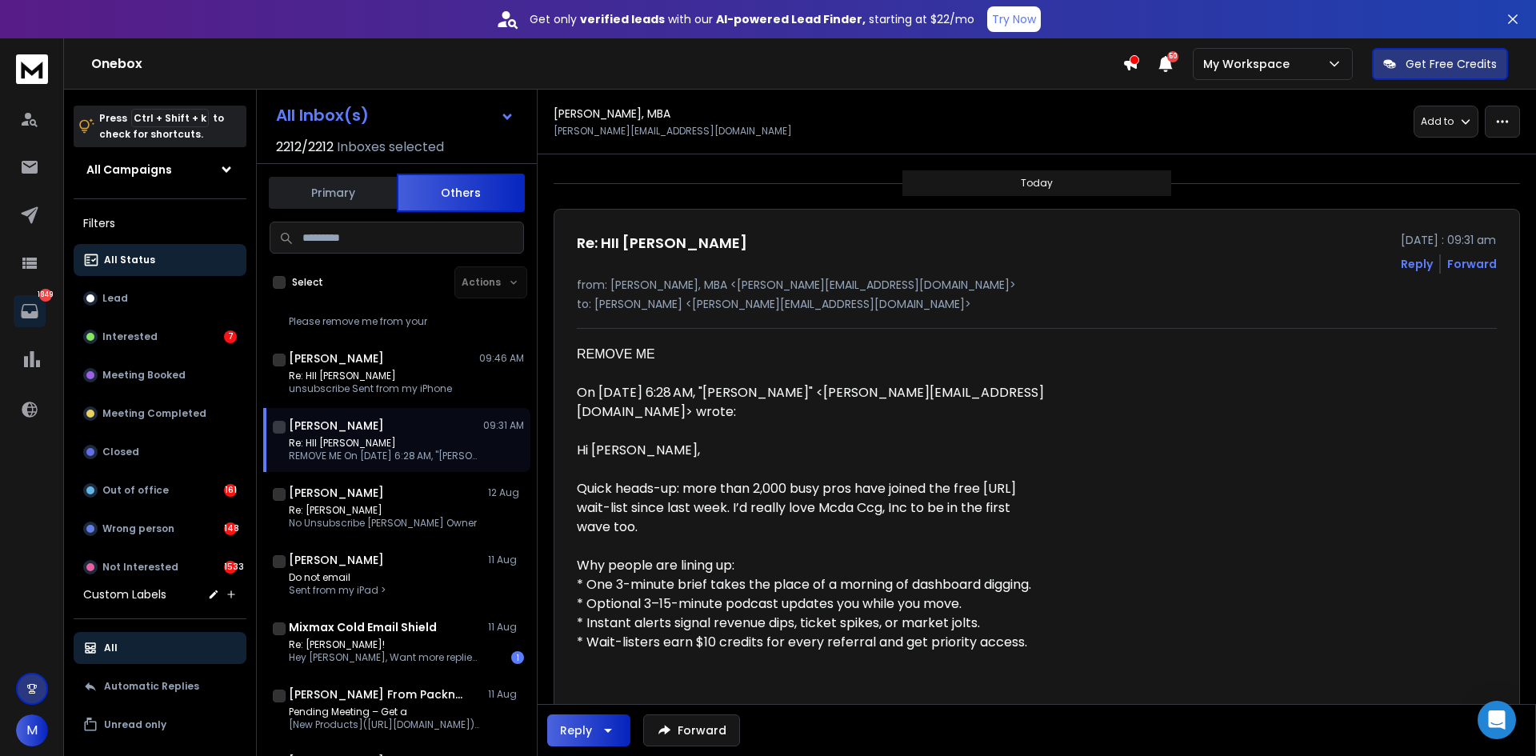
scroll to position [533, 0]
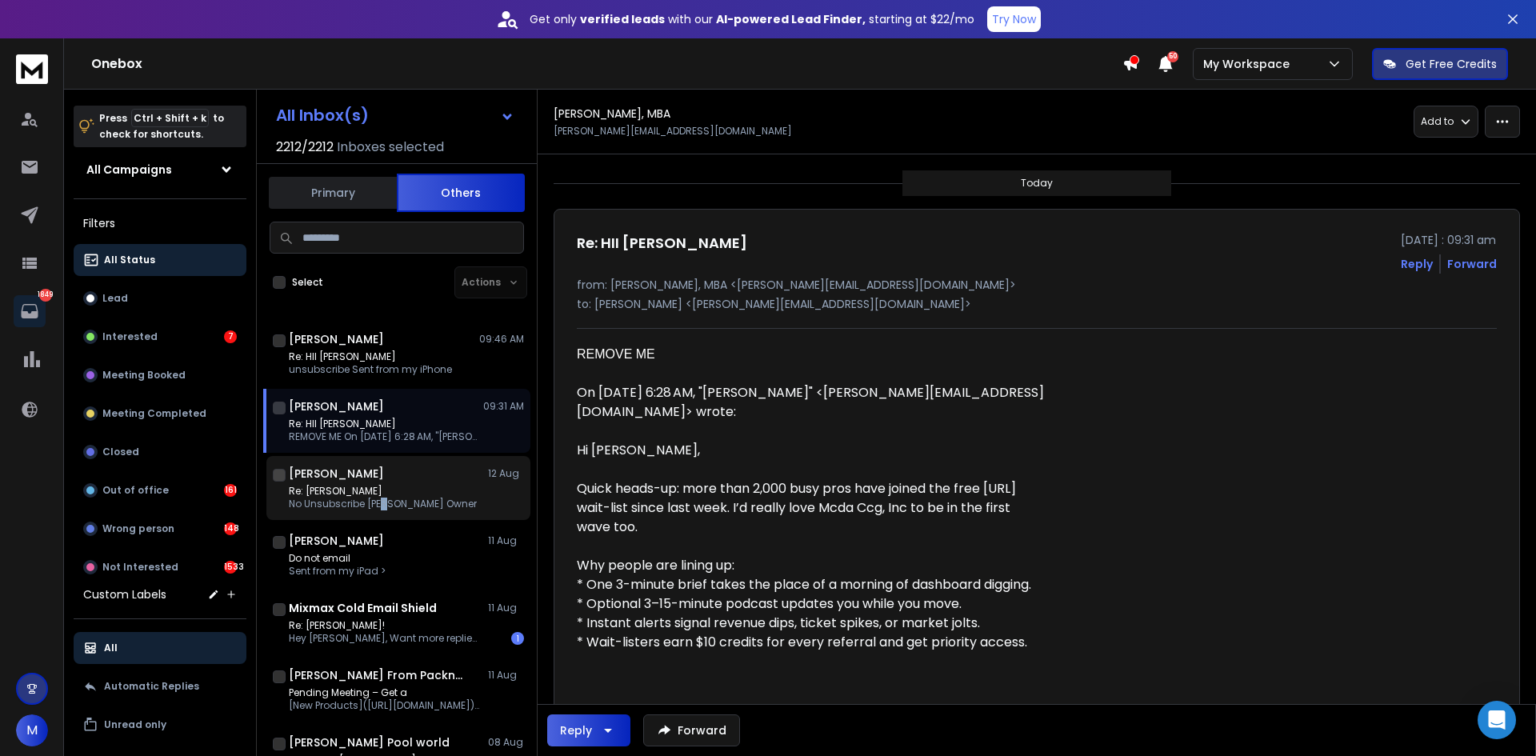
click at [385, 504] on p "No Unsubscribe [PERSON_NAME] Owner" at bounding box center [383, 503] width 188 height 13
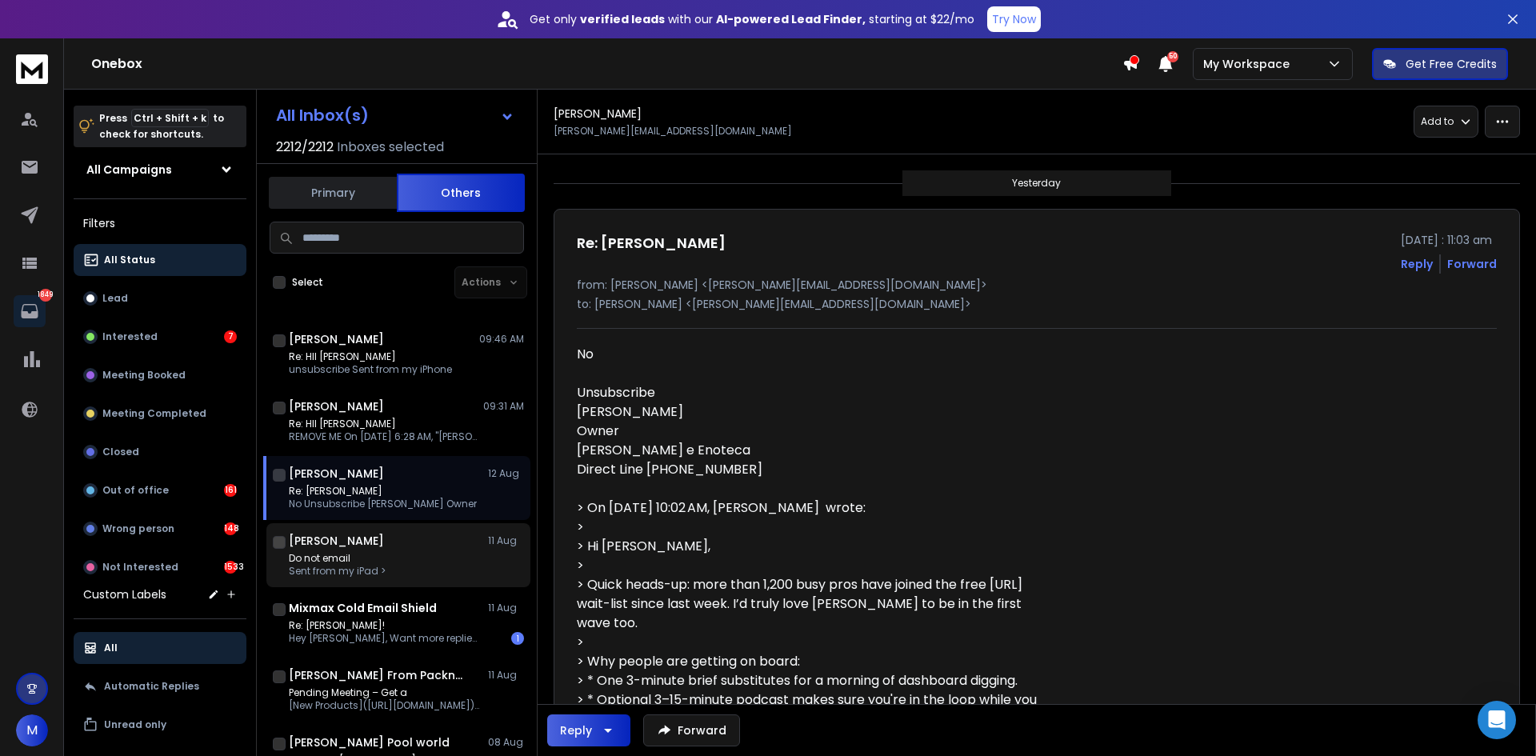
click at [385, 539] on div "[PERSON_NAME] [DATE]" at bounding box center [406, 541] width 235 height 16
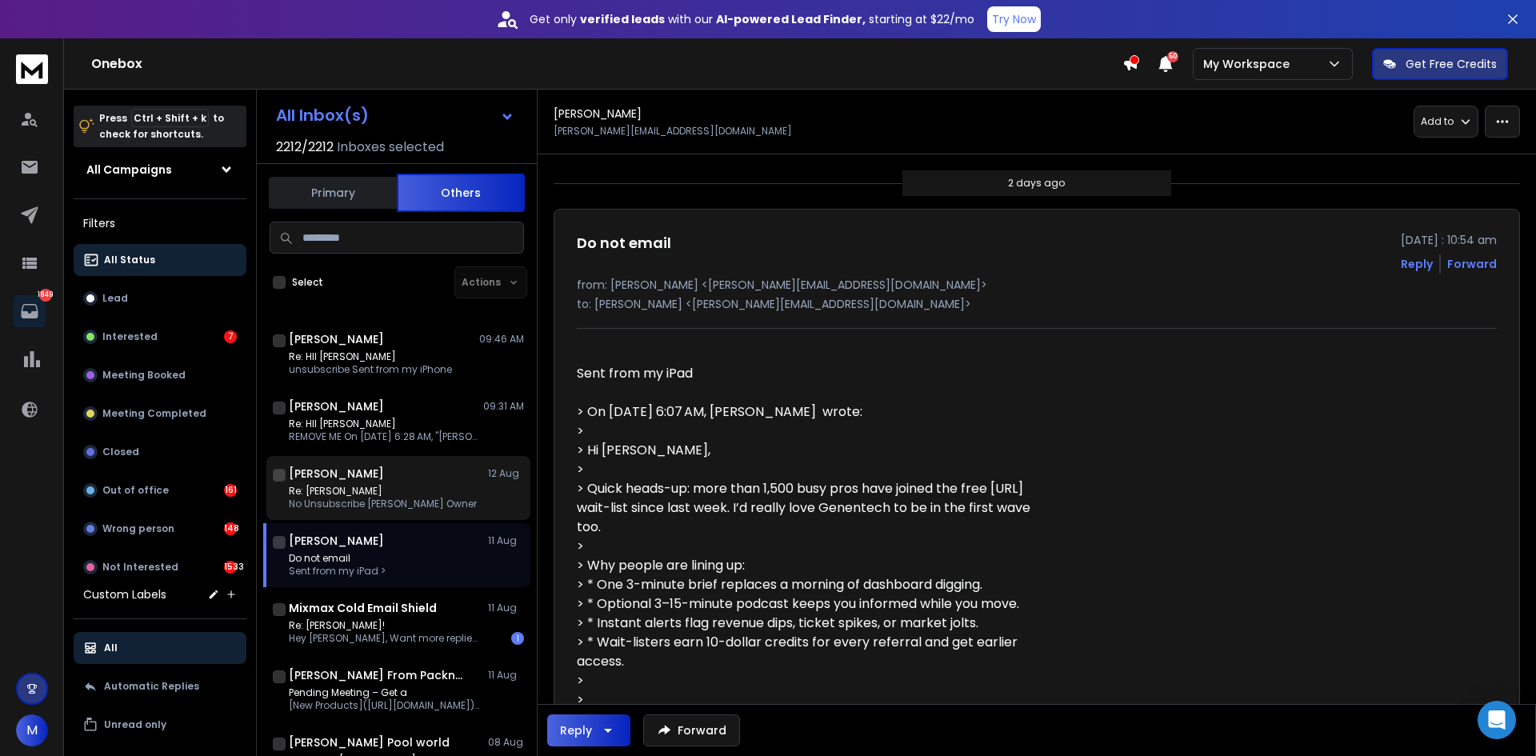
click at [378, 496] on p "Re: [PERSON_NAME]" at bounding box center [383, 491] width 188 height 13
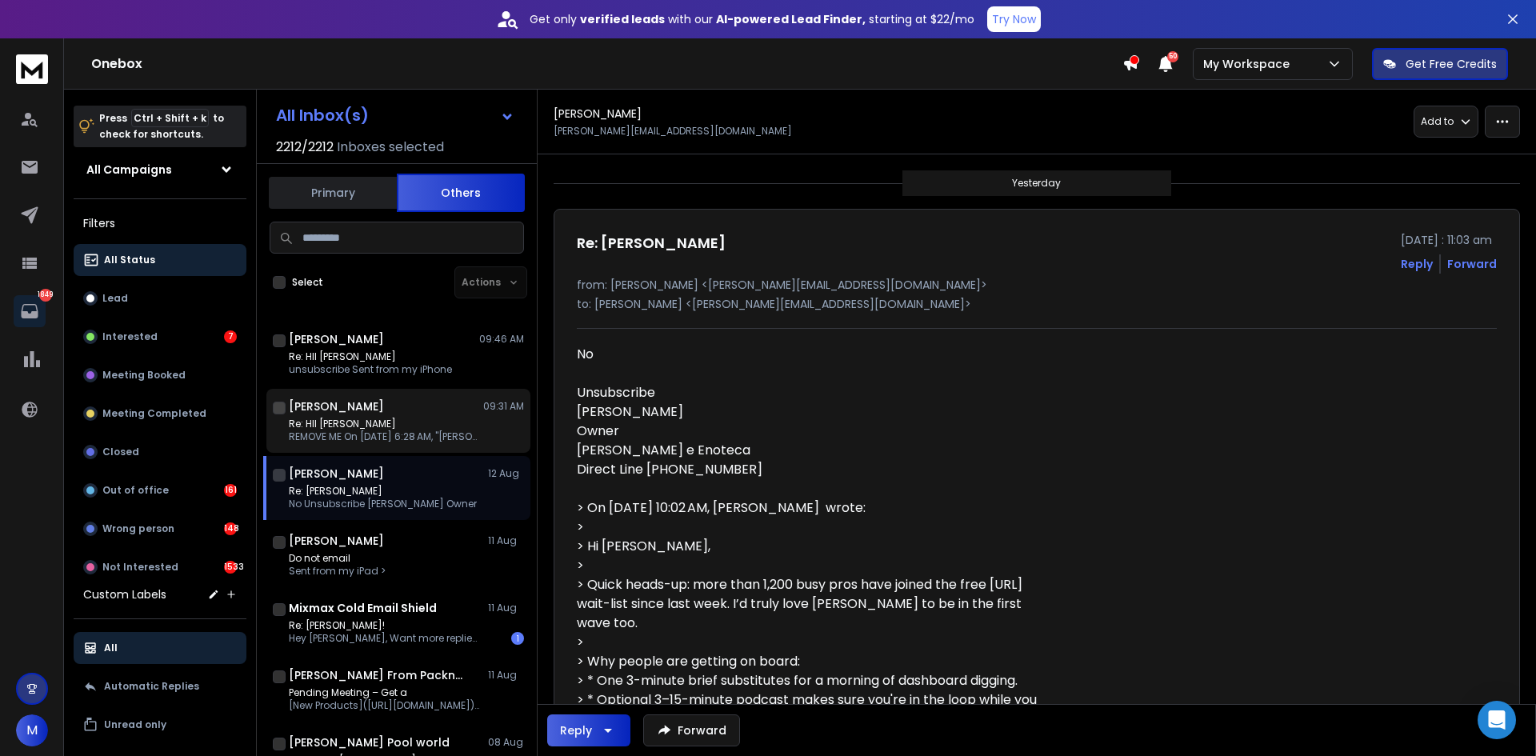
click at [384, 427] on p "Re: HII [PERSON_NAME]" at bounding box center [385, 423] width 192 height 13
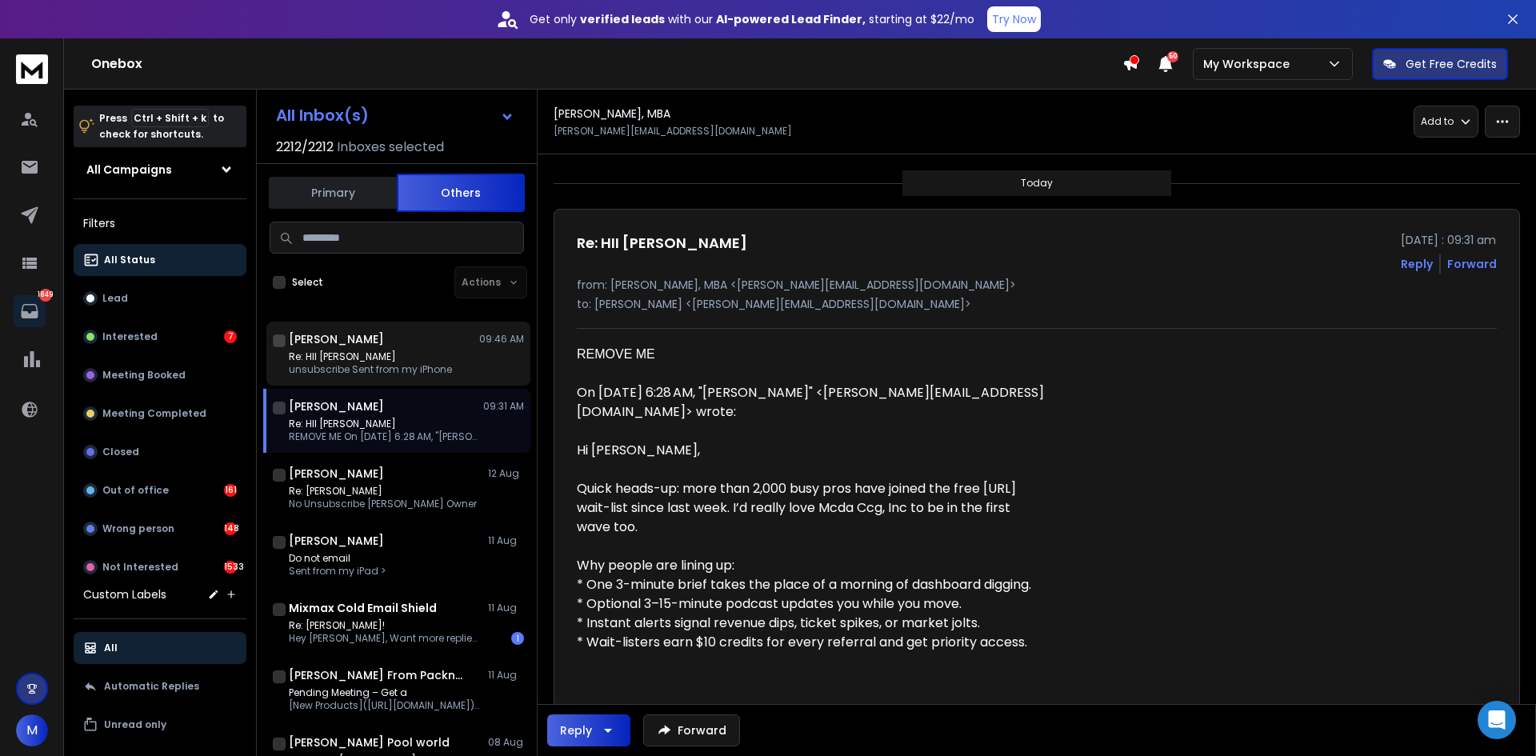
click at [380, 350] on div "[PERSON_NAME] 09:46 AM Re: HII [PERSON_NAME] unsubscribe Sent from my iPhone" at bounding box center [406, 353] width 235 height 45
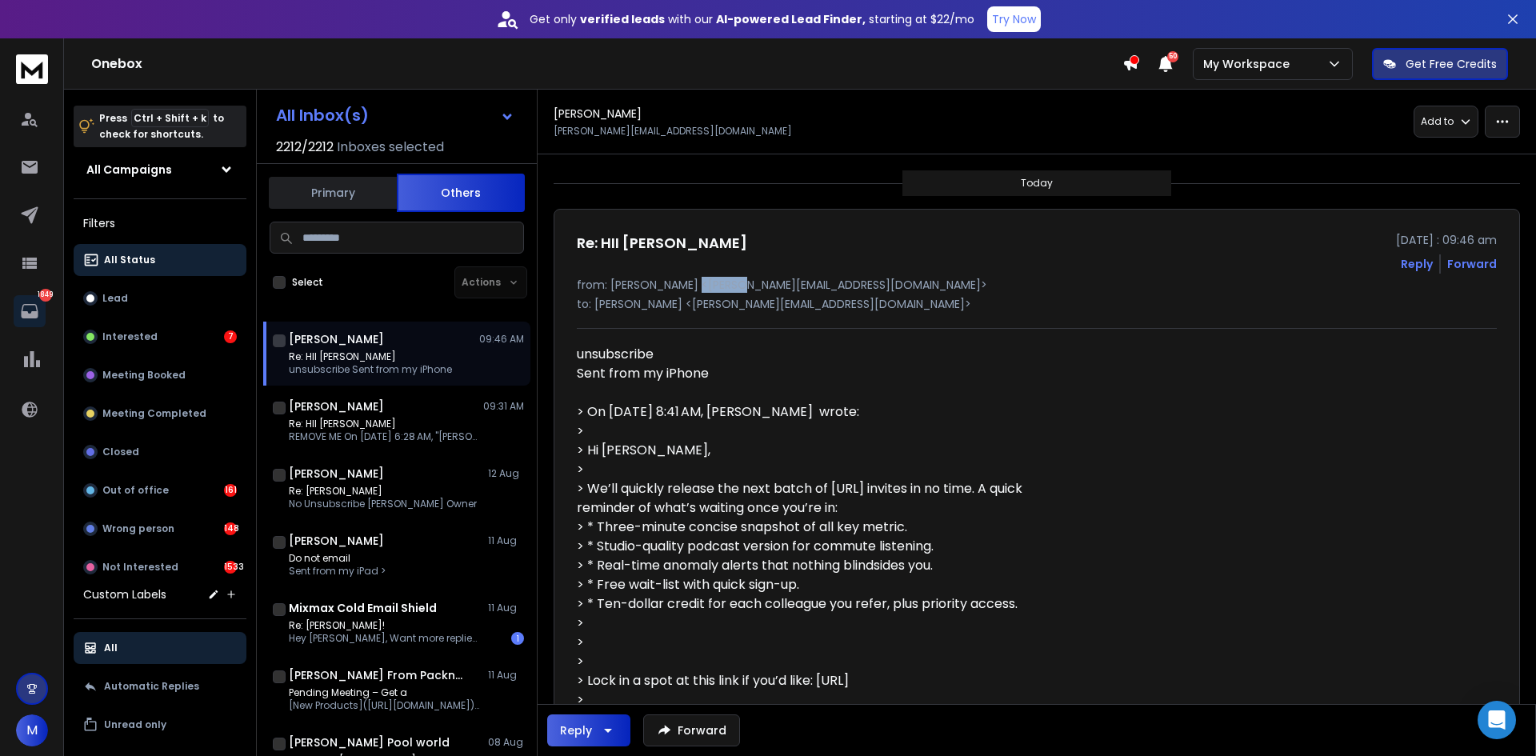
drag, startPoint x: 691, startPoint y: 285, endPoint x: 740, endPoint y: 289, distance: 49.0
click at [740, 289] on p "from: [PERSON_NAME] <[PERSON_NAME][EMAIL_ADDRESS][DOMAIN_NAME]>" at bounding box center [1037, 285] width 920 height 16
click at [709, 425] on div "unsubscribe Sent from my iPhone > On [DATE] 8:41 AM, [PERSON_NAME] wrote: > > ﻿…" at bounding box center [817, 725] width 480 height 761
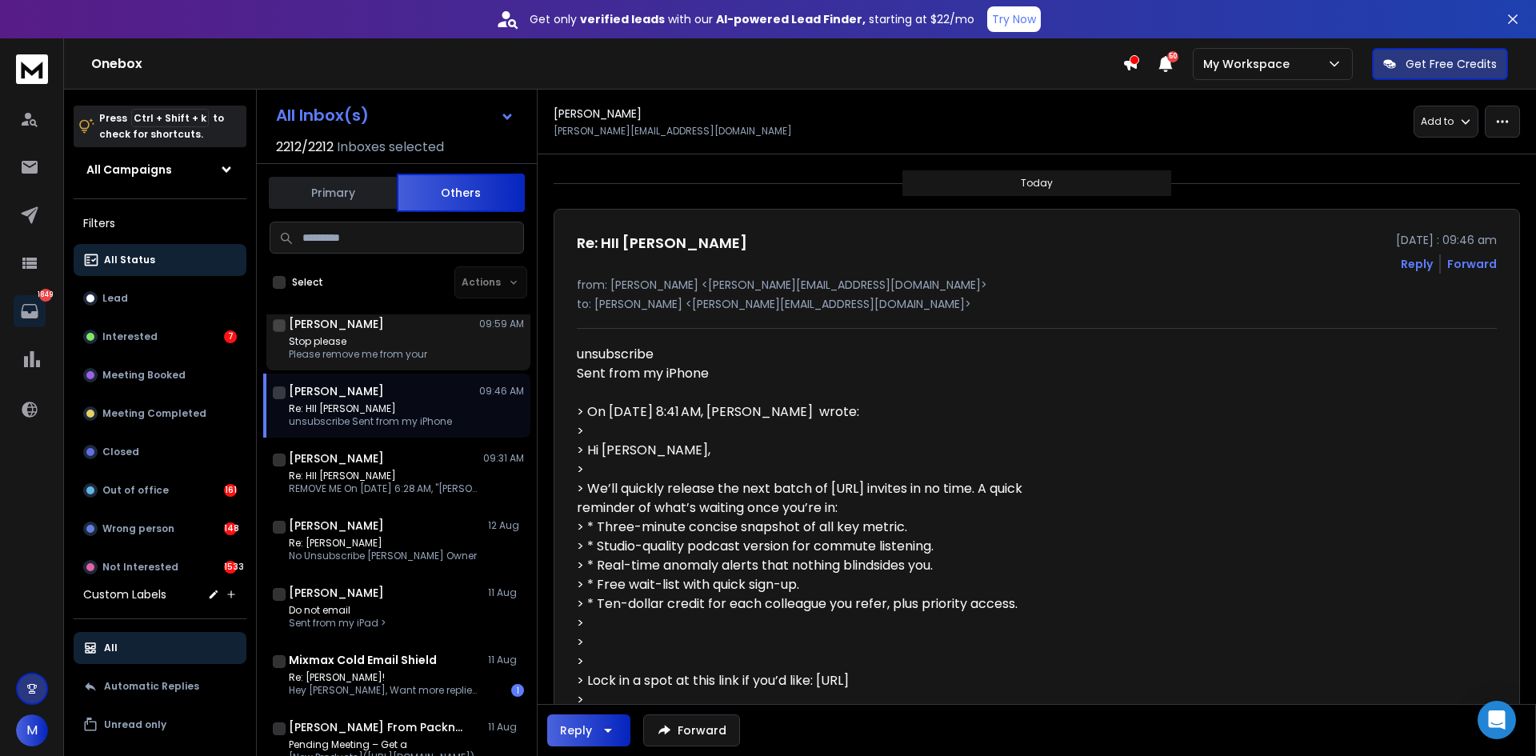
scroll to position [480, 0]
click at [377, 354] on p "Please remove me from your" at bounding box center [358, 356] width 138 height 13
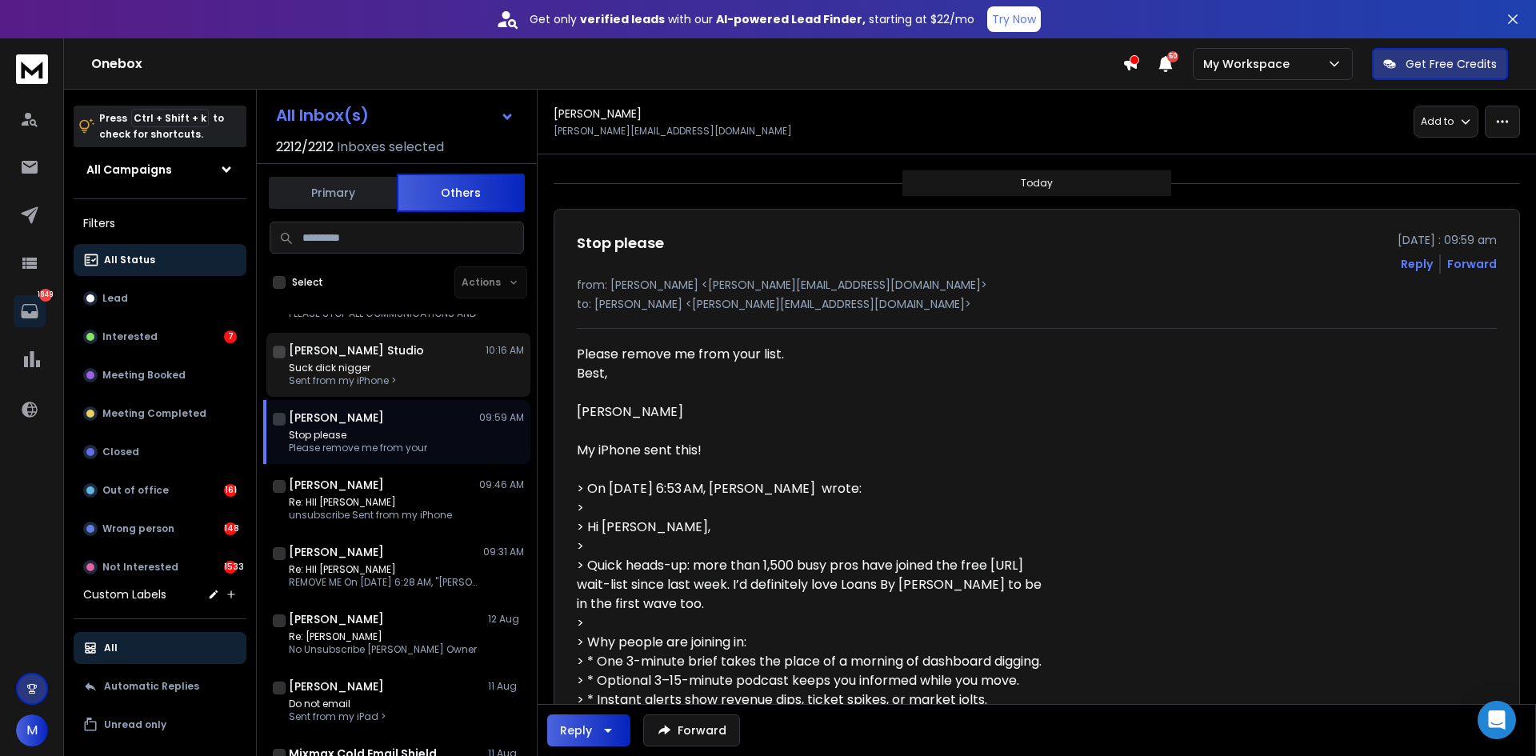
scroll to position [373, 0]
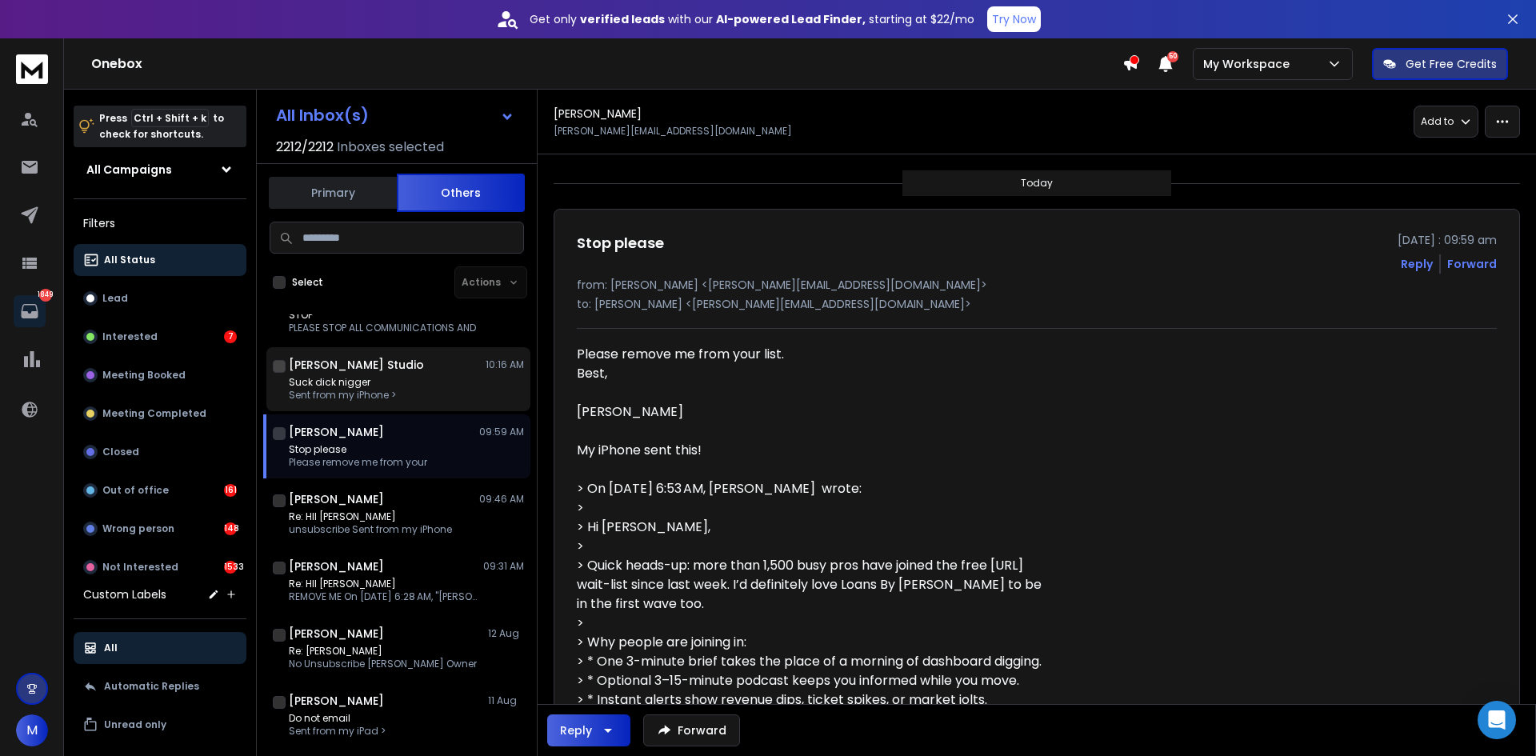
click at [366, 382] on p "Suck dick nigger" at bounding box center [342, 382] width 107 height 13
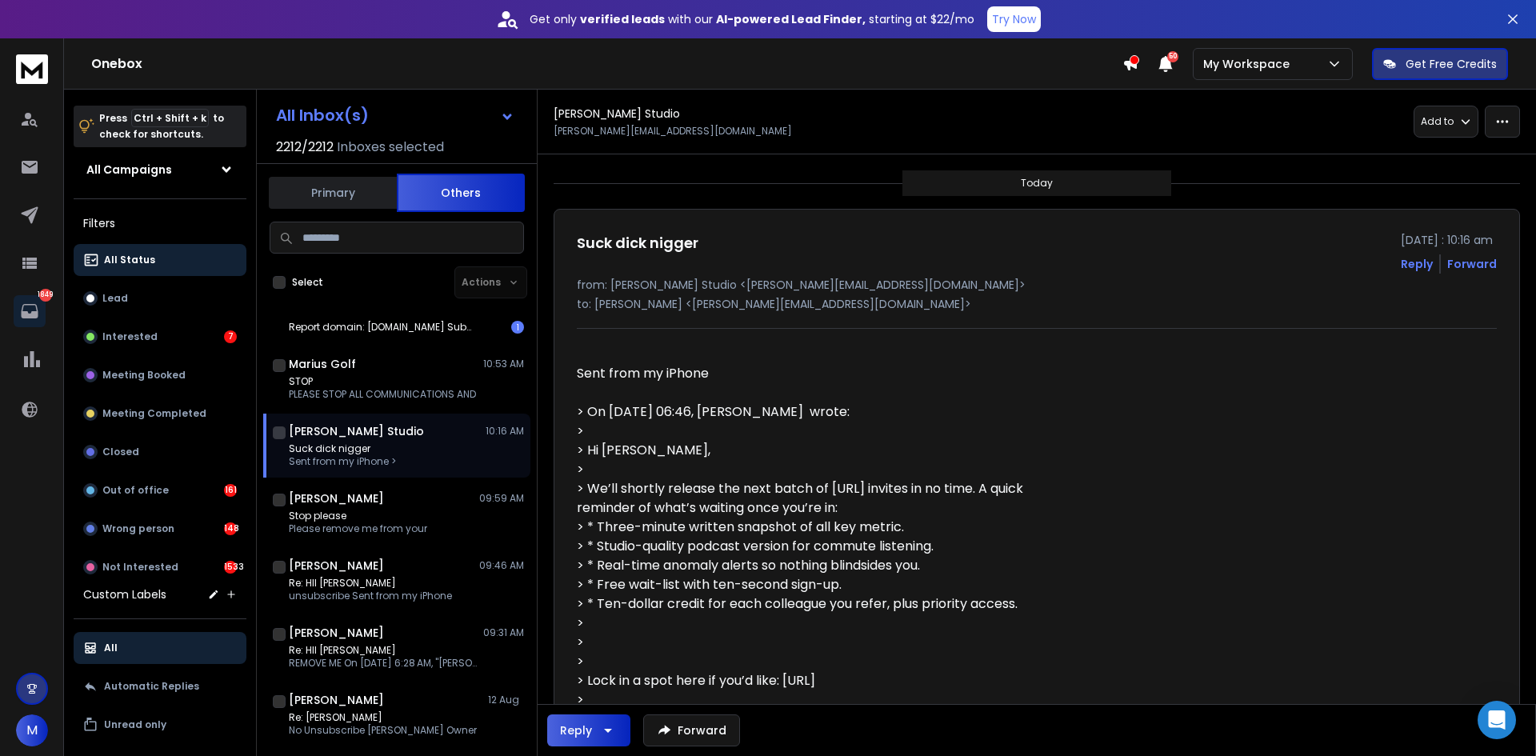
scroll to position [294, 0]
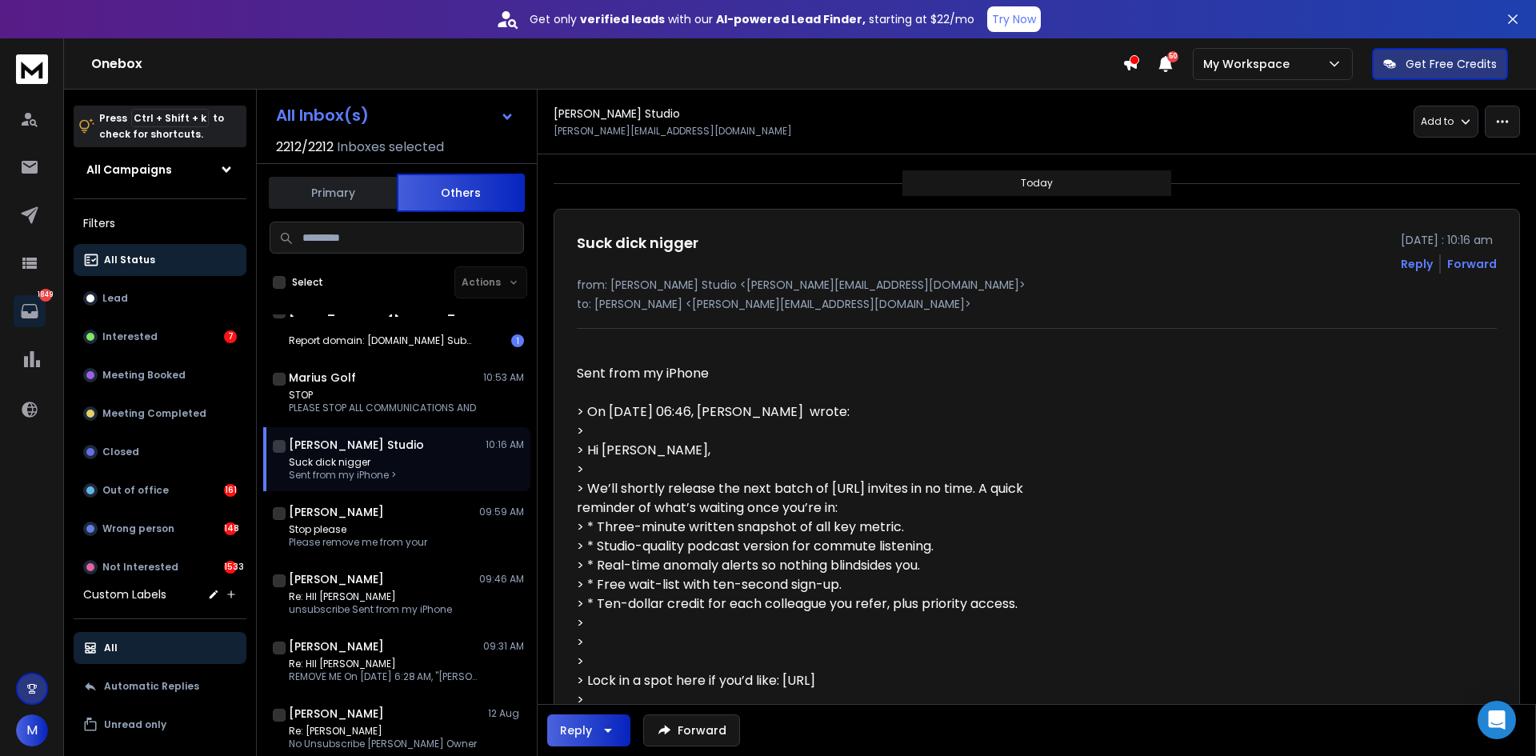
click at [366, 382] on div "Marius Golf 10:53 AM" at bounding box center [406, 377] width 235 height 16
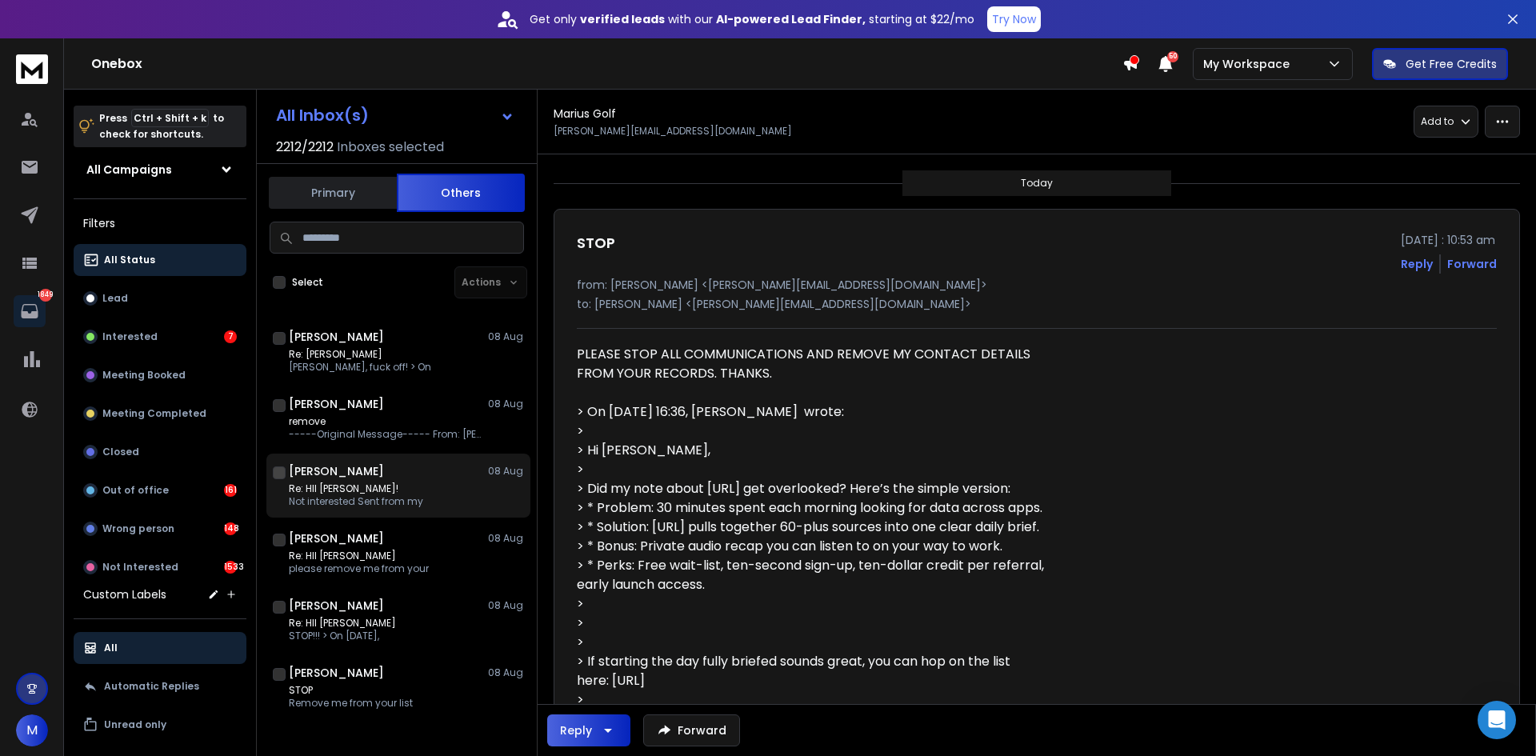
scroll to position [1424, 0]
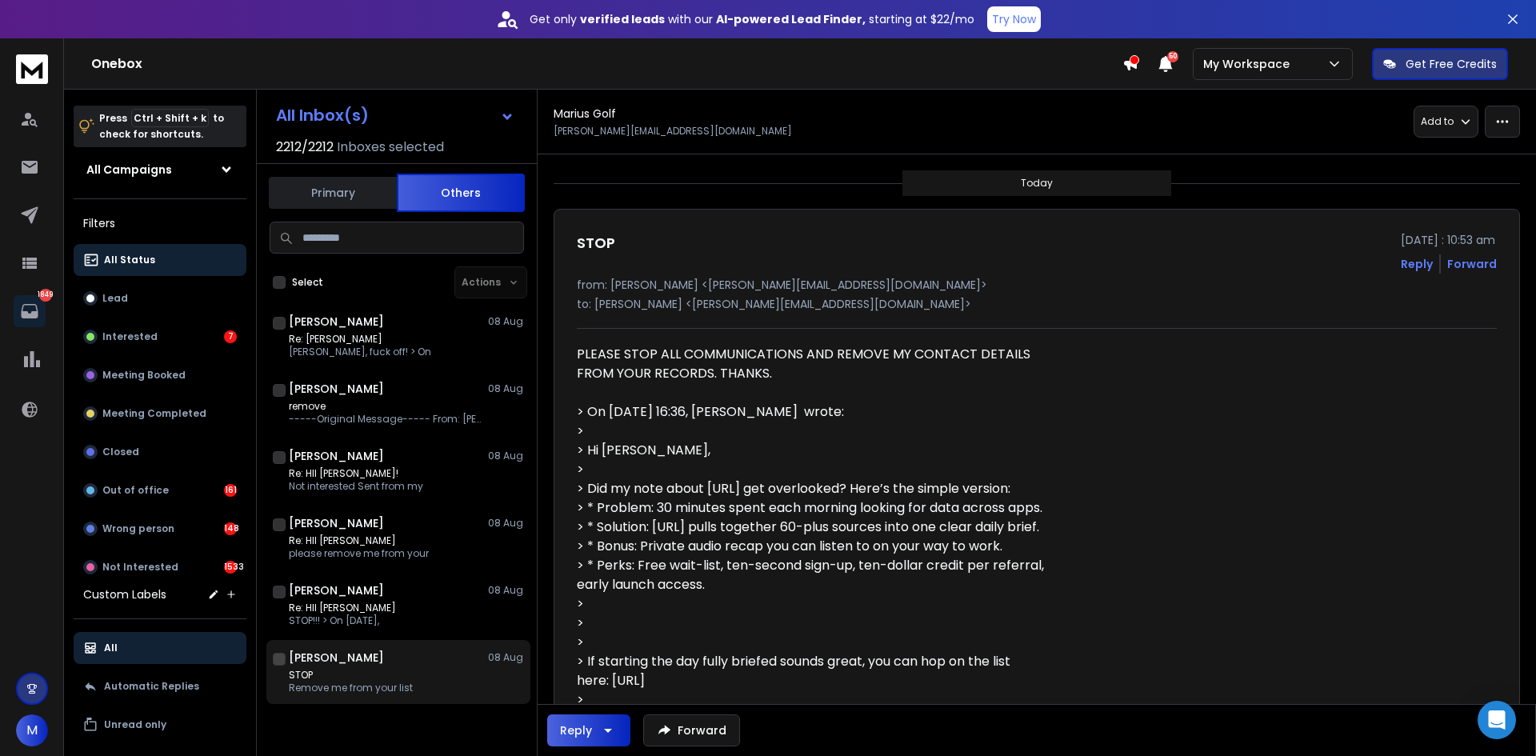
click at [354, 682] on p "Remove me from your list" at bounding box center [351, 687] width 124 height 13
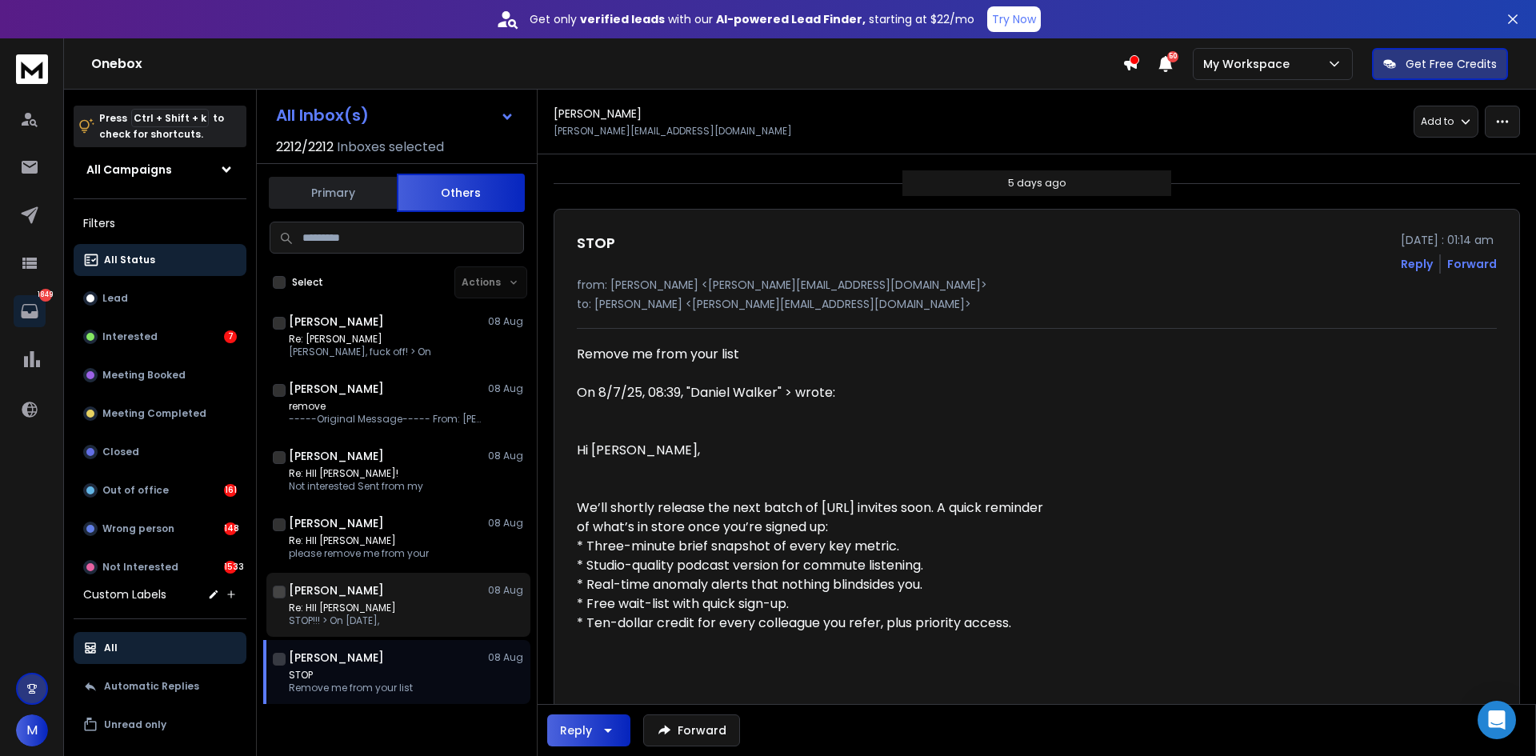
click at [351, 588] on h1 "[PERSON_NAME]" at bounding box center [336, 590] width 95 height 16
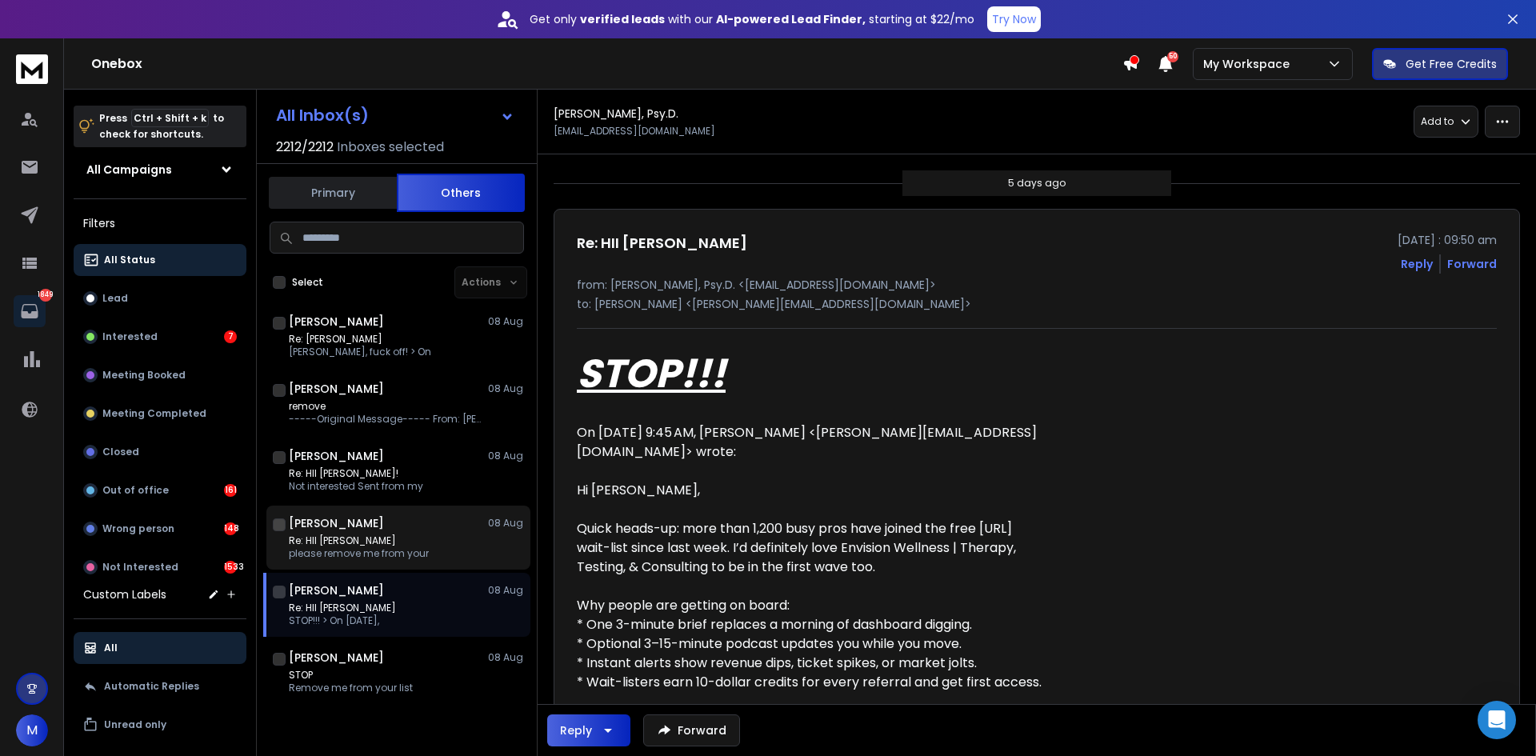
click at [355, 524] on h1 "[PERSON_NAME]" at bounding box center [336, 523] width 95 height 16
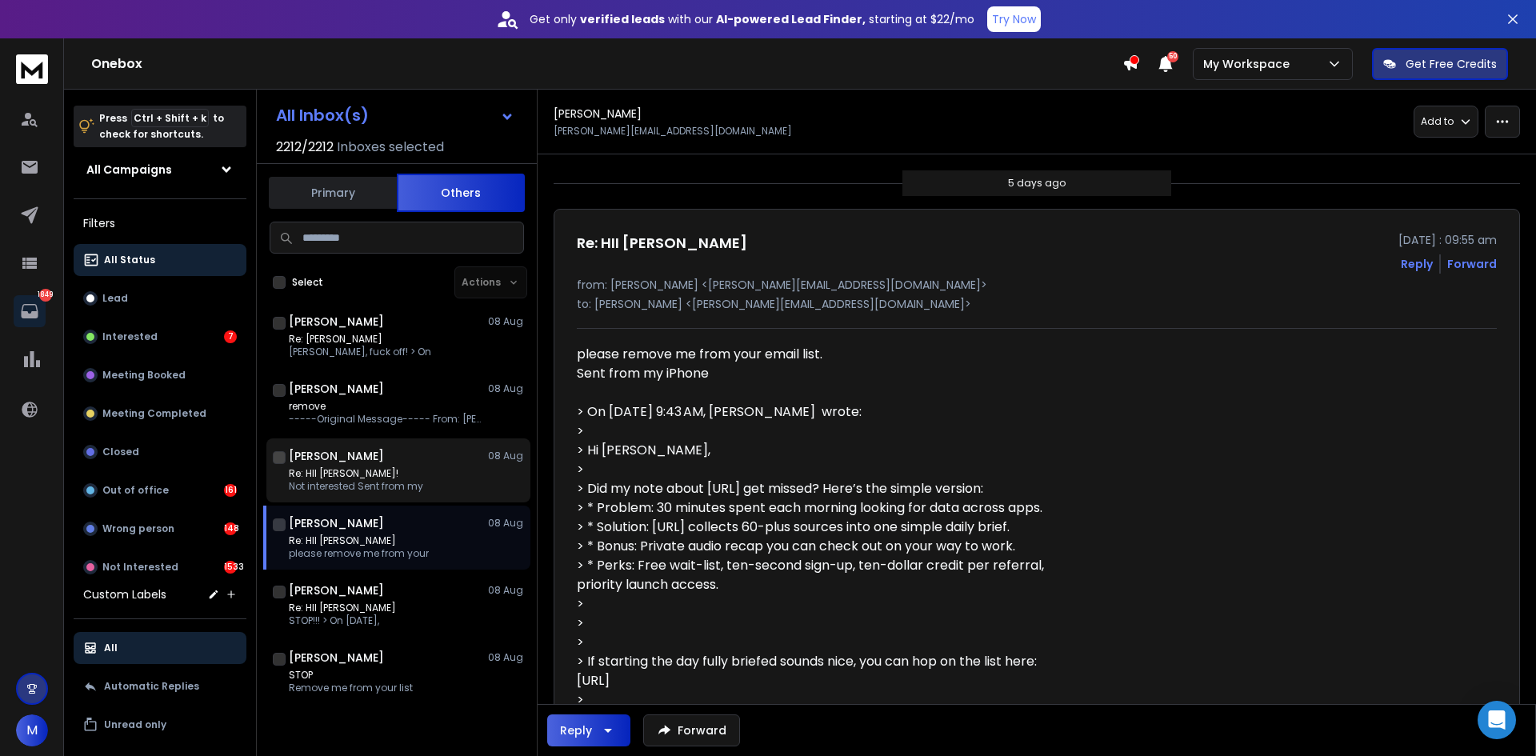
click at [352, 468] on p "Re: HII [PERSON_NAME]!" at bounding box center [356, 473] width 134 height 13
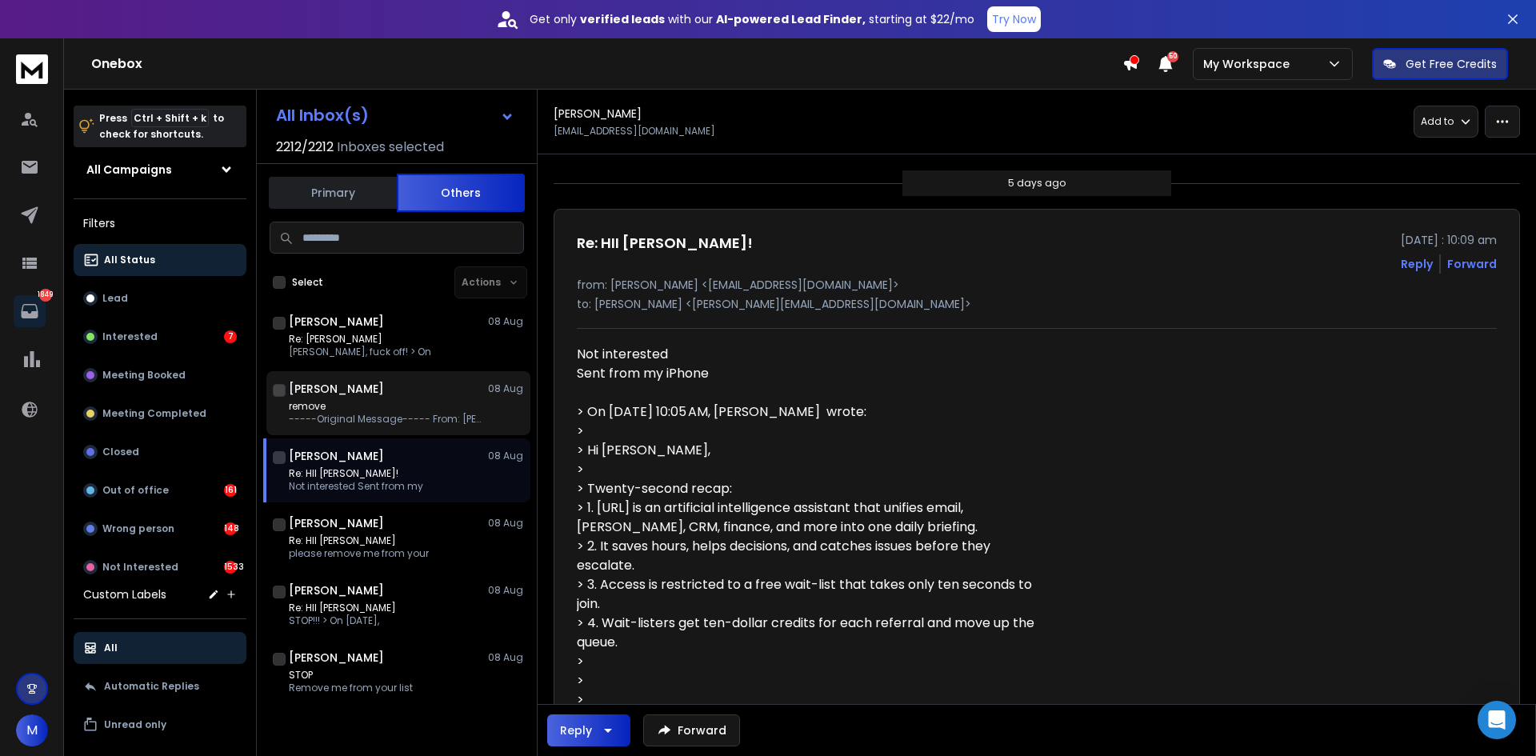
click at [358, 387] on h1 "[PERSON_NAME]" at bounding box center [336, 389] width 95 height 16
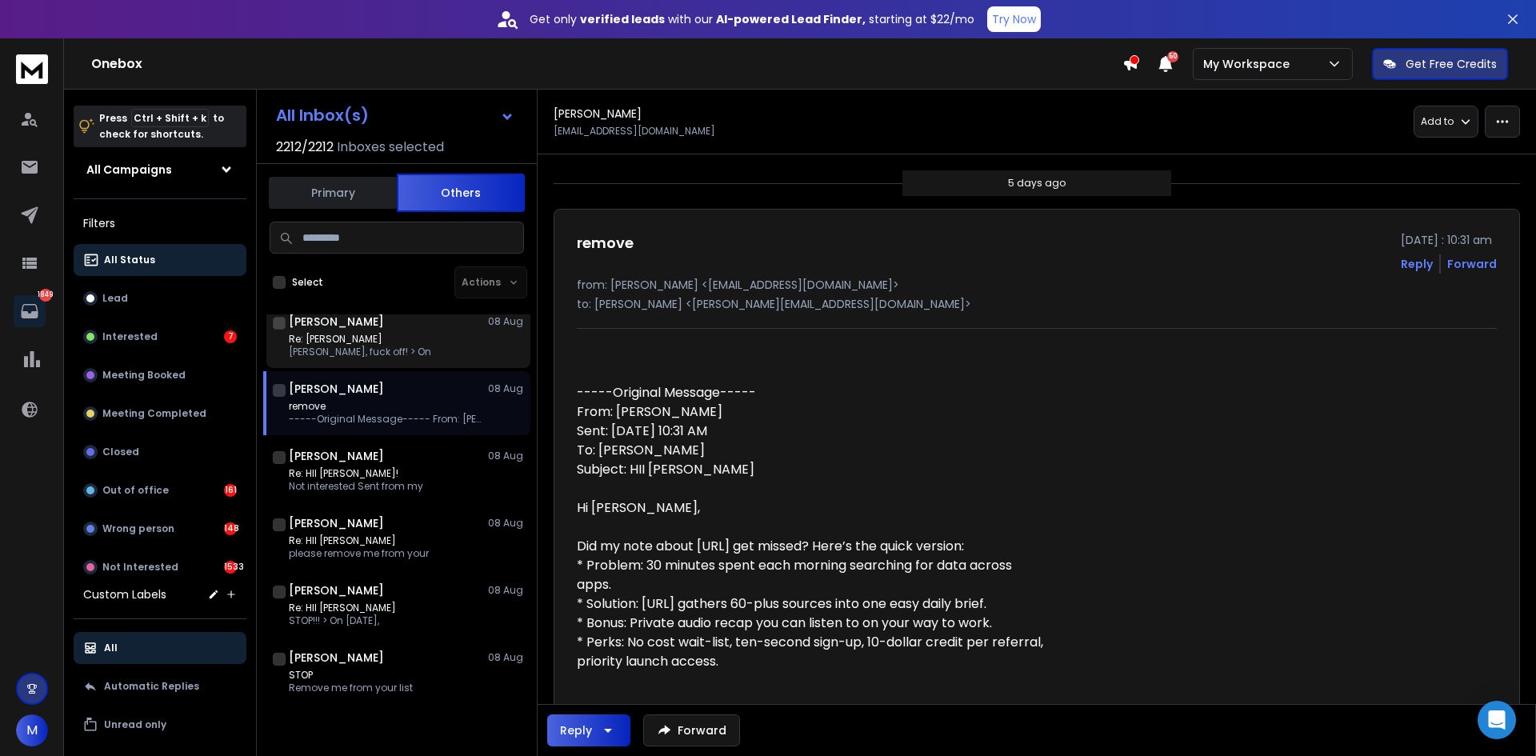
click at [355, 354] on p "[PERSON_NAME], fuck off! > On" at bounding box center [360, 352] width 142 height 13
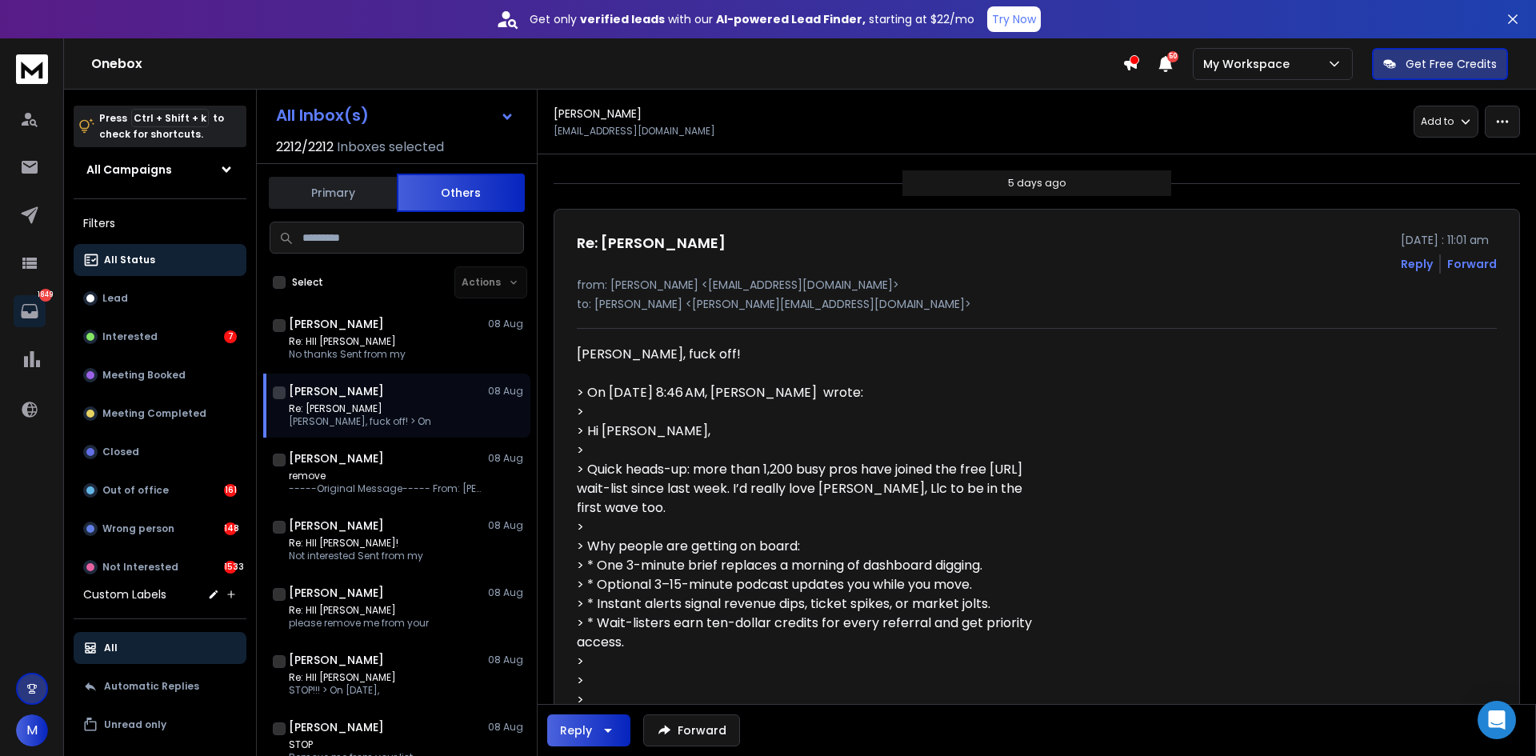
scroll to position [1318, 0]
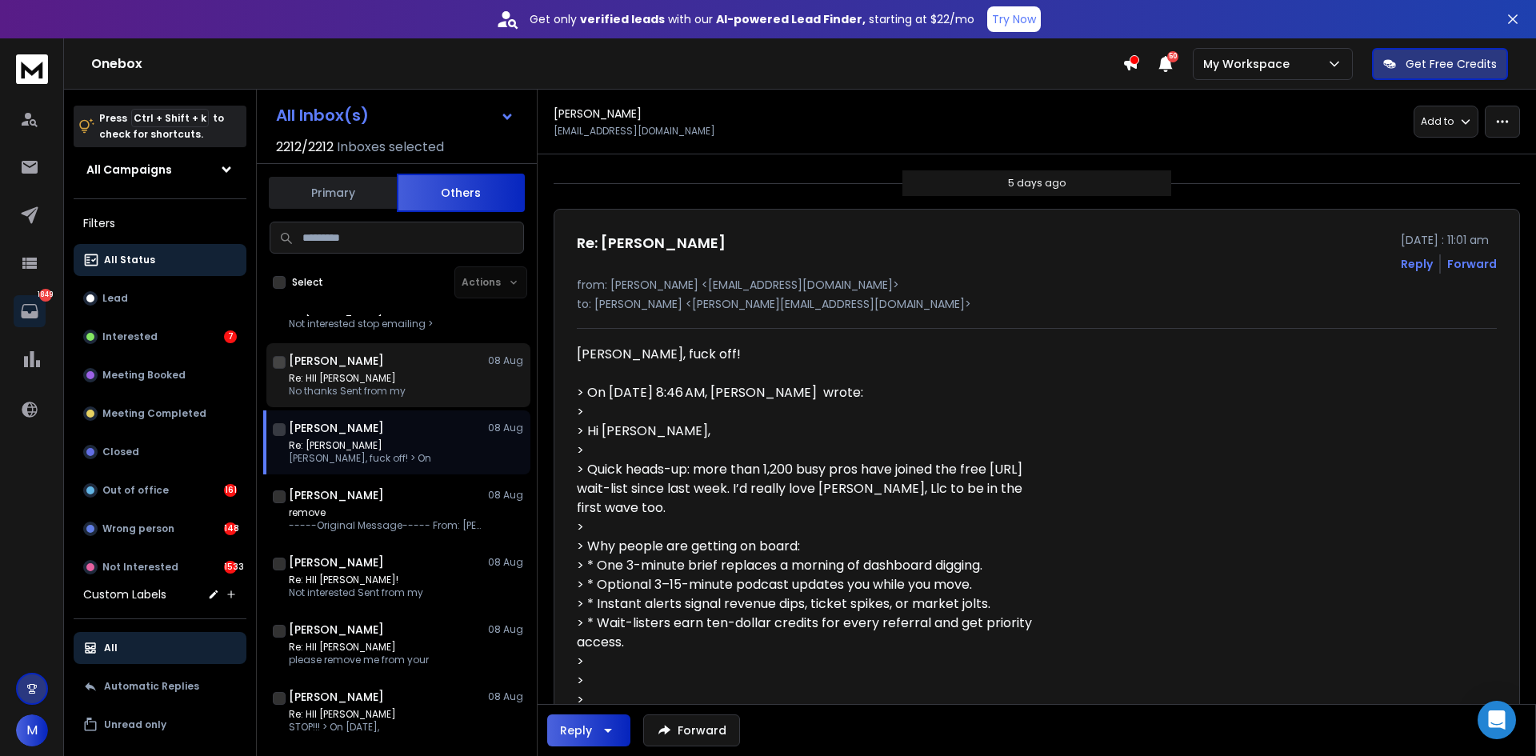
click at [352, 396] on p "No thanks Sent from my" at bounding box center [347, 391] width 117 height 13
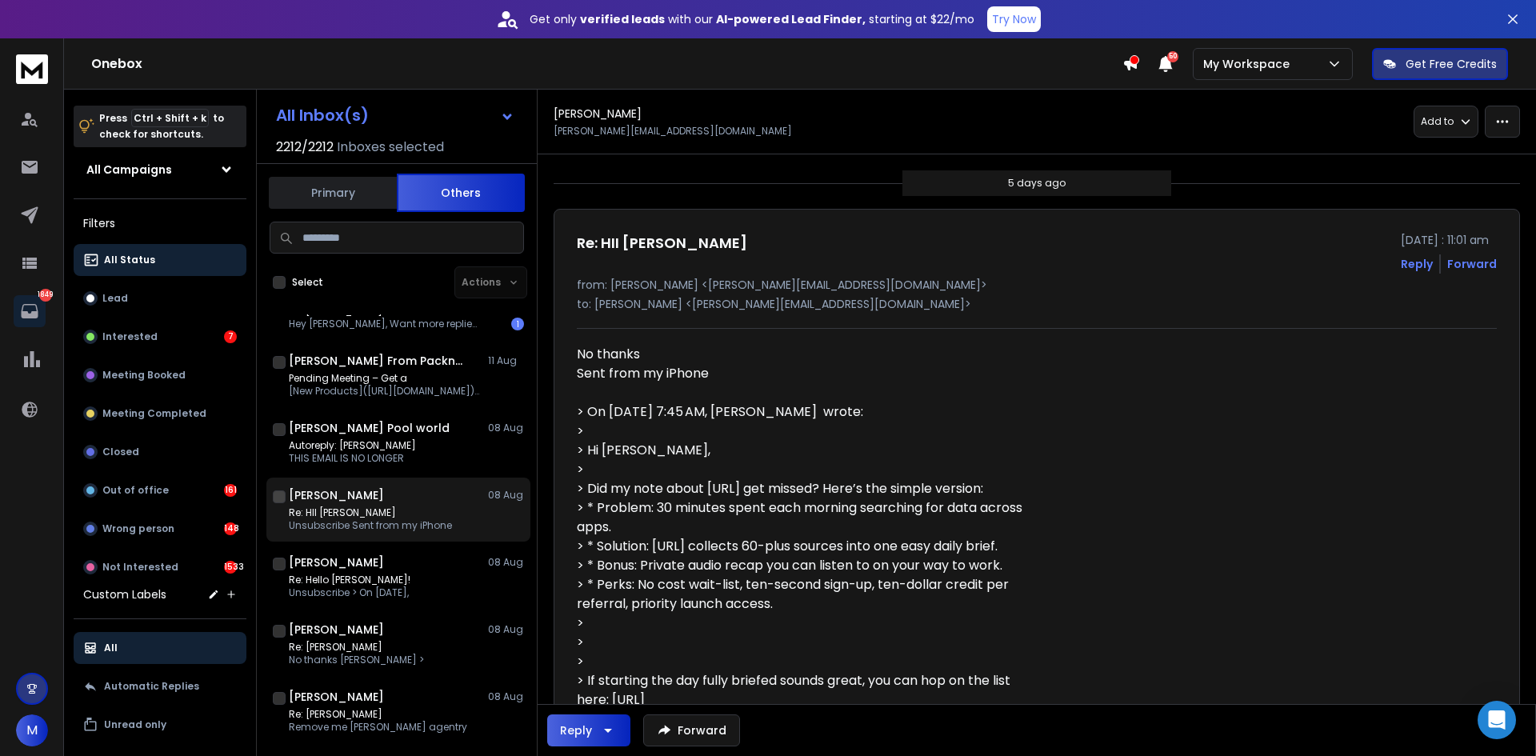
scroll to position [838, 0]
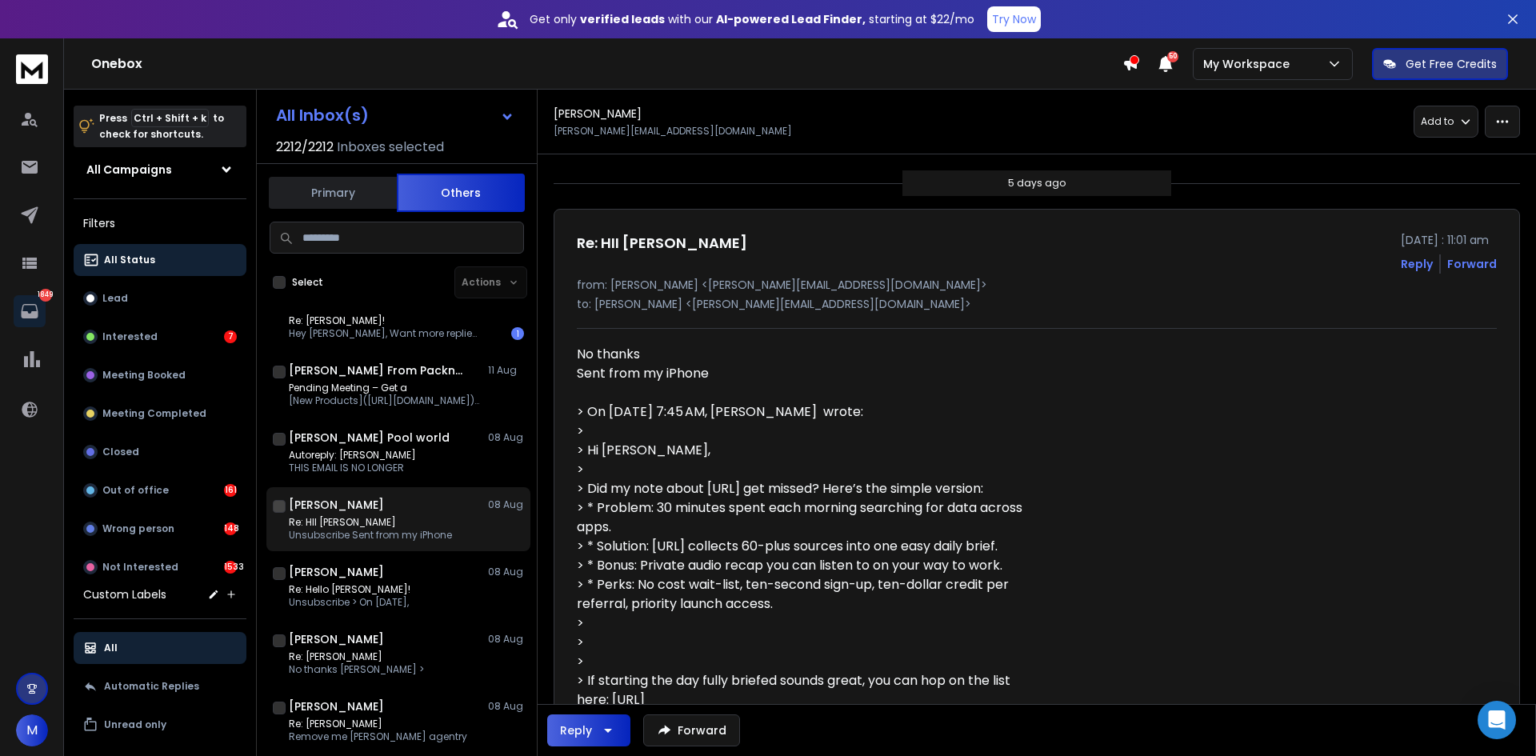
click at [355, 522] on p "Re: HII [PERSON_NAME]" at bounding box center [370, 522] width 163 height 13
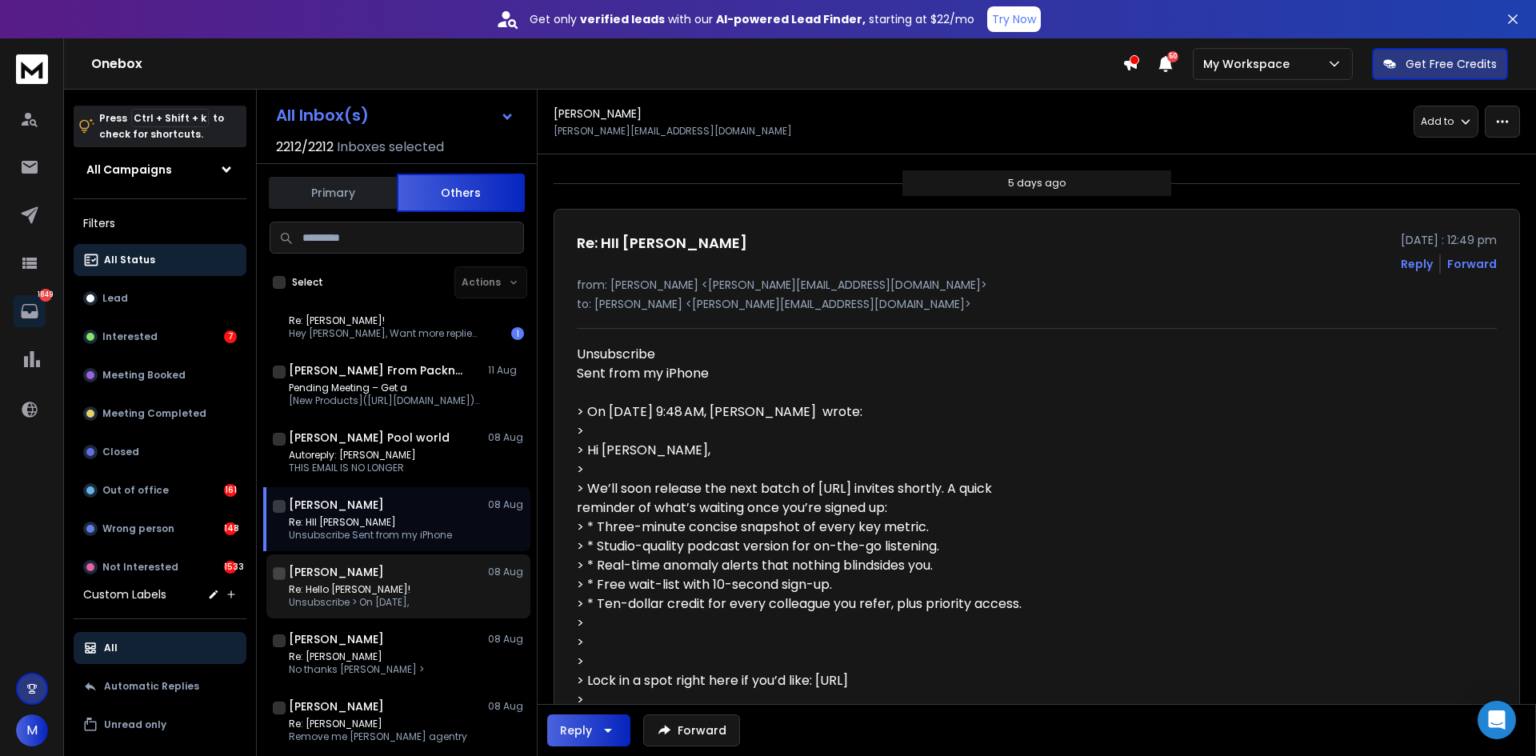
click at [364, 582] on div "[PERSON_NAME] [DATE] Re: Hello [PERSON_NAME]! Unsubscribe > On [DATE]," at bounding box center [406, 586] width 235 height 45
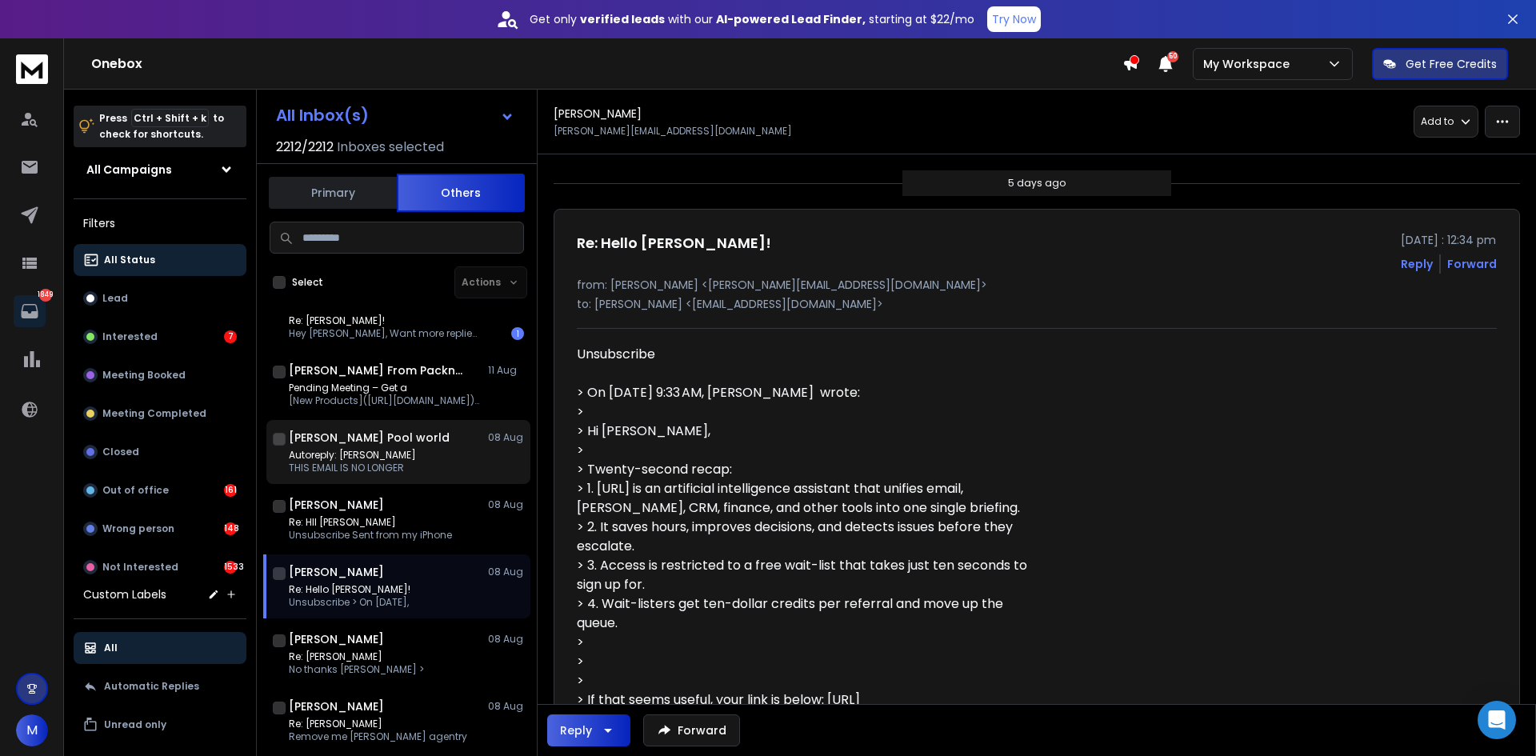
click at [362, 456] on p "Autoreply: [PERSON_NAME]" at bounding box center [352, 455] width 127 height 13
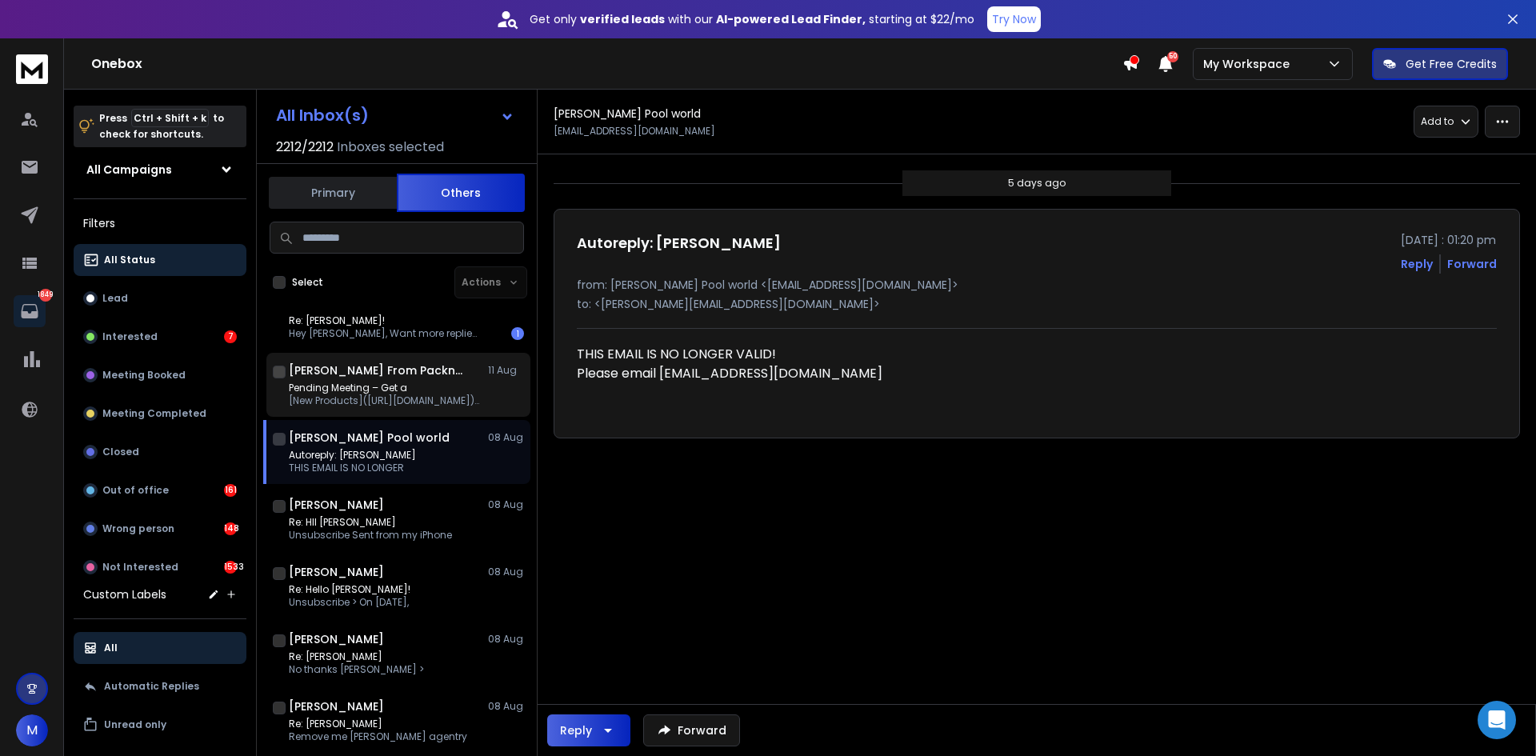
click at [374, 389] on p "Pending Meeting – Get a" at bounding box center [385, 387] width 192 height 13
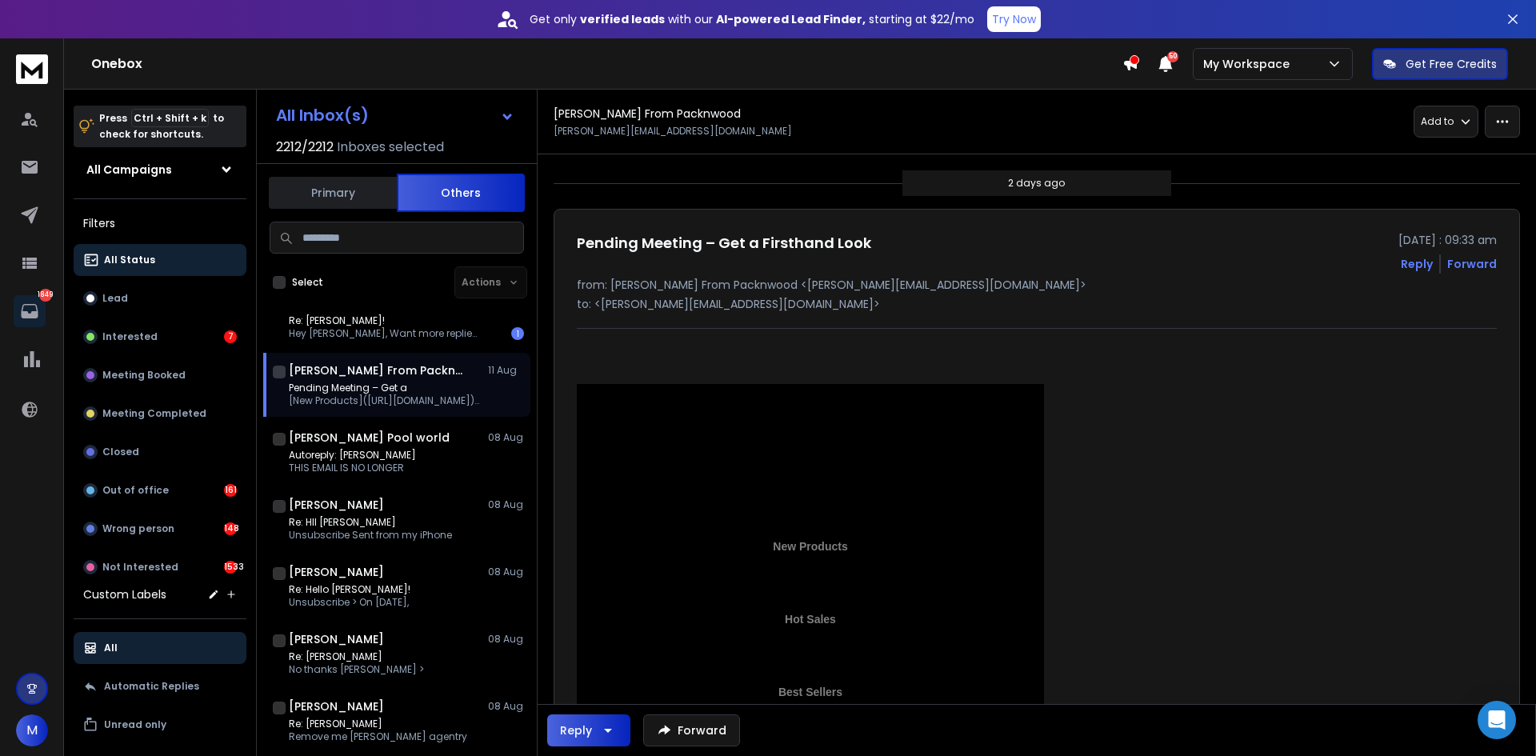
scroll to position [731, 0]
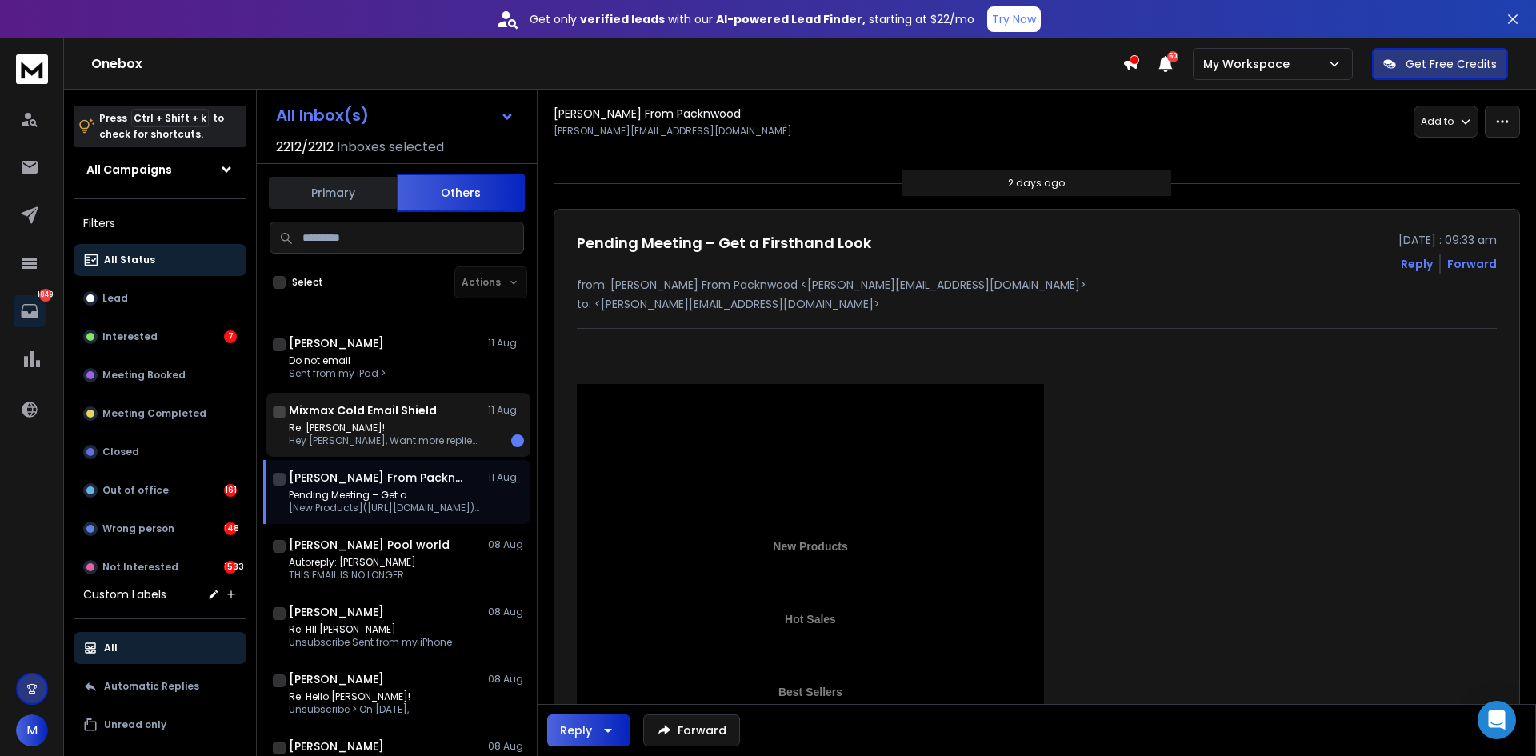
click at [379, 419] on div "Mixmax Cold Email Shield [DATE] Re: HII [PERSON_NAME]! Hey [PERSON_NAME], Want …" at bounding box center [406, 424] width 235 height 45
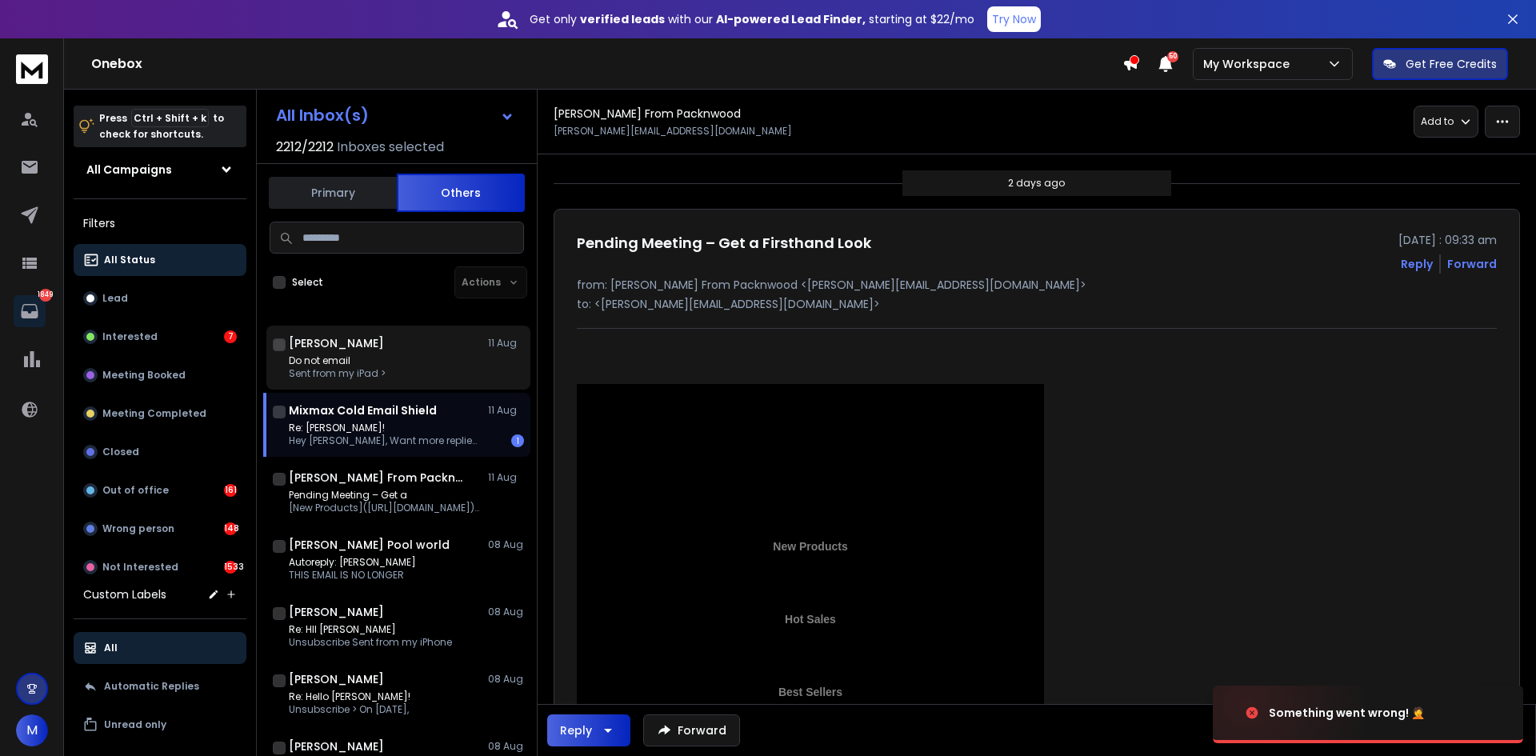
click at [378, 357] on p "Do not email" at bounding box center [337, 360] width 97 height 13
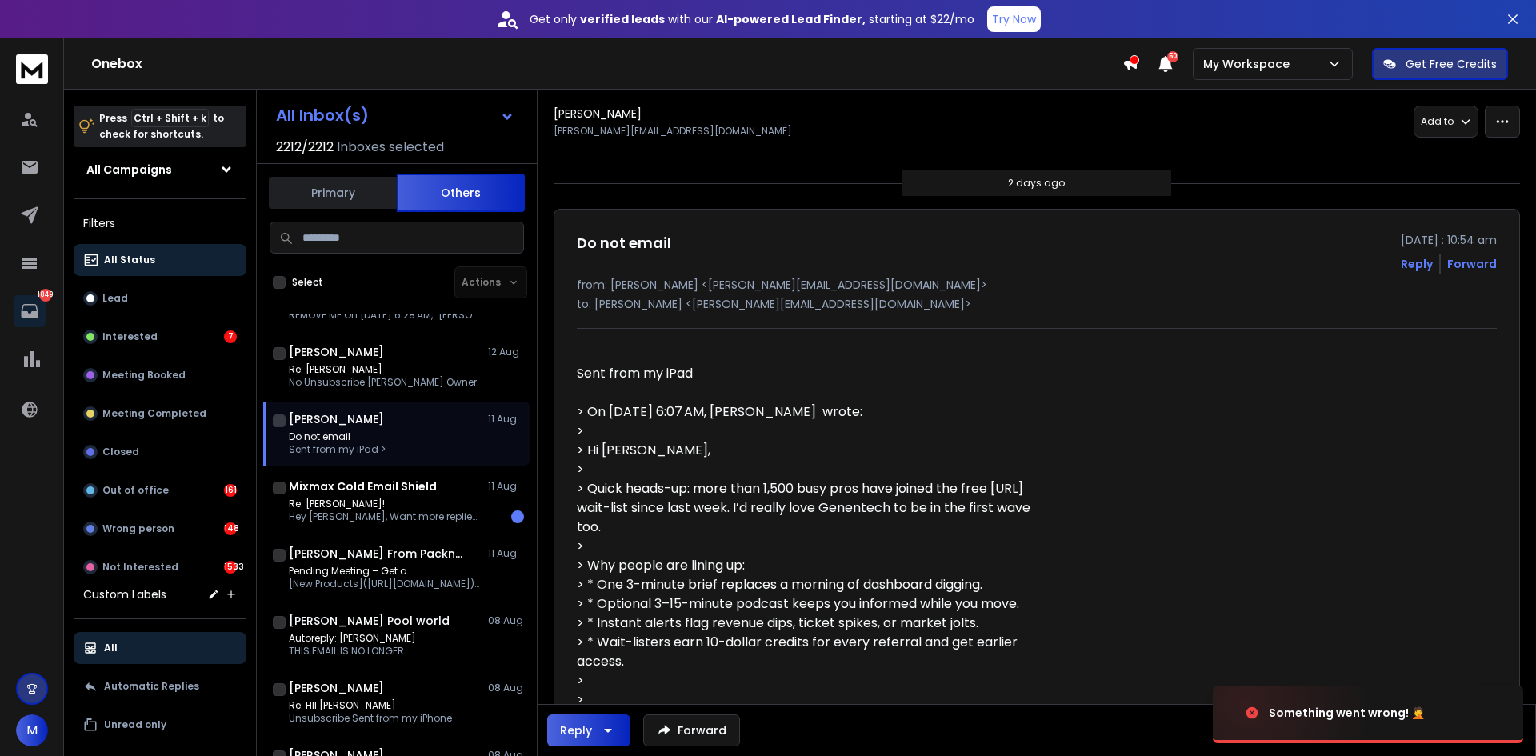
scroll to position [651, 0]
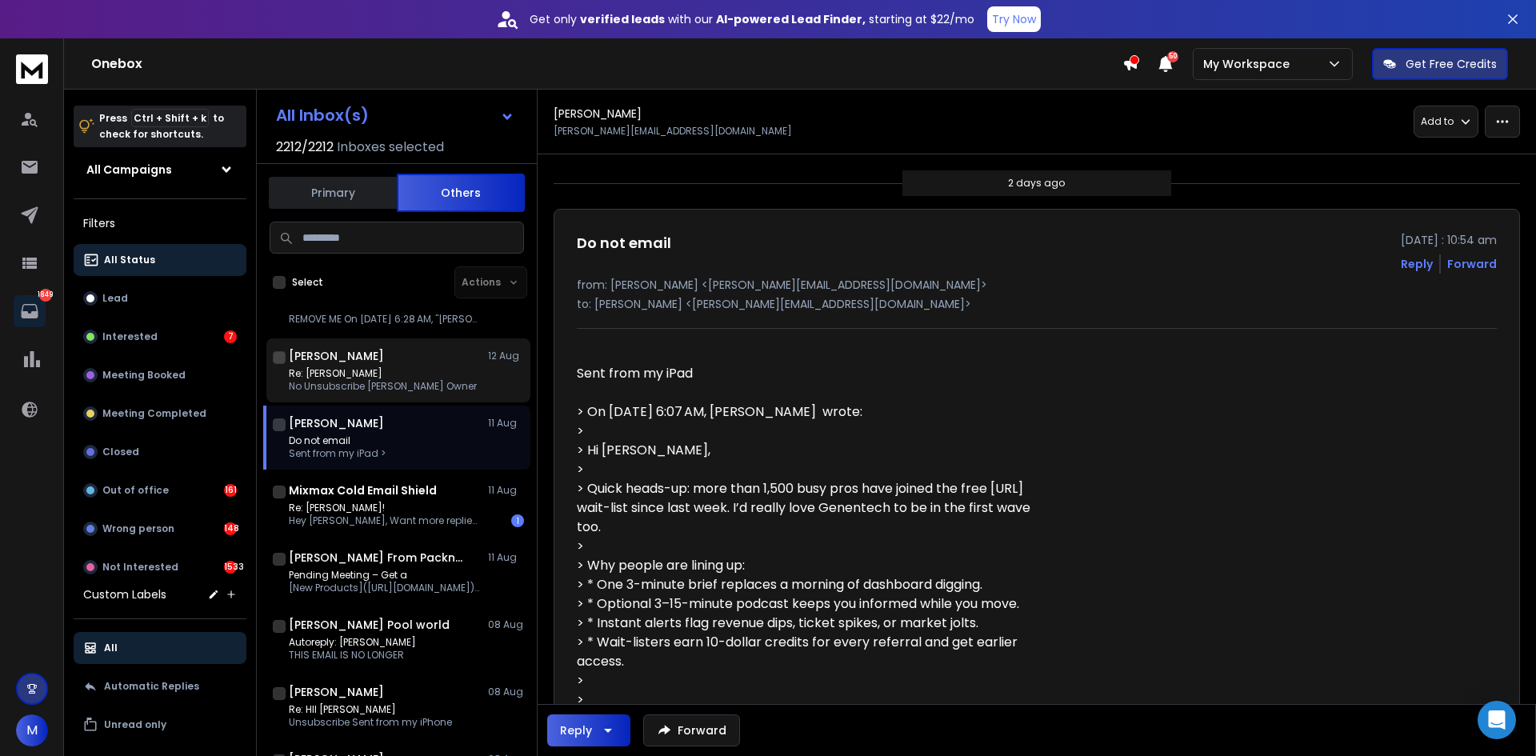
click at [365, 393] on div "[PERSON_NAME] [DATE] Re: HII [PERSON_NAME] No Unsubscribe [PERSON_NAME] Owner" at bounding box center [398, 370] width 264 height 64
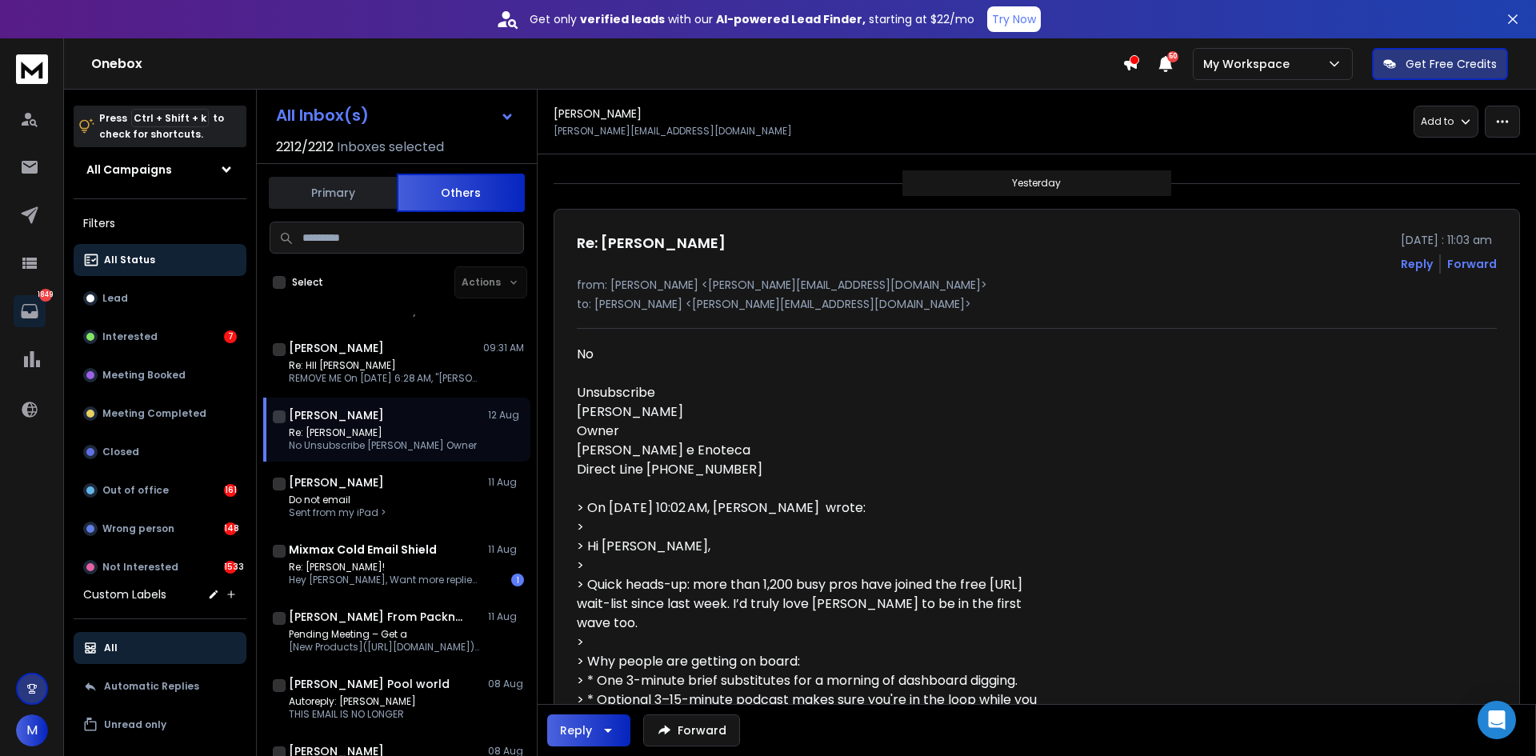
scroll to position [571, 0]
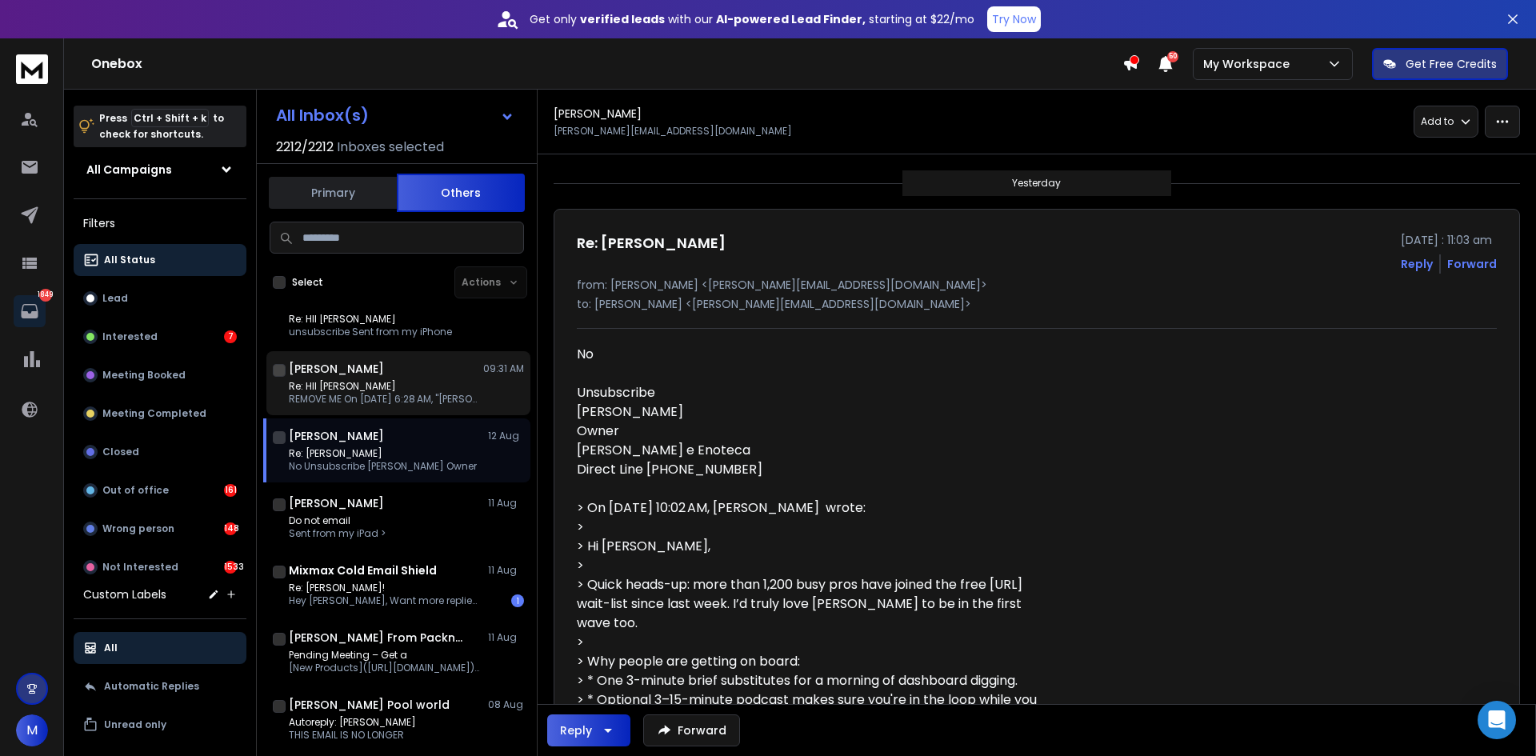
click at [365, 396] on p "REMOVE ME On [DATE] 6:28 AM, "[PERSON_NAME]" at bounding box center [385, 399] width 192 height 13
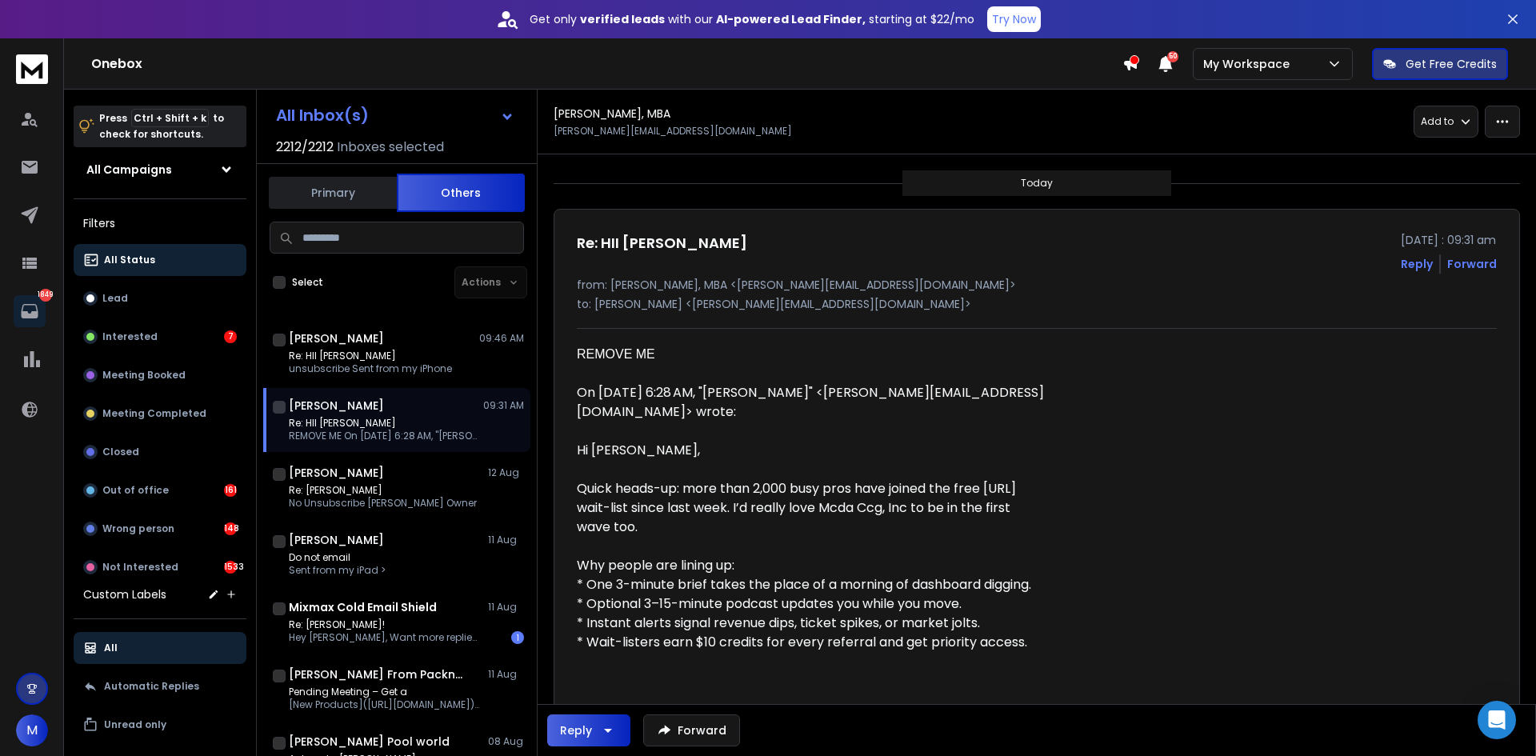
scroll to position [491, 0]
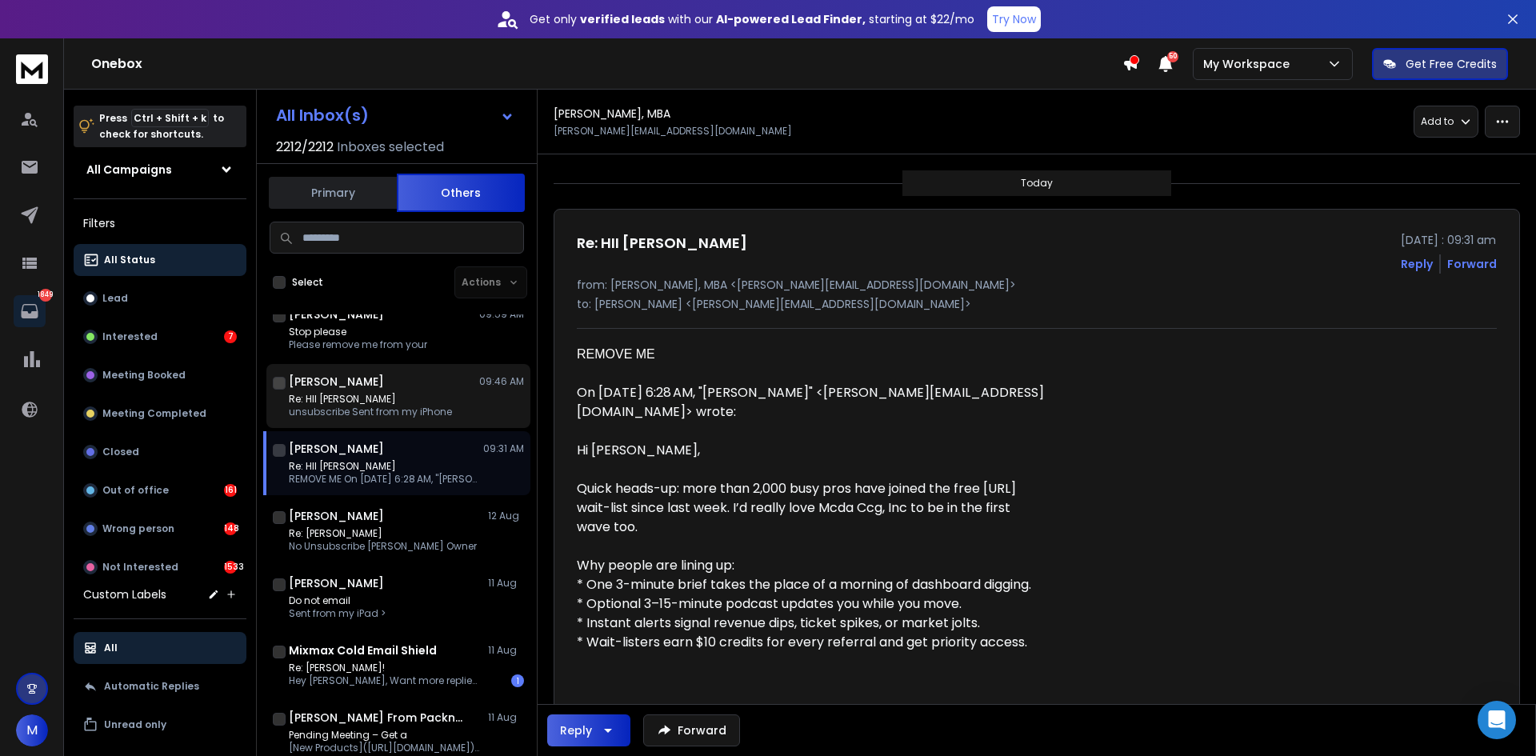
click at [365, 399] on p "Re: HII [PERSON_NAME]" at bounding box center [370, 399] width 163 height 13
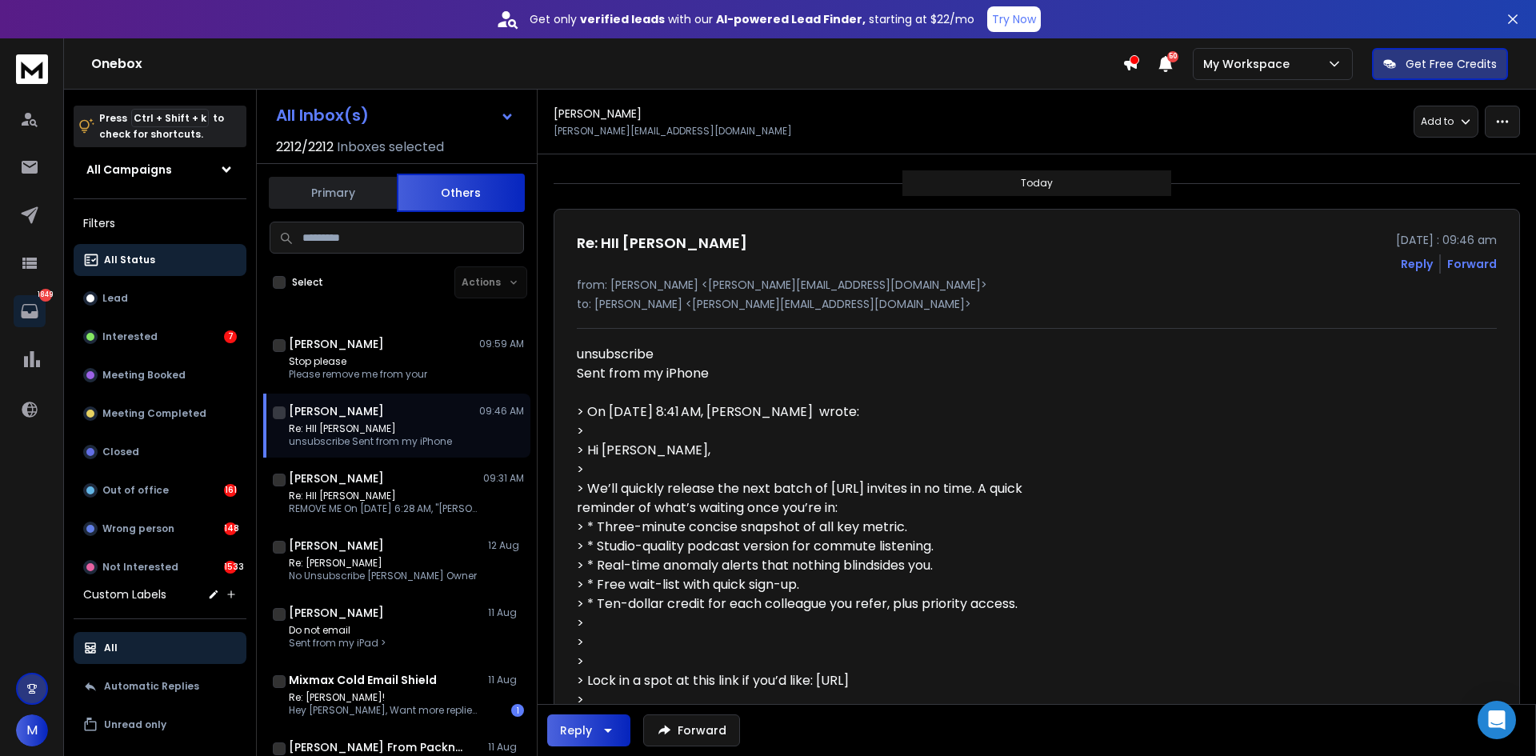
scroll to position [411, 0]
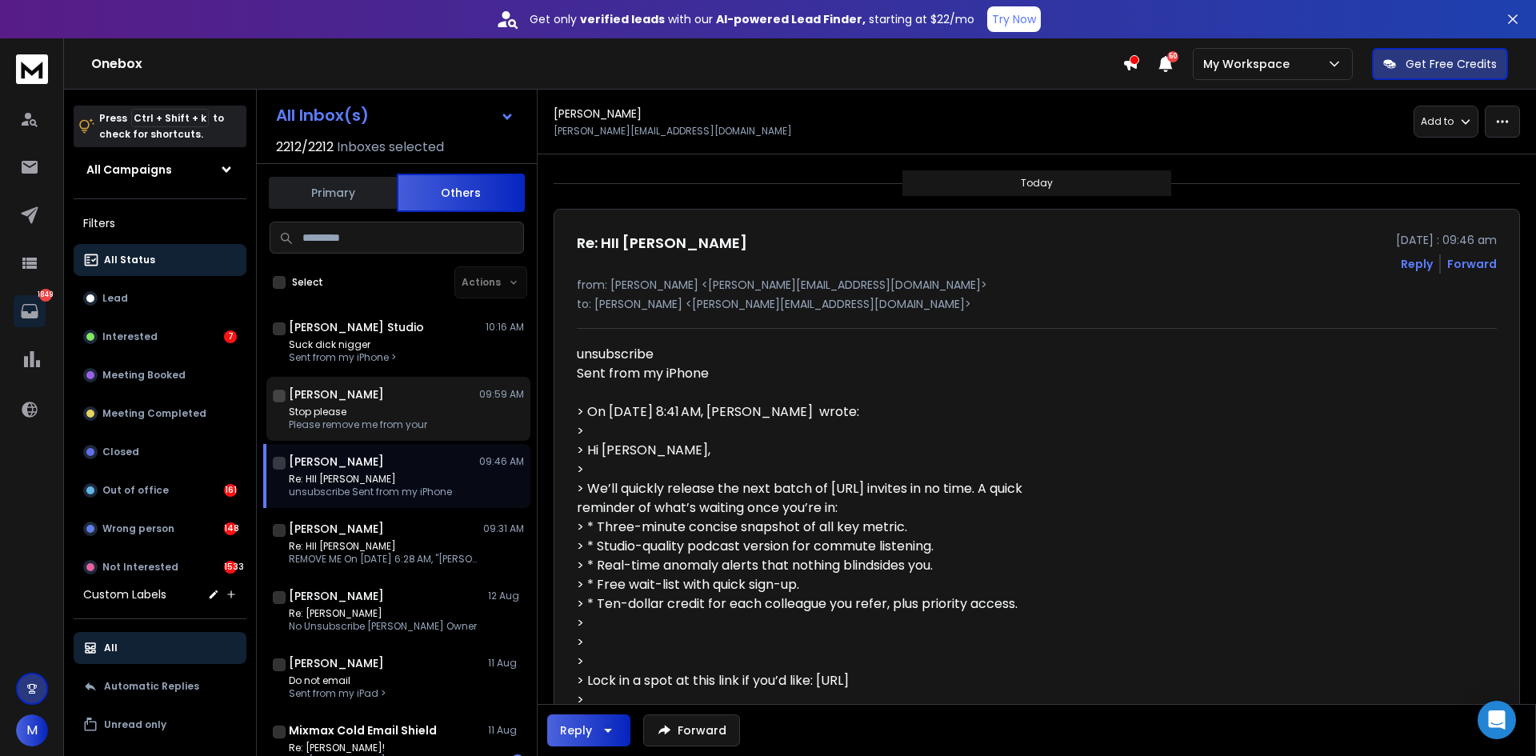
click at [353, 430] on p "Please remove me from your" at bounding box center [358, 424] width 138 height 13
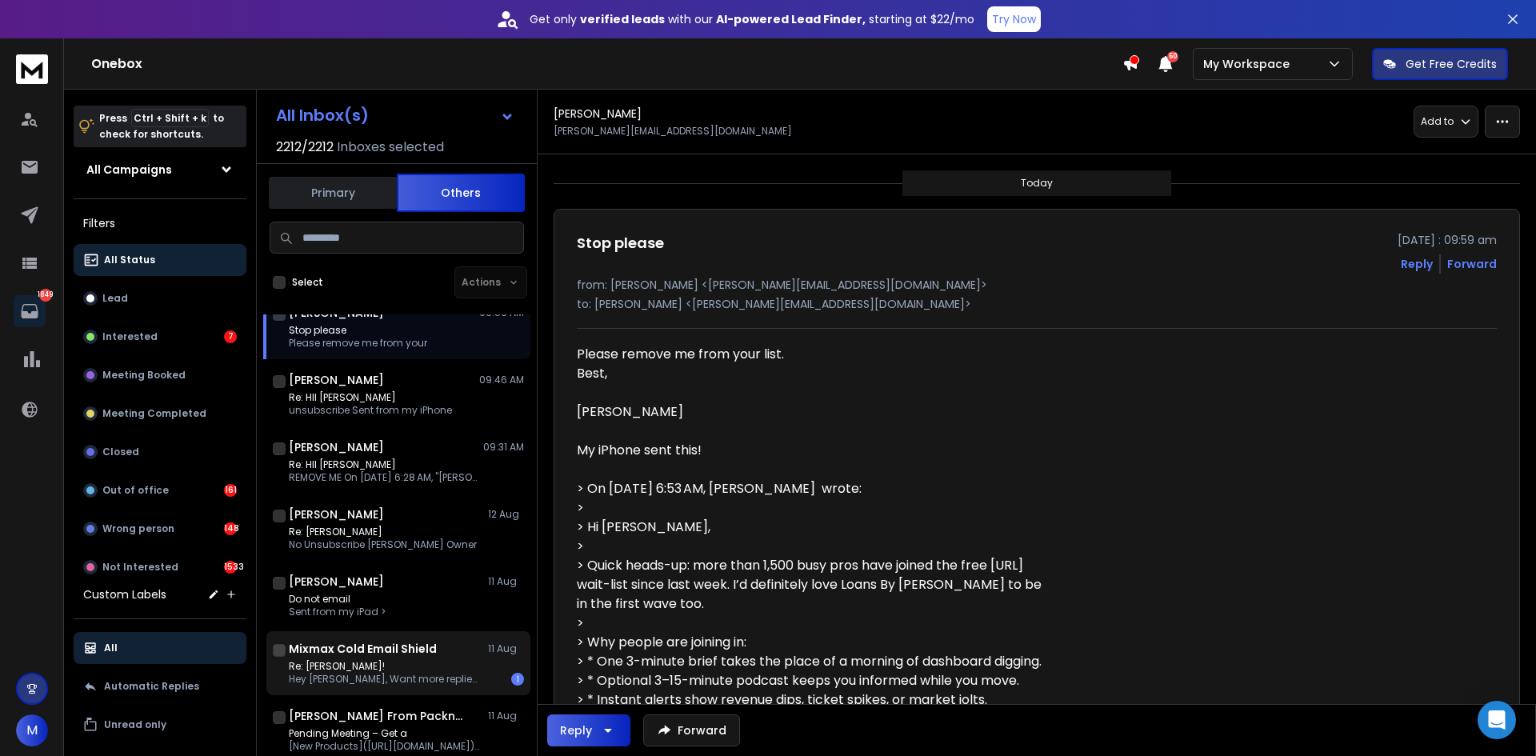
scroll to position [545, 0]
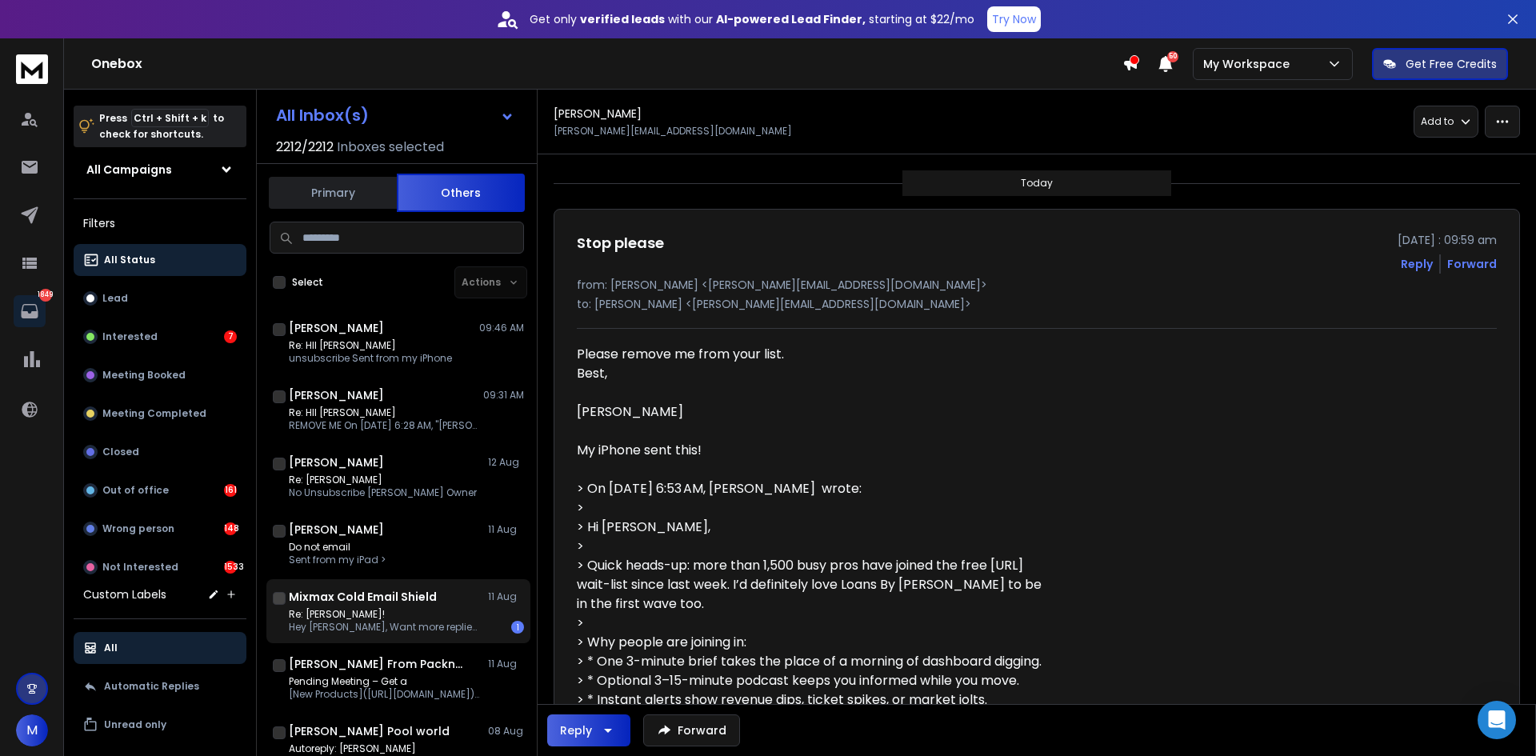
click at [392, 628] on p "Hey [PERSON_NAME], Want more replies to" at bounding box center [385, 627] width 192 height 13
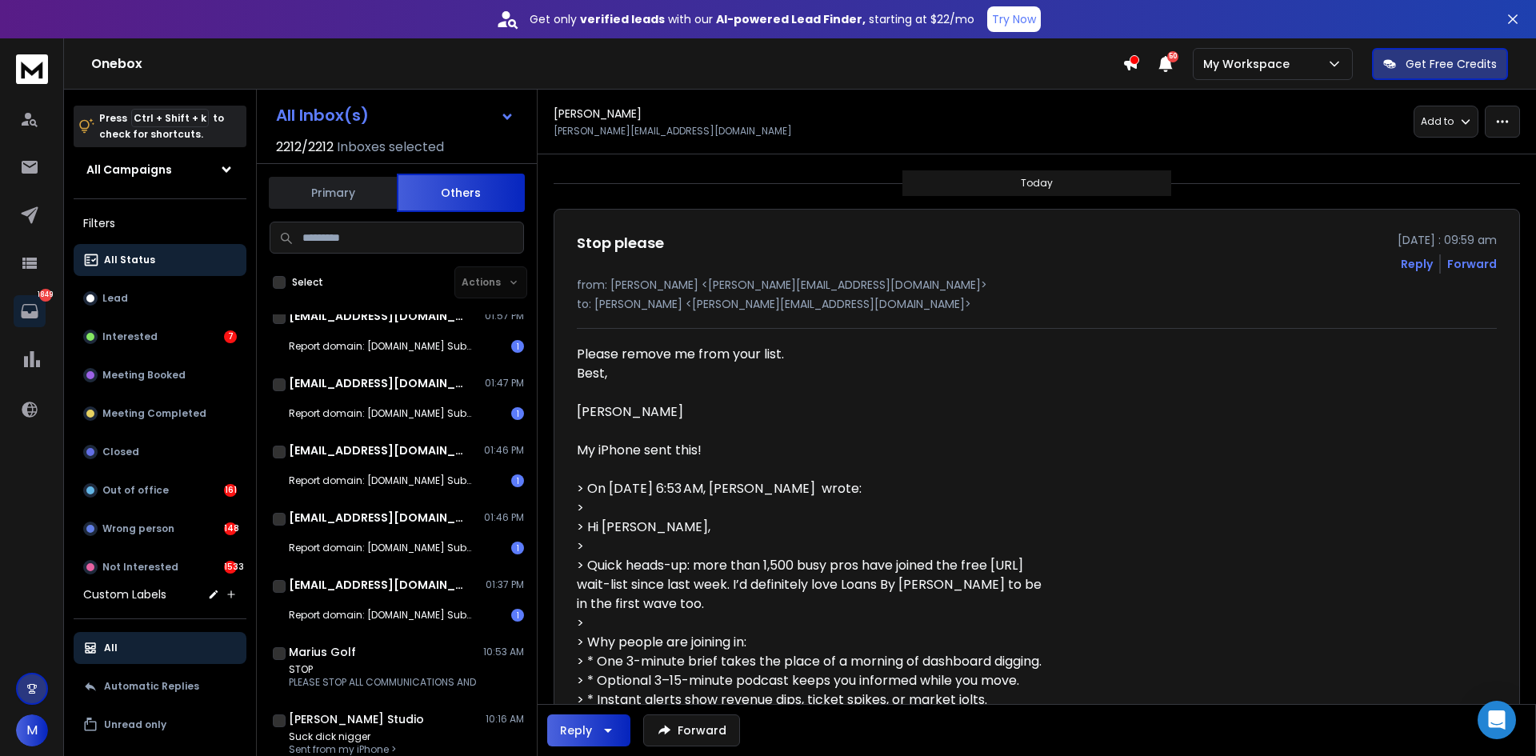
scroll to position [0, 0]
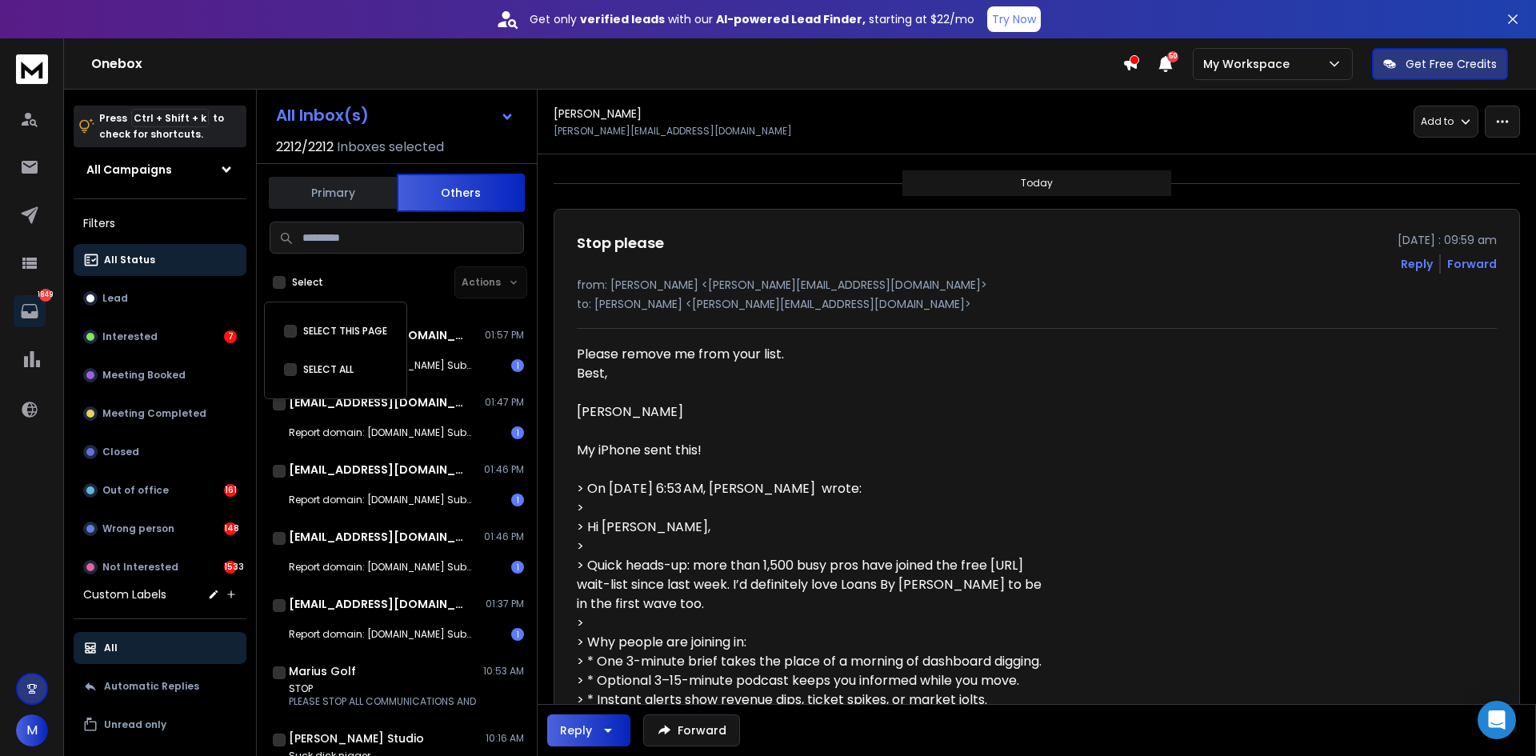
click at [290, 373] on button "SELECT THIS PAGE" at bounding box center [290, 369] width 13 height 13
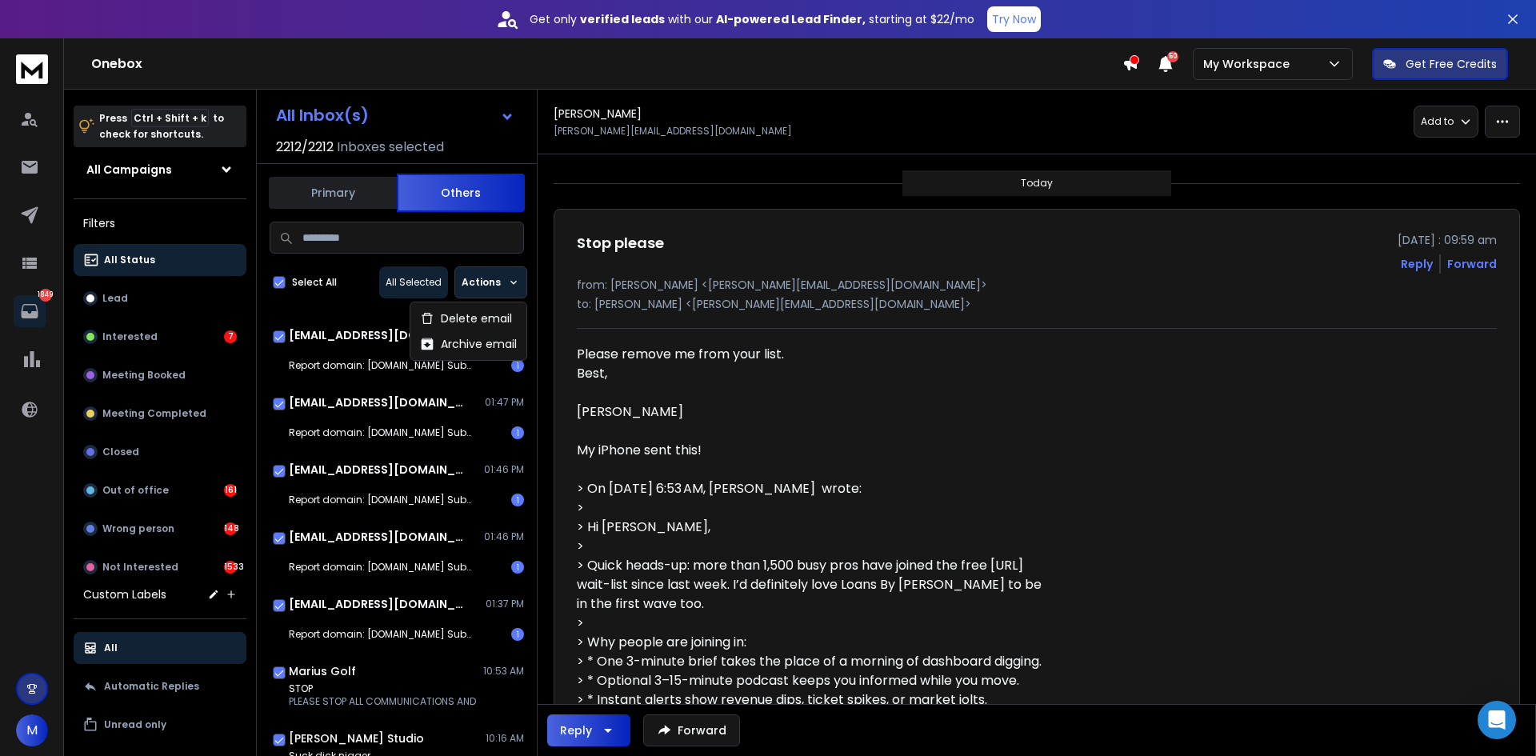
click at [494, 286] on p "Actions" at bounding box center [480, 282] width 39 height 13
click at [485, 320] on div "Delete email" at bounding box center [466, 318] width 92 height 16
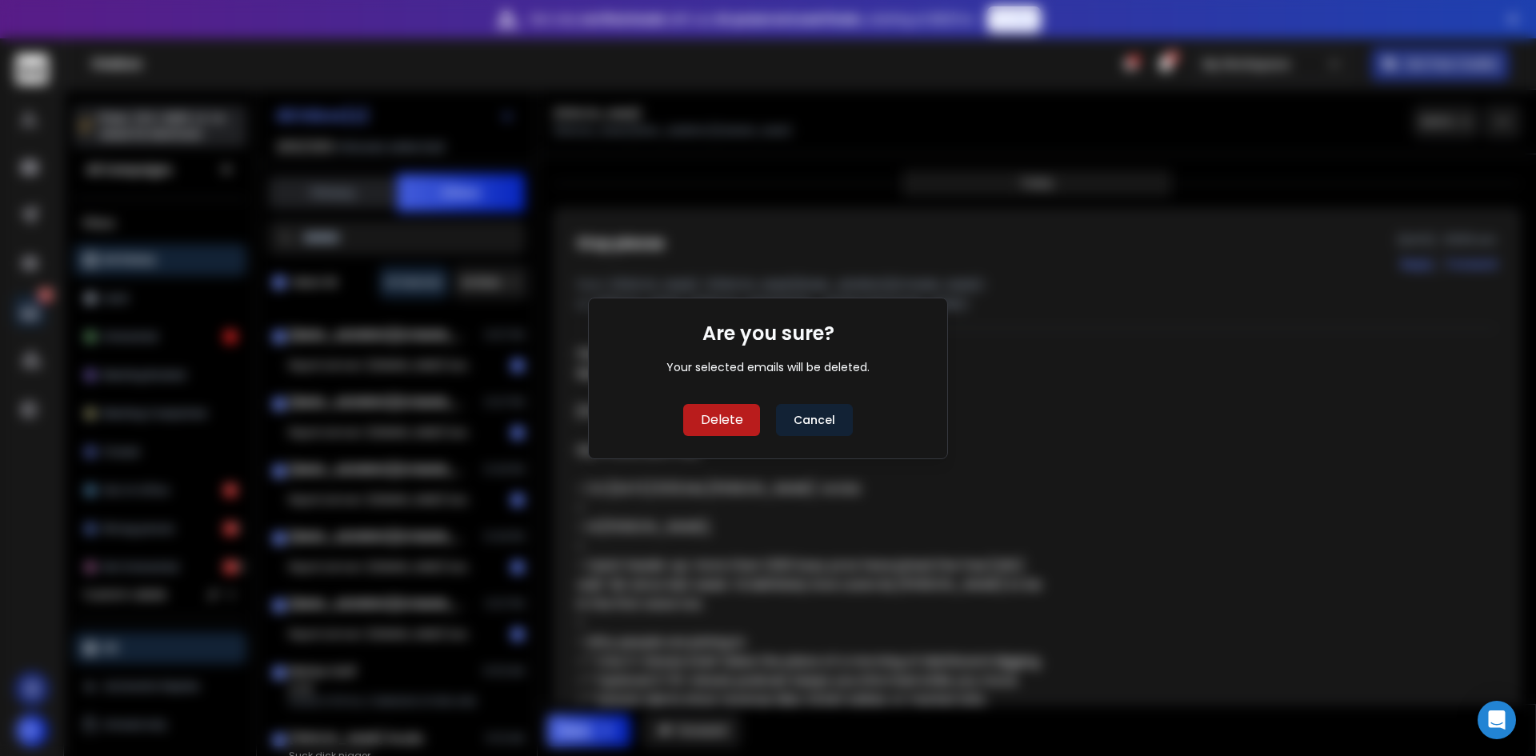
click at [725, 419] on button "Delete" at bounding box center [721, 420] width 77 height 32
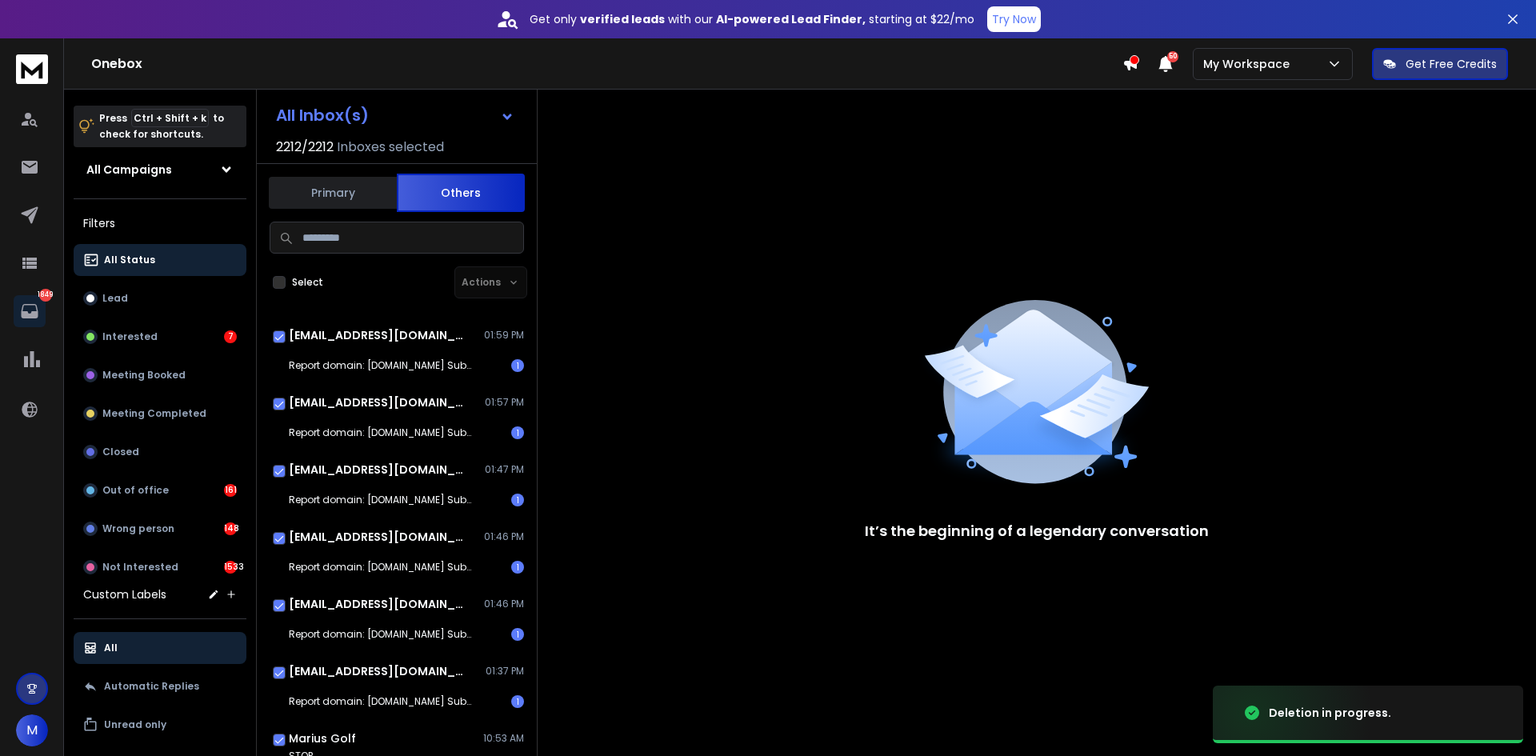
click at [392, 239] on input at bounding box center [397, 238] width 254 height 32
